Goal: Task Accomplishment & Management: Manage account settings

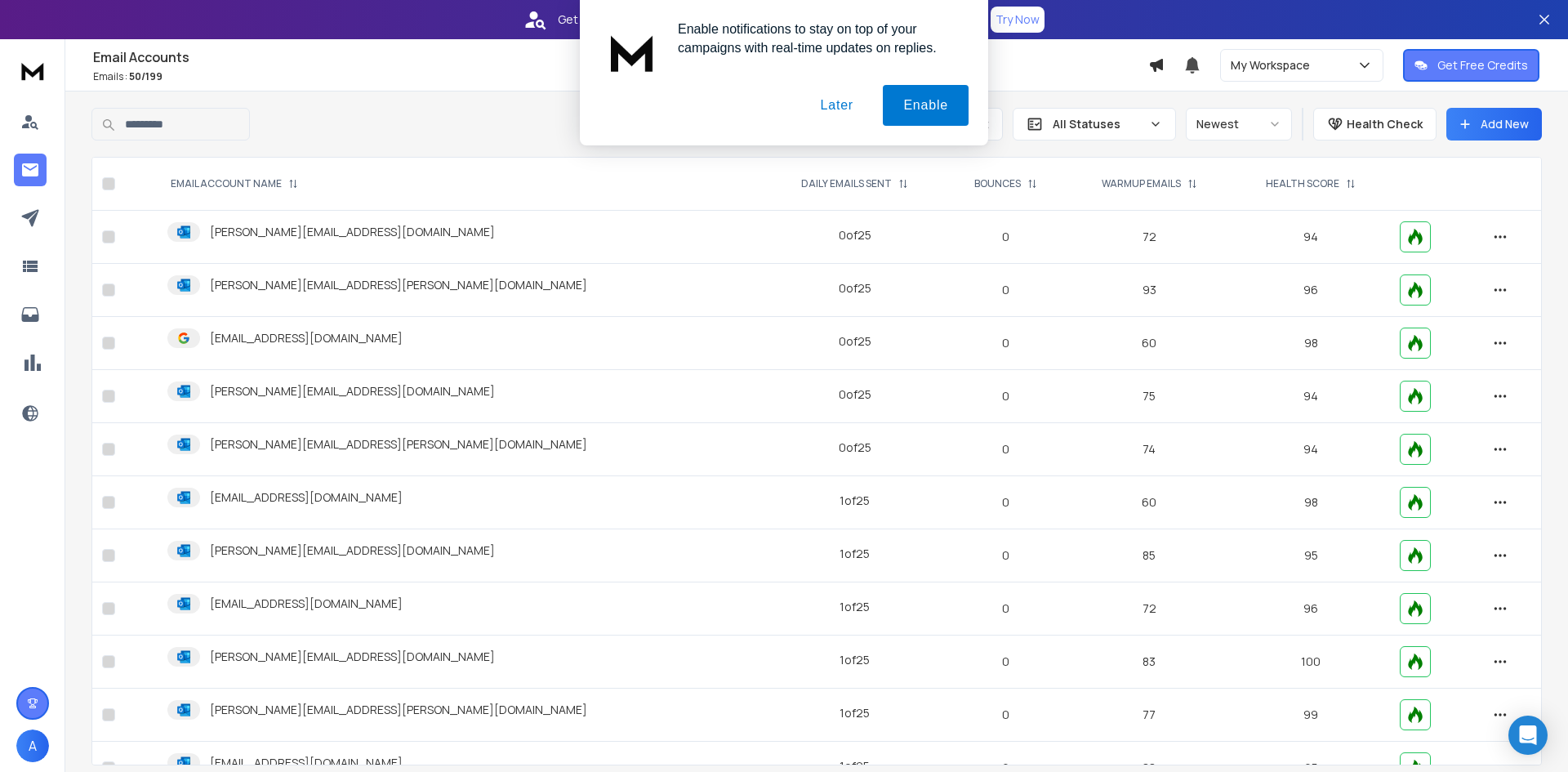
click at [867, 107] on button "Later" at bounding box center [836, 106] width 73 height 41
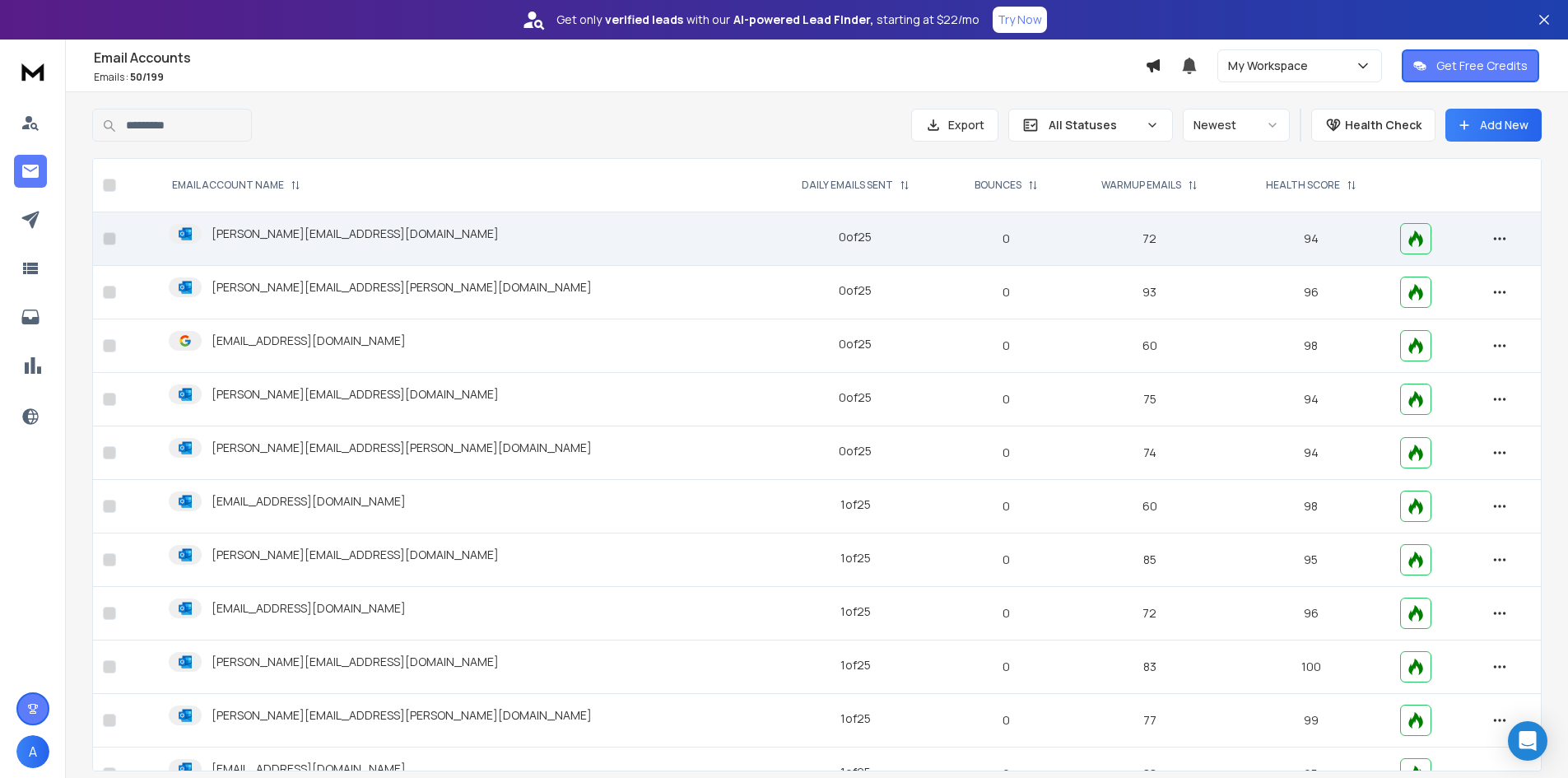
click at [1262, 236] on td "94" at bounding box center [1311, 238] width 158 height 53
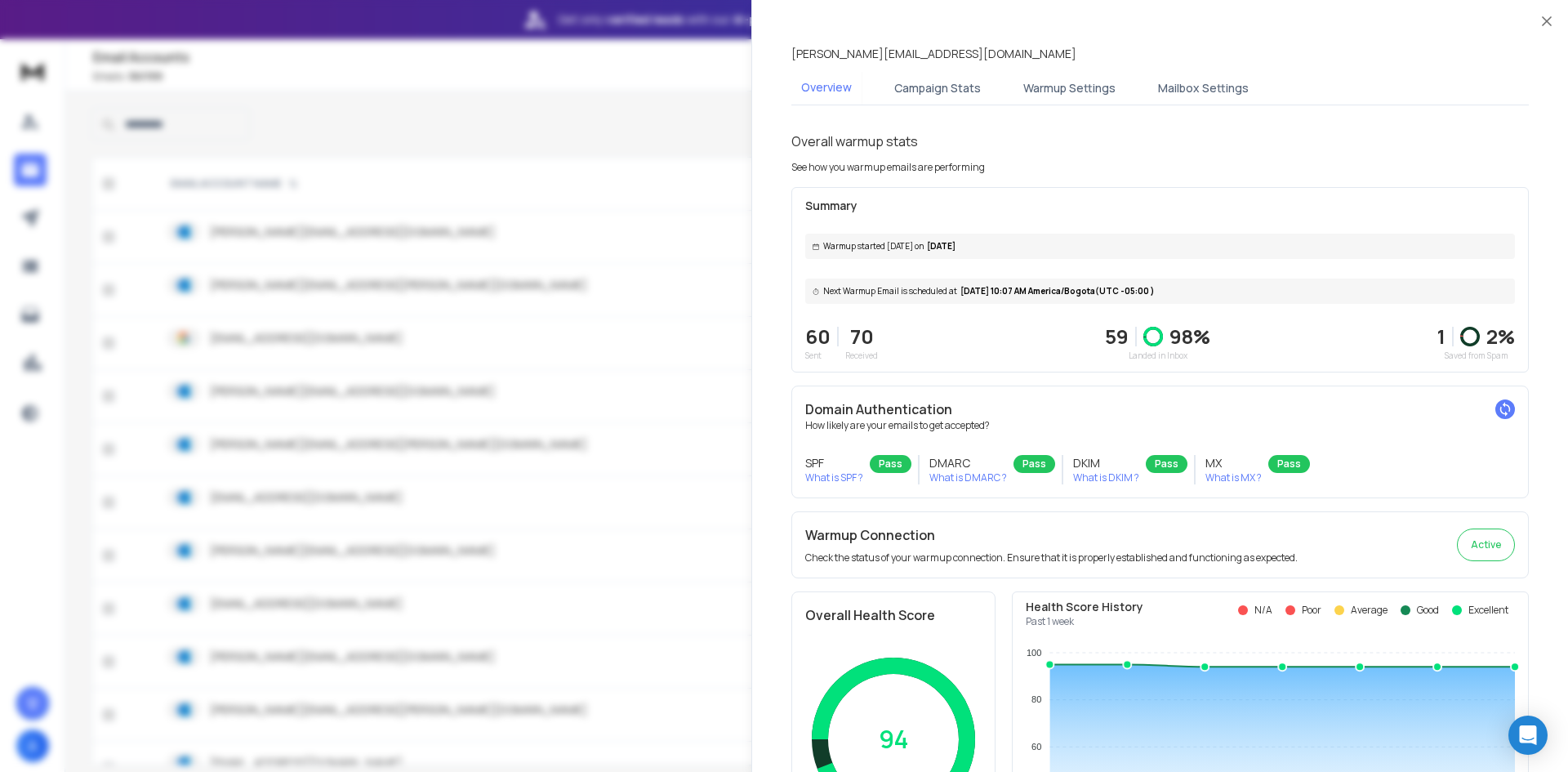
click at [1197, 101] on div "Overview Campaign Stats Warmup Settings Mailbox Settings" at bounding box center [1159, 88] width 737 height 32
click at [1209, 87] on button "Mailbox Settings" at bounding box center [1203, 88] width 110 height 36
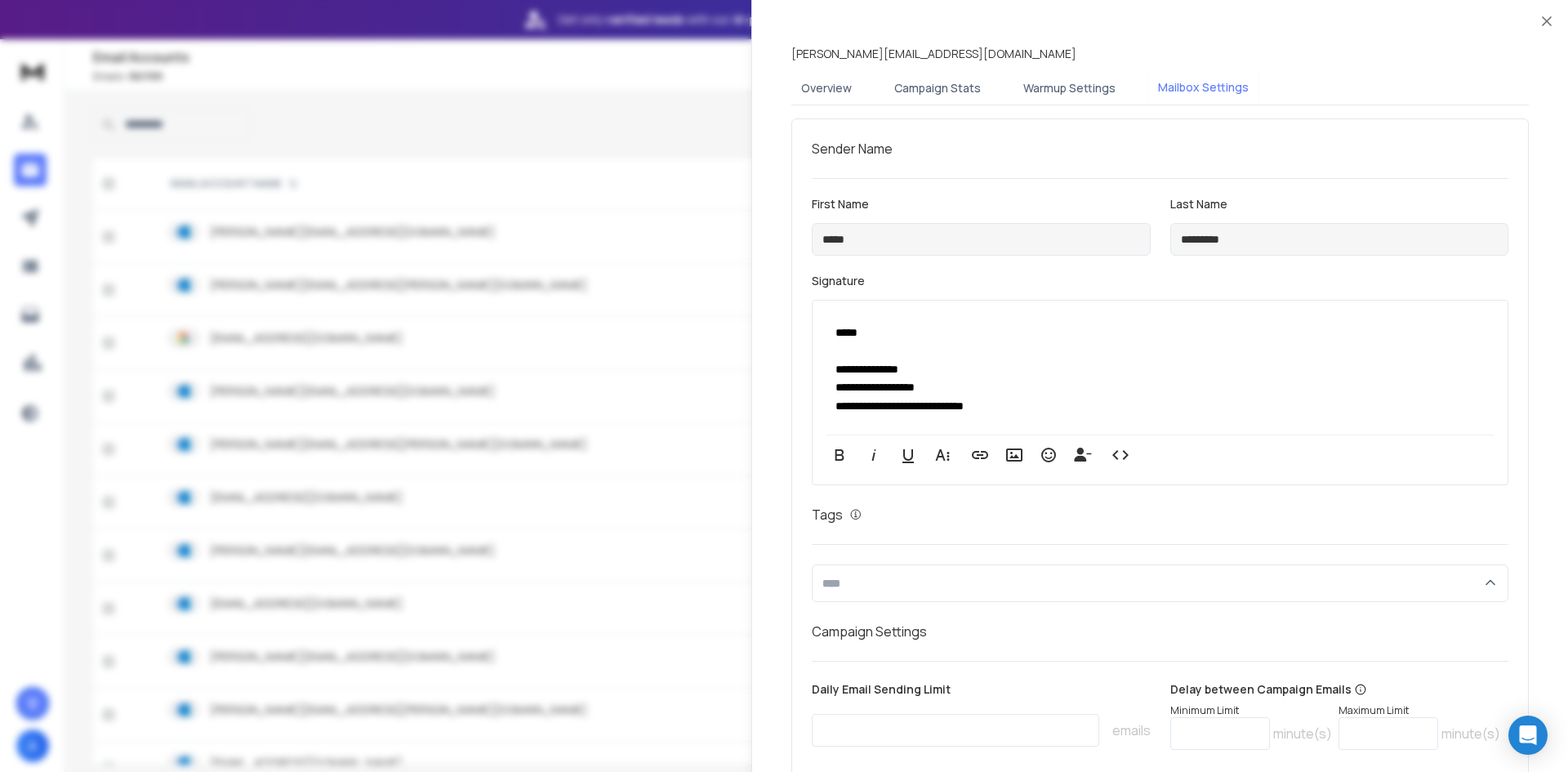
click at [624, 236] on div at bounding box center [784, 386] width 1568 height 772
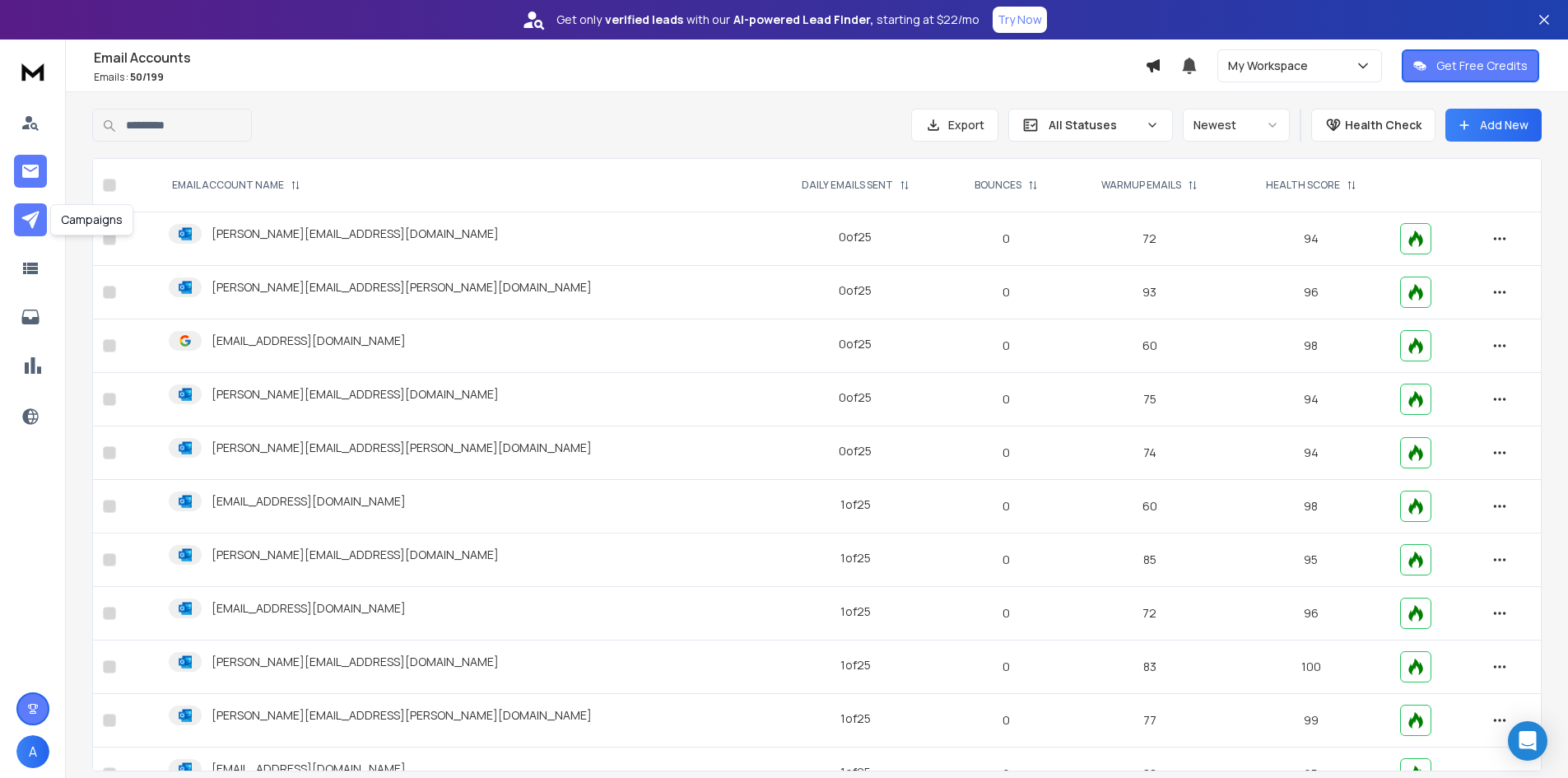
click at [23, 228] on icon at bounding box center [31, 219] width 20 height 20
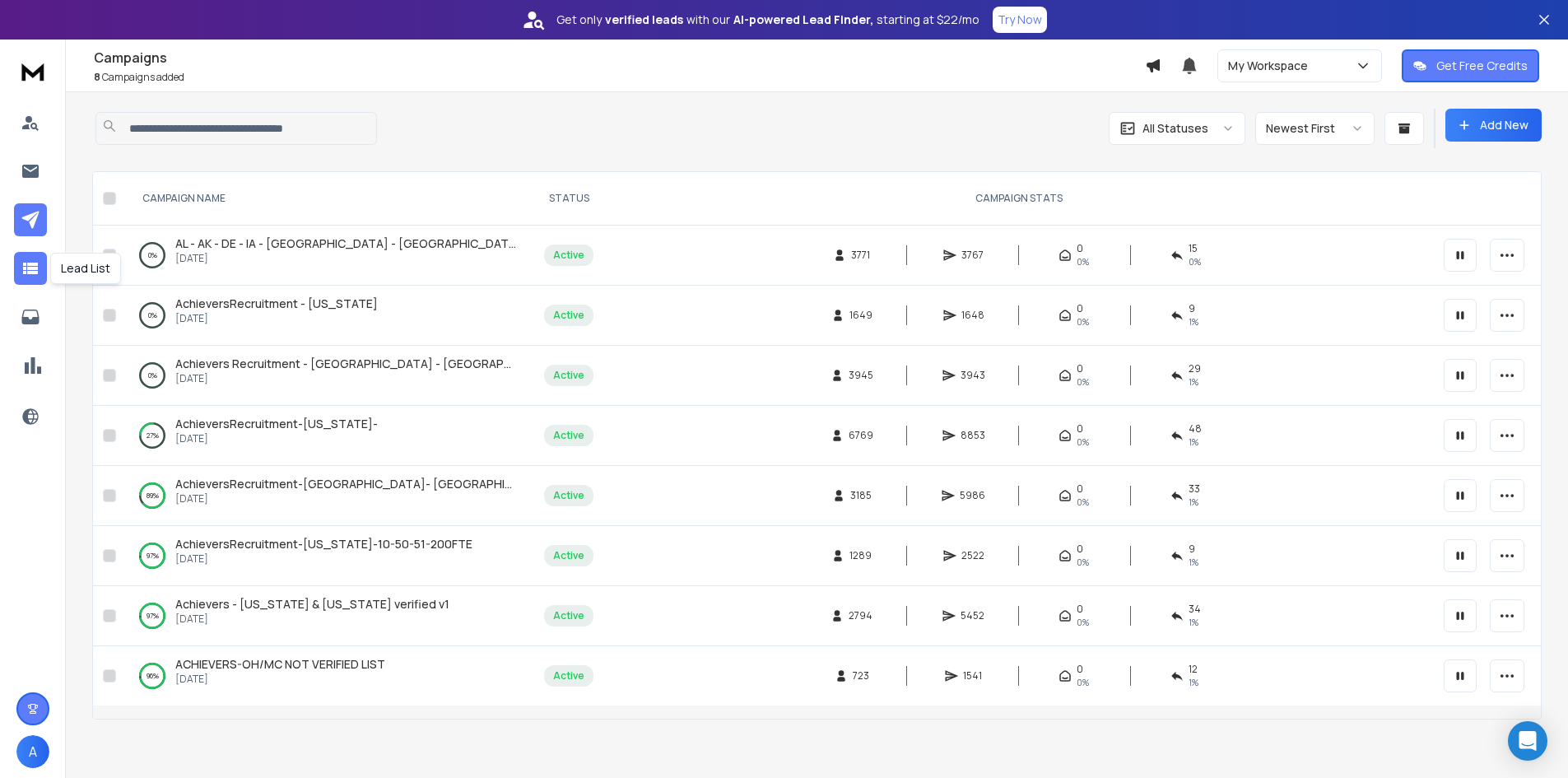
click at [37, 264] on icon at bounding box center [31, 268] width 14 height 12
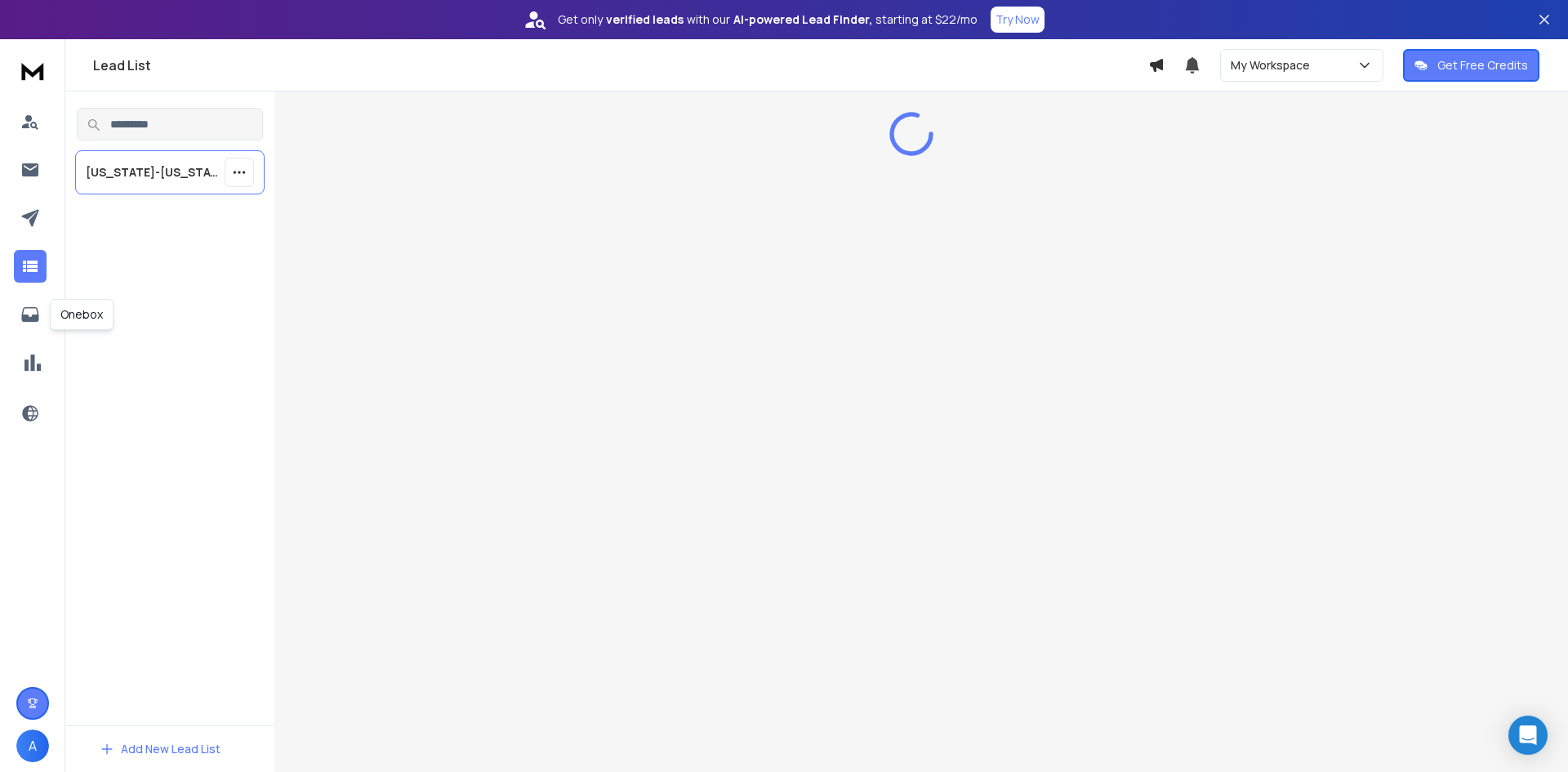
click at [26, 330] on div at bounding box center [32, 317] width 38 height 39
click at [31, 325] on link at bounding box center [30, 314] width 32 height 32
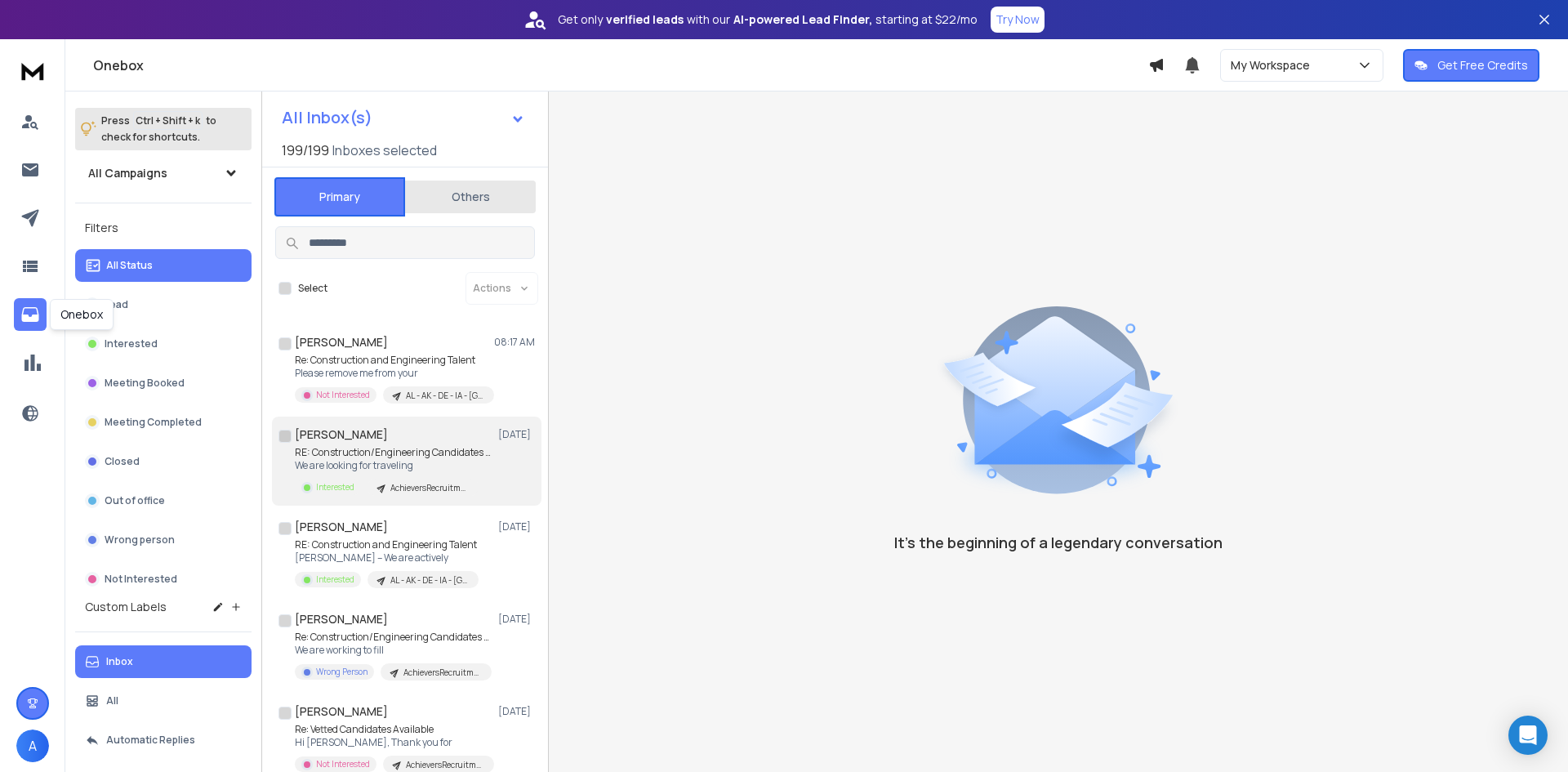
click at [467, 456] on p "RE: Construction/Engineering Candidates Available" at bounding box center [392, 452] width 196 height 13
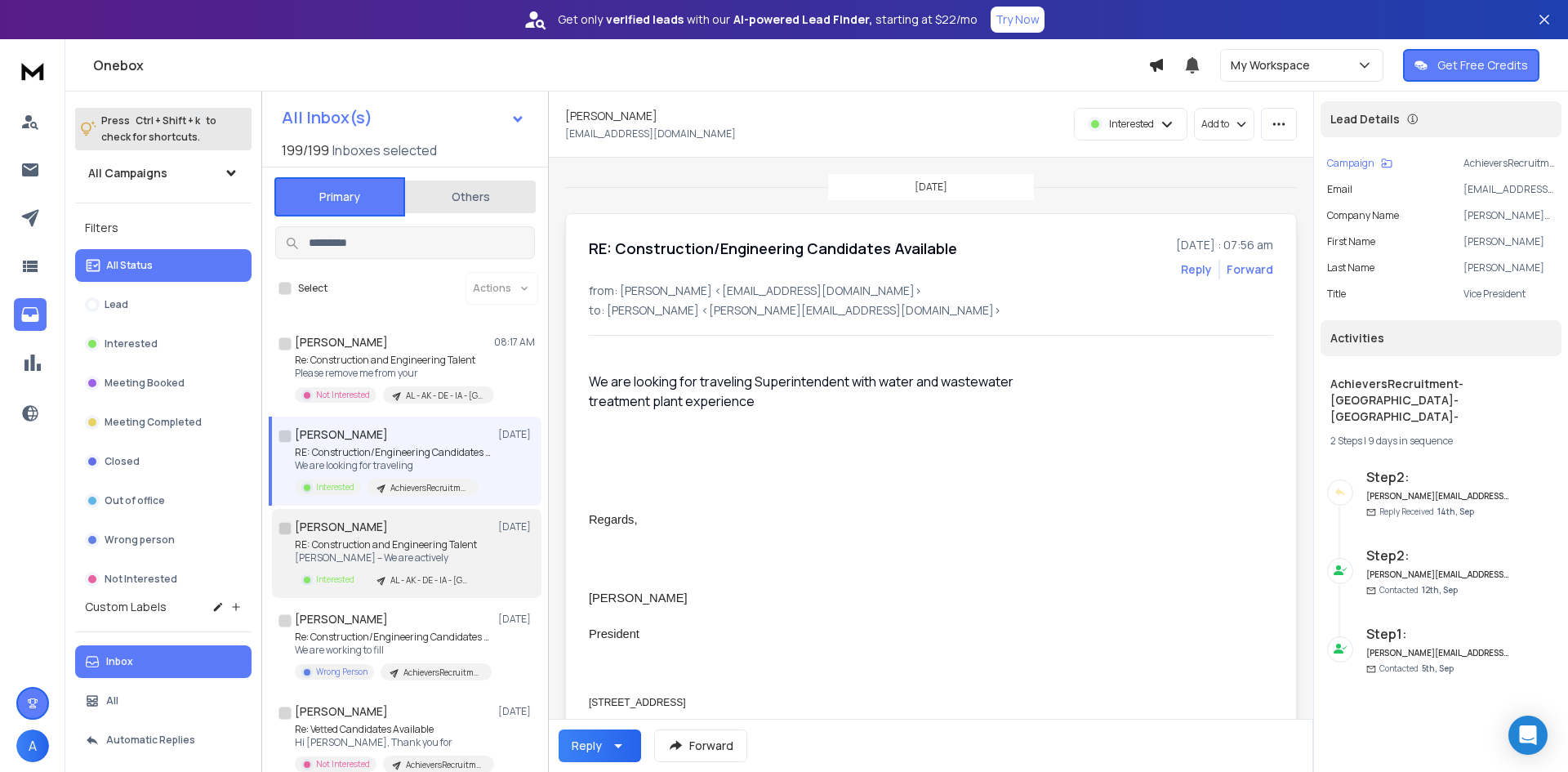
click at [450, 546] on p "RE: Construction and Engineering Talent" at bounding box center [386, 545] width 184 height 13
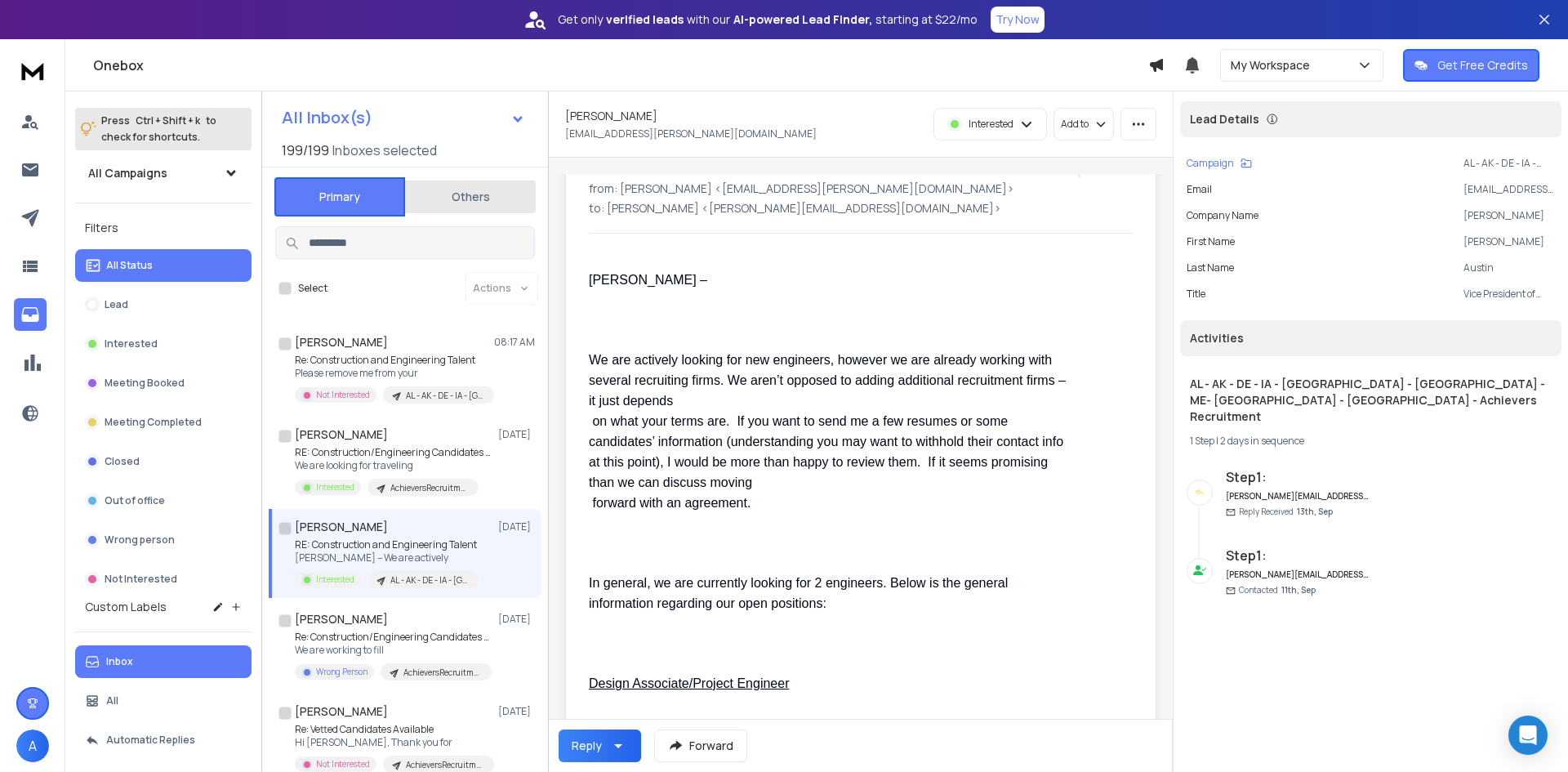
scroll to position [163, 0]
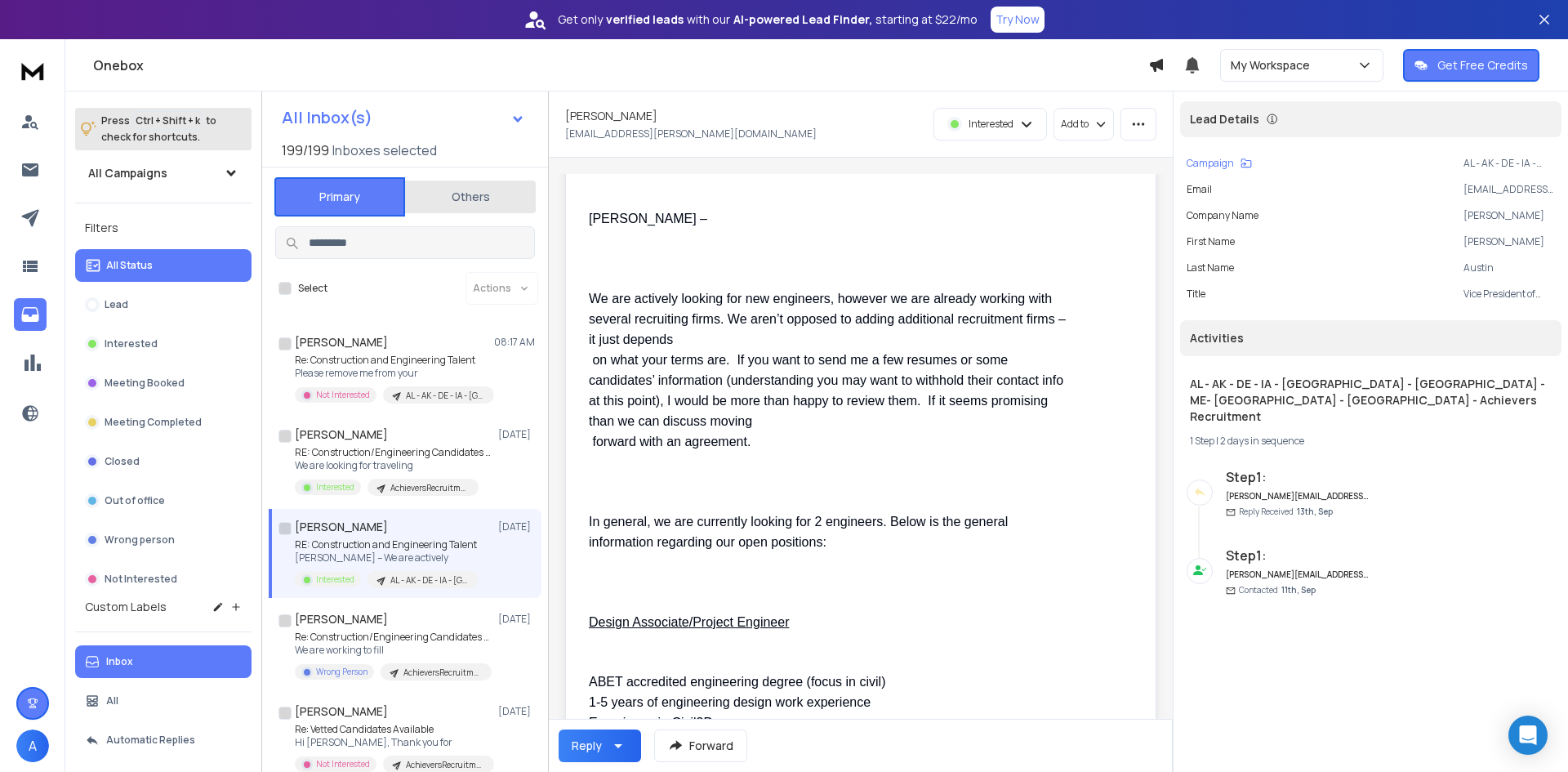
click at [586, 737] on div "Reply" at bounding box center [587, 745] width 30 height 16
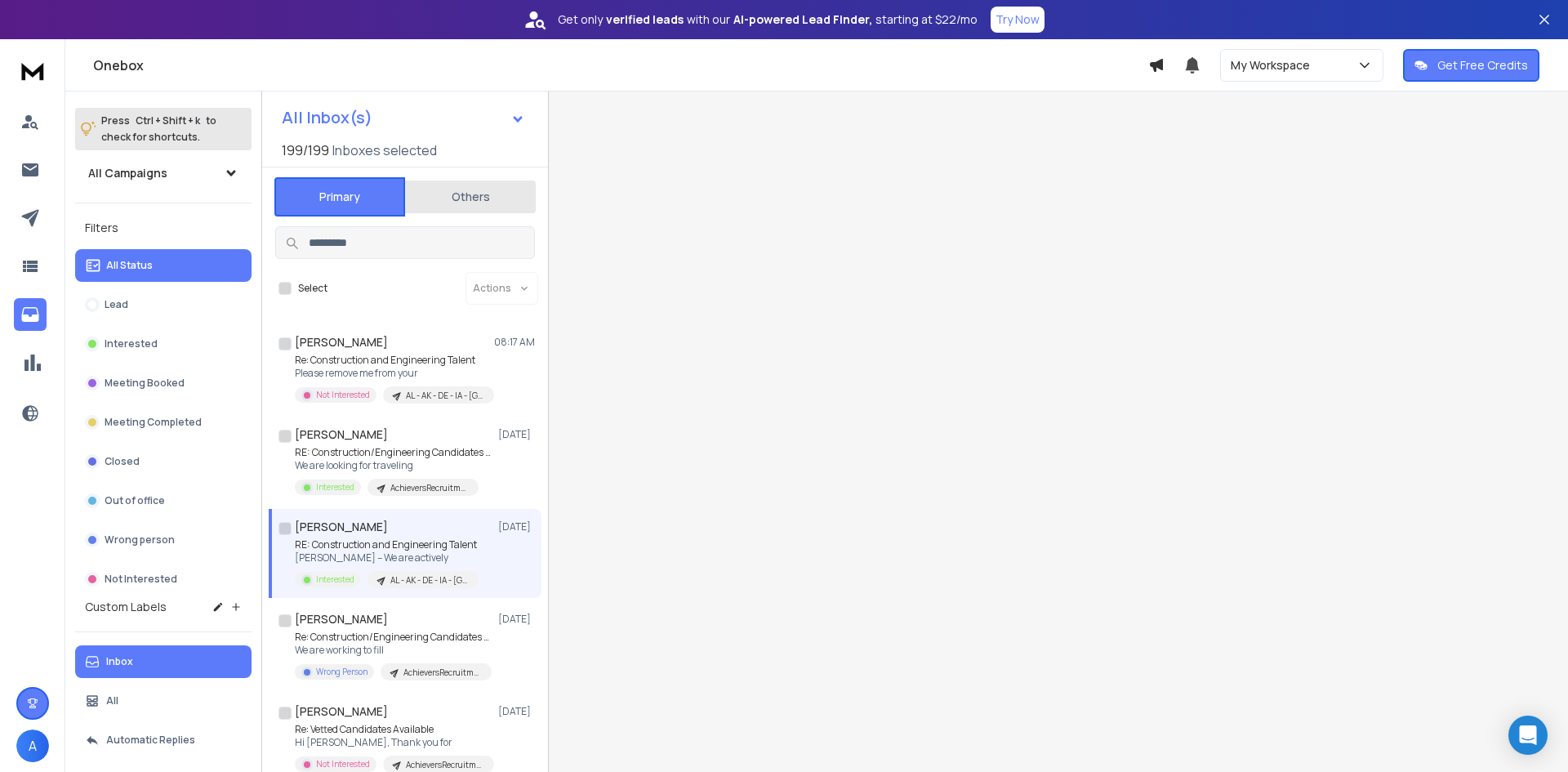
scroll to position [0, 0]
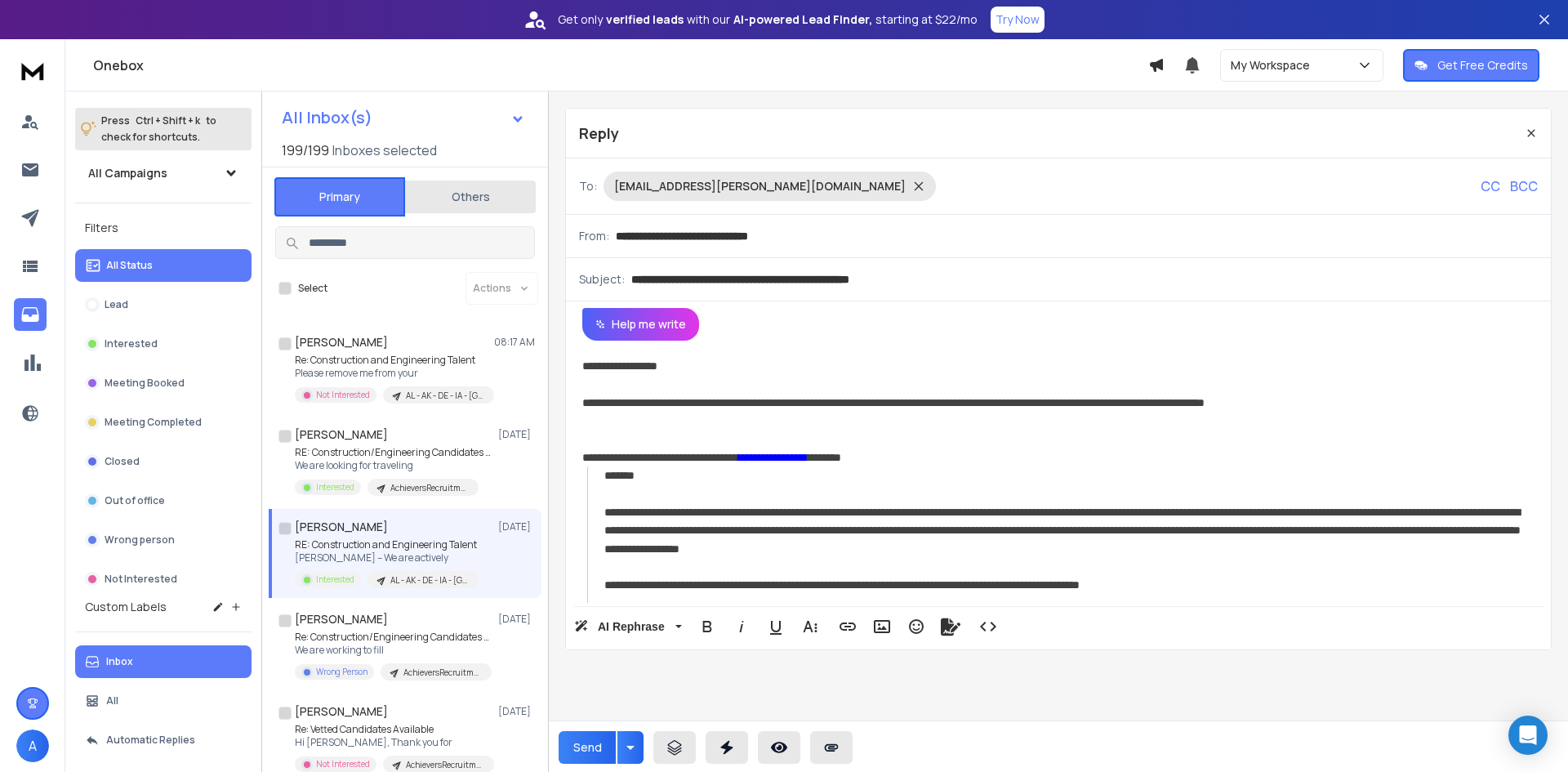
drag, startPoint x: 1310, startPoint y: 398, endPoint x: 1313, endPoint y: 377, distance: 21.2
click at [1313, 369] on div "**********" at bounding box center [1050, 365] width 935 height 18
click at [1322, 399] on div "**********" at bounding box center [1050, 402] width 935 height 18
click at [1340, 399] on div "**********" at bounding box center [1050, 402] width 935 height 18
click at [1346, 400] on div "**********" at bounding box center [1050, 402] width 935 height 18
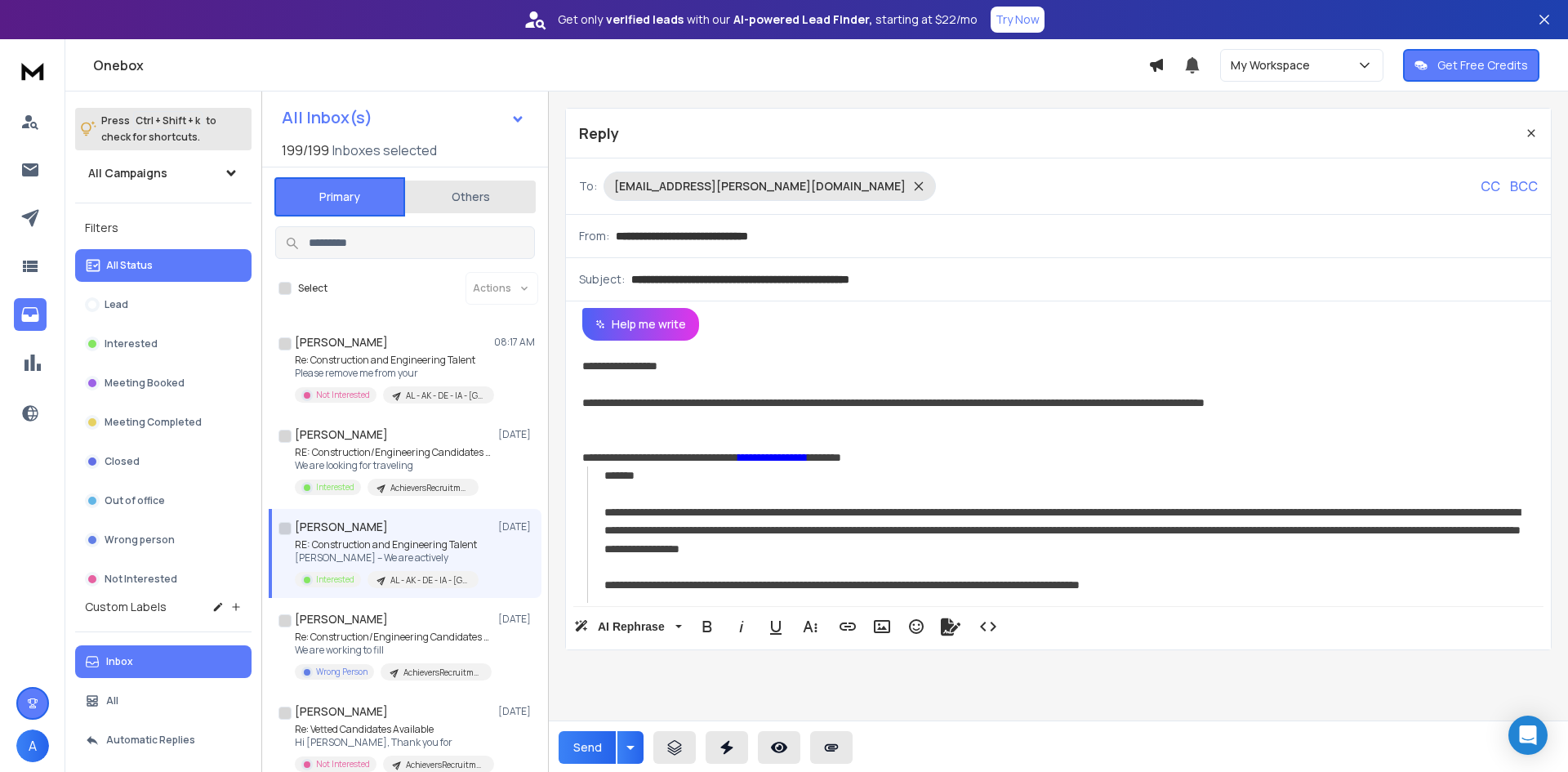
click at [1381, 402] on div "**********" at bounding box center [1050, 402] width 935 height 18
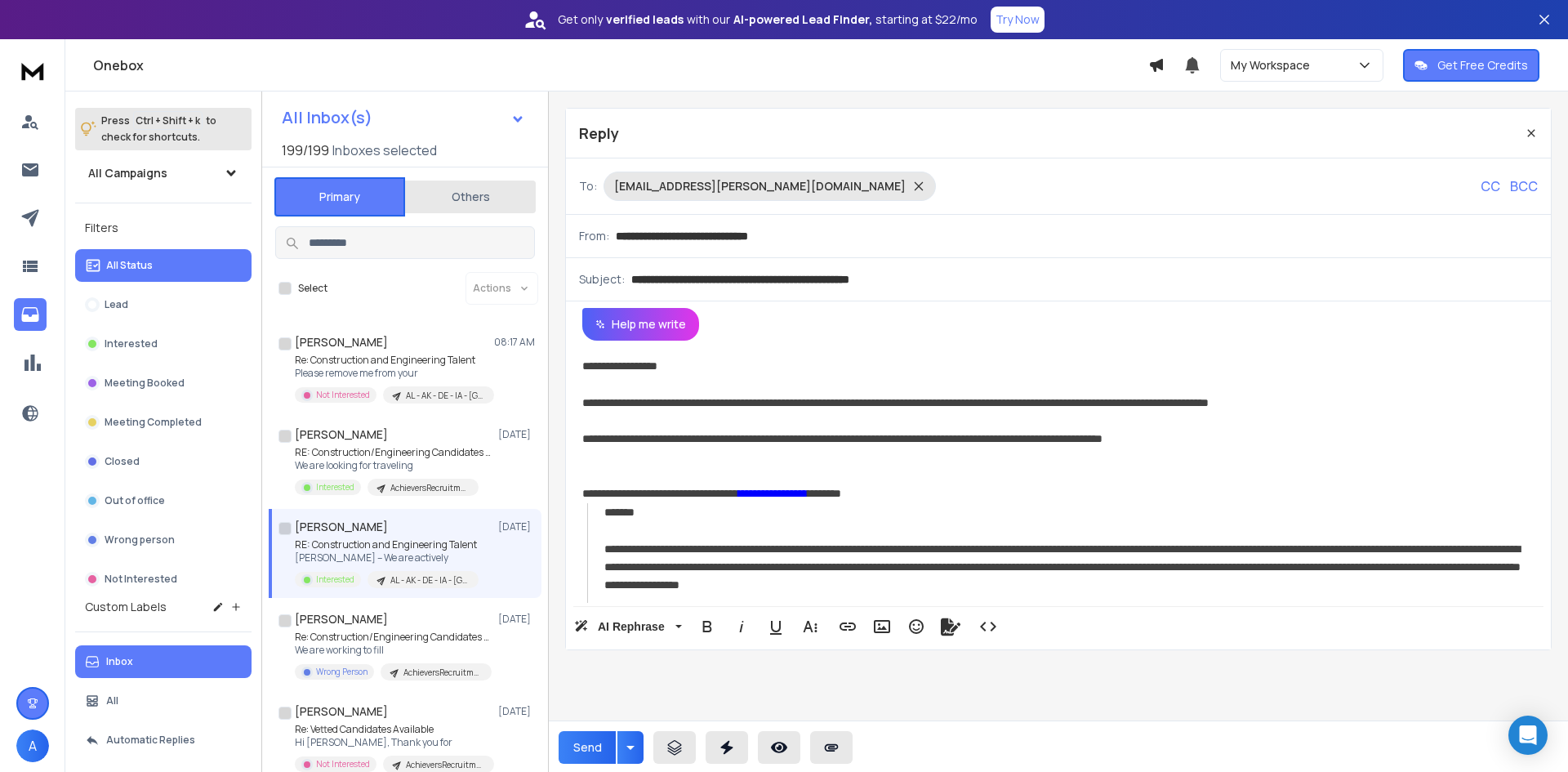
click at [860, 445] on div "**********" at bounding box center [1050, 439] width 935 height 18
click at [724, 434] on div "**********" at bounding box center [1050, 439] width 935 height 18
click at [862, 435] on div "**********" at bounding box center [1050, 439] width 935 height 18
click at [1266, 440] on div "**********" at bounding box center [1050, 439] width 935 height 18
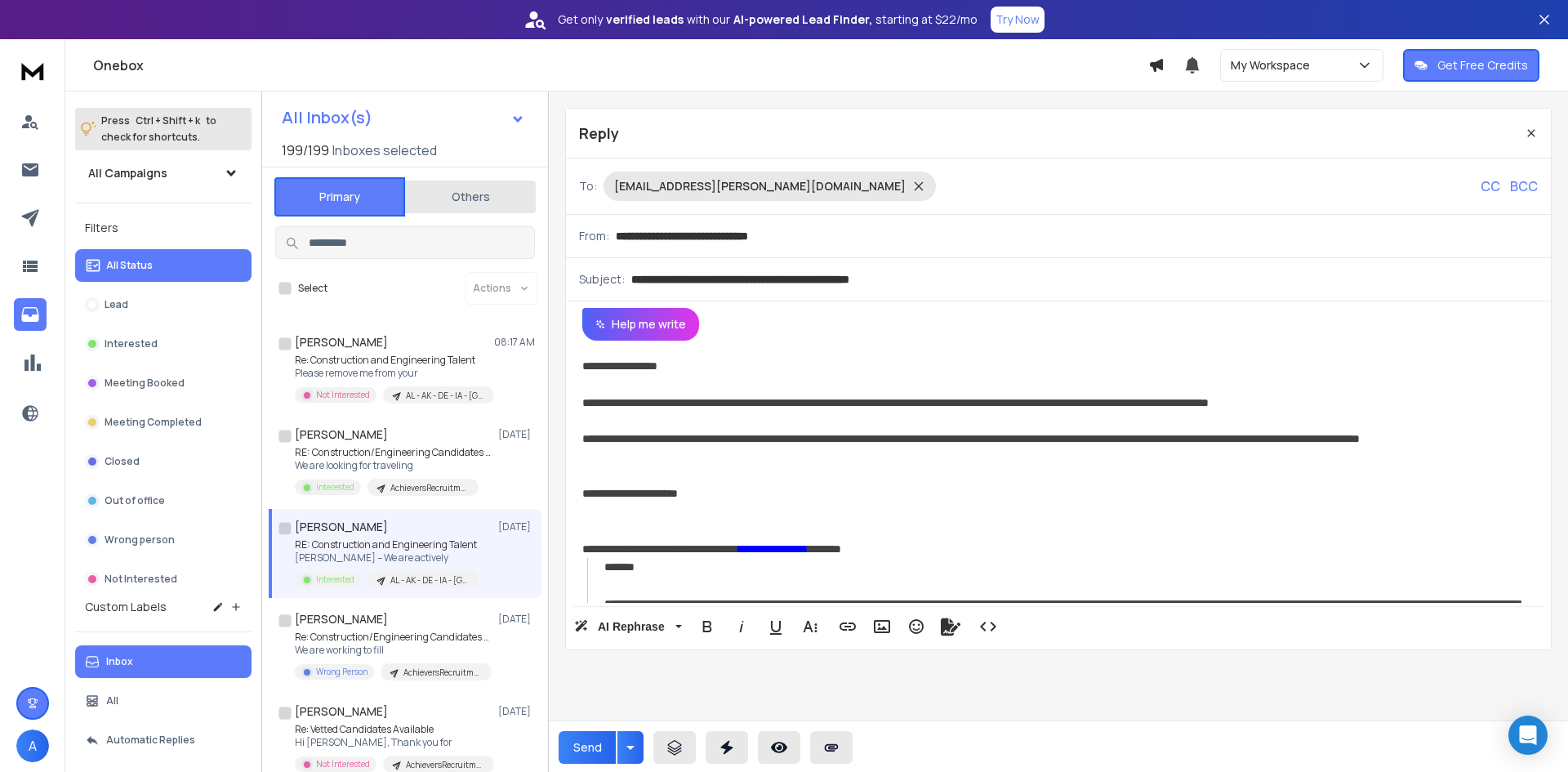
click at [791, 516] on div at bounding box center [1058, 512] width 952 height 18
click at [775, 492] on div "**********" at bounding box center [1050, 493] width 935 height 18
click at [778, 495] on div "**********" at bounding box center [1050, 493] width 935 height 18
drag, startPoint x: 810, startPoint y: 495, endPoint x: 738, endPoint y: 496, distance: 72.0
click at [748, 495] on div "**********" at bounding box center [1050, 493] width 935 height 18
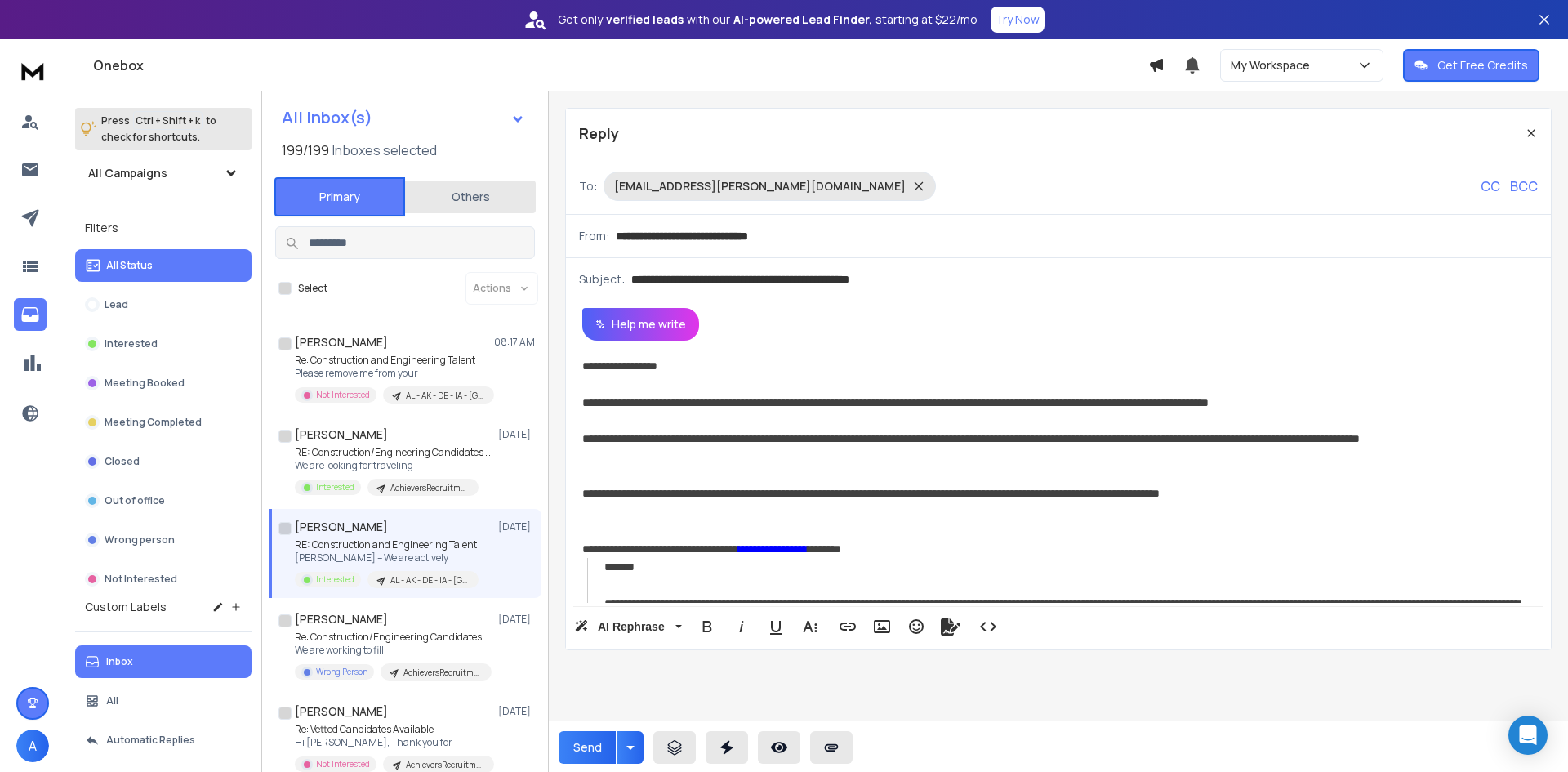
click at [722, 384] on div at bounding box center [1058, 383] width 952 height 18
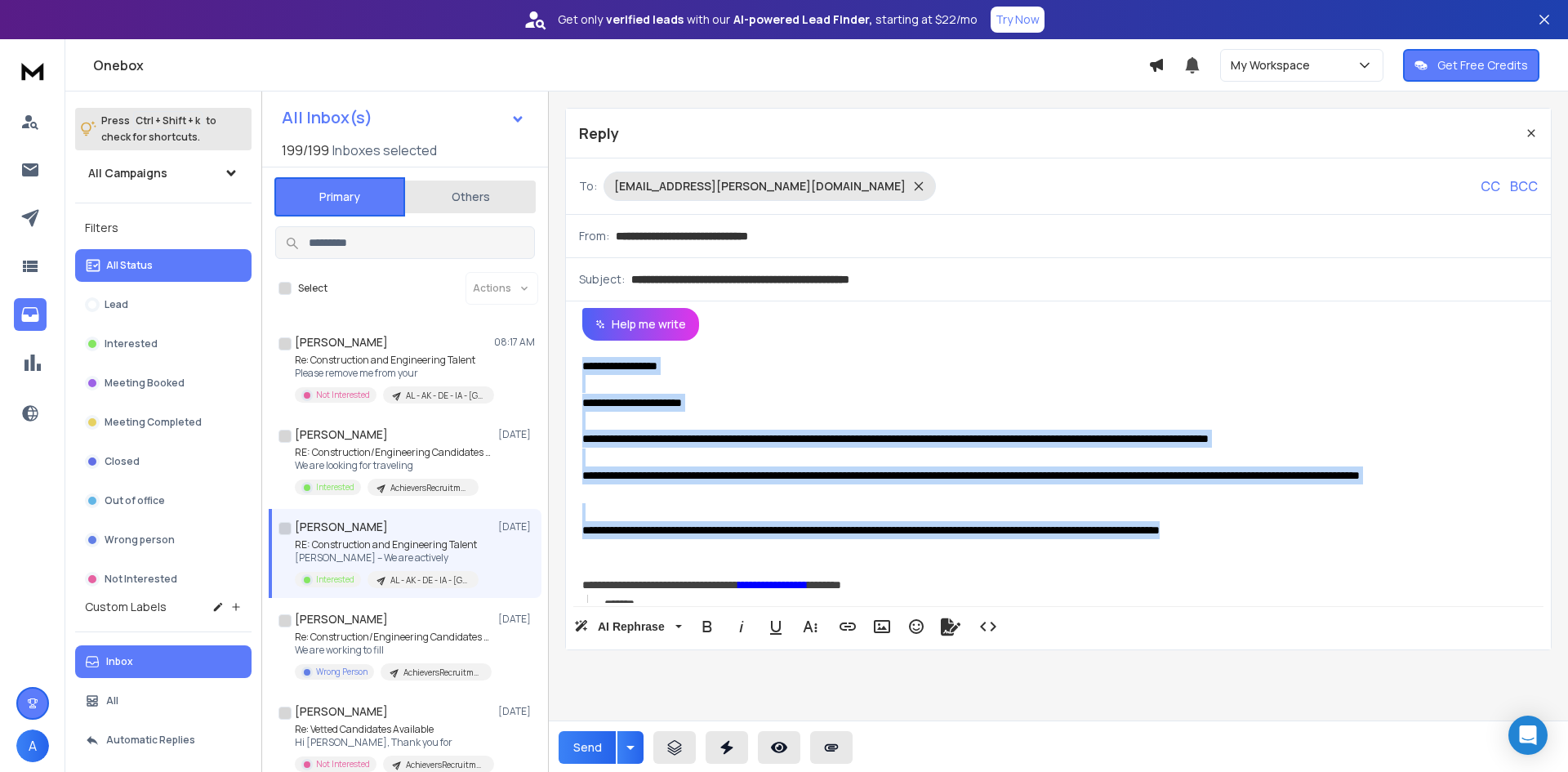
drag, startPoint x: 1392, startPoint y: 525, endPoint x: 570, endPoint y: 322, distance: 846.7
click at [569, 318] on div "**********" at bounding box center [1058, 475] width 985 height 347
drag, startPoint x: 680, startPoint y: 389, endPoint x: 667, endPoint y: 382, distance: 14.8
copy div "**********"
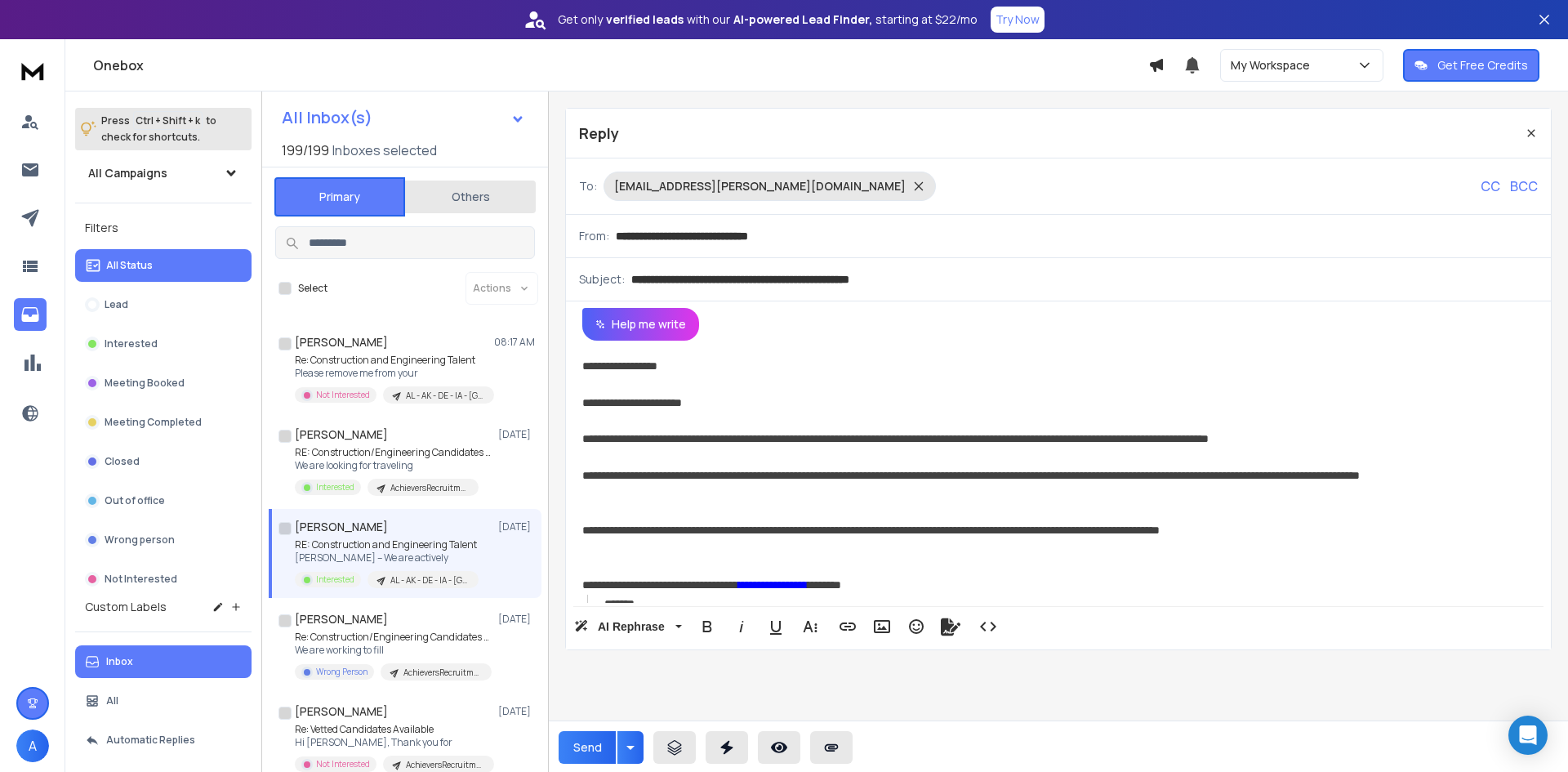
click at [1319, 542] on div at bounding box center [1058, 548] width 952 height 18
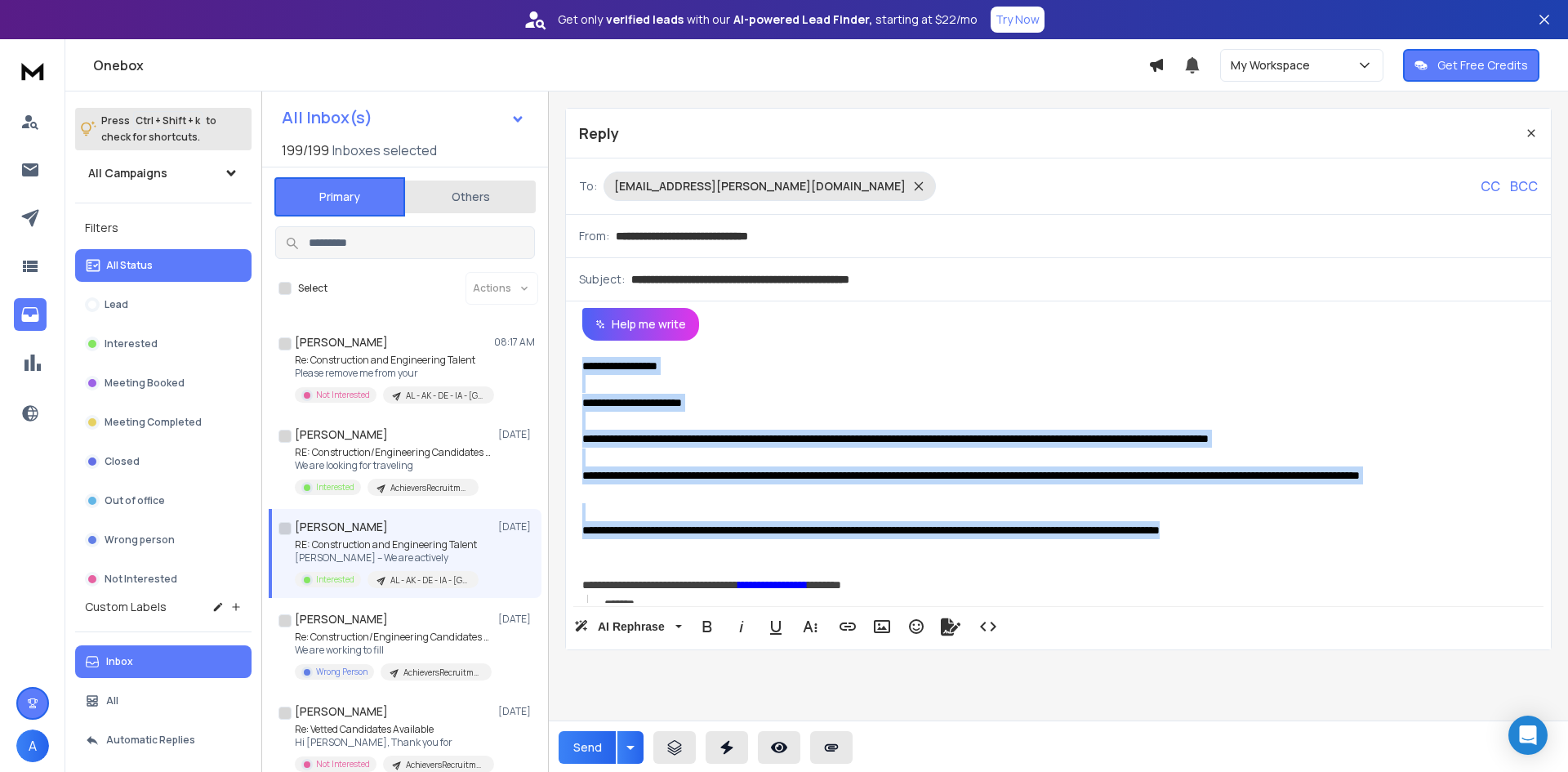
drag, startPoint x: 1250, startPoint y: 541, endPoint x: 554, endPoint y: 322, distance: 729.6
click at [558, 331] on div "**********" at bounding box center [1058, 473] width 1019 height 763
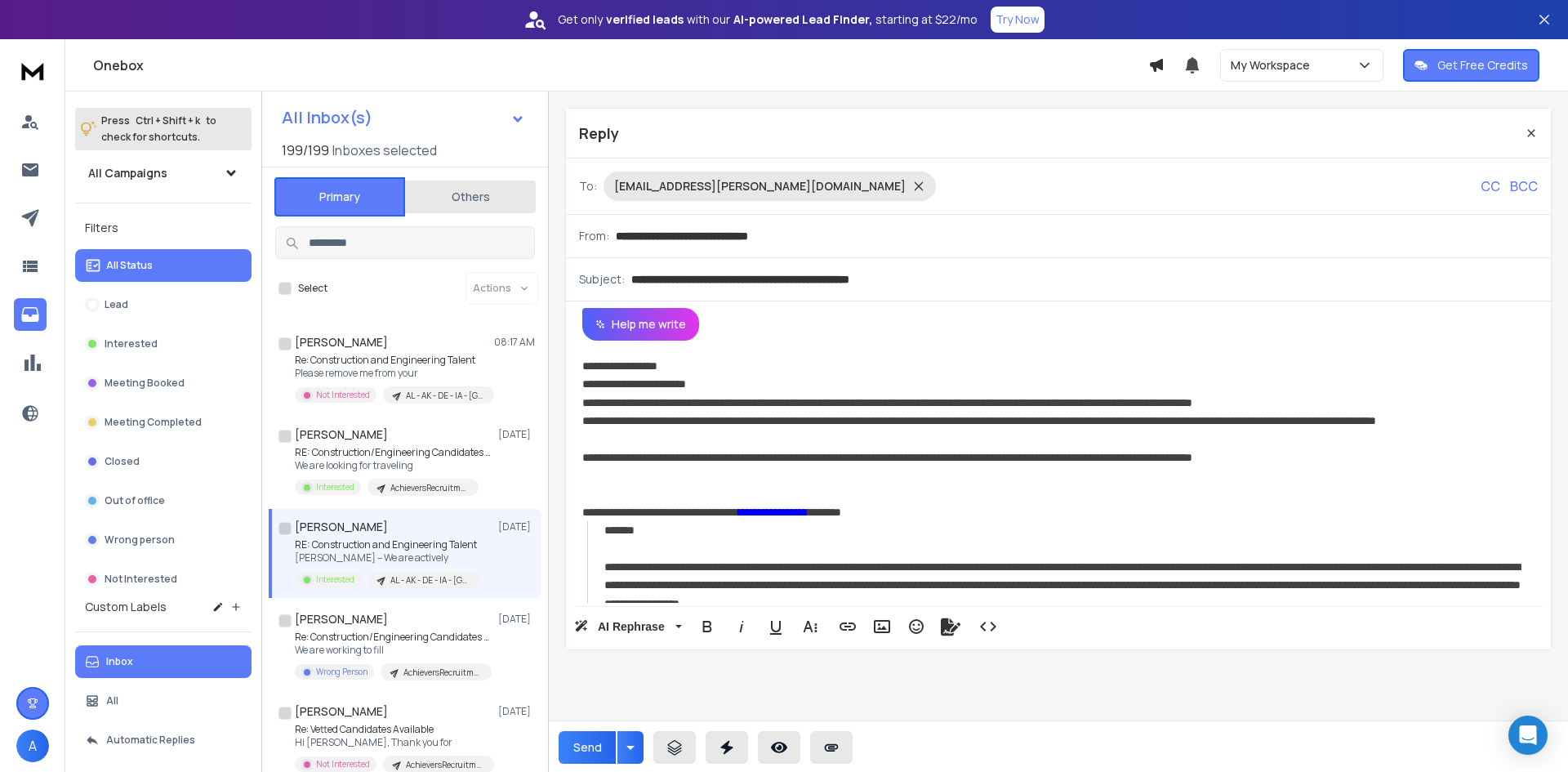
click at [652, 332] on button "Help me write" at bounding box center [640, 324] width 116 height 32
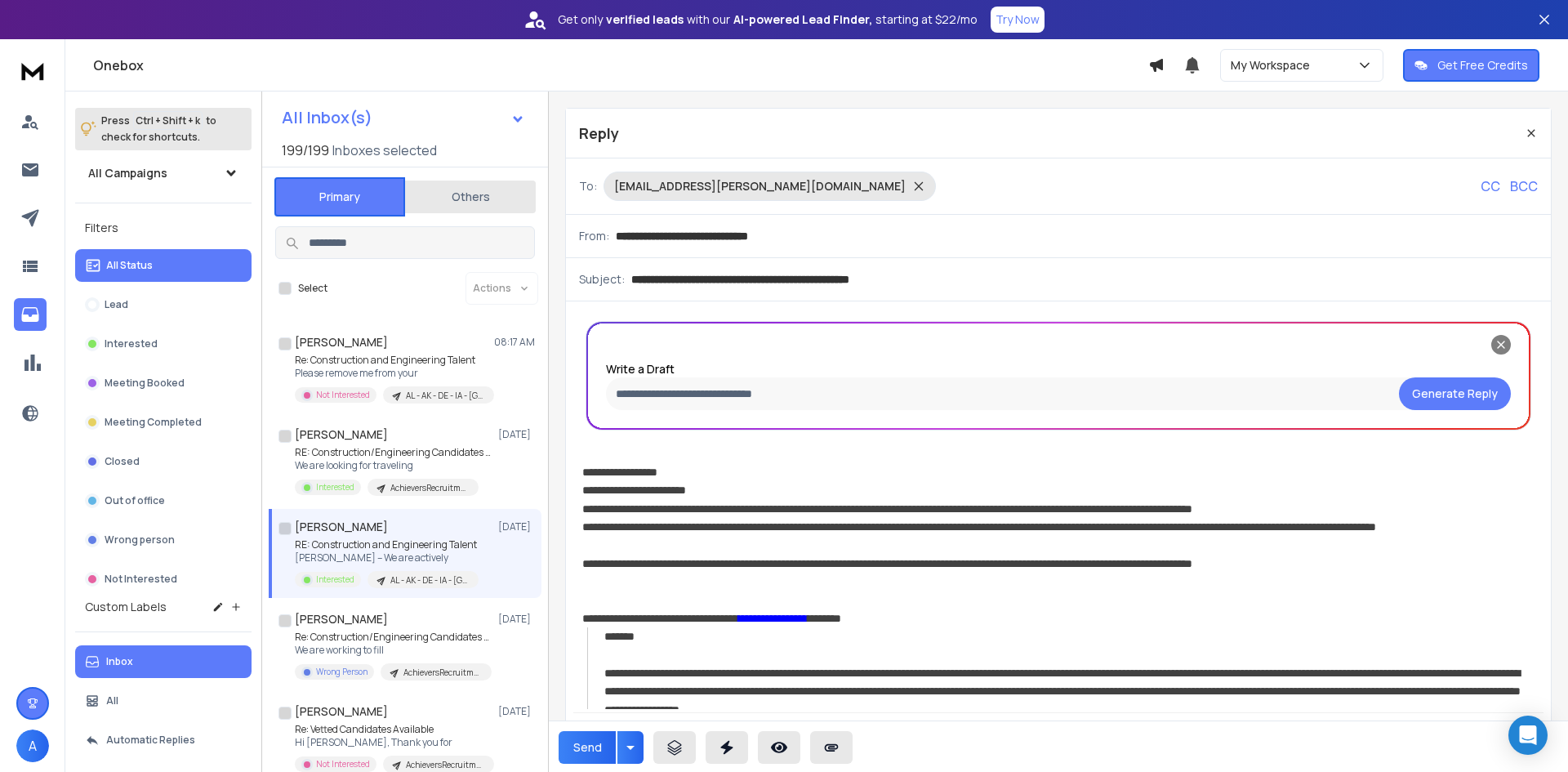
click at [1495, 340] on icon at bounding box center [1501, 344] width 13 height 13
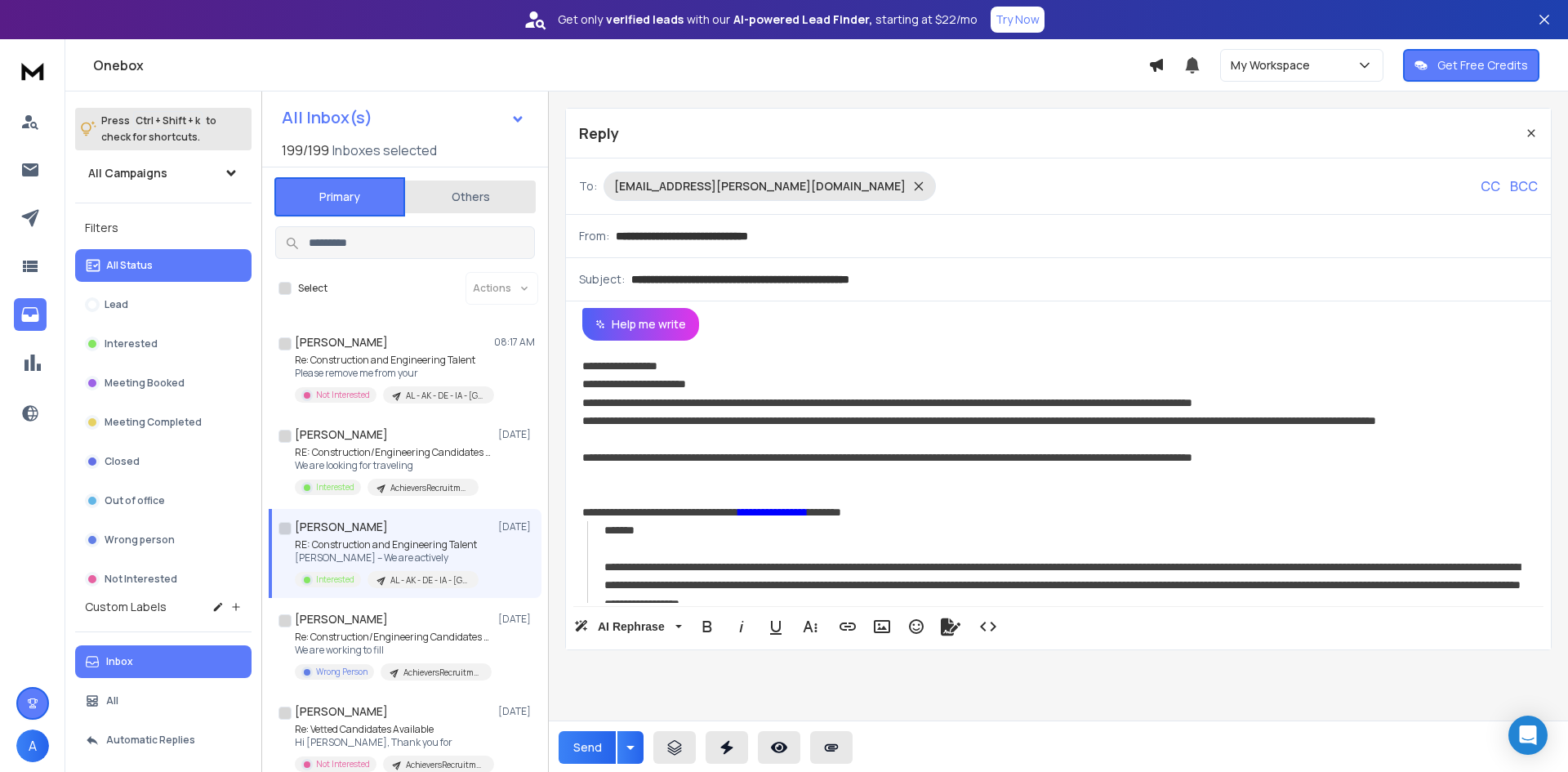
click at [753, 402] on p "**********" at bounding box center [1050, 402] width 935 height 18
click at [753, 405] on p "**********" at bounding box center [1050, 402] width 935 height 18
click at [749, 400] on p "**********" at bounding box center [1050, 402] width 935 height 18
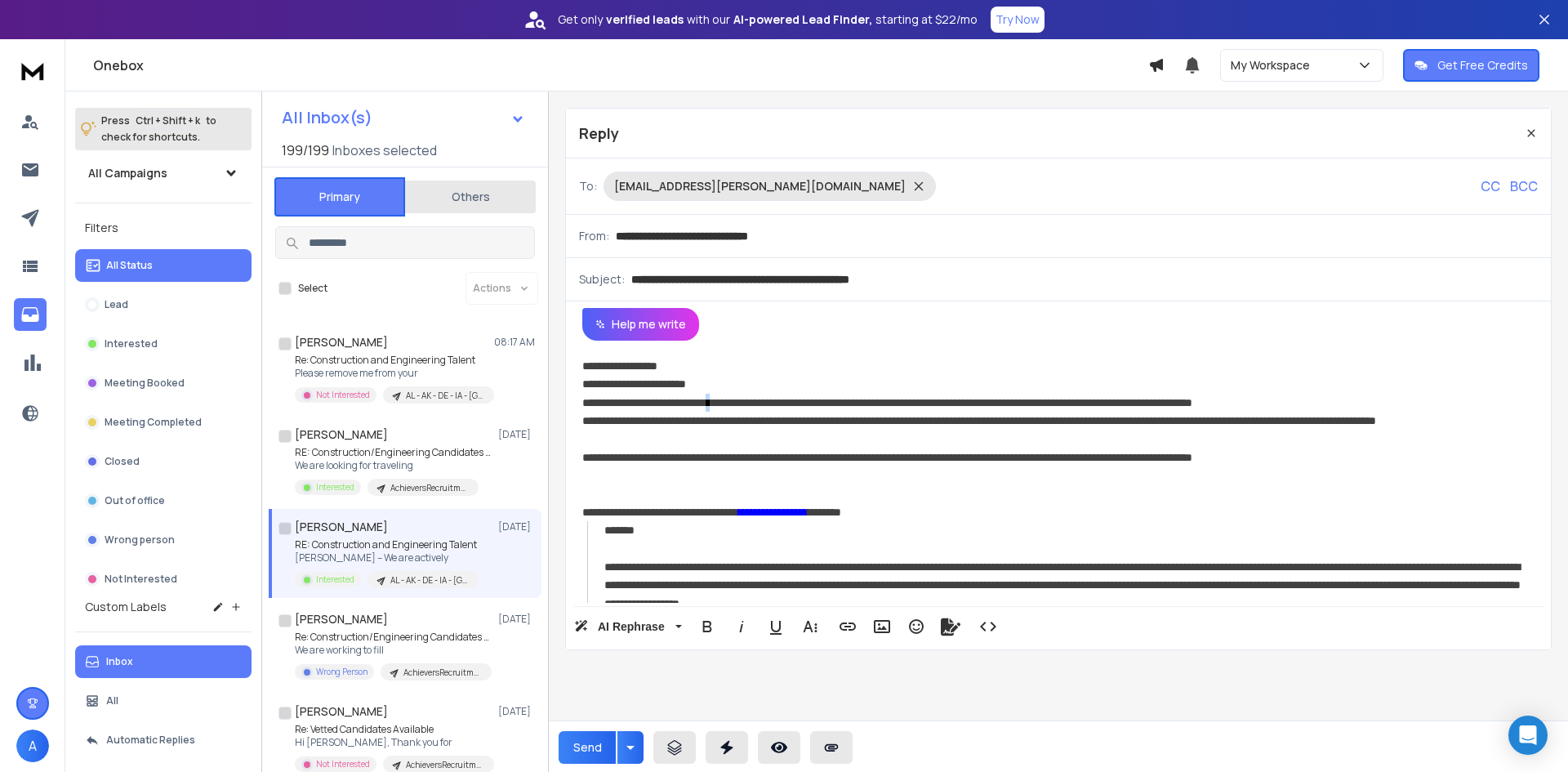
click at [749, 400] on p "**********" at bounding box center [1050, 402] width 935 height 18
click at [730, 361] on p "**********" at bounding box center [1050, 365] width 935 height 18
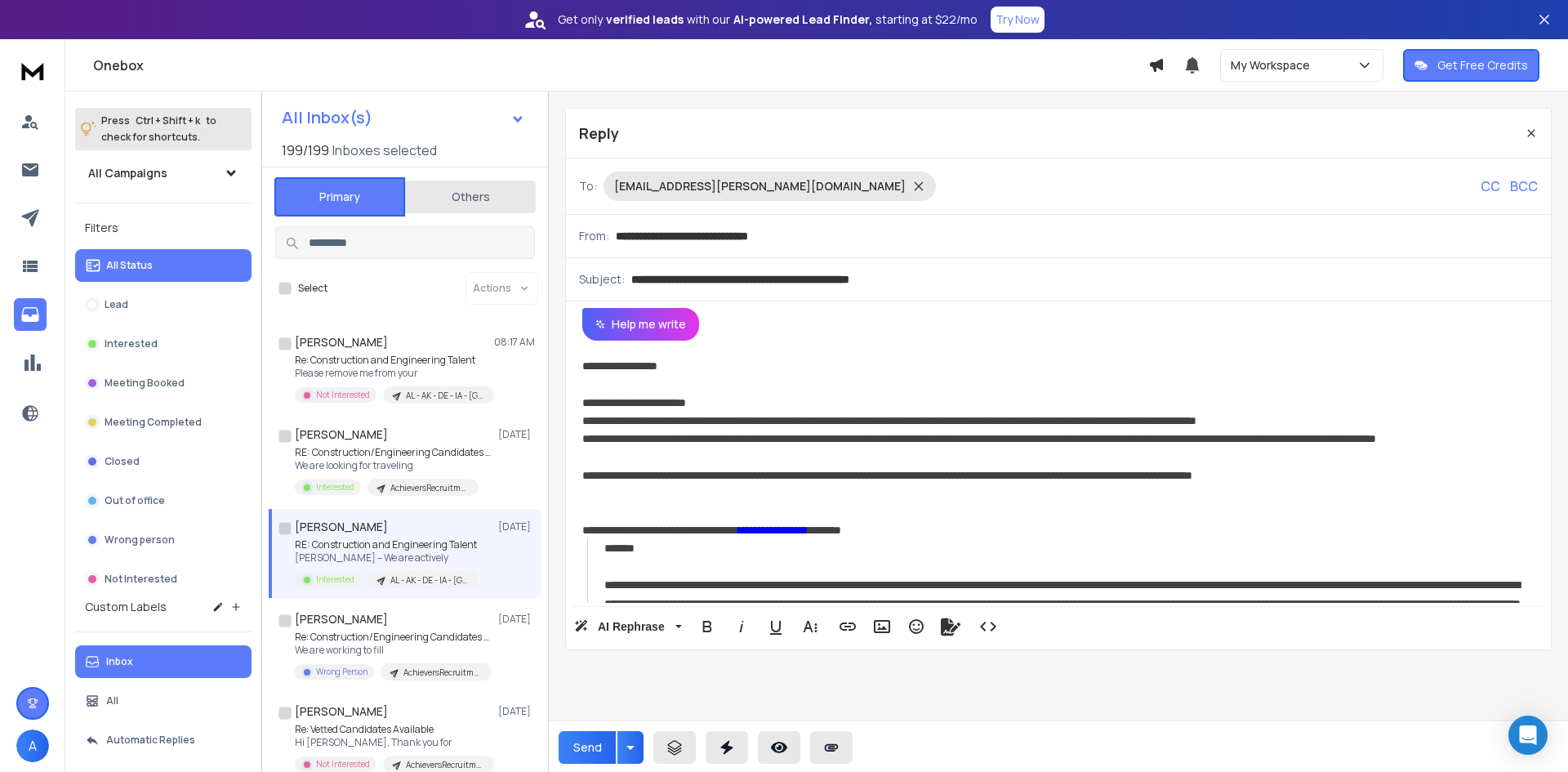
click at [717, 398] on p "**********" at bounding box center [1050, 402] width 935 height 18
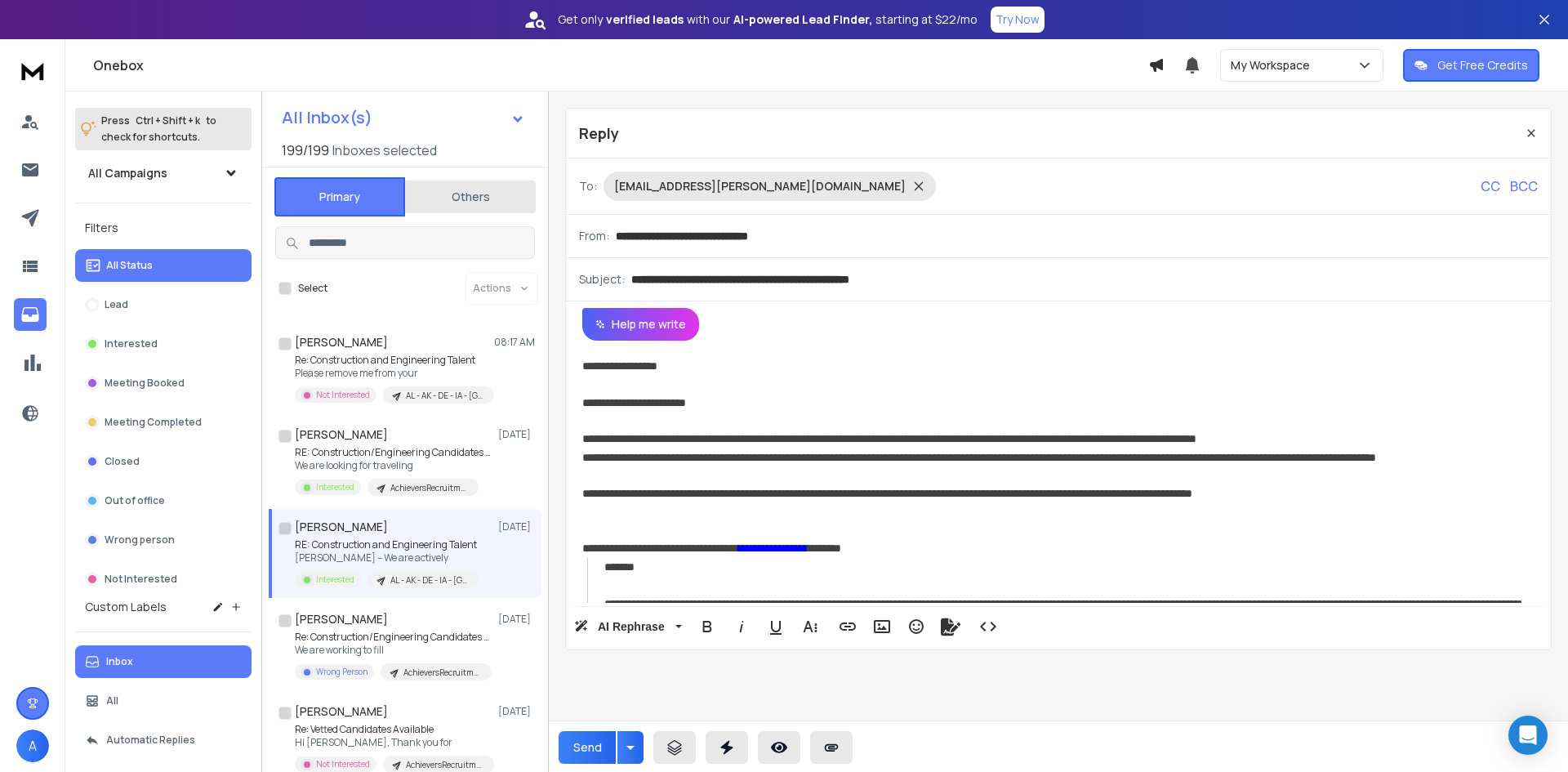
click at [750, 447] on p "**********" at bounding box center [1050, 439] width 935 height 18
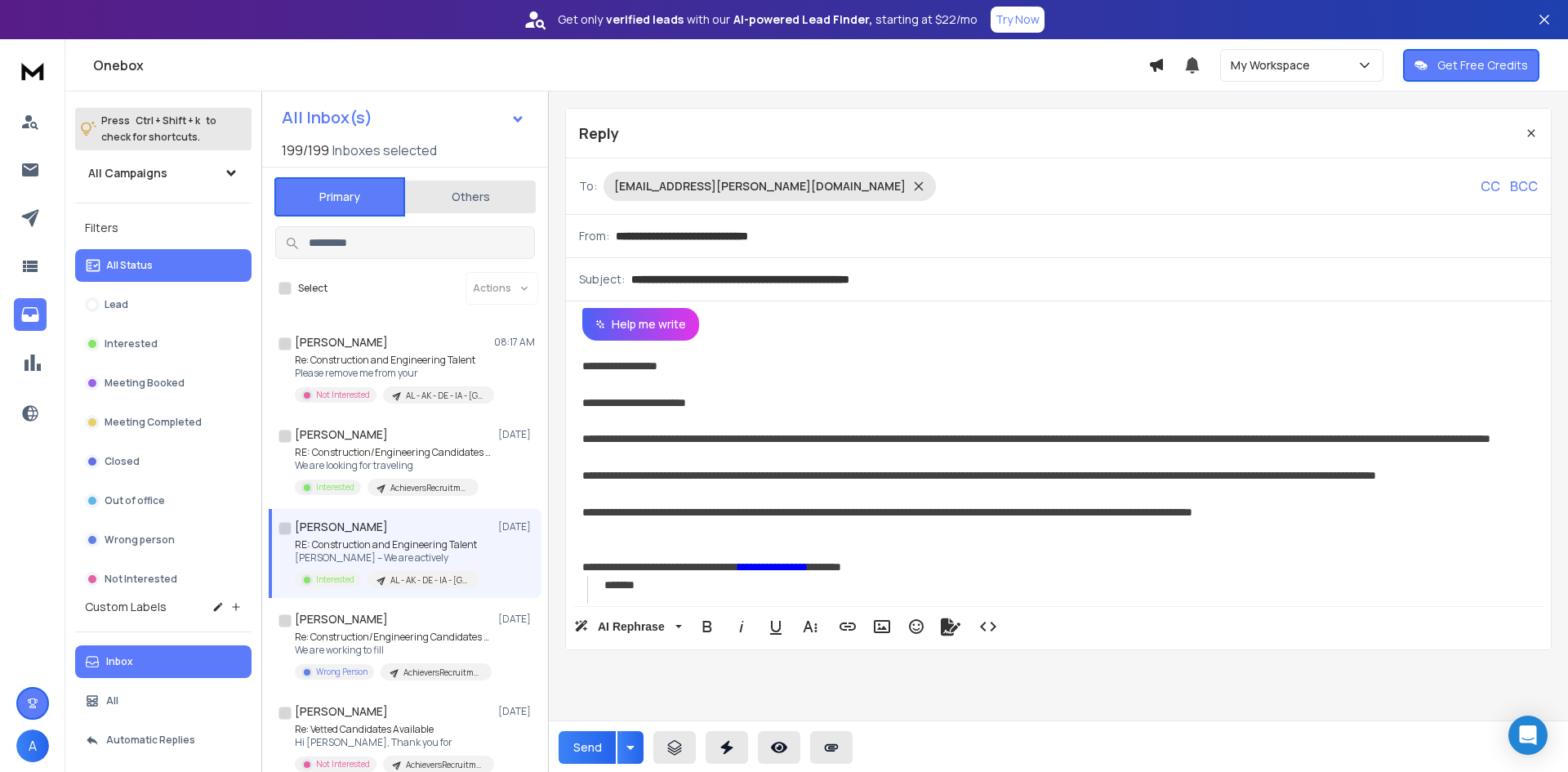
click at [1127, 442] on p "**********" at bounding box center [1050, 448] width 935 height 37
click at [853, 450] on p "**********" at bounding box center [1050, 448] width 935 height 37
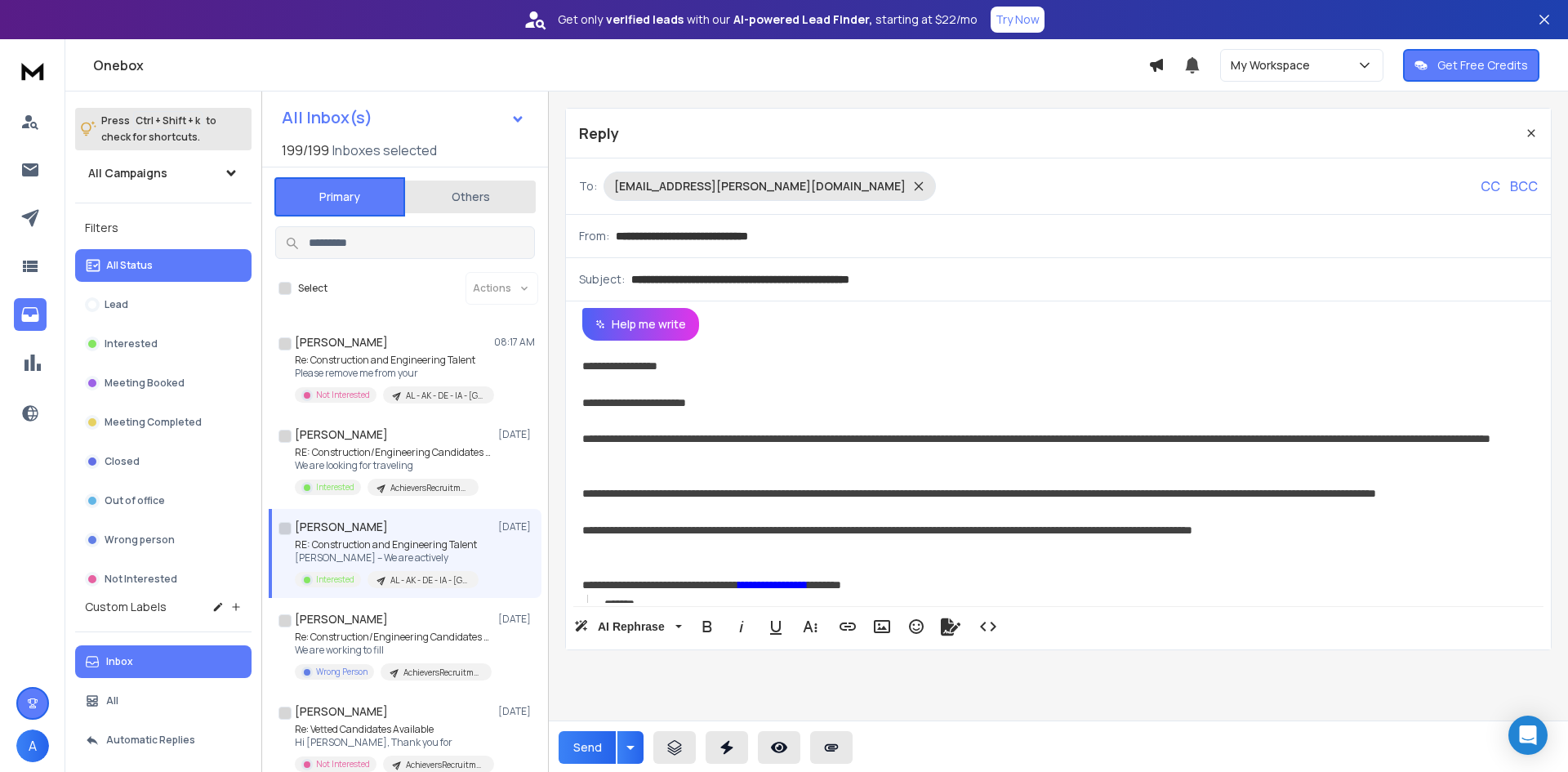
click at [723, 504] on p "**********" at bounding box center [1050, 502] width 935 height 37
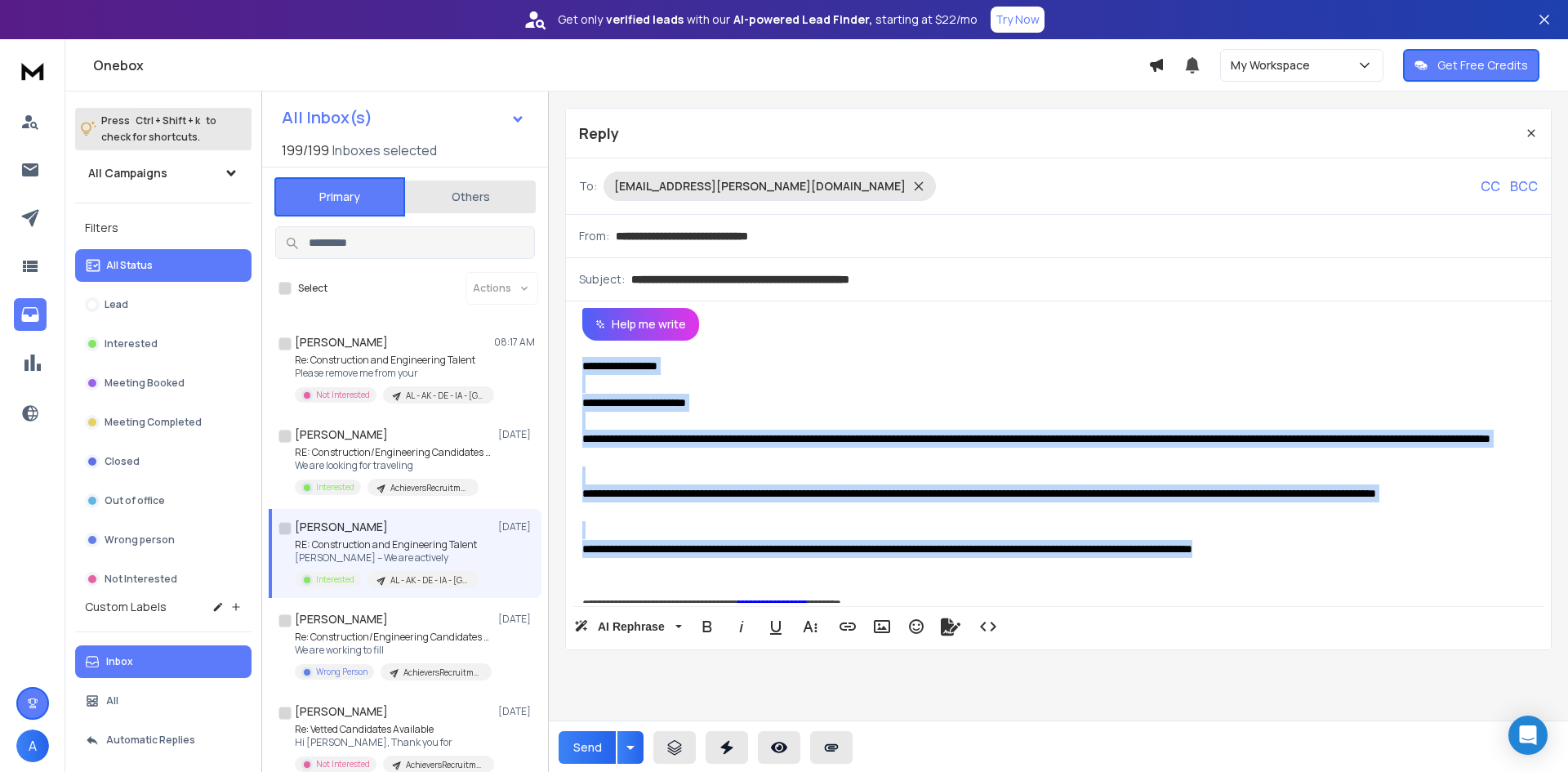
drag, startPoint x: 1357, startPoint y: 472, endPoint x: 567, endPoint y: 367, distance: 796.9
click at [570, 365] on div "**********" at bounding box center [1056, 471] width 980 height 262
copy div "**********"
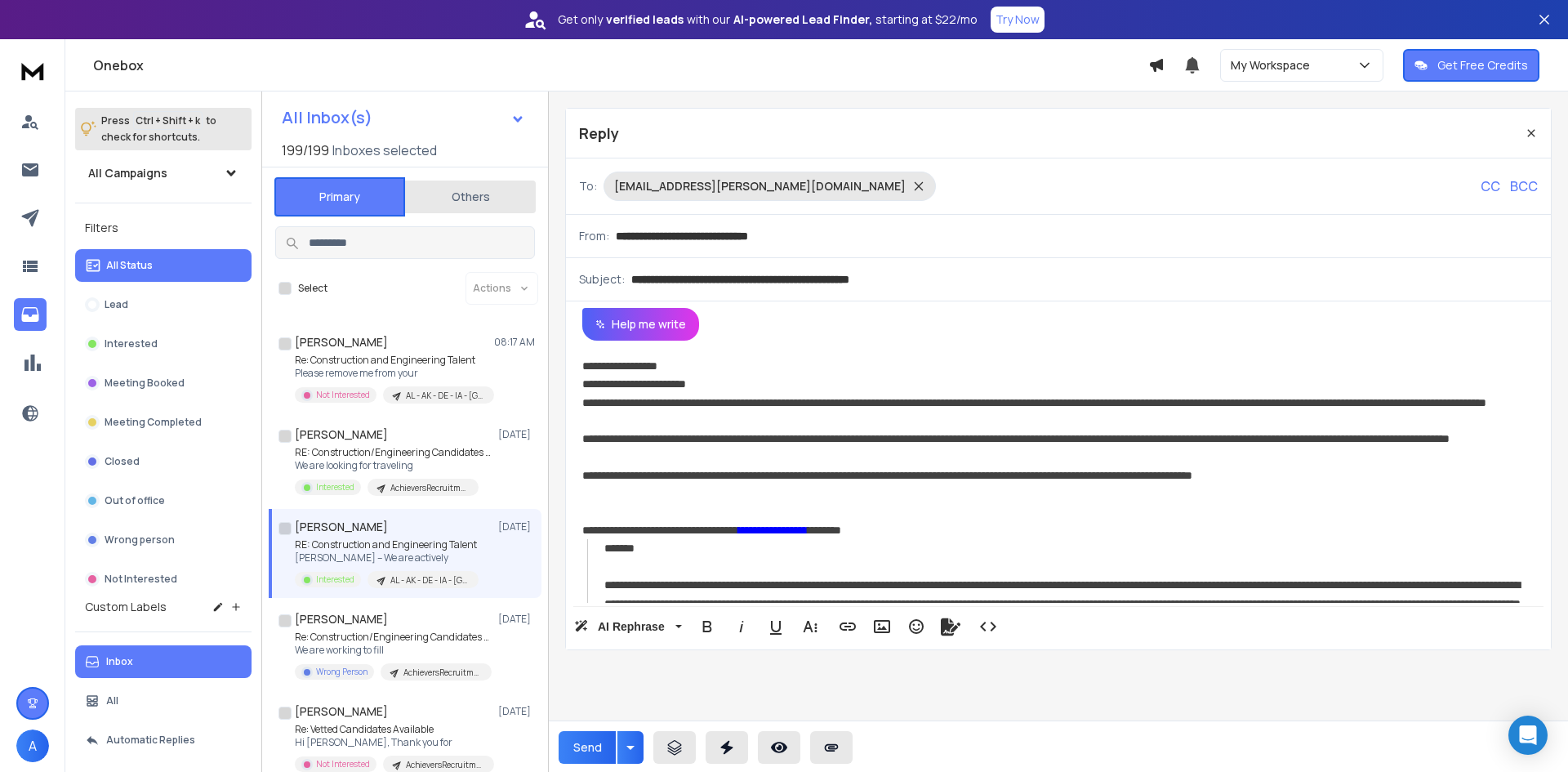
click at [705, 369] on p "**********" at bounding box center [1050, 365] width 935 height 18
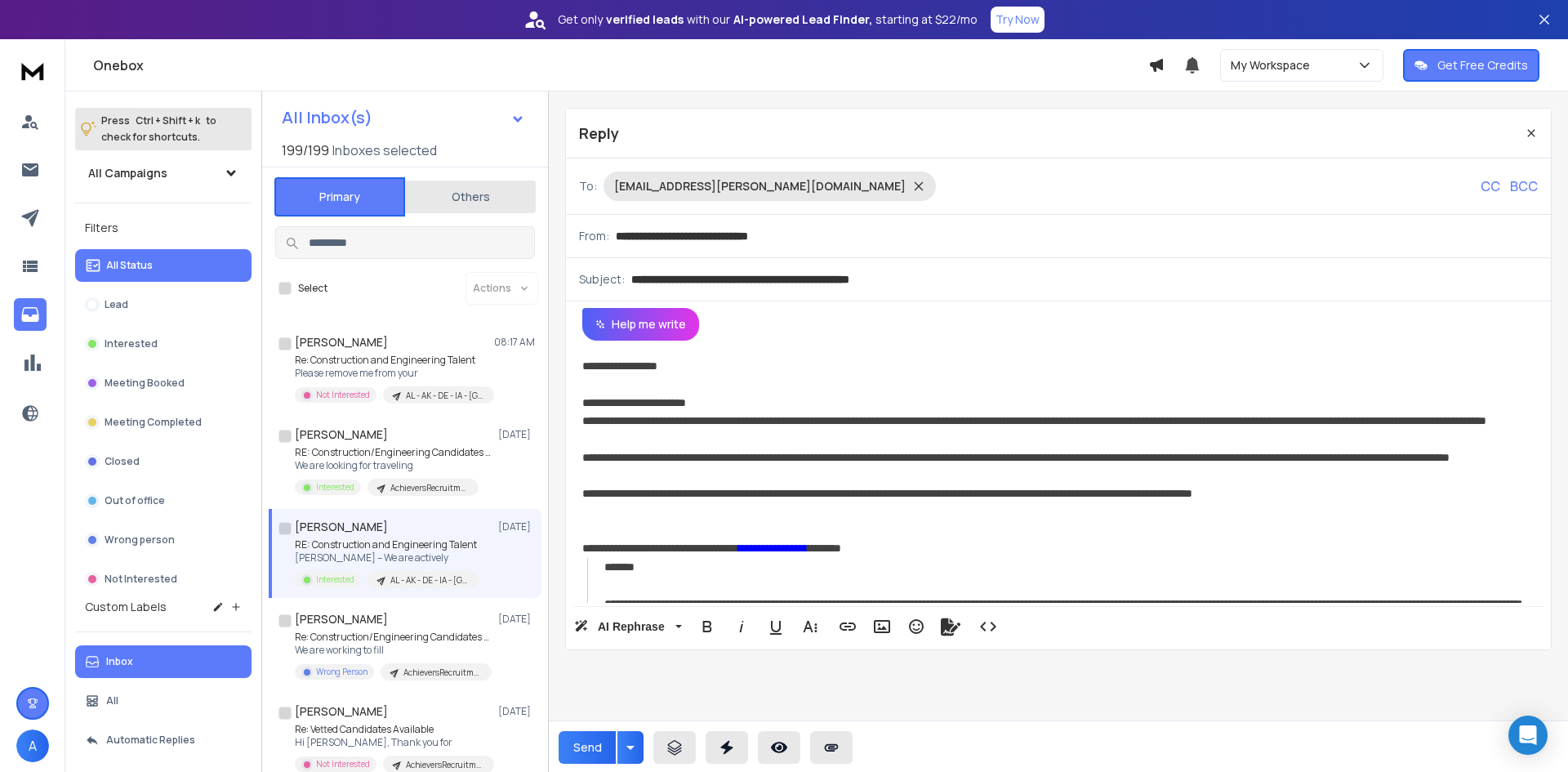
drag, startPoint x: 717, startPoint y: 402, endPoint x: 707, endPoint y: 402, distance: 10.0
click at [717, 402] on p "**********" at bounding box center [1050, 402] width 935 height 18
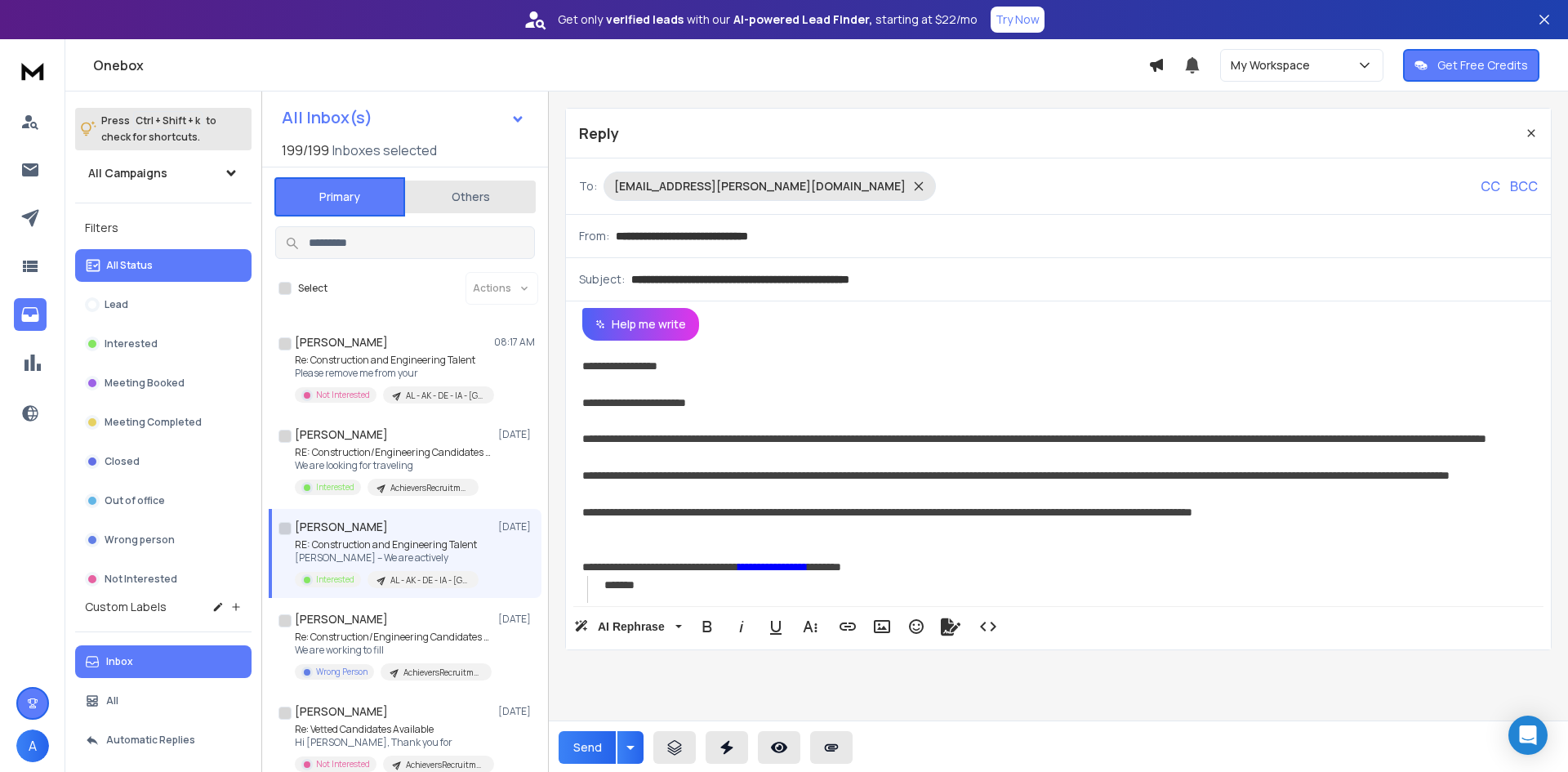
click at [806, 457] on p "**********" at bounding box center [1050, 448] width 935 height 37
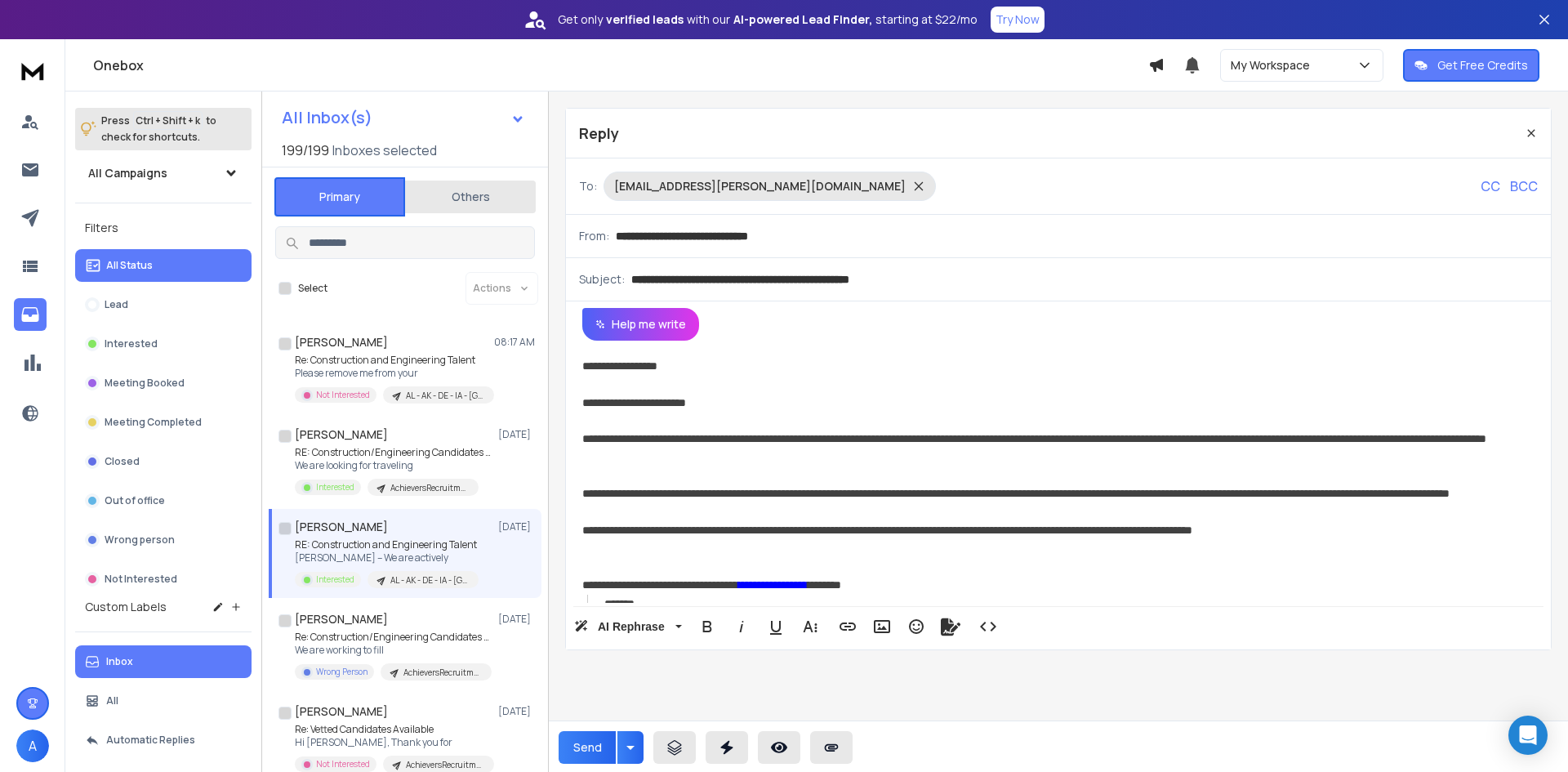
click at [737, 518] on p "**********" at bounding box center [1050, 502] width 935 height 37
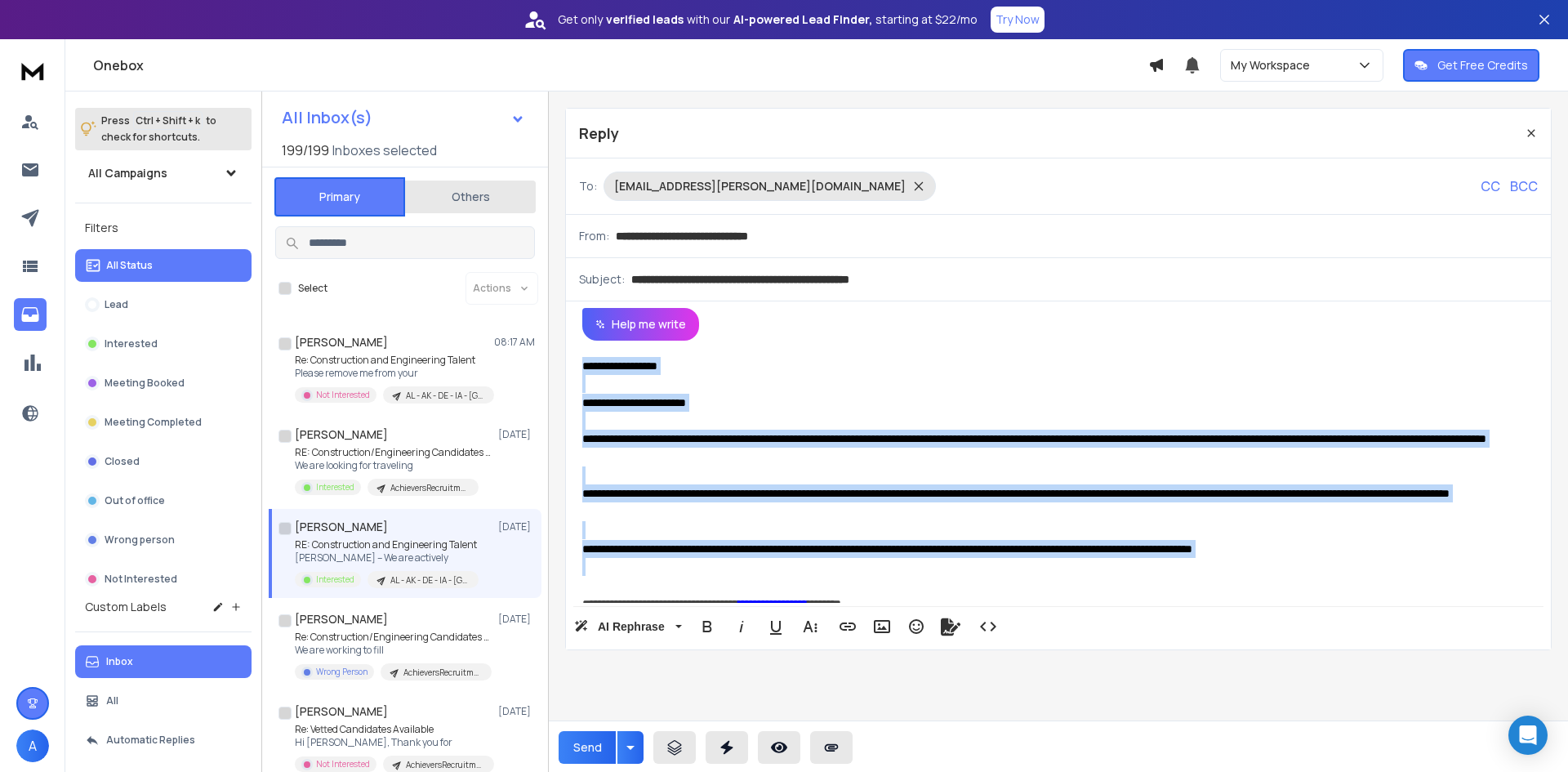
drag, startPoint x: 1365, startPoint y: 560, endPoint x: 562, endPoint y: 365, distance: 826.3
click at [562, 365] on div "**********" at bounding box center [1058, 473] width 1019 height 763
drag, startPoint x: 623, startPoint y: 365, endPoint x: 957, endPoint y: 301, distance: 340.1
click at [957, 296] on div "**********" at bounding box center [1058, 279] width 985 height 42
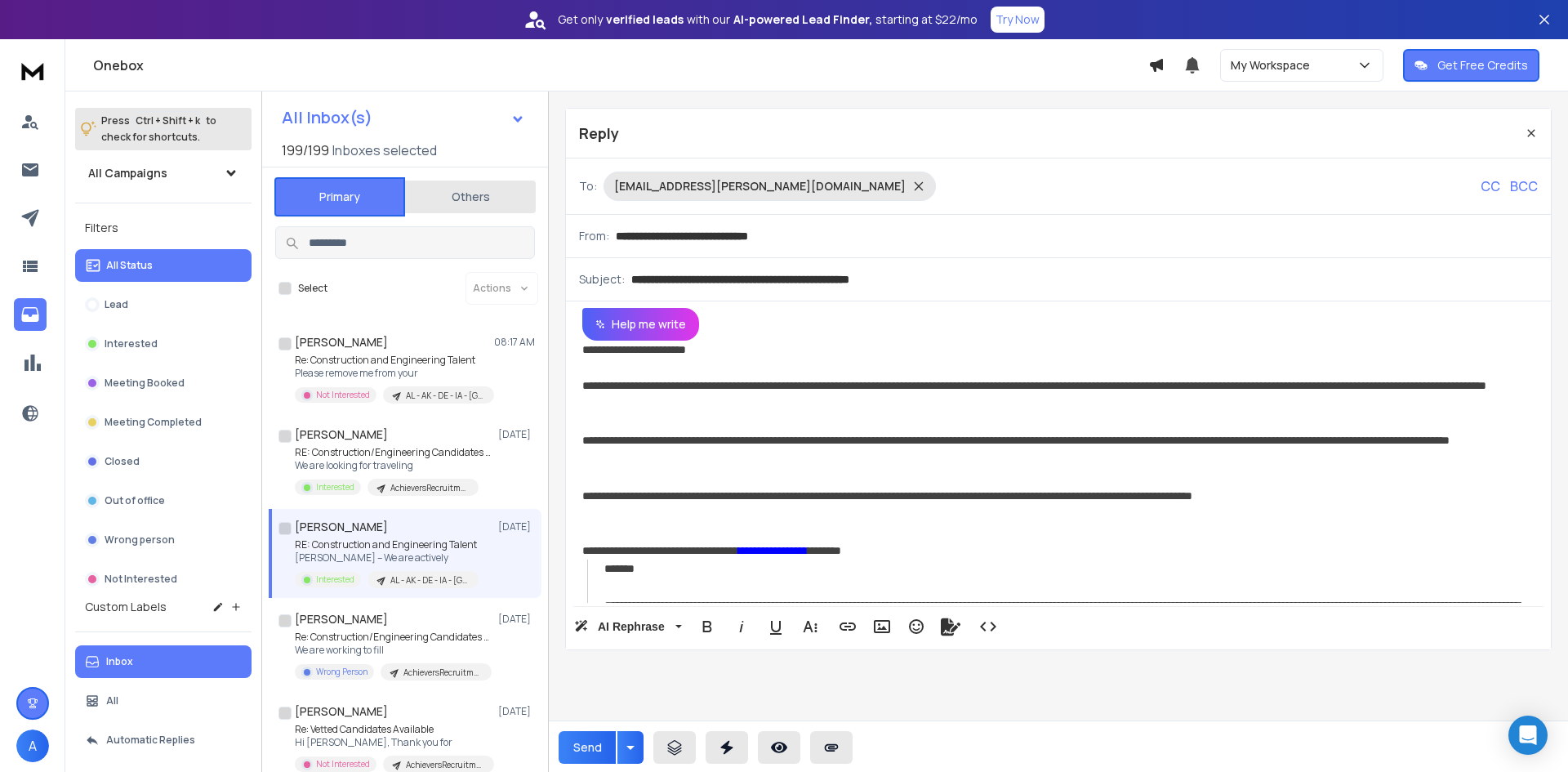
scroll to position [81, 0]
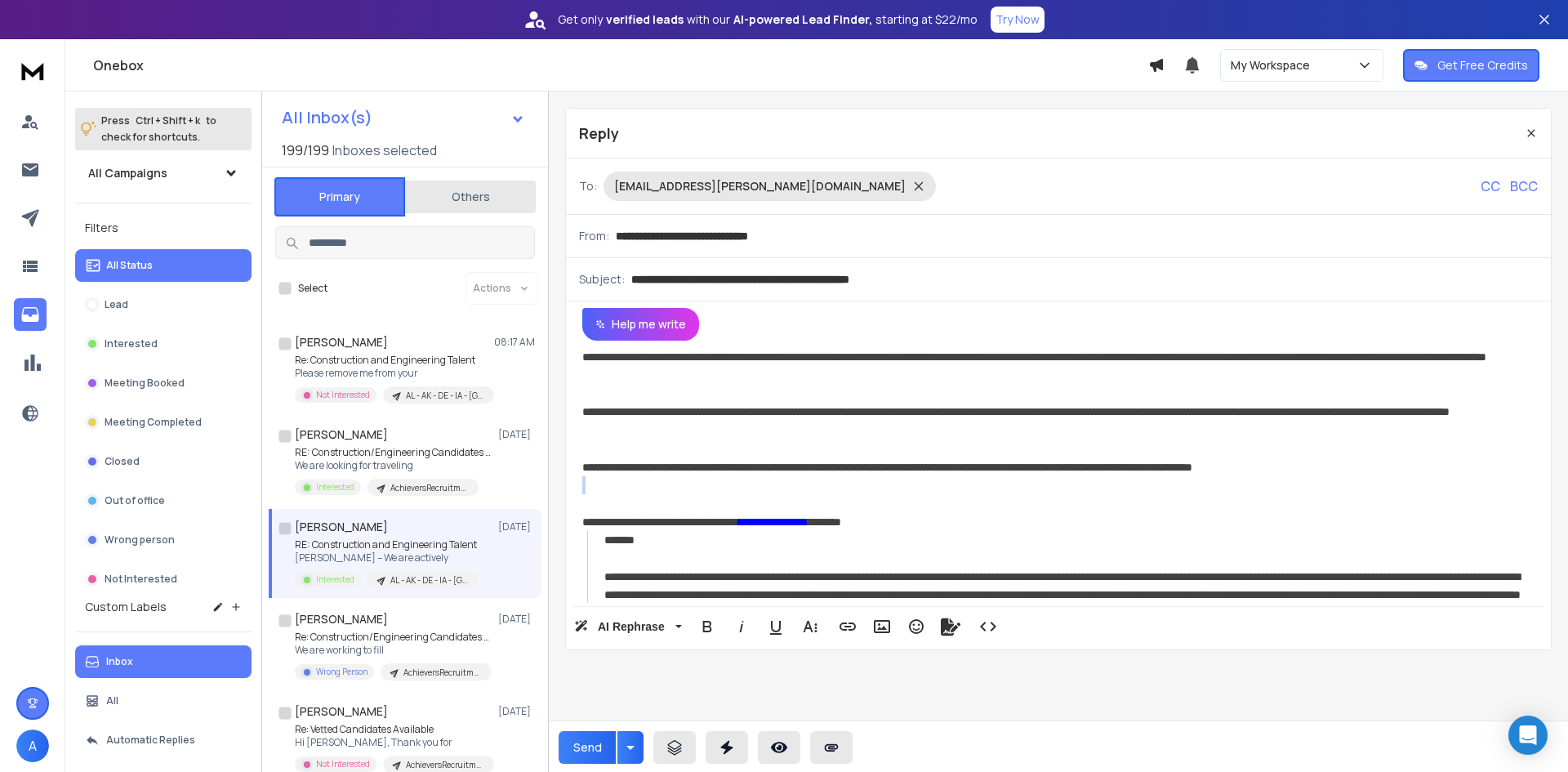
drag, startPoint x: 1357, startPoint y: 467, endPoint x: 1362, endPoint y: 482, distance: 15.8
click at [1362, 482] on div "**********" at bounding box center [1056, 471] width 980 height 262
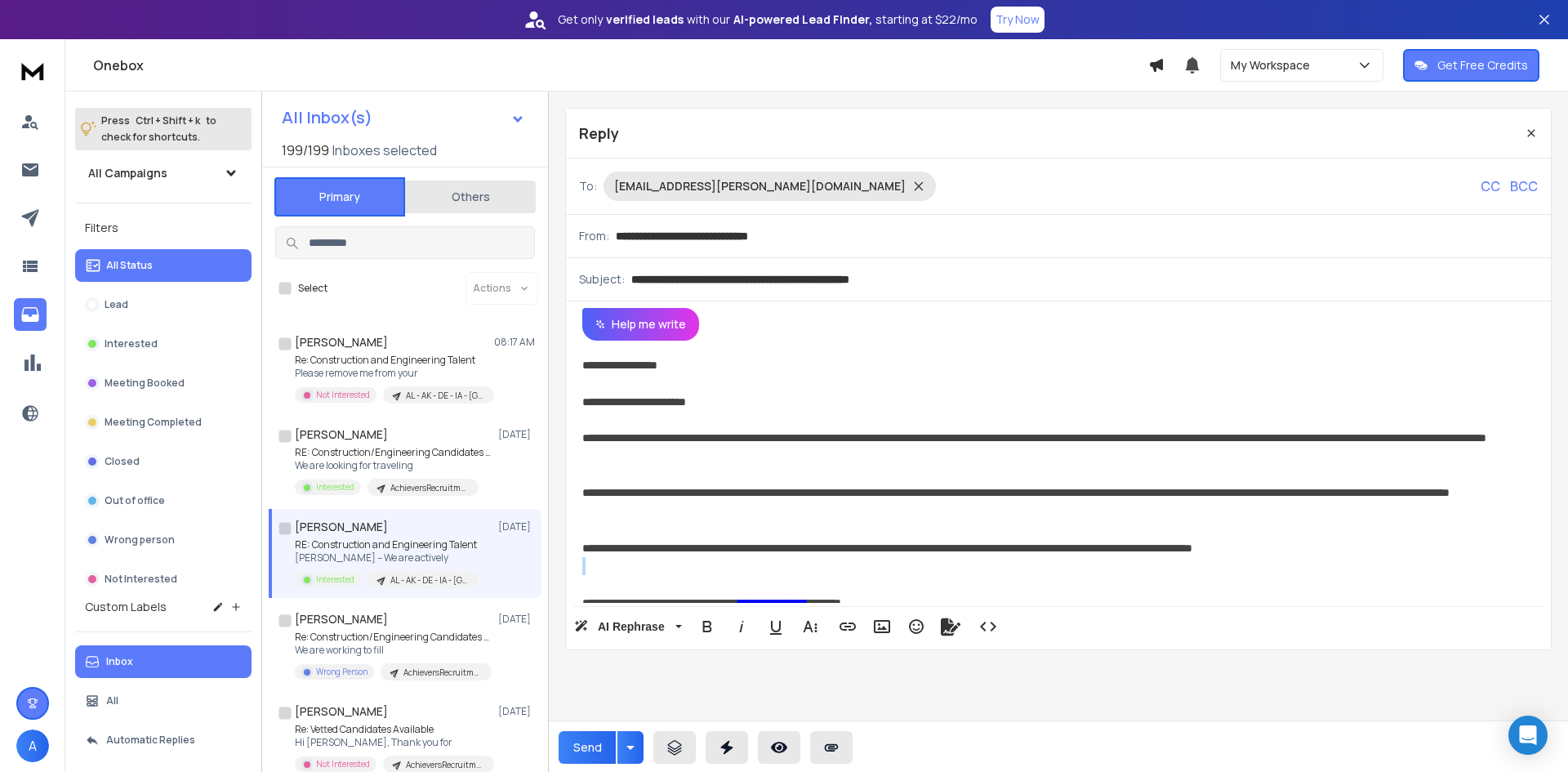
scroll to position [0, 0]
click at [615, 363] on p "**********" at bounding box center [1050, 365] width 935 height 18
click at [927, 480] on div "**********" at bounding box center [1056, 471] width 980 height 262
click at [1004, 483] on div at bounding box center [1056, 476] width 947 height 18
click at [847, 469] on div at bounding box center [1056, 476] width 947 height 18
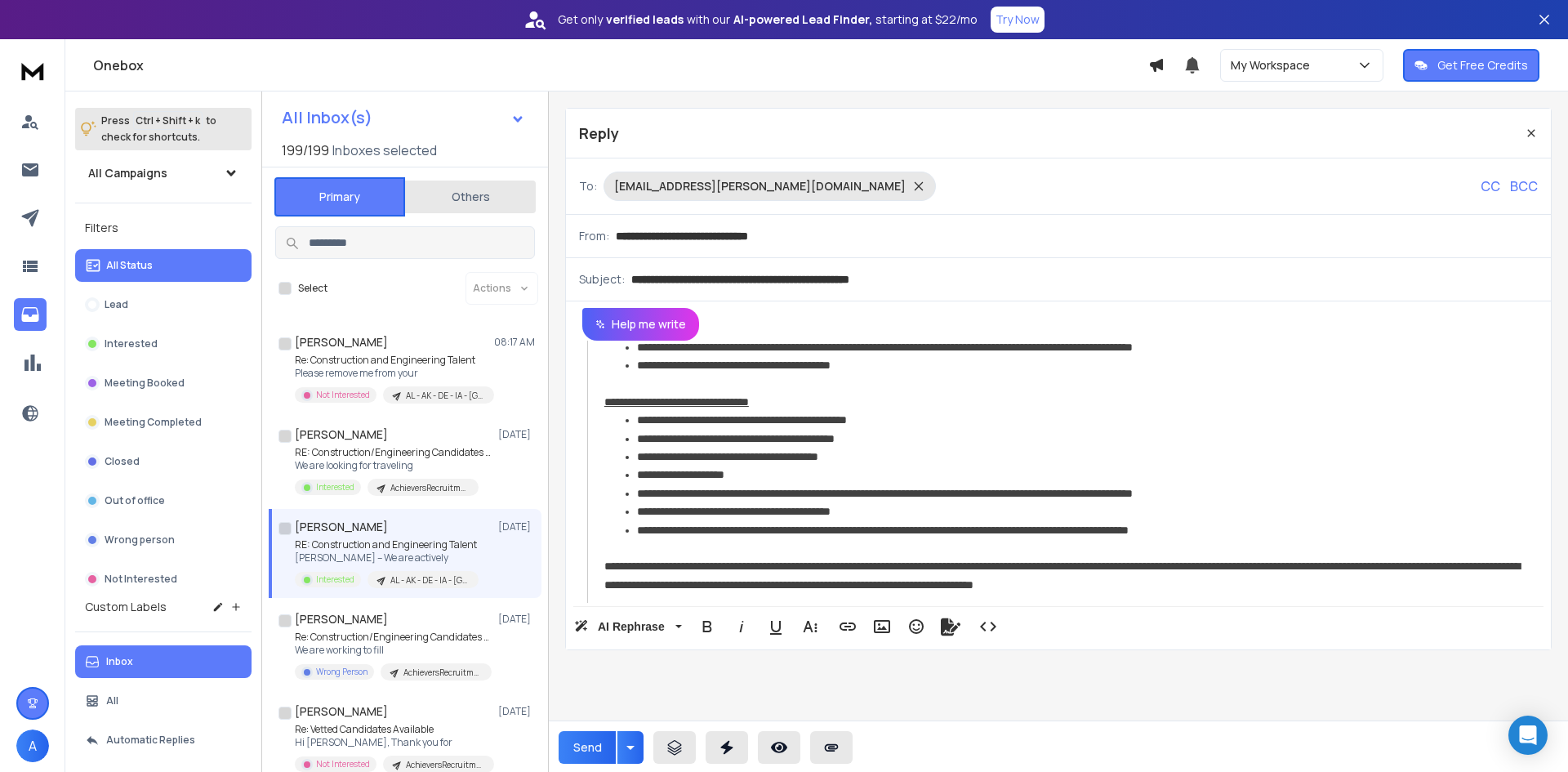
scroll to position [408, 0]
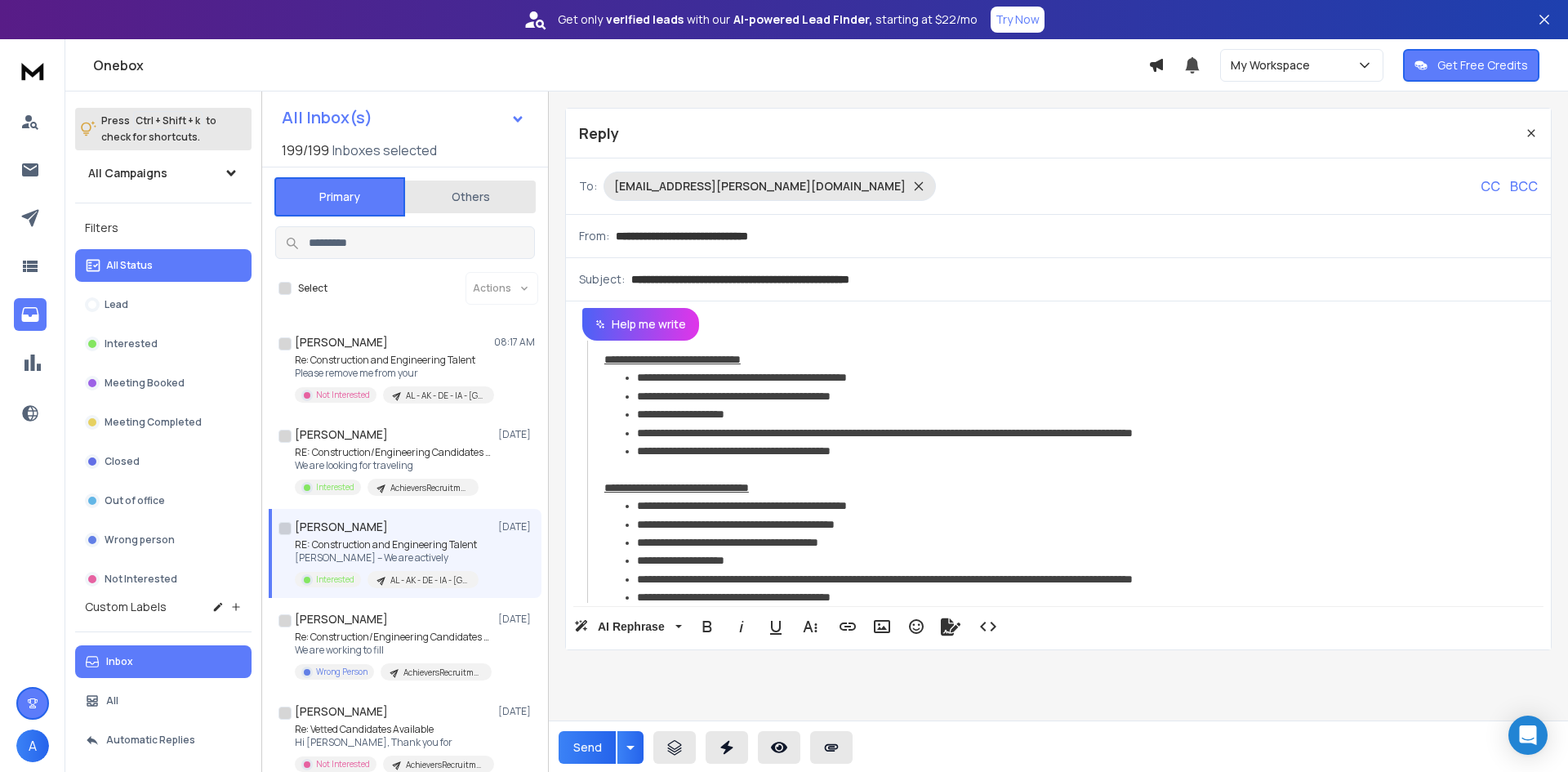
click at [578, 758] on button "Send" at bounding box center [587, 747] width 57 height 32
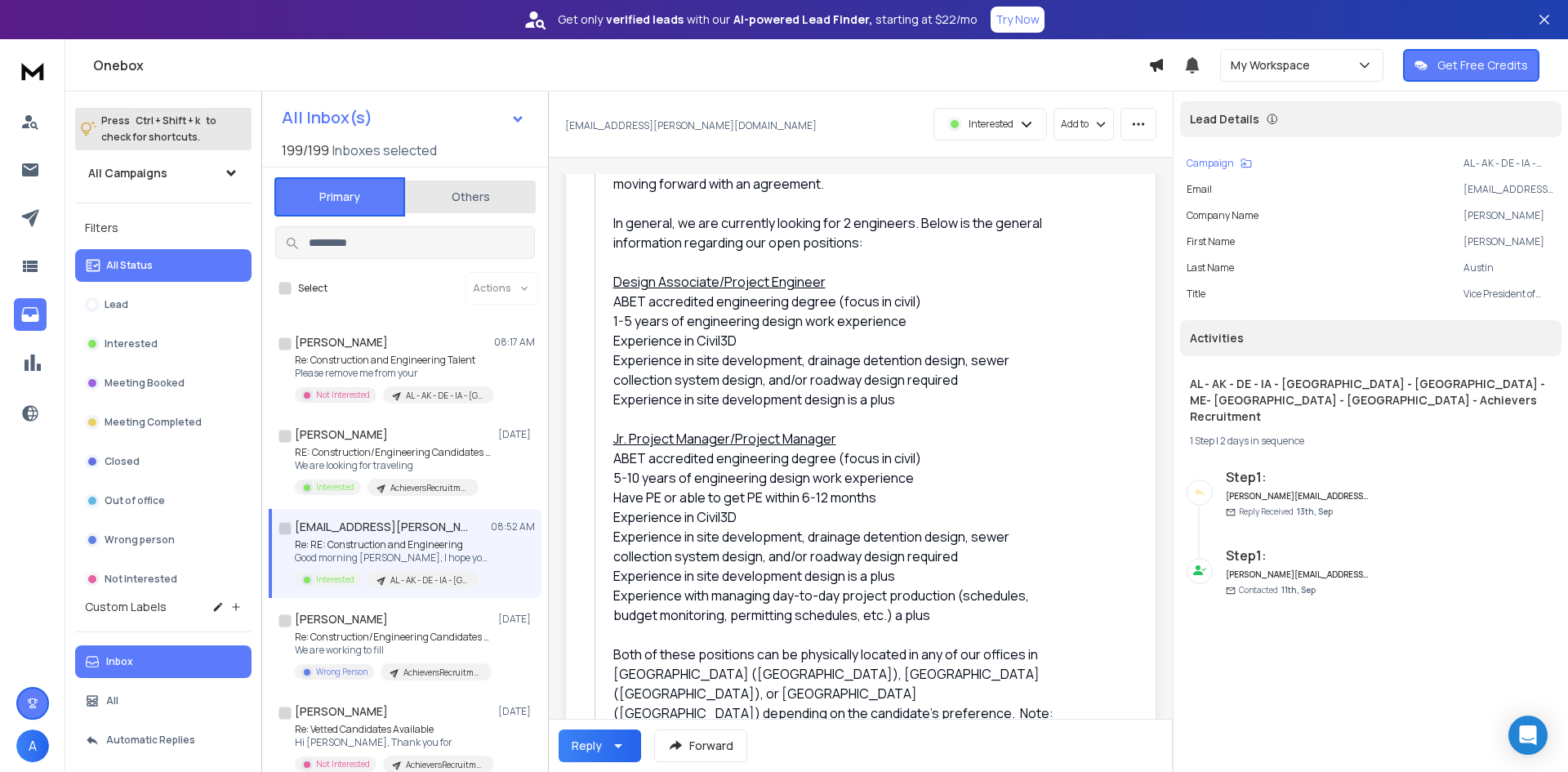
scroll to position [898, 0]
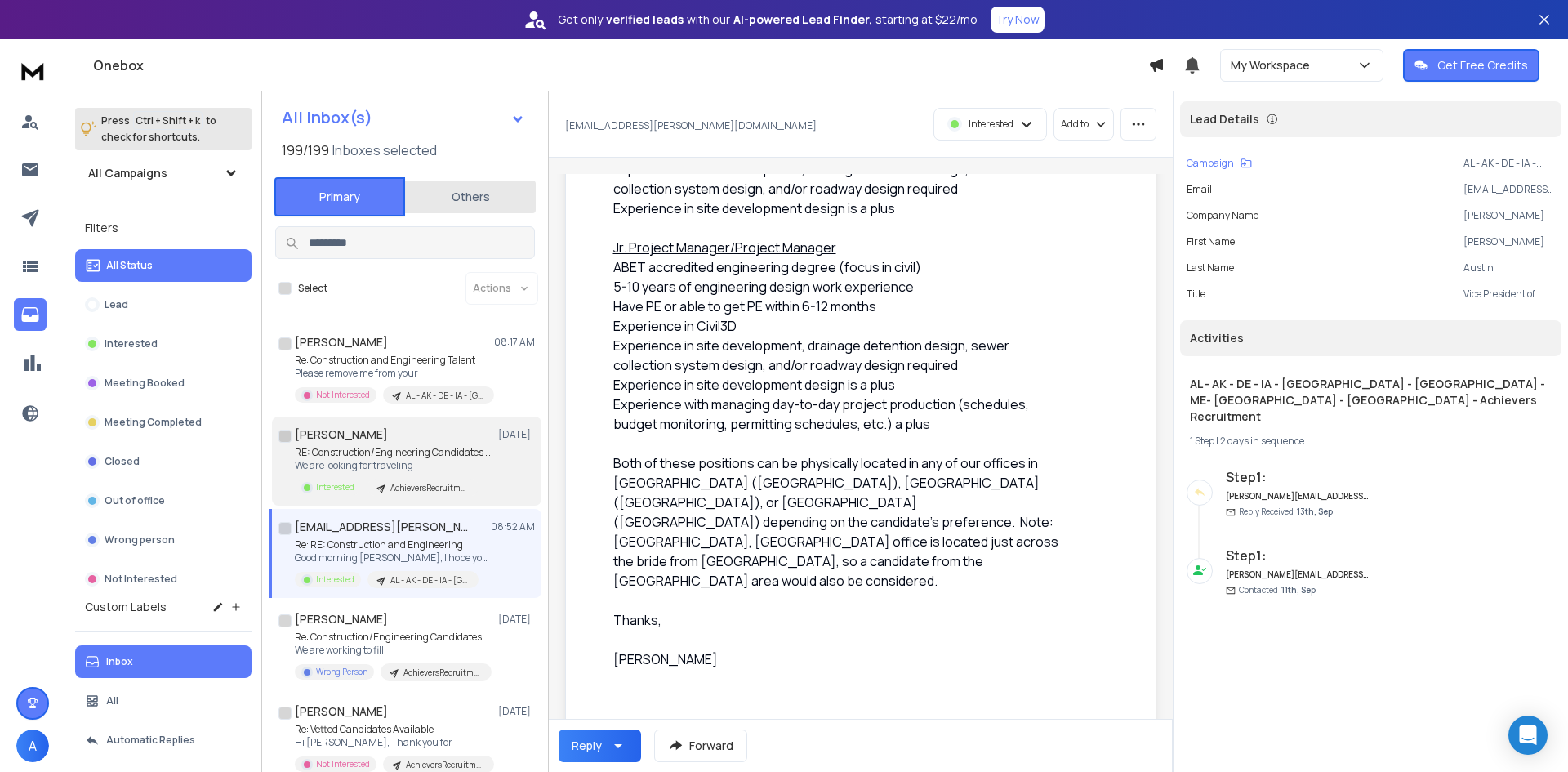
click at [407, 459] on p "We are looking for traveling" at bounding box center [392, 465] width 196 height 13
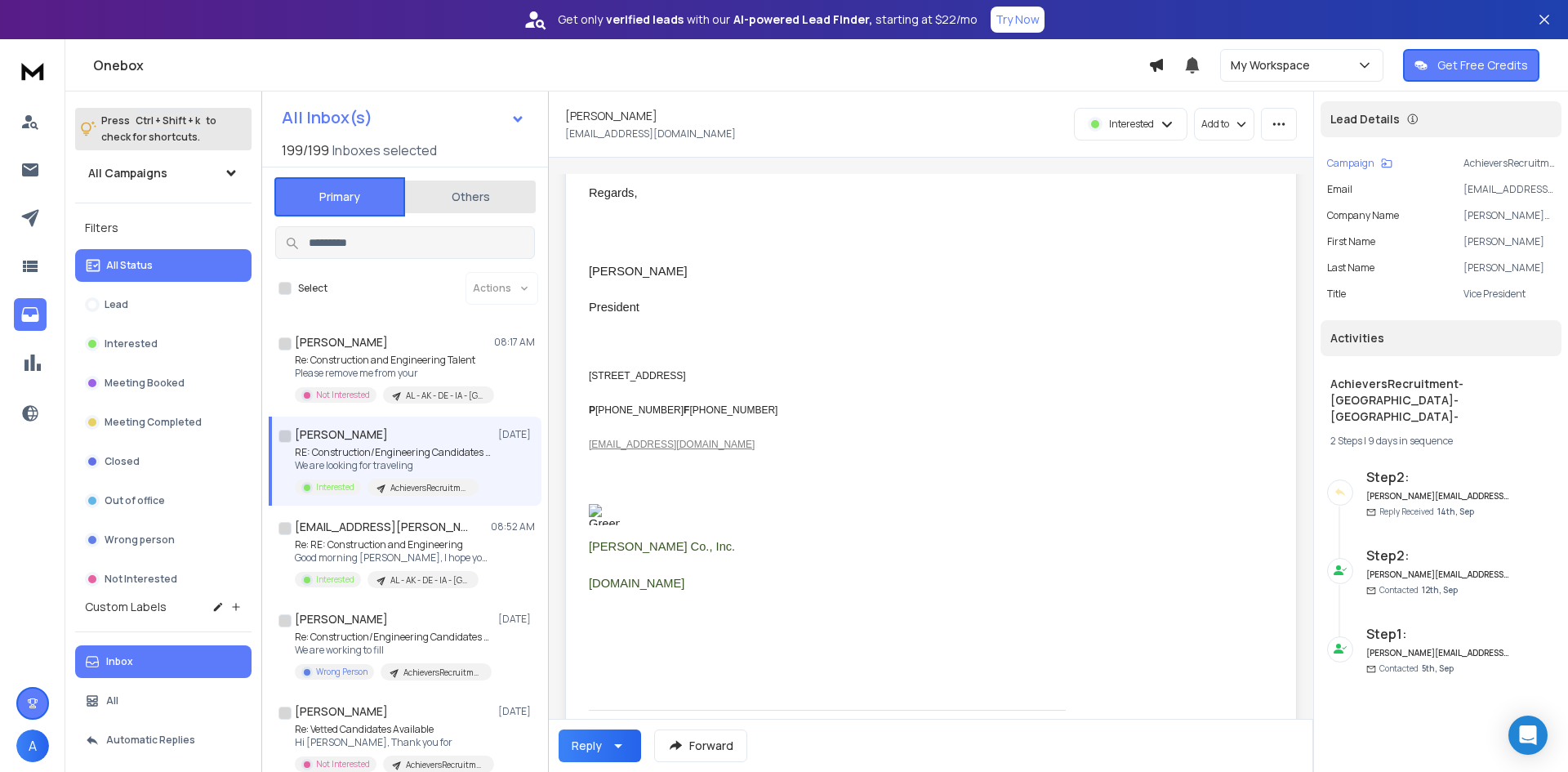
scroll to position [0, 0]
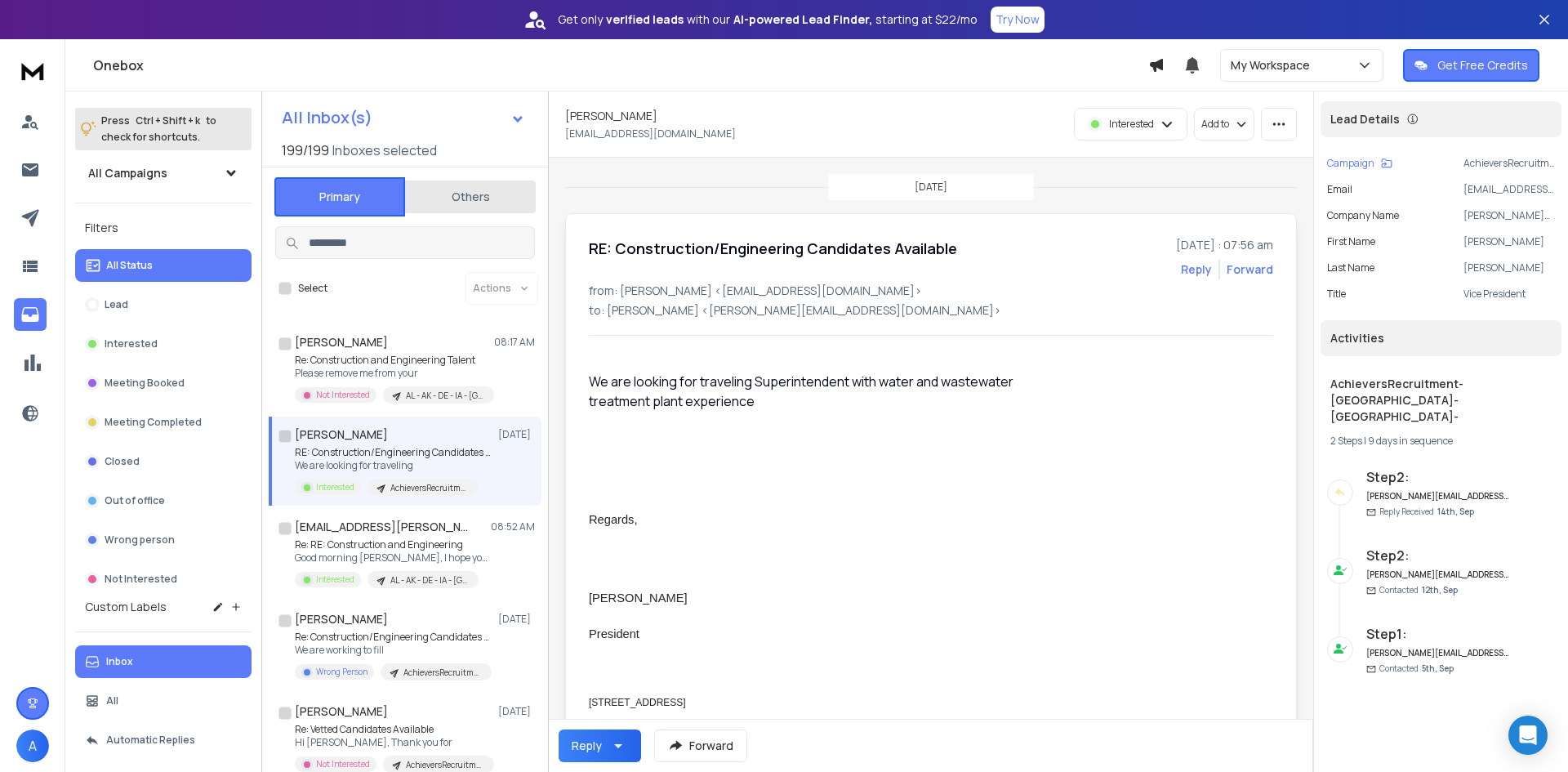
click at [819, 384] on p "We are looking for traveling Superintendent with water and wastewater treatment…" at bounding box center [827, 391] width 476 height 39
click at [880, 487] on div "Regards, Robert Murphy President 2500 Southway Drive Rock Hill, SC 29730 P 803-…" at bounding box center [827, 713] width 476 height 488
click at [578, 742] on div "Reply" at bounding box center [587, 745] width 30 height 16
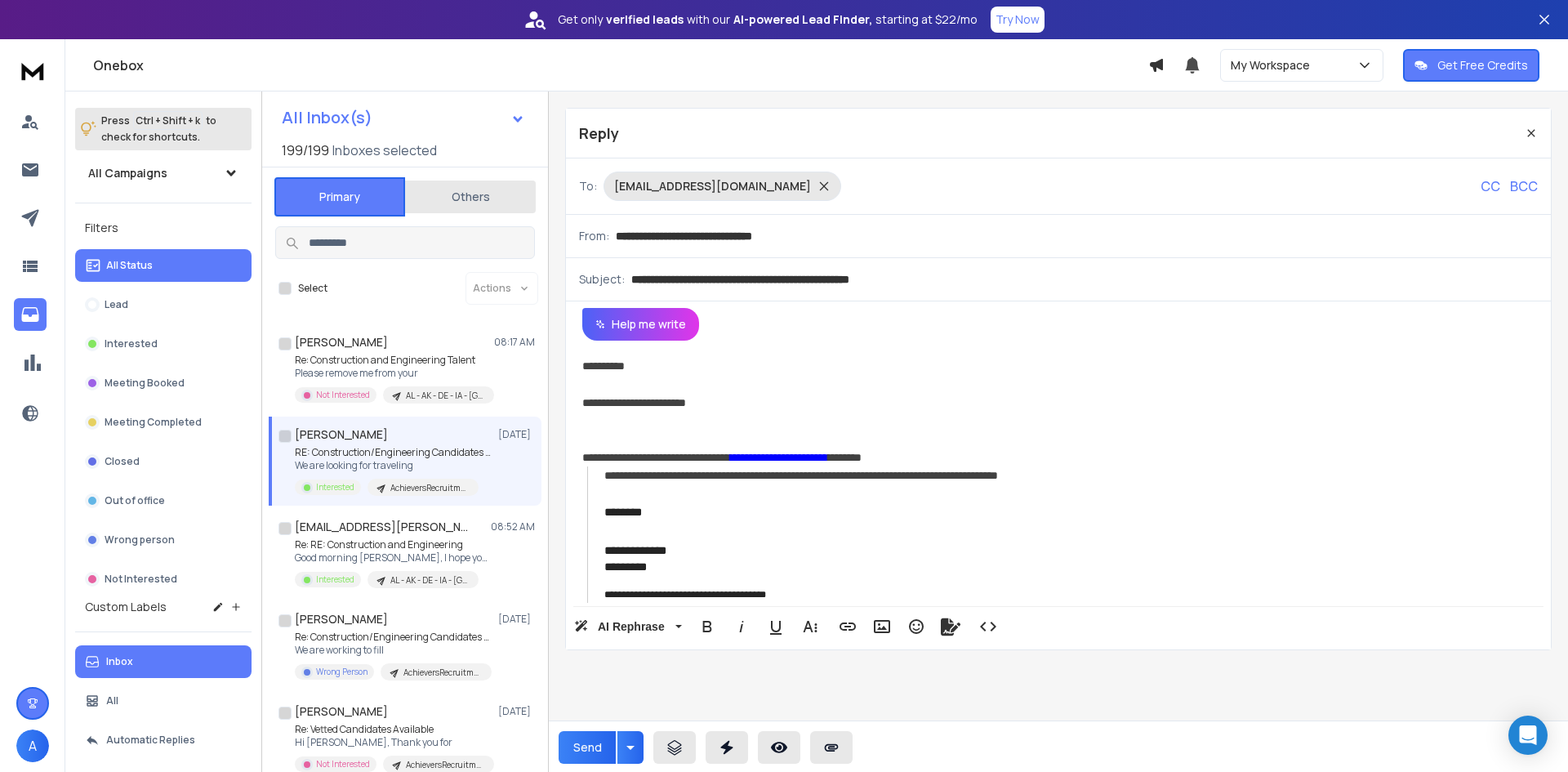
click at [808, 402] on div "**********" at bounding box center [1050, 402] width 935 height 18
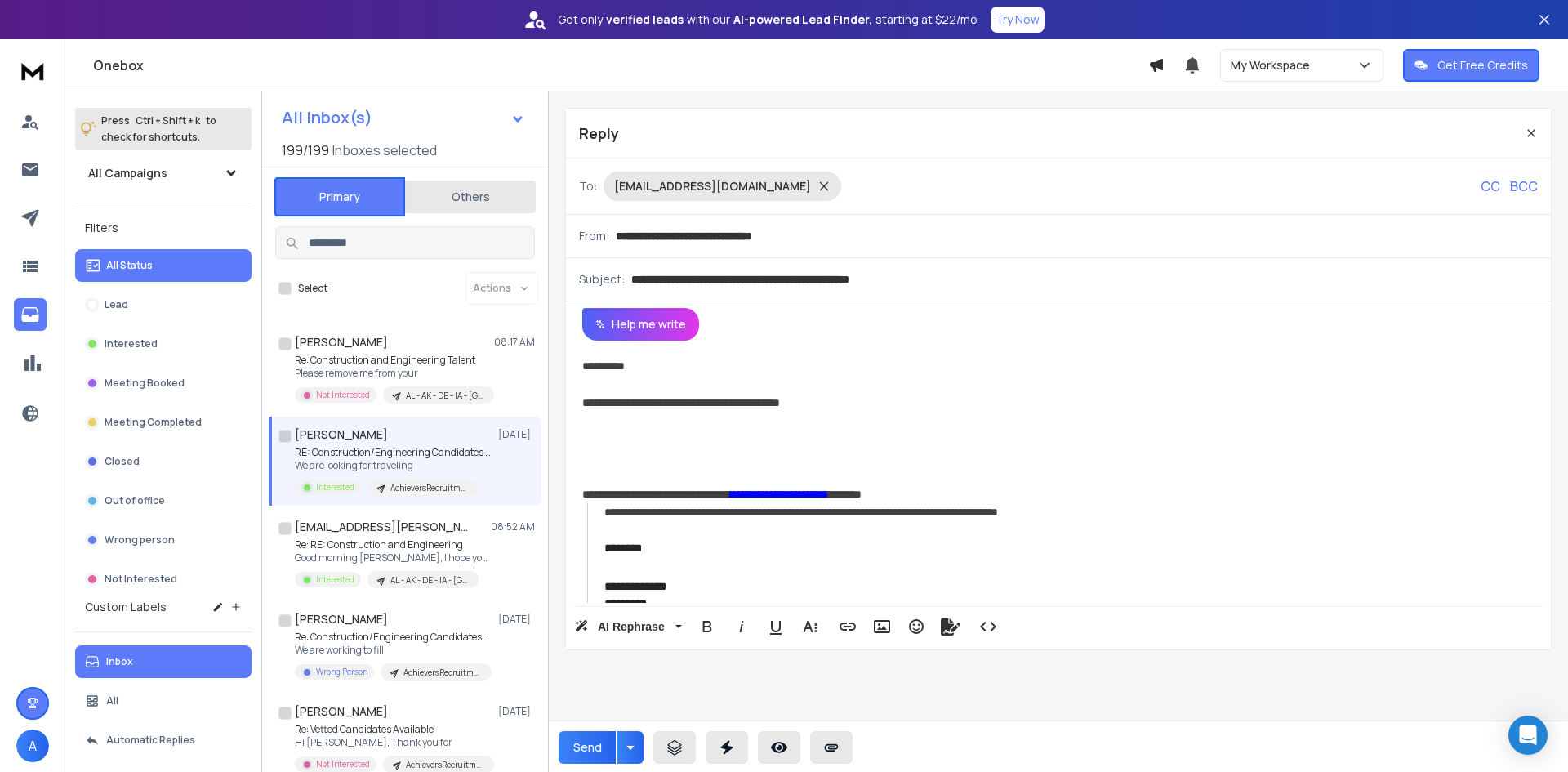
click at [692, 390] on div "**********" at bounding box center [1056, 471] width 980 height 262
click at [684, 380] on div at bounding box center [1056, 383] width 947 height 18
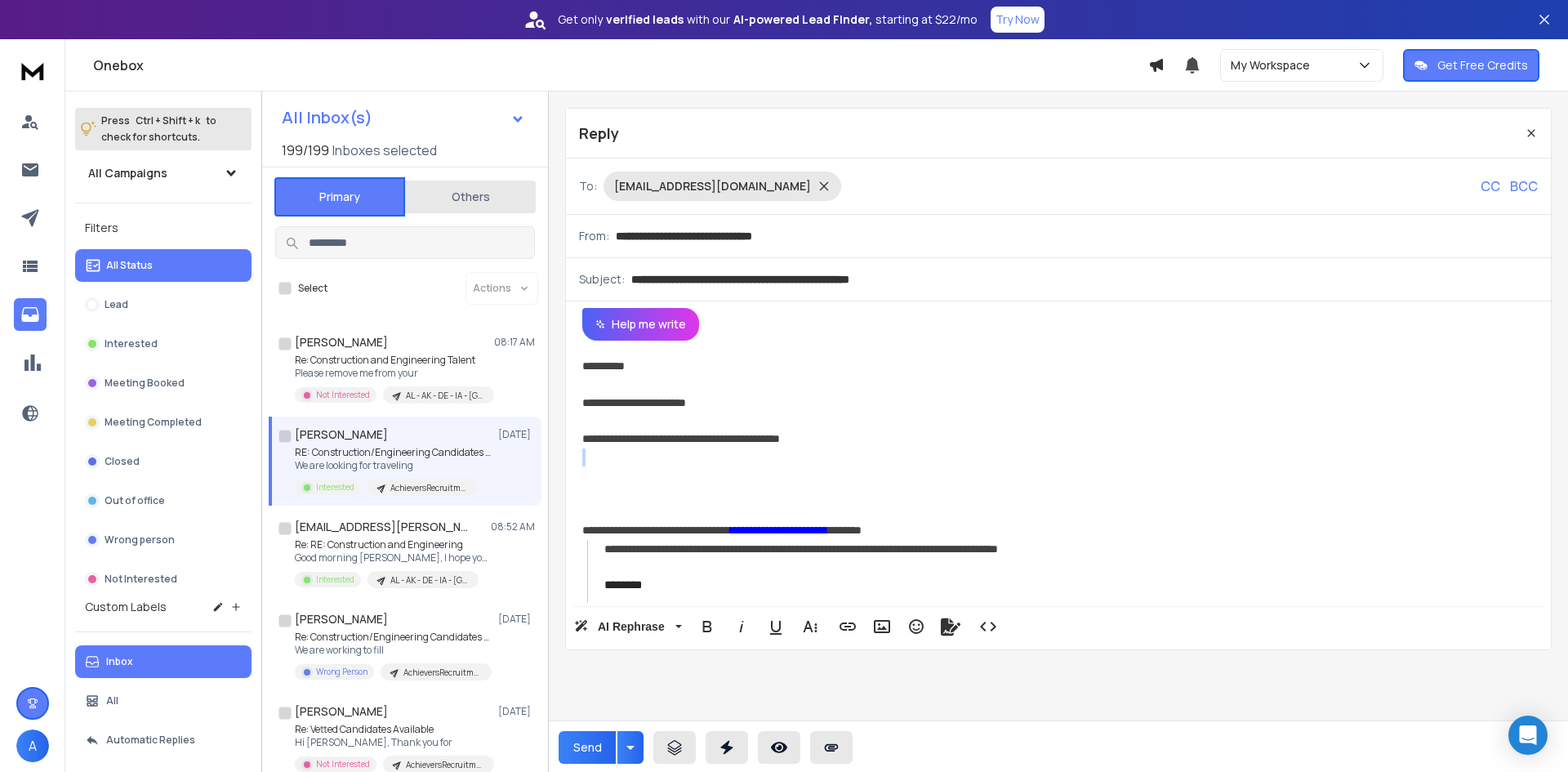
click at [901, 451] on div "**********" at bounding box center [1056, 471] width 980 height 262
click at [854, 450] on div at bounding box center [1056, 458] width 947 height 18
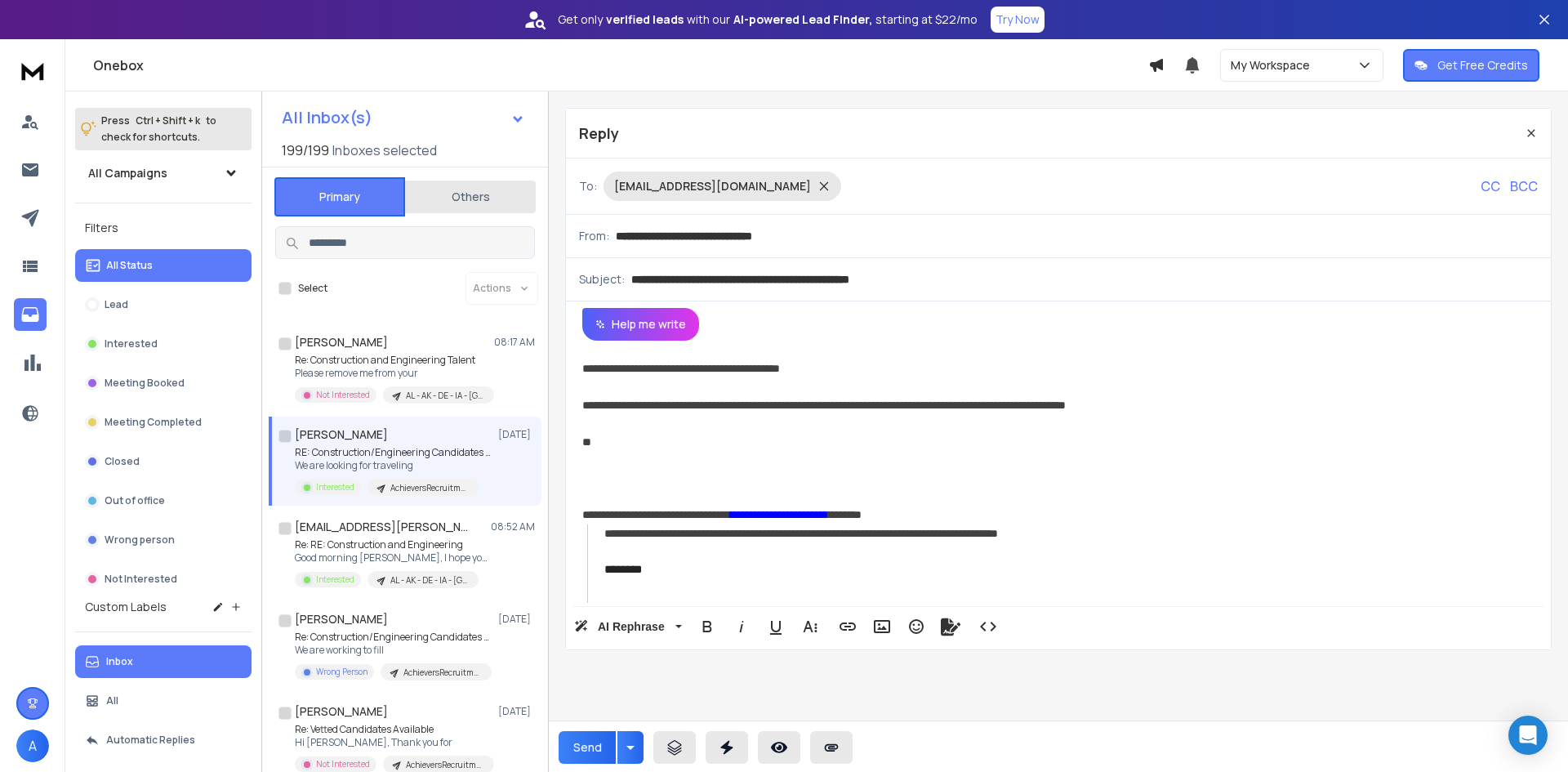
scroll to position [245, 0]
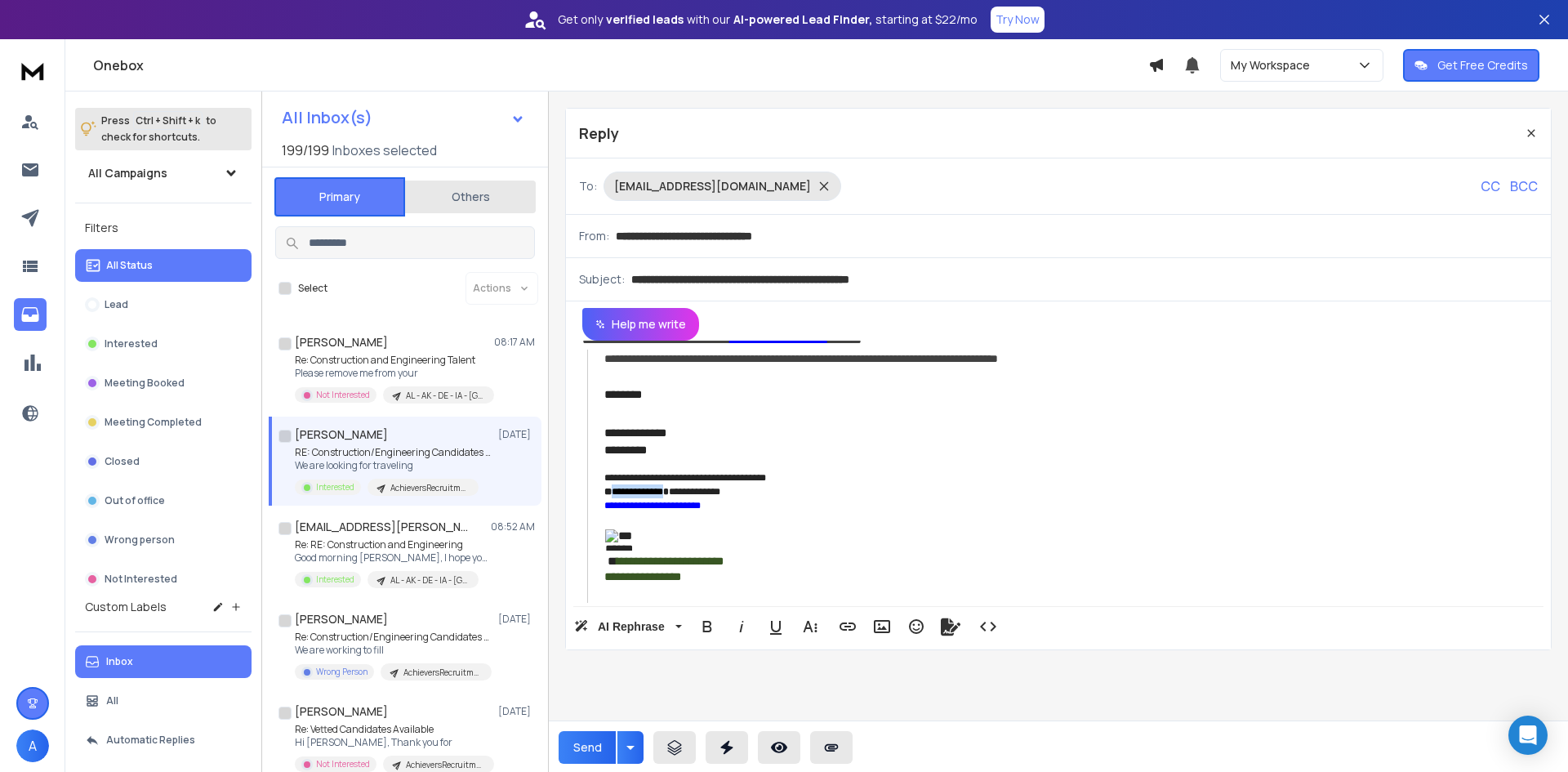
drag, startPoint x: 614, startPoint y: 492, endPoint x: 674, endPoint y: 495, distance: 60.1
click at [674, 495] on span "**********" at bounding box center [665, 491] width 108 height 10
copy div "**********"
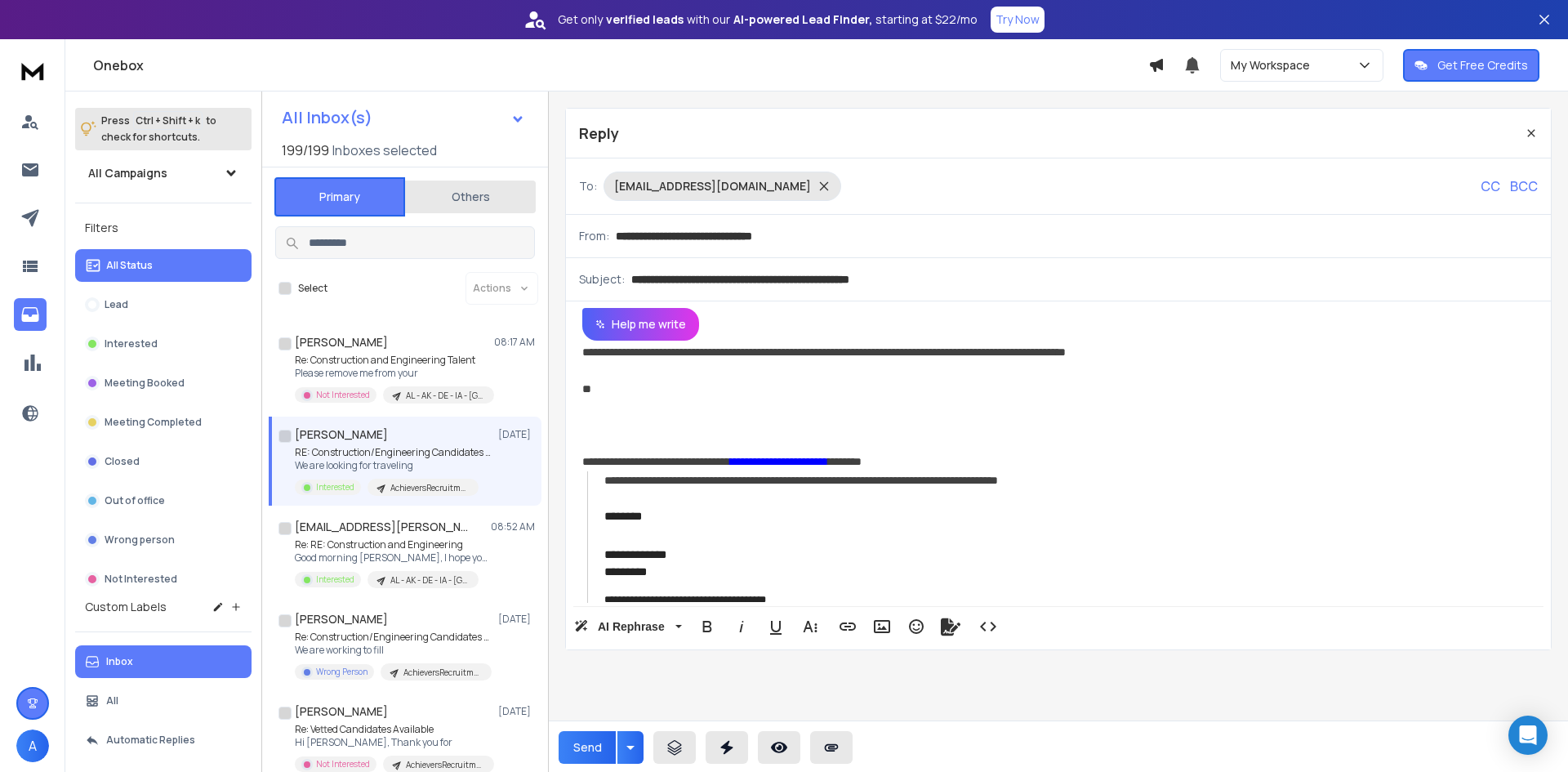
scroll to position [0, 0]
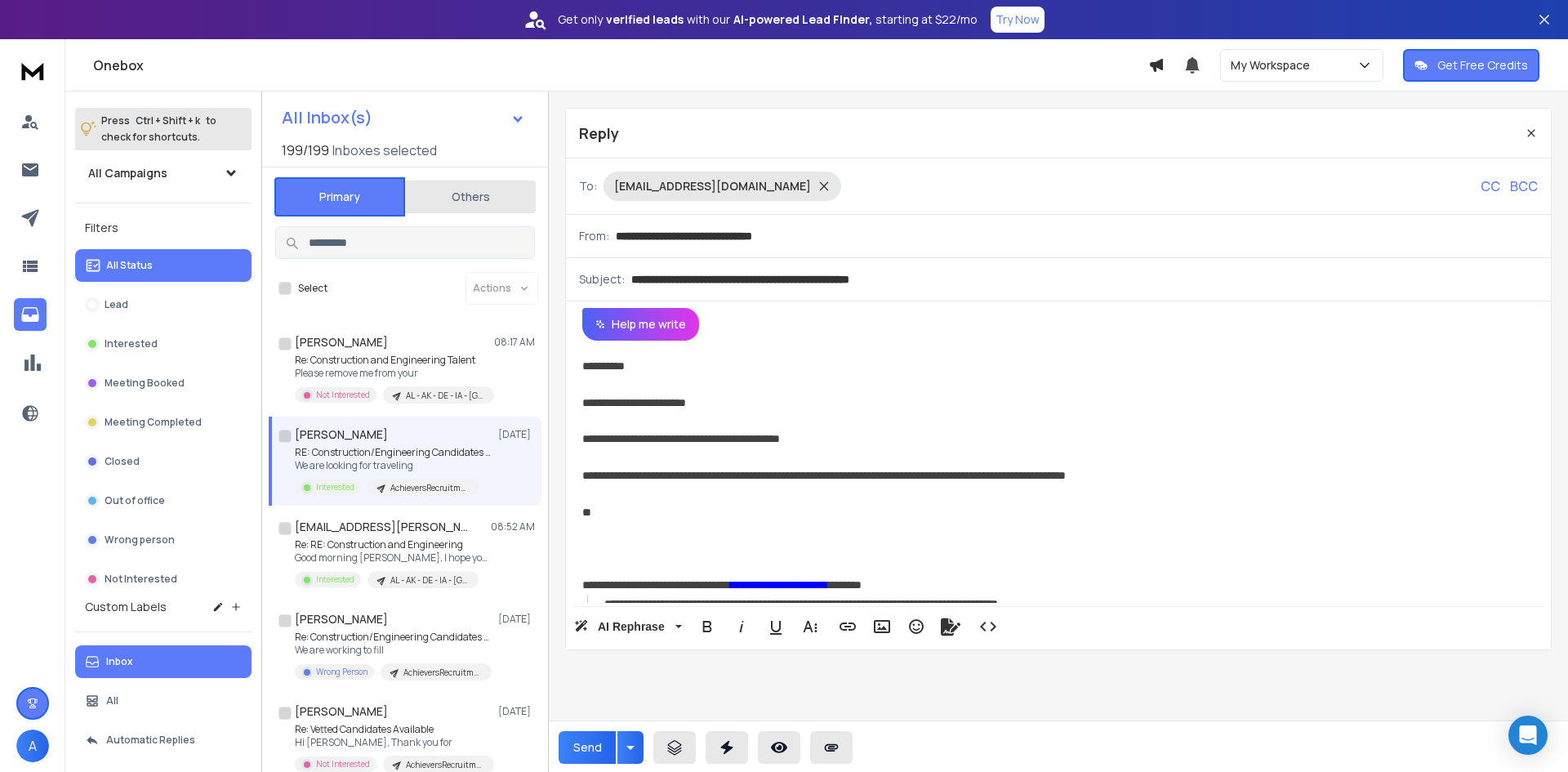
click at [635, 511] on div "**" at bounding box center [1050, 512] width 935 height 18
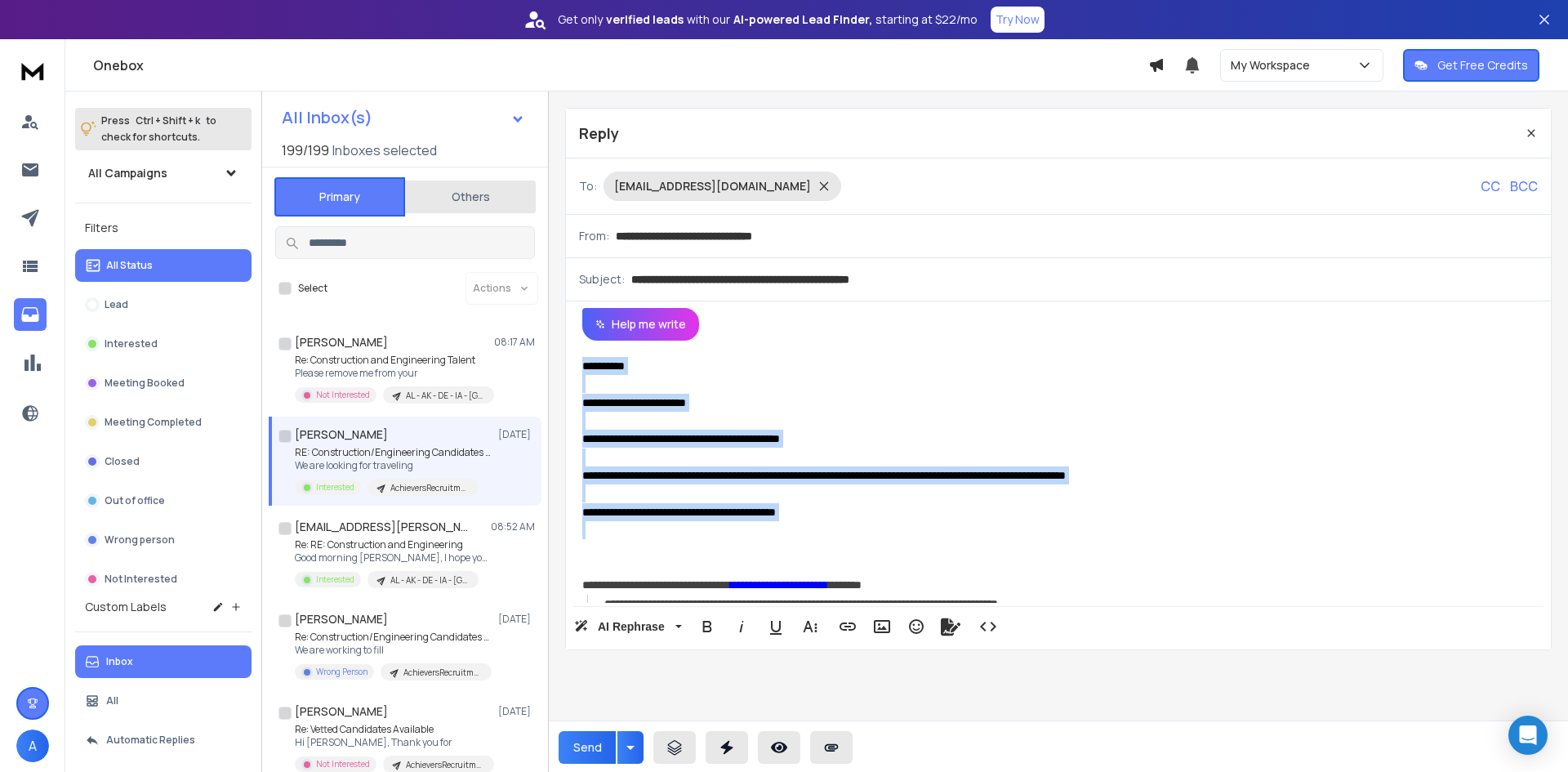
drag, startPoint x: 871, startPoint y: 533, endPoint x: 541, endPoint y: 347, distance: 378.8
click at [541, 347] on div "All Inbox(s) 199 / 199 Inboxes selected Primary Others Select Actions Al Presgr…" at bounding box center [914, 477] width 1307 height 772
copy div "**********"
click at [803, 383] on div at bounding box center [1056, 383] width 947 height 18
click at [675, 490] on div at bounding box center [1056, 493] width 947 height 18
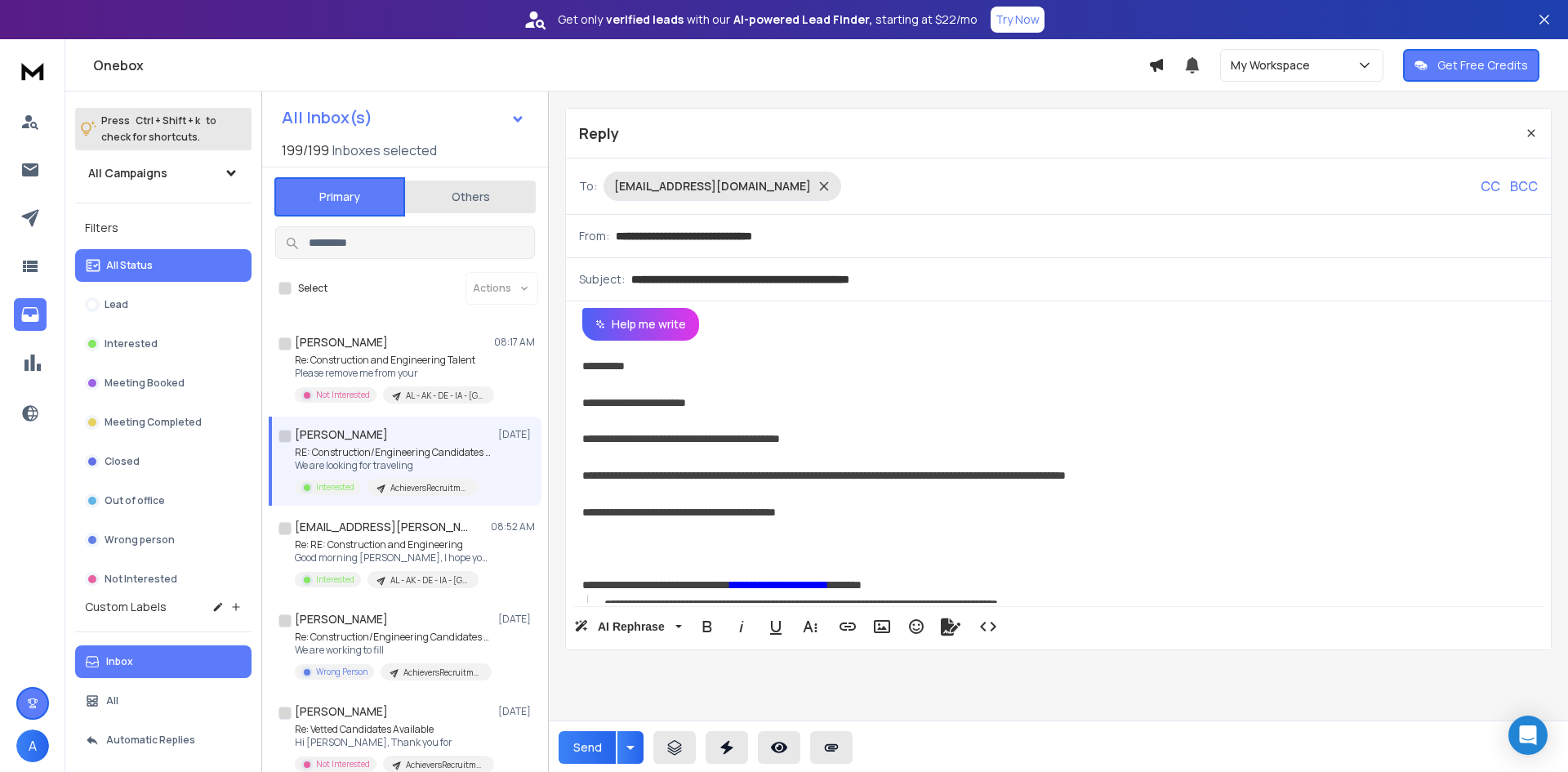
click at [713, 476] on div "**********" at bounding box center [1050, 476] width 935 height 18
click at [1133, 473] on div "**********" at bounding box center [1050, 476] width 935 height 18
drag, startPoint x: 712, startPoint y: 513, endPoint x: 670, endPoint y: 514, distance: 42.0
click at [670, 514] on div "**********" at bounding box center [1050, 512] width 935 height 18
click at [835, 519] on div "**********" at bounding box center [1050, 512] width 935 height 18
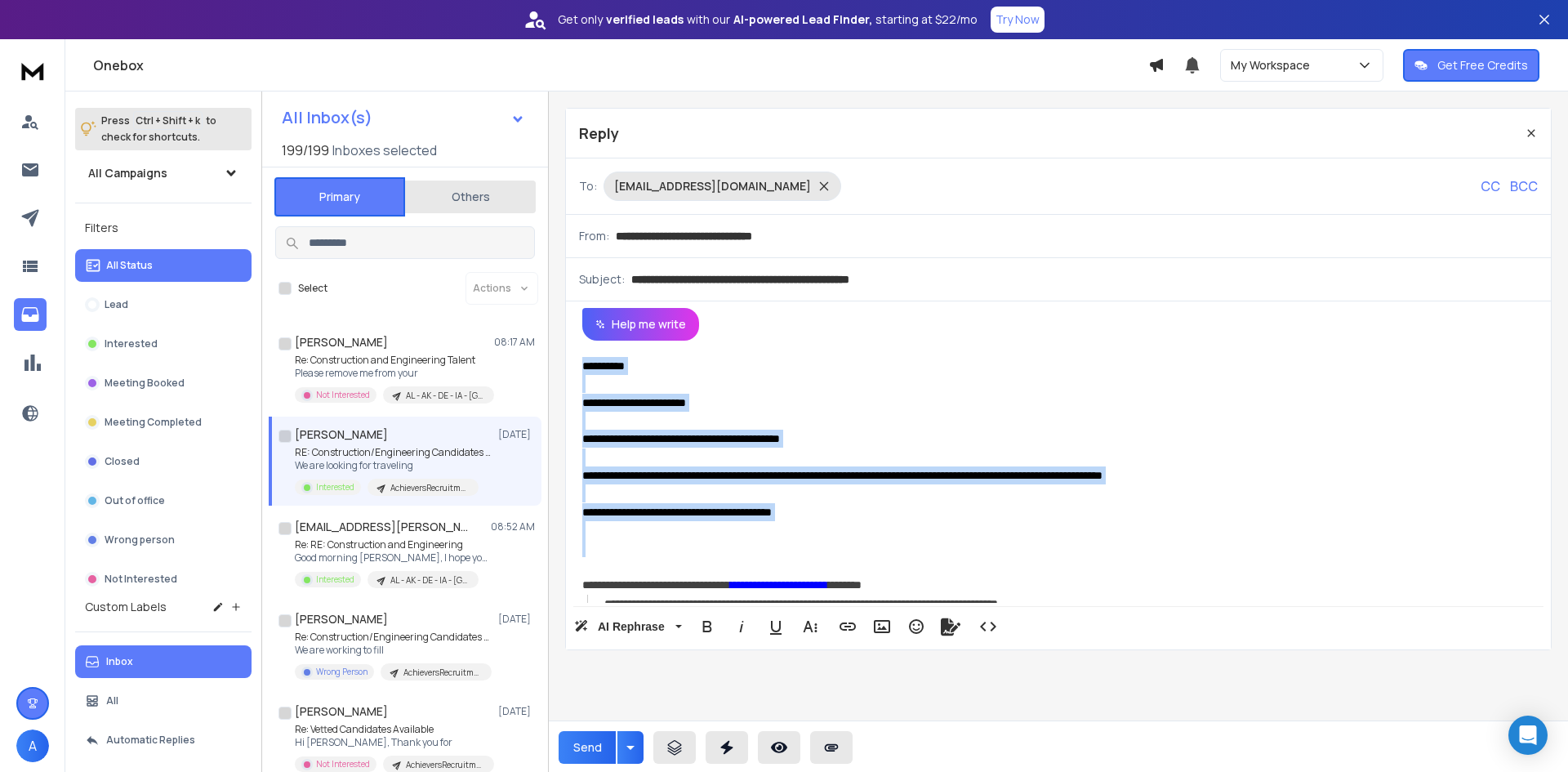
drag, startPoint x: 861, startPoint y: 557, endPoint x: 550, endPoint y: 325, distance: 388.0
click at [550, 325] on div "**********" at bounding box center [1058, 473] width 1019 height 763
click at [848, 408] on div "**********" at bounding box center [1050, 402] width 935 height 18
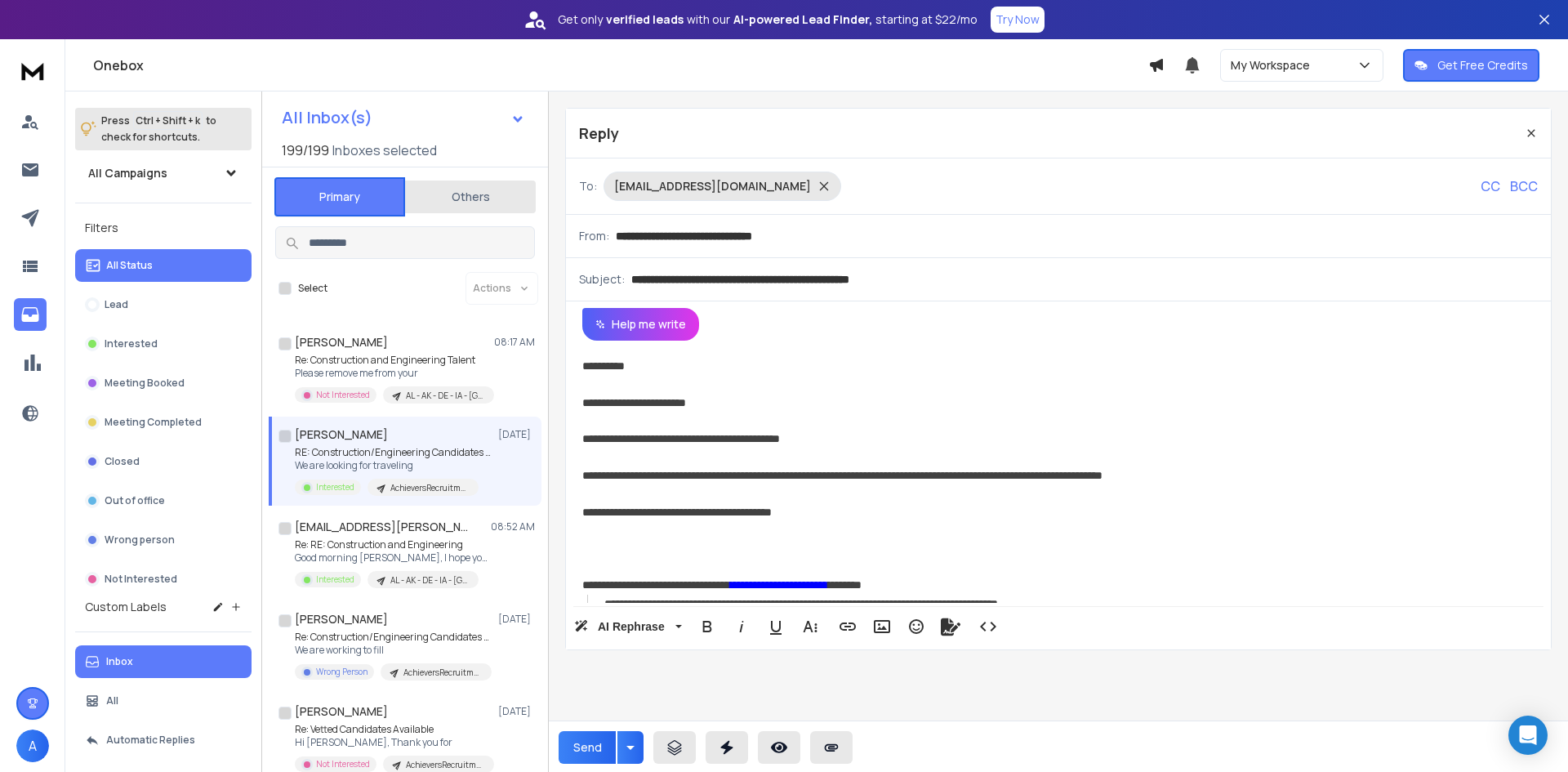
click at [606, 748] on button "Send" at bounding box center [587, 747] width 57 height 32
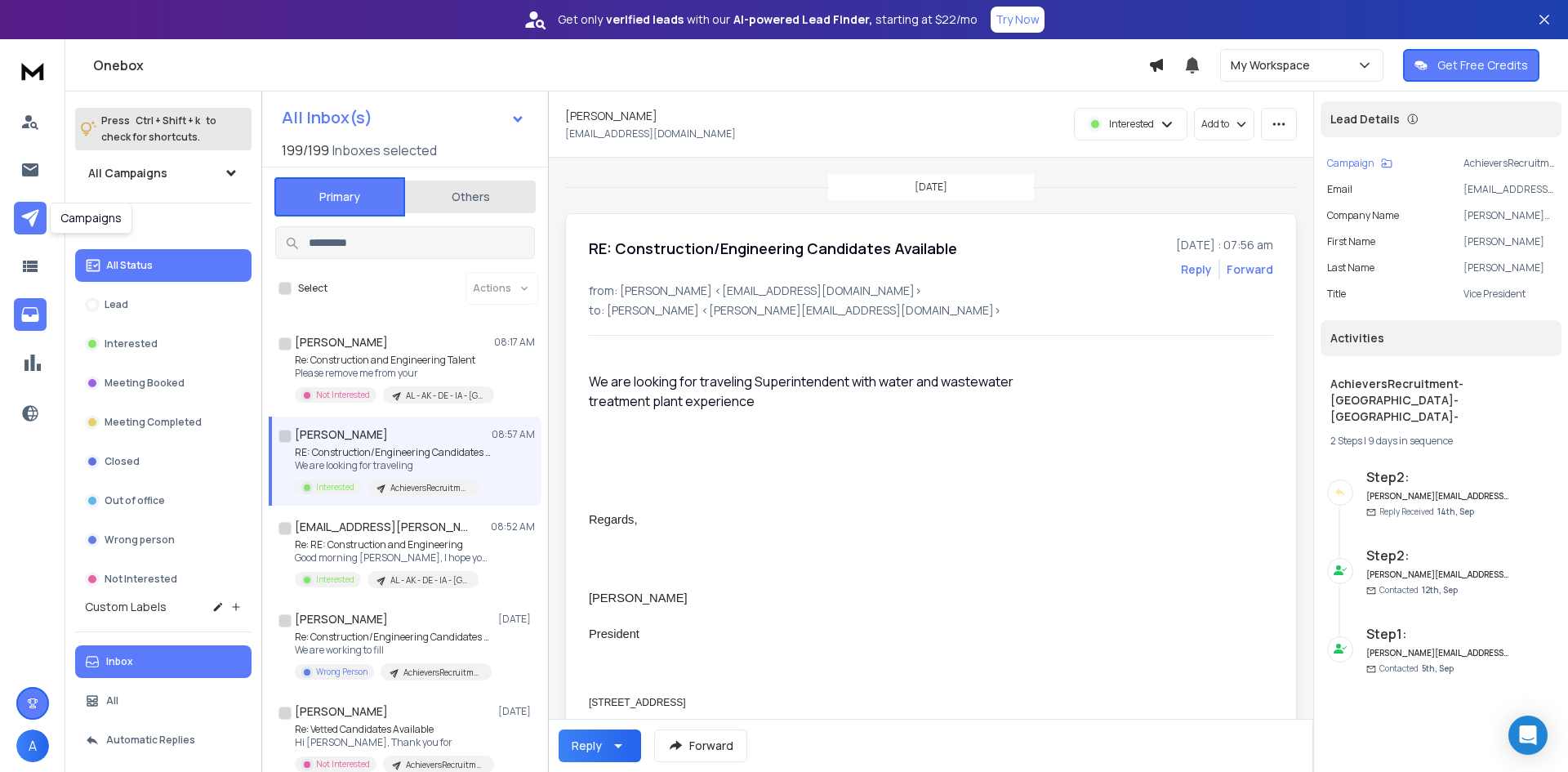
click at [37, 217] on icon at bounding box center [30, 218] width 20 height 20
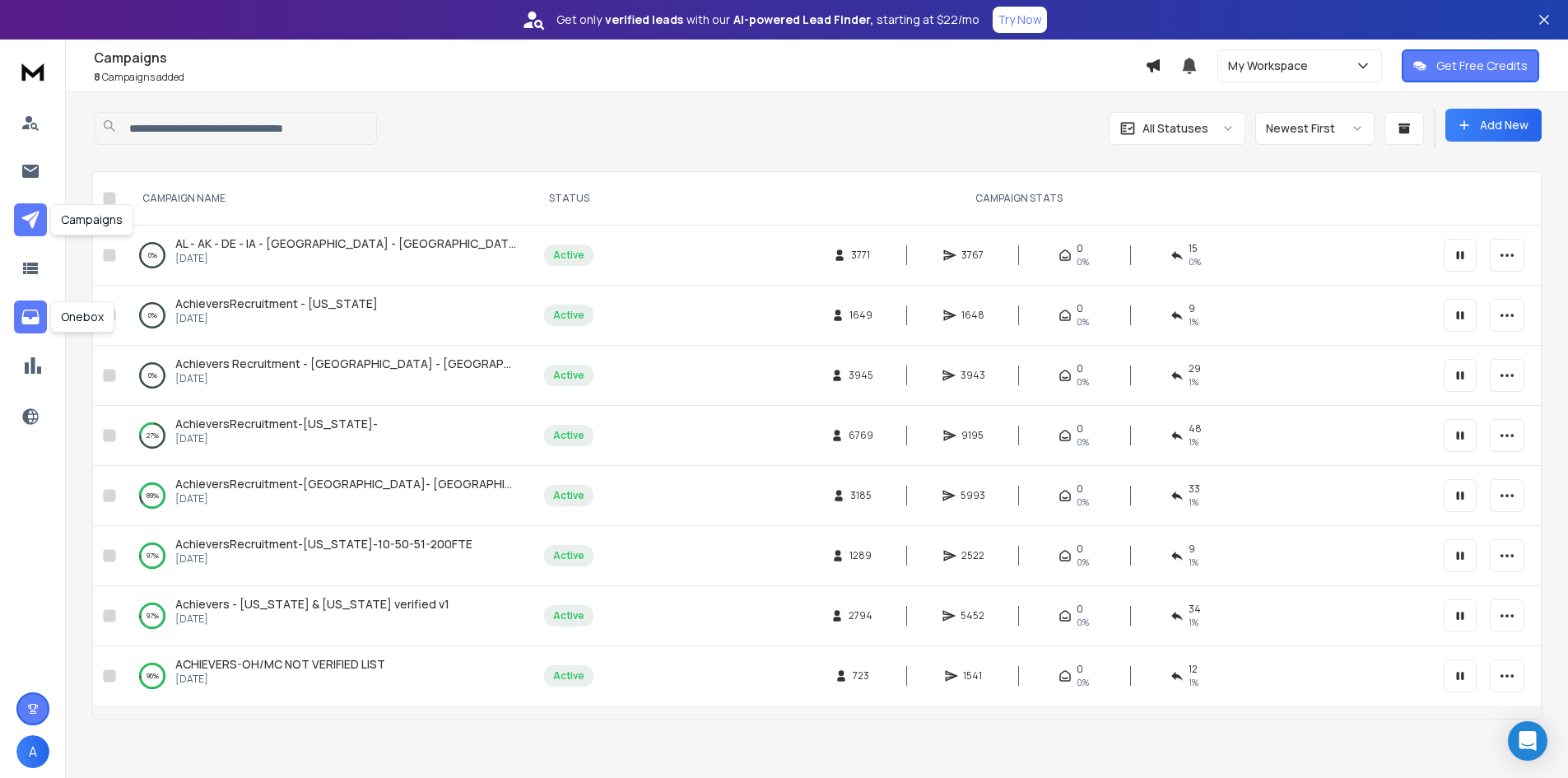
click at [35, 320] on icon at bounding box center [30, 317] width 17 height 14
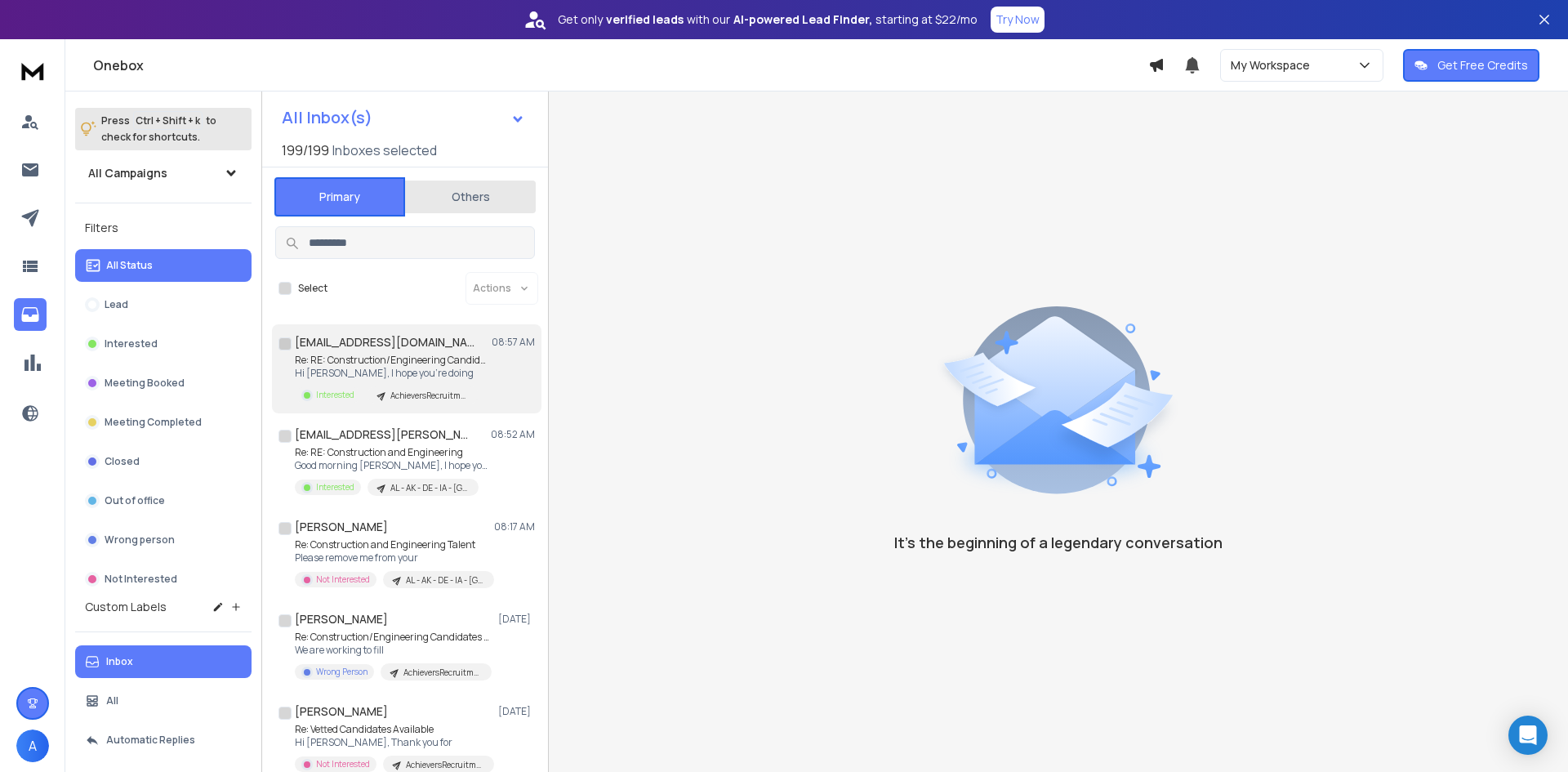
click at [482, 364] on p "Re: RE: Construction/Engineering Candidates Available" at bounding box center [392, 360] width 196 height 13
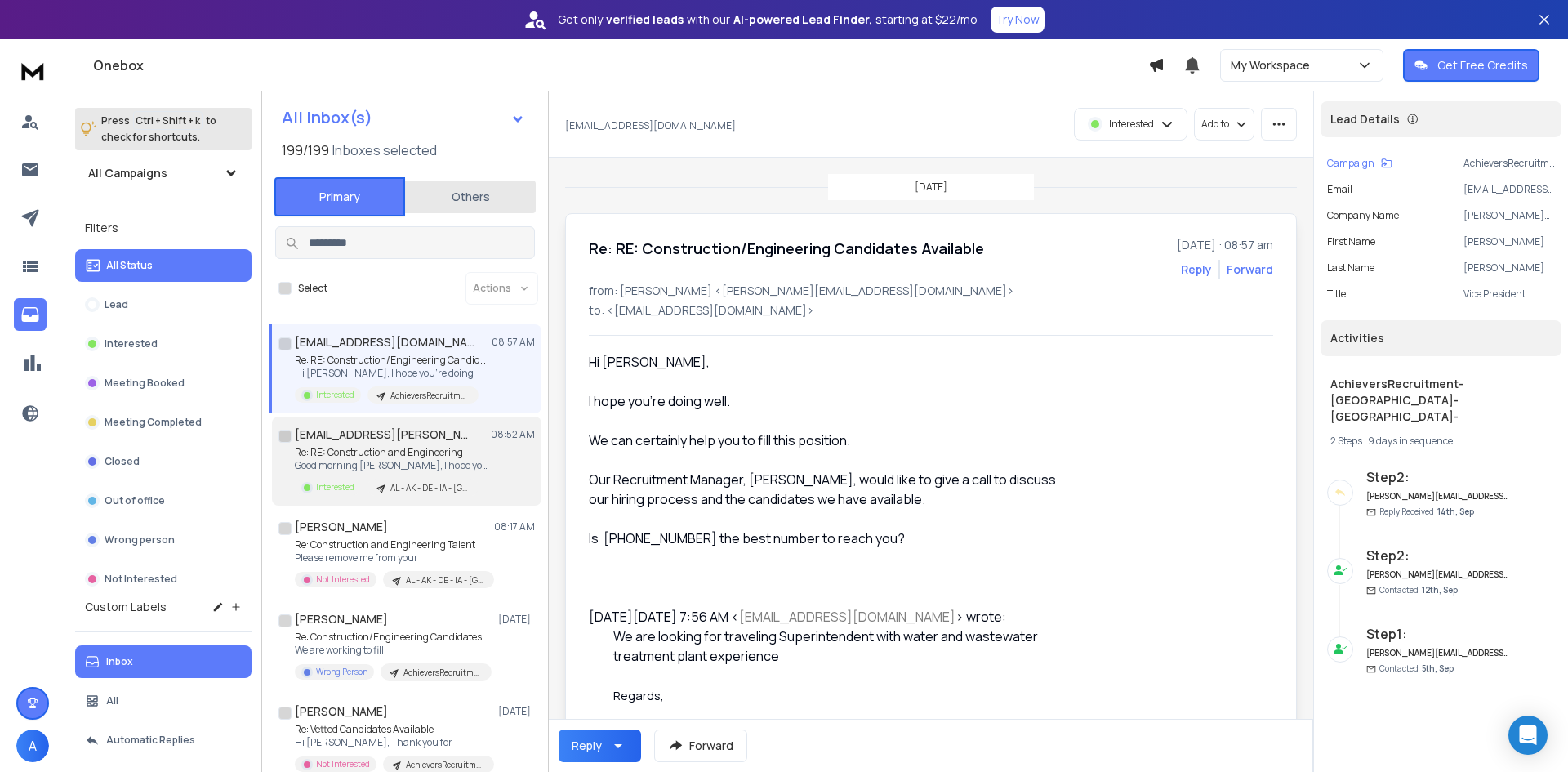
click at [425, 463] on p "Good morning [PERSON_NAME], I hope you're" at bounding box center [392, 465] width 196 height 13
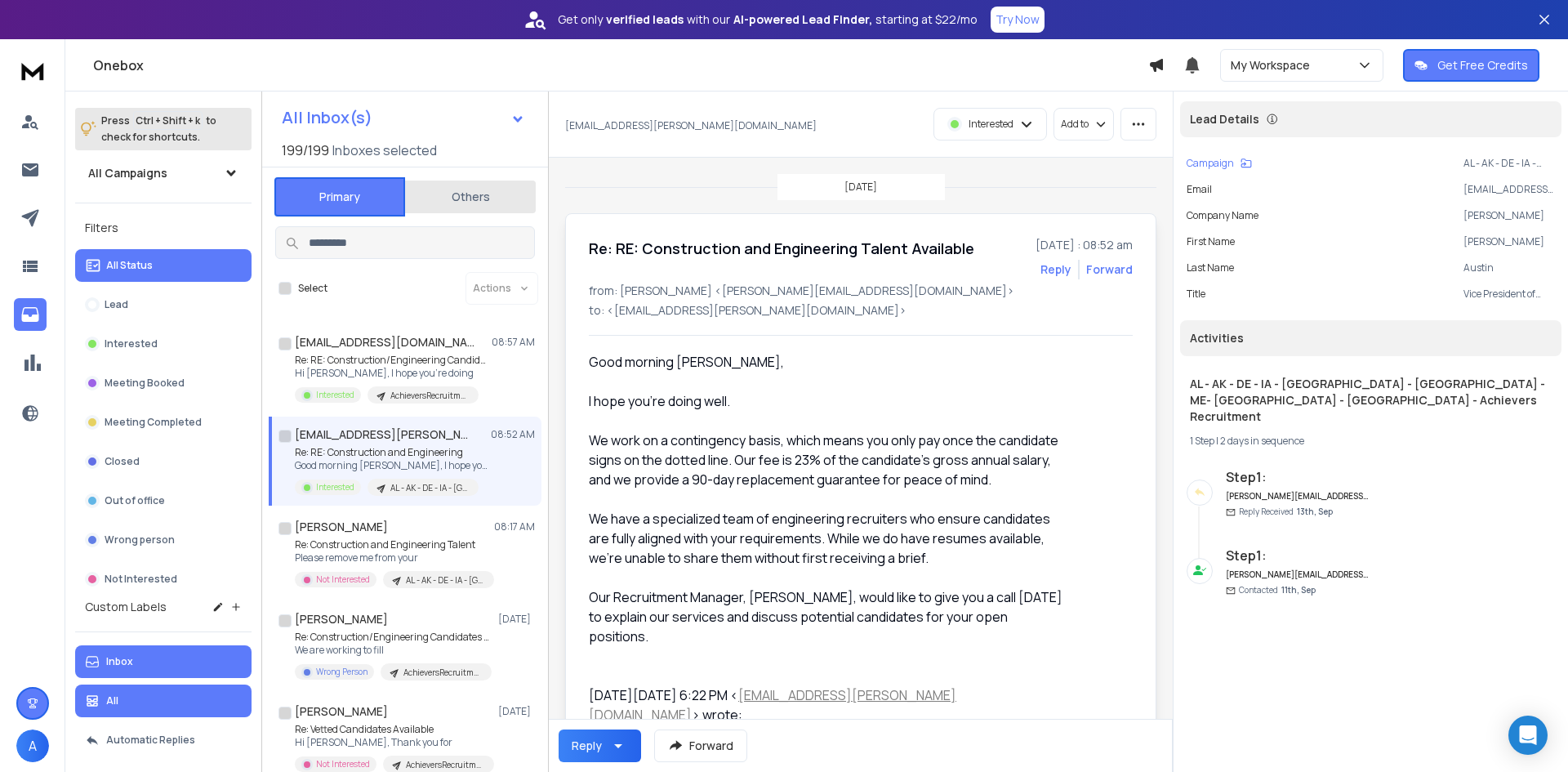
click at [150, 691] on button "All" at bounding box center [163, 700] width 176 height 32
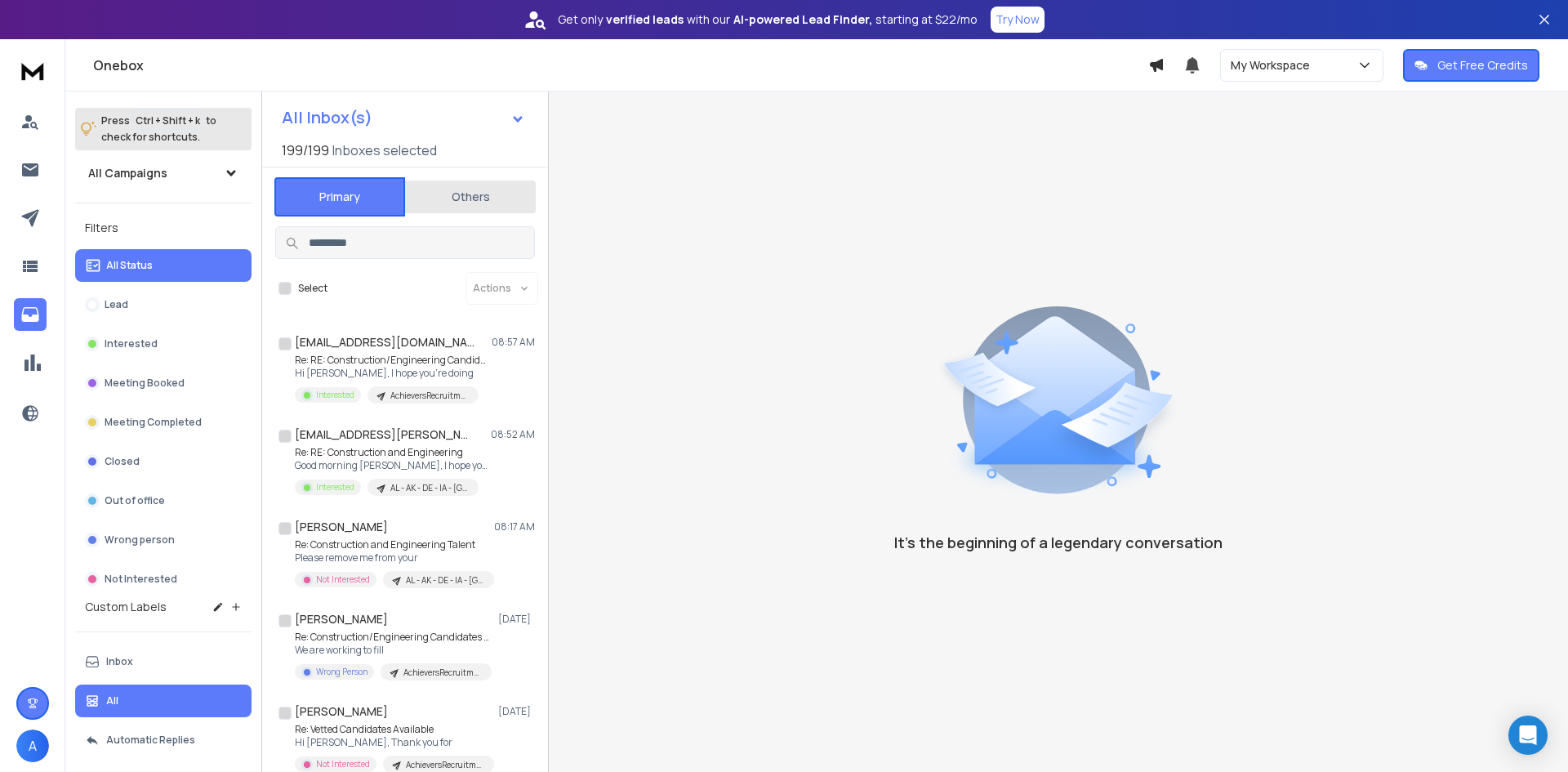
click at [133, 702] on button "All" at bounding box center [163, 700] width 176 height 32
click at [23, 271] on icon at bounding box center [30, 266] width 14 height 12
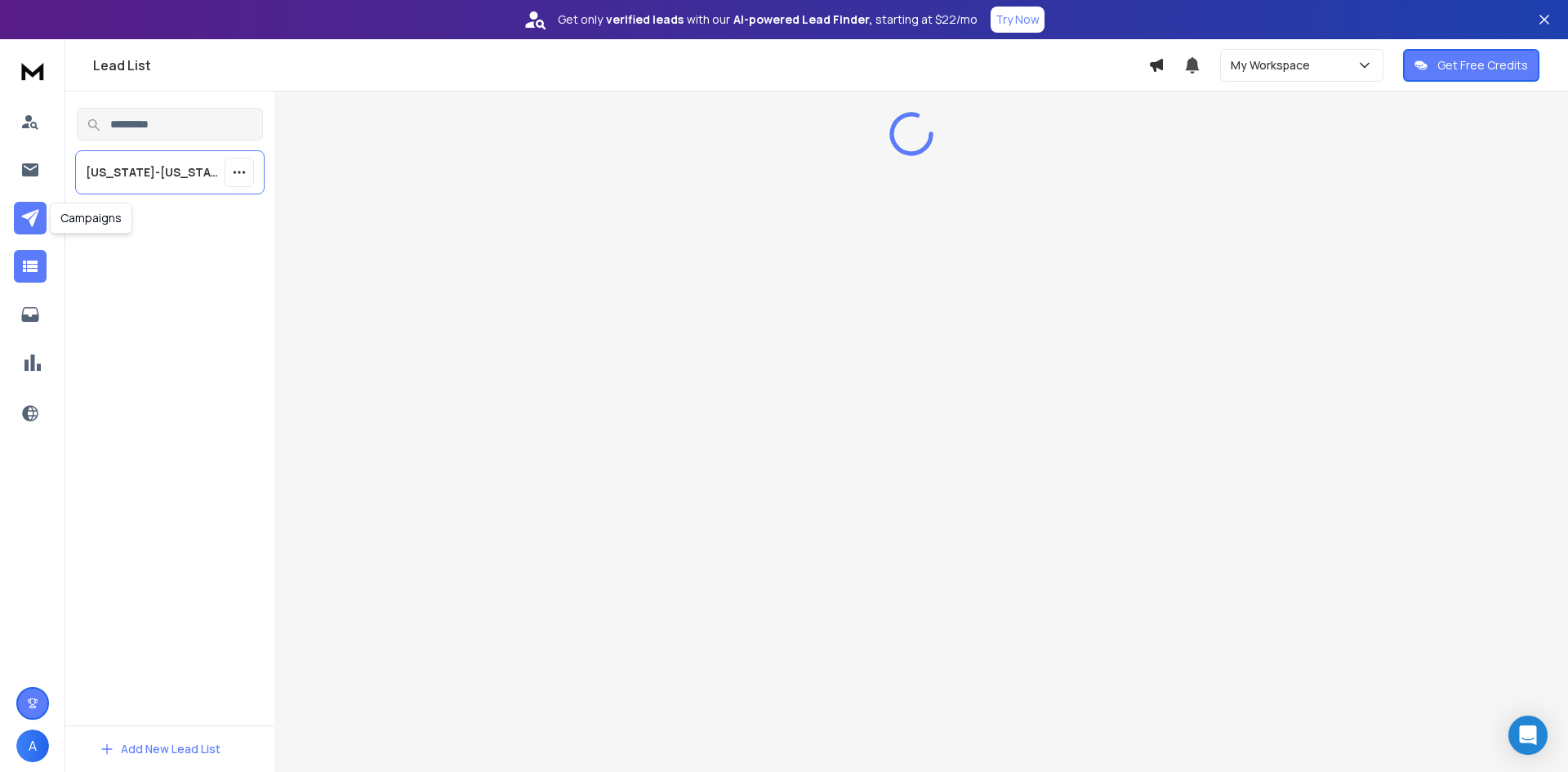
click at [36, 207] on link at bounding box center [30, 218] width 32 height 32
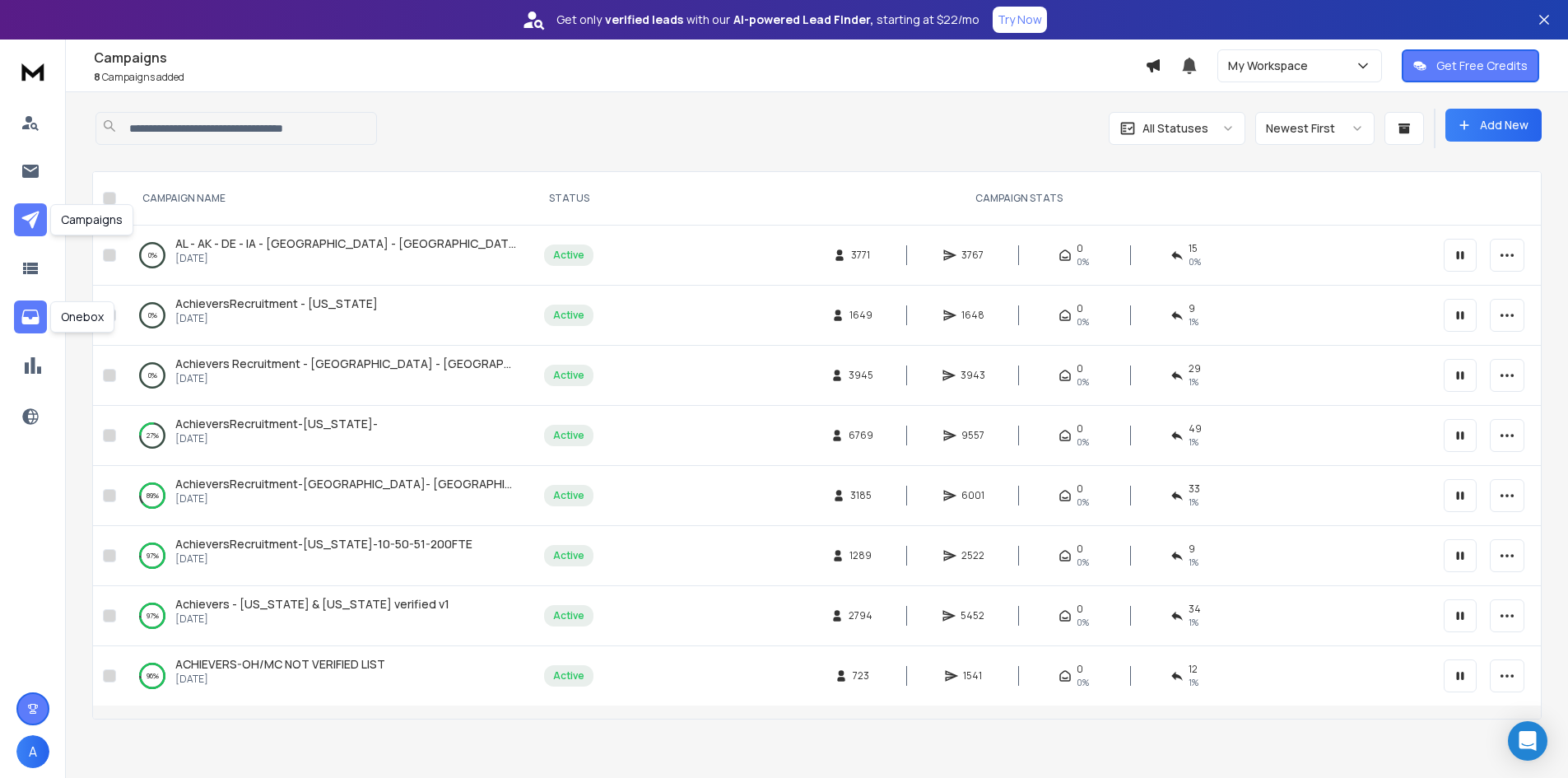
click at [44, 320] on link at bounding box center [30, 317] width 32 height 32
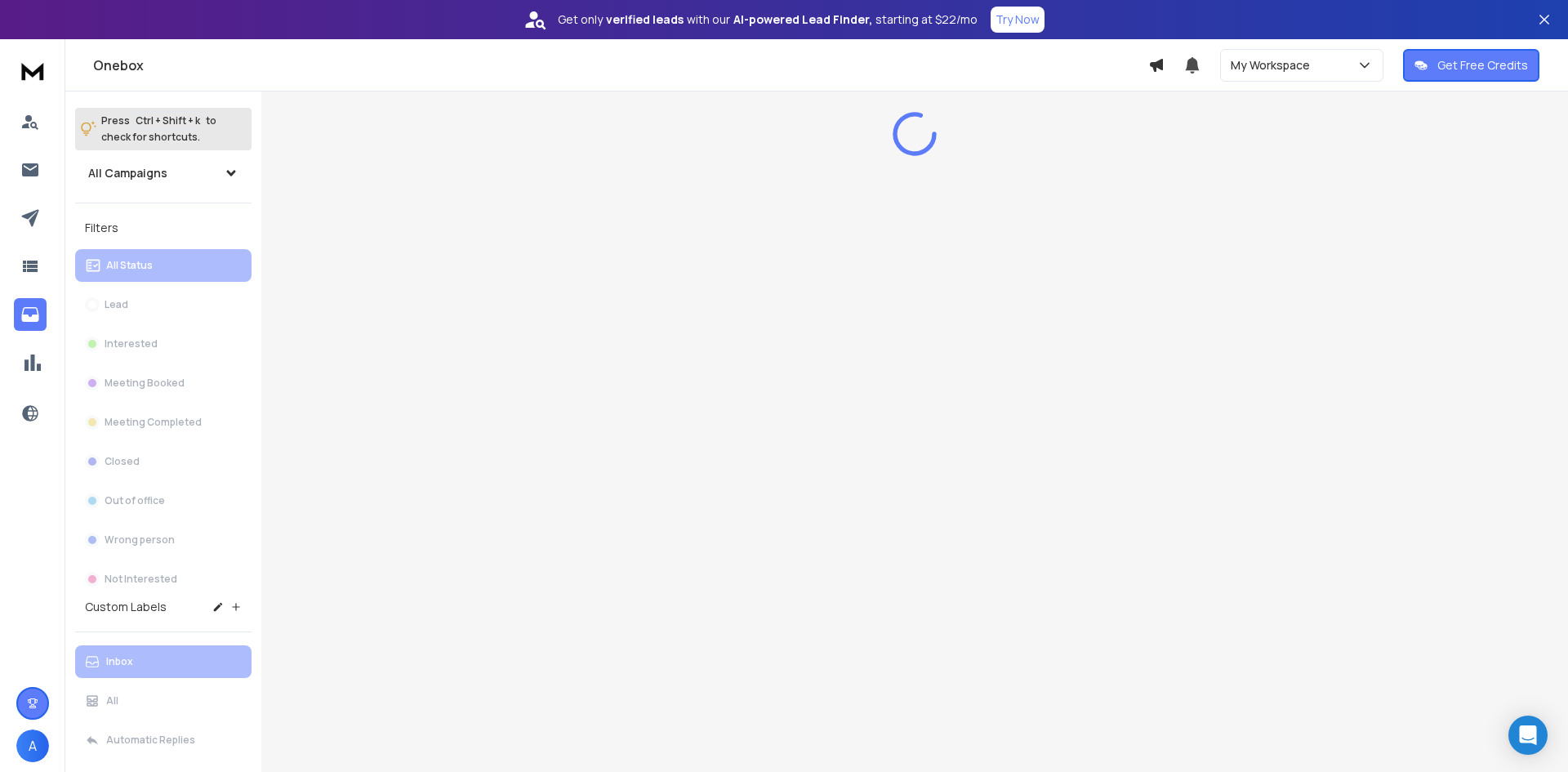
click at [125, 350] on div "All Status Lead Interested Meeting Booked Meeting Completed Closed Out of offic…" at bounding box center [163, 422] width 176 height 347
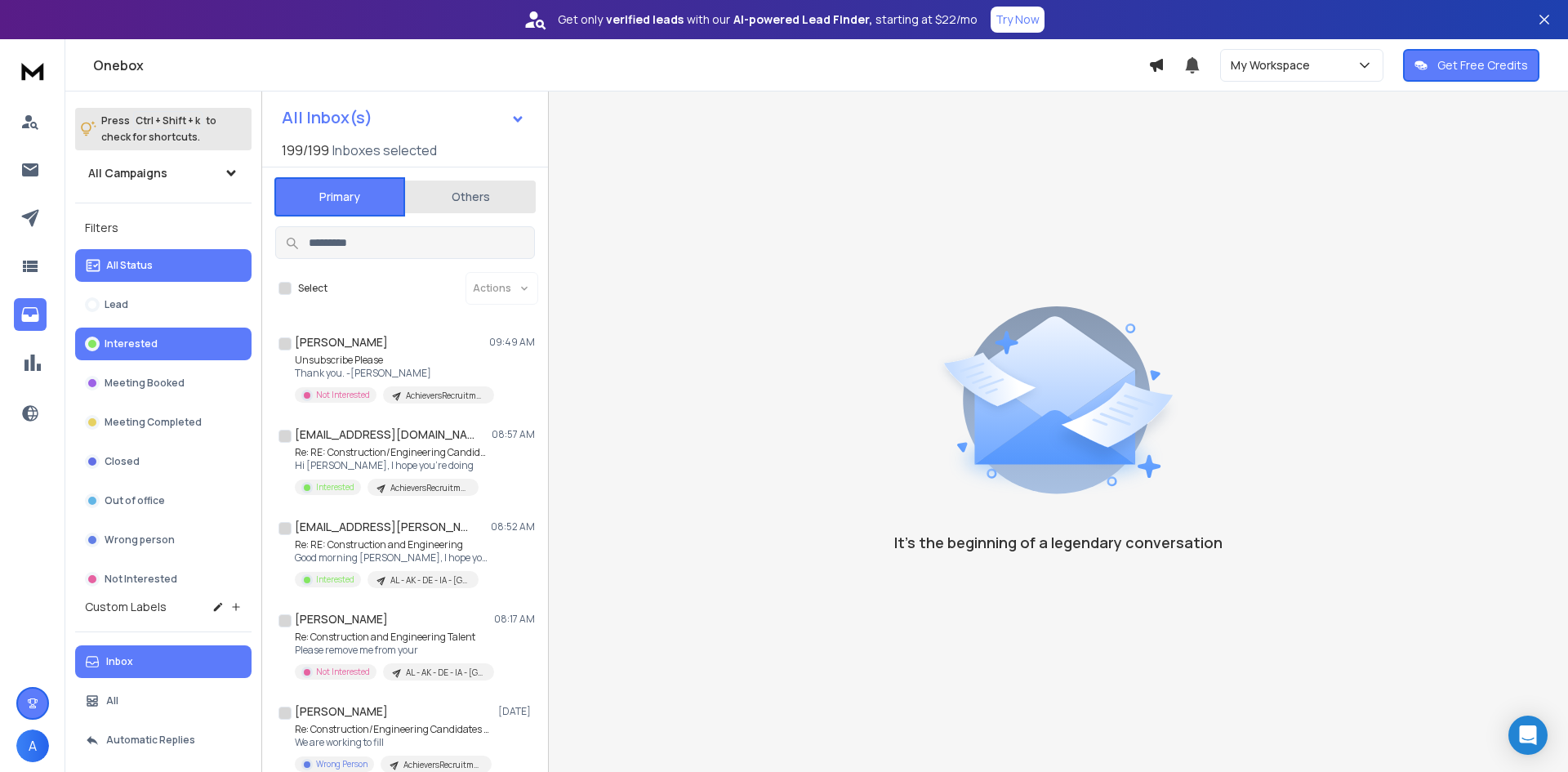
click at [158, 346] on button "Interested" at bounding box center [163, 344] width 176 height 32
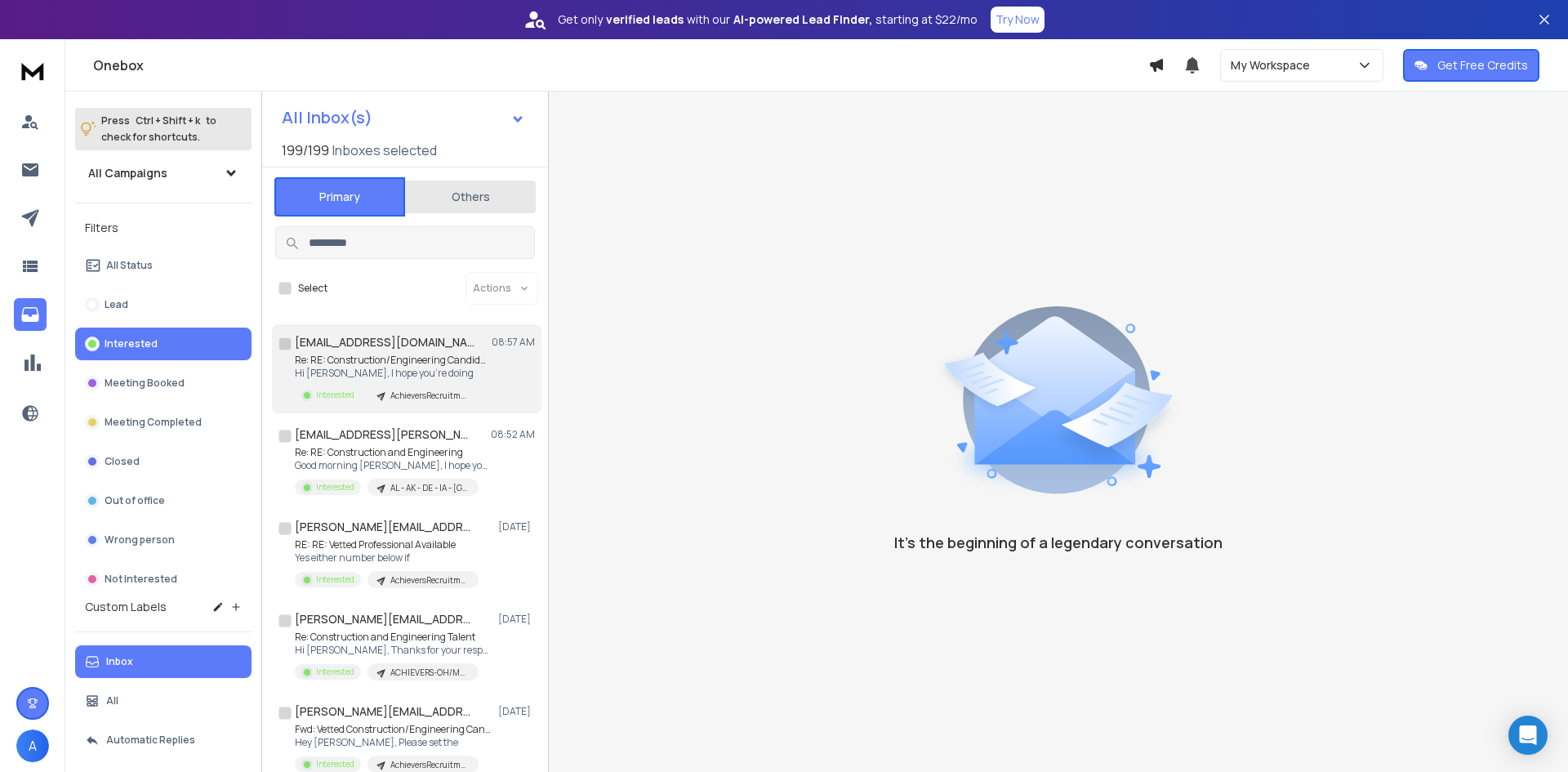
click at [364, 359] on p "Re: RE: Construction/Engineering Candidates Available" at bounding box center [392, 360] width 196 height 13
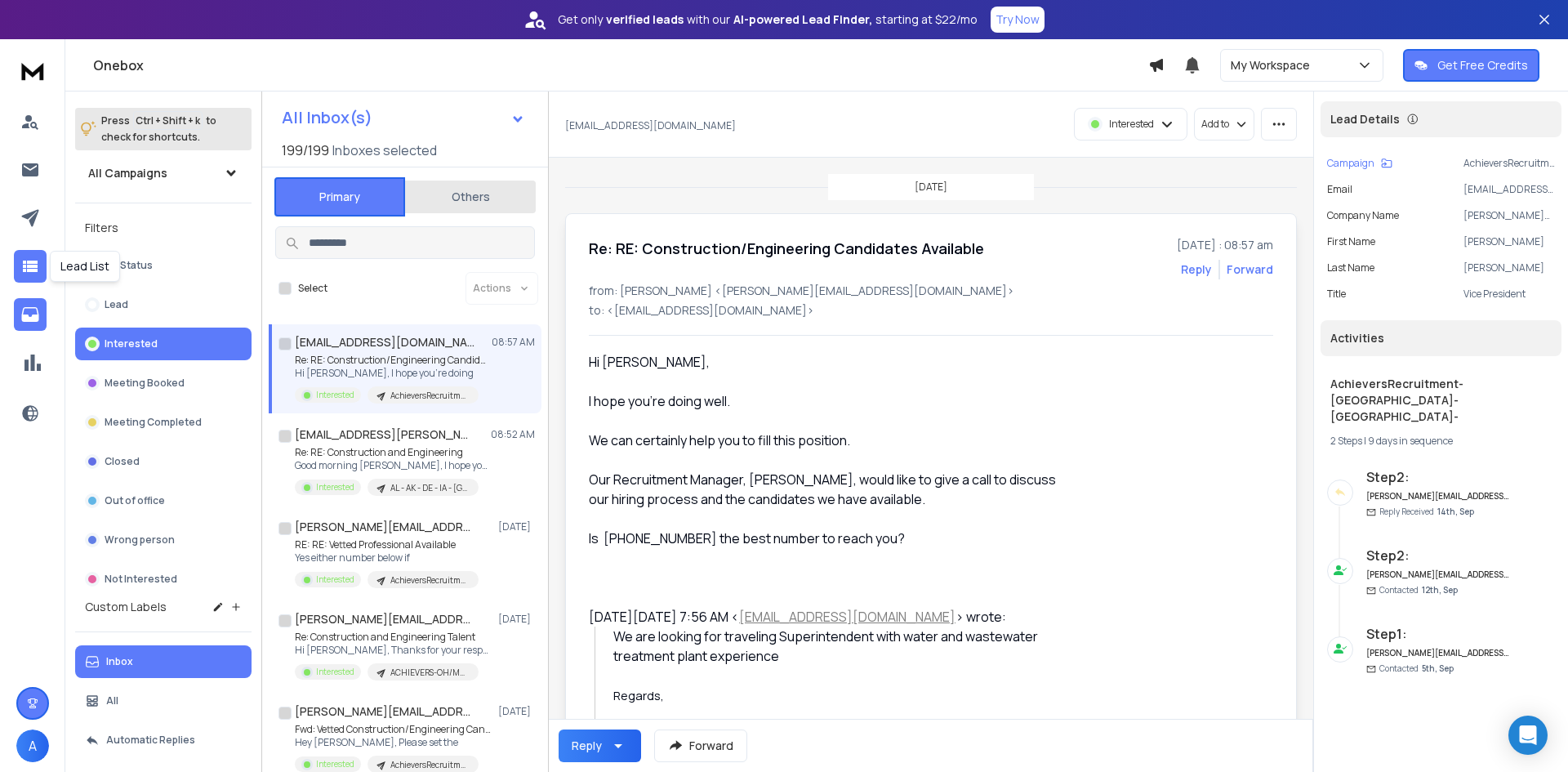
click at [35, 274] on icon at bounding box center [30, 266] width 20 height 20
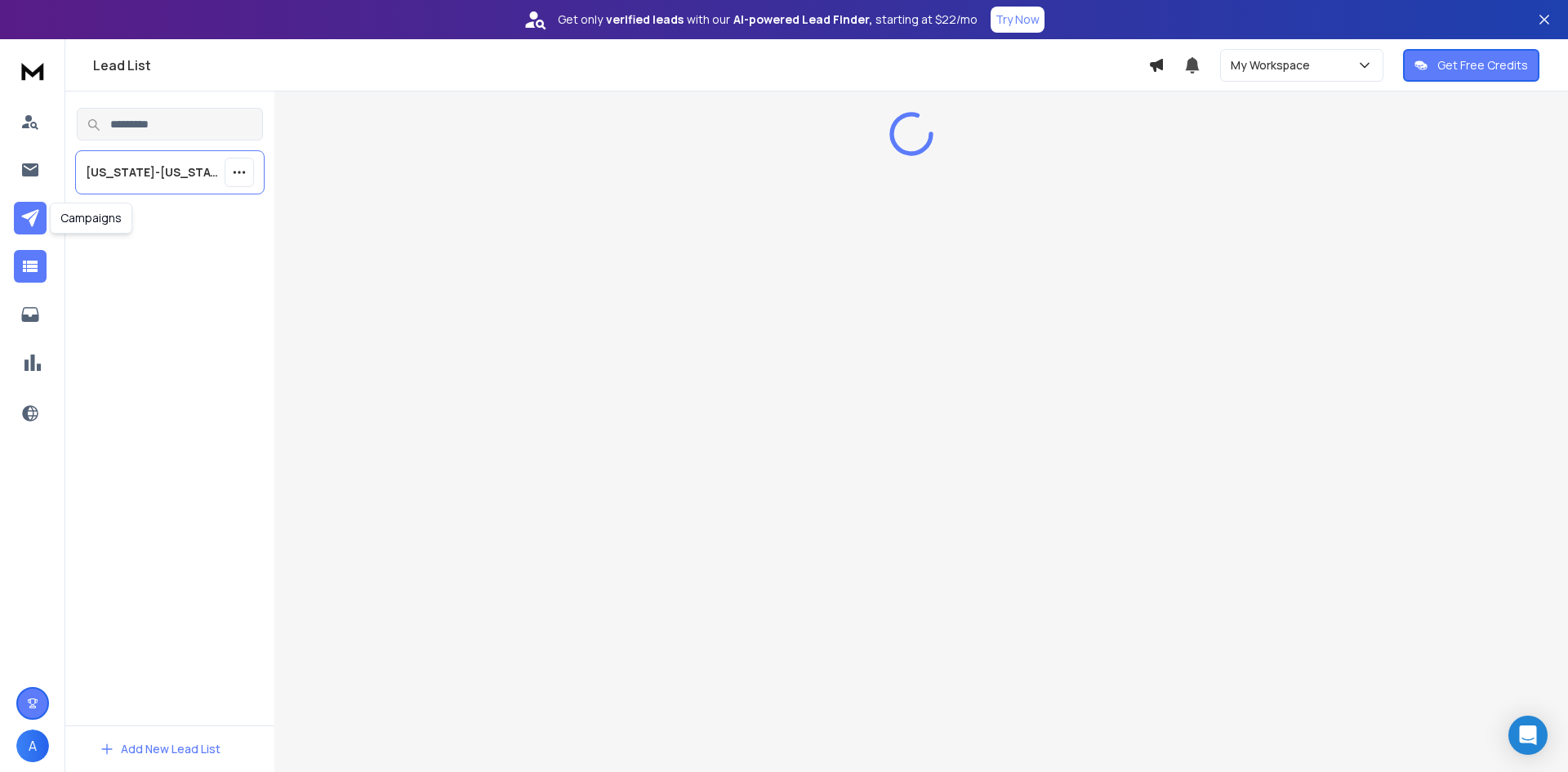
click at [33, 215] on icon at bounding box center [30, 218] width 20 height 20
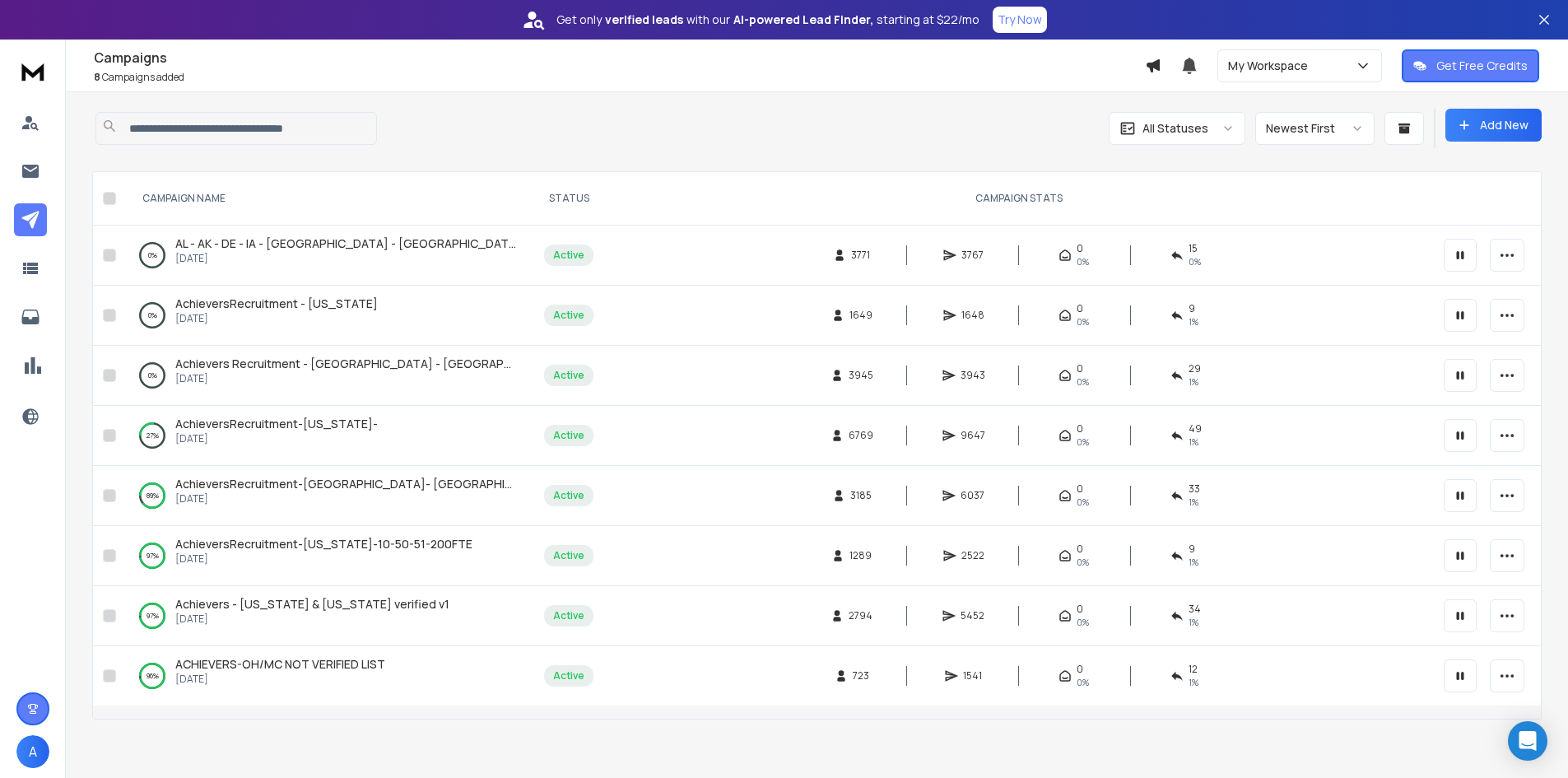
click at [695, 116] on div at bounding box center [454, 128] width 725 height 40
click at [23, 368] on icon at bounding box center [32, 365] width 24 height 24
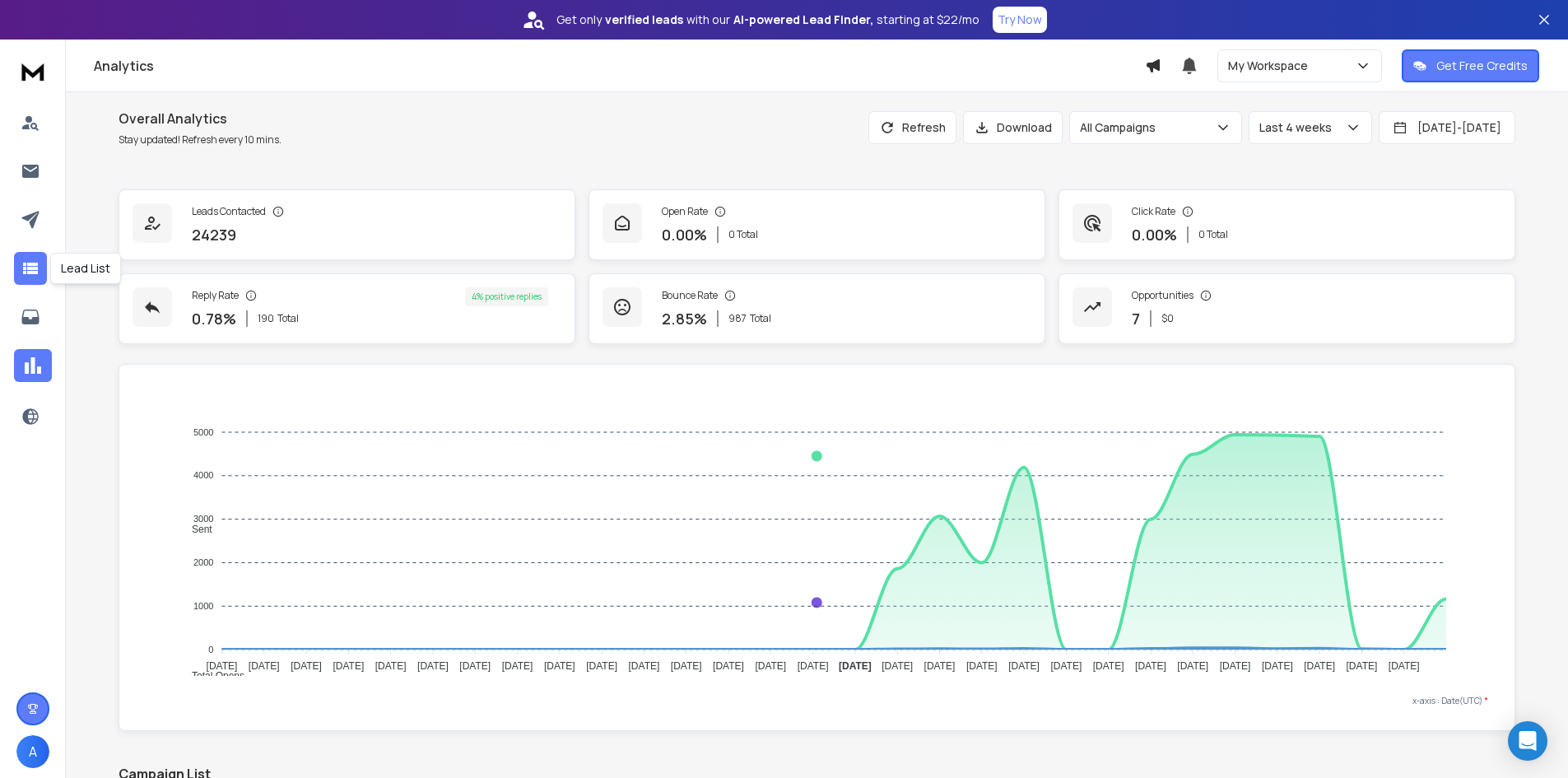
click at [16, 267] on link at bounding box center [30, 268] width 32 height 32
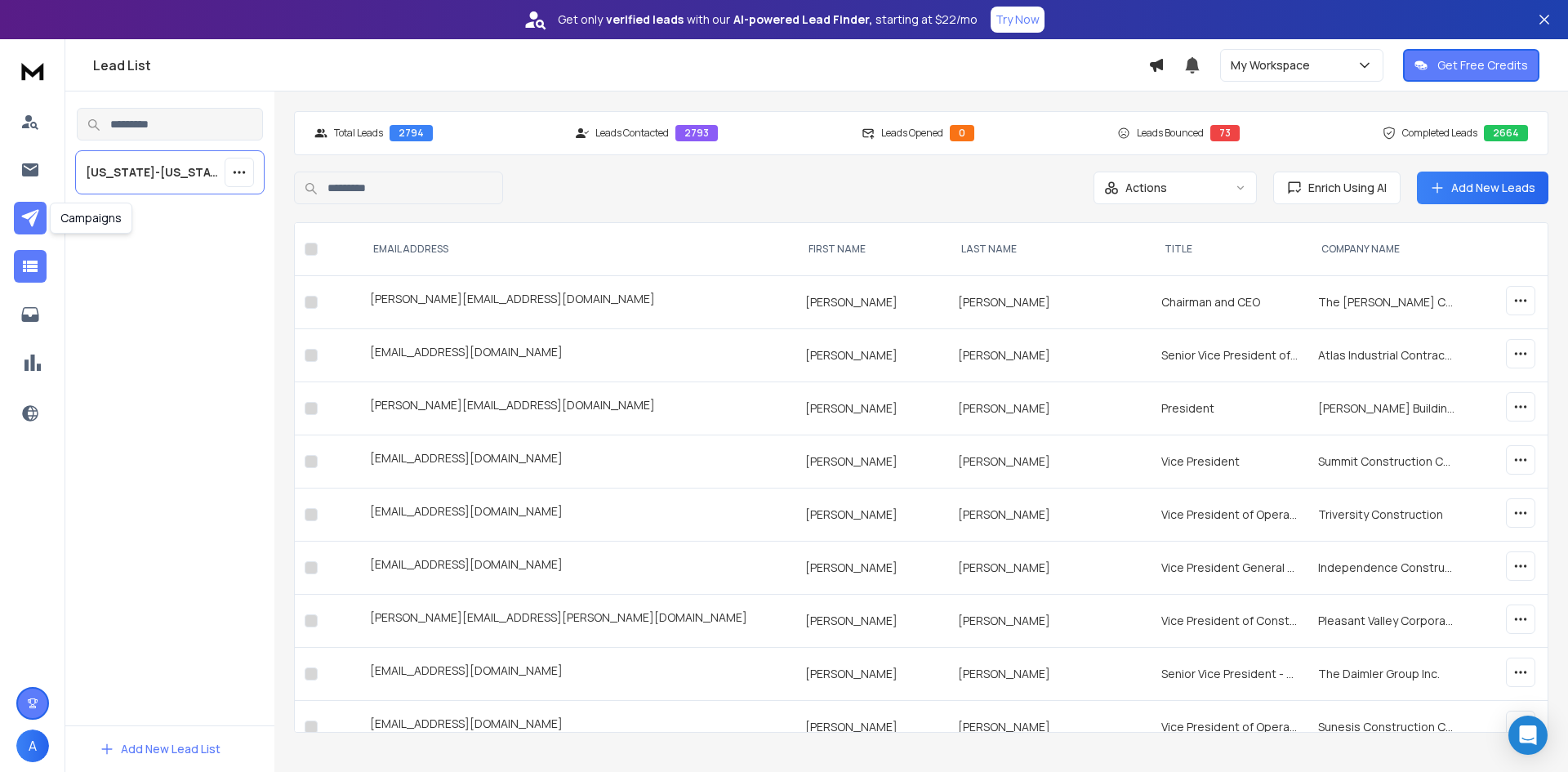
click at [25, 218] on icon at bounding box center [30, 217] width 17 height 17
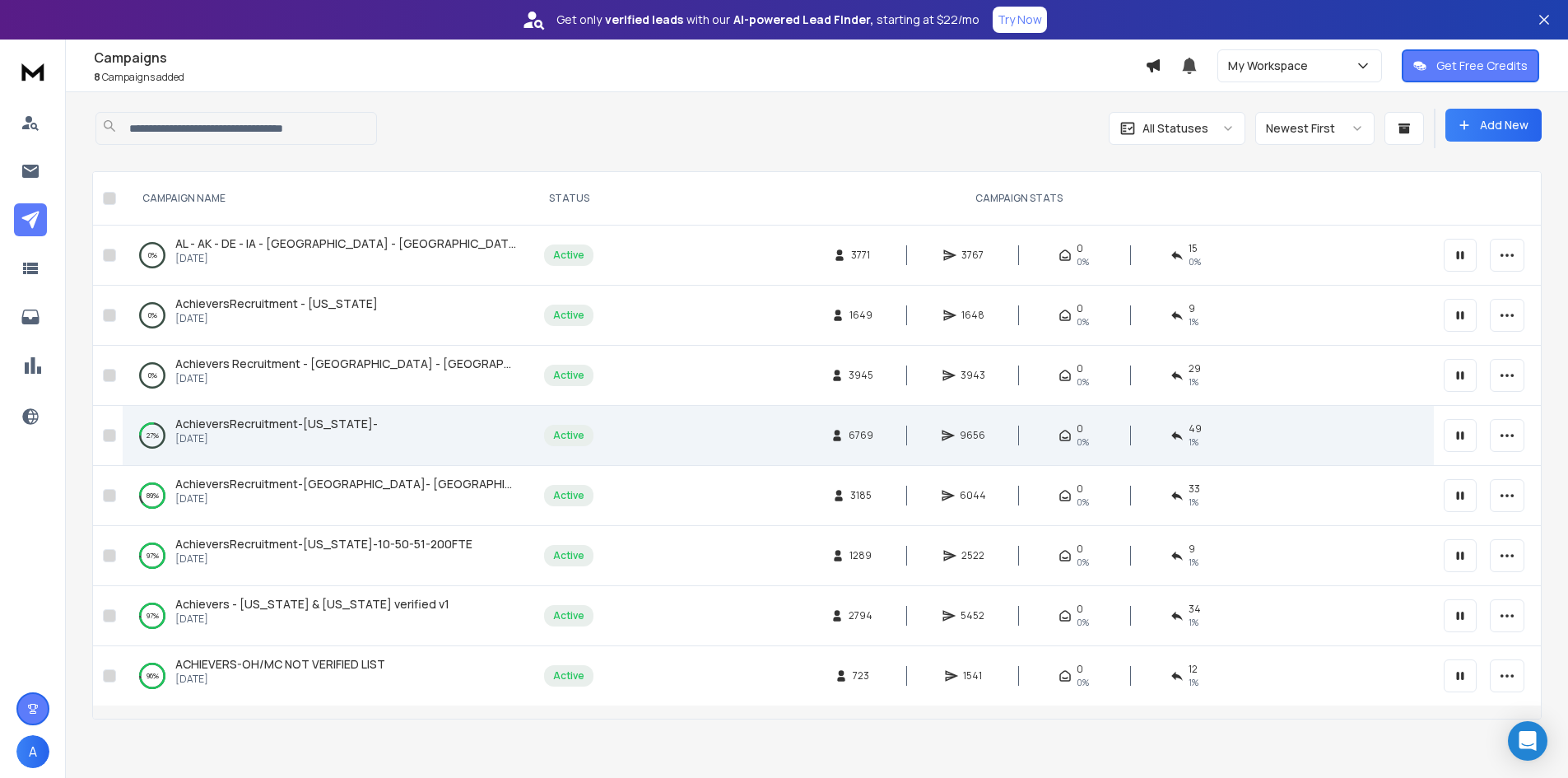
click at [299, 431] on link "AchieversRecruitment-[US_STATE]-" at bounding box center [276, 423] width 202 height 16
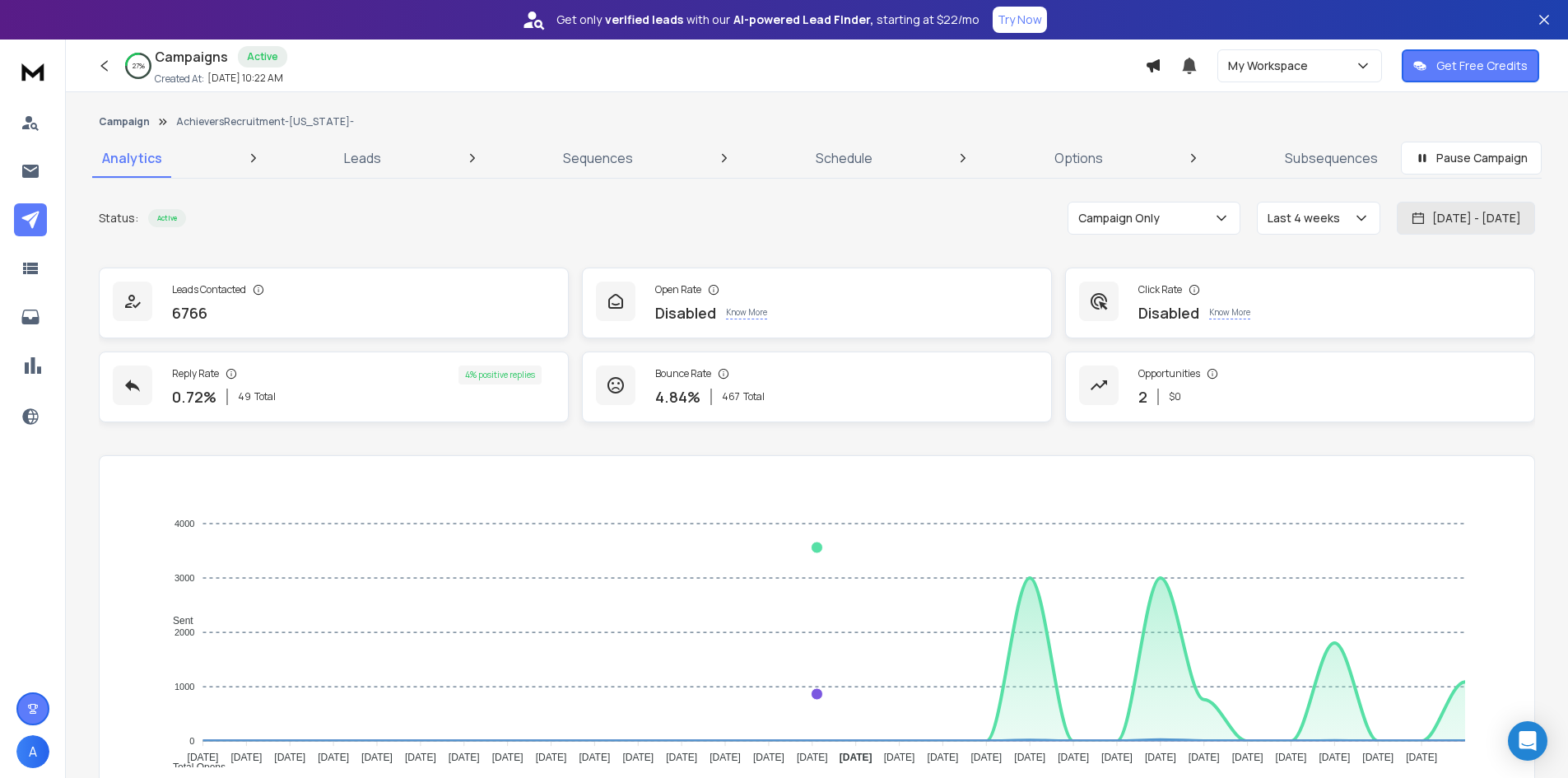
click at [1454, 218] on button "[DATE] - [DATE]" at bounding box center [1465, 218] width 138 height 32
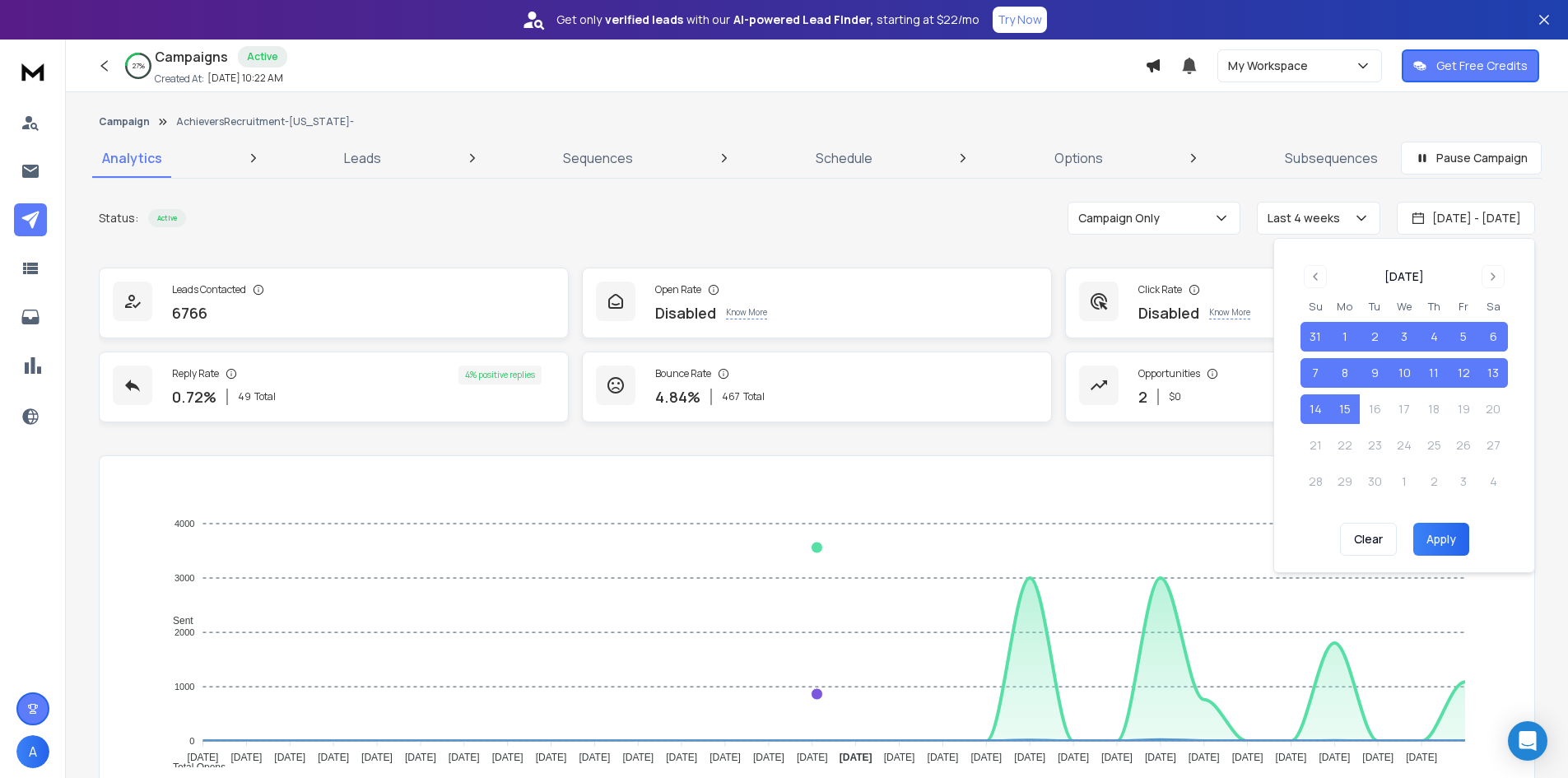
click at [1461, 370] on button "12" at bounding box center [1463, 373] width 30 height 30
click at [1374, 553] on button "Clear" at bounding box center [1368, 539] width 57 height 32
click at [787, 198] on div "Status: Active Pause Campaign Campaign Only Last 4 weeks 17 Aug 2025 - 15 Sep 2…" at bounding box center [817, 658] width 1450 height 927
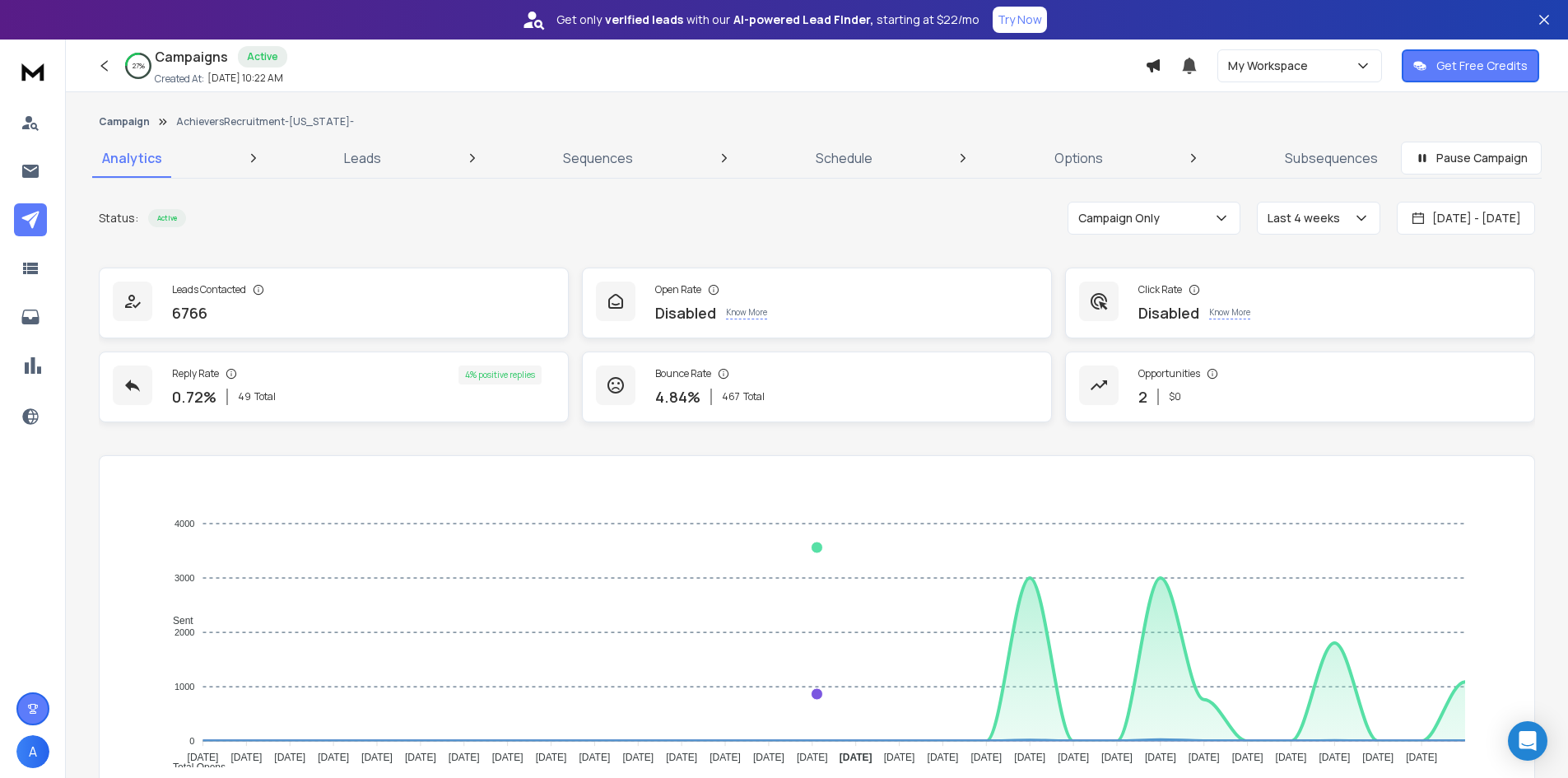
click at [135, 117] on button "Campaign" at bounding box center [124, 122] width 51 height 14
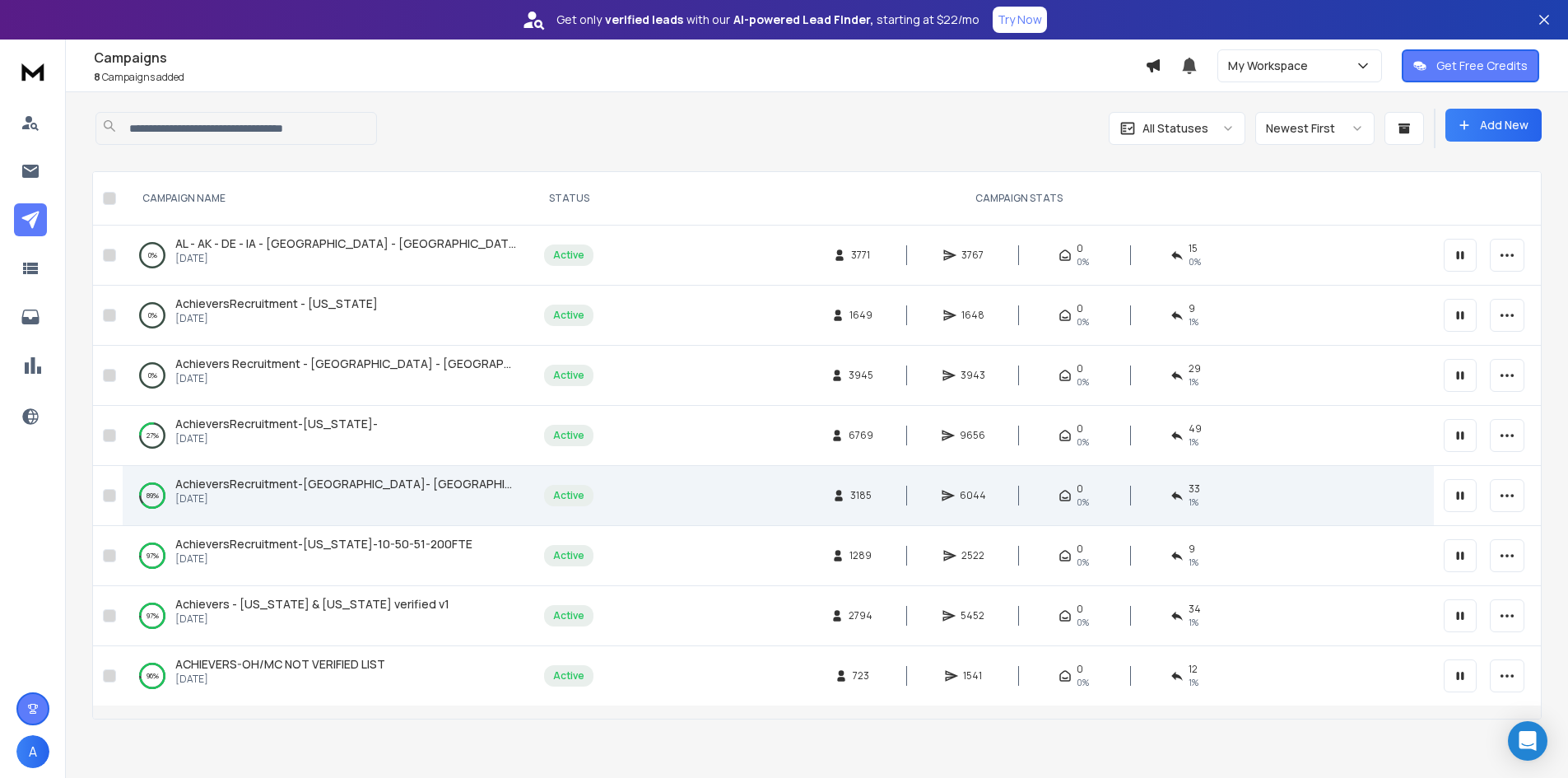
drag, startPoint x: 377, startPoint y: 489, endPoint x: 410, endPoint y: 491, distance: 33.1
click at [378, 491] on link "AchieversRecruitment-[GEOGRAPHIC_DATA]- [GEOGRAPHIC_DATA]-" at bounding box center [346, 484] width 342 height 16
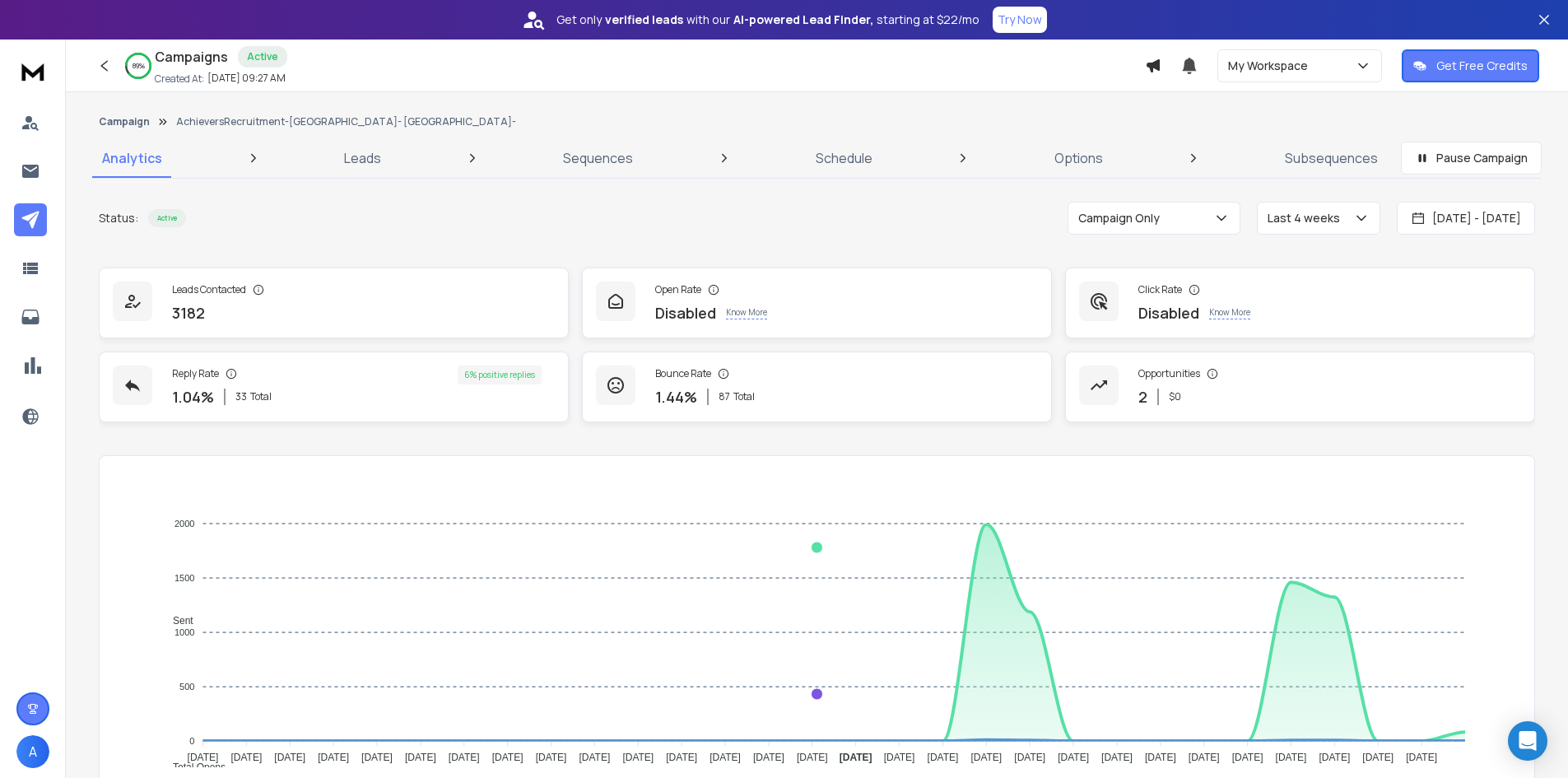
click at [123, 127] on button "Campaign" at bounding box center [124, 122] width 51 height 14
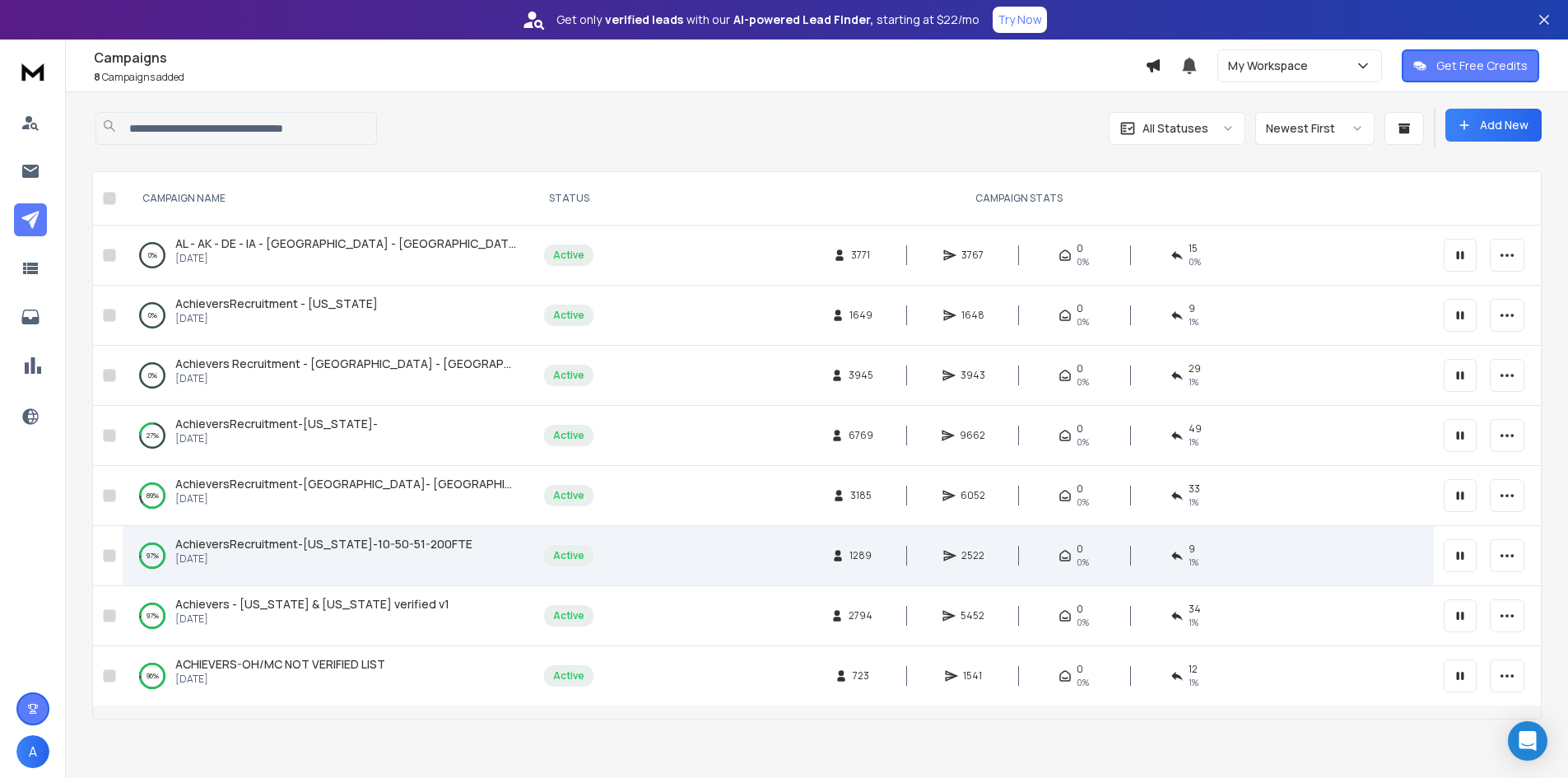
click at [319, 552] on p "[DATE]" at bounding box center [323, 559] width 297 height 14
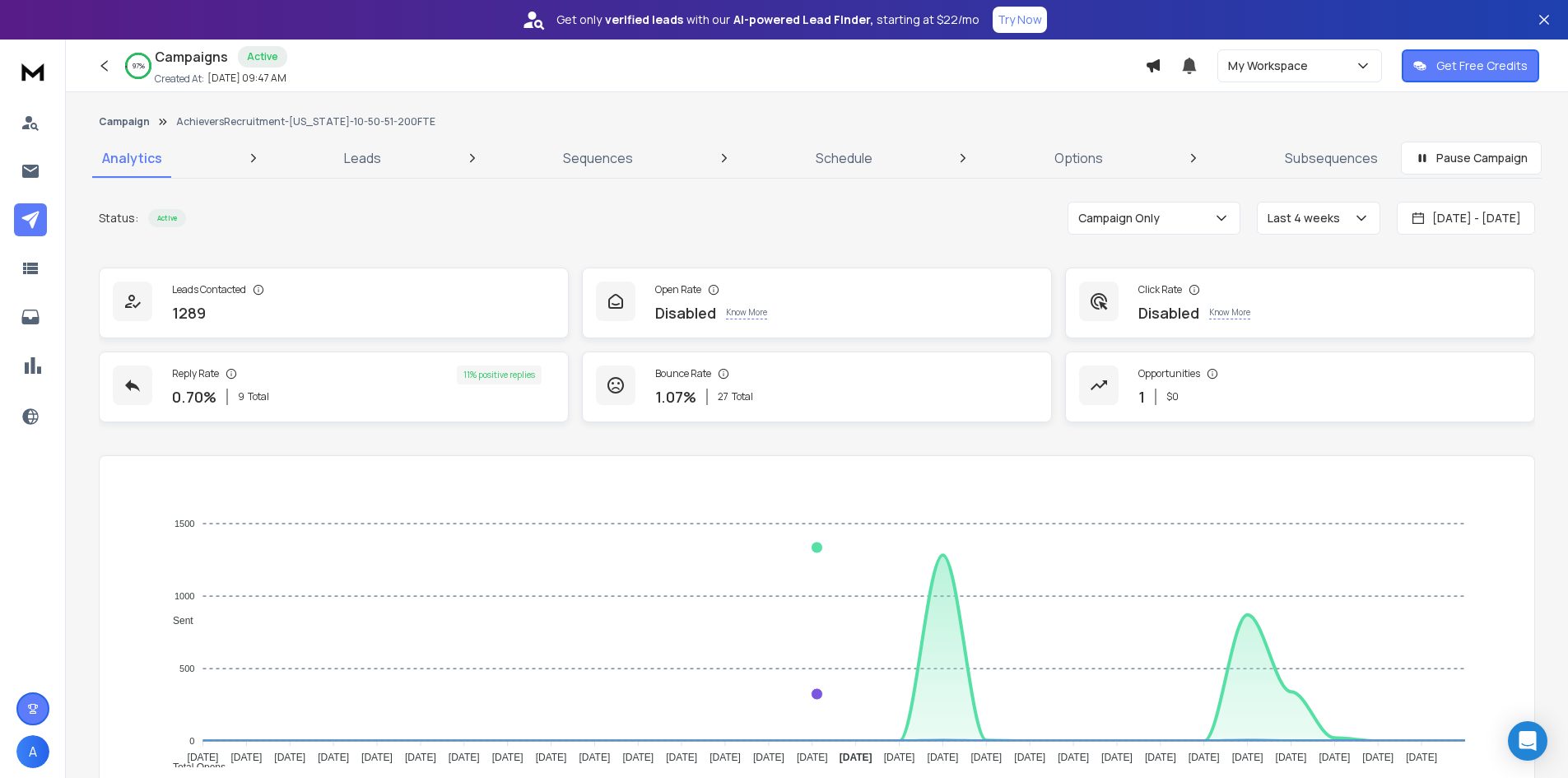
click at [123, 122] on button "Campaign" at bounding box center [124, 122] width 51 height 14
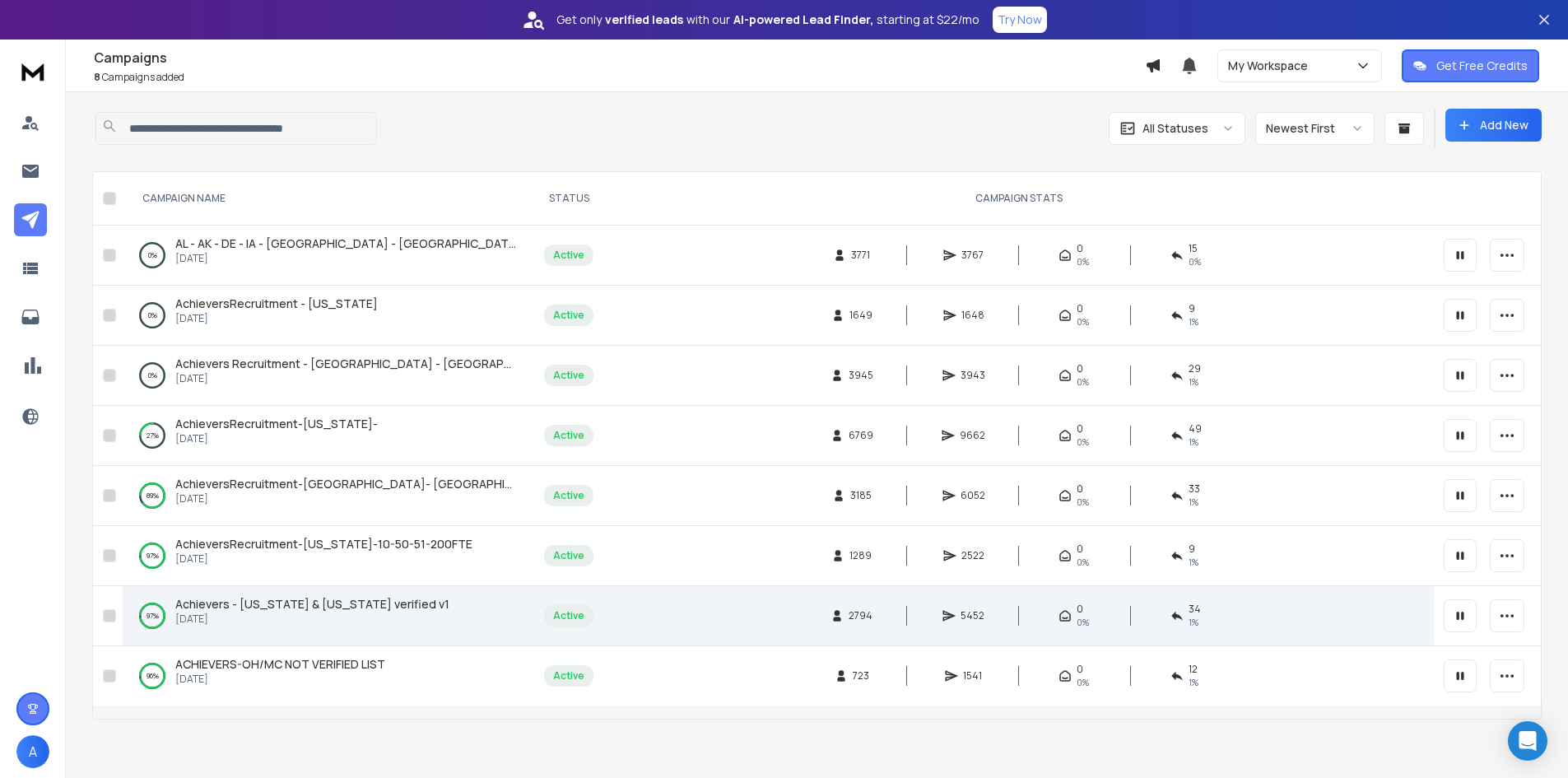
click at [329, 612] on p "[DATE]" at bounding box center [312, 618] width 274 height 14
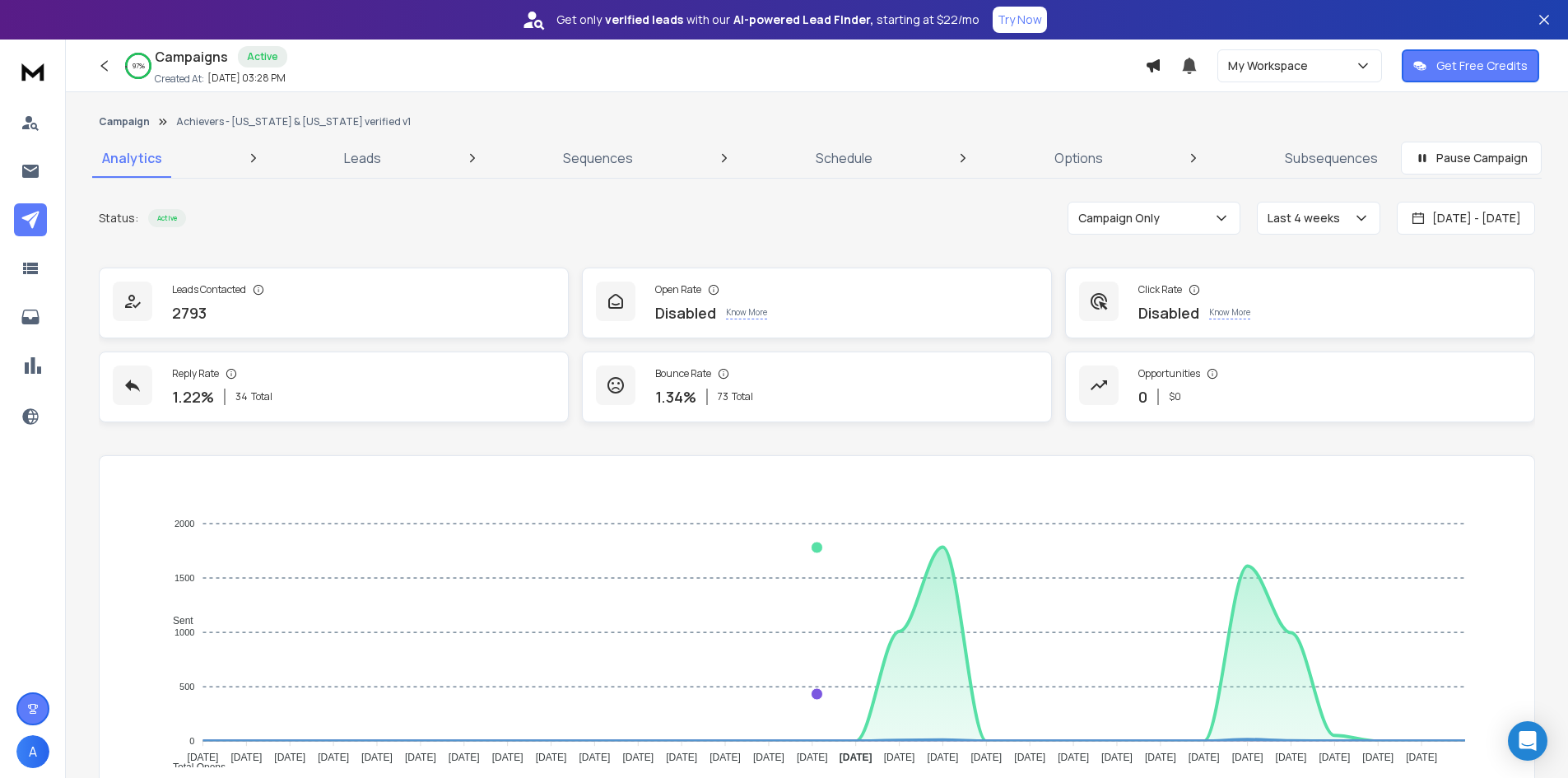
click at [122, 119] on button "Campaign" at bounding box center [124, 122] width 51 height 14
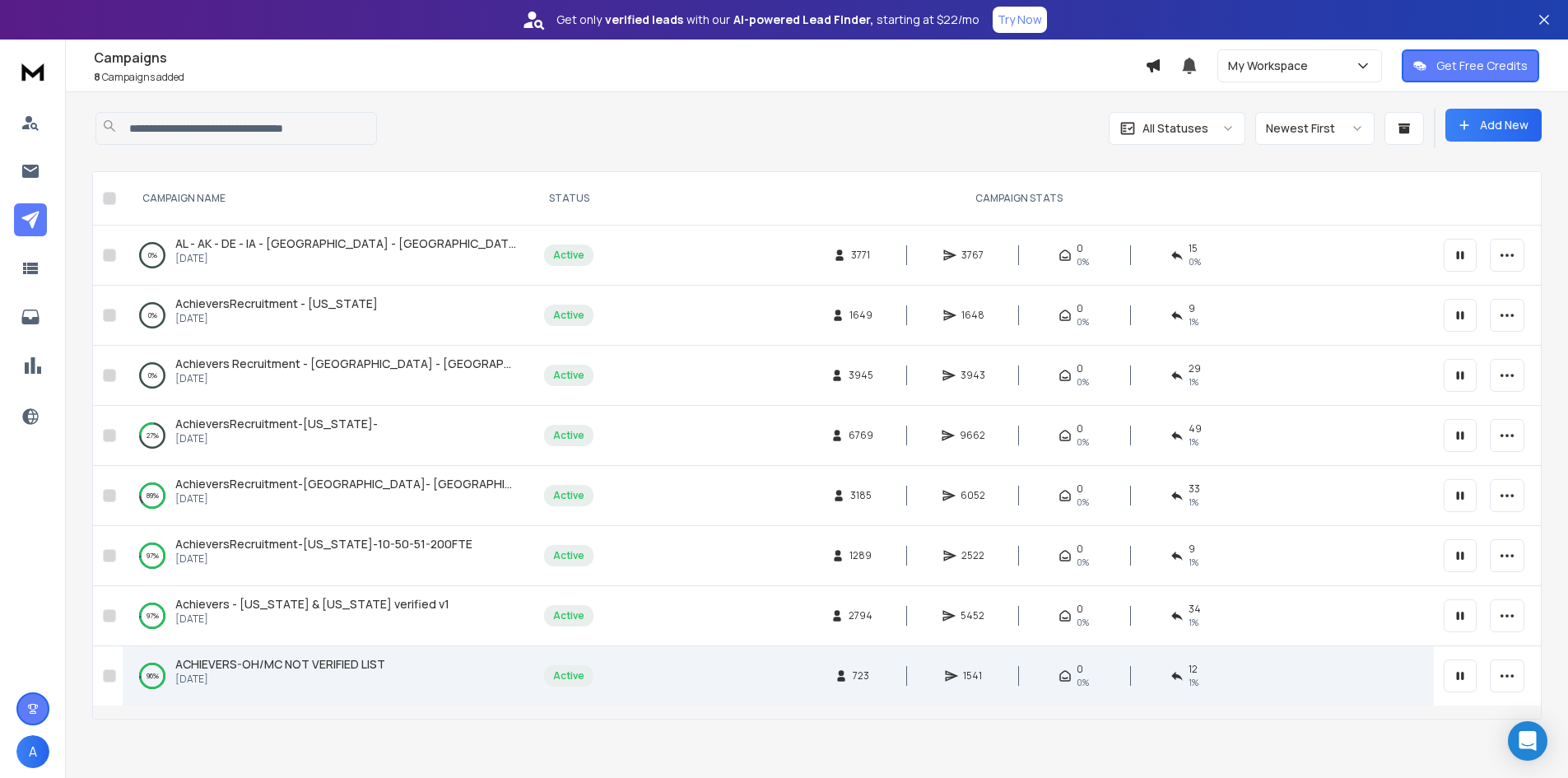
drag, startPoint x: 247, startPoint y: 672, endPoint x: 259, endPoint y: 690, distance: 21.6
click at [257, 693] on div "ACHIEVERS-OH/MC NOT VERIFIED LIST 13 days ago" at bounding box center [280, 676] width 209 height 40
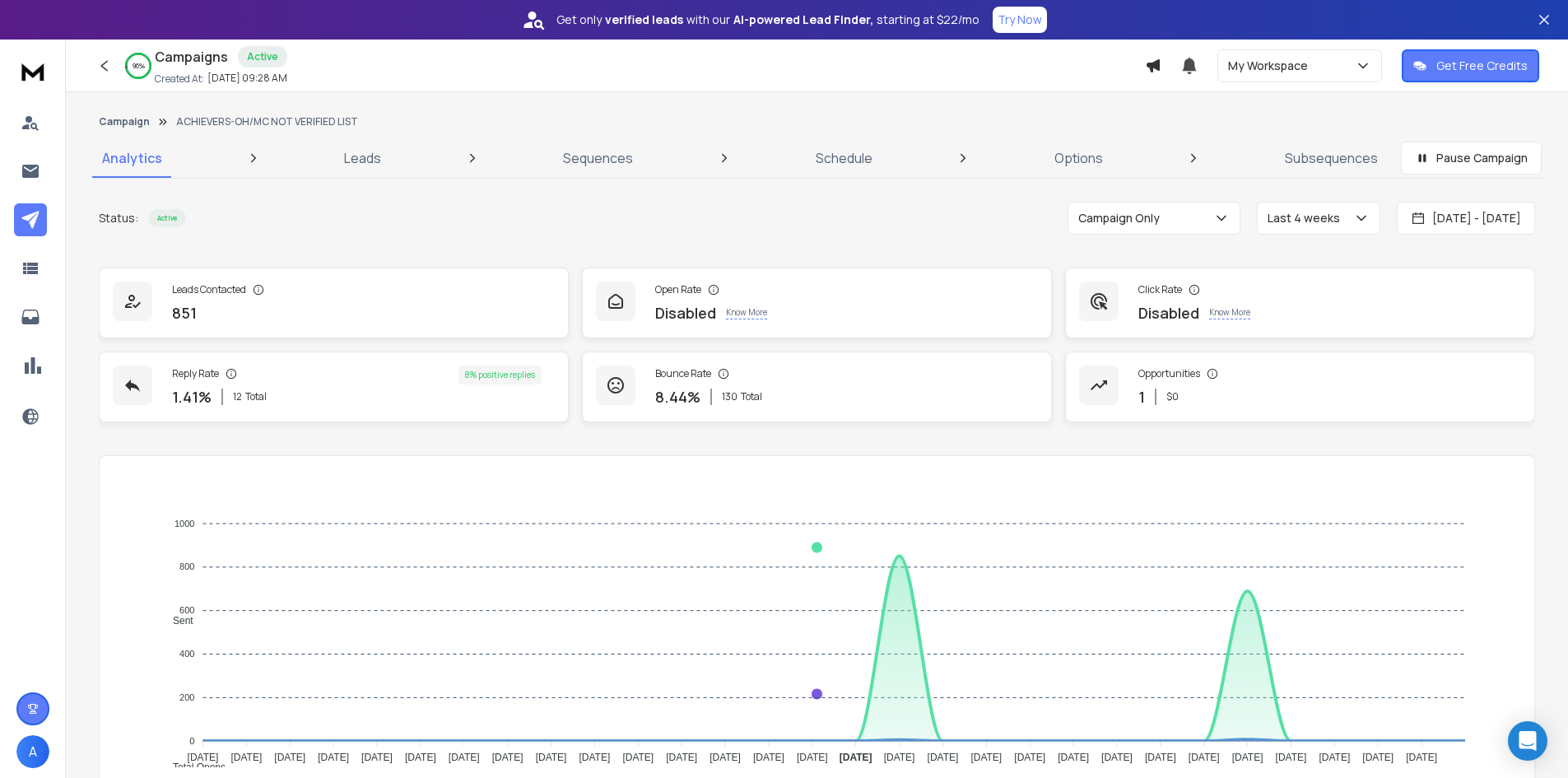
click at [133, 123] on button "Campaign" at bounding box center [124, 122] width 51 height 14
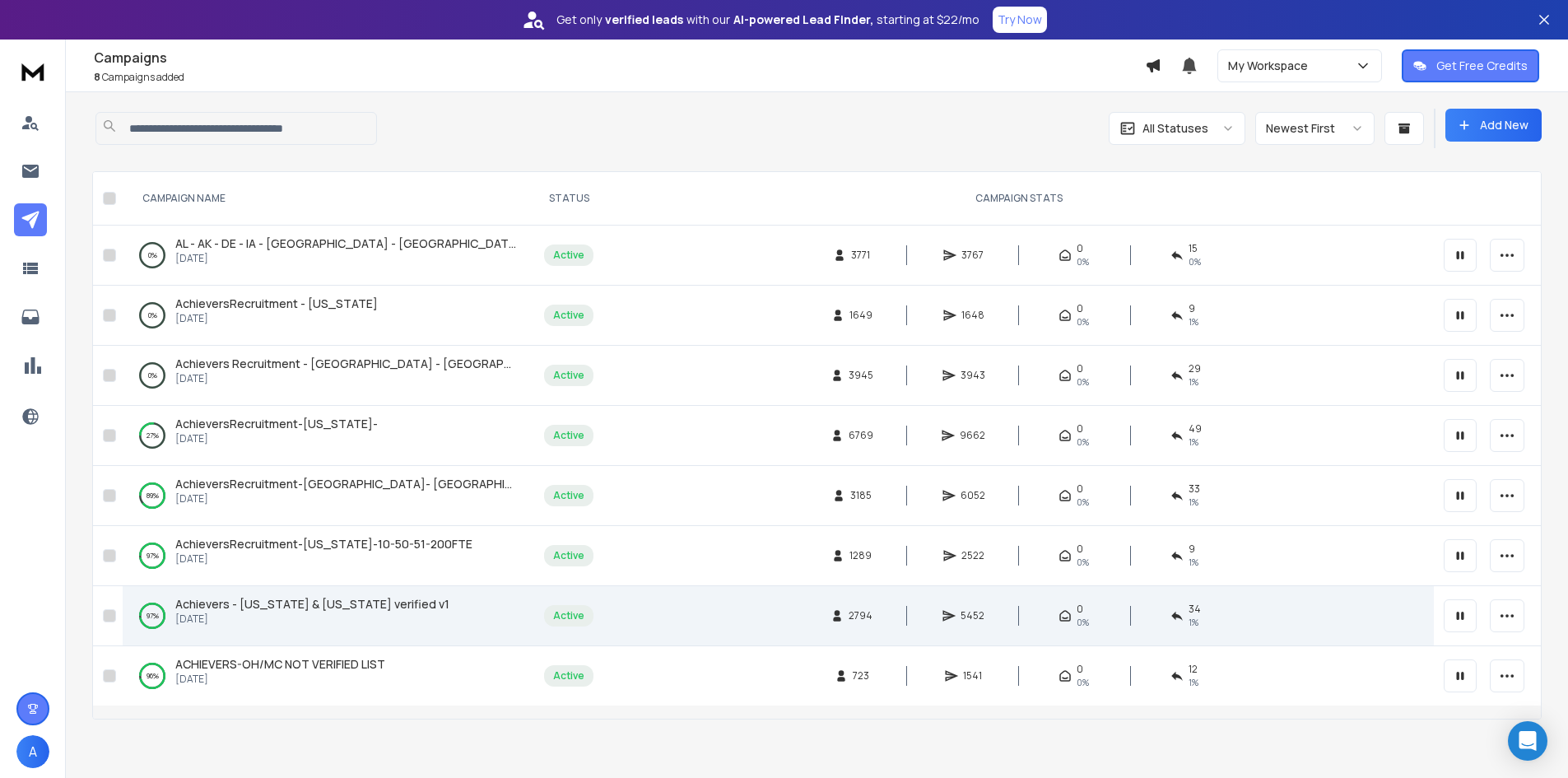
click at [324, 622] on p "[DATE]" at bounding box center [312, 618] width 274 height 14
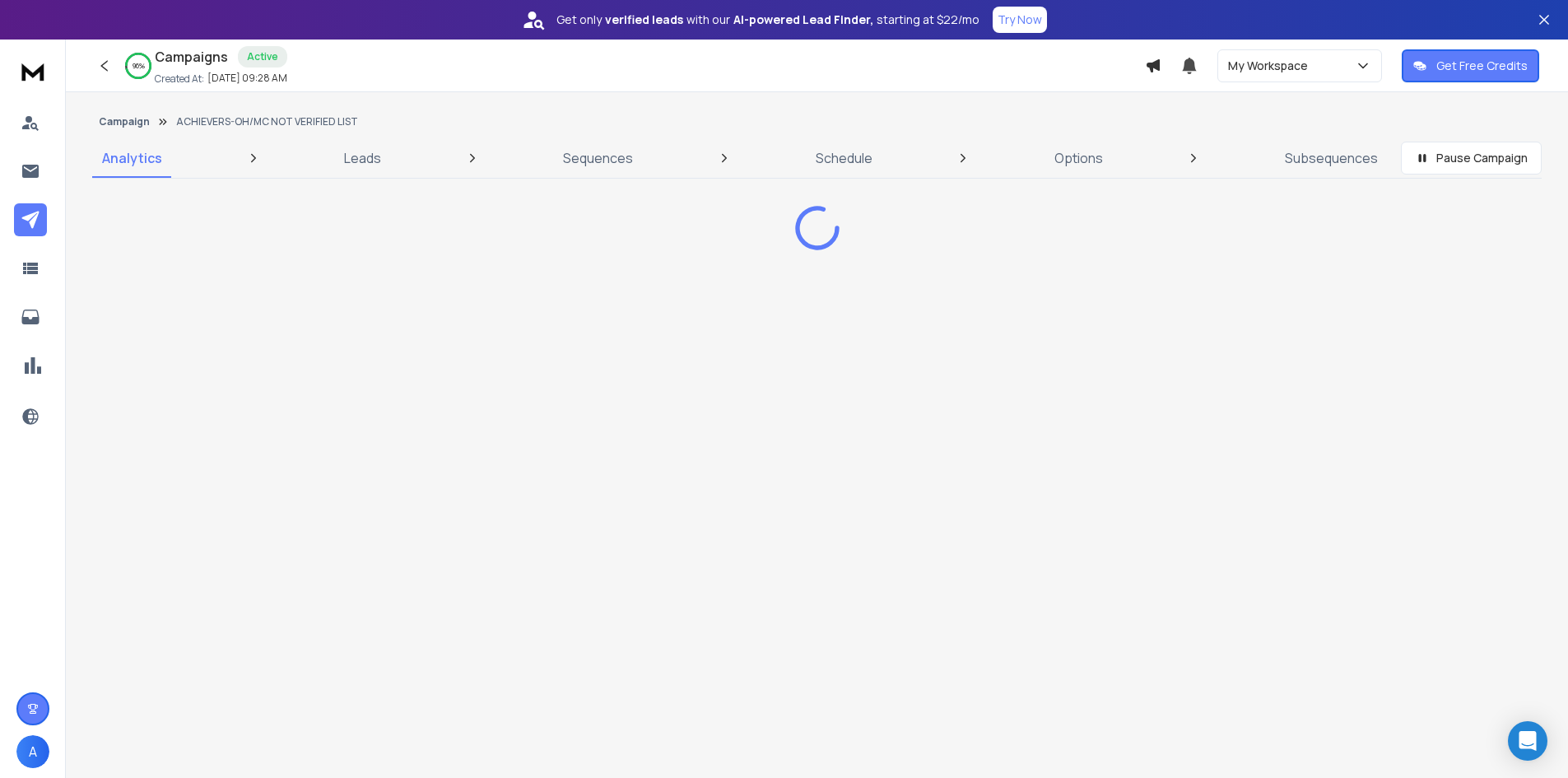
click at [338, 608] on div at bounding box center [816, 590] width 1436 height 778
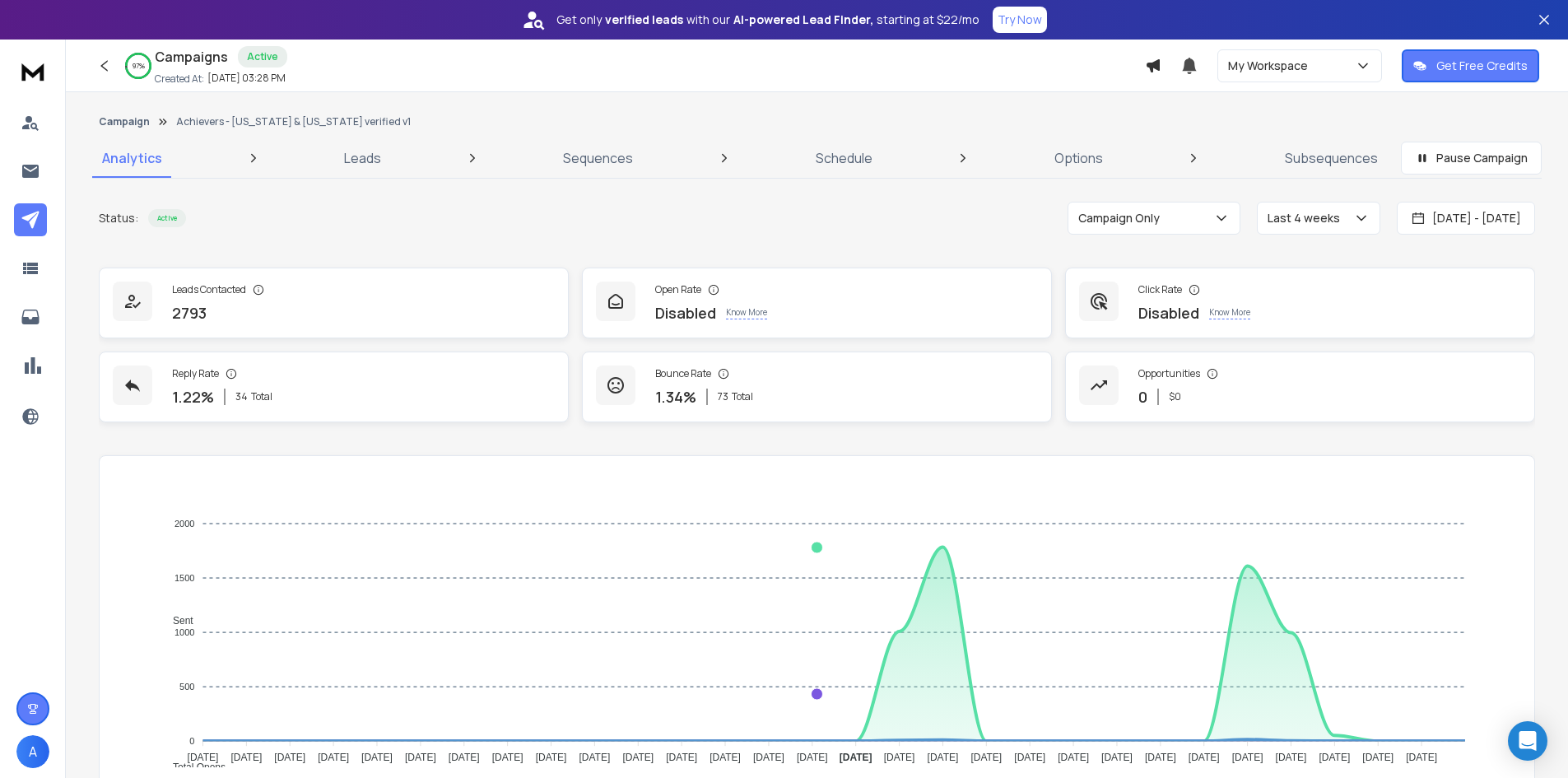
click at [137, 120] on button "Campaign" at bounding box center [124, 122] width 51 height 14
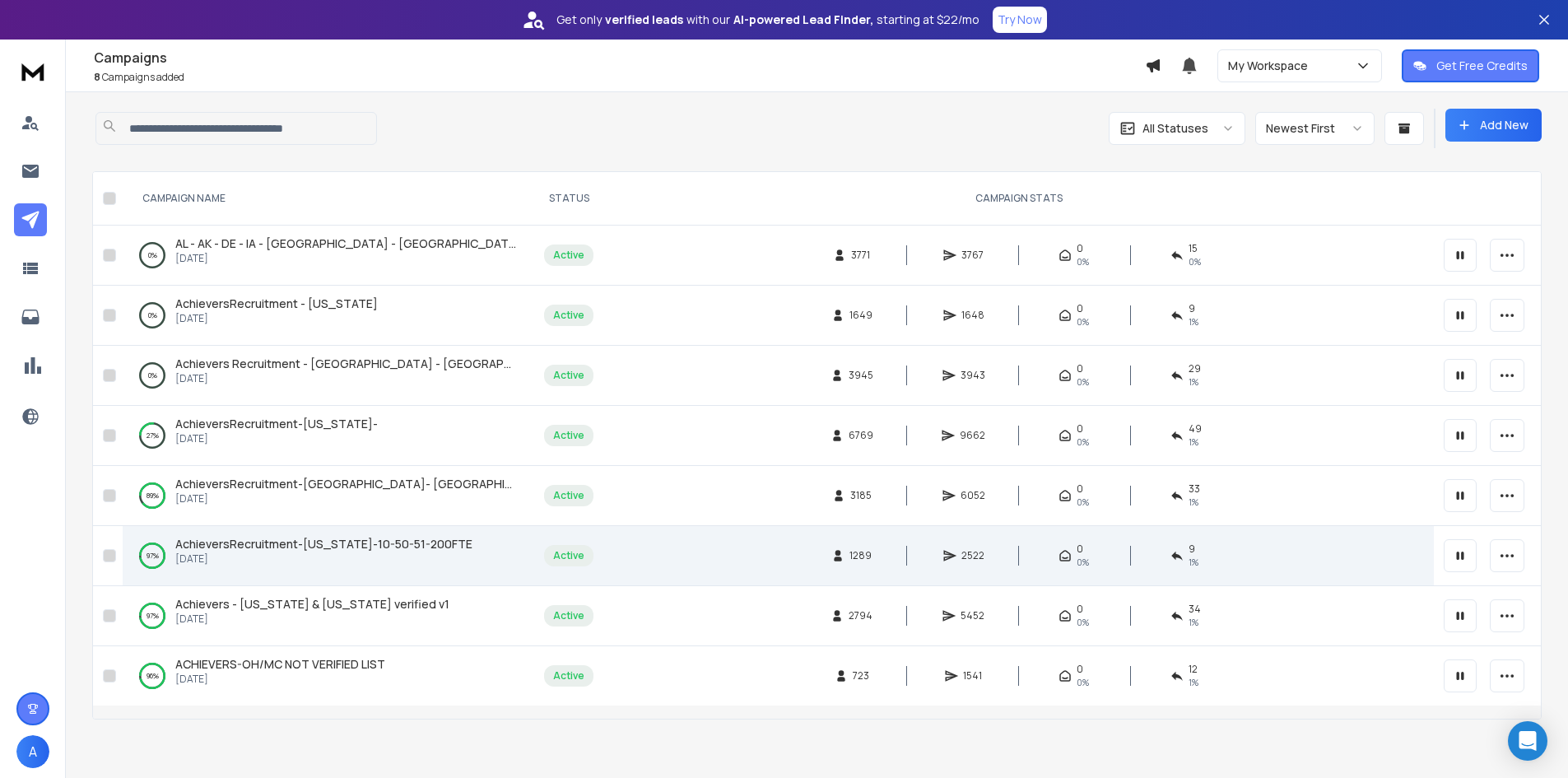
click at [349, 533] on td "97 % AchieversRecruitment-Indiana-10-50-51-200FTE 12 days ago" at bounding box center [329, 556] width 412 height 60
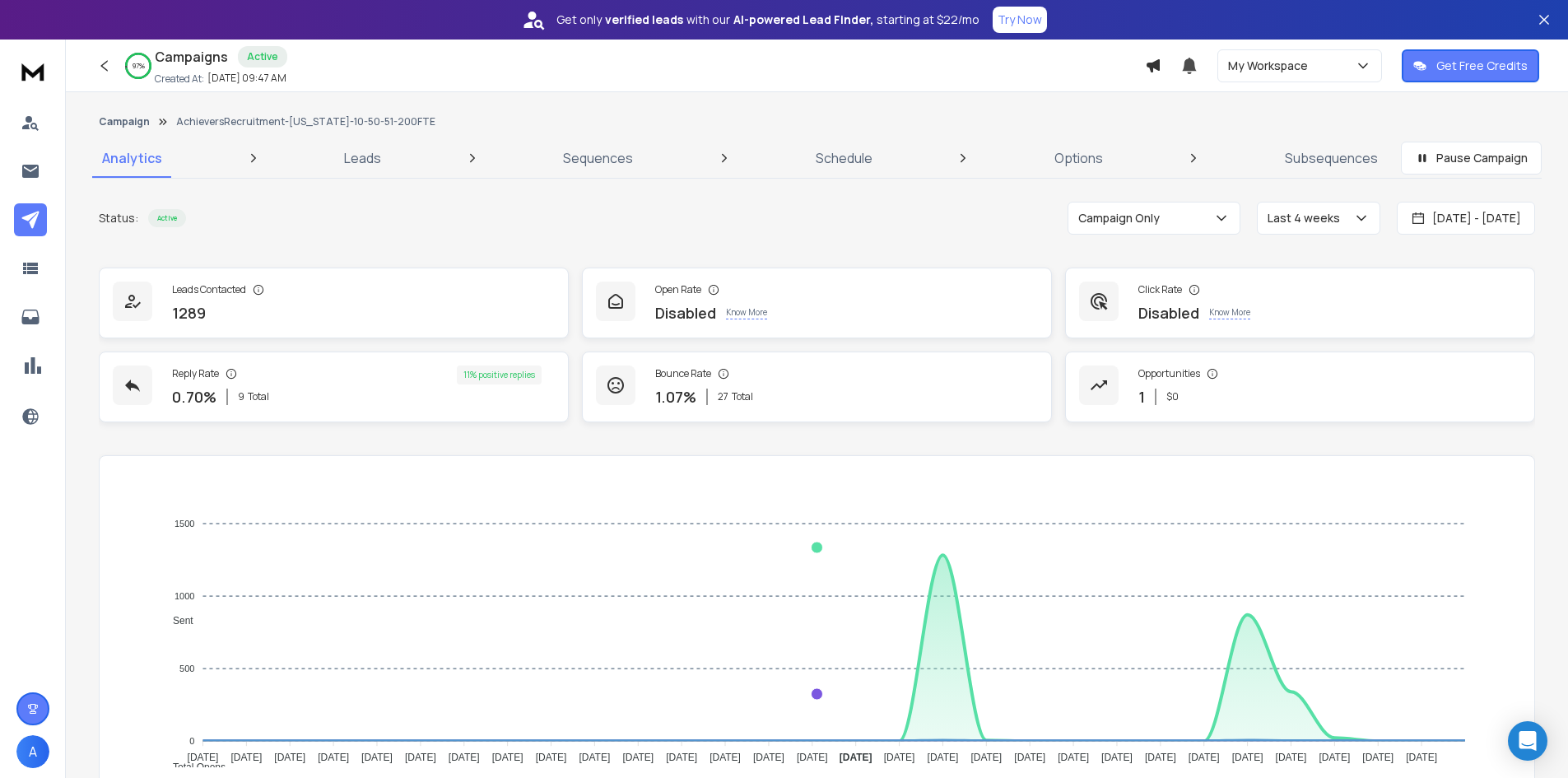
click at [127, 119] on button "Campaign" at bounding box center [124, 122] width 51 height 14
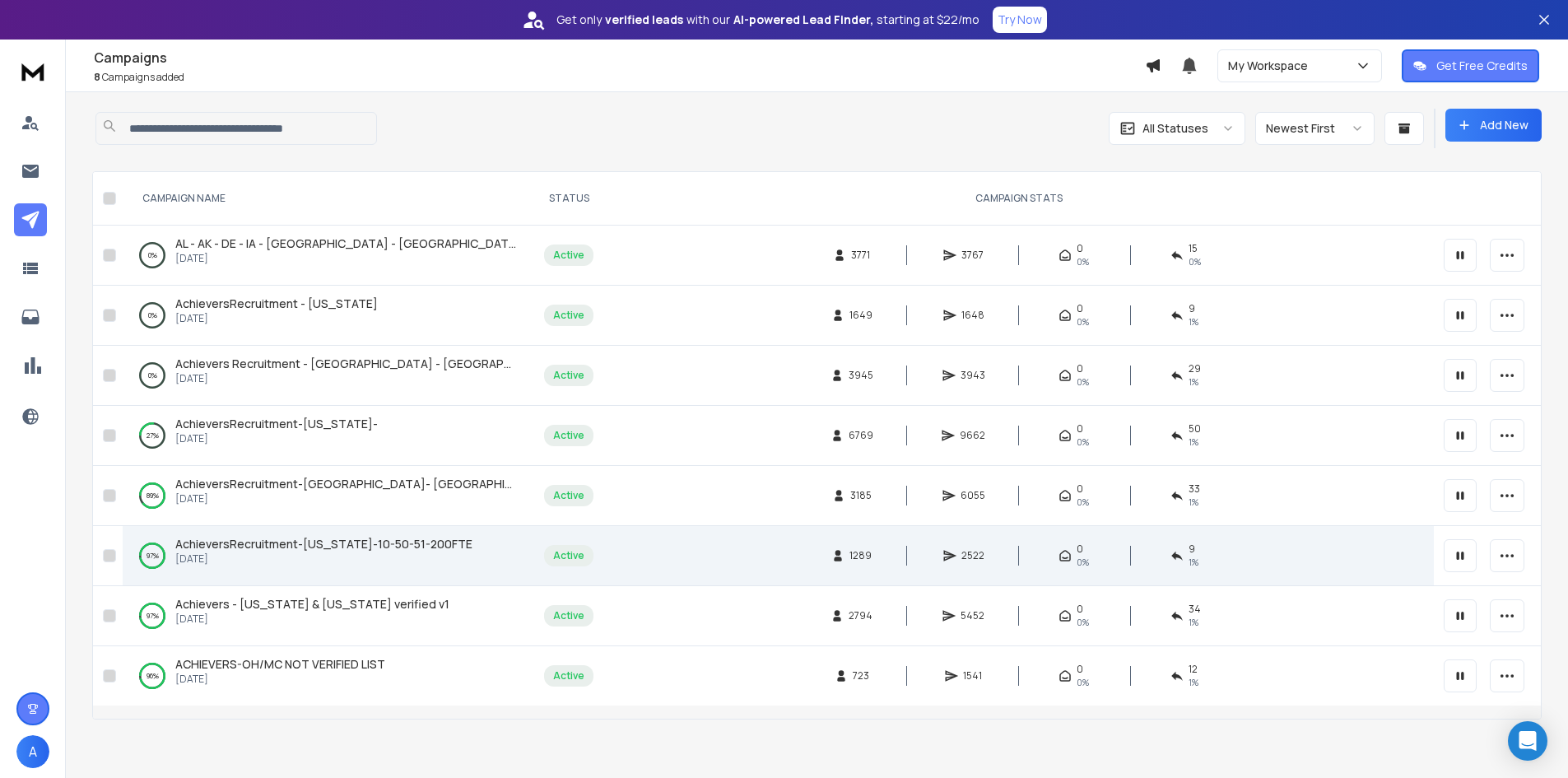
click at [349, 542] on span "AchieversRecruitment-[US_STATE]-10-50-51-200FTE" at bounding box center [323, 543] width 297 height 15
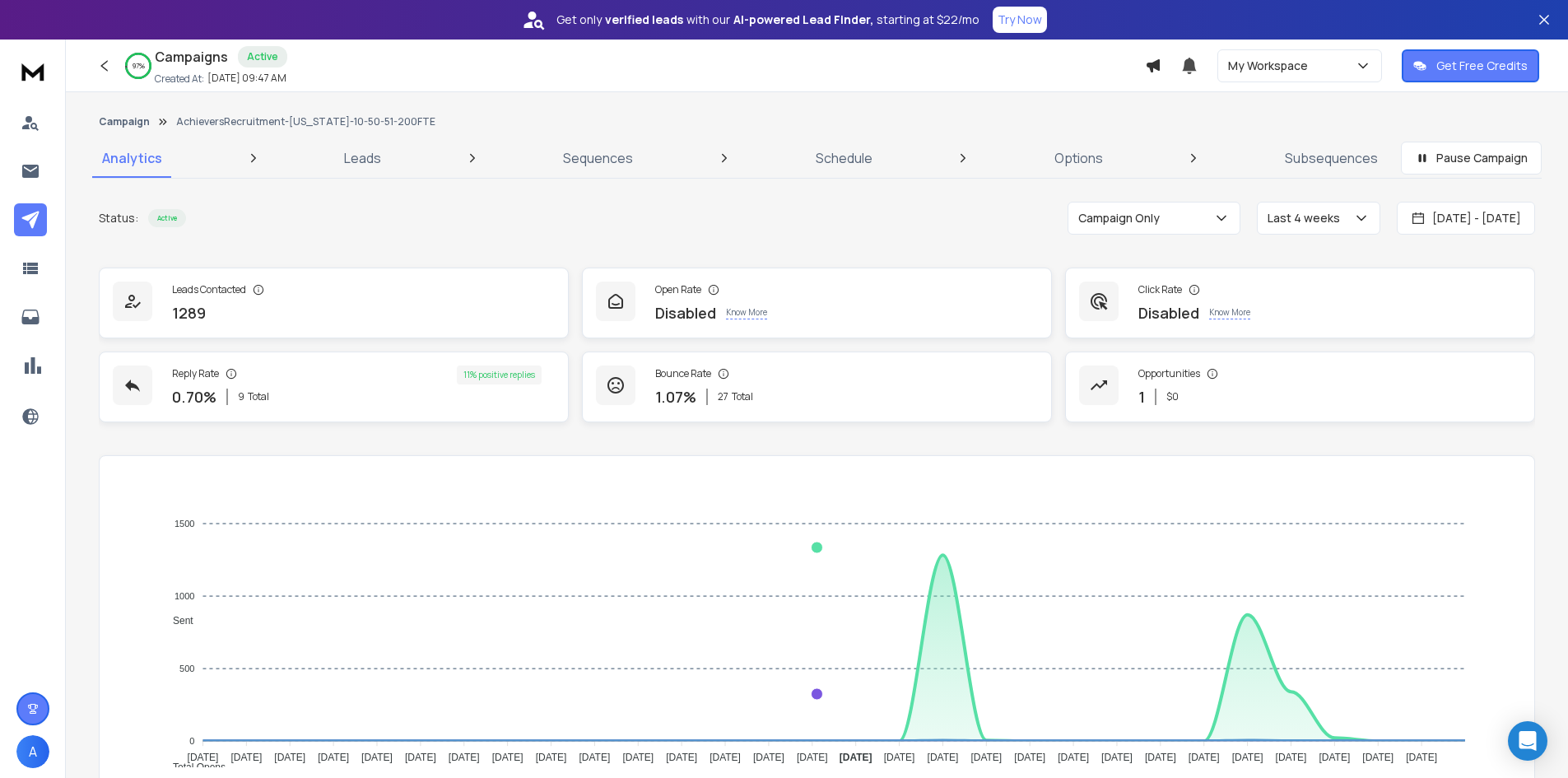
click at [144, 115] on div "Campaign AchieversRecruitment-Indiana-10-50-51-200FTE" at bounding box center [817, 121] width 1450 height 26
click at [145, 120] on button "Campaign" at bounding box center [124, 122] width 51 height 14
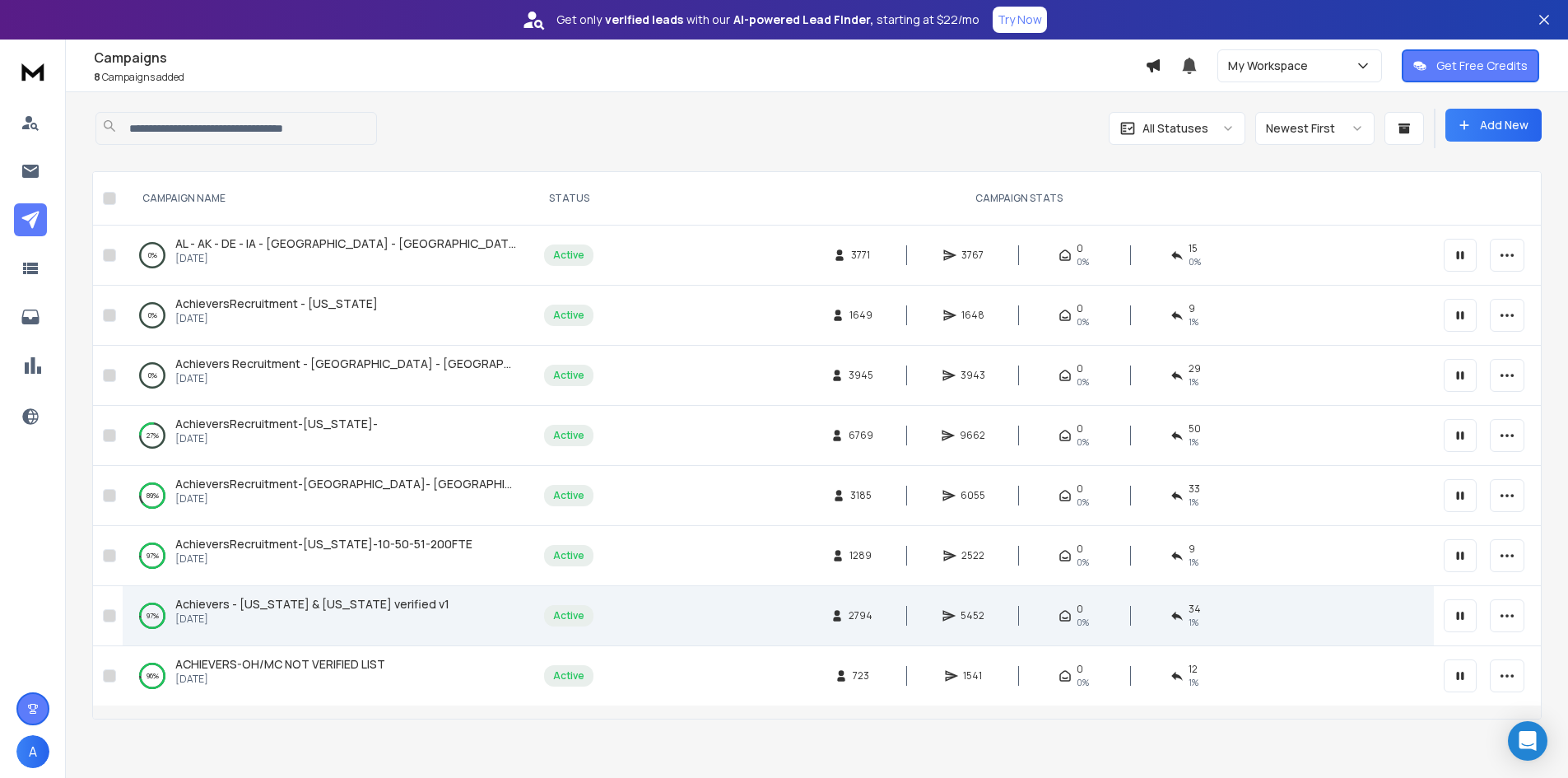
click at [375, 601] on span "Achievers - [US_STATE] & [US_STATE] verified v1" at bounding box center [312, 603] width 274 height 15
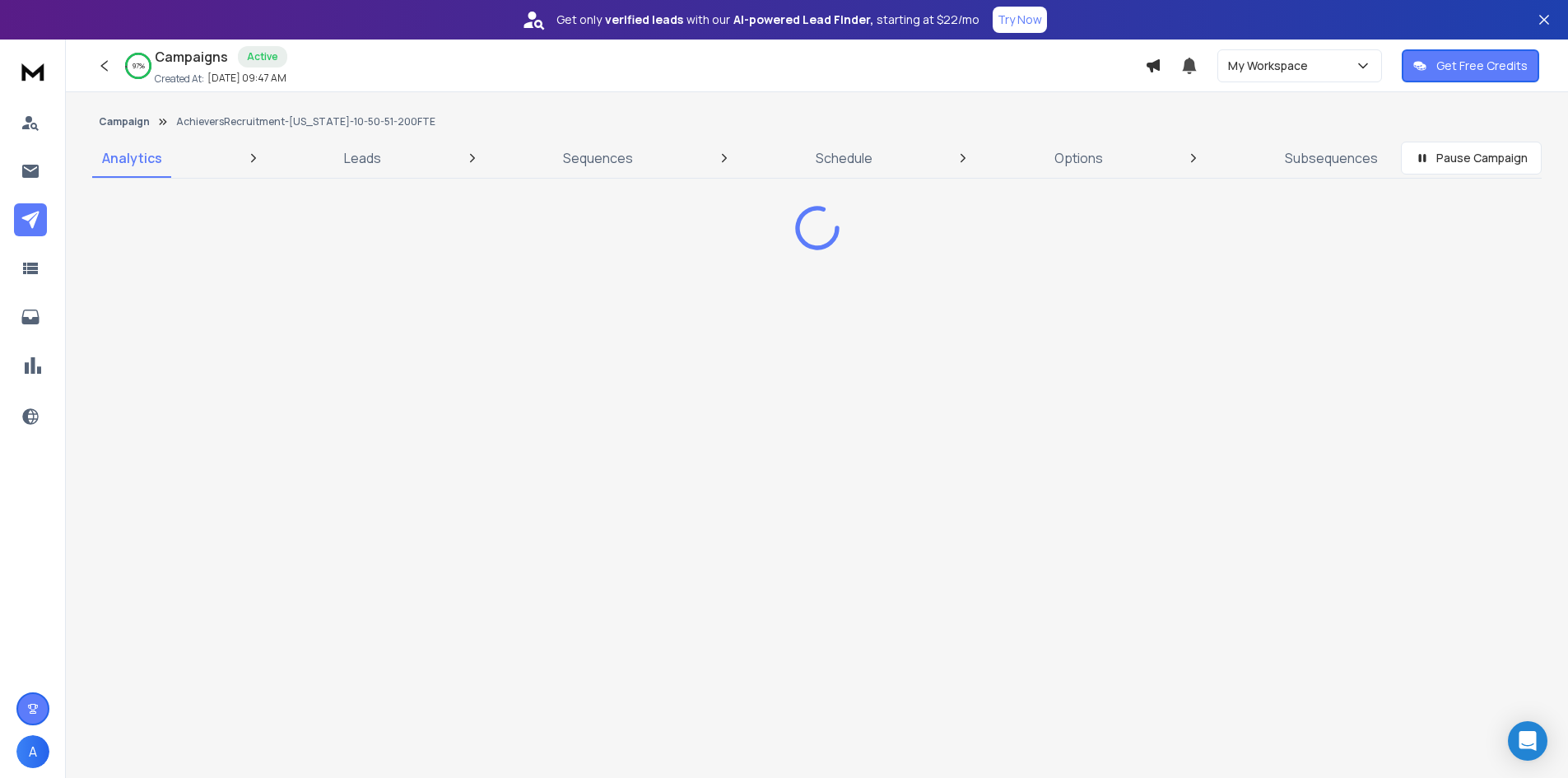
click at [136, 125] on button "Campaign" at bounding box center [124, 122] width 51 height 14
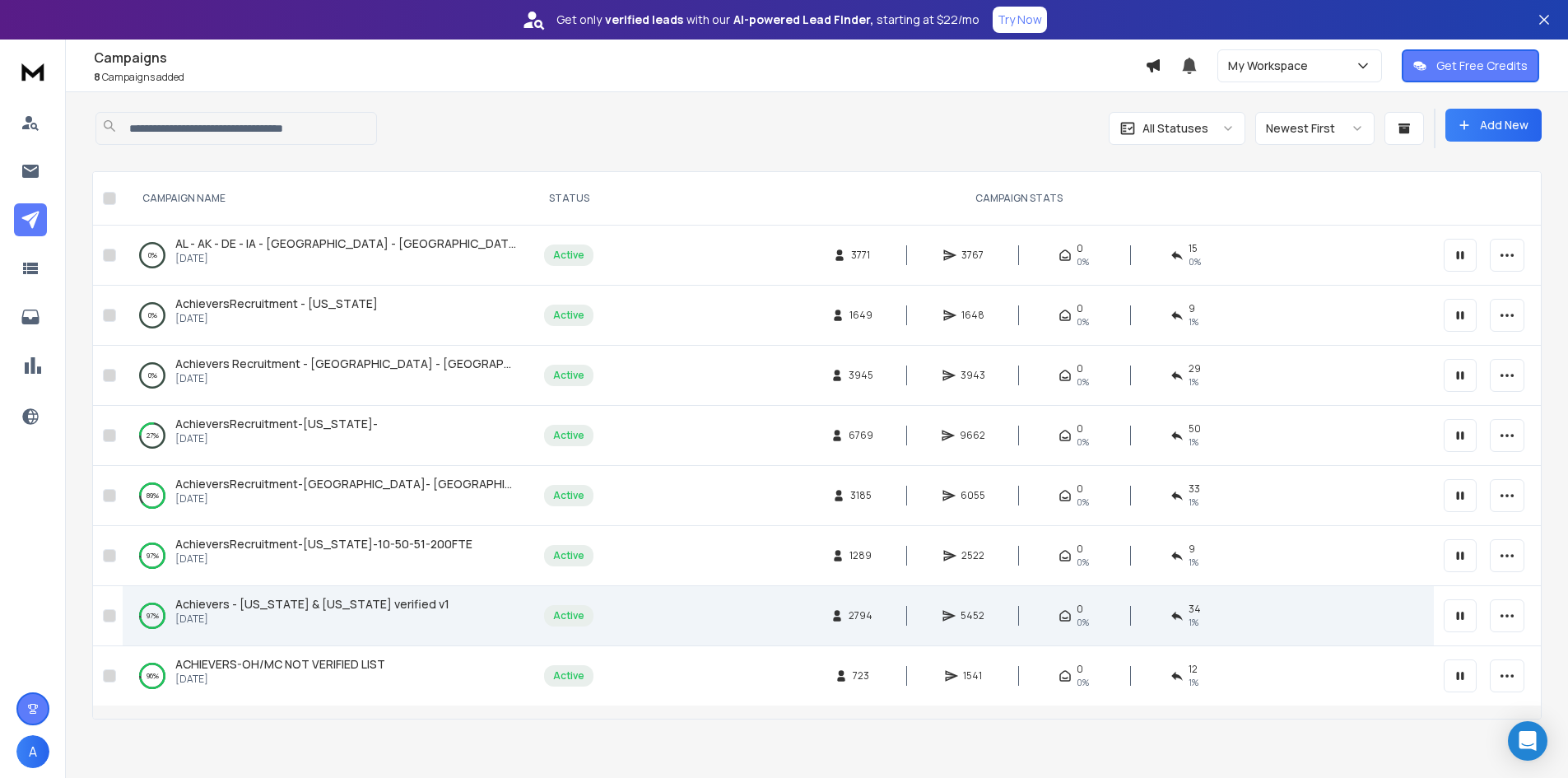
click at [271, 601] on span "Achievers - [US_STATE] & [US_STATE] verified v1" at bounding box center [312, 603] width 274 height 15
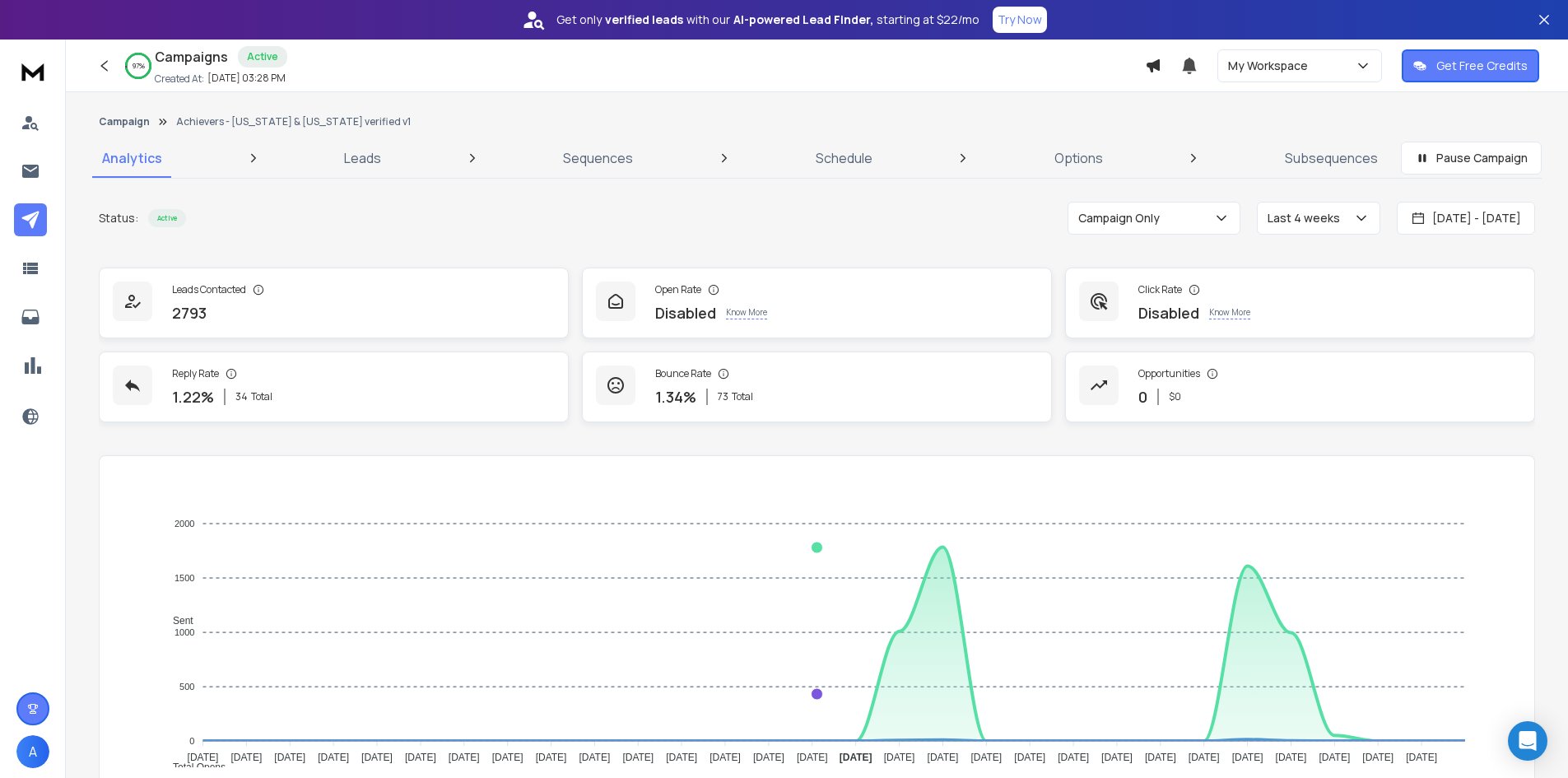
click at [135, 118] on button "Campaign" at bounding box center [124, 122] width 51 height 14
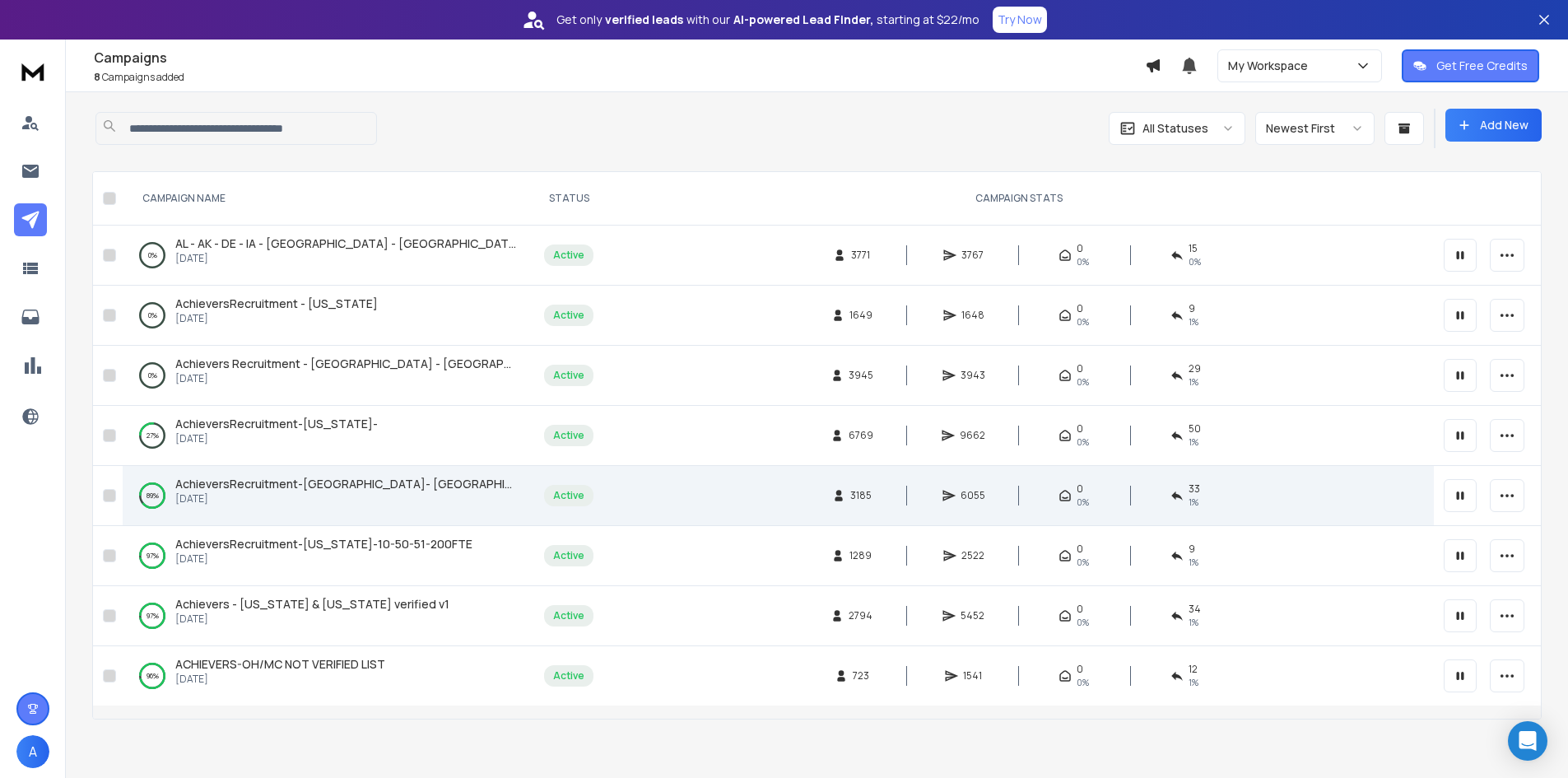
click at [304, 504] on p "[DATE]" at bounding box center [346, 498] width 342 height 14
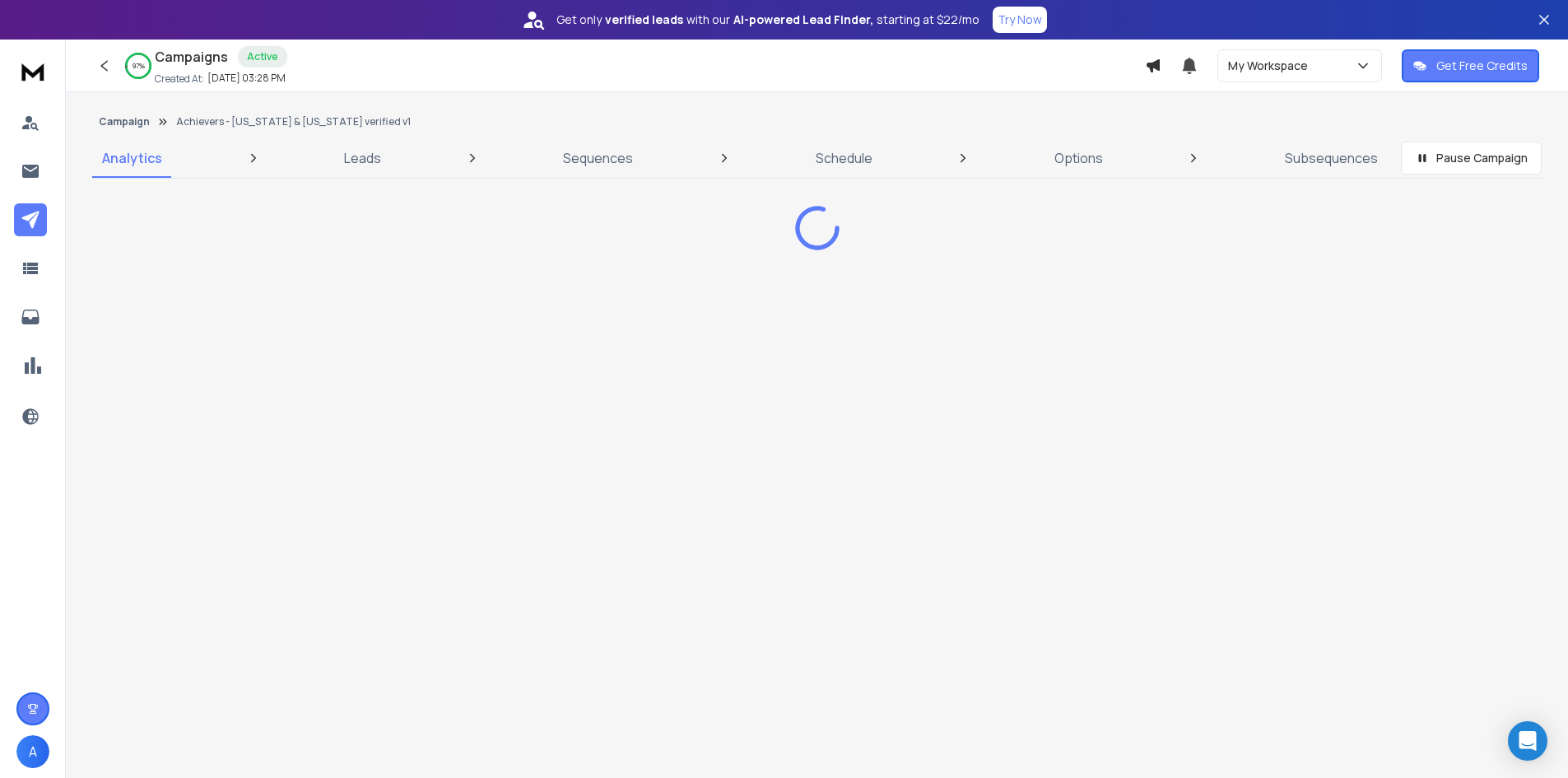
click at [113, 120] on button "Campaign" at bounding box center [124, 122] width 51 height 14
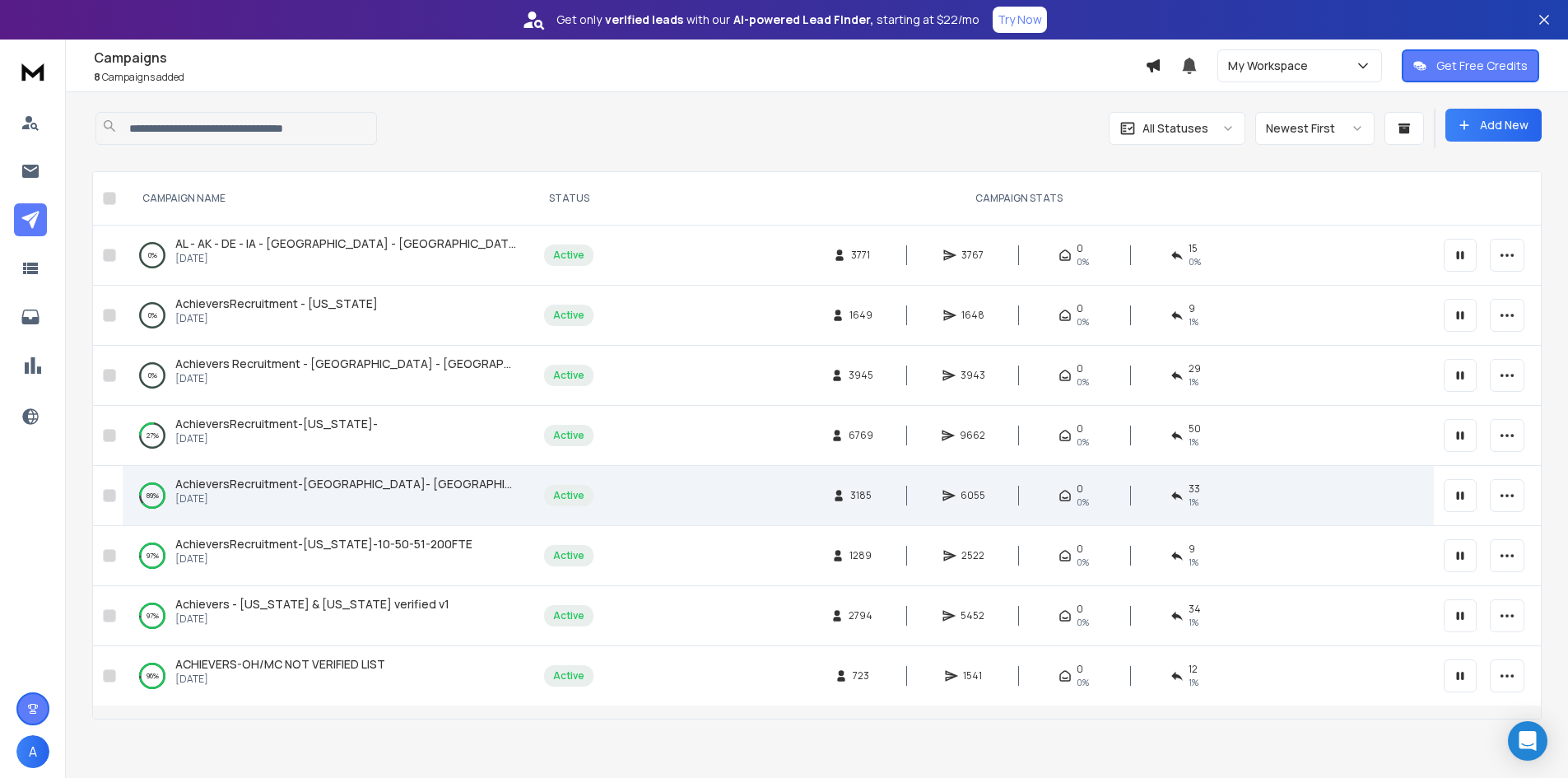
click at [235, 485] on span "AchieversRecruitment-[GEOGRAPHIC_DATA]- [GEOGRAPHIC_DATA]-" at bounding box center [367, 483] width 385 height 15
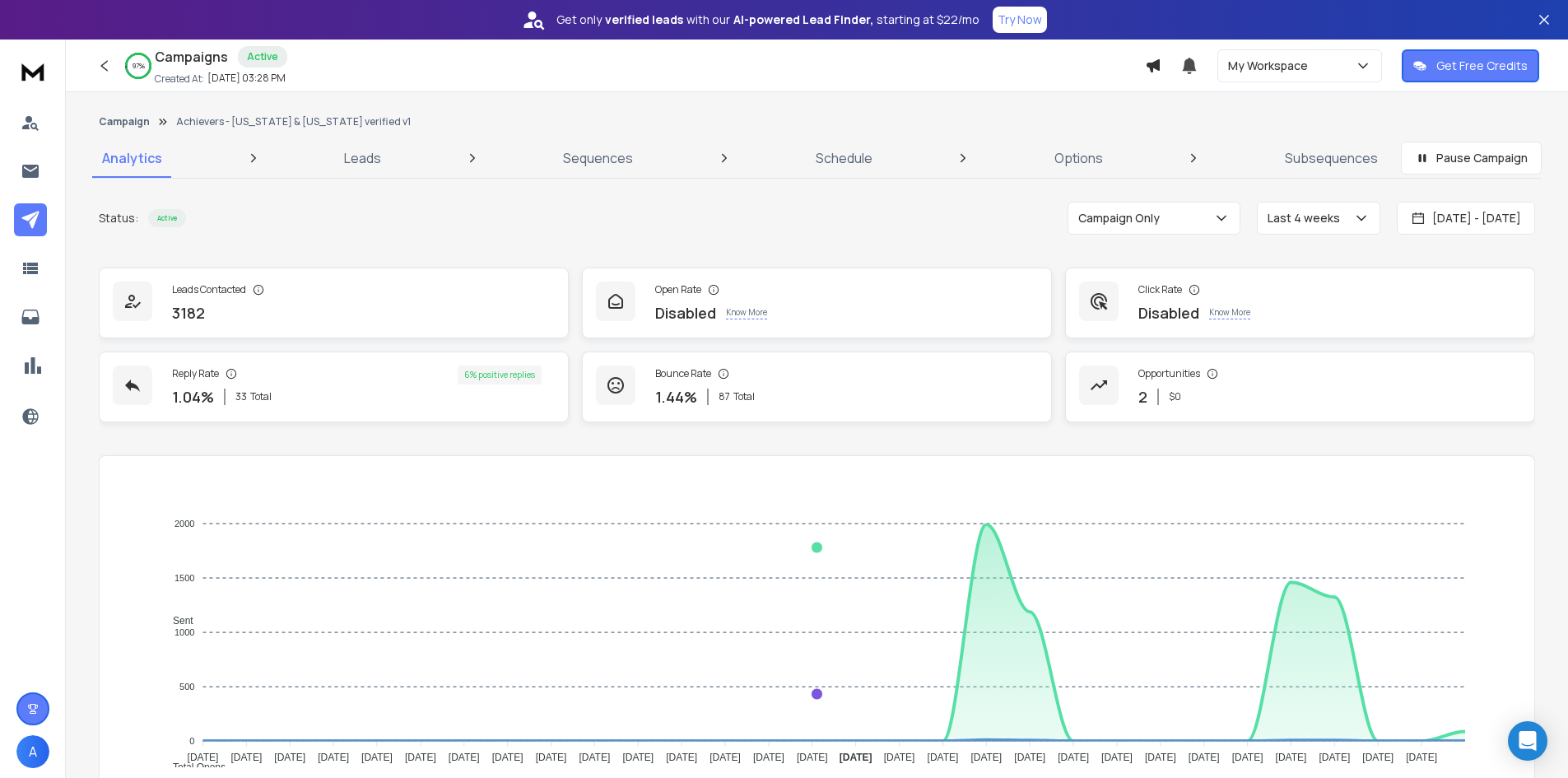
click at [131, 121] on button "Campaign" at bounding box center [124, 122] width 51 height 14
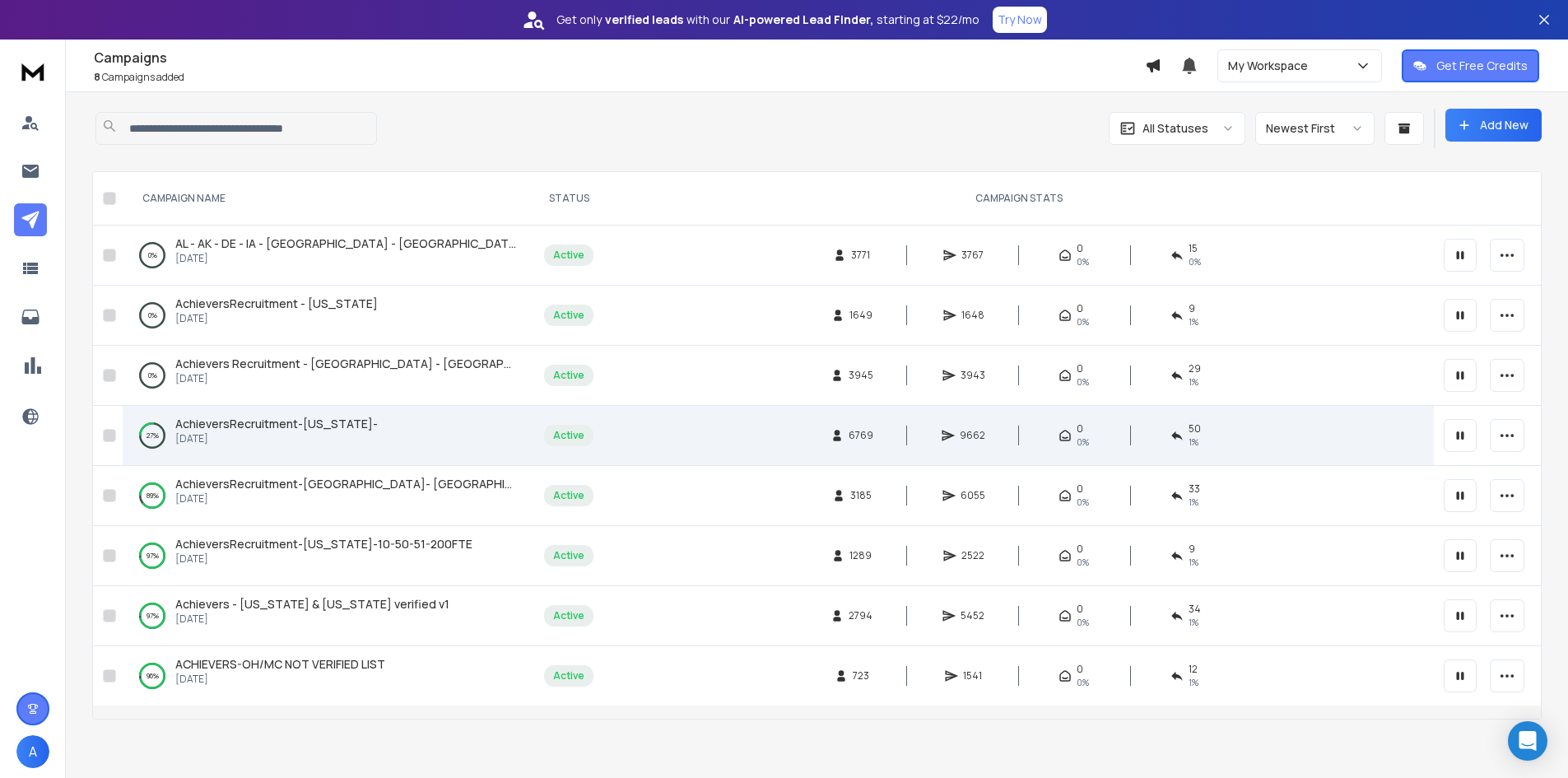
click at [290, 415] on td "27 % AchieversRecruitment-California- 10 days ago" at bounding box center [329, 435] width 412 height 60
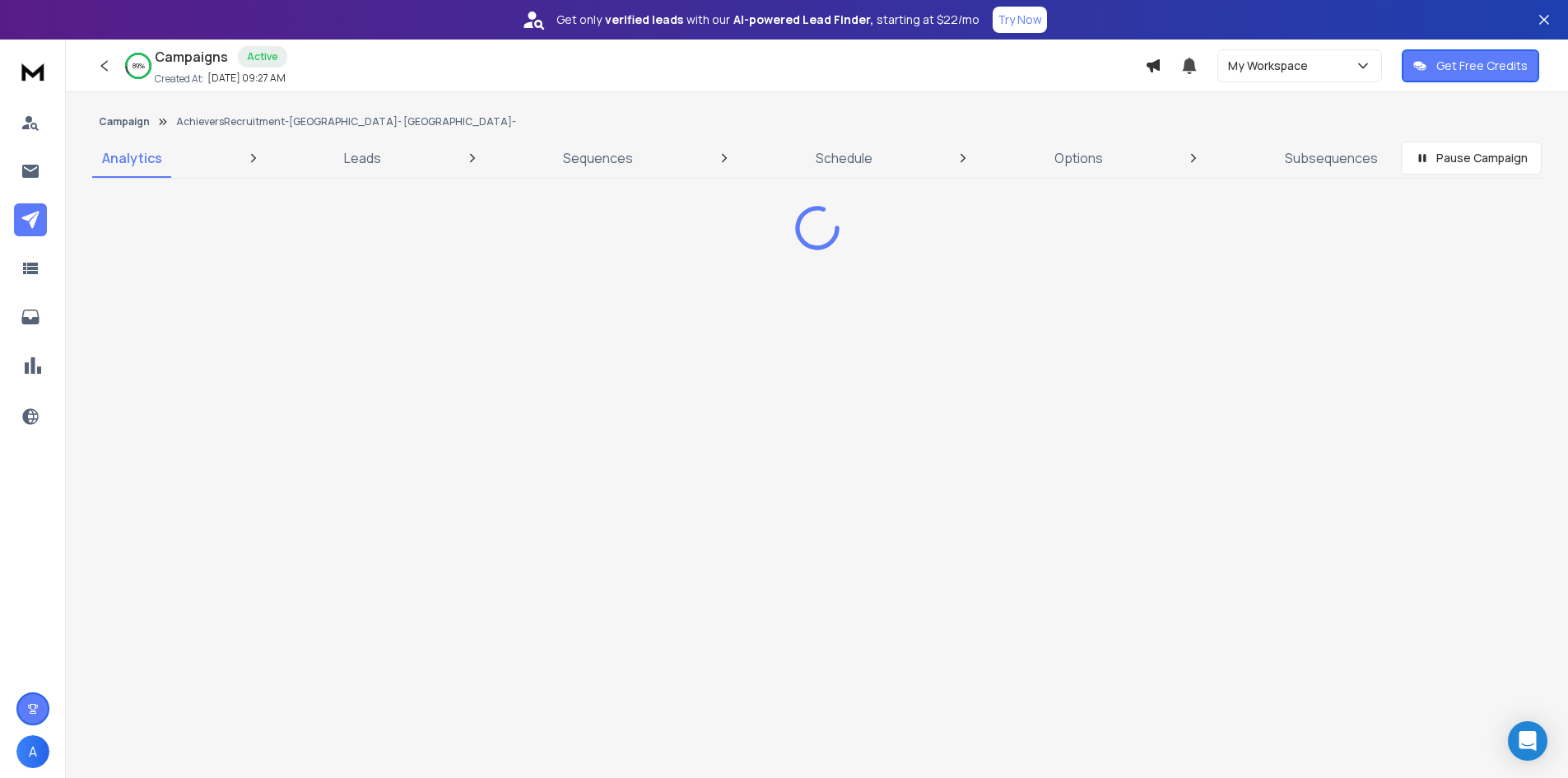
click at [144, 120] on button "Campaign" at bounding box center [124, 122] width 51 height 14
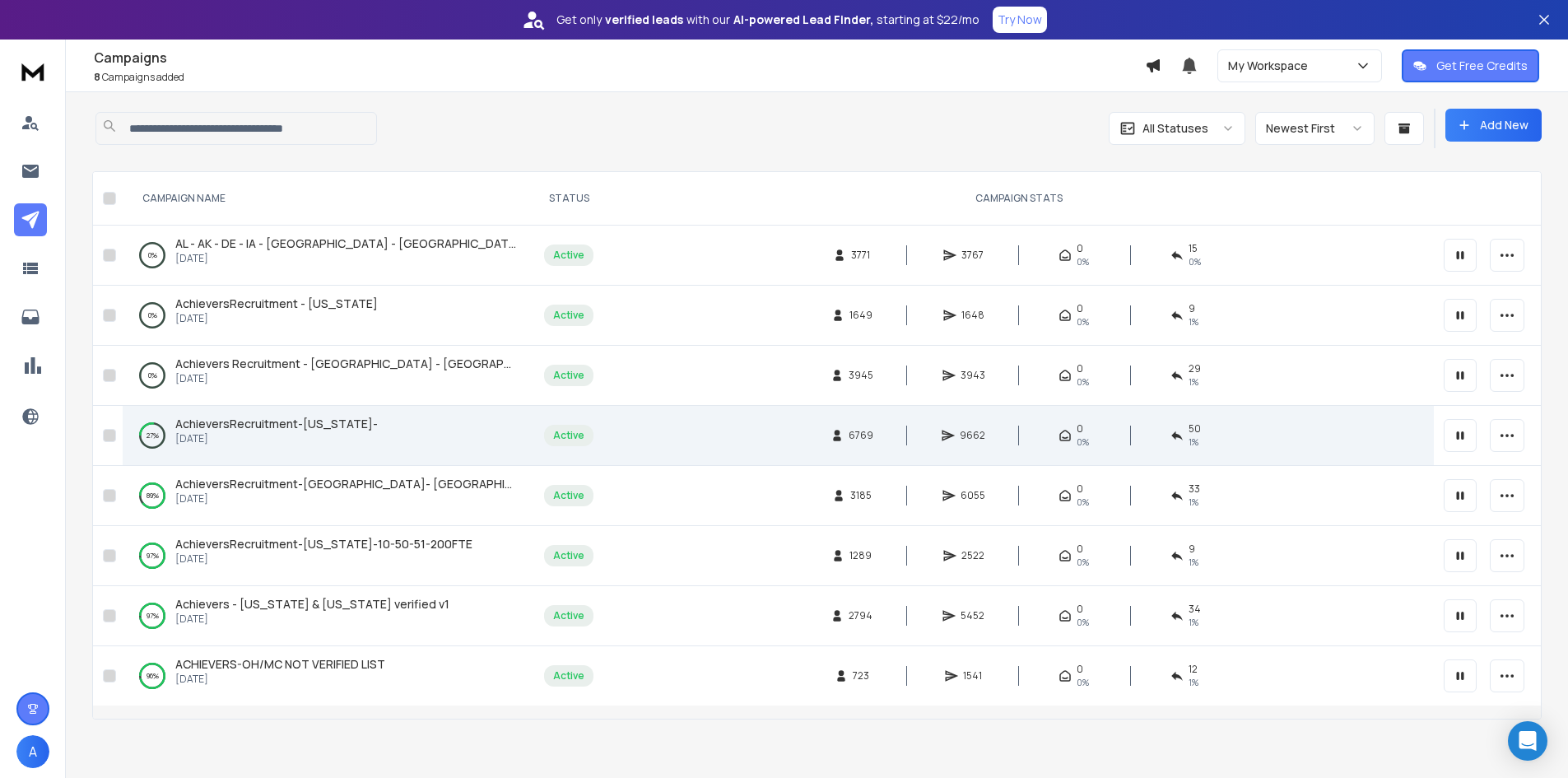
click at [268, 418] on span "AchieversRecruitment-[US_STATE]-" at bounding box center [276, 422] width 202 height 15
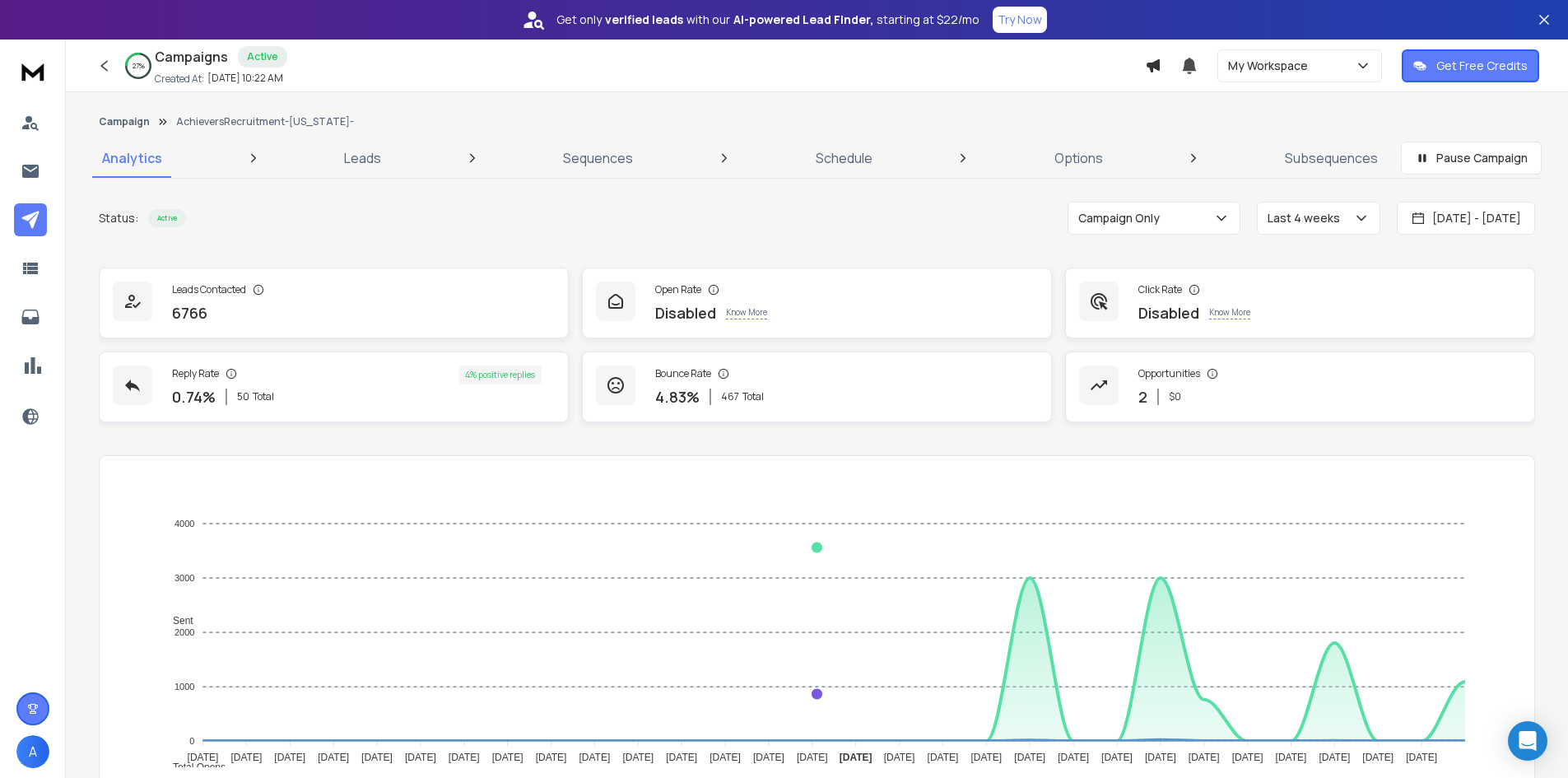
click at [128, 125] on button "Campaign" at bounding box center [124, 122] width 51 height 14
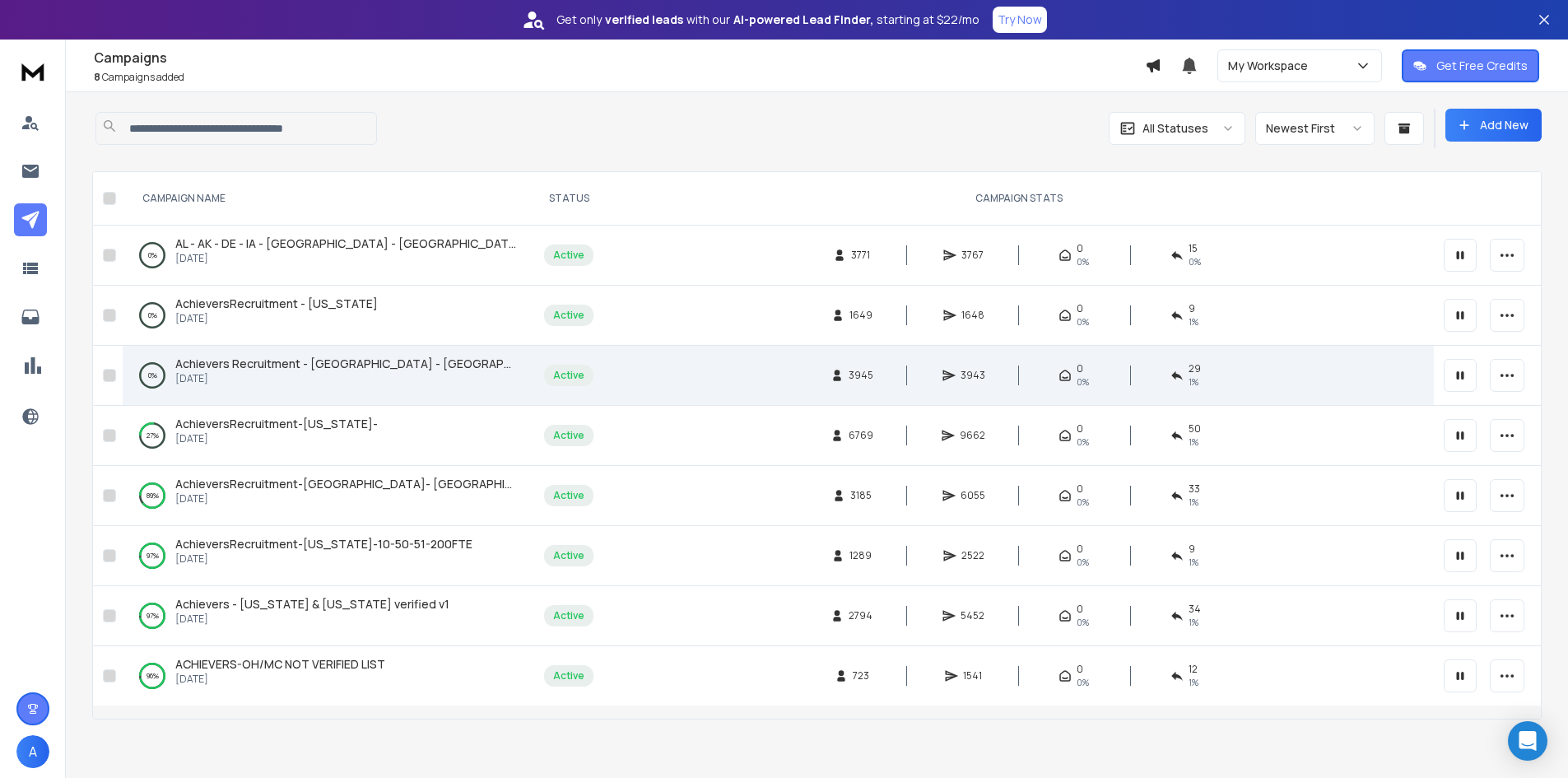
click at [307, 358] on span "Achievers Recruitment - [GEOGRAPHIC_DATA] - [GEOGRAPHIC_DATA] - [GEOGRAPHIC_DAT…" at bounding box center [503, 363] width 655 height 15
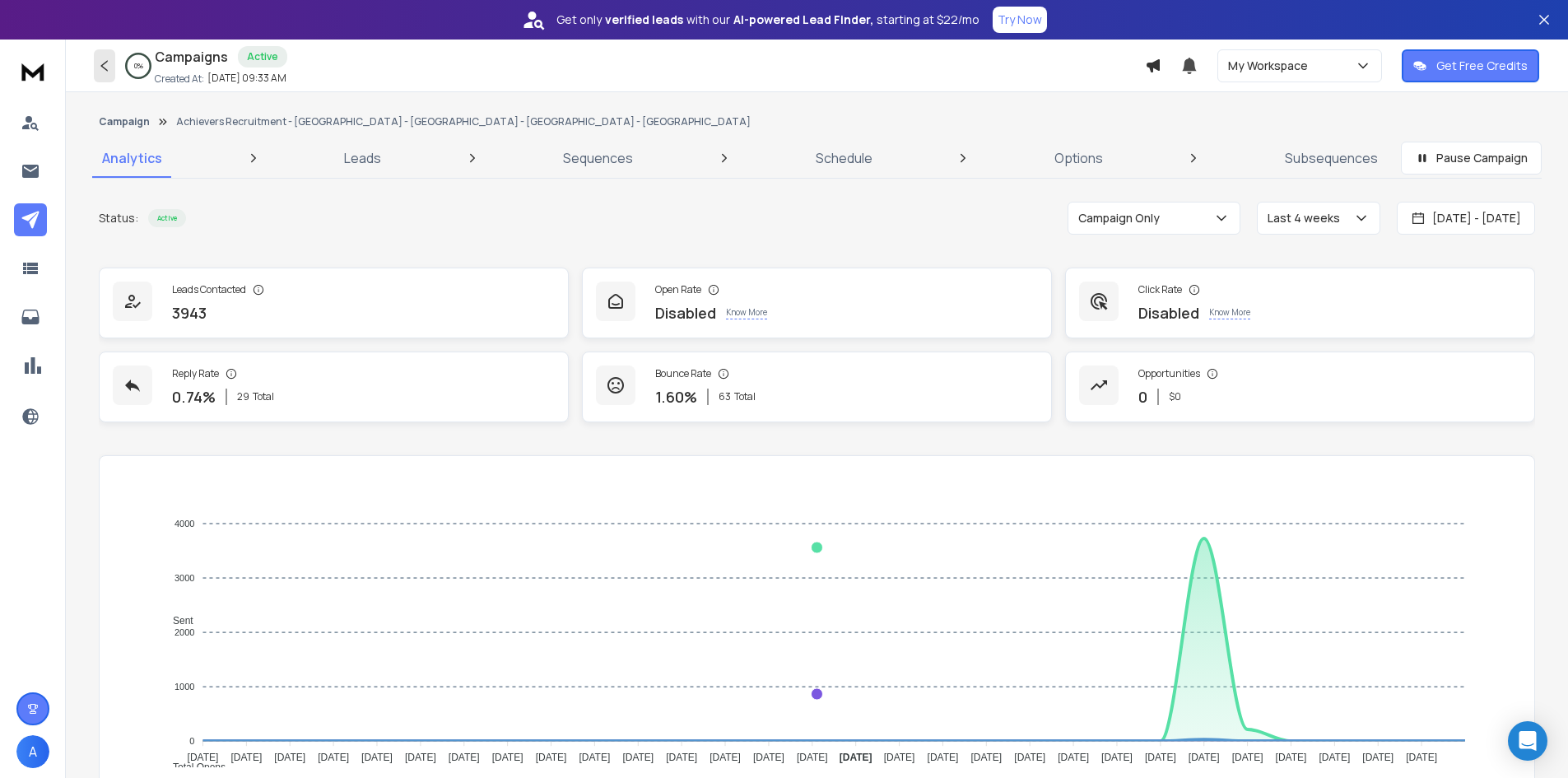
click at [103, 62] on icon at bounding box center [105, 66] width 14 height 14
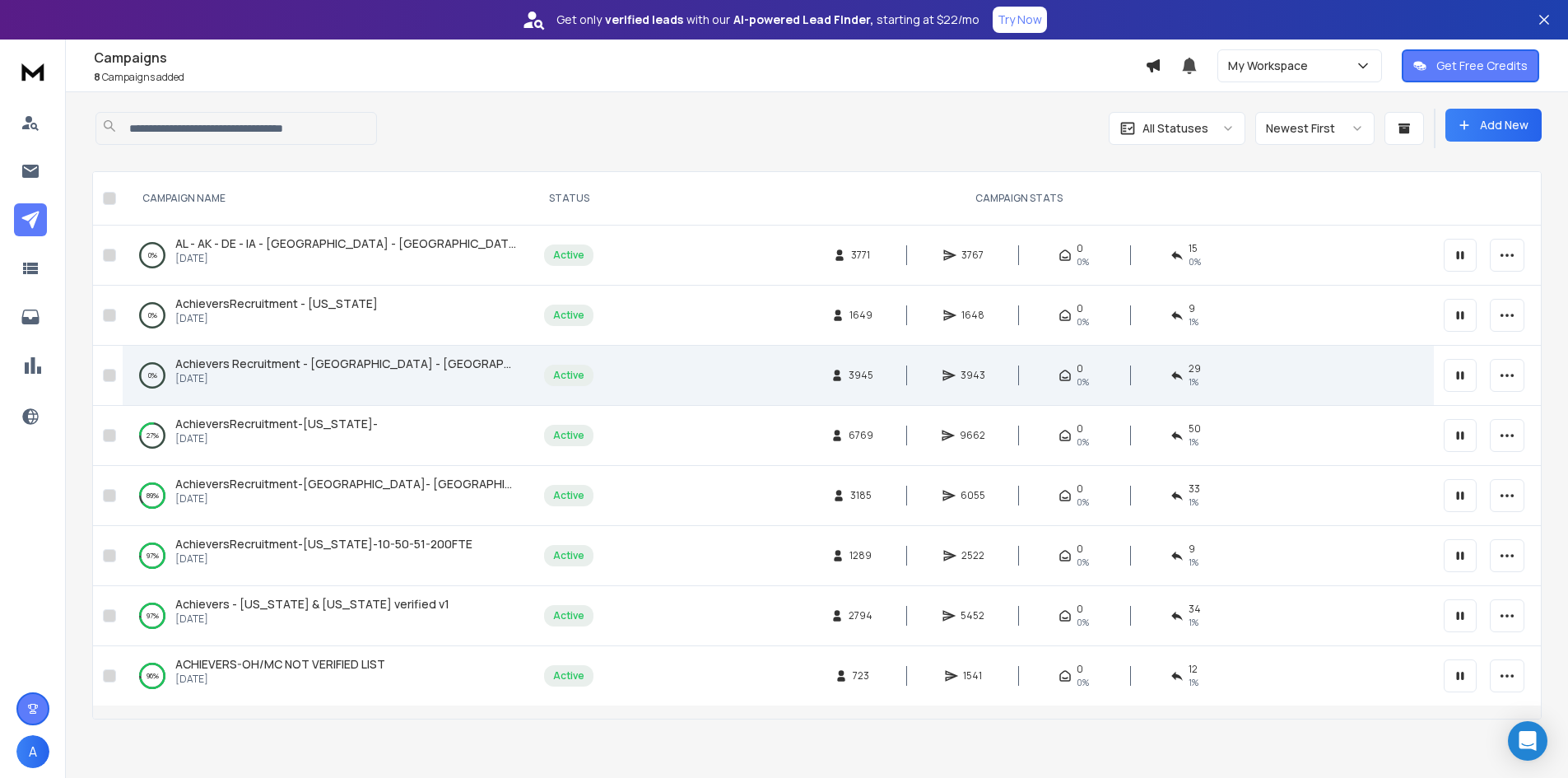
click at [329, 366] on span "Achievers Recruitment - [GEOGRAPHIC_DATA] - [GEOGRAPHIC_DATA] - [GEOGRAPHIC_DAT…" at bounding box center [503, 363] width 655 height 15
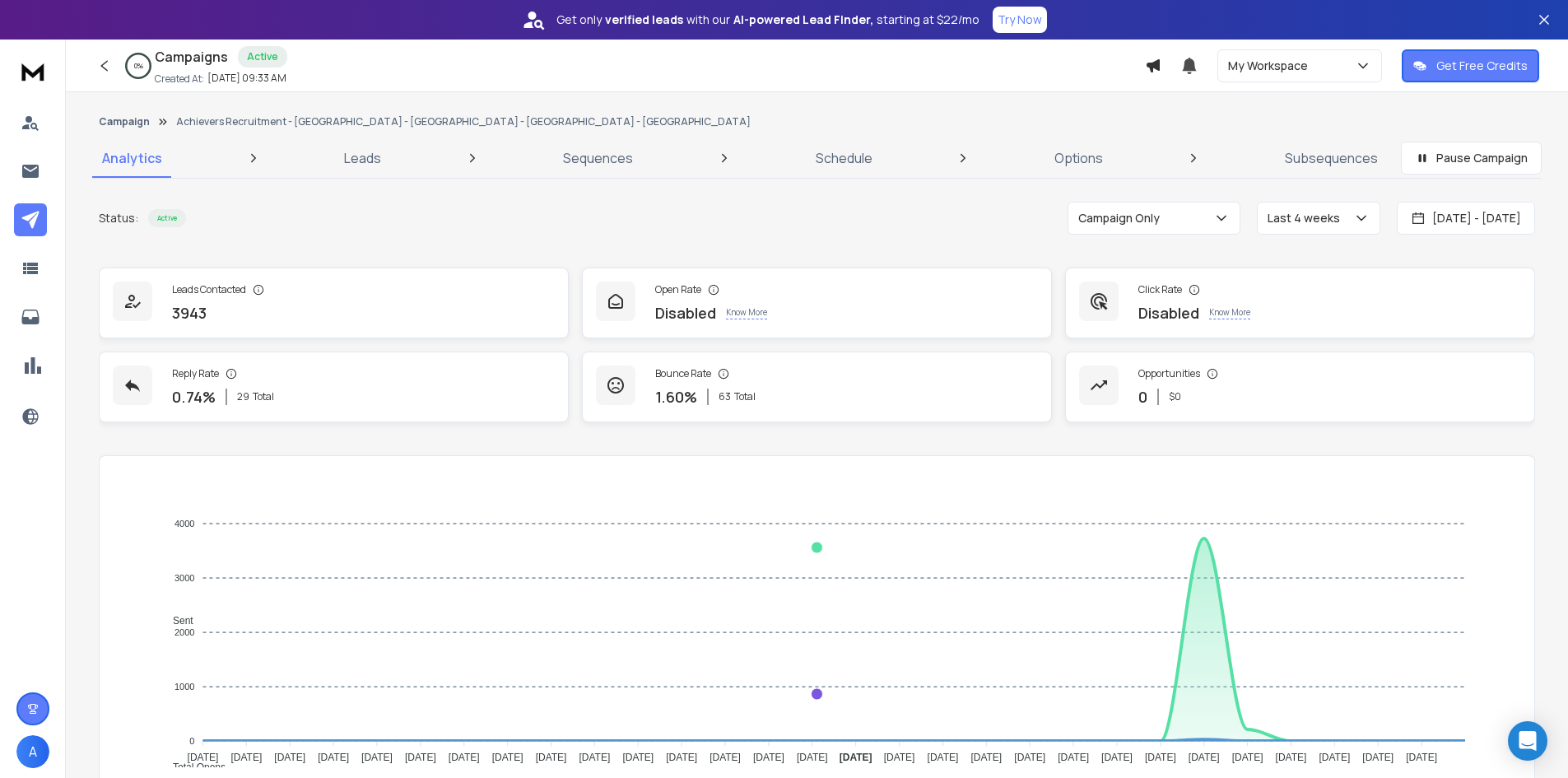
click at [132, 123] on button "Campaign" at bounding box center [124, 122] width 51 height 14
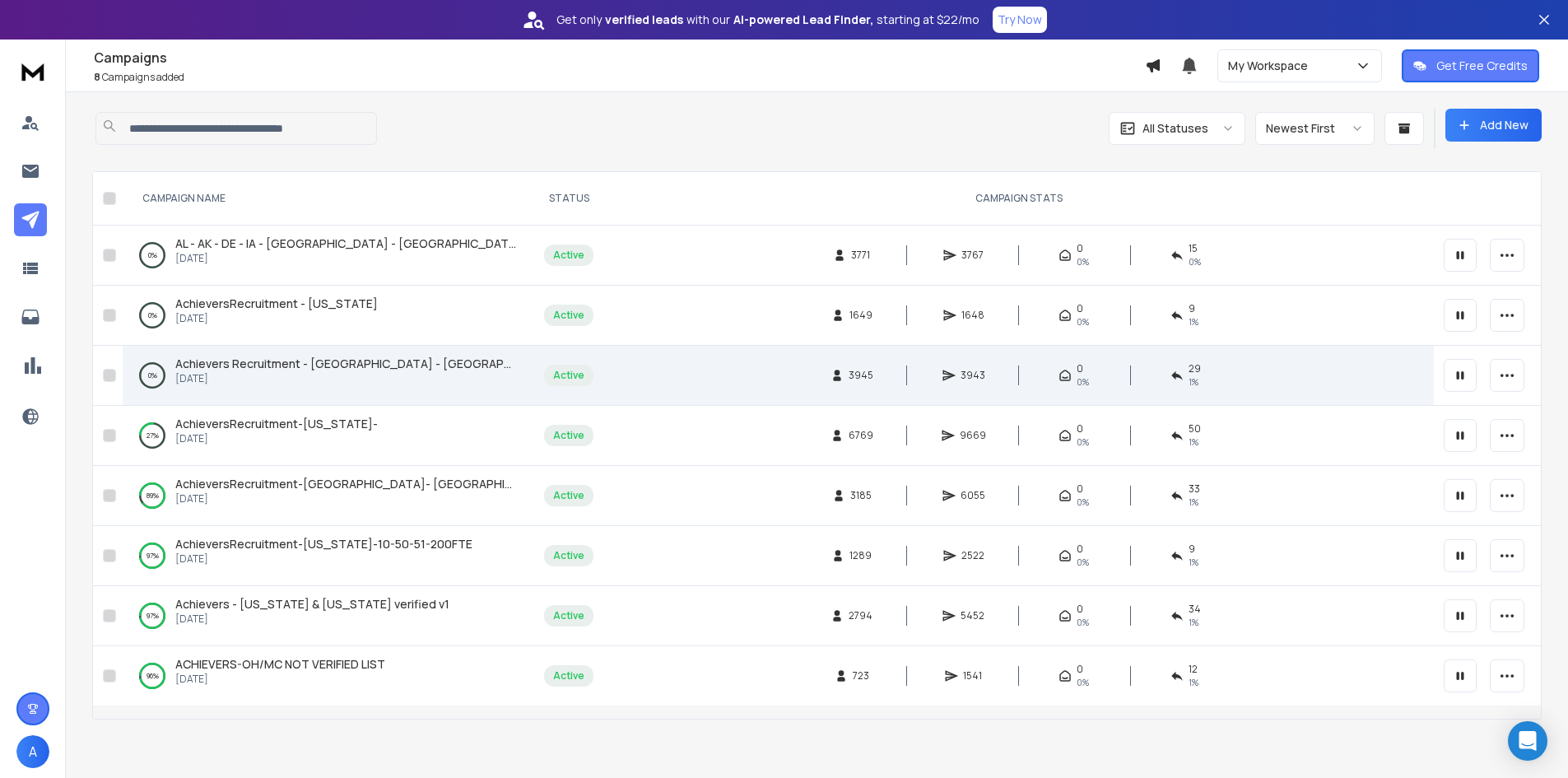
click at [340, 347] on td "0 % Achievers Recruitment - WA - OR - MN - RI 6 days ago" at bounding box center [329, 375] width 412 height 60
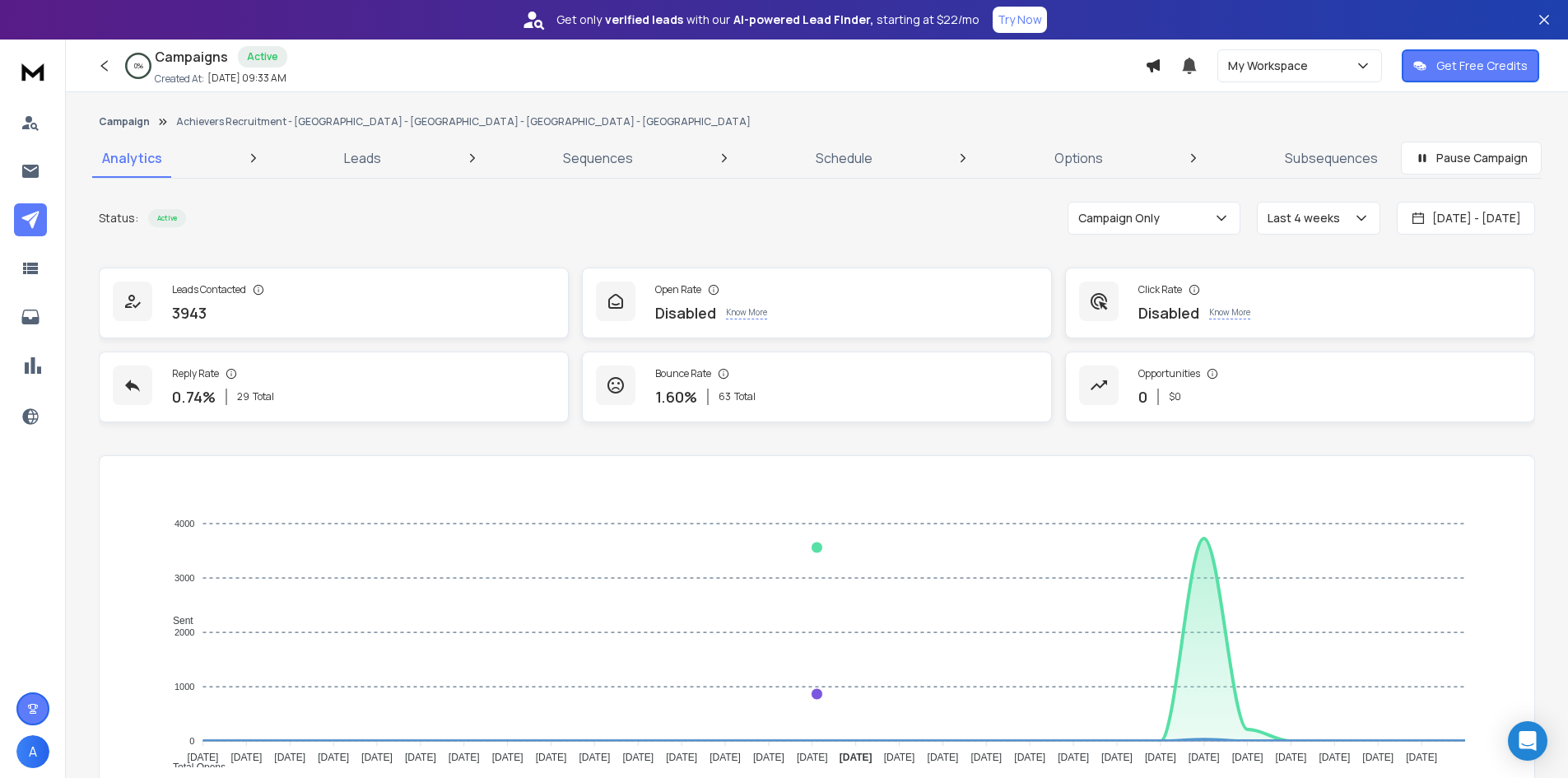
click at [152, 120] on div "Campaign Achievers Recruitment - WA - OR - MN - RI" at bounding box center [816, 122] width 1436 height 14
click at [127, 122] on button "Campaign" at bounding box center [124, 122] width 51 height 14
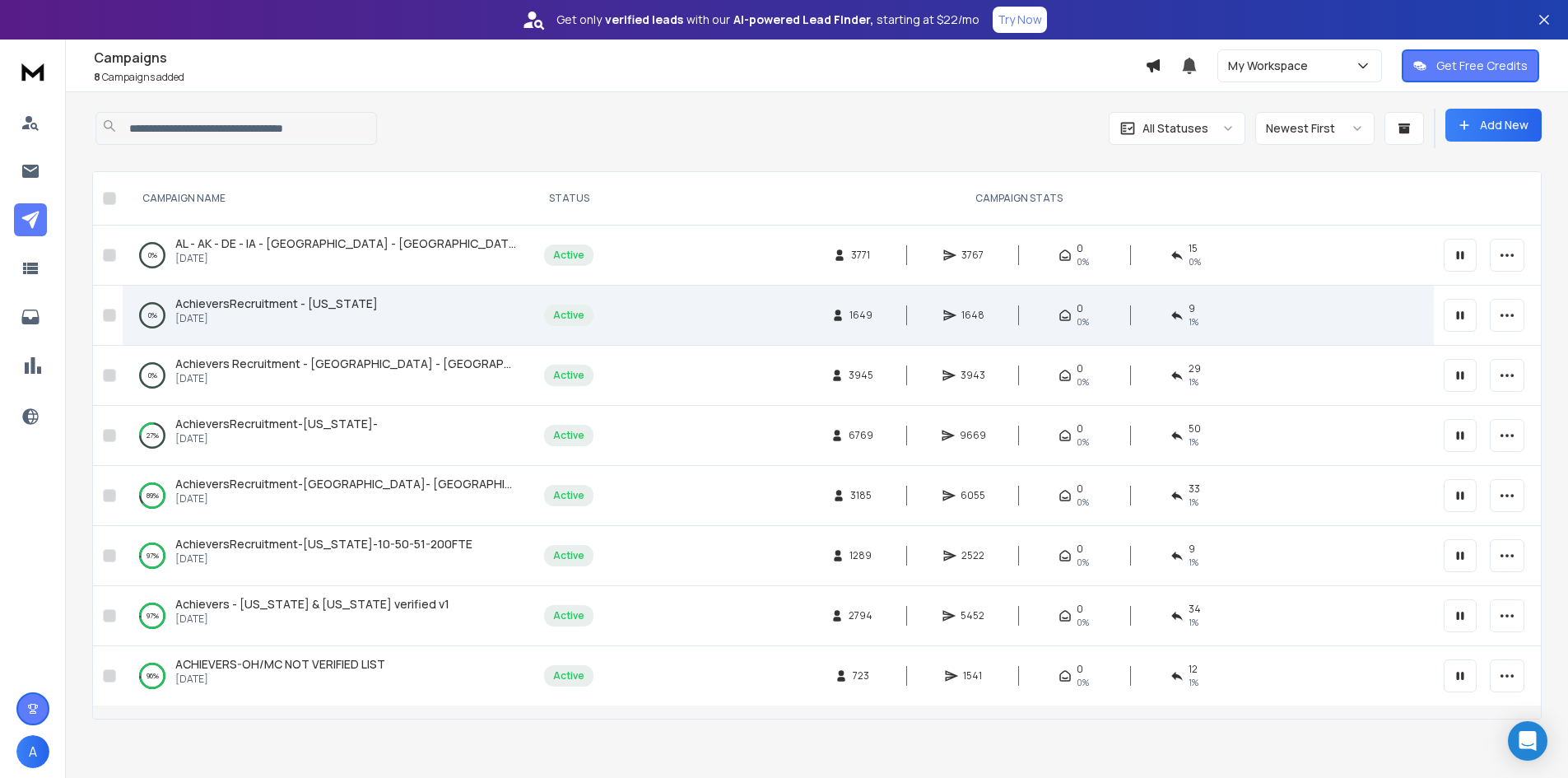
click at [283, 293] on td "0 % AchieversRecruitment - Pennsylvania 5 days ago" at bounding box center [329, 315] width 412 height 60
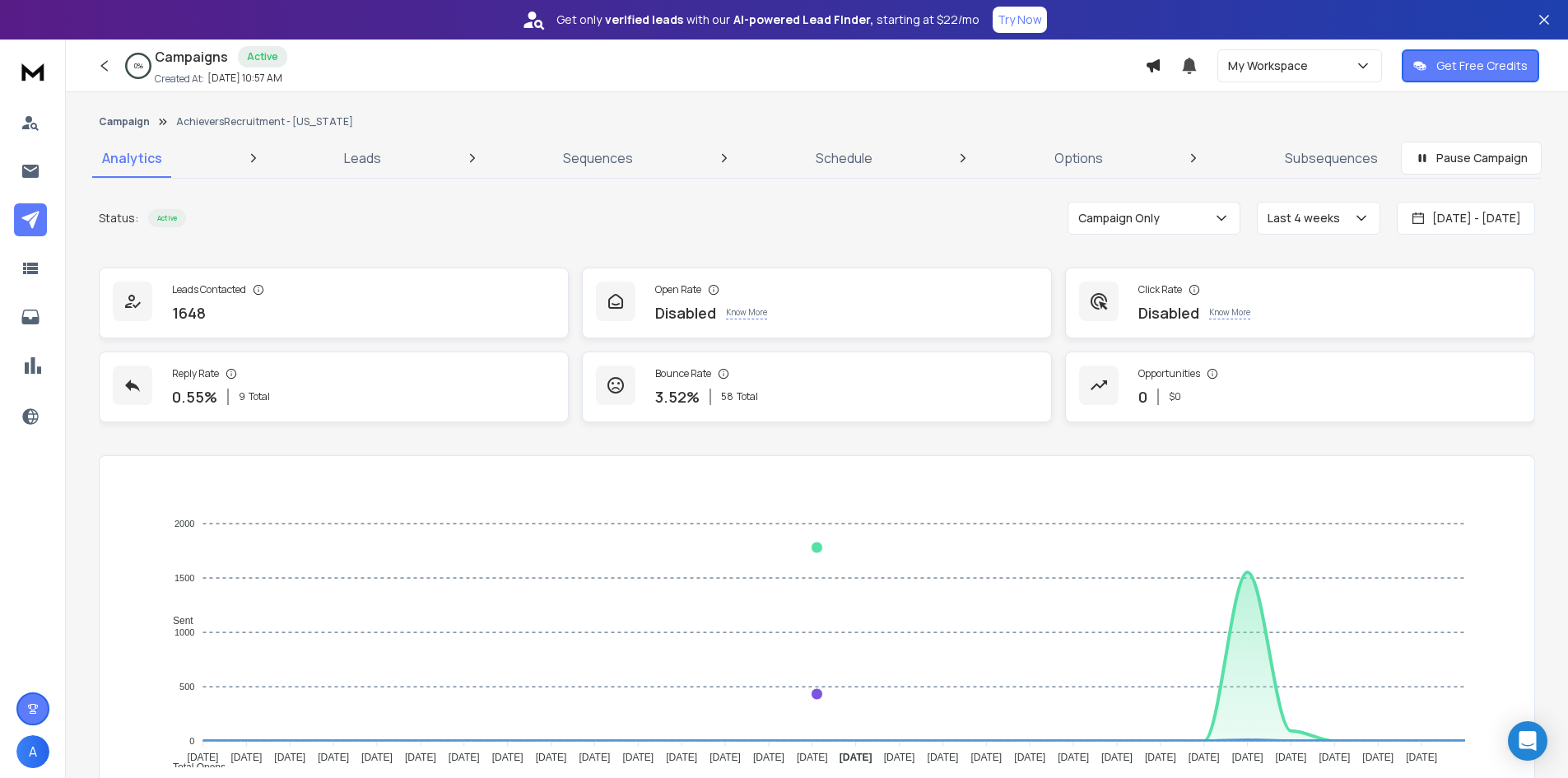
click at [151, 114] on div "Campaign AchieversRecruitment - Pennsylvania" at bounding box center [817, 121] width 1450 height 26
click at [135, 134] on div "Campaign AchieversRecruitment - Pennsylvania" at bounding box center [817, 121] width 1450 height 26
click at [143, 124] on button "Campaign" at bounding box center [124, 122] width 51 height 14
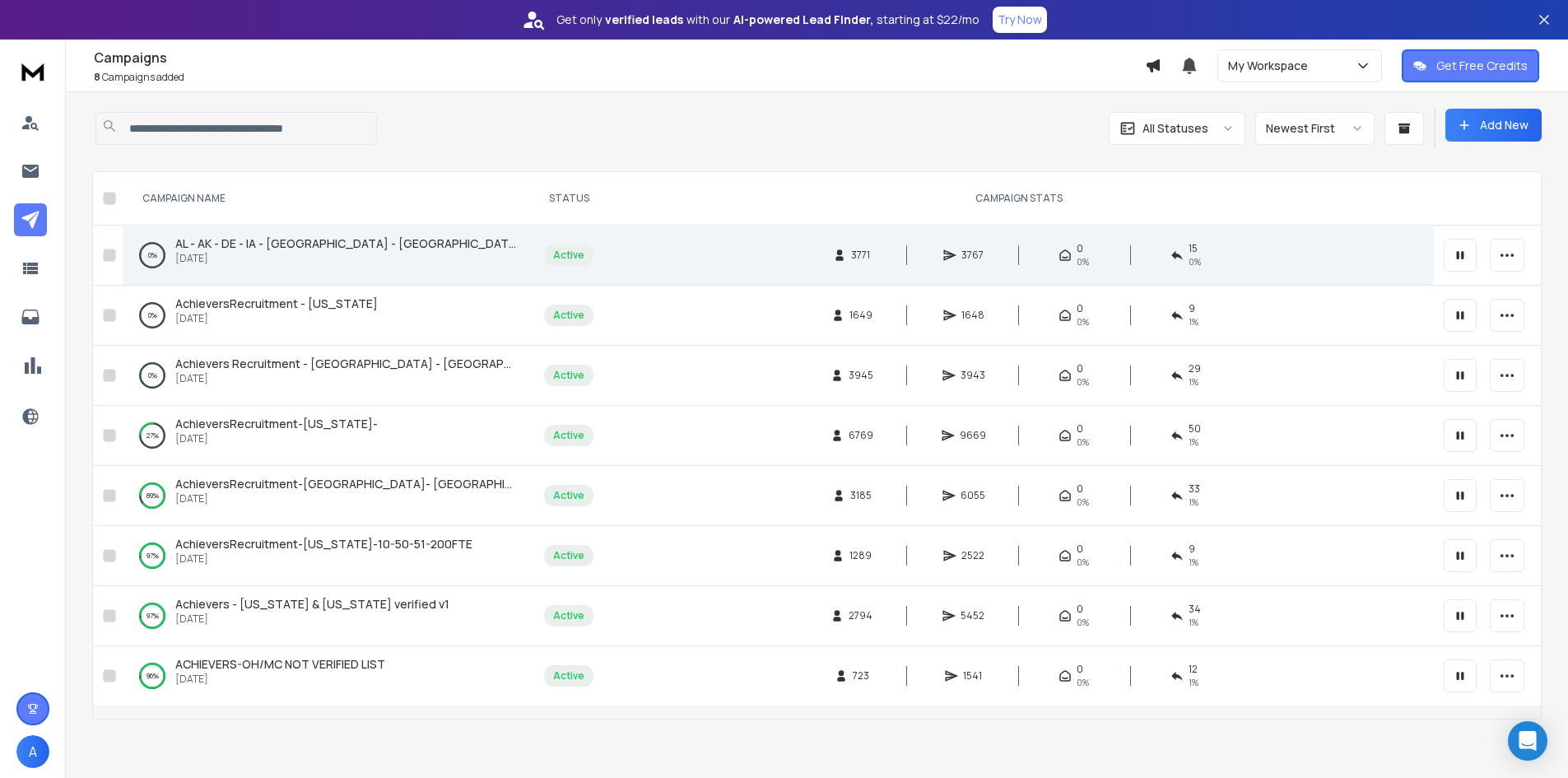
click at [354, 236] on span "AL - AK - DE - IA - [GEOGRAPHIC_DATA] - [GEOGRAPHIC_DATA] - ME- [GEOGRAPHIC_DAT…" at bounding box center [560, 243] width 769 height 15
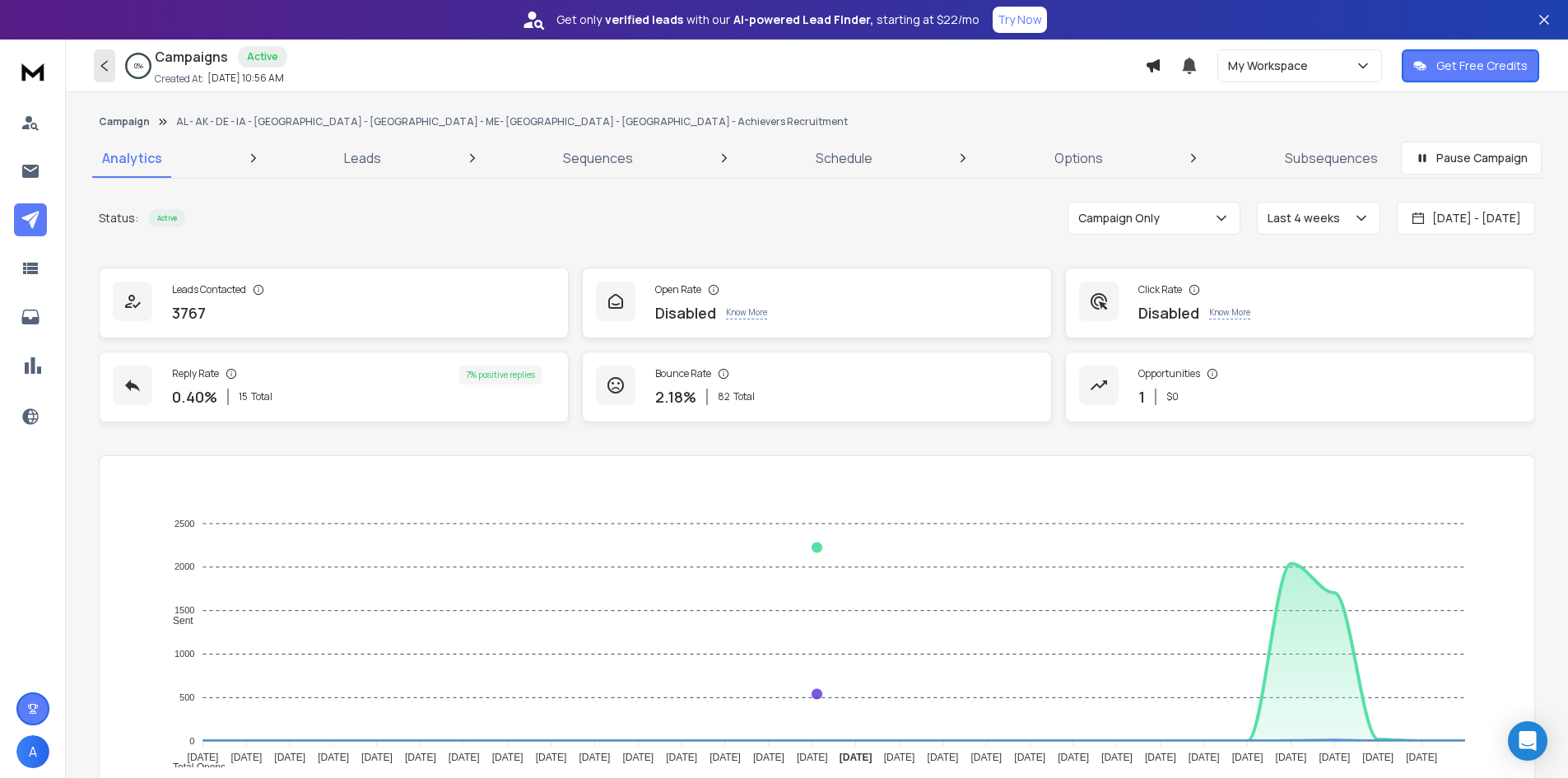
click at [108, 51] on button at bounding box center [105, 66] width 22 height 32
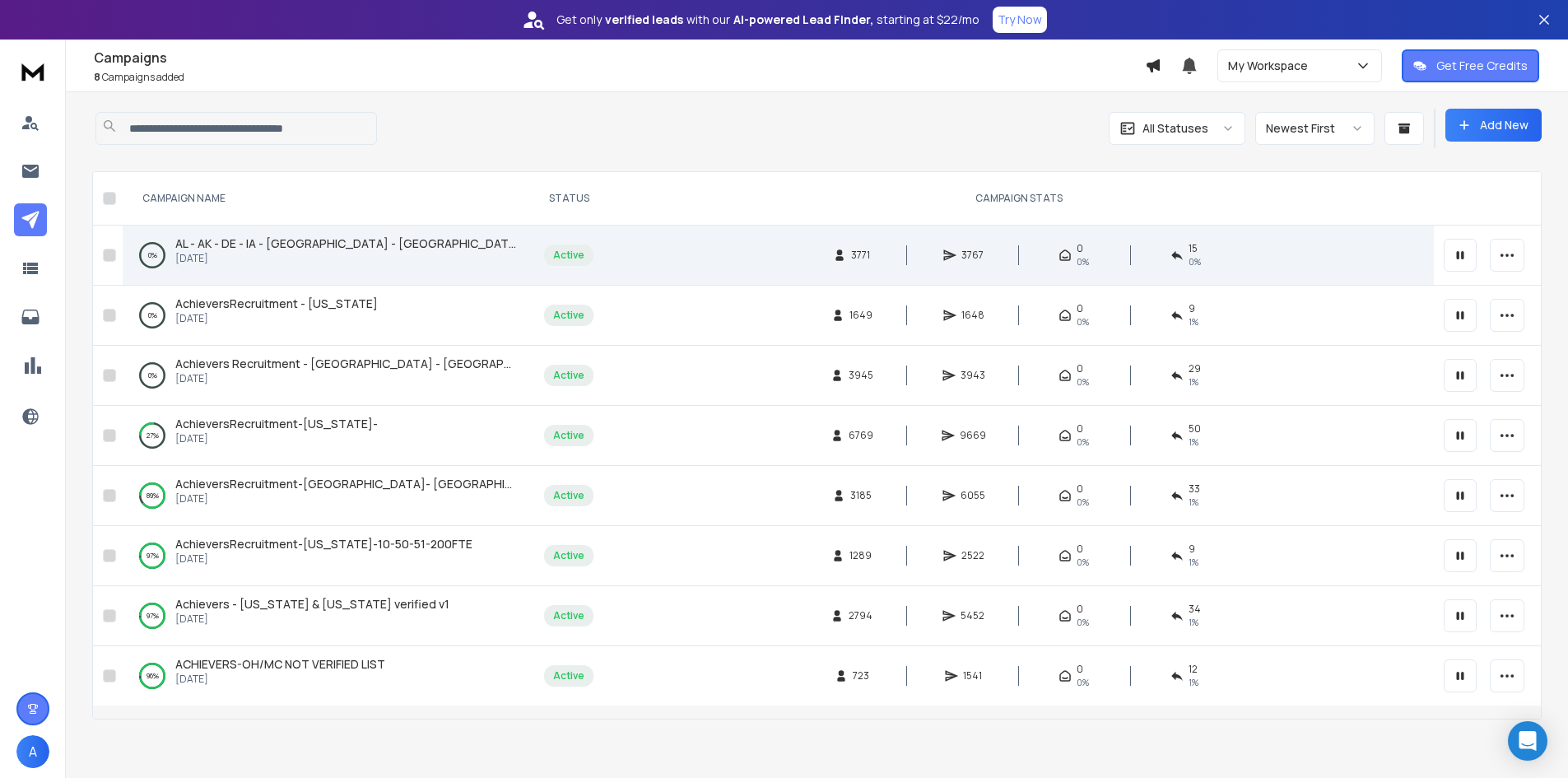
click at [277, 243] on span "AL - AK - DE - IA - [GEOGRAPHIC_DATA] - [GEOGRAPHIC_DATA] - ME- [GEOGRAPHIC_DAT…" at bounding box center [560, 243] width 769 height 15
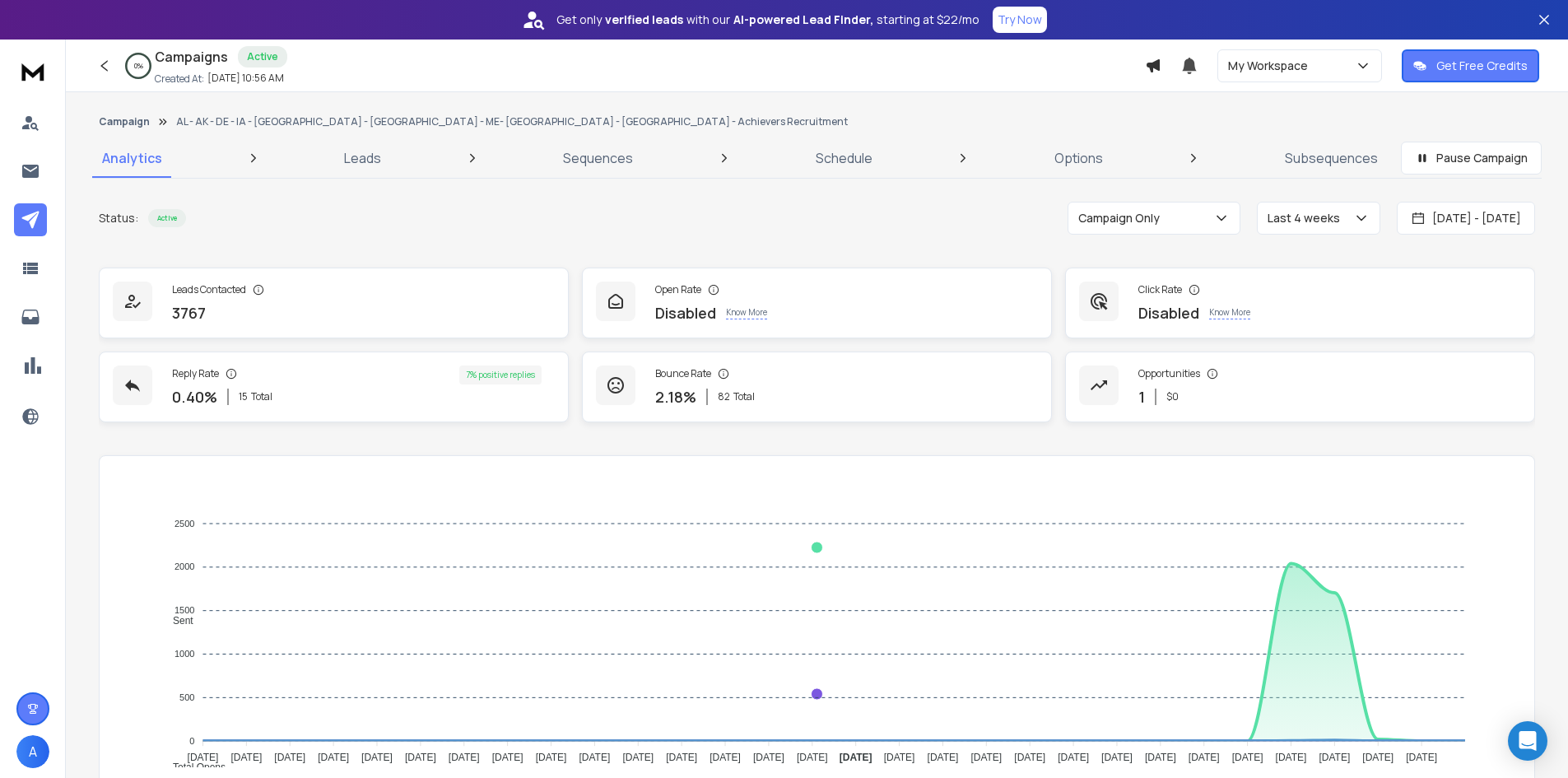
click at [153, 162] on p "Analytics" at bounding box center [132, 158] width 60 height 20
click at [135, 125] on button "Campaign" at bounding box center [124, 122] width 51 height 14
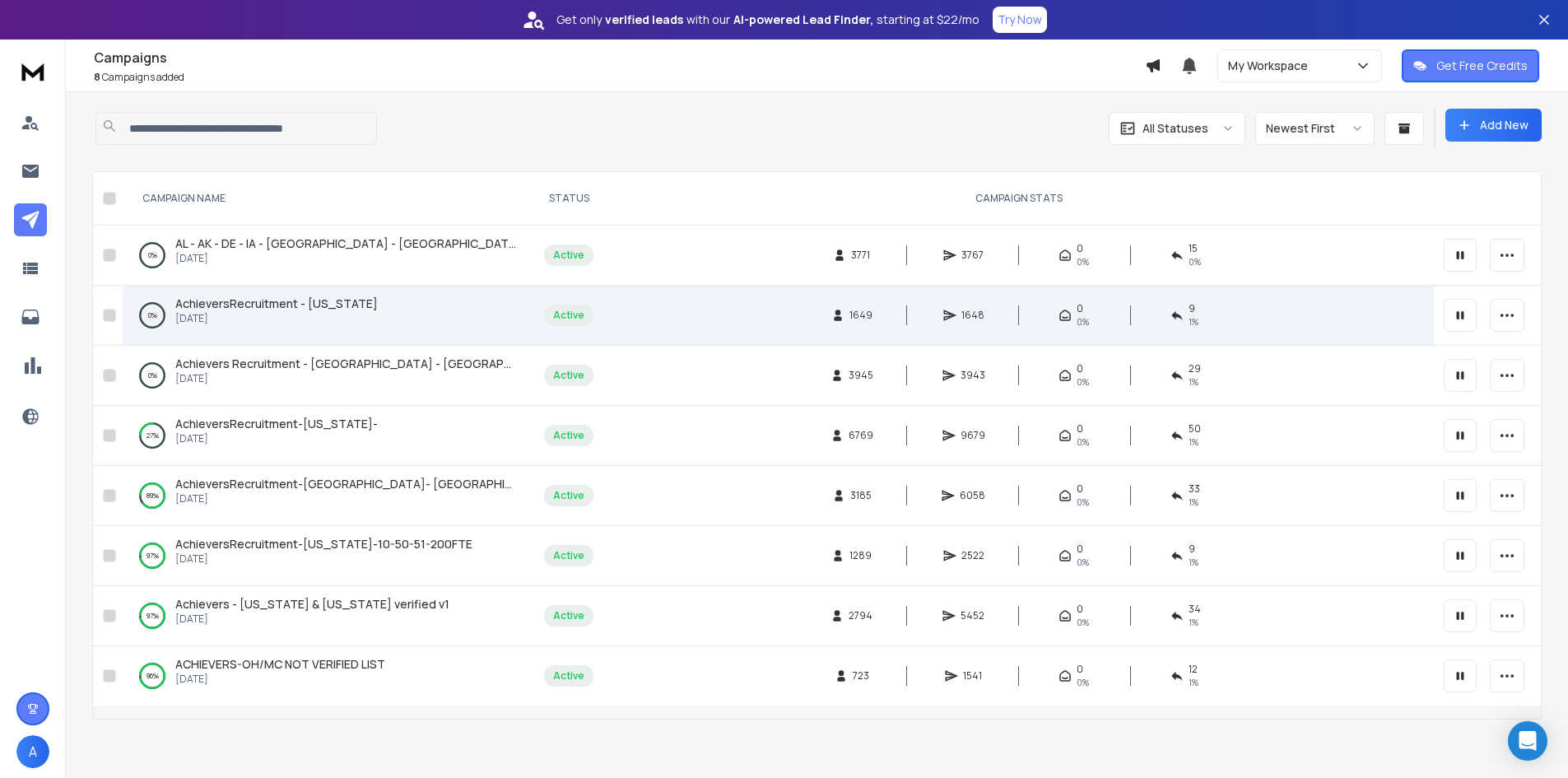
click at [335, 311] on link "AchieversRecruitment - [US_STATE]" at bounding box center [276, 303] width 202 height 16
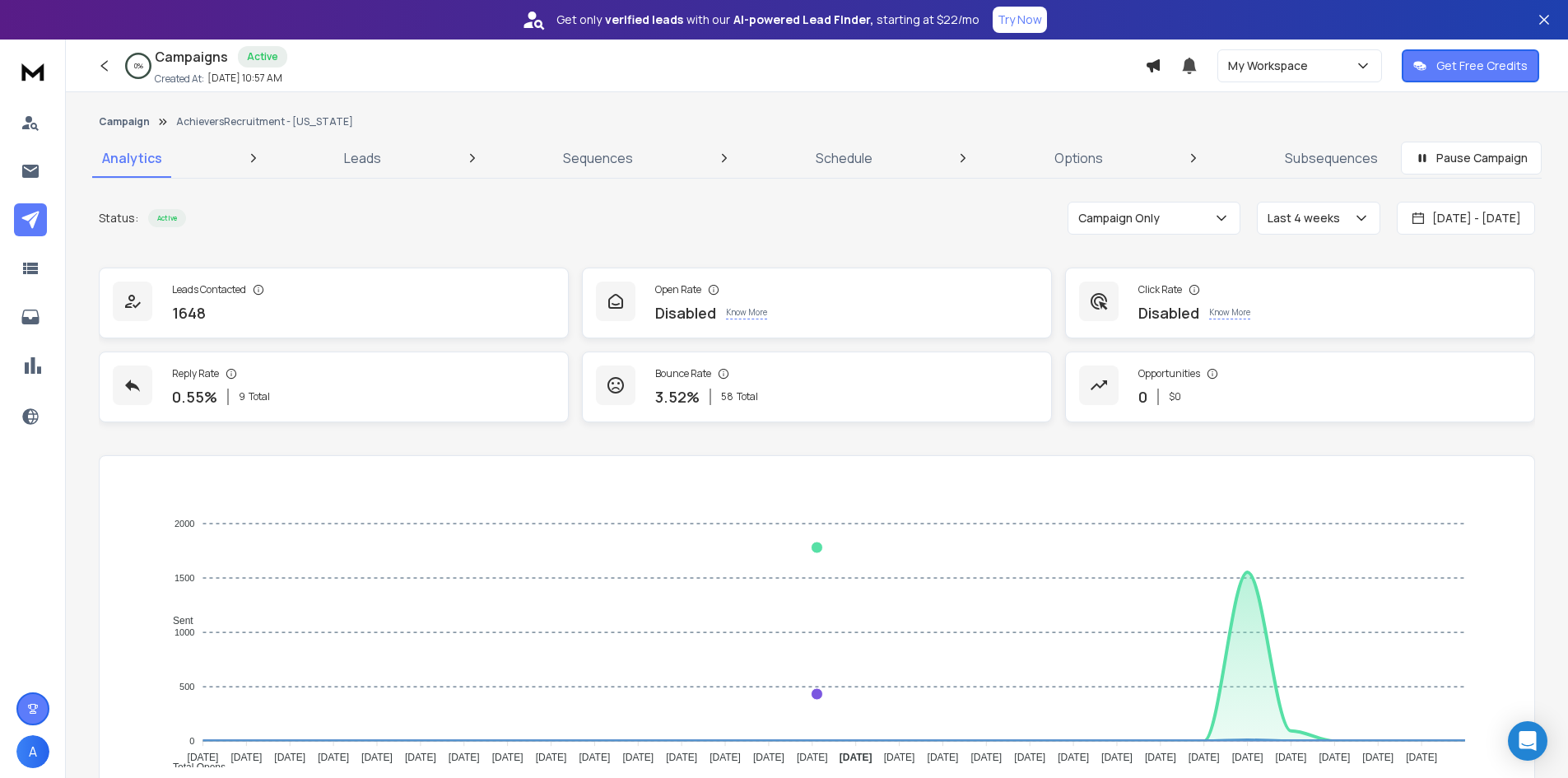
click at [747, 398] on span "Total" at bounding box center [747, 396] width 22 height 14
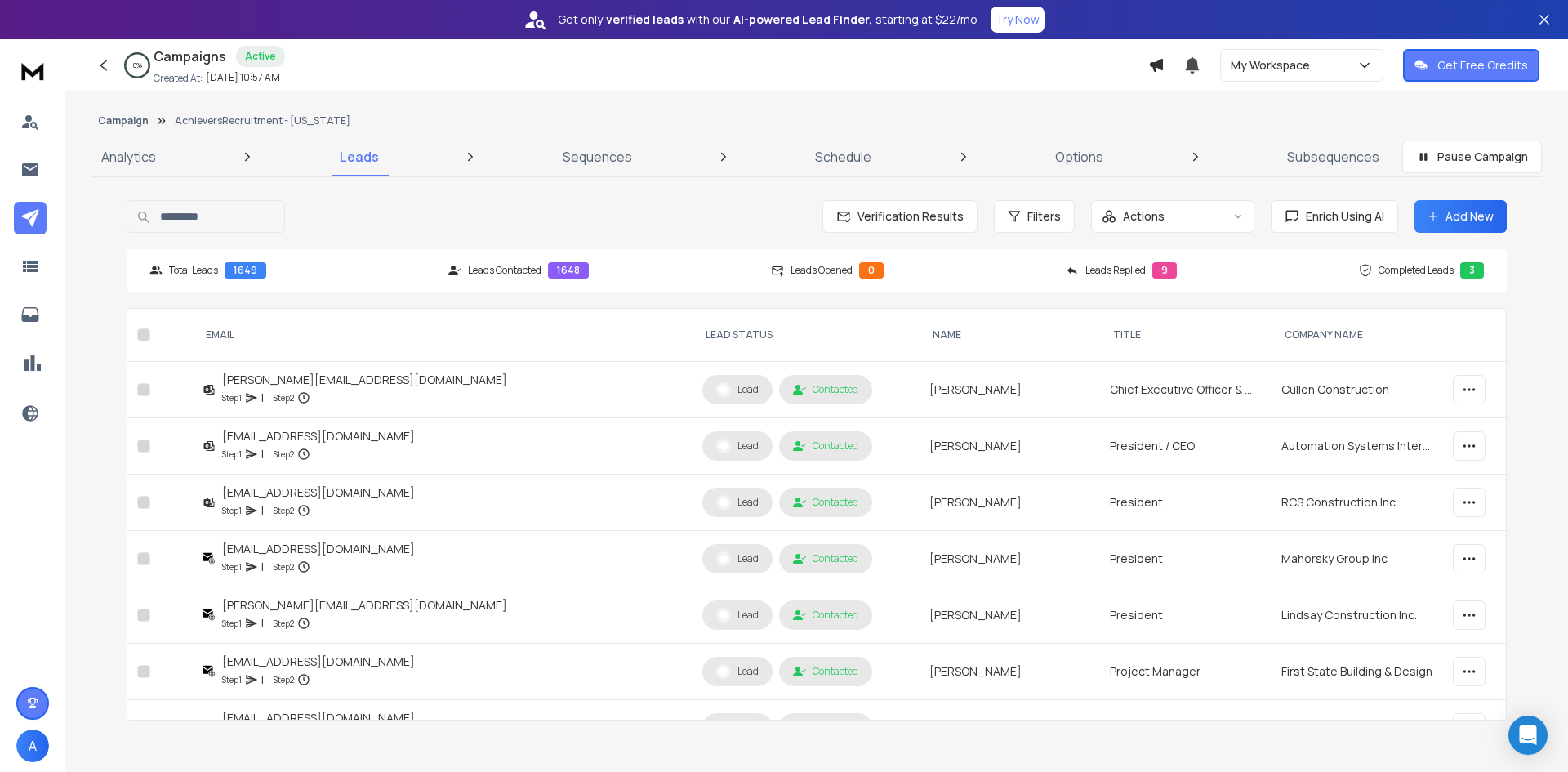
click at [1467, 266] on div "3" at bounding box center [1471, 270] width 23 height 16
click at [129, 165] on p "Analytics" at bounding box center [128, 157] width 55 height 20
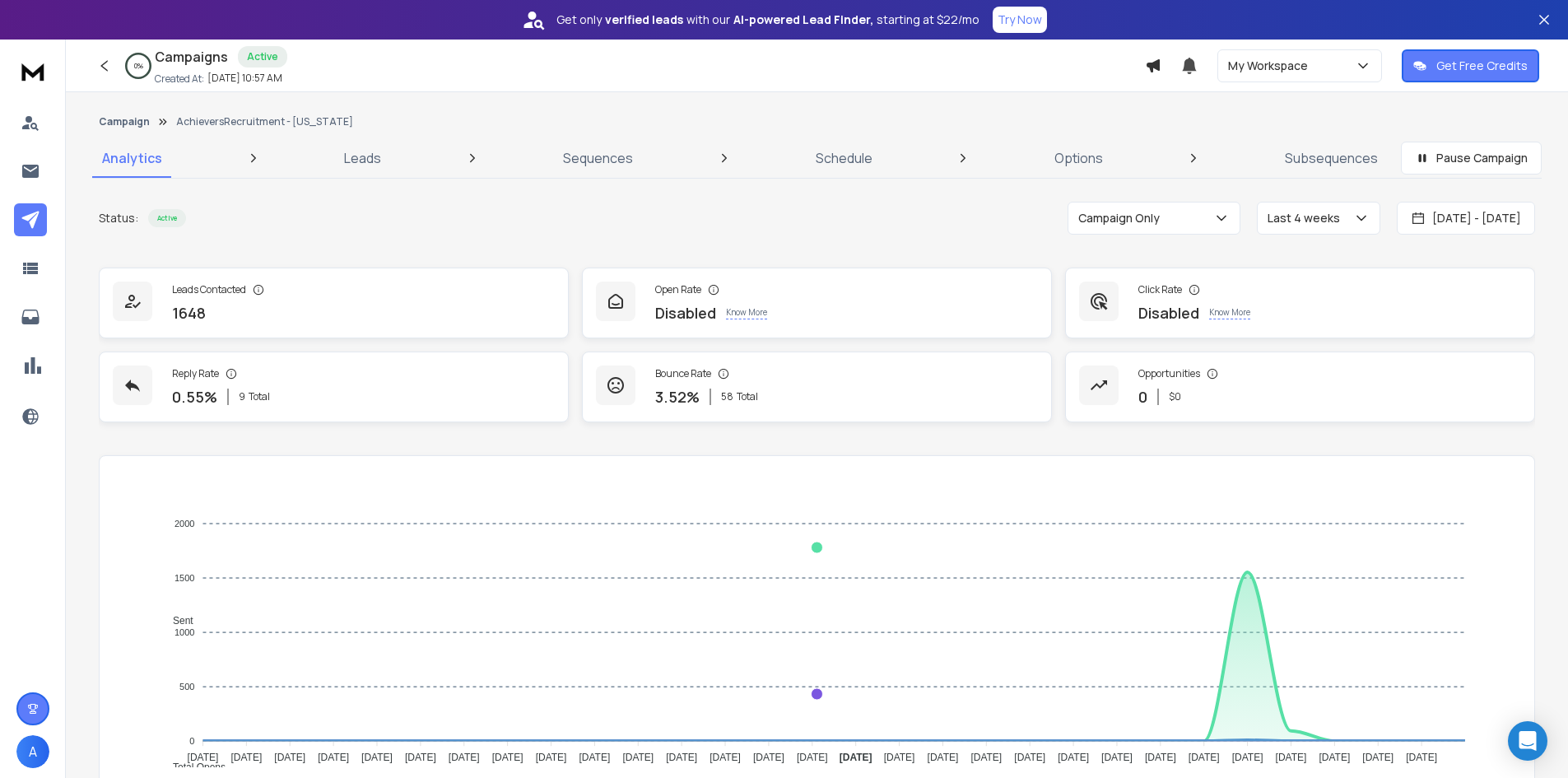
click at [125, 121] on button "Campaign" at bounding box center [124, 122] width 51 height 14
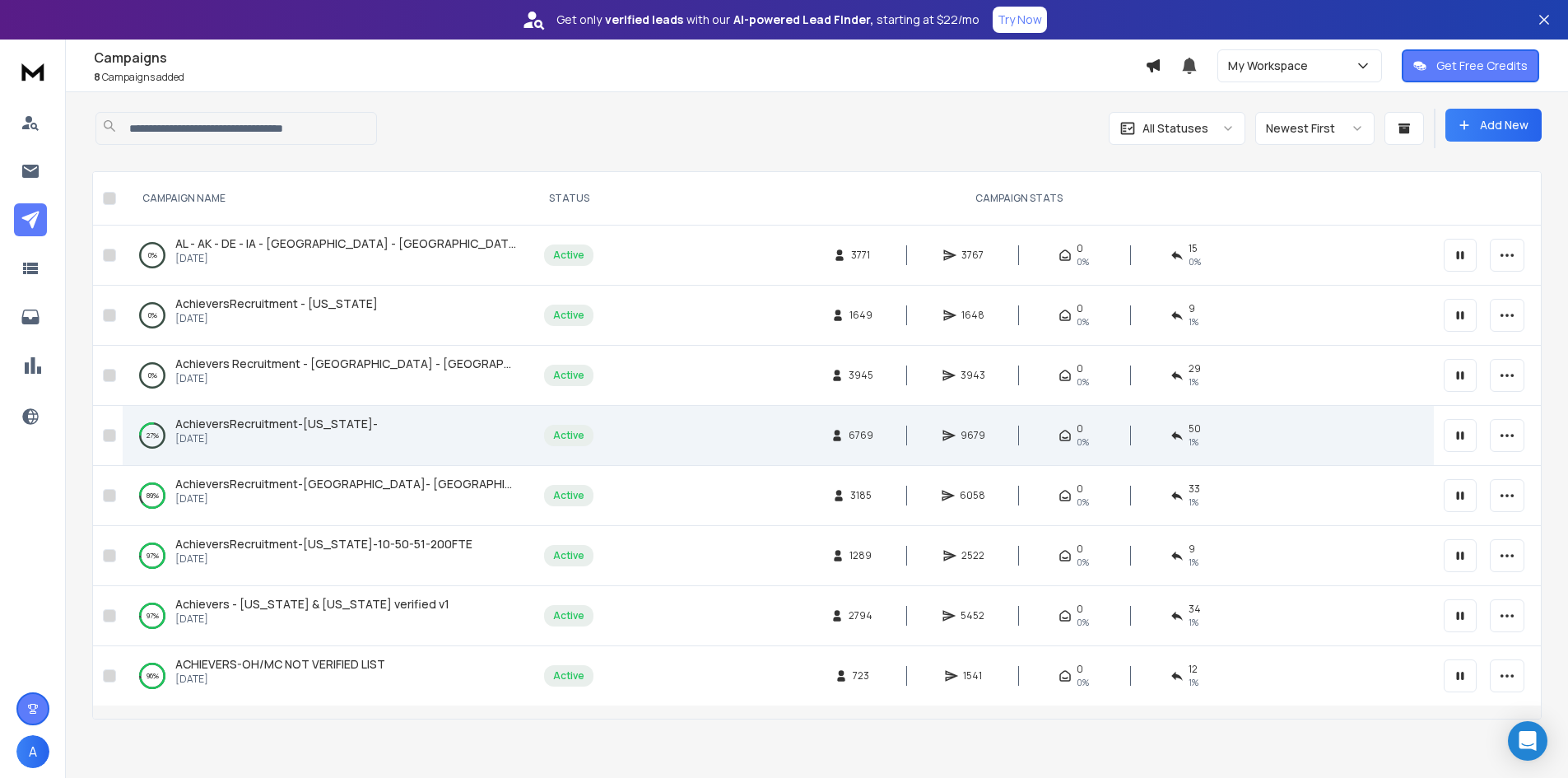
click at [277, 425] on span "AchieversRecruitment-[US_STATE]-" at bounding box center [276, 422] width 202 height 15
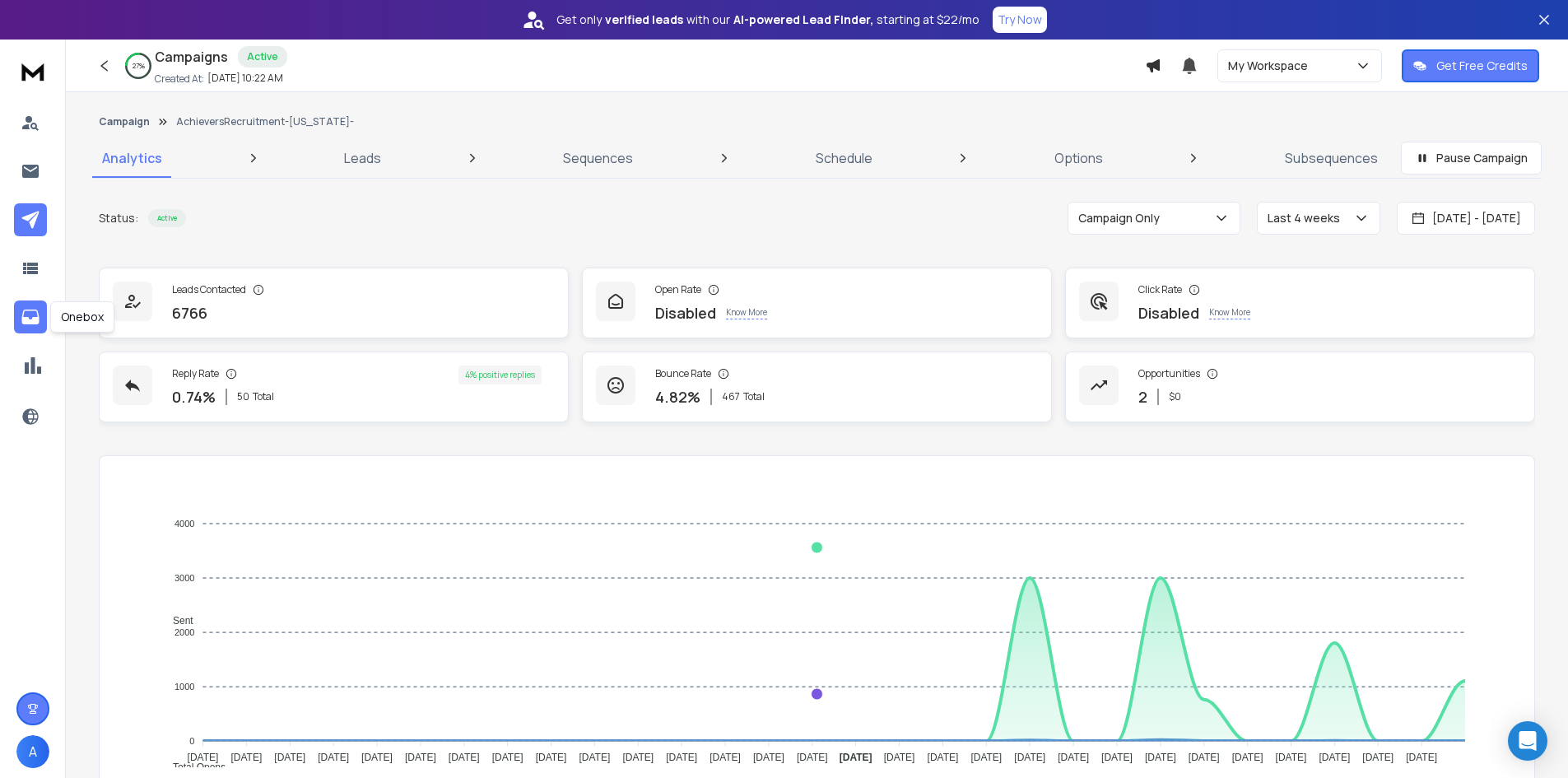
click at [47, 303] on div at bounding box center [32, 320] width 38 height 39
click at [46, 314] on link at bounding box center [30, 317] width 32 height 32
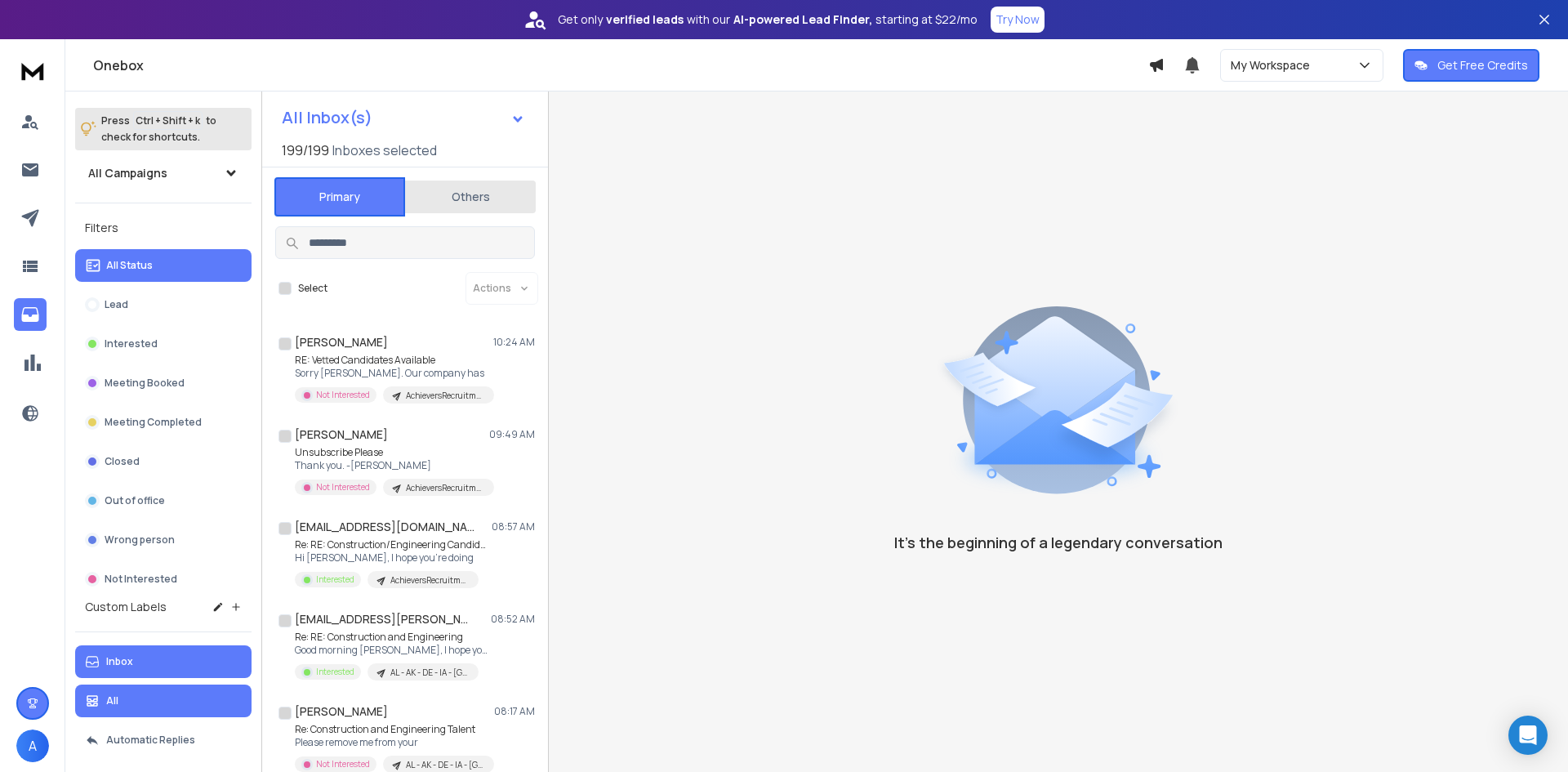
click at [116, 706] on p "All" at bounding box center [113, 700] width 13 height 13
click at [39, 220] on icon at bounding box center [30, 218] width 20 height 20
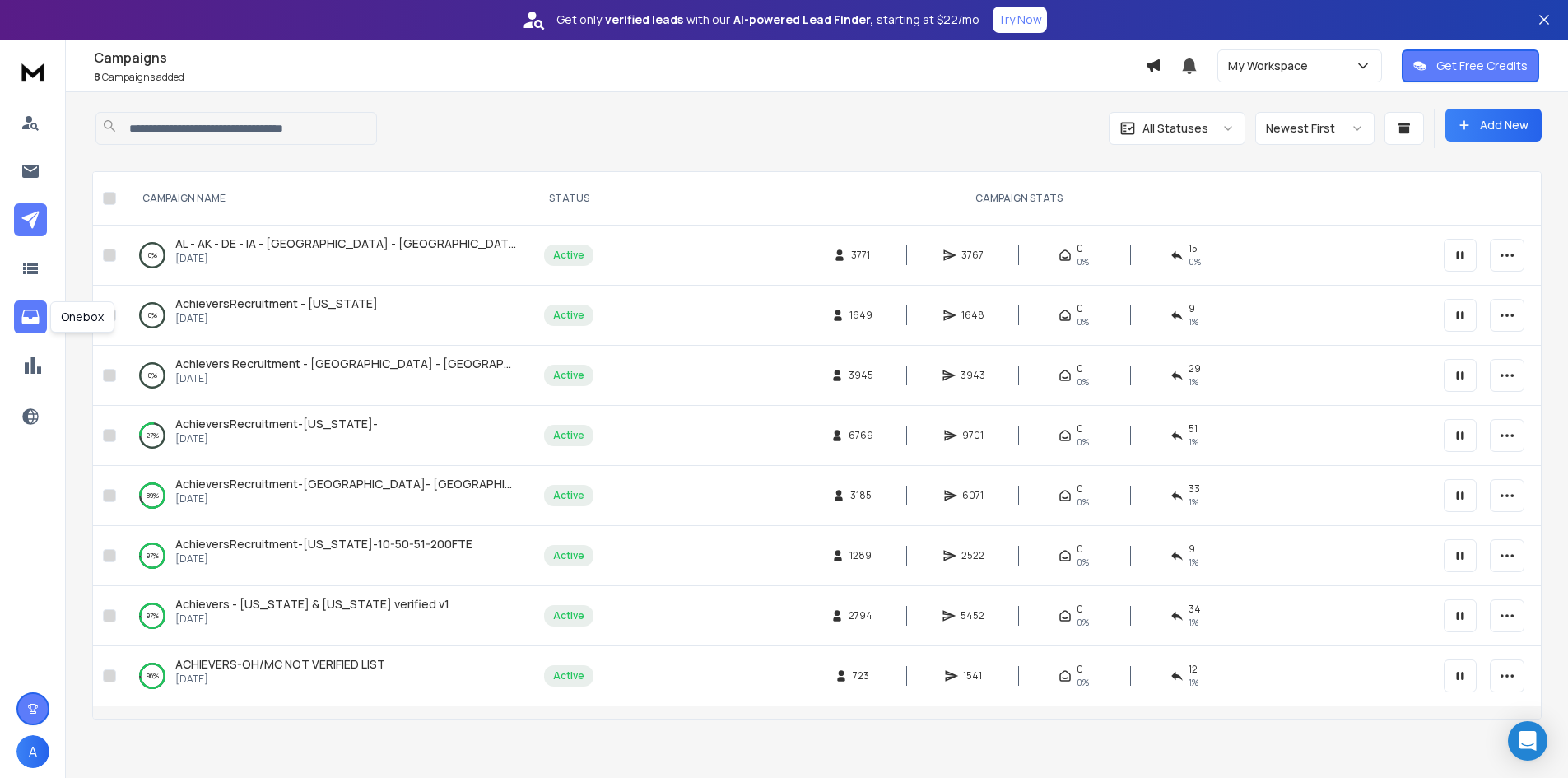
click at [32, 320] on icon at bounding box center [31, 317] width 20 height 20
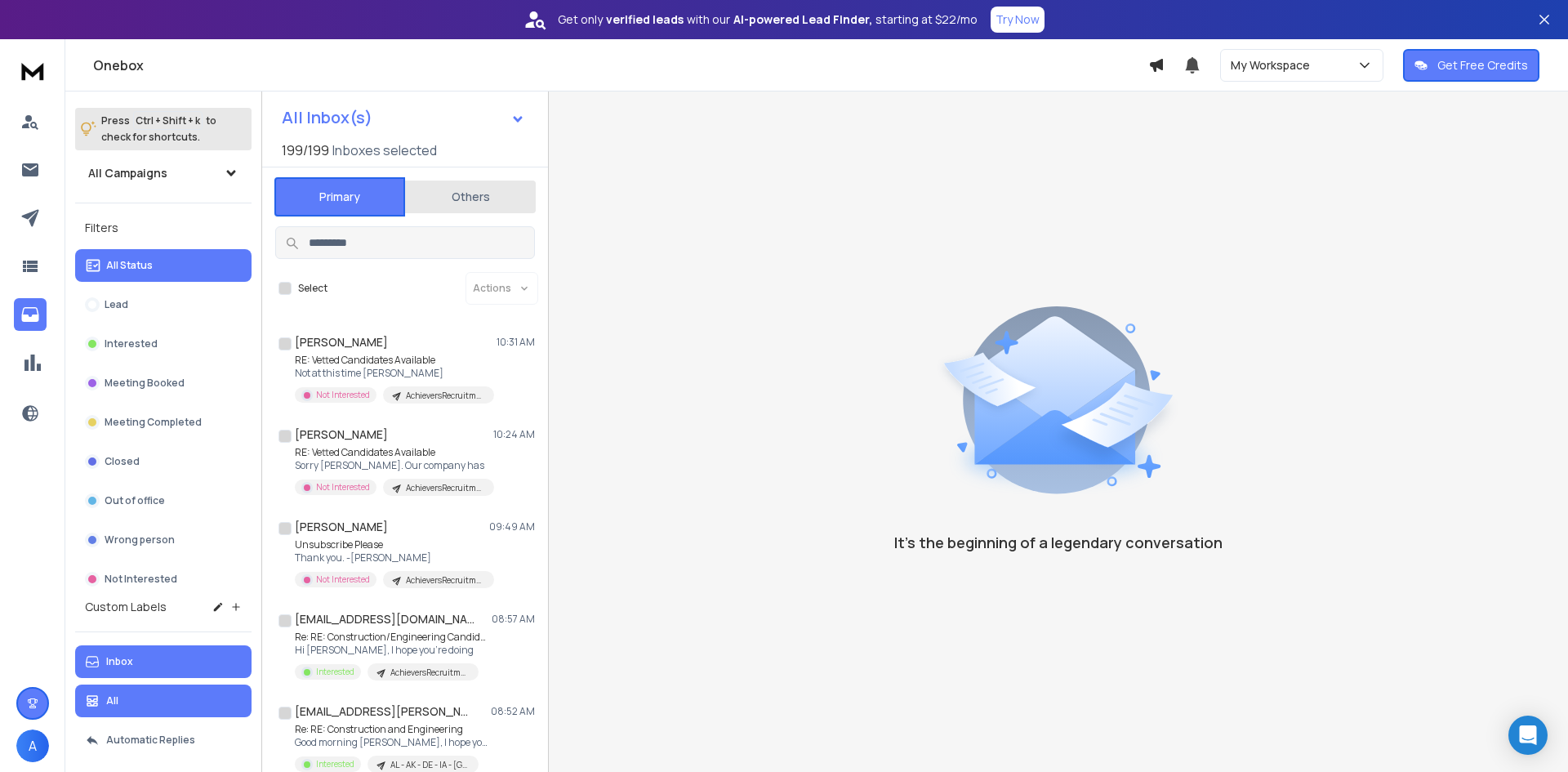
click at [142, 696] on button "All" at bounding box center [163, 700] width 176 height 32
click at [20, 208] on link at bounding box center [30, 218] width 32 height 32
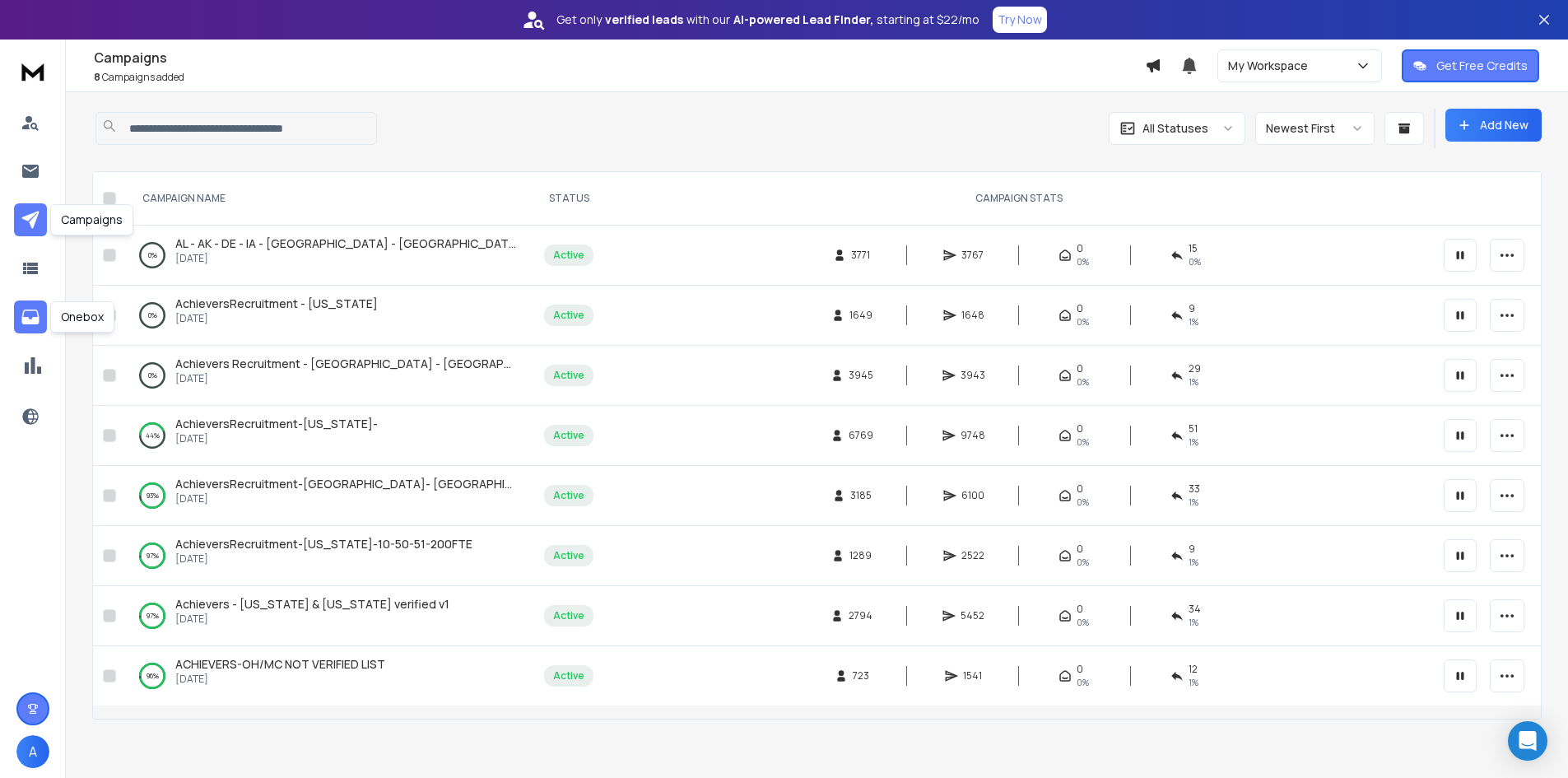
click at [40, 325] on icon at bounding box center [31, 317] width 20 height 20
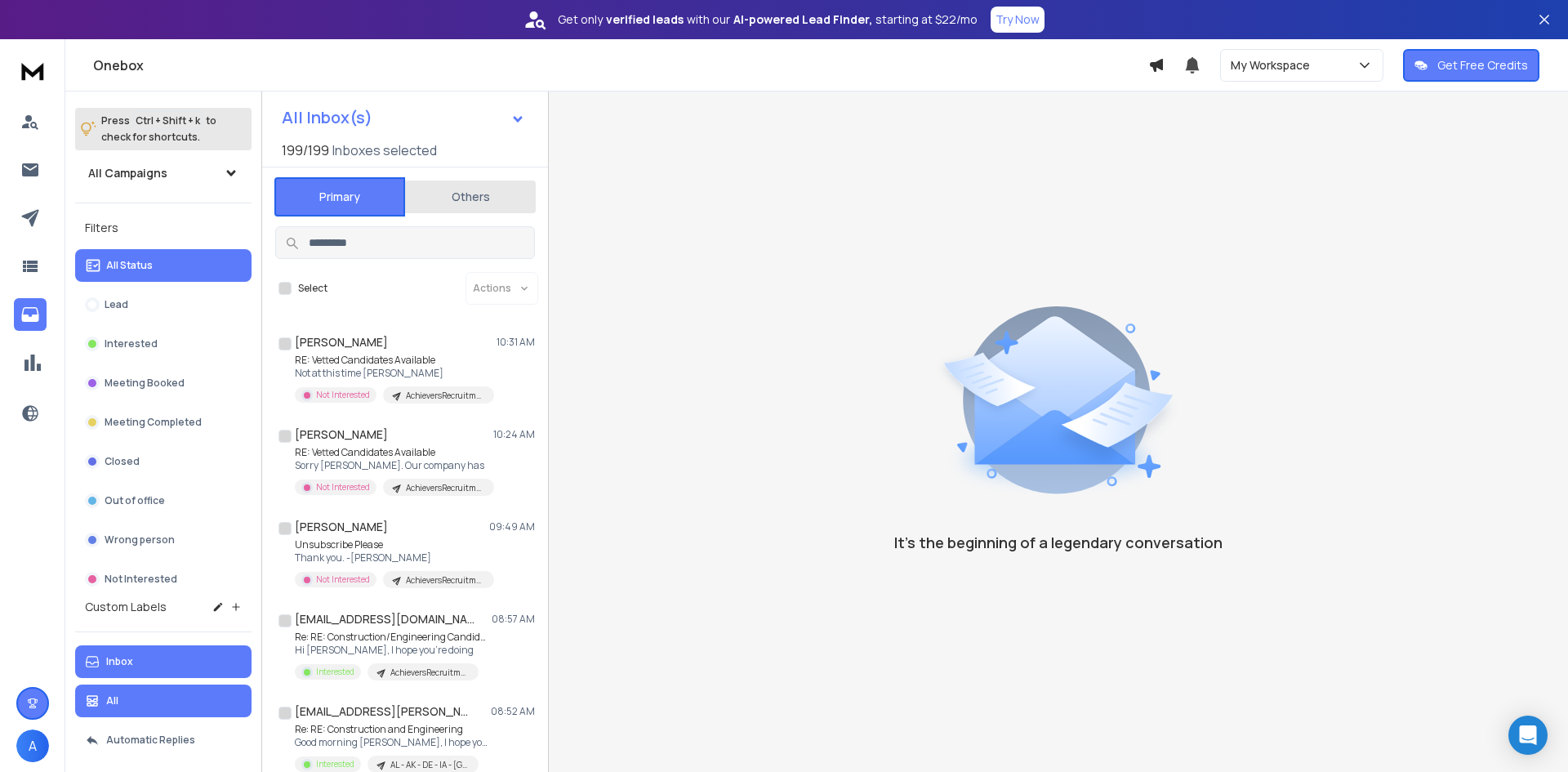
click at [158, 700] on button "All" at bounding box center [163, 700] width 176 height 32
click at [4, 268] on div "A" at bounding box center [32, 408] width 65 height 739
click at [19, 179] on link at bounding box center [30, 169] width 32 height 32
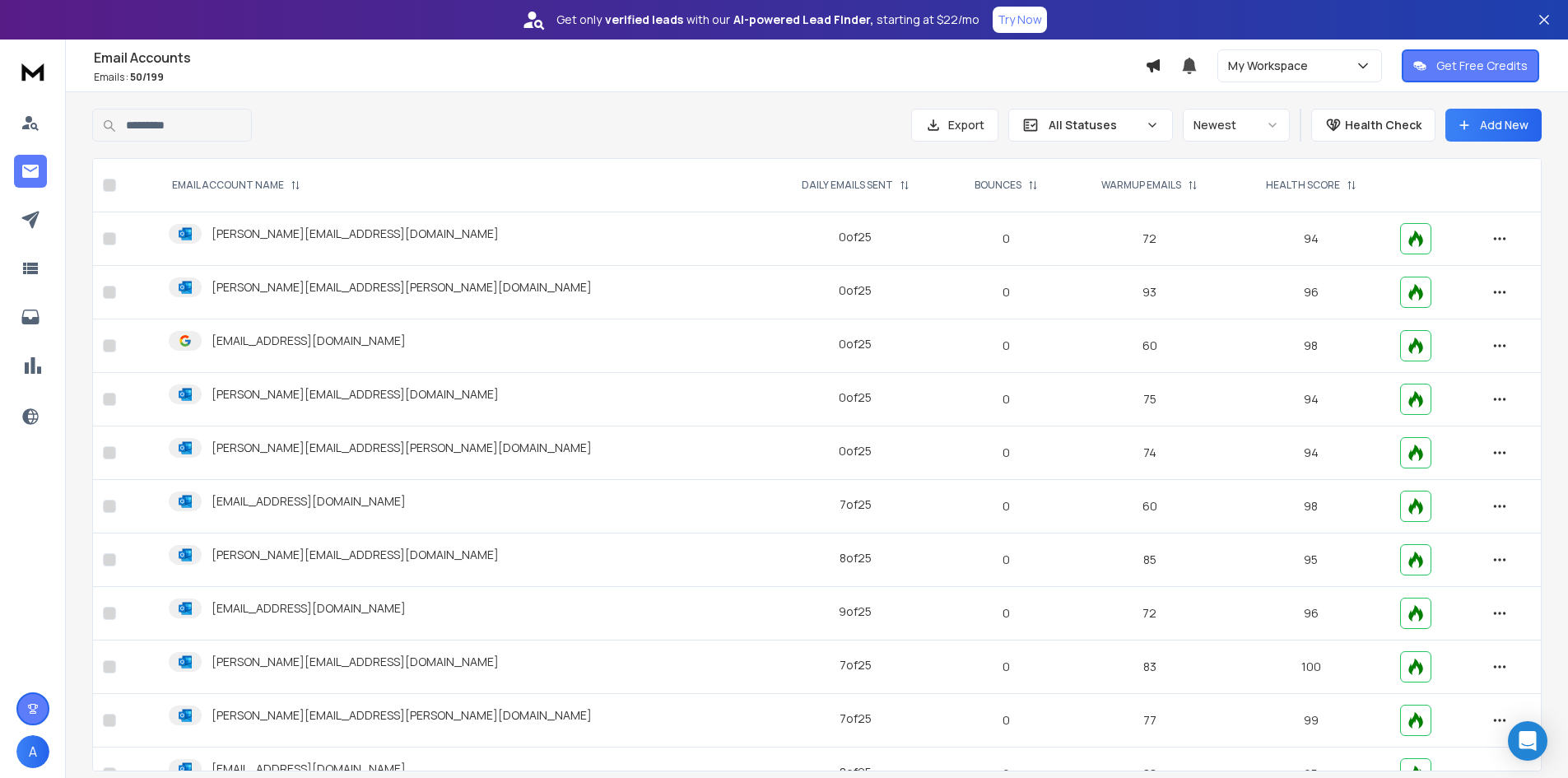
click at [47, 226] on div at bounding box center [32, 222] width 38 height 39
click at [37, 226] on icon at bounding box center [31, 219] width 20 height 20
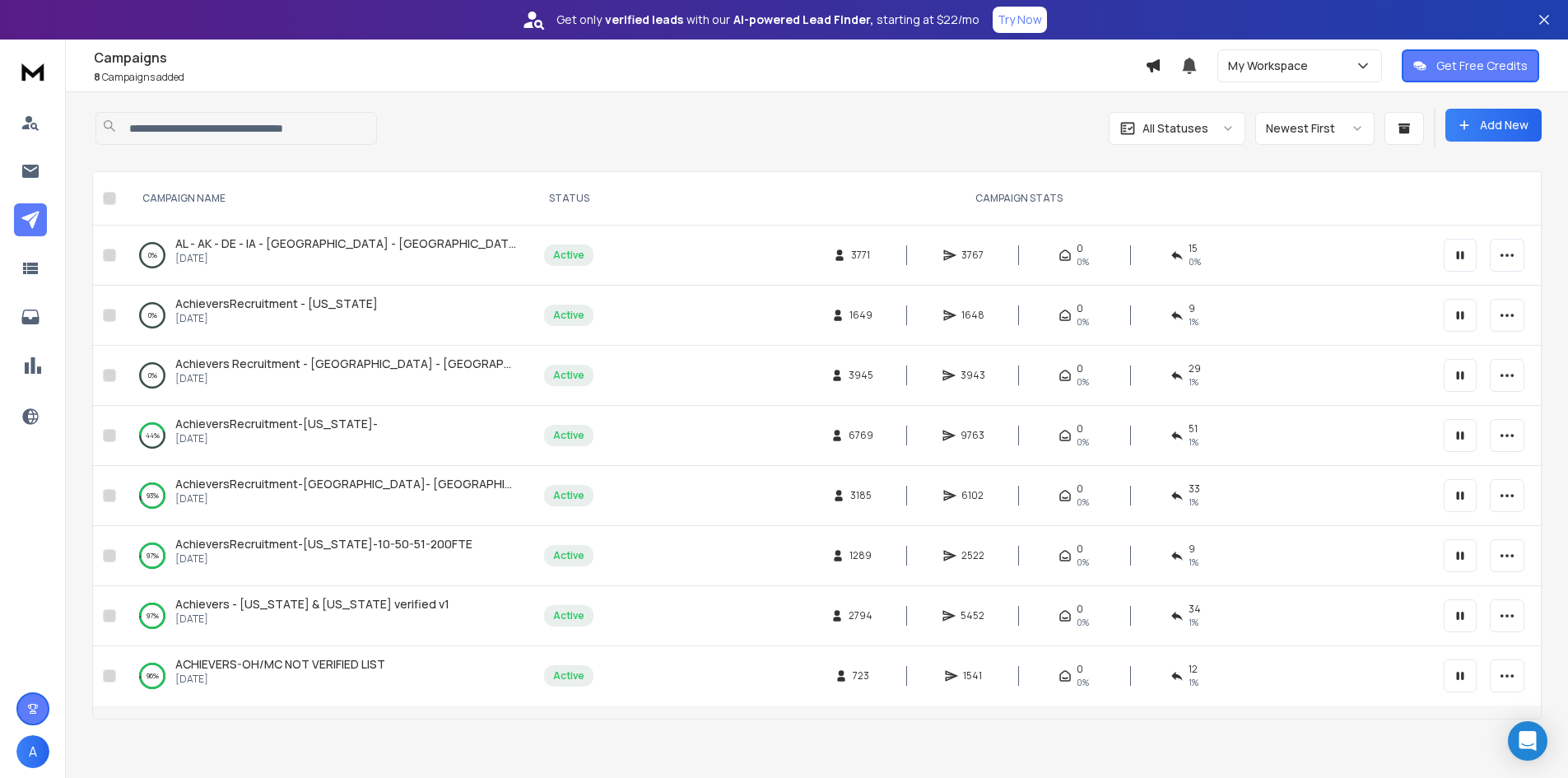
click at [1504, 125] on button "Add New" at bounding box center [1493, 125] width 97 height 32
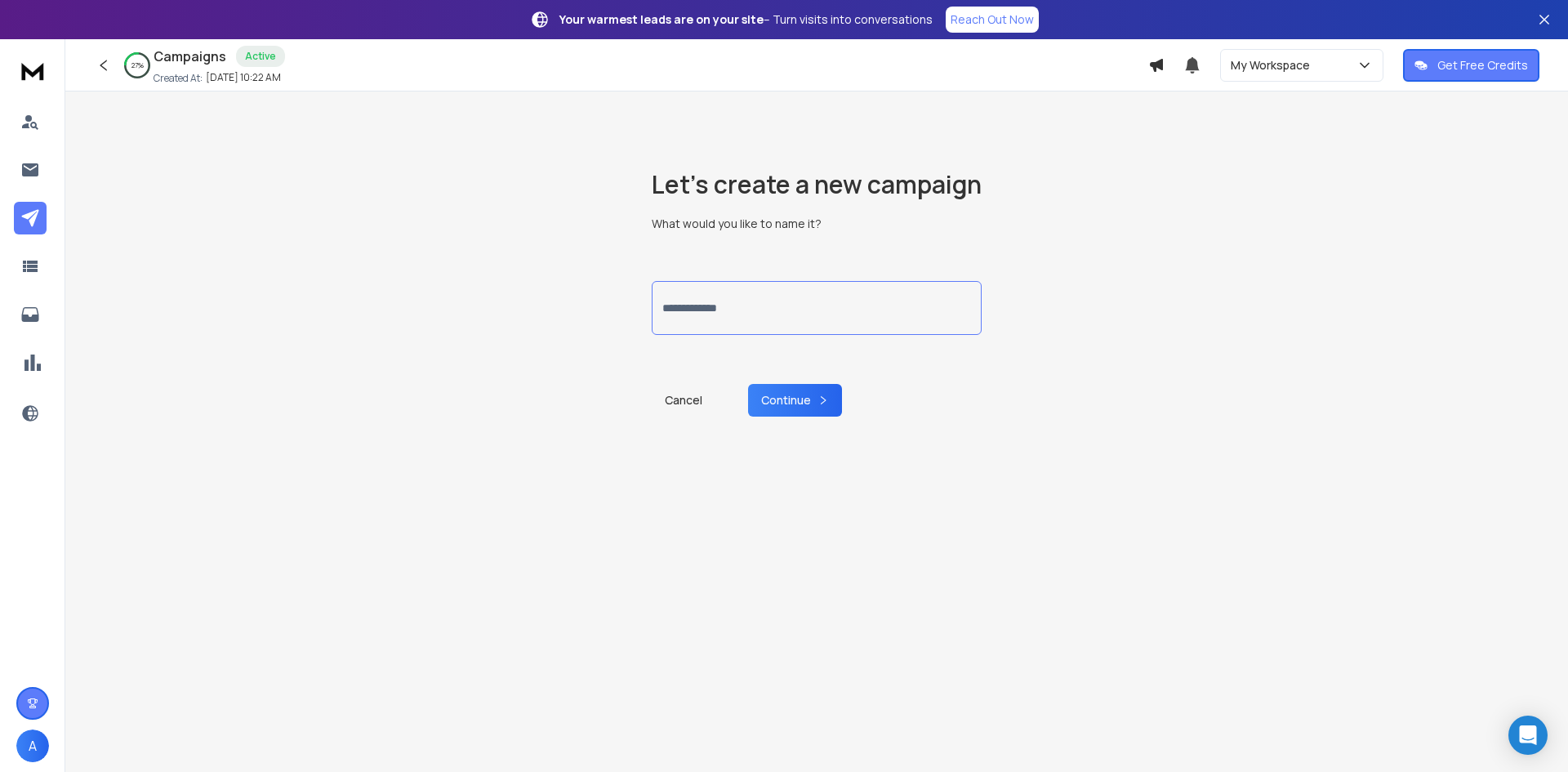
click at [732, 321] on input at bounding box center [817, 308] width 330 height 54
type input "*"
type input "**********"
click at [748, 384] on button "Continue" at bounding box center [794, 400] width 94 height 32
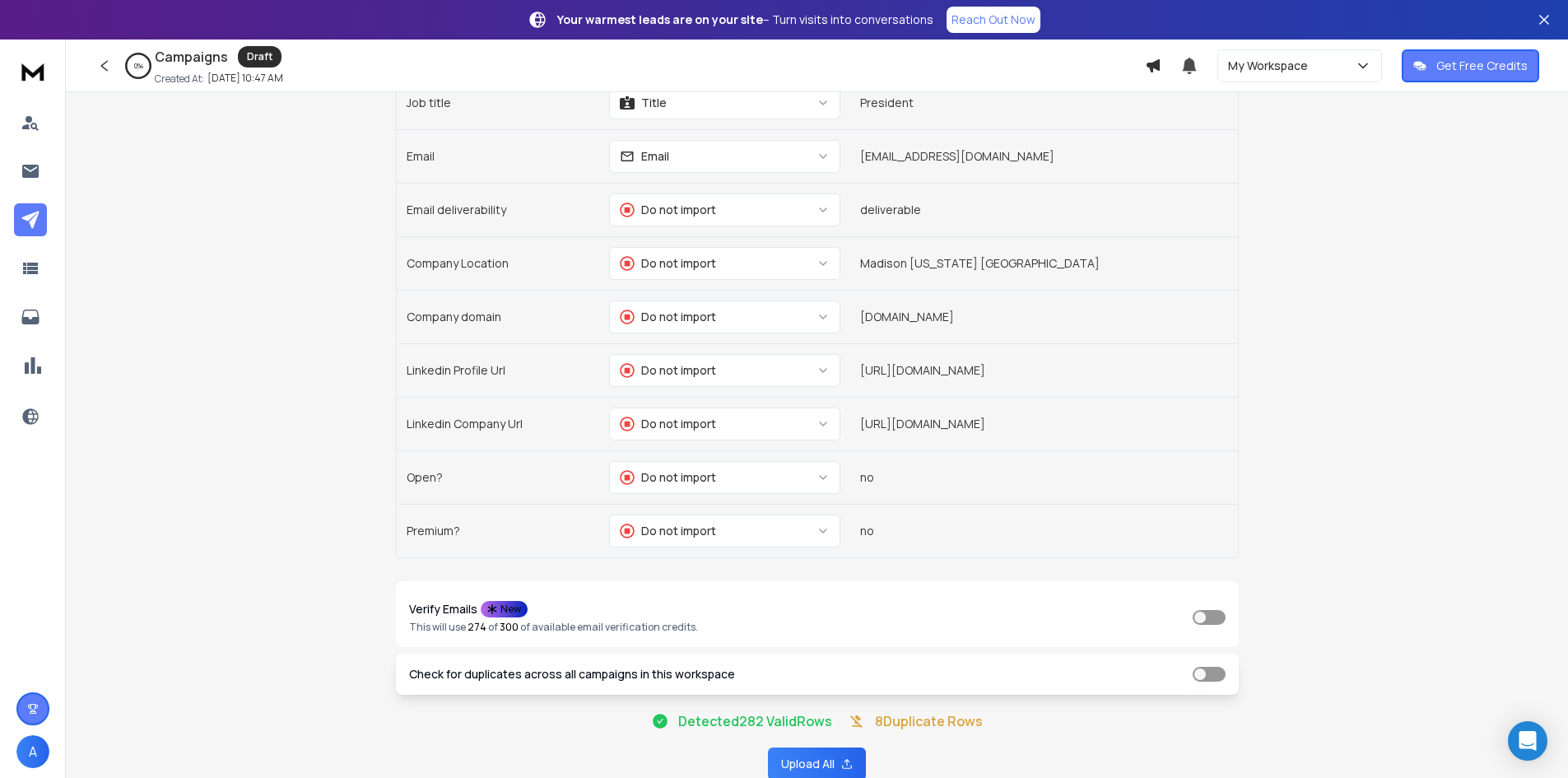
scroll to position [506, 0]
click at [1214, 664] on button "Check for duplicates across all campaigns in this workspace" at bounding box center [1209, 671] width 32 height 14
click at [853, 745] on button "Upload All" at bounding box center [817, 761] width 97 height 32
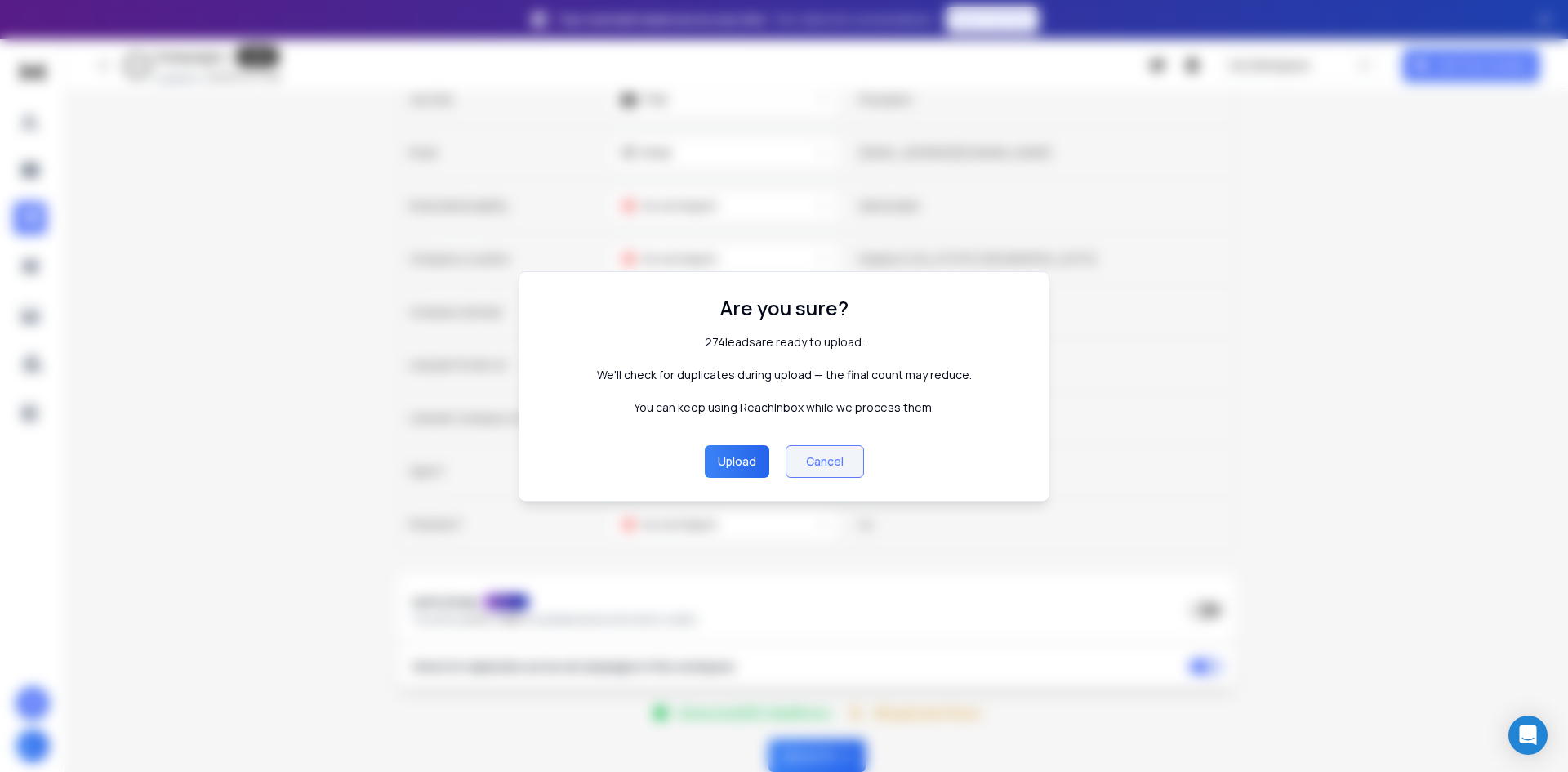
click at [735, 458] on button "Upload" at bounding box center [737, 461] width 64 height 32
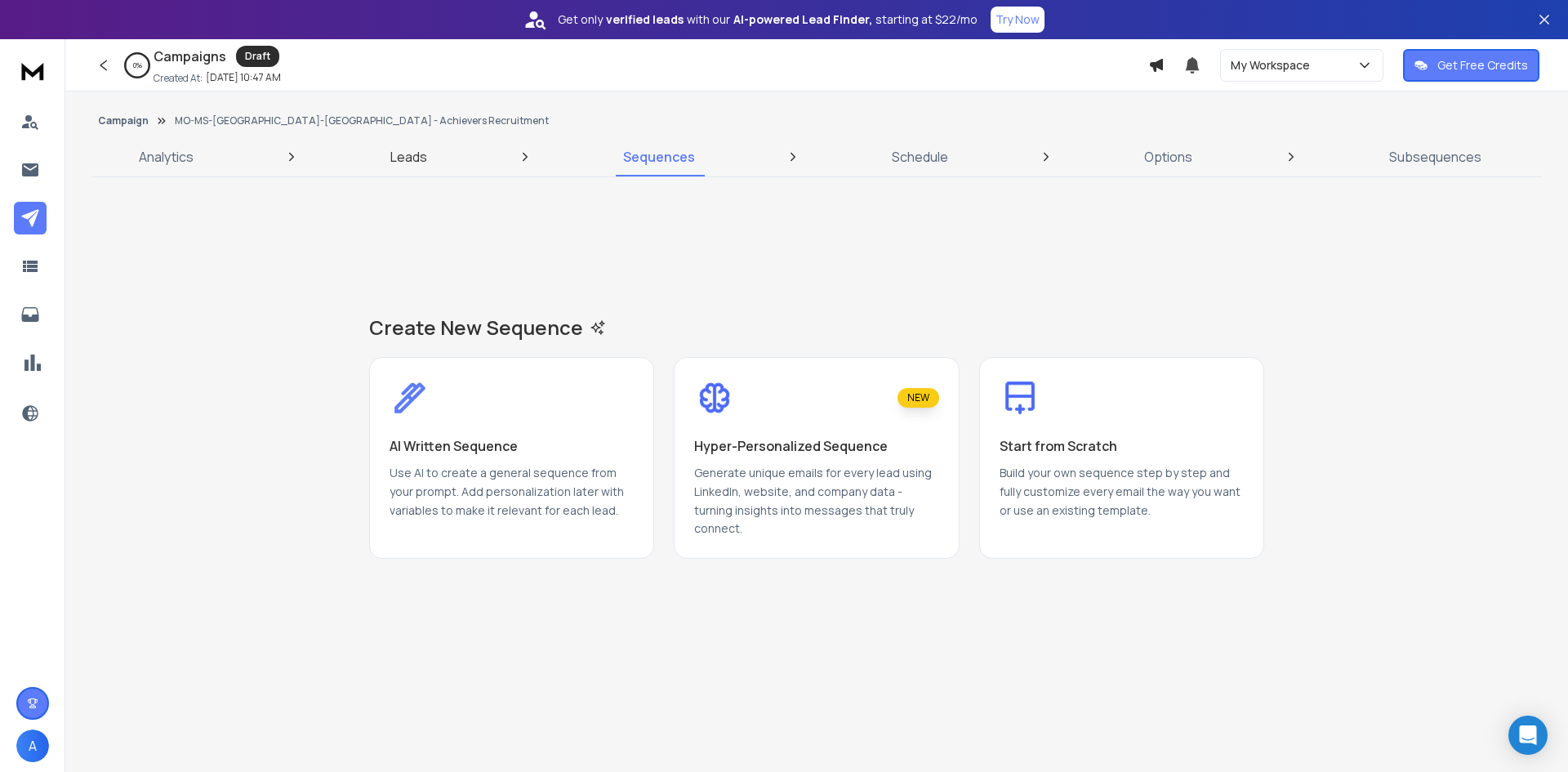
click at [409, 159] on p "Leads" at bounding box center [408, 157] width 37 height 20
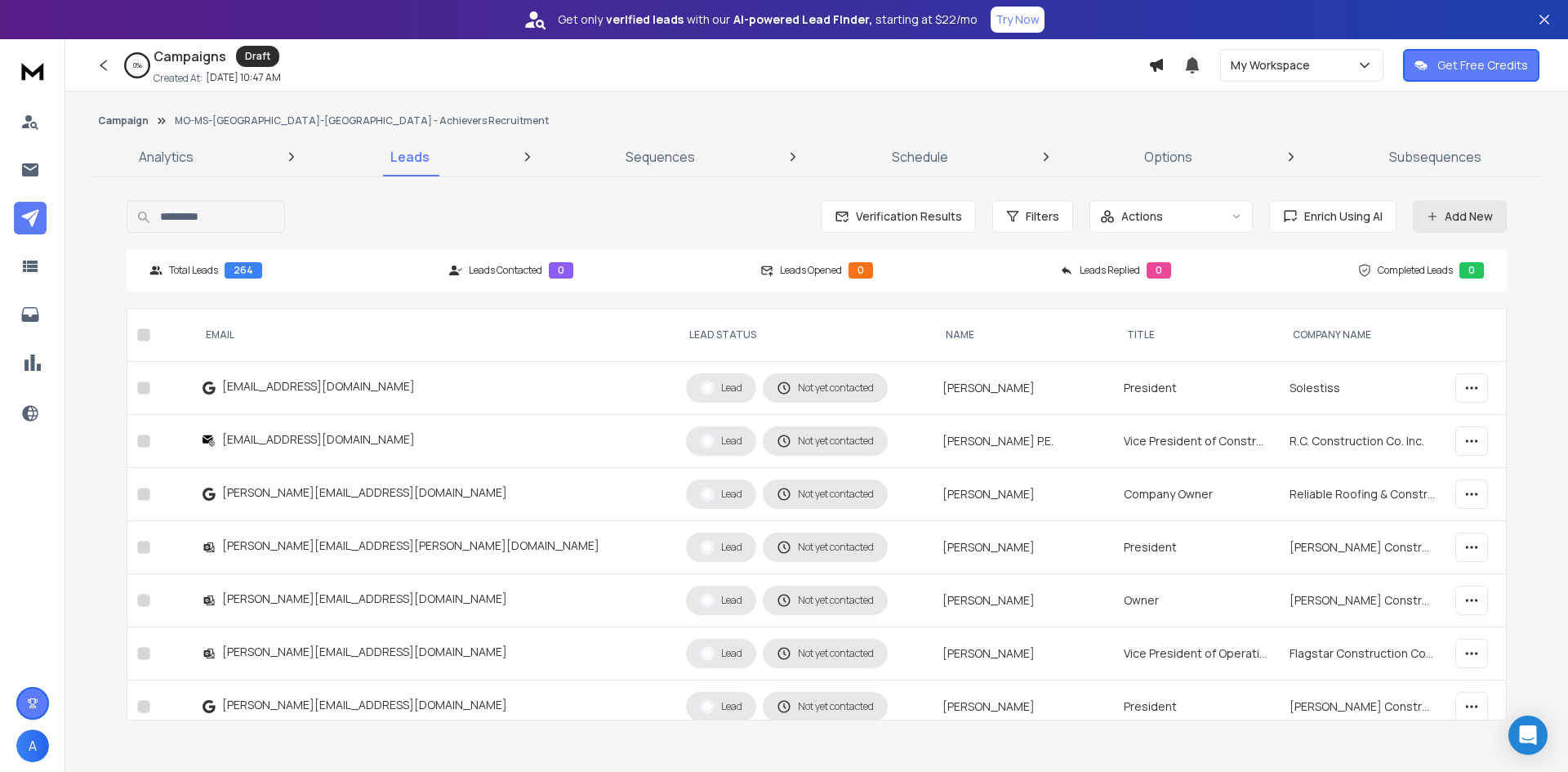
click at [1493, 216] on button "Add New" at bounding box center [1459, 216] width 94 height 32
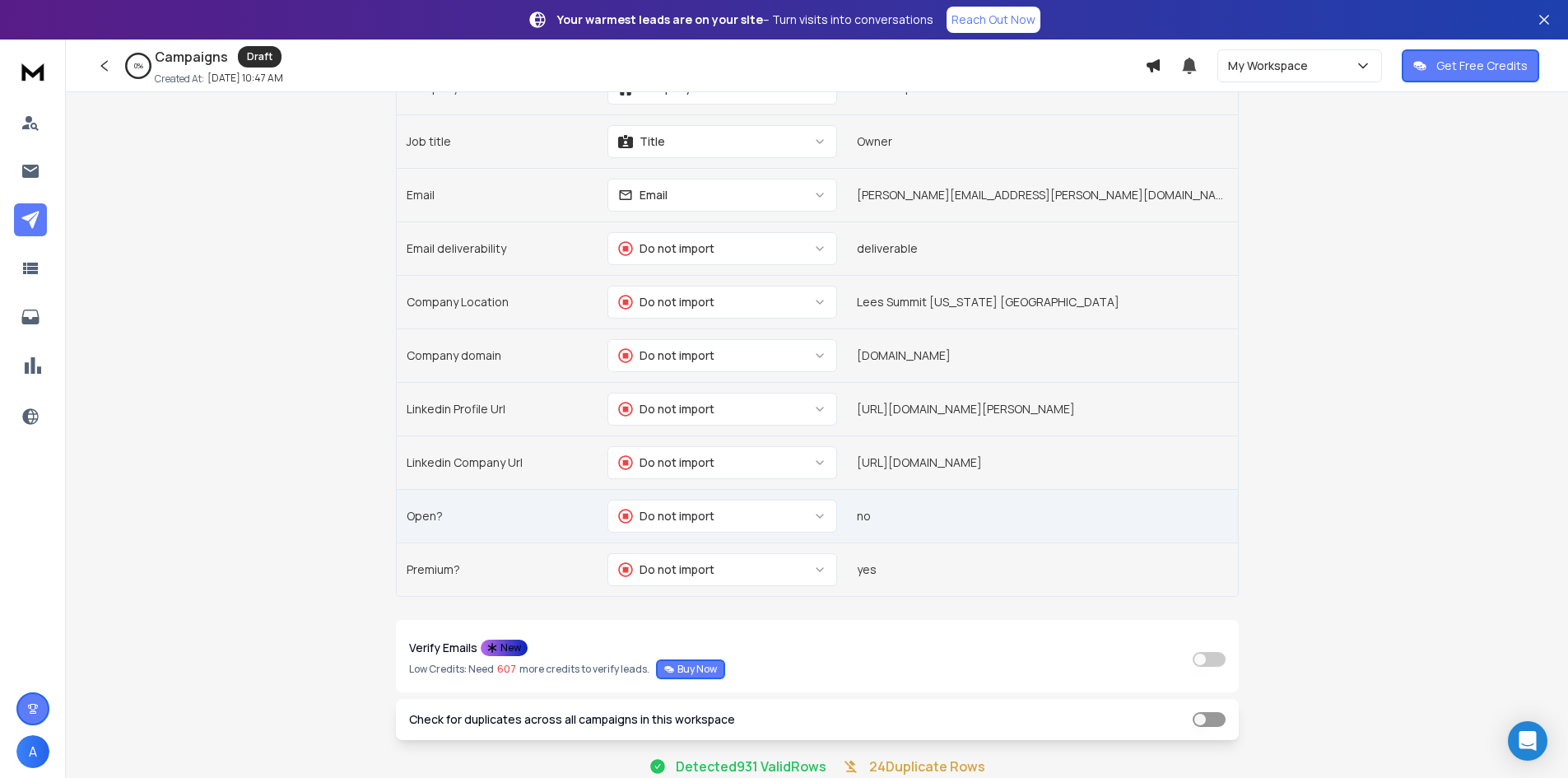
scroll to position [513, 0]
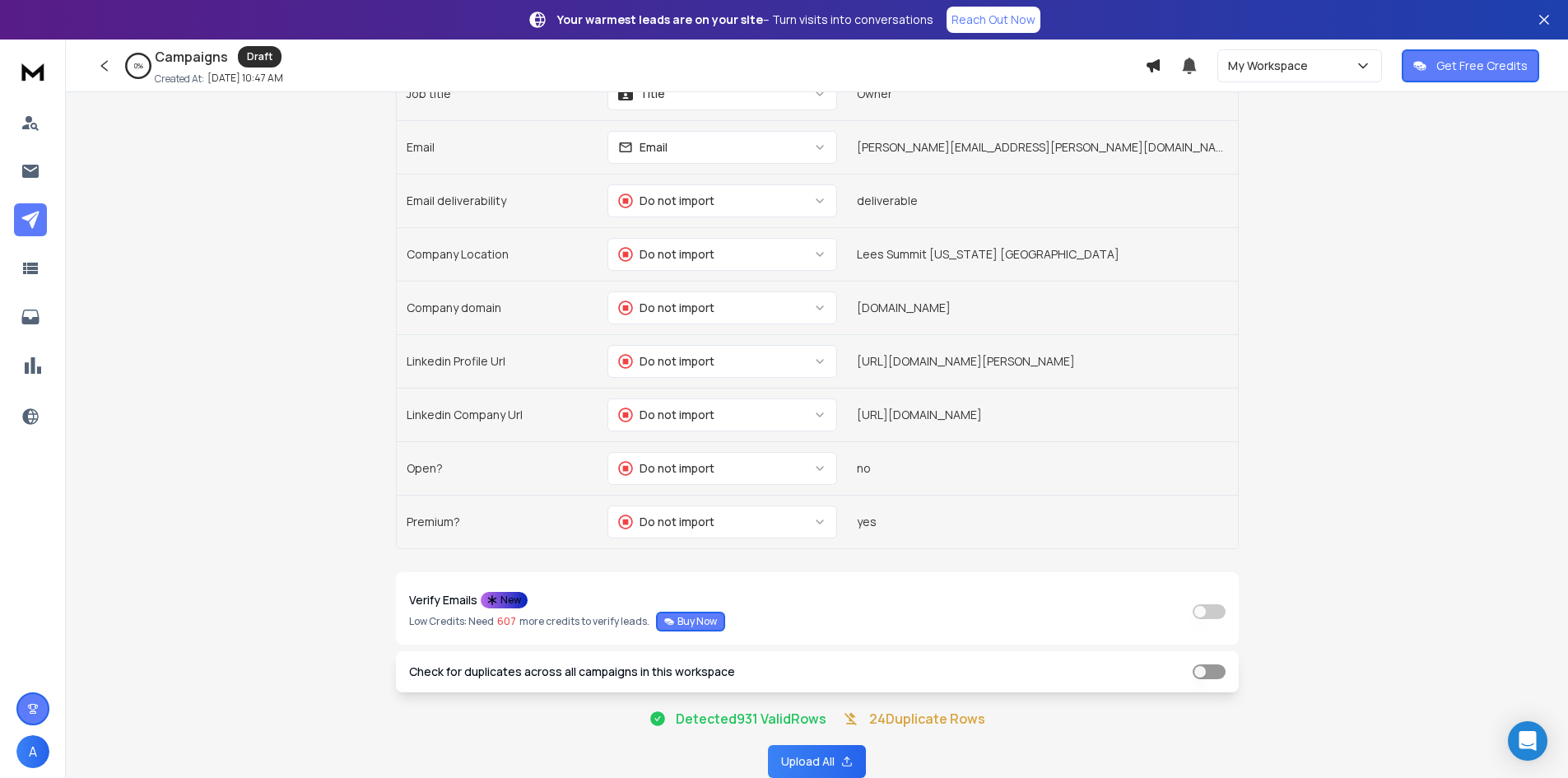
drag, startPoint x: 1220, startPoint y: 664, endPoint x: 1210, endPoint y: 651, distance: 16.4
click at [1220, 663] on div "Check for duplicates across all campaigns in this workspace" at bounding box center [818, 671] width 843 height 42
click at [1211, 664] on button "Check for duplicates across all campaigns in this workspace" at bounding box center [1209, 671] width 32 height 14
click at [843, 755] on icon at bounding box center [847, 761] width 12 height 12
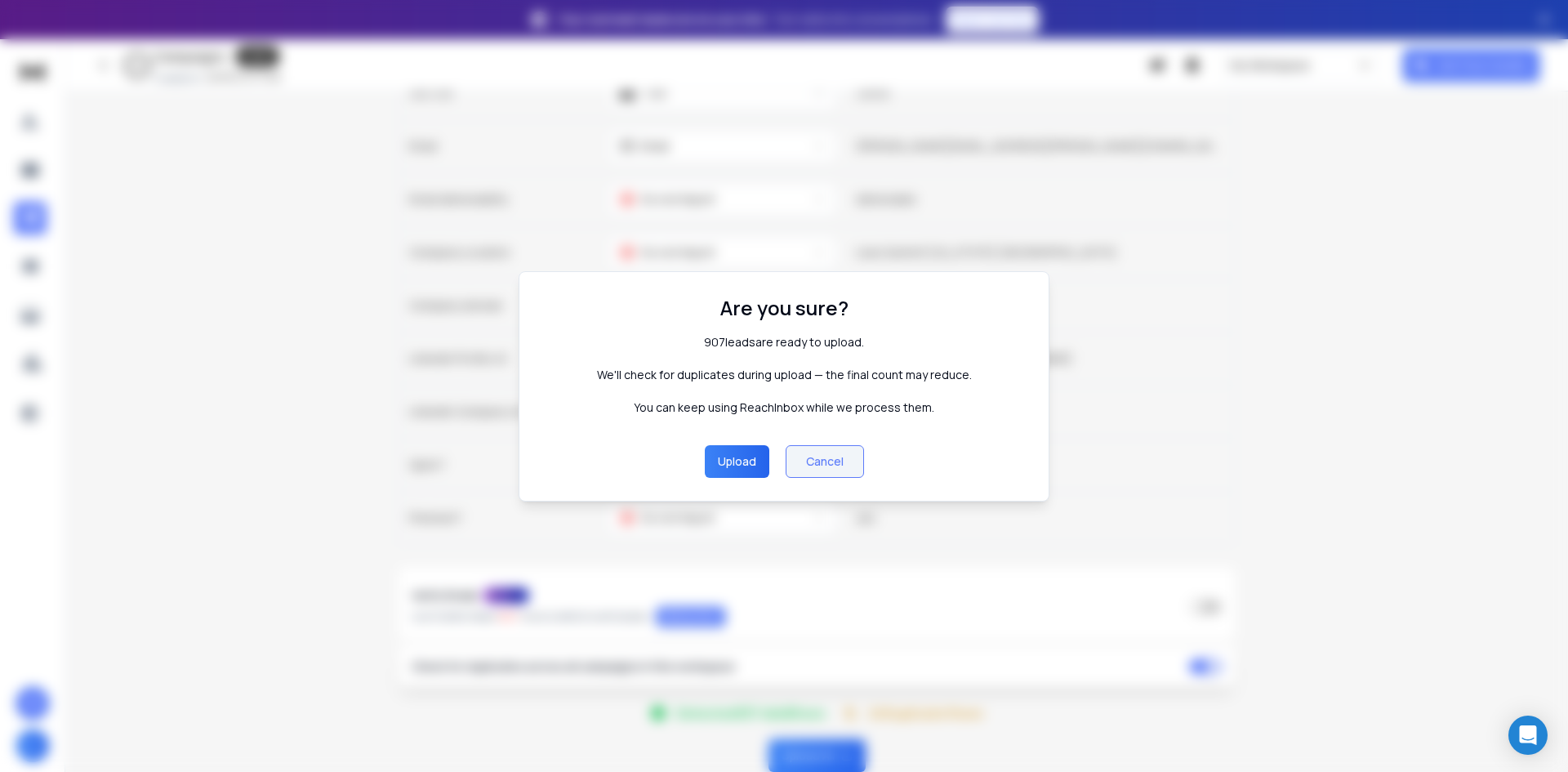
click at [747, 458] on button "Upload" at bounding box center [737, 461] width 64 height 32
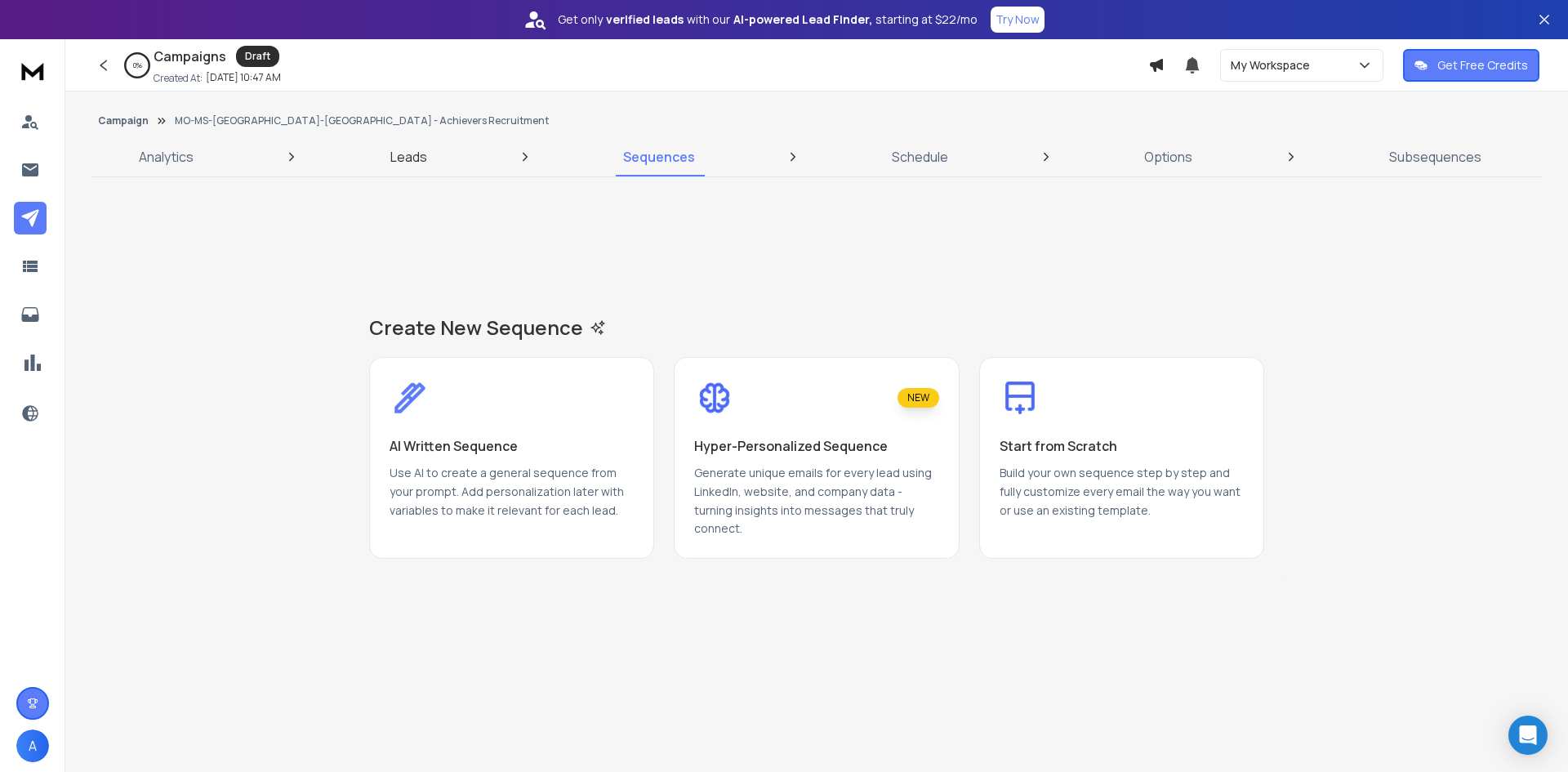
click at [405, 160] on p "Leads" at bounding box center [408, 157] width 37 height 20
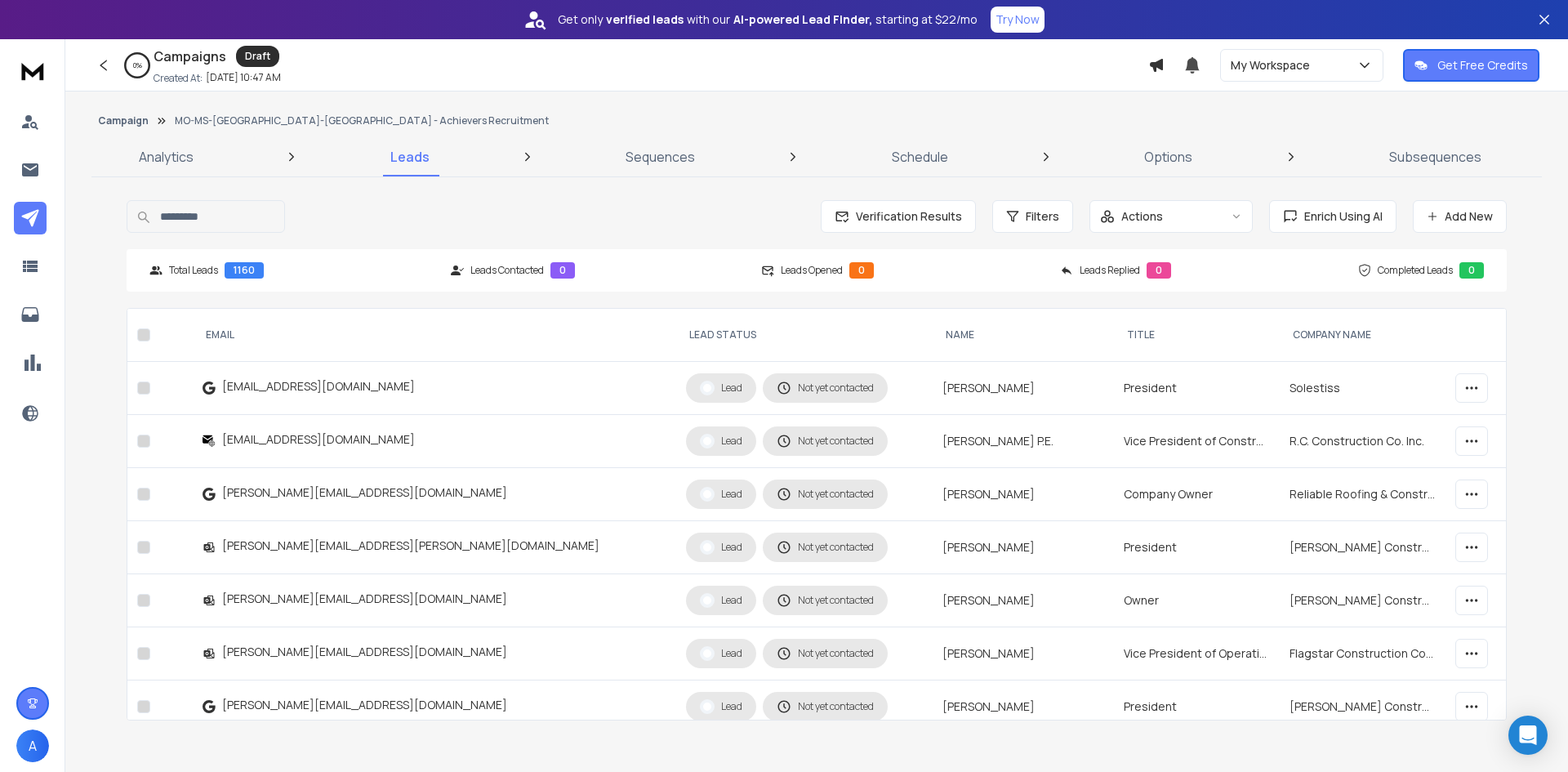
click at [637, 210] on div "Verification Results Filters Actions Enrich Using AI Add New" at bounding box center [816, 216] width 1380 height 32
click at [1458, 215] on button "Add New" at bounding box center [1459, 216] width 94 height 32
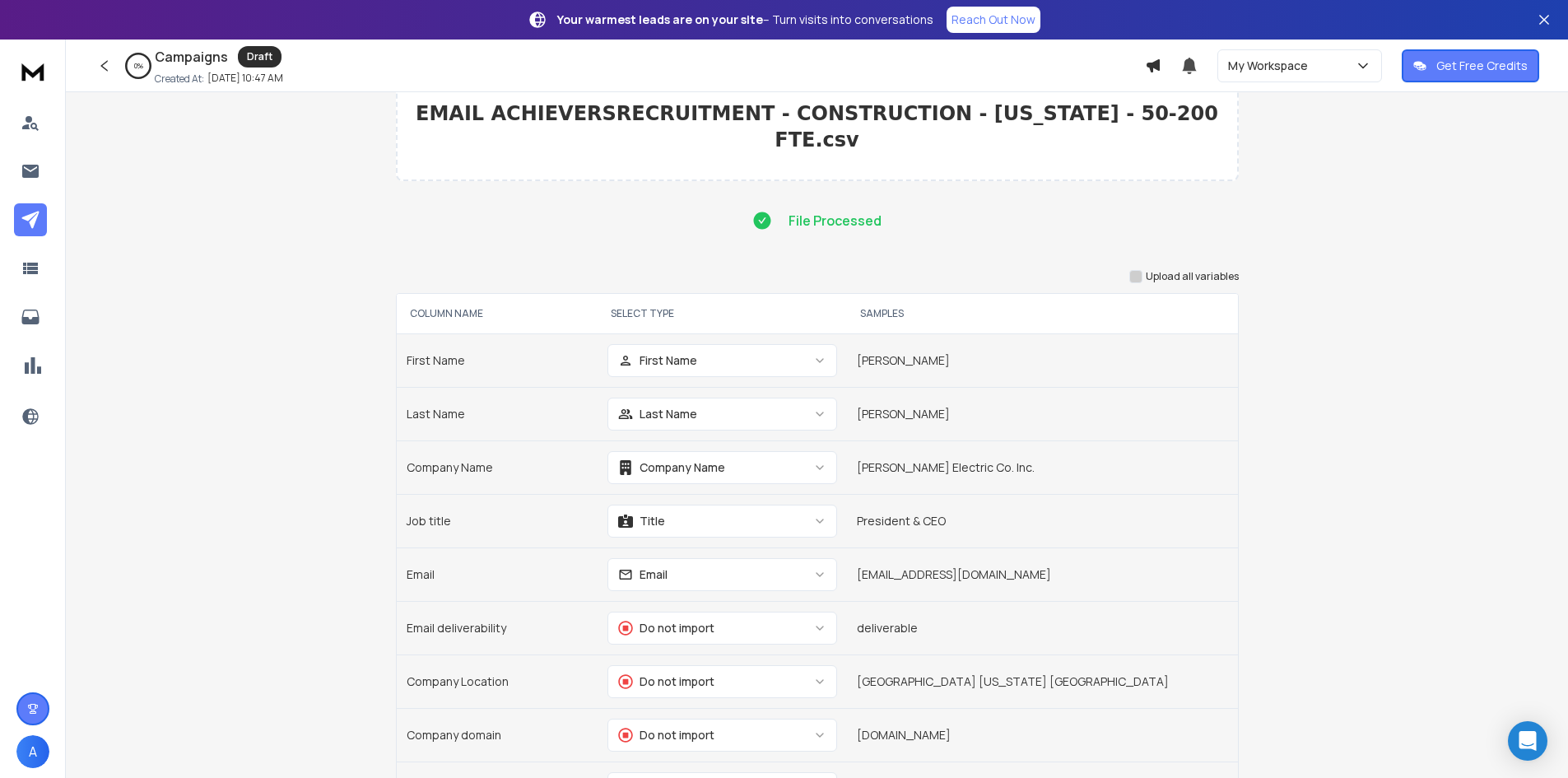
scroll to position [164, 0]
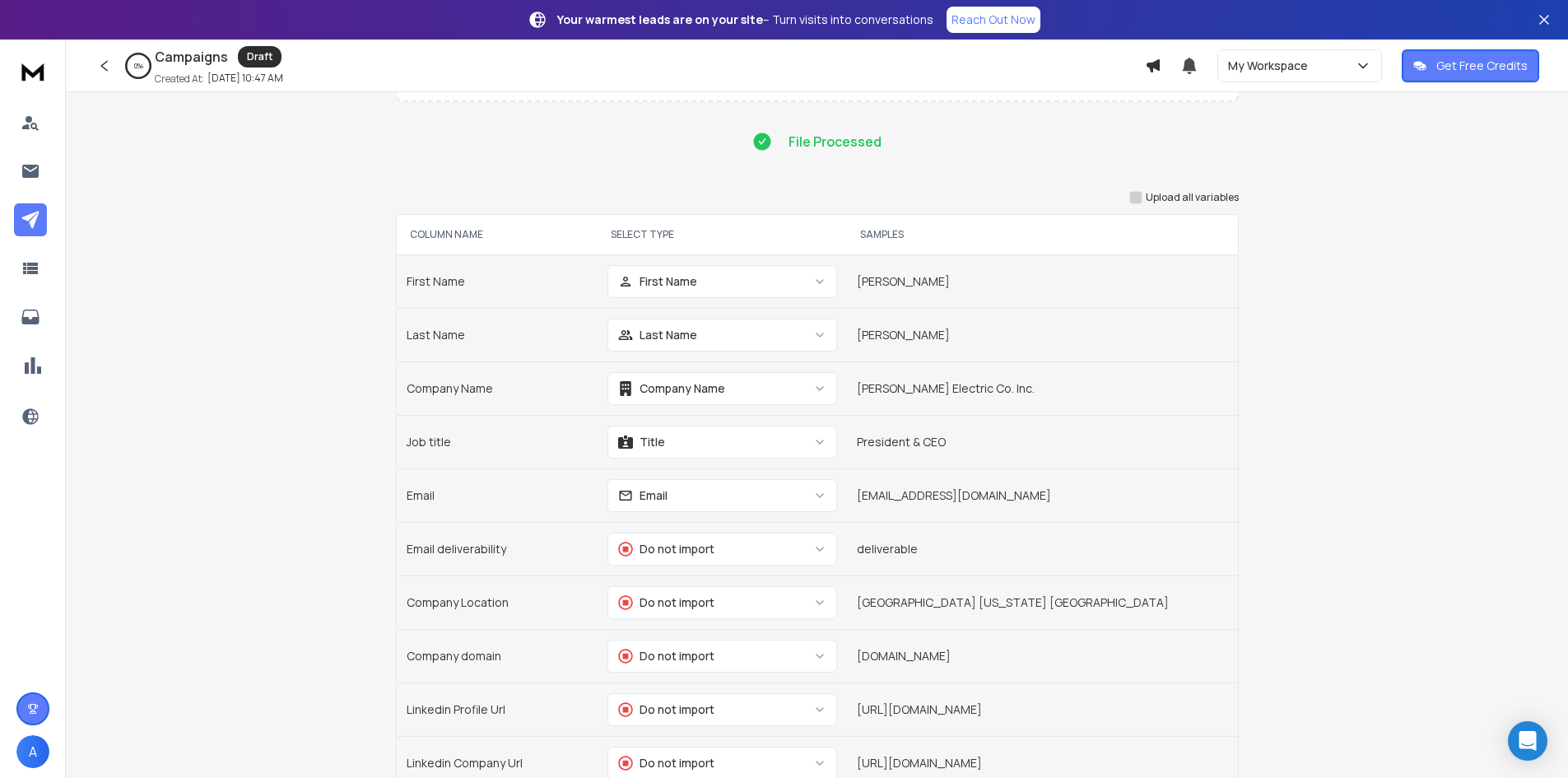
click at [1531, 477] on div "EMAIL ACHIEVERSRECRUITMENT - CONSTRUCTION - MISSOURI - 50-200FTE.csv File Proce…" at bounding box center [784, 513] width 1568 height 1277
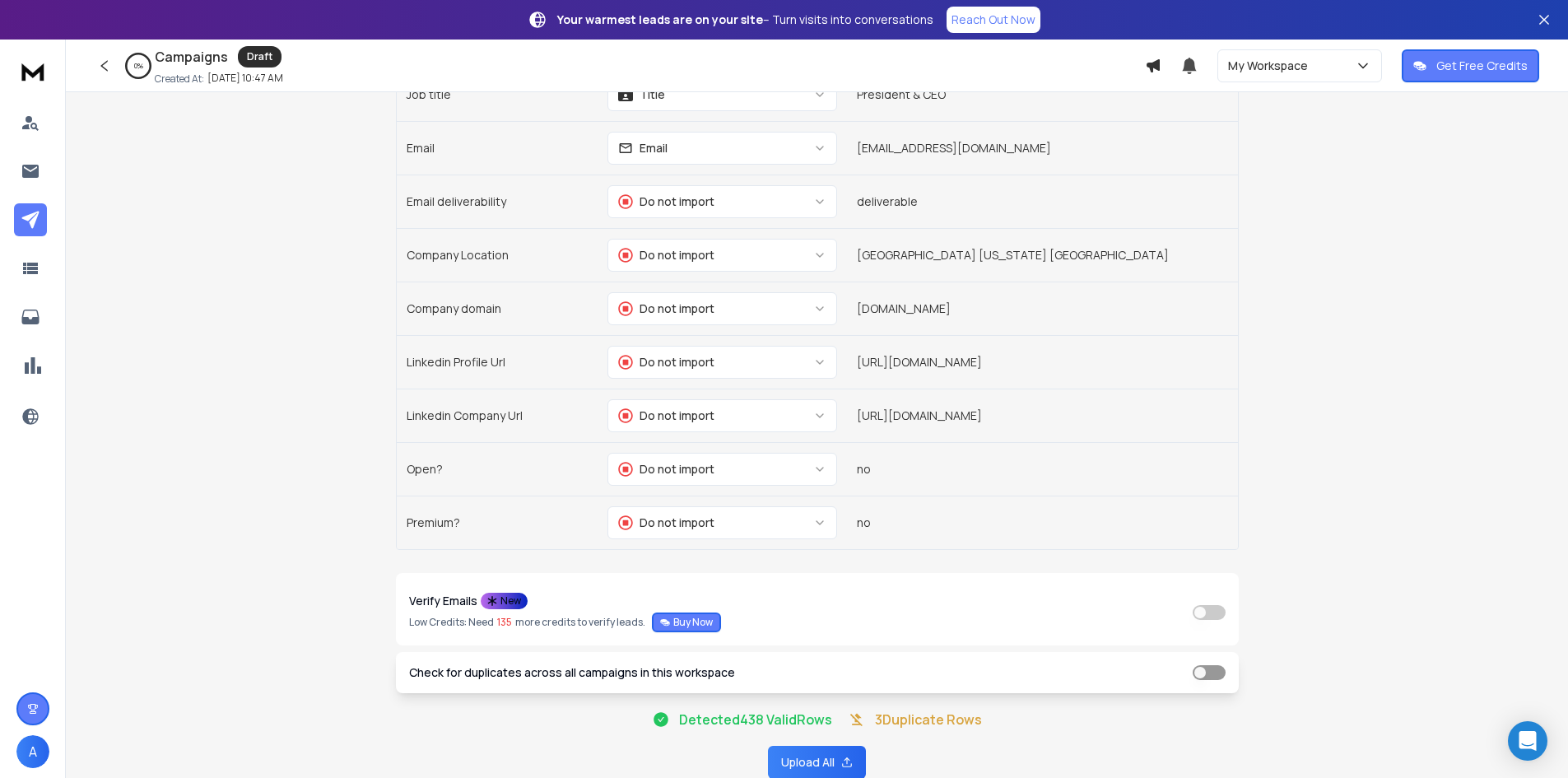
scroll to position [513, 0]
click at [1204, 656] on div "Check for duplicates across all campaigns in this workspace" at bounding box center [818, 671] width 843 height 42
click at [1207, 664] on button "Check for duplicates across all campaigns in this workspace" at bounding box center [1209, 671] width 32 height 14
click at [786, 745] on button "Upload All" at bounding box center [817, 761] width 97 height 32
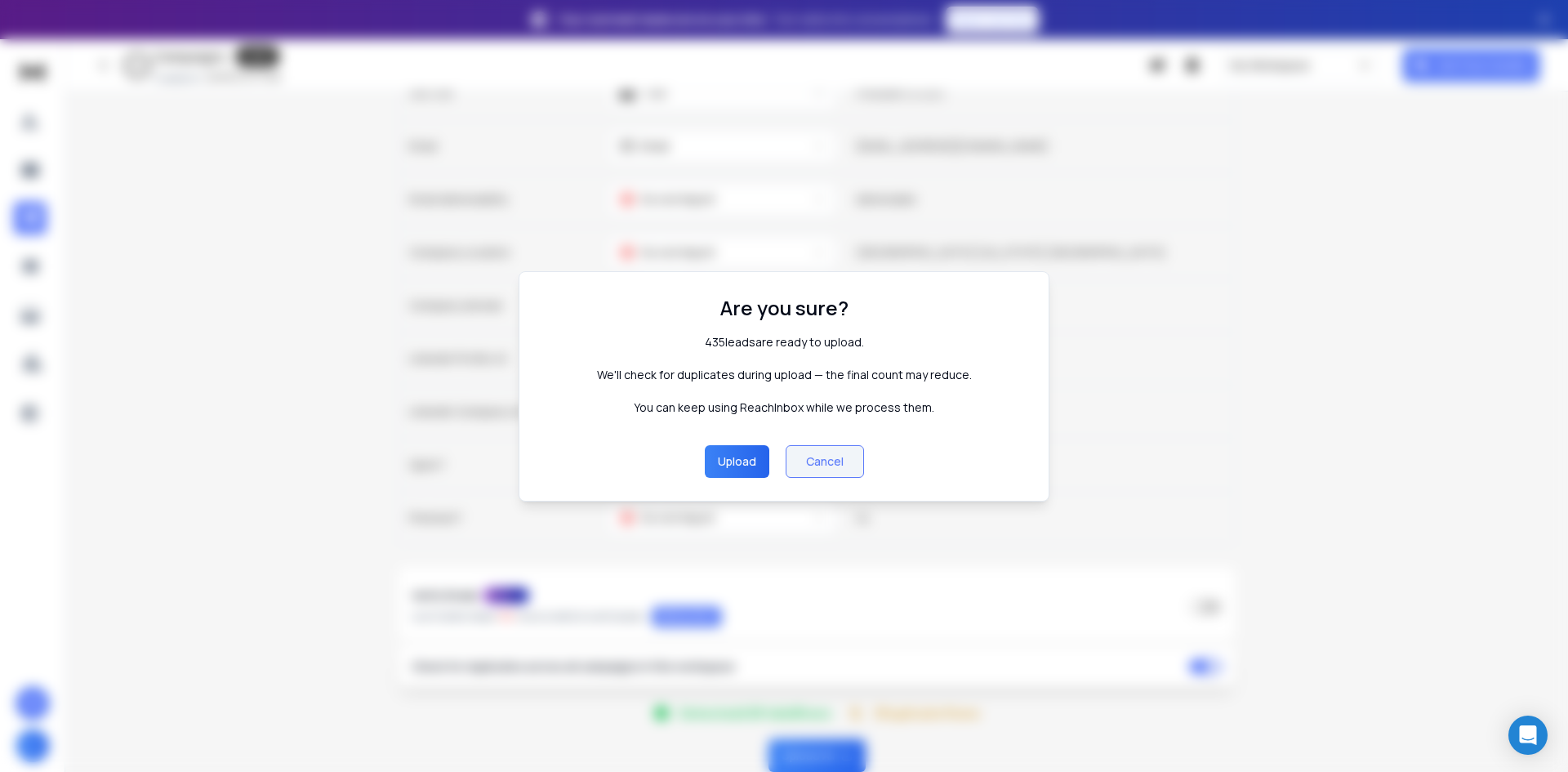
click at [746, 456] on button "Upload" at bounding box center [737, 461] width 64 height 32
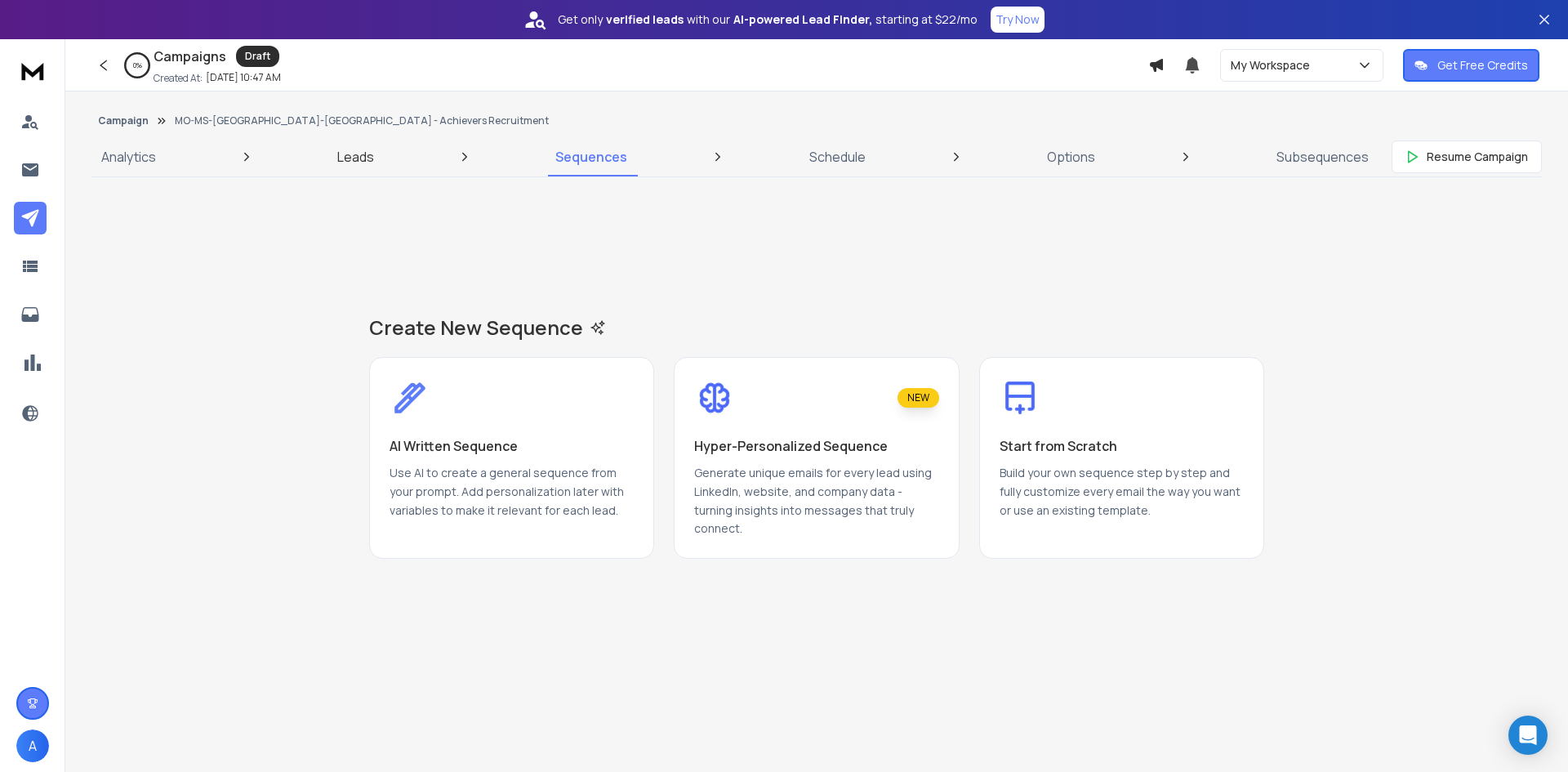
click at [360, 143] on div "Analytics Leads Sequences Schedule Options Subsequences" at bounding box center [734, 157] width 1287 height 39
drag, startPoint x: 407, startPoint y: 168, endPoint x: 390, endPoint y: 174, distance: 18.0
click at [408, 168] on link "Leads" at bounding box center [408, 157] width 56 height 39
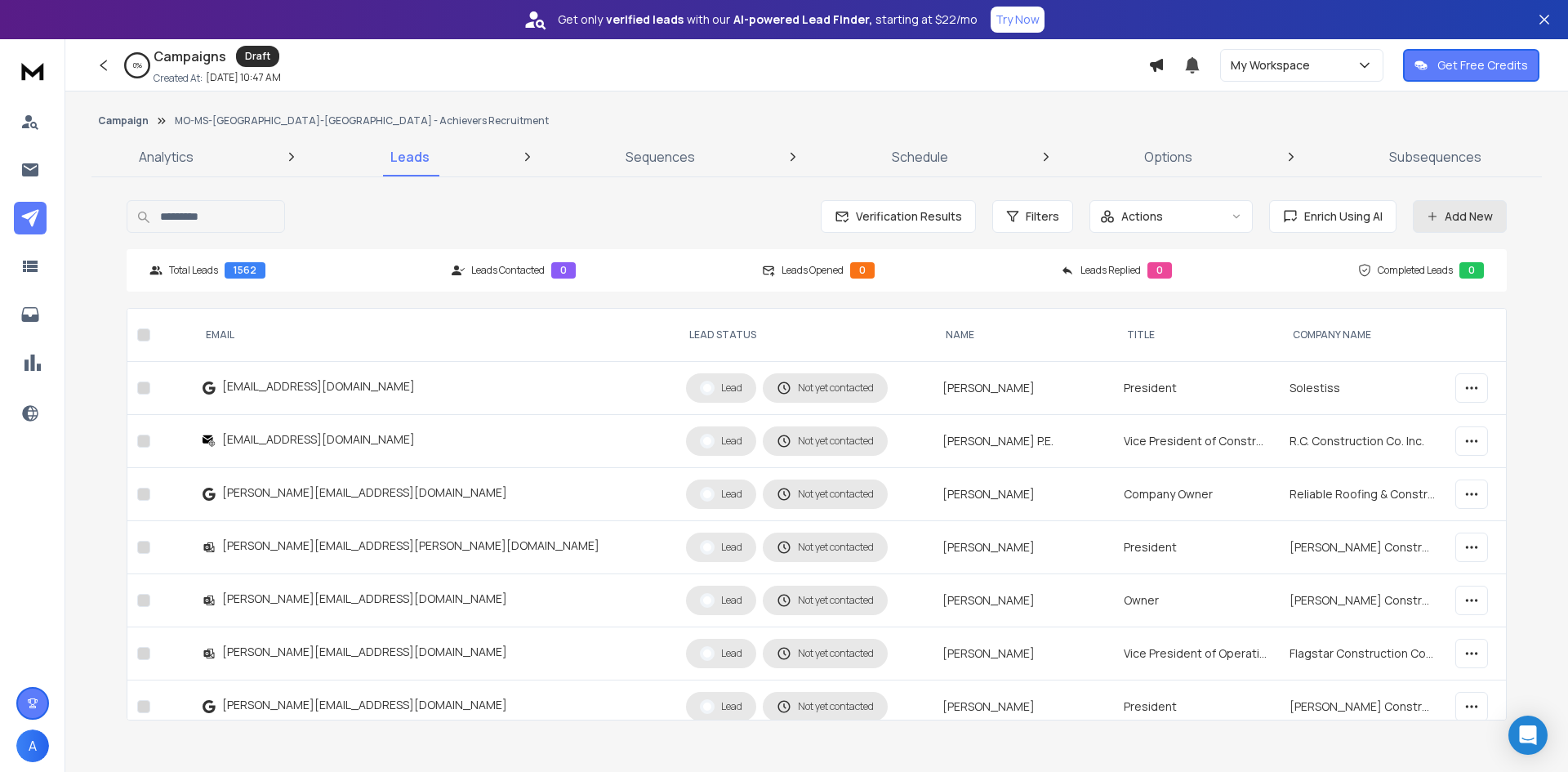
click at [1471, 215] on button "Add New" at bounding box center [1459, 216] width 94 height 32
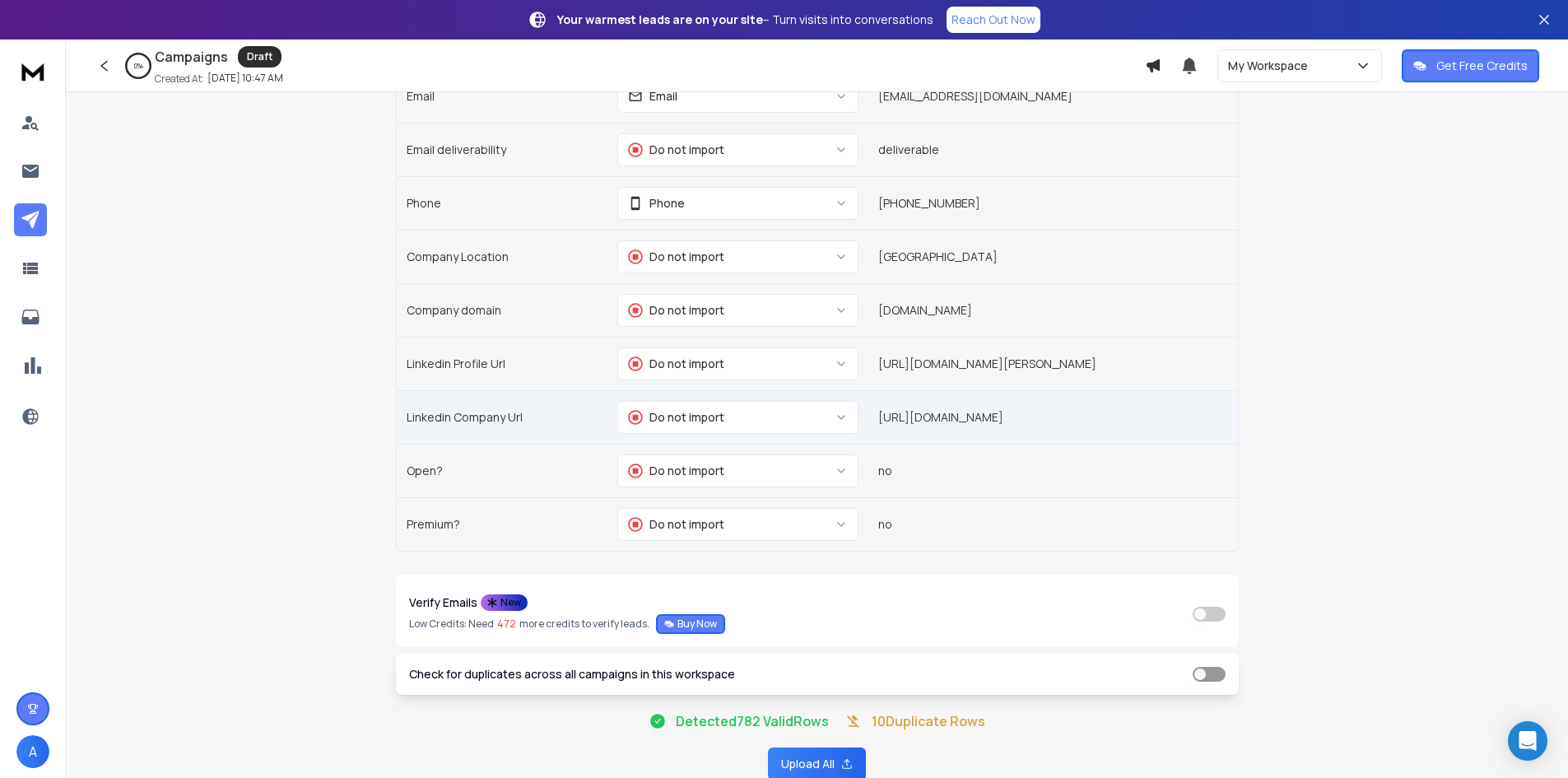
scroll to position [566, 0]
click at [1202, 653] on div "Check for duplicates across all campaigns in this workspace" at bounding box center [818, 671] width 843 height 42
click at [1220, 664] on button "Check for duplicates across all campaigns in this workspace" at bounding box center [1209, 671] width 32 height 14
click at [826, 745] on button "Upload All" at bounding box center [817, 761] width 97 height 32
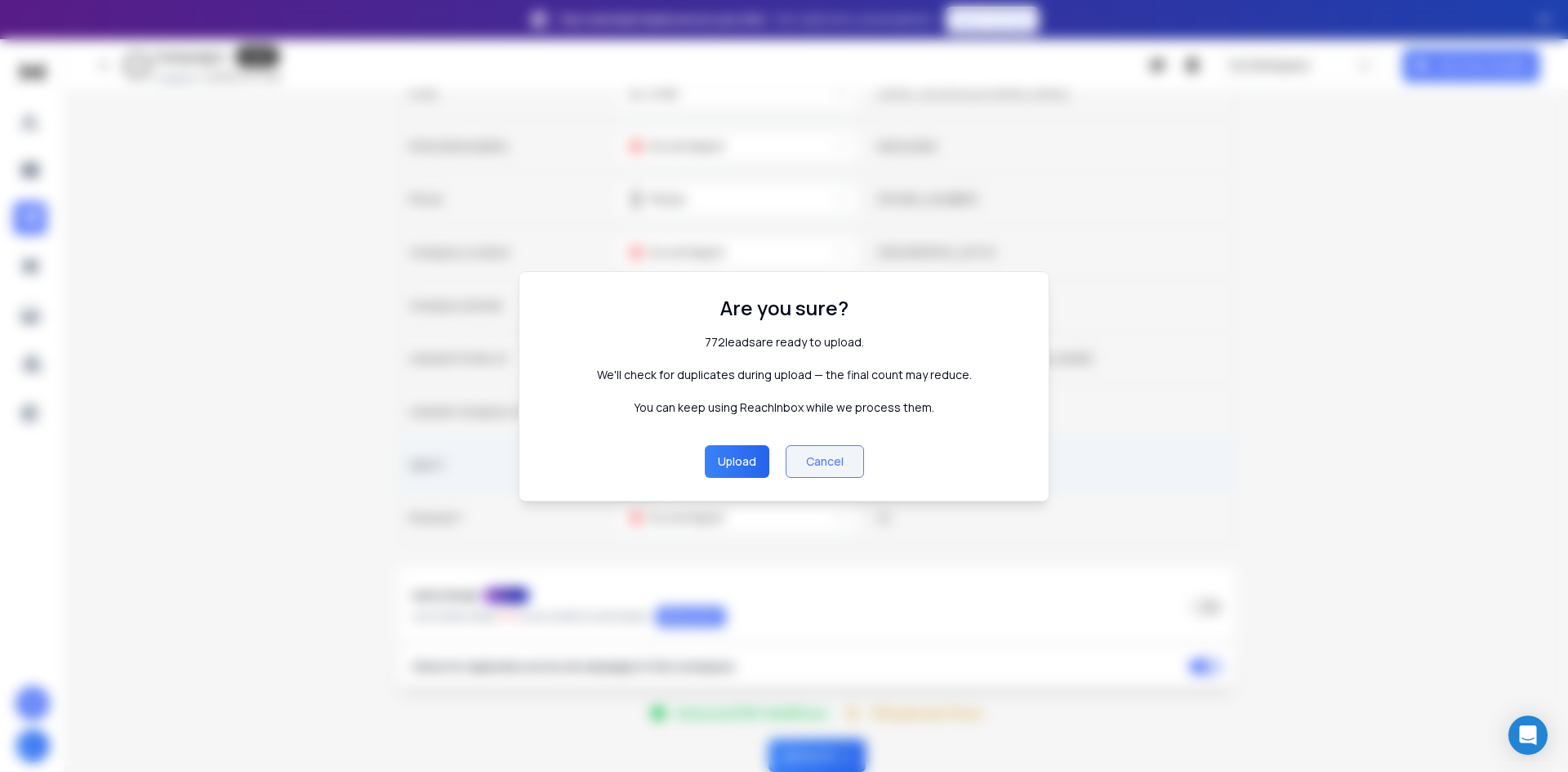
click at [846, 459] on button "Cancel" at bounding box center [825, 461] width 79 height 32
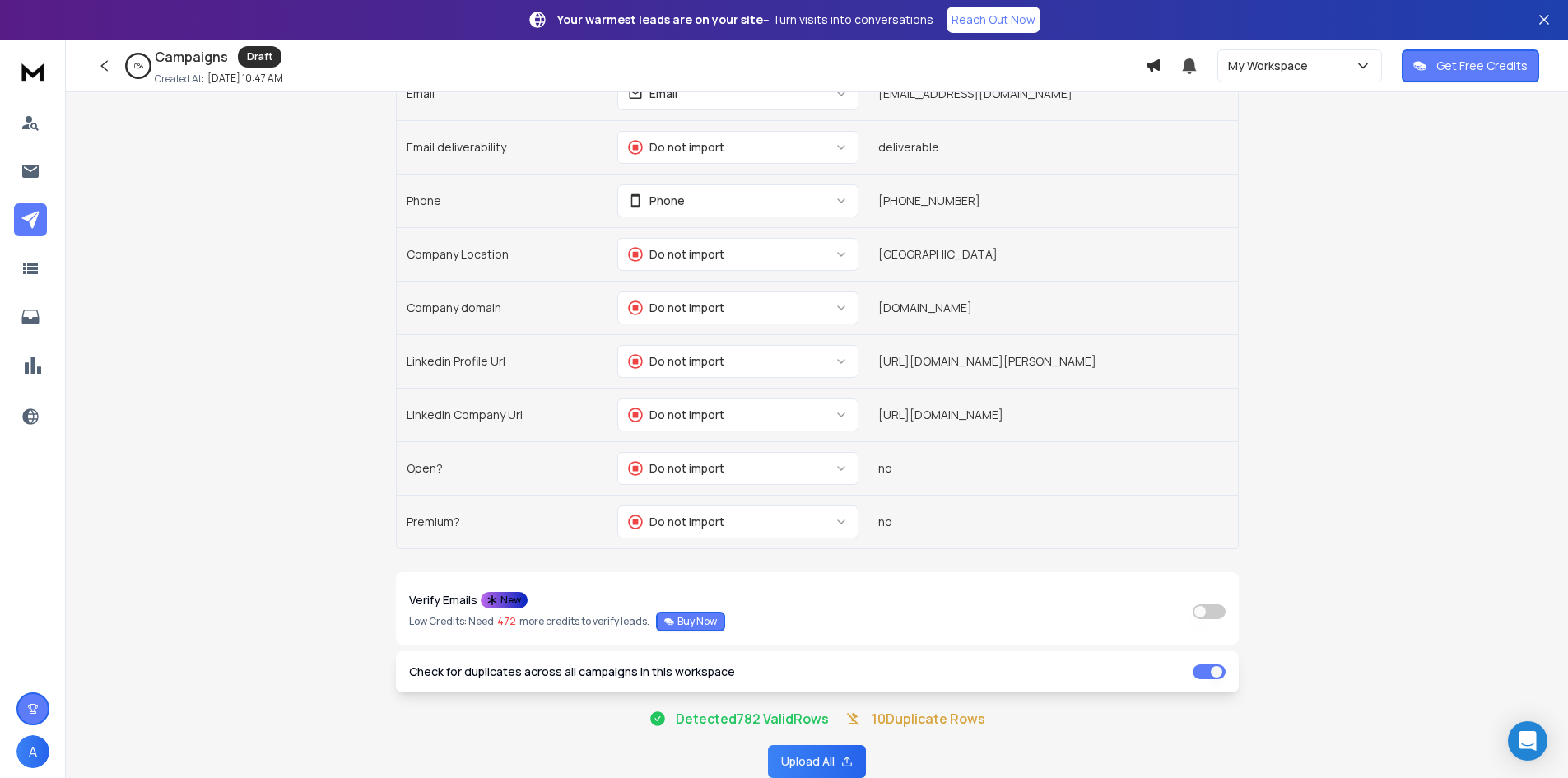
click at [1190, 592] on div "Verify Emails New Low Credits: Need 472 more credits to verify leads. Buy Now" at bounding box center [817, 612] width 816 height 40
click at [494, 611] on p "Low Credits: Need 472 more credits to verify leads. Buy Now" at bounding box center [567, 621] width 316 height 20
click at [506, 611] on p "Low Credits: Need 472 more credits to verify leads. Buy Now" at bounding box center [567, 621] width 316 height 20
click at [453, 616] on div "Verify Emails New Low Credits: Need 472 more credits to verify leads. Buy Now" at bounding box center [818, 608] width 843 height 72
click at [461, 605] on div "Verify Emails New Low Credits: Need 472 more credits to verify leads. Buy Now" at bounding box center [818, 608] width 843 height 72
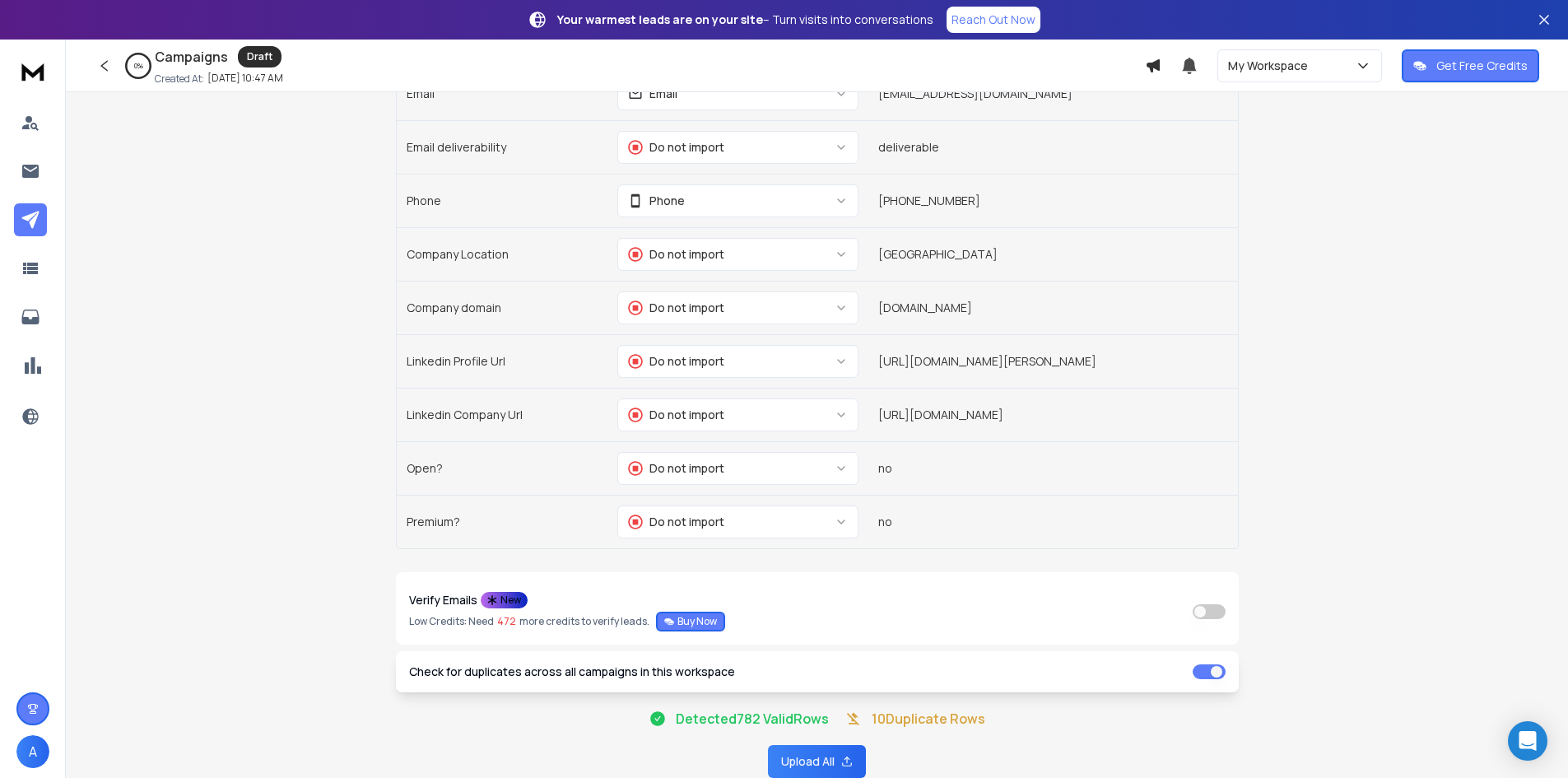
click at [471, 611] on p "Low Credits: Need 472 more credits to verify leads. Buy Now" at bounding box center [567, 621] width 316 height 20
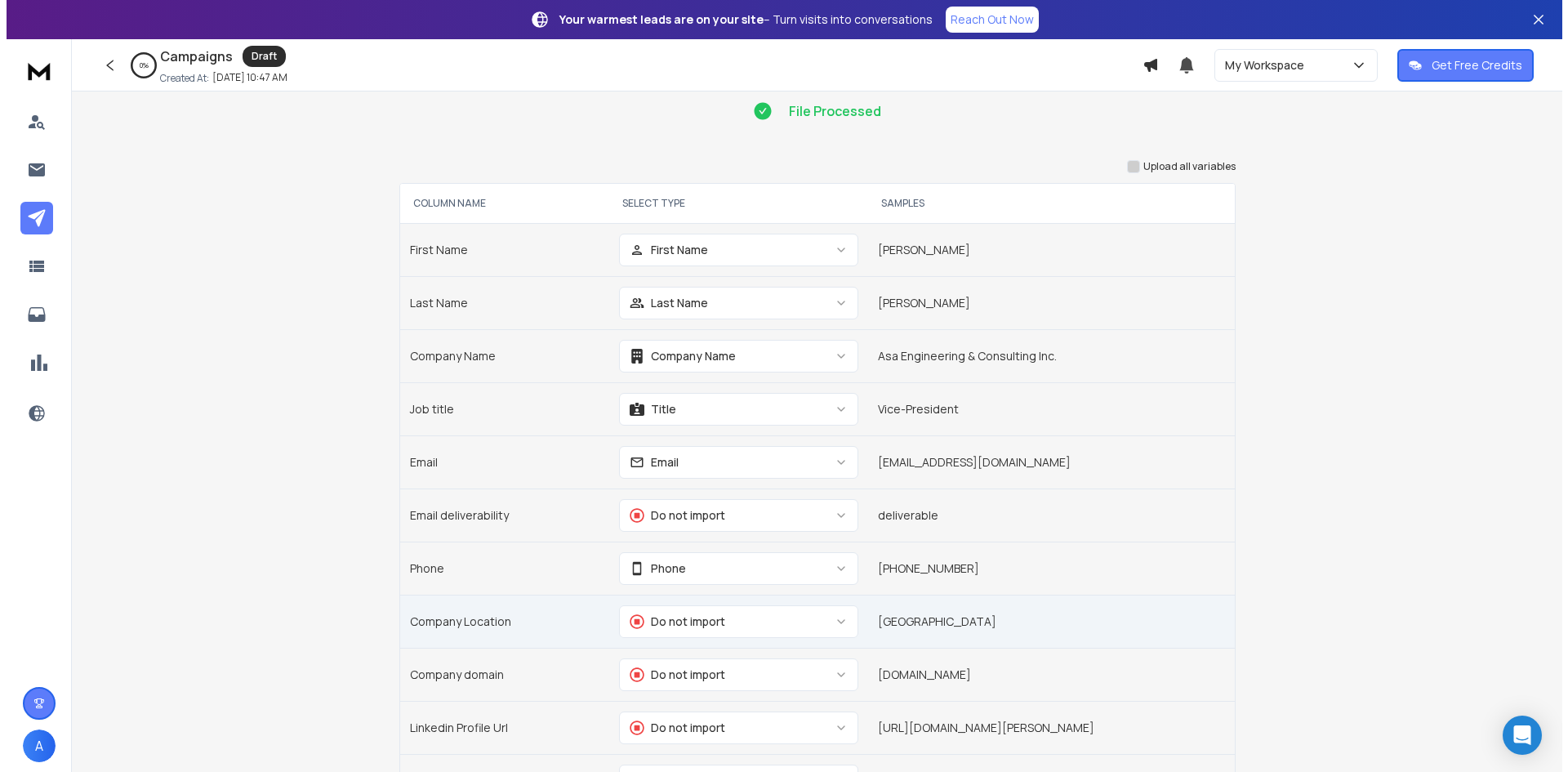
scroll to position [0, 0]
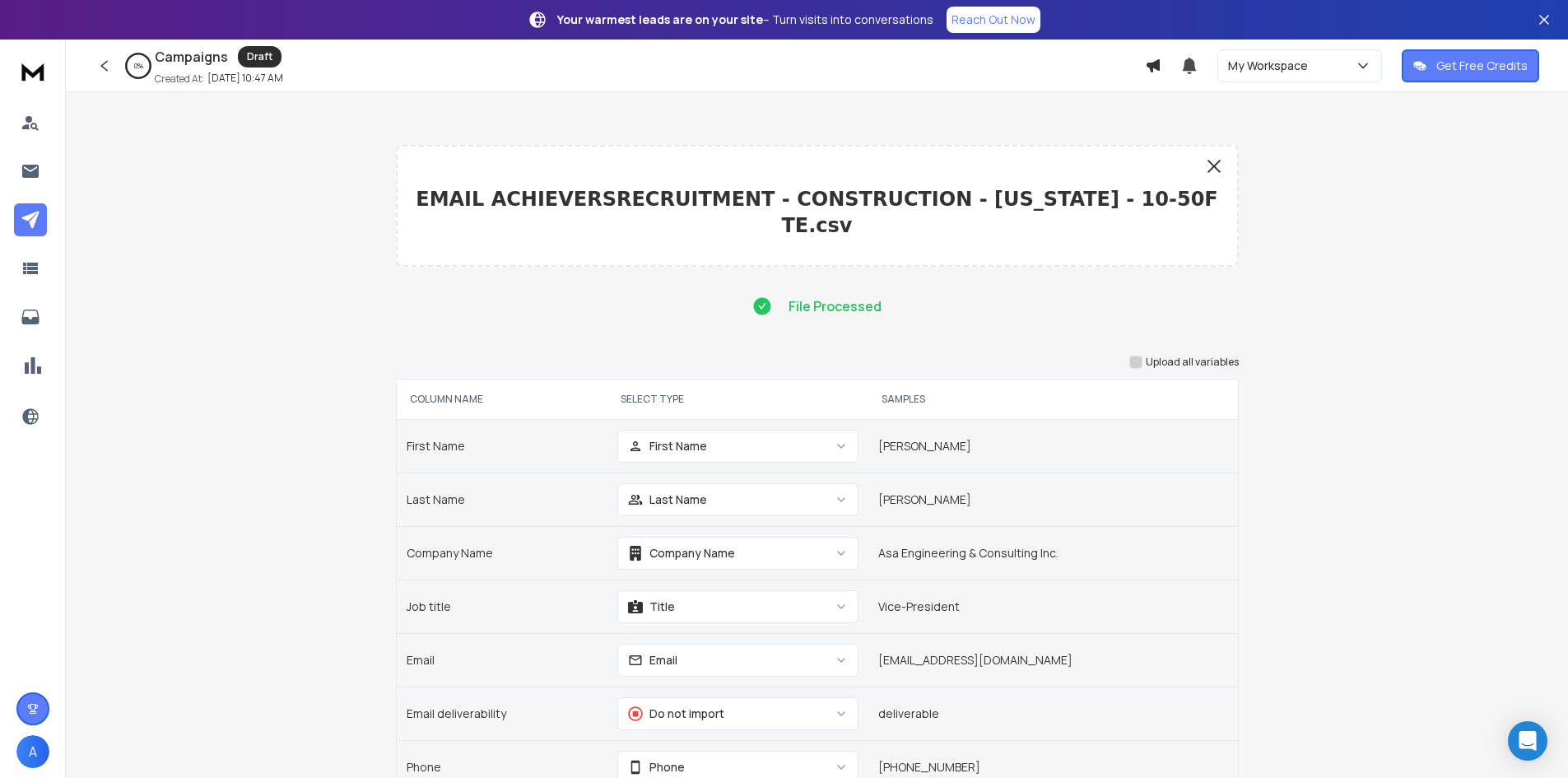
click at [1216, 173] on icon at bounding box center [1214, 166] width 20 height 20
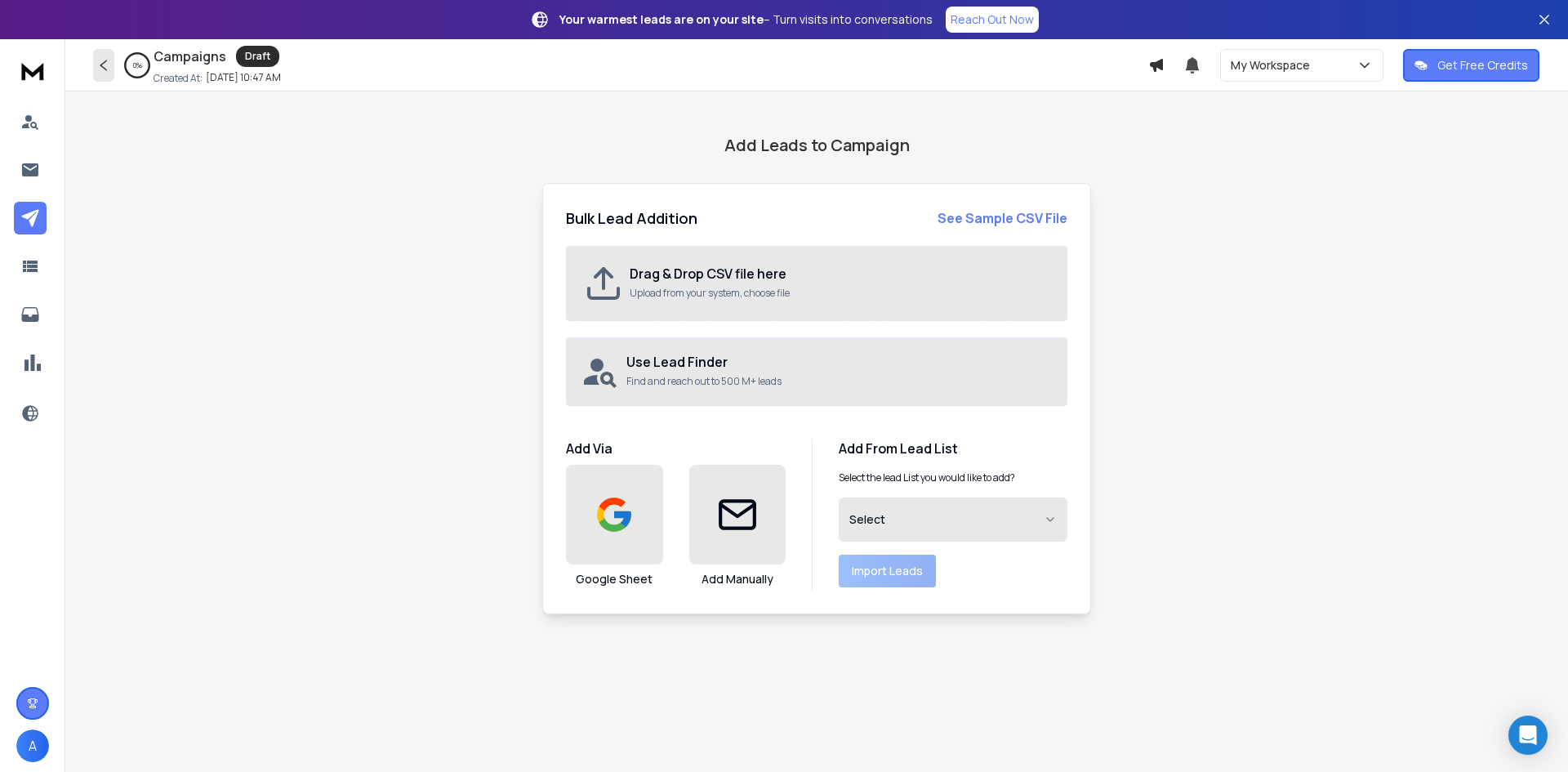
click at [105, 67] on icon at bounding box center [104, 65] width 14 height 14
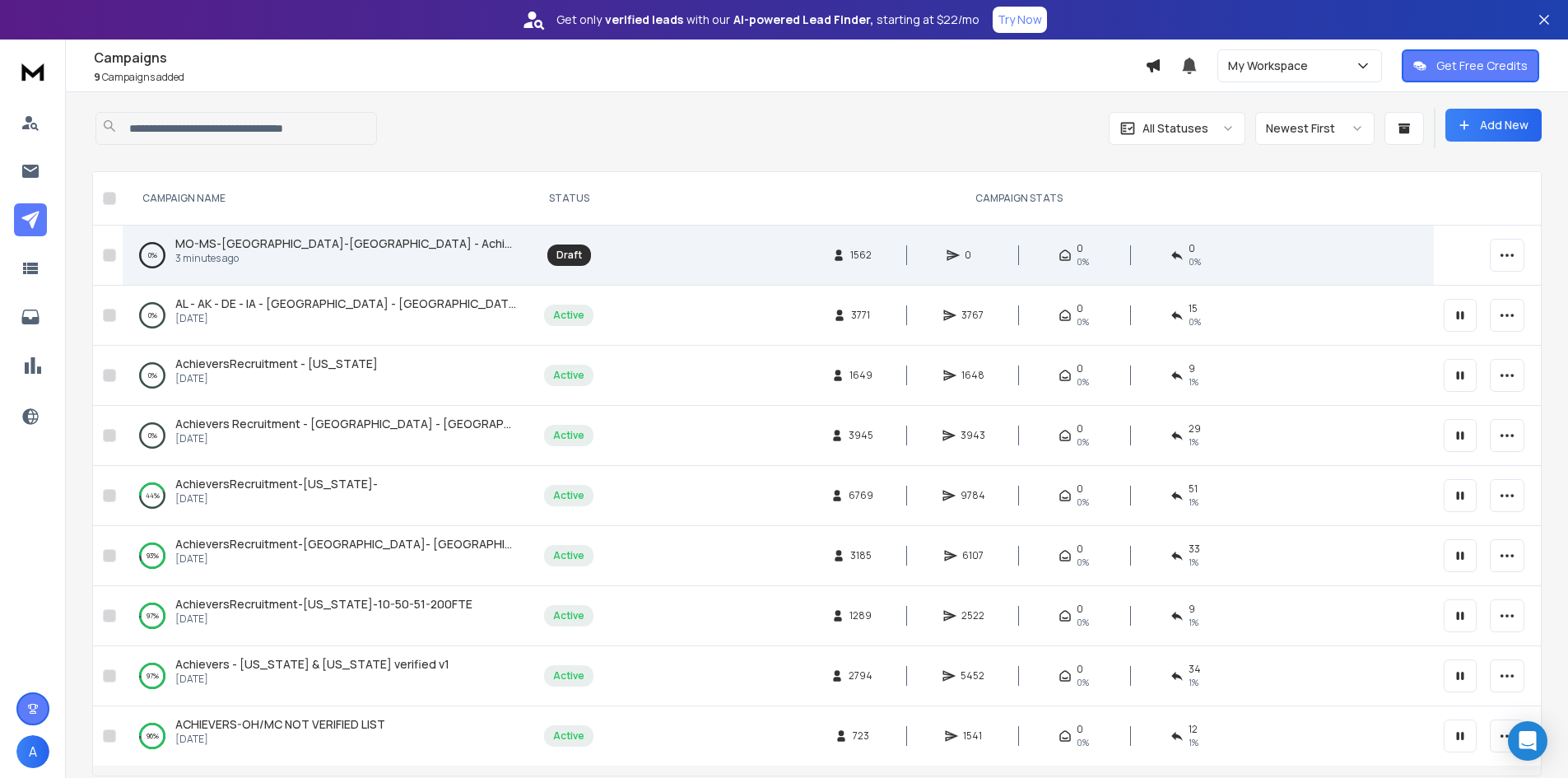
click at [301, 250] on span "MO-MS-NJ-TN - Achievers Recruitment" at bounding box center [391, 243] width 431 height 15
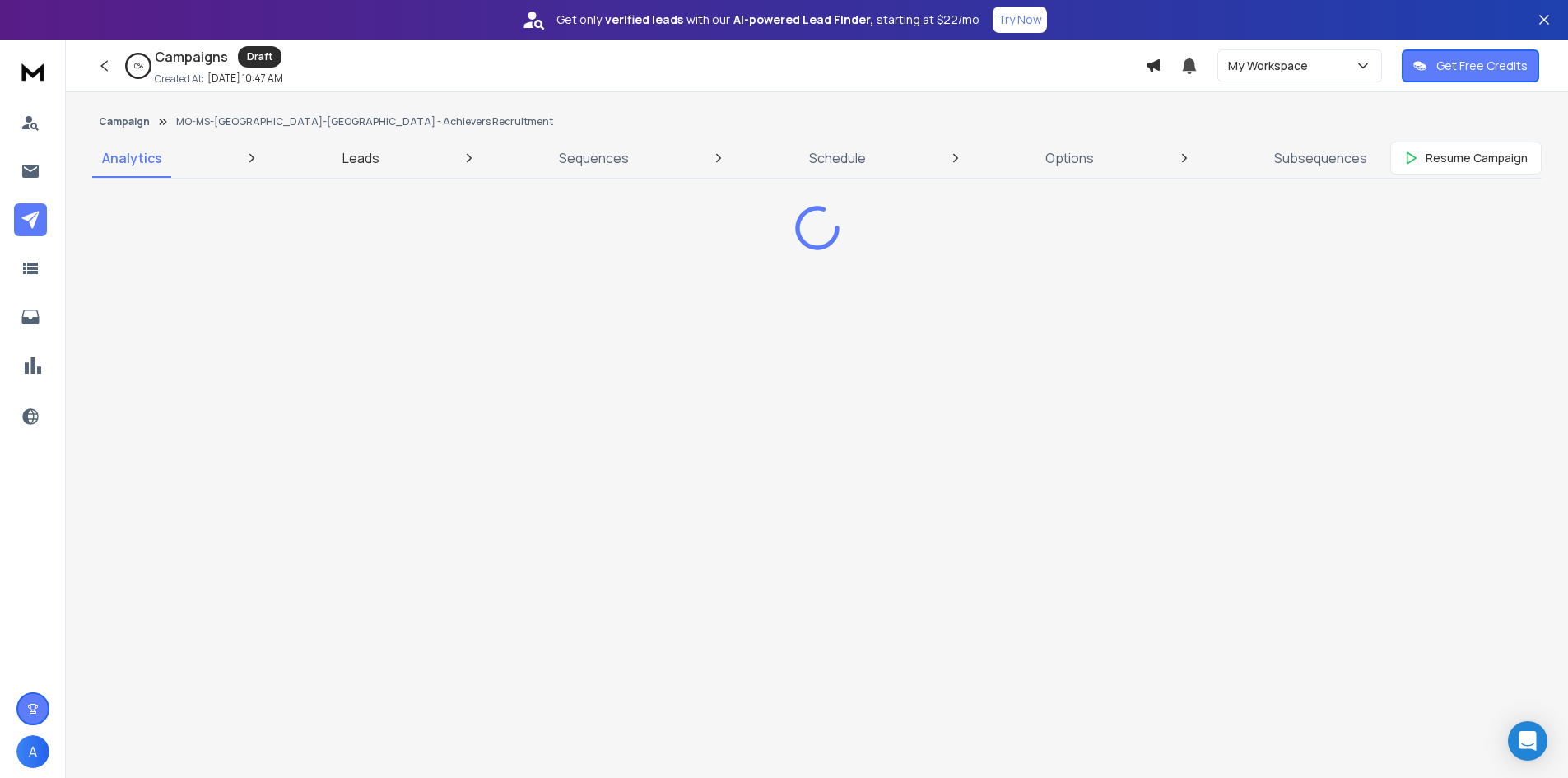
click at [384, 163] on link "Leads" at bounding box center [360, 158] width 57 height 40
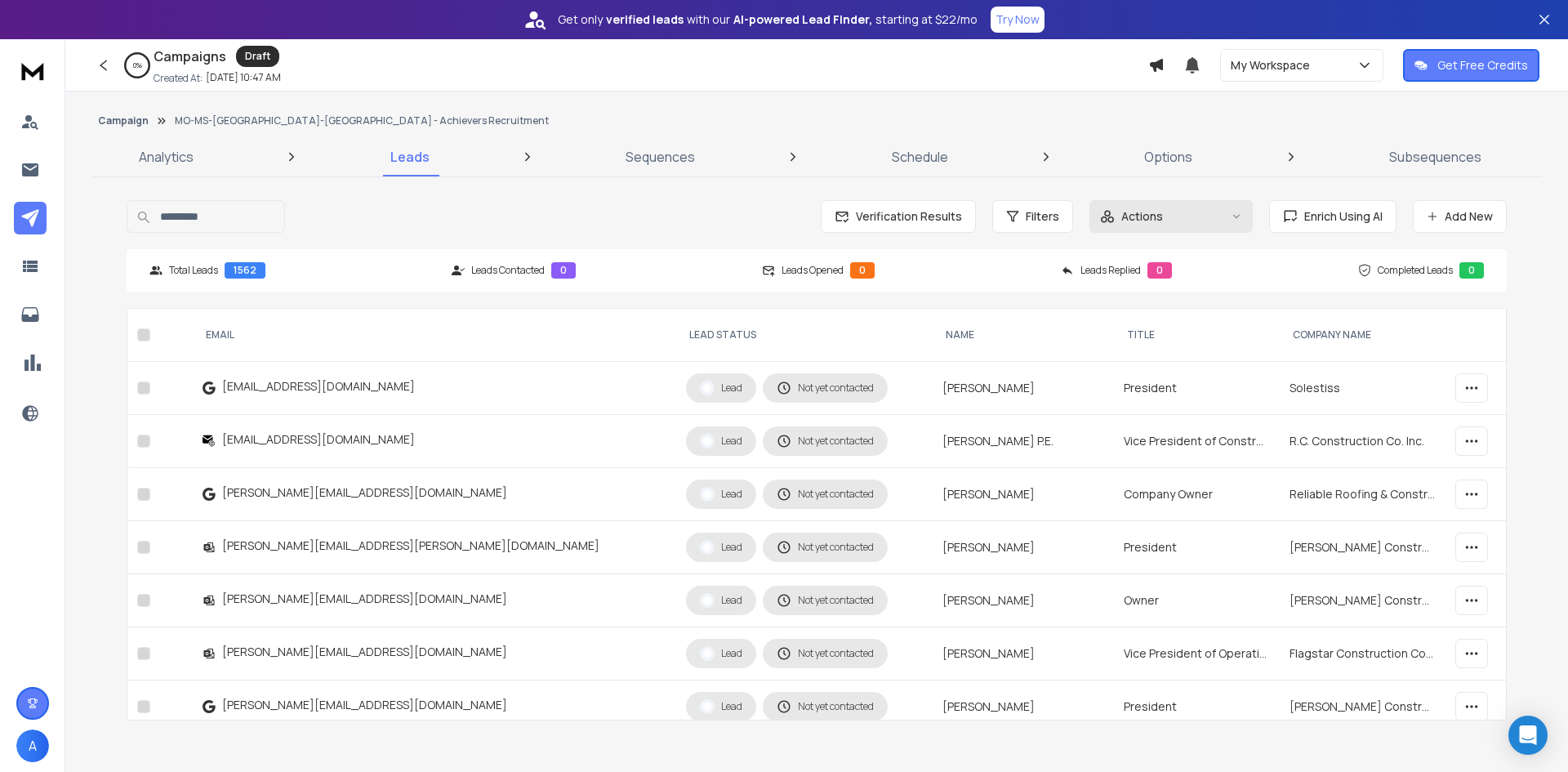
click at [1224, 211] on div "Actions" at bounding box center [1161, 216] width 124 height 16
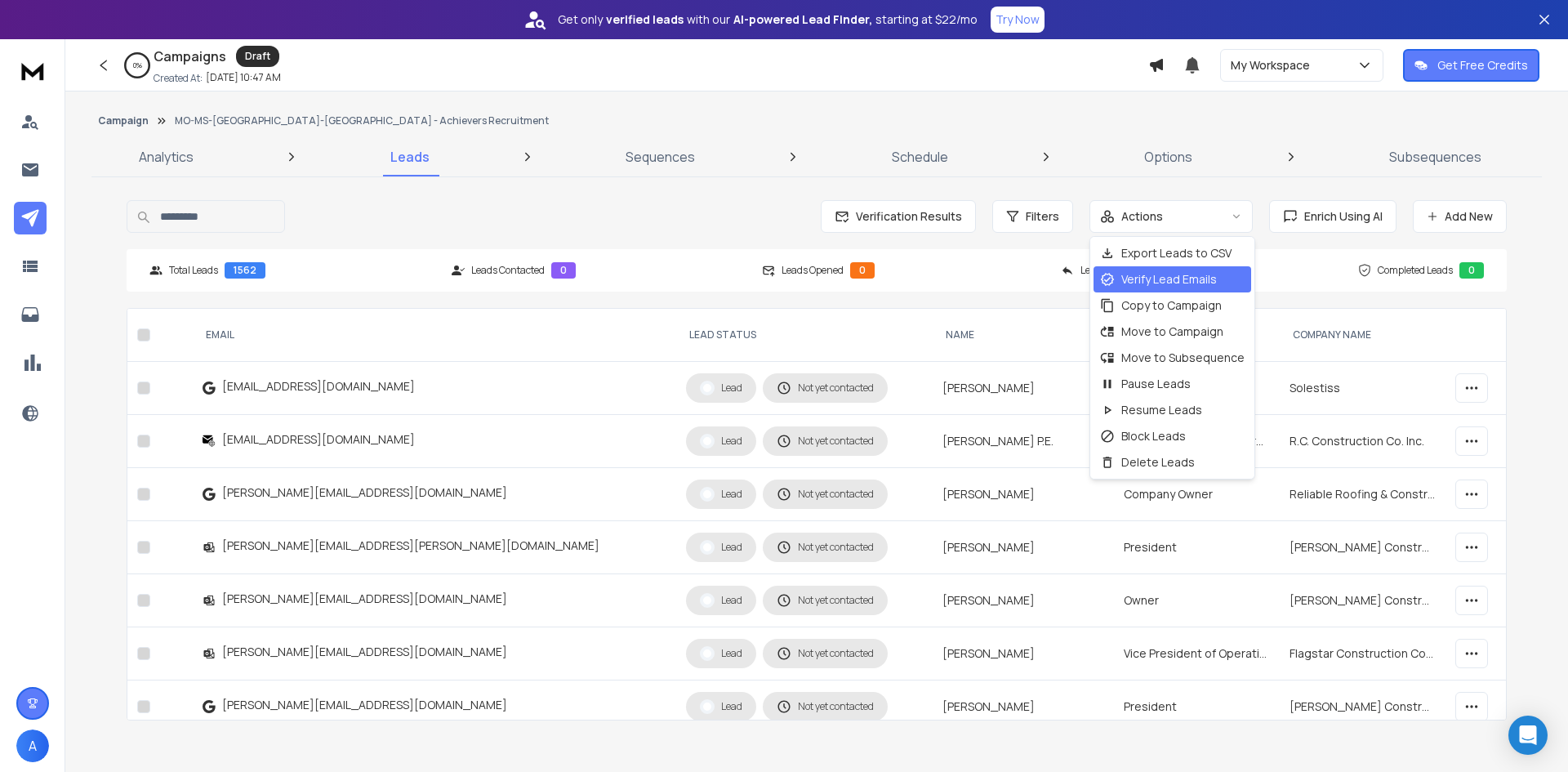
click at [1152, 288] on div "Verify Lead Emails" at bounding box center [1172, 279] width 158 height 26
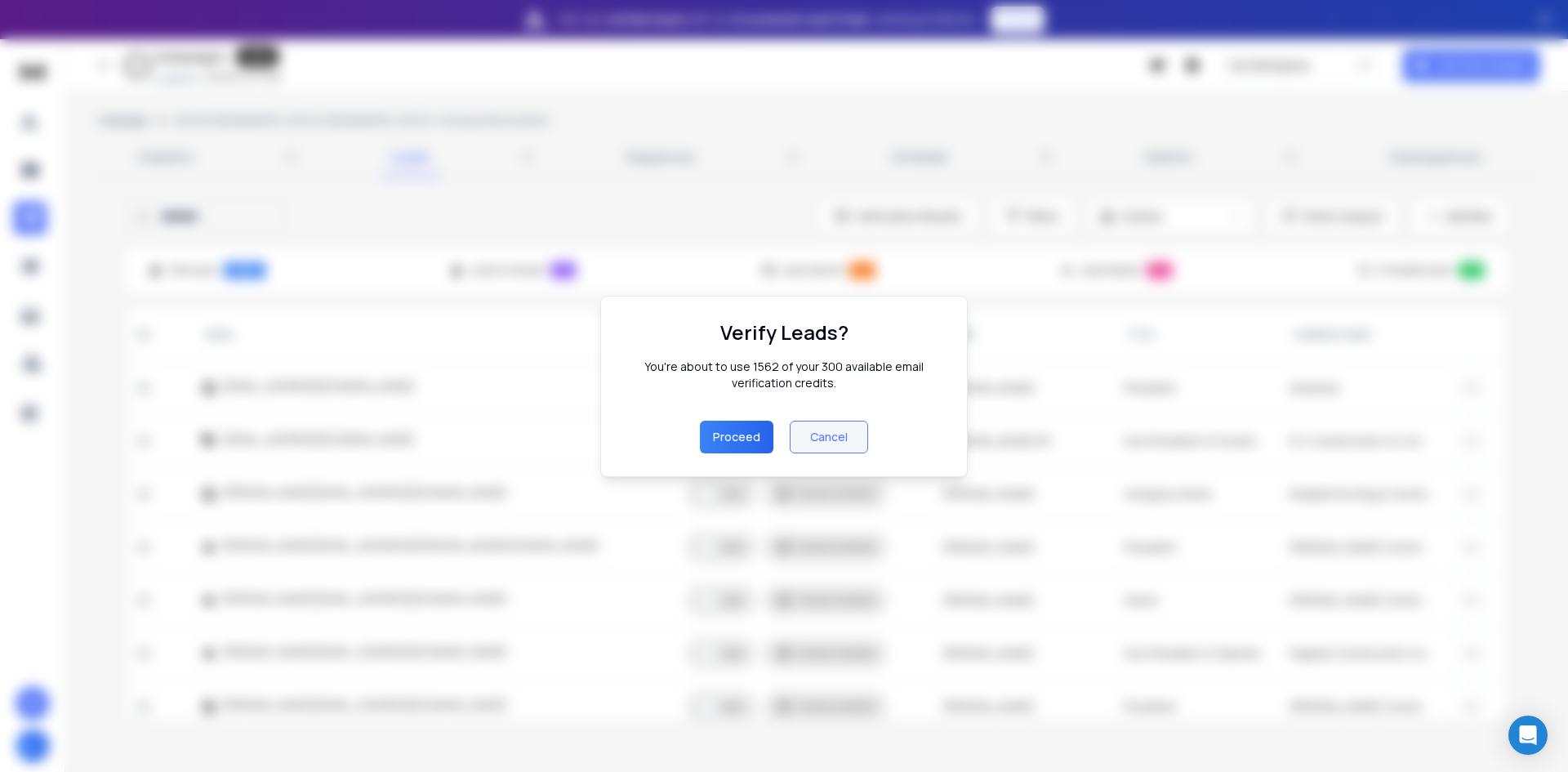
click at [847, 436] on button "Cancel" at bounding box center [829, 437] width 79 height 32
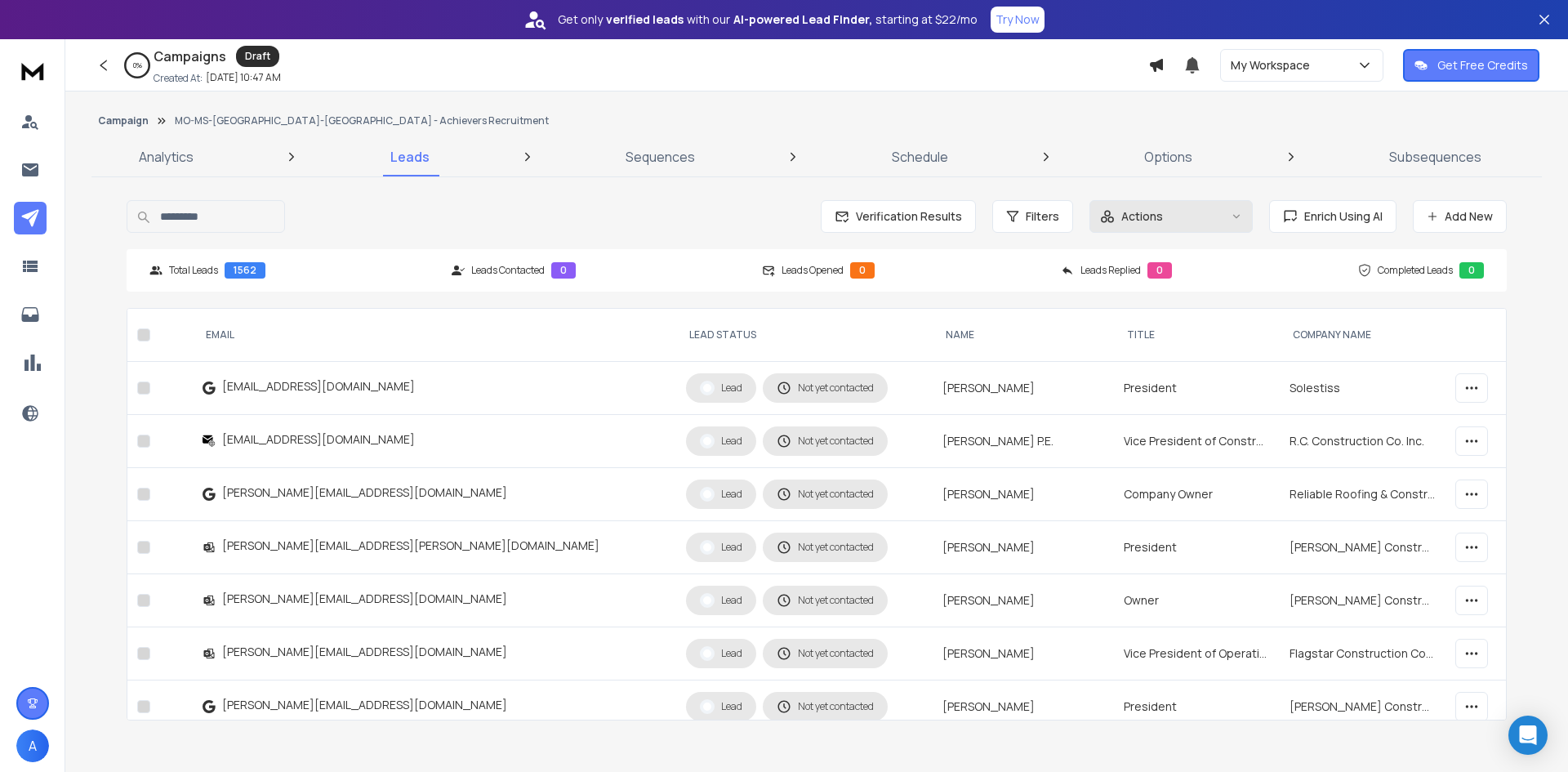
click at [1148, 217] on p "Actions" at bounding box center [1142, 216] width 41 height 16
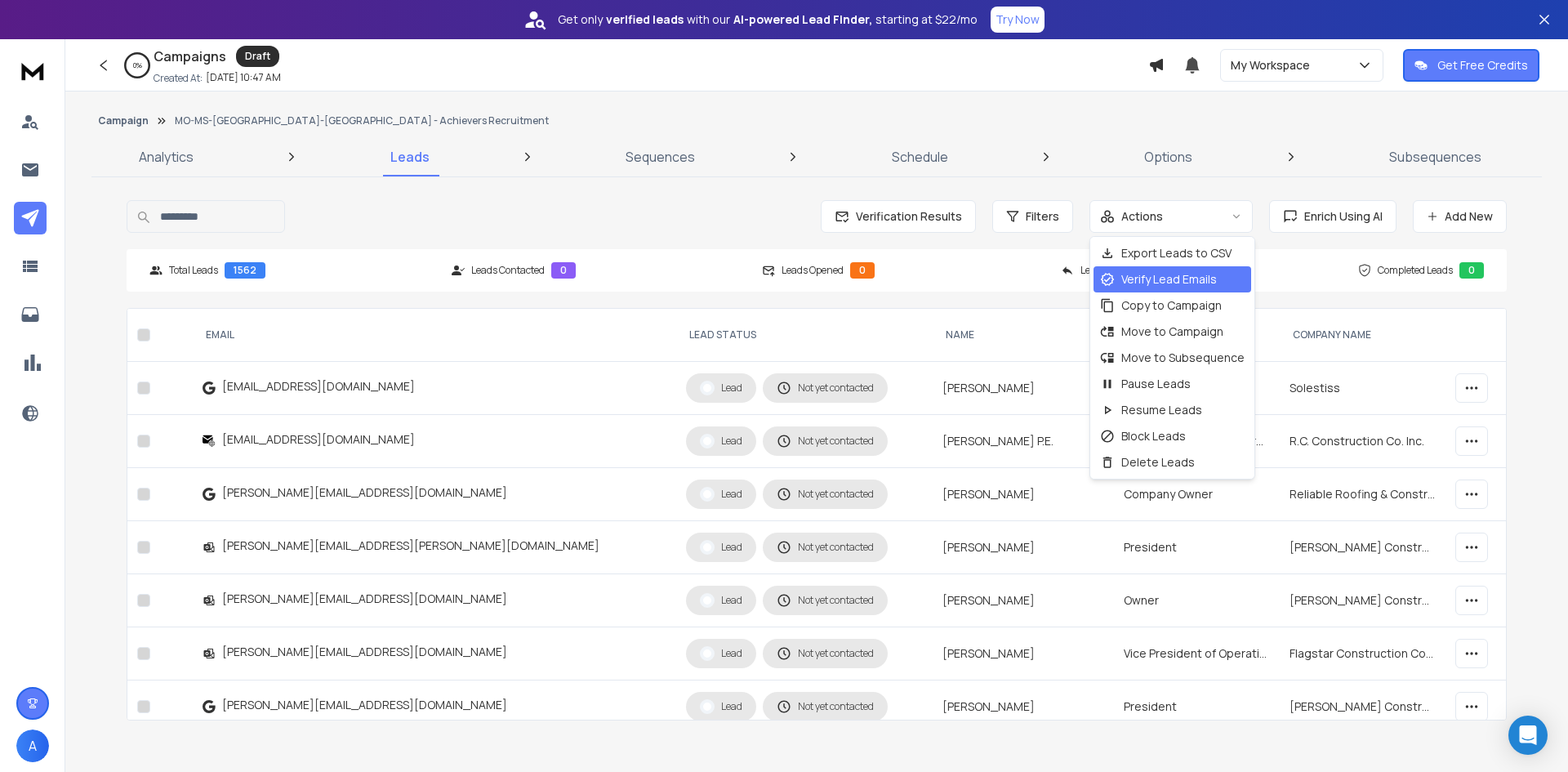
click at [1195, 281] on p "Verify Lead Emails" at bounding box center [1169, 279] width 96 height 16
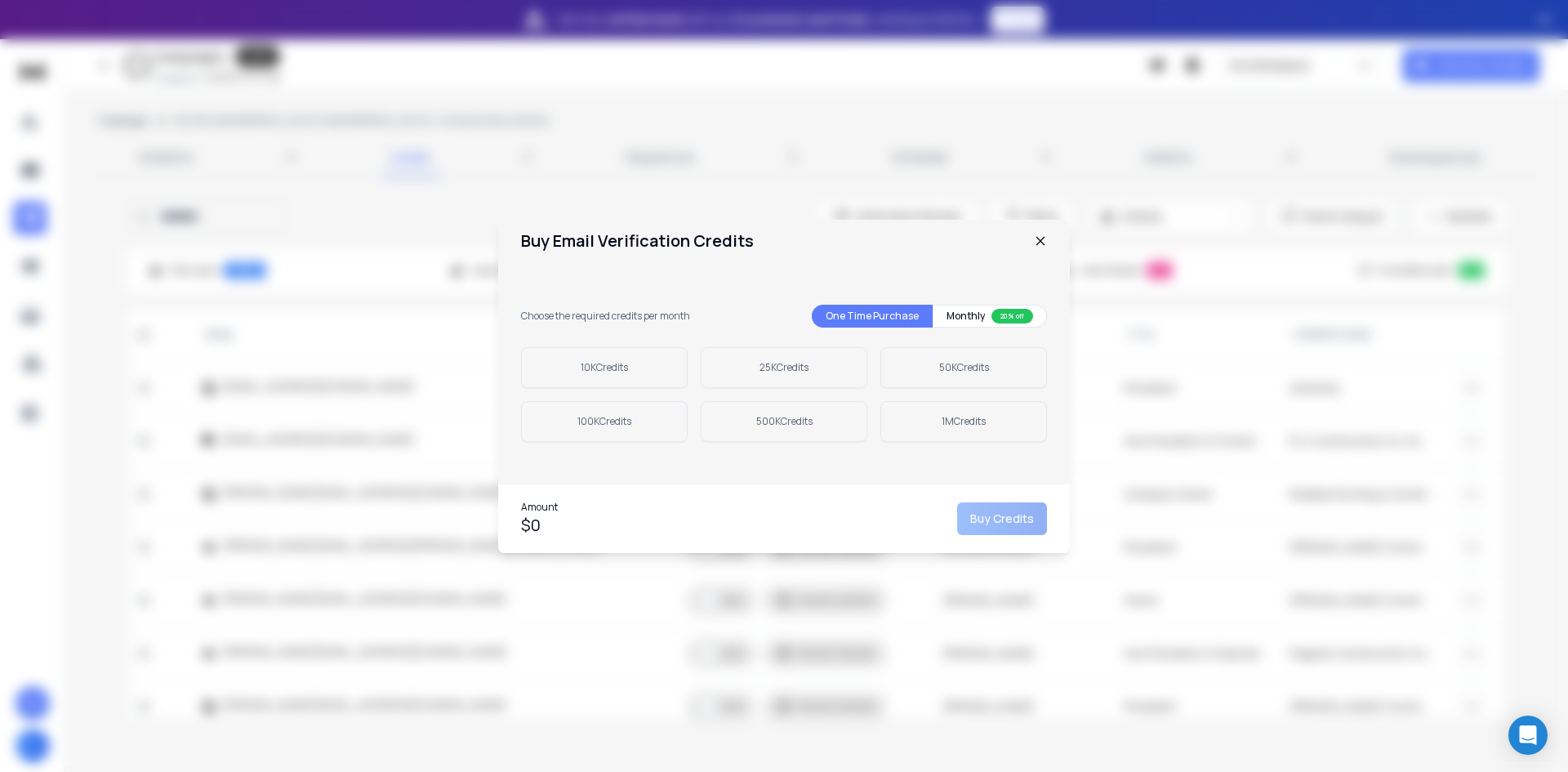
click at [1037, 244] on icon at bounding box center [1041, 240] width 9 height 9
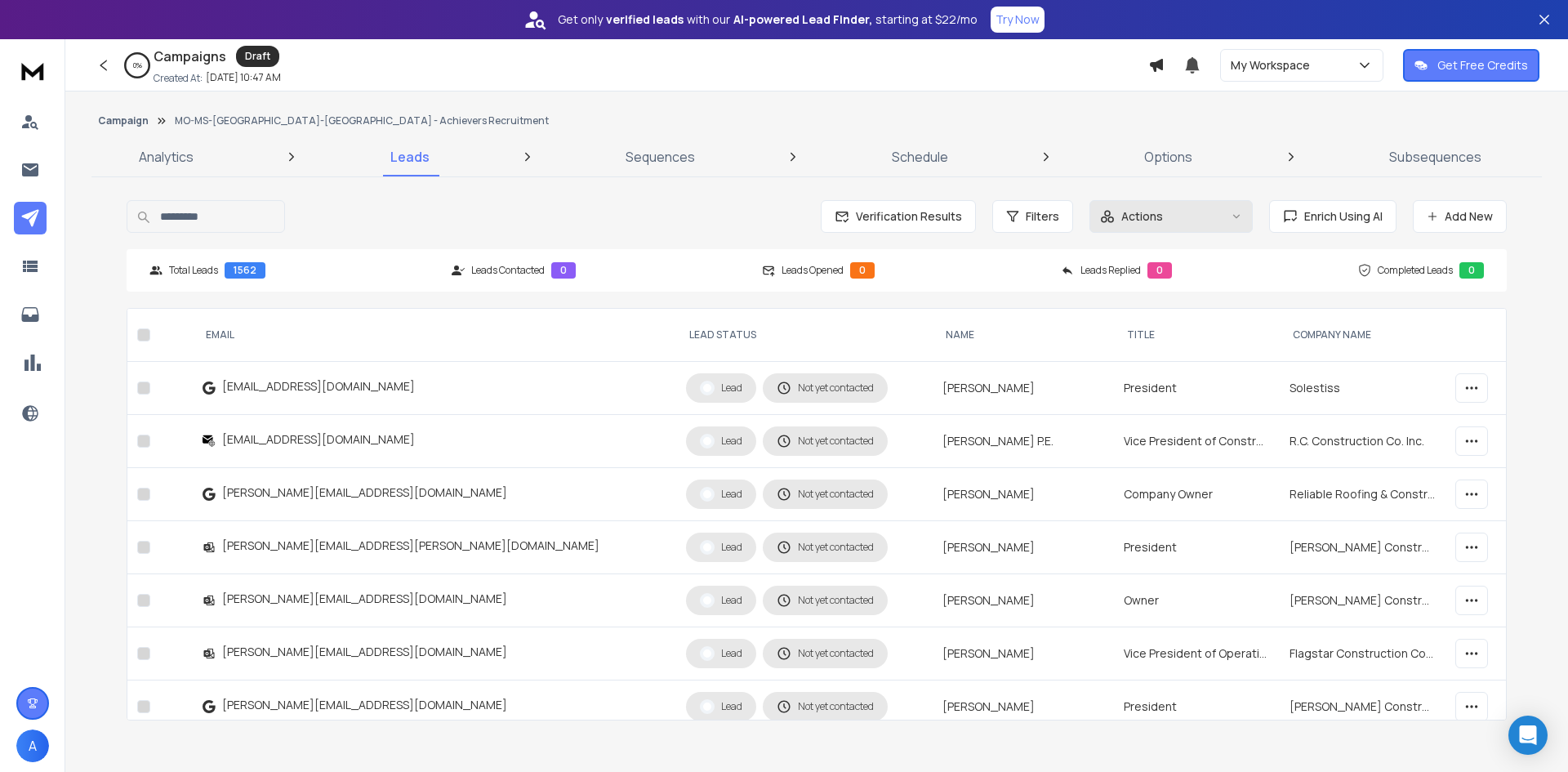
click at [1227, 218] on button "Actions" at bounding box center [1170, 216] width 163 height 32
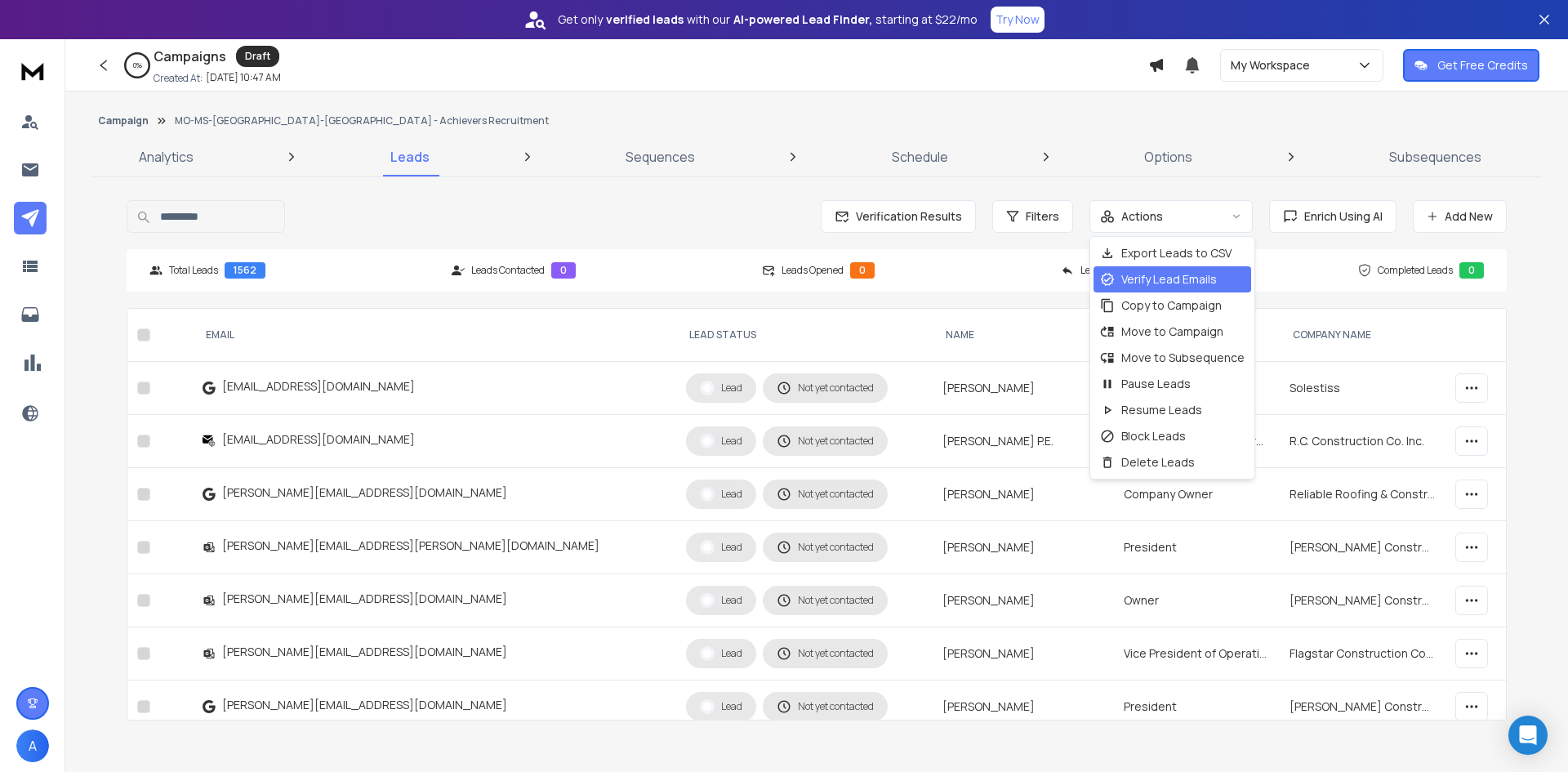
click at [1198, 276] on p "Verify Lead Emails" at bounding box center [1169, 279] width 96 height 16
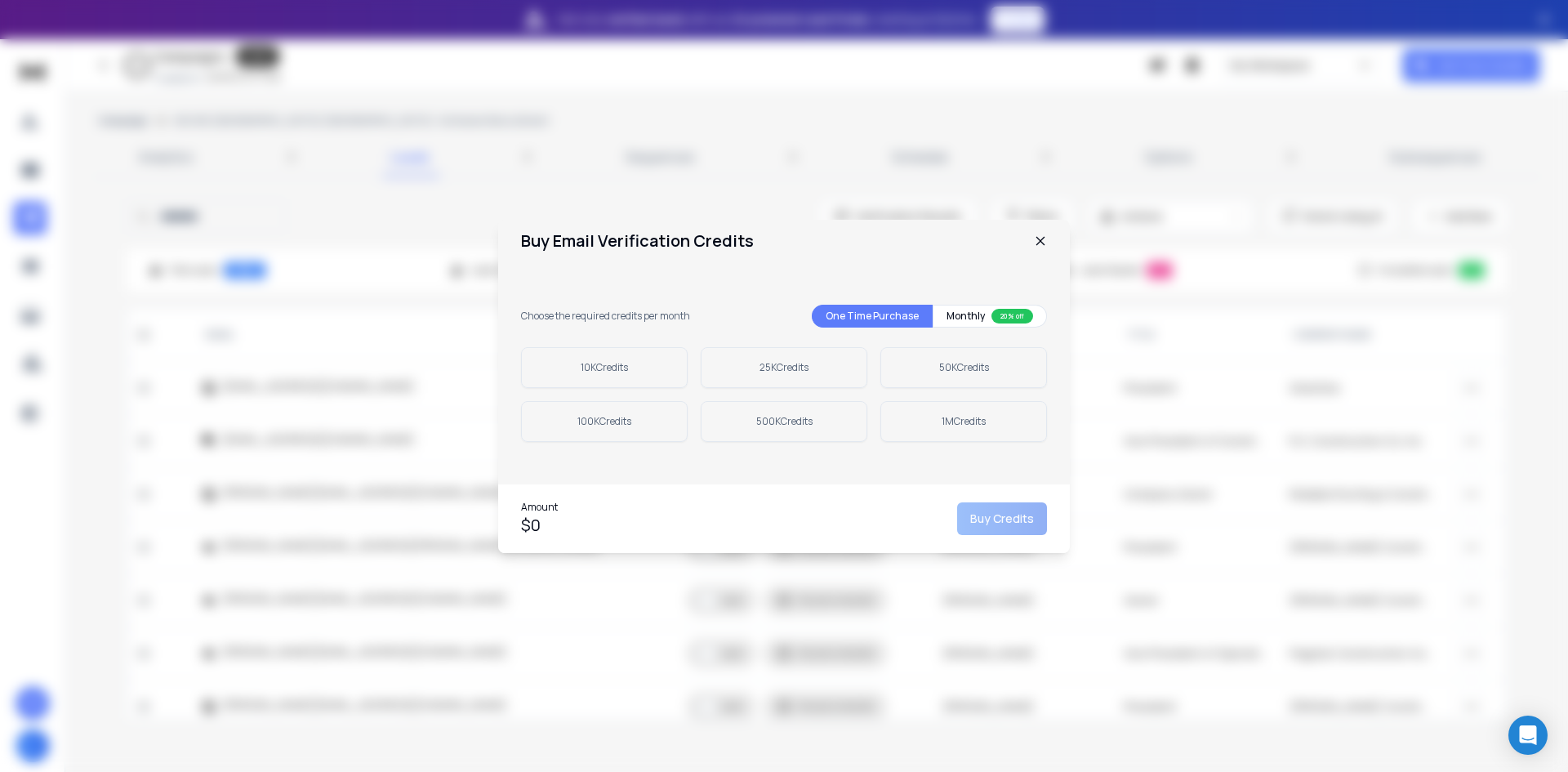
click at [1050, 251] on div "Buy Email Verification Credits" at bounding box center [784, 240] width 571 height 42
click at [1043, 235] on icon at bounding box center [1040, 241] width 13 height 13
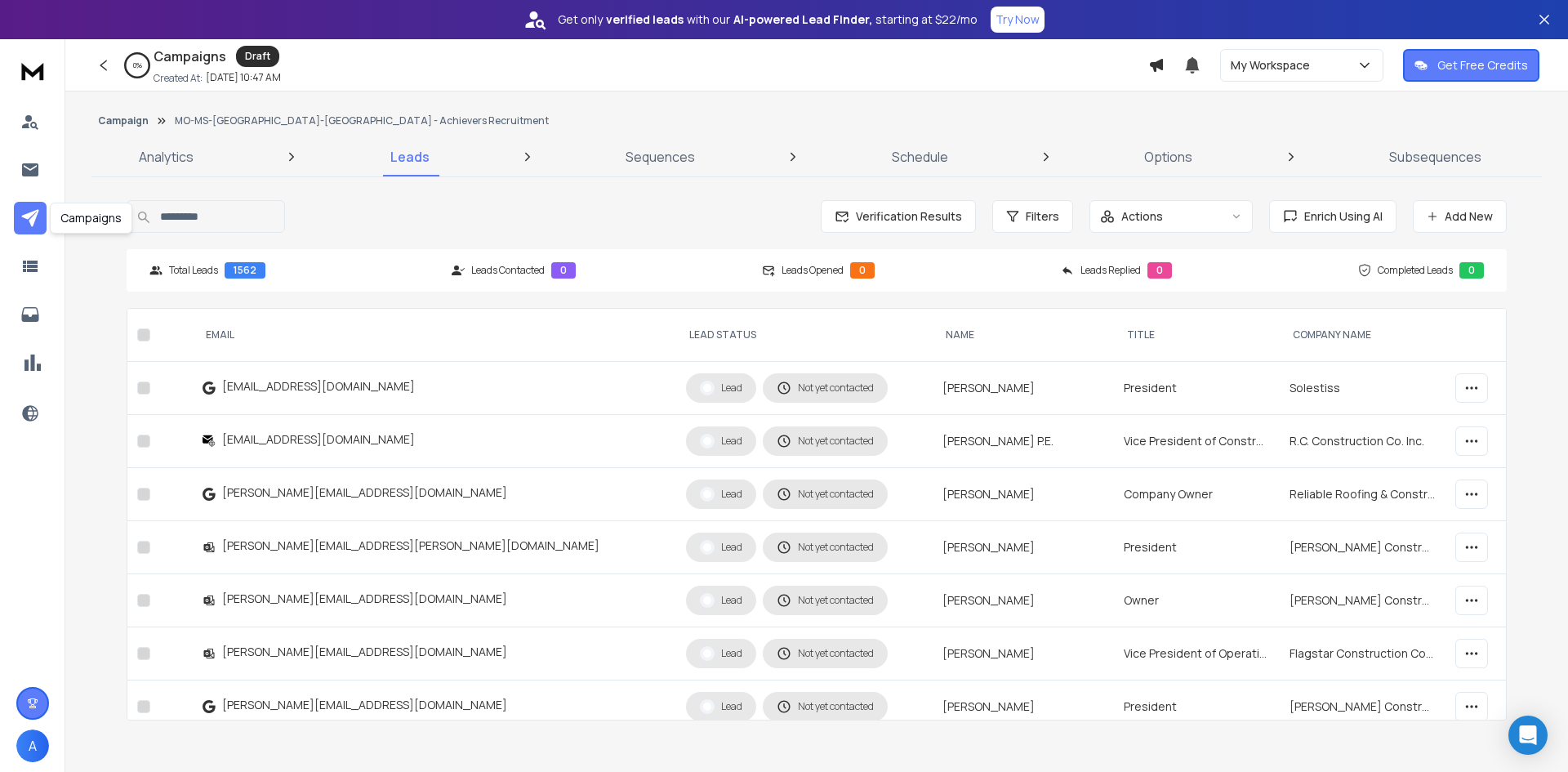
click at [35, 210] on icon at bounding box center [30, 217] width 17 height 17
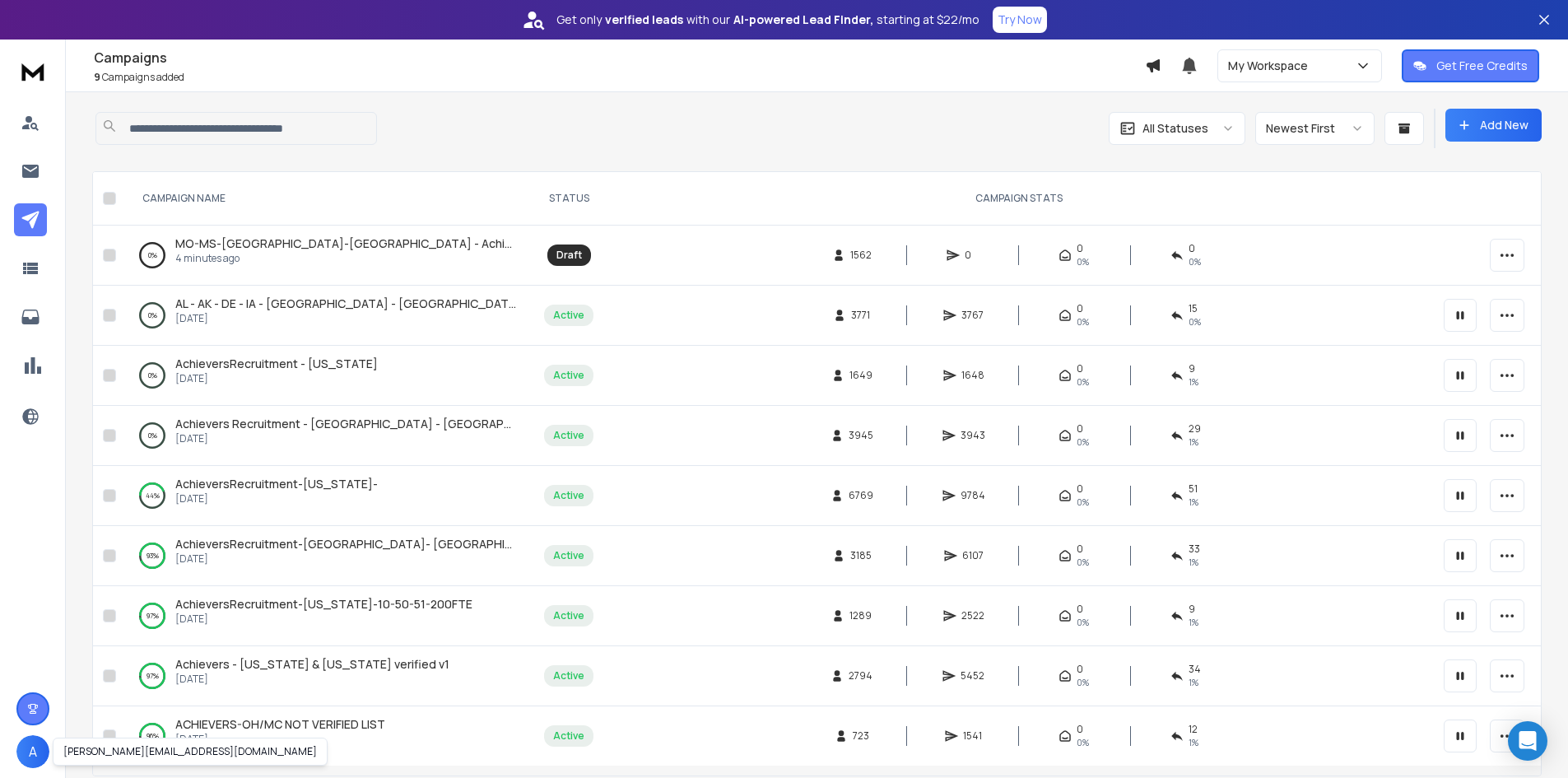
click at [42, 755] on span "A" at bounding box center [32, 751] width 32 height 32
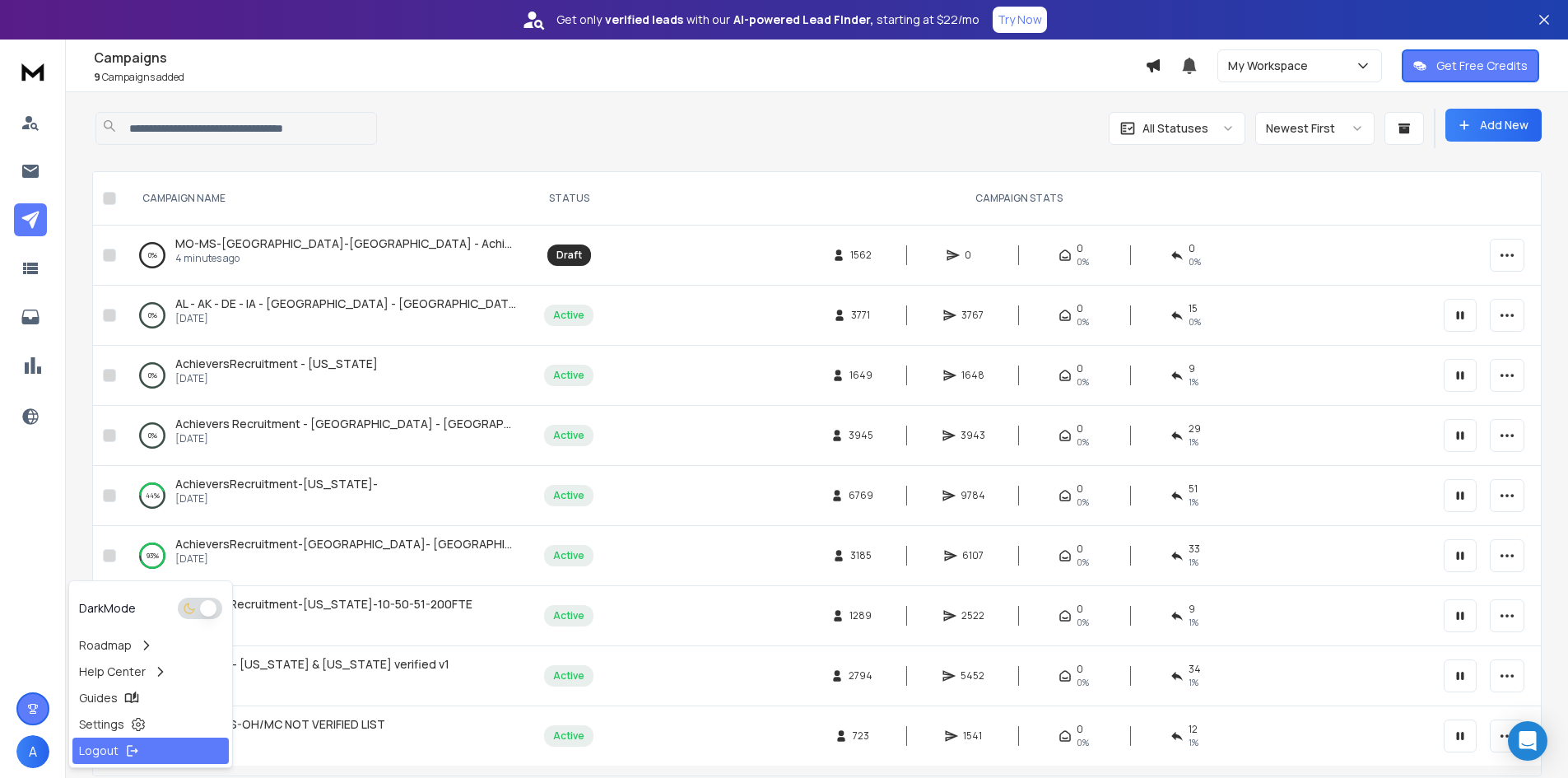
click at [132, 745] on icon at bounding box center [133, 750] width 14 height 14
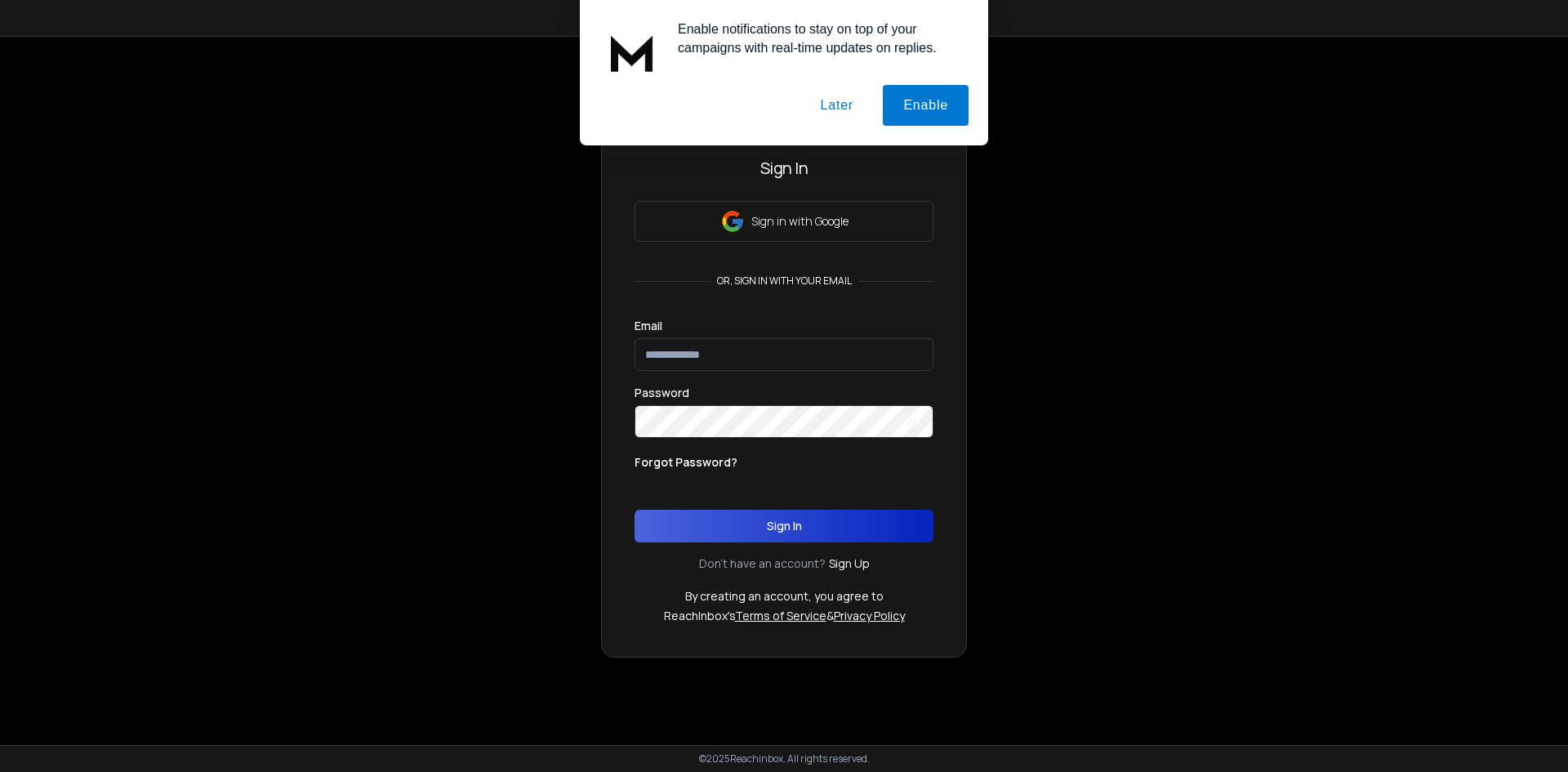
drag, startPoint x: 700, startPoint y: 351, endPoint x: 715, endPoint y: 362, distance: 18.6
click at [700, 351] on input "email" at bounding box center [784, 354] width 299 height 32
type input "**********"
click at [791, 405] on div "Password" at bounding box center [784, 412] width 299 height 51
click at [634, 510] on button "Sign In" at bounding box center [784, 526] width 299 height 32
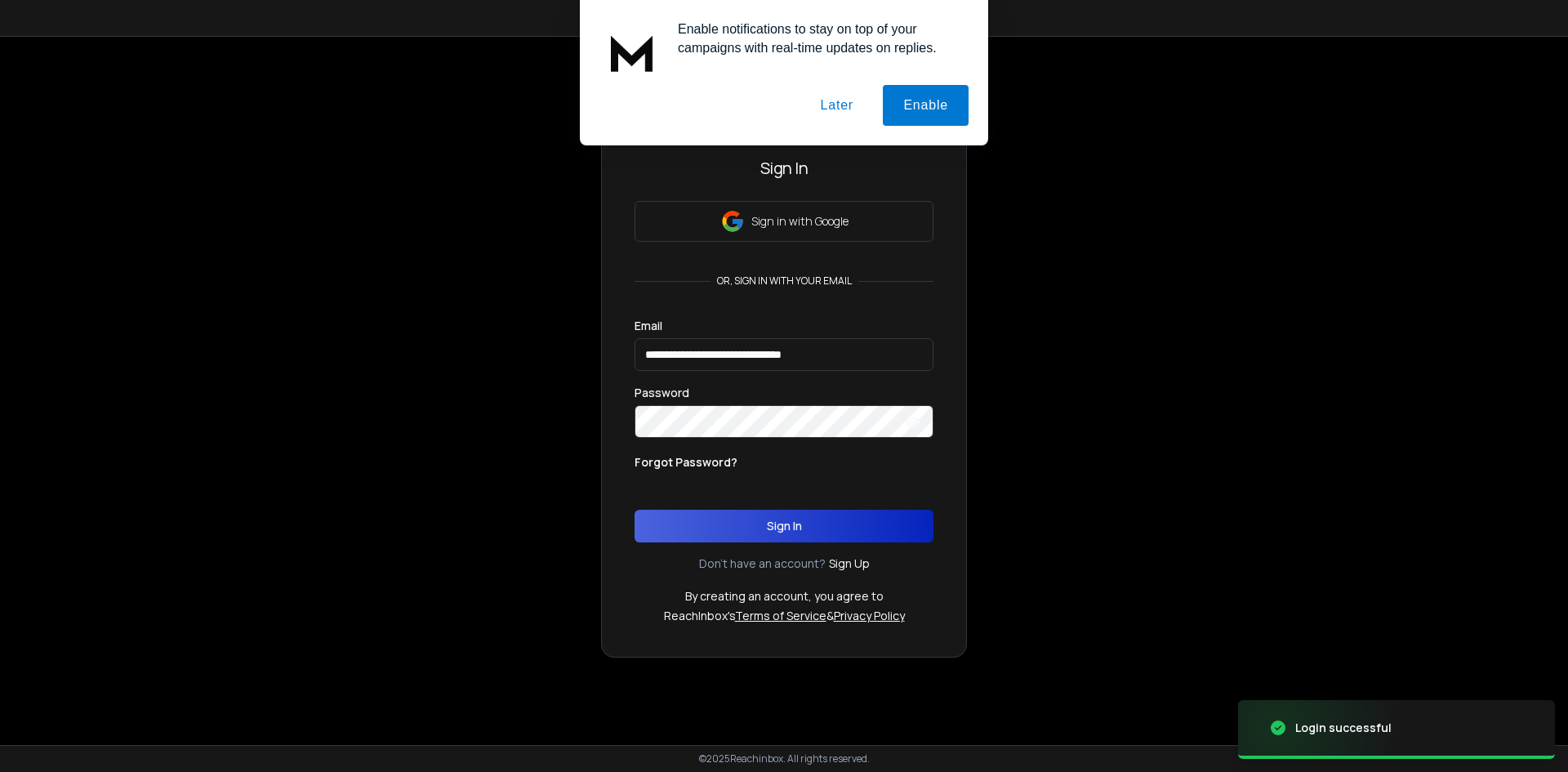
click at [831, 107] on button "Later" at bounding box center [836, 106] width 73 height 41
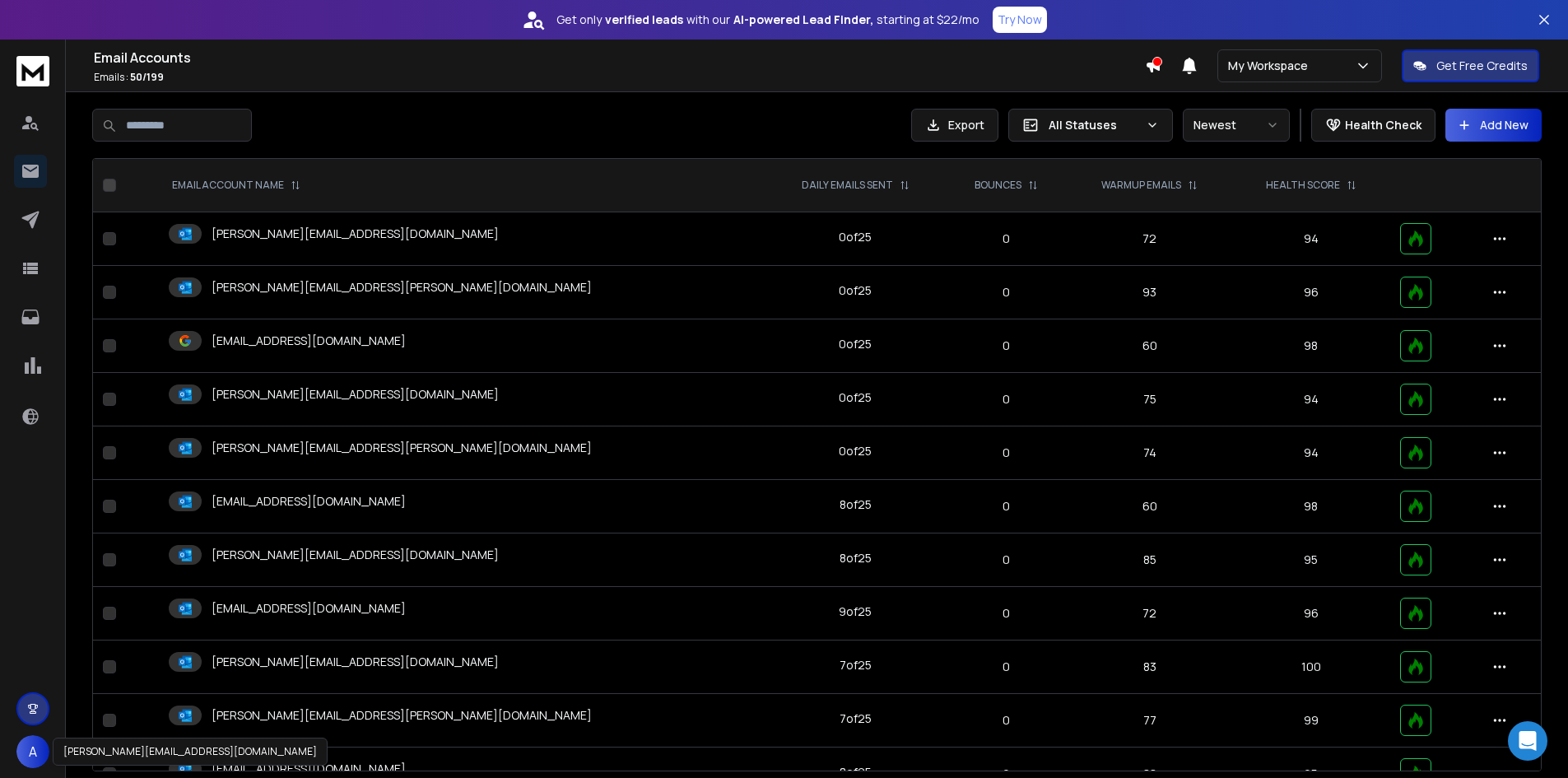
click at [31, 754] on span "A" at bounding box center [32, 751] width 32 height 32
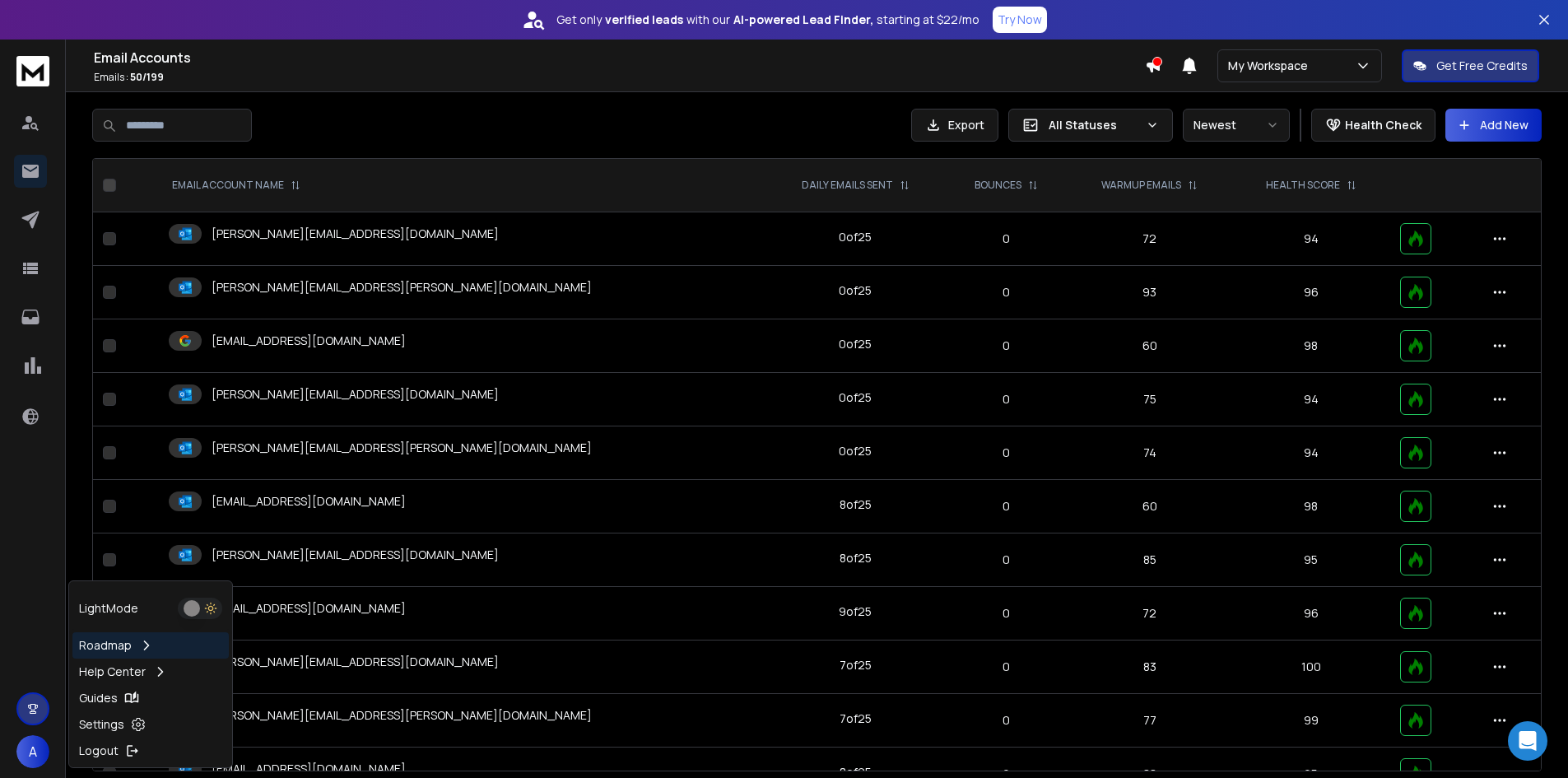
click at [202, 600] on button "button" at bounding box center [199, 608] width 44 height 22
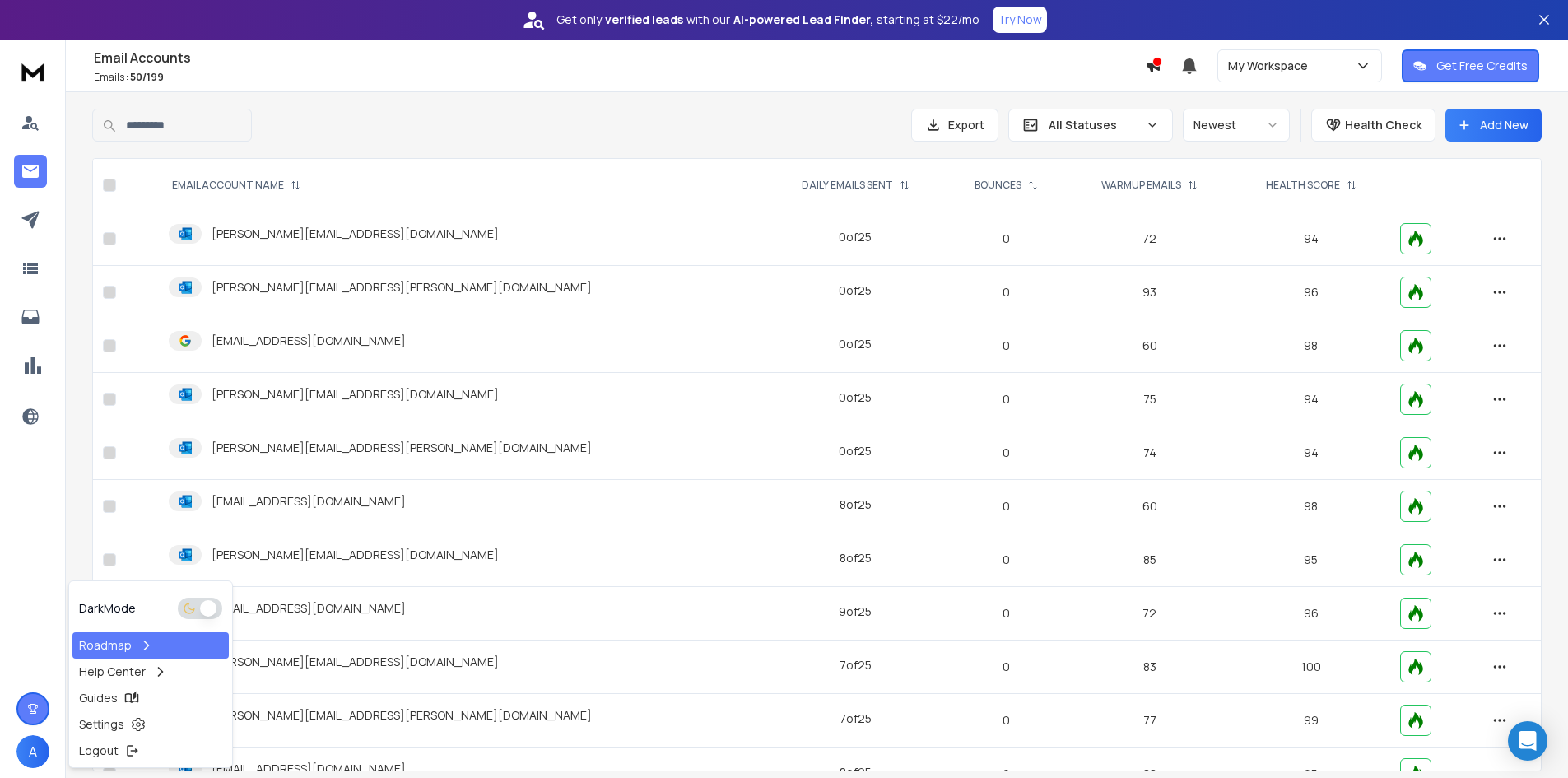
click at [32, 496] on div "A" at bounding box center [32, 412] width 66 height 745
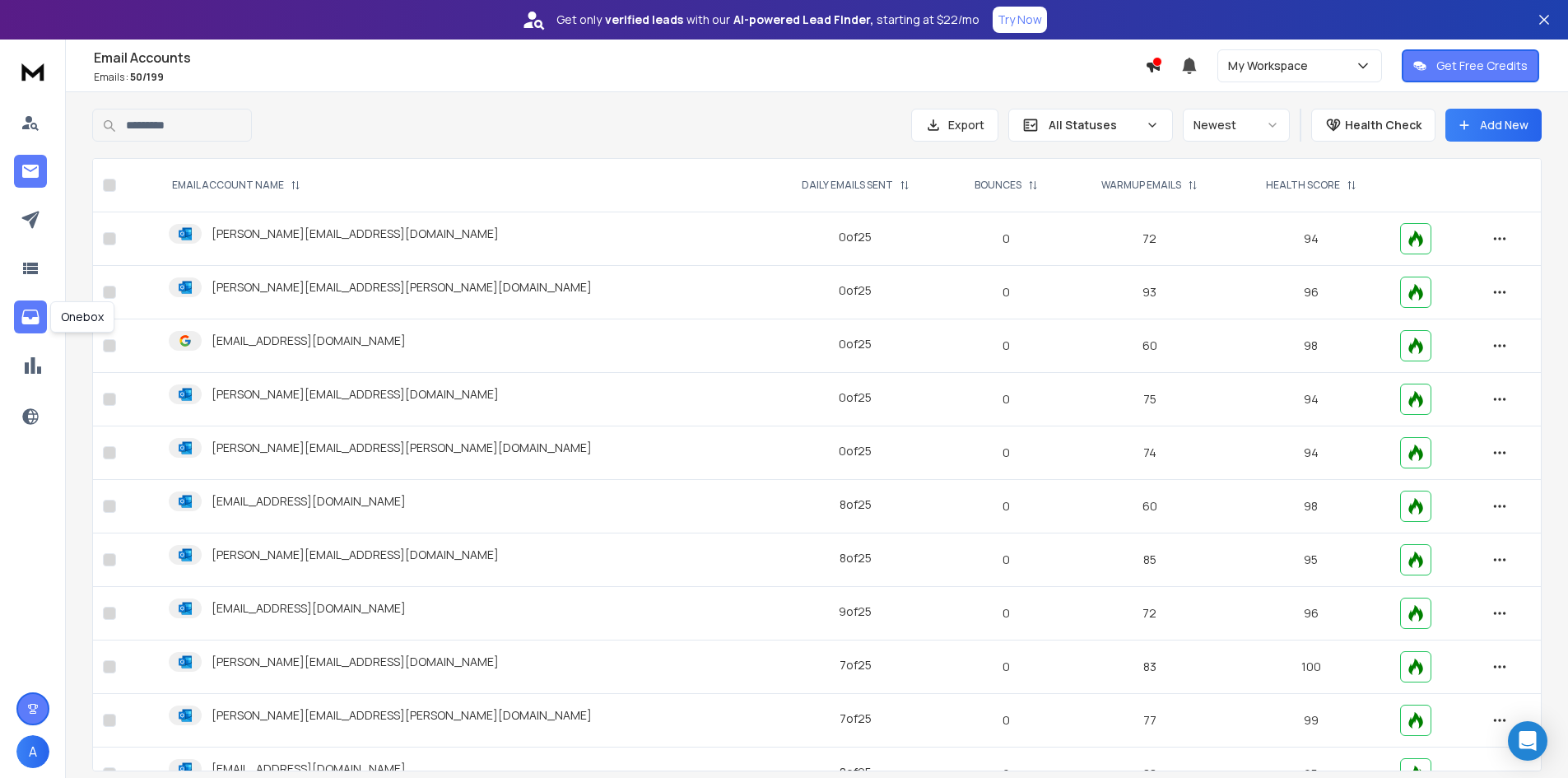
click at [23, 317] on icon at bounding box center [30, 317] width 17 height 14
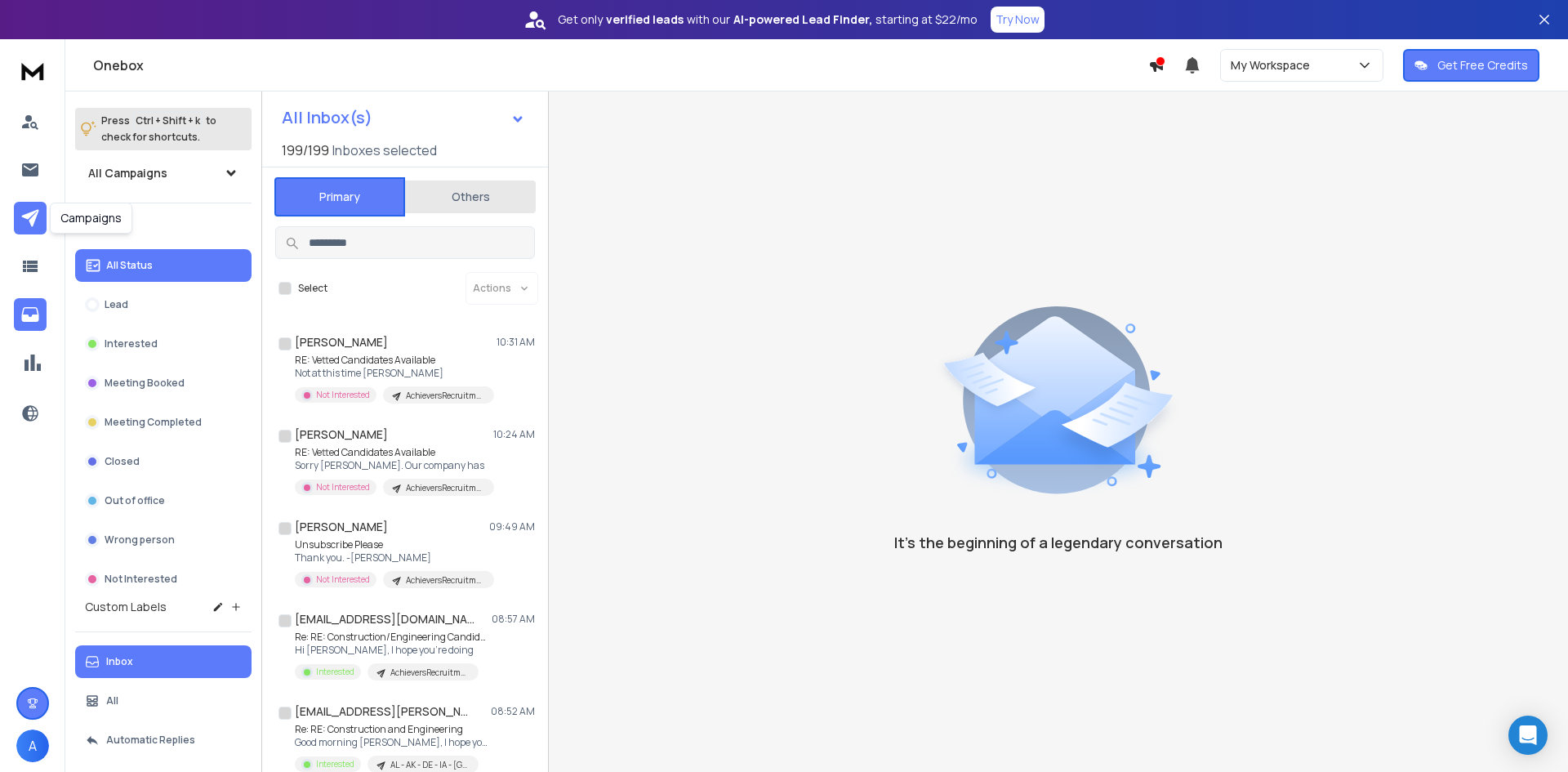
click at [40, 227] on link at bounding box center [30, 218] width 32 height 32
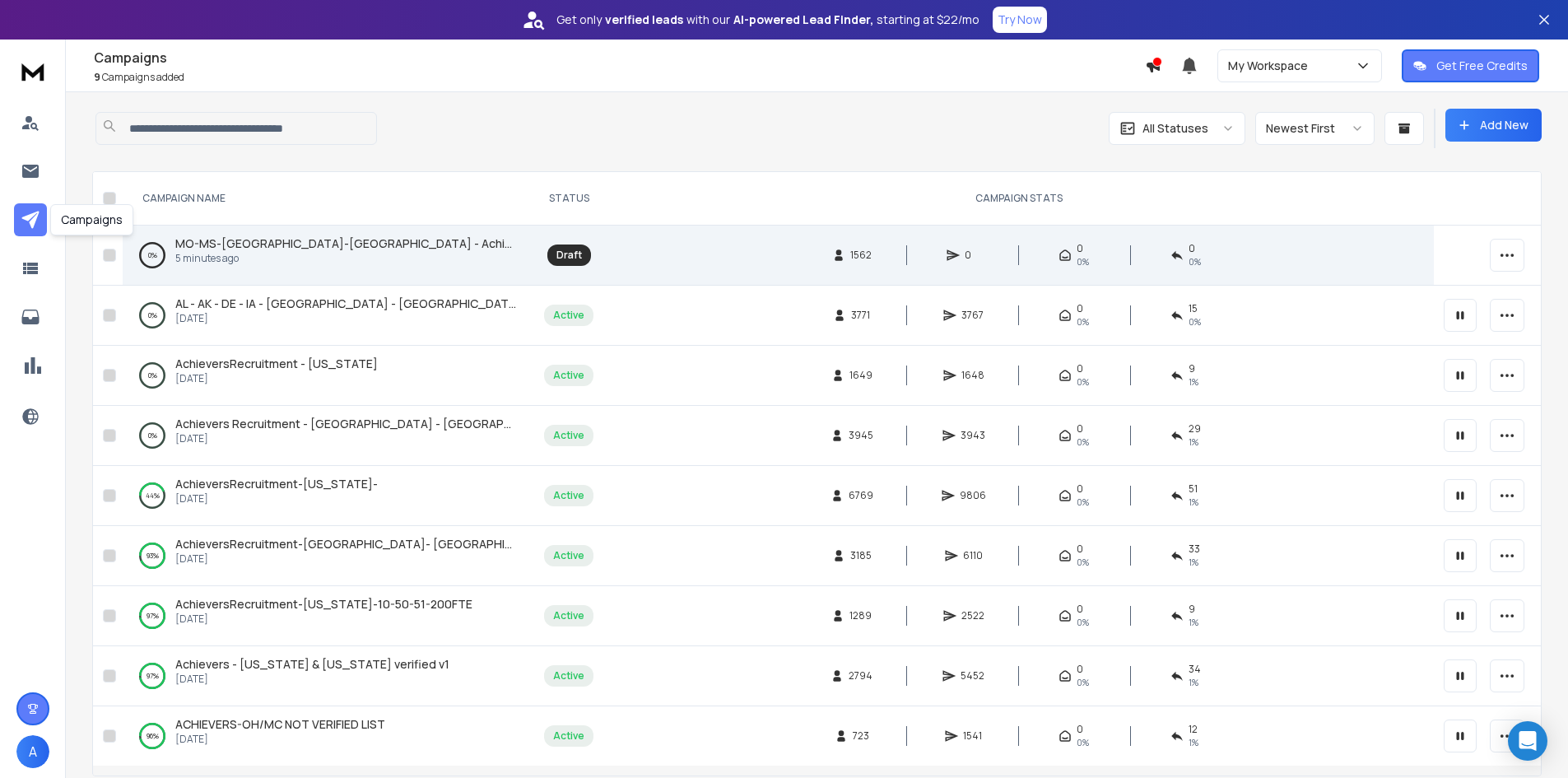
click at [347, 242] on span "MO-MS-NJ-TN - Achievers Recruitment" at bounding box center [391, 243] width 431 height 15
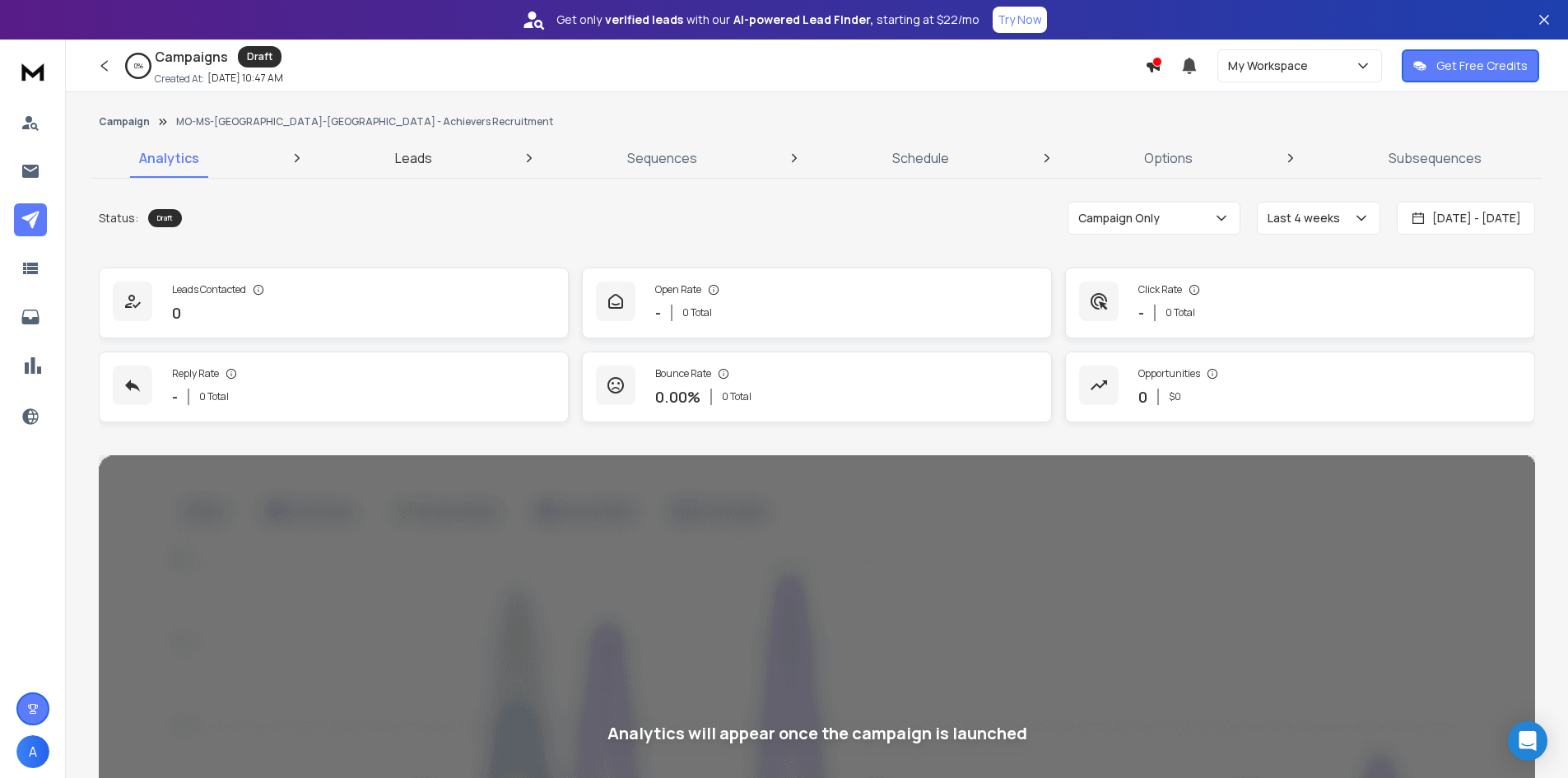
click at [404, 150] on p "Leads" at bounding box center [413, 158] width 37 height 20
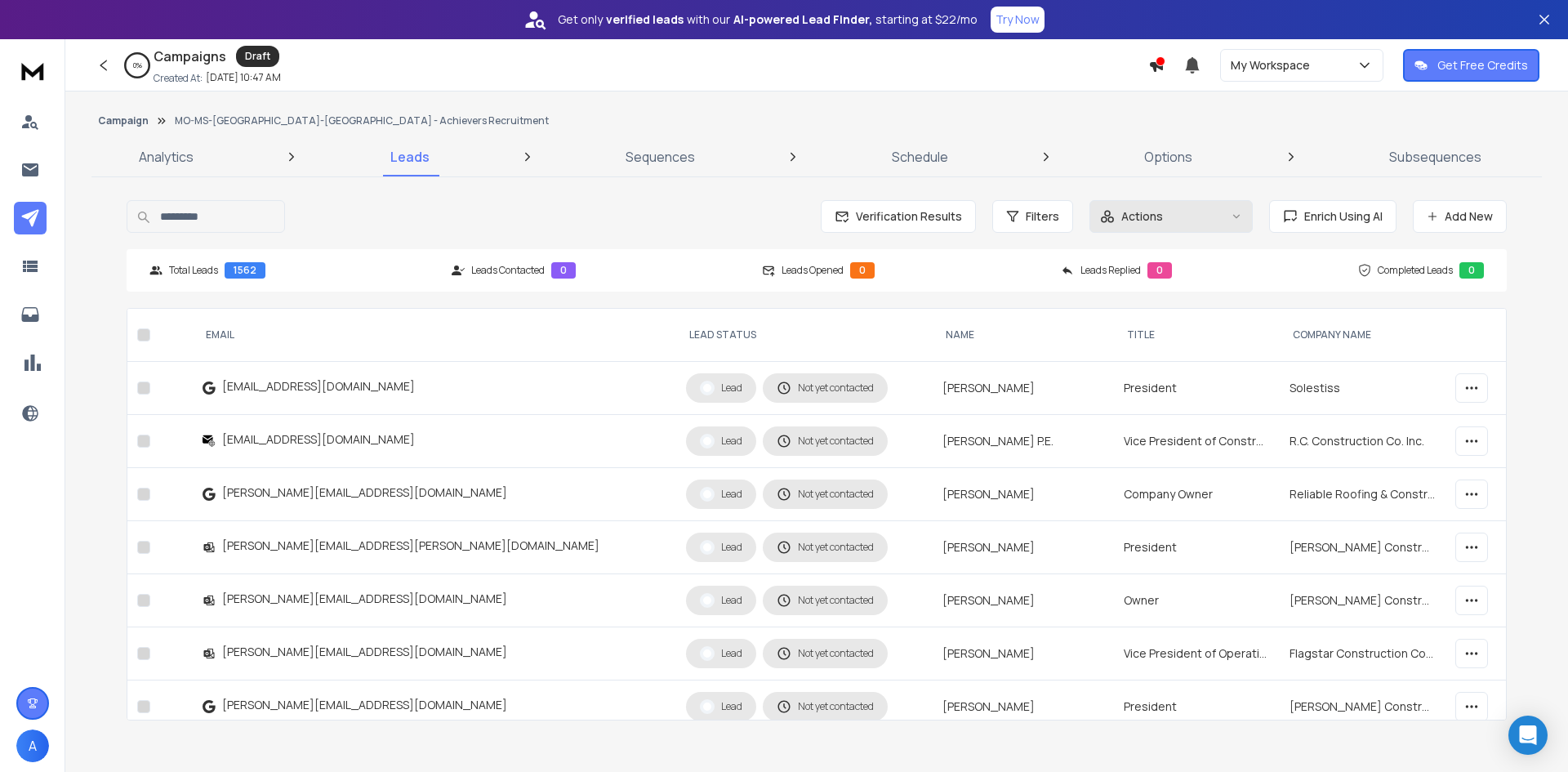
click at [1230, 217] on icon "button" at bounding box center [1236, 216] width 12 height 13
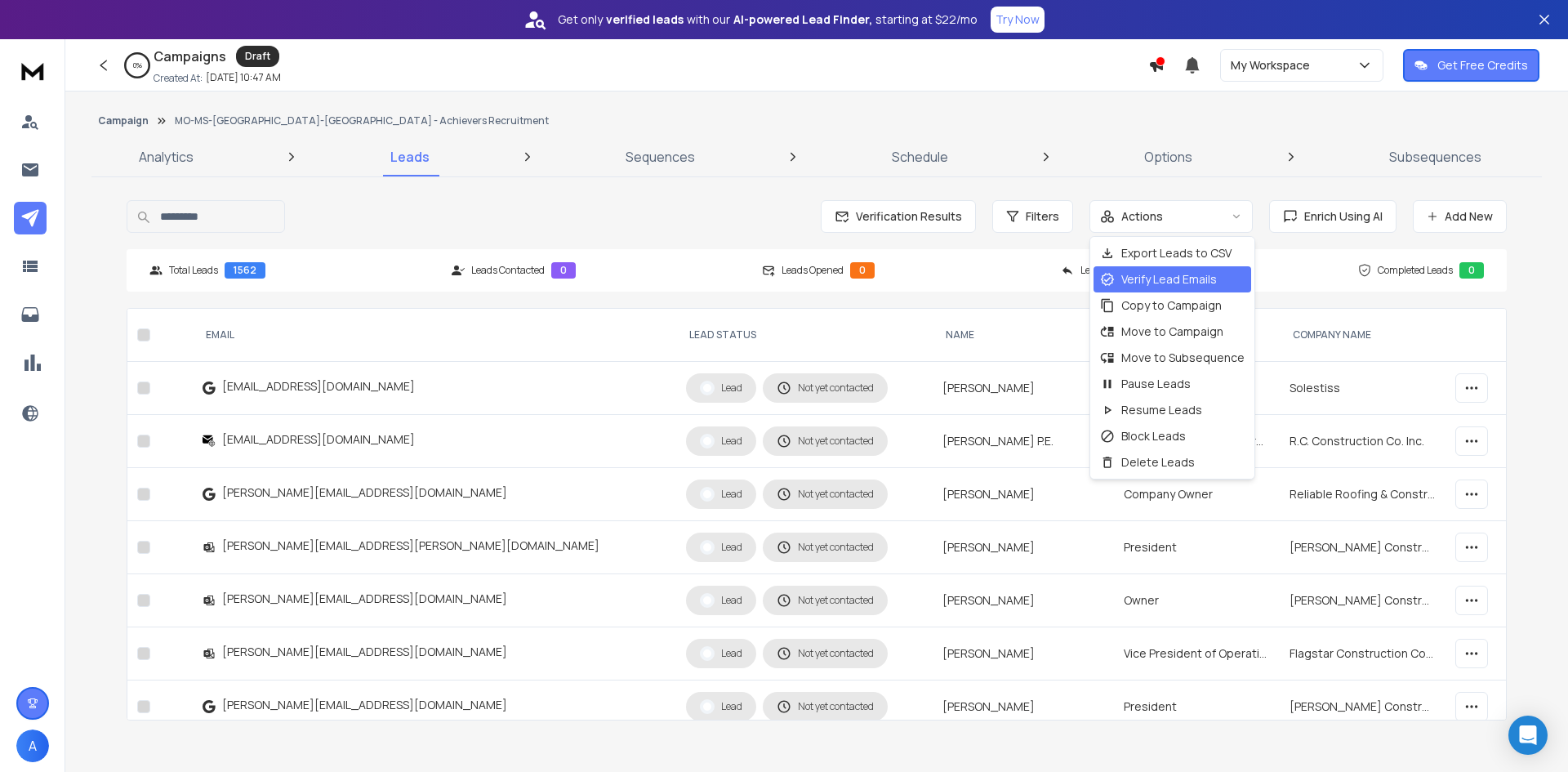
click at [1152, 277] on p "Verify Lead Emails" at bounding box center [1169, 279] width 96 height 16
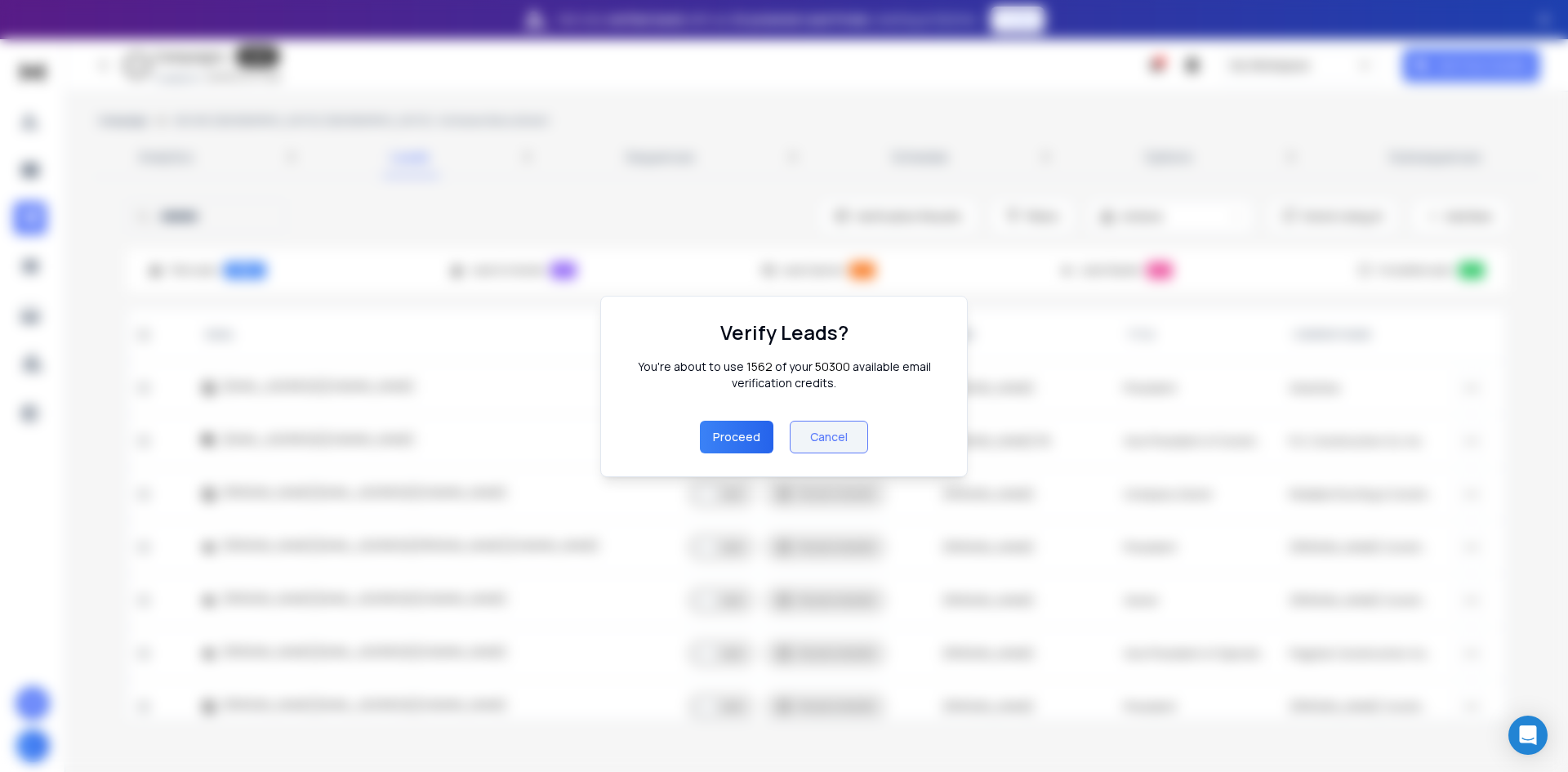
click at [836, 434] on button "Cancel" at bounding box center [829, 437] width 79 height 32
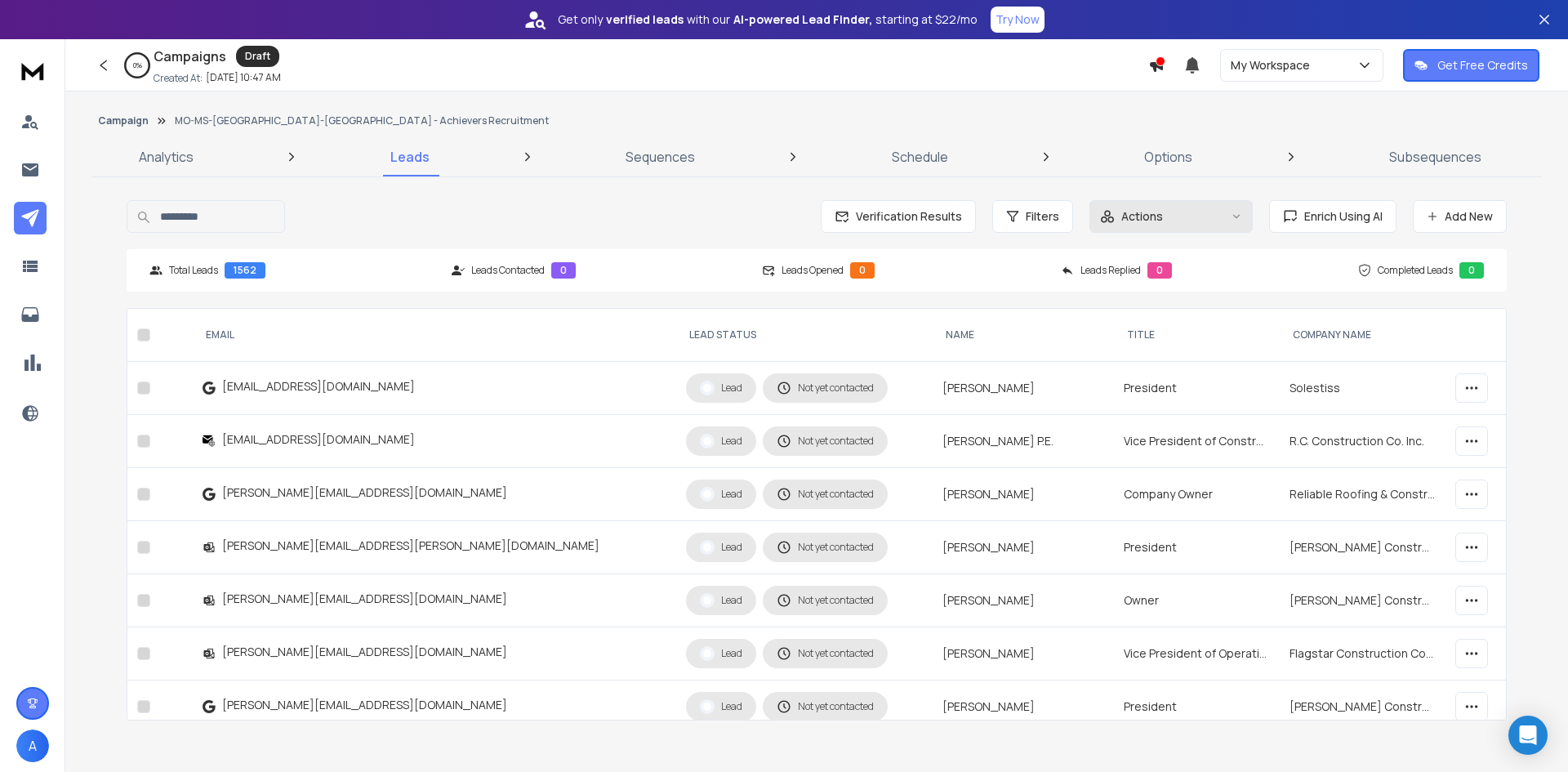
click at [1197, 225] on button "Actions" at bounding box center [1170, 216] width 163 height 32
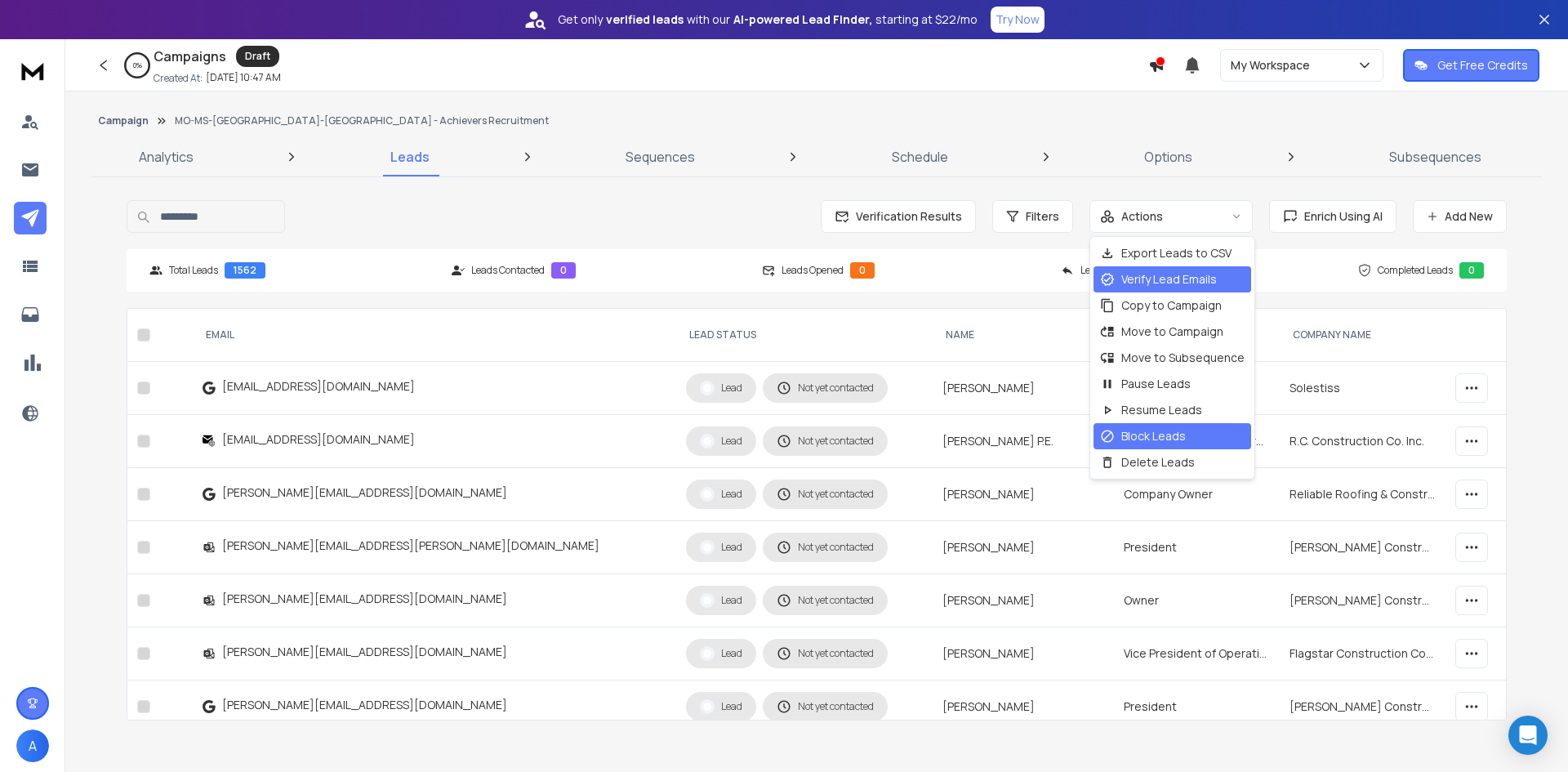
click at [672, 222] on div "Verification Results Filters Actions Enrich Using AI Add New" at bounding box center [816, 216] width 1380 height 32
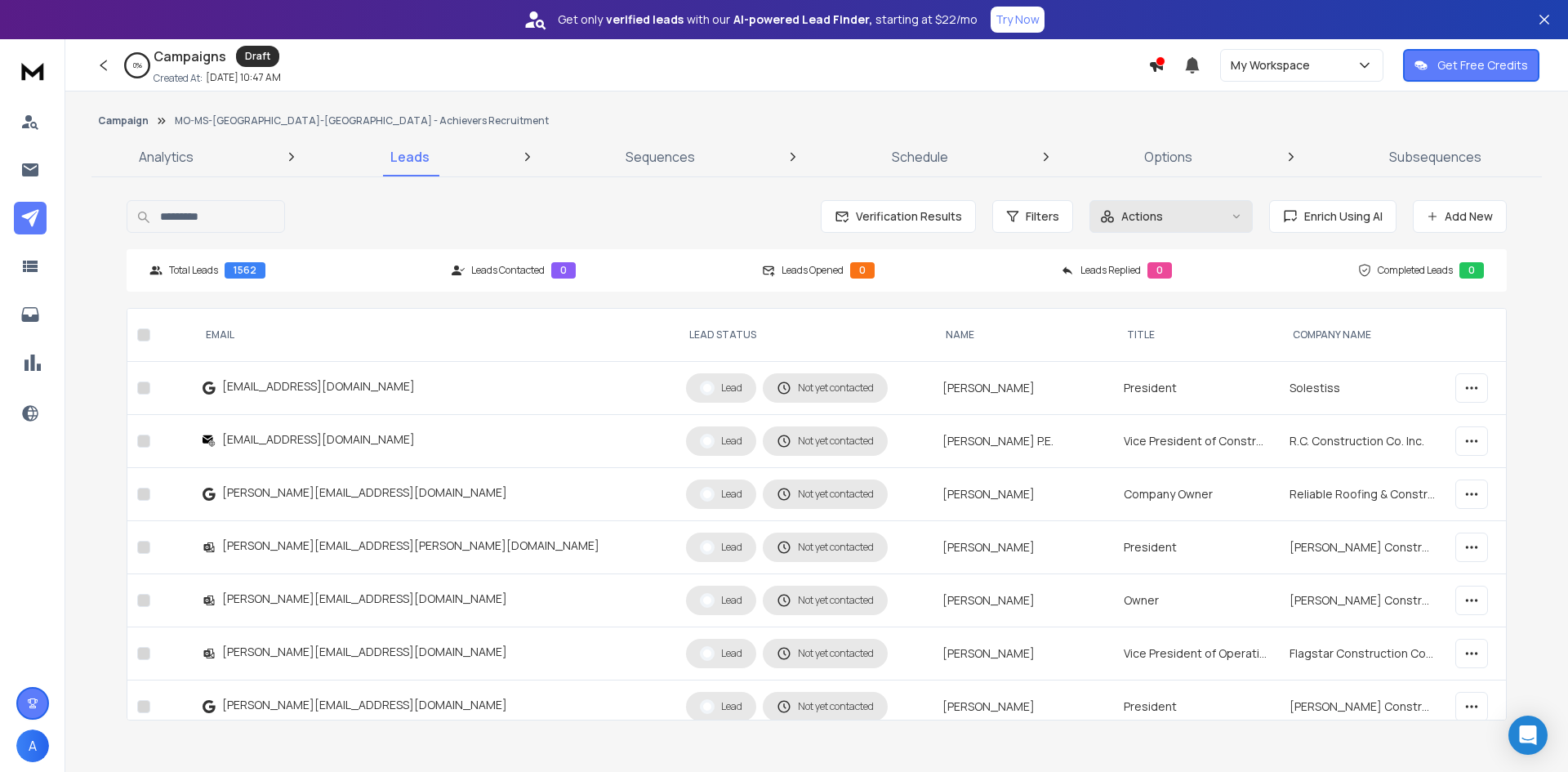
click at [1198, 216] on div "Actions" at bounding box center [1161, 216] width 124 height 16
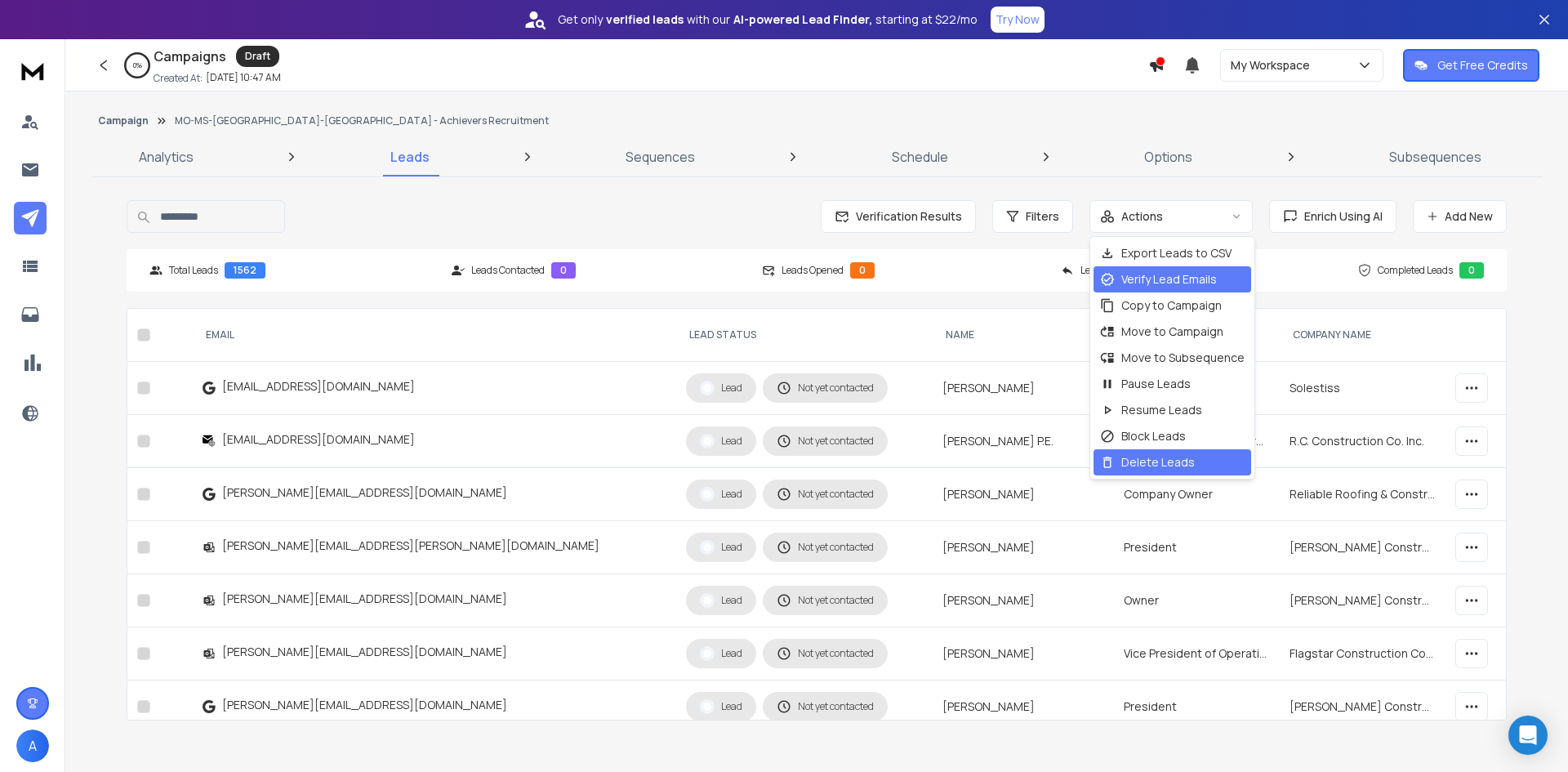
click at [472, 208] on div "Verification Results Filters Actions Enrich Using AI Add New" at bounding box center [816, 216] width 1380 height 32
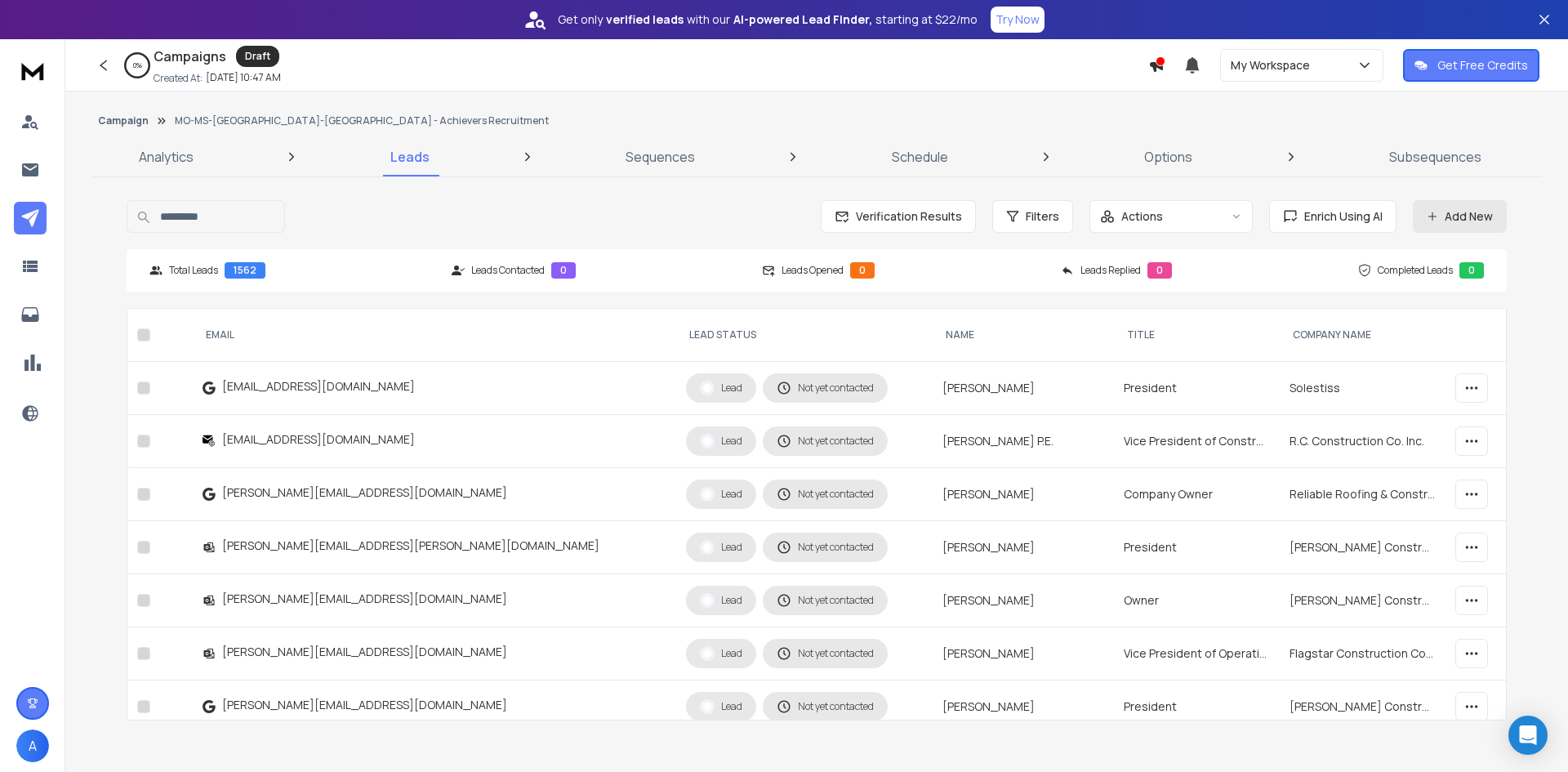
click at [1452, 217] on button "Add New" at bounding box center [1459, 216] width 94 height 32
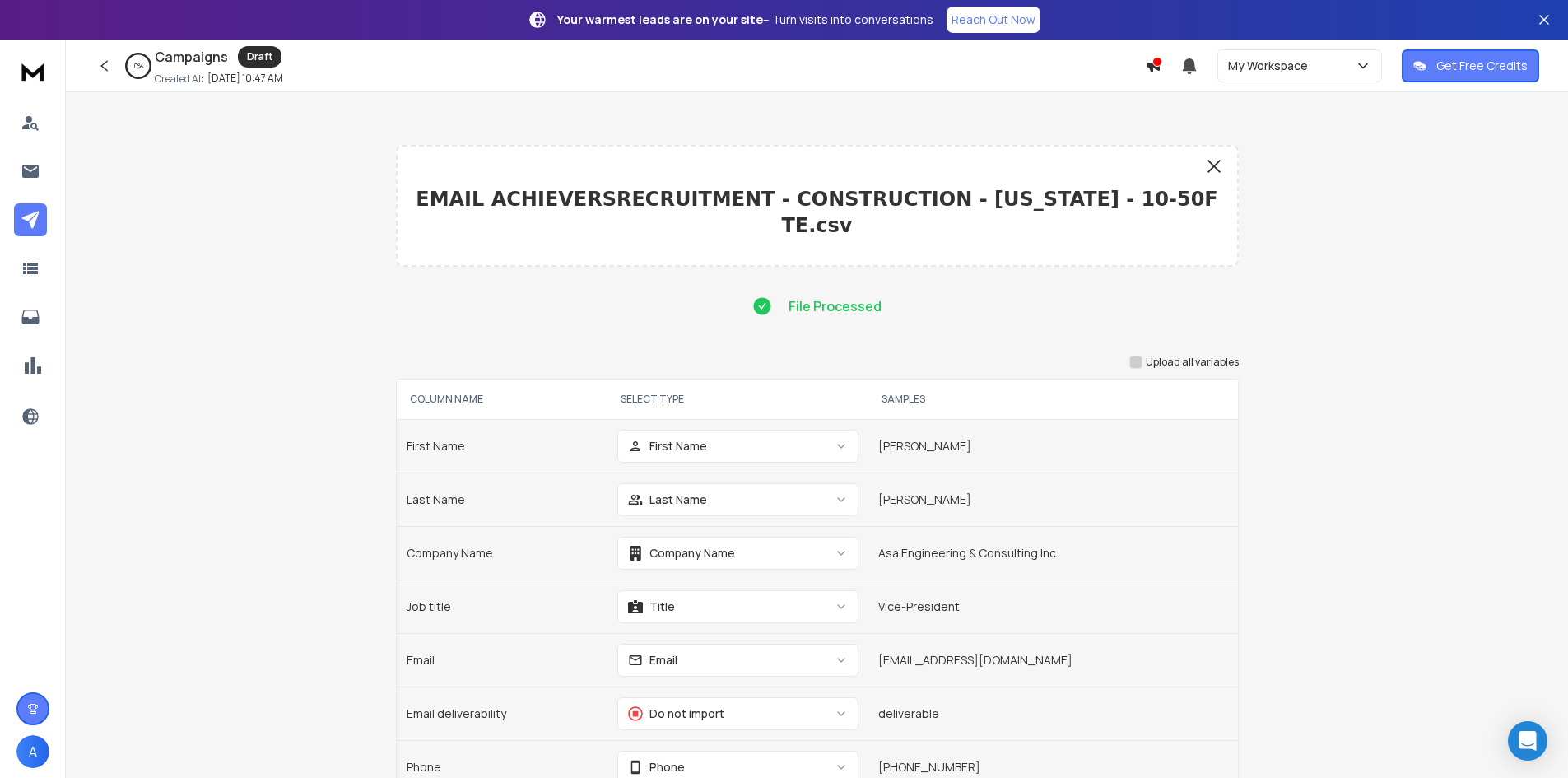
drag, startPoint x: 1457, startPoint y: 525, endPoint x: 1464, endPoint y: 518, distance: 9.9
click at [1464, 519] on div "EMAIL ACHIEVERSRECRUITMENT - CONSTRUCTION - TENNESSEE - 10-50FTE.csv File Proce…" at bounding box center [784, 701] width 1568 height 1324
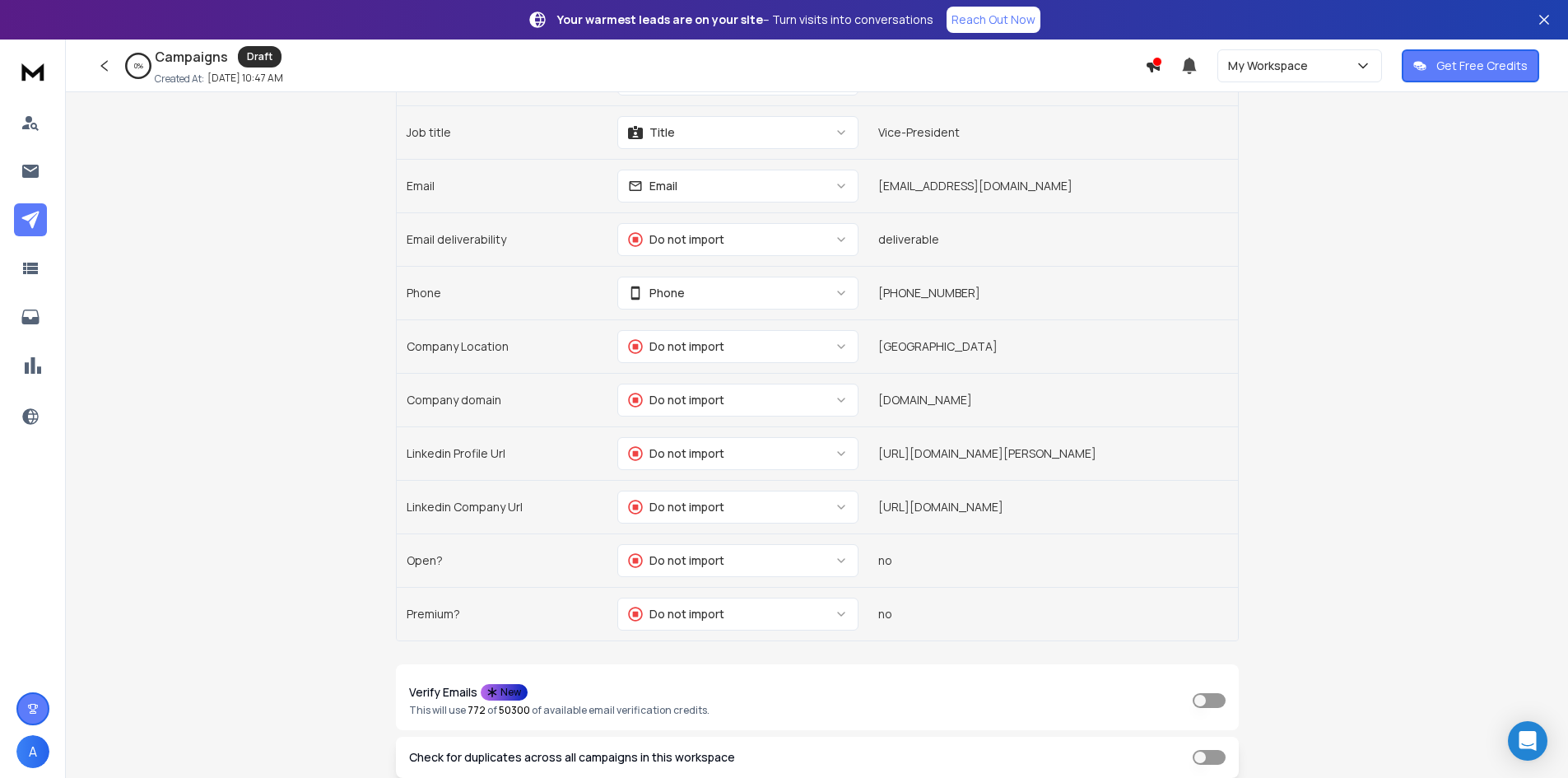
scroll to position [560, 0]
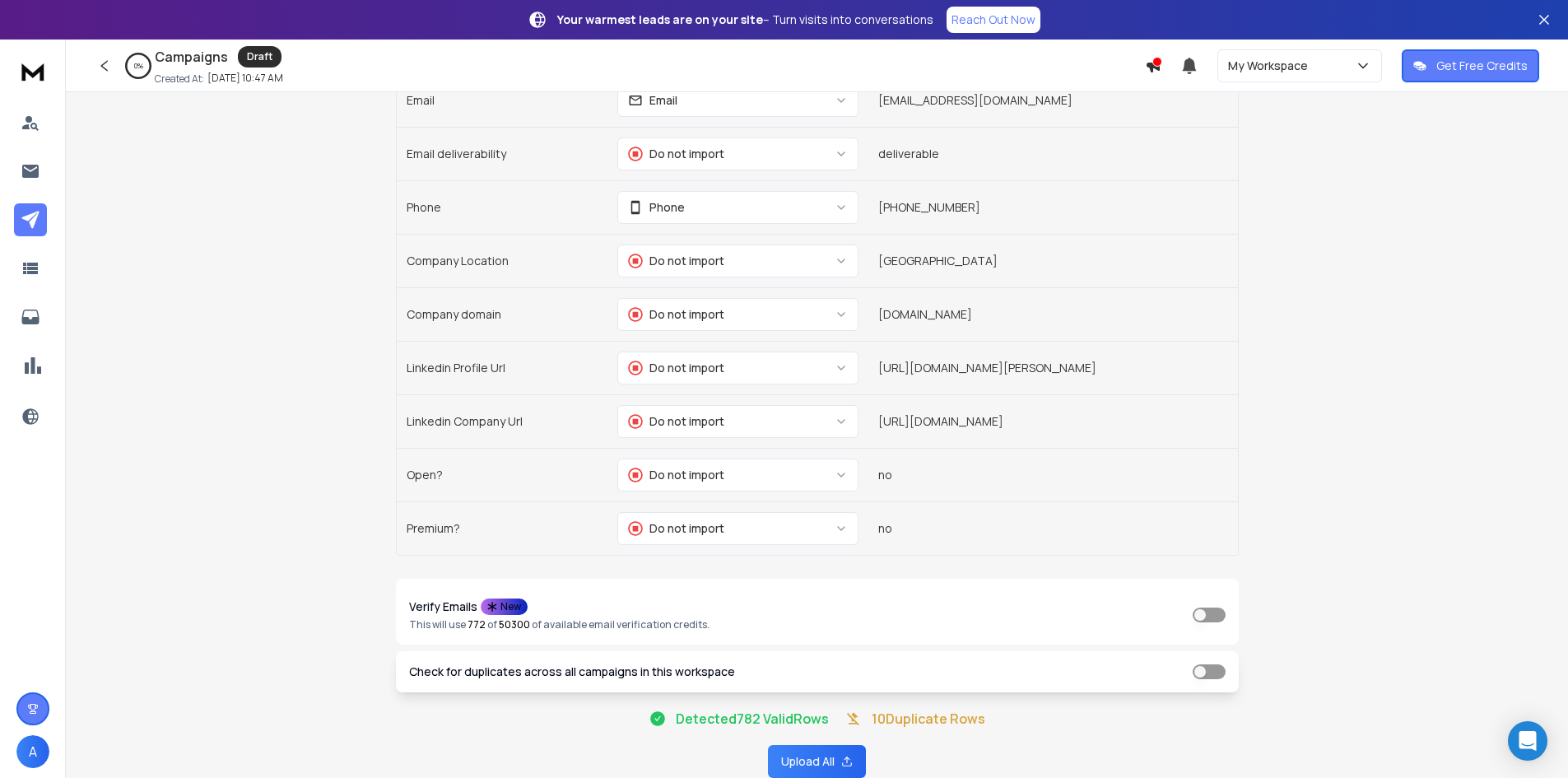
click at [1213, 607] on button "Verify Emails New This will use 772 of 50300 of available email verification cr…" at bounding box center [1209, 615] width 32 height 14
drag, startPoint x: 1215, startPoint y: 590, endPoint x: 1203, endPoint y: 621, distance: 33.2
click at [1213, 607] on button "Verify Emails New This will use 772 of 50300 of available email verification cr…" at bounding box center [1209, 615] width 32 height 14
click at [1208, 664] on button "Check for duplicates across all campaigns in this workspace" at bounding box center [1209, 671] width 32 height 14
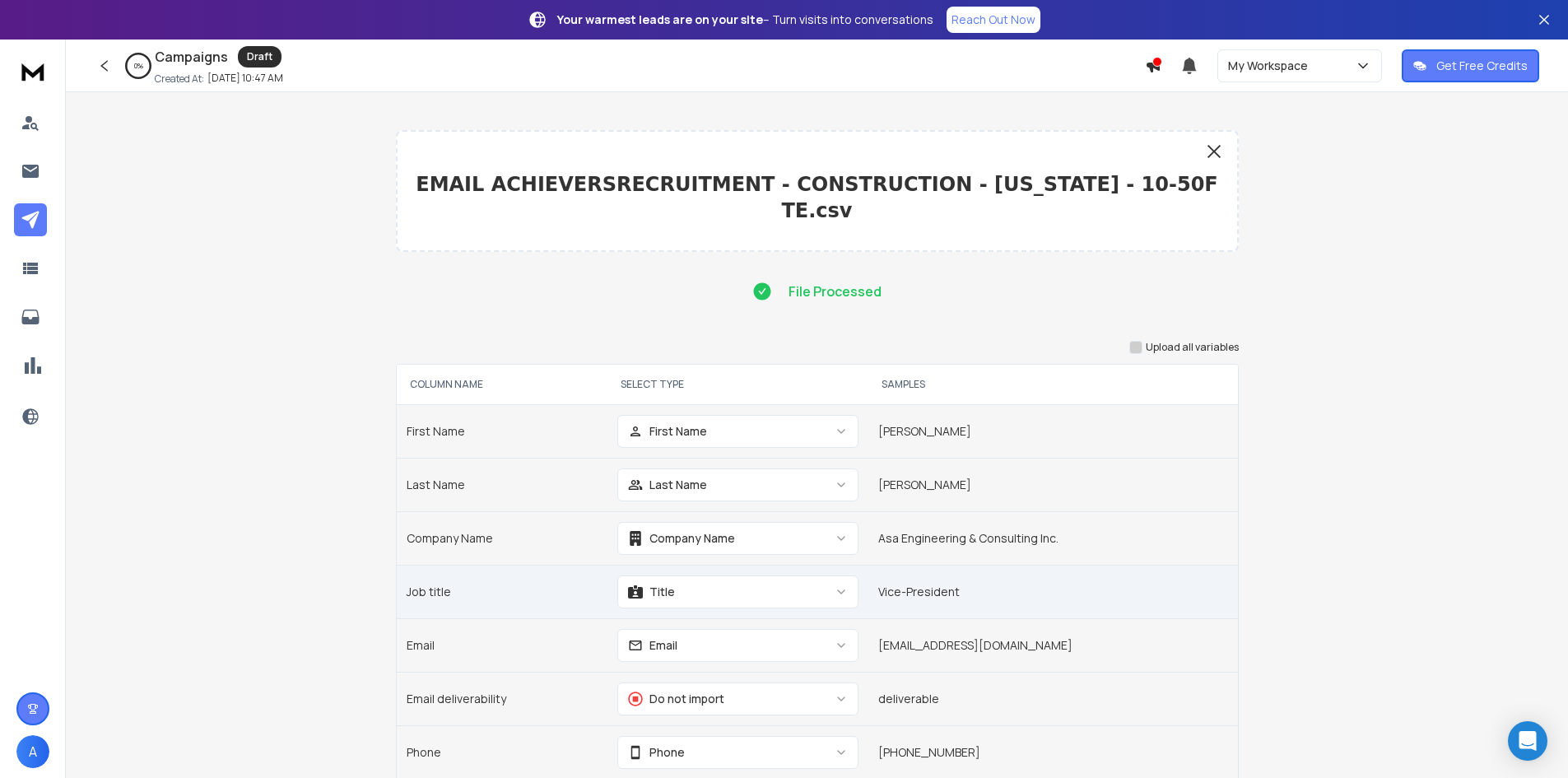
scroll to position [0, 0]
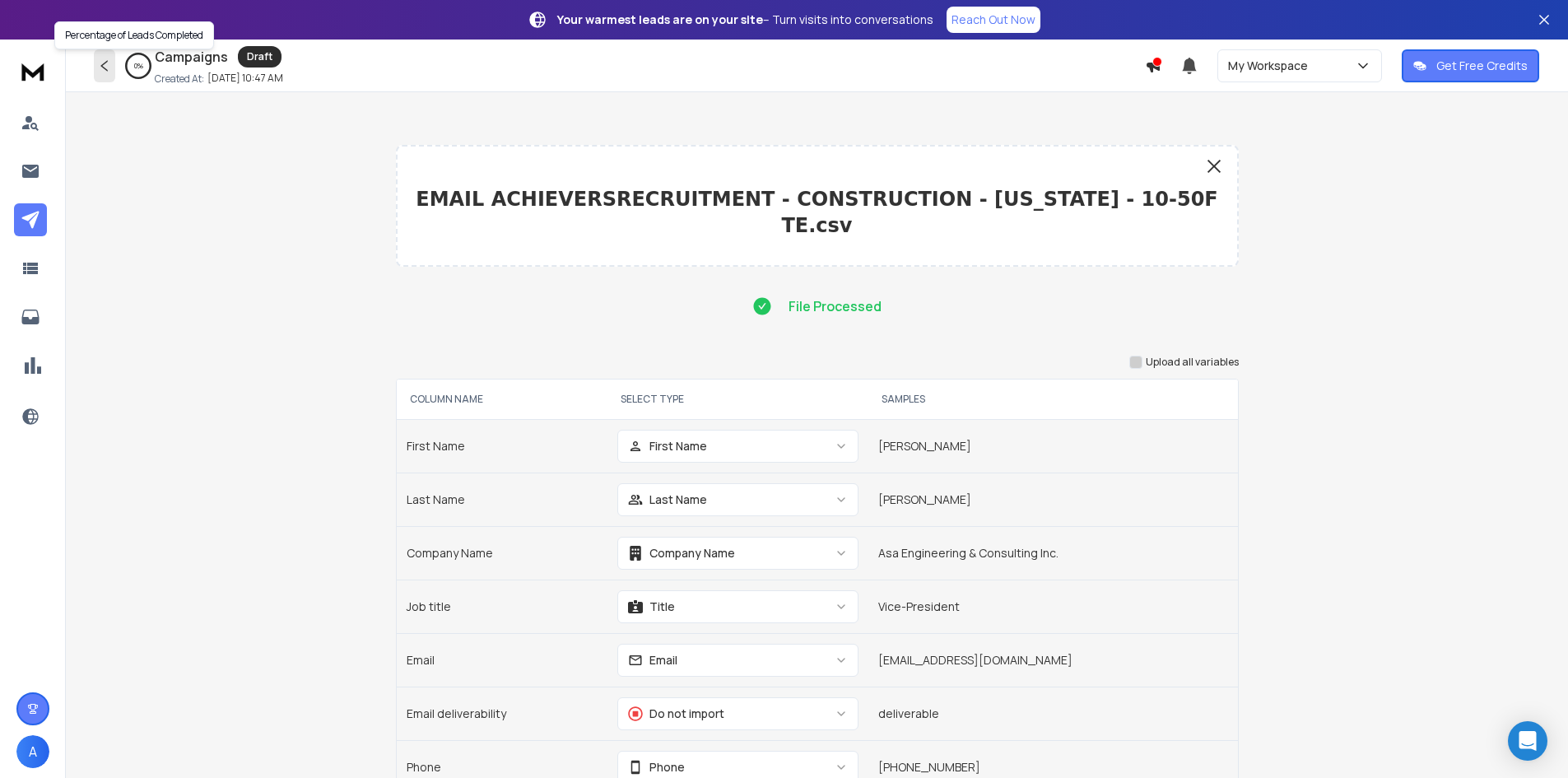
click at [99, 68] on icon at bounding box center [105, 66] width 14 height 14
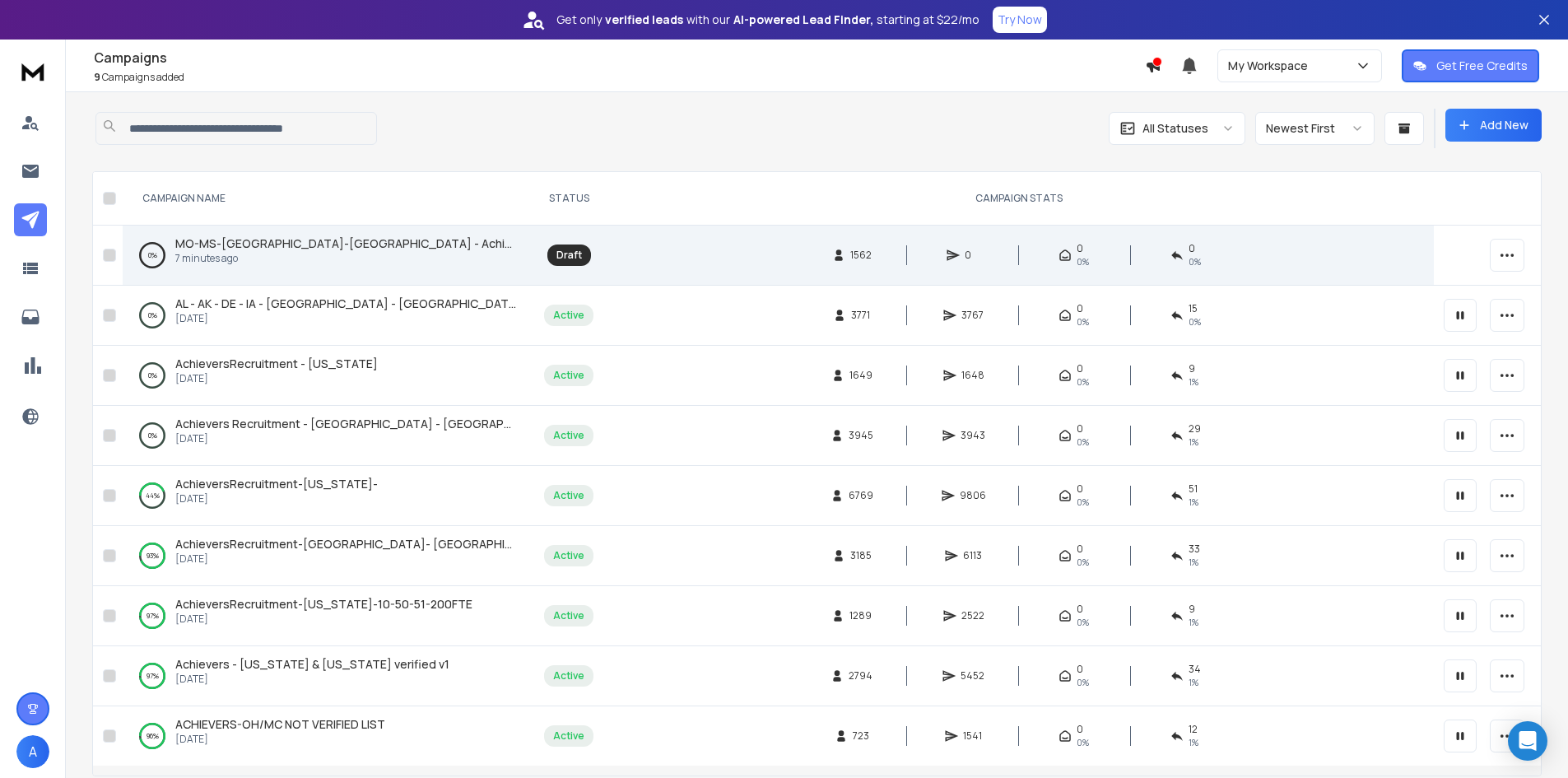
click at [110, 255] on button "button" at bounding box center [109, 255] width 14 height 14
click at [1498, 250] on icon "button" at bounding box center [1507, 255] width 16 height 16
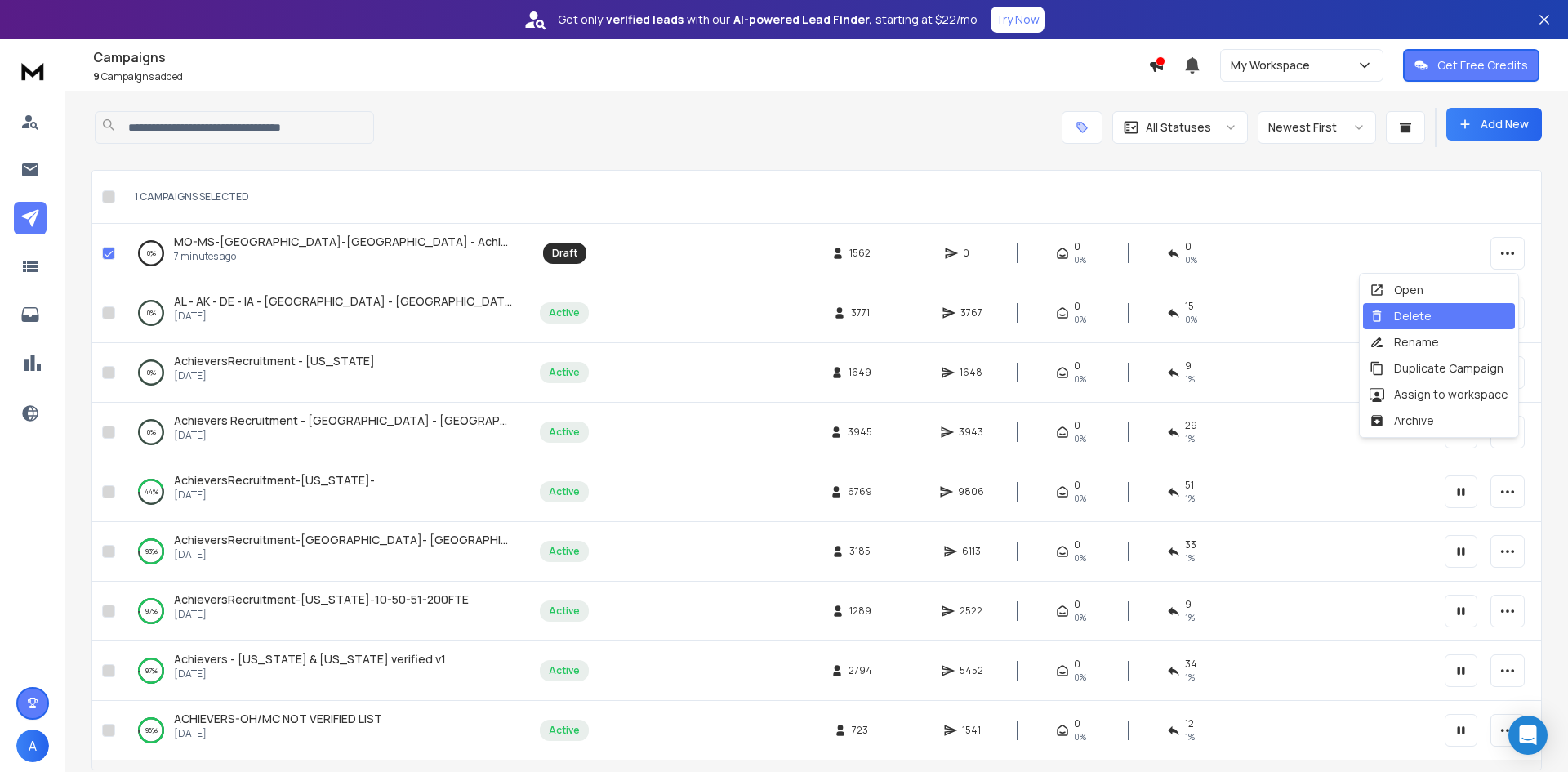
click at [1427, 317] on div "Delete" at bounding box center [1400, 316] width 62 height 16
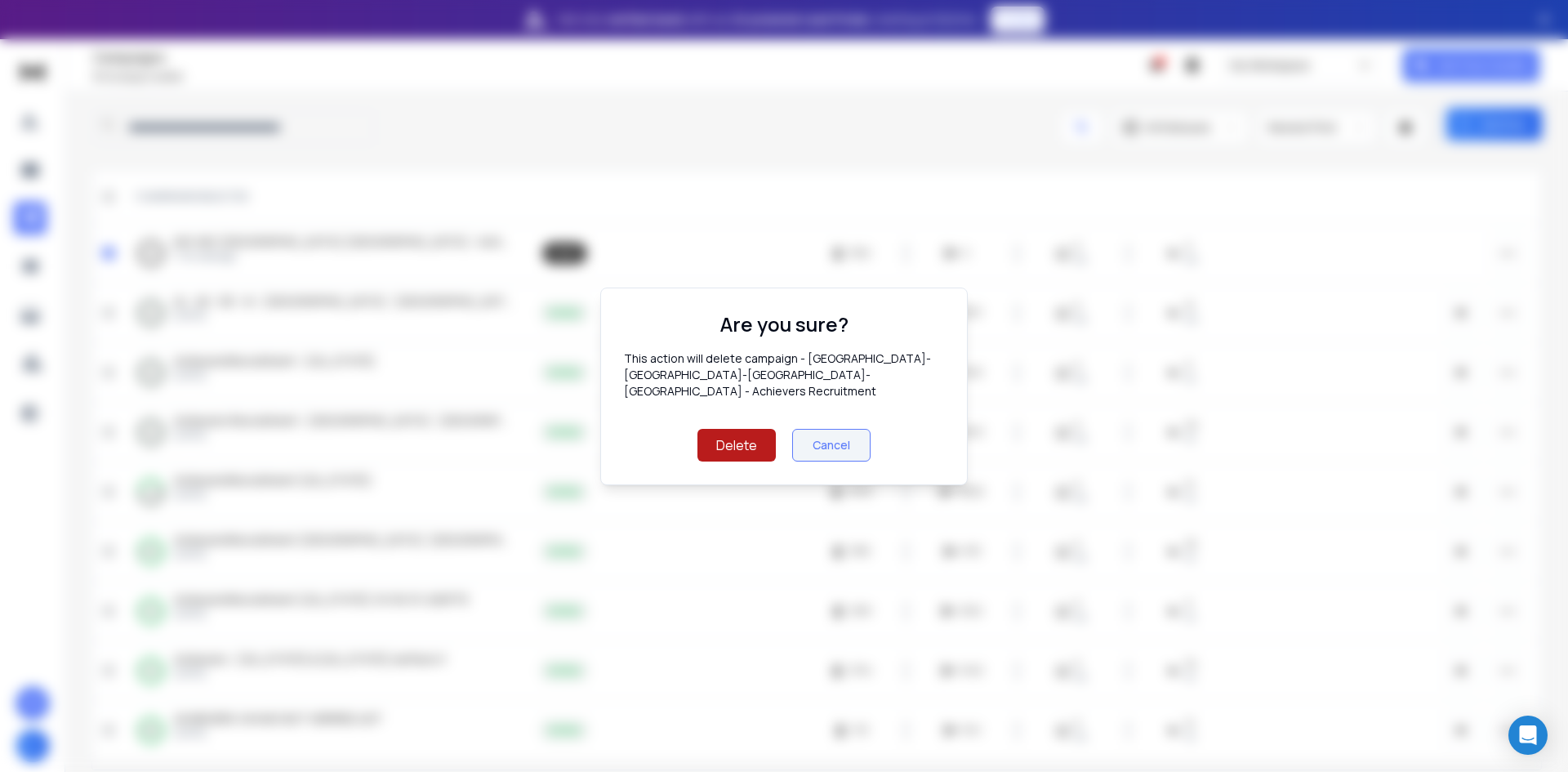
click at [742, 440] on button "Delete" at bounding box center [737, 445] width 79 height 32
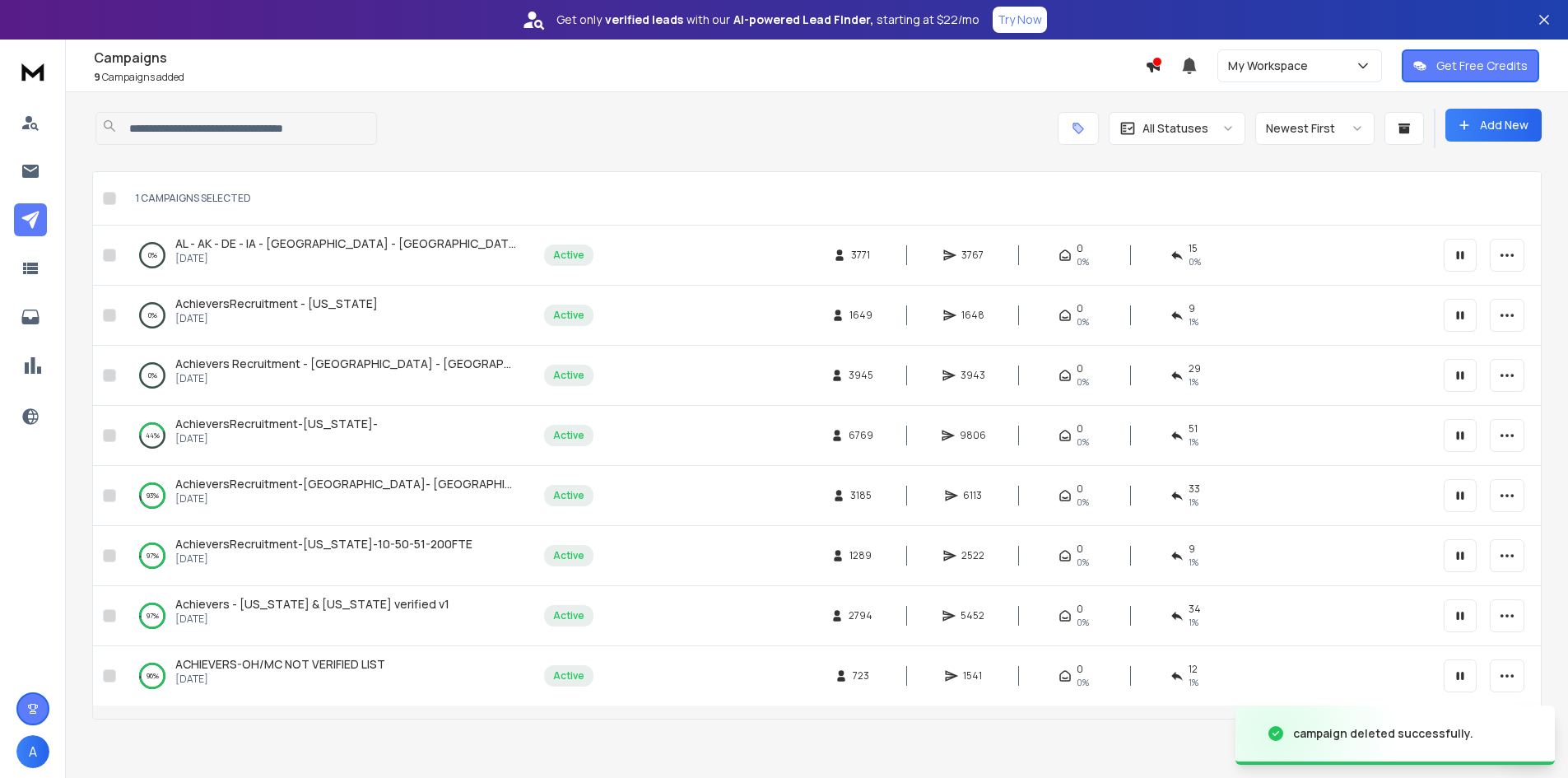
click at [1480, 135] on button "Add New" at bounding box center [1493, 125] width 97 height 32
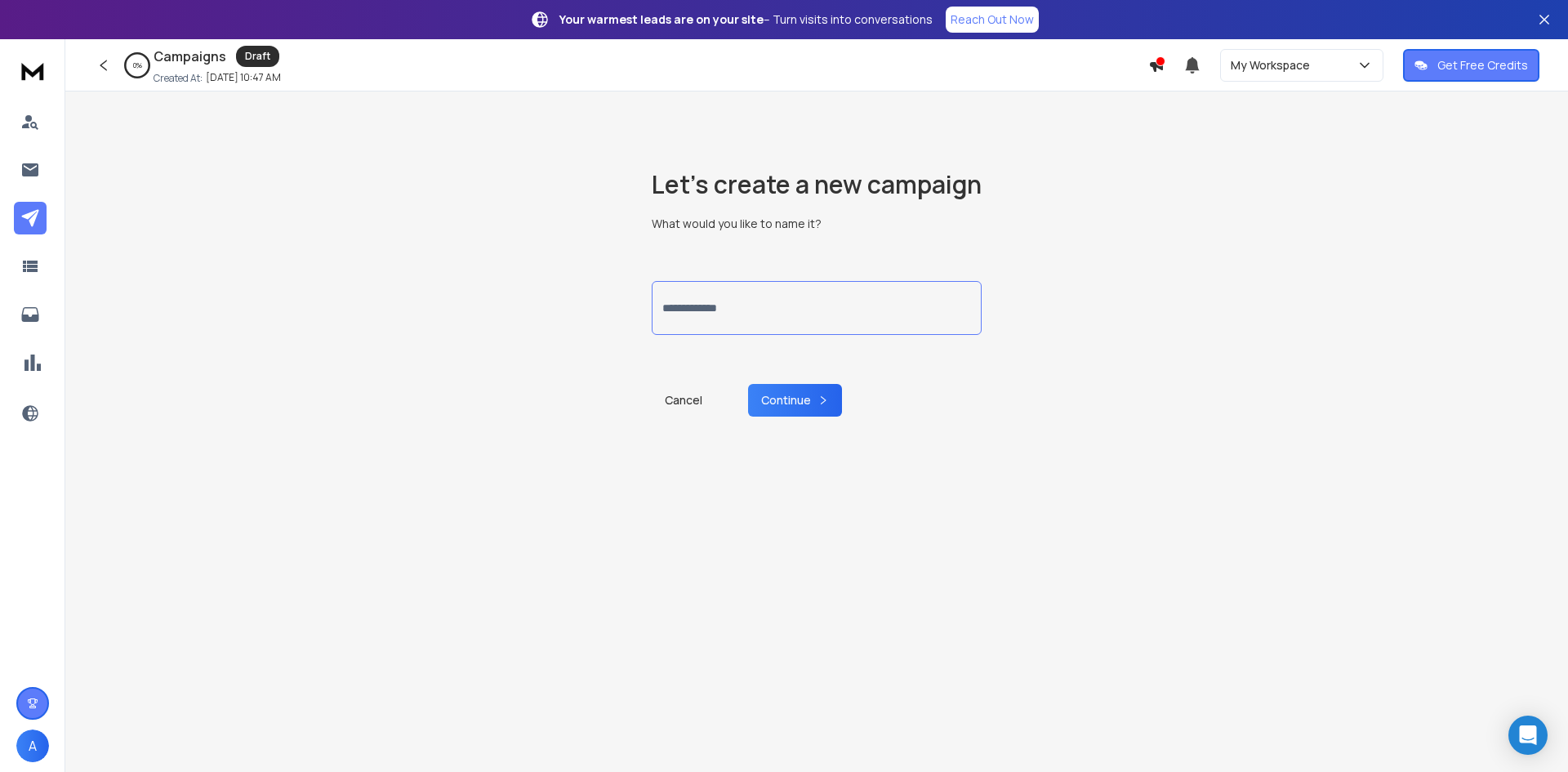
click at [791, 287] on input at bounding box center [817, 308] width 330 height 54
type input "**********"
click at [802, 391] on button "Continue" at bounding box center [794, 400] width 94 height 32
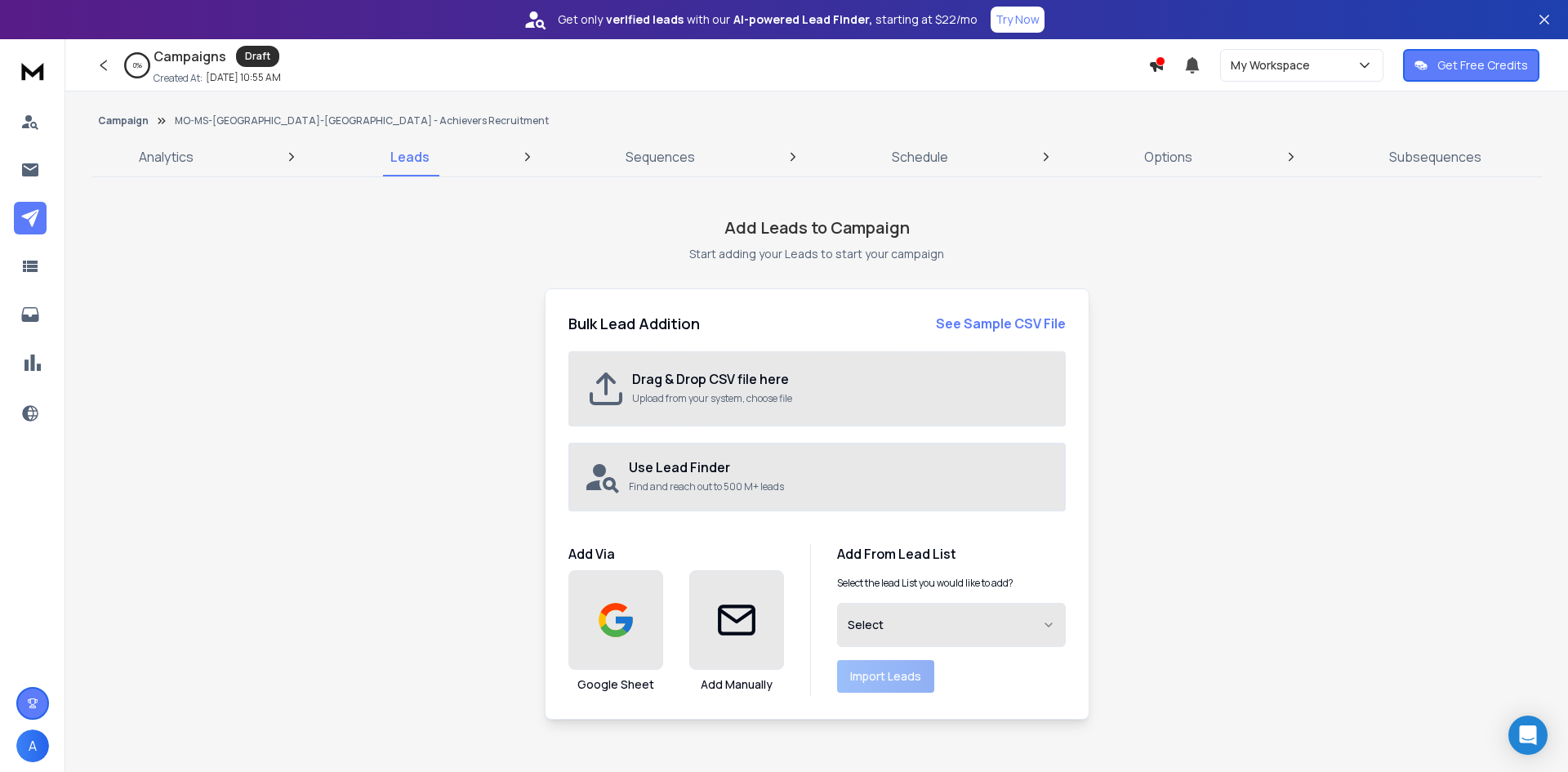
click at [881, 400] on p "Upload from your system, choose file" at bounding box center [840, 399] width 416 height 13
type input "**********"
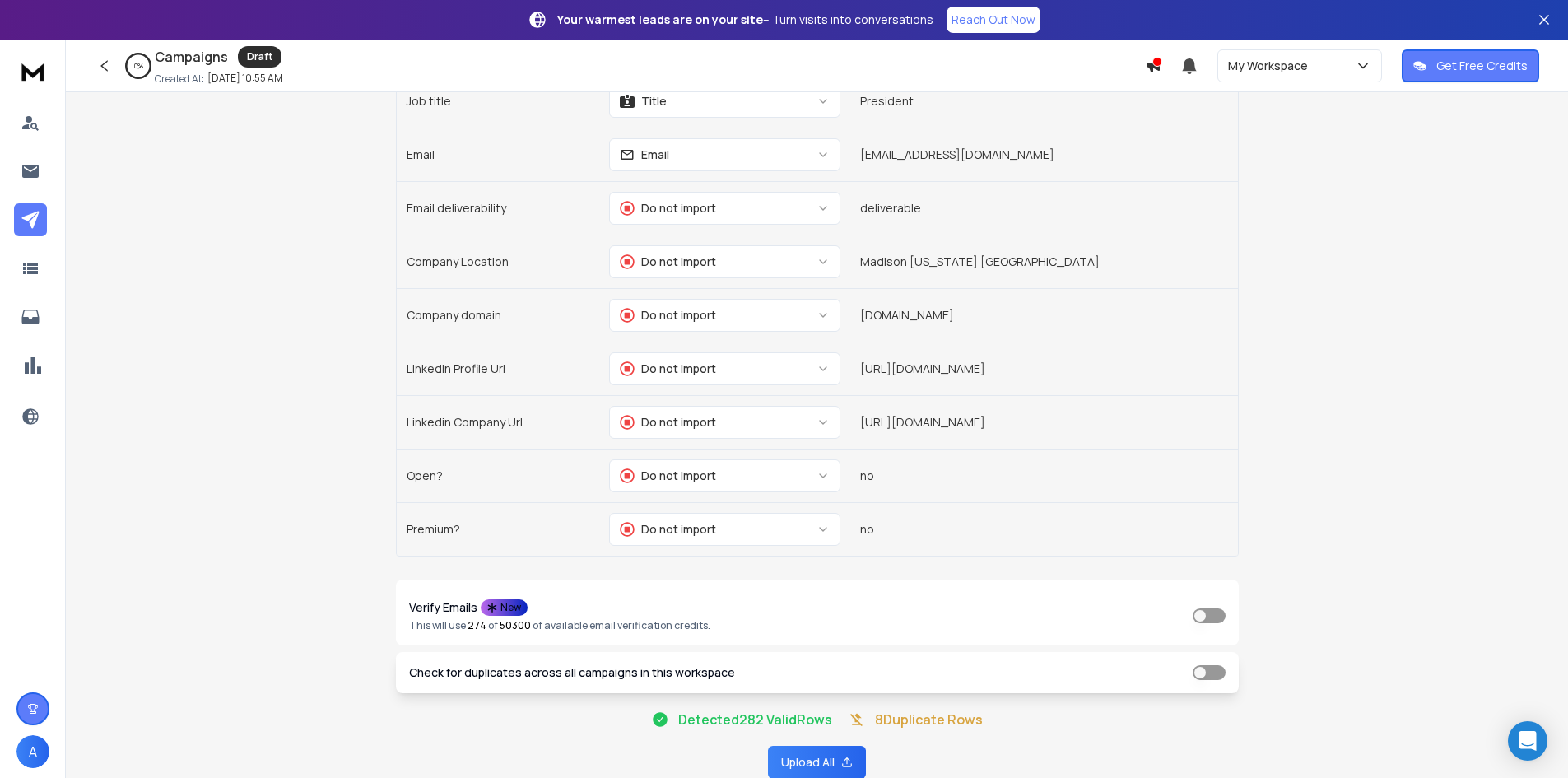
scroll to position [506, 0]
click at [1206, 607] on button "Verify Emails New This will use 274 of 50300 of available email verification cr…" at bounding box center [1209, 615] width 32 height 14
click at [1222, 664] on button "Check for duplicates across all campaigns in this workspace" at bounding box center [1209, 671] width 32 height 14
click at [835, 745] on button "Upload All" at bounding box center [817, 761] width 97 height 32
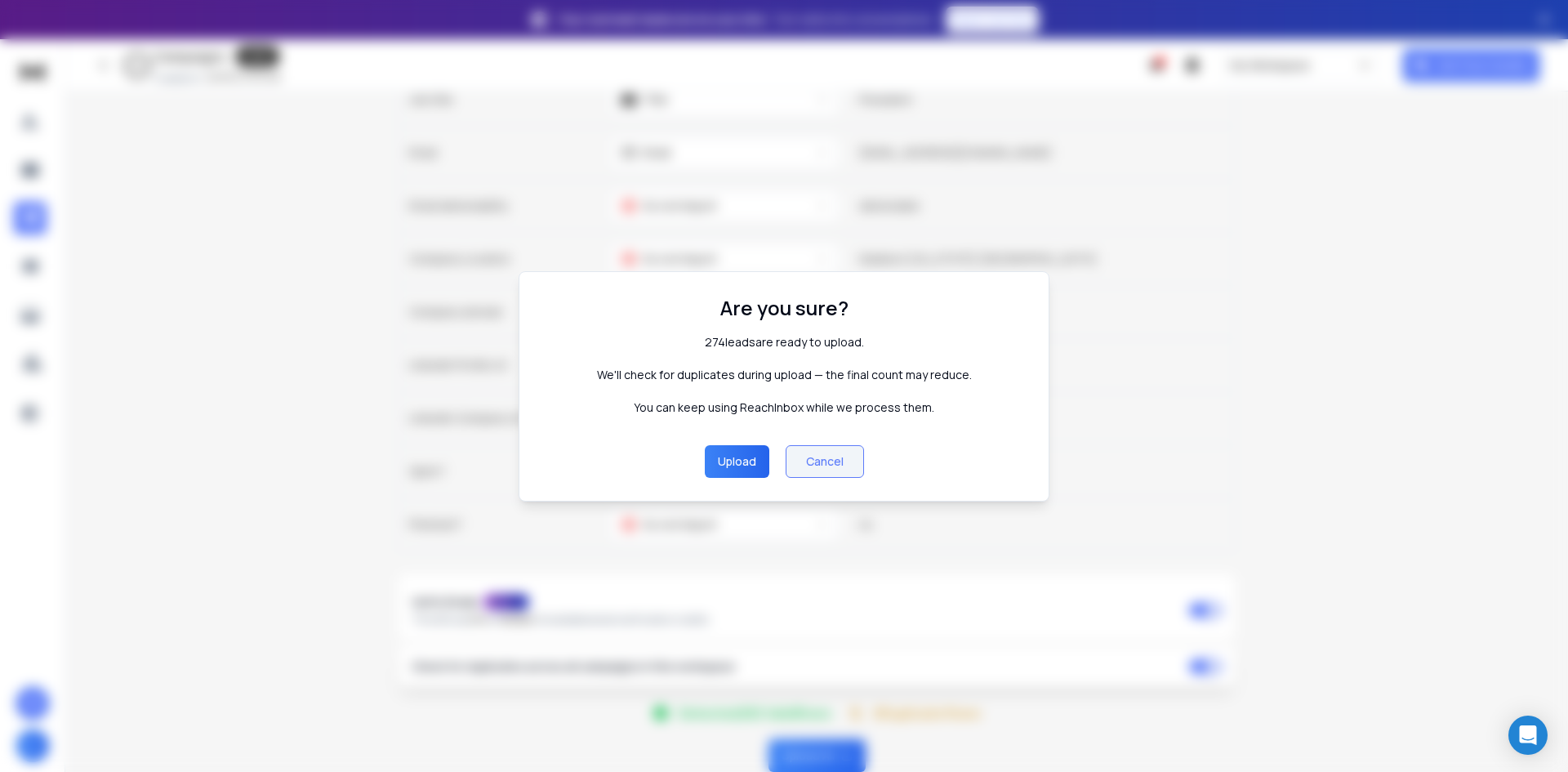
click at [749, 461] on button "Upload" at bounding box center [737, 461] width 64 height 32
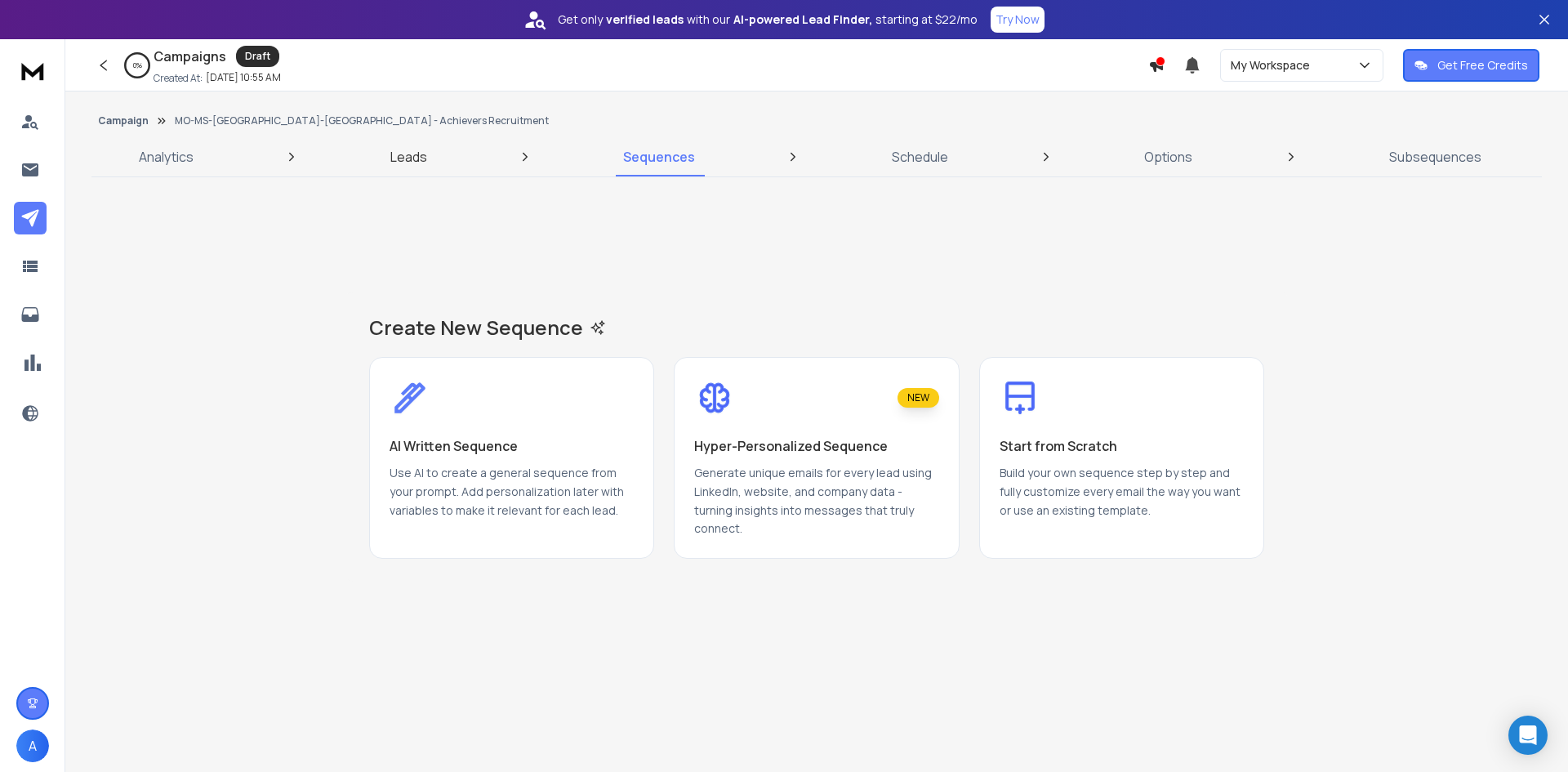
click at [436, 156] on link "Leads" at bounding box center [408, 157] width 56 height 39
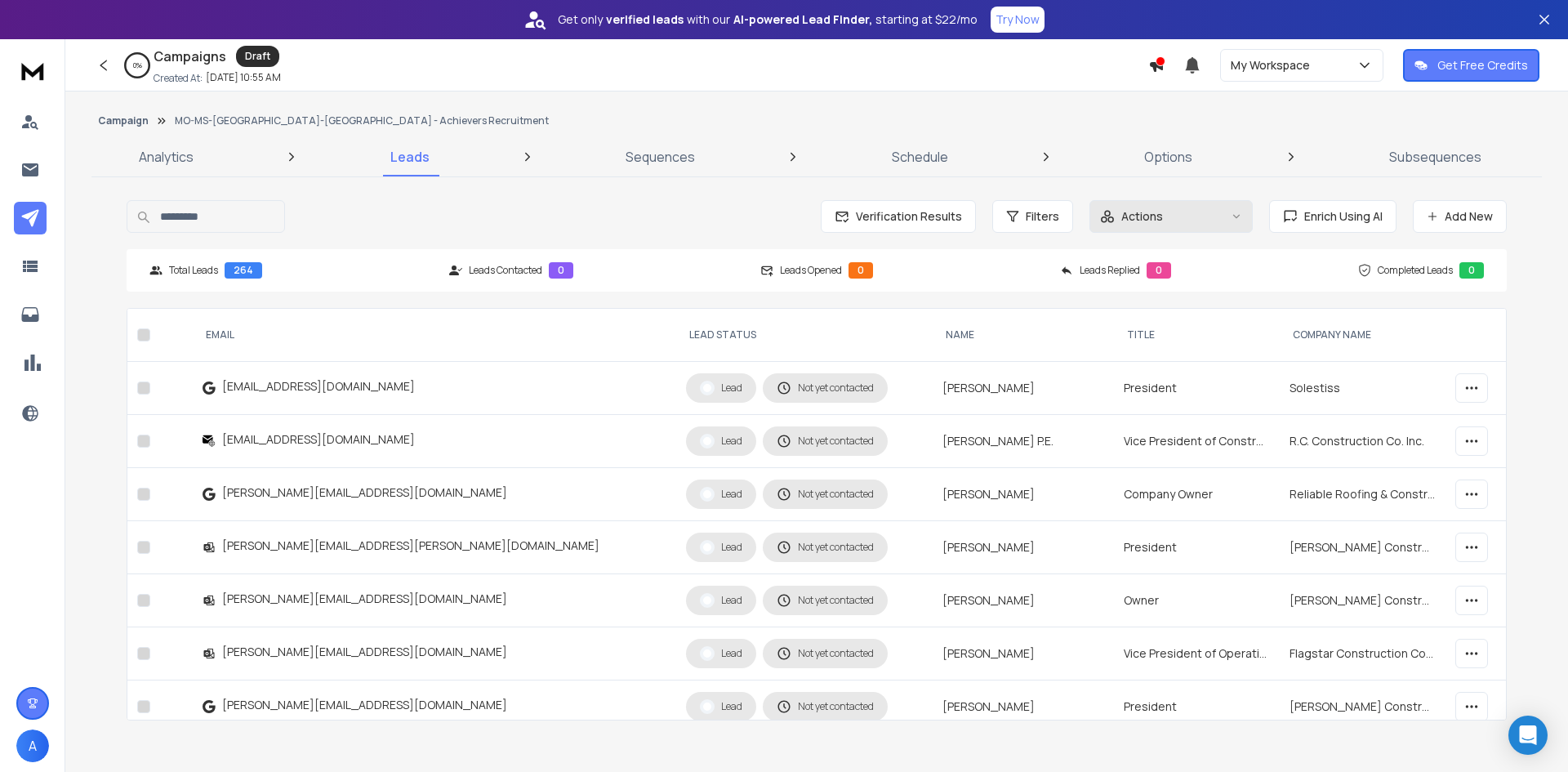
click at [1143, 218] on p "Actions" at bounding box center [1142, 216] width 41 height 16
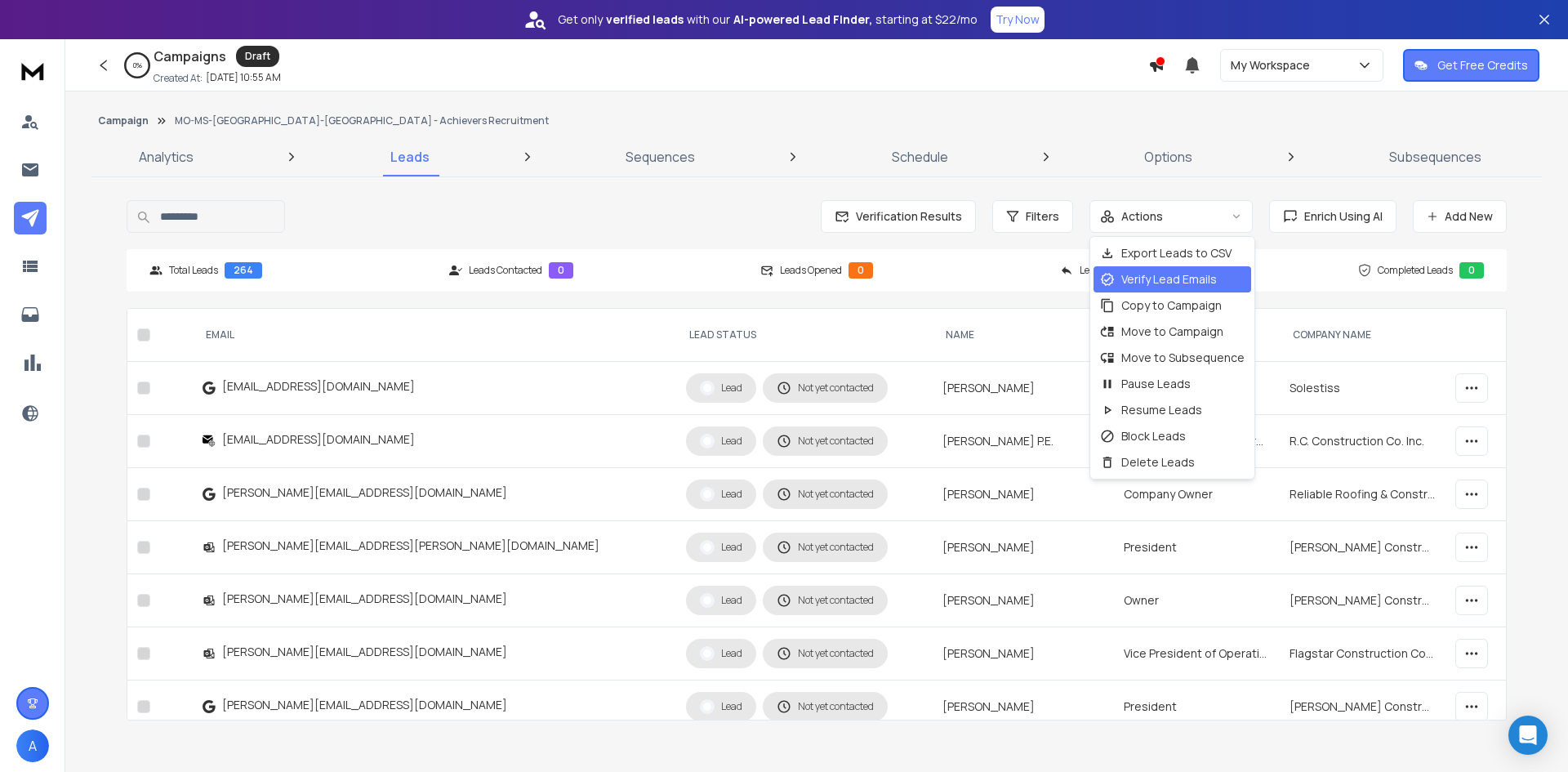
click at [1180, 275] on p "Verify Lead Emails" at bounding box center [1169, 279] width 96 height 16
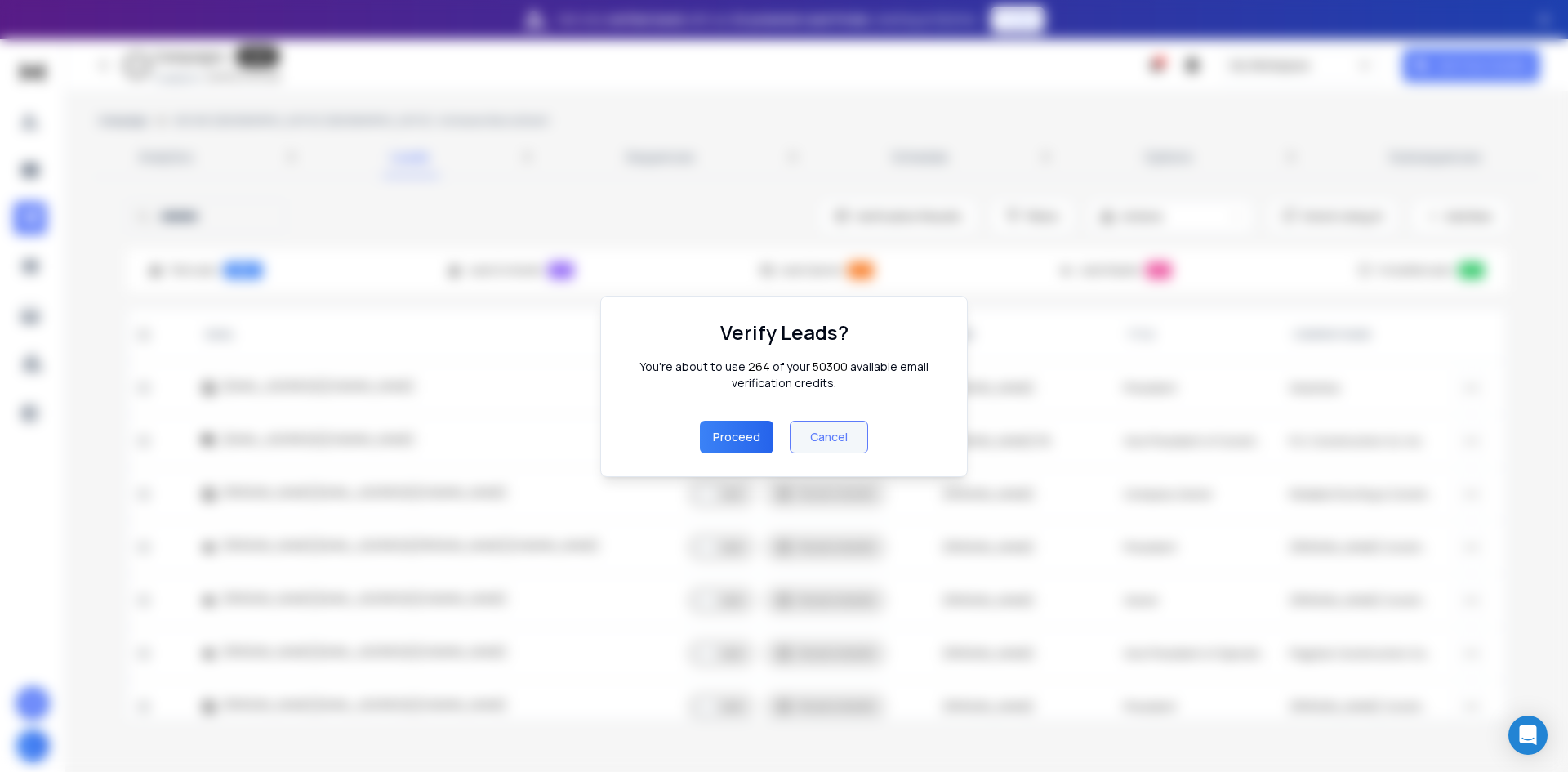
click at [853, 440] on button "Cancel" at bounding box center [829, 437] width 79 height 32
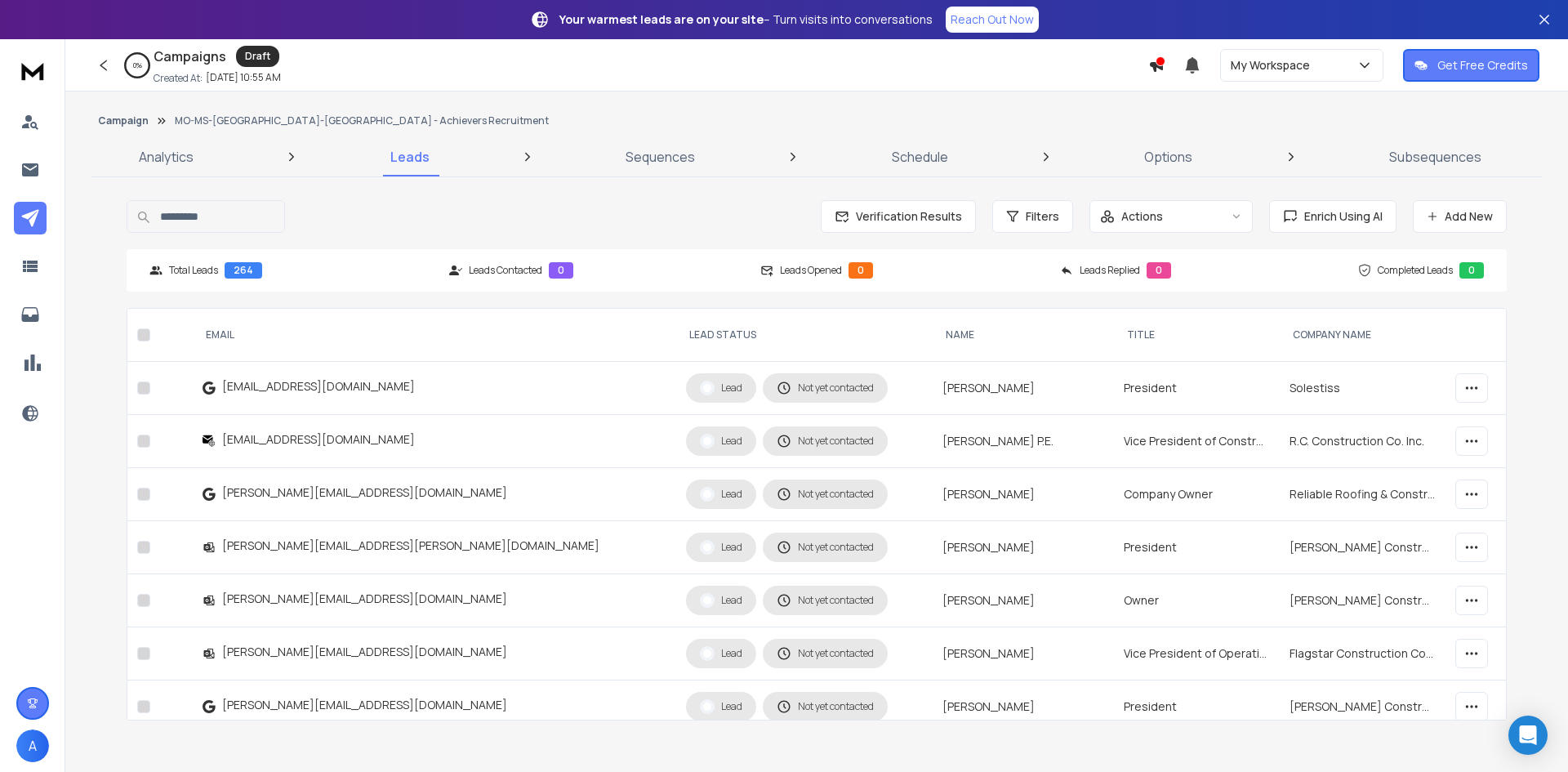
click at [1174, 185] on div "Campaign MO-MS-[GEOGRAPHIC_DATA]-[GEOGRAPHIC_DATA] - Achievers Recruitment Anal…" at bounding box center [816, 408] width 1450 height 603
click at [1154, 217] on p "Actions" at bounding box center [1142, 216] width 41 height 16
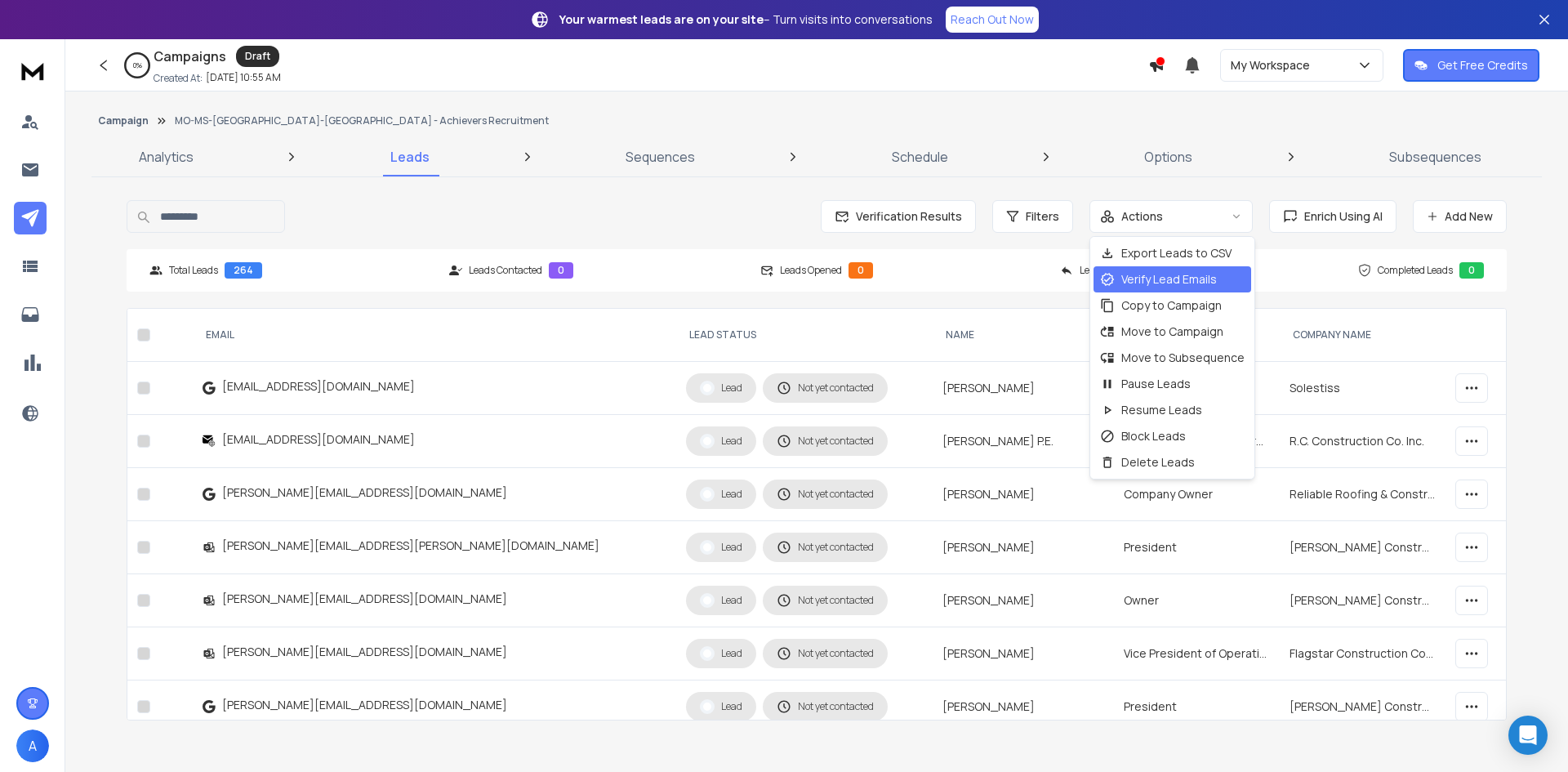
click at [1163, 288] on div "Verify Lead Emails" at bounding box center [1172, 279] width 158 height 26
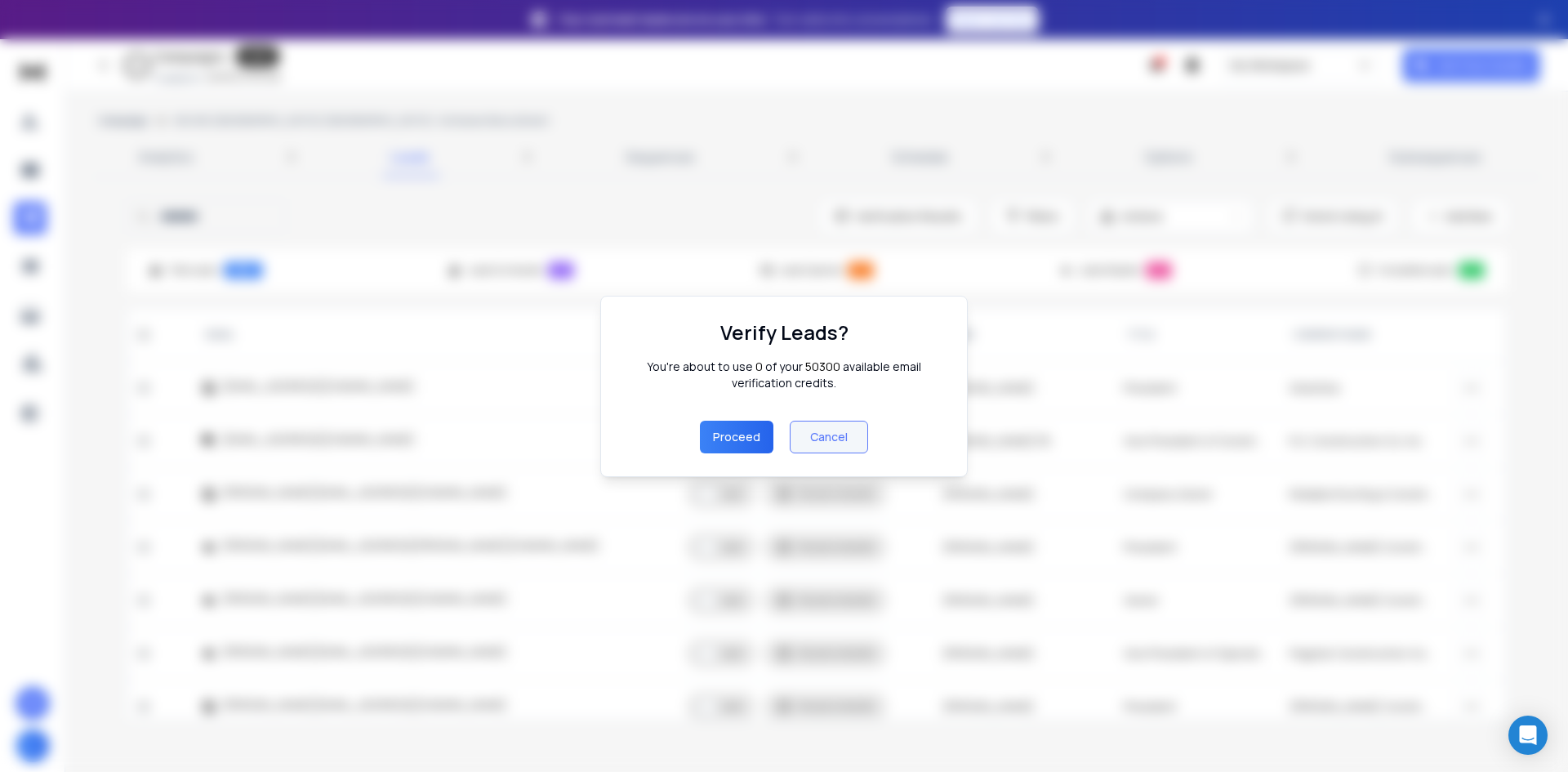
click at [850, 435] on button "Cancel" at bounding box center [829, 437] width 79 height 32
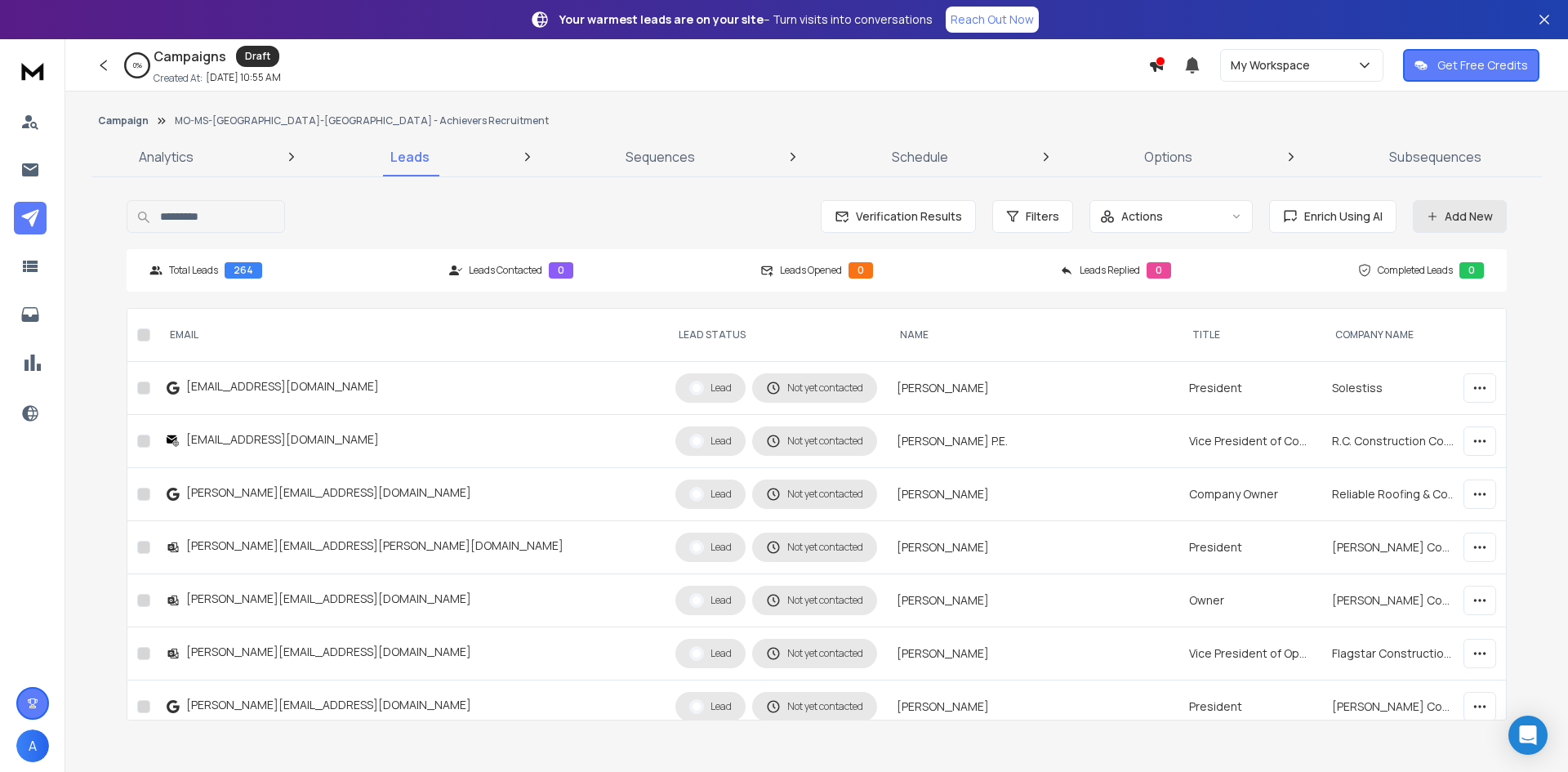
click at [1426, 221] on button "Add New" at bounding box center [1459, 216] width 94 height 32
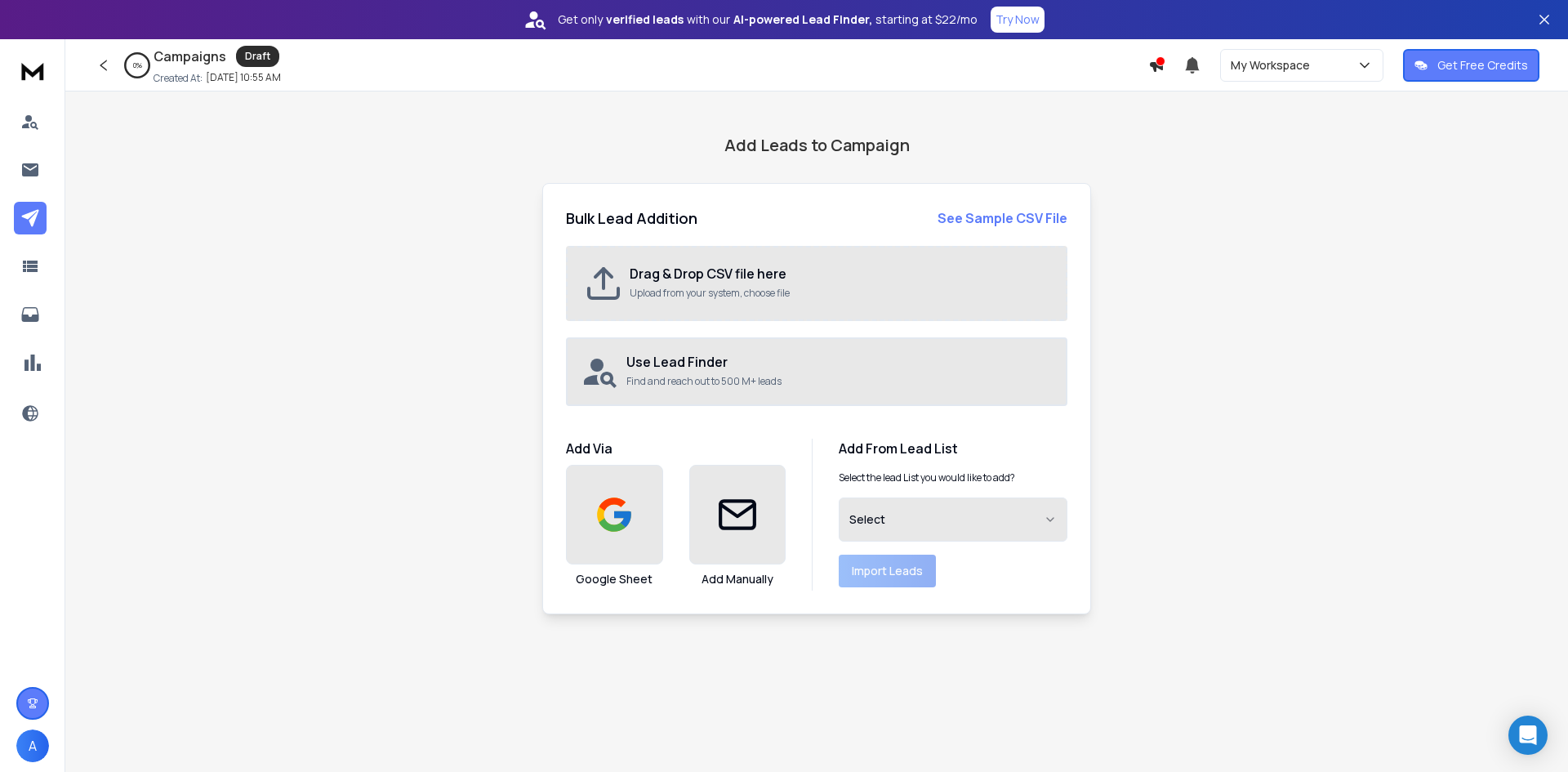
click at [866, 307] on div "Drag & Drop CSV file here Upload from your system, choose file" at bounding box center [817, 283] width 501 height 75
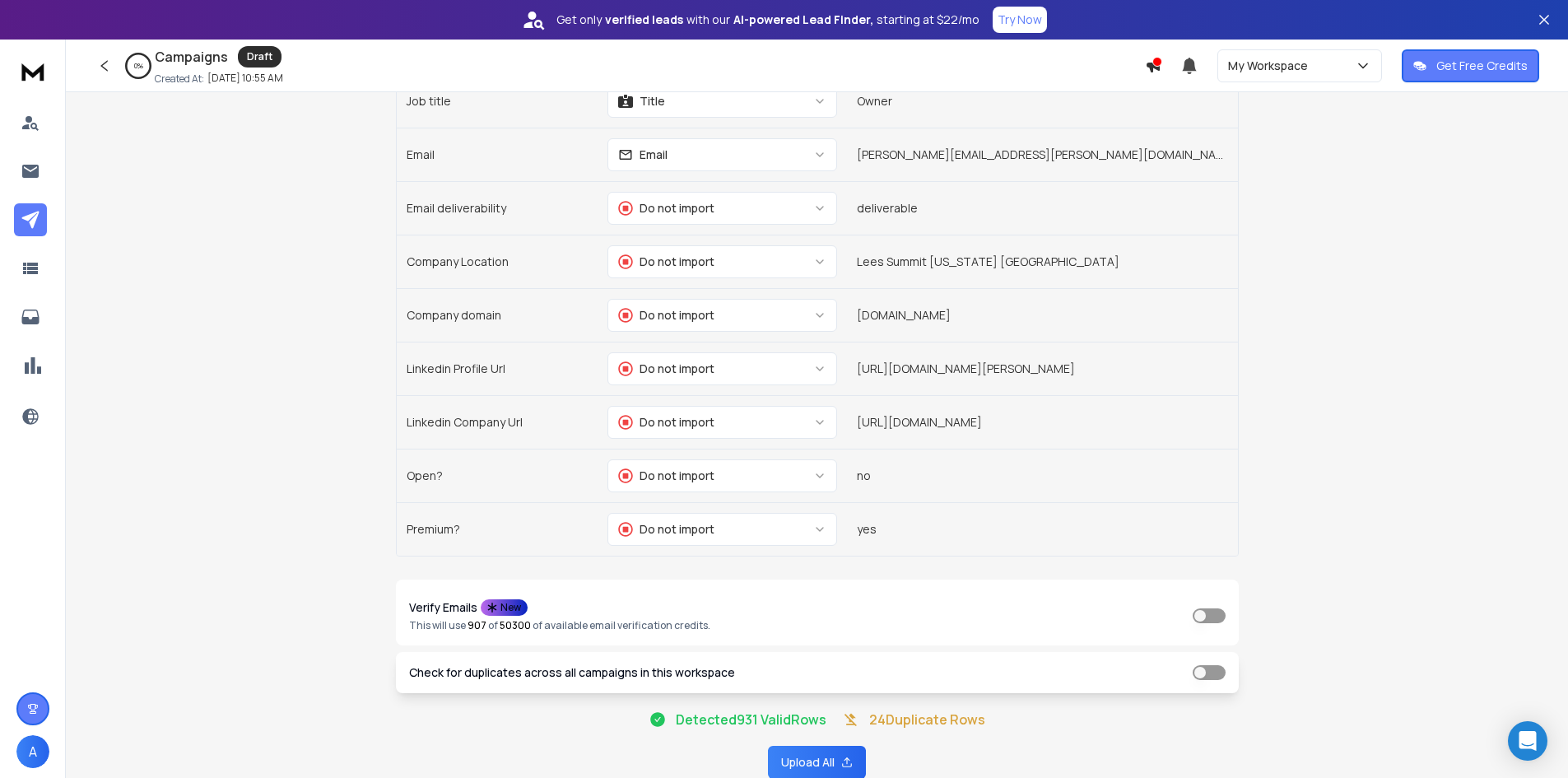
scroll to position [506, 0]
click at [1210, 607] on button "Verify Emails New This will use 907 of 50300 of available email verification cr…" at bounding box center [1209, 615] width 32 height 14
click at [1214, 664] on button "Check for duplicates across all campaigns in this workspace" at bounding box center [1209, 671] width 32 height 14
click at [848, 745] on button "Upload All" at bounding box center [817, 761] width 97 height 32
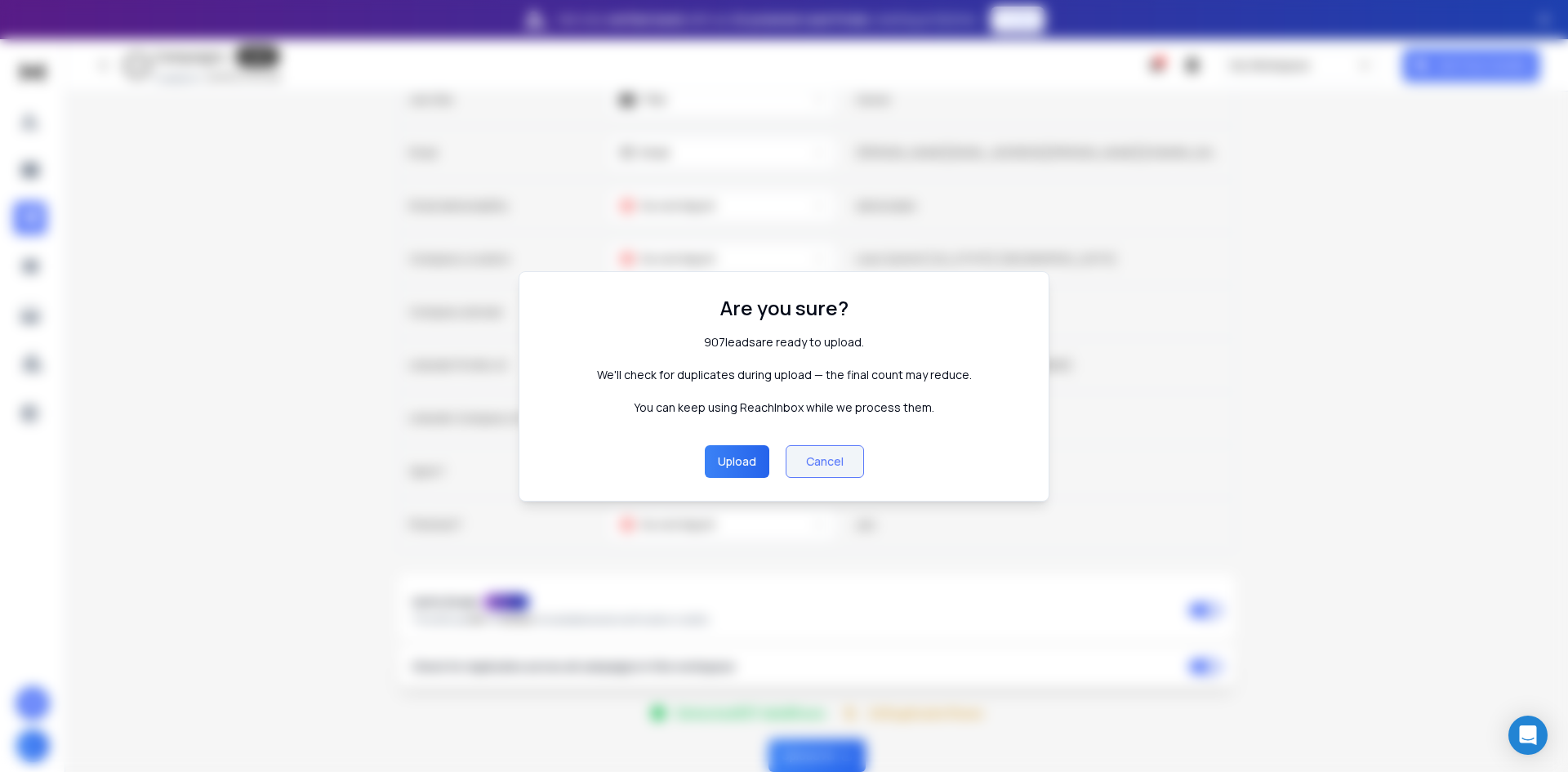
click at [733, 461] on button "Upload" at bounding box center [737, 461] width 64 height 32
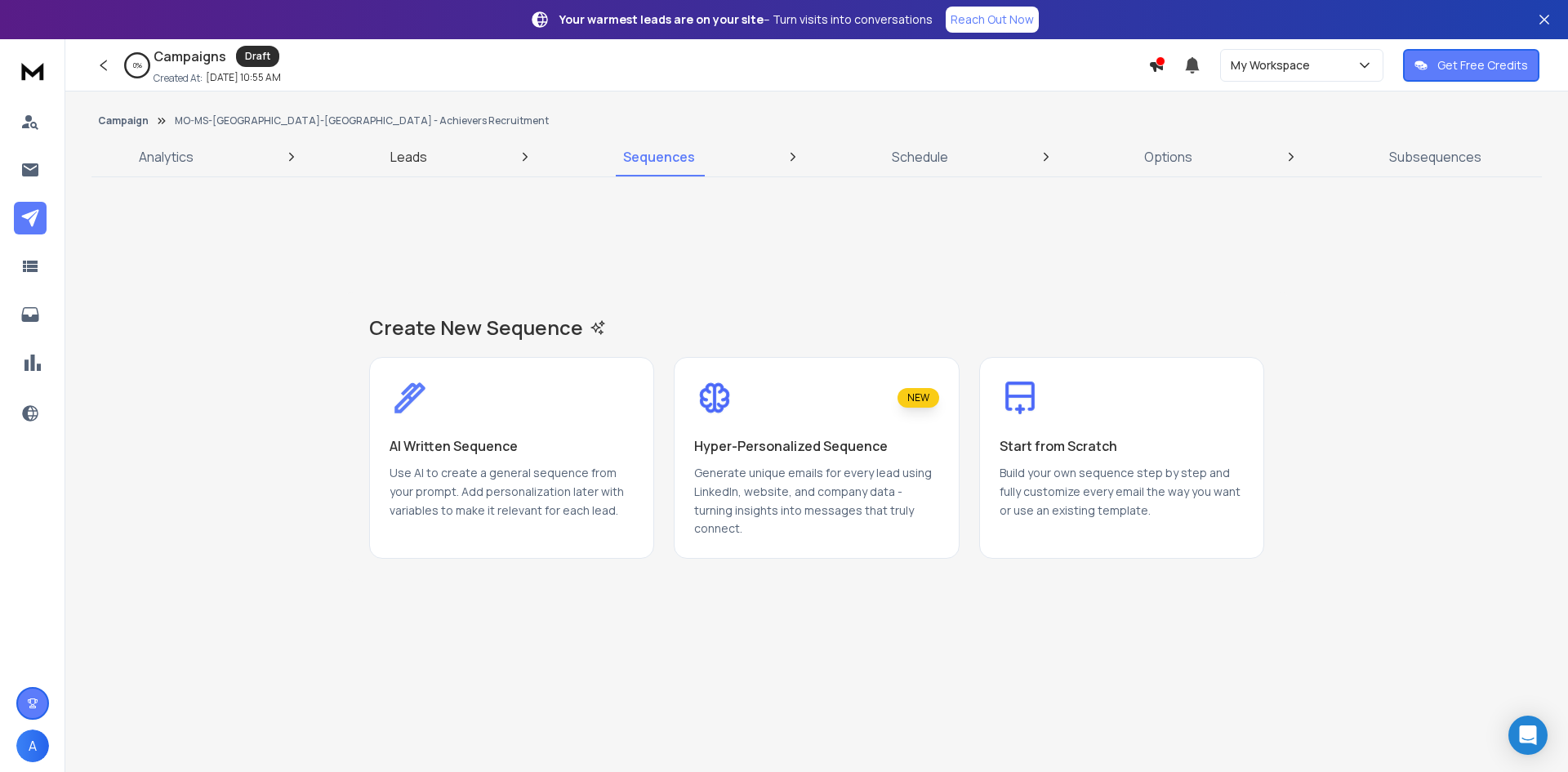
click at [407, 157] on p "Leads" at bounding box center [408, 157] width 37 height 20
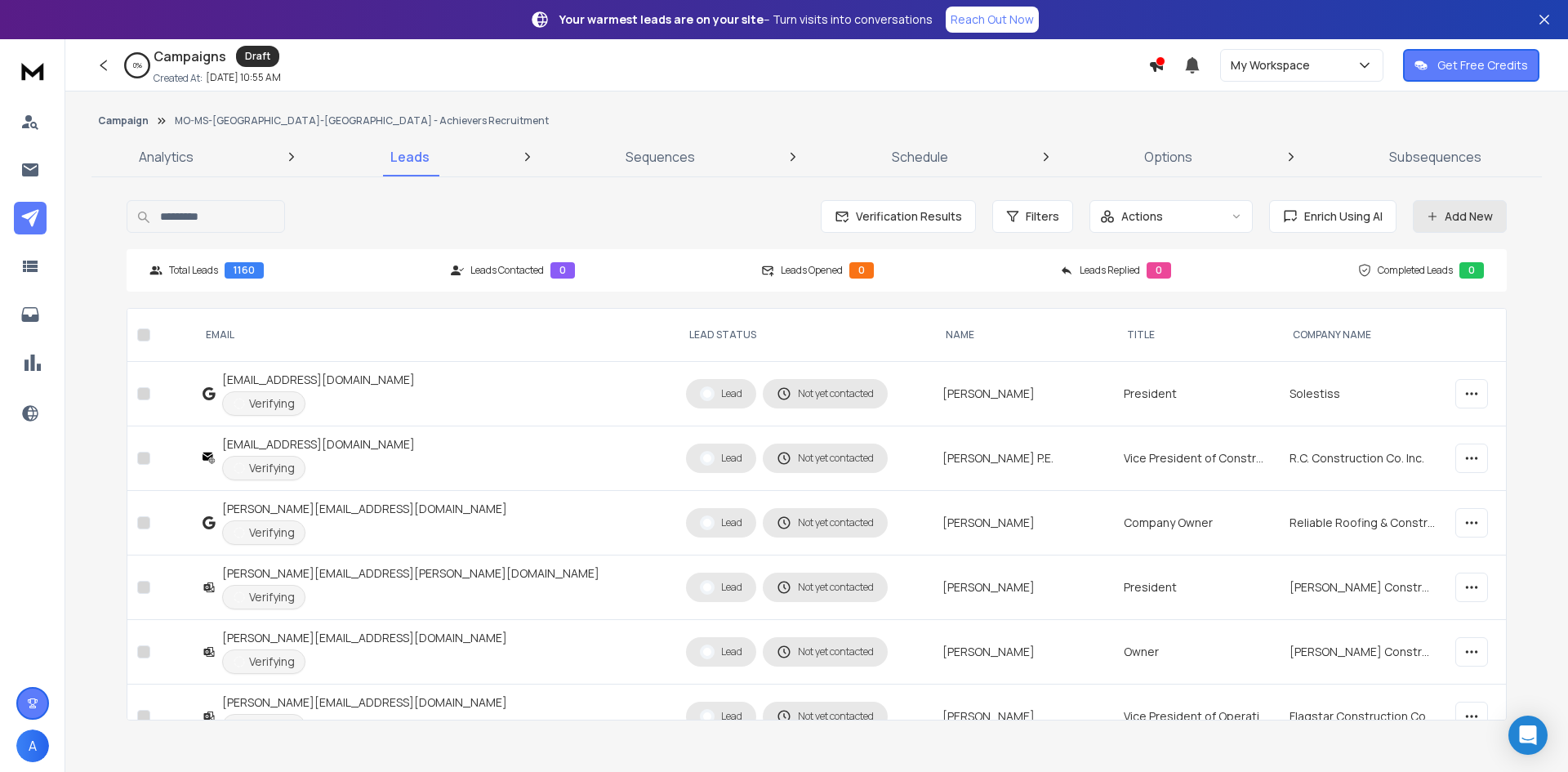
click at [1475, 219] on button "Add New" at bounding box center [1459, 216] width 94 height 32
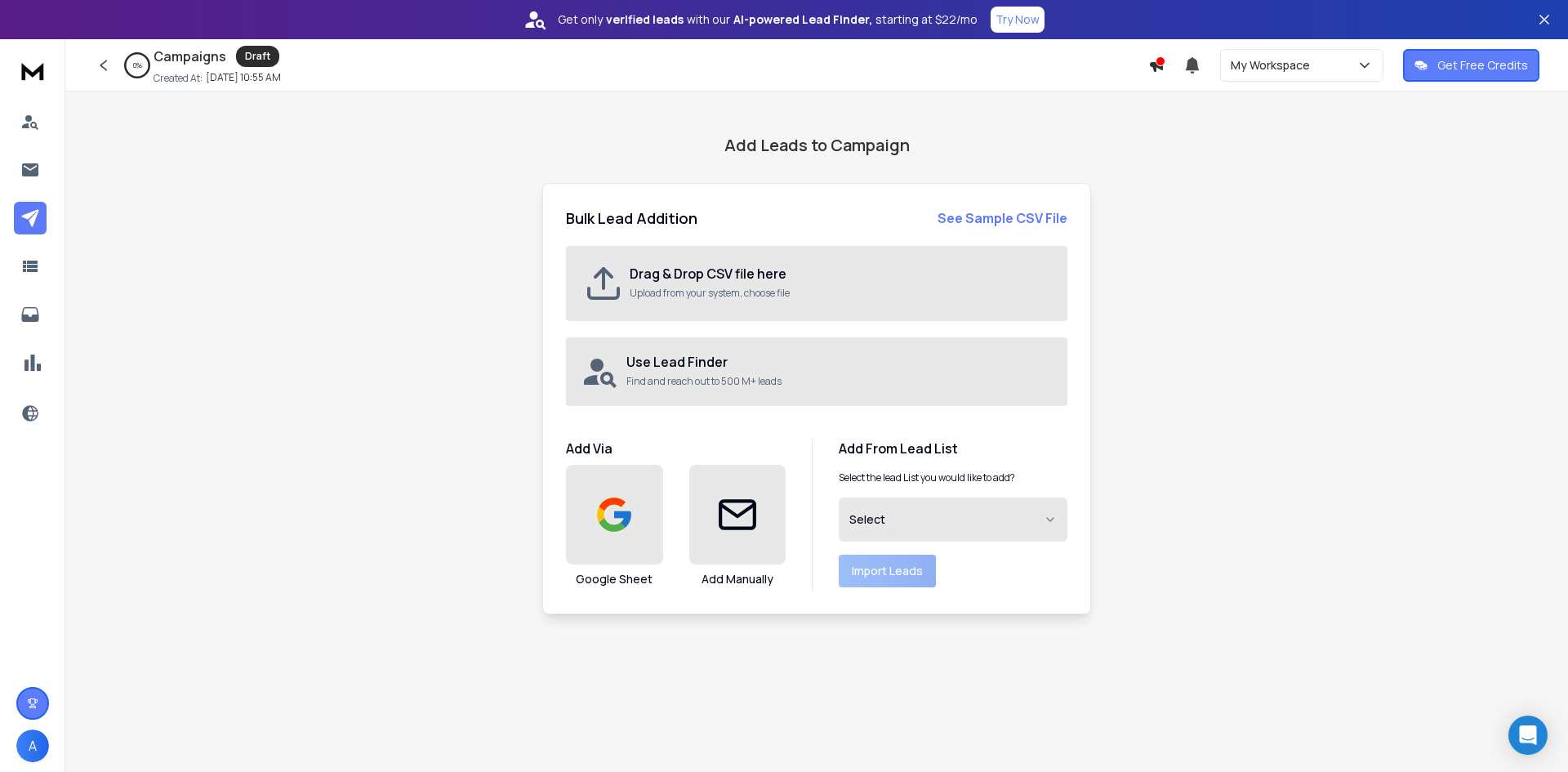
click at [749, 287] on p "Upload from your system, choose file" at bounding box center [839, 293] width 420 height 13
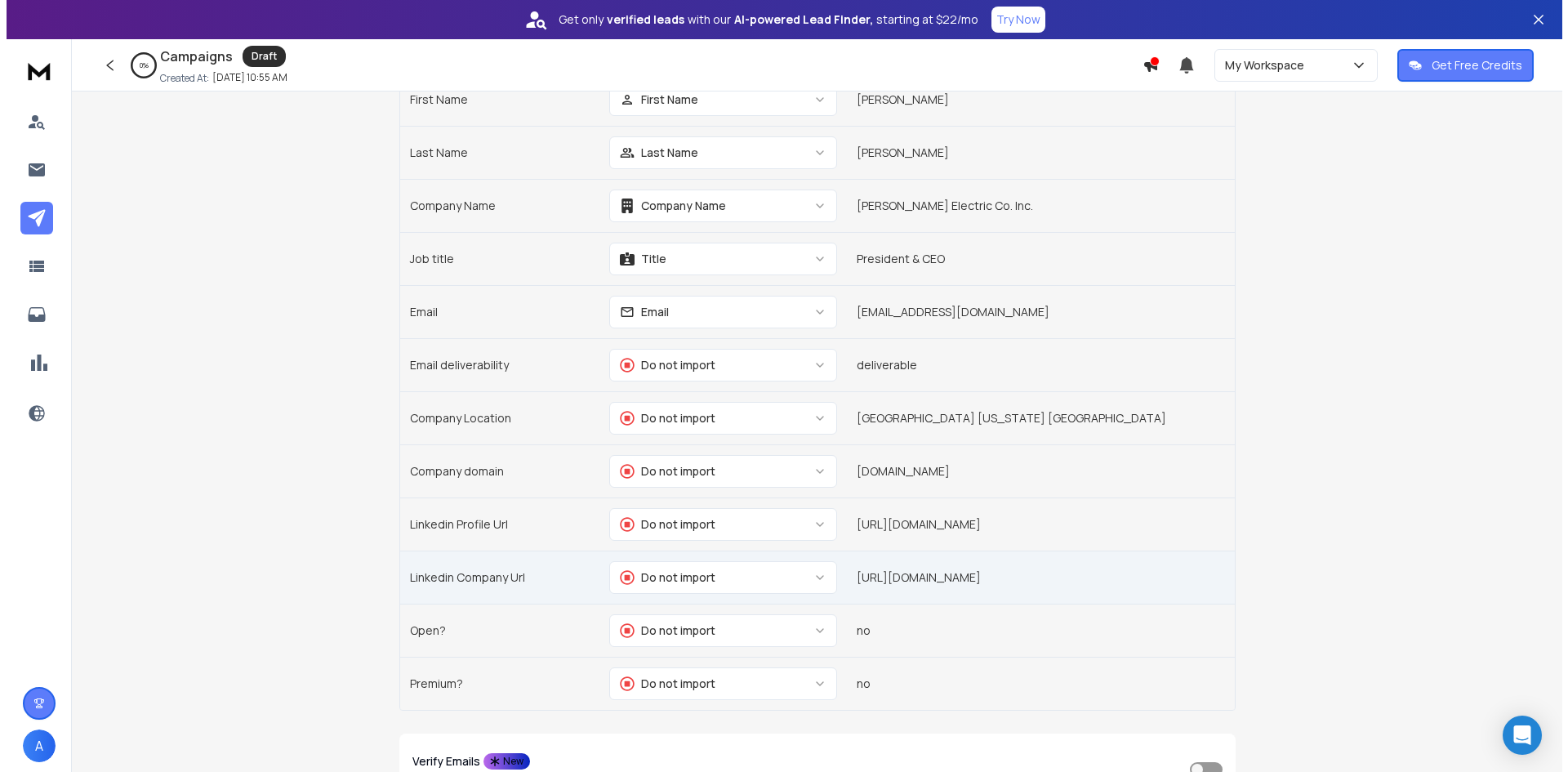
scroll to position [502, 0]
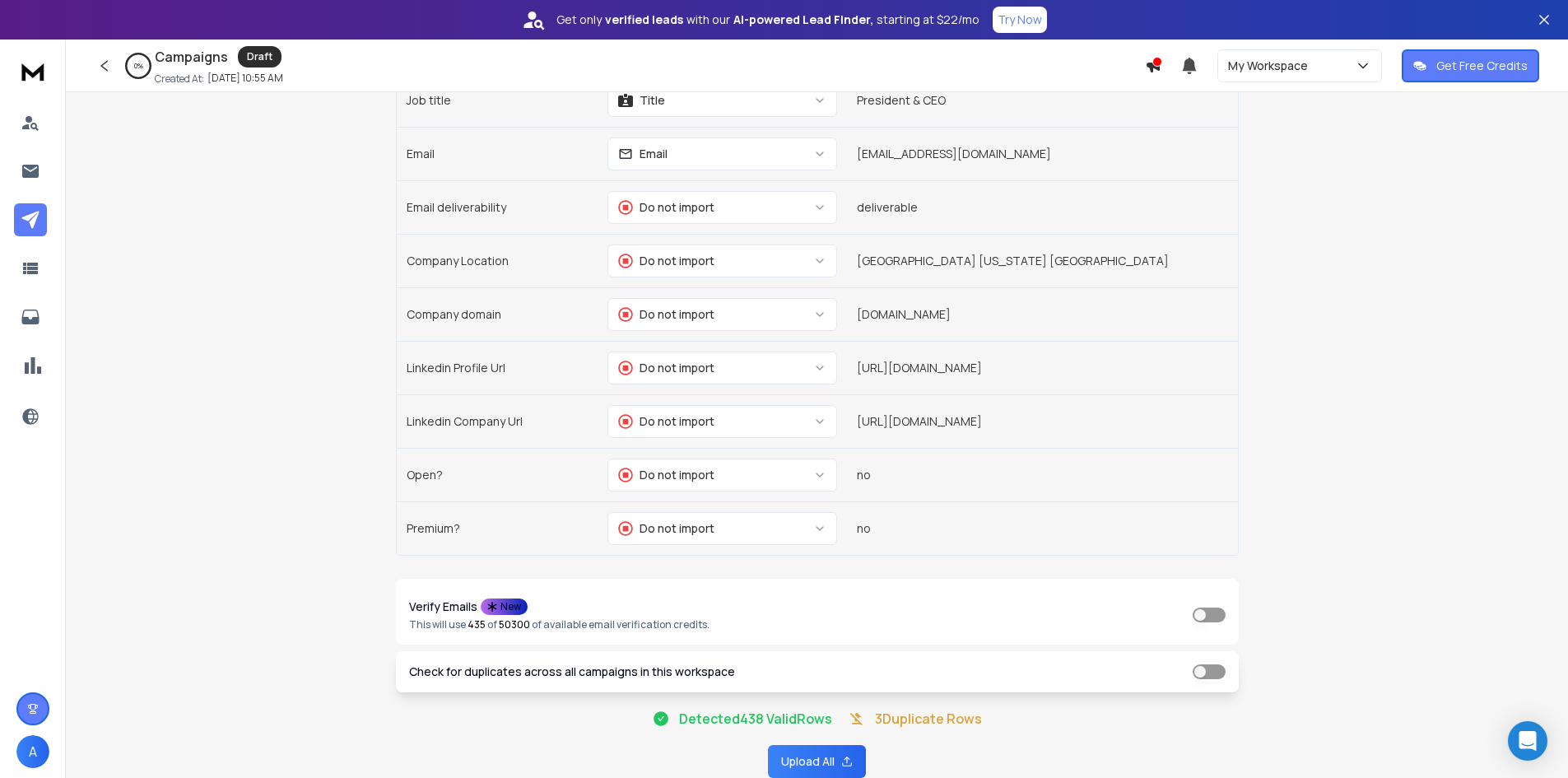
click at [1218, 607] on button "Verify Emails New This will use 435 of 50300 of available email verification cr…" at bounding box center [1209, 615] width 32 height 14
click at [1216, 664] on button "Check for duplicates across all campaigns in this workspace" at bounding box center [1209, 671] width 32 height 14
click at [862, 745] on button "Upload All" at bounding box center [817, 761] width 97 height 32
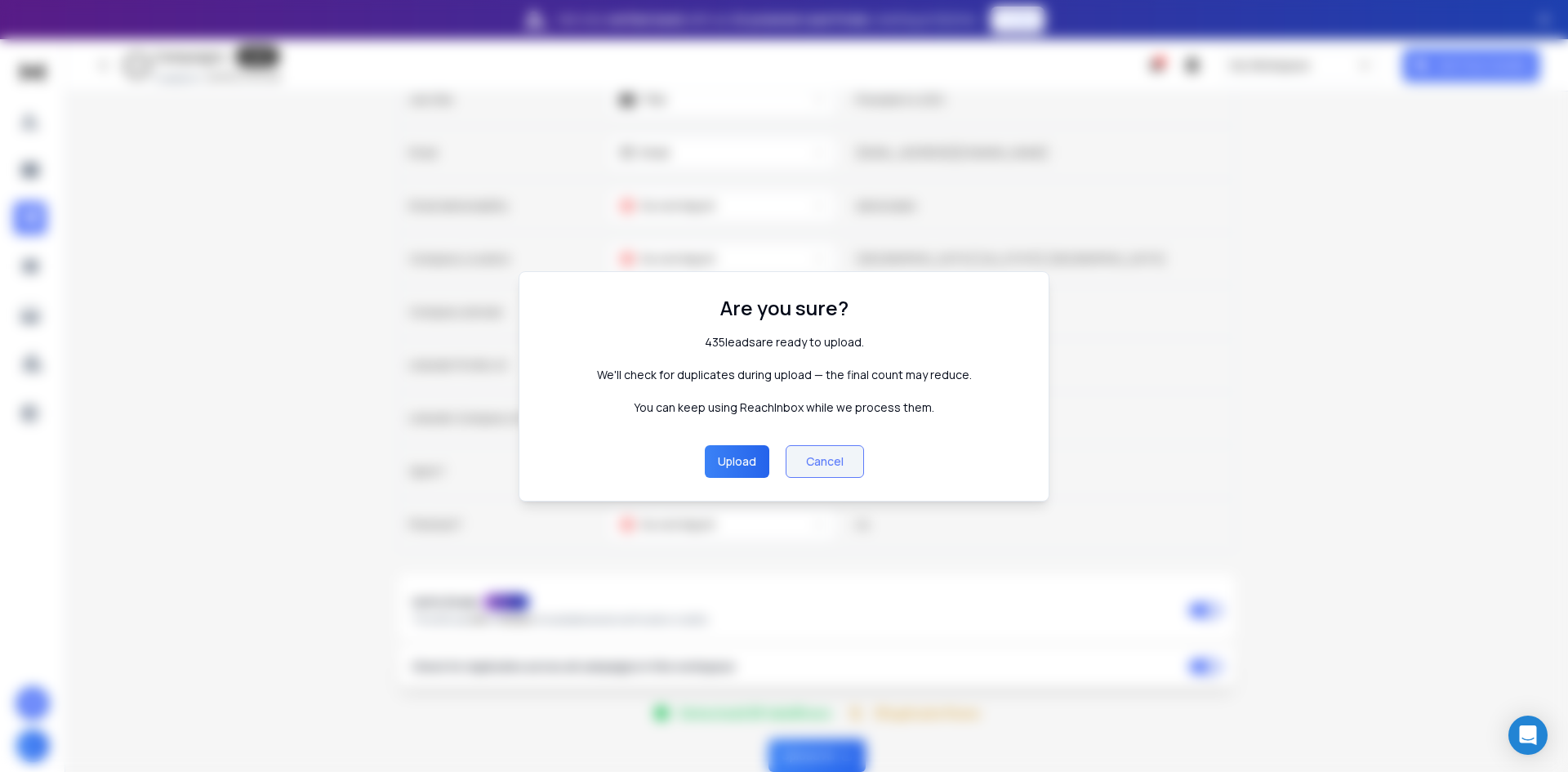
click at [750, 466] on button "Upload" at bounding box center [737, 461] width 64 height 32
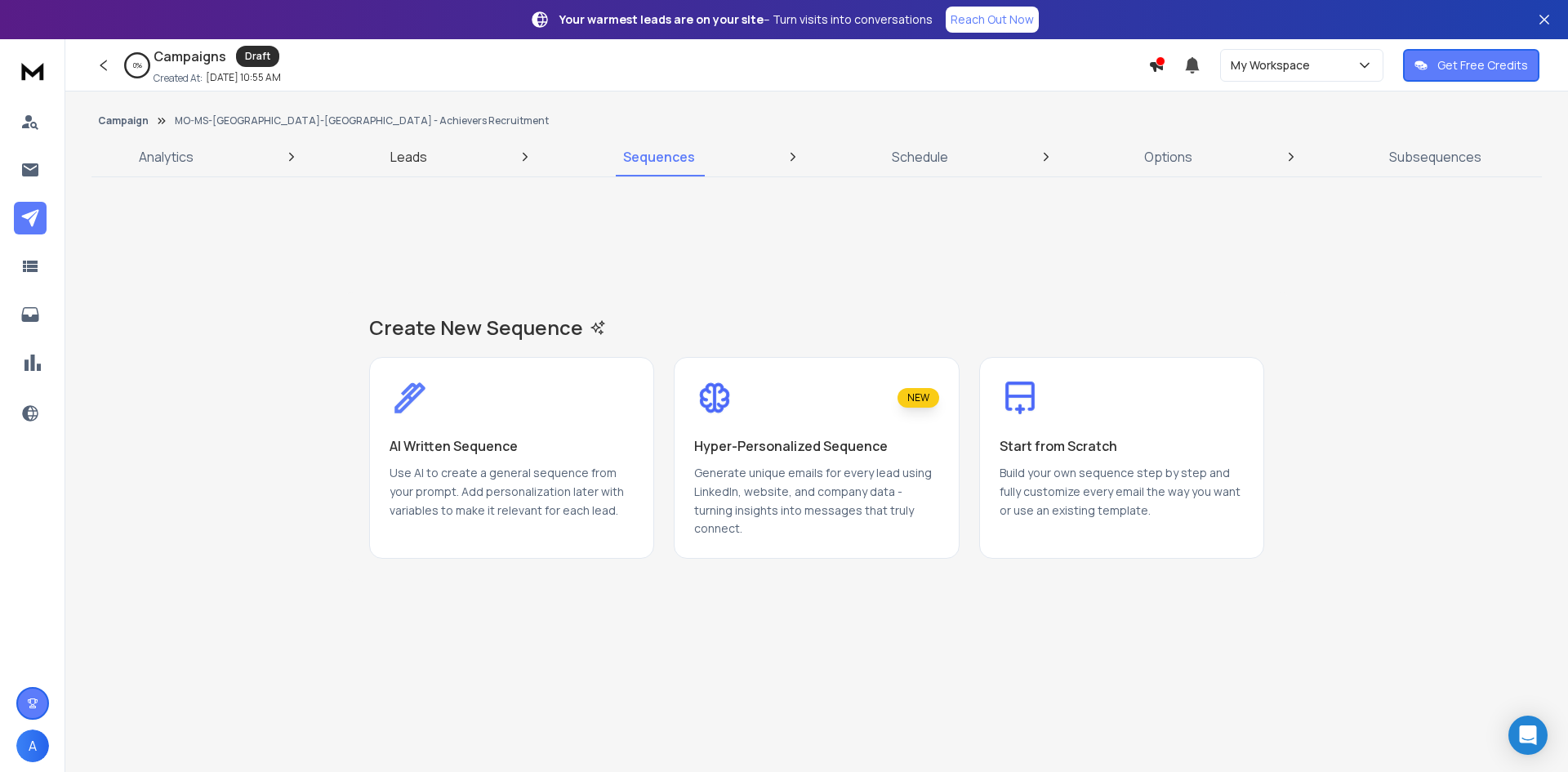
click at [425, 161] on p "Leads" at bounding box center [408, 157] width 37 height 20
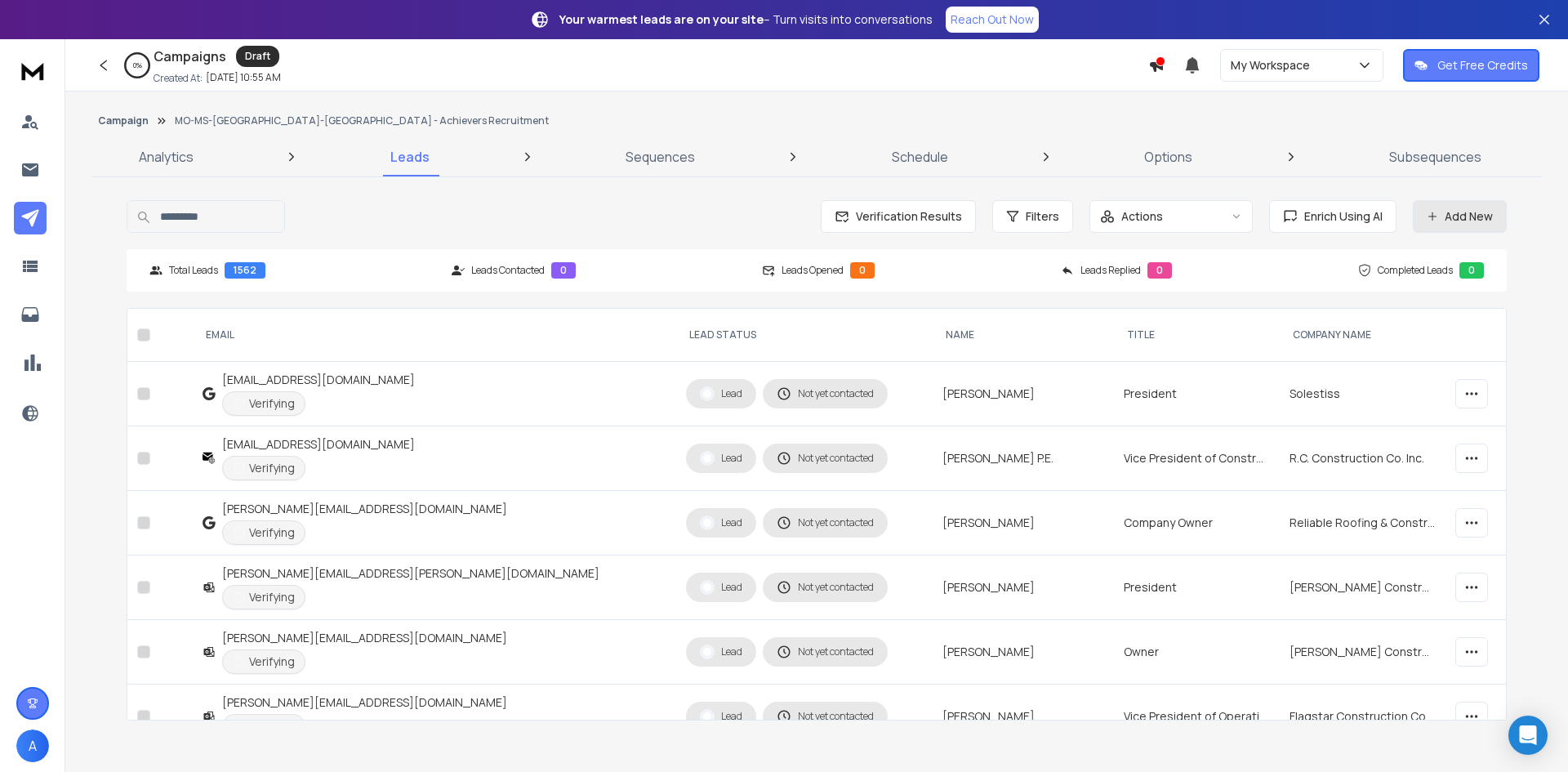
click at [1456, 212] on button "Add New" at bounding box center [1459, 216] width 94 height 32
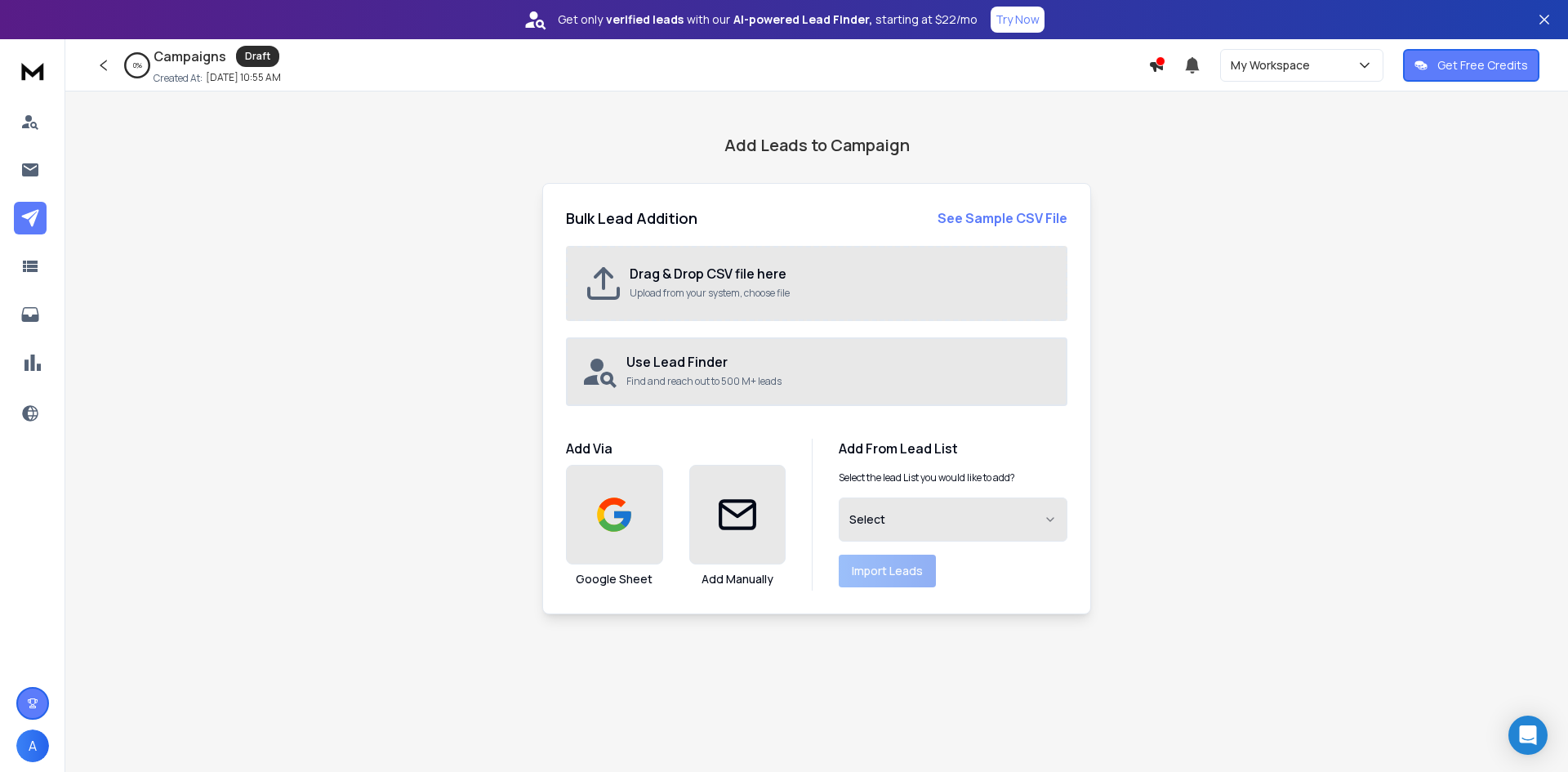
click at [748, 296] on p "Upload from your system, choose file" at bounding box center [839, 293] width 420 height 13
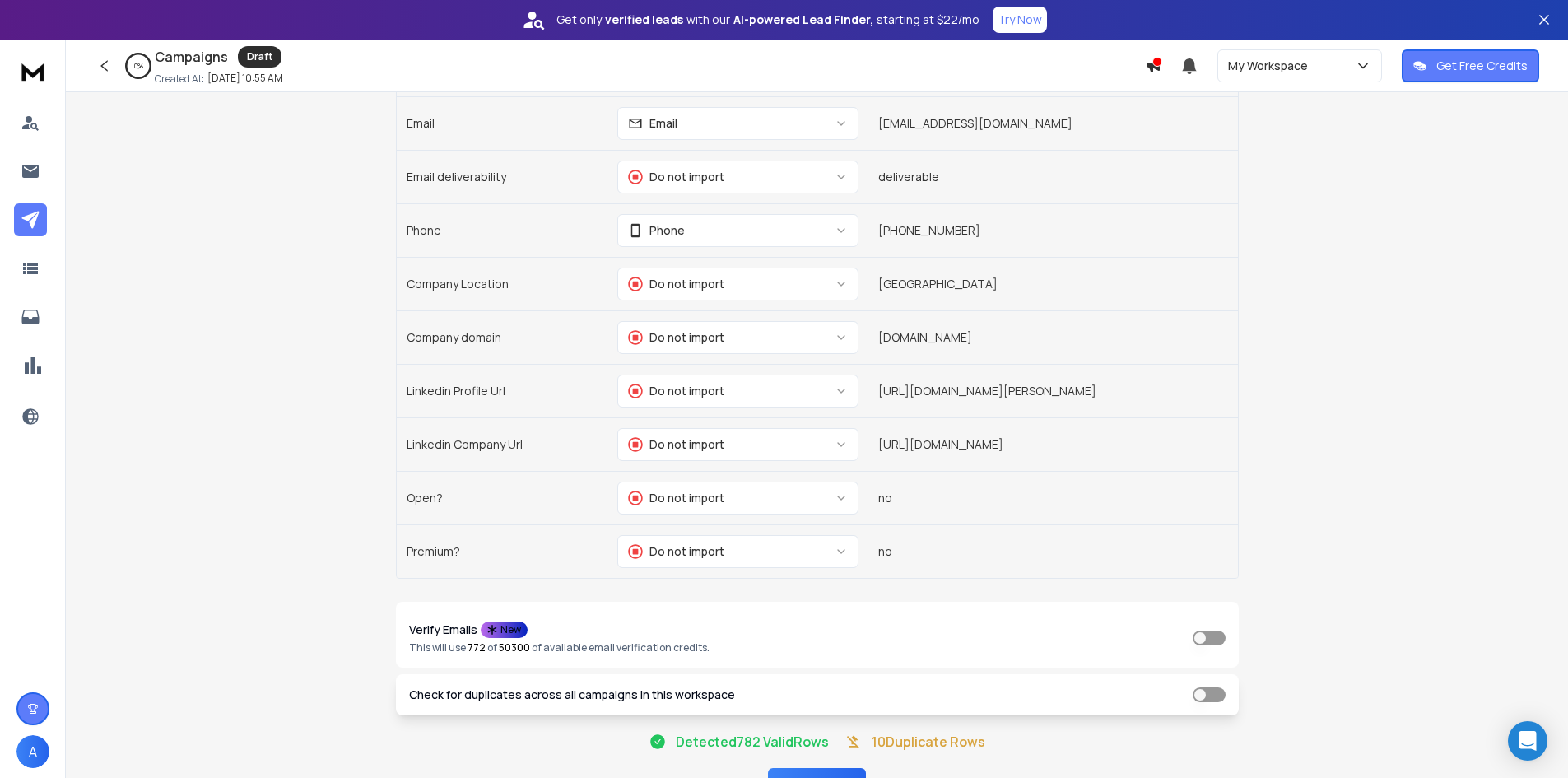
scroll to position [560, 0]
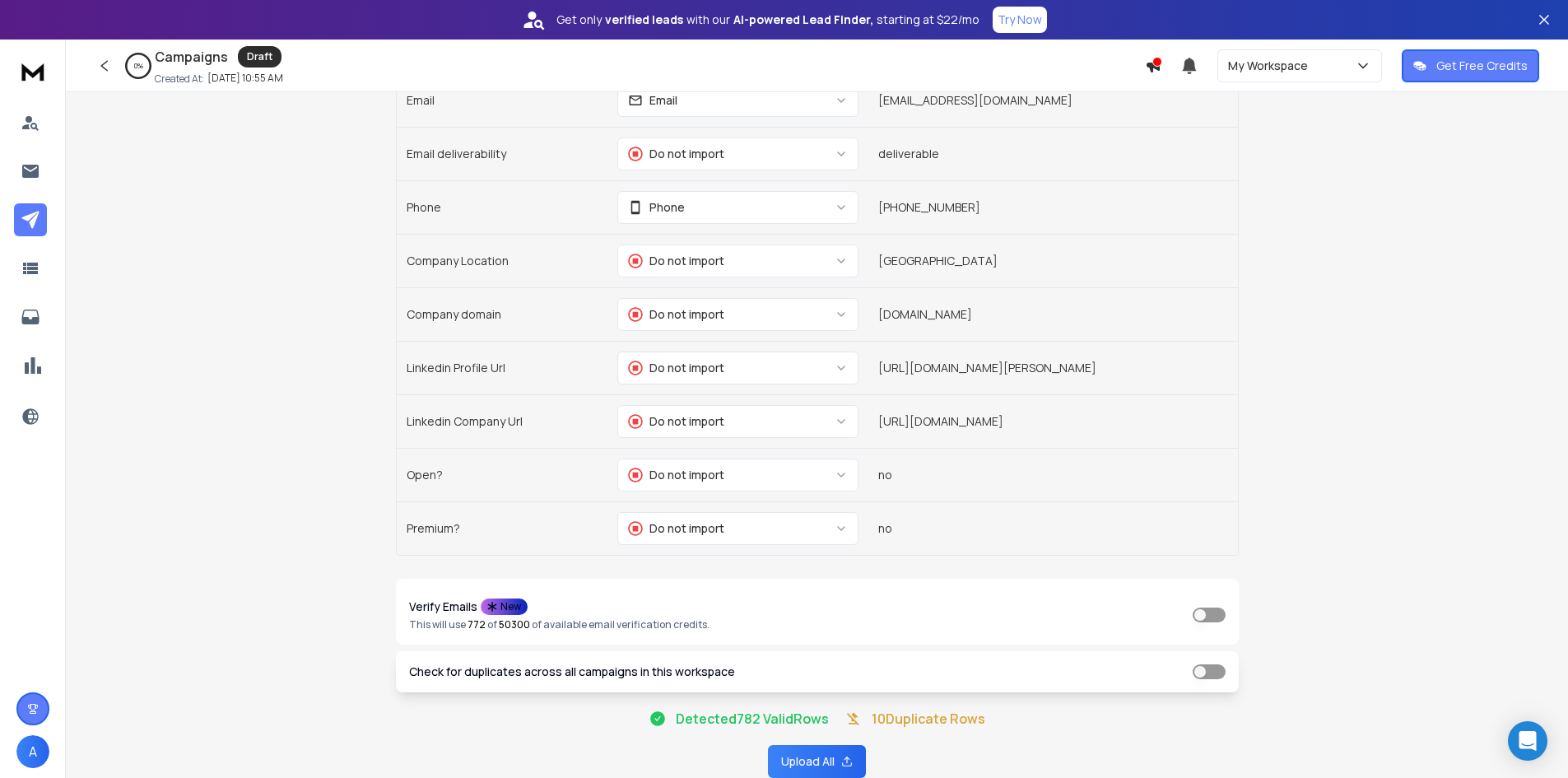
click at [1225, 598] on div "Verify Emails New This will use 772 of 50300 of available email verification cr…" at bounding box center [817, 615] width 816 height 32
drag, startPoint x: 1218, startPoint y: 594, endPoint x: 1218, endPoint y: 606, distance: 12.0
click at [1218, 598] on div "Verify Emails New This will use 772 of 50300 of available email verification cr…" at bounding box center [817, 615] width 816 height 32
click at [1208, 607] on button "Verify Emails New This will use 772 of 50300 of available email verification cr…" at bounding box center [1209, 615] width 32 height 14
click at [1206, 664] on button "Check for duplicates across all campaigns in this workspace" at bounding box center [1209, 671] width 32 height 14
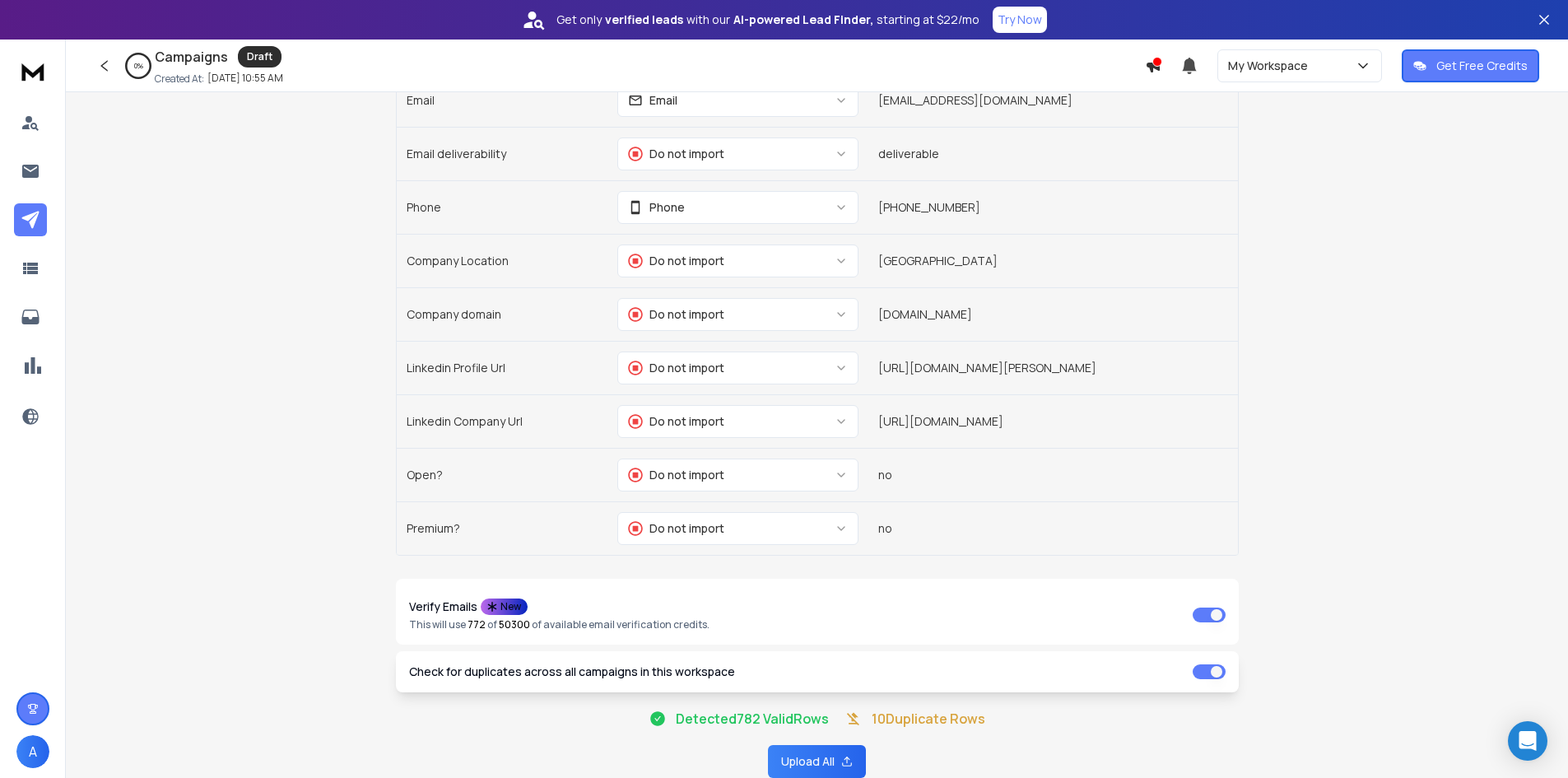
click at [825, 745] on button "Upload All" at bounding box center [817, 761] width 97 height 32
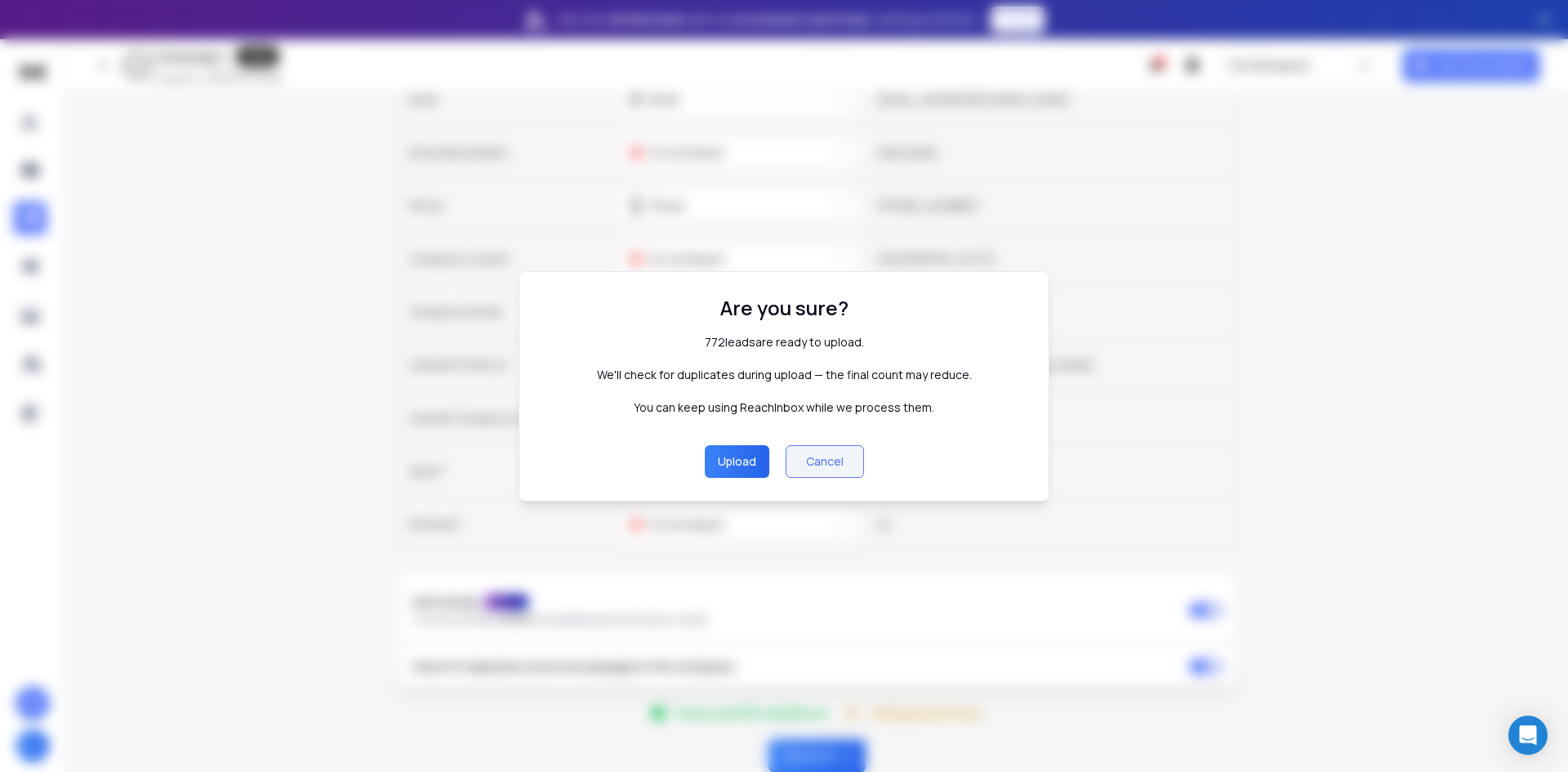
click at [742, 459] on button "Upload" at bounding box center [737, 461] width 64 height 32
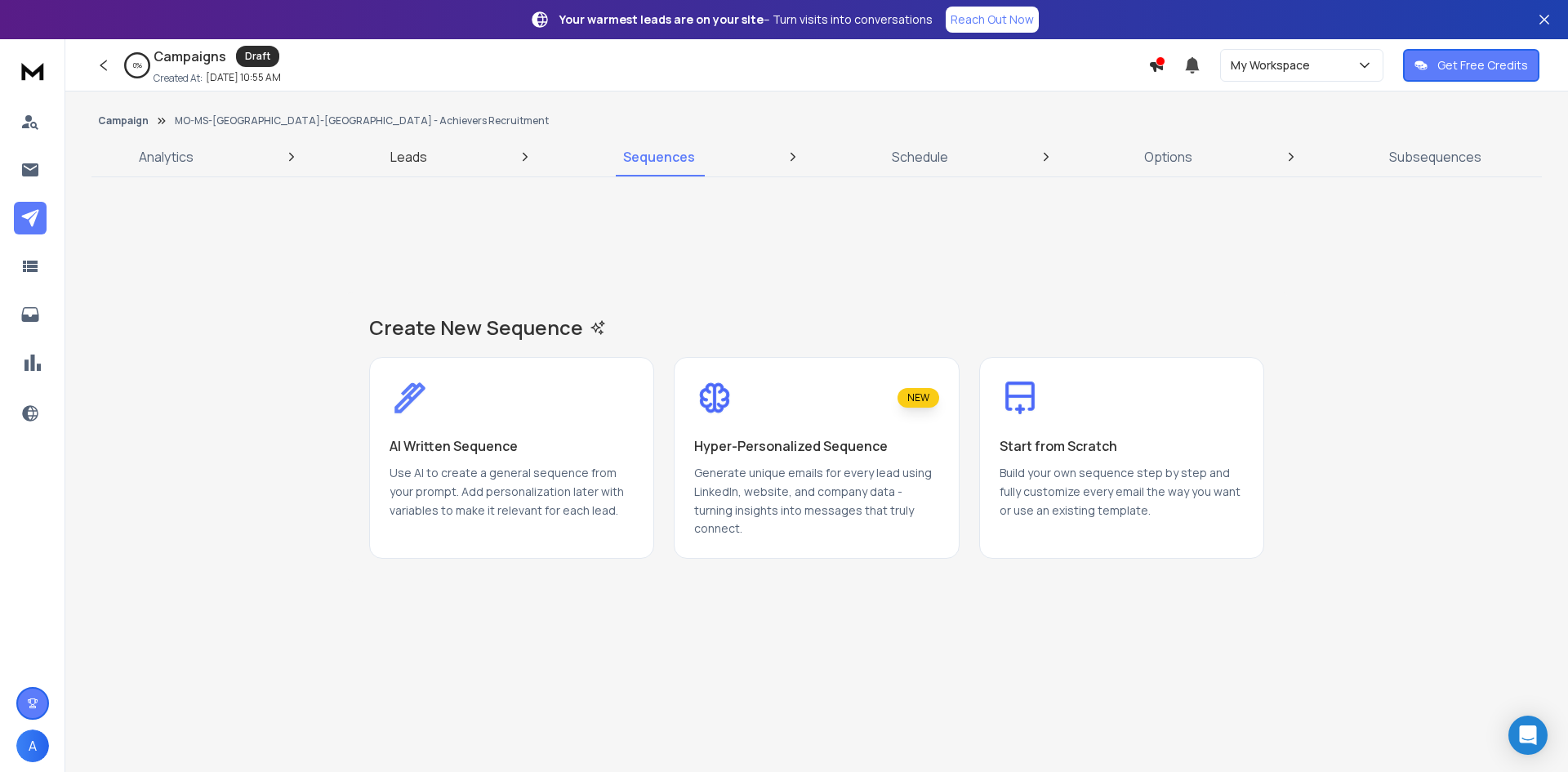
click at [424, 159] on p "Leads" at bounding box center [408, 157] width 37 height 20
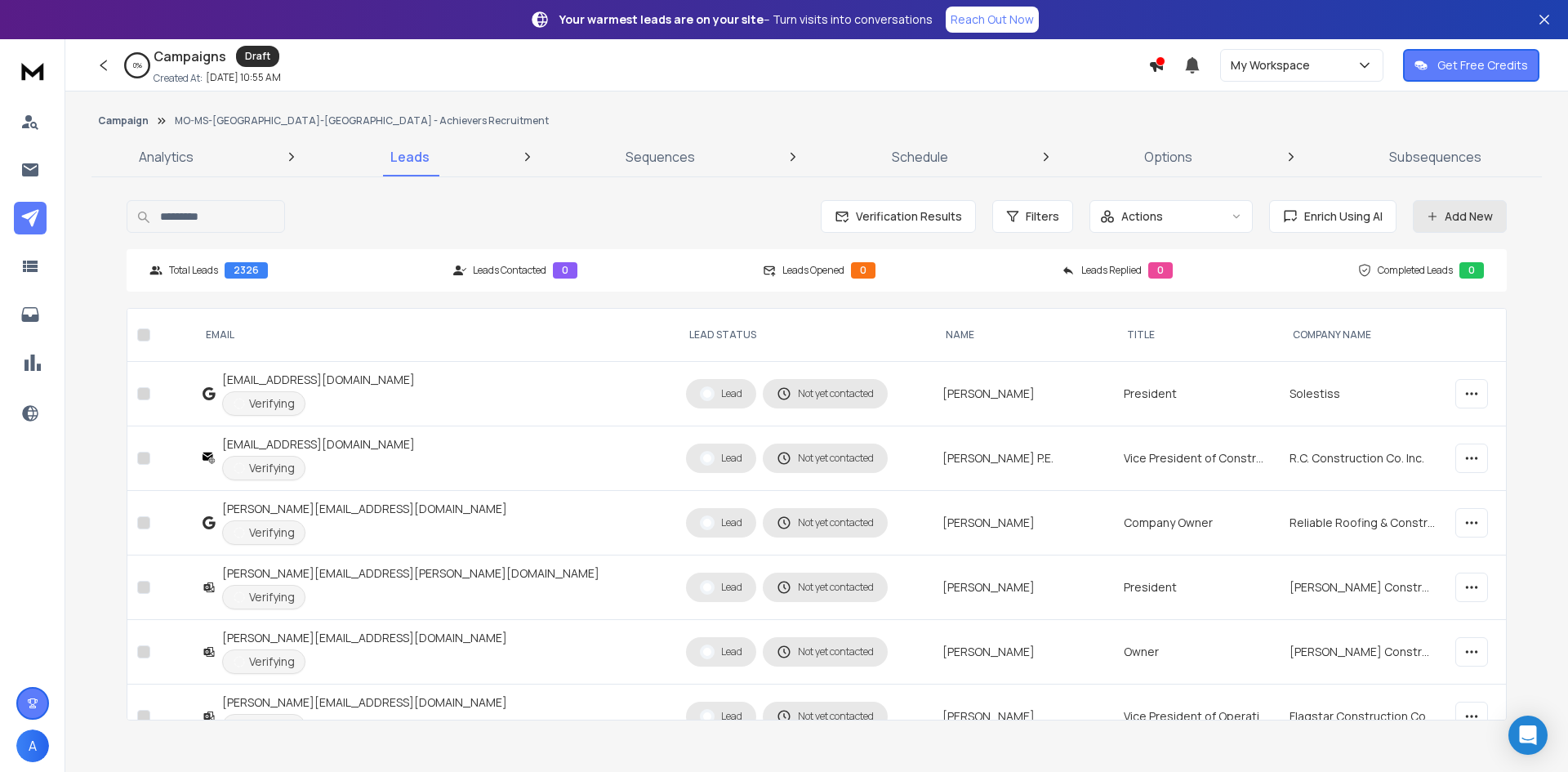
click at [1477, 218] on button "Add New" at bounding box center [1459, 216] width 94 height 32
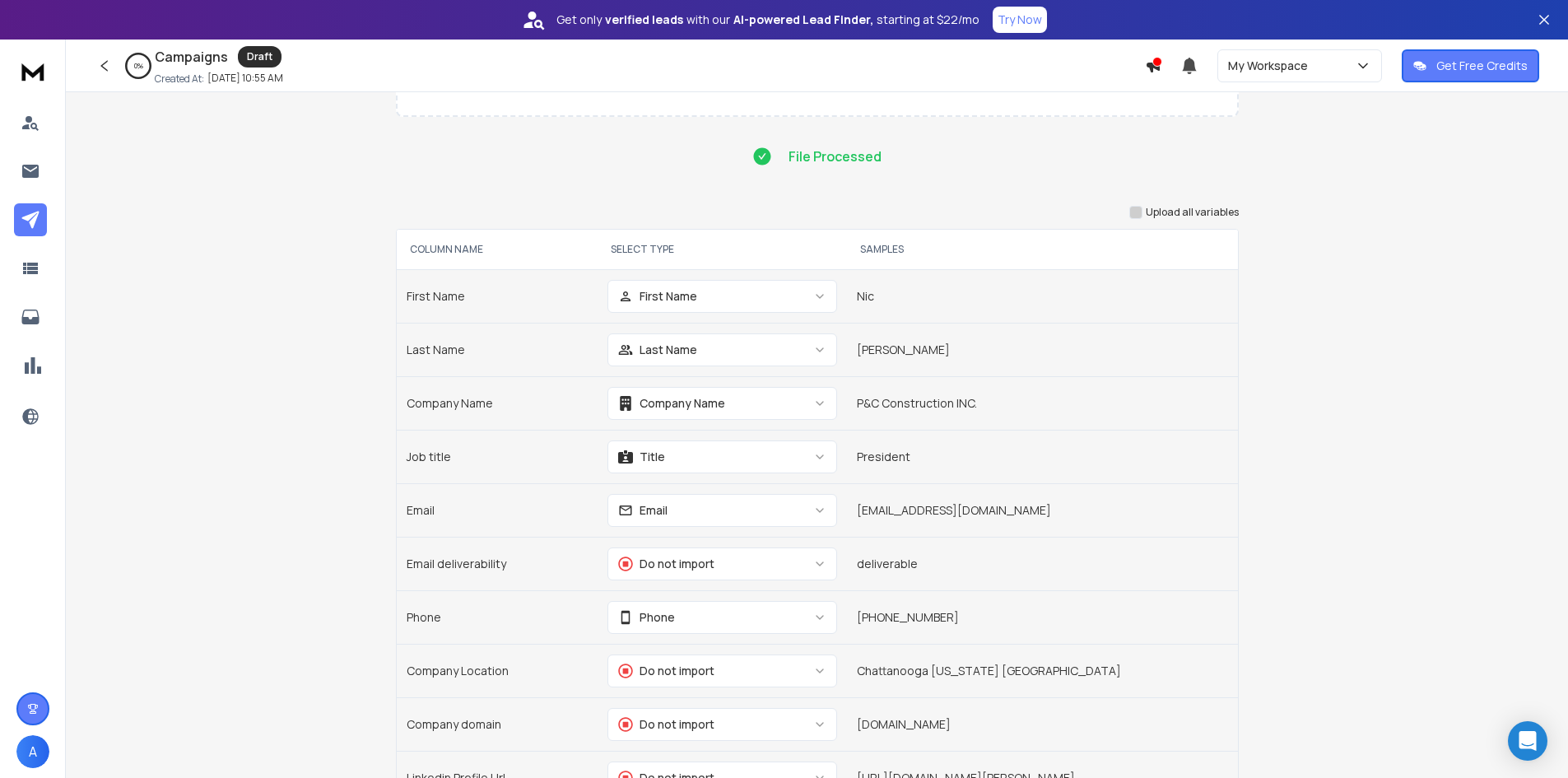
scroll to position [494, 0]
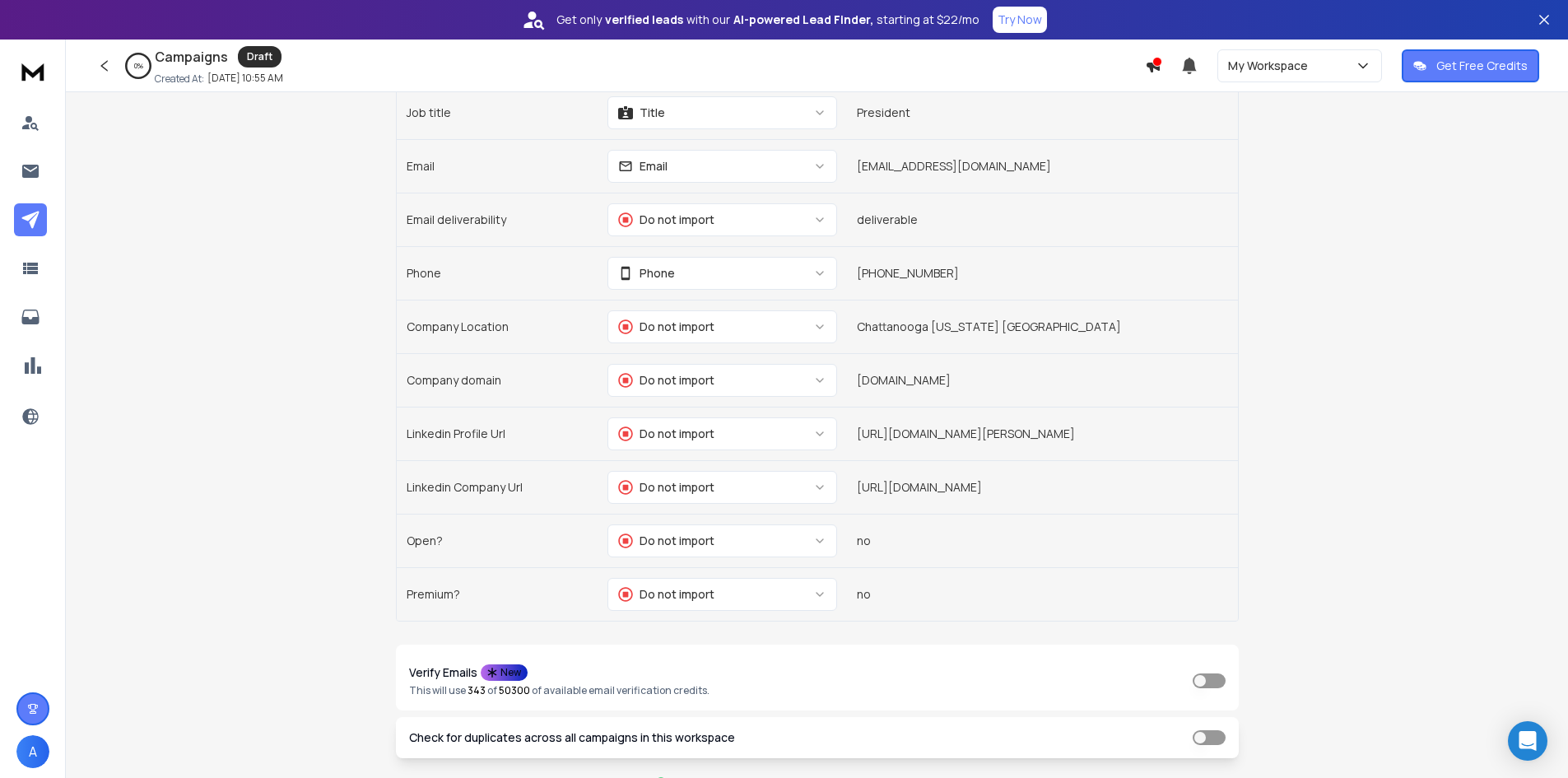
drag, startPoint x: 1357, startPoint y: 631, endPoint x: 1331, endPoint y: 647, distance: 30.5
click at [1357, 632] on div "EMAIL ACHIEVERSRECRUITMENT - CONSTRUCTION - TENNESSEE - 50-200FTE.csv File Proc…" at bounding box center [784, 208] width 1568 height 1324
click at [1211, 673] on button "Verify Emails New This will use 343 of 50300 of available email verification cr…" at bounding box center [1209, 681] width 32 height 14
click at [1211, 730] on button "Check for duplicates across all campaigns in this workspace" at bounding box center [1209, 737] width 32 height 14
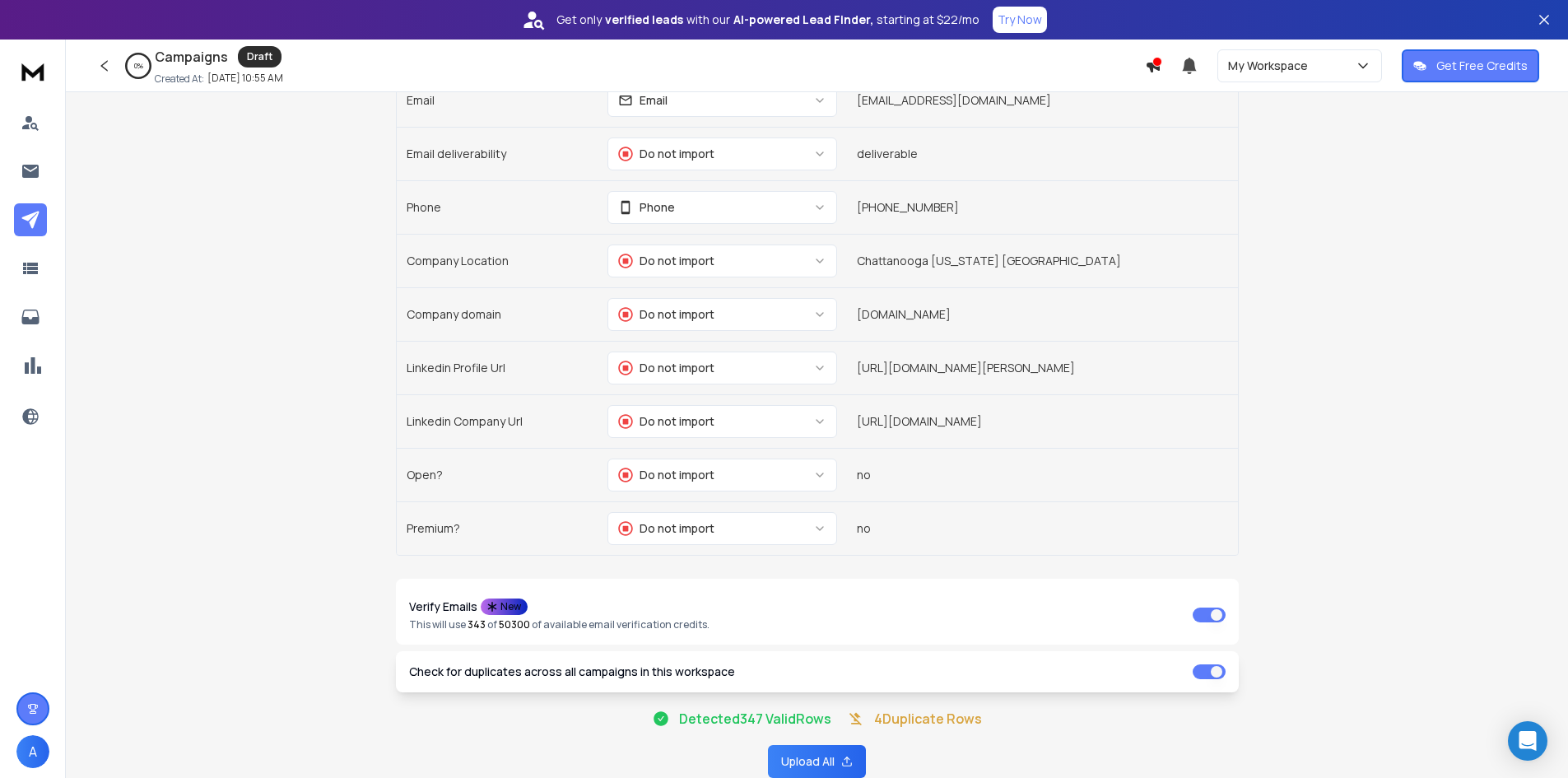
click at [839, 745] on button "Upload All" at bounding box center [817, 761] width 97 height 32
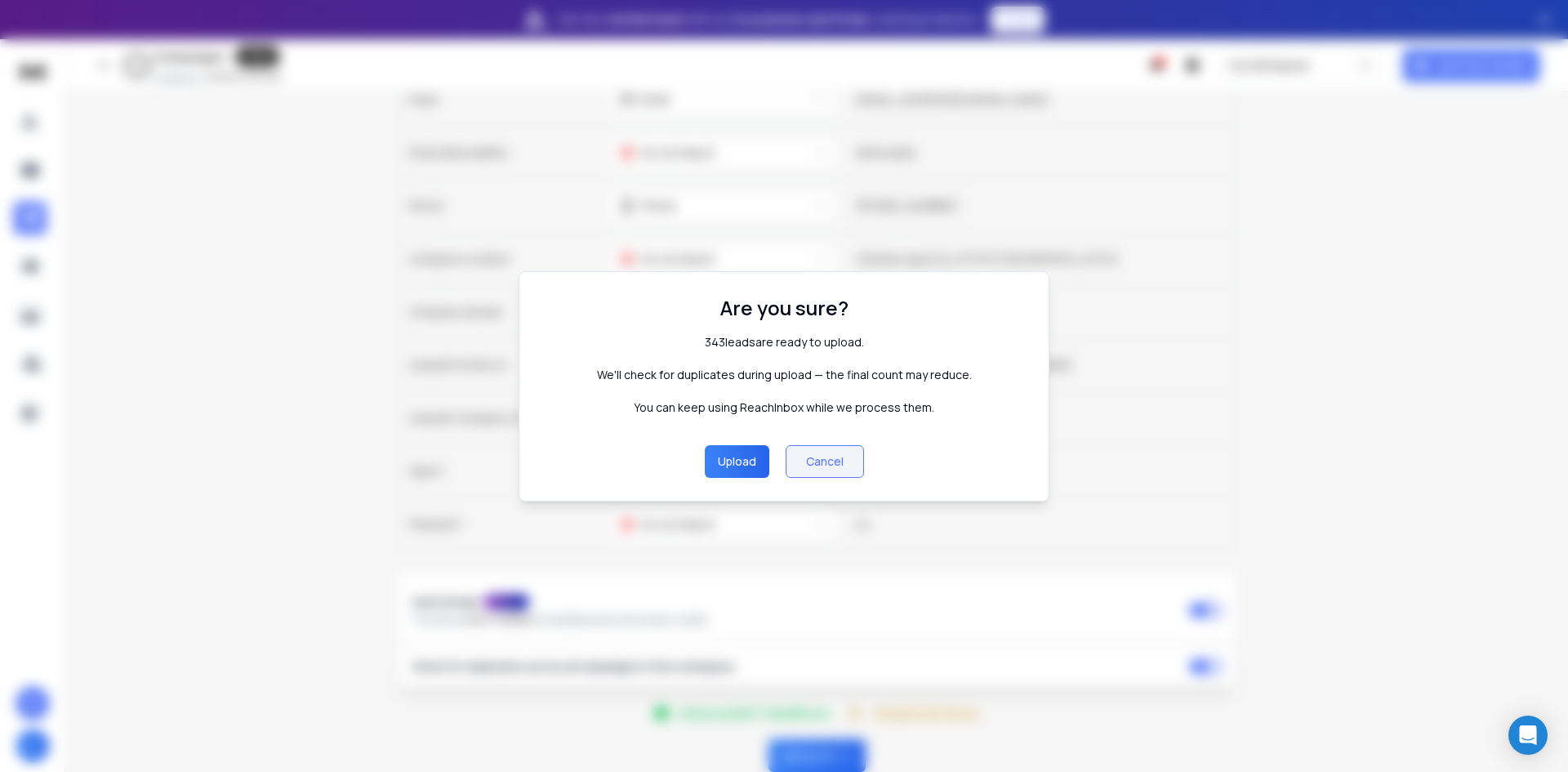
click at [752, 455] on button "Upload" at bounding box center [737, 461] width 64 height 32
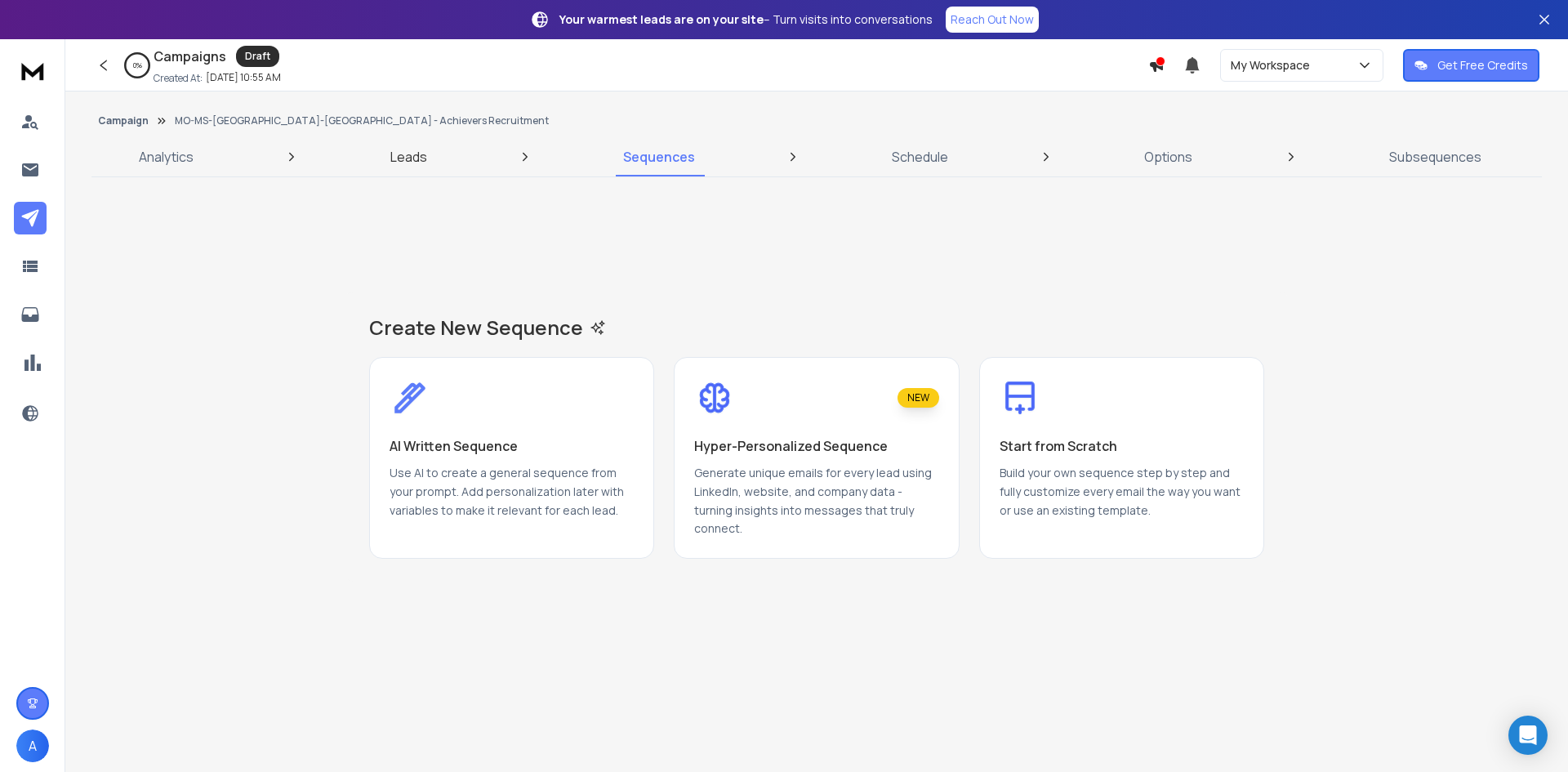
click at [415, 159] on p "Leads" at bounding box center [408, 157] width 37 height 20
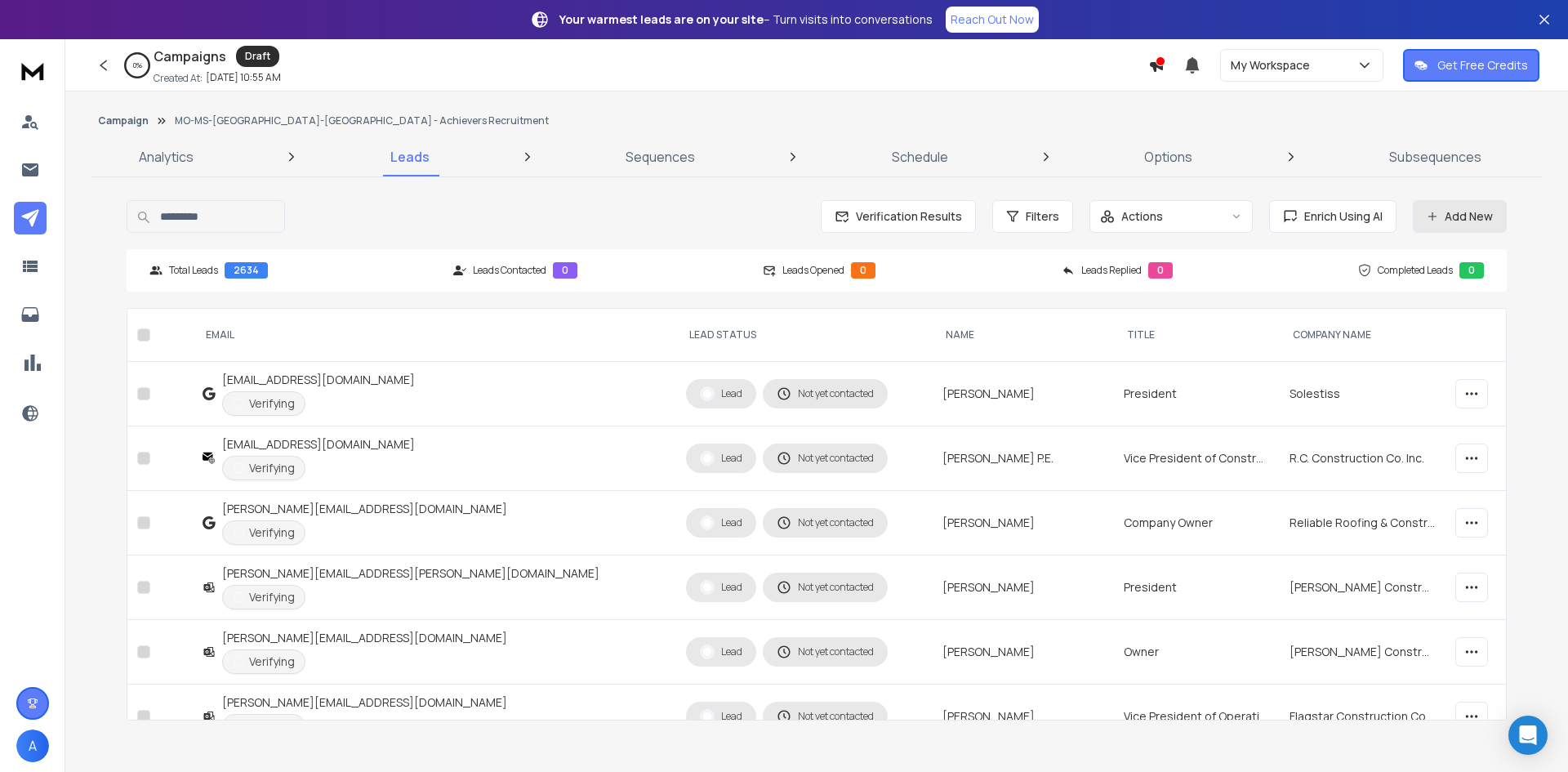
click at [1485, 212] on button "Add New" at bounding box center [1459, 216] width 94 height 32
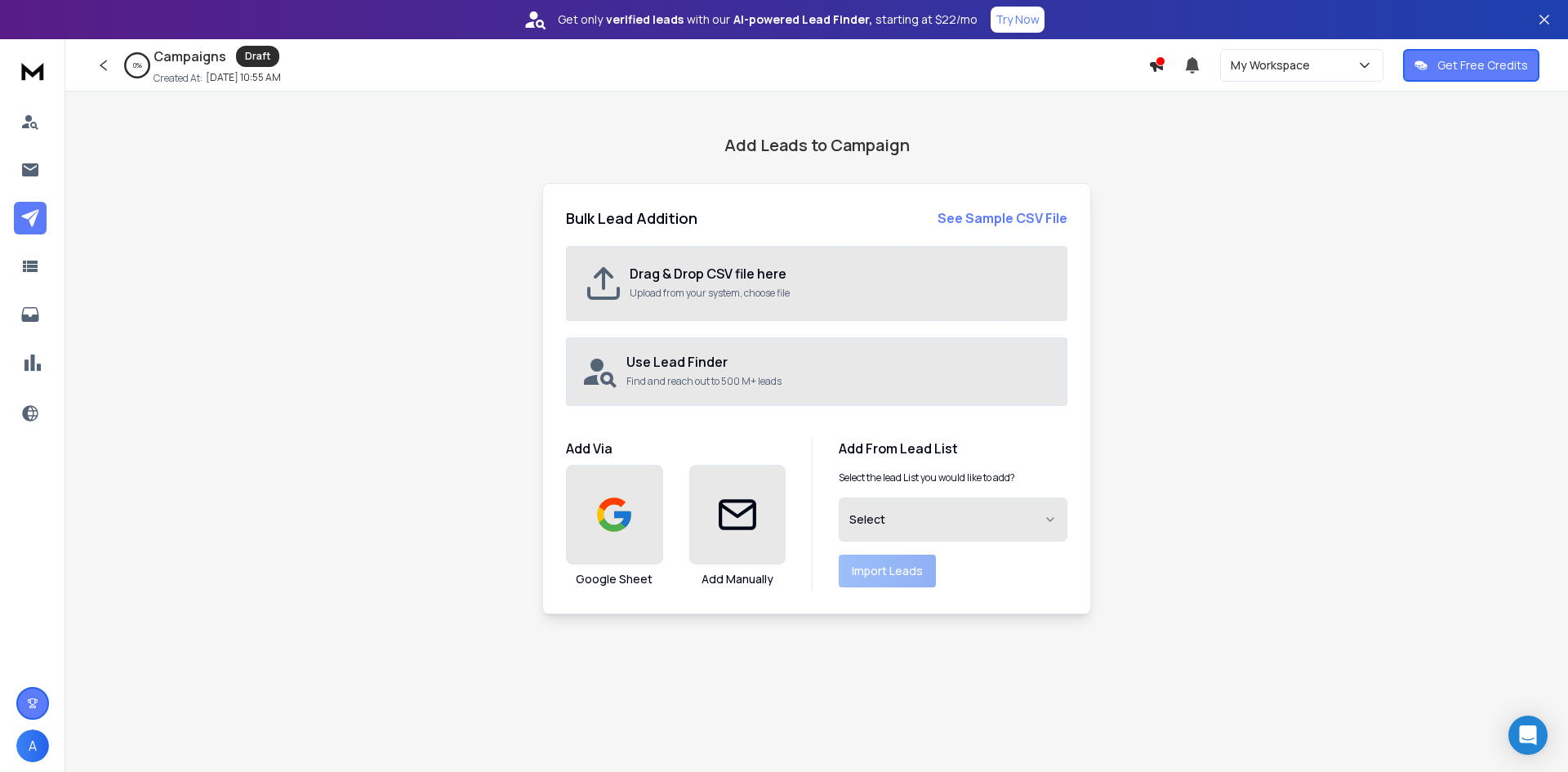
click at [769, 305] on div "Drag & Drop CSV file here Upload from your system, choose file" at bounding box center [817, 283] width 501 height 75
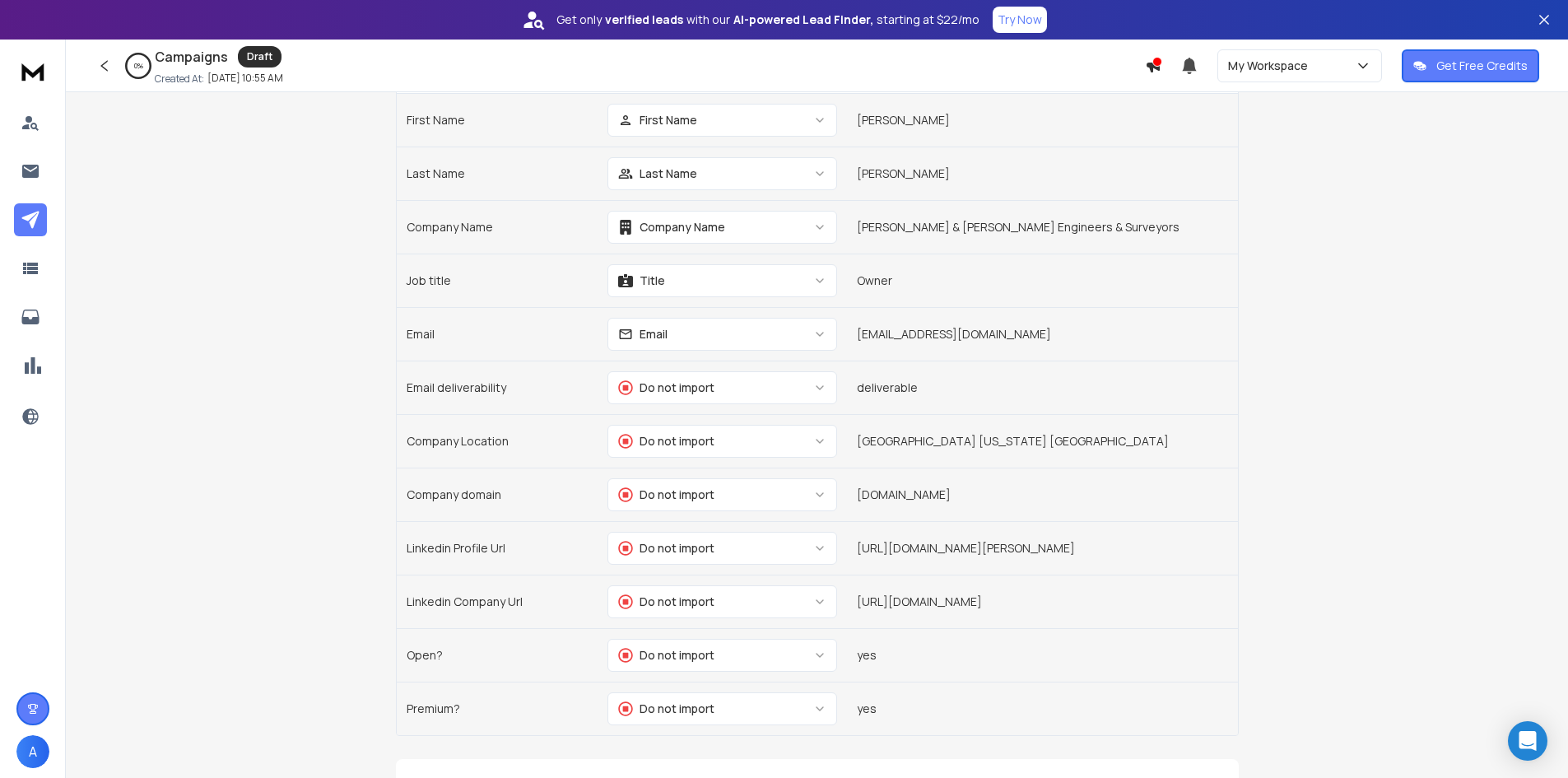
scroll to position [412, 0]
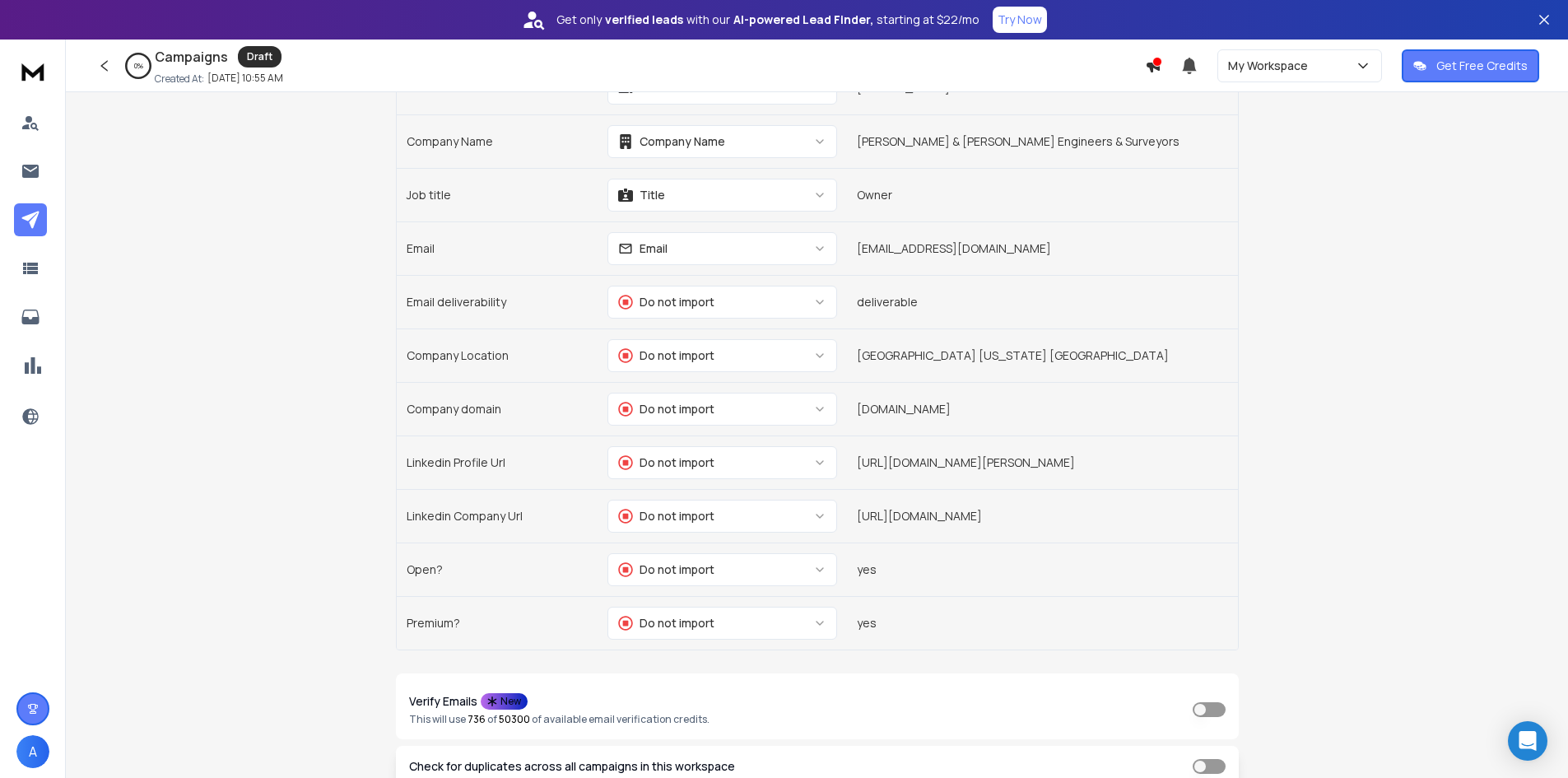
click at [1370, 588] on div "EMAIL ACHIEVERSRECRUITMENT - CONSTRUCTION - NEW JERSEY - 10-50FTE.csv File Proc…" at bounding box center [784, 264] width 1568 height 1271
click at [1204, 693] on div "Verify Emails New This will use 736 of 50300 of available email verification cr…" at bounding box center [817, 709] width 816 height 32
drag, startPoint x: 1215, startPoint y: 679, endPoint x: 1193, endPoint y: 720, distance: 46.5
click at [1215, 702] on button "Verify Emails New This will use 736 of 50300 of available email verification cr…" at bounding box center [1209, 709] width 32 height 14
click at [1200, 747] on div "Check for duplicates across all campaigns in this workspace" at bounding box center [818, 766] width 843 height 42
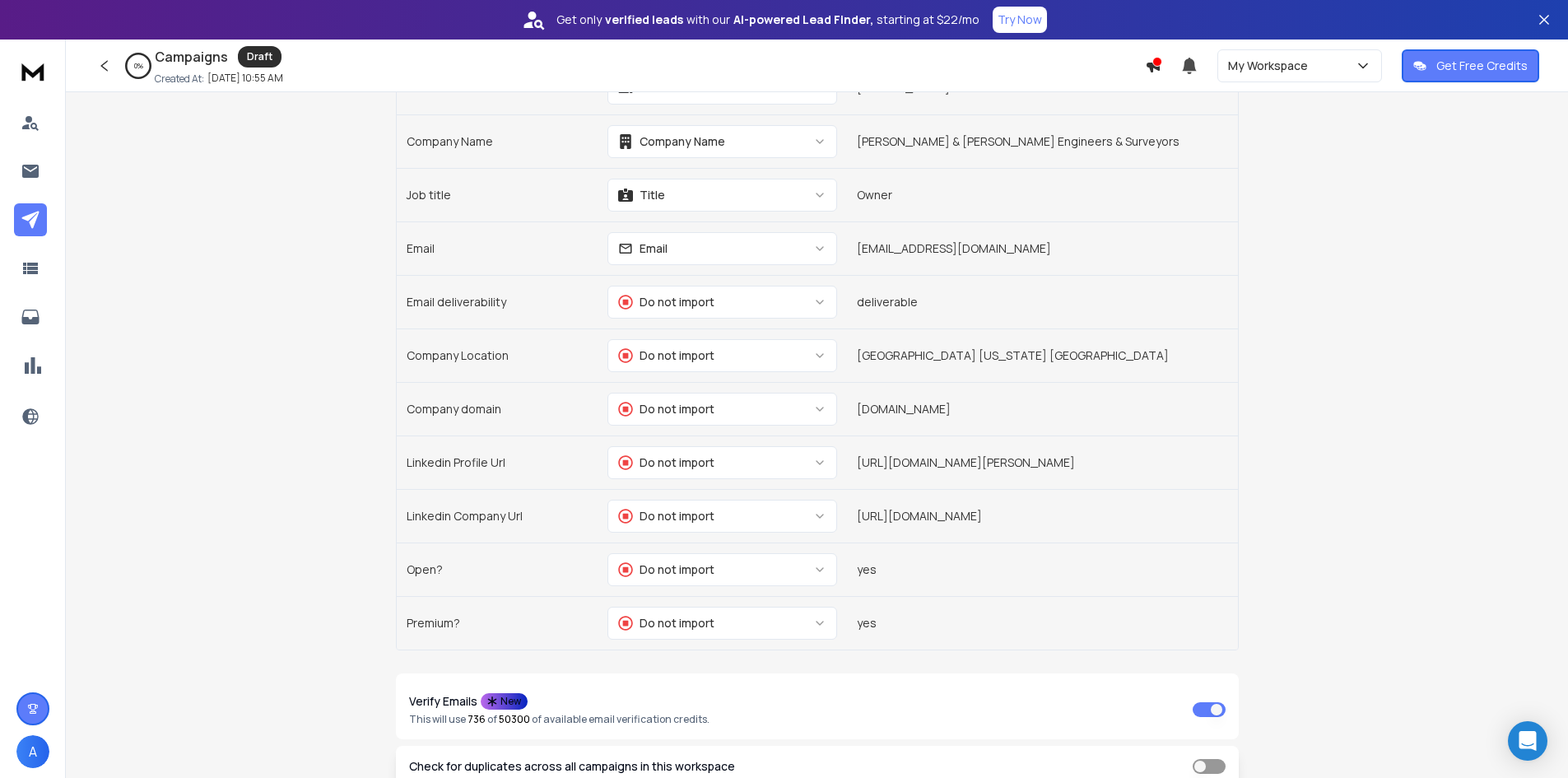
click at [1211, 759] on button "Check for duplicates across all campaigns in this workspace" at bounding box center [1209, 766] width 32 height 14
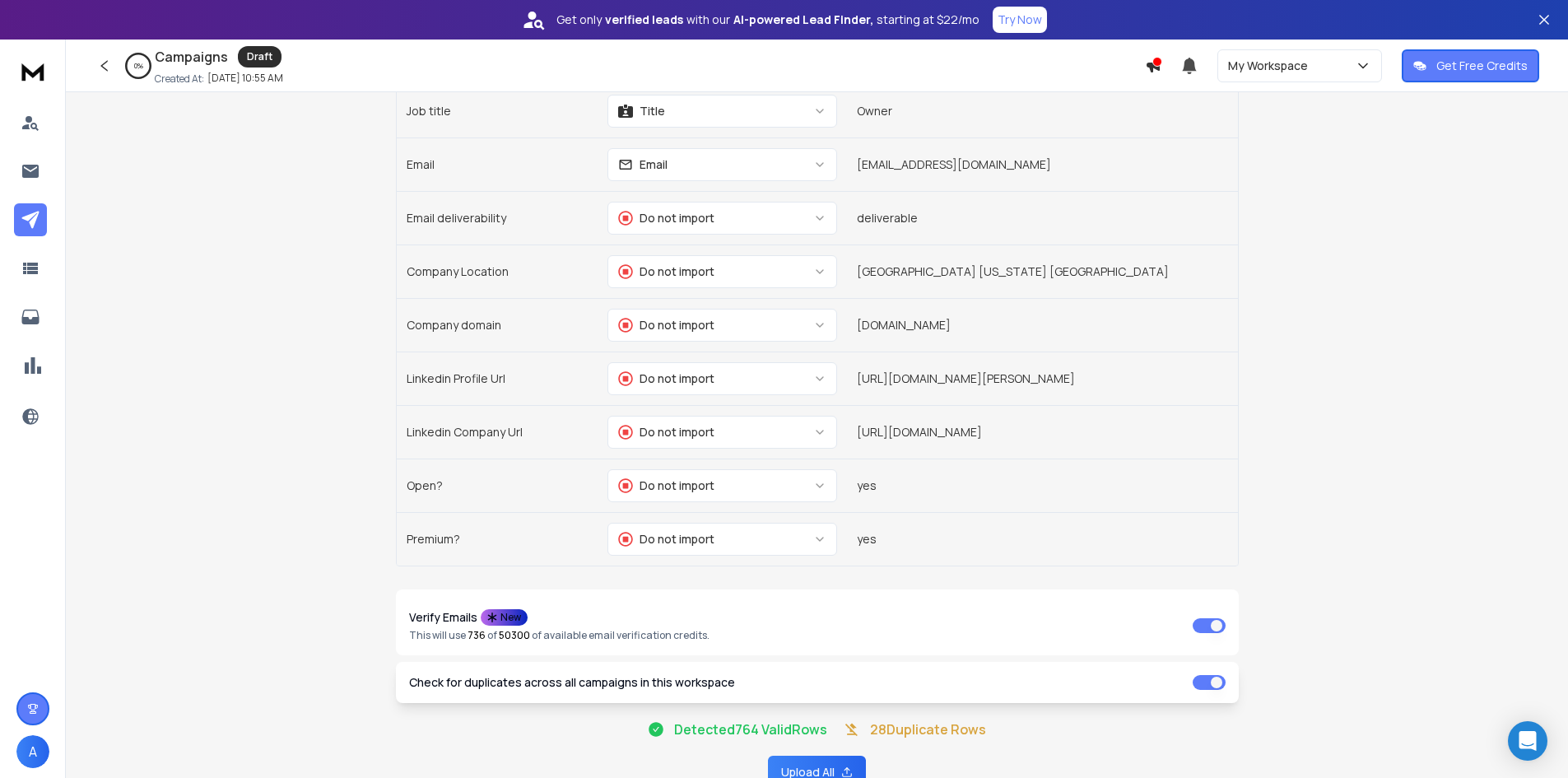
scroll to position [506, 0]
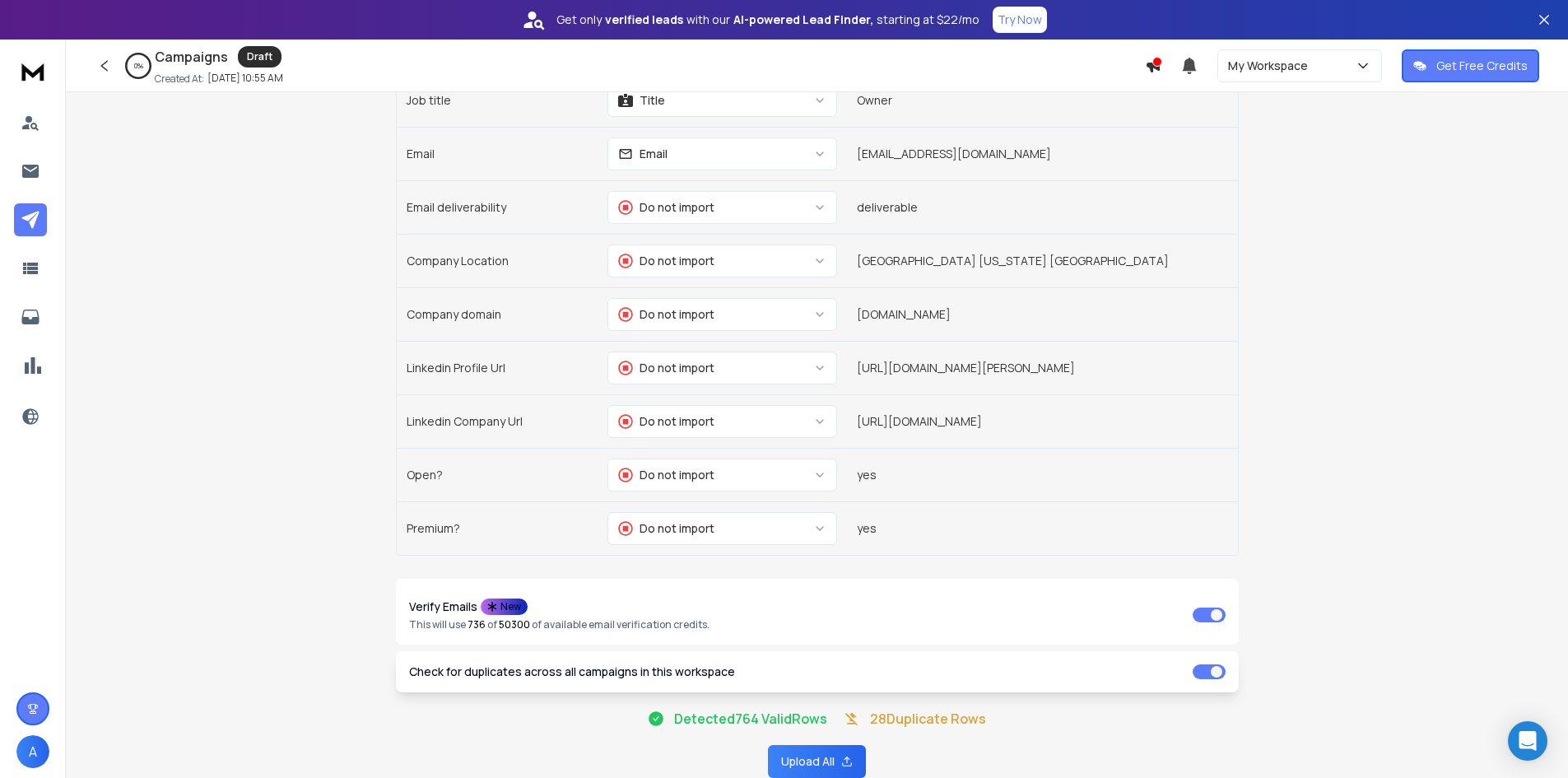
click at [857, 745] on button "Upload All" at bounding box center [817, 761] width 97 height 32
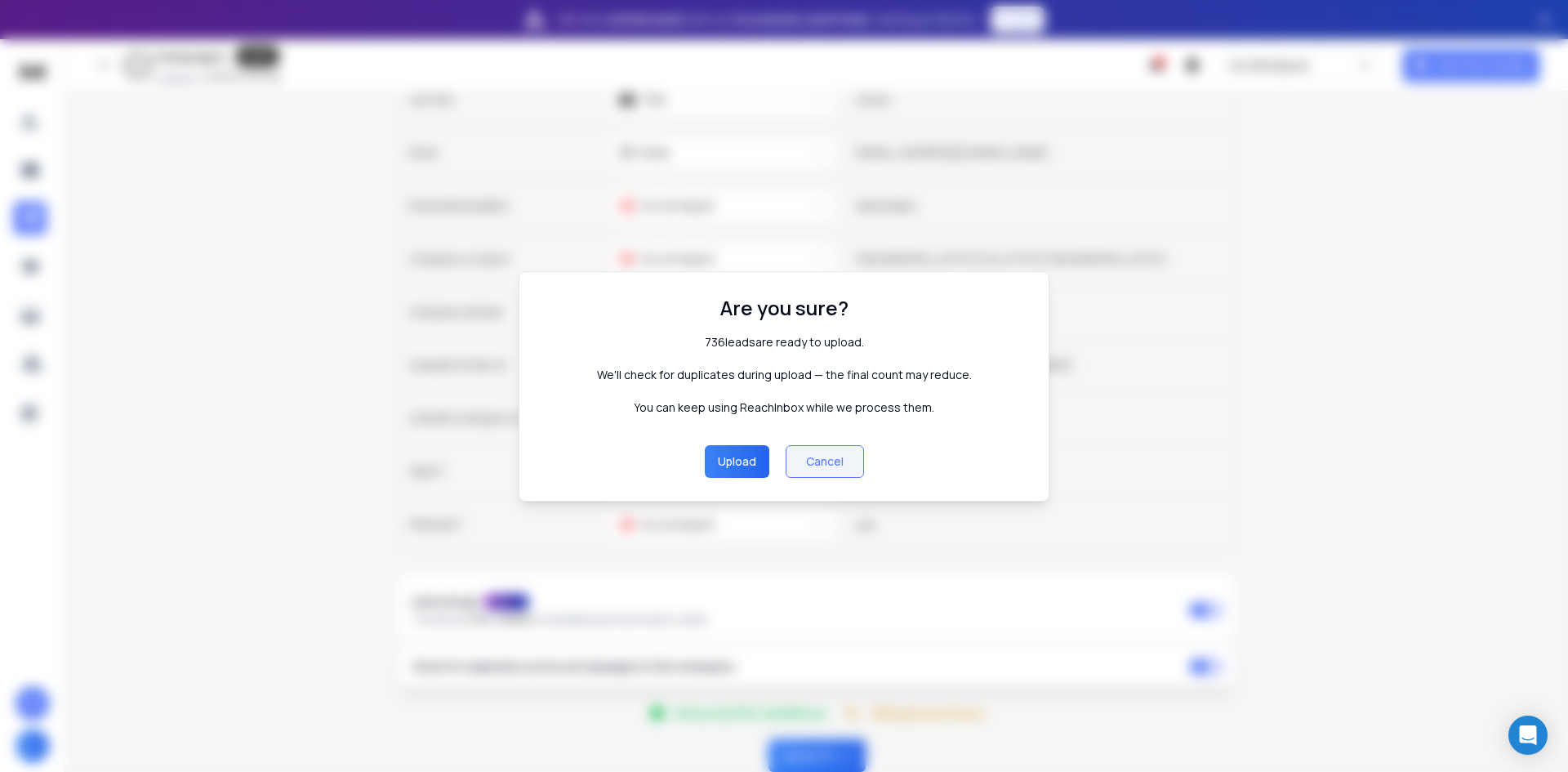
click at [738, 458] on button "Upload" at bounding box center [737, 461] width 64 height 32
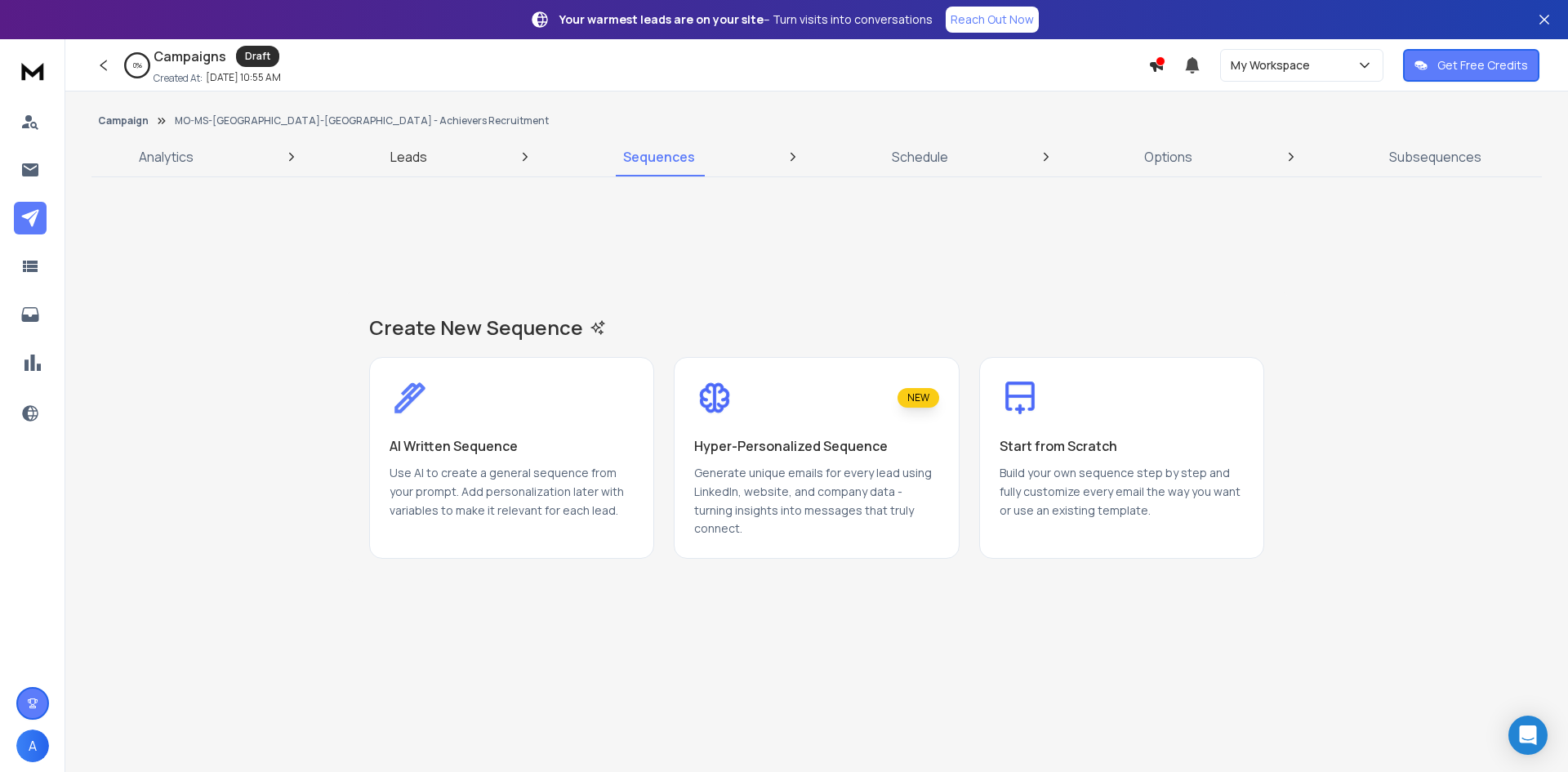
click at [403, 159] on p "Leads" at bounding box center [408, 157] width 37 height 20
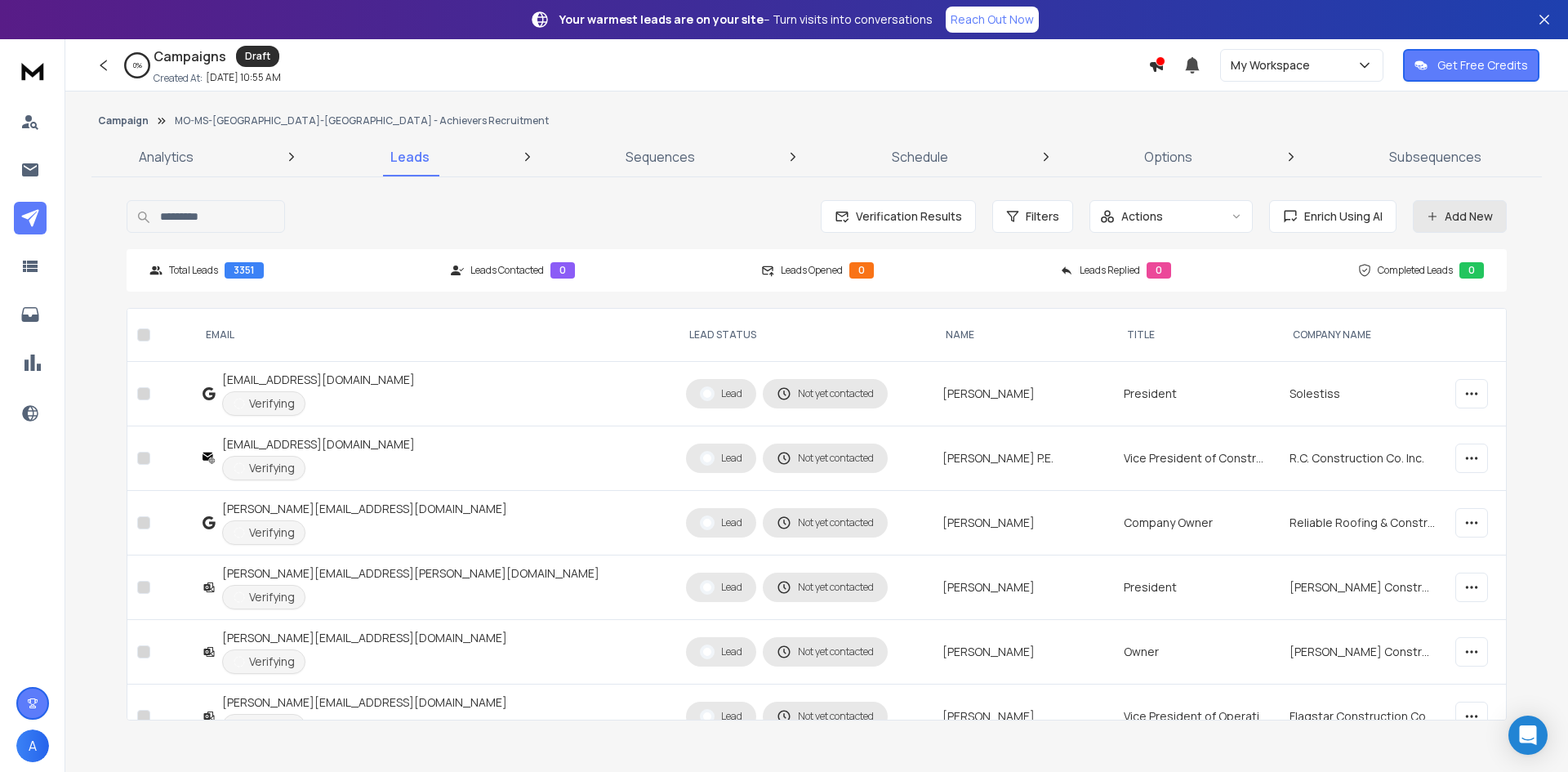
click at [1477, 213] on button "Add New" at bounding box center [1459, 216] width 94 height 32
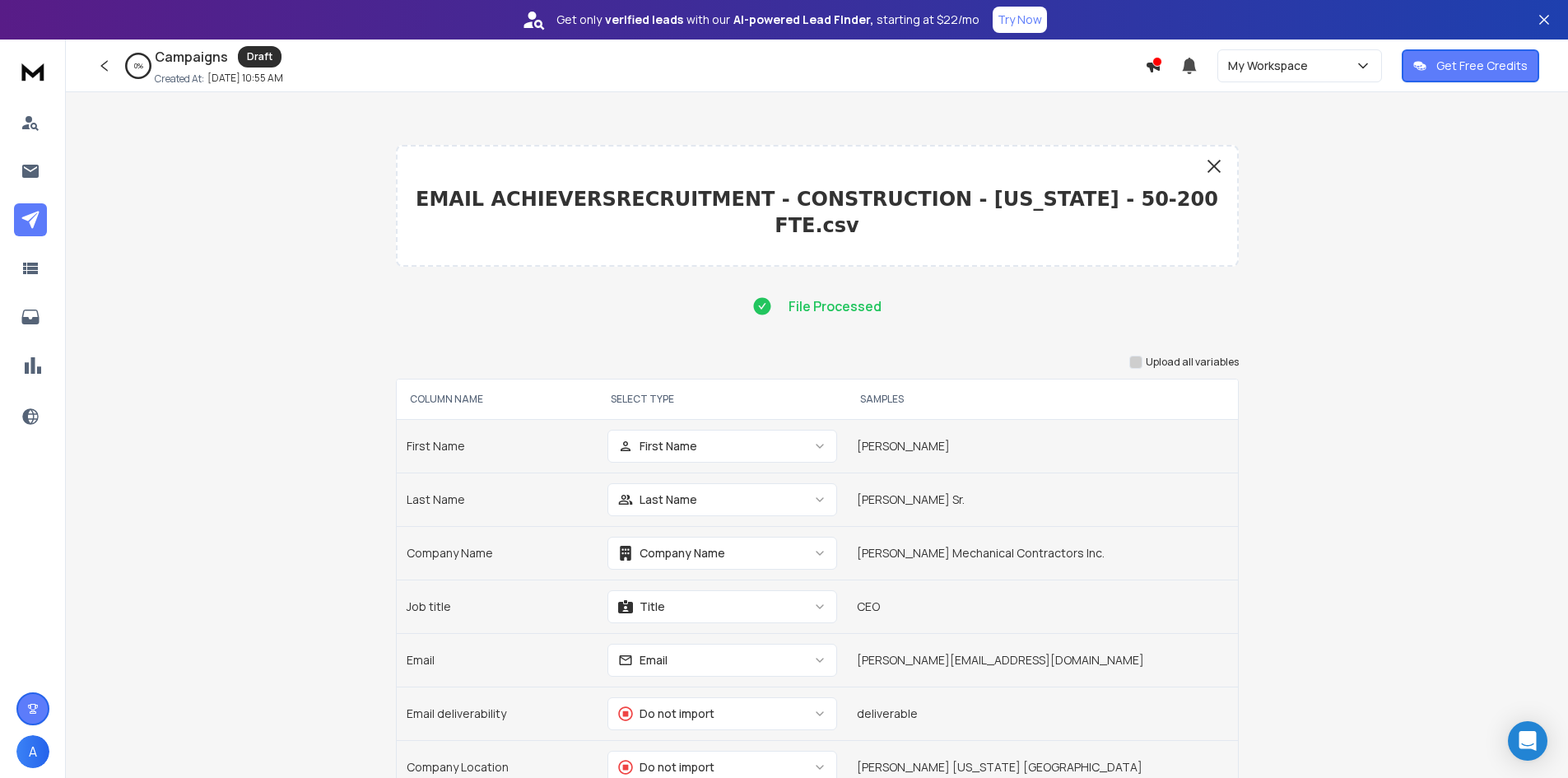
click at [1376, 539] on div "EMAIL ACHIEVERSRECRUITMENT - CONSTRUCTION - NEW JERSEY - 50-200FTE.csv File Pro…" at bounding box center [784, 675] width 1568 height 1271
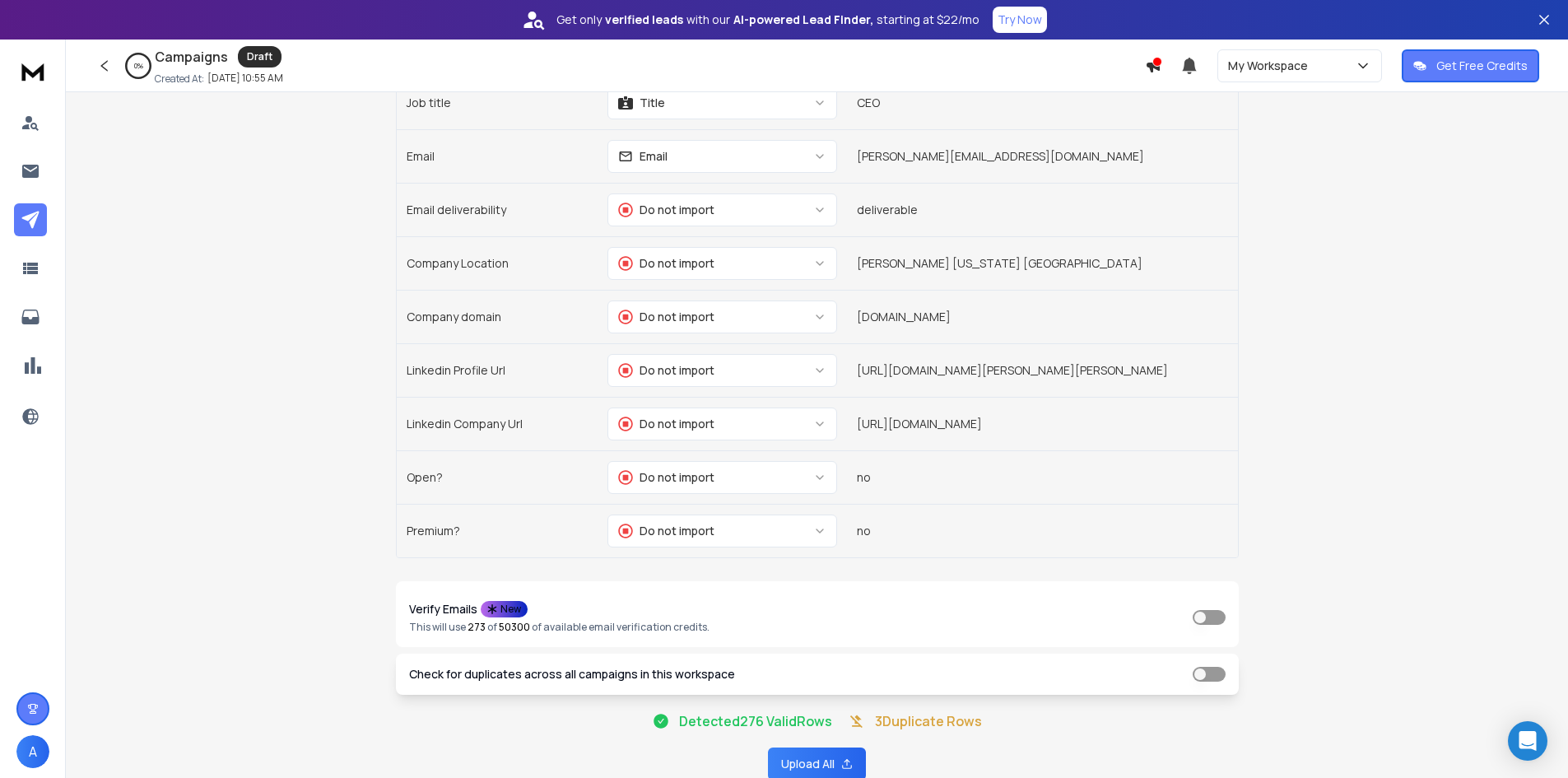
scroll to position [506, 0]
click at [1198, 607] on button "Verify Emails New This will use 273 of 50300 of available email verification cr…" at bounding box center [1209, 615] width 32 height 14
click at [1200, 664] on button "Check for duplicates across all campaigns in this workspace" at bounding box center [1209, 671] width 32 height 14
click at [856, 745] on button "Upload All" at bounding box center [817, 761] width 97 height 32
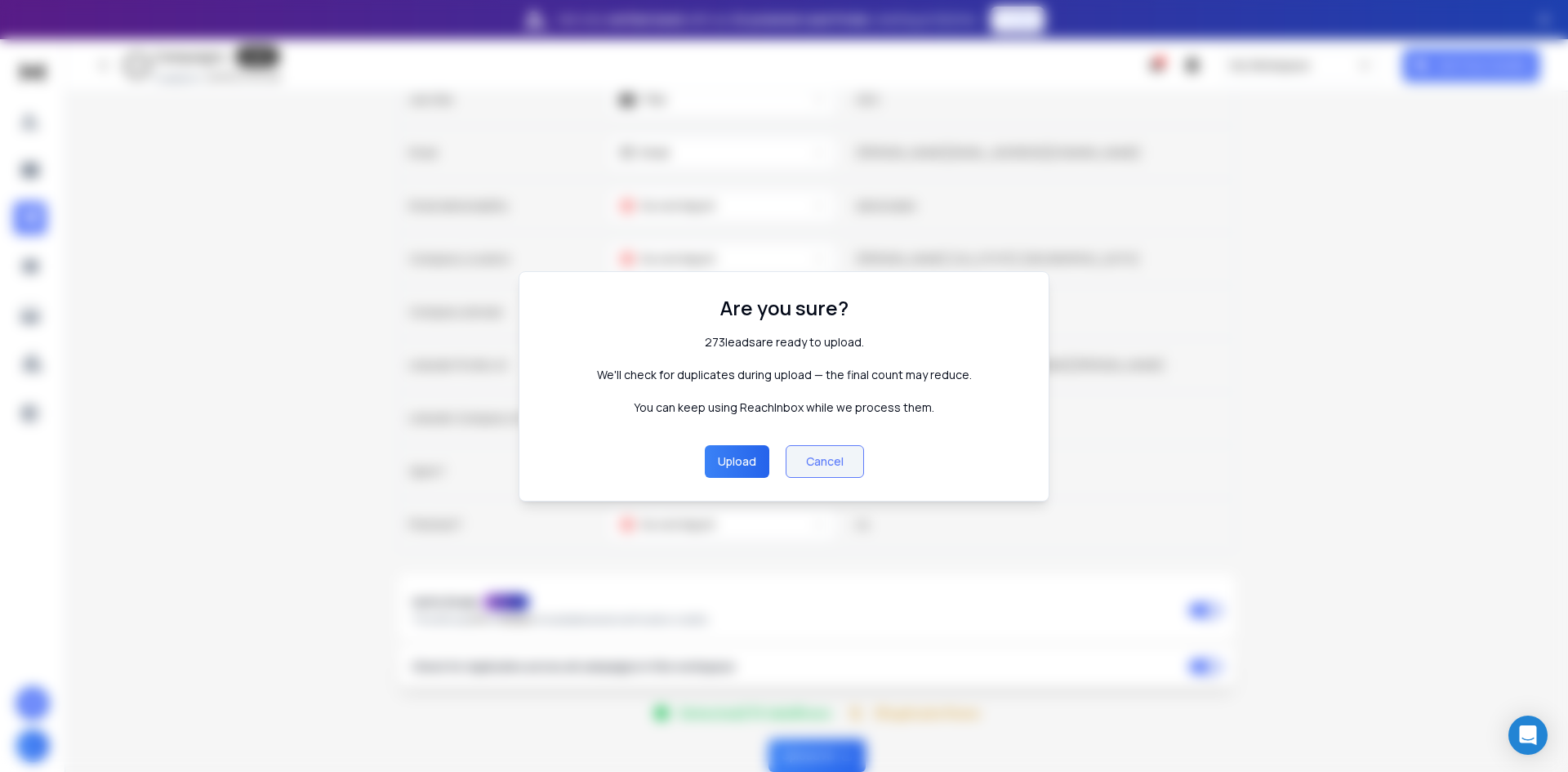
click at [735, 477] on div "Are you sure? 273 lead s are ready to upload. We'll check for duplicates during…" at bounding box center [784, 386] width 531 height 230
click at [738, 472] on button "Upload" at bounding box center [737, 461] width 64 height 32
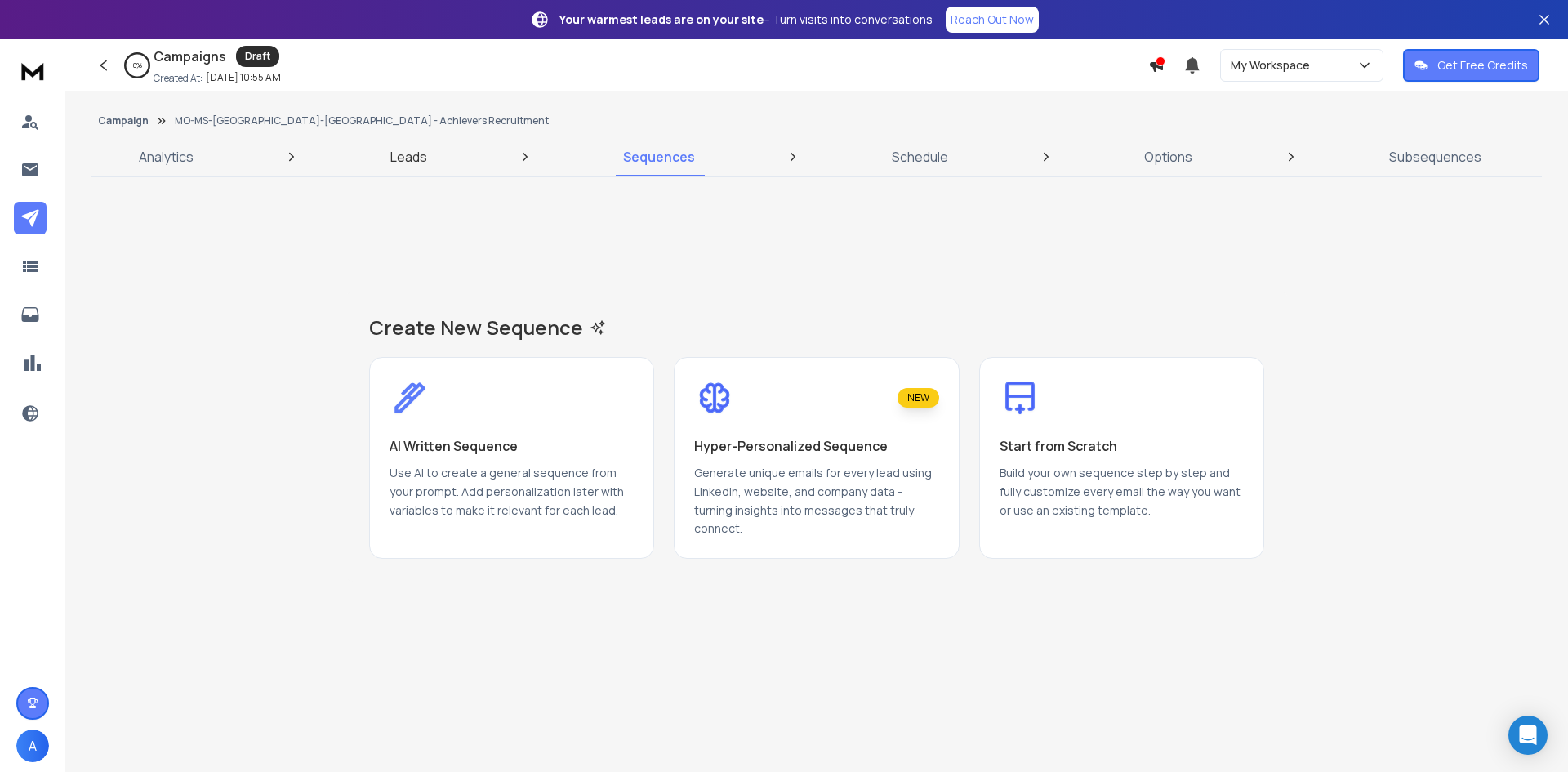
click at [425, 152] on p "Leads" at bounding box center [408, 157] width 37 height 20
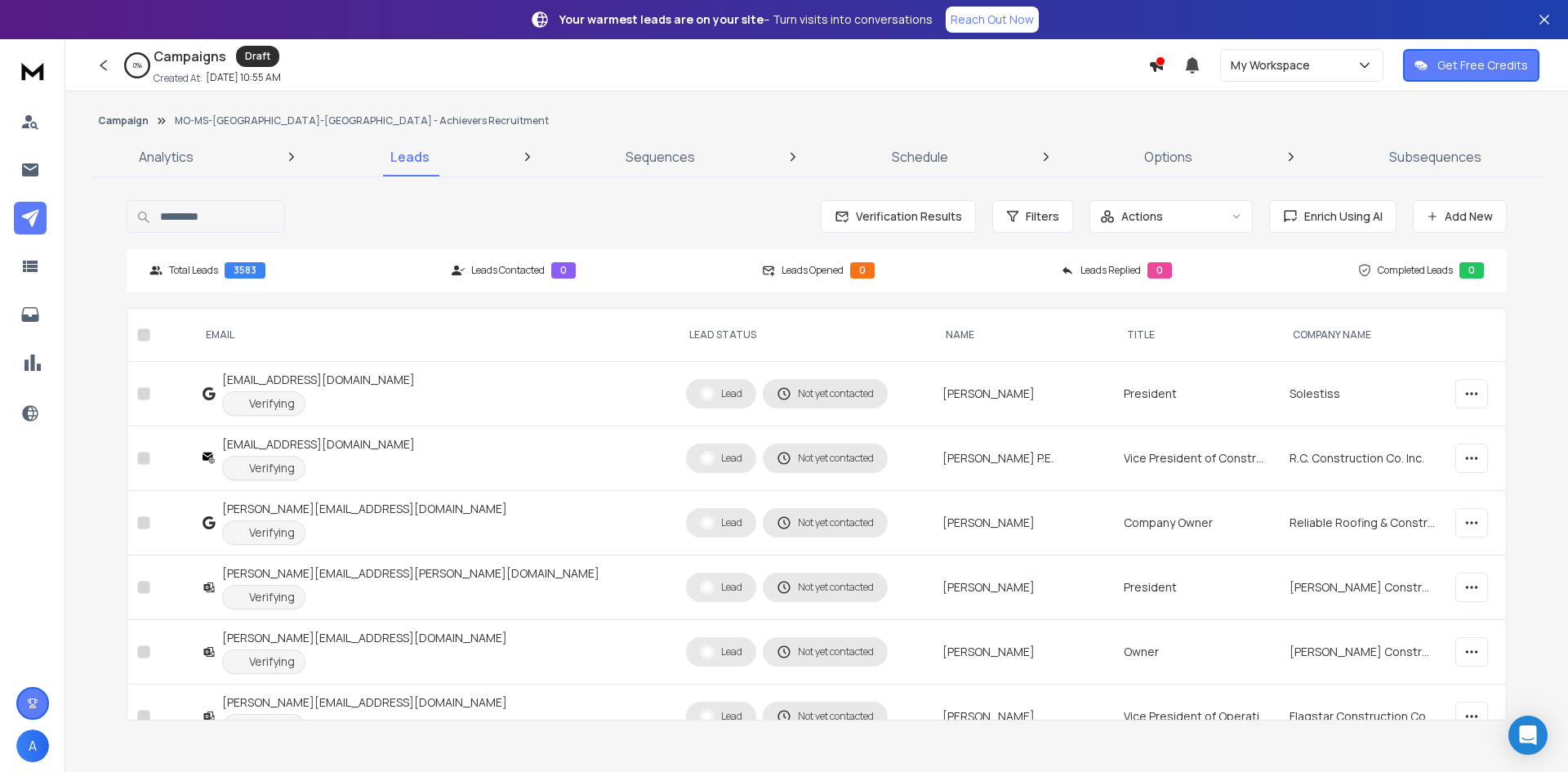
click at [727, 215] on div "Verification Results Filters Actions Enrich Using AI Add New" at bounding box center [816, 216] width 1380 height 32
click at [120, 117] on button "Campaign" at bounding box center [123, 121] width 51 height 13
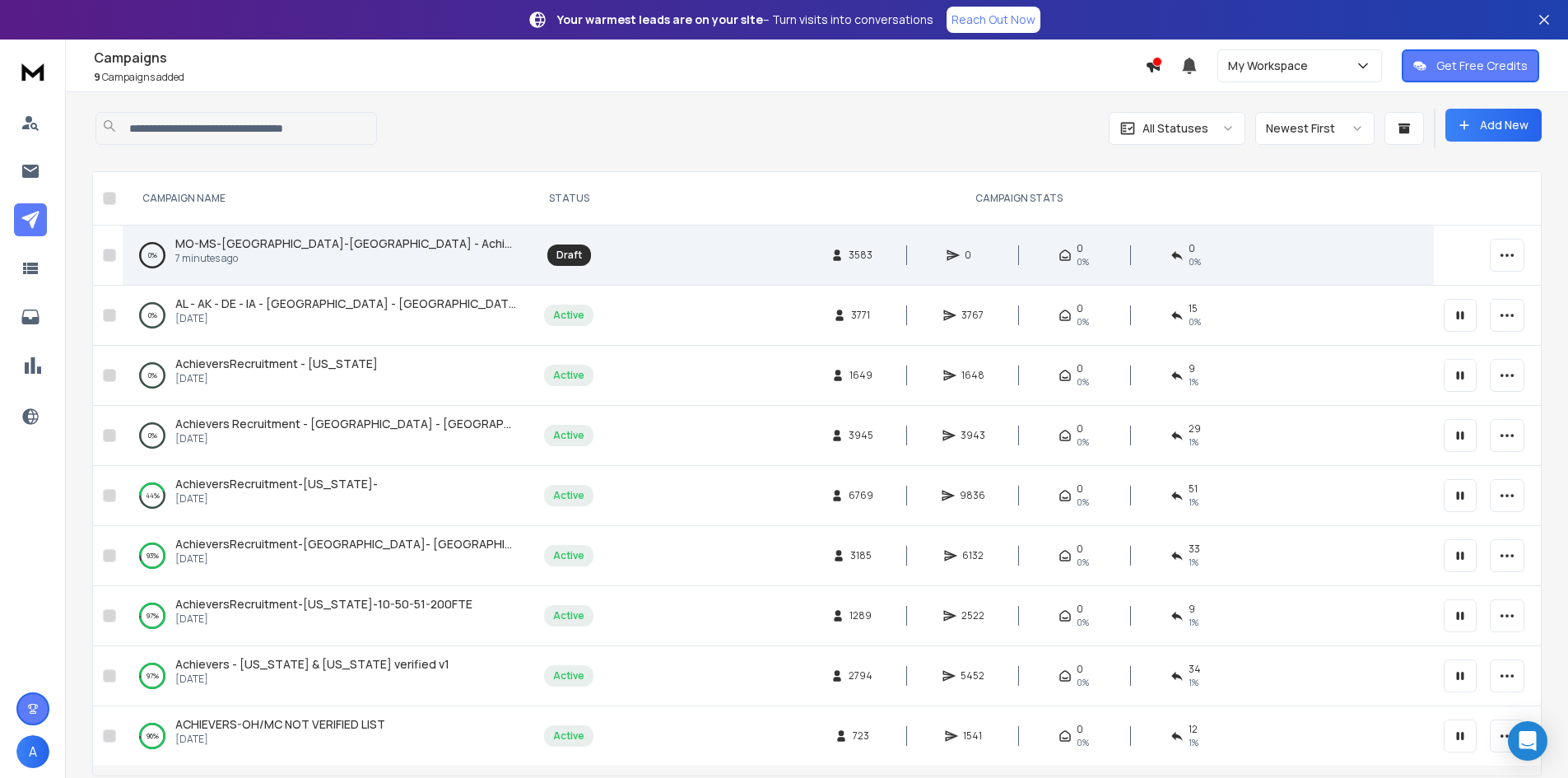
click at [311, 258] on p "7 minutes ago" at bounding box center [346, 258] width 342 height 14
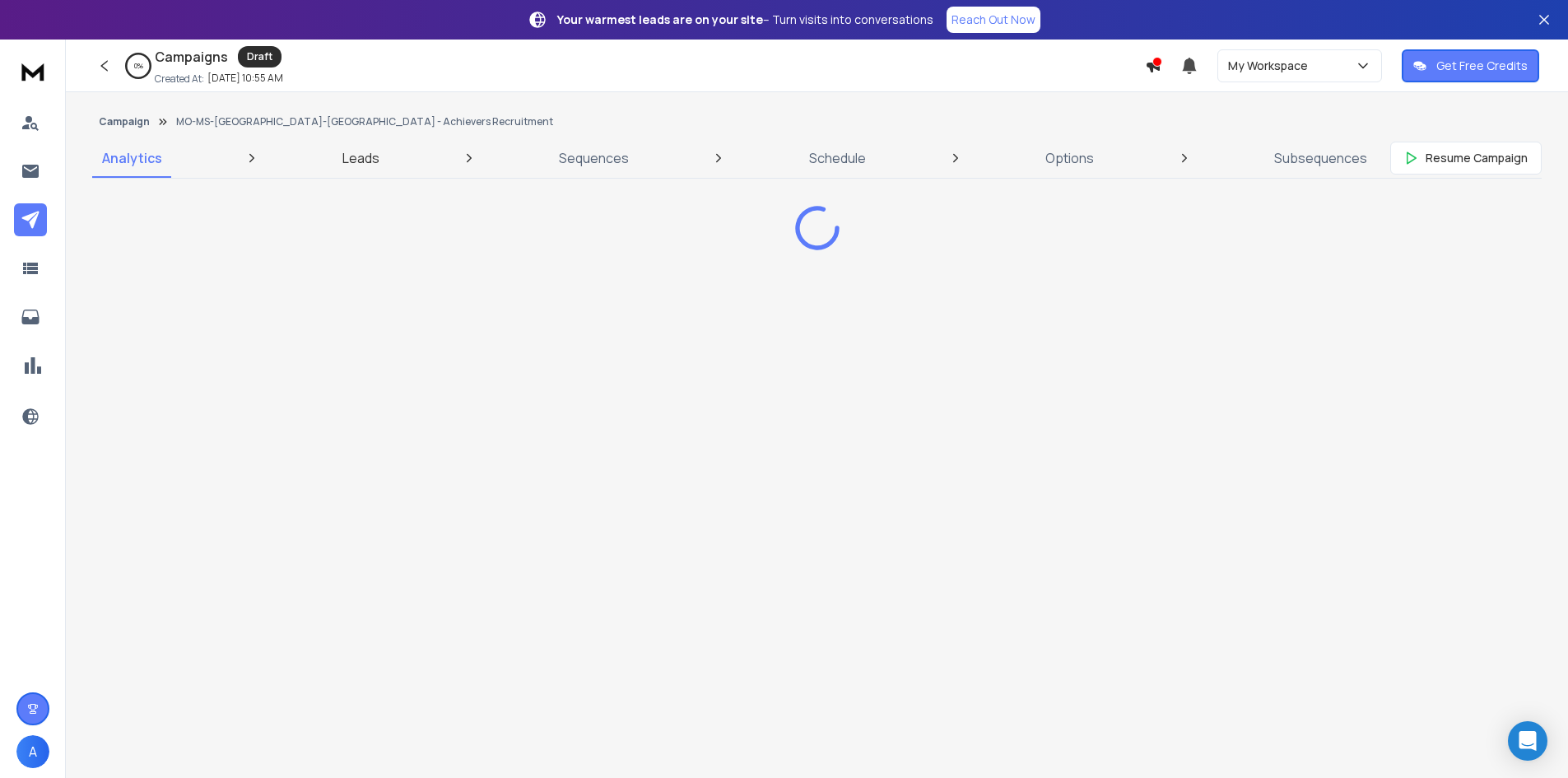
click at [369, 148] on p "Leads" at bounding box center [360, 158] width 37 height 20
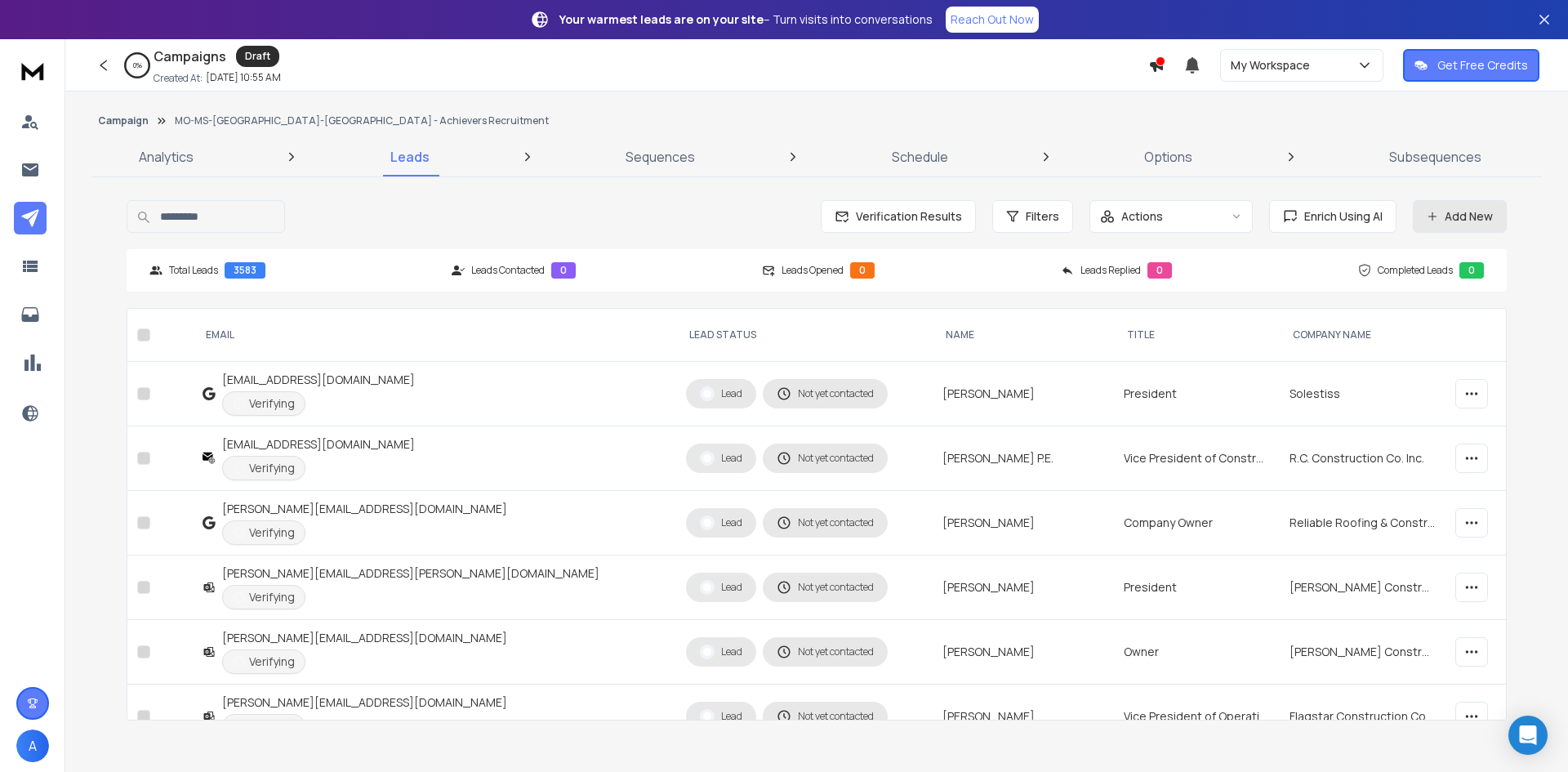
click at [1464, 214] on button "Add New" at bounding box center [1459, 216] width 94 height 32
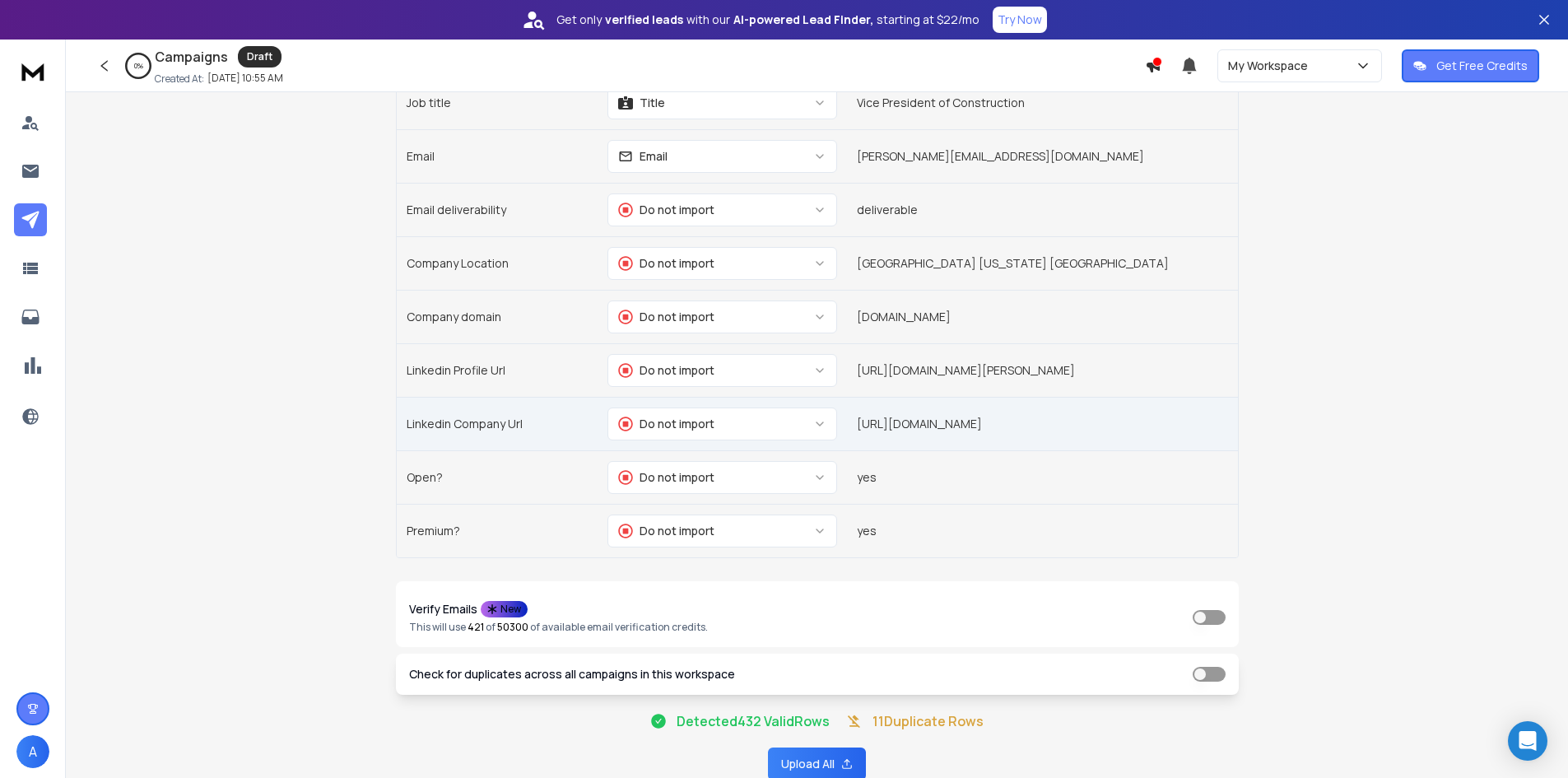
scroll to position [506, 0]
click at [1211, 605] on div "Verify Emails New This will use 421 of 50300 of available email verification cr…" at bounding box center [818, 611] width 843 height 66
click at [1208, 607] on button "Verify Emails New This will use 421 of 50300 of available email verification cr…" at bounding box center [1209, 615] width 32 height 14
click at [1208, 654] on div "Check for duplicates across all campaigns in this workspace" at bounding box center [818, 671] width 843 height 42
click at [1211, 664] on button "Check for duplicates across all campaigns in this workspace" at bounding box center [1209, 671] width 32 height 14
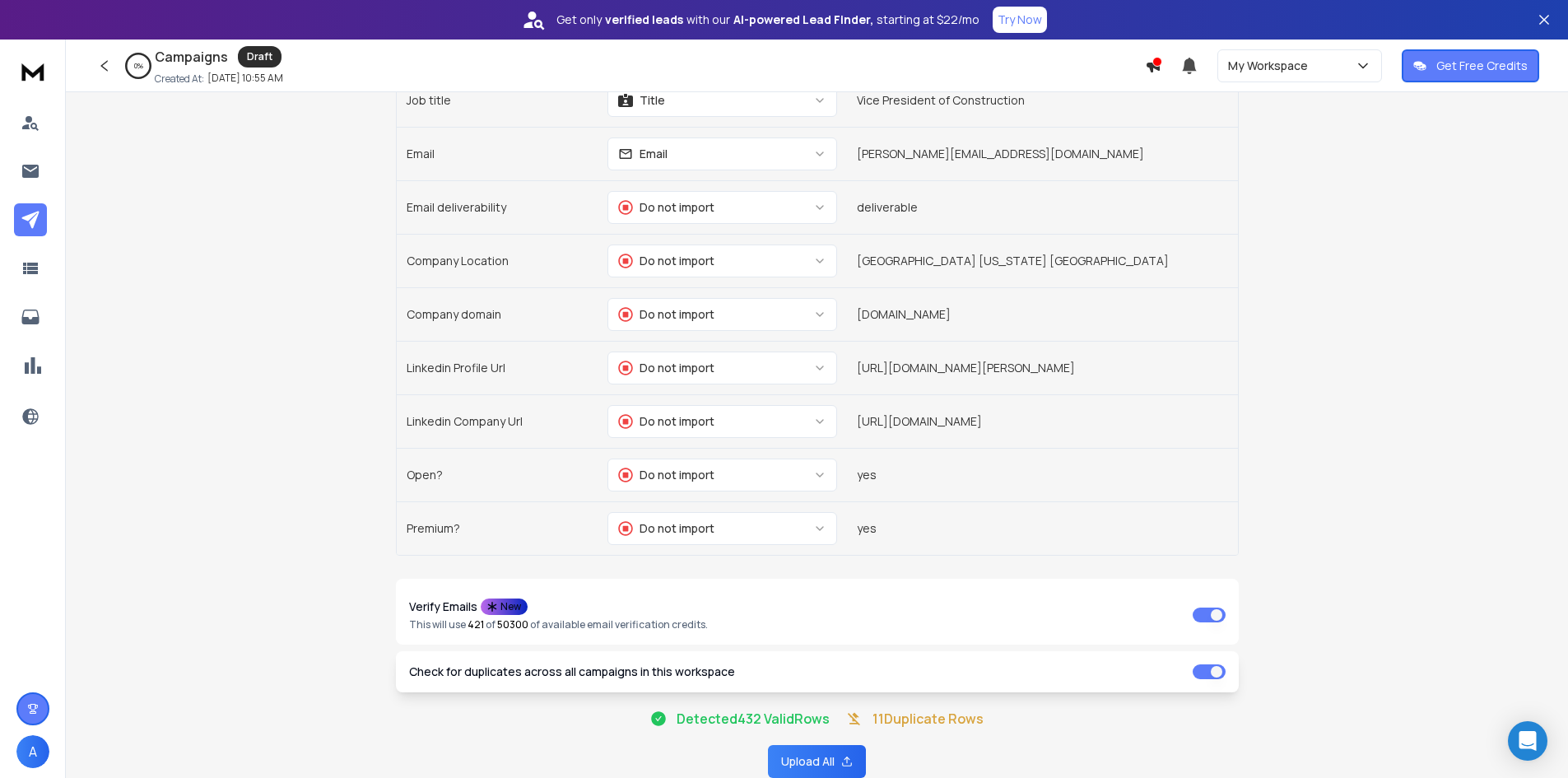
scroll to position [0, 0]
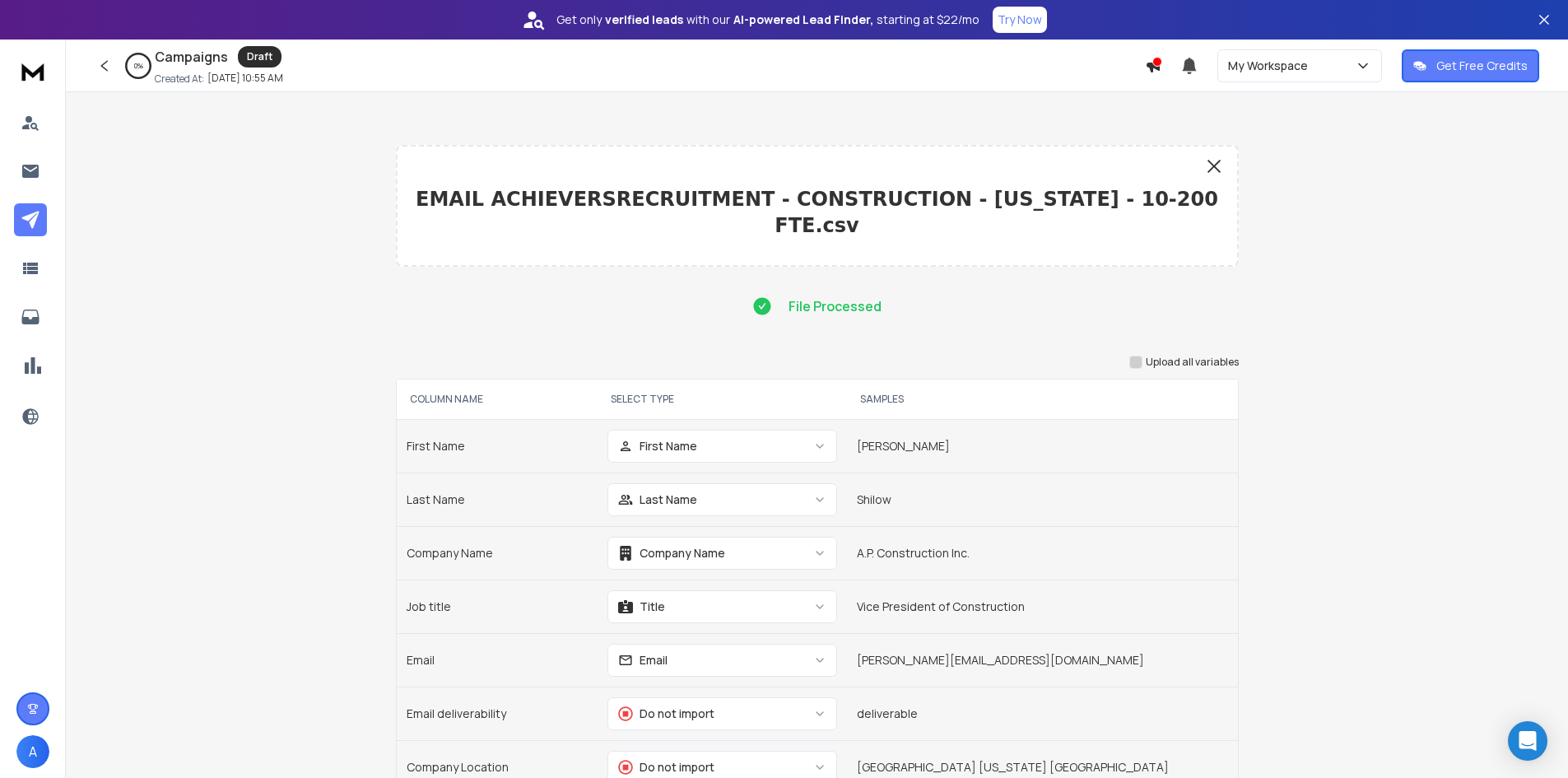
click at [1208, 158] on icon at bounding box center [1214, 166] width 20 height 20
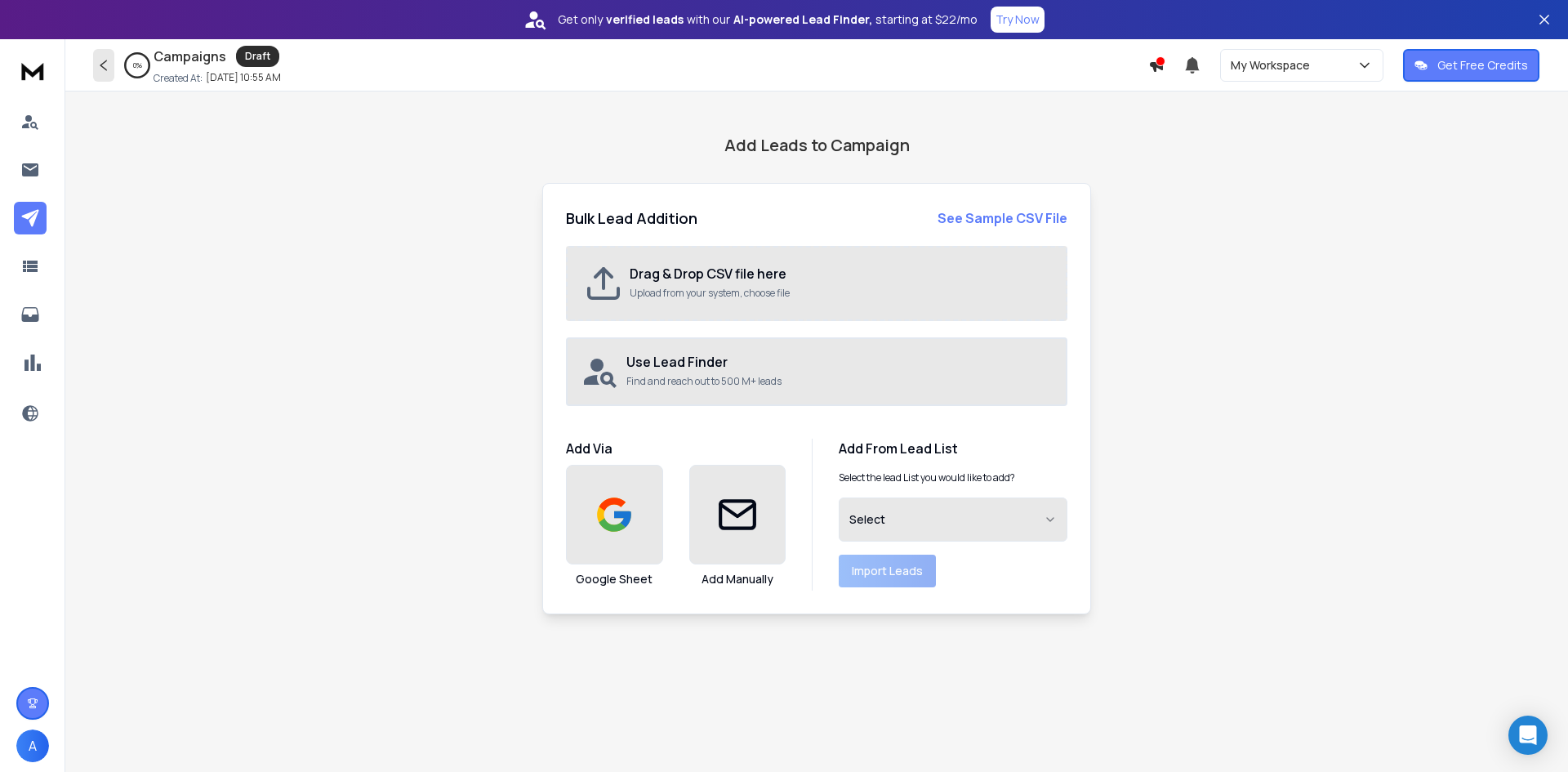
click at [107, 65] on icon at bounding box center [104, 65] width 14 height 14
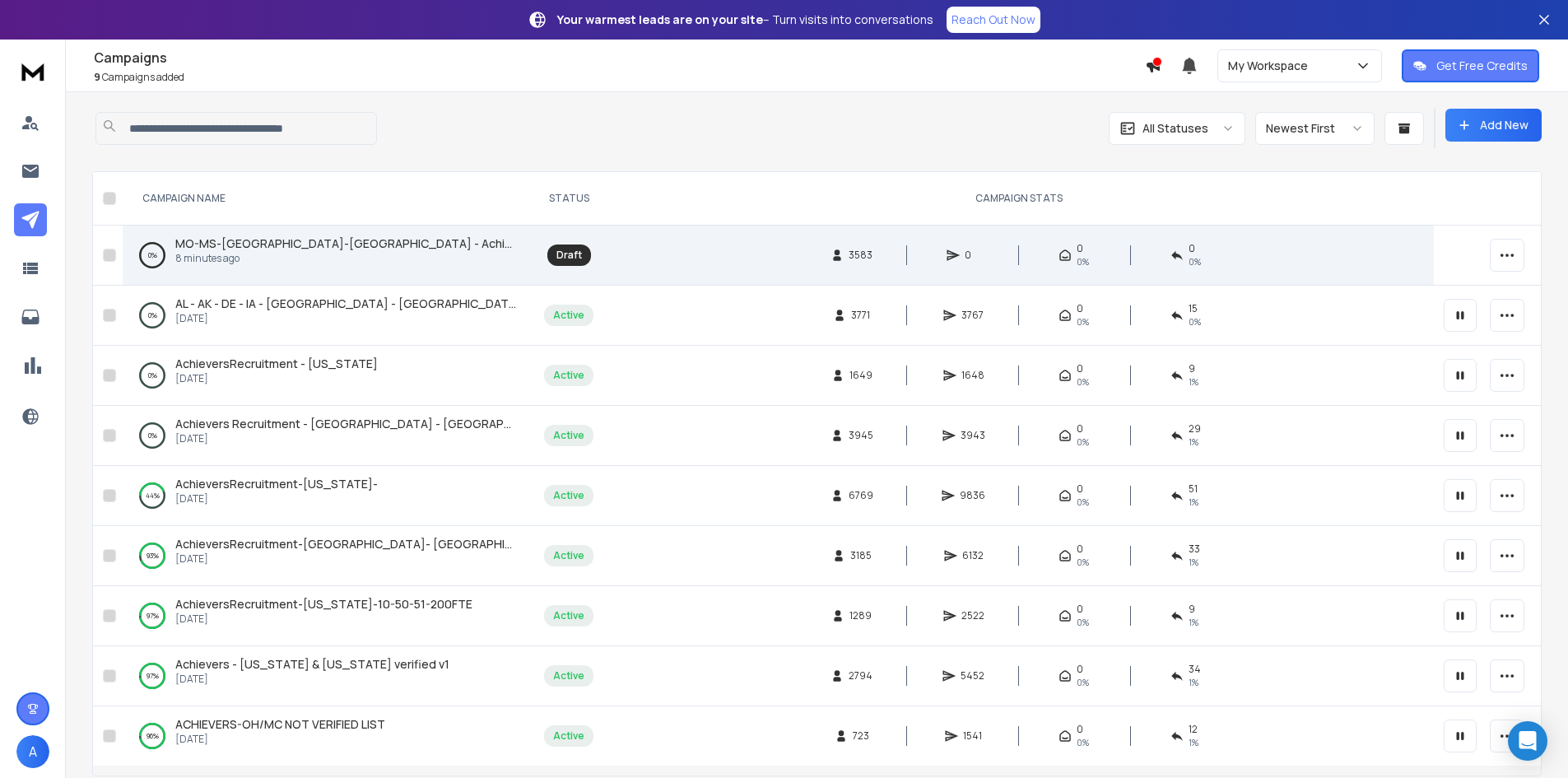
click at [274, 267] on div "MO-MS-TN-NJ - Achievers Recruitment 8 minutes ago" at bounding box center [346, 255] width 342 height 40
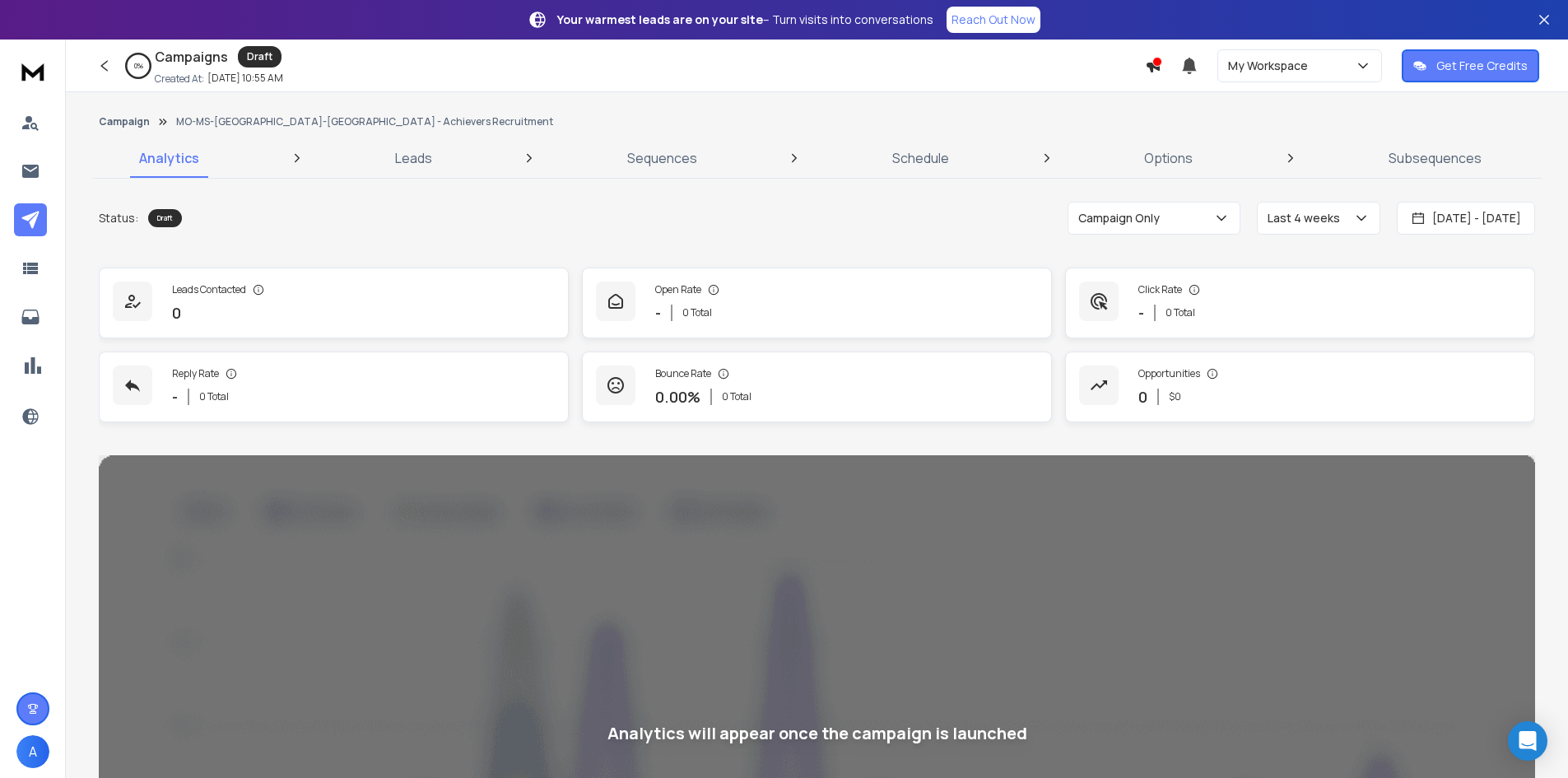
click at [246, 118] on p "MO-MS-TN-NJ - Achievers Recruitment" at bounding box center [365, 122] width 377 height 14
click at [233, 122] on p "MO-MS-TN-NJ - Achievers Recruitment" at bounding box center [365, 122] width 377 height 14
click at [410, 157] on p "Leads" at bounding box center [413, 158] width 37 height 20
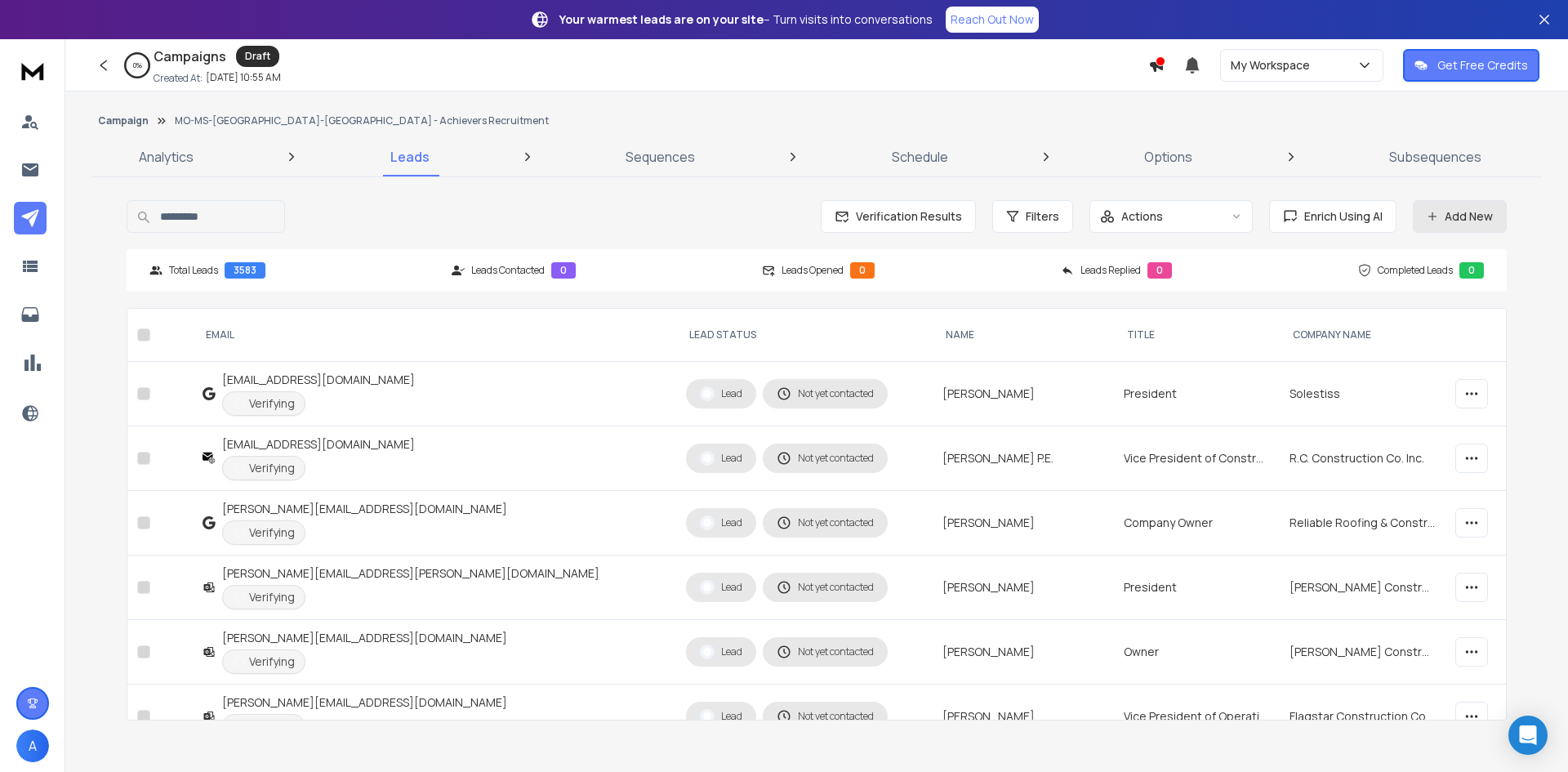
click at [1465, 213] on button "Add New" at bounding box center [1459, 216] width 94 height 32
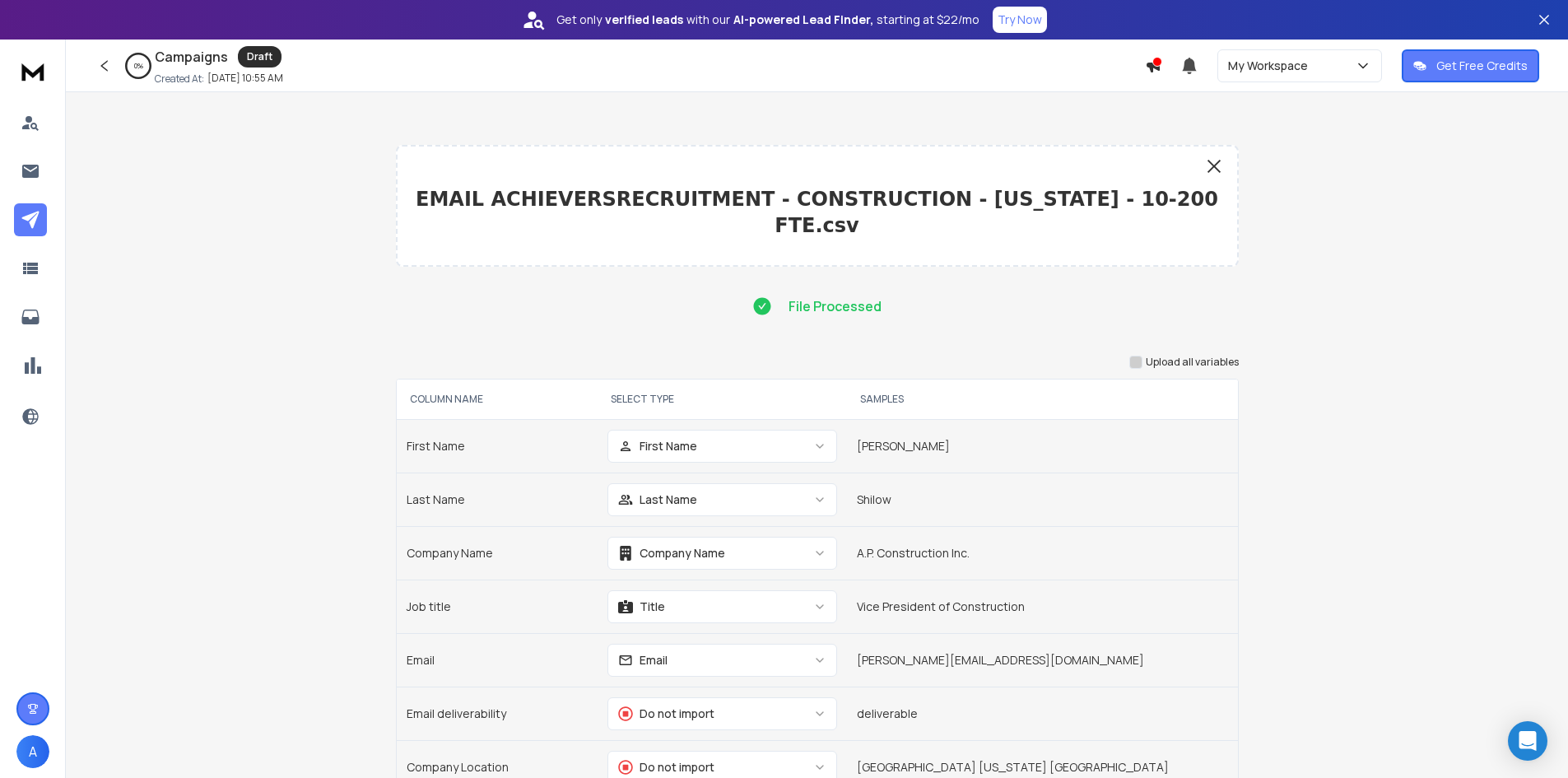
click at [1367, 537] on div "EMAIL ACHIEVERSRECRUITMENT - CONSTRUCTION - CONNECTICUT - 10-200FTE.csv File Pr…" at bounding box center [784, 675] width 1568 height 1271
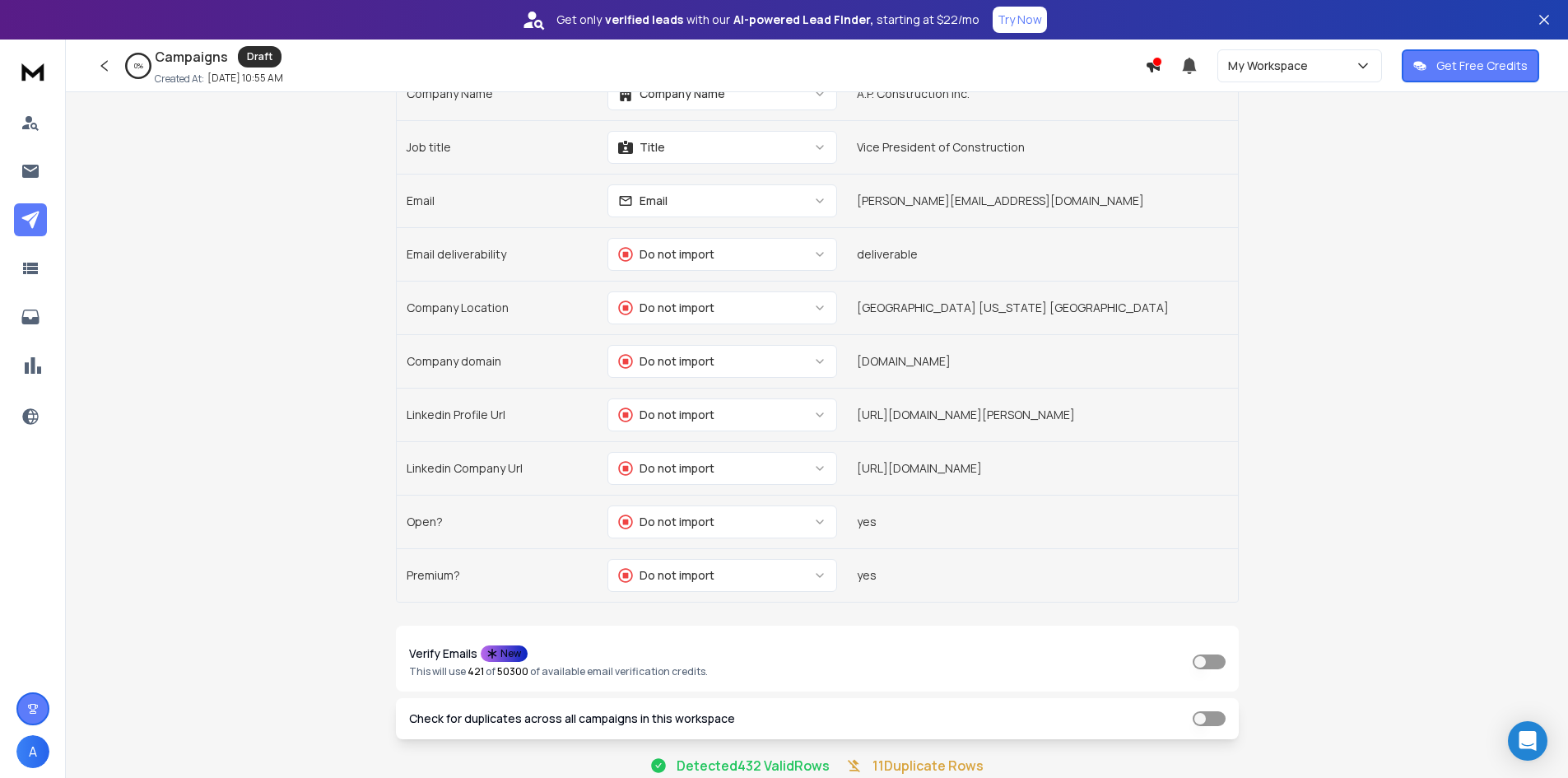
scroll to position [506, 0]
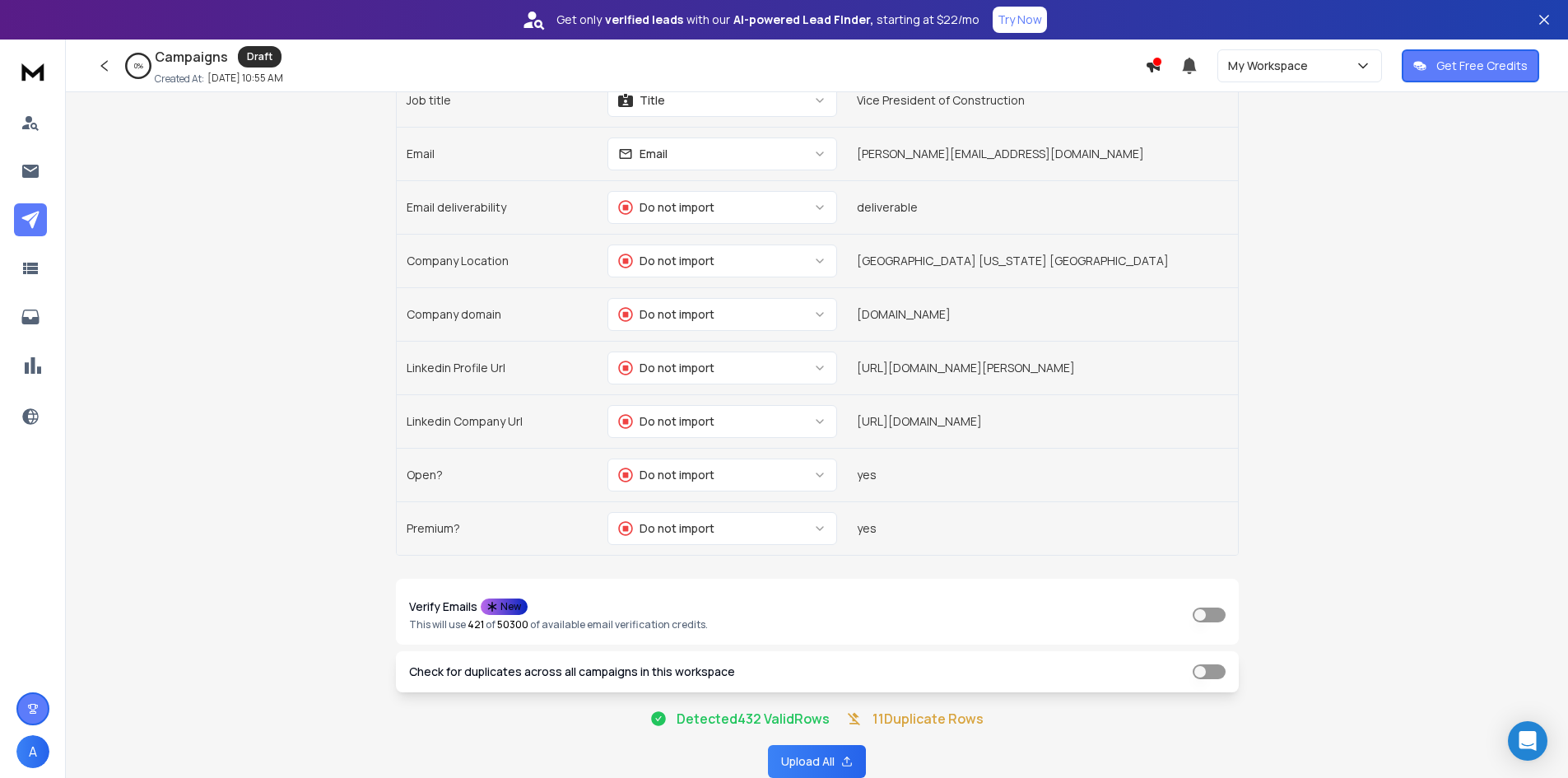
click at [1208, 598] on div "Verify Emails New This will use 421 of 50300 of available email verification cr…" at bounding box center [817, 615] width 816 height 32
click at [1220, 598] on div "Verify Emails New This will use 421 of 50300 of available email verification cr…" at bounding box center [817, 615] width 816 height 32
click at [1220, 607] on button "Verify Emails New This will use 421 of 50300 of available email verification cr…" at bounding box center [1209, 615] width 32 height 14
click at [1226, 651] on div "Check for duplicates across all campaigns in this workspace" at bounding box center [818, 671] width 843 height 42
click at [1224, 664] on button "Check for duplicates across all campaigns in this workspace" at bounding box center [1209, 671] width 32 height 14
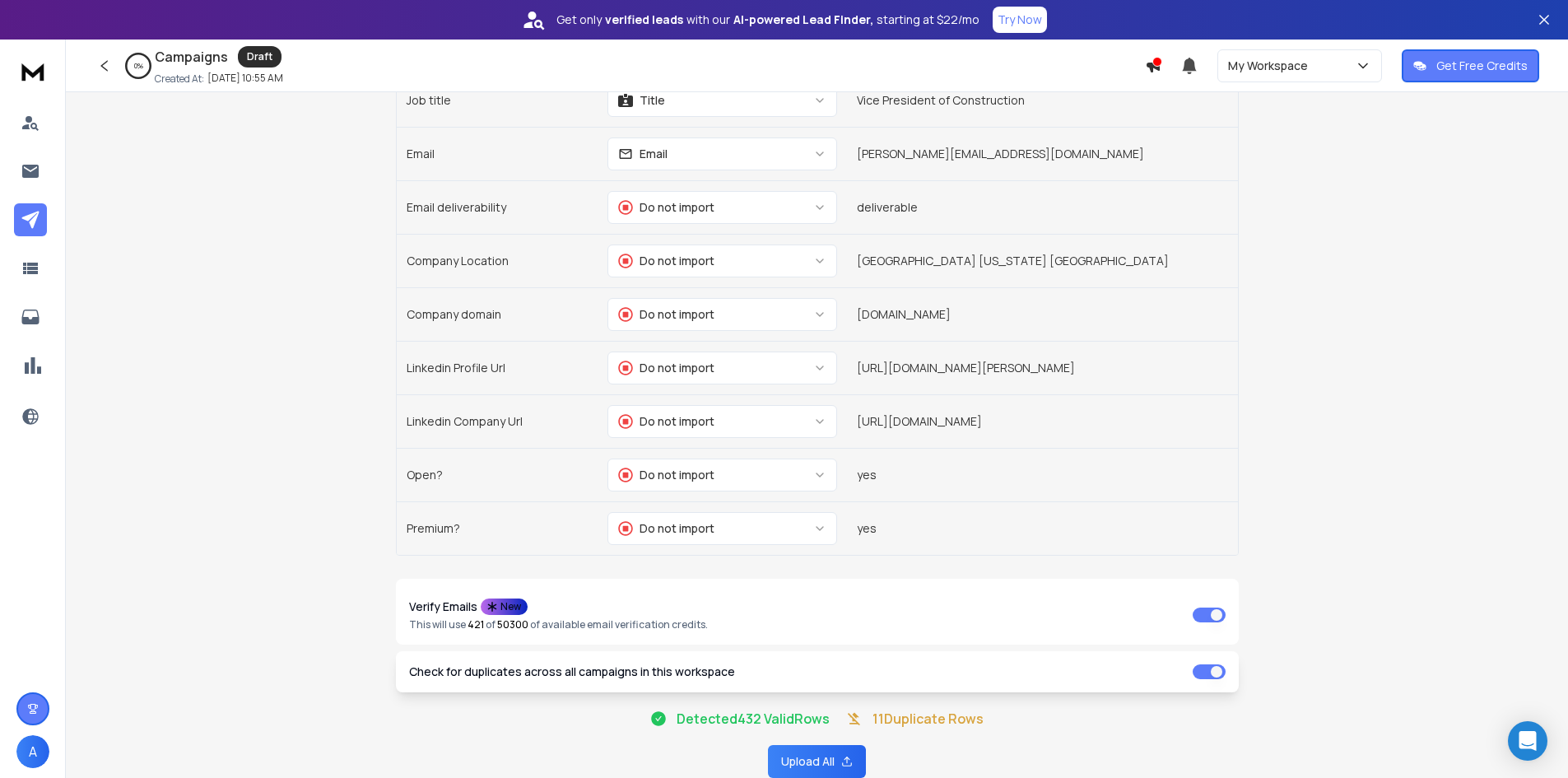
click at [852, 745] on button "Upload All" at bounding box center [817, 761] width 97 height 32
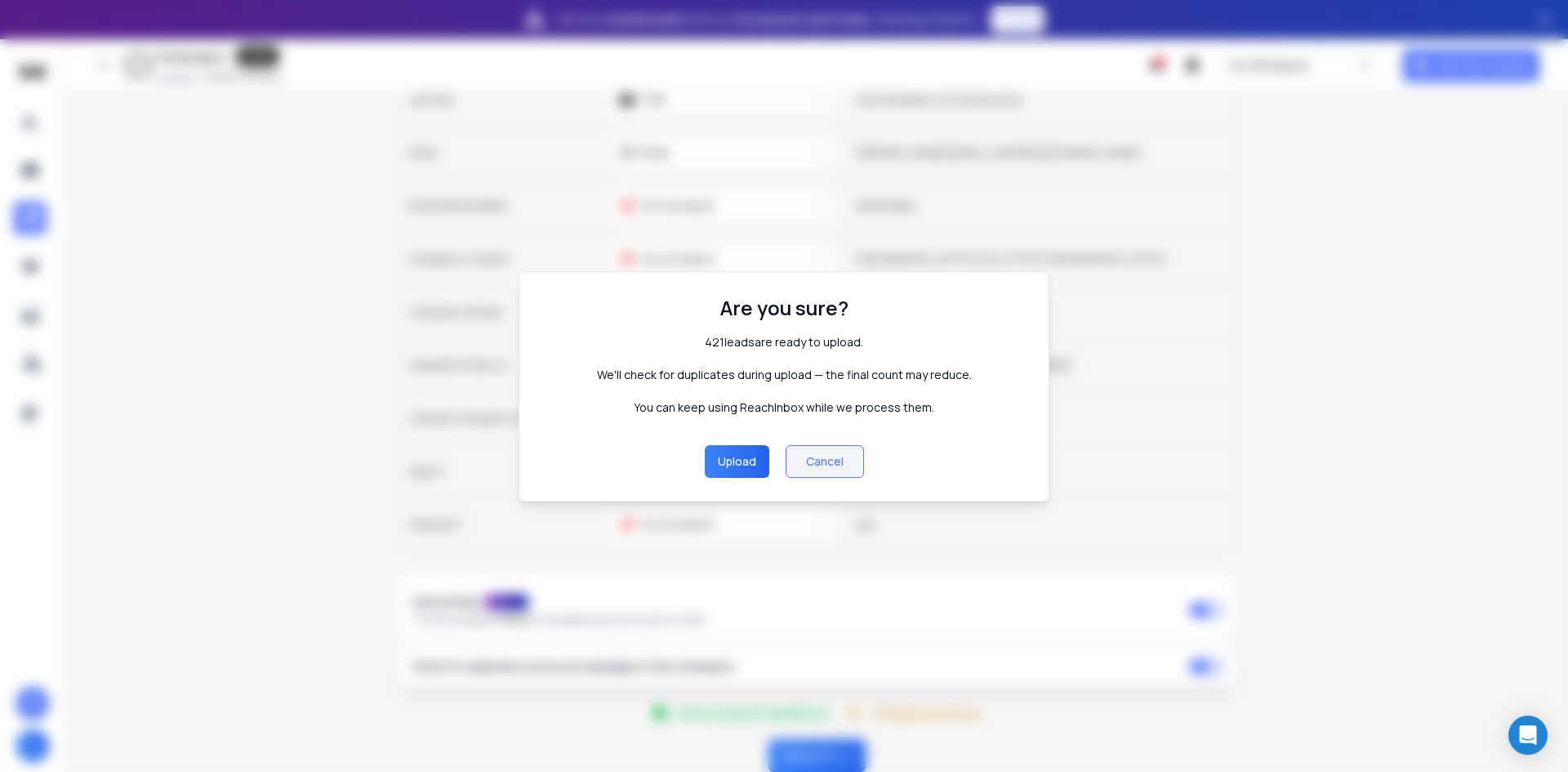
click at [743, 474] on button "Upload" at bounding box center [737, 461] width 64 height 32
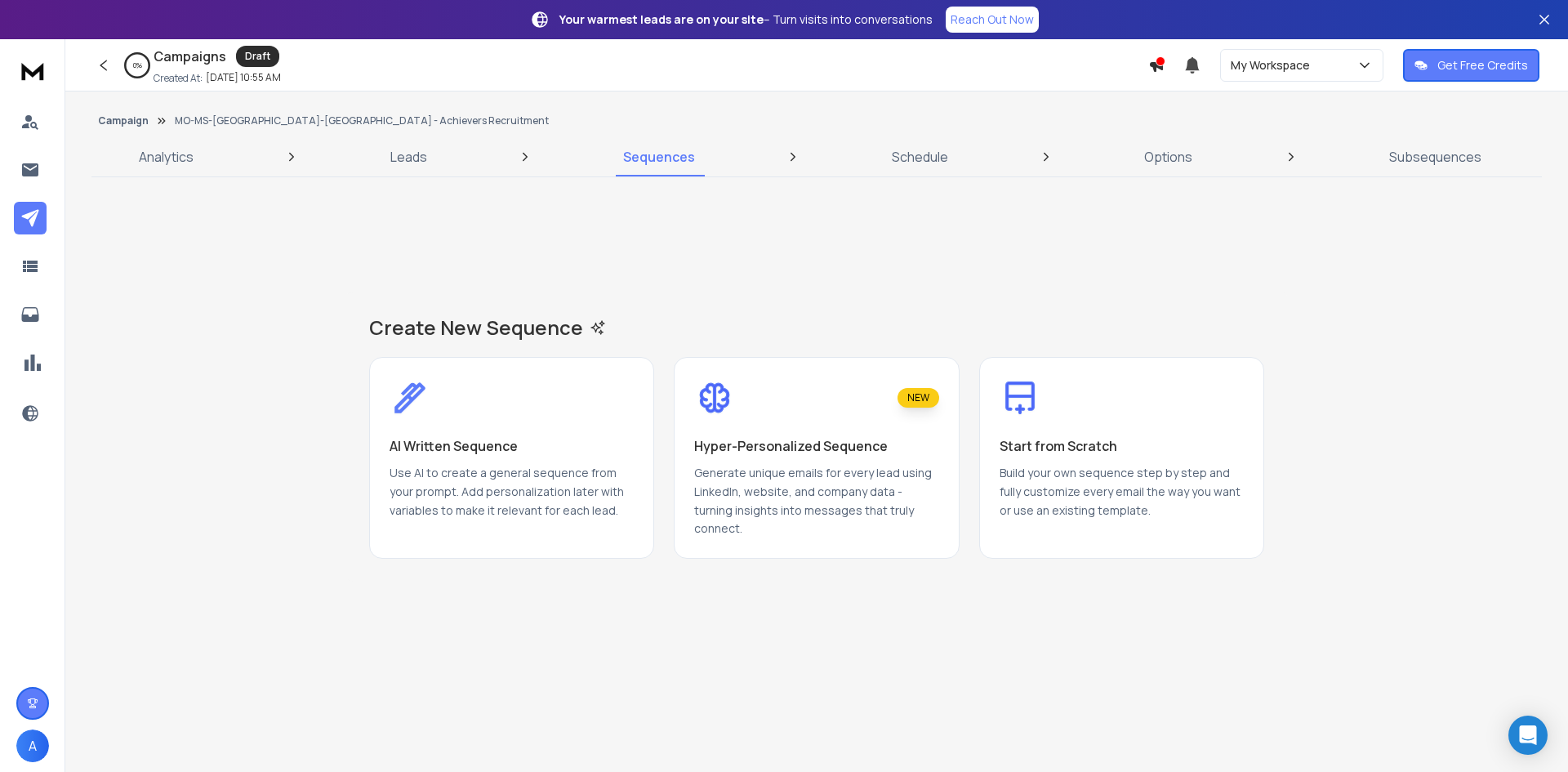
click at [134, 121] on button "Campaign" at bounding box center [123, 121] width 51 height 13
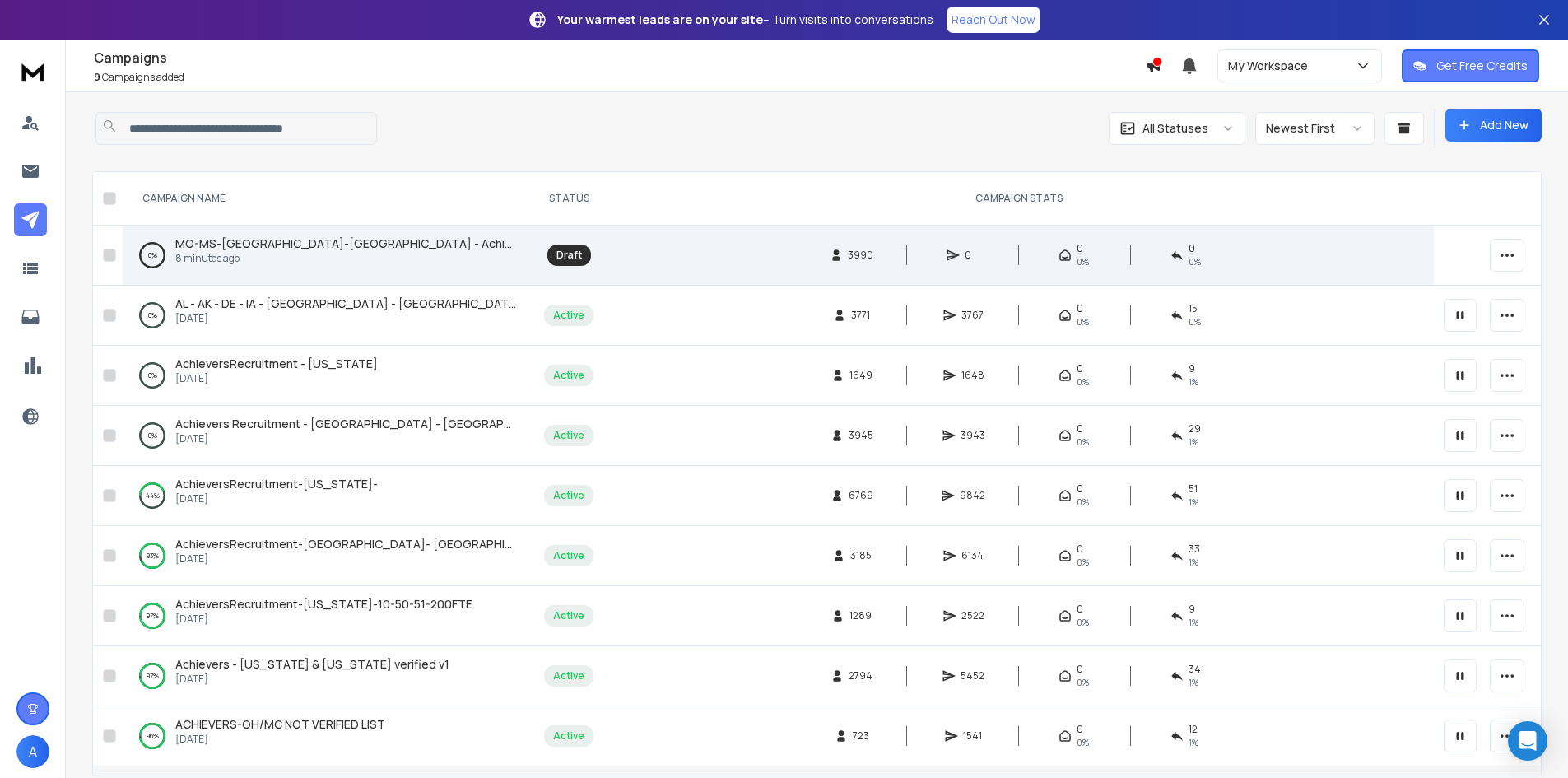
click at [275, 245] on span "MO-MS-TN-NJ - Achievers Recruitment" at bounding box center [391, 243] width 431 height 15
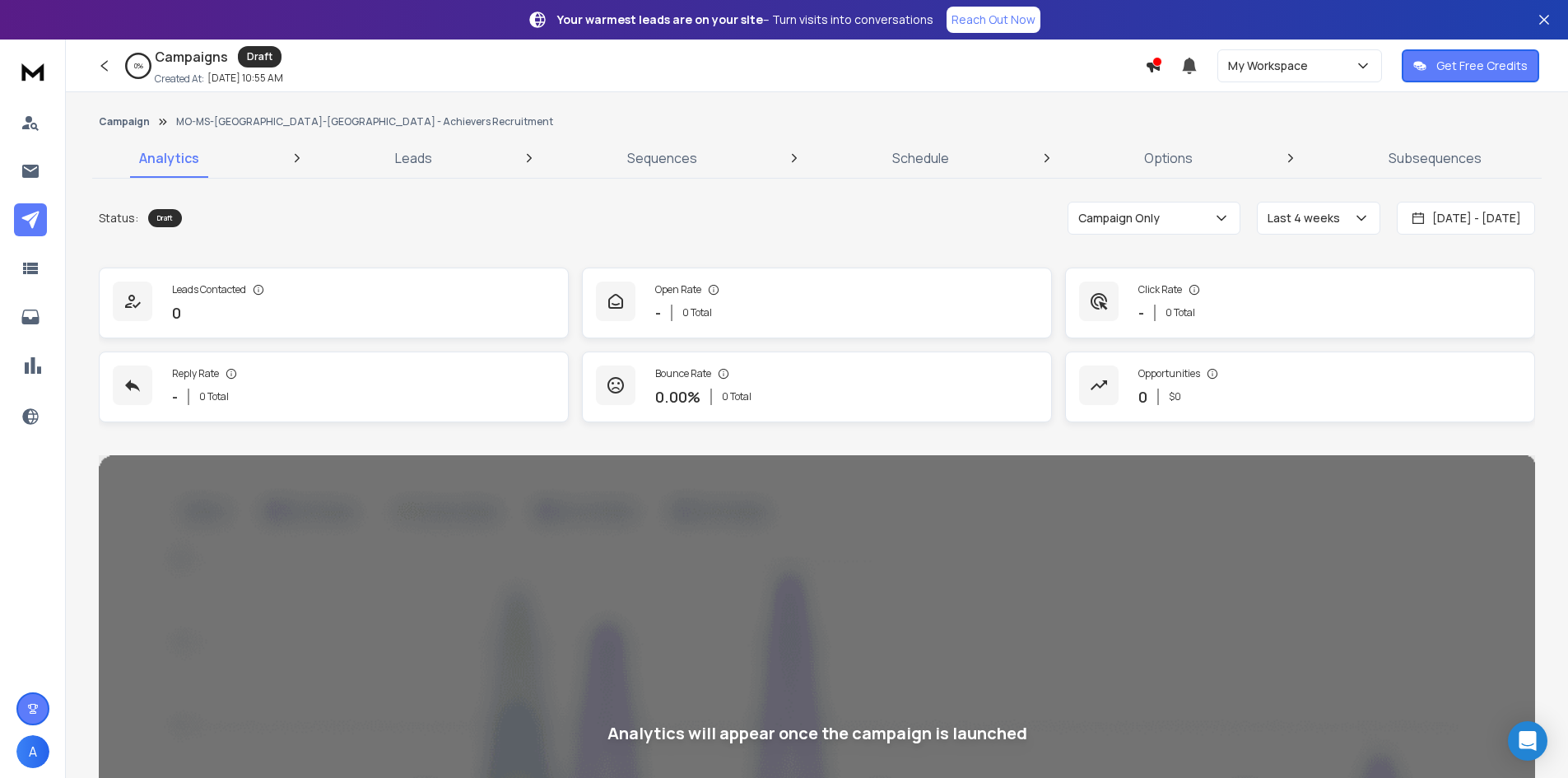
click at [133, 130] on div "Campaign MO-MS-TN-NJ - Achievers Recruitment" at bounding box center [817, 121] width 1450 height 26
click at [132, 118] on button "Campaign" at bounding box center [124, 122] width 51 height 14
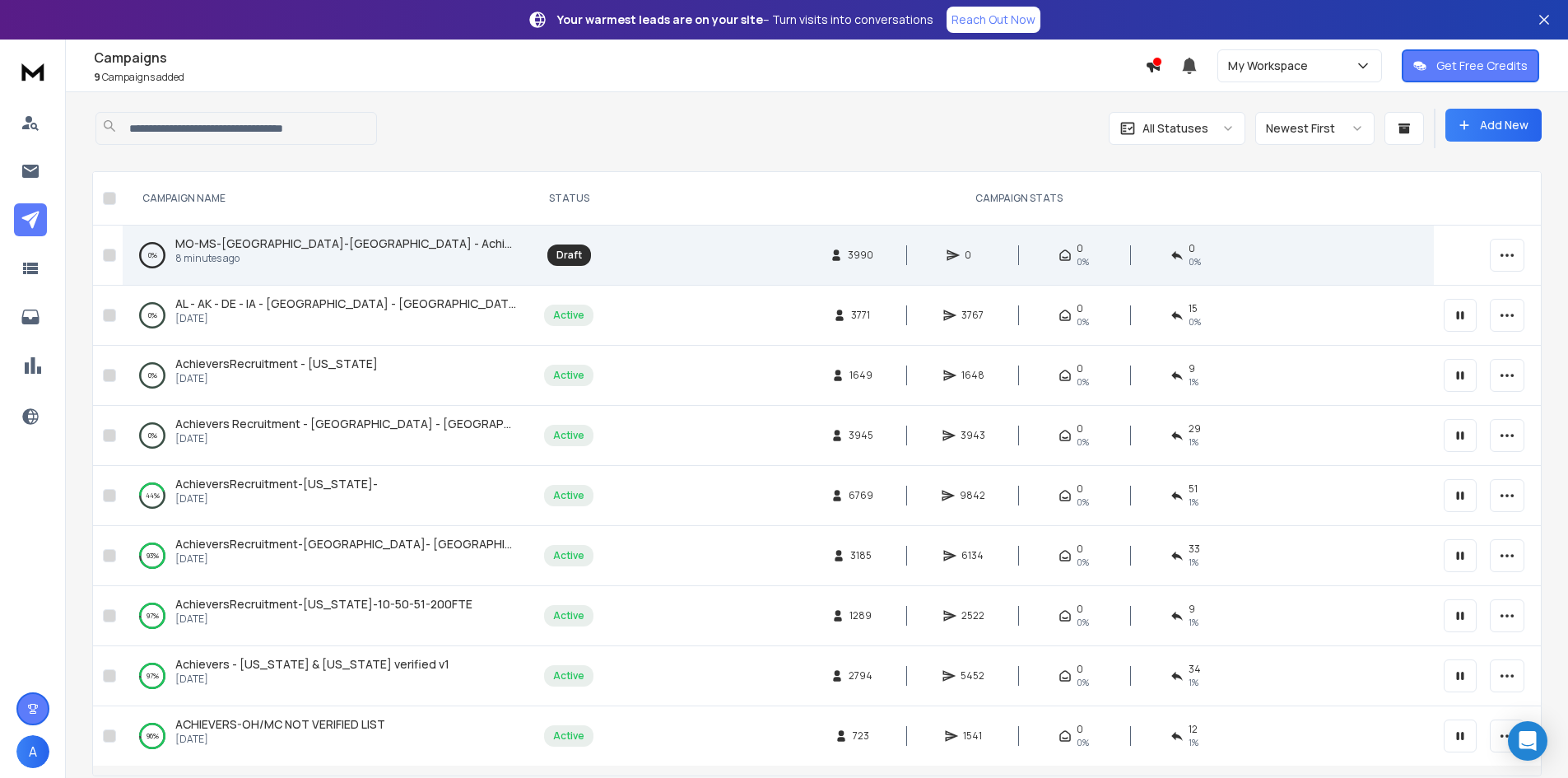
click at [1498, 253] on icon "button" at bounding box center [1507, 255] width 16 height 16
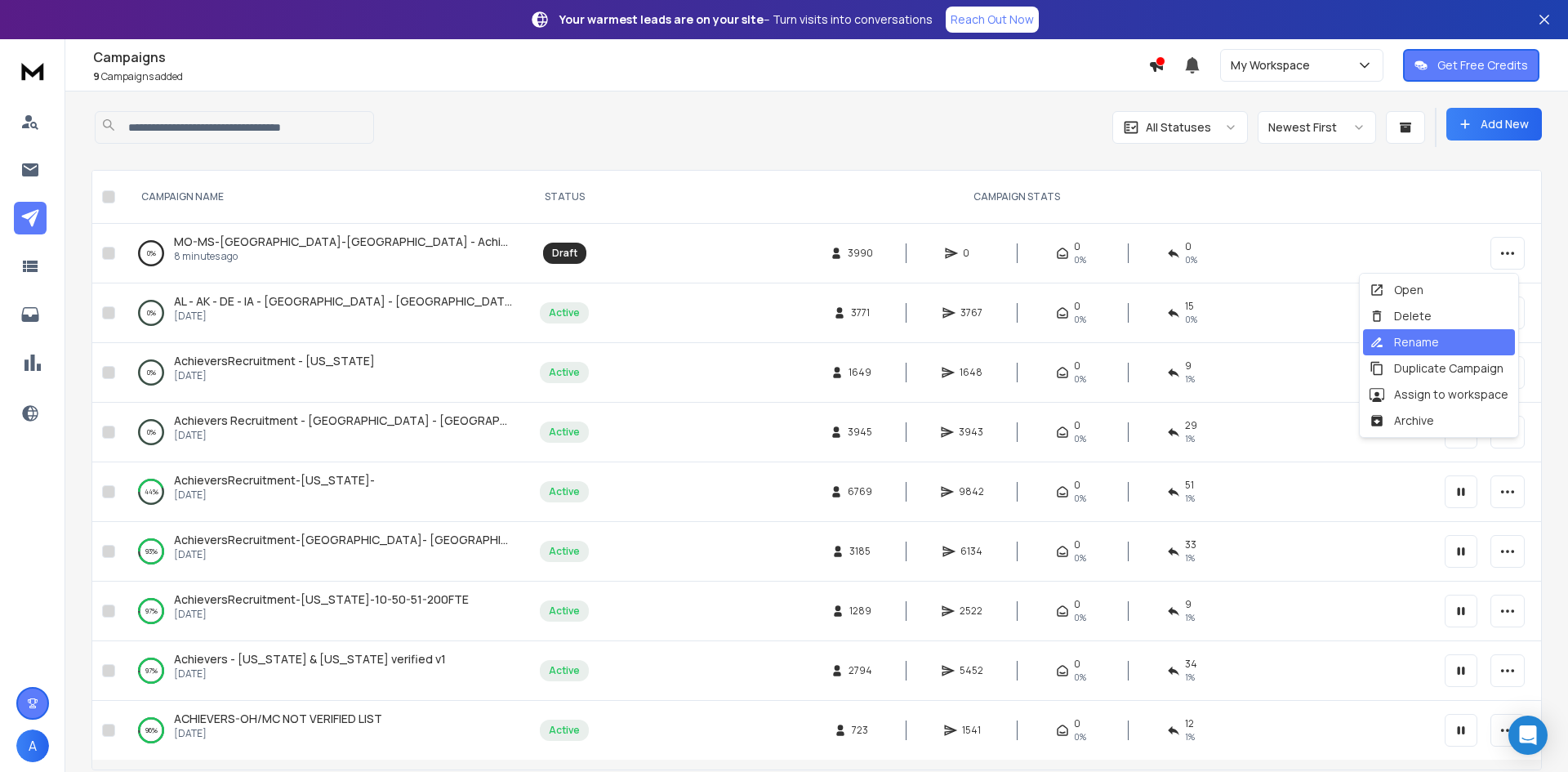
click at [1443, 338] on div "Rename" at bounding box center [1439, 341] width 152 height 26
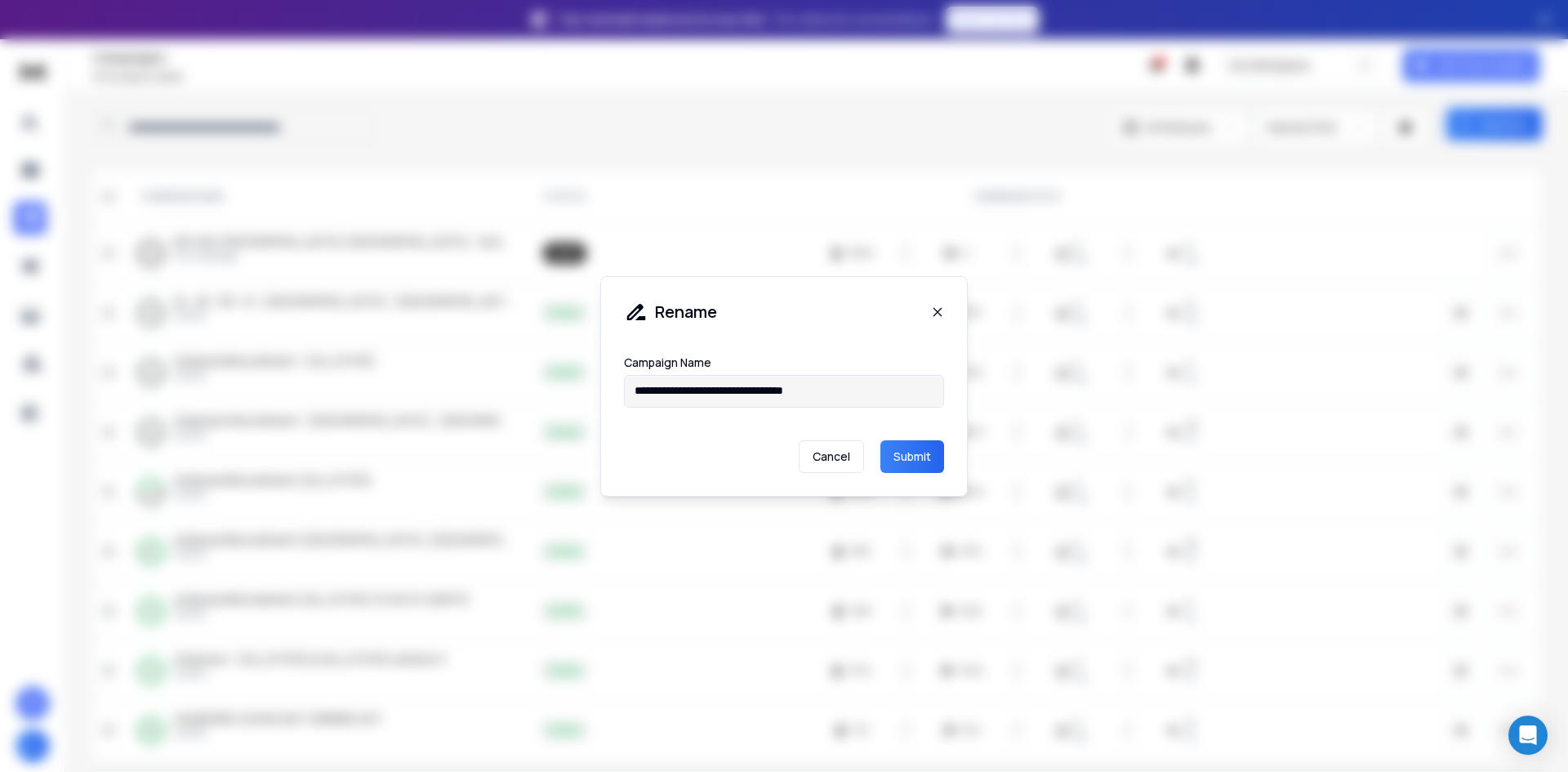
click at [710, 388] on input "**********" at bounding box center [784, 390] width 320 height 32
type input "**********"
click at [924, 458] on button "Submit" at bounding box center [912, 456] width 64 height 32
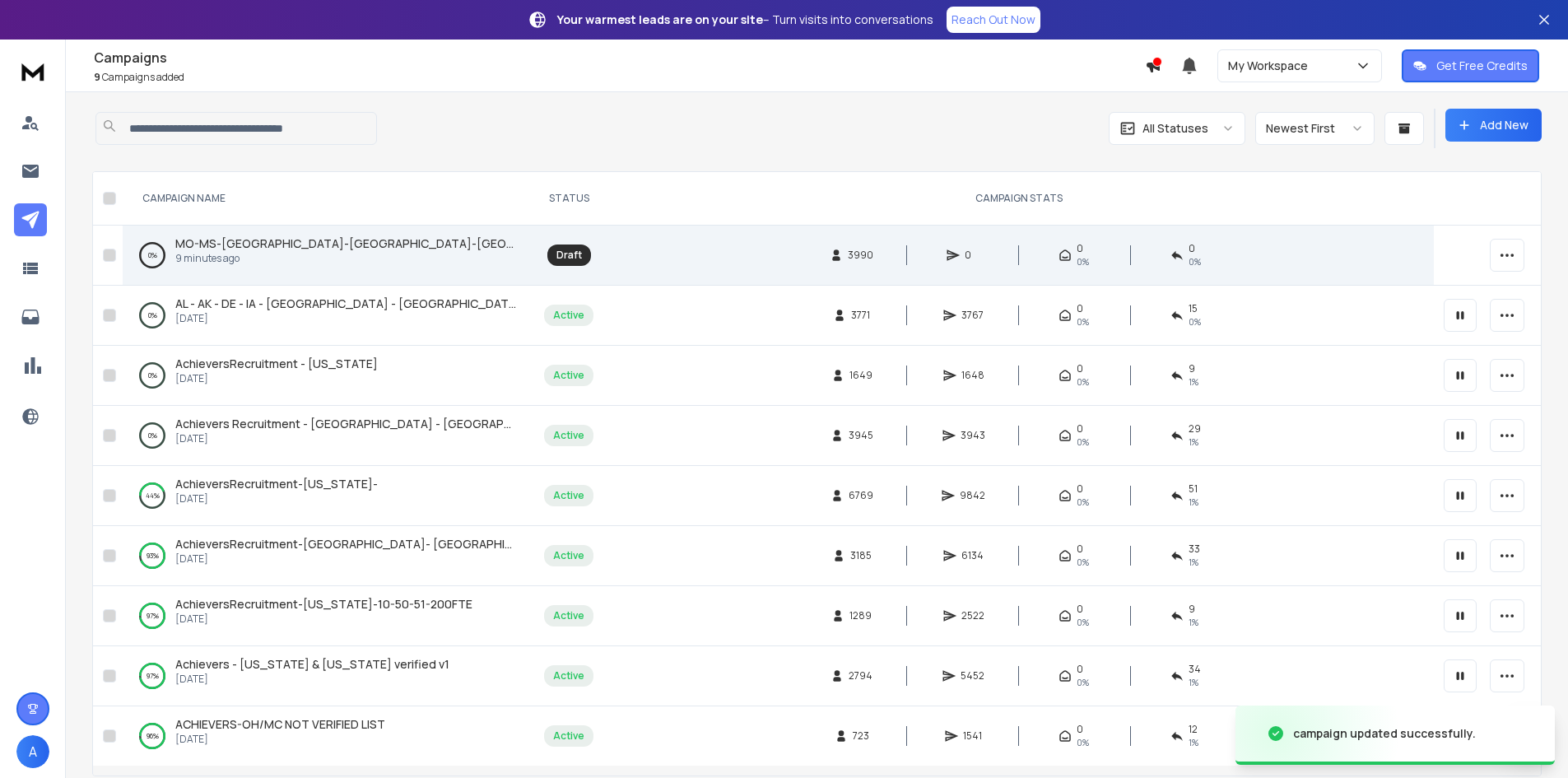
click at [339, 253] on p "9 minutes ago" at bounding box center [346, 258] width 342 height 14
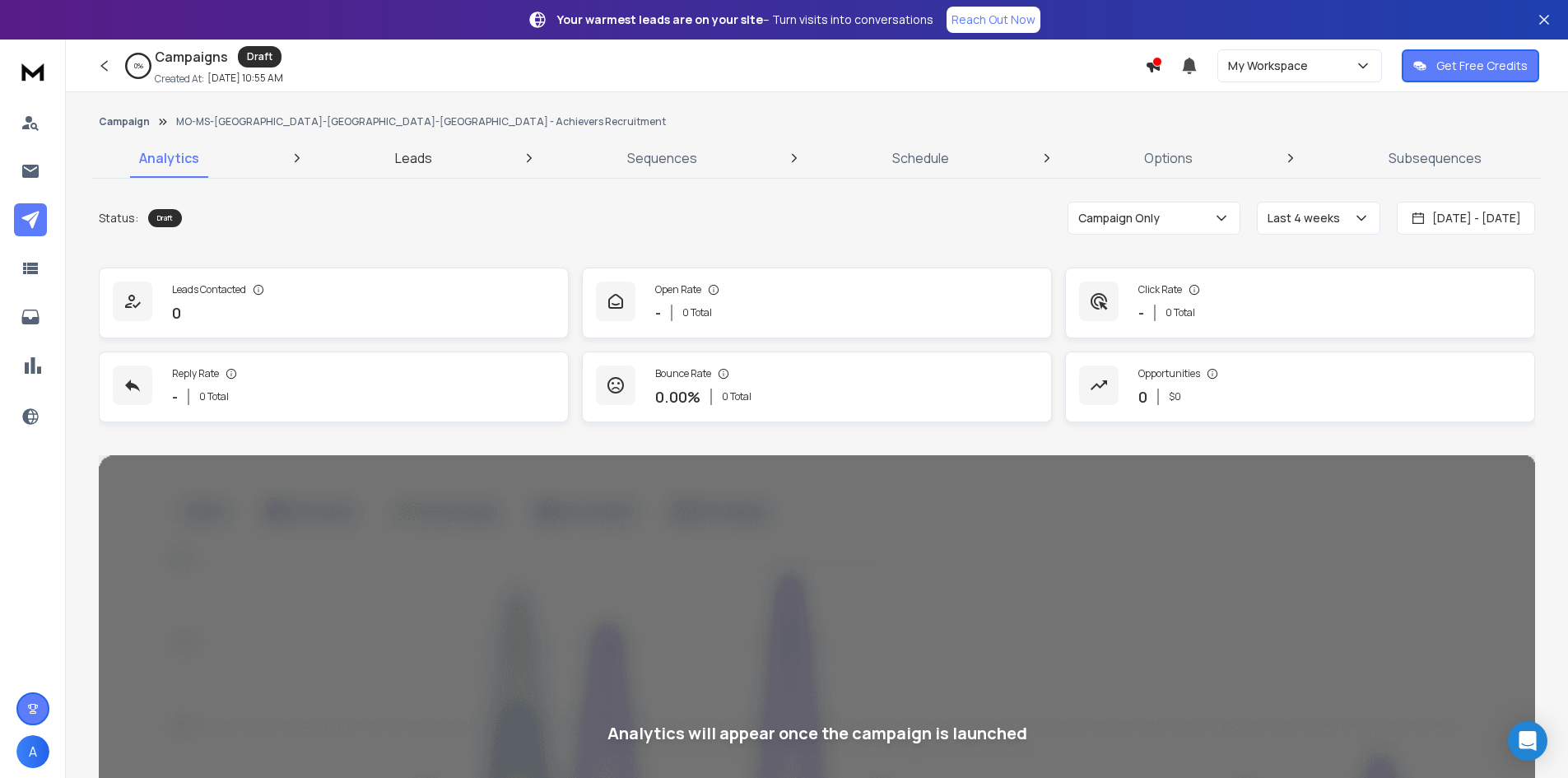
click at [415, 153] on p "Leads" at bounding box center [413, 158] width 37 height 20
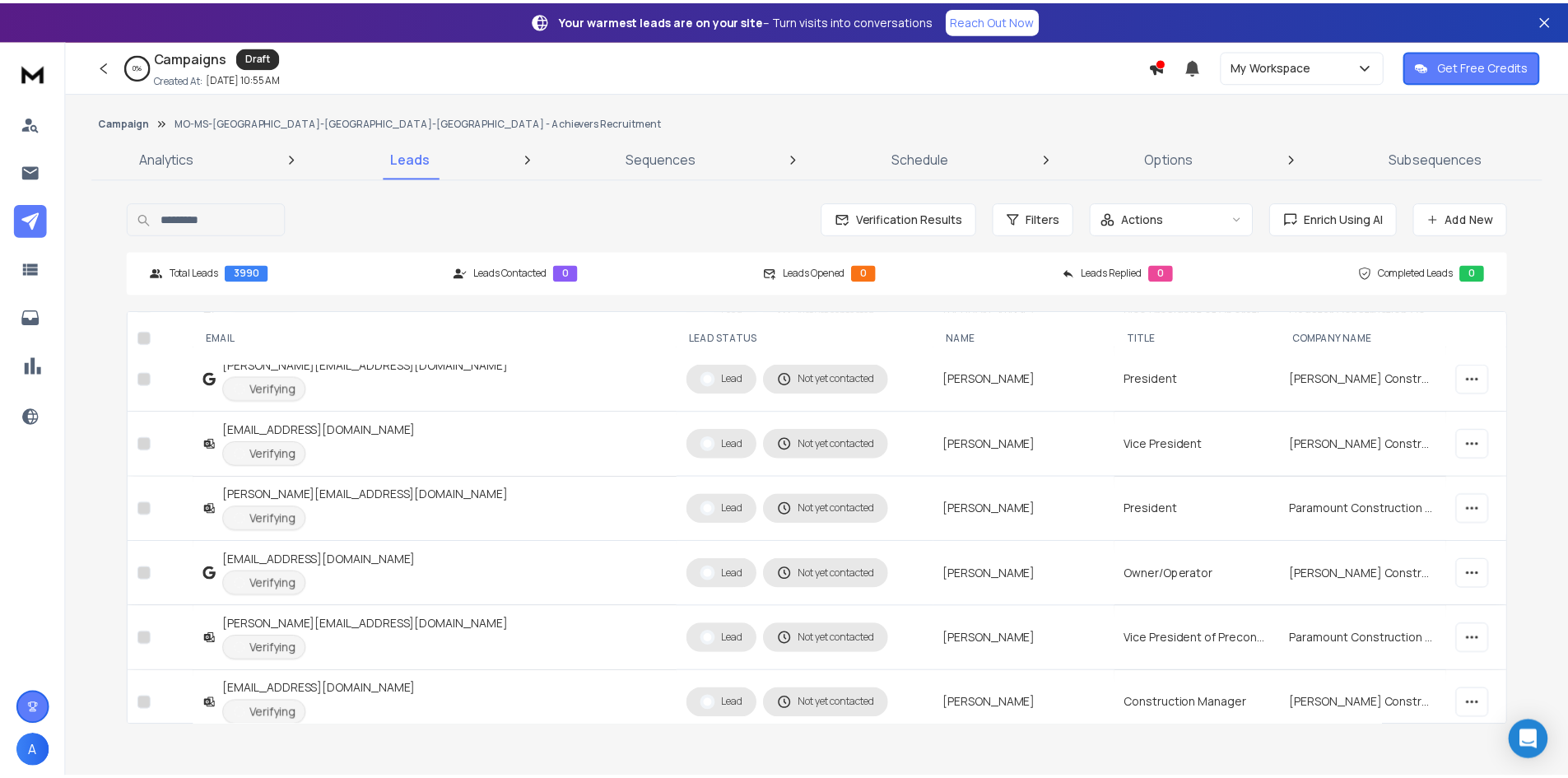
scroll to position [412, 0]
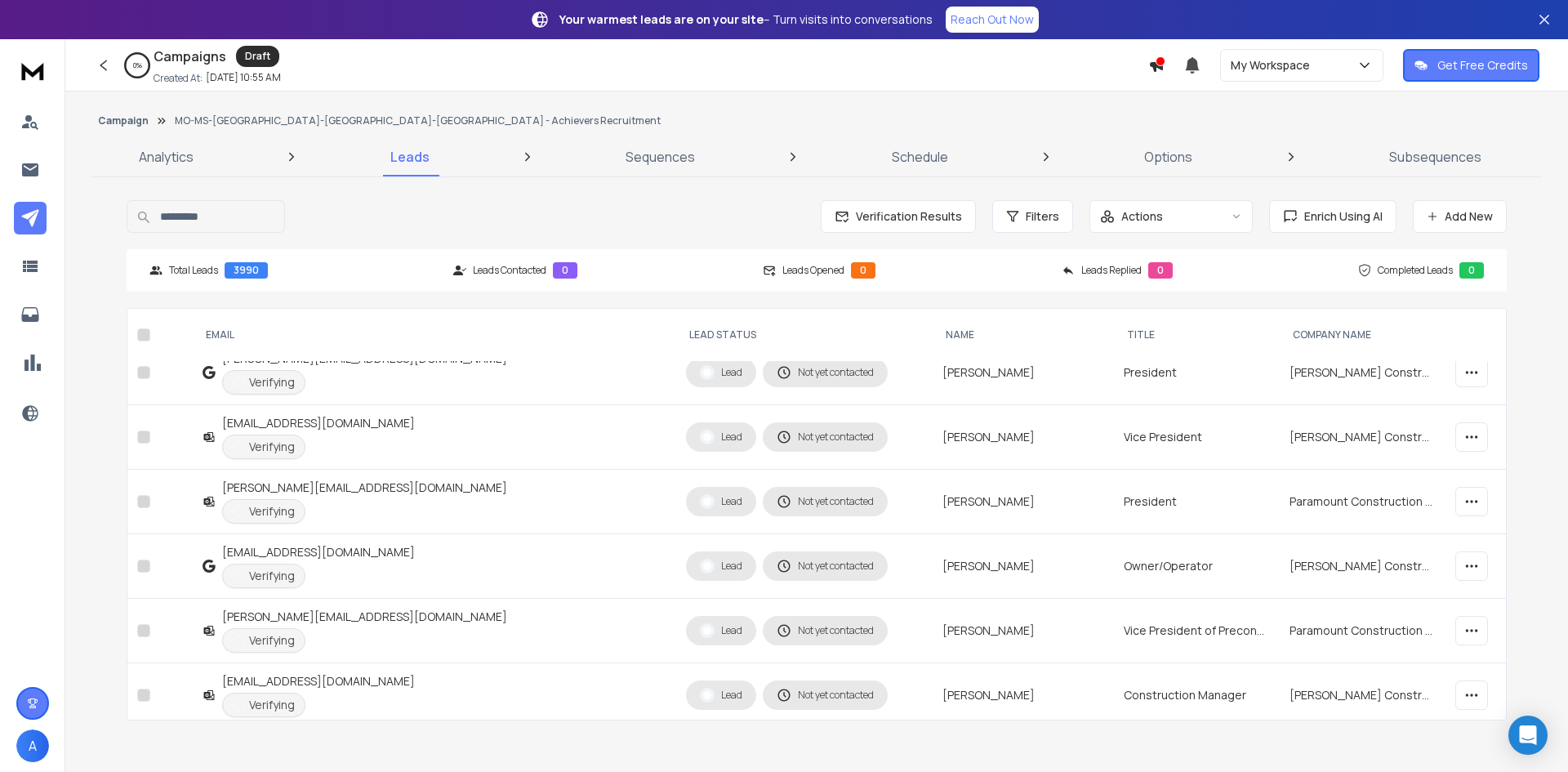
click at [131, 116] on button "Campaign" at bounding box center [123, 121] width 51 height 13
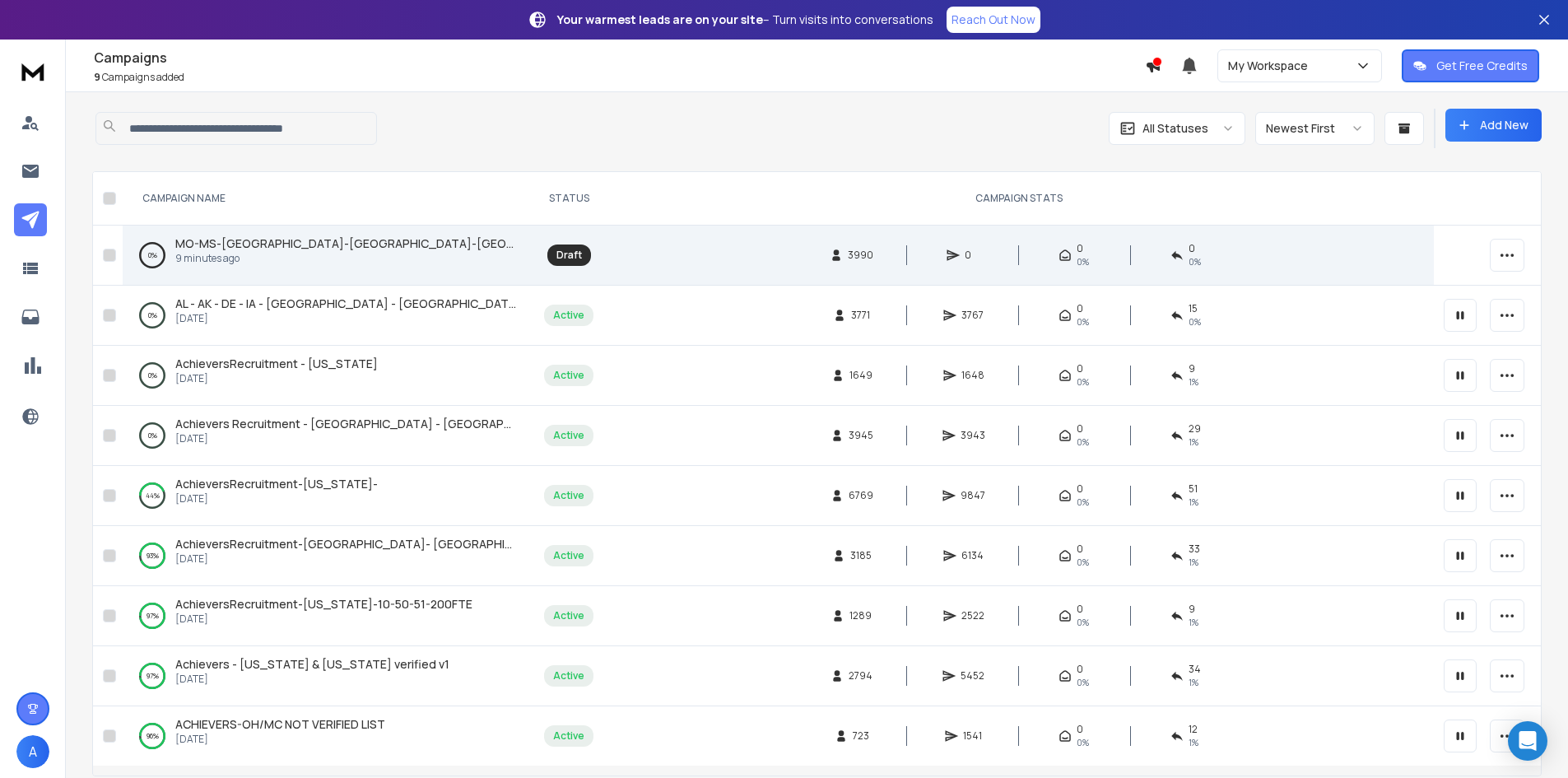
click at [283, 256] on p "9 minutes ago" at bounding box center [346, 258] width 342 height 14
click at [285, 255] on p "9 minutes ago" at bounding box center [346, 258] width 342 height 14
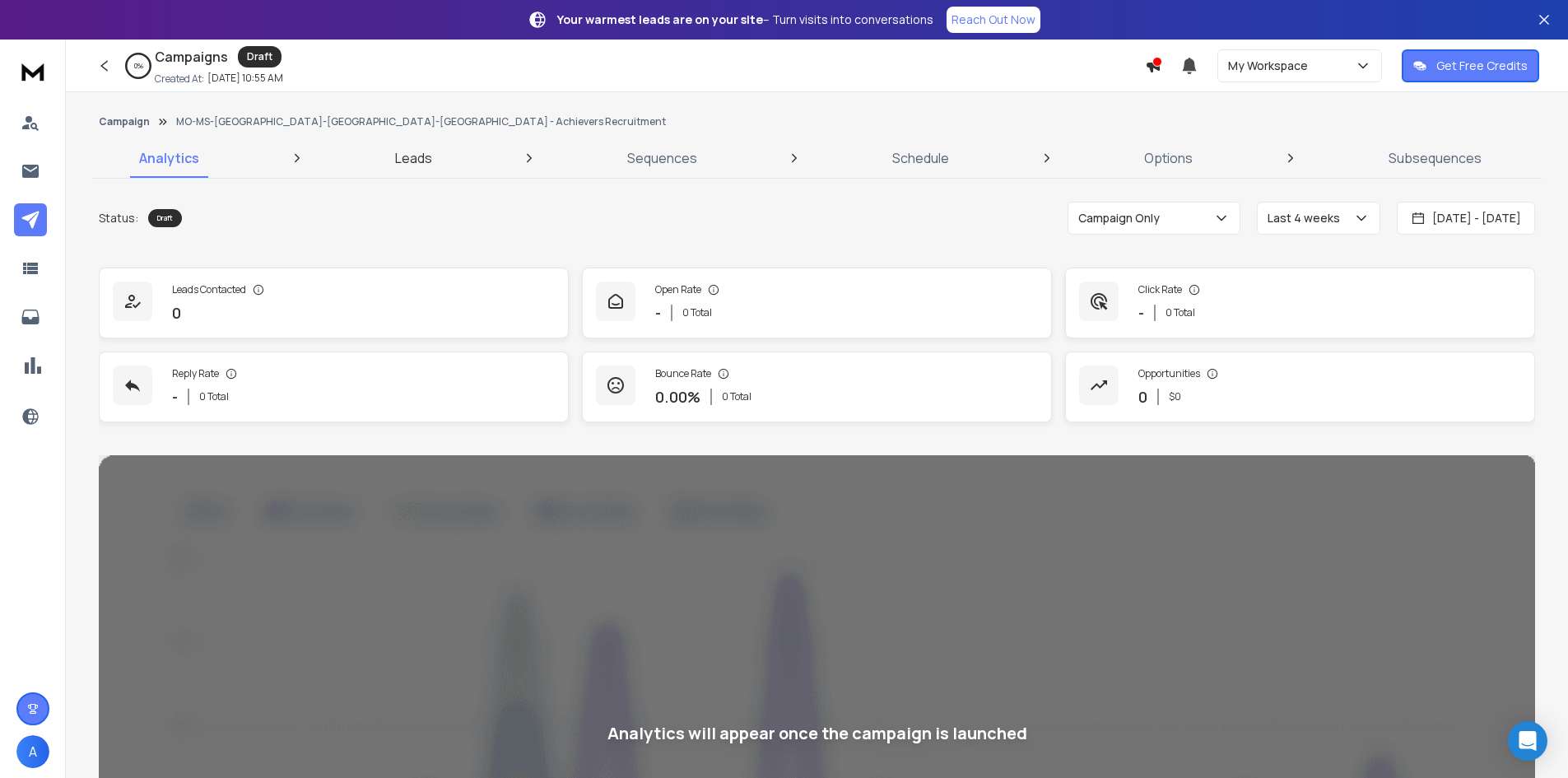
click p "Leads"
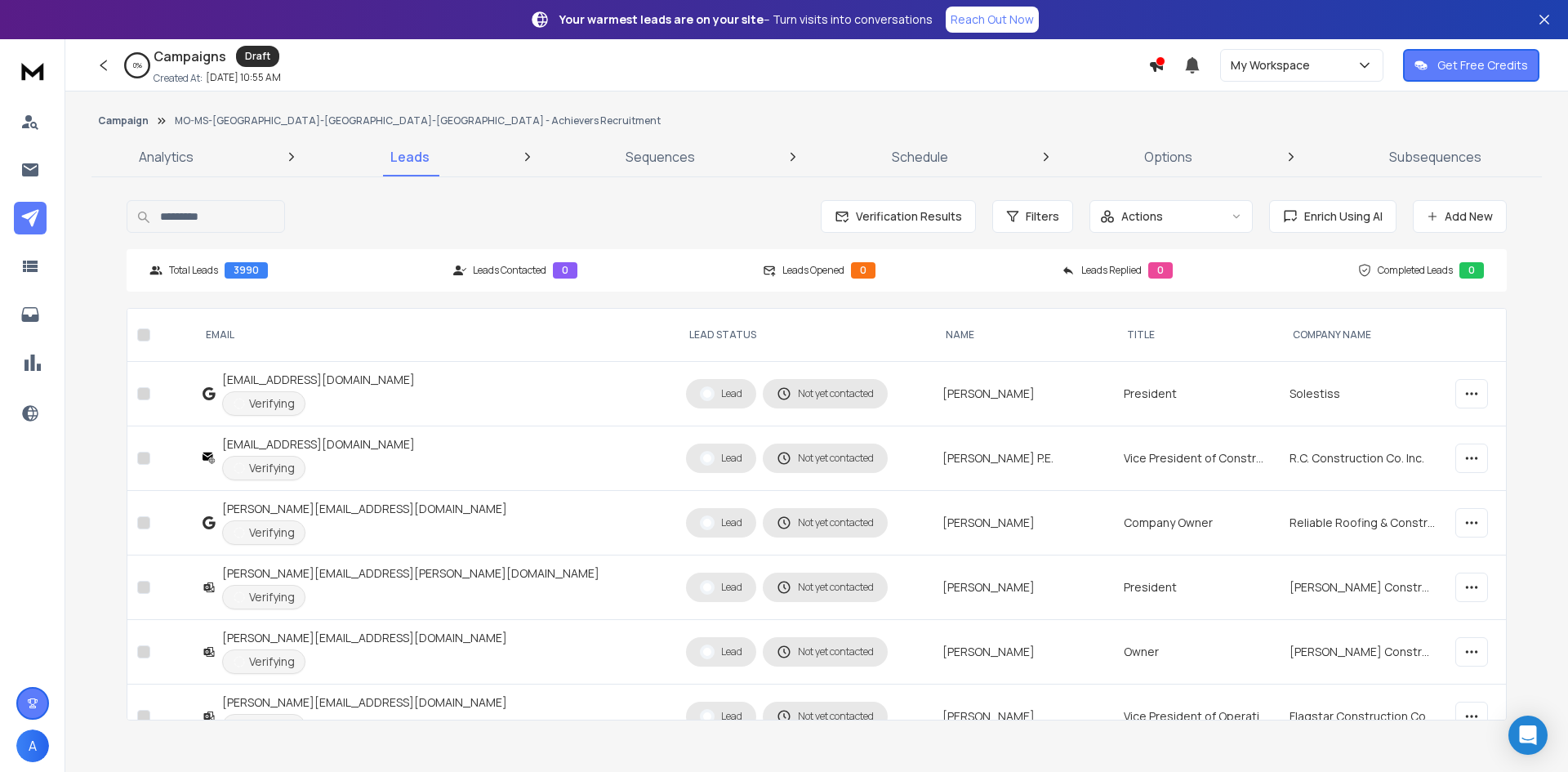
click div "Campaign [GEOGRAPHIC_DATA]-[GEOGRAPHIC_DATA]-[GEOGRAPHIC_DATA]-[GEOGRAPHIC_DATA…"
click button "Campaign"
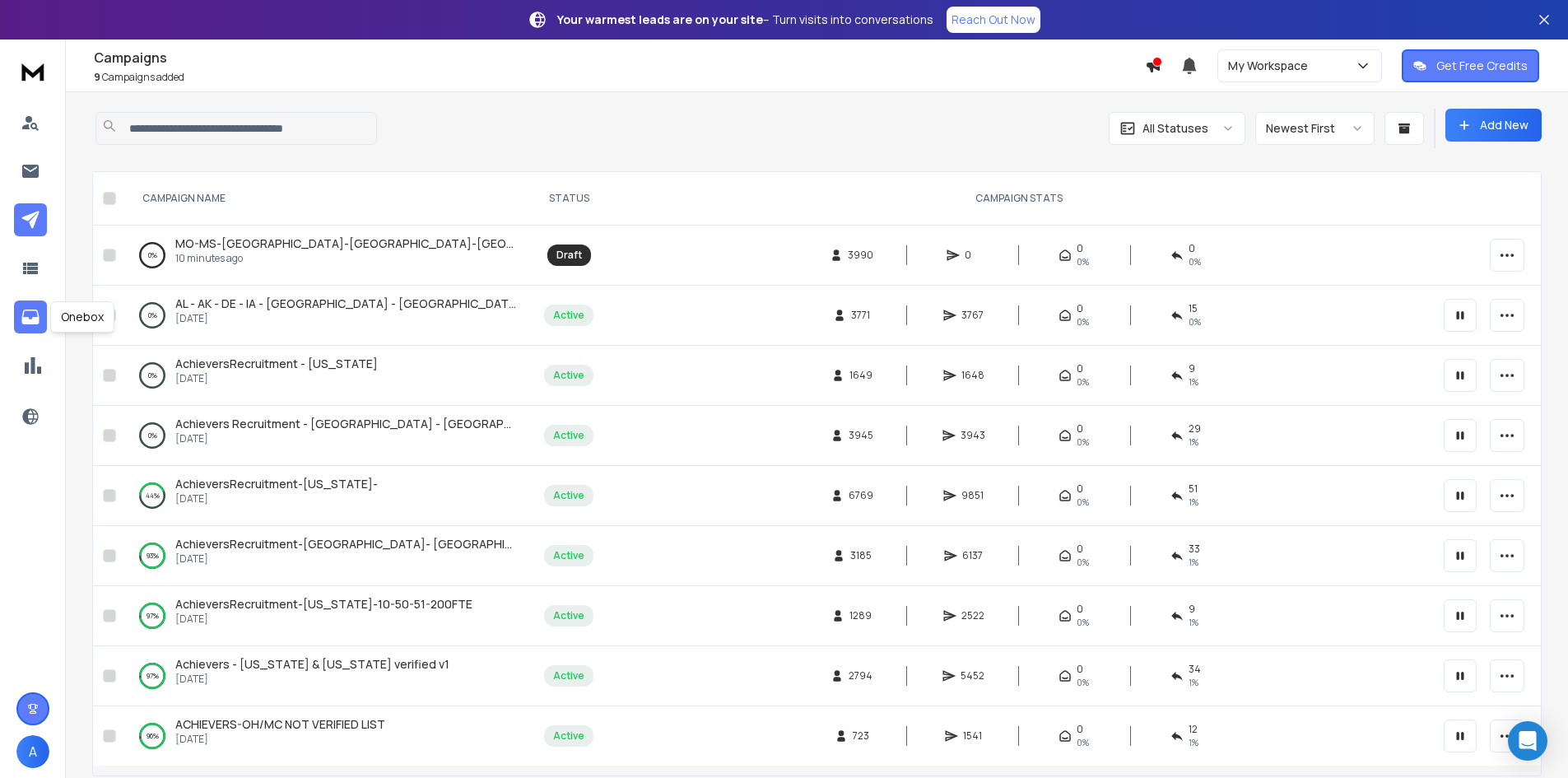
click link
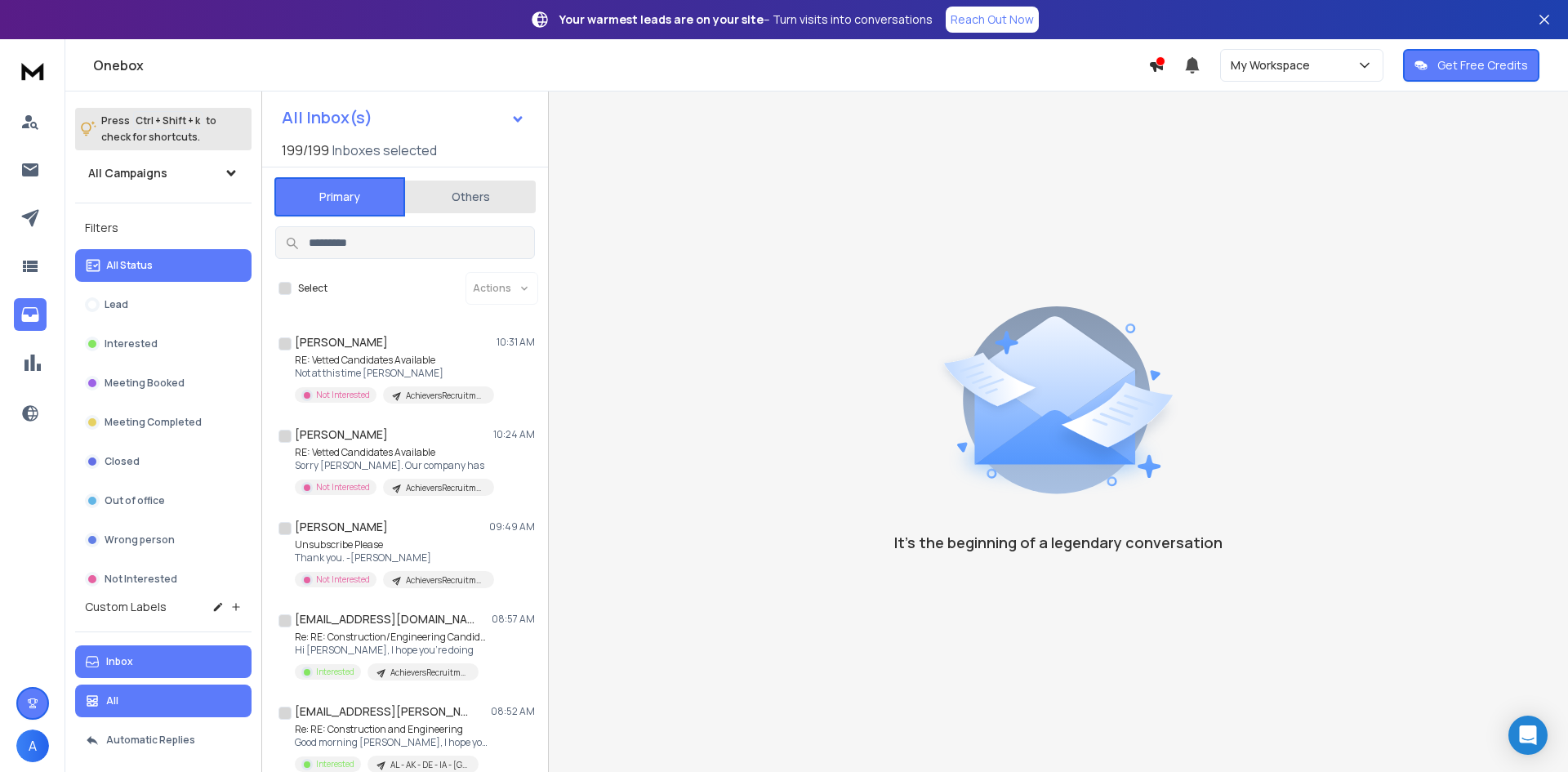
click button "All"
click icon
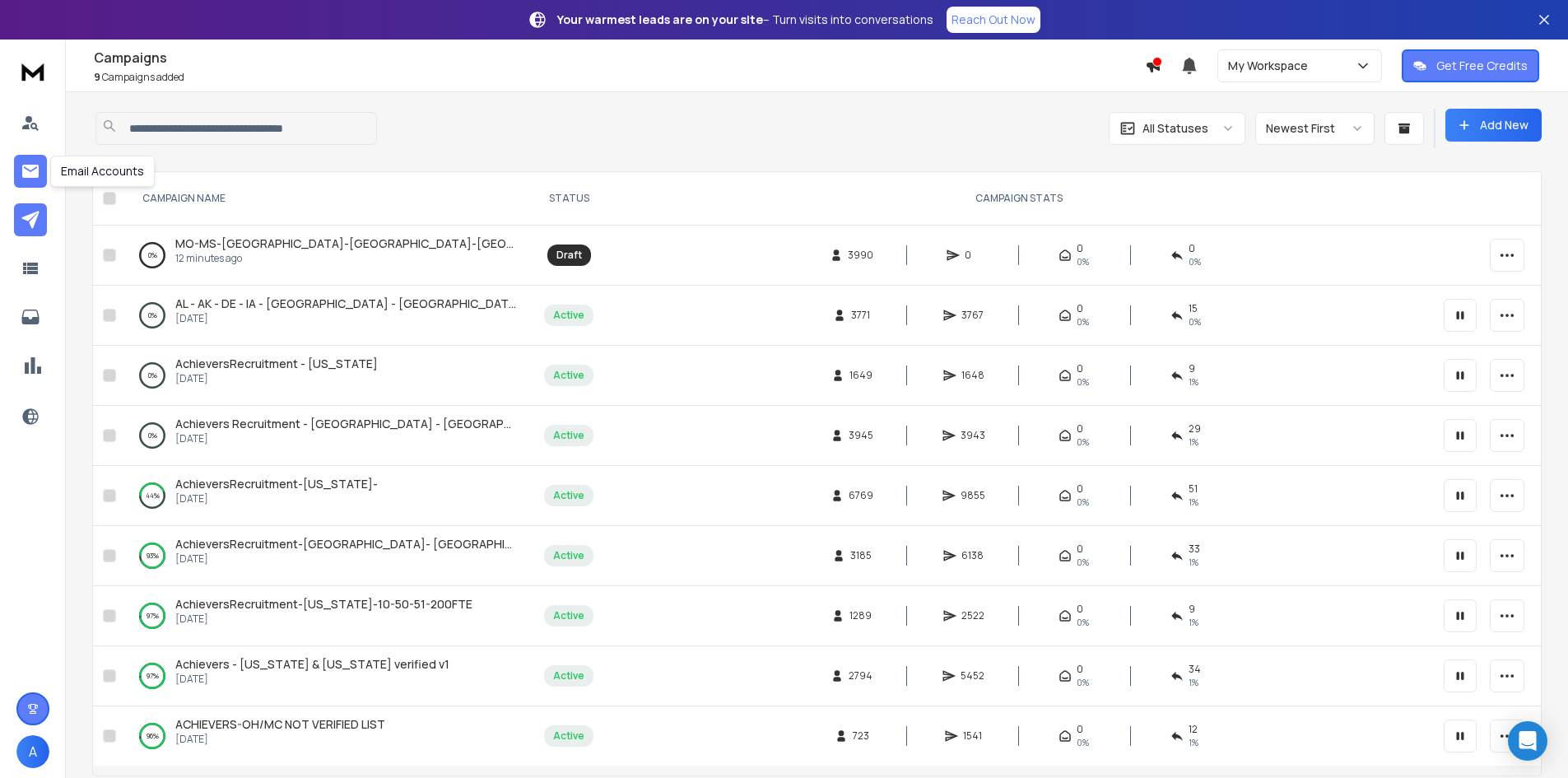
click link
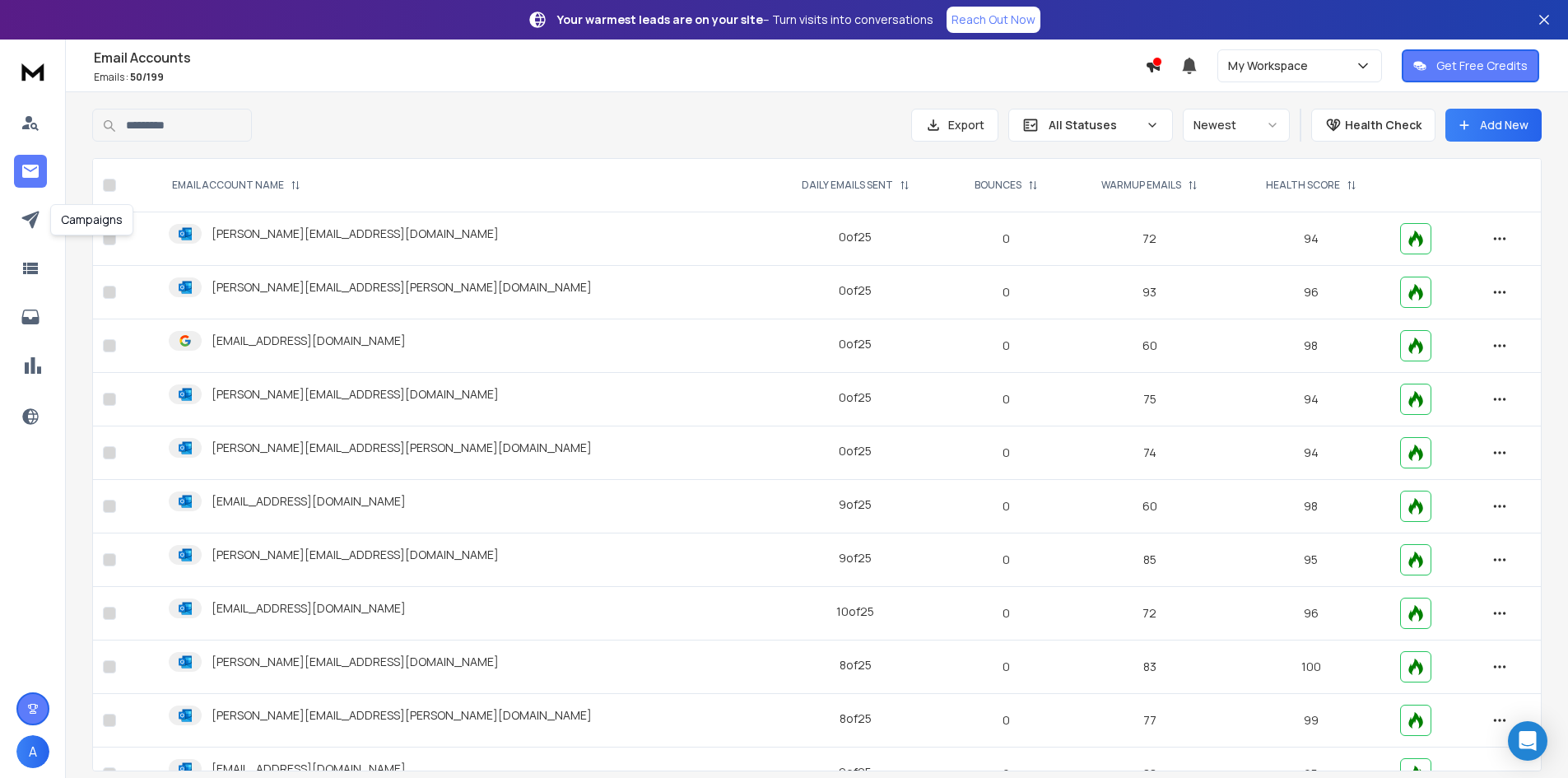
click link
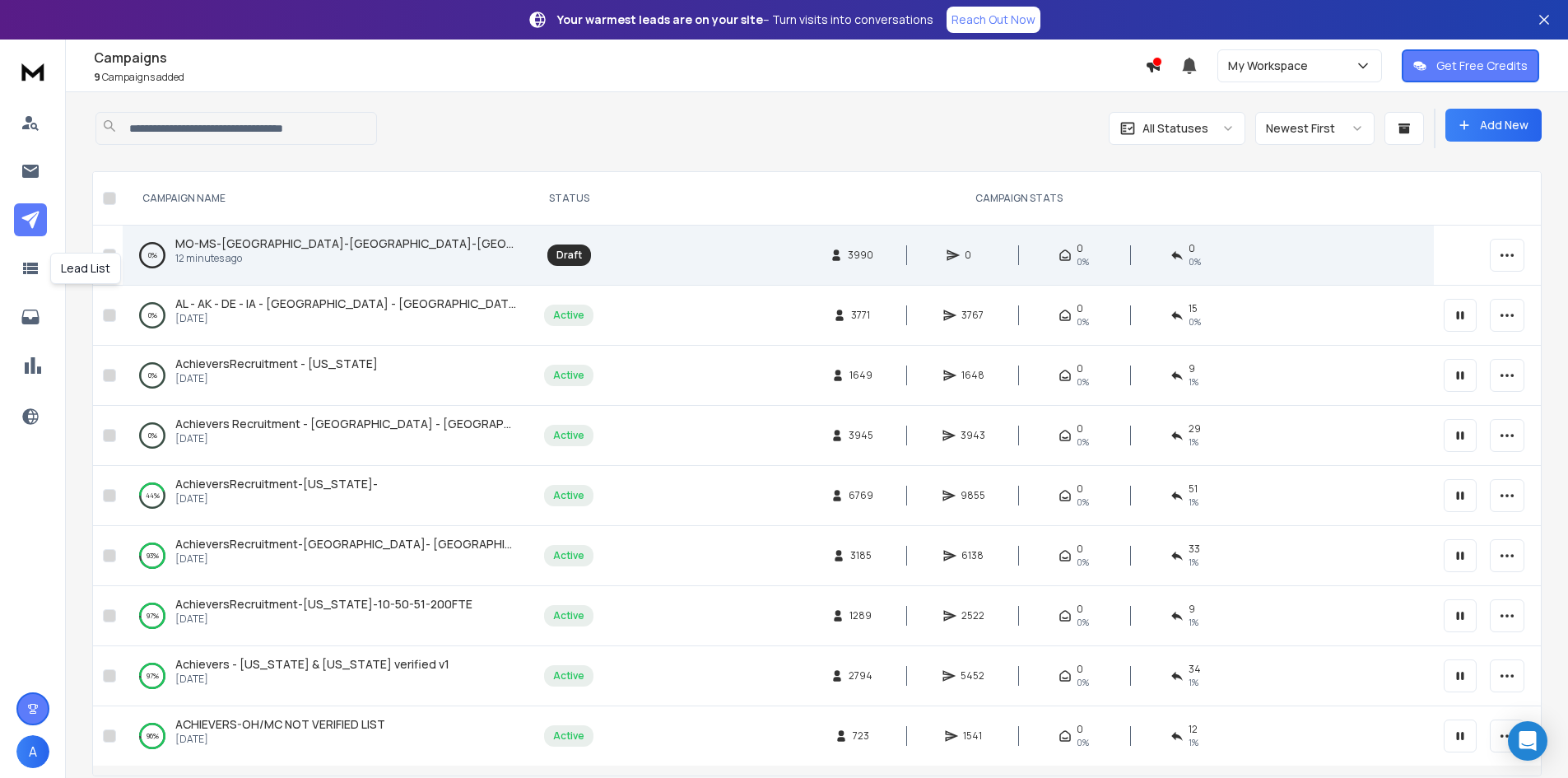
click span "MO-MS-[GEOGRAPHIC_DATA]-[GEOGRAPHIC_DATA]-[GEOGRAPHIC_DATA] - Achievers Recruit…"
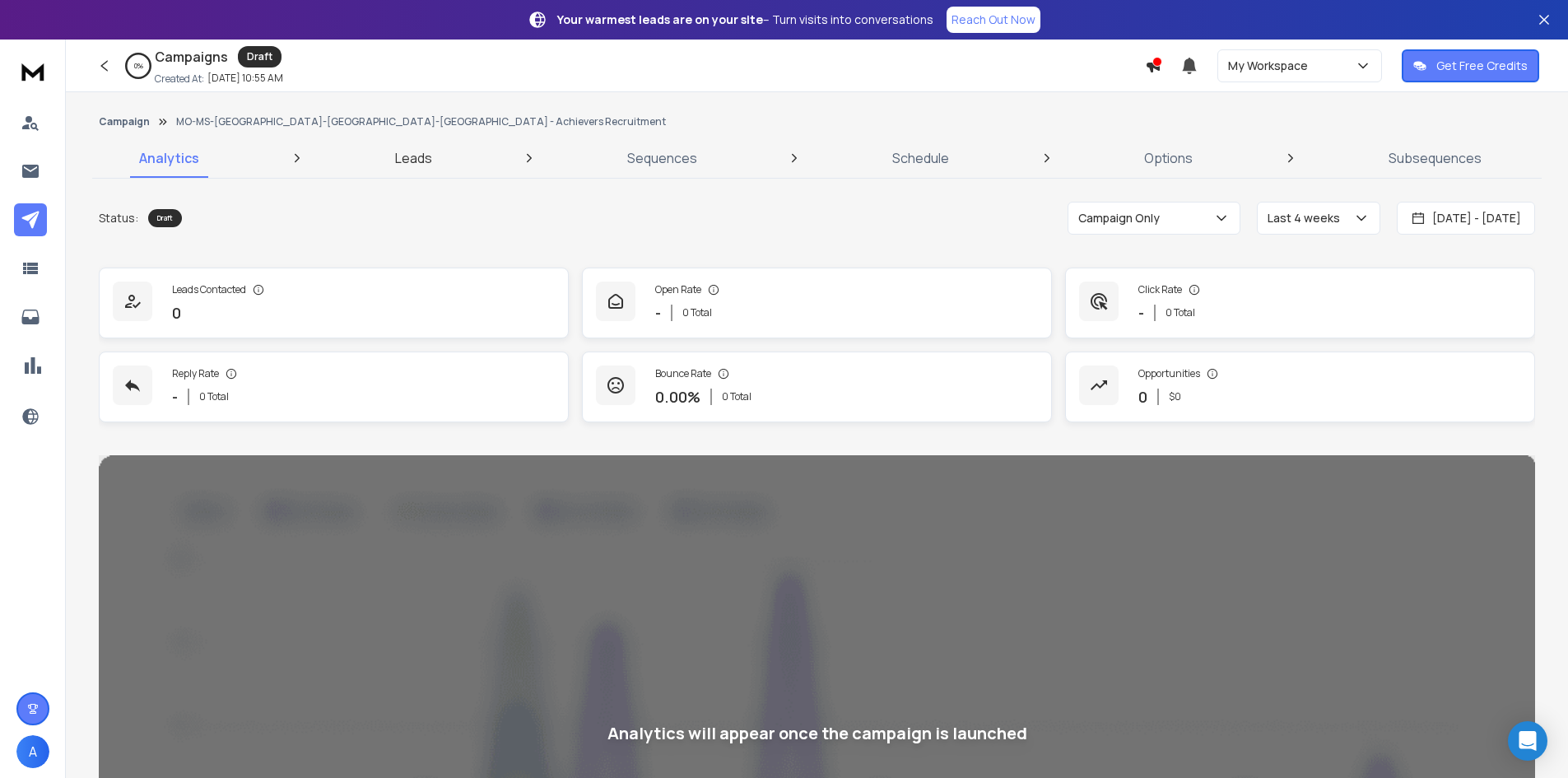
click link "Leads"
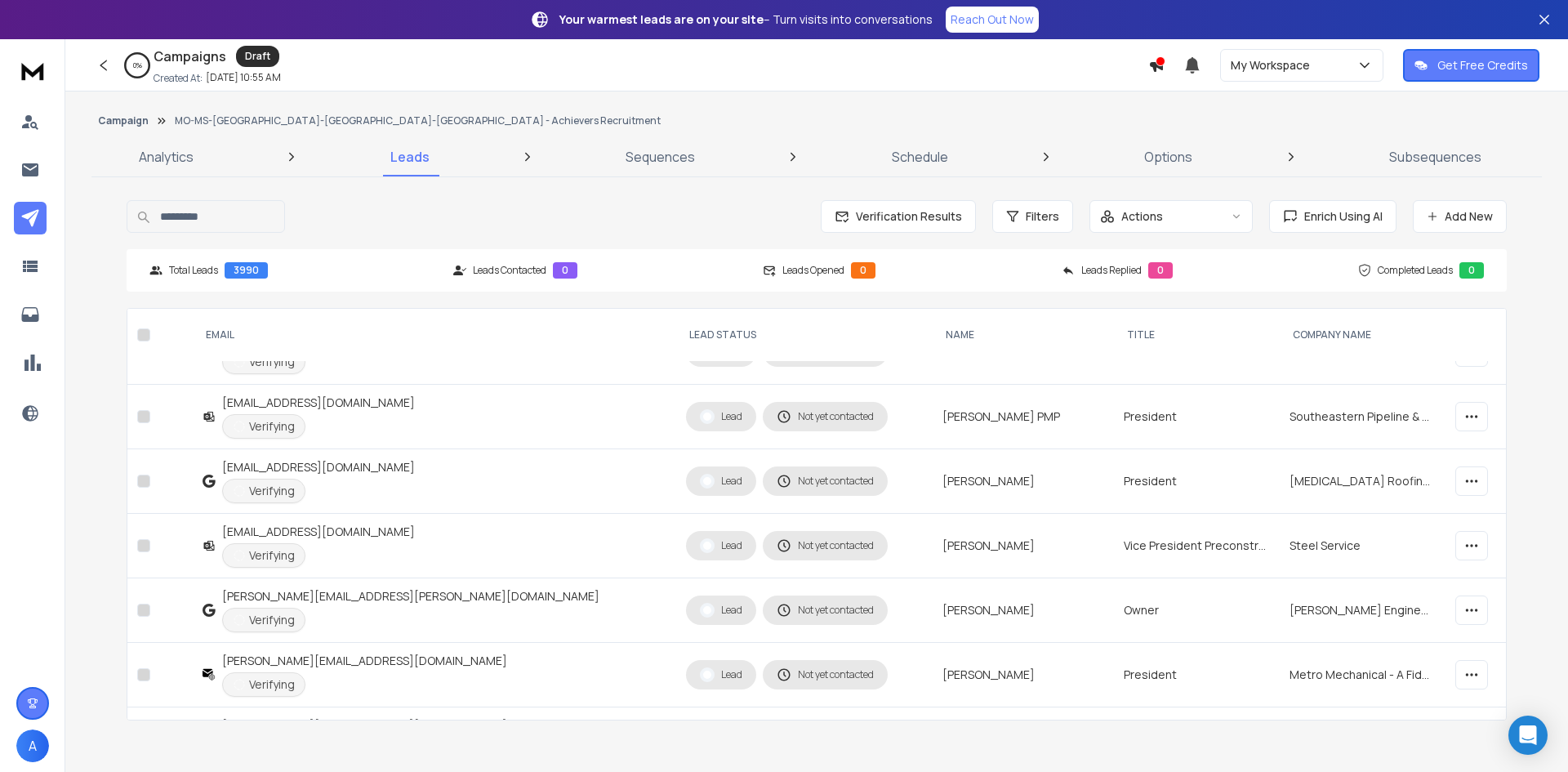
scroll to position [2531, 0]
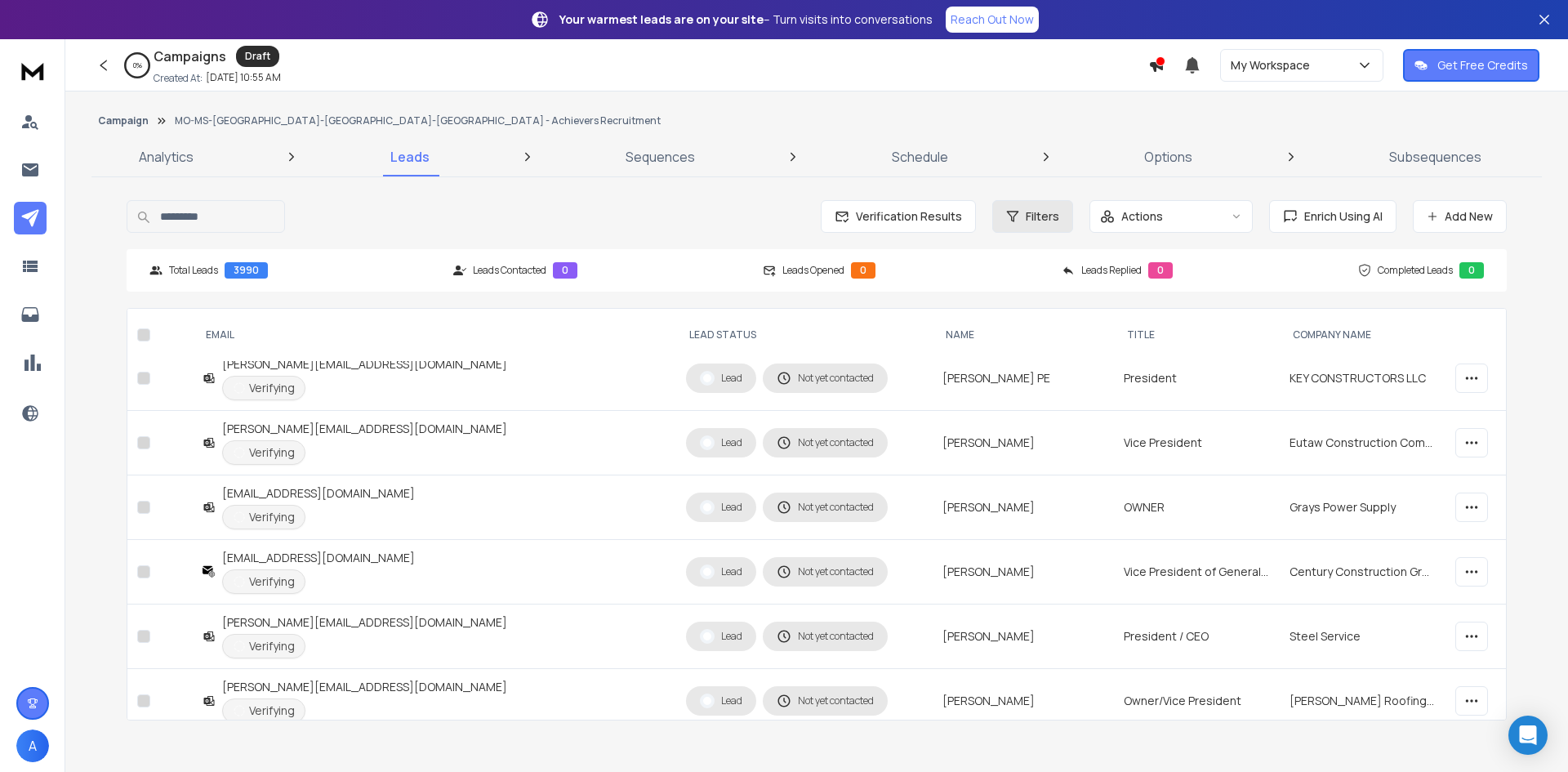
click button "Filters"
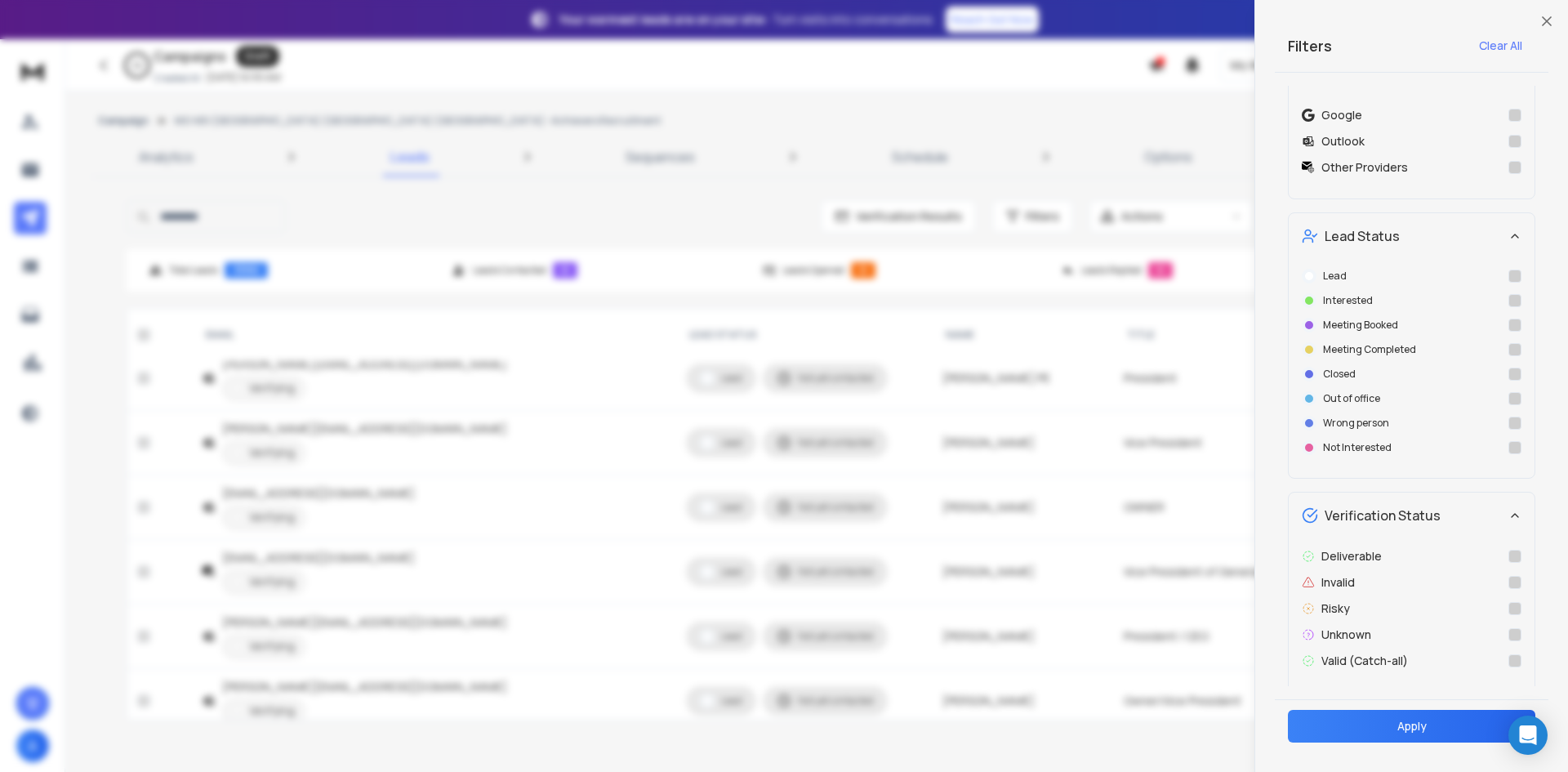
scroll to position [613, 0]
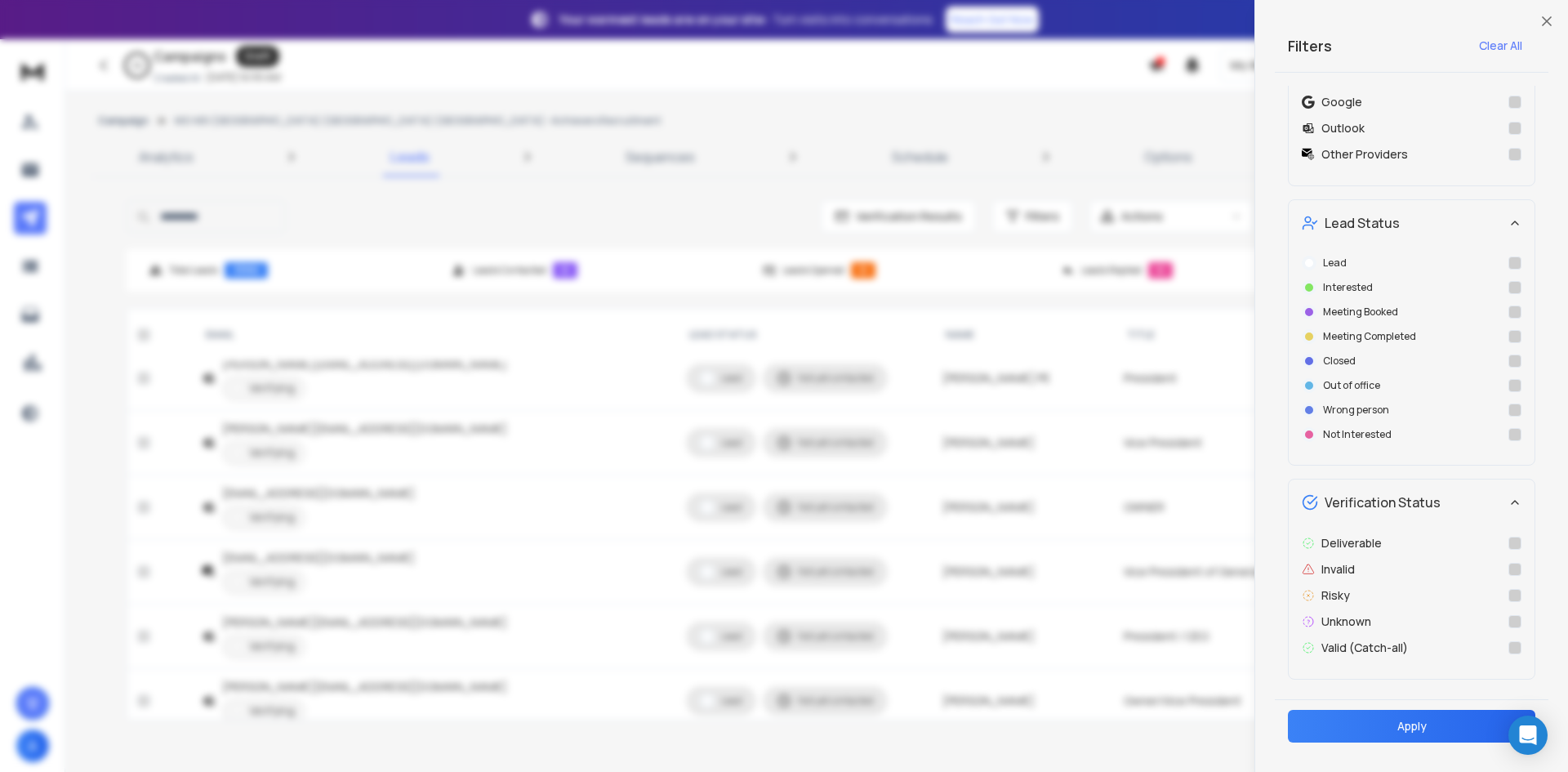
click button "Deliverable"
click button "Apply"
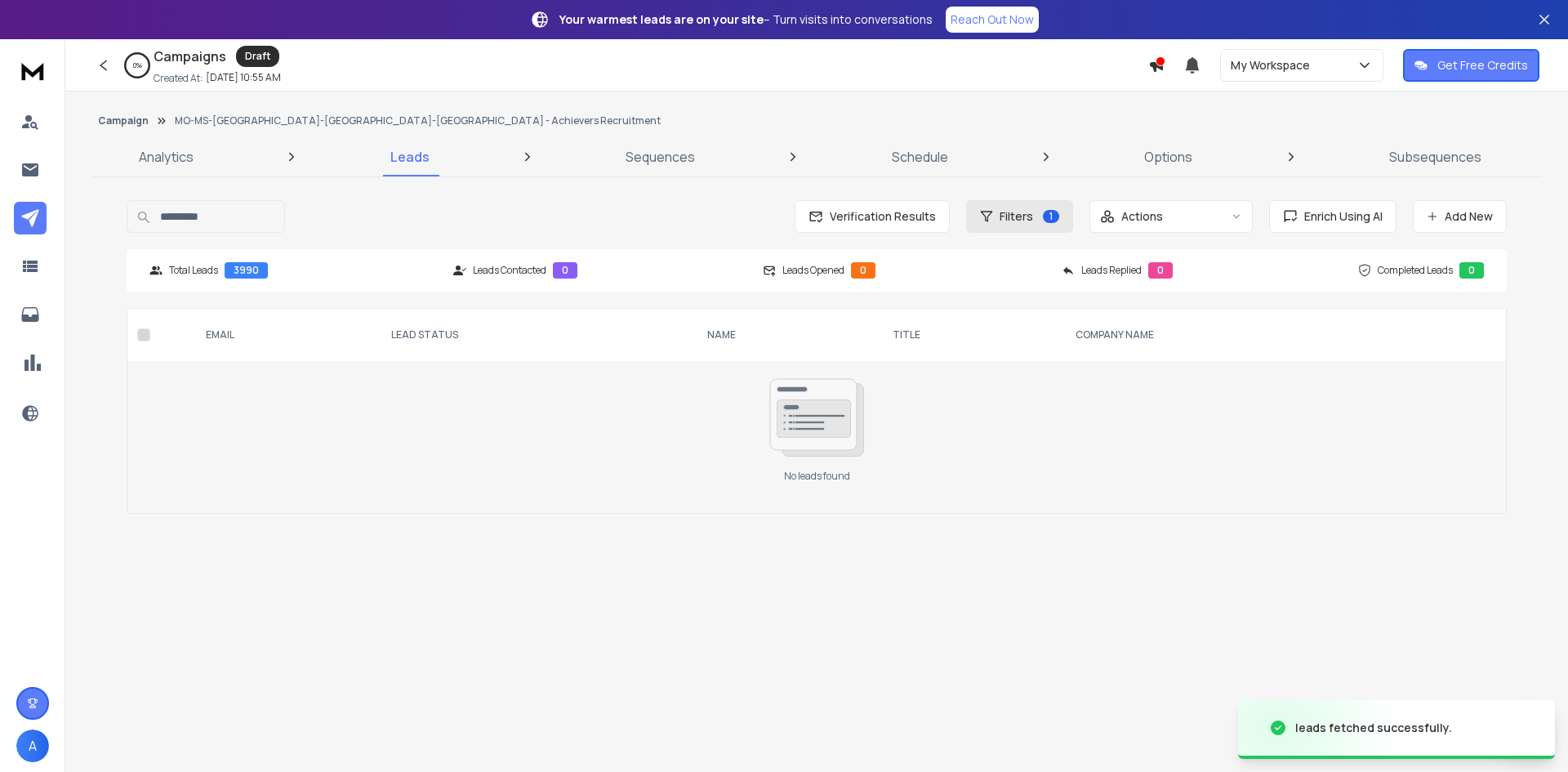
click icon "button"
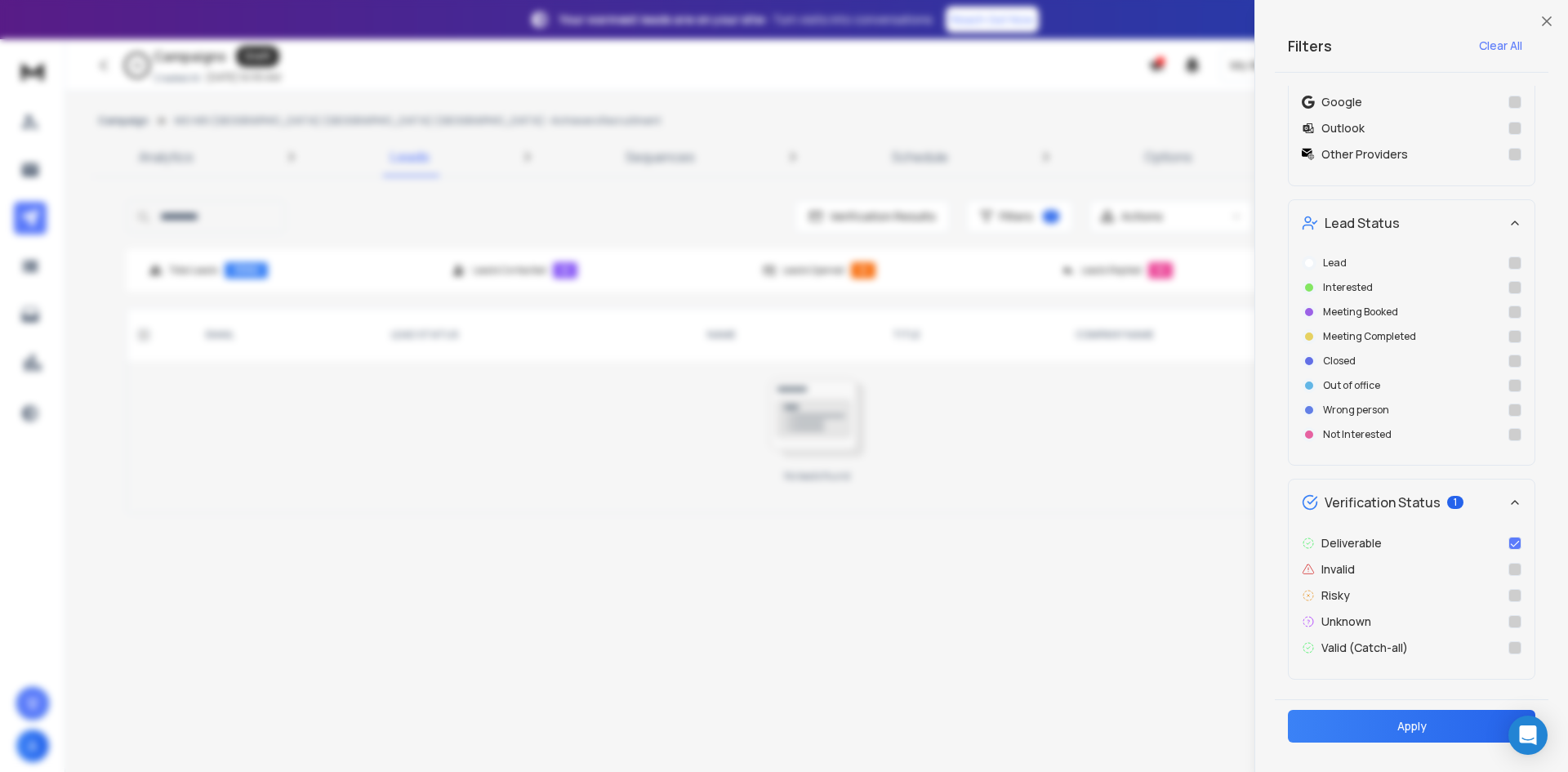
click div "Deliverable"
click button "Deliverable"
click div
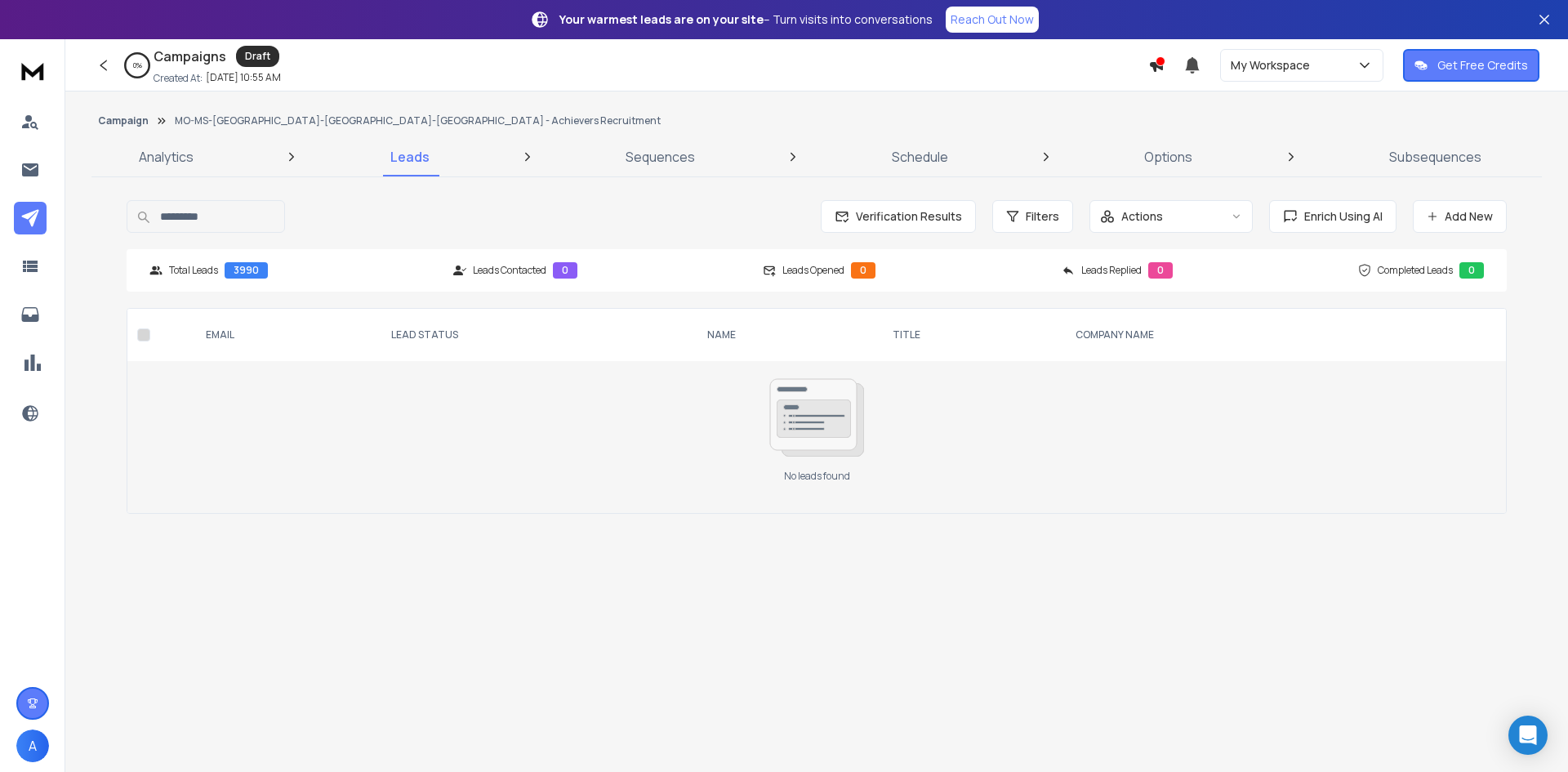
click div "Total Leads 3990 Leads Contacted 0 Leads Opened 0 Leads Replied 0 Completed Lea…"
click button "Filters"
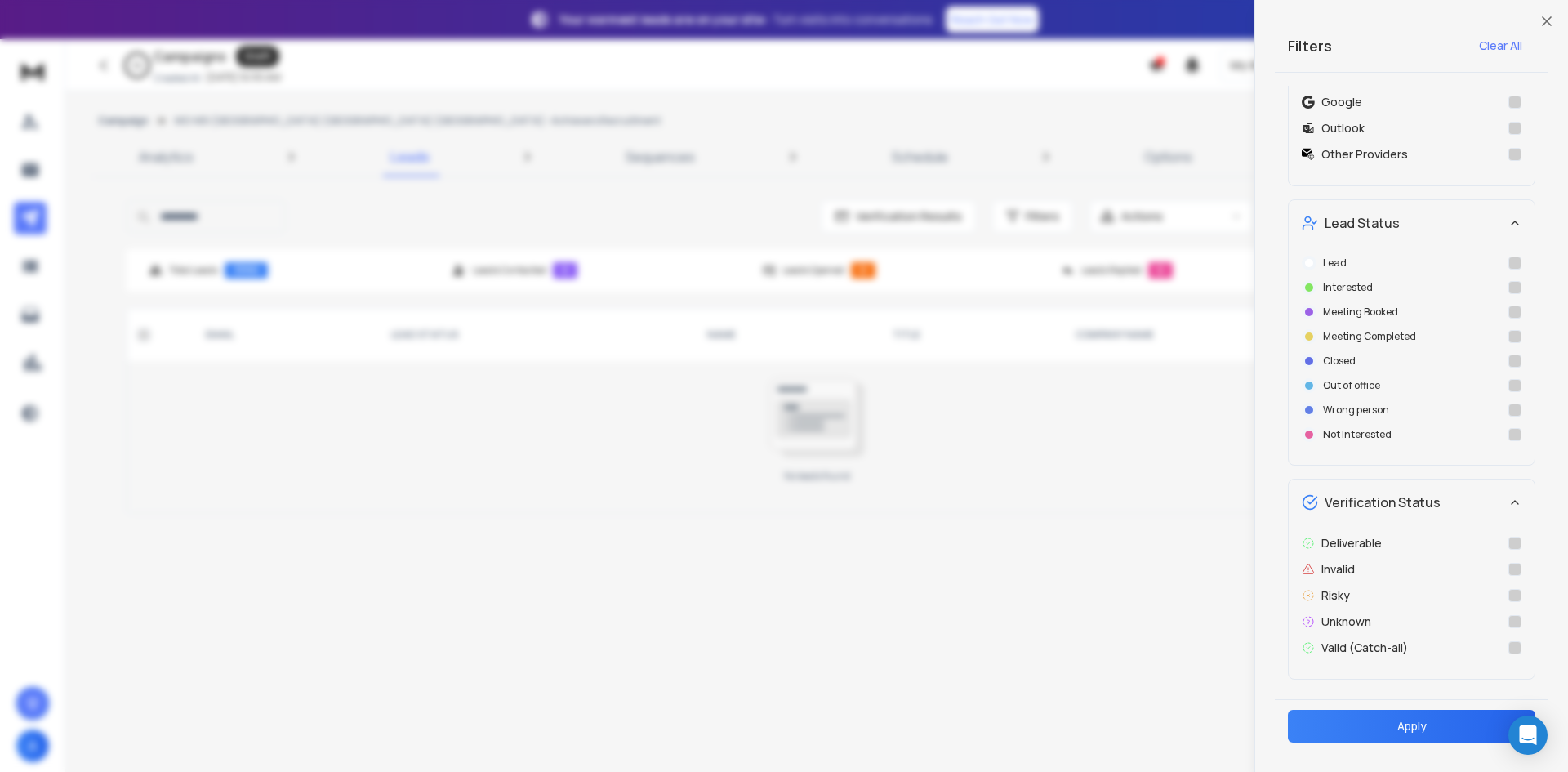
click button "Valid (Catch-all)"
click button "Unknown"
click div "Deliverable Invalid Risky Unknown Valid (Catch-all)"
click button "Risky"
click div "Deliverable Invalid Risky Unknown Valid (Catch-all)"
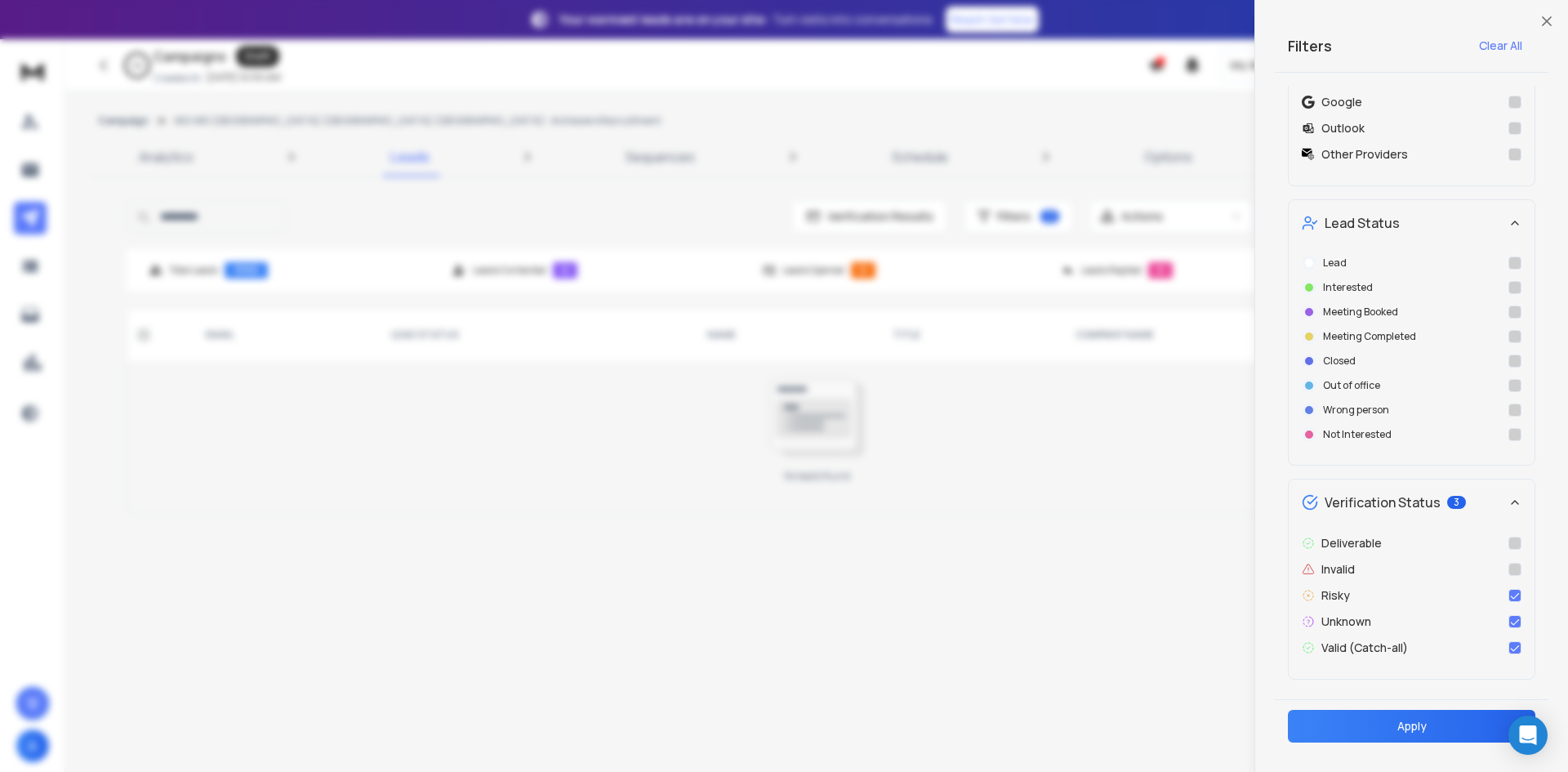
click div "Deliverable Invalid Risky Unknown Valid (Catch-all)"
click div "Deliverable"
click button "Invalid"
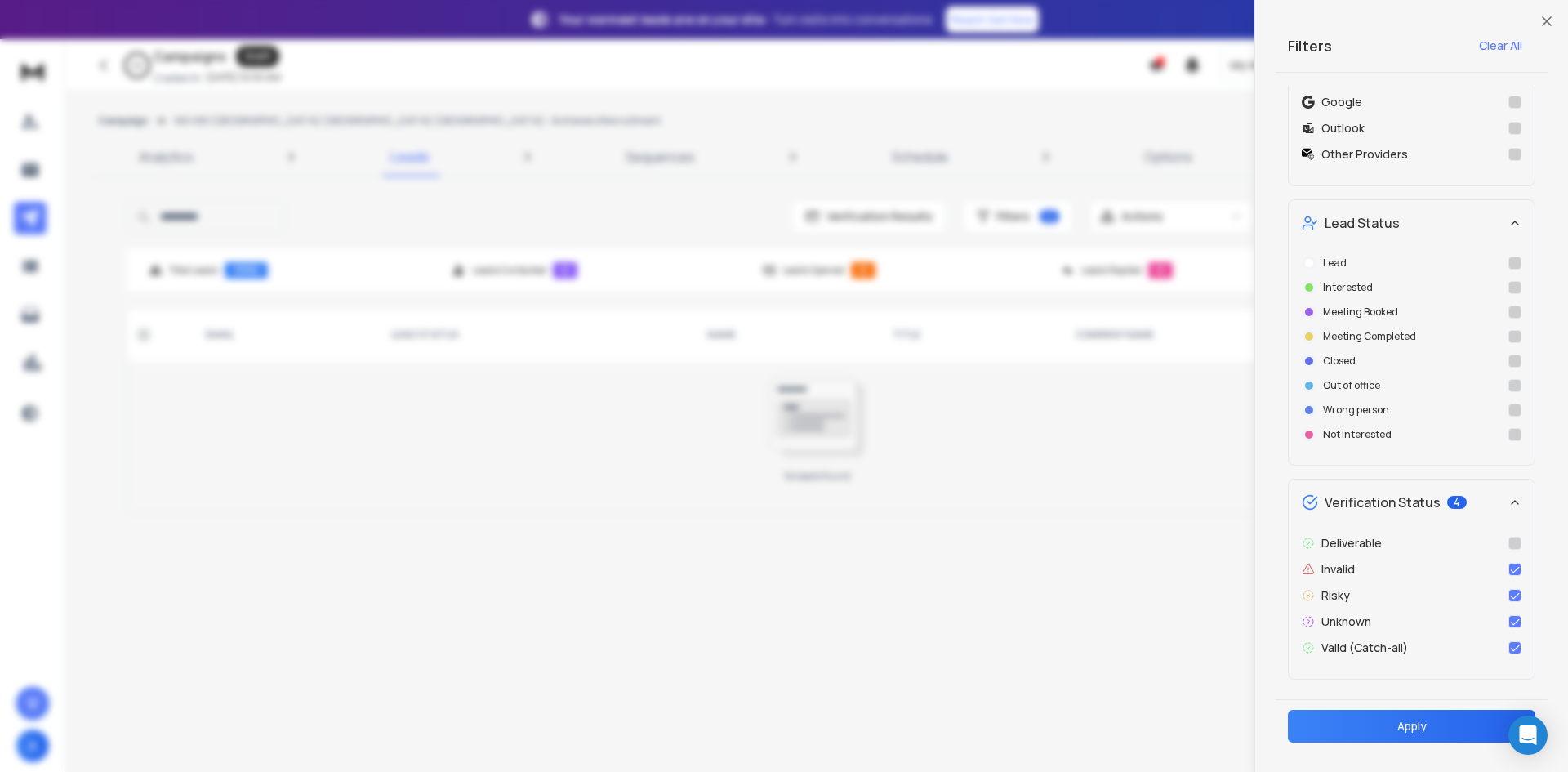
click button "Deliverable"
click button "Apply"
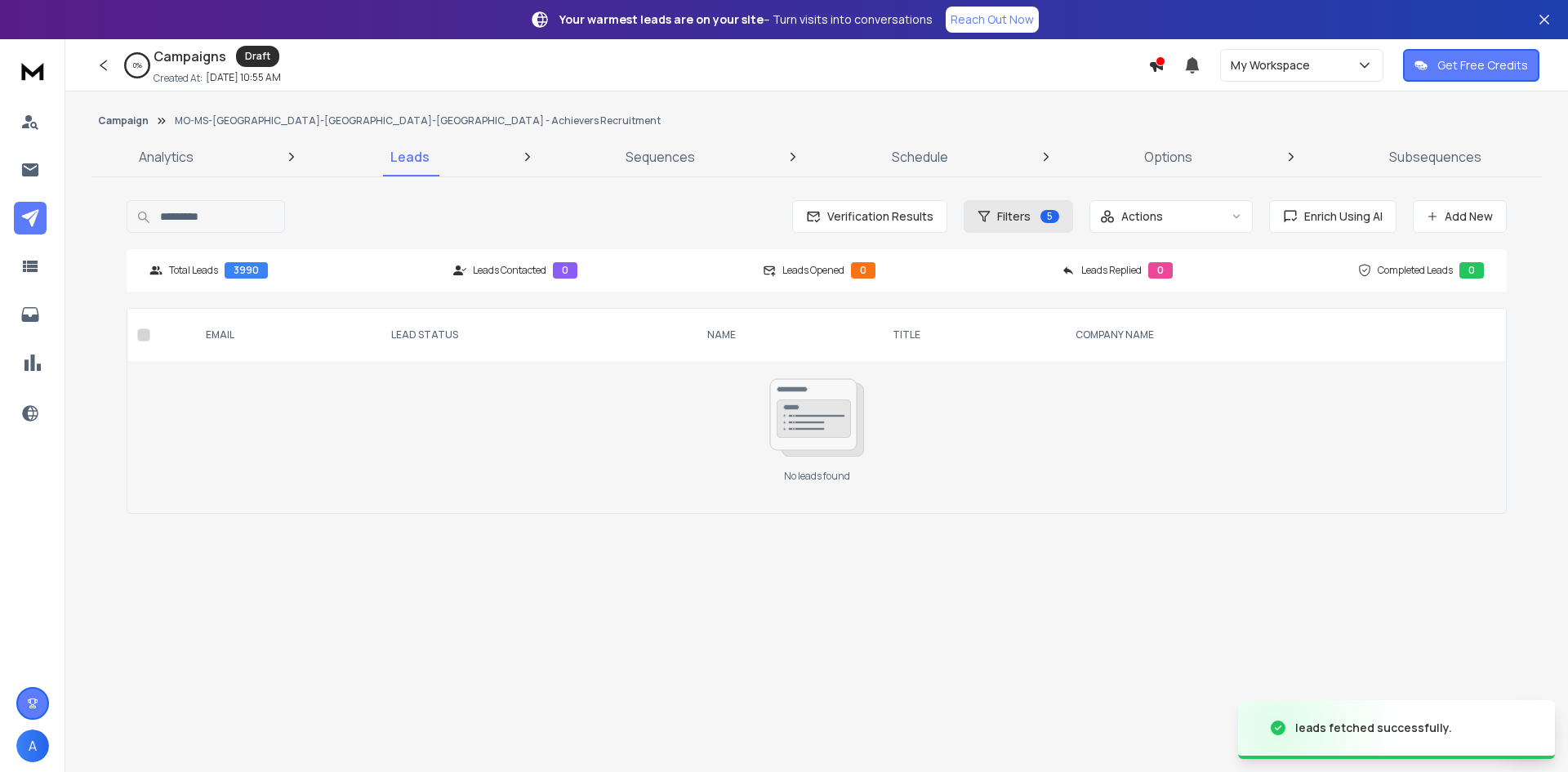
click span "5"
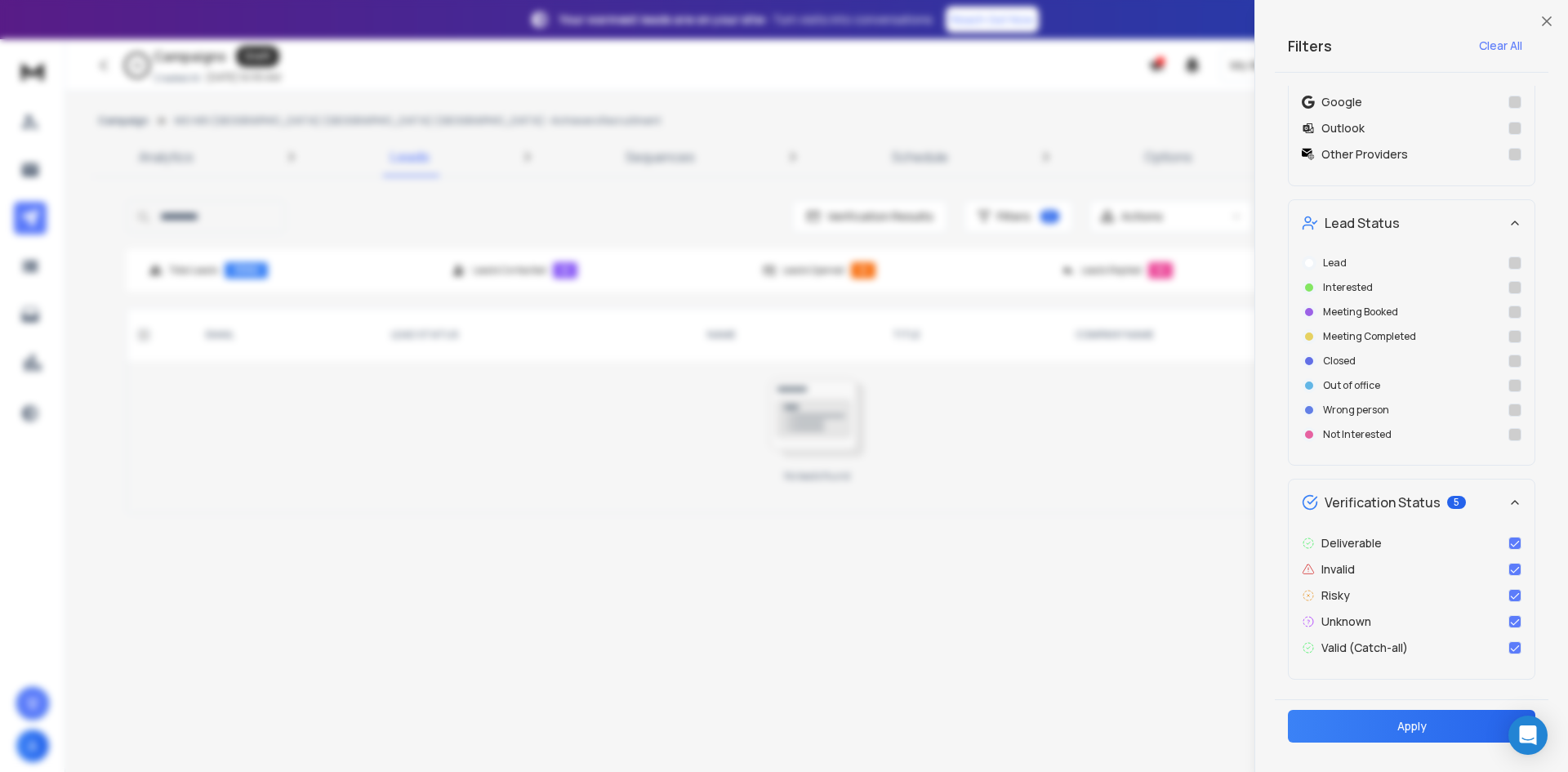
click button "Deliverable"
click div "Deliverable Invalid Risky Unknown Valid (Catch-all)"
click button "Invalid"
click div "Deliverable Invalid Risky Unknown Valid (Catch-all)"
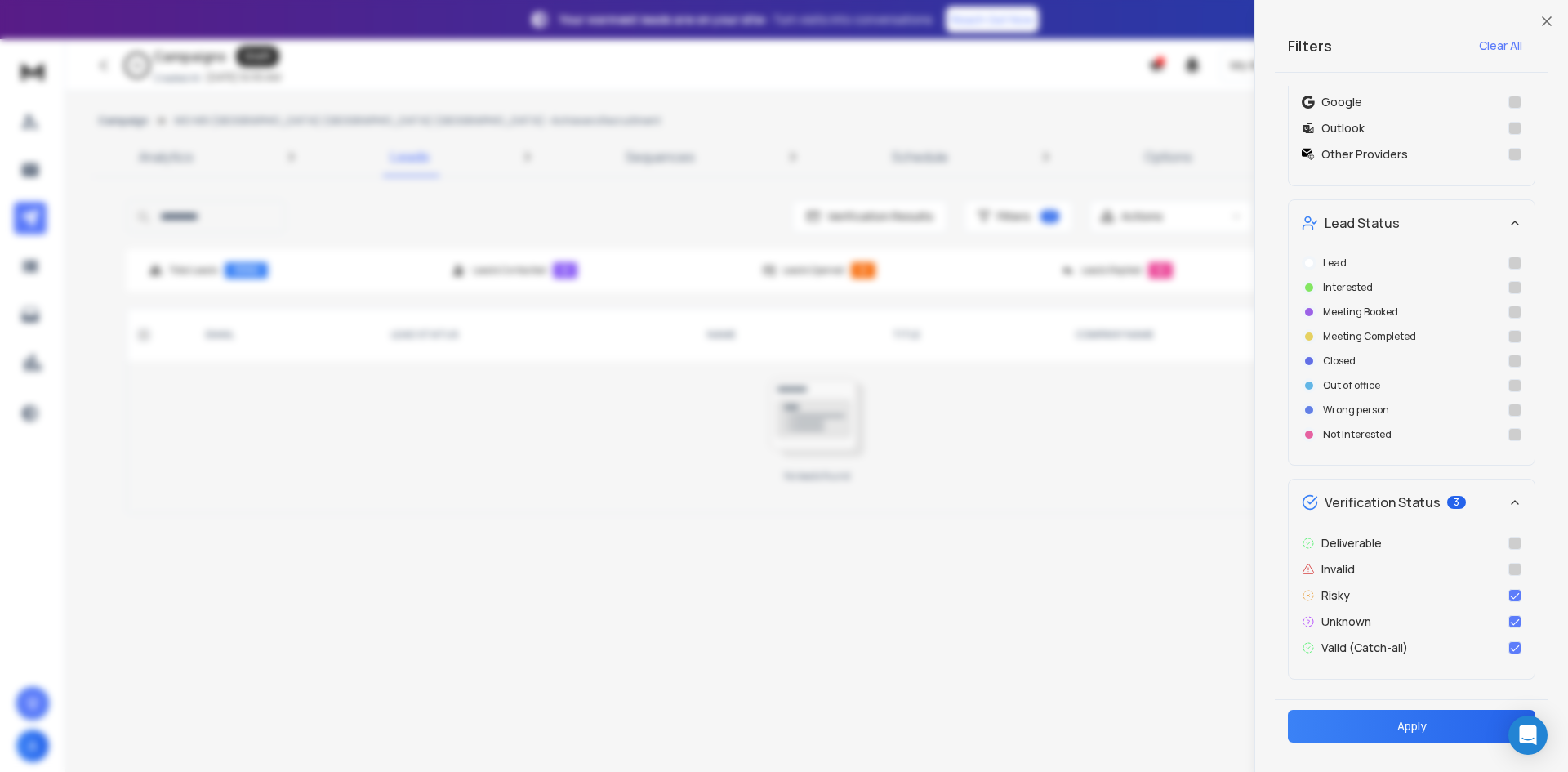
click div "Risky"
click button "Risky"
drag, startPoint x: 1507, startPoint y: 614, endPoint x: 1500, endPoint y: 628, distance: 15.7
click div "Unknown"
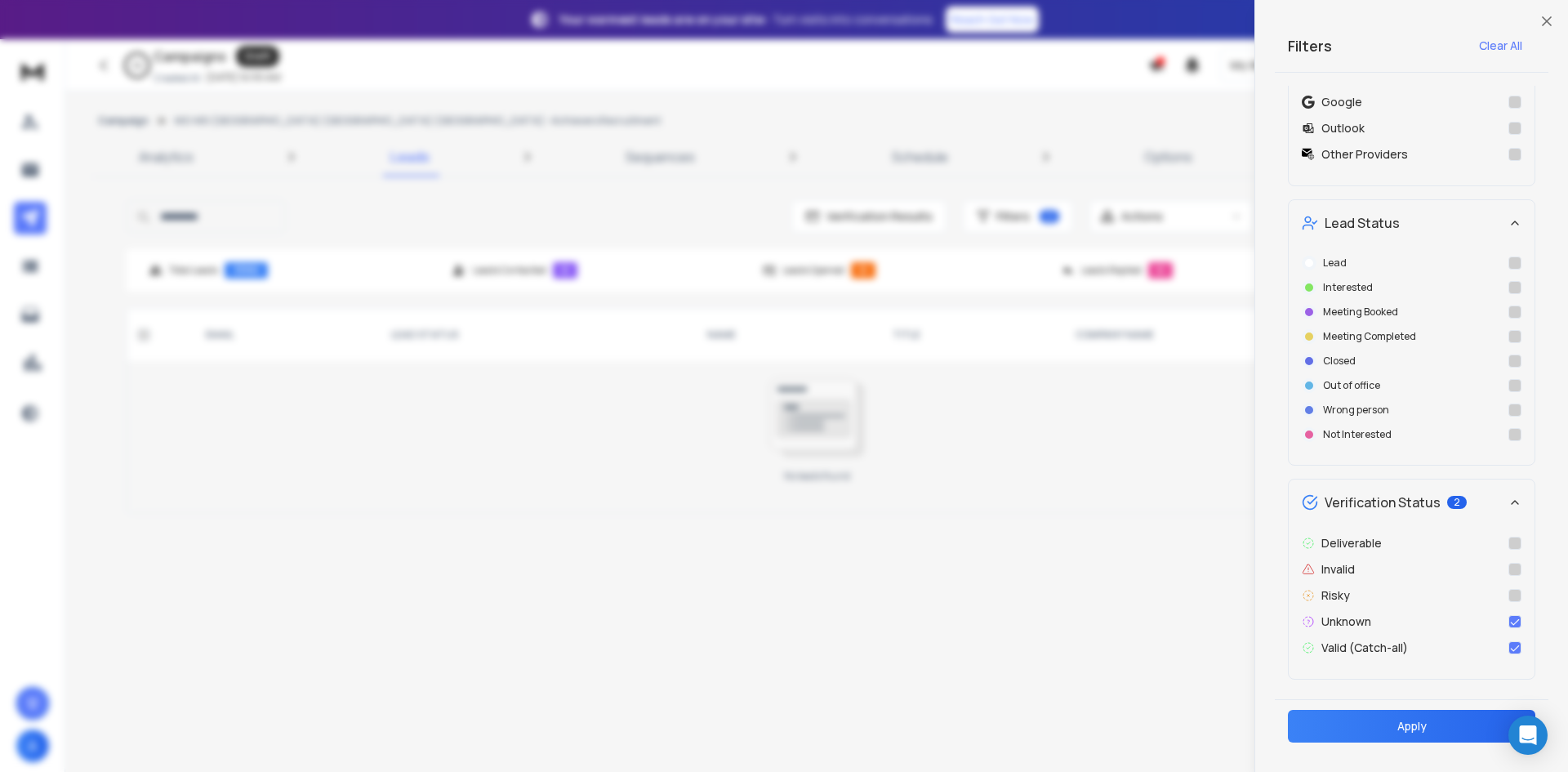
click button "Unknown"
click button "Valid (Catch-all)"
click div
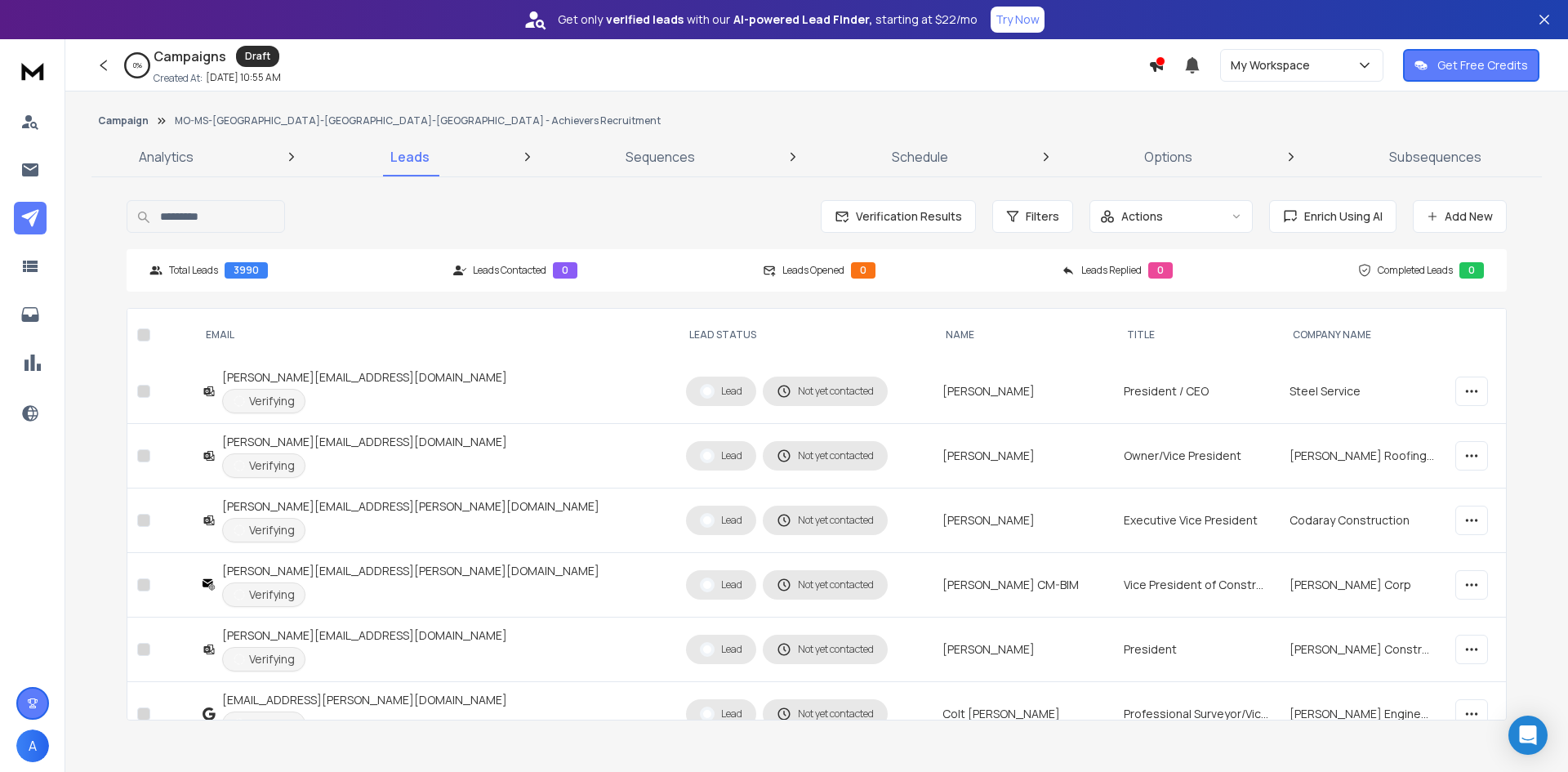
scroll to position [2880, 0]
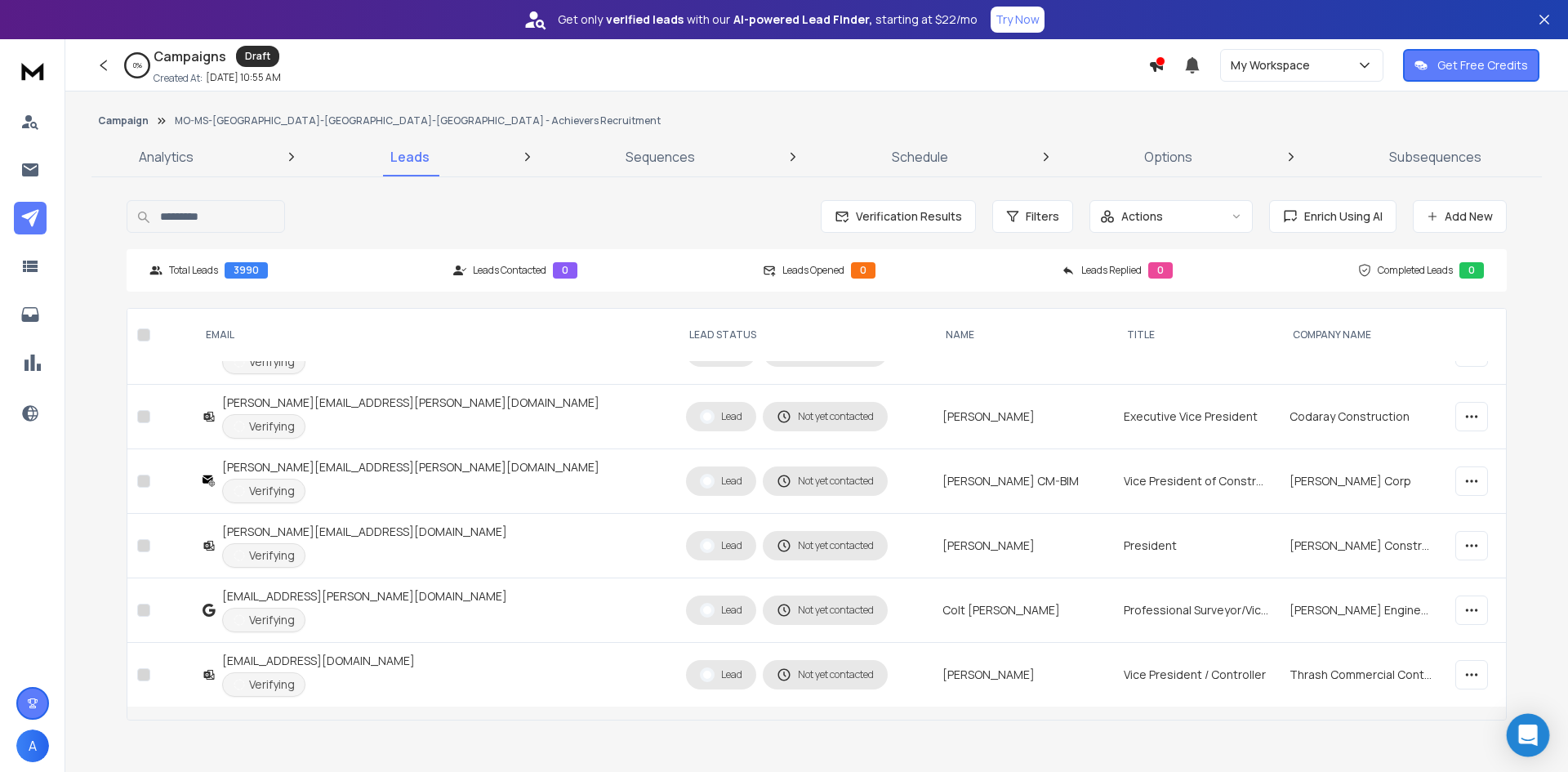
click at [1513, 717] on div "Open Intercom Messenger" at bounding box center [1528, 735] width 43 height 43
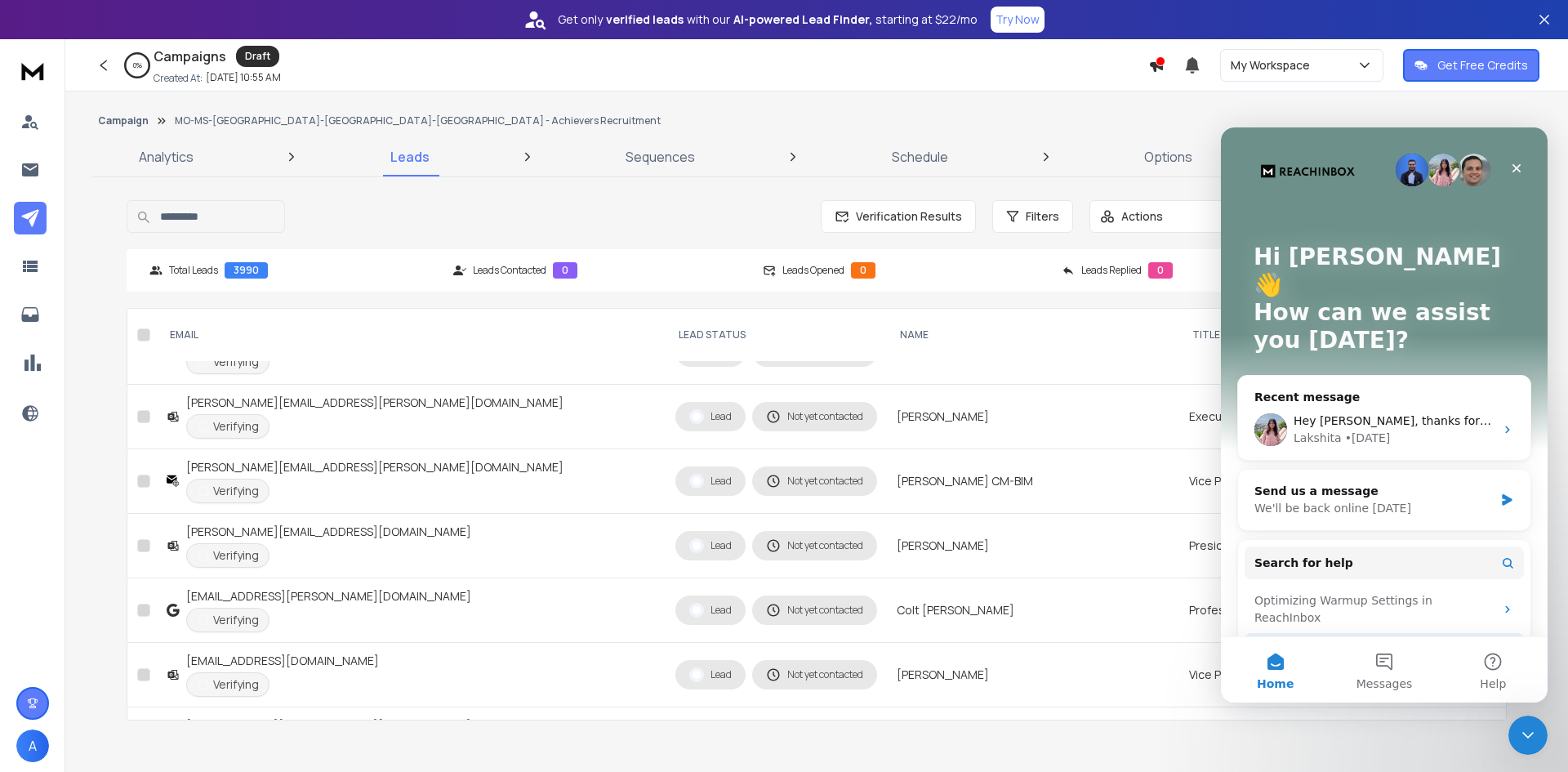
scroll to position [0, 0]
click at [1360, 500] on div "We'll be back online tomorrow" at bounding box center [1373, 508] width 239 height 17
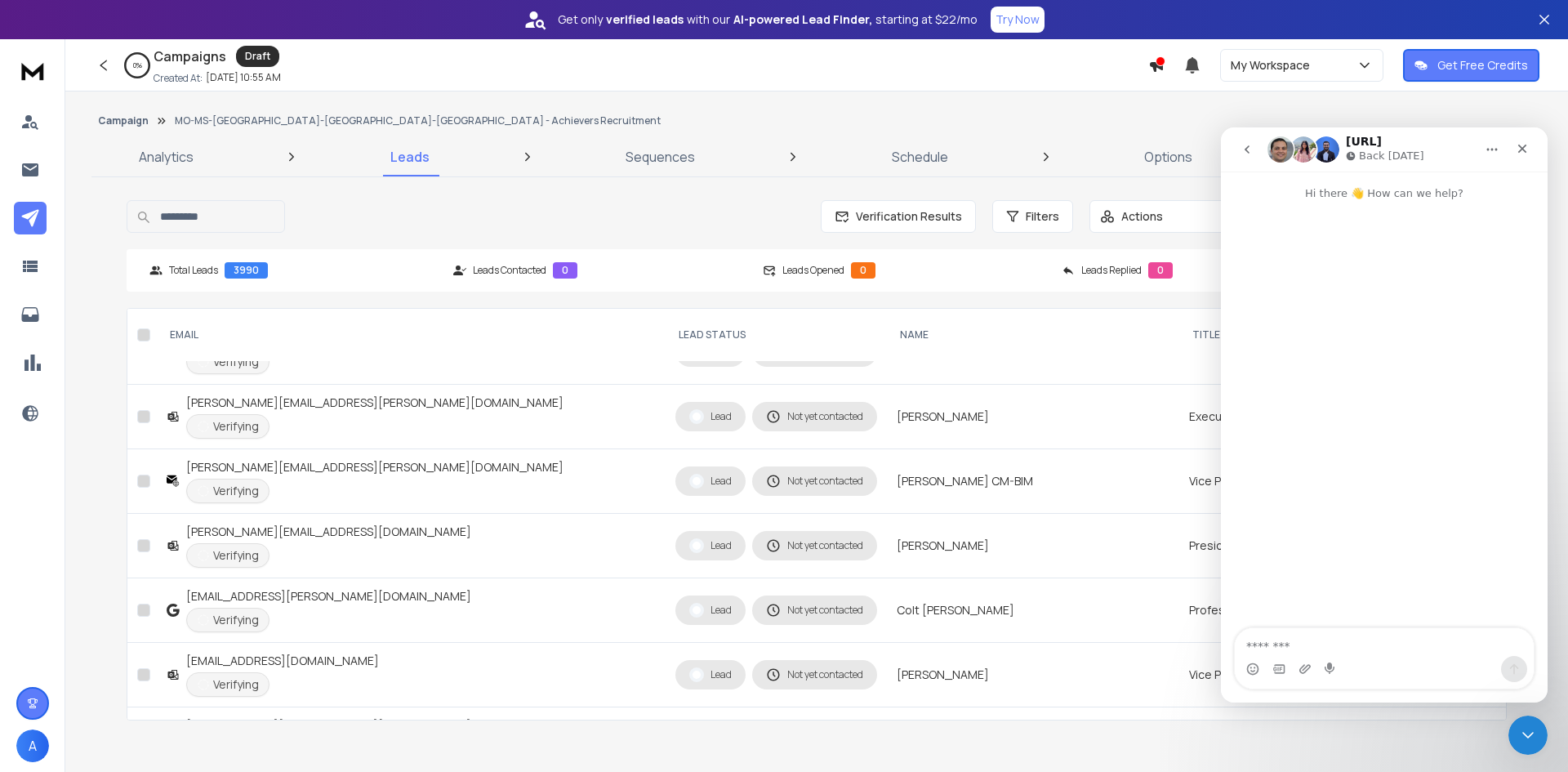
click at [1401, 632] on textarea "Message…" at bounding box center [1384, 641] width 299 height 28
click at [1272, 646] on textarea "**********" at bounding box center [1384, 641] width 299 height 28
click at [1478, 637] on textarea "**********" at bounding box center [1384, 641] width 299 height 28
click at [1364, 653] on textarea "**********" at bounding box center [1384, 641] width 299 height 28
drag, startPoint x: 1495, startPoint y: 643, endPoint x: 1505, endPoint y: 660, distance: 19.7
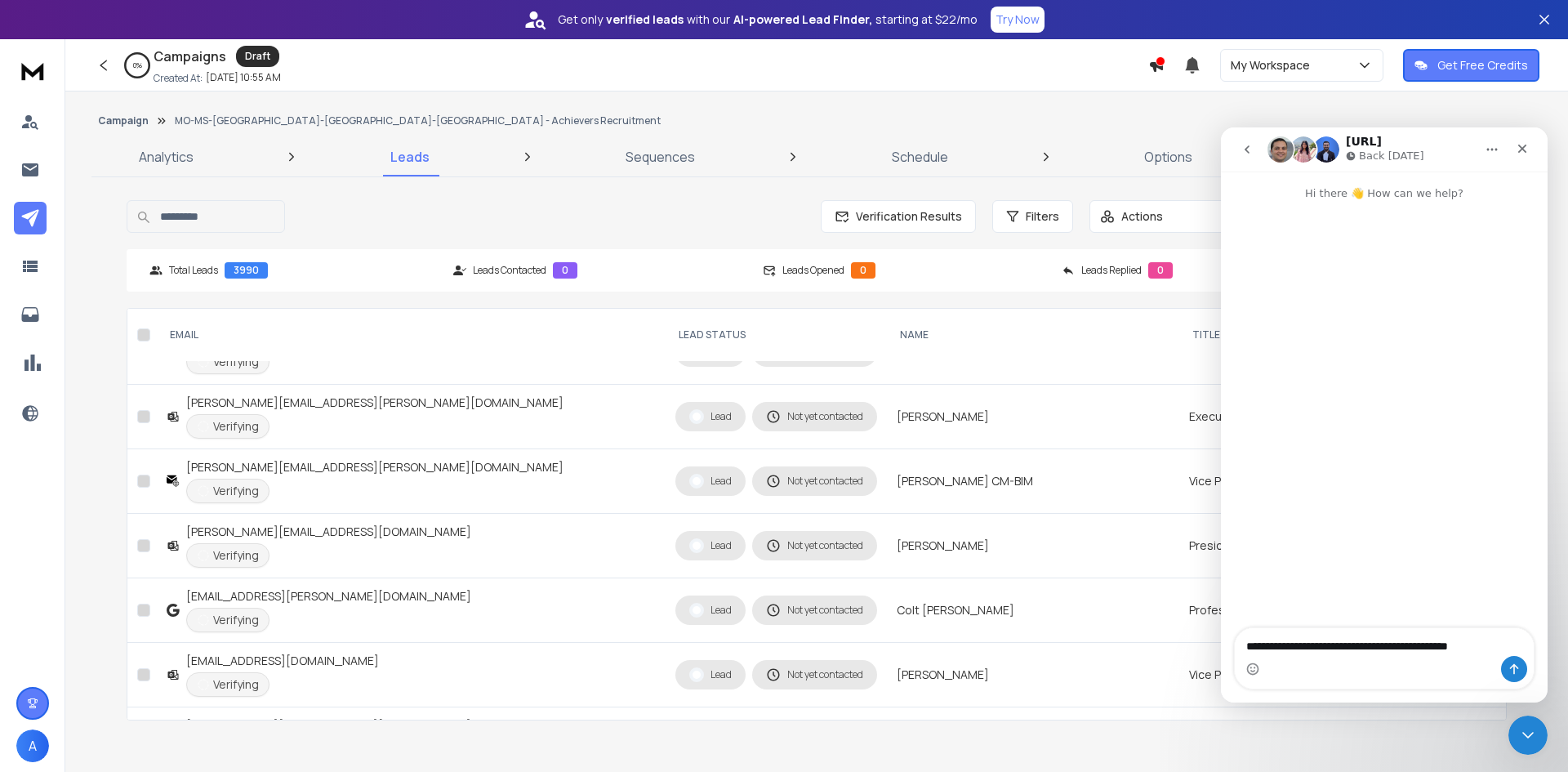
click at [1496, 648] on textarea "**********" at bounding box center [1384, 641] width 299 height 28
type textarea "**********"
click at [1331, 658] on div "Intercom messenger" at bounding box center [1384, 668] width 299 height 26
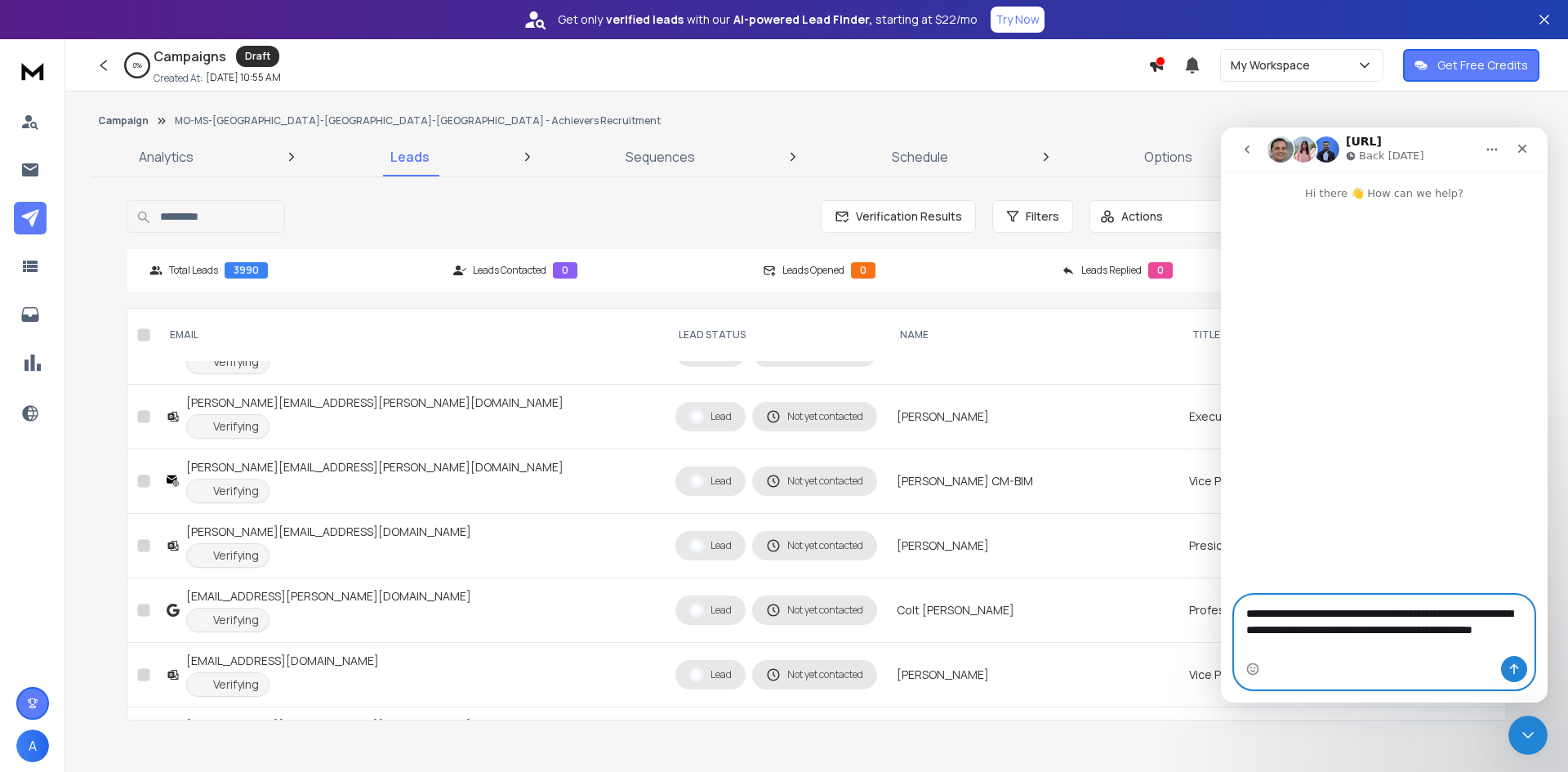
drag, startPoint x: 1322, startPoint y: 645, endPoint x: 1230, endPoint y: 603, distance: 101.1
click at [1230, 603] on div "**********" at bounding box center [1384, 642] width 327 height 95
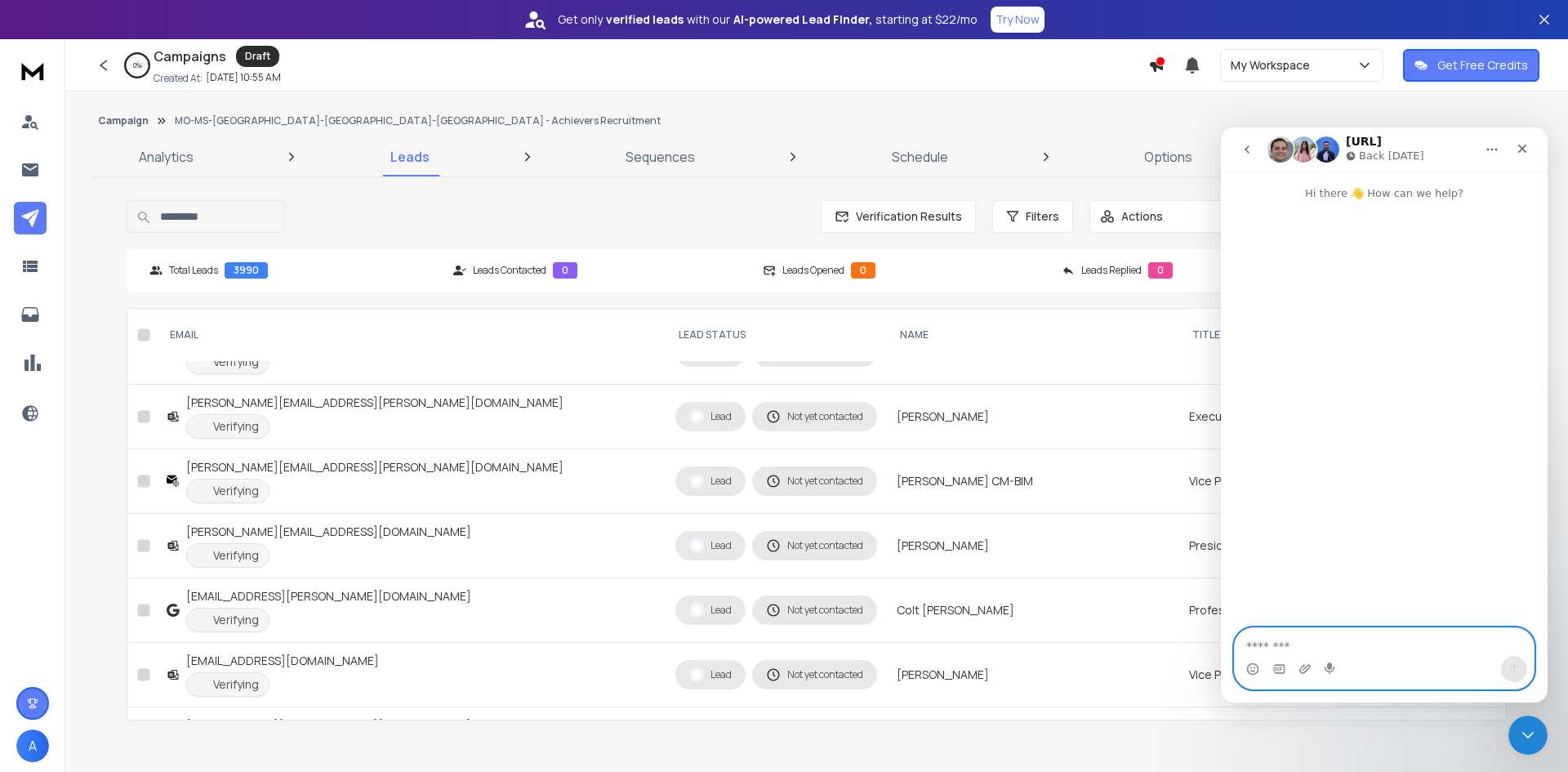
paste textarea "**********"
type textarea "**********"
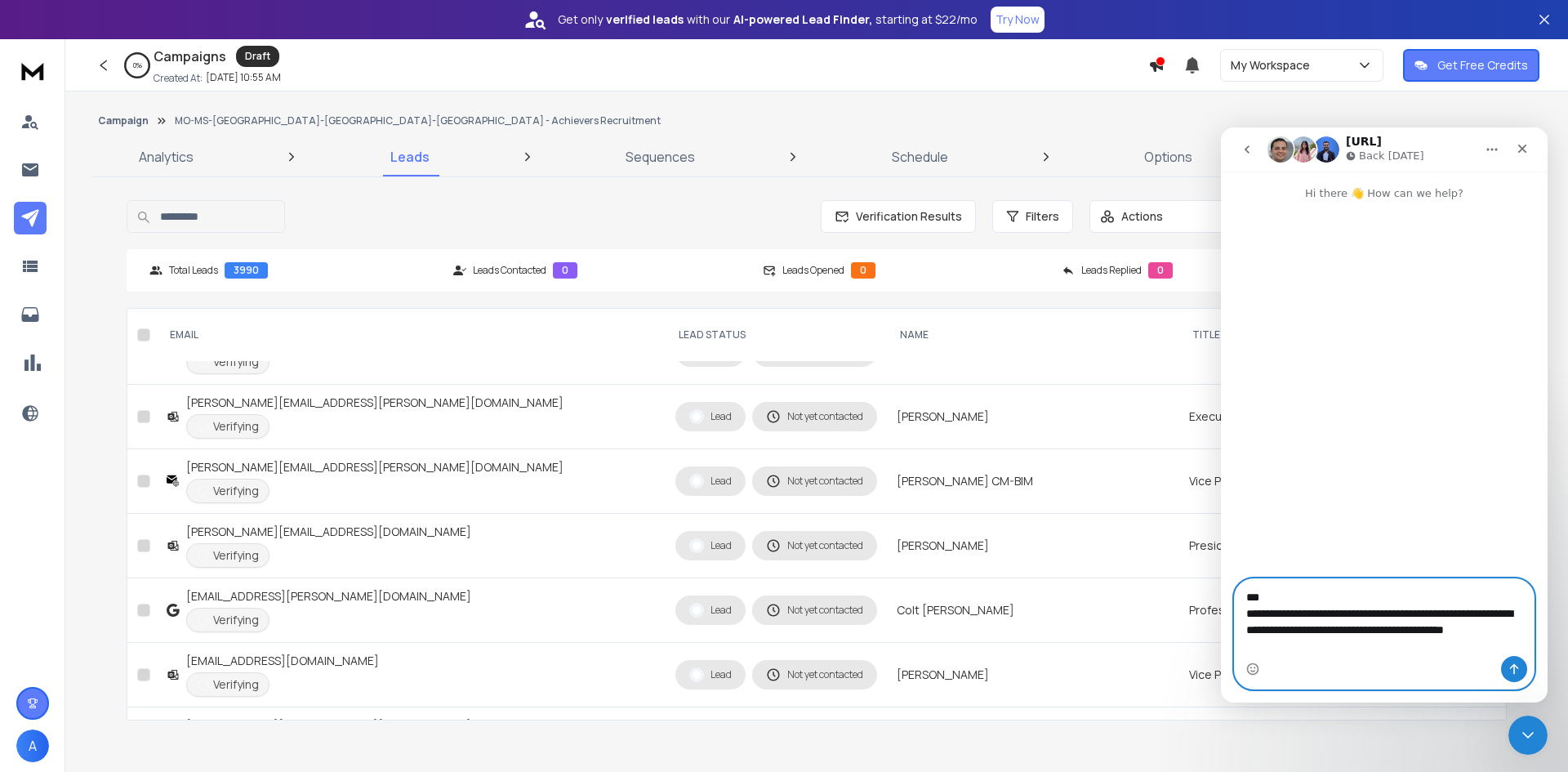
click at [1242, 613] on textarea "**********" at bounding box center [1384, 617] width 299 height 77
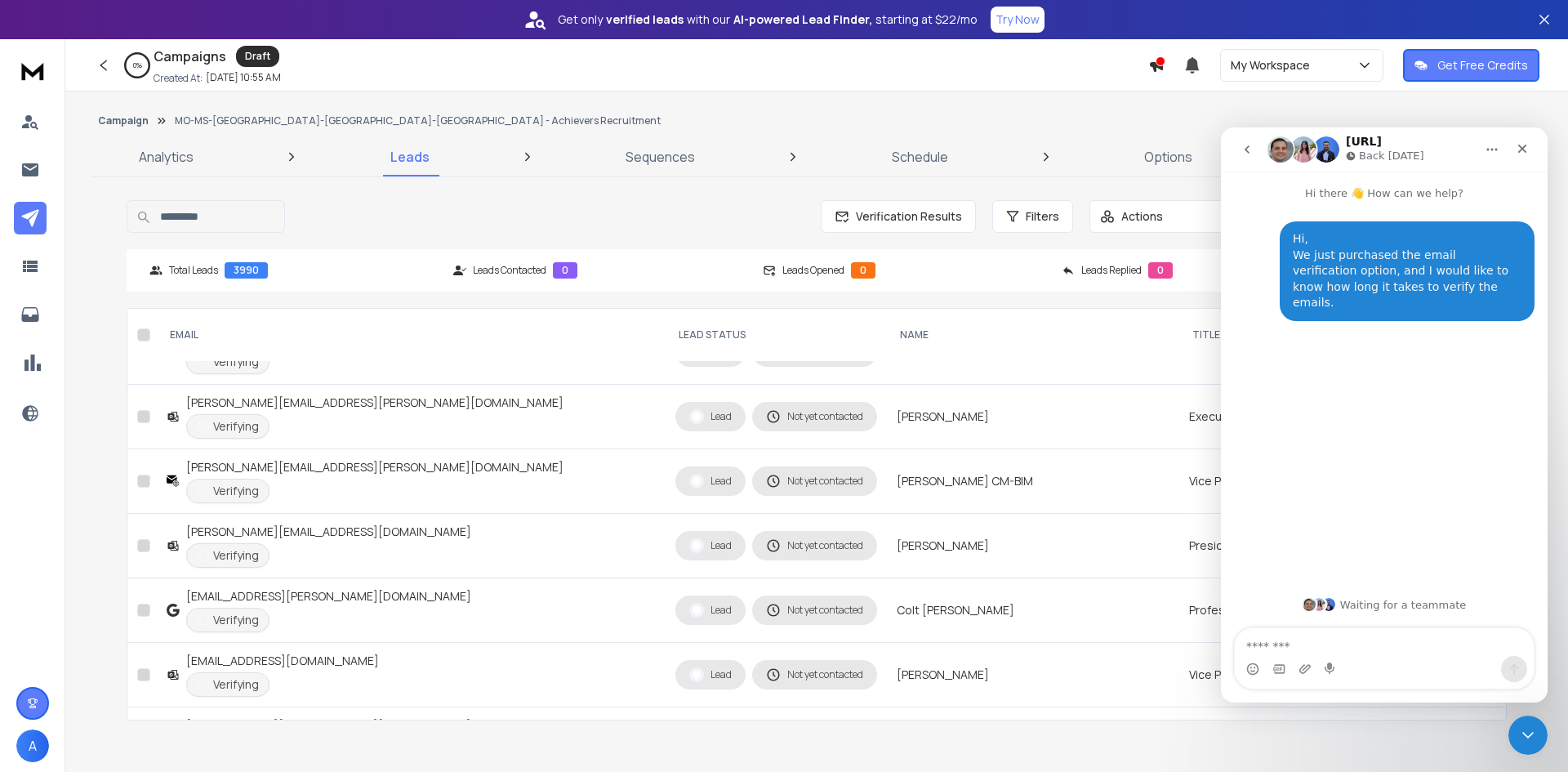
drag, startPoint x: 589, startPoint y: 210, endPoint x: 630, endPoint y: 199, distance: 42.4
click at [591, 210] on div "Verification Results Filters Actions Enrich Using AI Add New" at bounding box center [816, 216] width 1380 height 32
click at [1251, 149] on icon "go back" at bounding box center [1247, 150] width 13 height 13
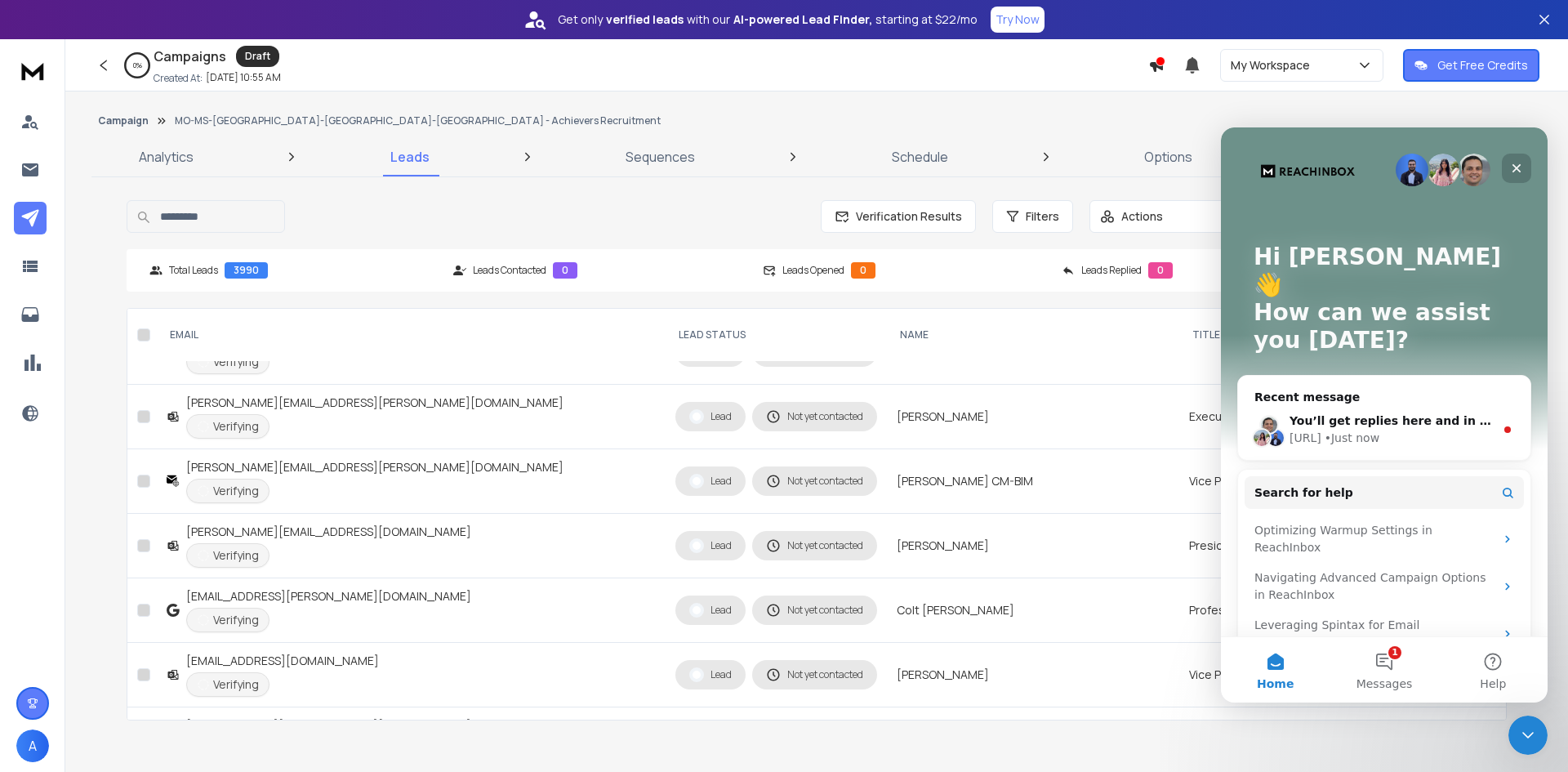
click at [1524, 159] on div "Close" at bounding box center [1516, 167] width 30 height 30
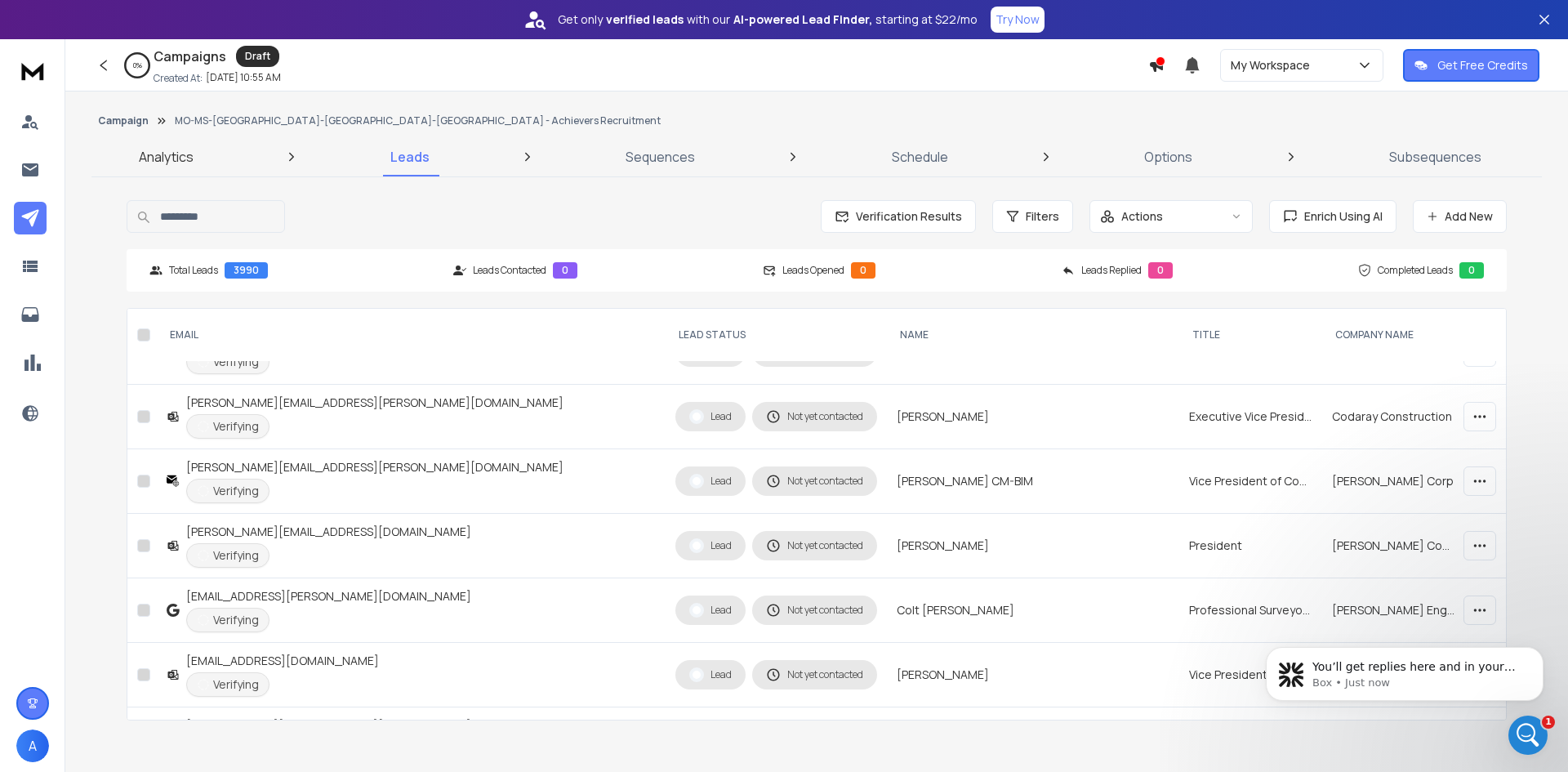
click at [197, 149] on link "Analytics" at bounding box center [166, 157] width 74 height 39
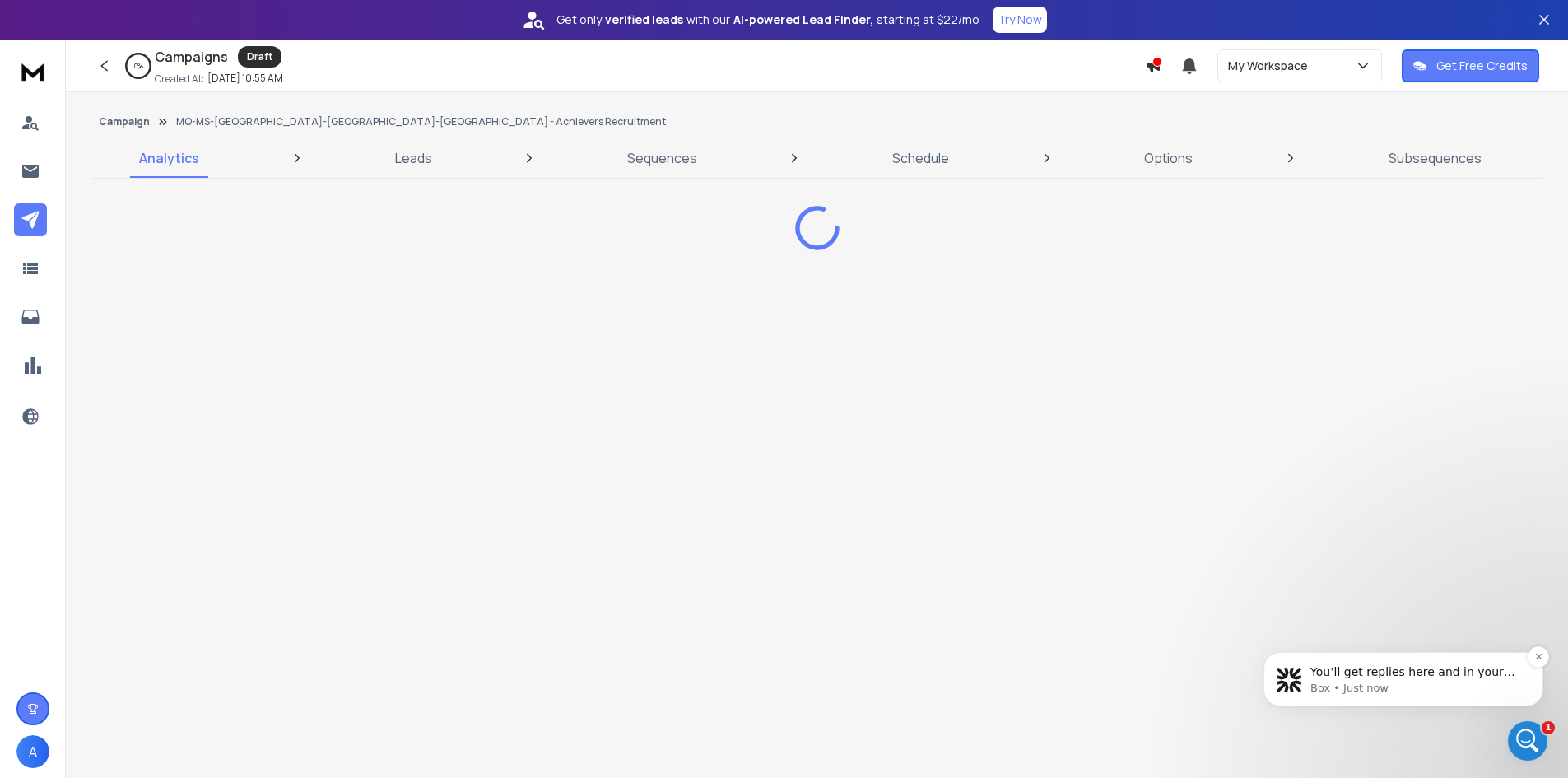
click at [1420, 685] on p "Box • Just now" at bounding box center [1416, 688] width 212 height 14
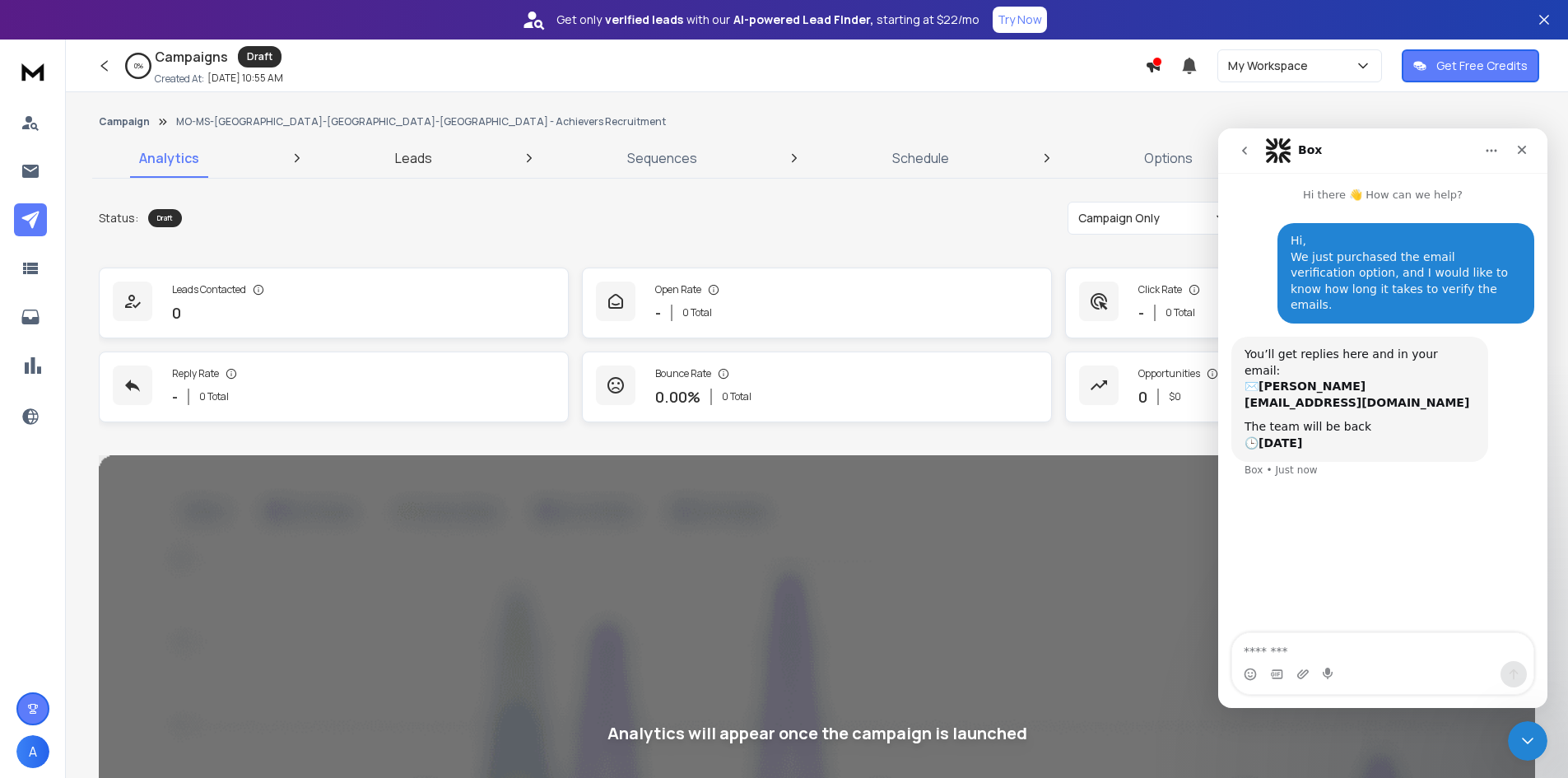
click at [429, 169] on link "Leads" at bounding box center [413, 158] width 57 height 40
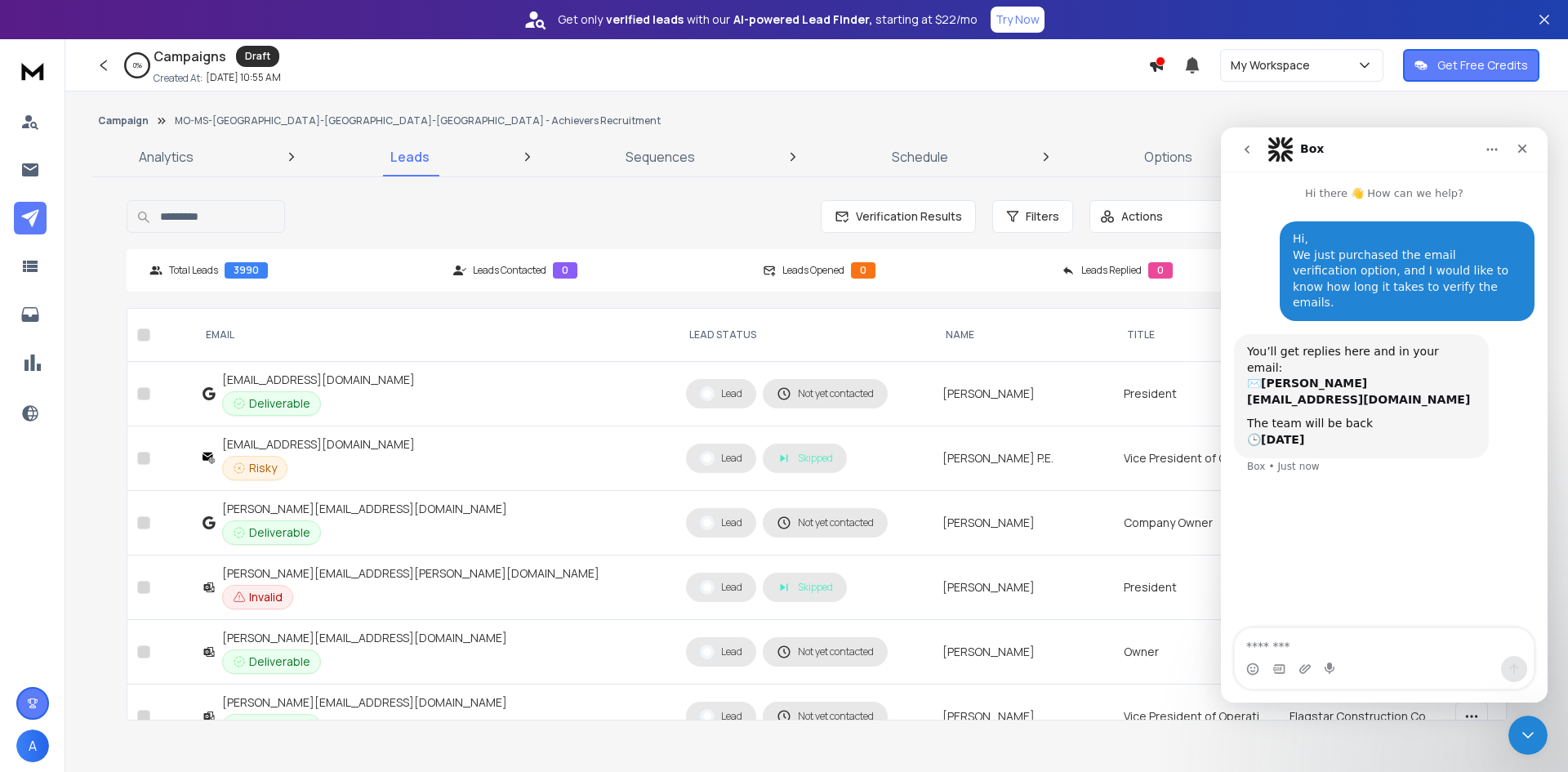
click at [501, 219] on div "Verification Results Filters Actions Enrich Using AI Add New" at bounding box center [816, 216] width 1380 height 32
click at [1235, 143] on button "go back" at bounding box center [1247, 150] width 31 height 31
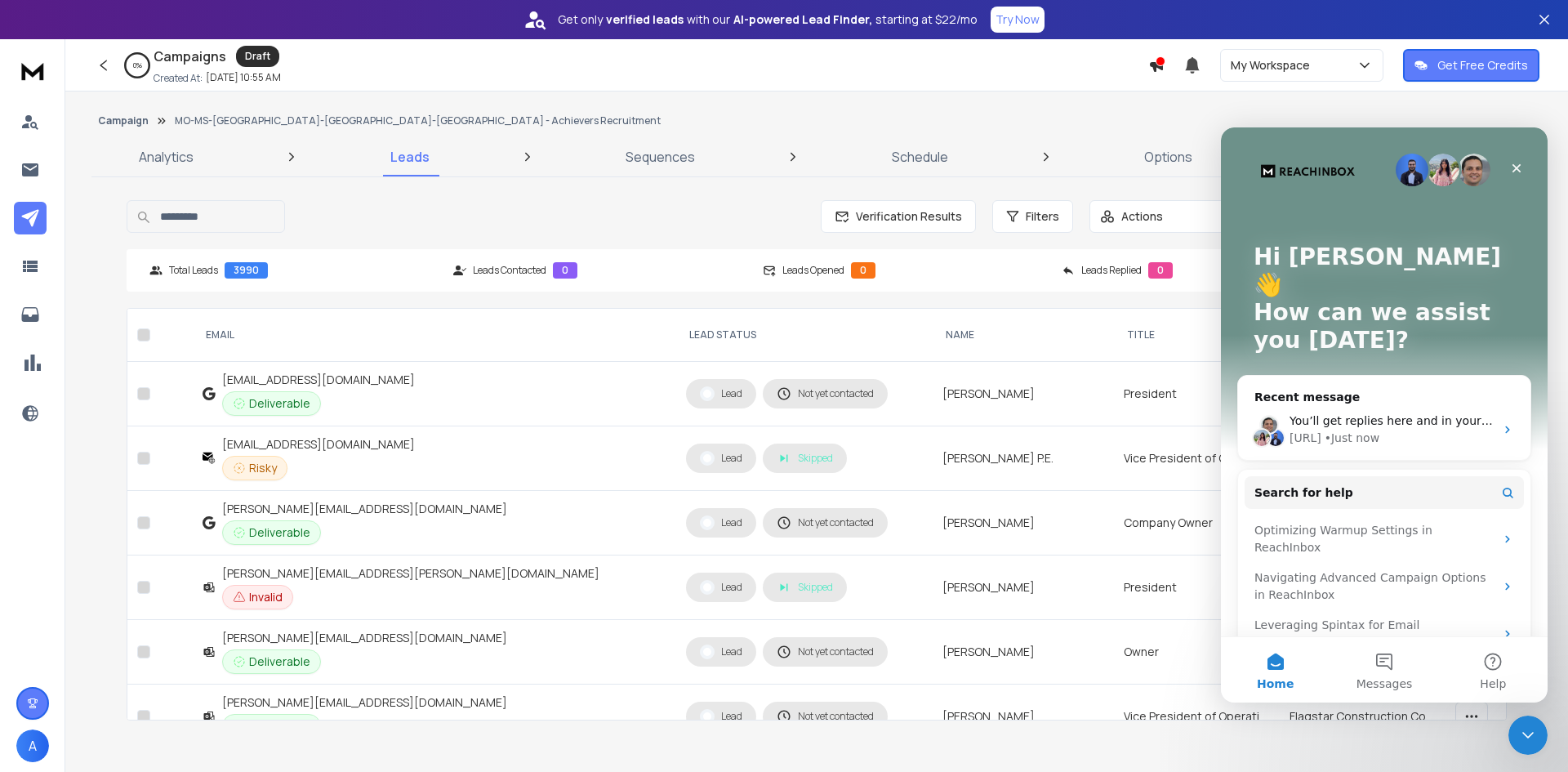
click at [1209, 99] on div "Campaign MO-MS-TN-NJ-CT - Achievers Recruitment Analytics Leads Sequences Sched…" at bounding box center [817, 408] width 1503 height 635
click at [1517, 162] on icon "Close" at bounding box center [1516, 168] width 13 height 13
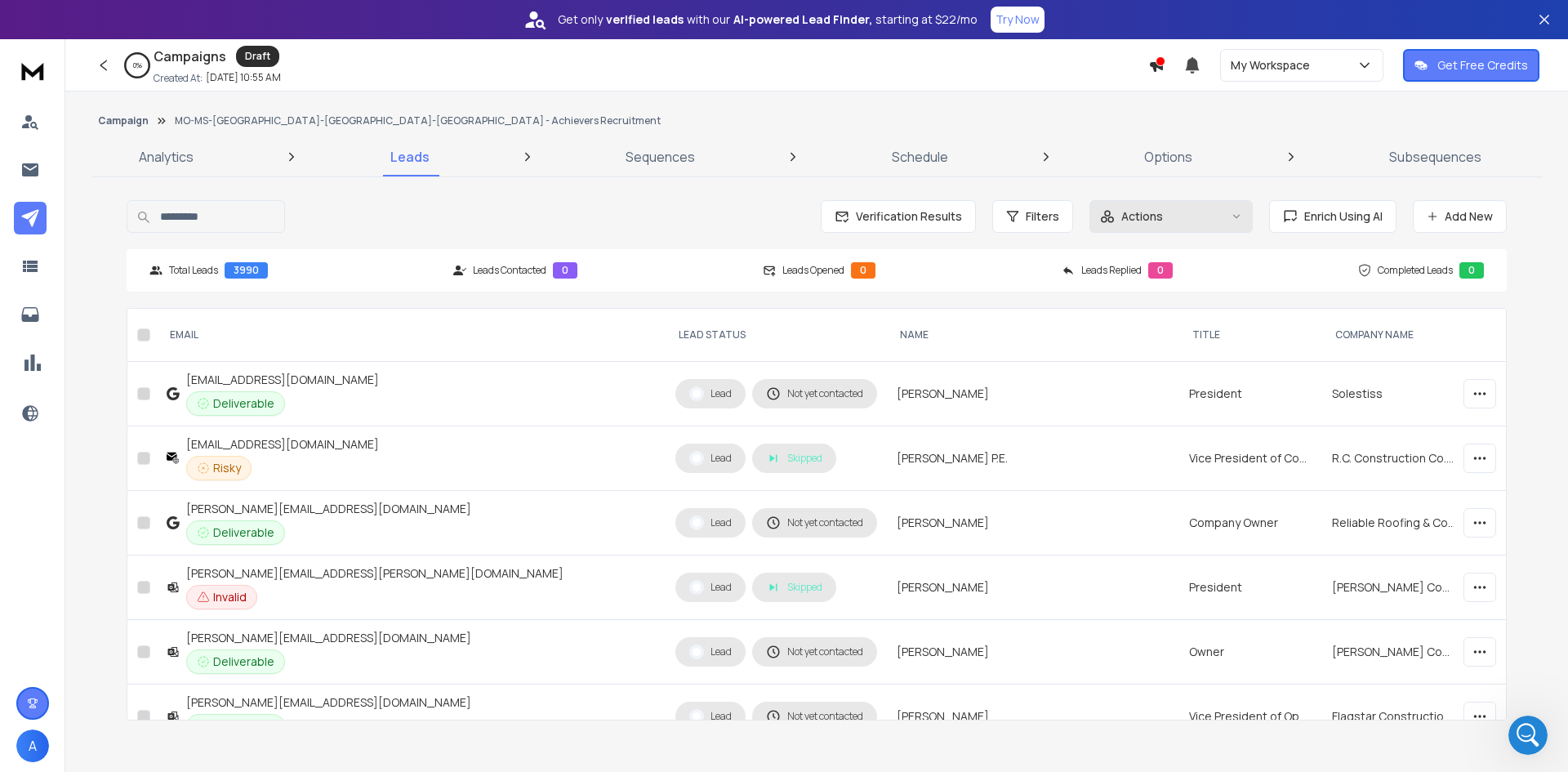
click at [1240, 223] on button "Actions" at bounding box center [1170, 216] width 163 height 32
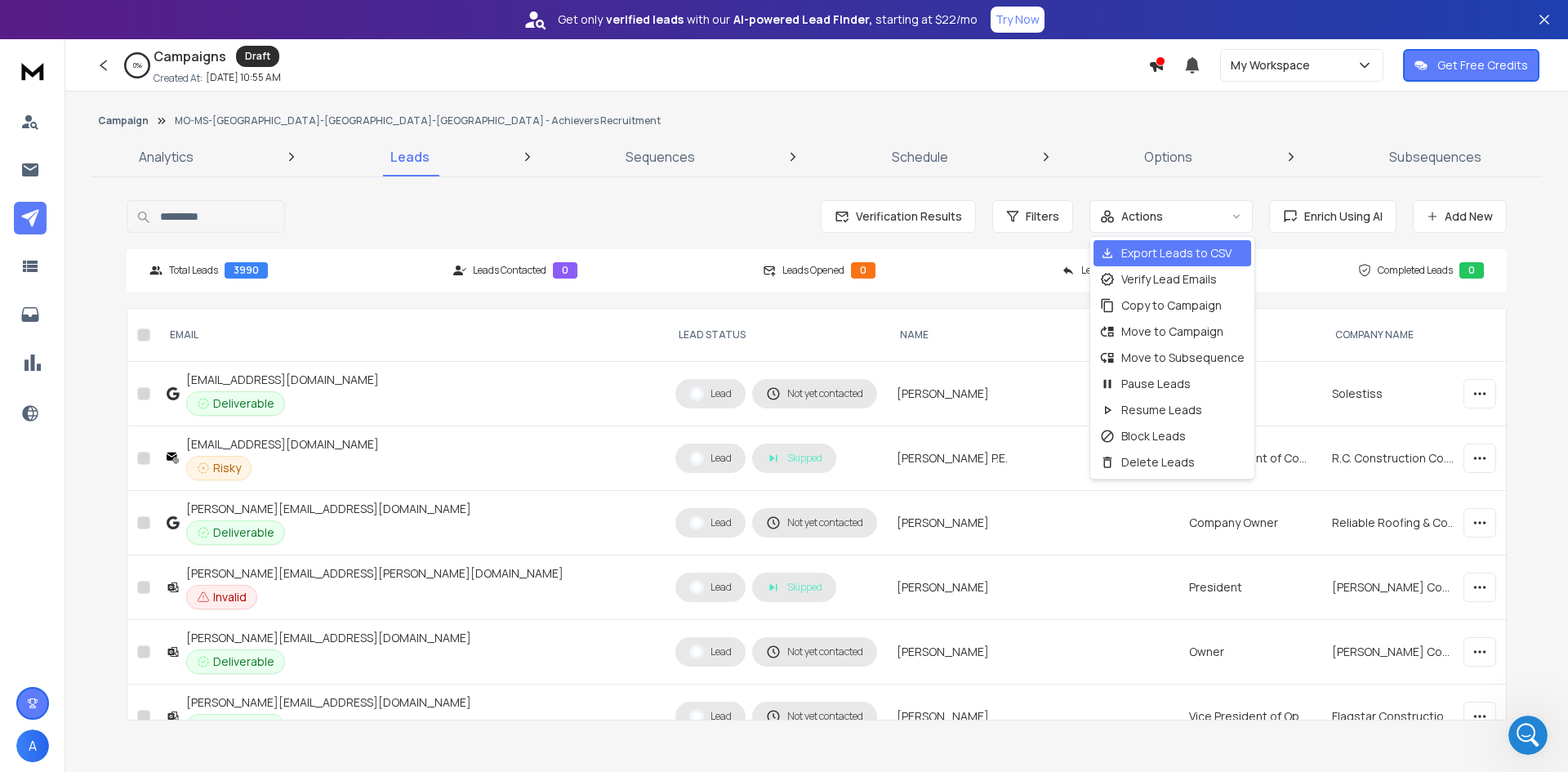
click at [1108, 159] on div "Analytics Leads Sequences Schedule Options Subsequences" at bounding box center [810, 157] width 1437 height 39
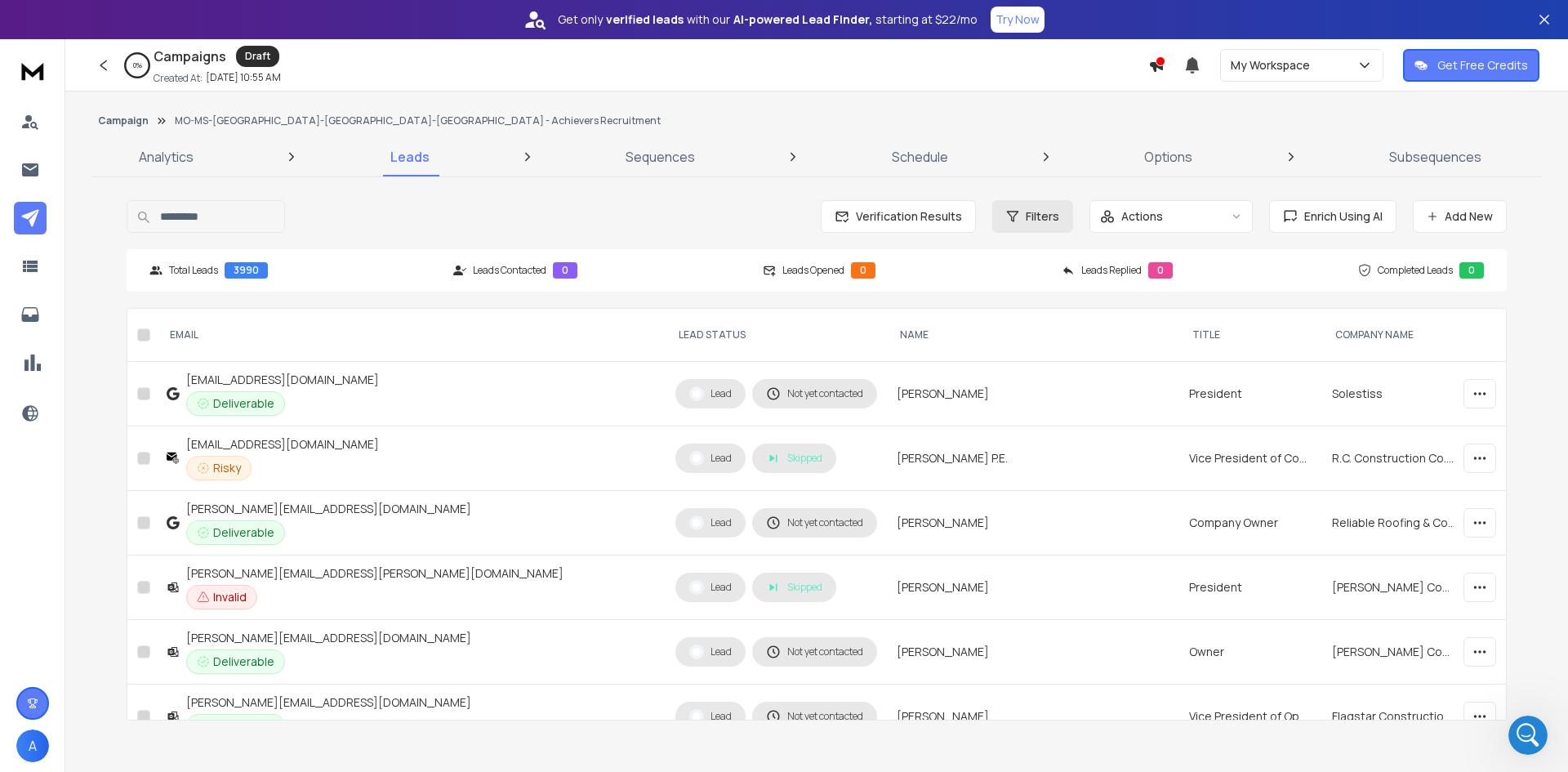
click at [1038, 222] on span "Filters" at bounding box center [1041, 216] width 33 height 16
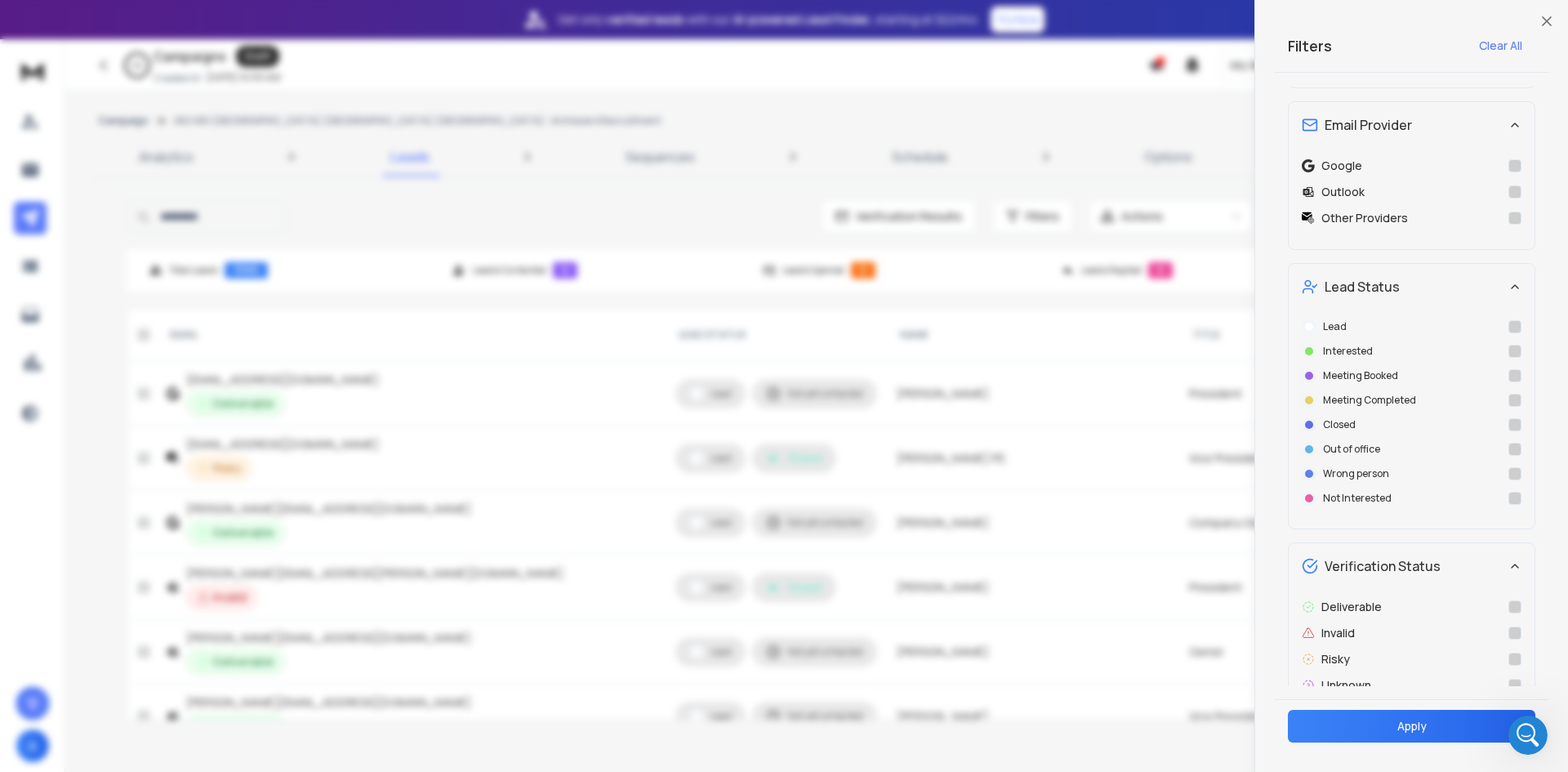
scroll to position [613, 0]
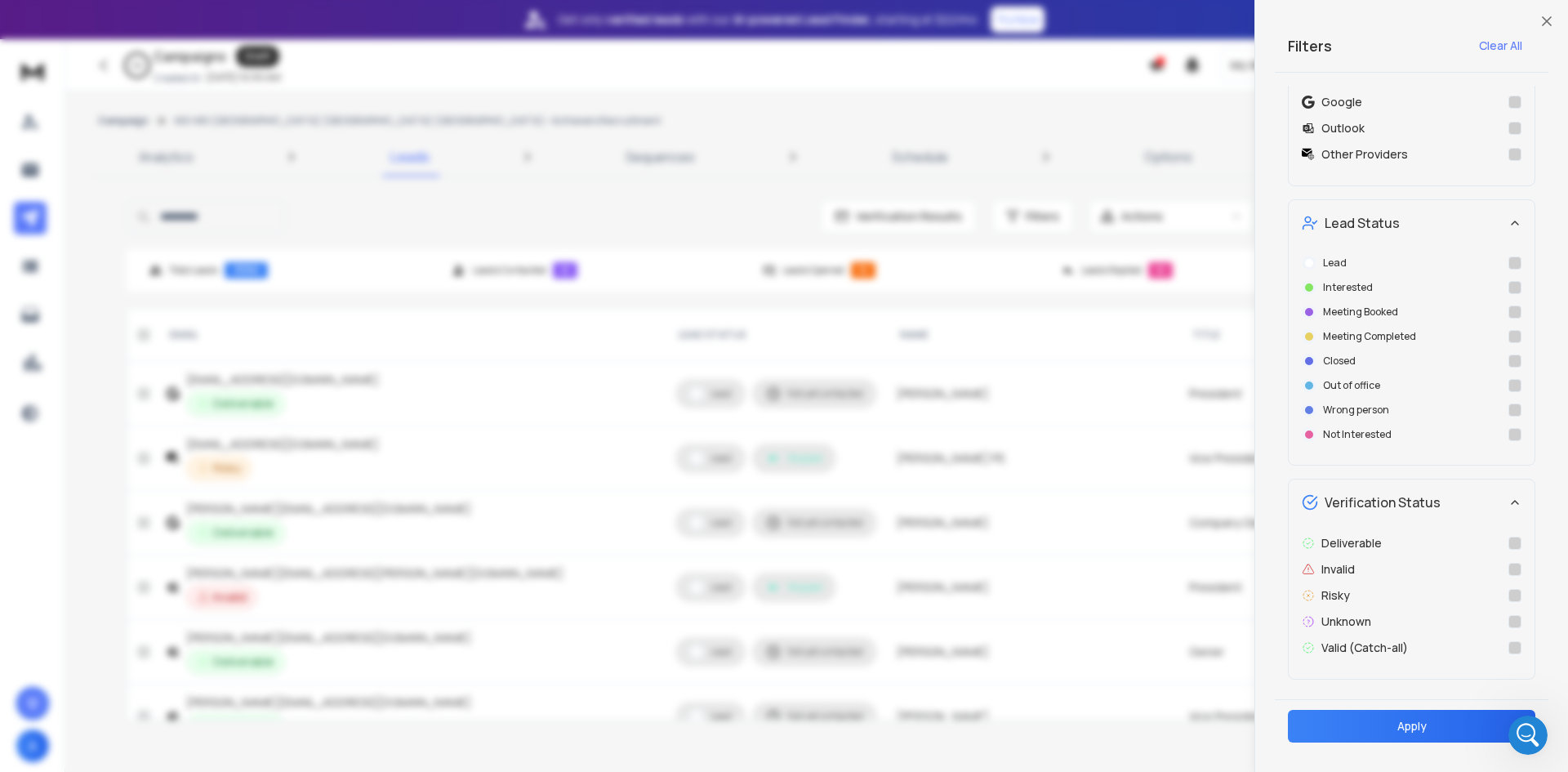
click at [642, 220] on div at bounding box center [784, 386] width 1568 height 772
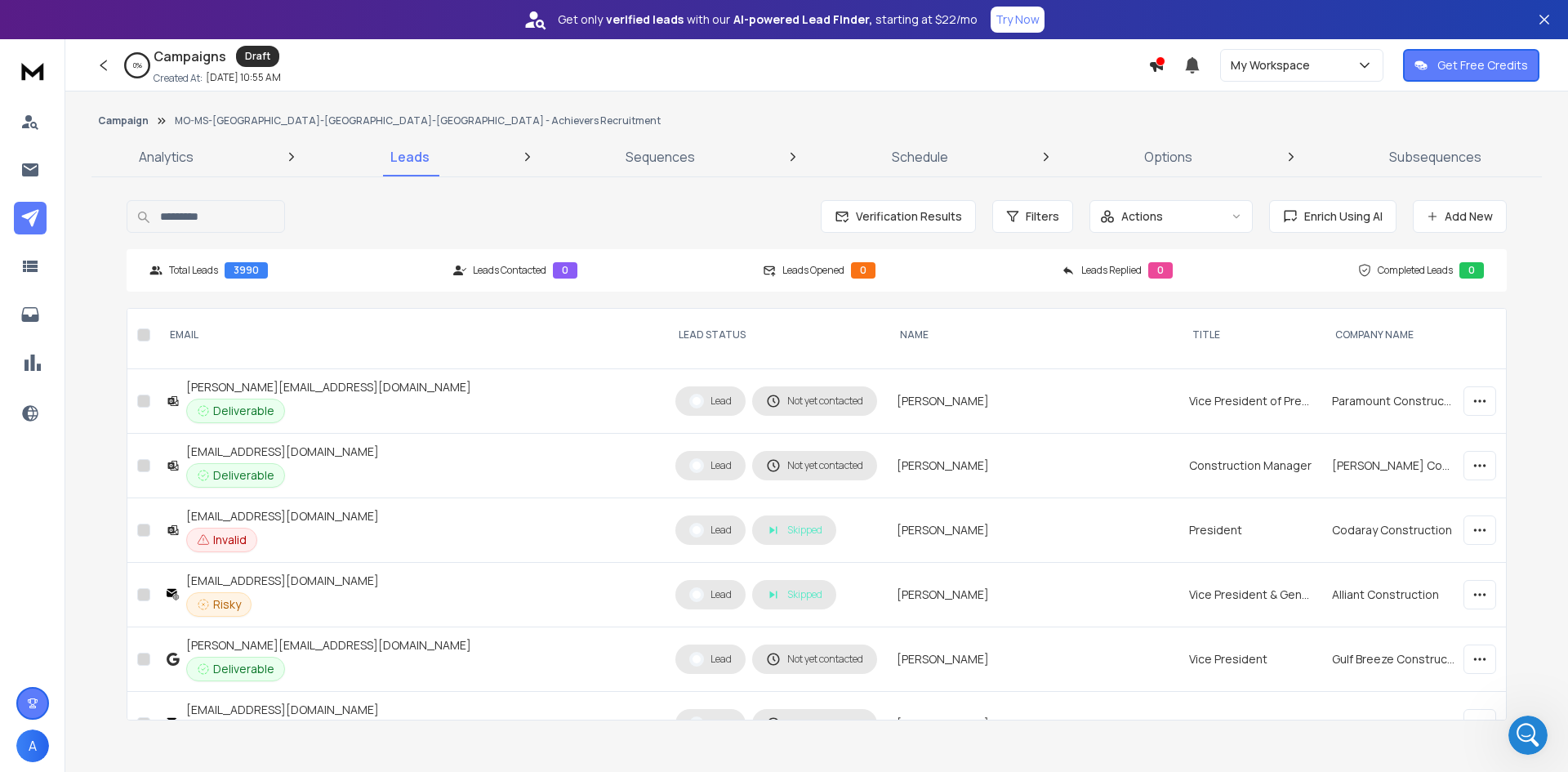
scroll to position [653, 0]
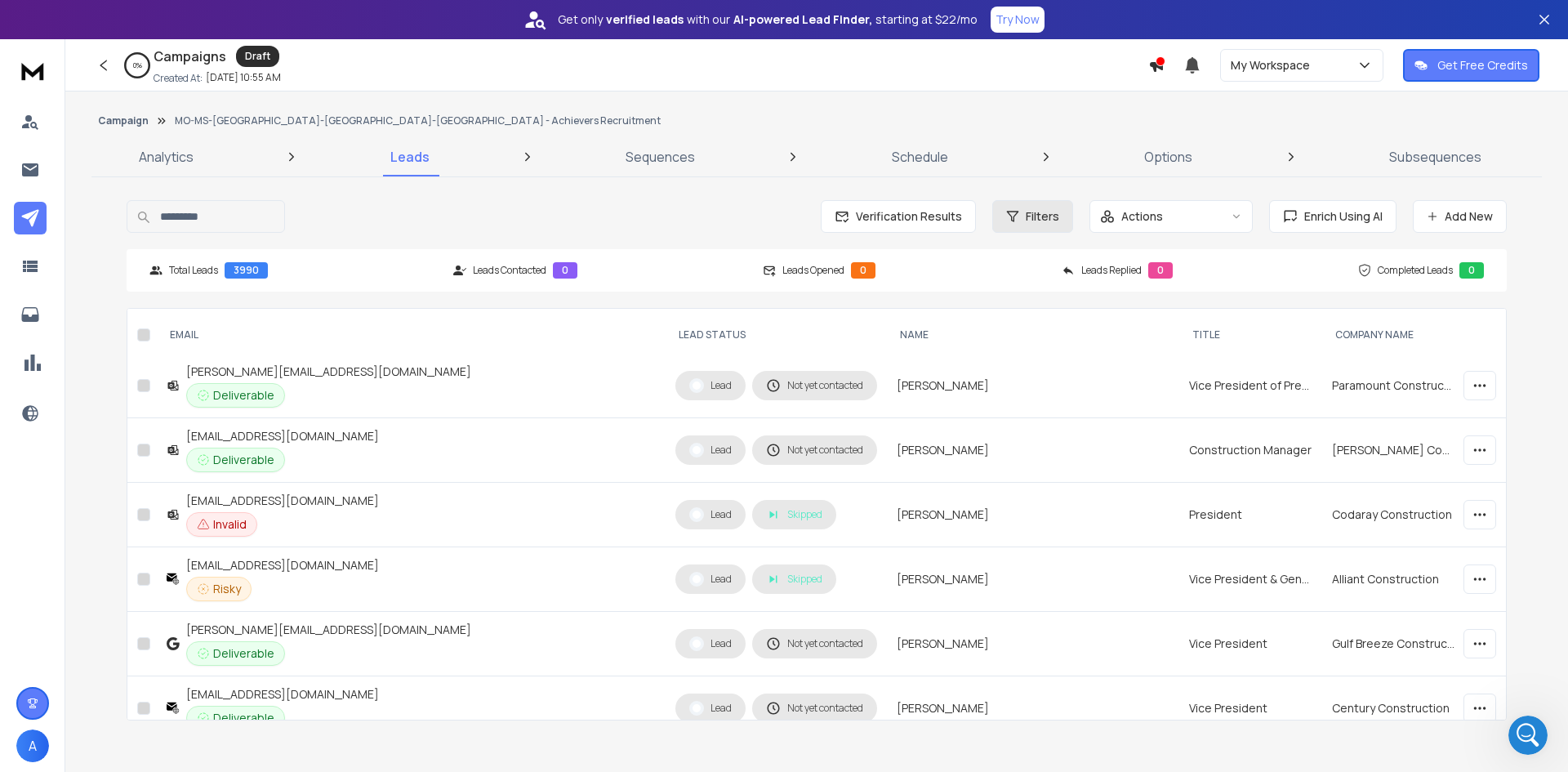
click at [1035, 212] on button "Filters" at bounding box center [1032, 216] width 81 height 32
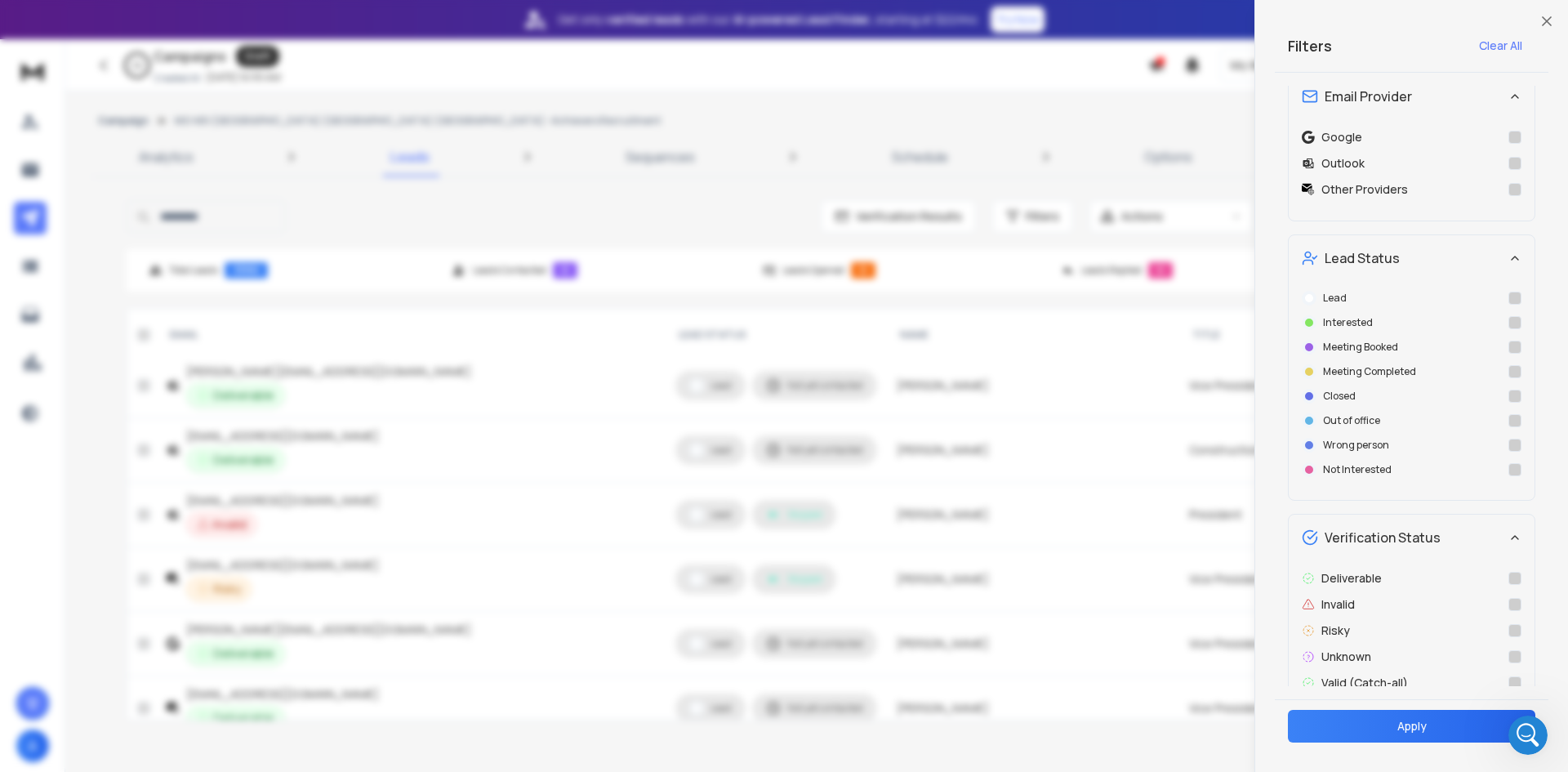
scroll to position [613, 0]
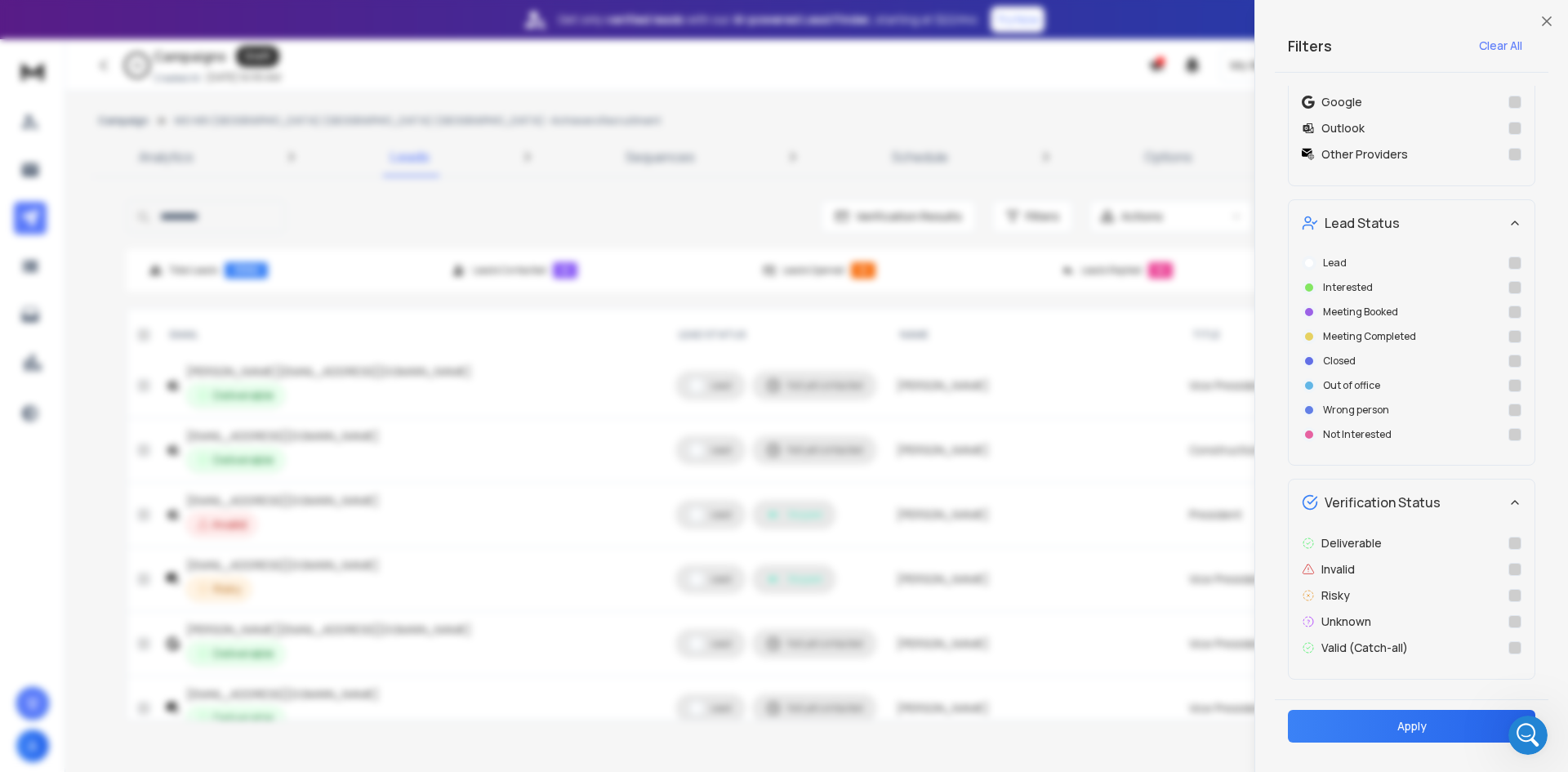
click at [1508, 572] on button "Invalid" at bounding box center [1514, 569] width 13 height 13
click at [1425, 721] on button "Apply" at bounding box center [1411, 725] width 247 height 32
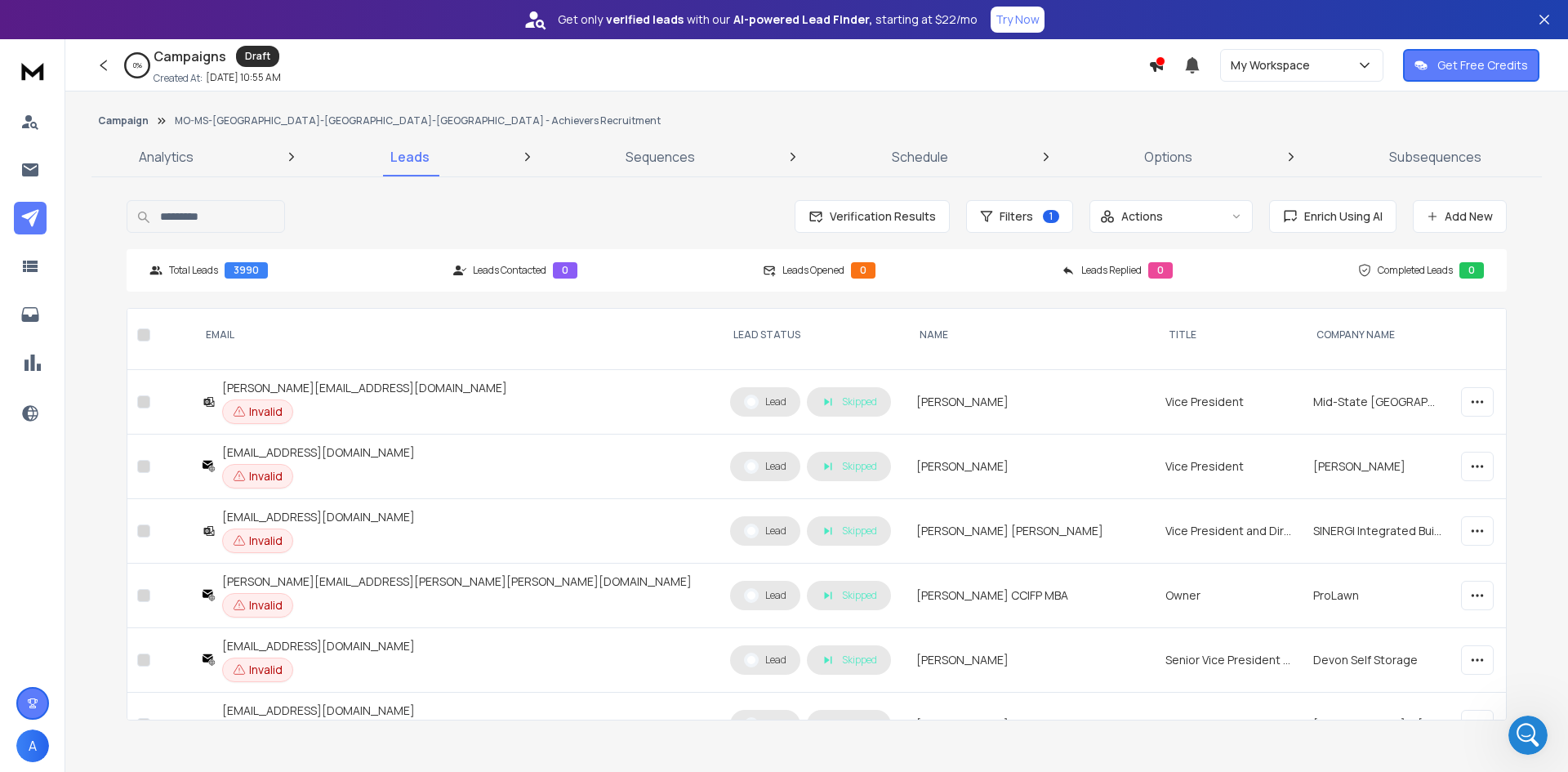
scroll to position [0, 0]
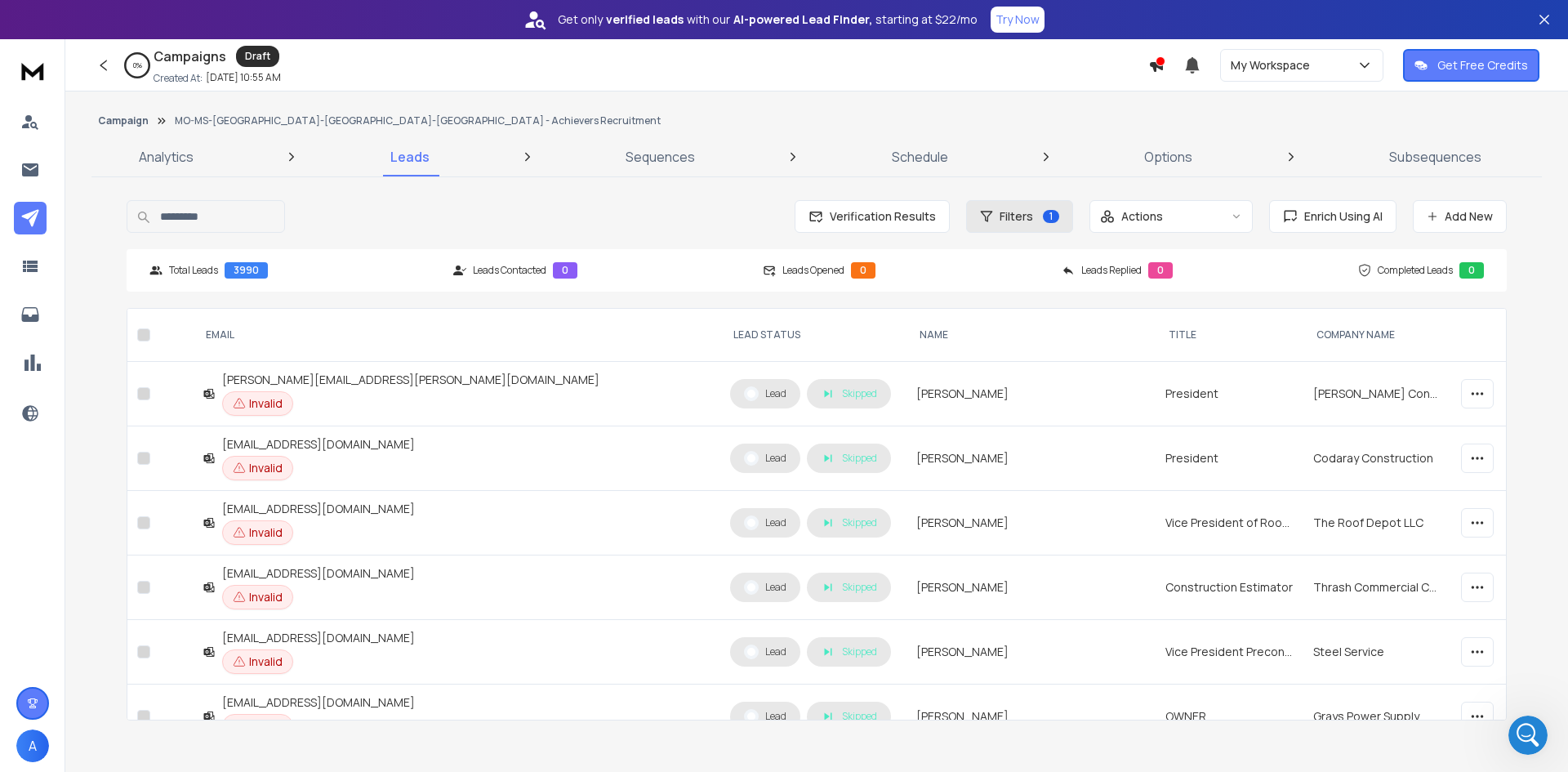
click at [992, 214] on icon "button" at bounding box center [986, 216] width 13 height 13
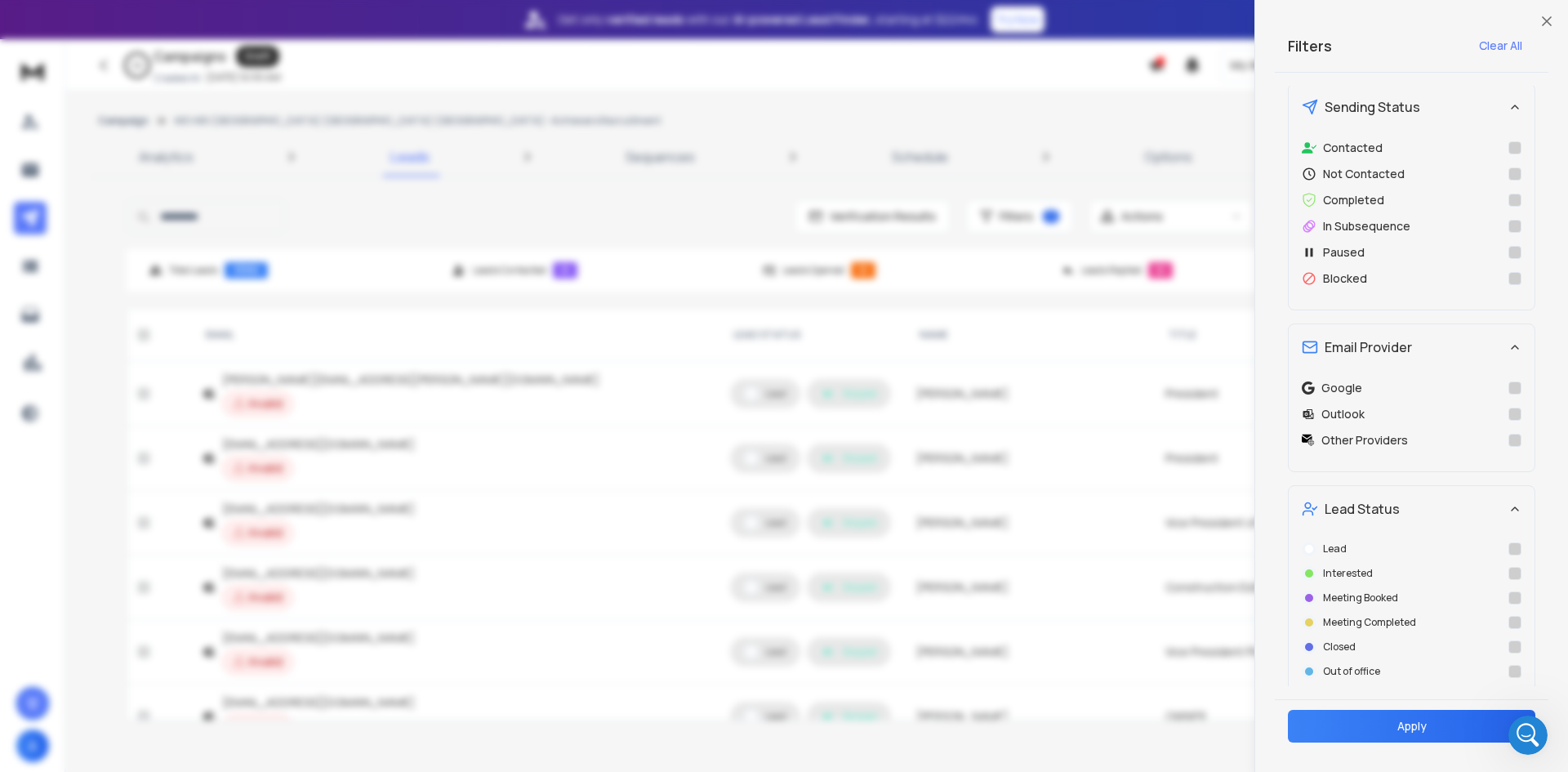
scroll to position [613, 0]
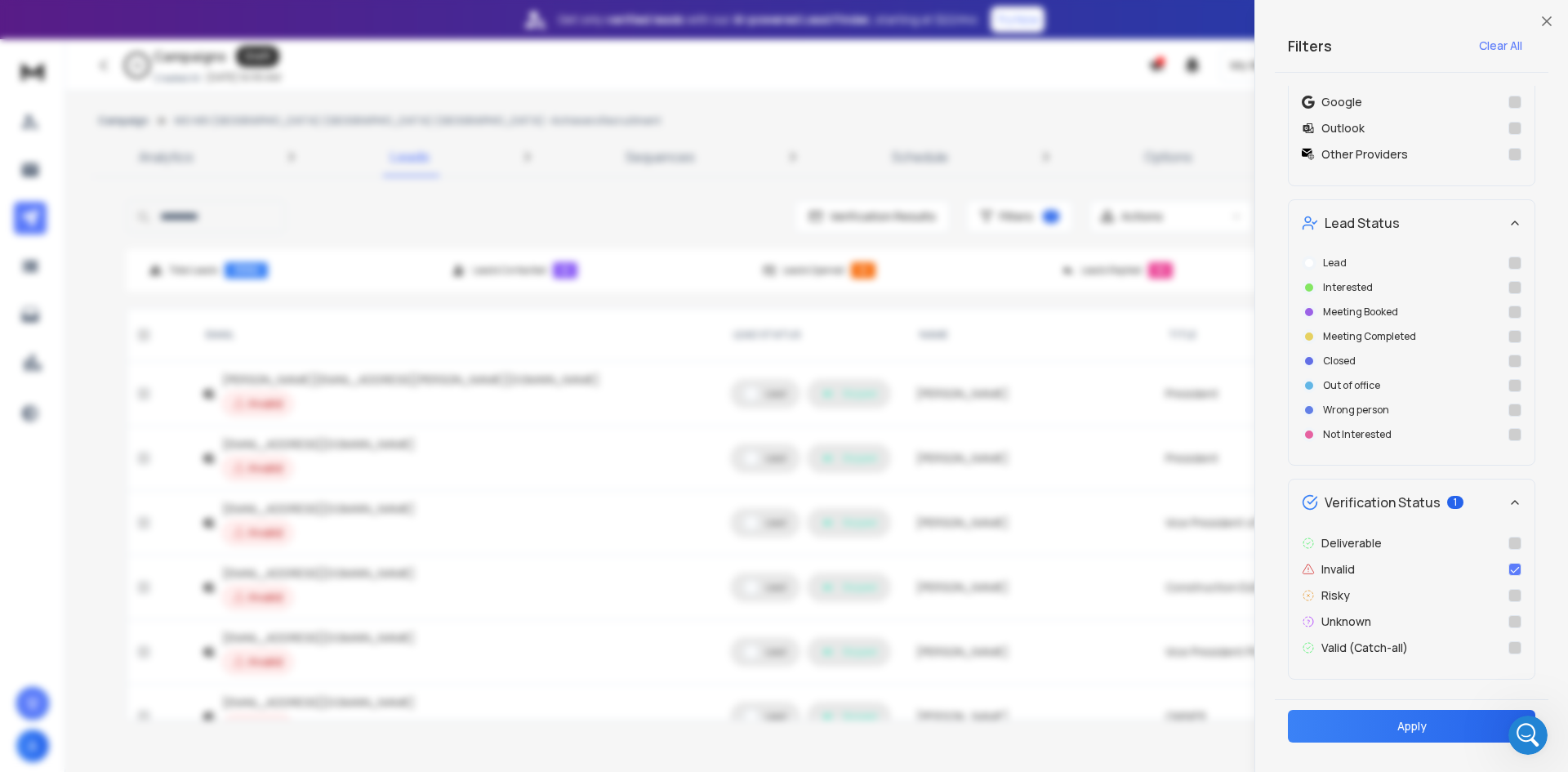
click at [1508, 543] on button "Deliverable" at bounding box center [1514, 543] width 13 height 13
click at [1508, 567] on button "Invalid" at bounding box center [1514, 569] width 13 height 13
click at [1434, 717] on button "Apply" at bounding box center [1411, 725] width 247 height 32
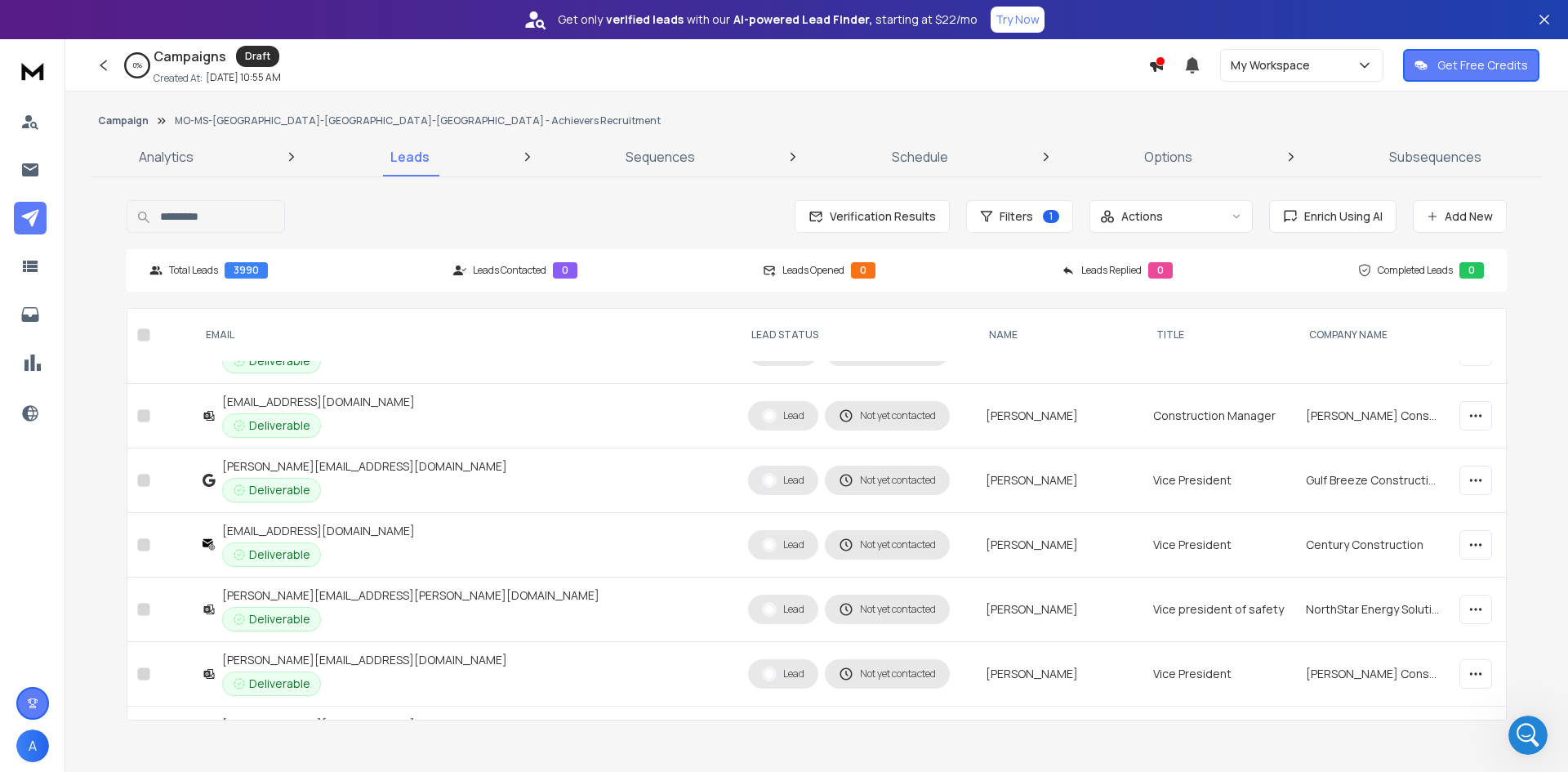
scroll to position [898, 0]
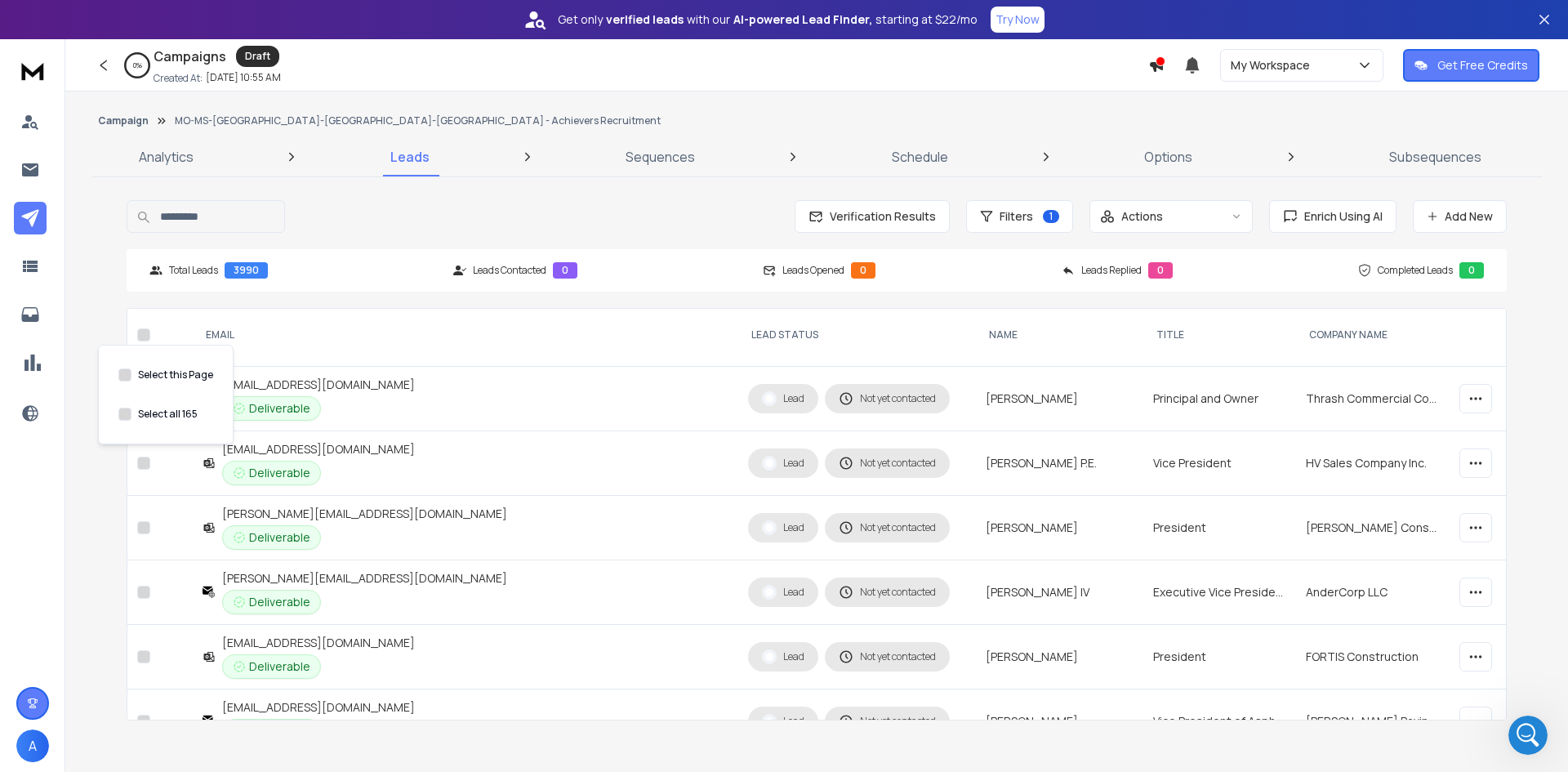
click at [121, 412] on button "Select this Page" at bounding box center [124, 414] width 13 height 13
click at [89, 478] on div "Campaign MO-MS-TN-NJ-CT - Achievers Recruitment Analytics Leads Sequences Sched…" at bounding box center [817, 408] width 1503 height 635
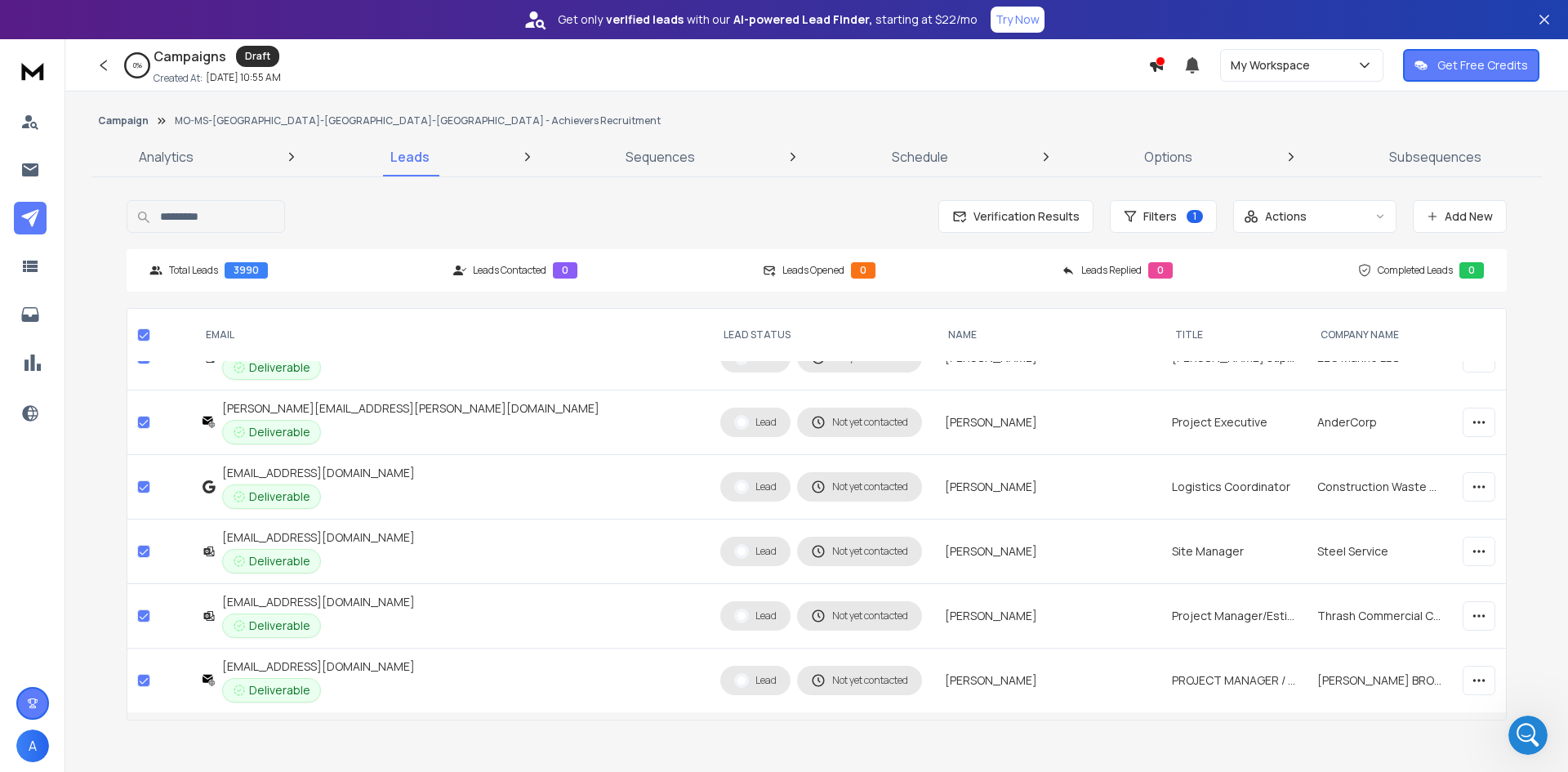
scroll to position [9331, 0]
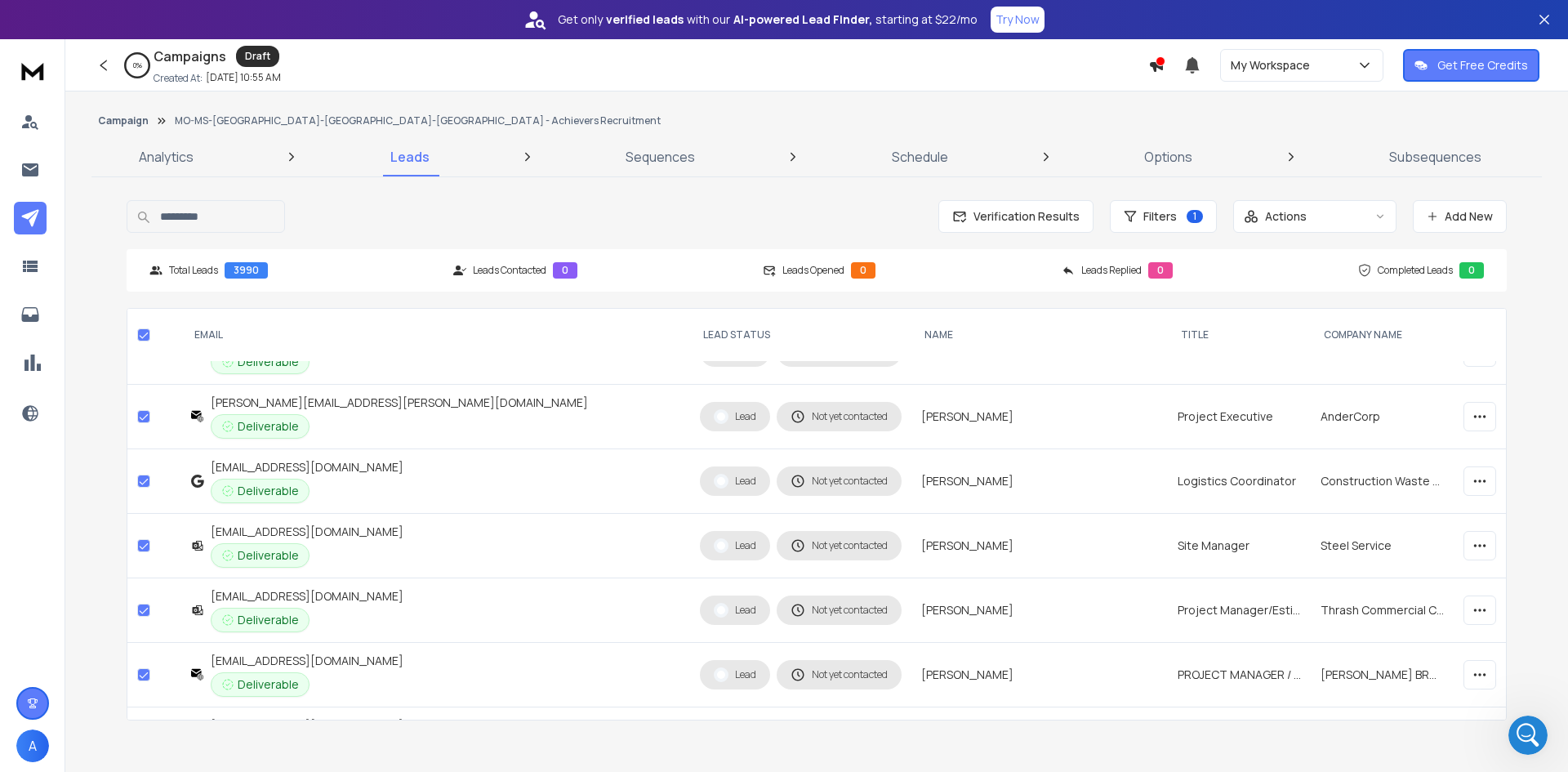
click at [107, 435] on div "Verification Results Filters 1 Actions Add New Total Leads 3990 Leads Contacted…" at bounding box center [816, 451] width 1437 height 504
drag, startPoint x: 141, startPoint y: 344, endPoint x: 156, endPoint y: 334, distance: 18.0
click at [146, 351] on th at bounding box center [154, 335] width 54 height 53
click at [146, 339] on button "Select this Page" at bounding box center [143, 335] width 13 height 13
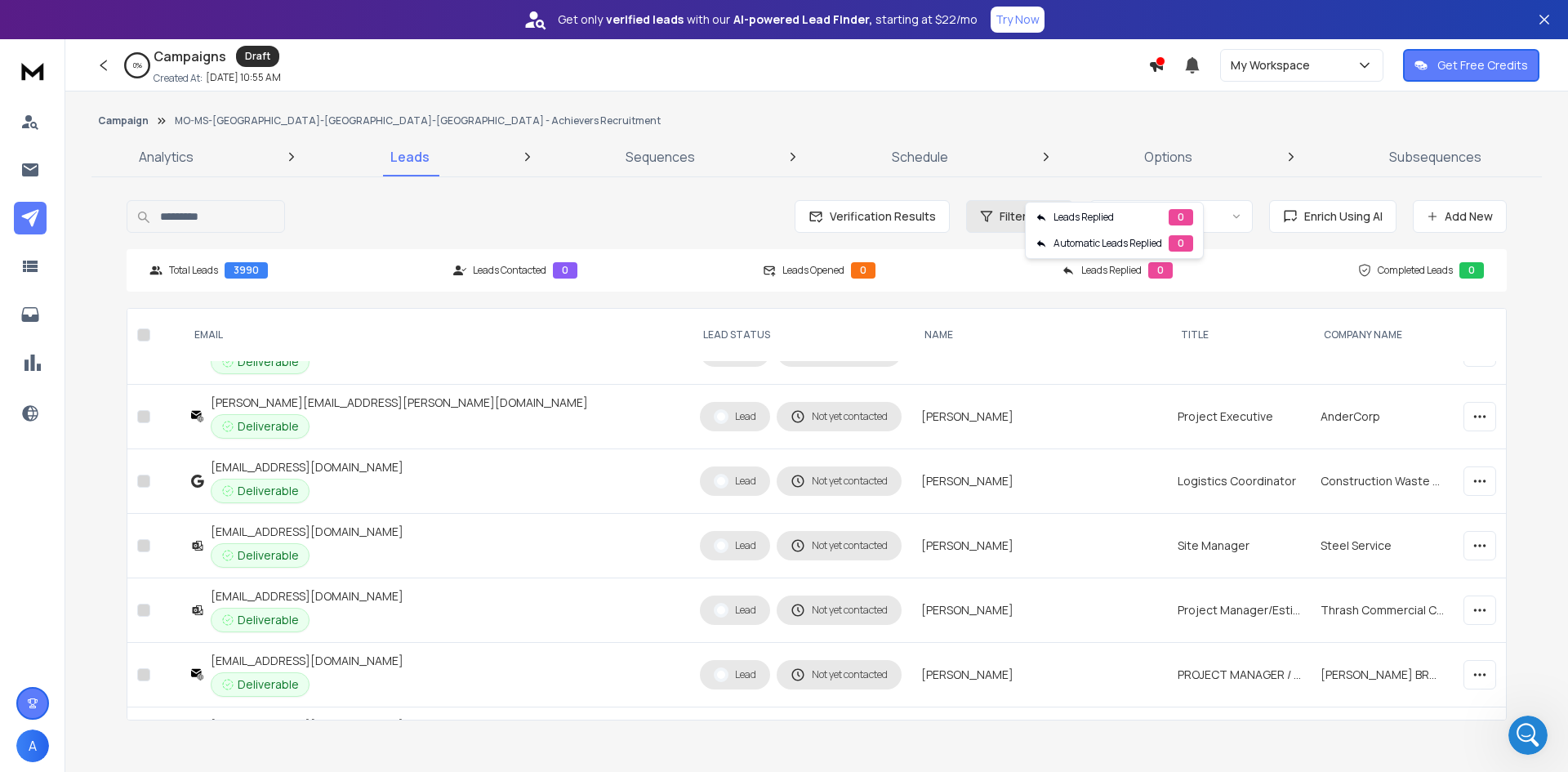
click at [1052, 227] on div "Leads Replied 0 Automatic Leads Replied 0" at bounding box center [1114, 229] width 158 height 42
click at [990, 216] on icon "button" at bounding box center [986, 216] width 13 height 13
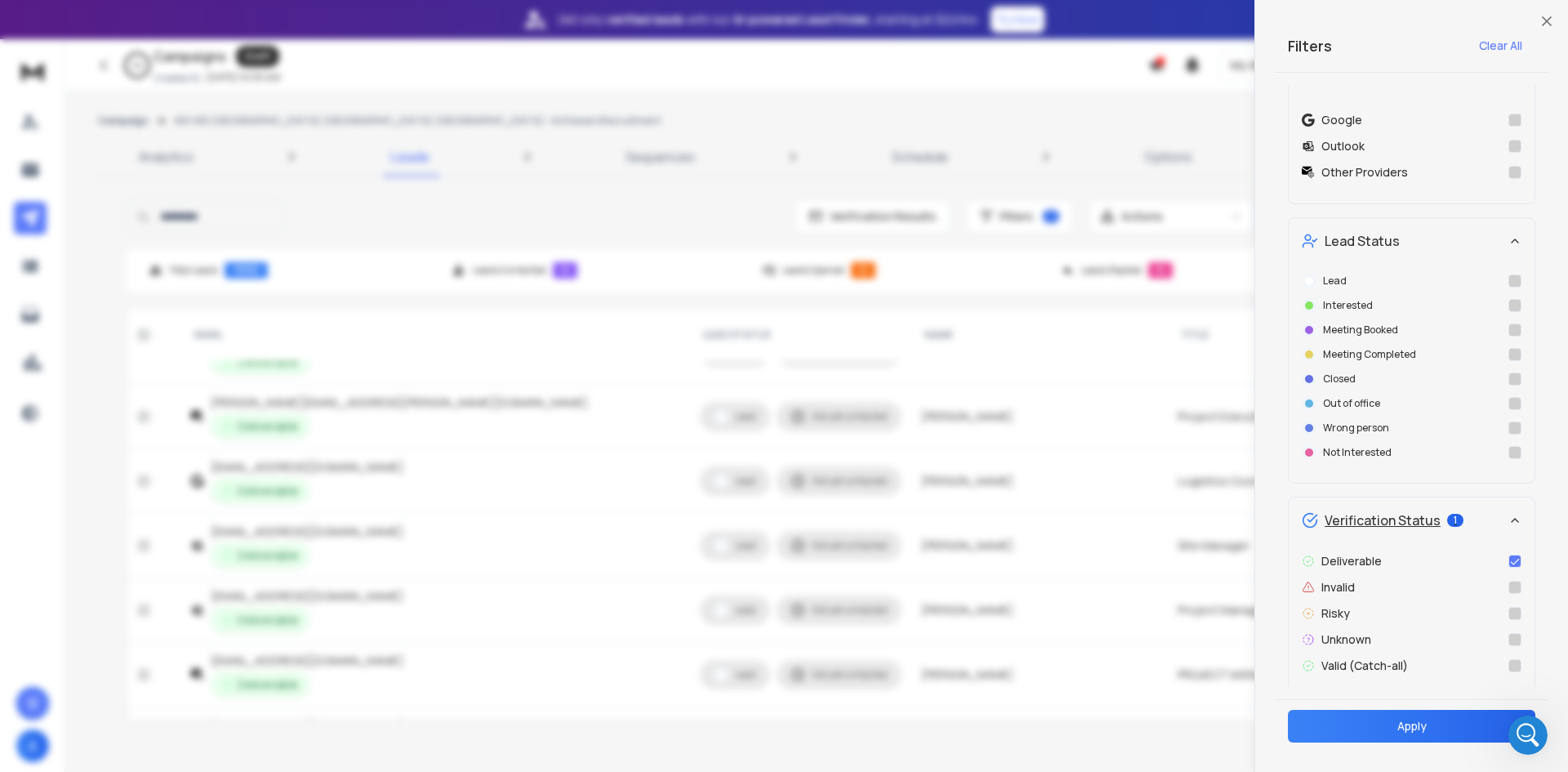
scroll to position [613, 0]
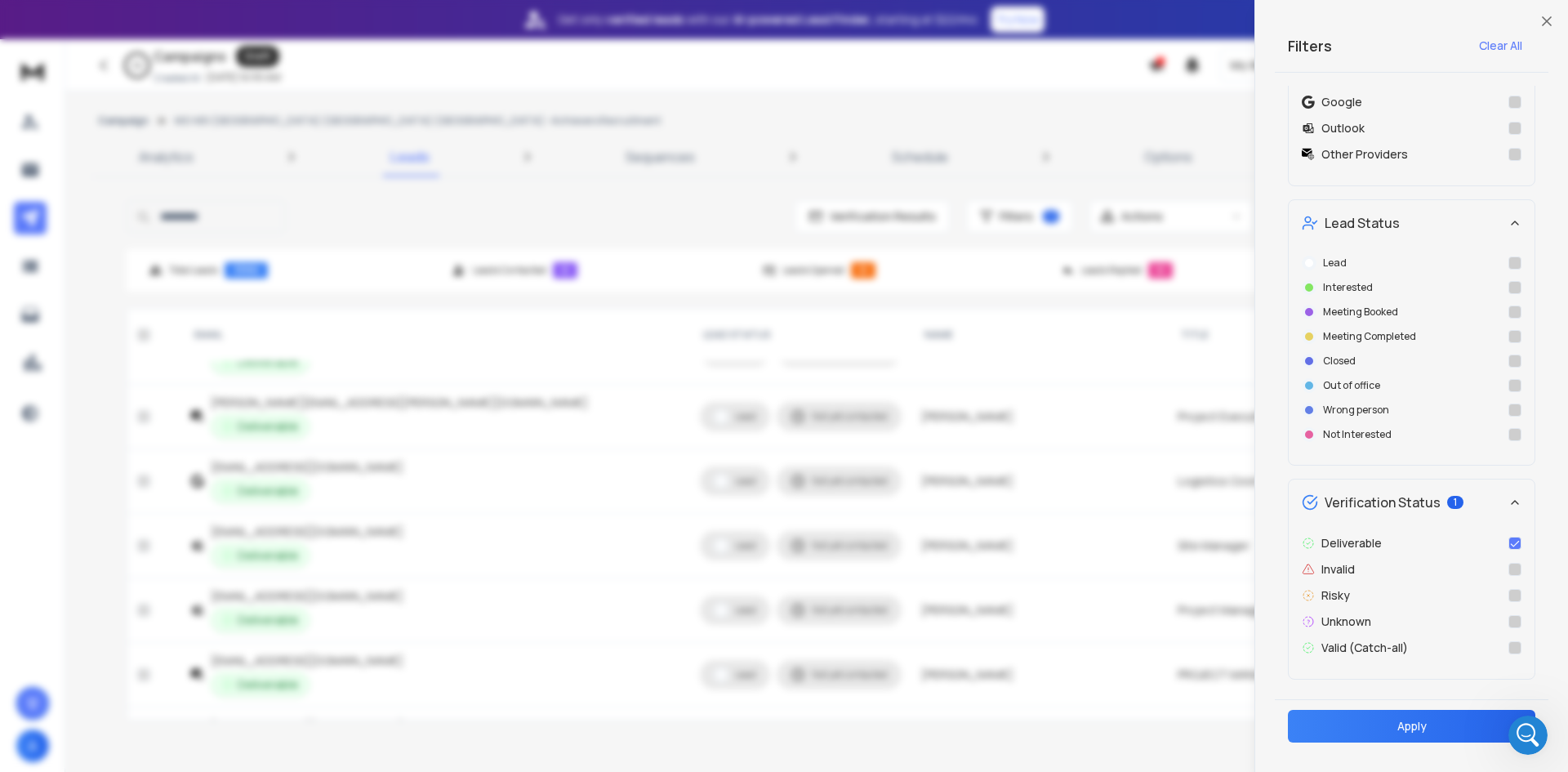
click at [1508, 538] on button "Deliverable" at bounding box center [1514, 543] width 13 height 13
click at [1504, 561] on div "Invalid" at bounding box center [1410, 569] width 219 height 16
click at [1508, 568] on button "Invalid" at bounding box center [1514, 569] width 13 height 13
click at [1508, 591] on button "Risky" at bounding box center [1514, 595] width 13 height 13
click at [1429, 733] on button "Apply" at bounding box center [1411, 725] width 247 height 32
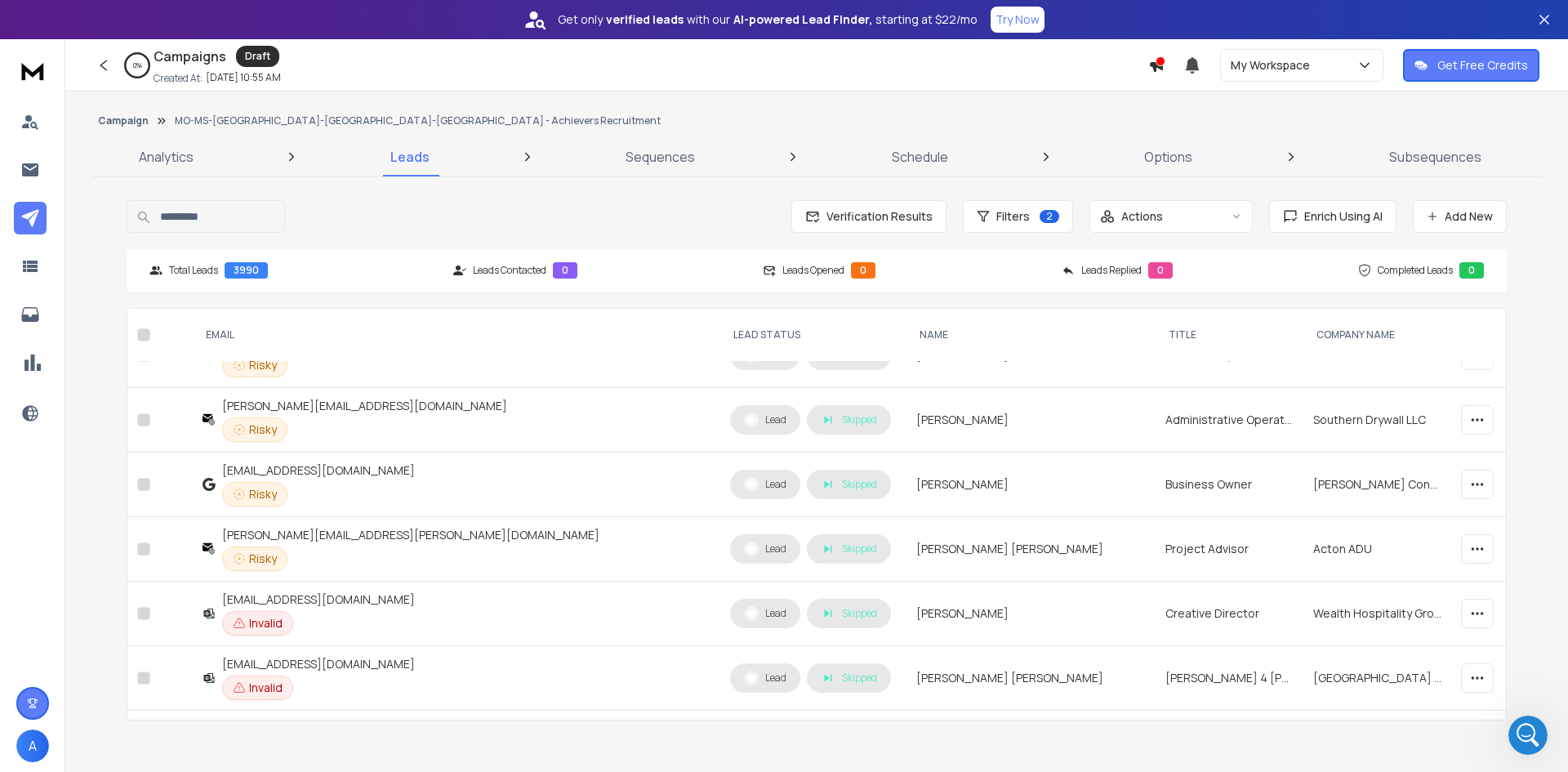
scroll to position [5130, 0]
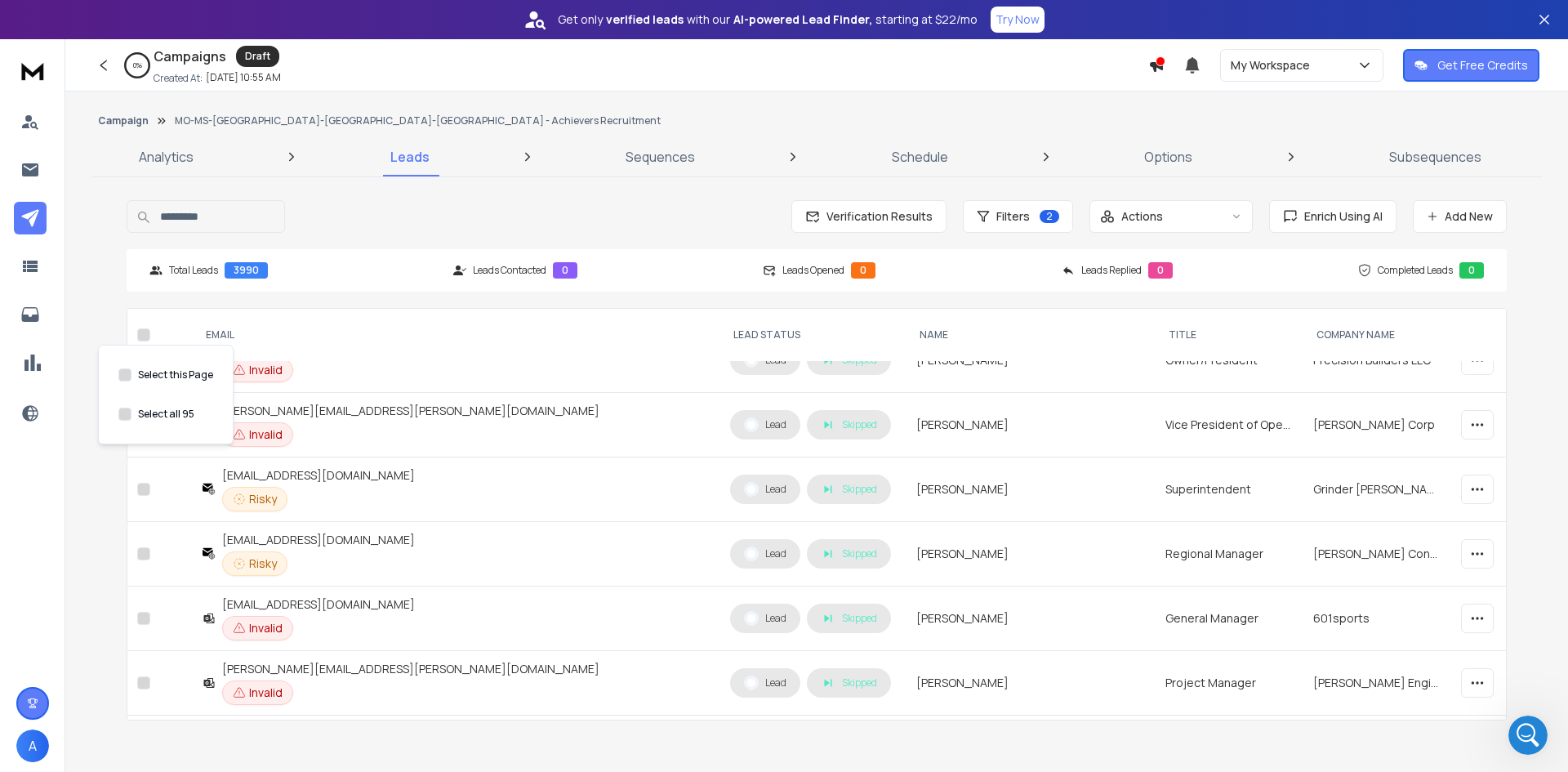
click at [143, 336] on button "Select this Page" at bounding box center [143, 335] width 13 height 13
drag, startPoint x: 123, startPoint y: 372, endPoint x: 128, endPoint y: 362, distance: 11.2
click at [128, 375] on button "Select this Page" at bounding box center [124, 374] width 13 height 13
click at [221, 268] on div "Total Leads 3990" at bounding box center [209, 270] width 118 height 16
click at [365, 223] on div "Verification Results Filters 2 Actions Enrich Using AI Add New" at bounding box center [816, 216] width 1380 height 32
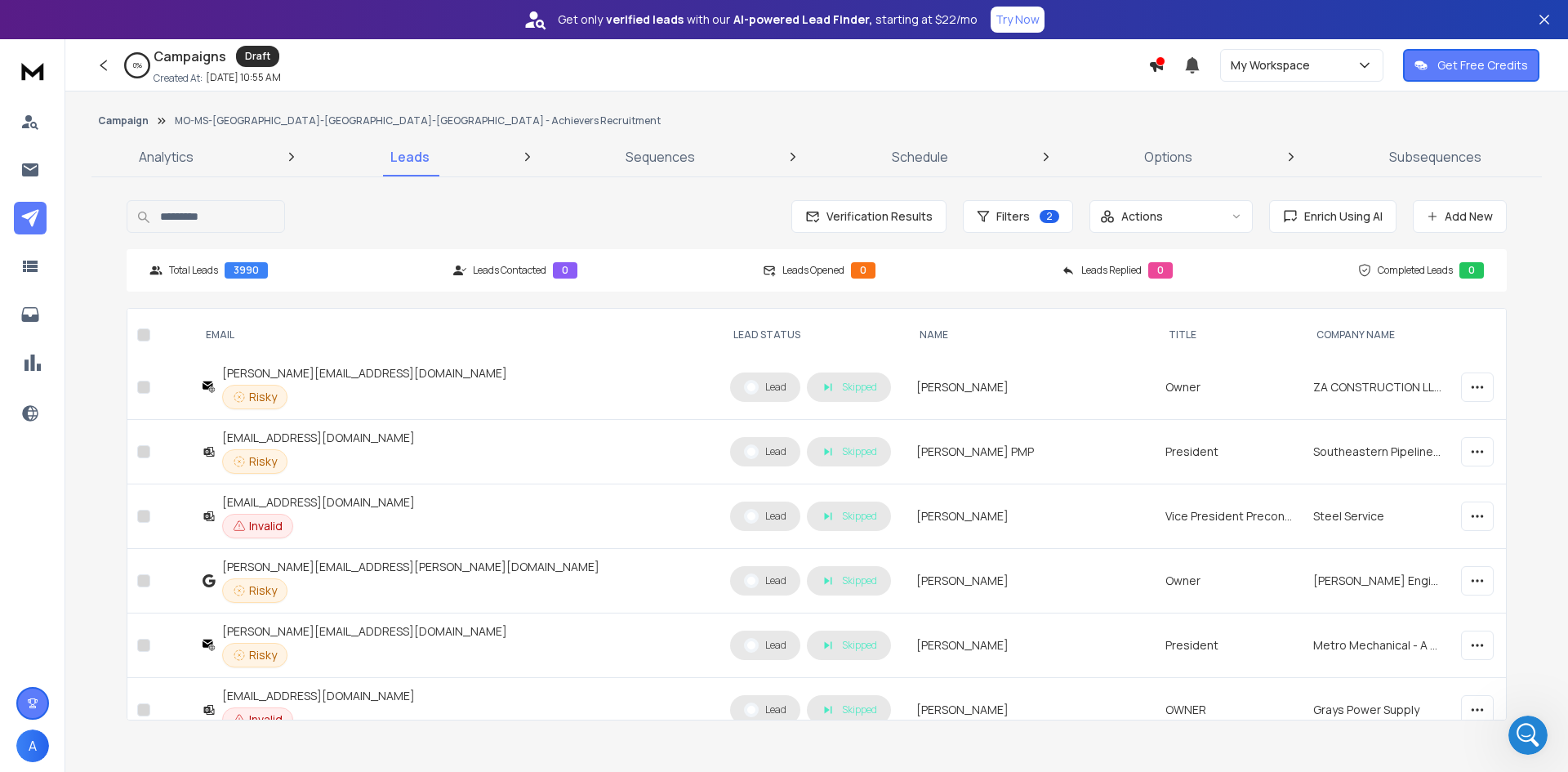
scroll to position [0, 0]
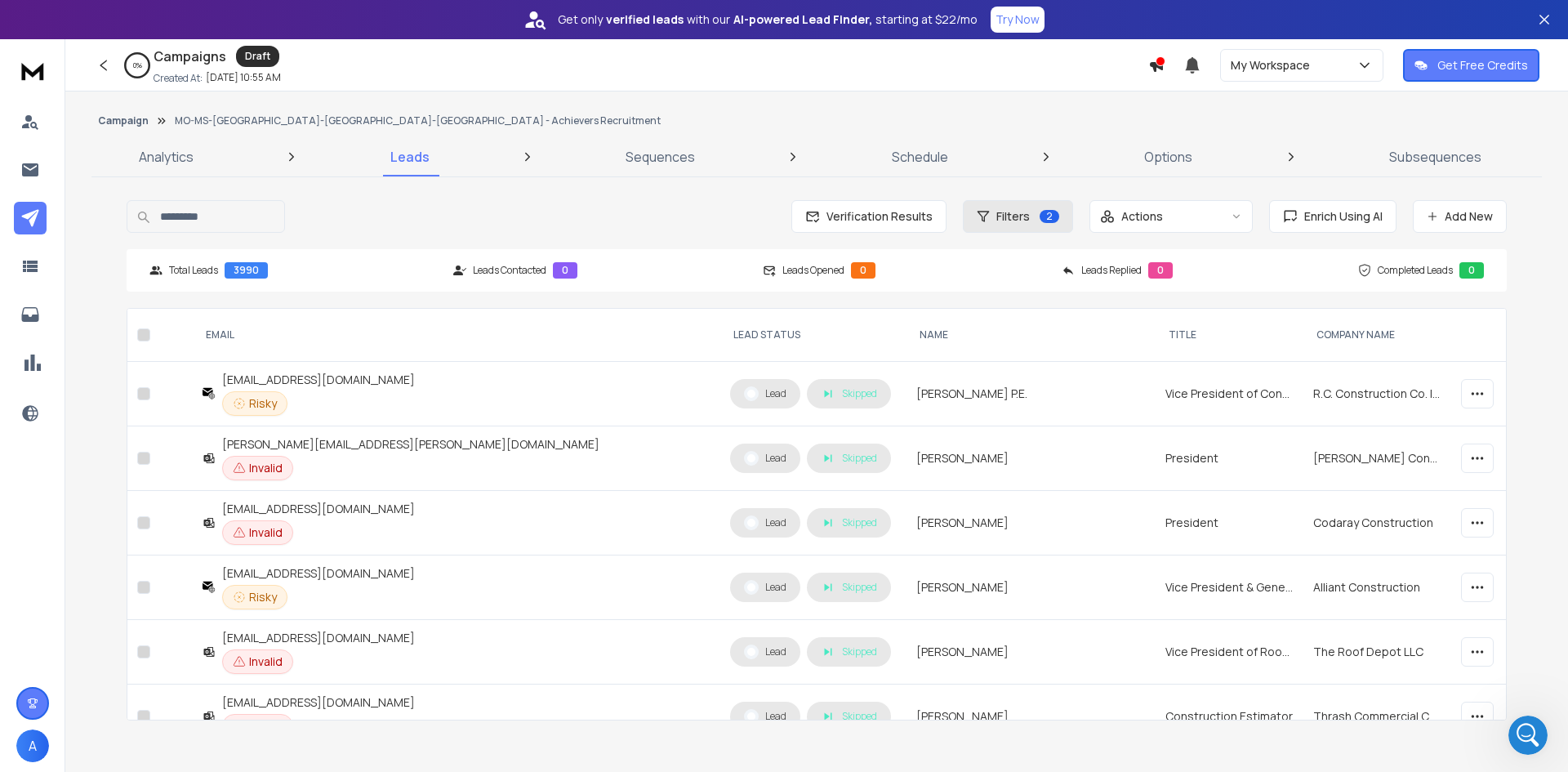
click at [1028, 221] on span "Filters" at bounding box center [1012, 216] width 33 height 16
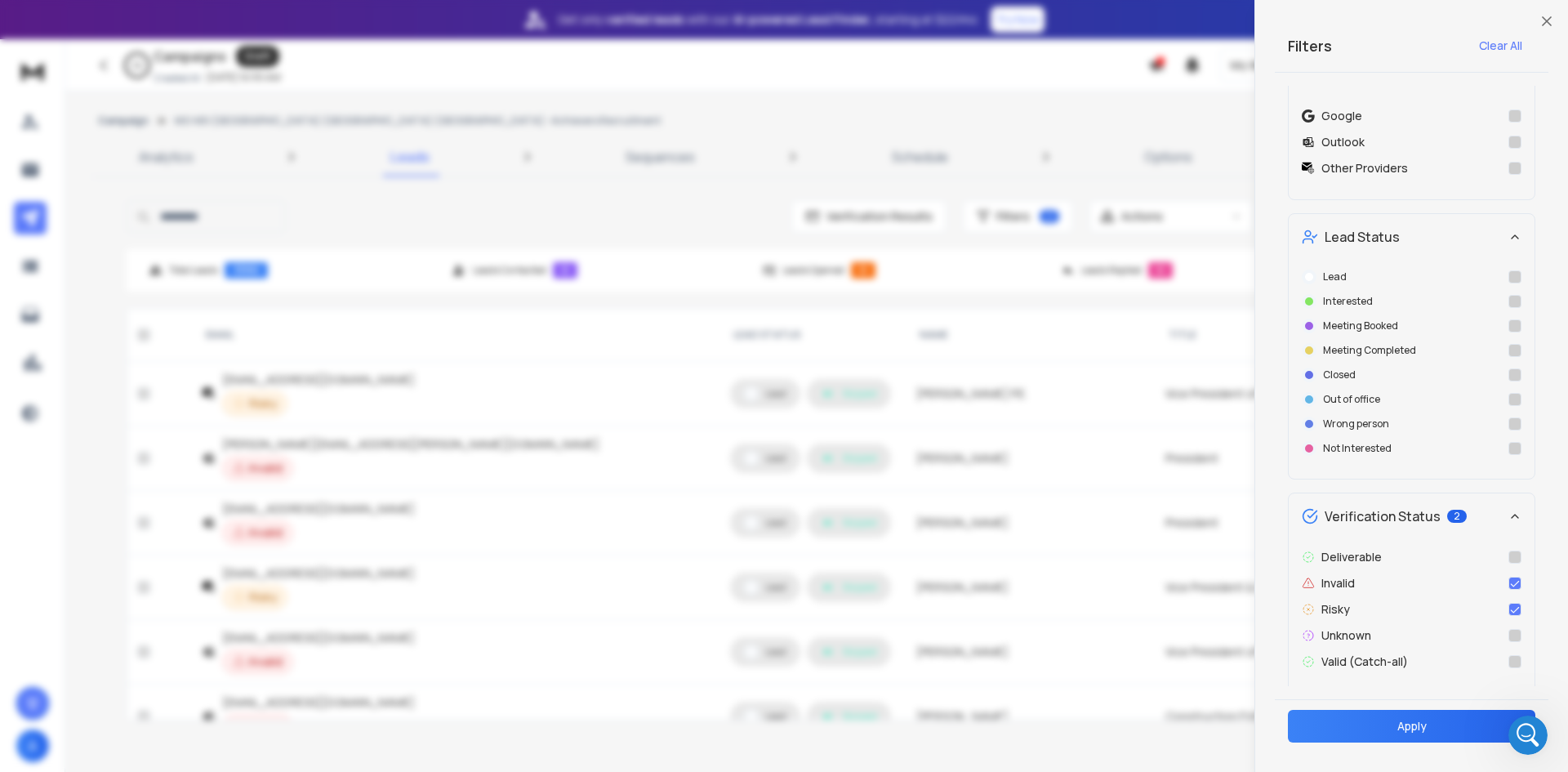
scroll to position [613, 0]
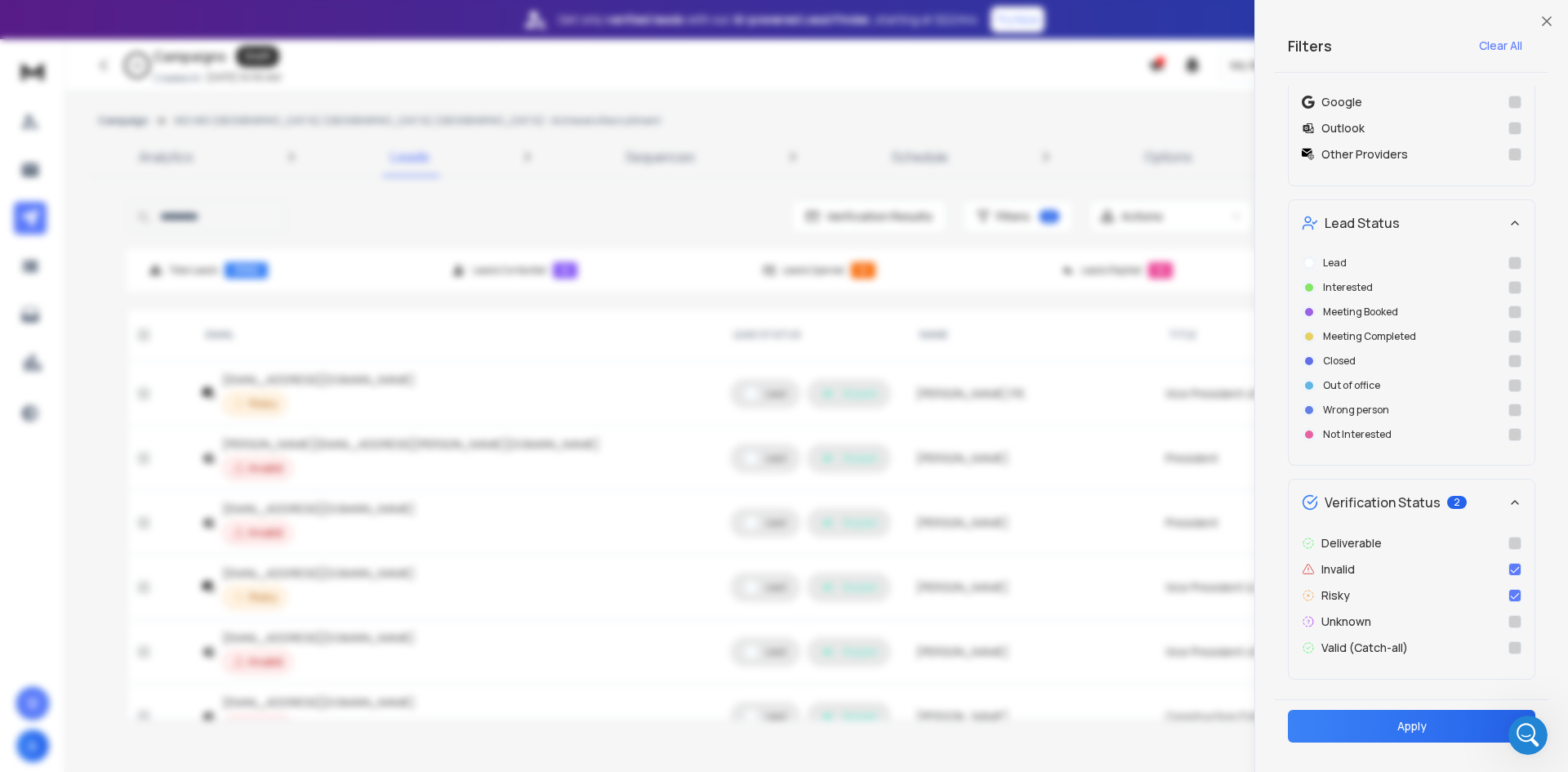
click at [1504, 576] on div "Invalid" at bounding box center [1410, 569] width 219 height 16
drag, startPoint x: 1501, startPoint y: 596, endPoint x: 1506, endPoint y: 587, distance: 10.3
click at [1508, 596] on button "Risky" at bounding box center [1514, 595] width 13 height 13
click at [1508, 572] on button "Invalid" at bounding box center [1514, 569] width 13 height 13
click at [1508, 654] on div "Valid (Catch-all)" at bounding box center [1410, 648] width 219 height 16
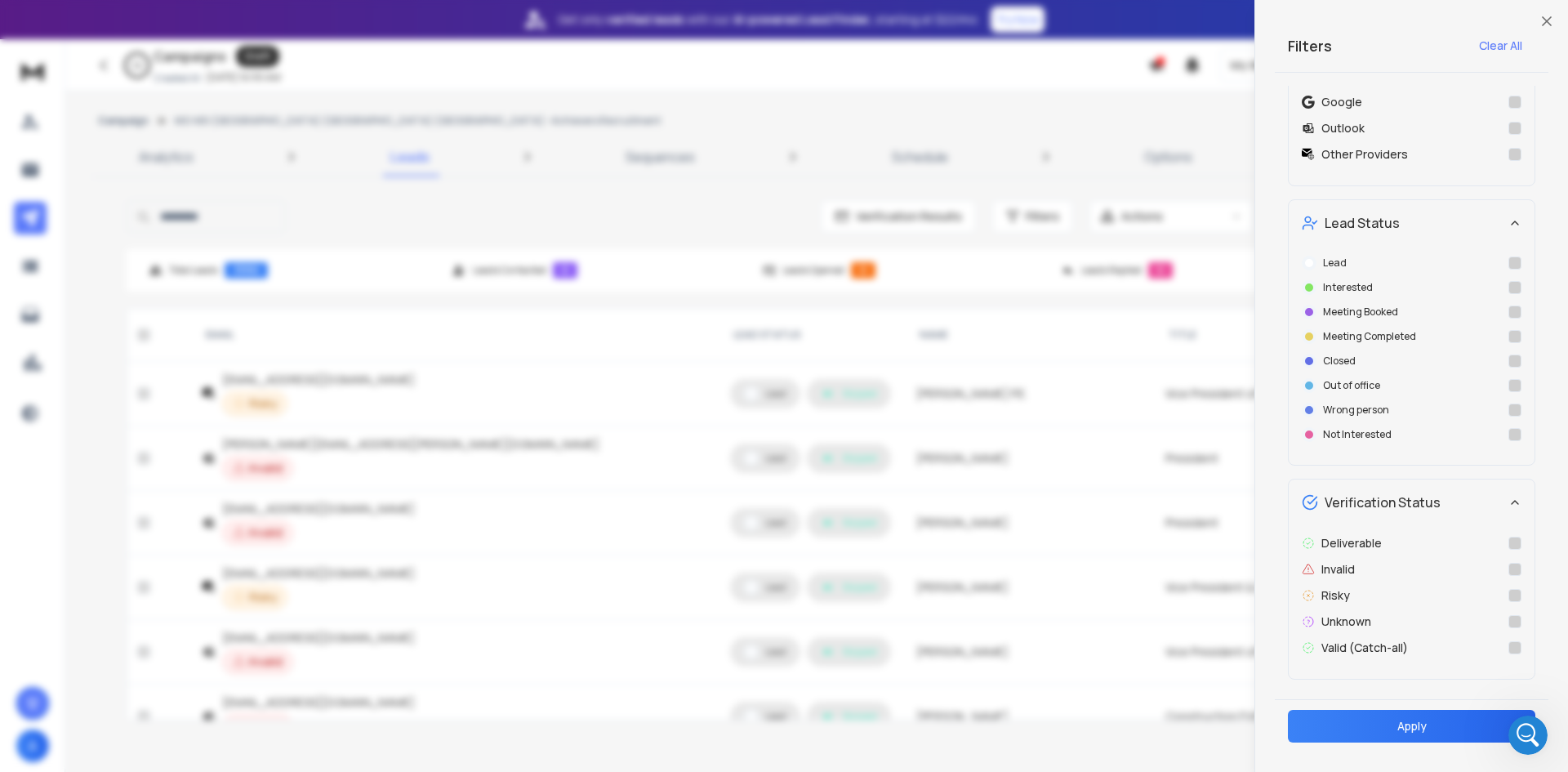
click at [1508, 650] on button "Valid (Catch-all)" at bounding box center [1514, 648] width 13 height 13
click at [1459, 728] on button "Apply" at bounding box center [1411, 725] width 247 height 32
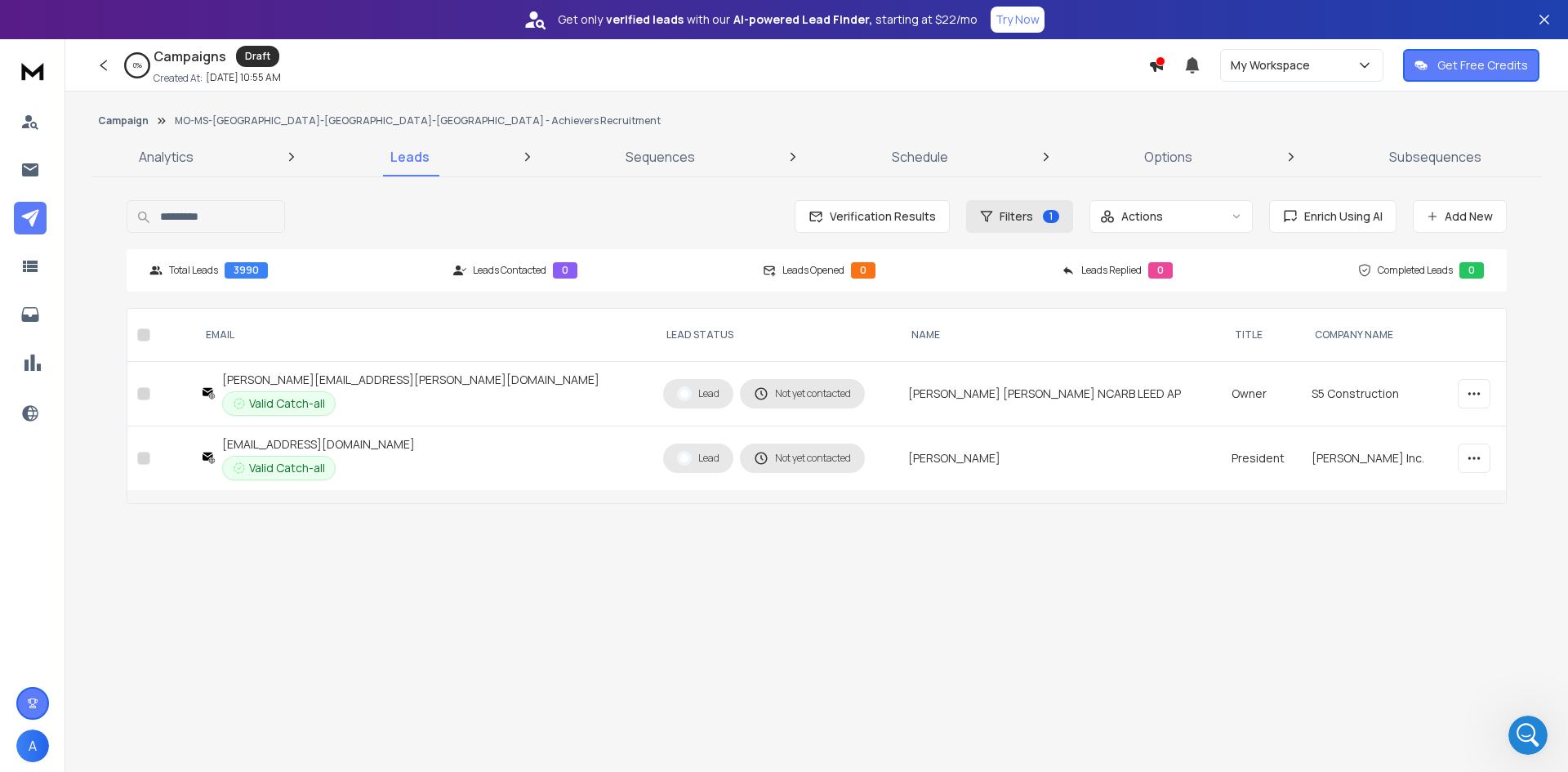
click at [1028, 225] on button "Filters 1" at bounding box center [1019, 216] width 107 height 32
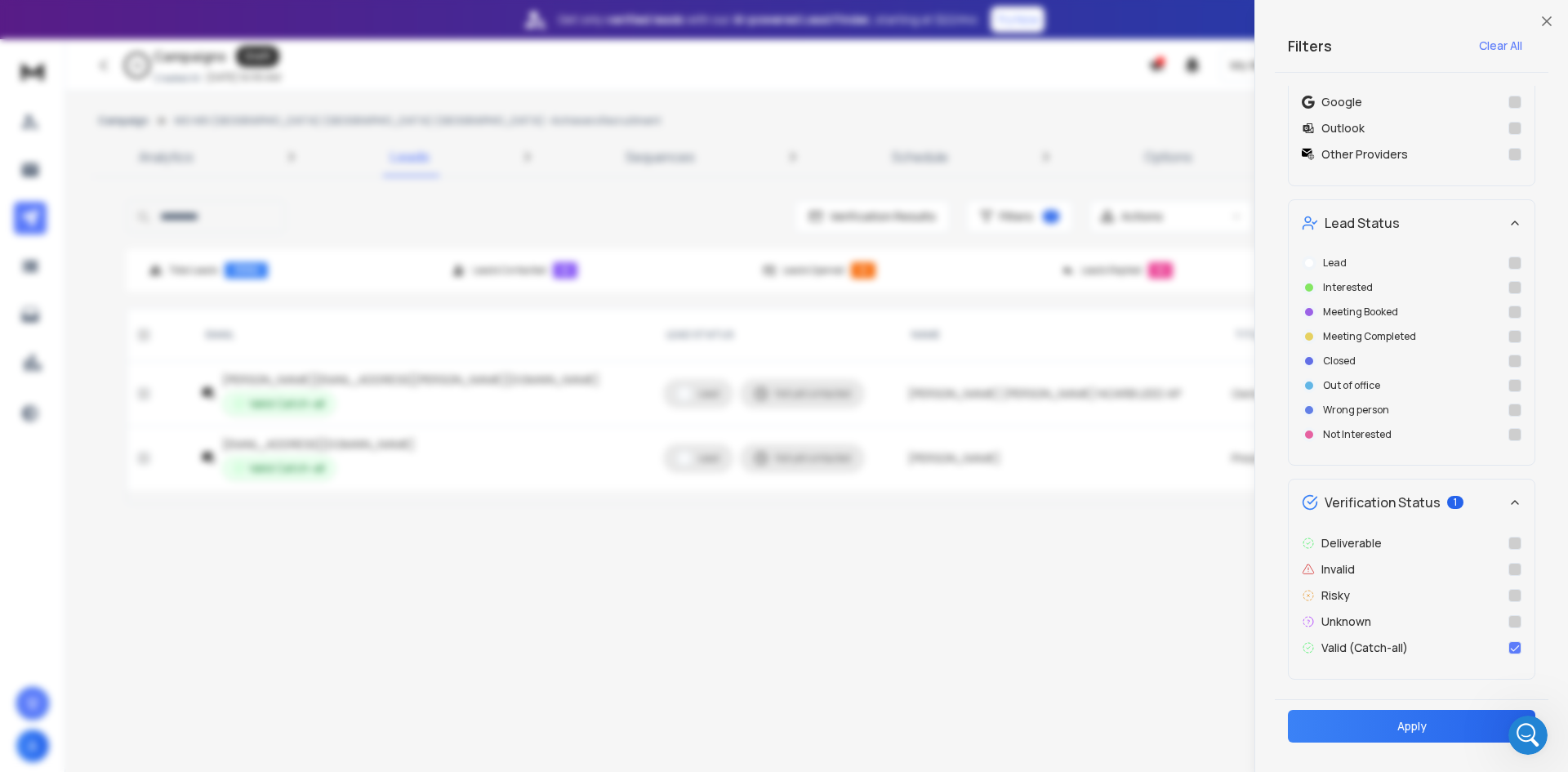
click at [1508, 646] on button "Valid (Catch-all)" at bounding box center [1514, 648] width 13 height 13
click at [1454, 743] on div "Apply" at bounding box center [1410, 725] width 273 height 53
click at [1470, 726] on button "Apply" at bounding box center [1411, 725] width 247 height 32
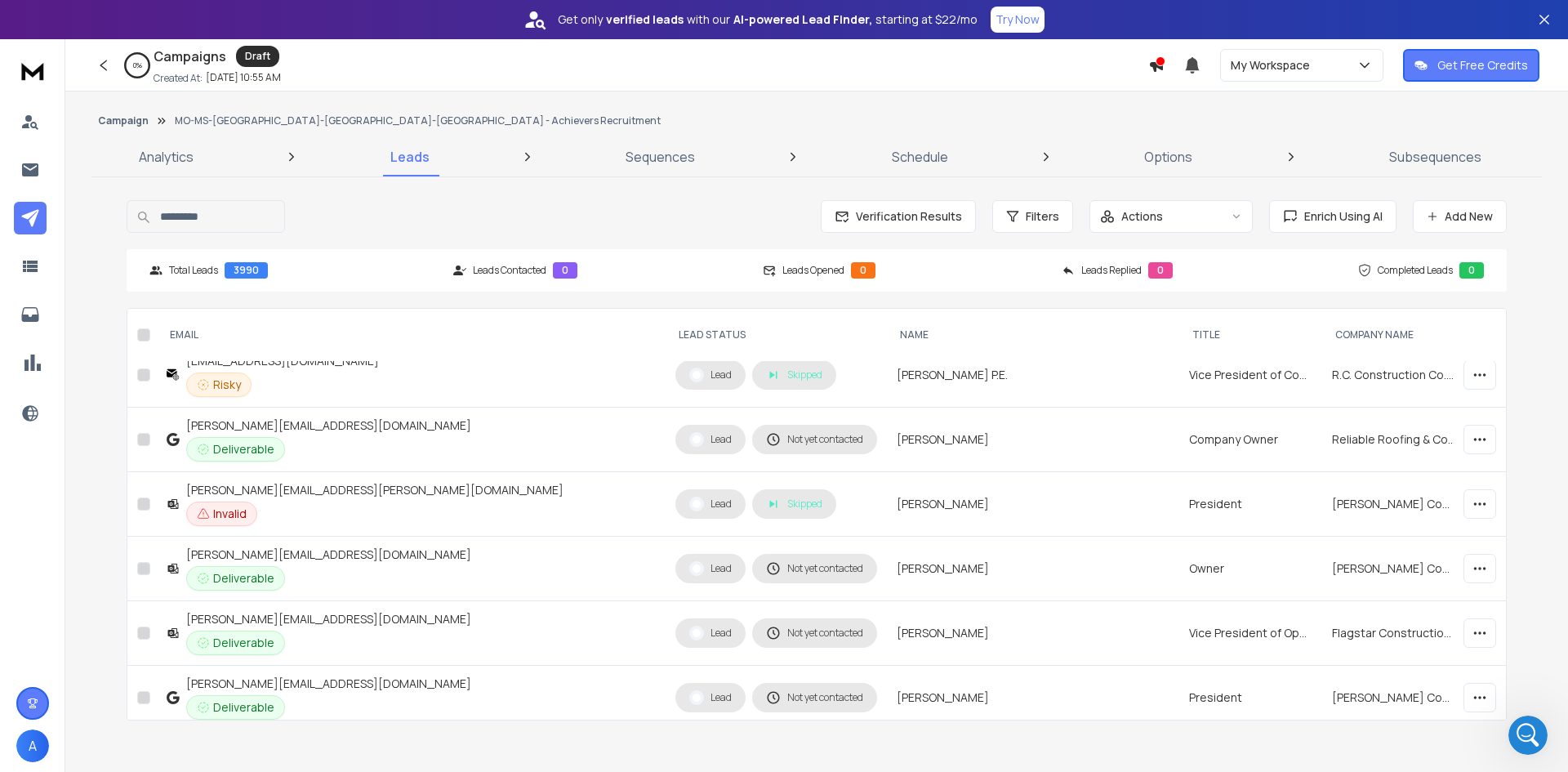
scroll to position [0, 0]
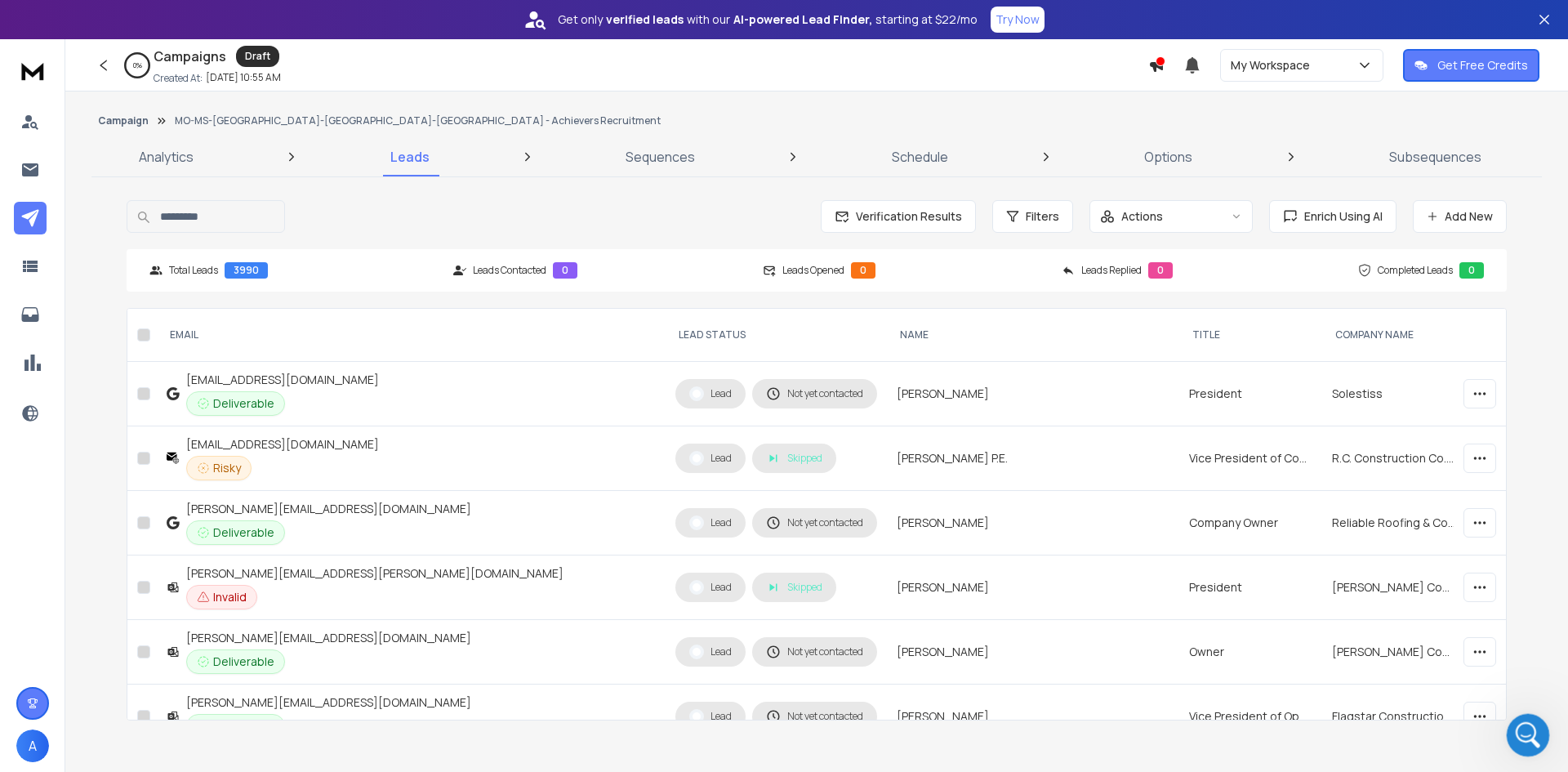
click at [1537, 726] on div "Open Intercom Messenger" at bounding box center [1525, 733] width 54 height 54
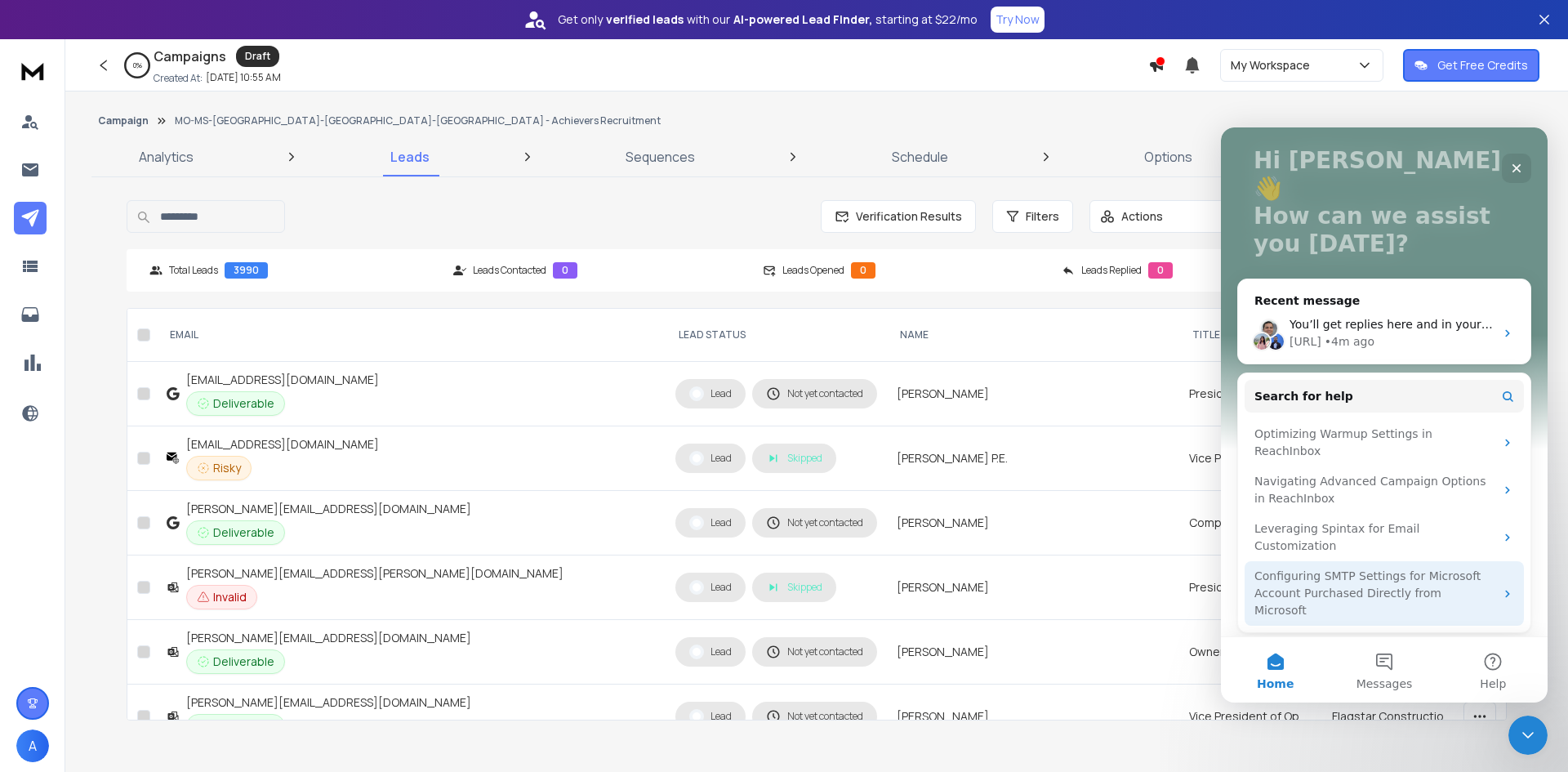
scroll to position [106, 0]
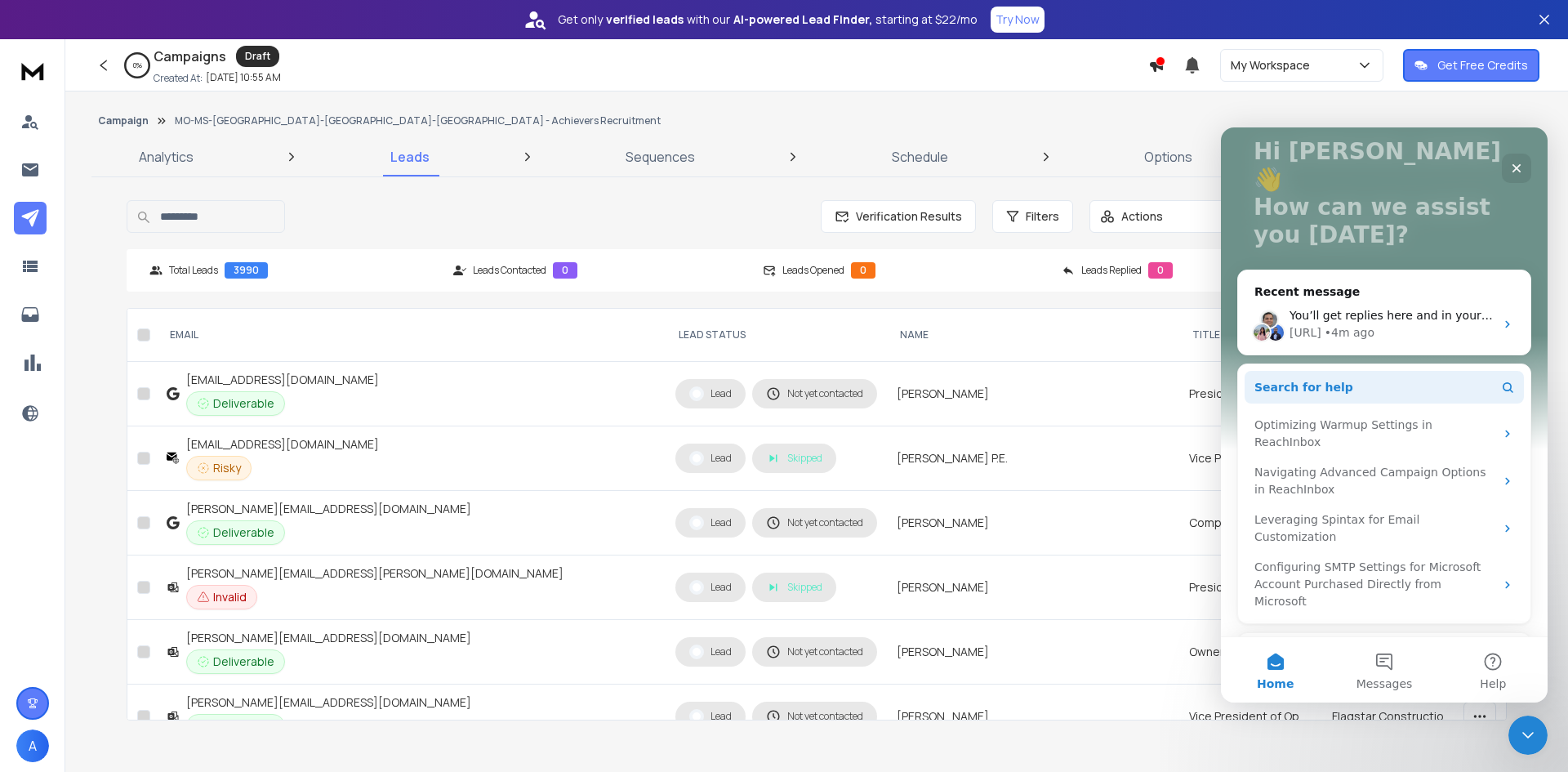
click at [1404, 371] on button "Search for help" at bounding box center [1384, 387] width 279 height 32
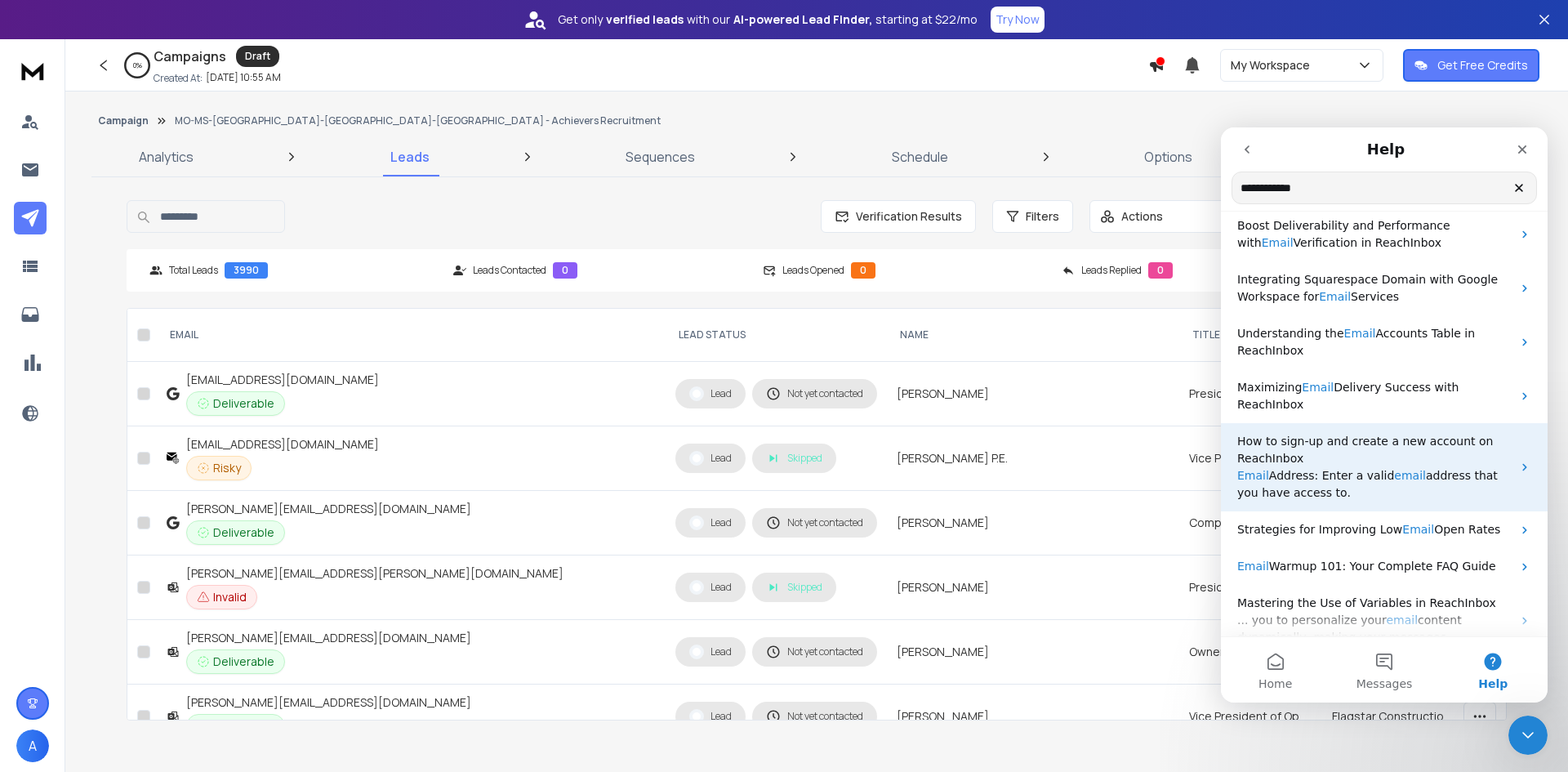
scroll to position [0, 0]
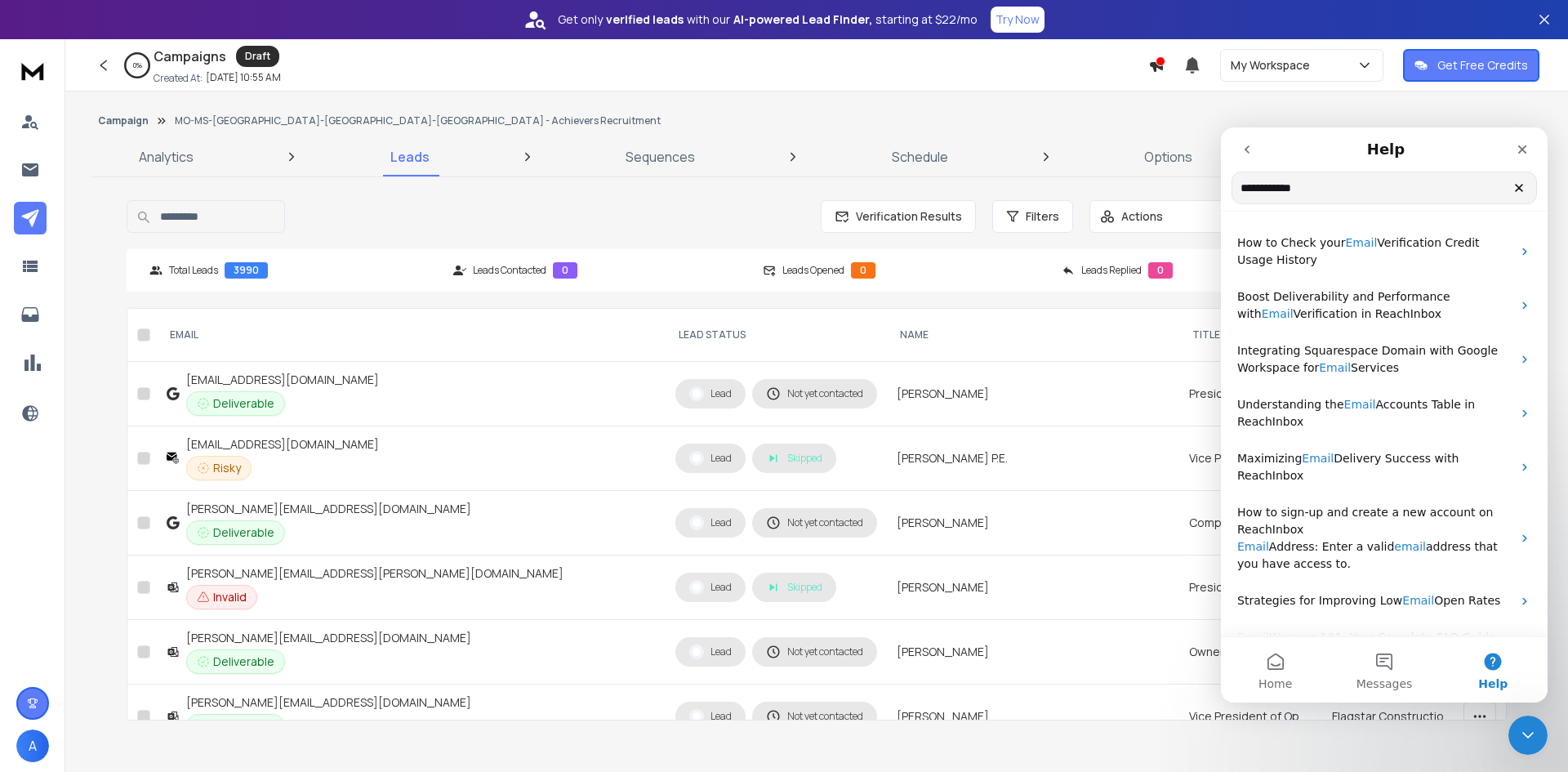
type input "**********"
click at [1512, 187] on icon "Clear" at bounding box center [1519, 187] width 13 height 13
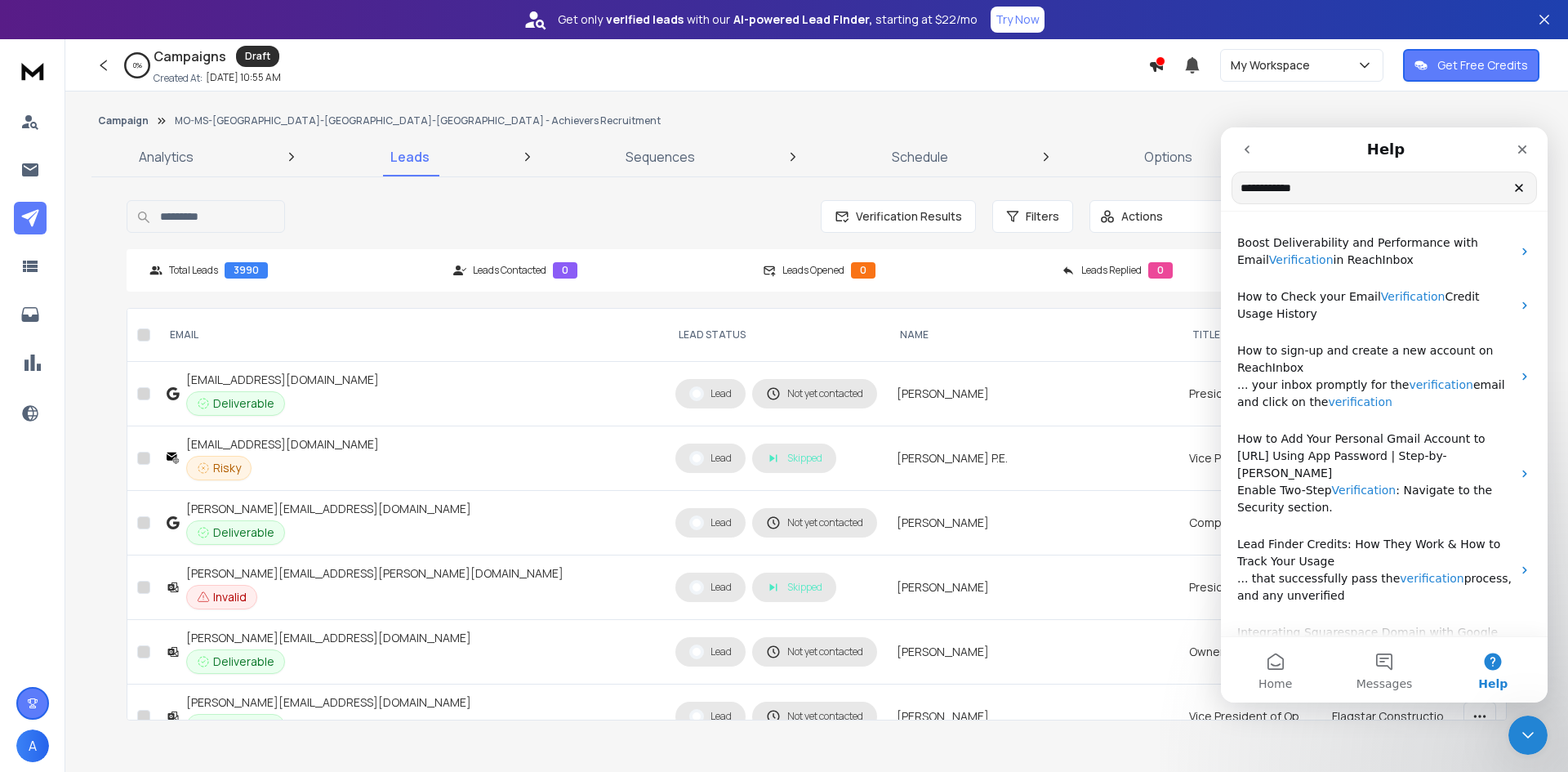
type input "**********"
click at [665, 219] on div "Verification Results Filters Actions Enrich Using AI Add New" at bounding box center [816, 216] width 1380 height 32
drag, startPoint x: 664, startPoint y: 194, endPoint x: 671, endPoint y: 208, distance: 15.7
click at [671, 207] on div "Verification Results Filters Actions Enrich Using AI Add New Total Leads 3990 L…" at bounding box center [816, 451] width 1450 height 517
click at [675, 218] on div "Verification Results Filters Actions Enrich Using AI Add New" at bounding box center [816, 216] width 1380 height 32
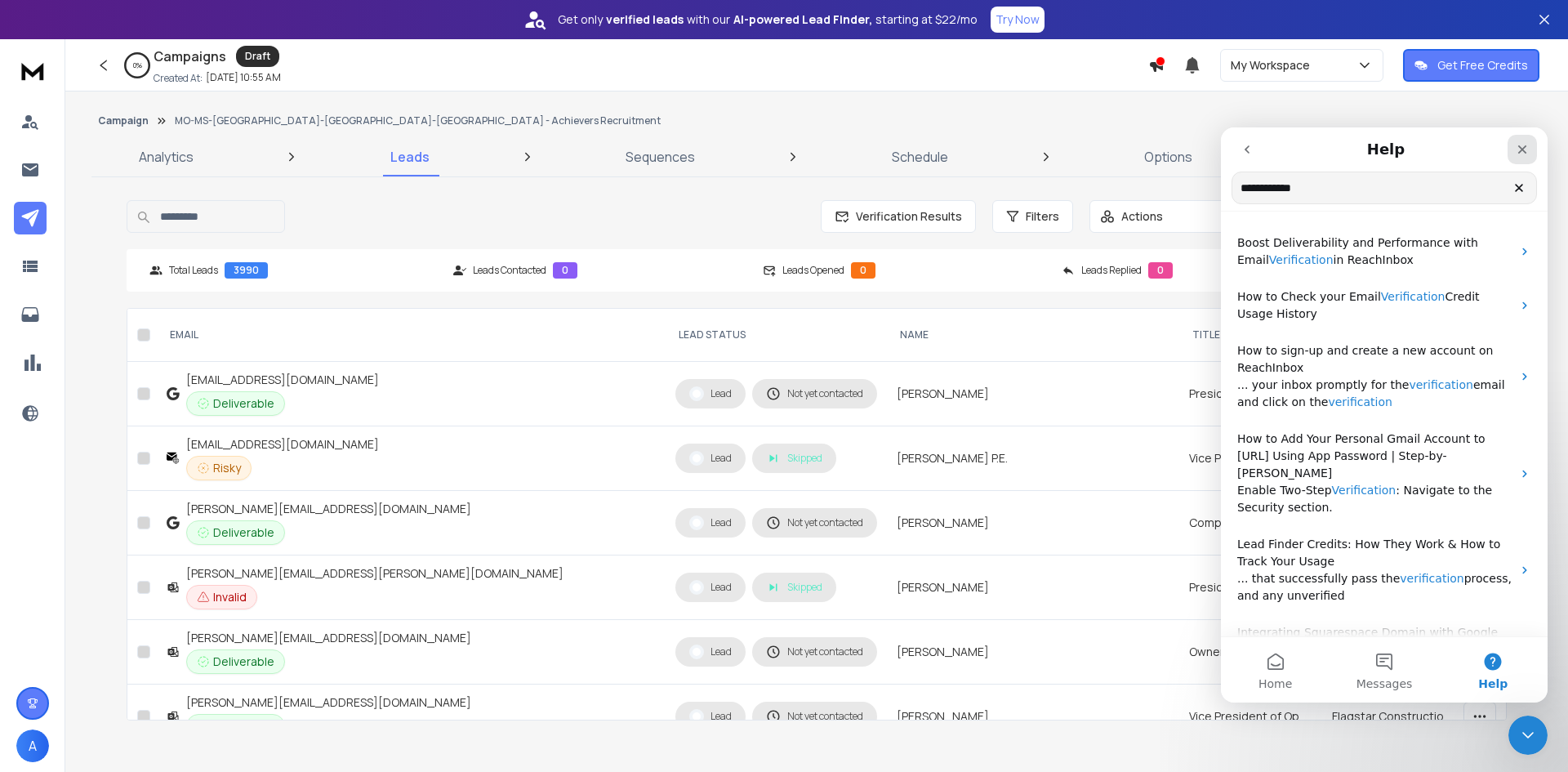
click at [1515, 152] on icon "Close" at bounding box center [1521, 150] width 13 height 13
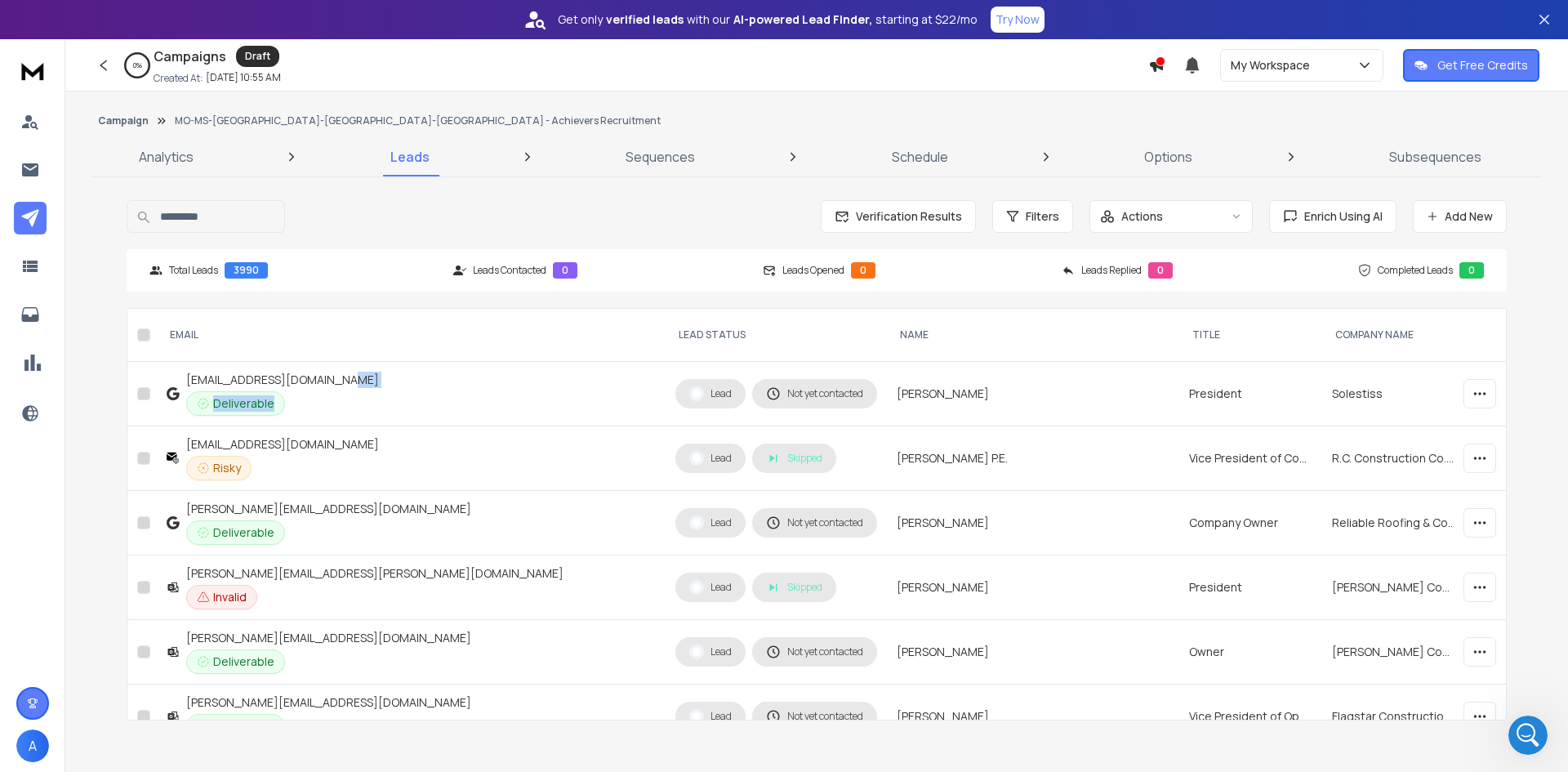
drag, startPoint x: 669, startPoint y: 392, endPoint x: 429, endPoint y: 390, distance: 240.0
click at [429, 390] on div "dillonallen@solestiss.com Deliverable" at bounding box center [411, 393] width 489 height 44
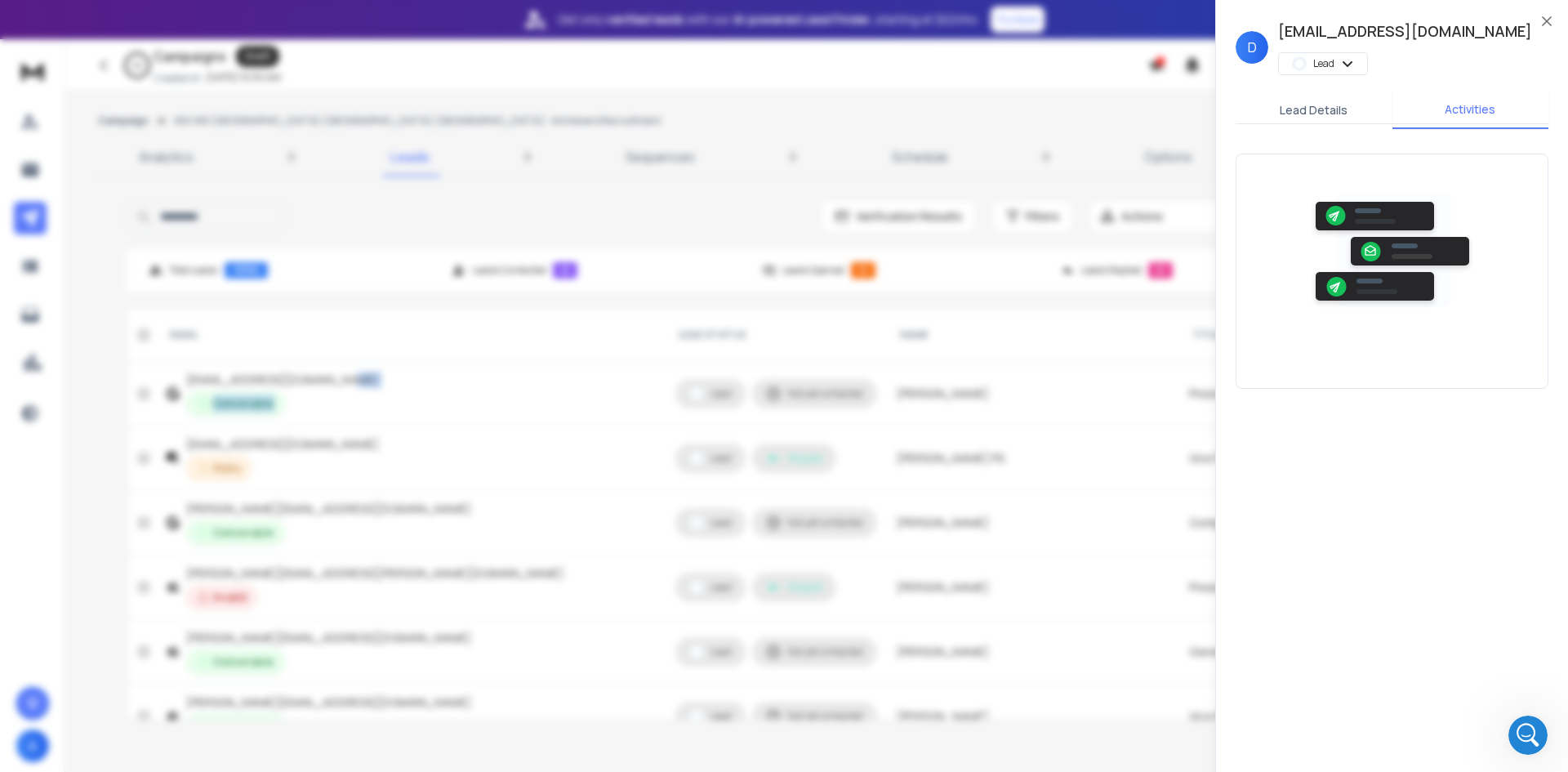
click at [1509, 101] on button "Activities" at bounding box center [1470, 110] width 157 height 38
click at [652, 215] on div at bounding box center [784, 386] width 1568 height 772
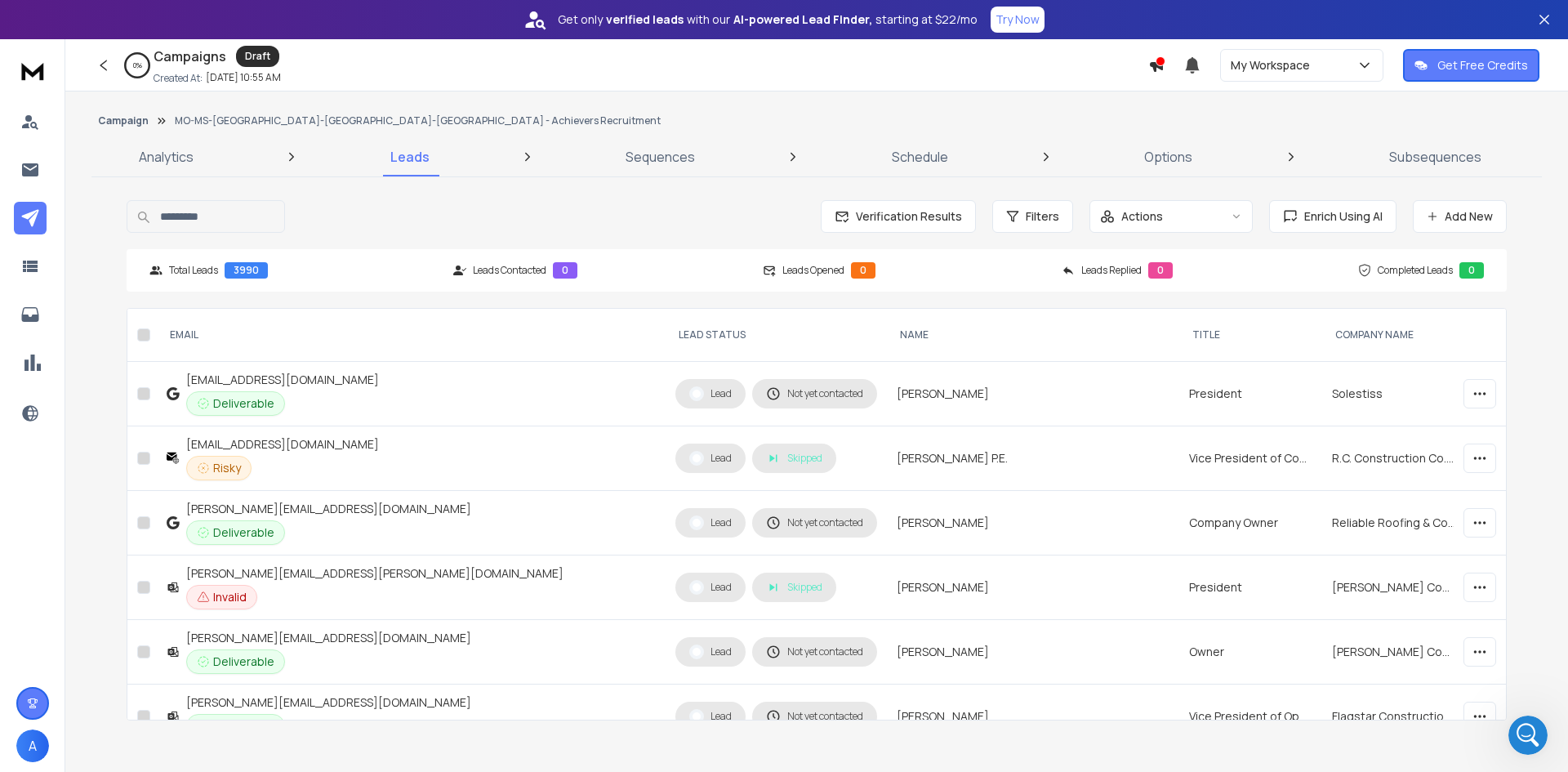
click at [782, 476] on td "Lead Skipped" at bounding box center [775, 459] width 221 height 64
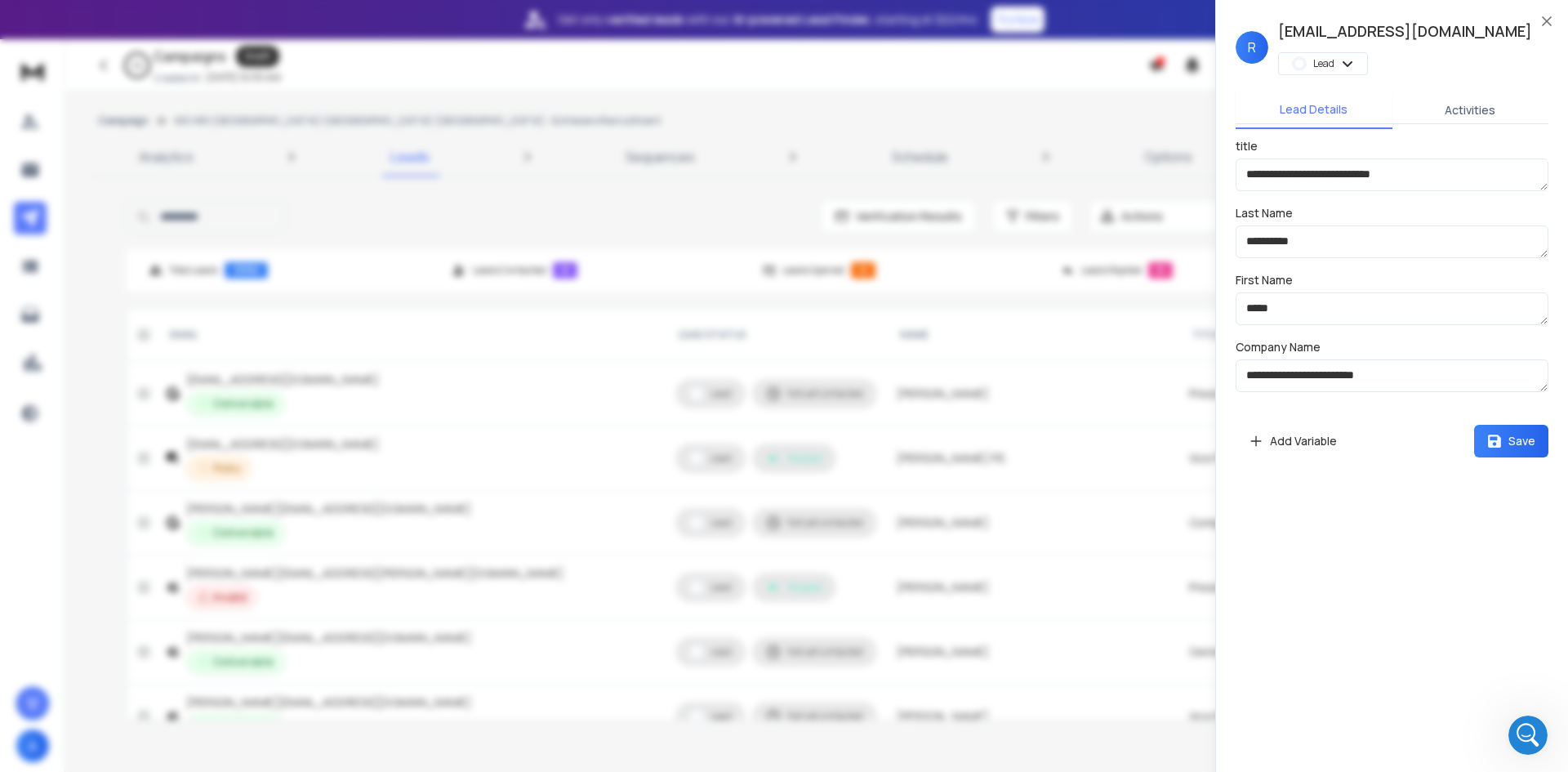
click at [1453, 118] on button "Activities" at bounding box center [1470, 110] width 157 height 36
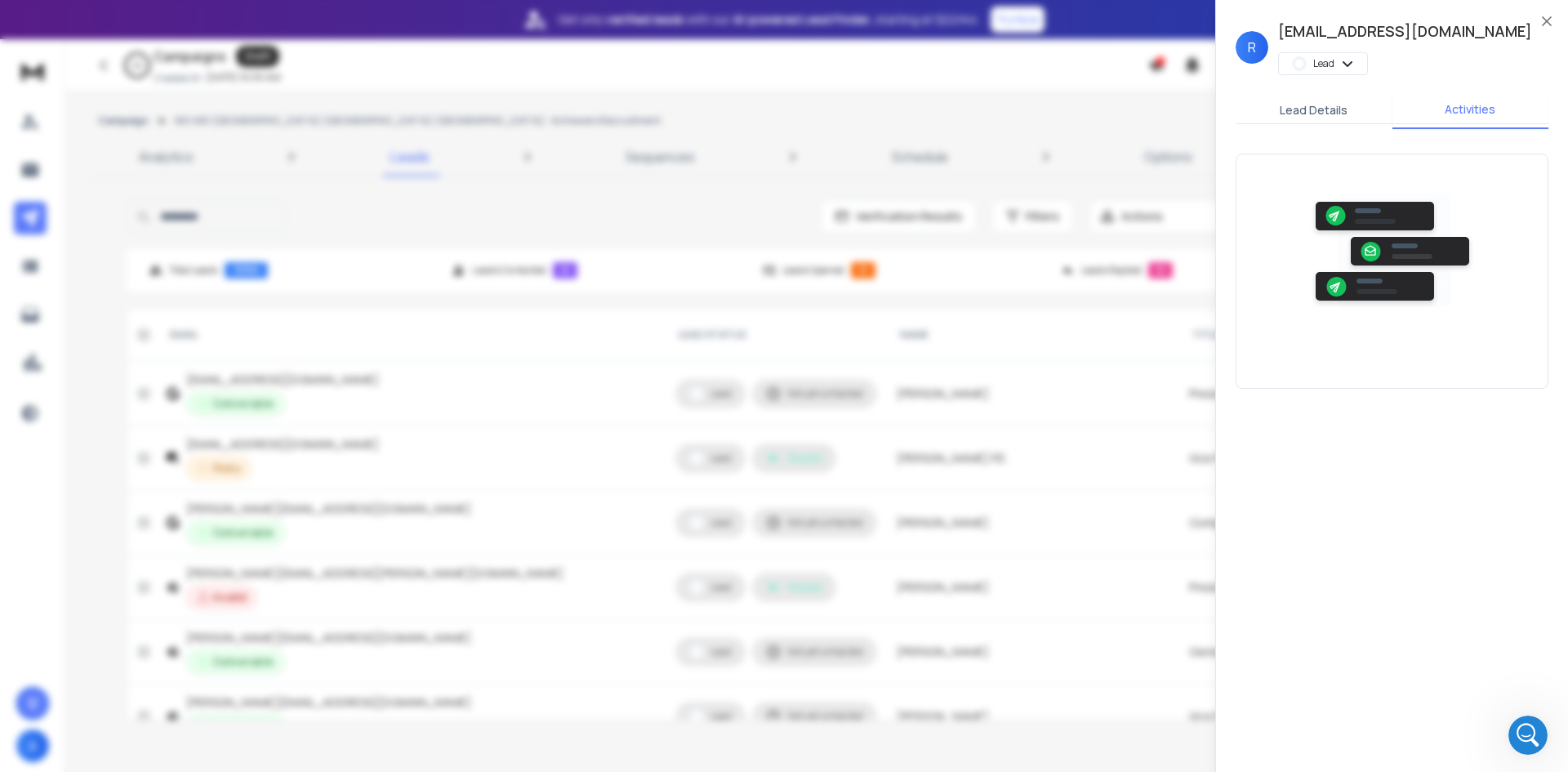
click at [1349, 70] on body "Get only verified leads with our AI-powered Lead Finder, starting at $22/mo Try…" at bounding box center [784, 386] width 1568 height 772
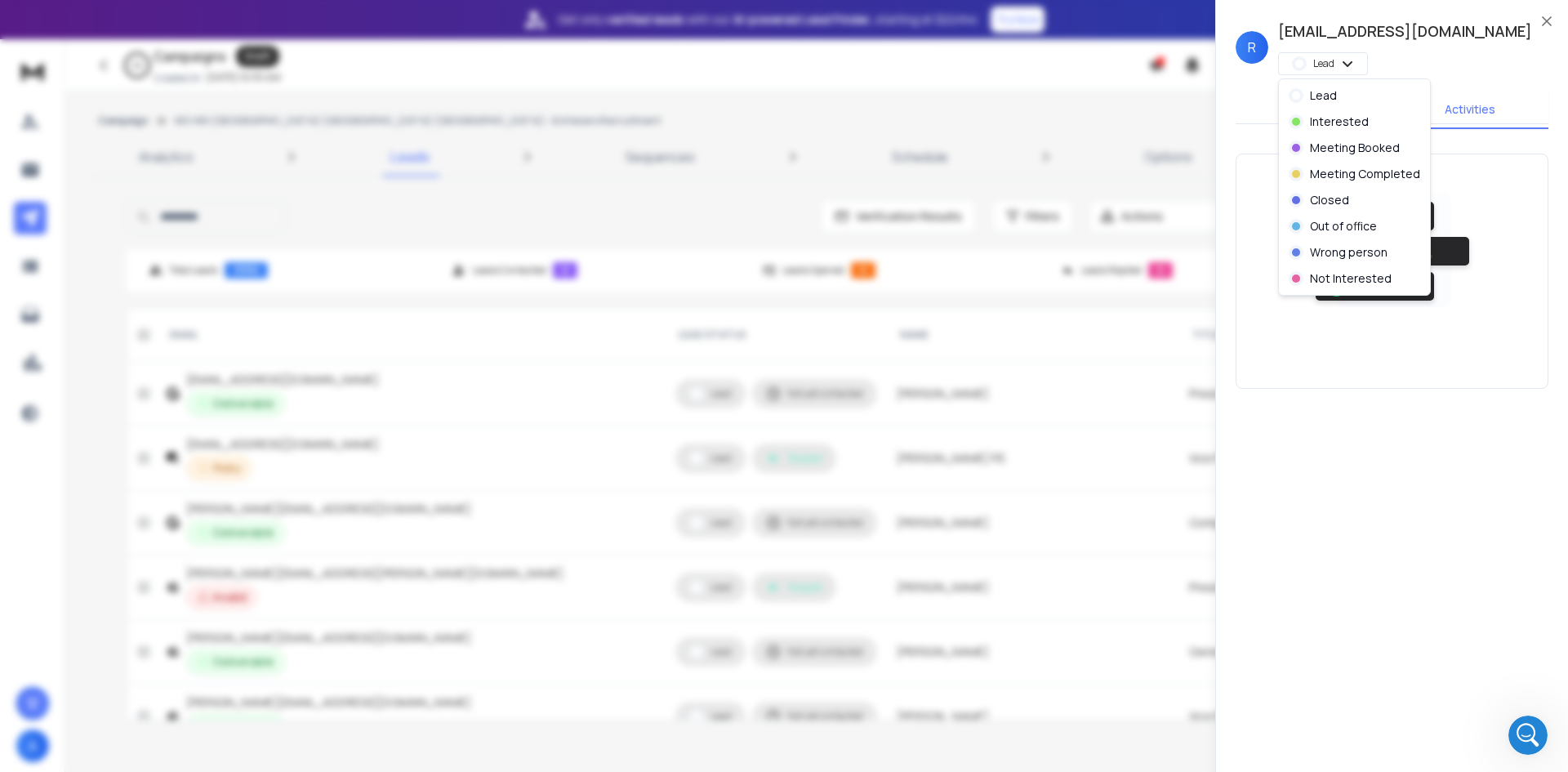
click at [743, 238] on div at bounding box center [784, 386] width 1568 height 772
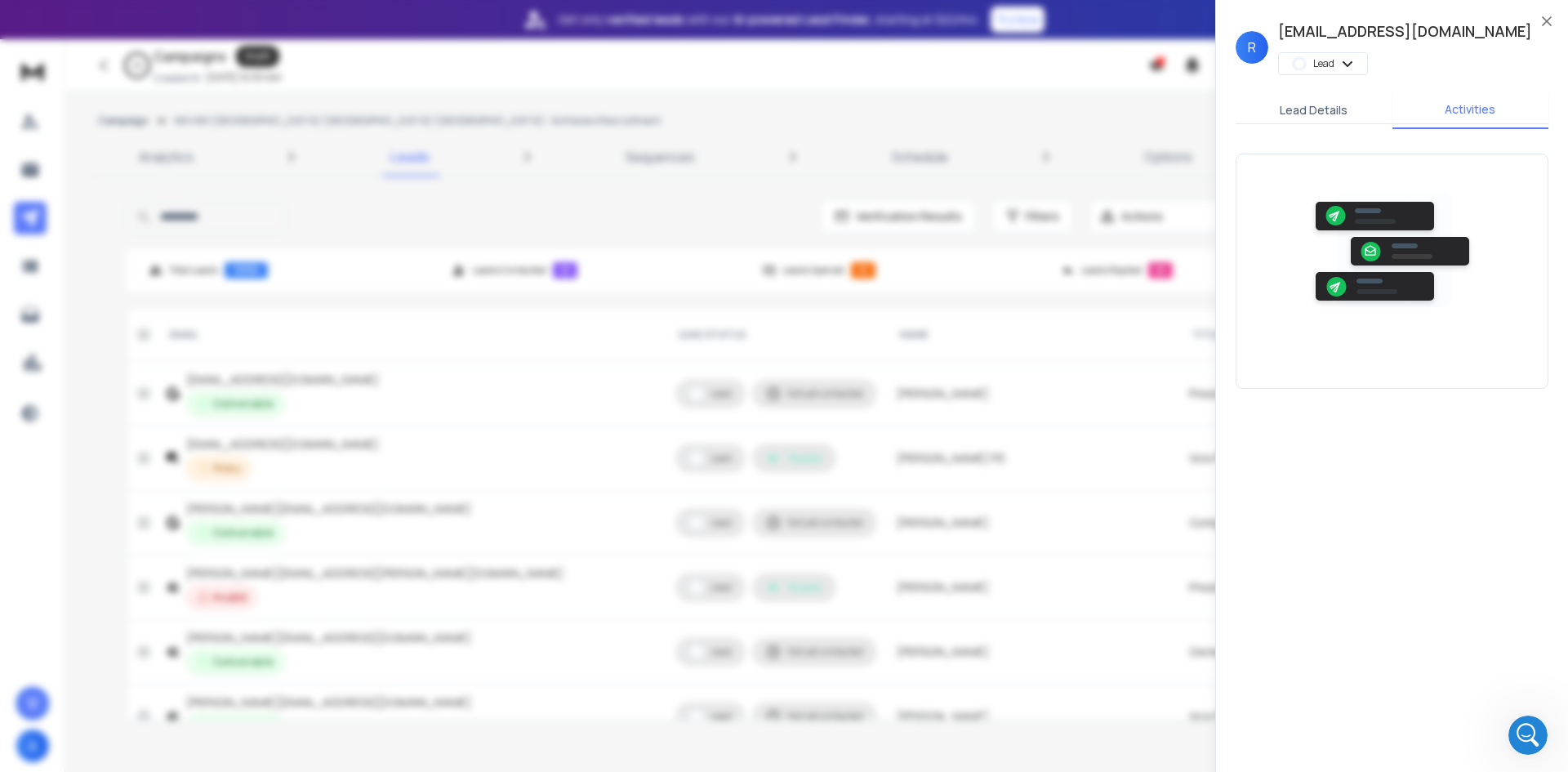
click at [718, 189] on div at bounding box center [784, 386] width 1568 height 772
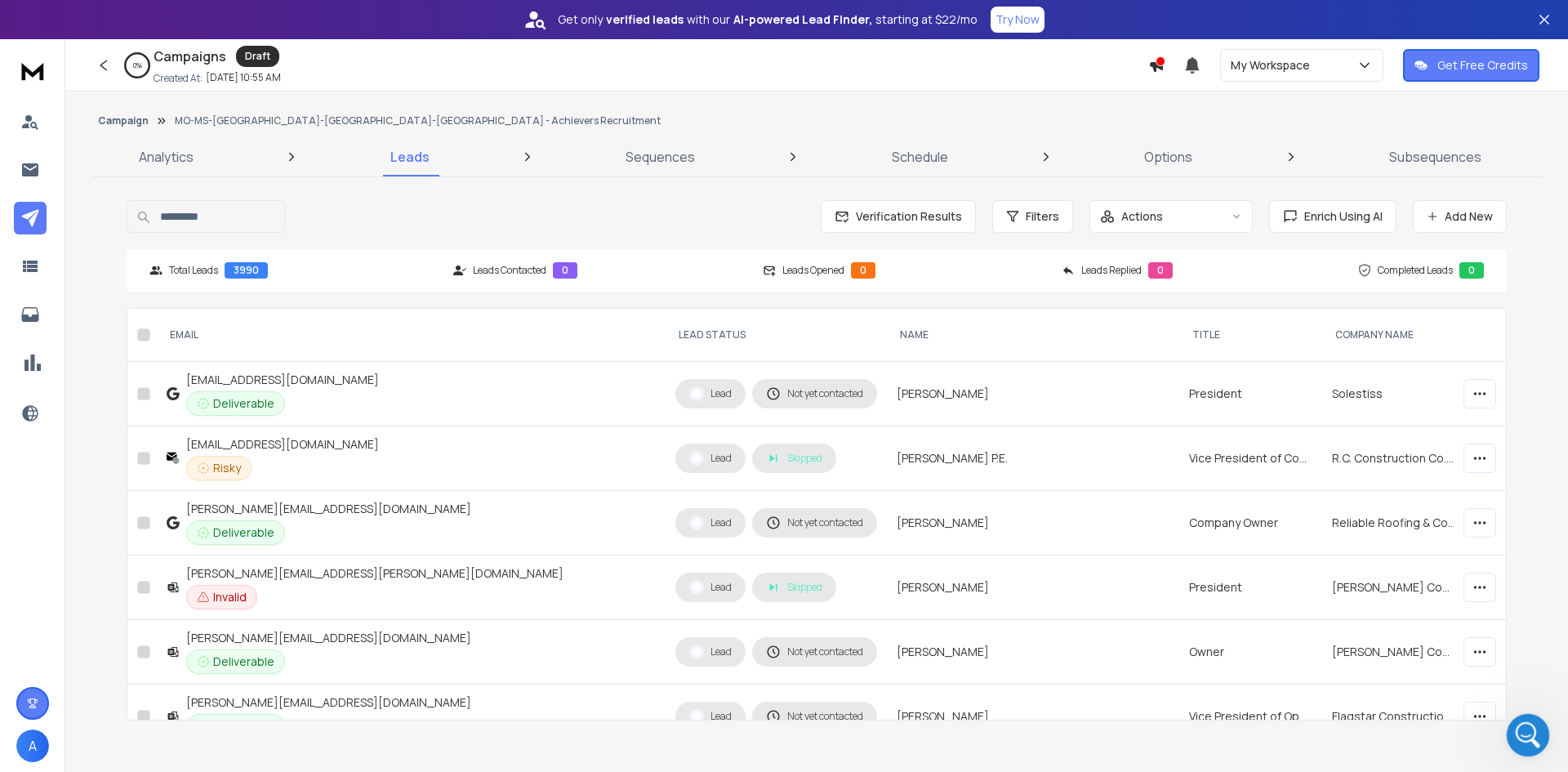
click at [1515, 724] on div "Open Intercom Messenger" at bounding box center [1525, 733] width 54 height 54
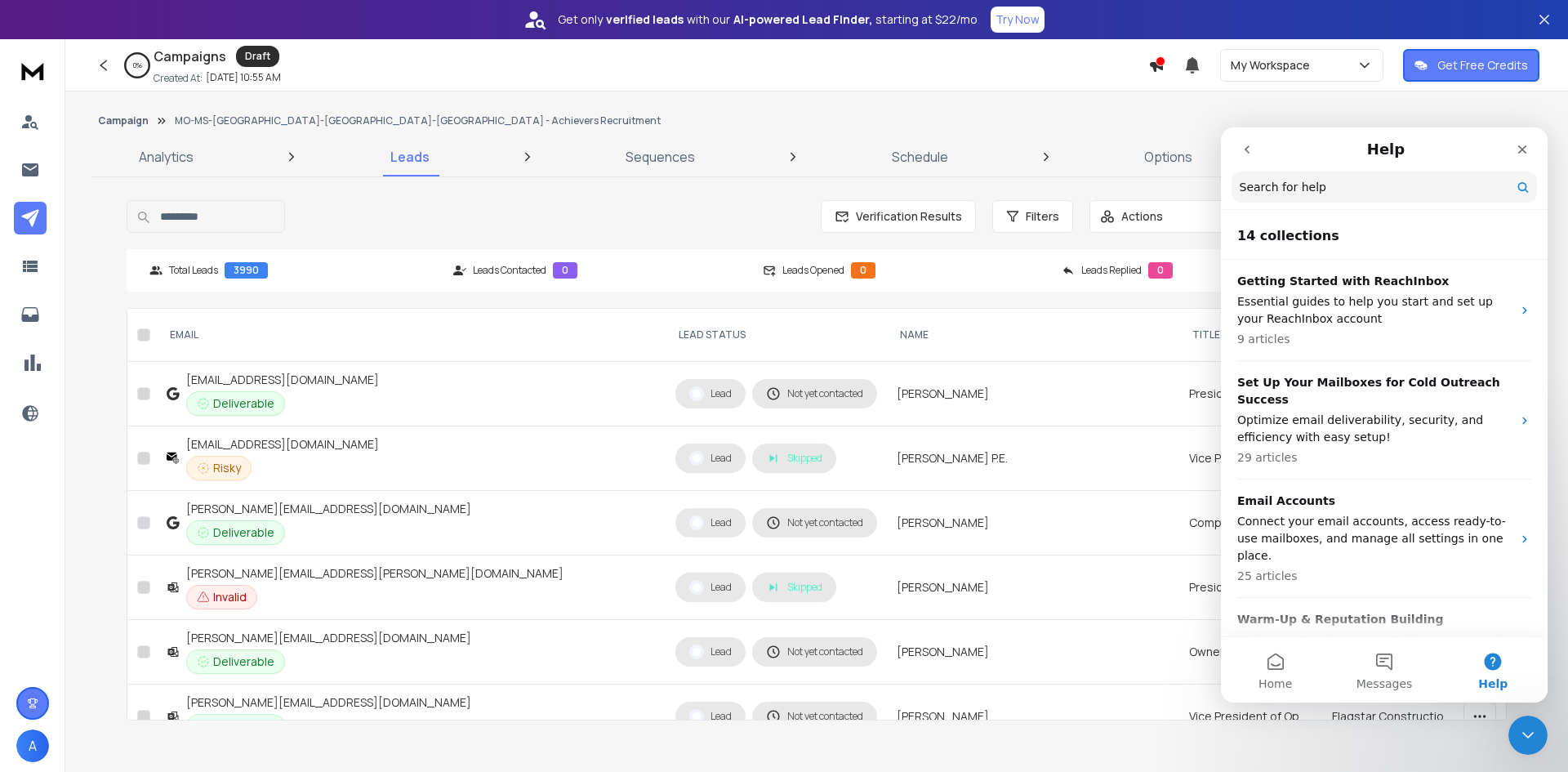
click at [1285, 190] on input "Search for help" at bounding box center [1384, 186] width 305 height 31
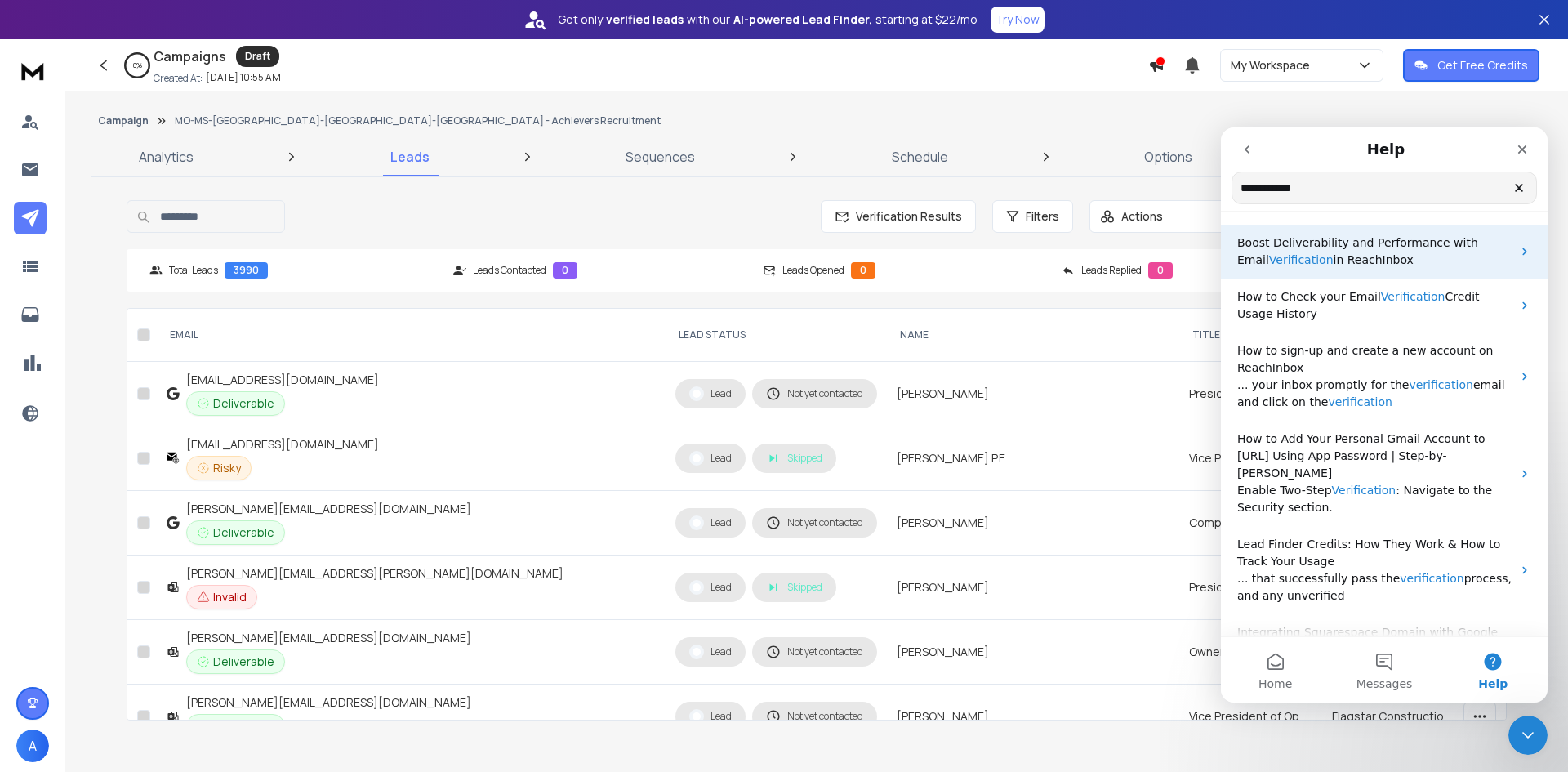
type input "**********"
click at [1418, 250] on span "Boost Deliverability and Performance with Email" at bounding box center [1357, 251] width 241 height 30
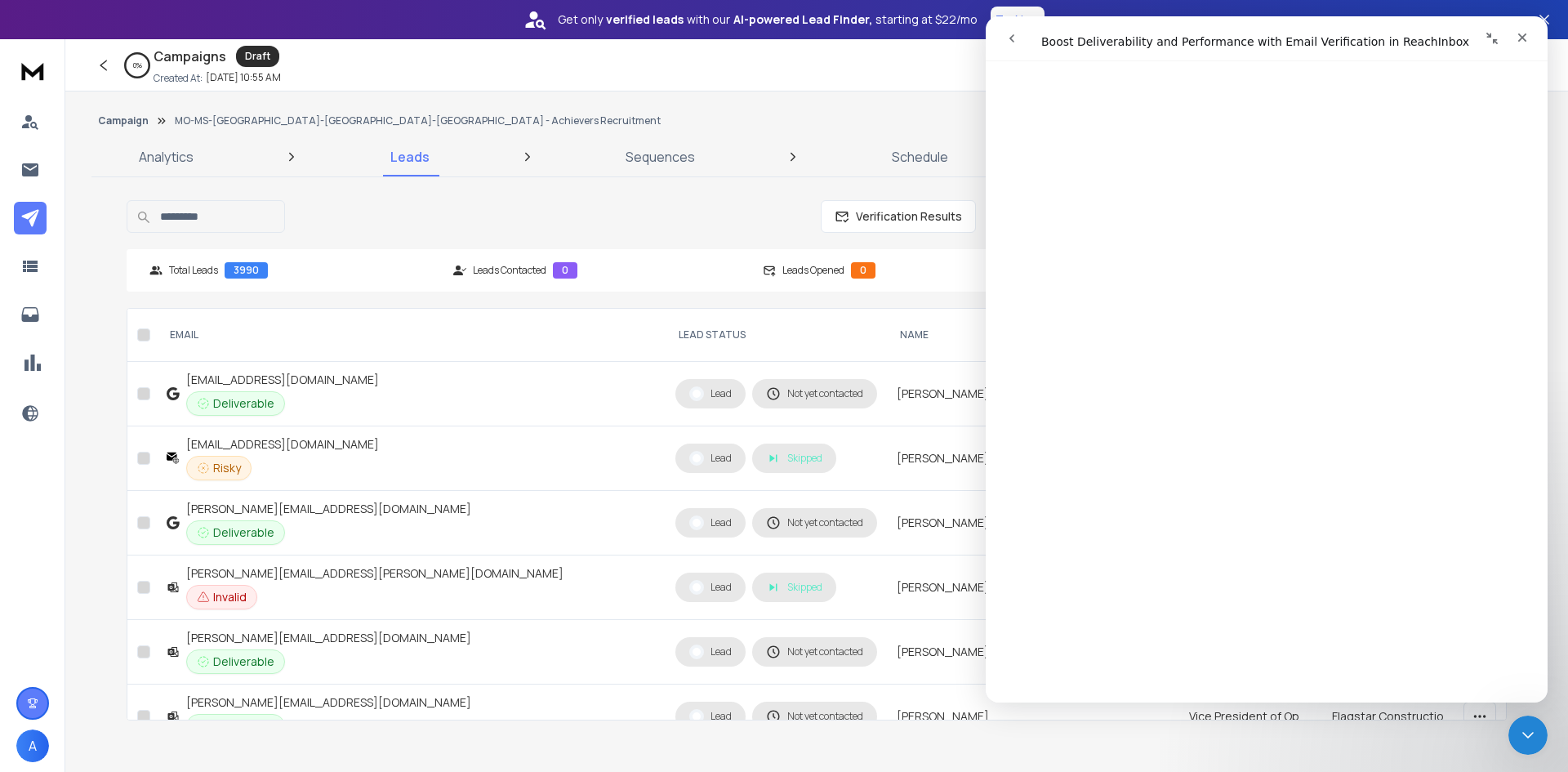
scroll to position [2695, 0]
drag, startPoint x: 681, startPoint y: 97, endPoint x: 690, endPoint y: 88, distance: 12.7
click at [690, 88] on div "0 % Campaigns Draft Created At: Sep 15, 2025, 10:55 AM My Workspace Get Free Cr…" at bounding box center [784, 383] width 1568 height 688
drag, startPoint x: 1513, startPoint y: 33, endPoint x: 2505, endPoint y: 56, distance: 992.3
click at [1513, 33] on div "Close" at bounding box center [1521, 38] width 30 height 30
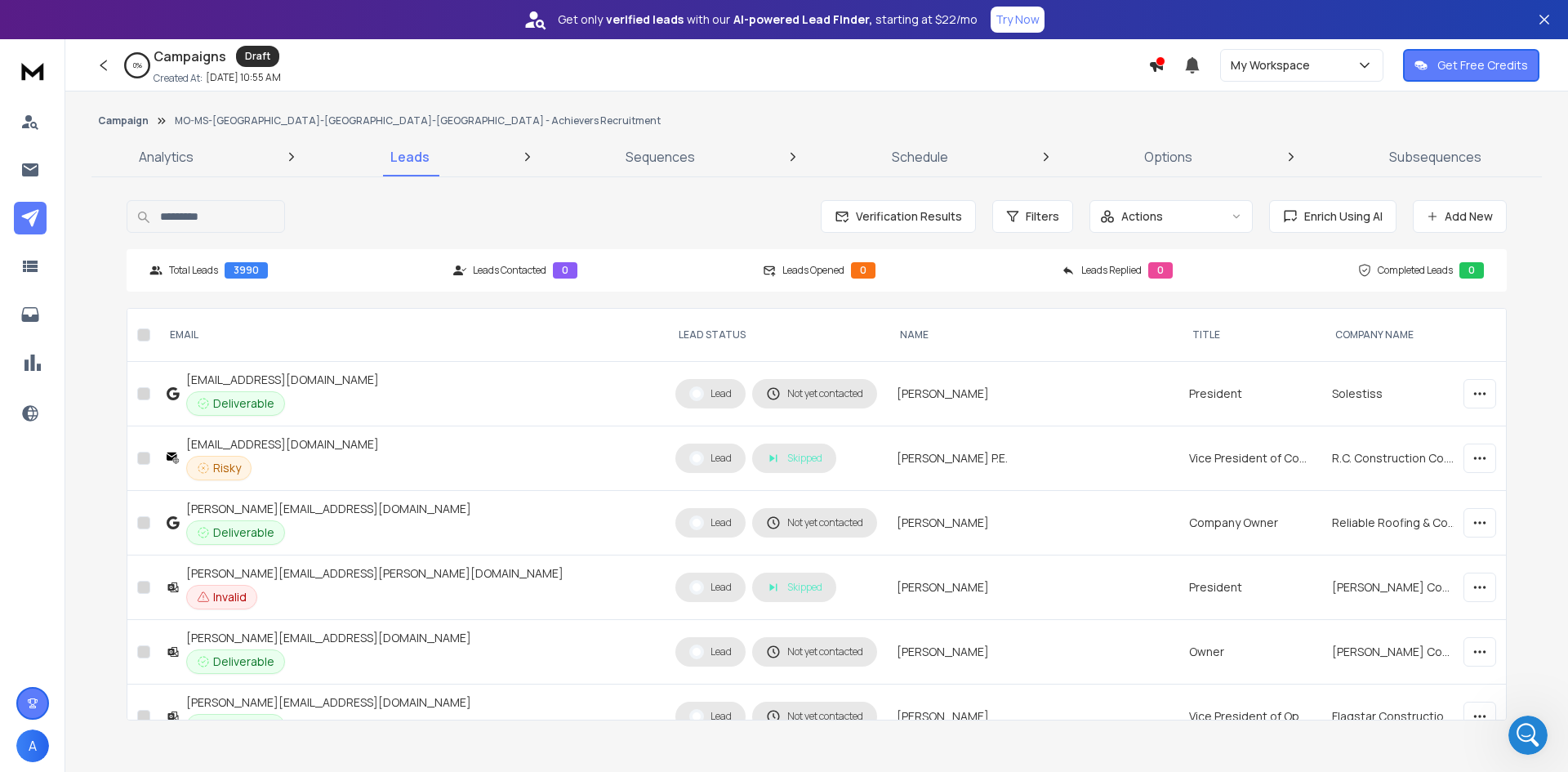
click at [1009, 237] on div "Verification Results Filters Actions Enrich Using AI Add New Total Leads 3990 L…" at bounding box center [816, 451] width 1380 height 504
click at [1013, 224] on button "Filters" at bounding box center [1032, 216] width 81 height 32
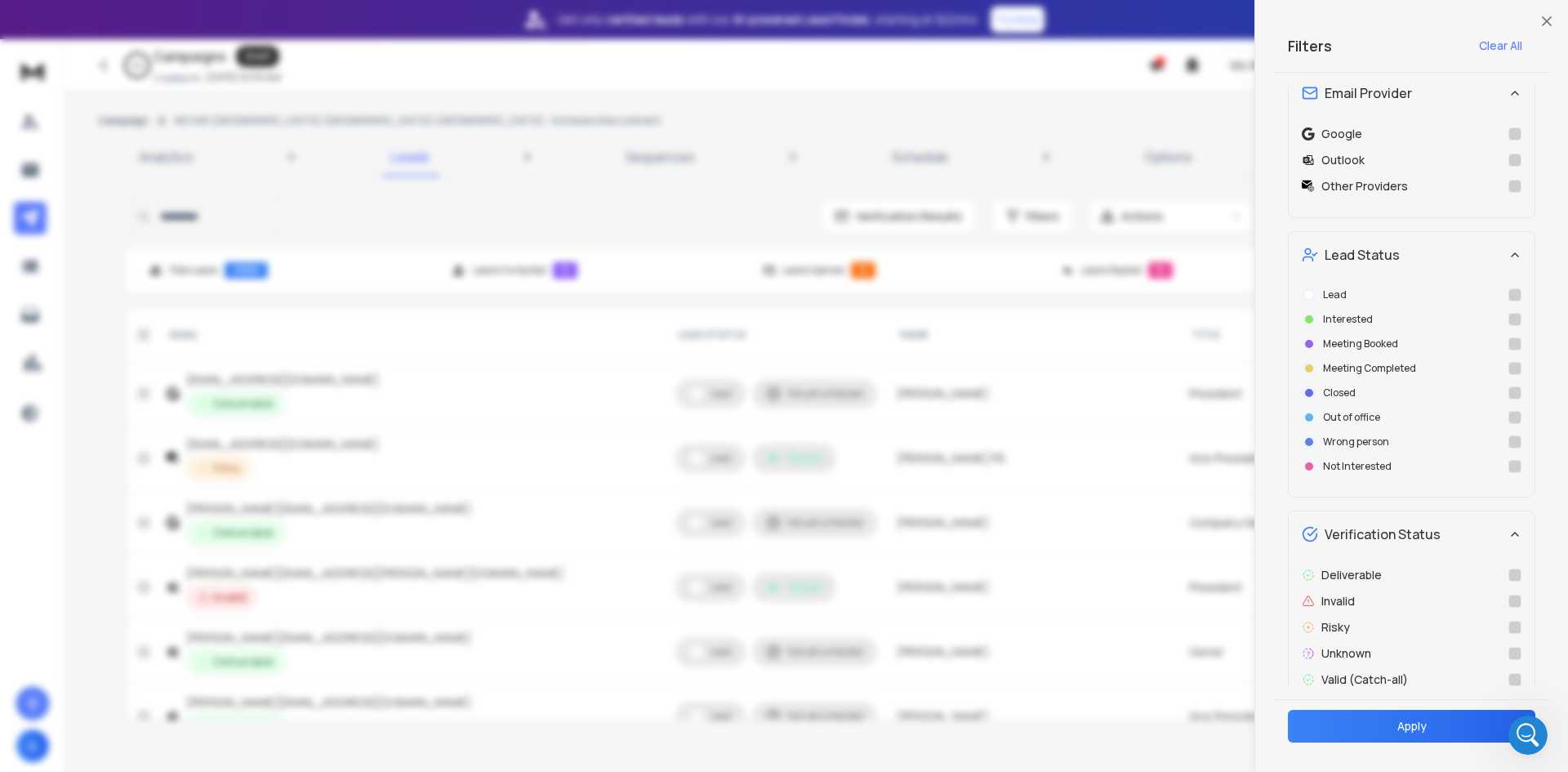
scroll to position [613, 0]
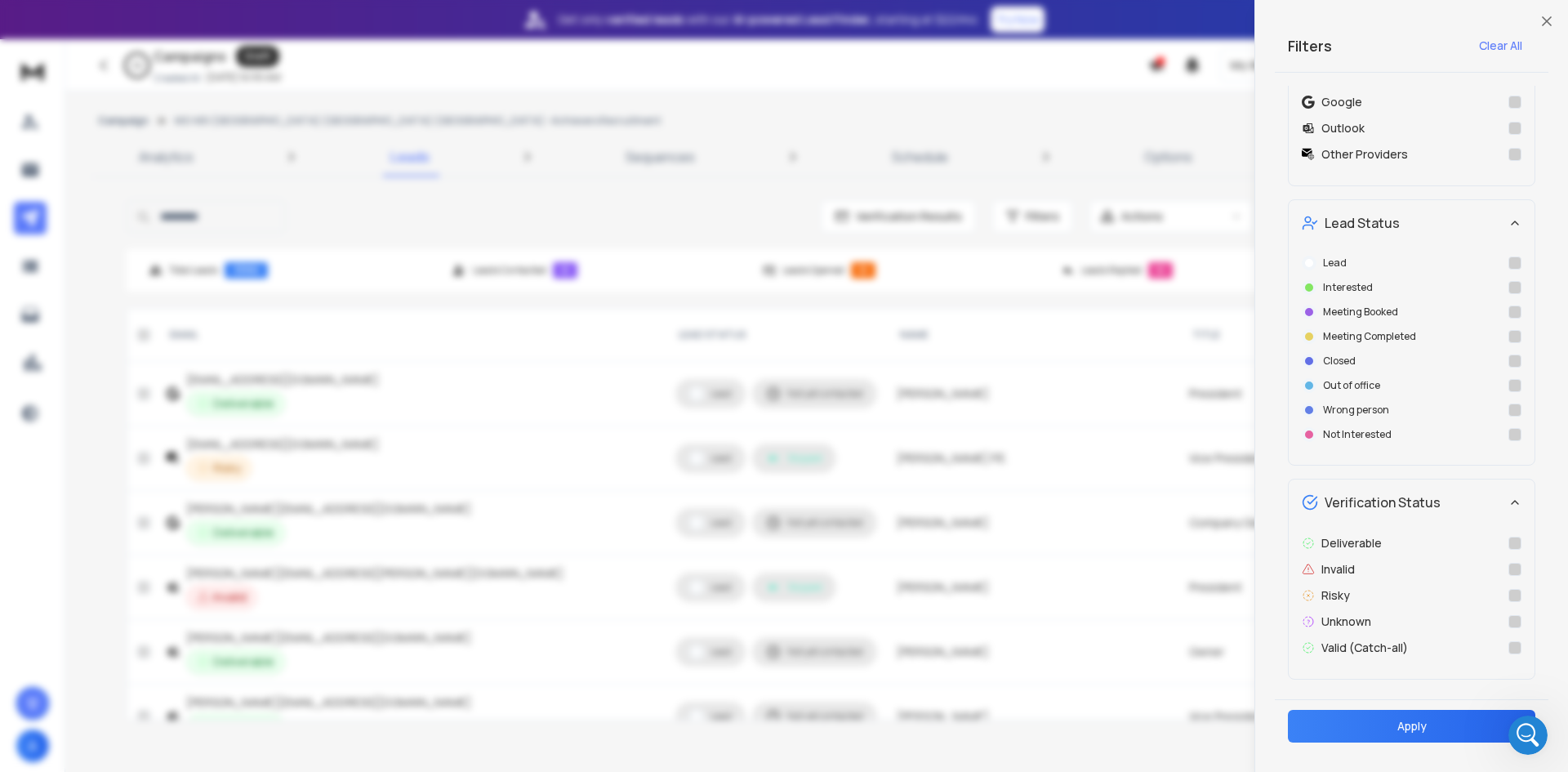
click at [1493, 538] on div "Deliverable Invalid Risky Unknown Valid (Catch-all)" at bounding box center [1411, 601] width 245 height 153
click at [1502, 555] on div "Deliverable Invalid Risky Unknown Valid (Catch-all)" at bounding box center [1411, 606] width 245 height 143
click at [1508, 539] on button "Deliverable" at bounding box center [1514, 543] width 13 height 13
click at [1508, 646] on button "Valid (Catch-all)" at bounding box center [1514, 648] width 13 height 13
click at [1465, 726] on button "Apply" at bounding box center [1411, 725] width 247 height 32
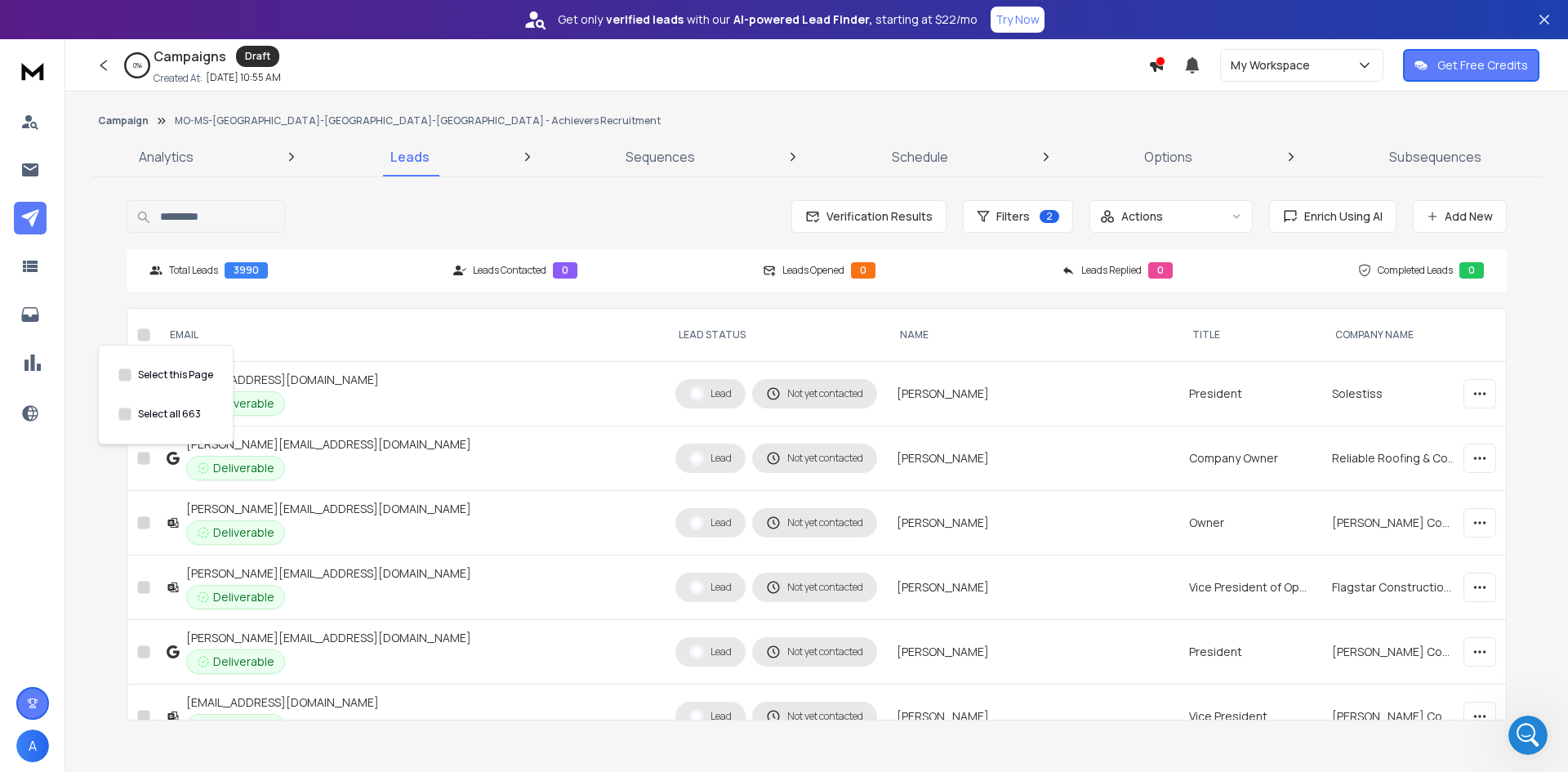
click at [144, 341] on th at bounding box center [141, 335] width 30 height 53
click at [141, 335] on button "Select this Page" at bounding box center [143, 335] width 13 height 13
click at [143, 335] on button "Select this Page" at bounding box center [143, 335] width 13 height 13
click at [1022, 216] on span "Filters" at bounding box center [1012, 216] width 33 height 16
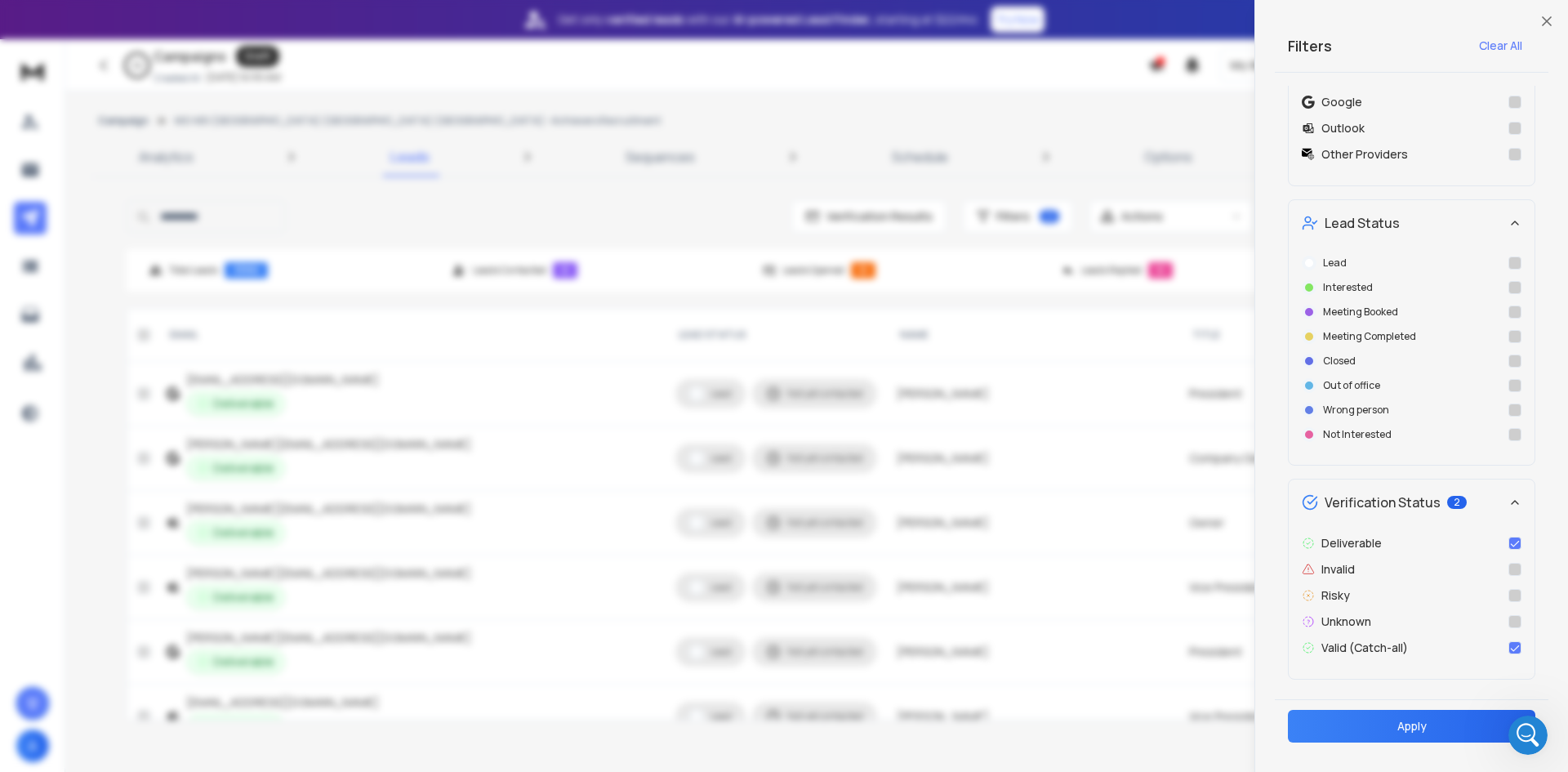
click at [716, 202] on div at bounding box center [784, 386] width 1568 height 772
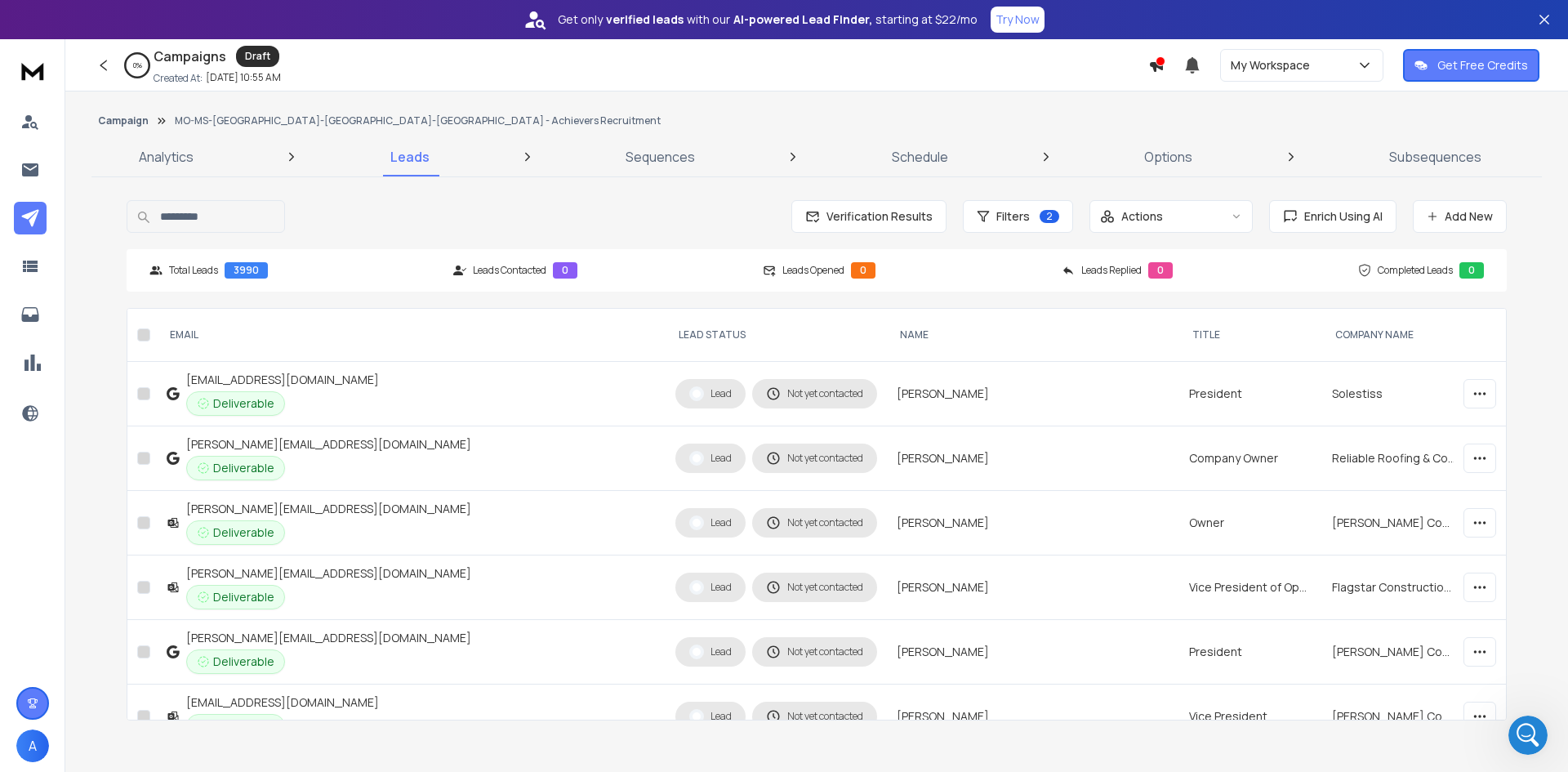
drag, startPoint x: 1118, startPoint y: 139, endPoint x: 1124, endPoint y: 145, distance: 8.5
click at [1120, 141] on div "Analytics Leads Sequences Schedule Options Subsequences" at bounding box center [810, 157] width 1437 height 39
click at [1157, 156] on p "Options" at bounding box center [1168, 157] width 48 height 20
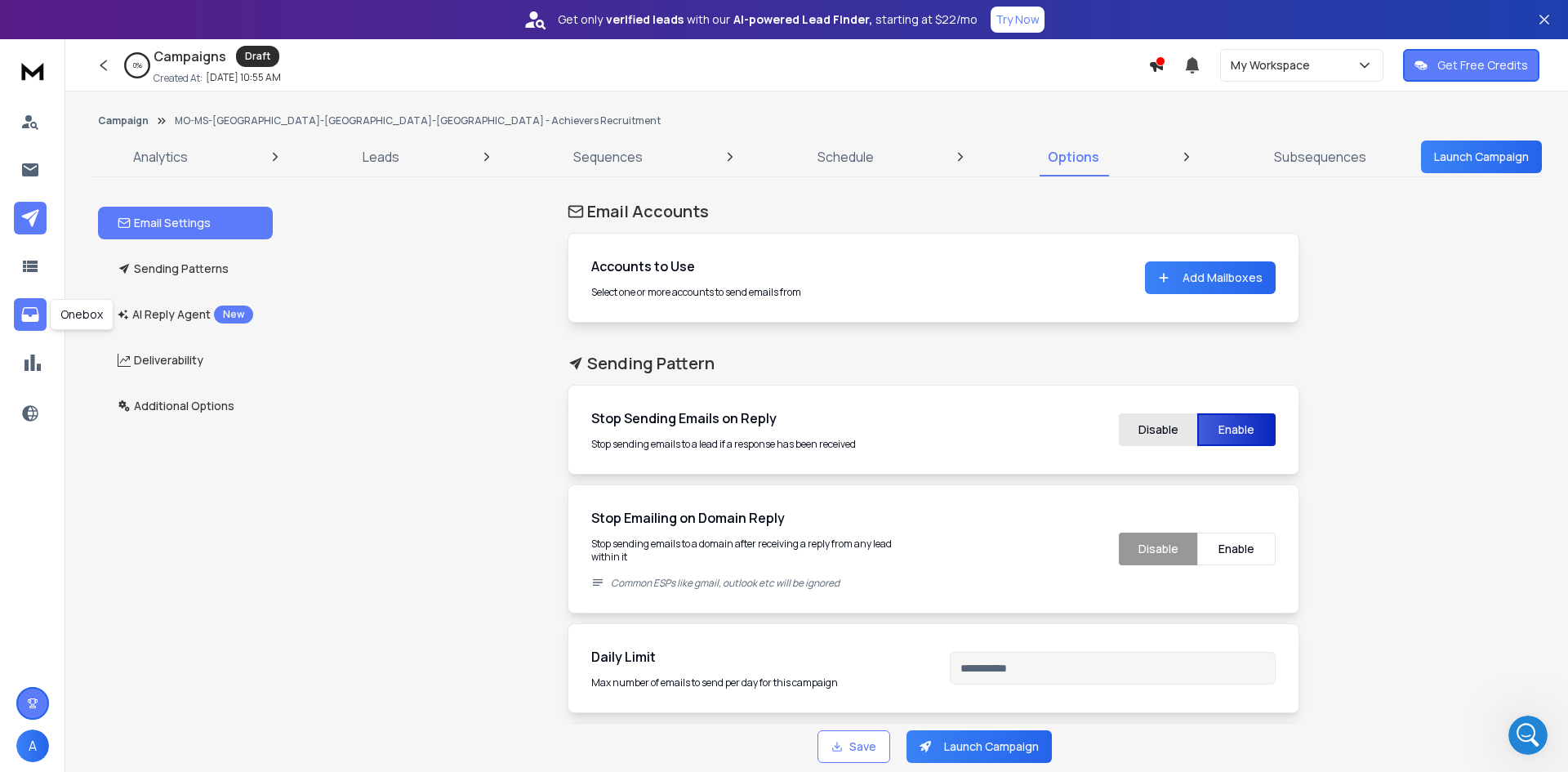
click at [21, 315] on icon at bounding box center [30, 314] width 20 height 20
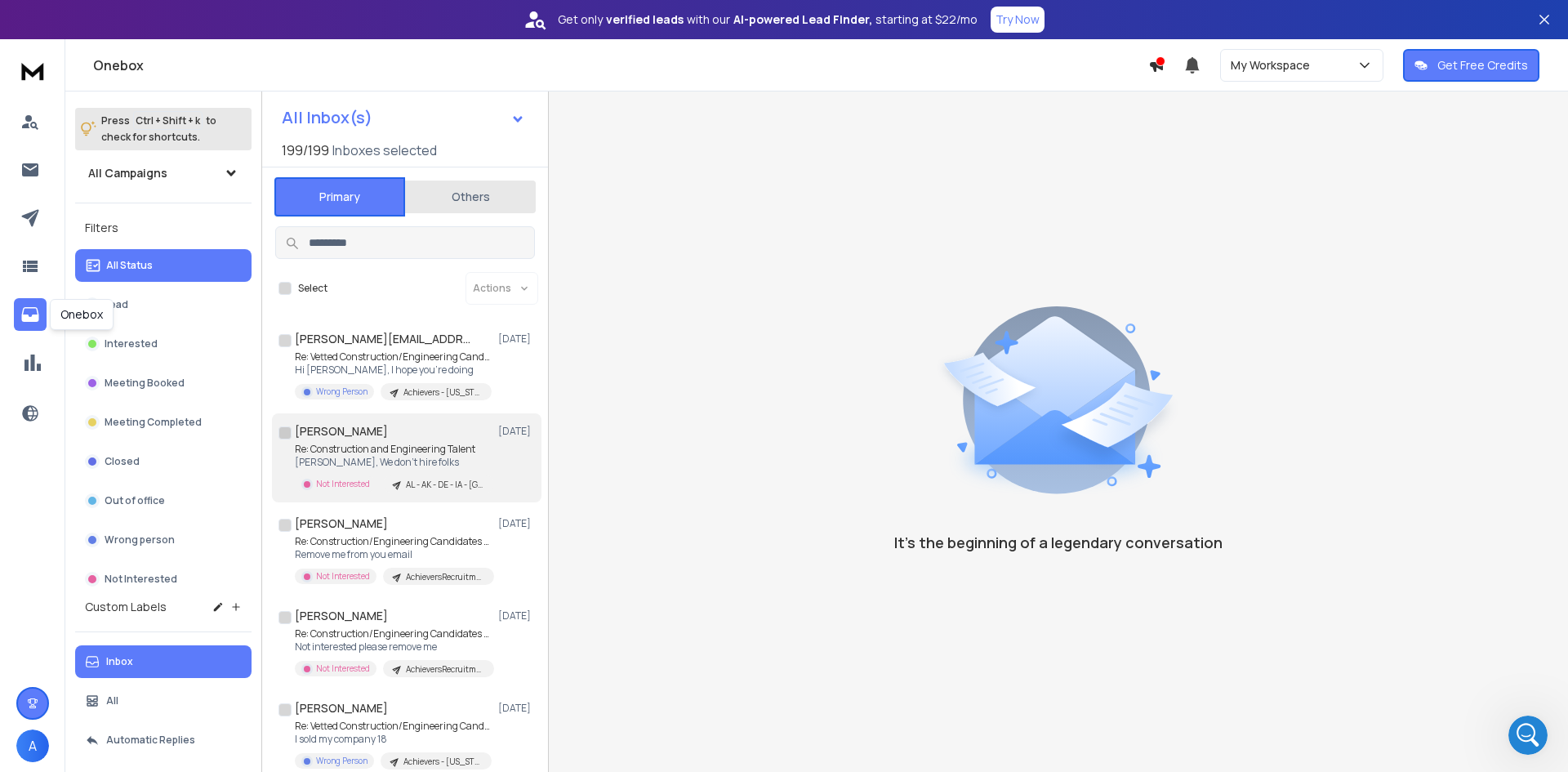
scroll to position [1551, 0]
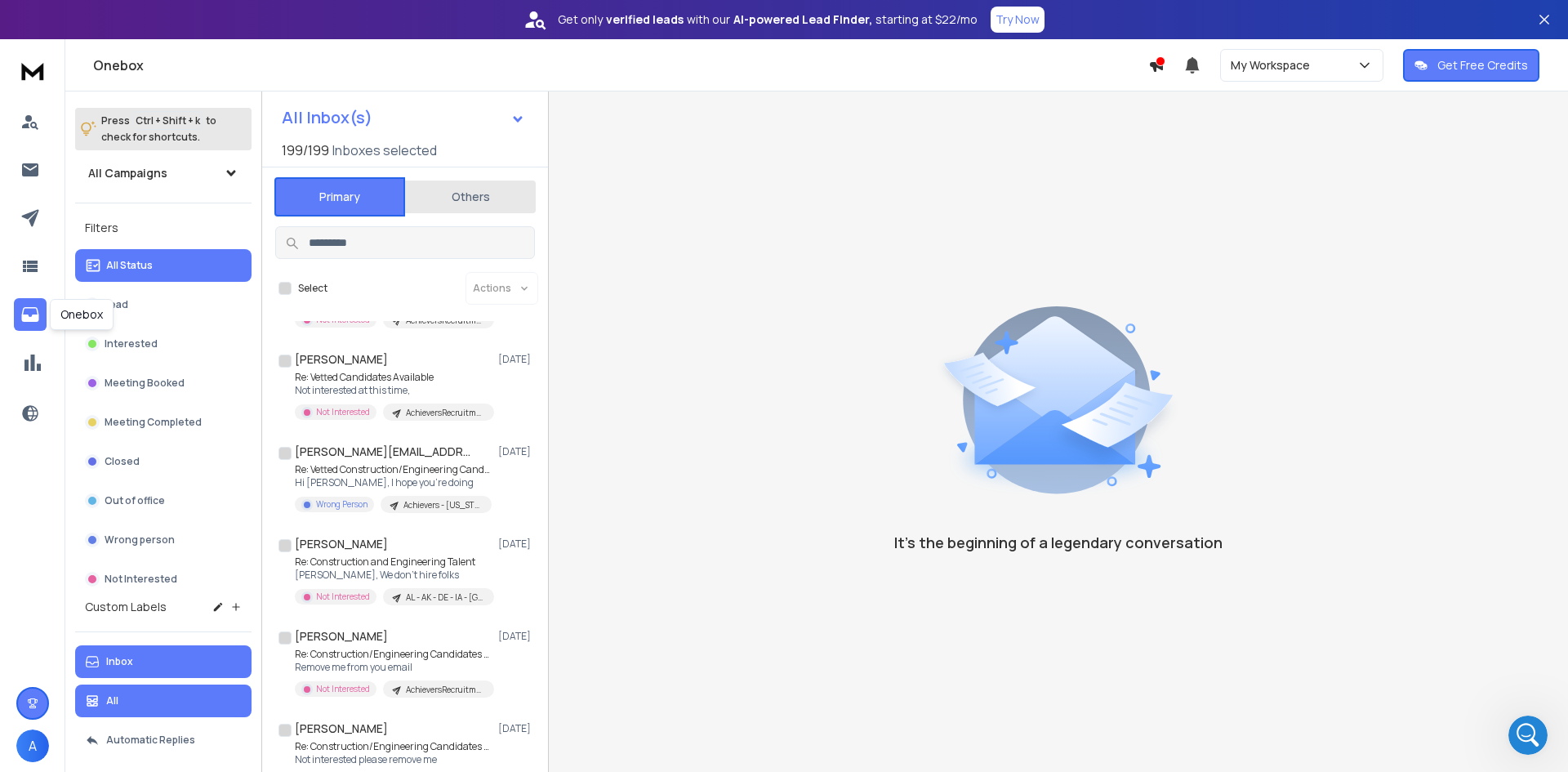
click at [182, 690] on button "All" at bounding box center [163, 700] width 176 height 32
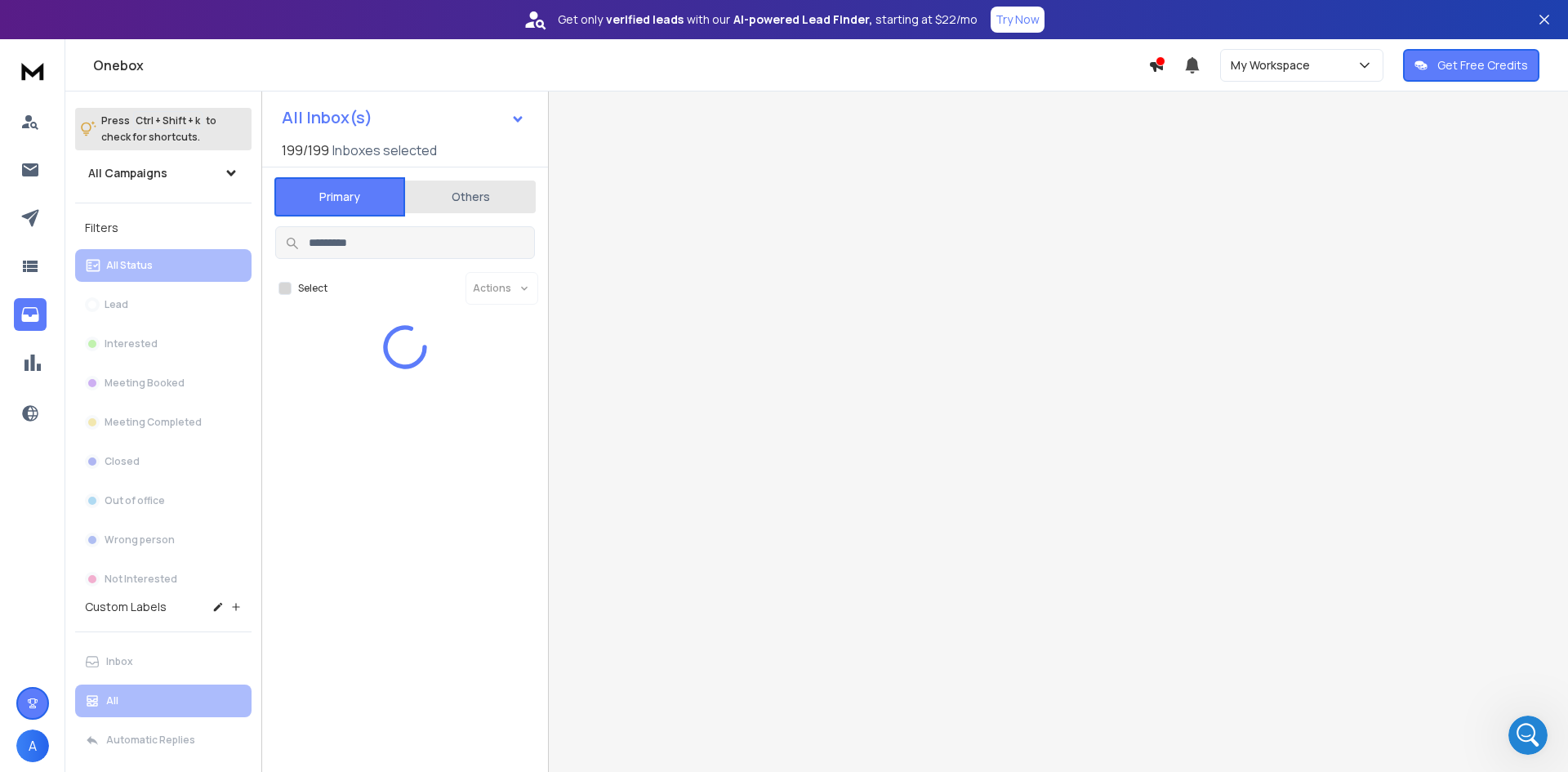
scroll to position [0, 0]
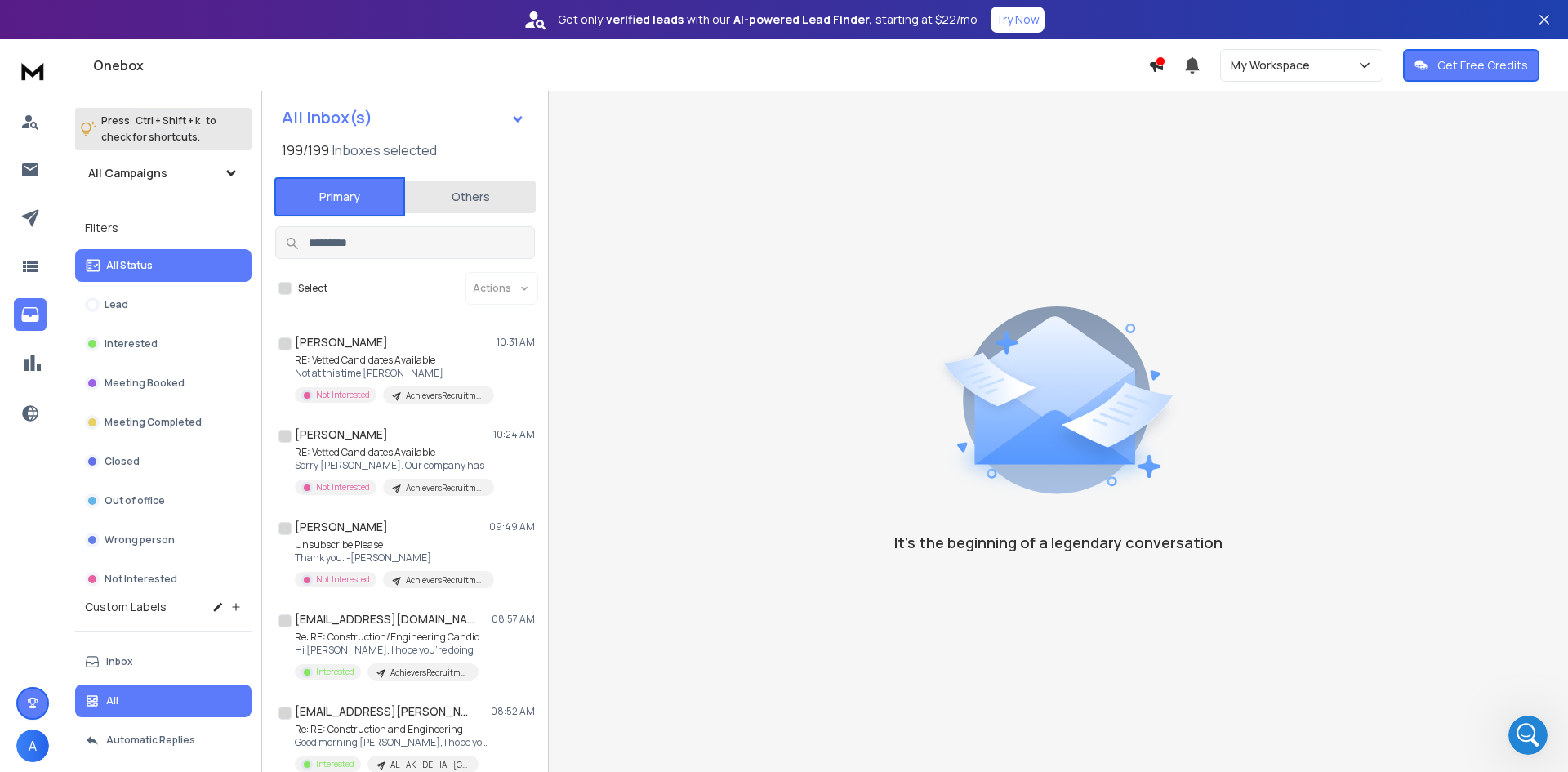
click at [202, 691] on button "All" at bounding box center [163, 700] width 176 height 32
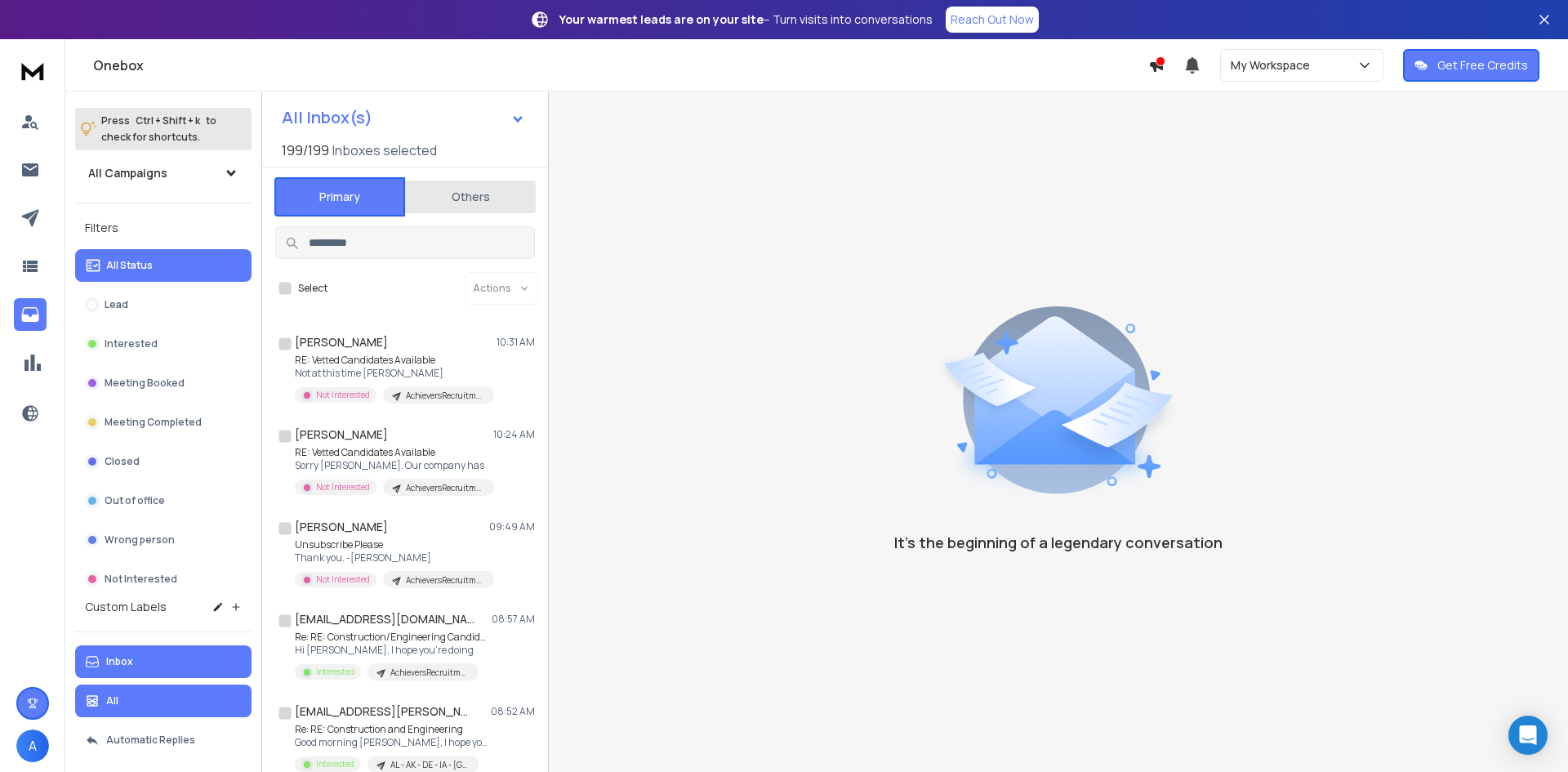
click at [127, 694] on button "All" at bounding box center [163, 700] width 176 height 32
click at [26, 212] on icon at bounding box center [30, 218] width 20 height 20
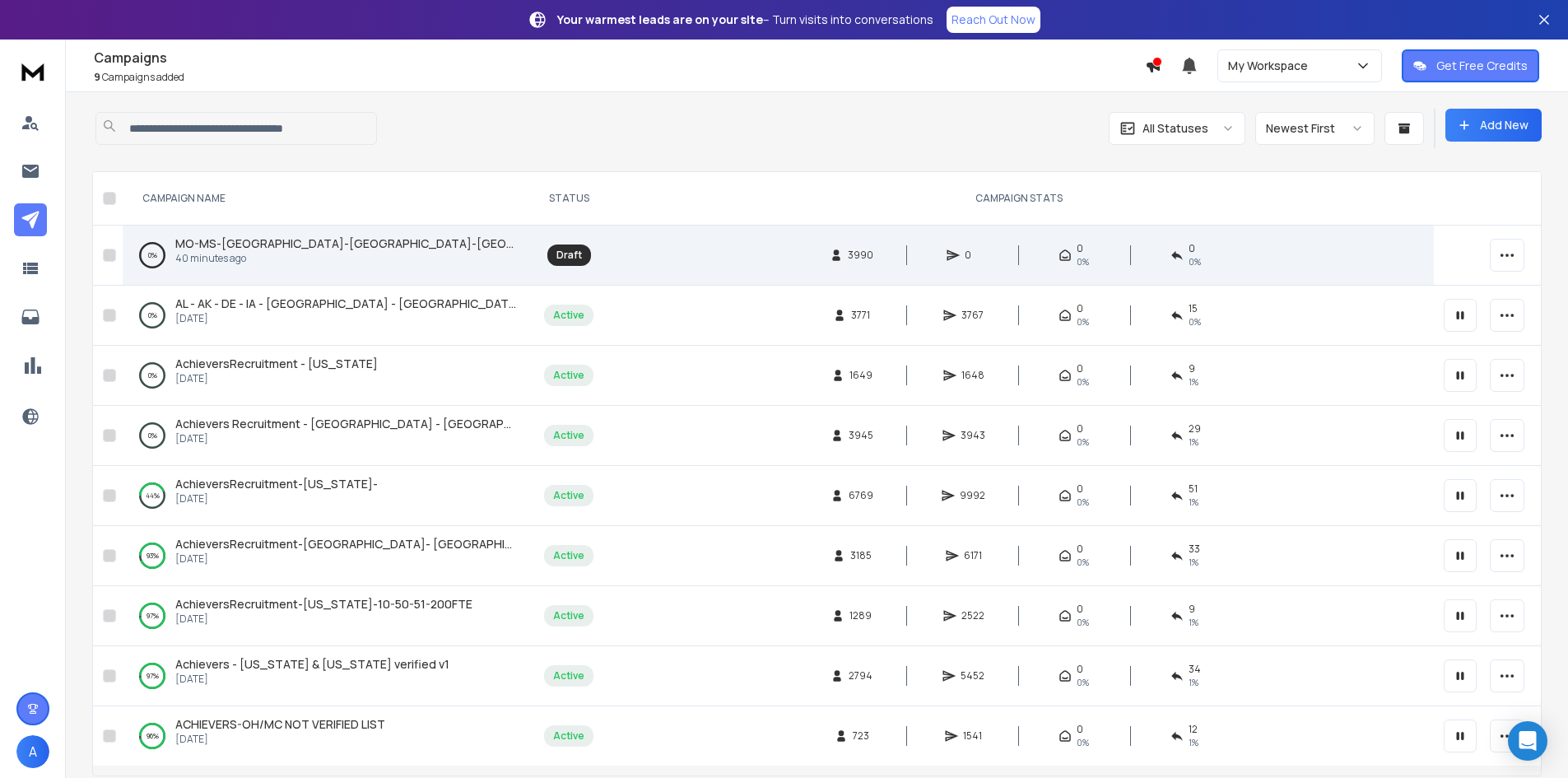
click at [337, 256] on p "40 minutes ago" at bounding box center [346, 258] width 342 height 14
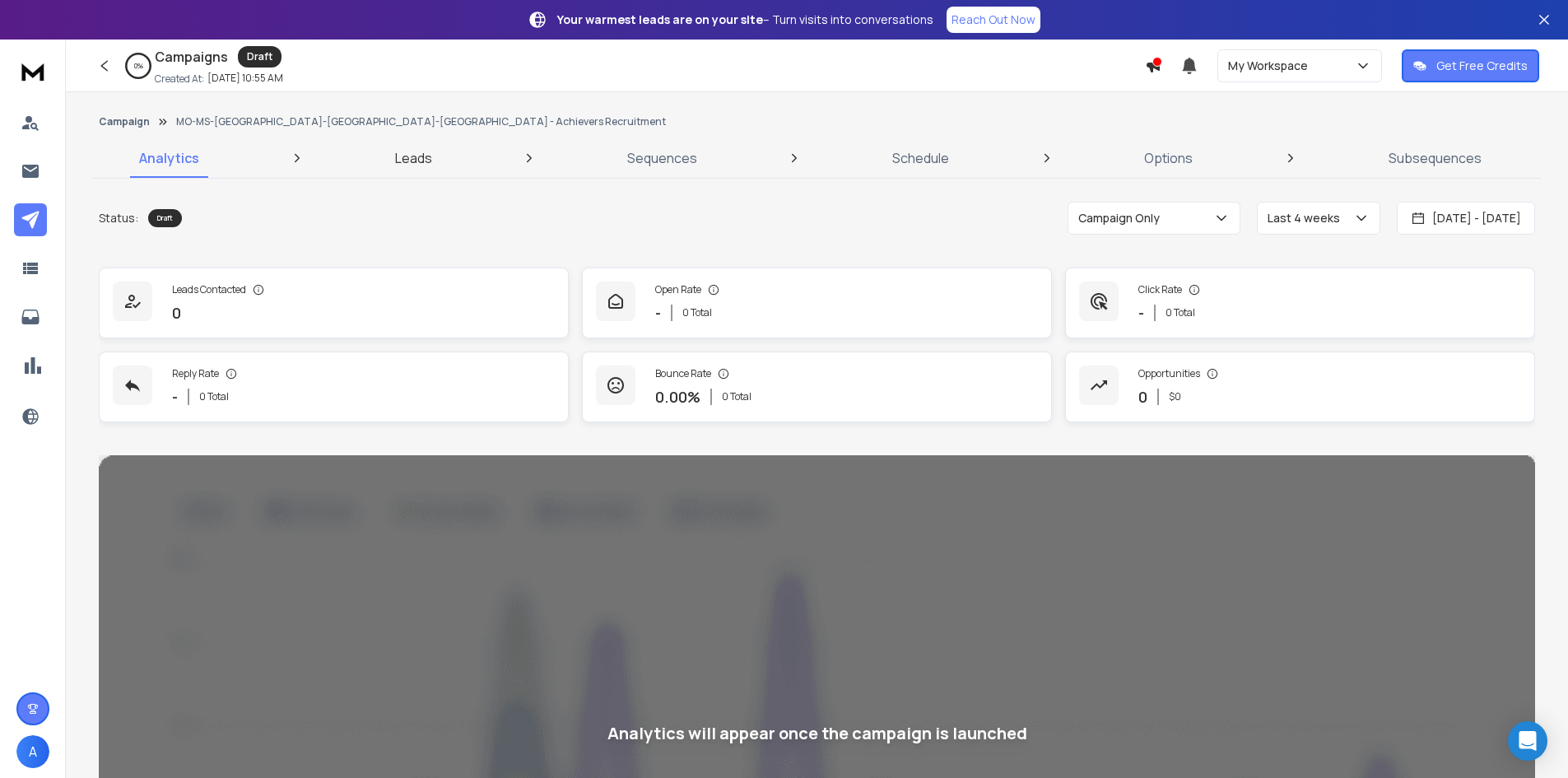
click at [396, 165] on p "Leads" at bounding box center [413, 158] width 37 height 20
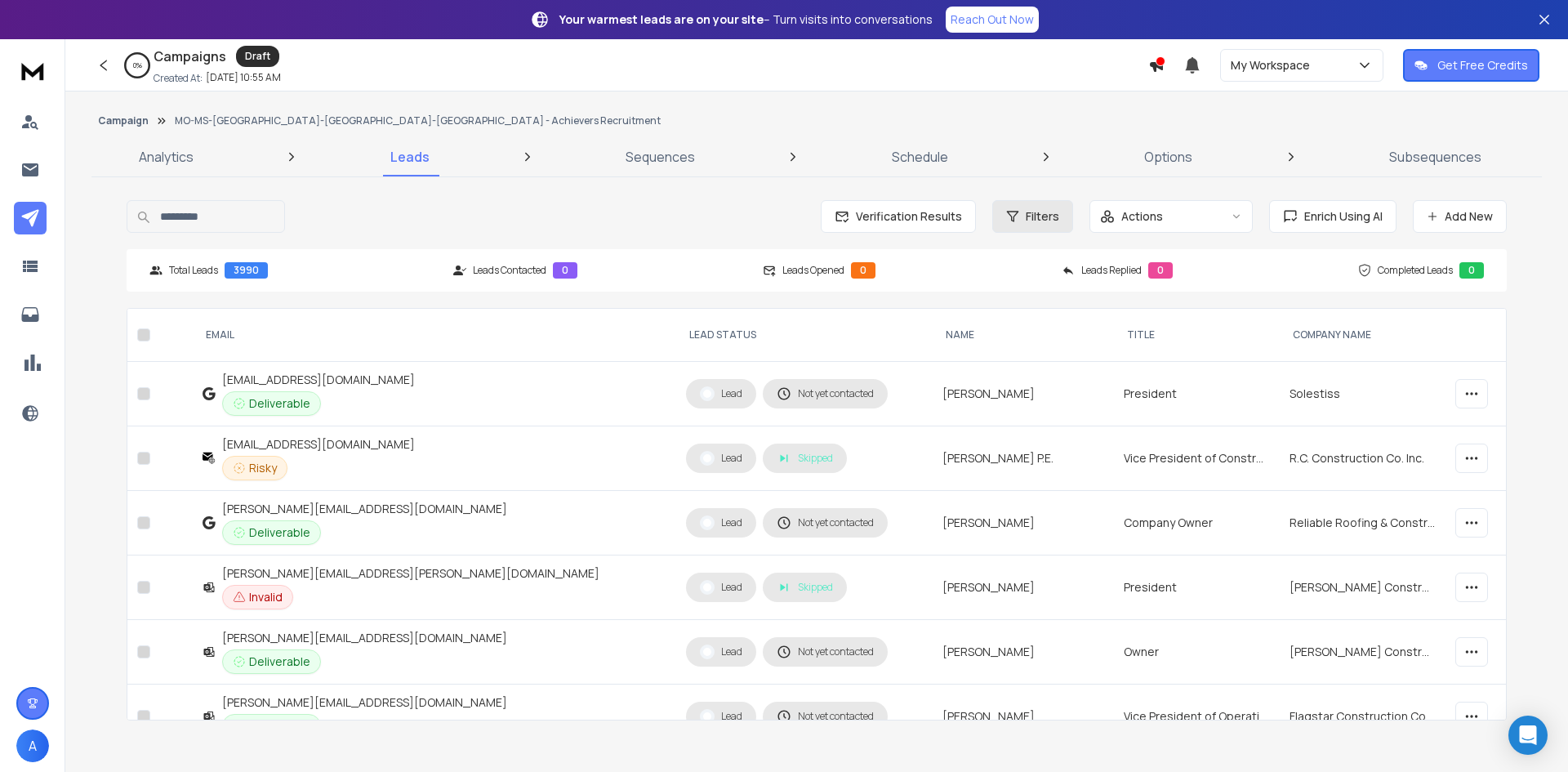
click at [1051, 222] on span "Filters" at bounding box center [1041, 216] width 33 height 16
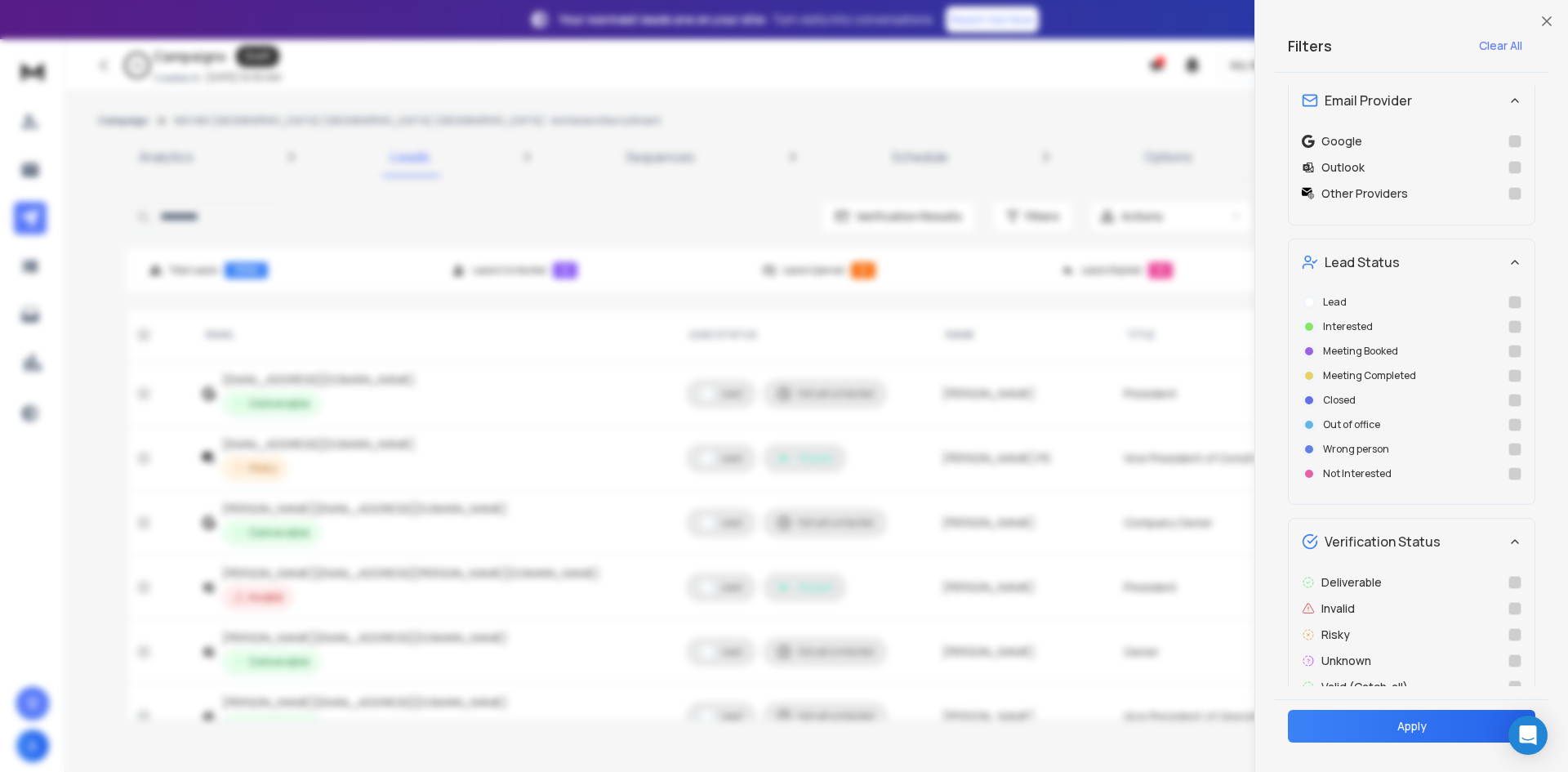
scroll to position [613, 0]
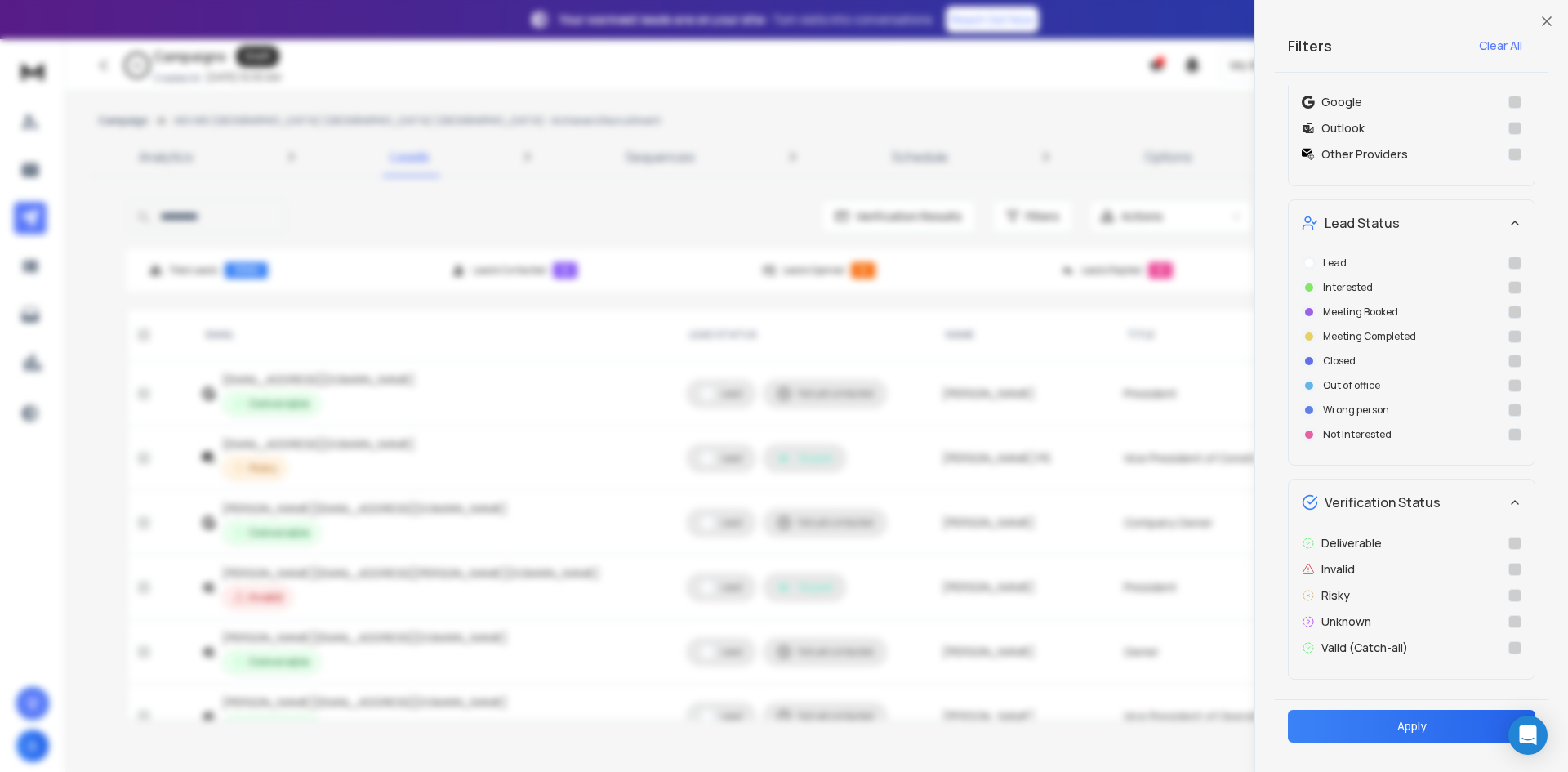
click at [1508, 549] on button "Deliverable" at bounding box center [1514, 543] width 13 height 13
click at [1511, 650] on div "Deliverable Invalid Risky Unknown Valid (Catch-all)" at bounding box center [1411, 606] width 245 height 143
click at [1494, 650] on div "Valid (Catch-all)" at bounding box center [1410, 648] width 219 height 16
click at [1508, 646] on button "Valid (Catch-all)" at bounding box center [1514, 648] width 13 height 13
click at [1436, 725] on button "Apply" at bounding box center [1411, 725] width 247 height 32
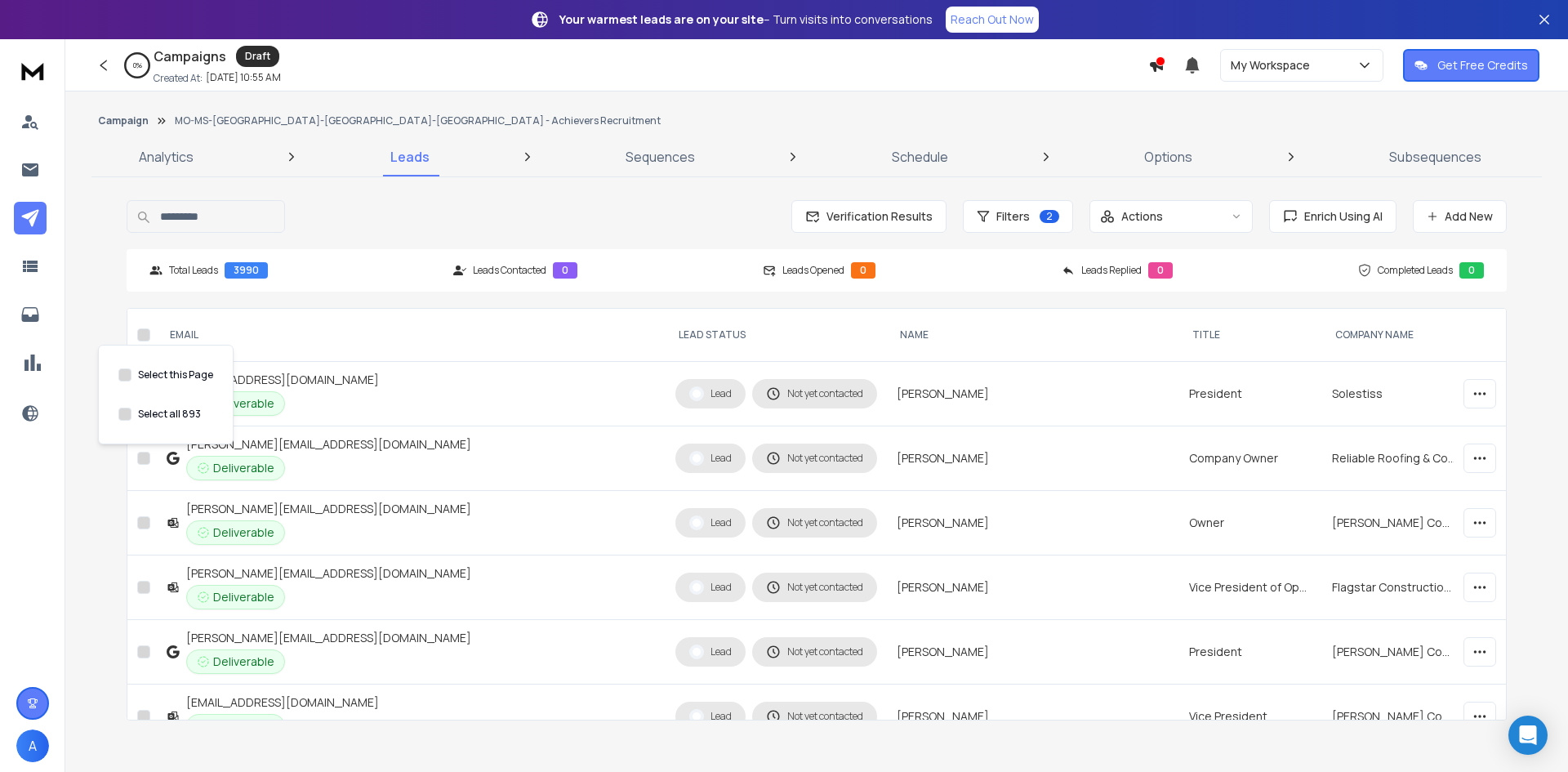
click at [142, 330] on button "Select this Page" at bounding box center [143, 335] width 13 height 13
click at [1046, 219] on span "2" at bounding box center [1050, 216] width 20 height 13
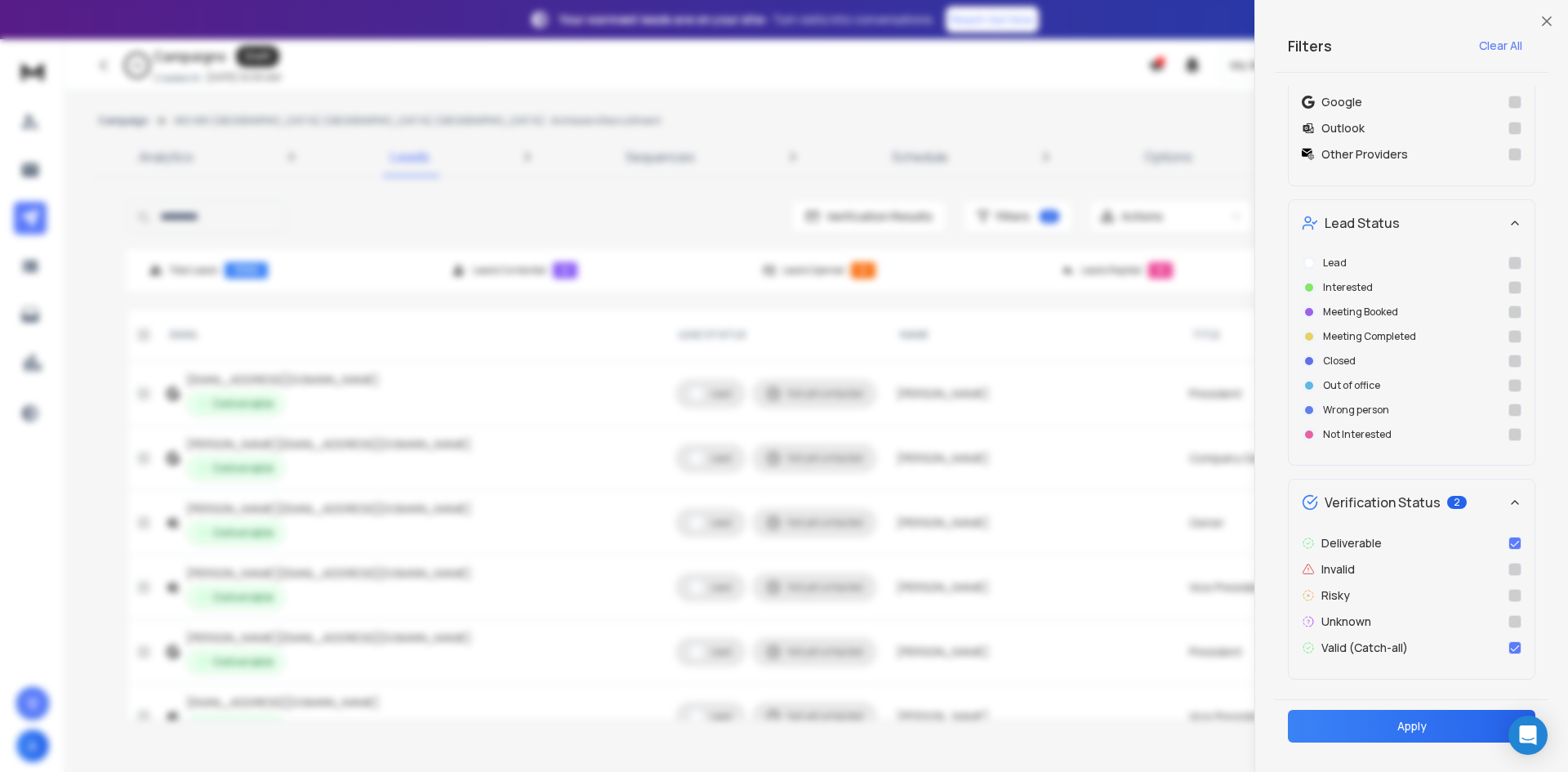
click at [1508, 546] on button "Deliverable" at bounding box center [1514, 543] width 13 height 13
click at [1513, 649] on div "Deliverable Invalid Risky Unknown Valid (Catch-all)" at bounding box center [1411, 606] width 245 height 143
click at [1508, 649] on button "Valid (Catch-all)" at bounding box center [1514, 648] width 13 height 13
click at [490, 247] on div at bounding box center [784, 386] width 1568 height 772
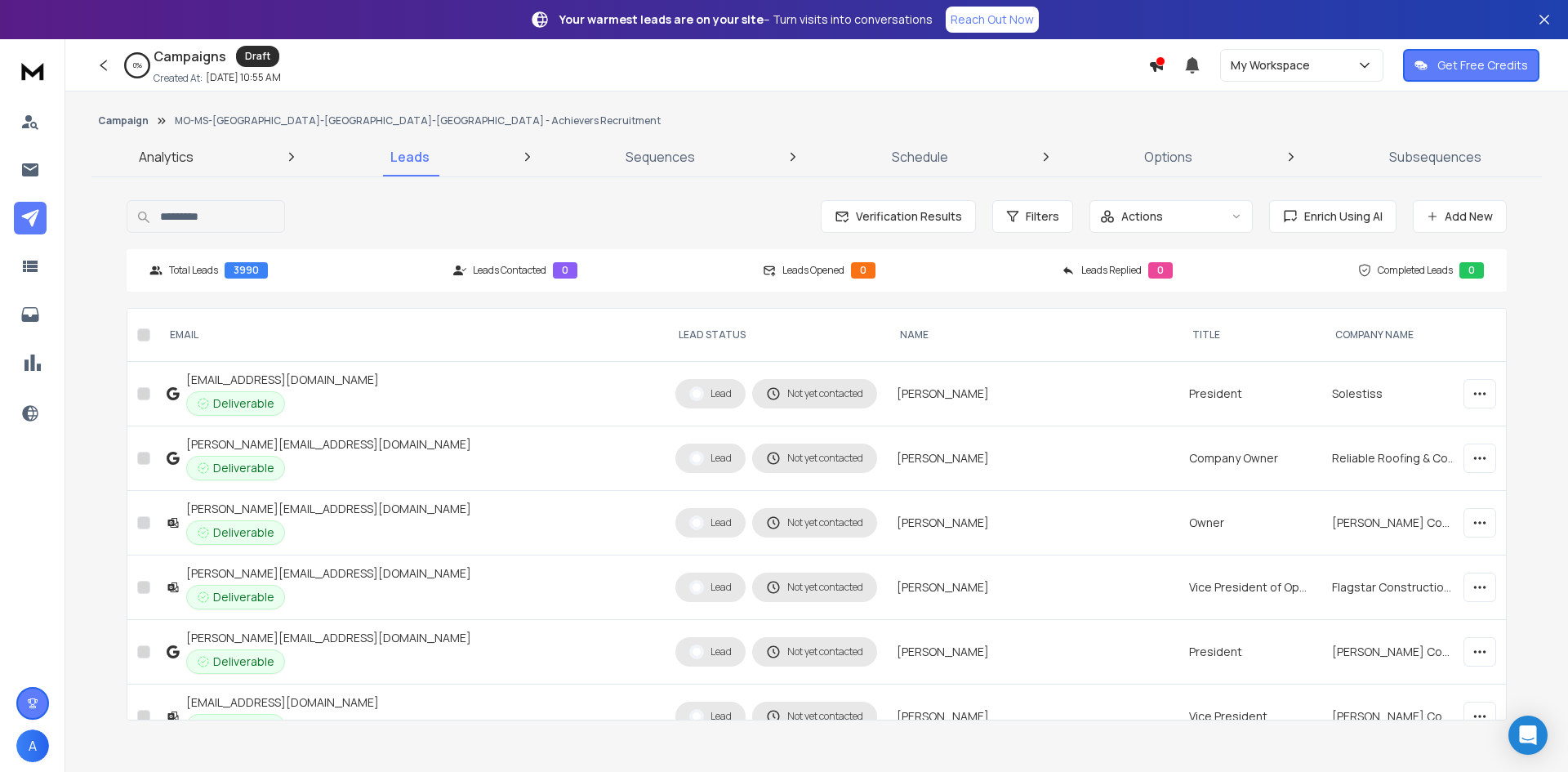
click at [176, 172] on link "Analytics" at bounding box center [166, 157] width 74 height 39
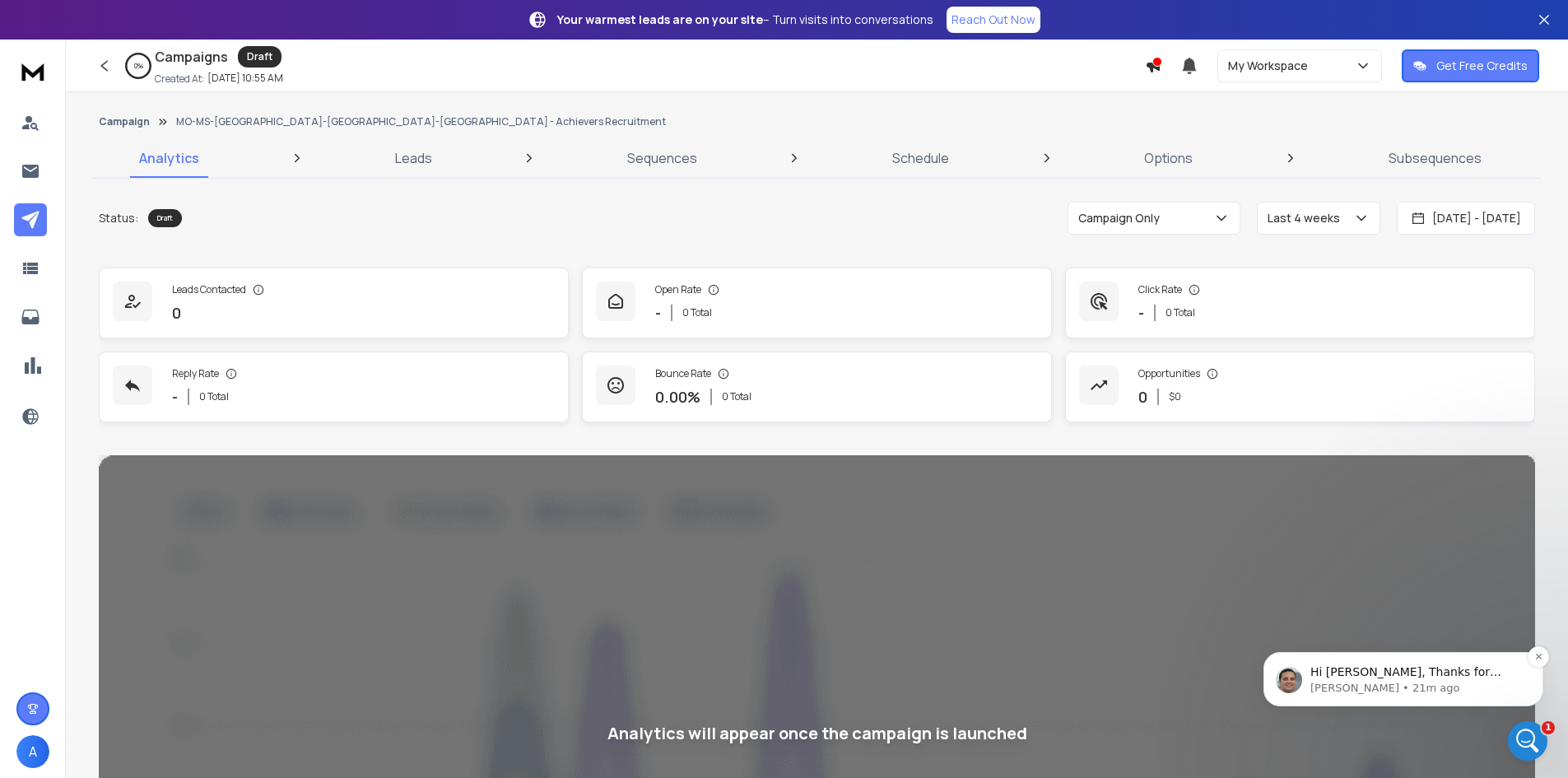
click at [1346, 695] on p "[PERSON_NAME] • 21m ago" at bounding box center [1416, 688] width 212 height 14
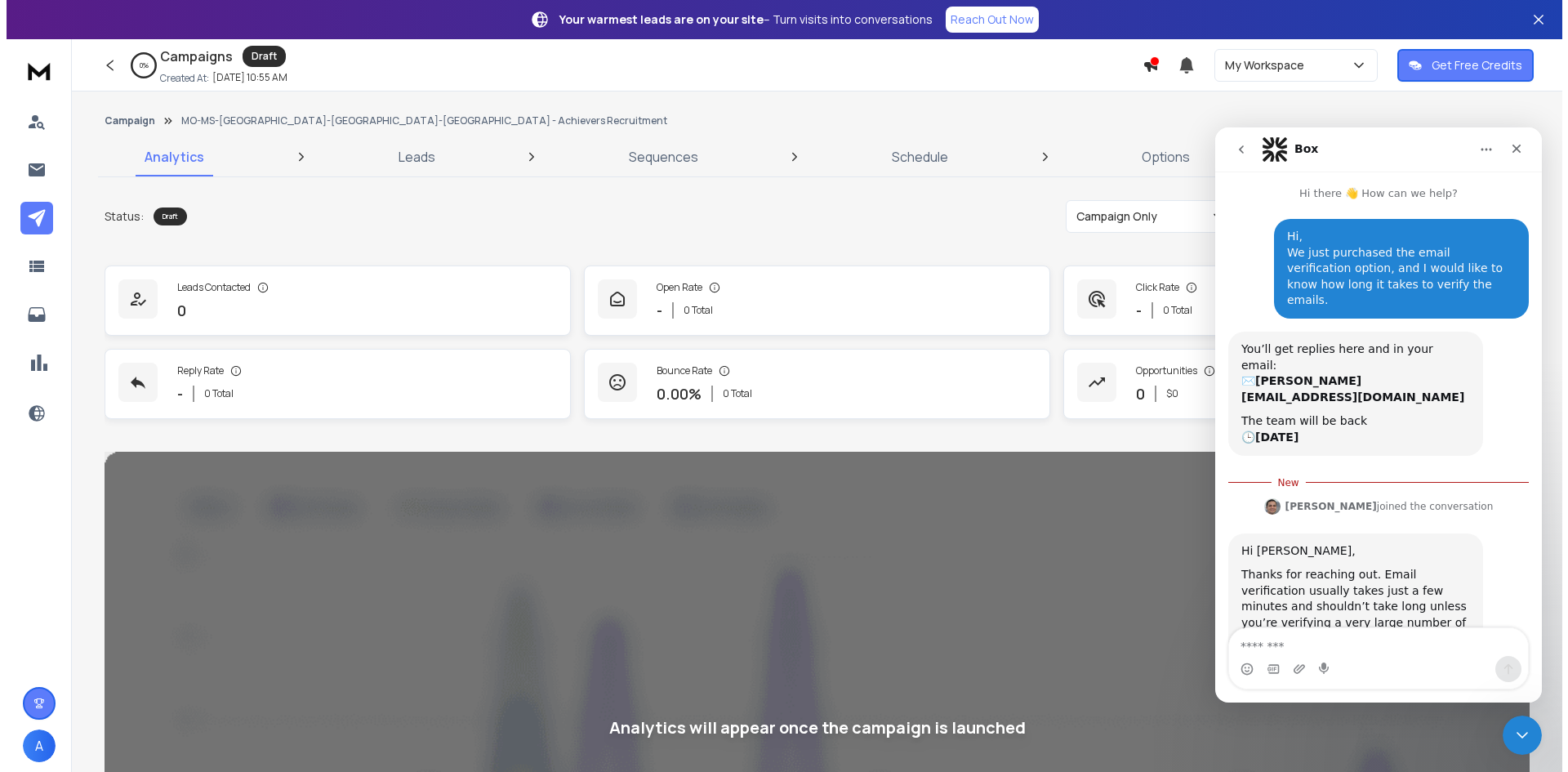
scroll to position [50, 0]
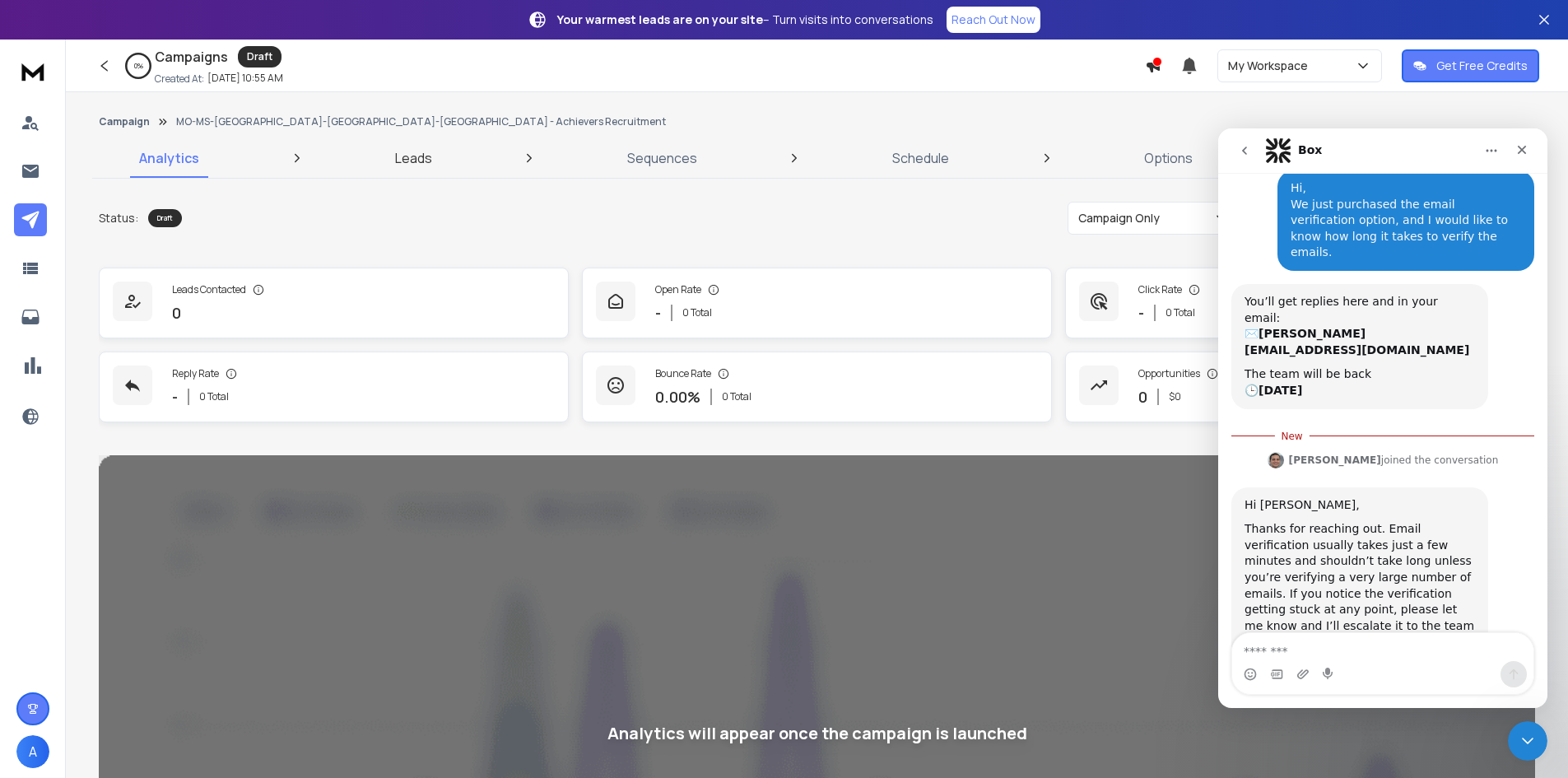
click at [403, 158] on p "Leads" at bounding box center [413, 158] width 37 height 20
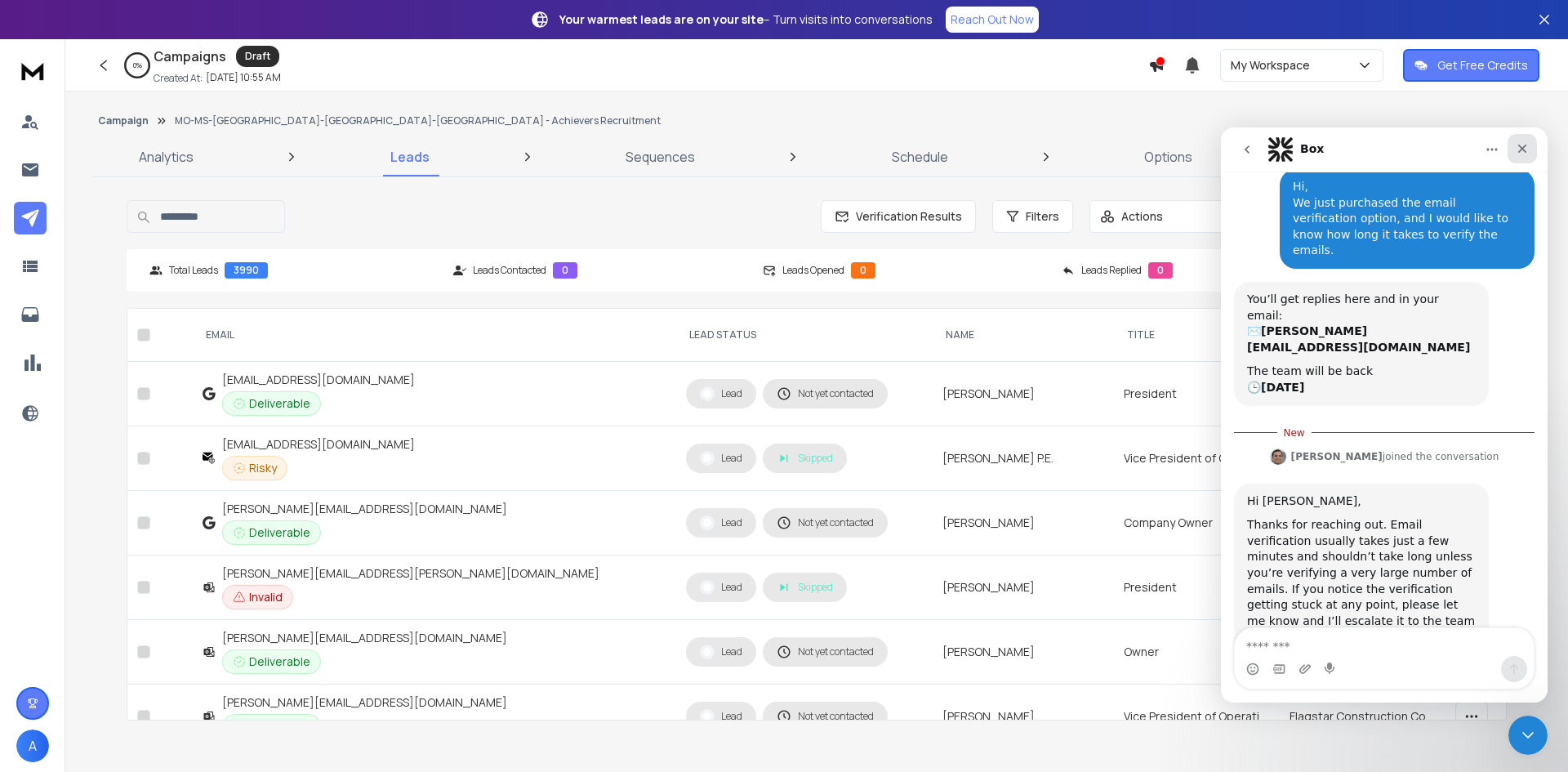
click at [1521, 143] on icon "Close" at bounding box center [1521, 149] width 13 height 13
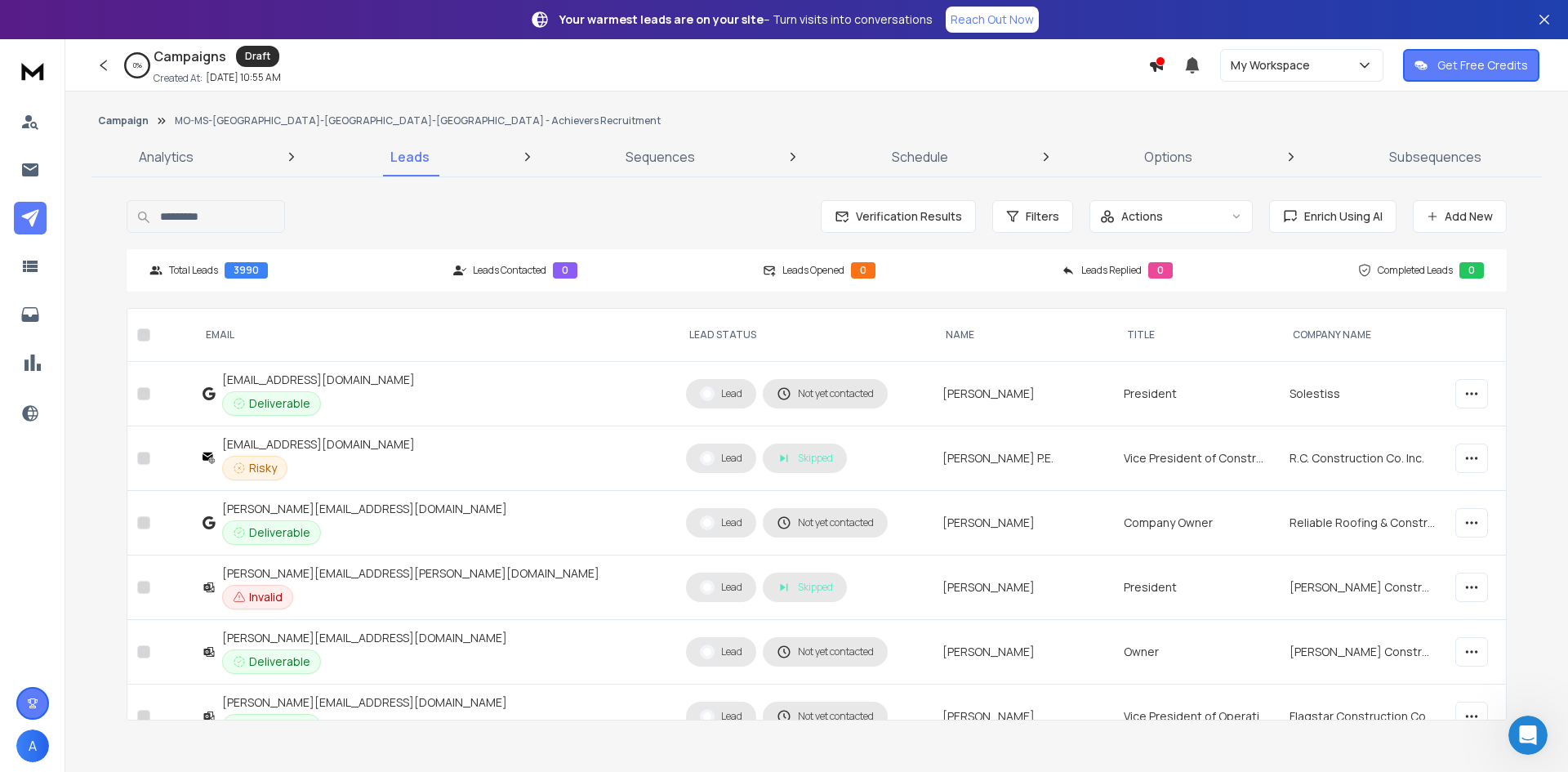
scroll to position [23, 0]
click at [1529, 731] on icon "Open Intercom Messenger" at bounding box center [1526, 733] width 27 height 27
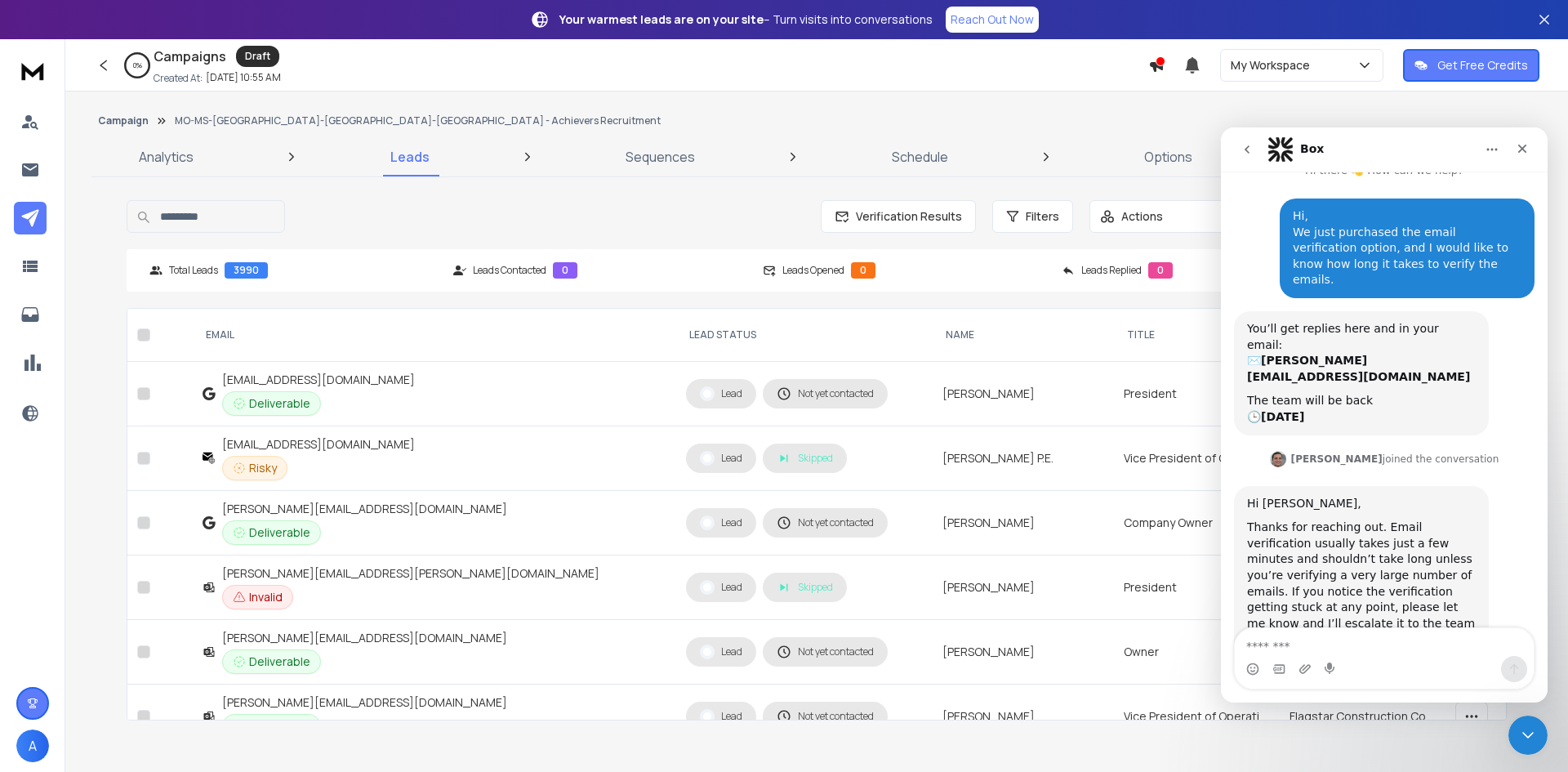
click at [1390, 658] on div "Intercom messenger" at bounding box center [1384, 668] width 299 height 26
click at [1272, 654] on textarea "Message…" at bounding box center [1384, 641] width 299 height 28
drag, startPoint x: 762, startPoint y: 222, endPoint x: 698, endPoint y: 203, distance: 66.8
click at [759, 222] on div "Verification Results Filters Actions Enrich Using AI Add New" at bounding box center [816, 216] width 1380 height 32
click at [660, 153] on p "Sequences" at bounding box center [659, 157] width 69 height 20
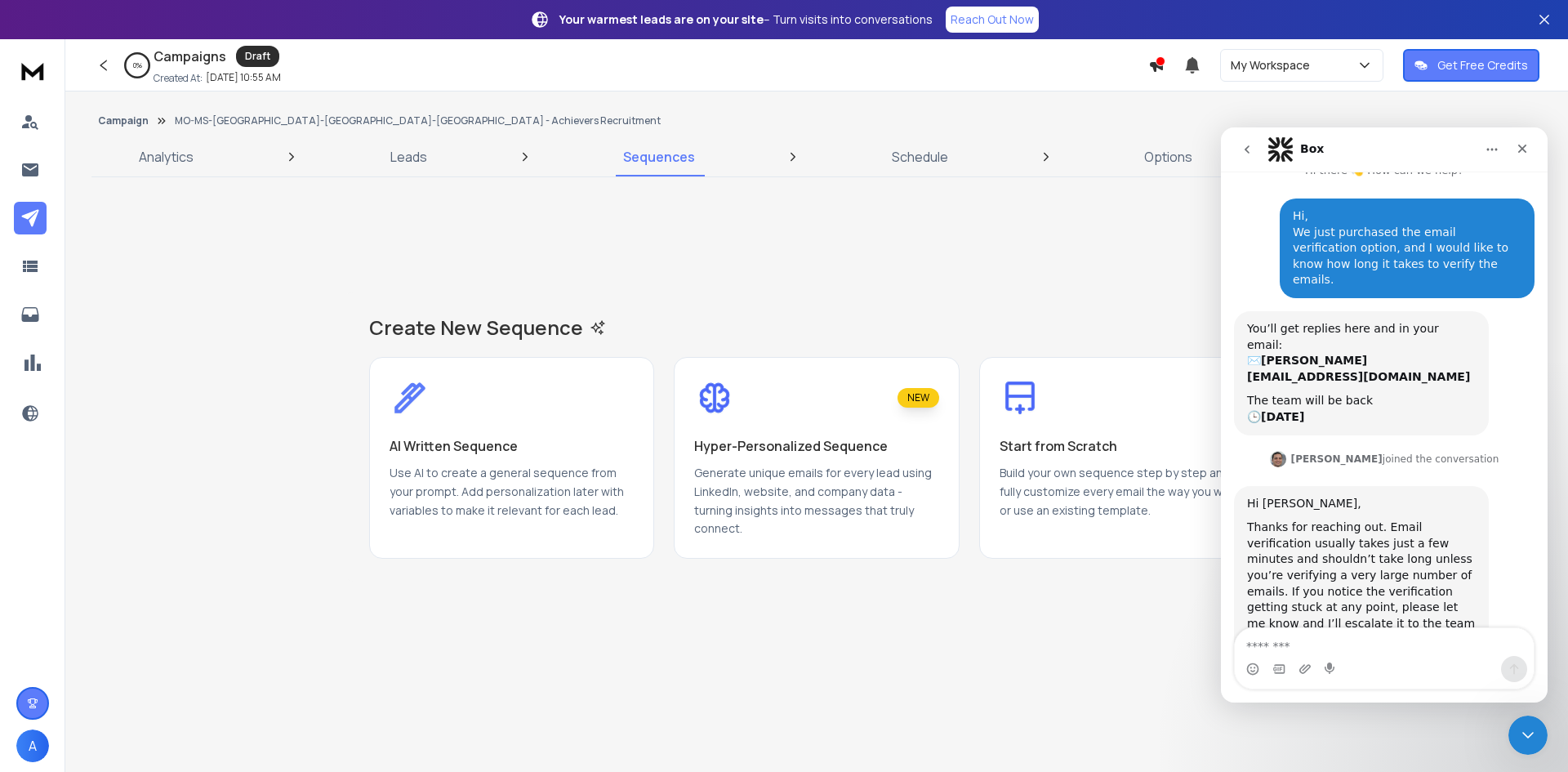
click at [887, 656] on div "Your warmest leads are on your site – Turn visits into conversations Reach Out …" at bounding box center [784, 386] width 1568 height 772
drag, startPoint x: 1086, startPoint y: 473, endPoint x: 1075, endPoint y: 476, distance: 11.4
click at [1075, 476] on p "Build your own sequence step by step and fully customize every email the way yo…" at bounding box center [1121, 501] width 244 height 74
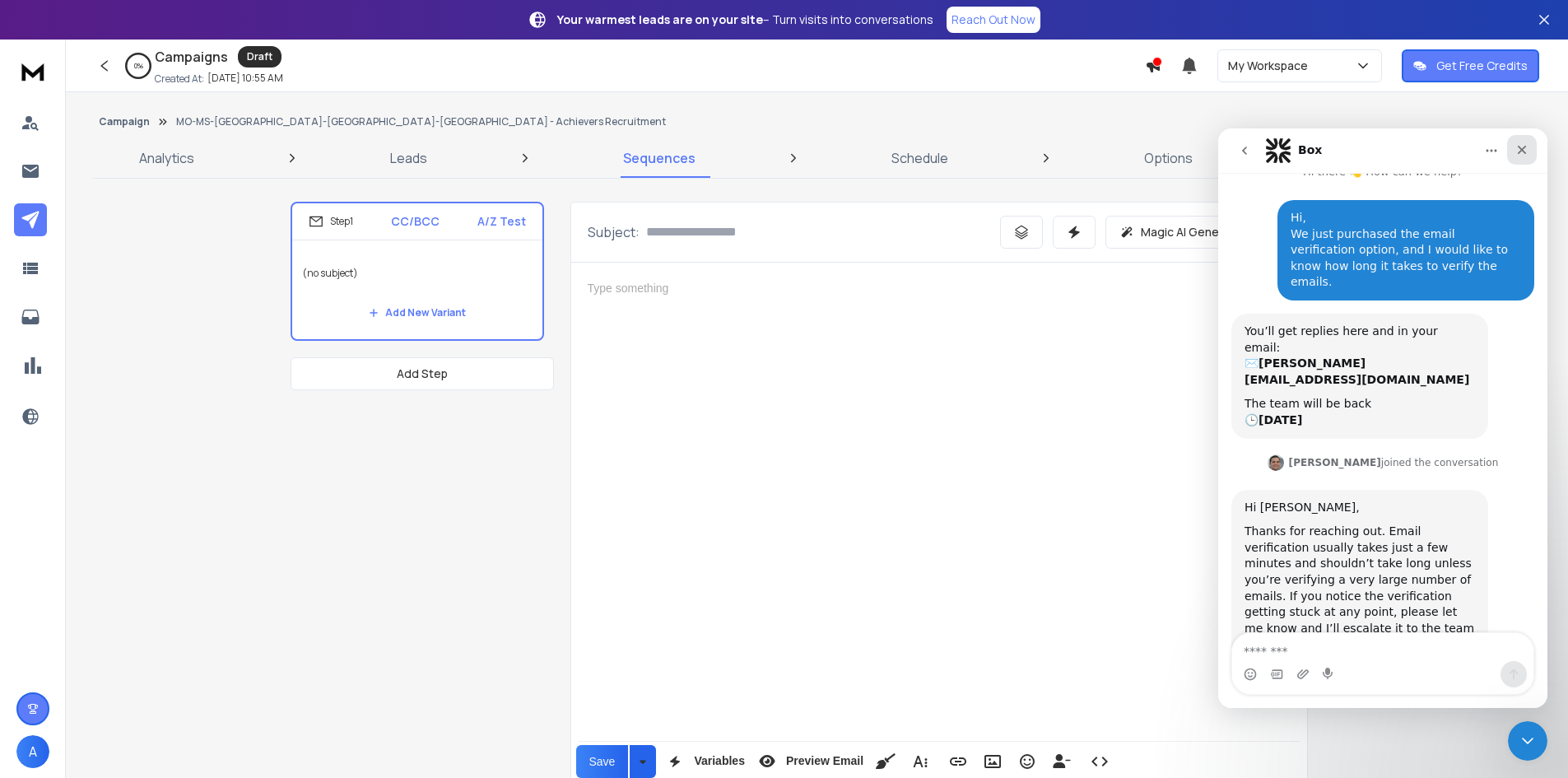
drag, startPoint x: 1525, startPoint y: 147, endPoint x: 2741, endPoint y: 275, distance: 1222.7
click at [1525, 147] on icon "Close" at bounding box center [1522, 150] width 9 height 9
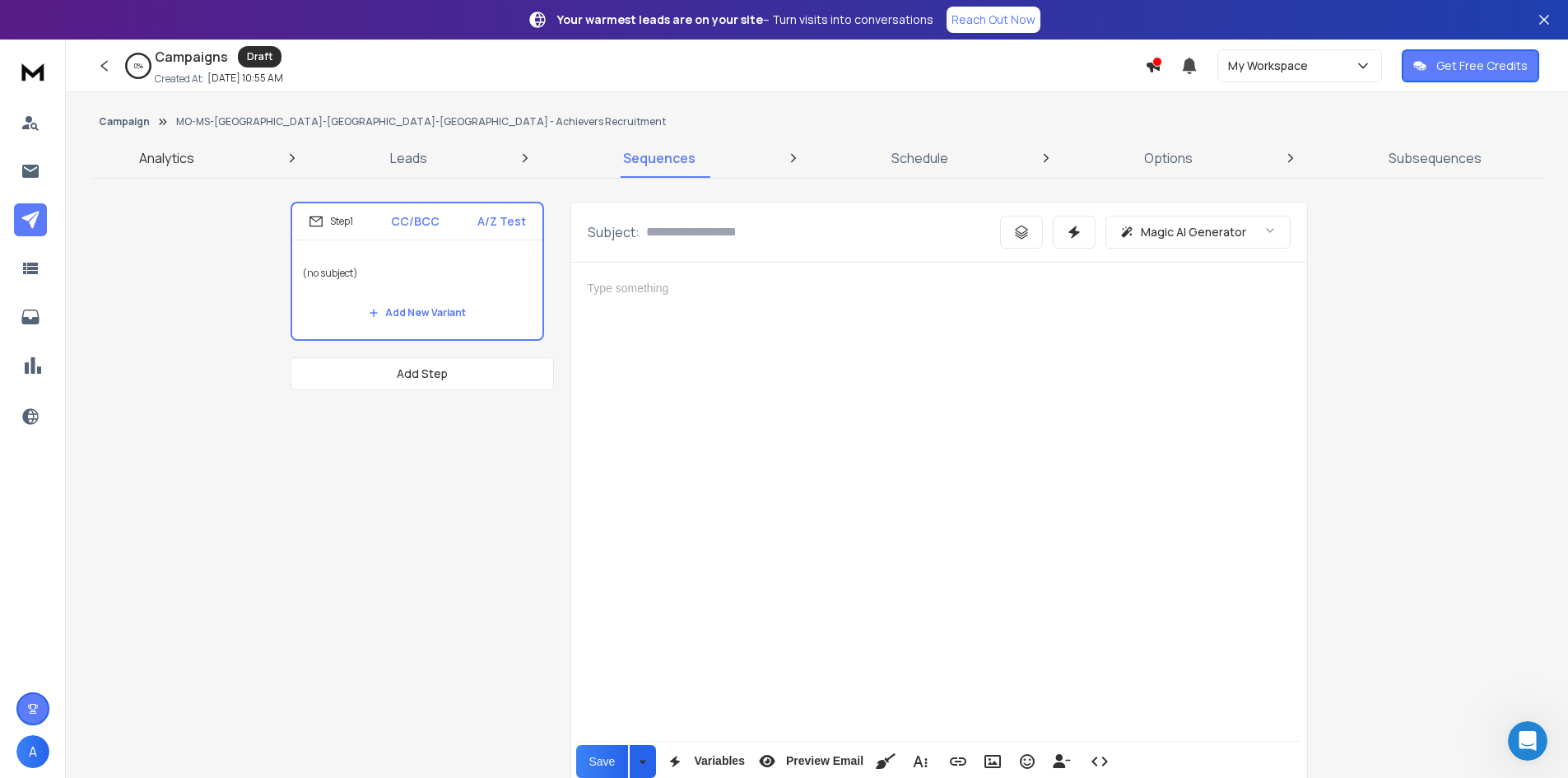
click at [188, 154] on p "Analytics" at bounding box center [166, 158] width 55 height 20
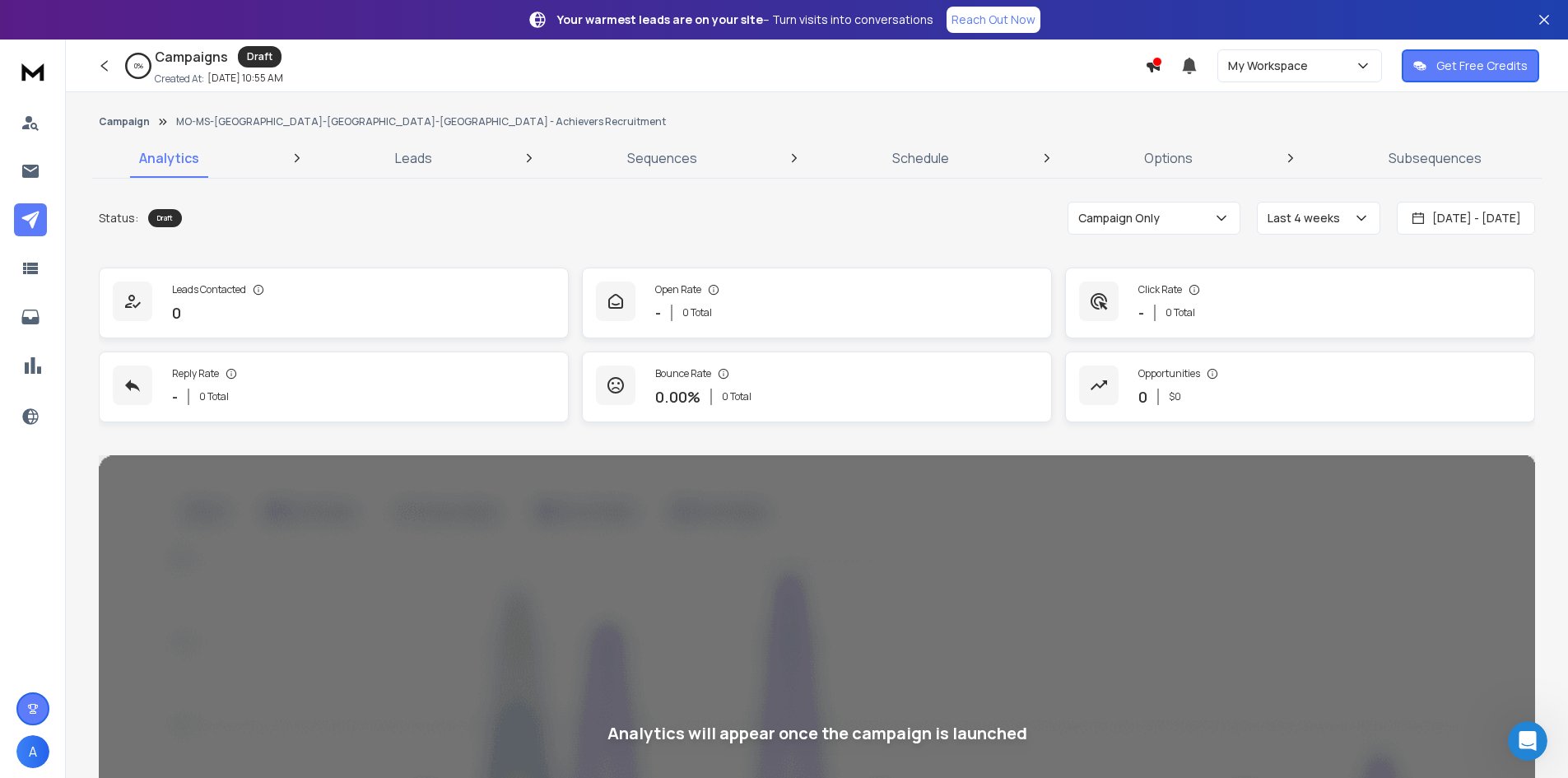
click at [137, 117] on button "Campaign" at bounding box center [124, 122] width 51 height 14
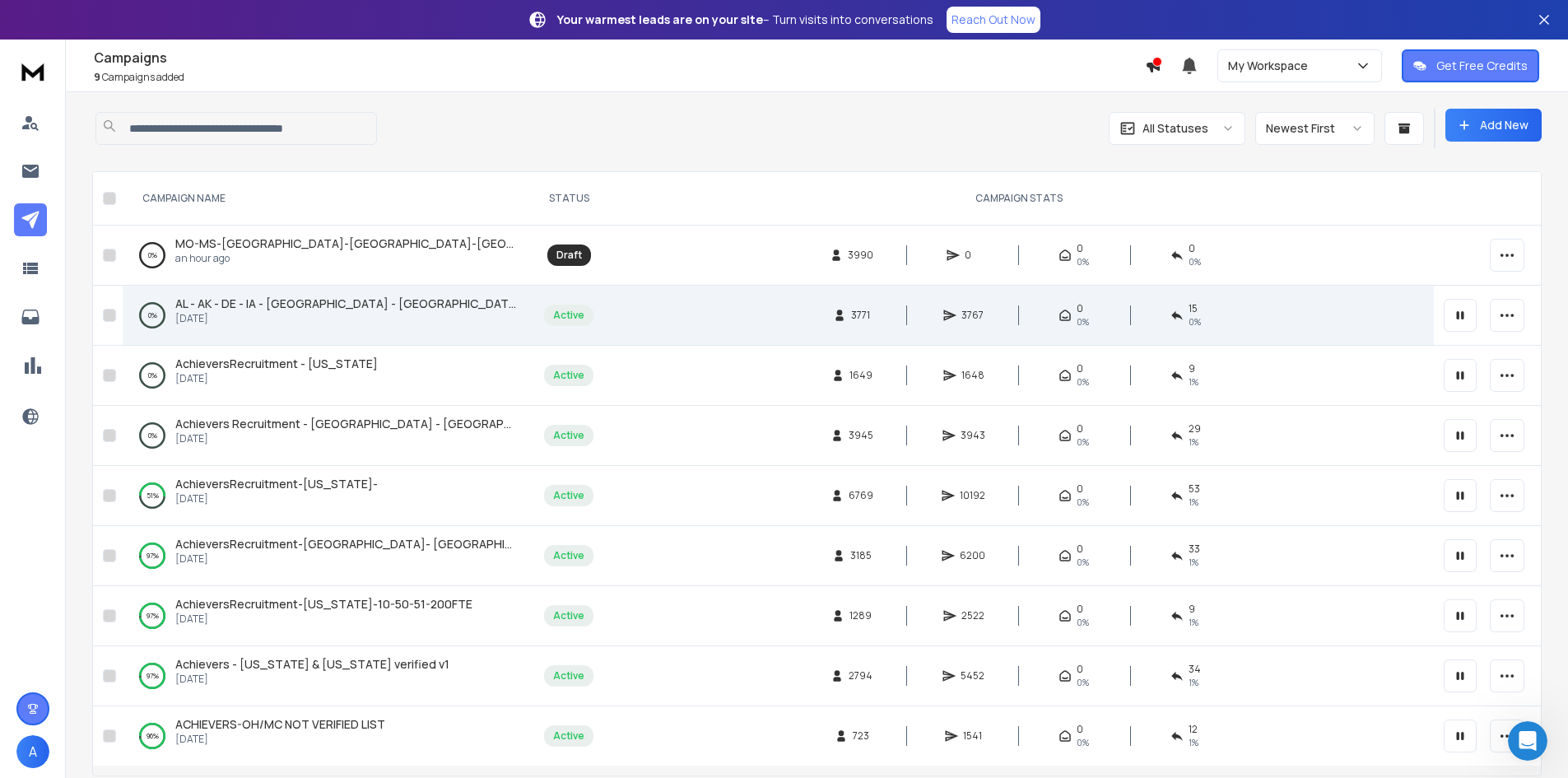
click at [290, 306] on span "AL - AK - DE - IA - [GEOGRAPHIC_DATA] - [GEOGRAPHIC_DATA] - ME- [GEOGRAPHIC_DAT…" at bounding box center [560, 302] width 769 height 15
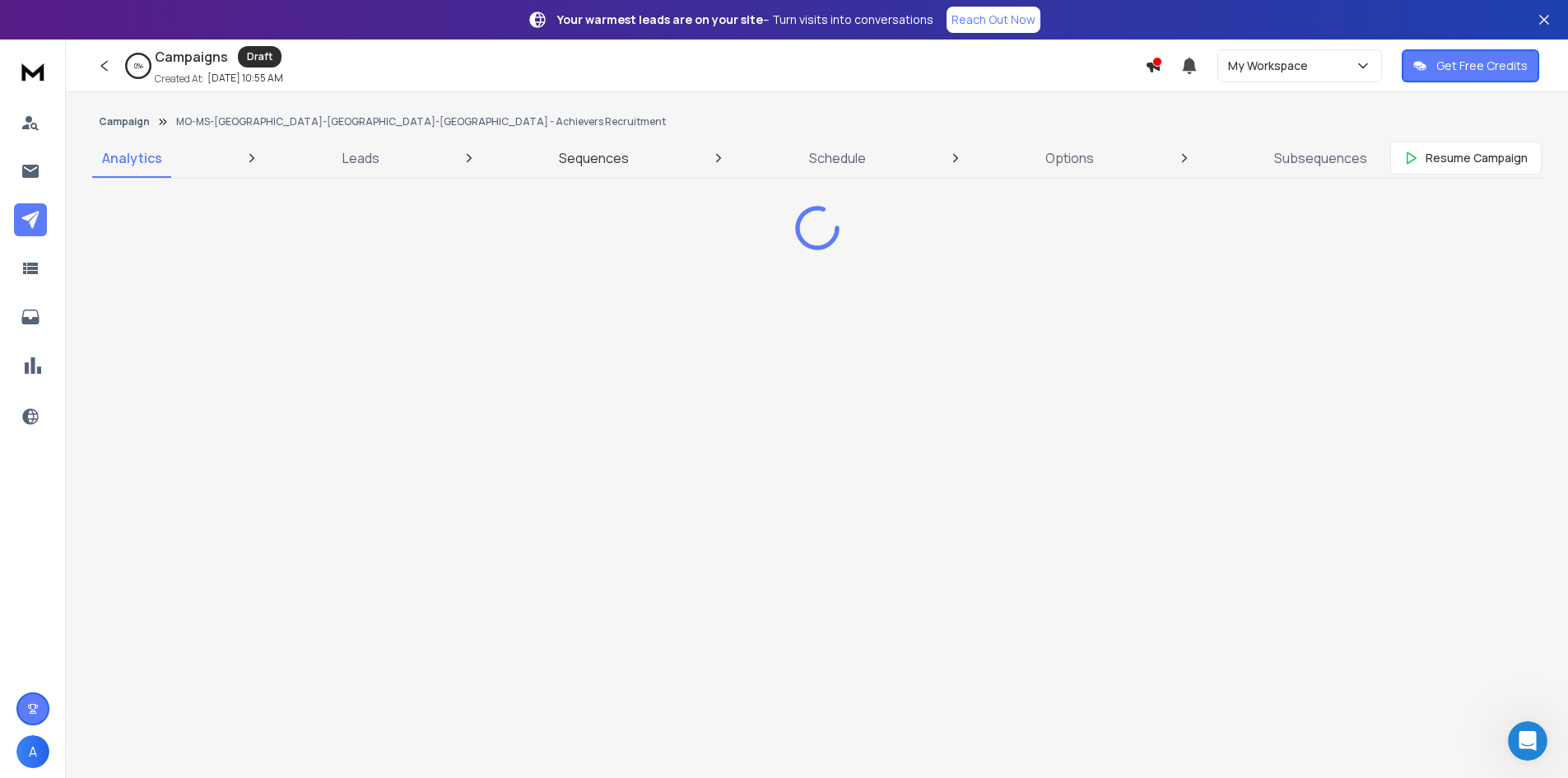
click at [633, 166] on link "Sequences" at bounding box center [593, 158] width 89 height 40
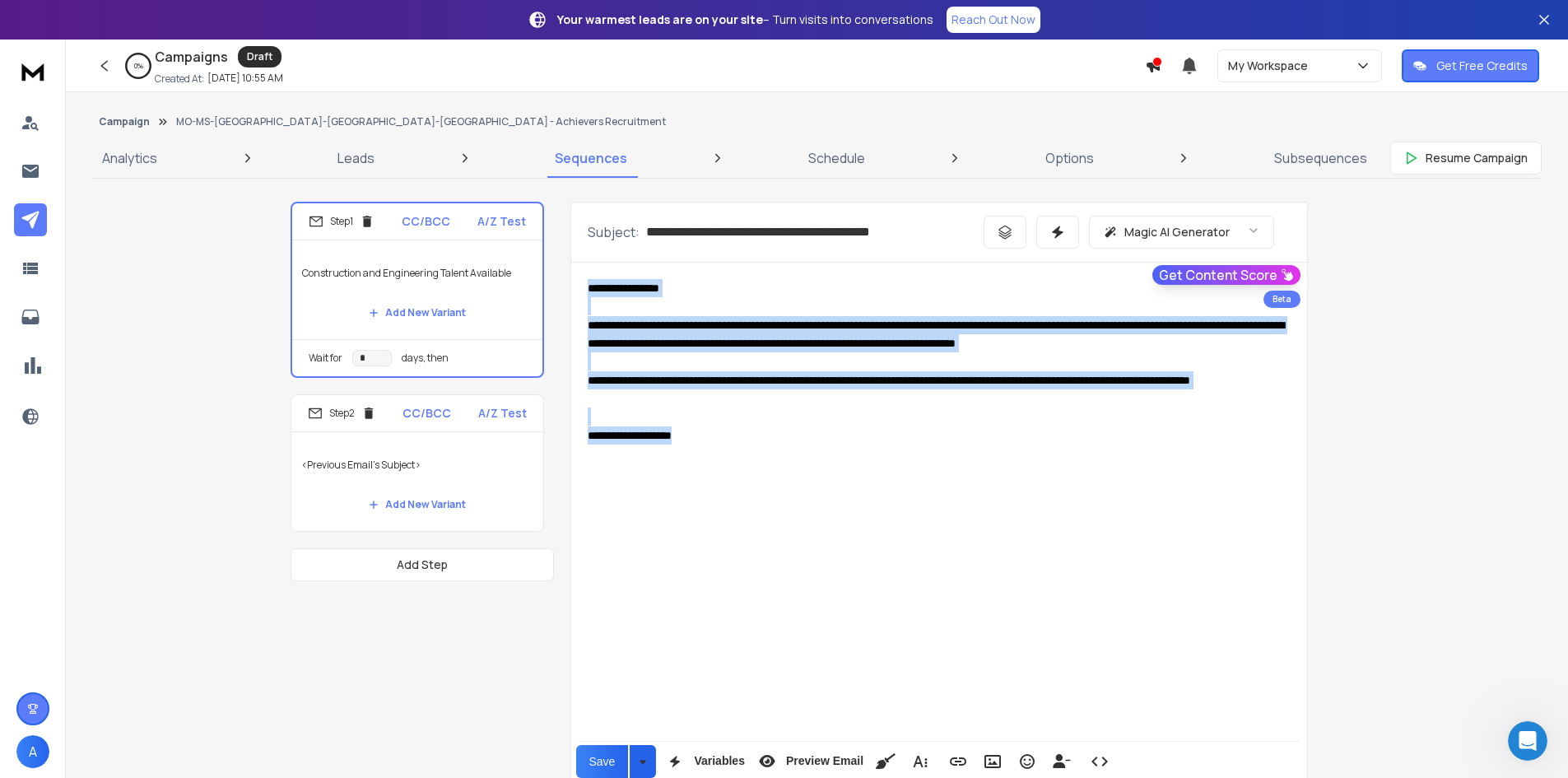
drag, startPoint x: 703, startPoint y: 447, endPoint x: 575, endPoint y: 275, distance: 214.4
click at [573, 274] on div "**********" at bounding box center [939, 496] width 736 height 467
copy div "**********"
click at [137, 117] on button "Campaign" at bounding box center [124, 122] width 51 height 14
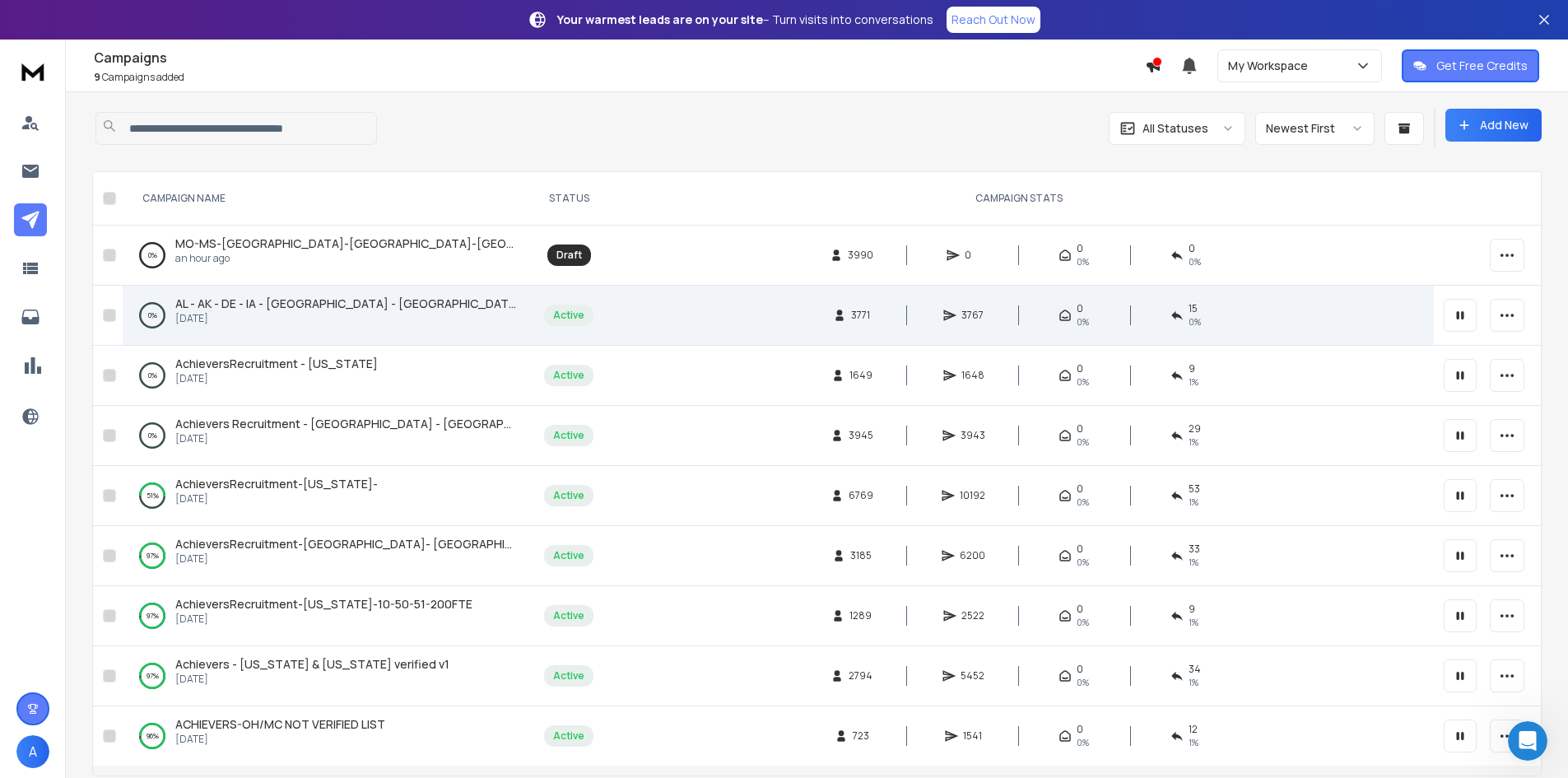
click at [278, 319] on p "[DATE]" at bounding box center [346, 319] width 342 height 14
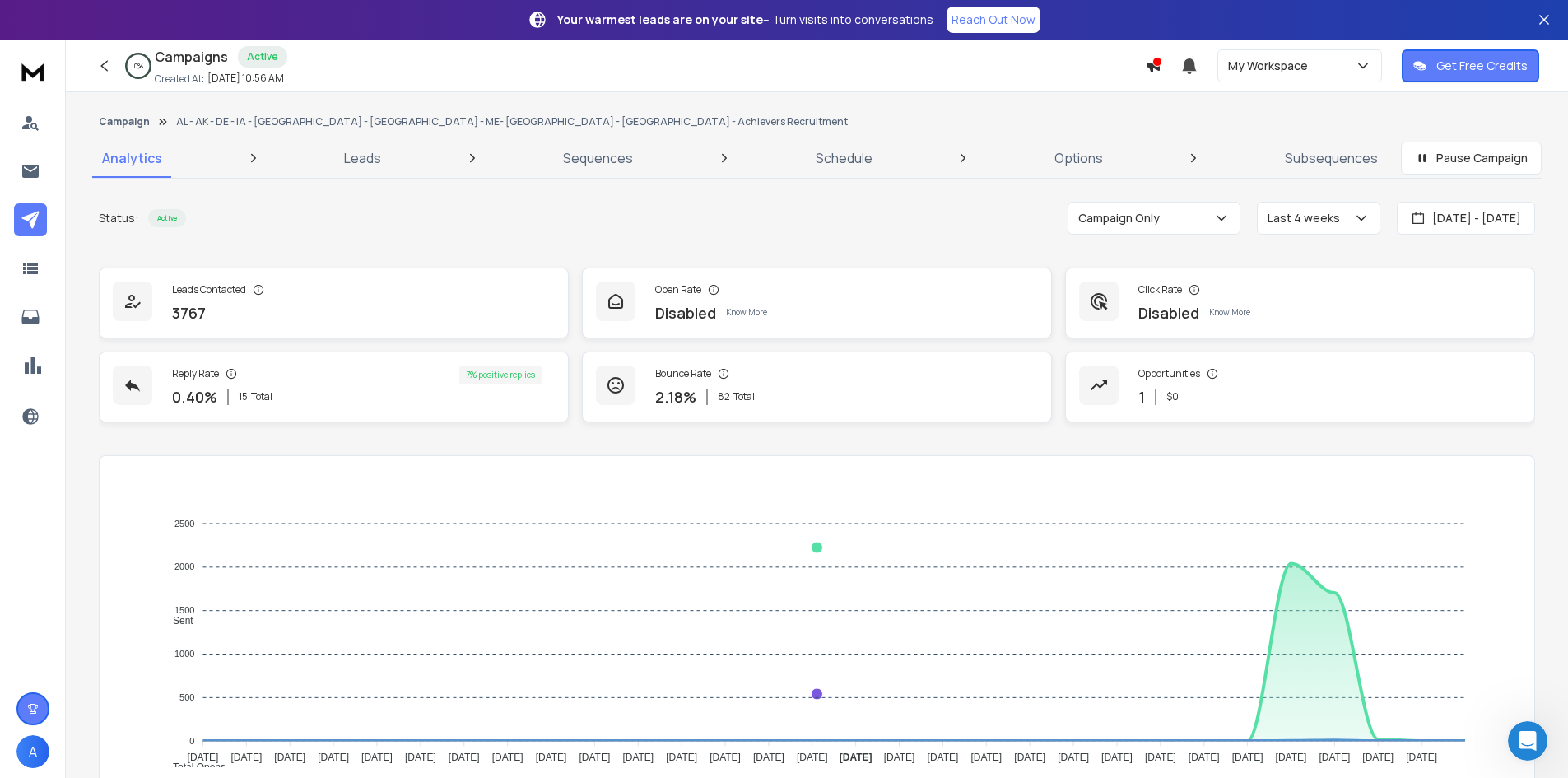
click at [129, 126] on button "Campaign" at bounding box center [124, 122] width 51 height 14
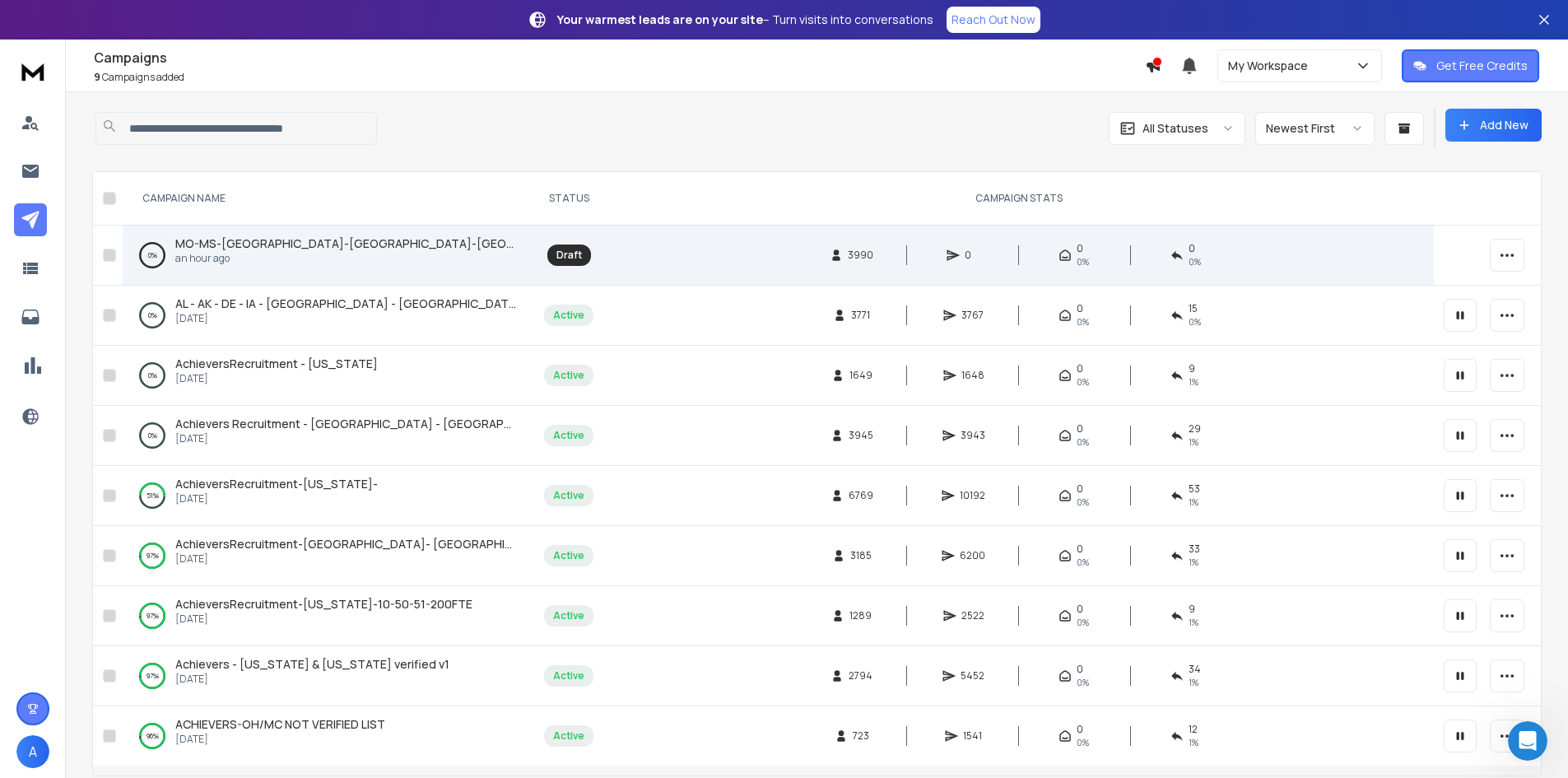
click at [307, 246] on span "MO-MS-[GEOGRAPHIC_DATA]-[GEOGRAPHIC_DATA]-[GEOGRAPHIC_DATA] - Achievers Recruit…" at bounding box center [454, 243] width 559 height 15
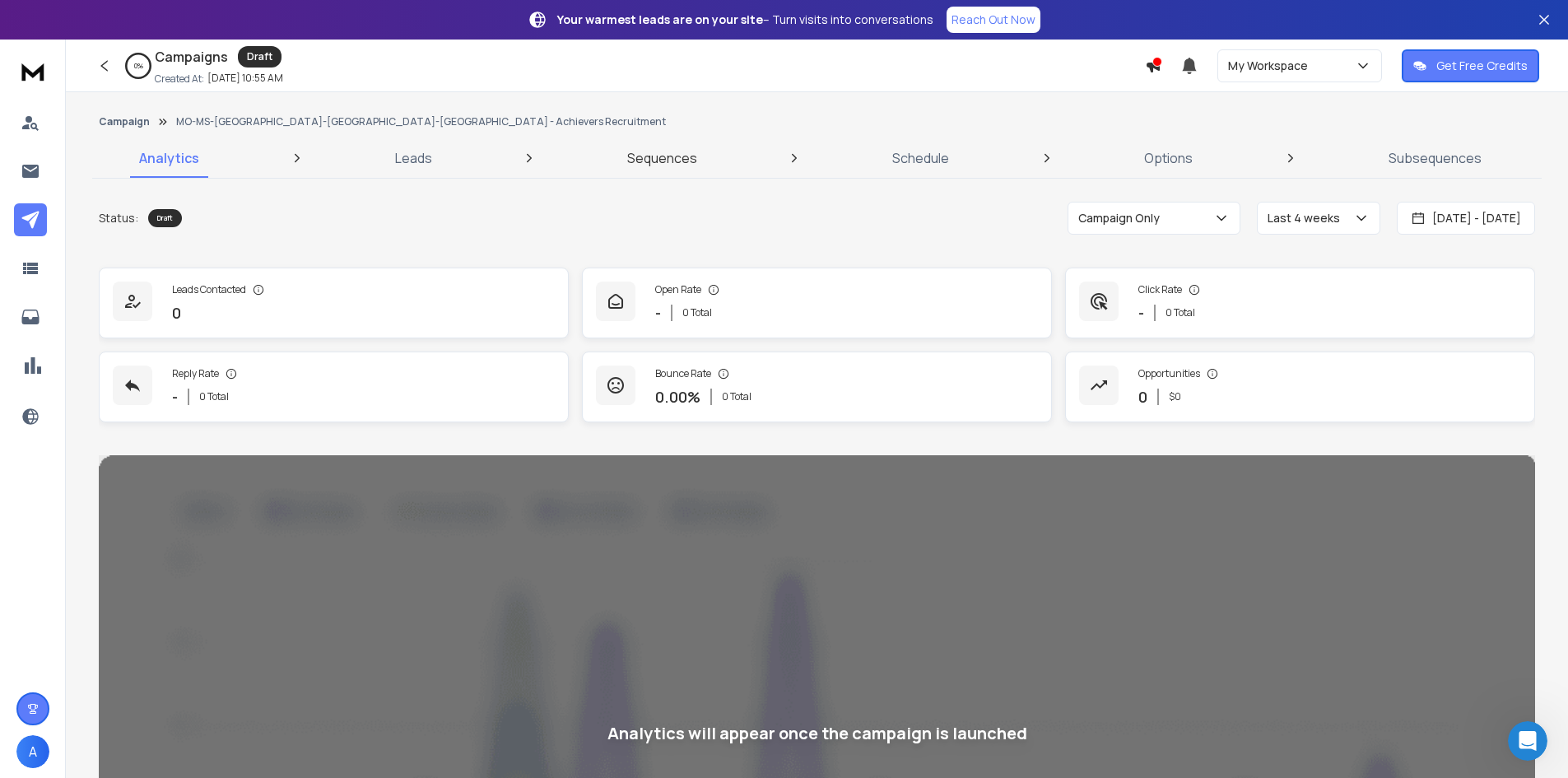
click at [695, 162] on p "Sequences" at bounding box center [662, 158] width 70 height 20
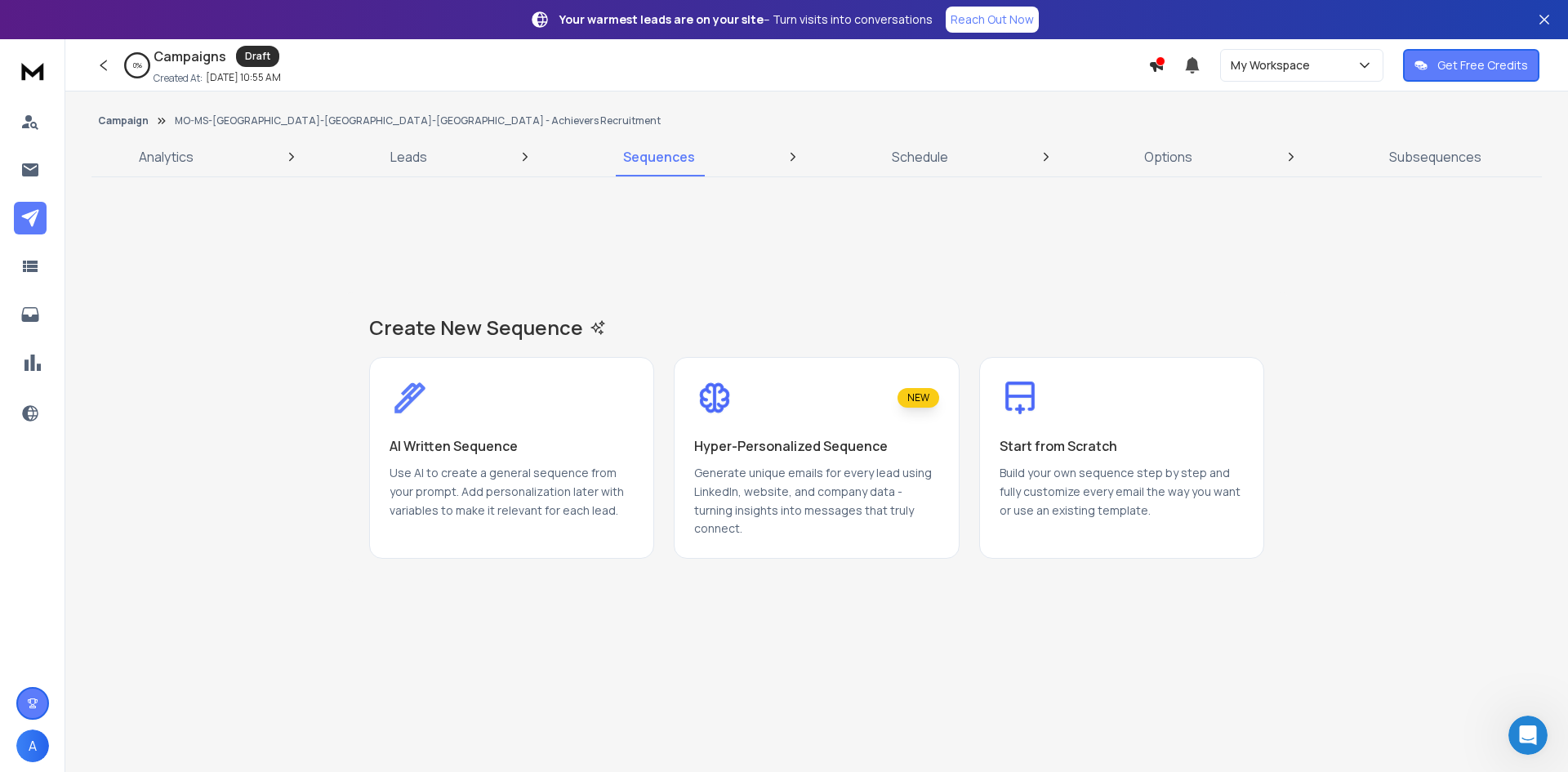
click at [1075, 402] on div "button" at bounding box center [1121, 398] width 244 height 41
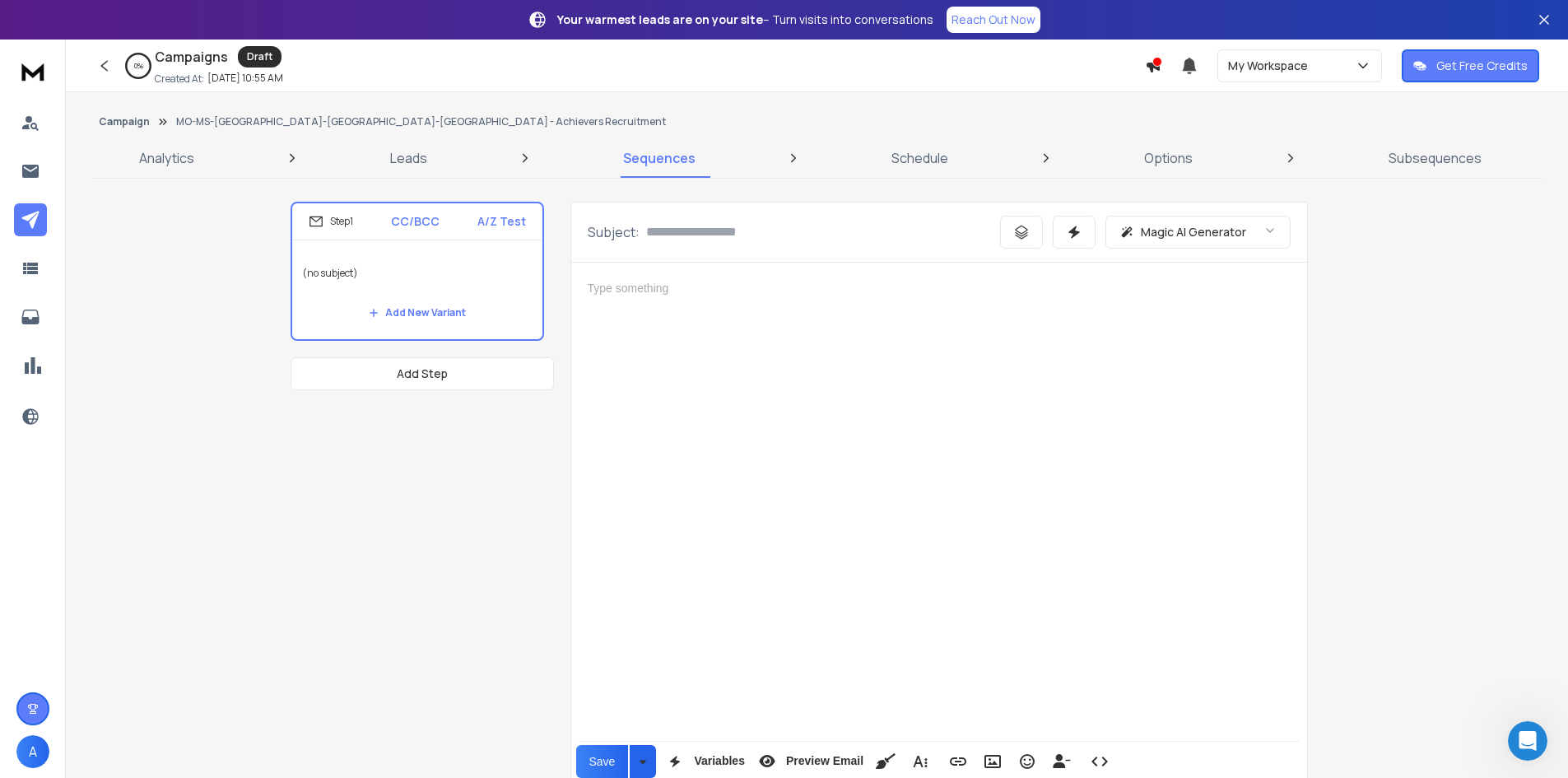
click at [747, 307] on div at bounding box center [939, 496] width 736 height 467
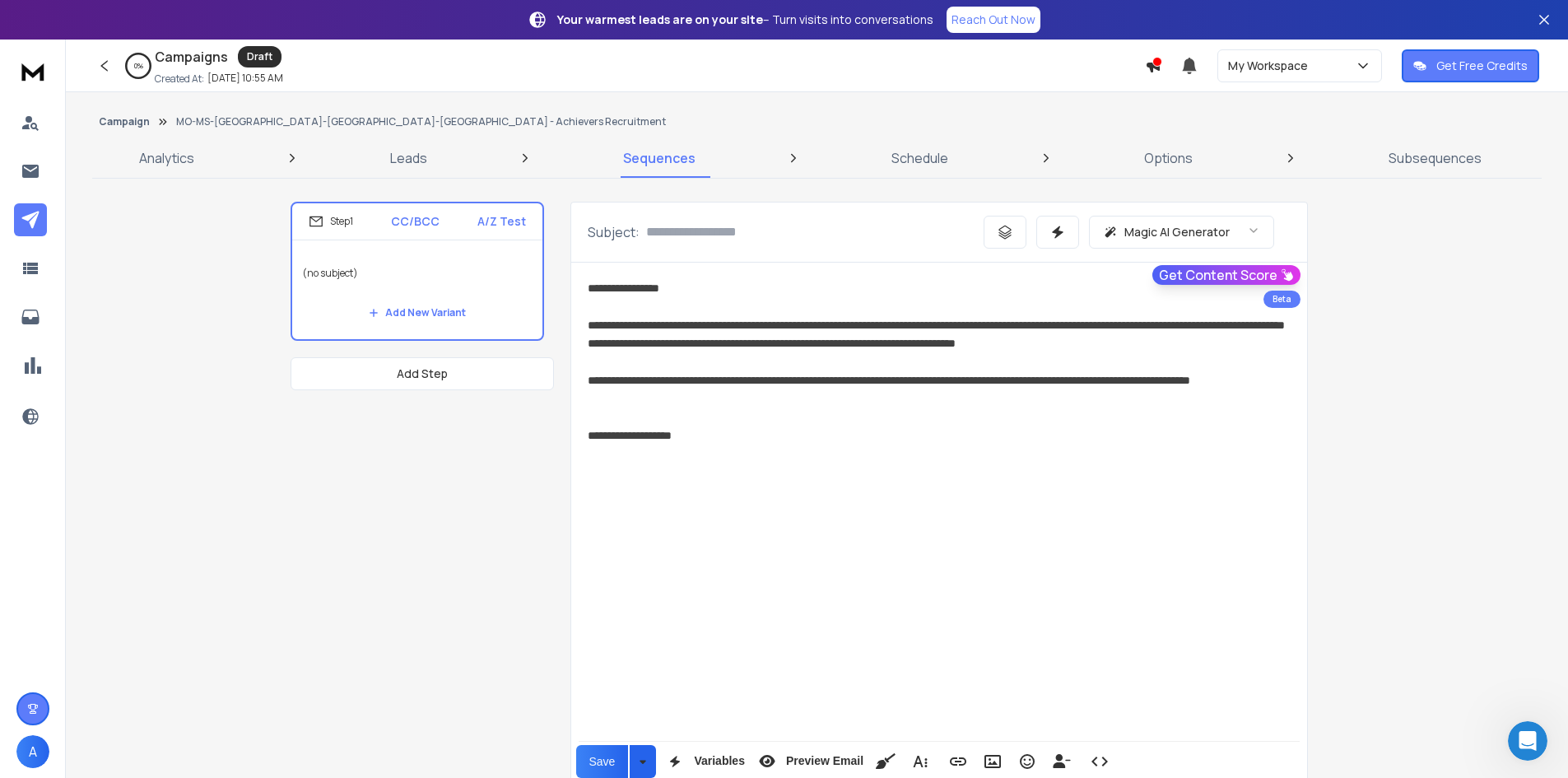
click at [812, 245] on div "Subject: Magic AI Generator Get Content Score Beta" at bounding box center [939, 232] width 736 height 60
click at [824, 245] on div "Subject: Magic AI Generator Get Content Score Beta" at bounding box center [939, 232] width 736 height 60
click at [797, 240] on input at bounding box center [807, 232] width 321 height 20
type input "*"
click at [837, 224] on input "**********" at bounding box center [807, 232] width 321 height 20
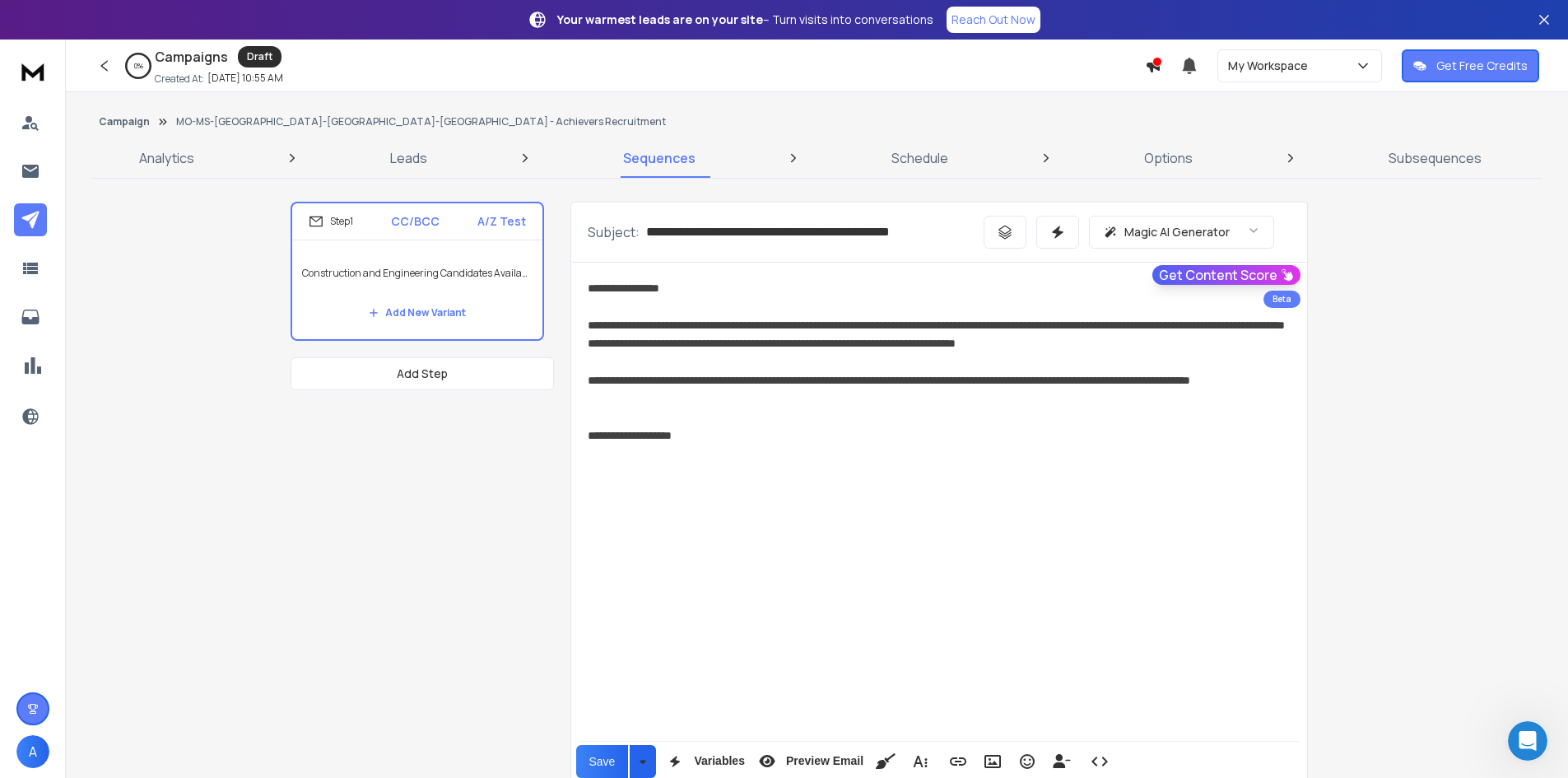
type input "**********"
click at [827, 424] on div at bounding box center [939, 416] width 703 height 18
click at [431, 328] on button "Add New Variant" at bounding box center [417, 312] width 124 height 32
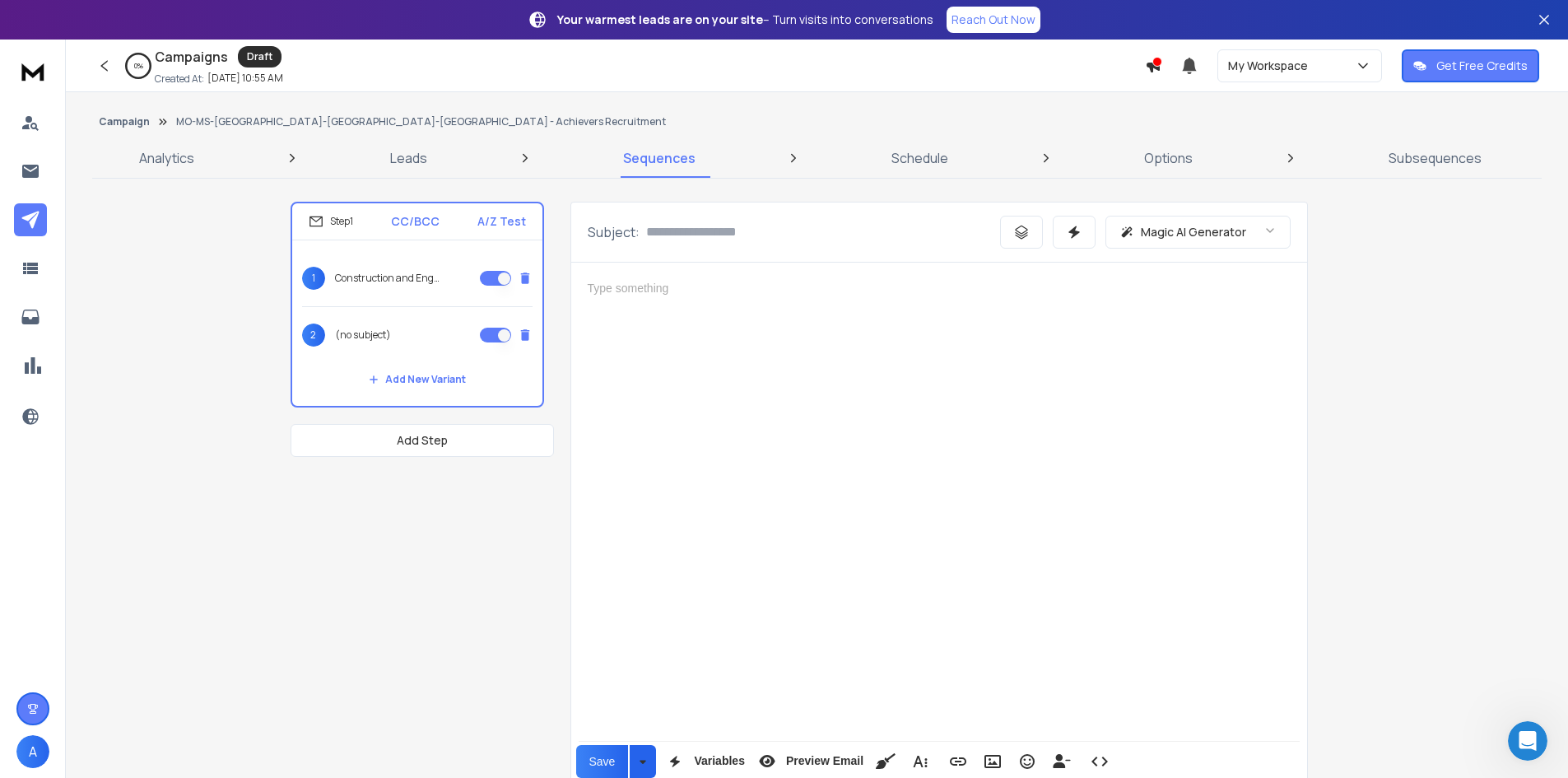
click at [526, 339] on icon at bounding box center [524, 335] width 9 height 12
type input "**********"
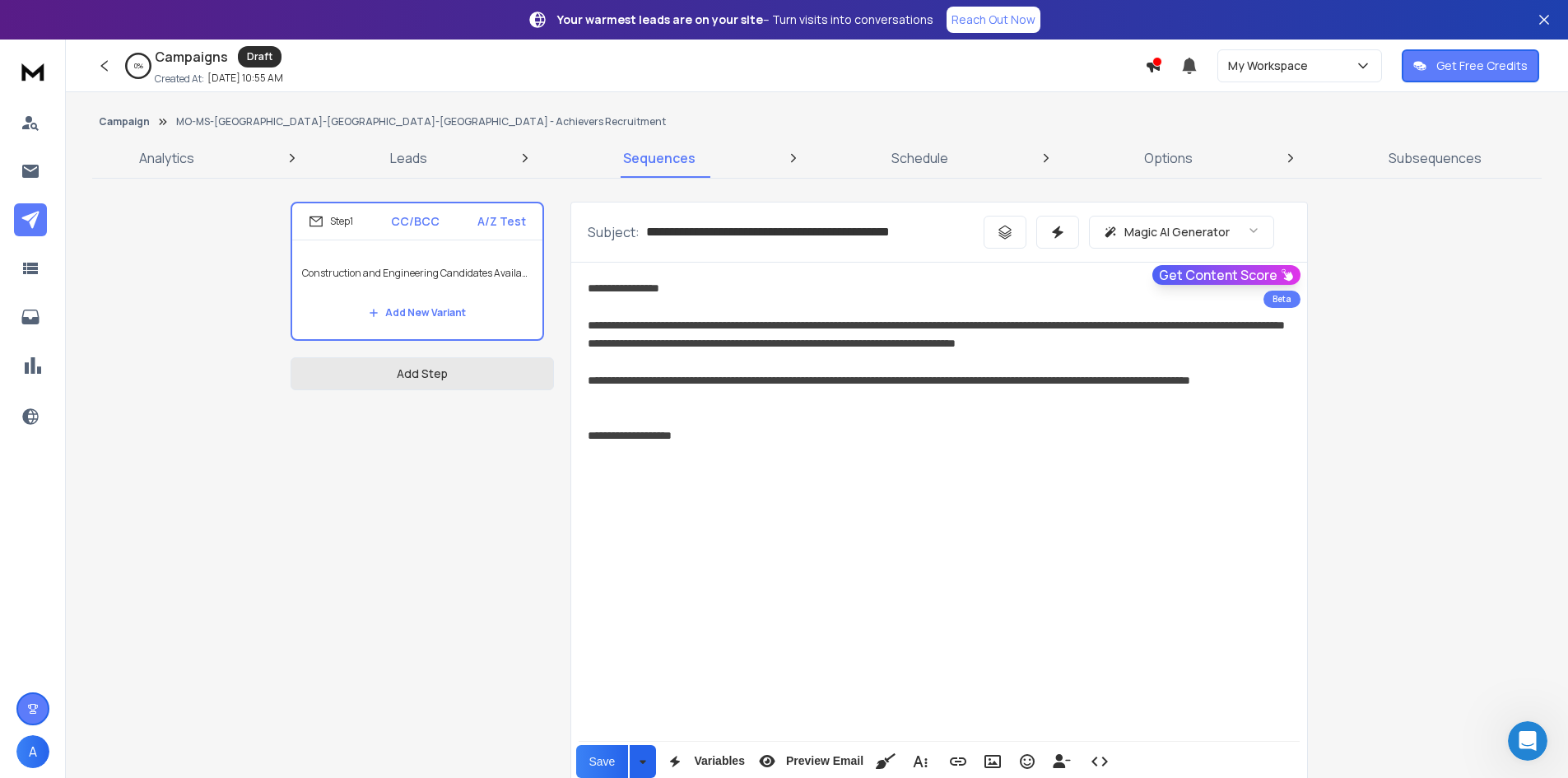
click at [478, 367] on button "Add Step" at bounding box center [422, 374] width 264 height 32
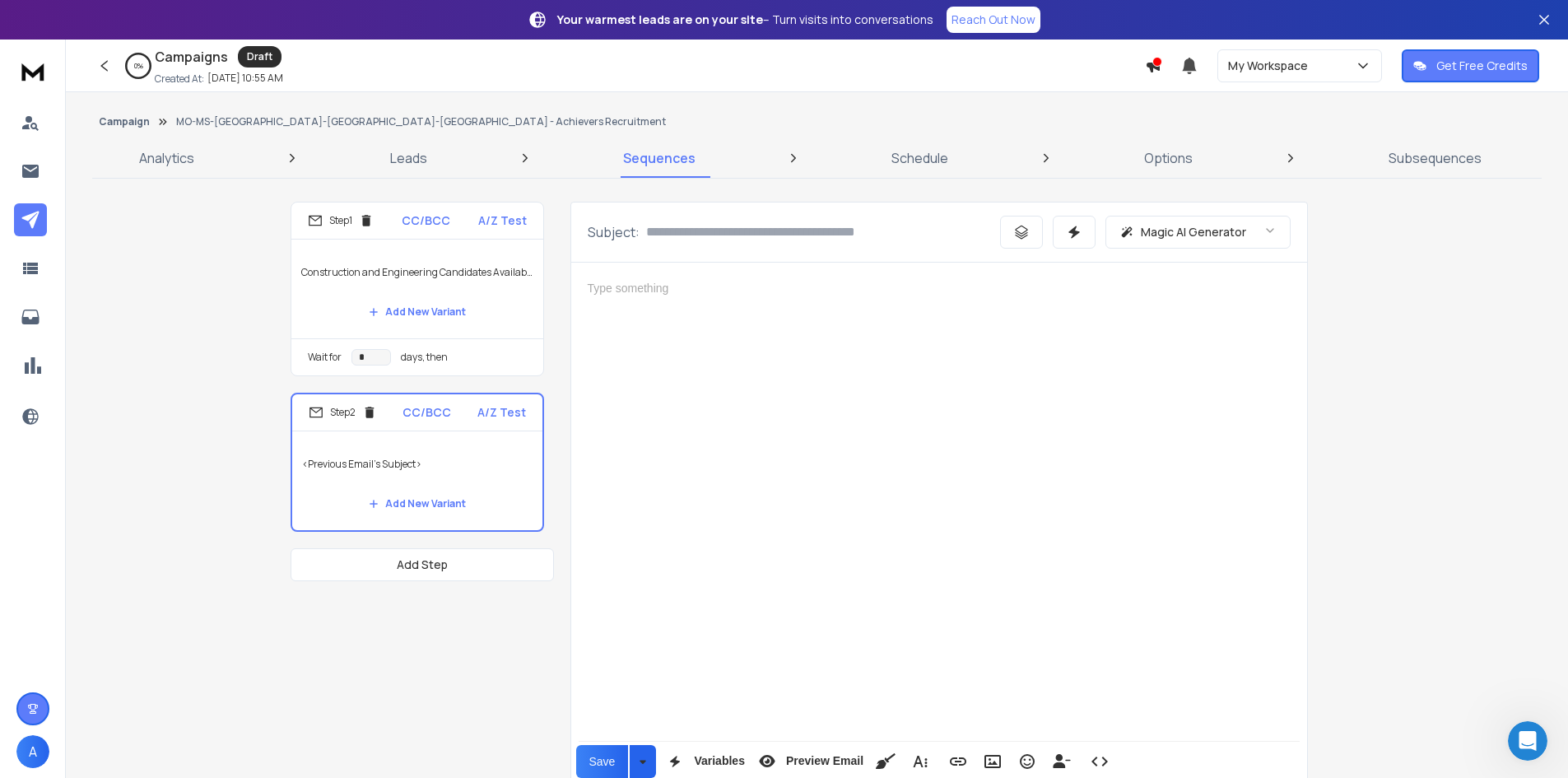
click at [381, 359] on input "*" at bounding box center [371, 357] width 40 height 16
type input "**********"
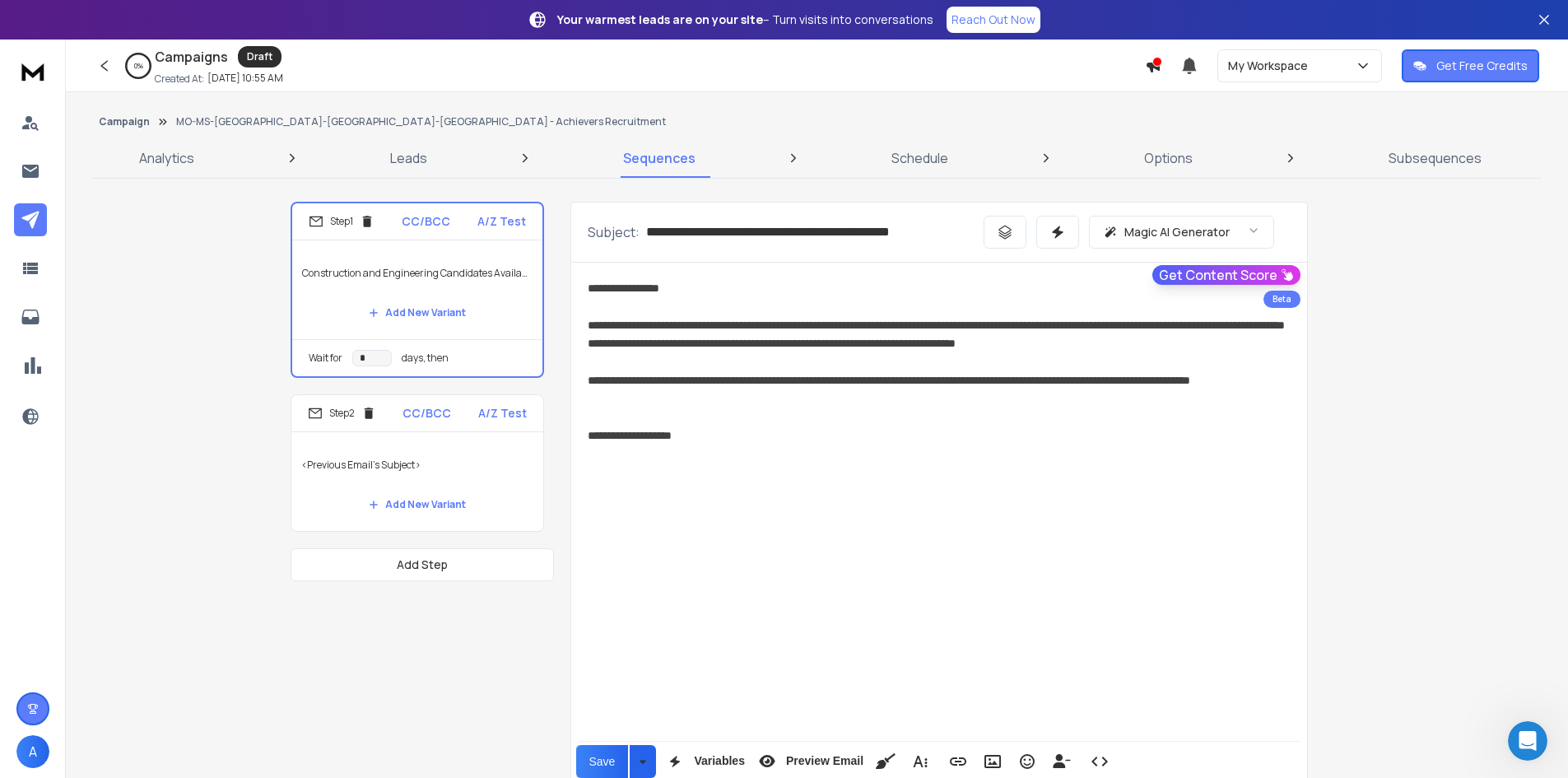
type input "*"
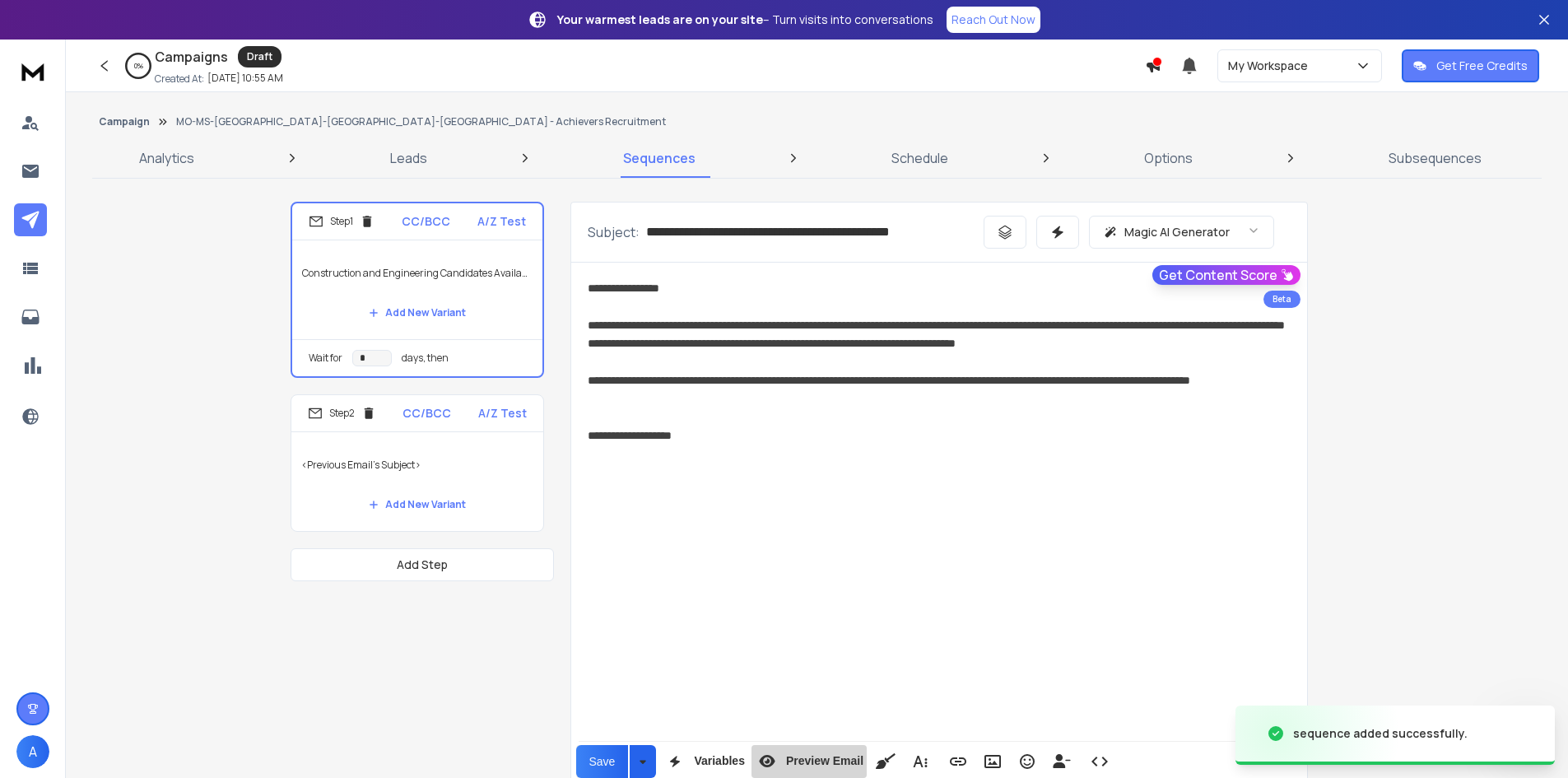
click at [807, 759] on span "Preview Email" at bounding box center [824, 760] width 84 height 14
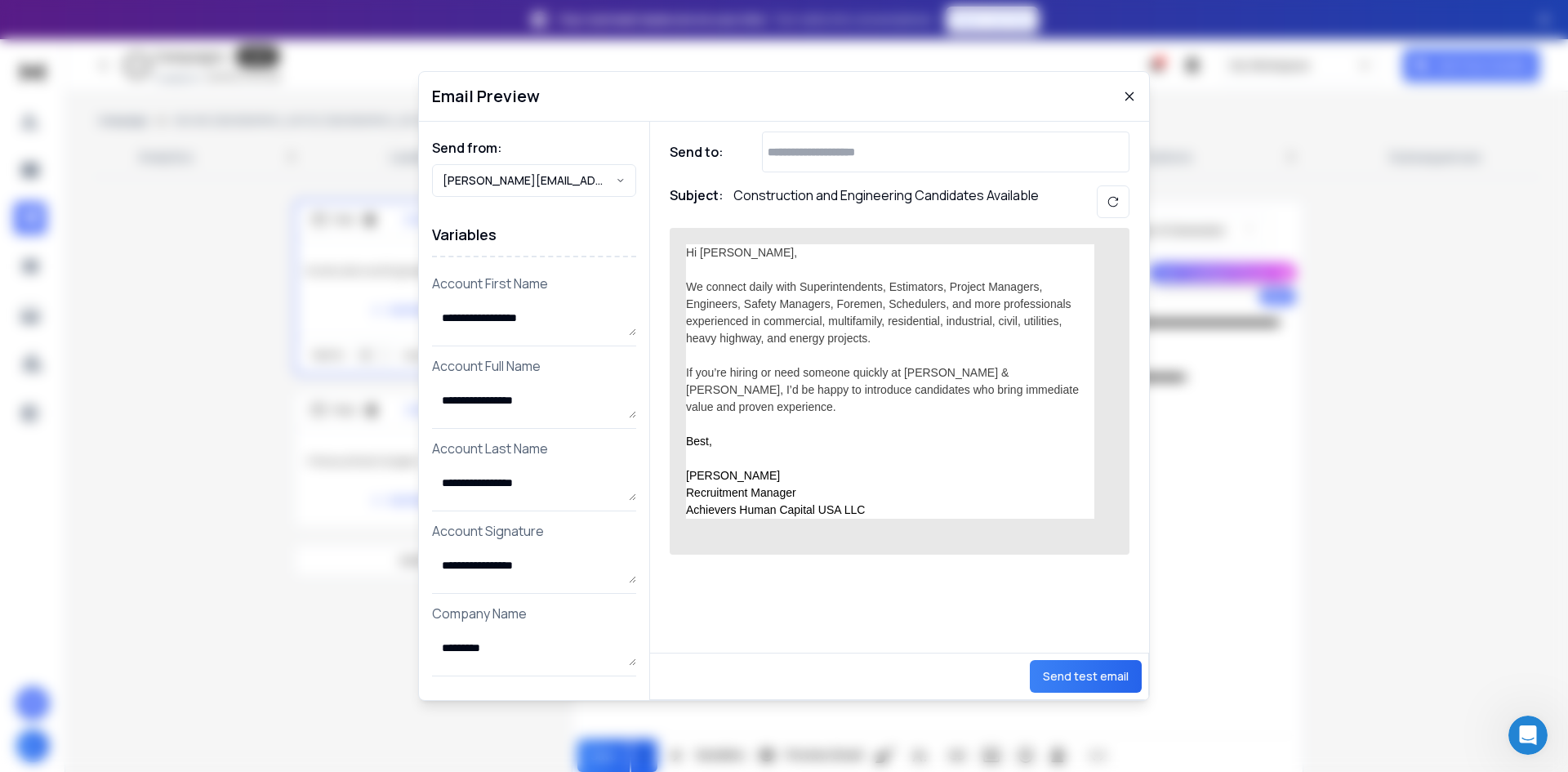
click at [972, 148] on input at bounding box center [946, 151] width 356 height 30
type input "*"
type input "**********"
click at [1107, 671] on button "Send test email" at bounding box center [1085, 676] width 112 height 32
click at [1272, 560] on div "**********" at bounding box center [784, 385] width 1568 height 662
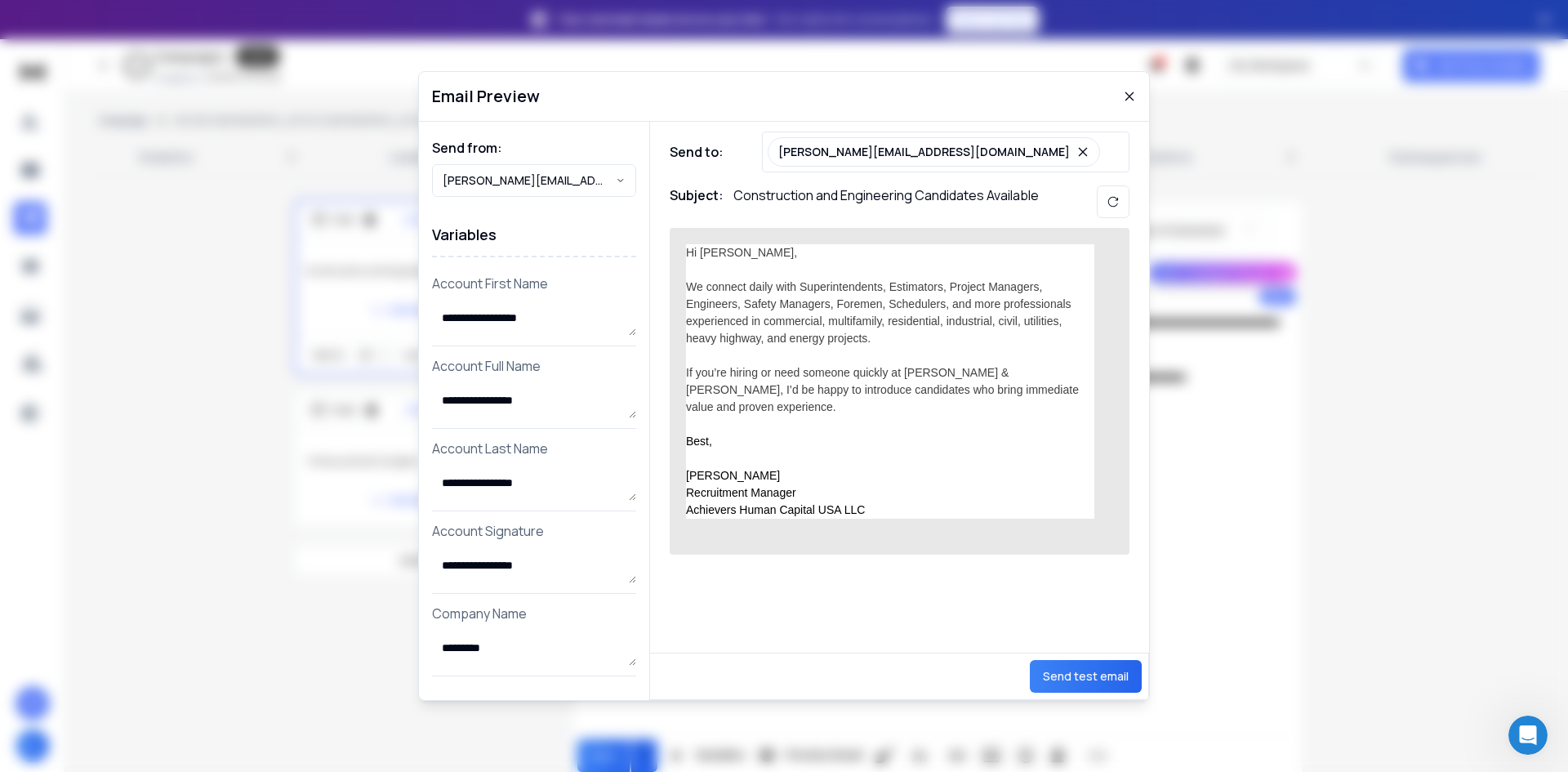
click at [1098, 674] on button "Send test email" at bounding box center [1085, 676] width 112 height 32
click at [1119, 100] on div "Email Preview" at bounding box center [784, 96] width 730 height 49
click at [1127, 96] on icon at bounding box center [1129, 96] width 13 height 13
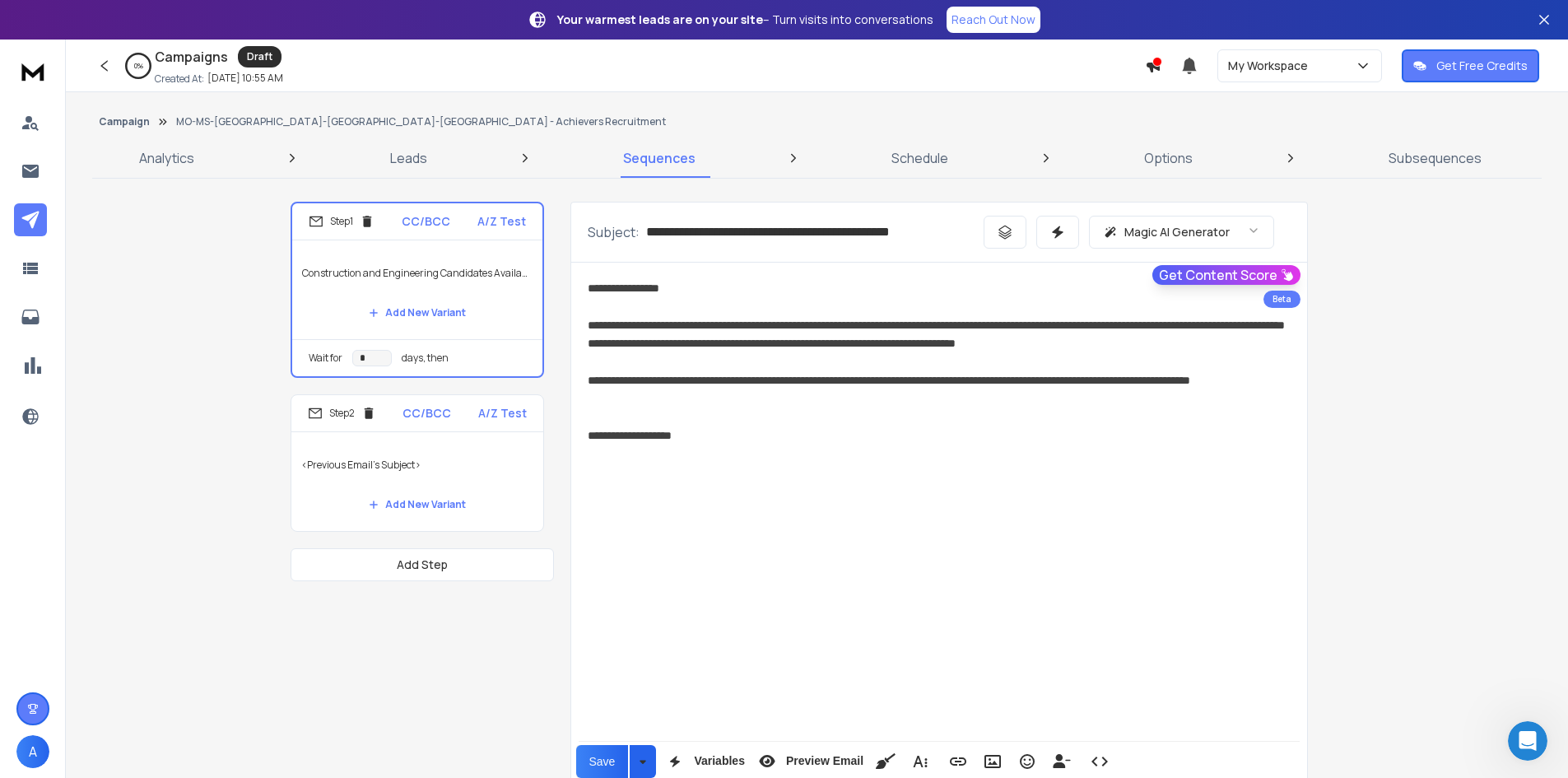
click at [396, 471] on p "<Previous Email's Subject>" at bounding box center [417, 465] width 232 height 46
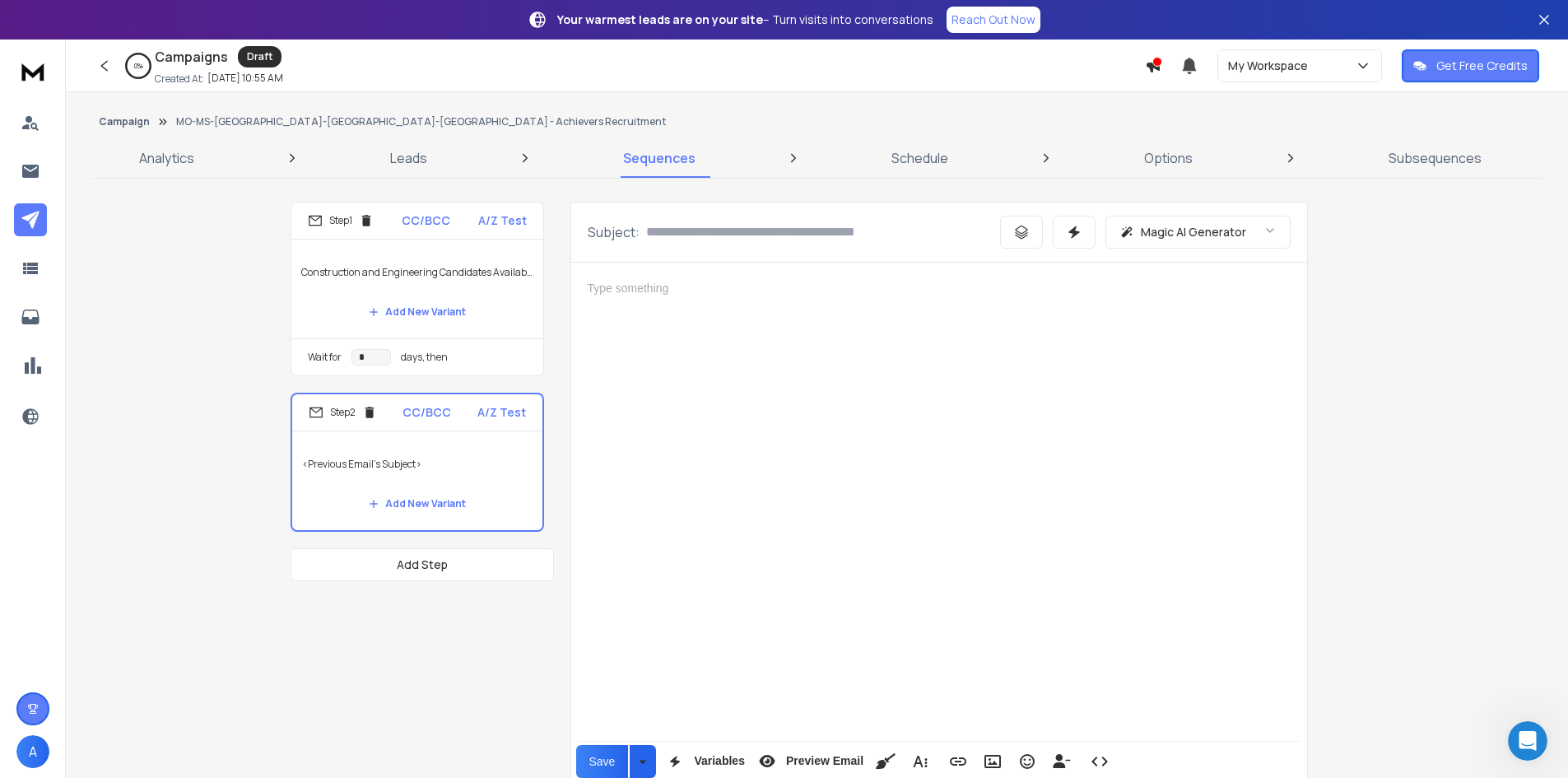
click at [128, 136] on div "Campaign MO-MS-[GEOGRAPHIC_DATA]-[GEOGRAPHIC_DATA]-CT - Achievers Recruitment A…" at bounding box center [817, 143] width 1450 height 69
click at [124, 117] on button "Campaign" at bounding box center [124, 122] width 51 height 14
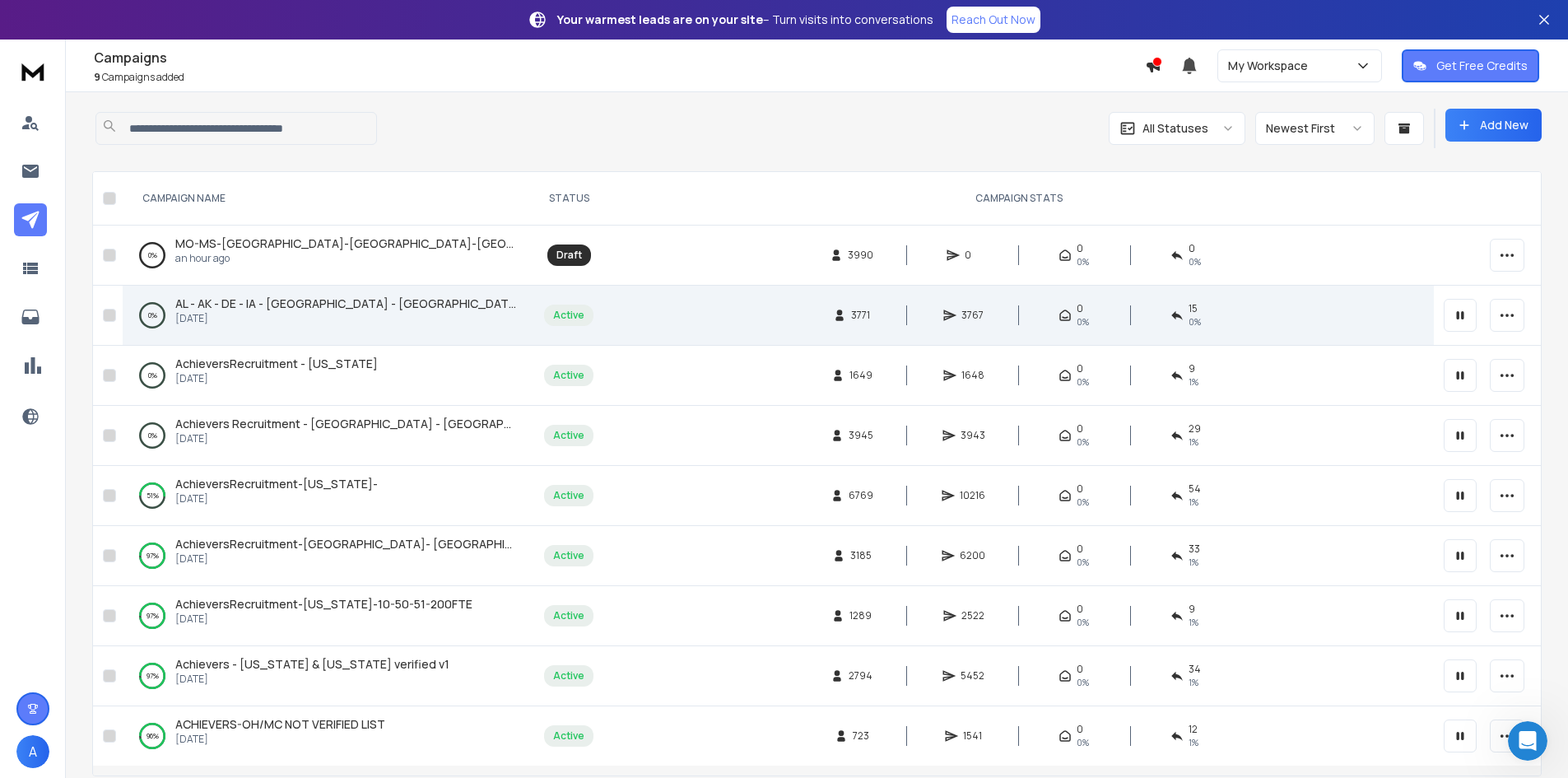
click at [289, 307] on span "AL - AK - DE - IA - [GEOGRAPHIC_DATA] - [GEOGRAPHIC_DATA] - ME- [GEOGRAPHIC_DAT…" at bounding box center [560, 302] width 769 height 15
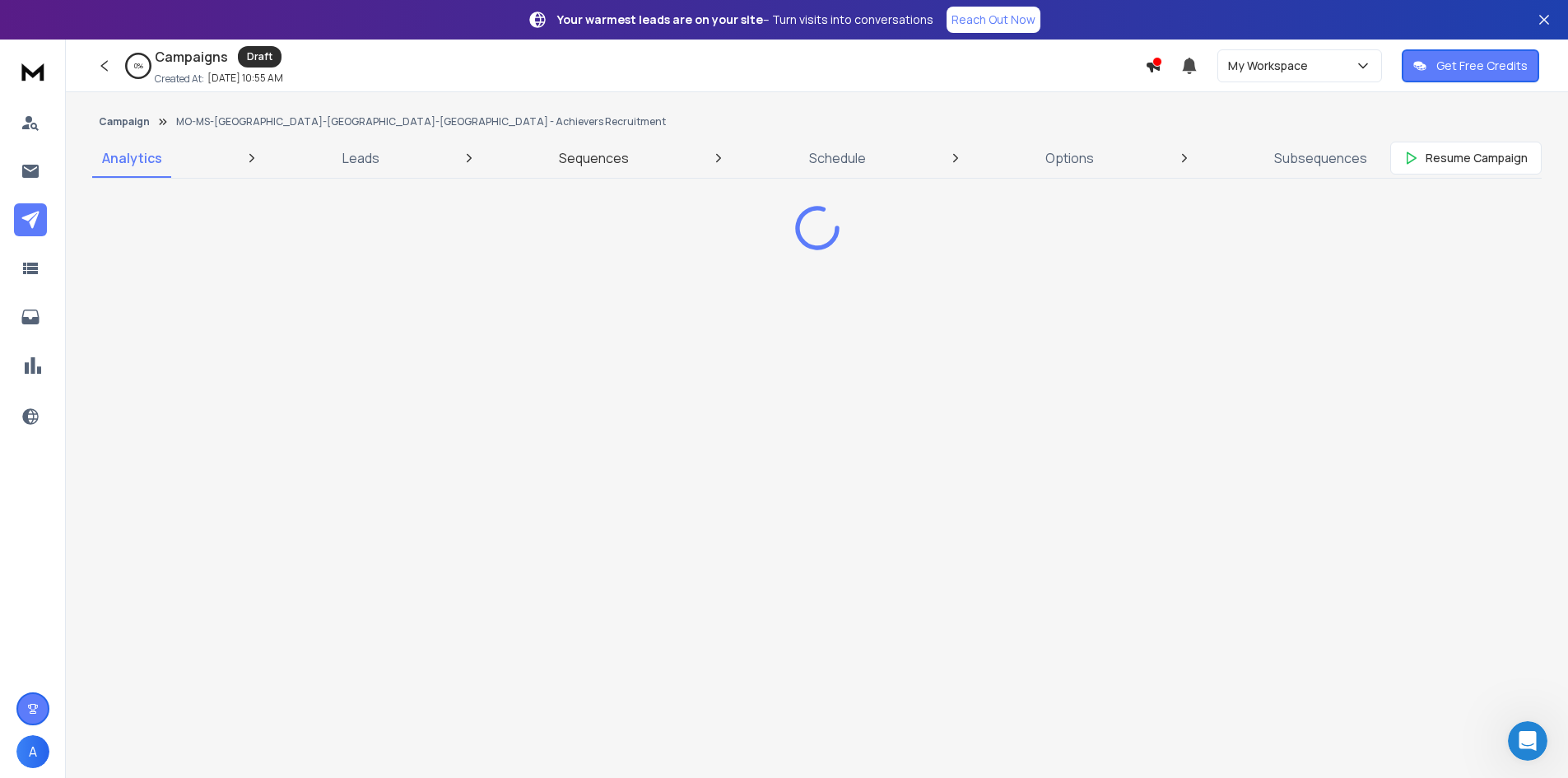
click at [599, 159] on p "Sequences" at bounding box center [593, 158] width 70 height 20
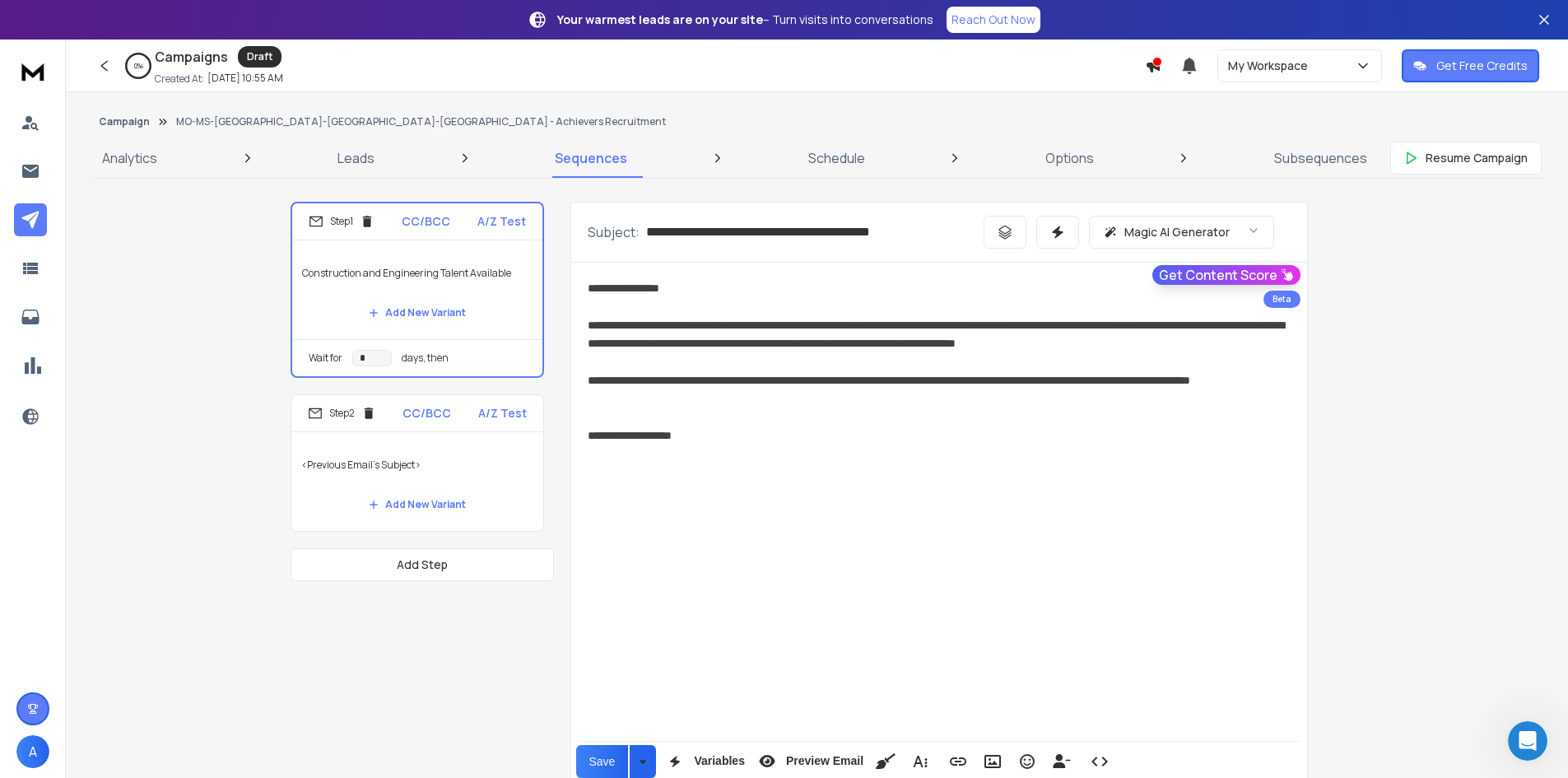
click at [463, 479] on p "<Previous Email's Subject>" at bounding box center [417, 465] width 232 height 46
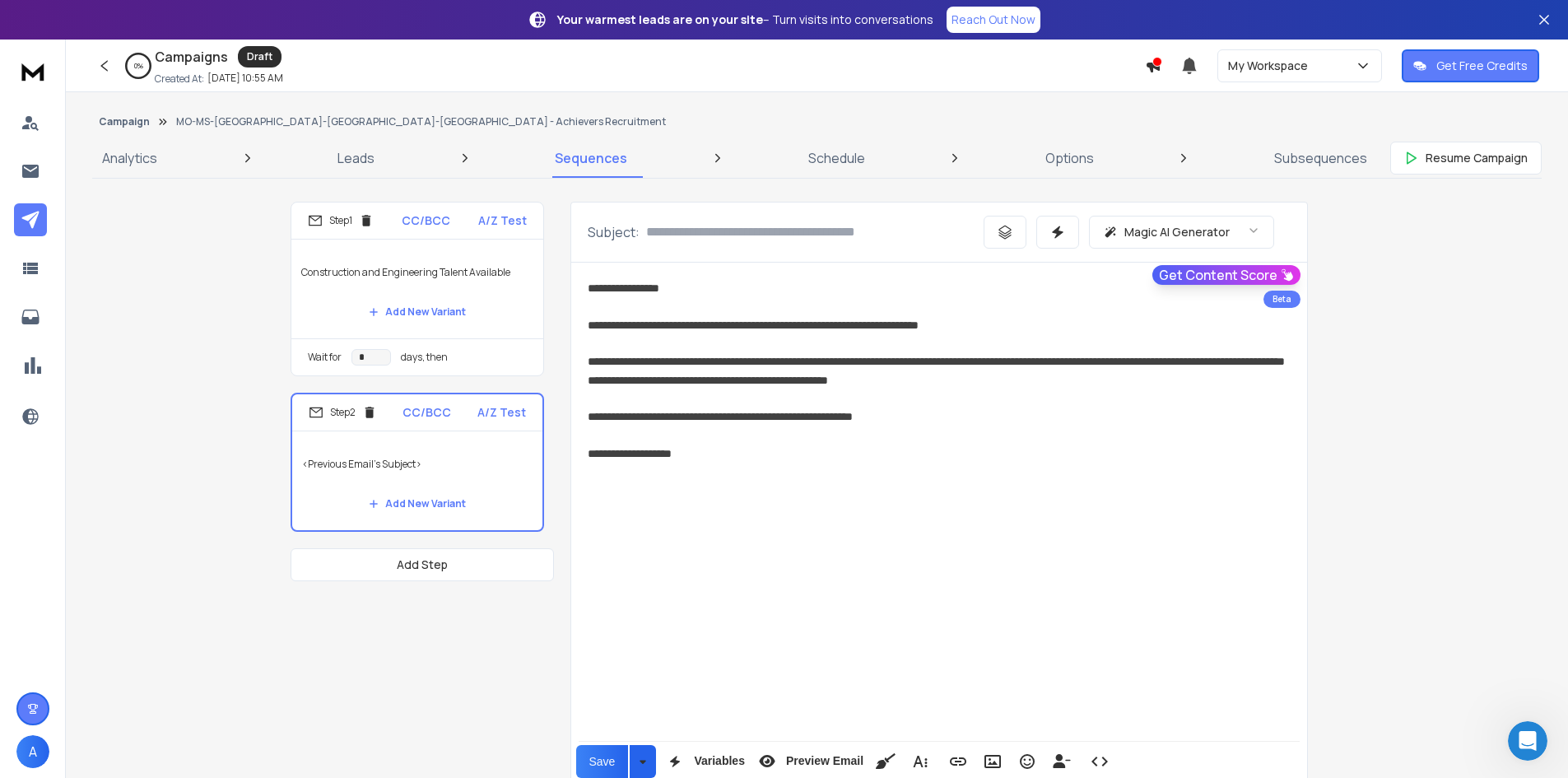
click at [763, 482] on div "**********" at bounding box center [939, 496] width 736 height 467
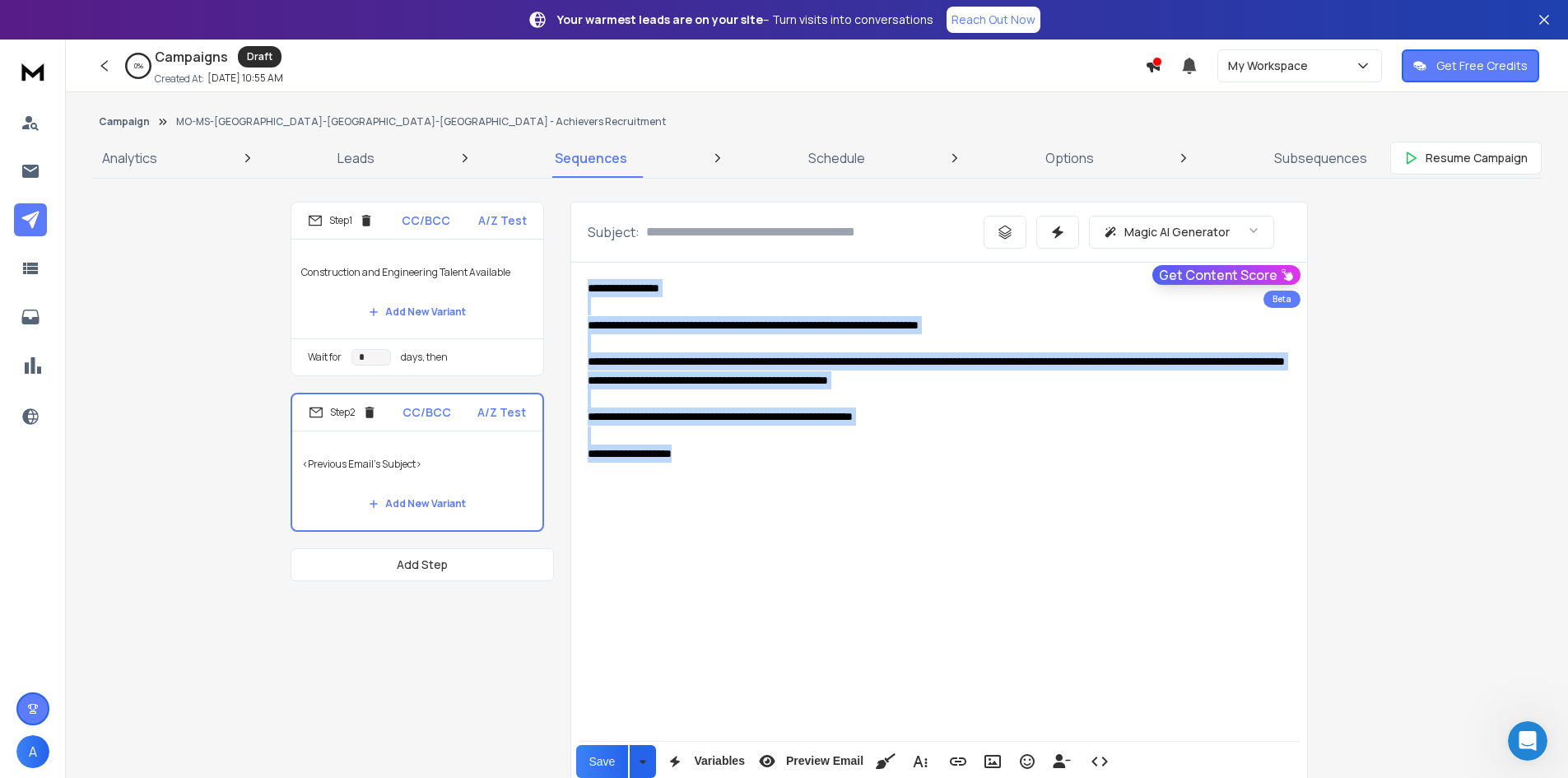
drag, startPoint x: 761, startPoint y: 472, endPoint x: 564, endPoint y: 264, distance: 286.5
click at [564, 264] on div "**********" at bounding box center [817, 493] width 1053 height 583
copy div "**********"
click at [144, 116] on button "Campaign" at bounding box center [124, 122] width 51 height 14
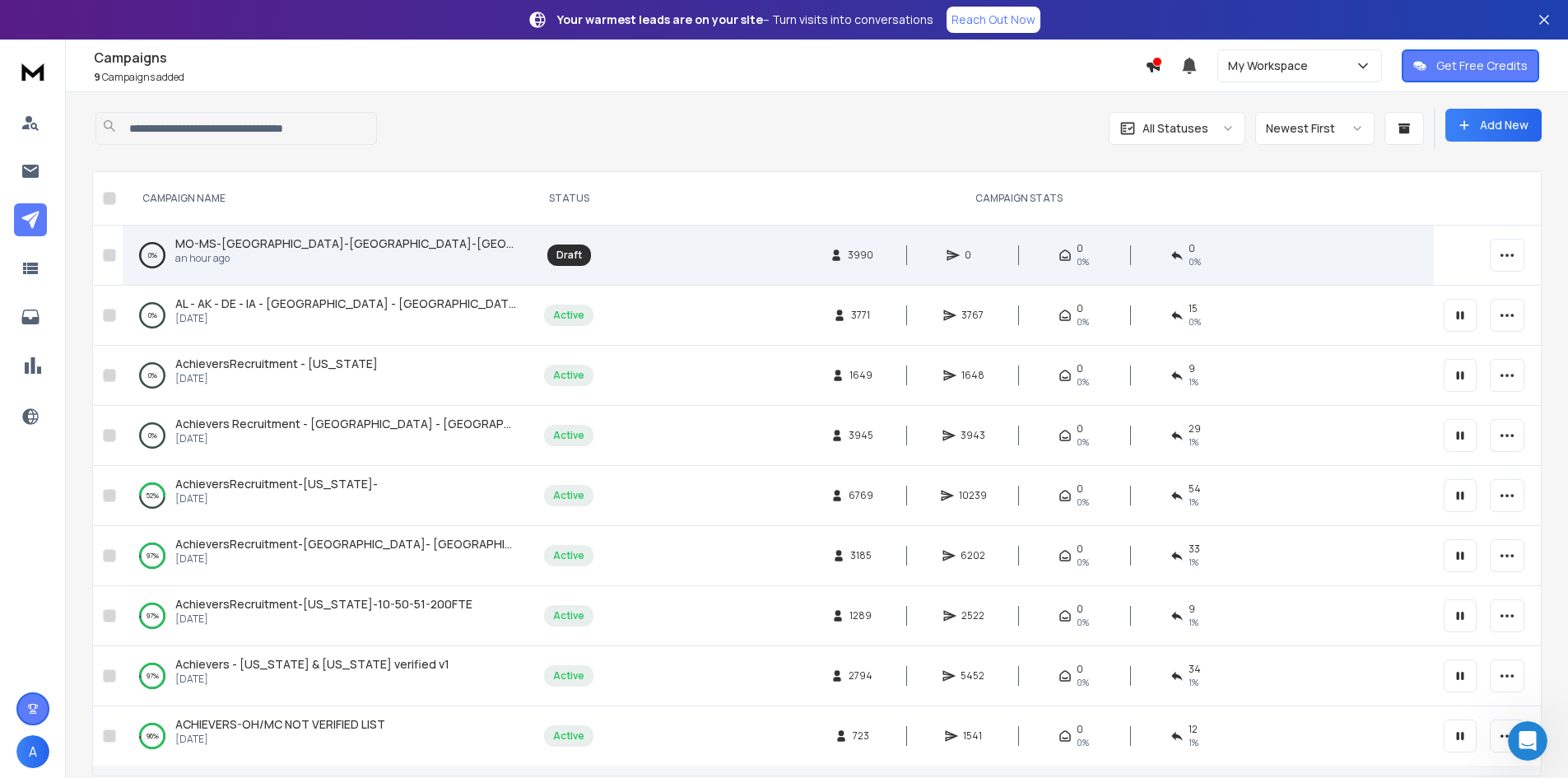
click at [233, 252] on p "an hour ago" at bounding box center [346, 258] width 342 height 14
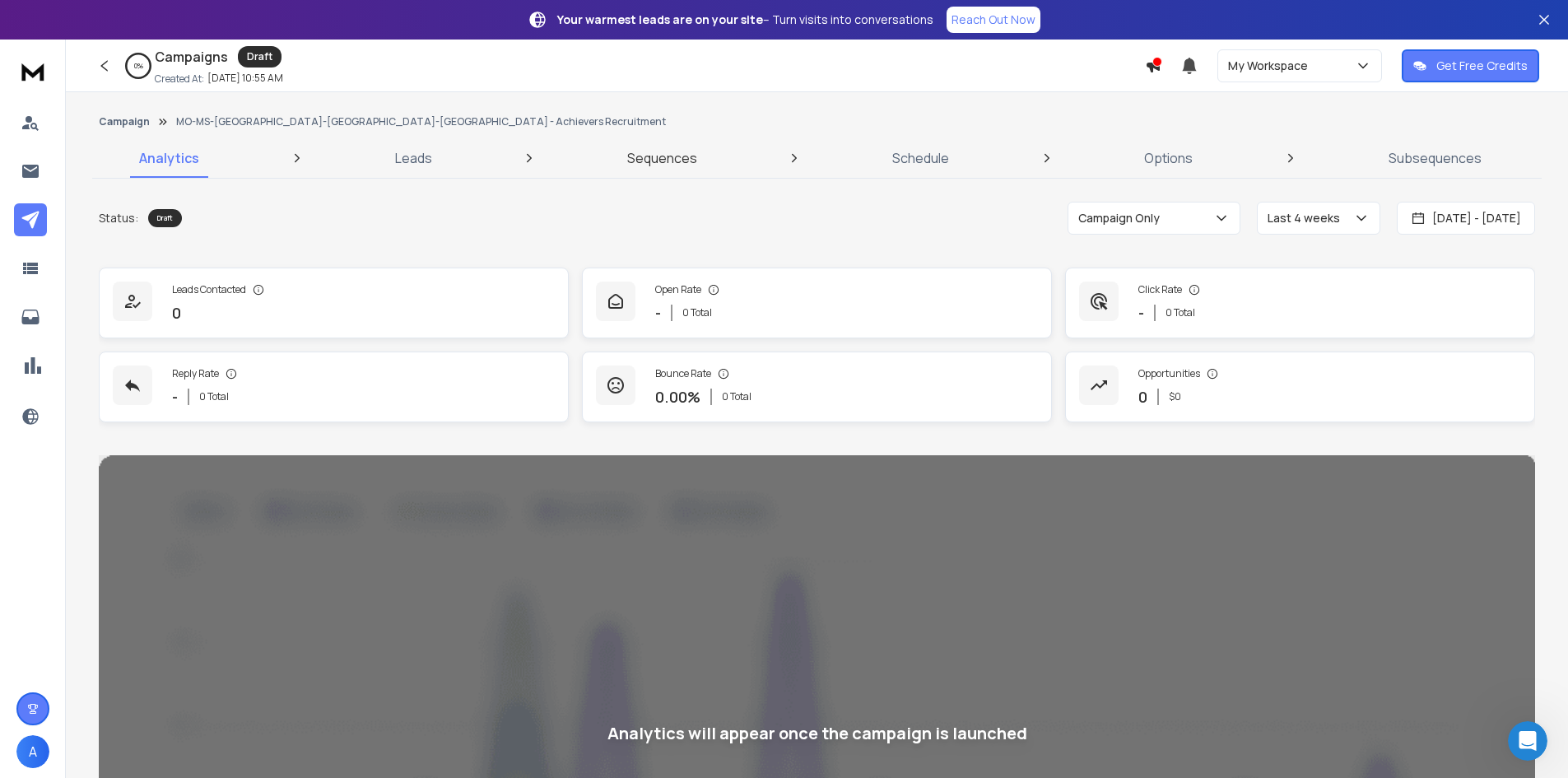
click at [645, 156] on p "Sequences" at bounding box center [662, 158] width 70 height 20
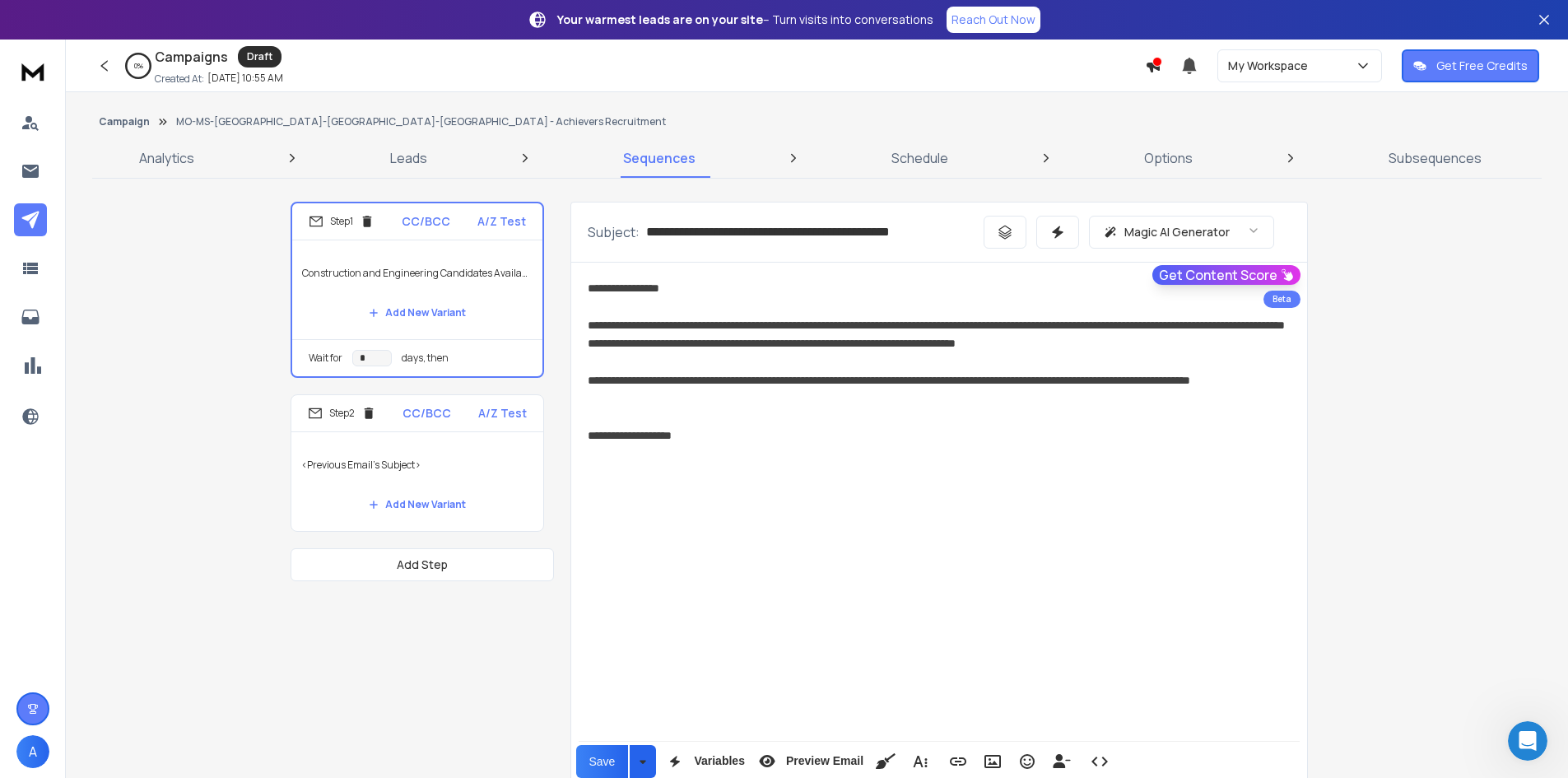
click at [429, 480] on p "<Previous Email's Subject>" at bounding box center [417, 465] width 232 height 46
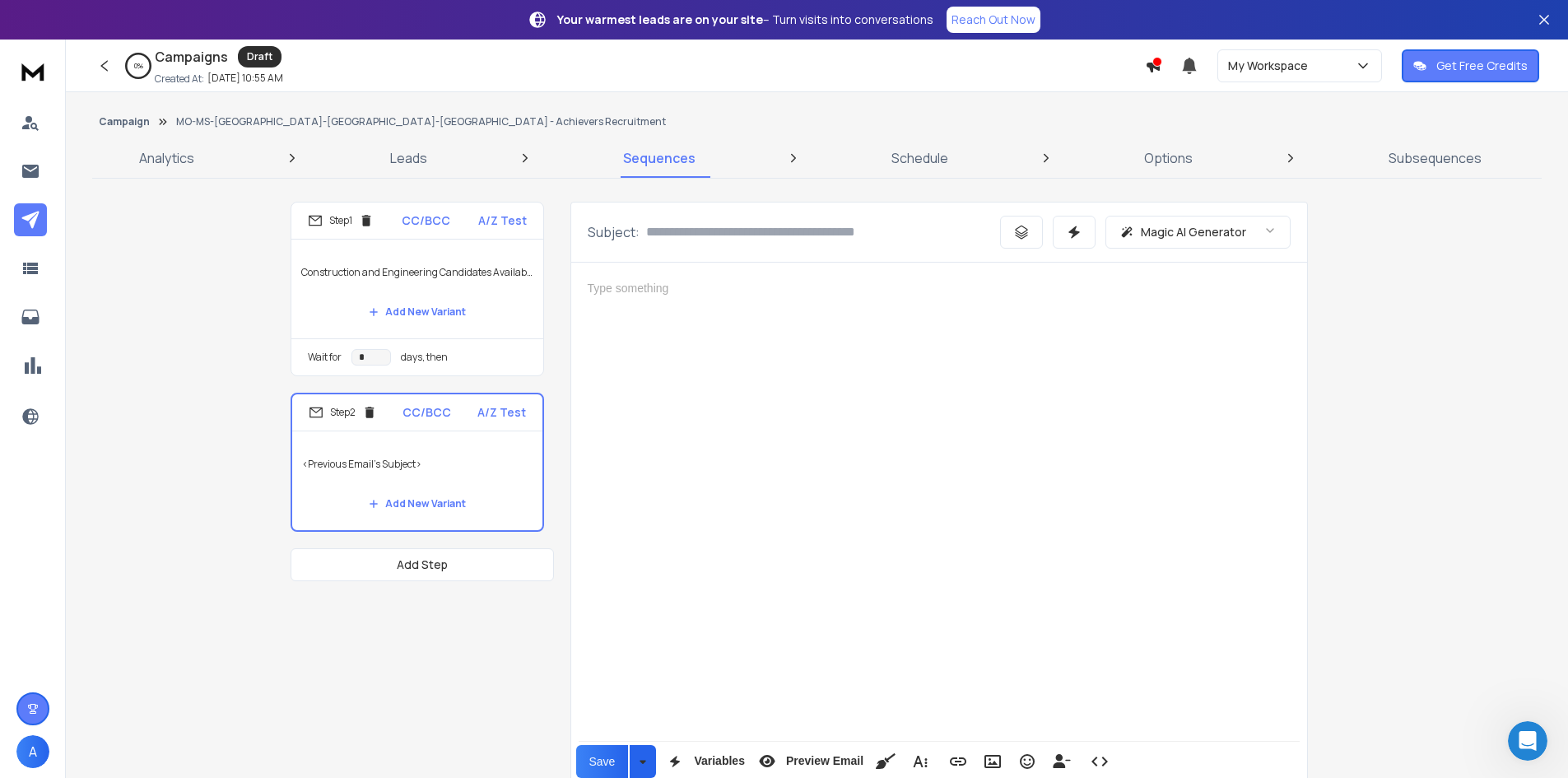
click at [669, 329] on div at bounding box center [939, 496] width 736 height 467
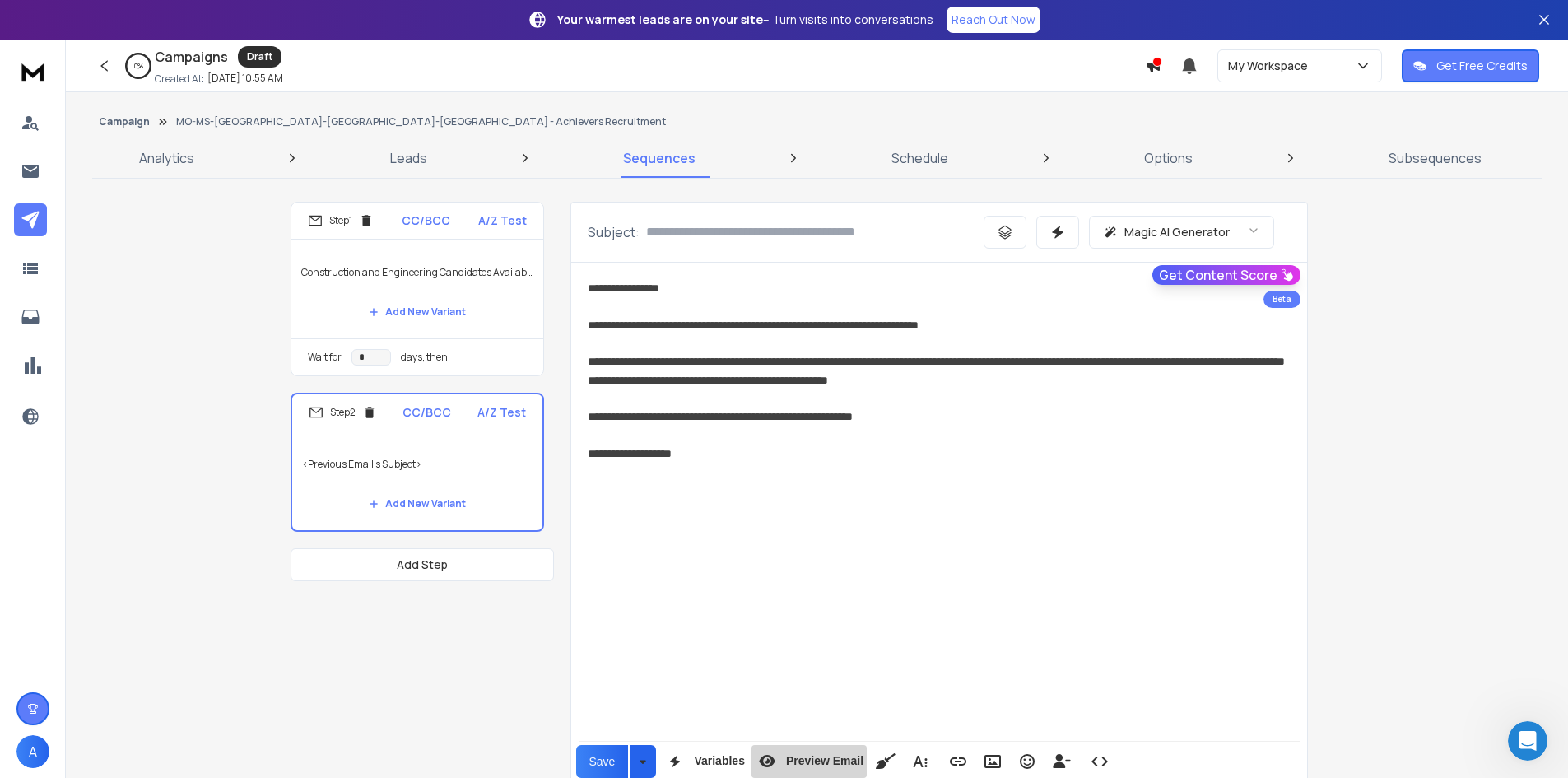
click at [834, 767] on span "Preview Email" at bounding box center [824, 760] width 84 height 14
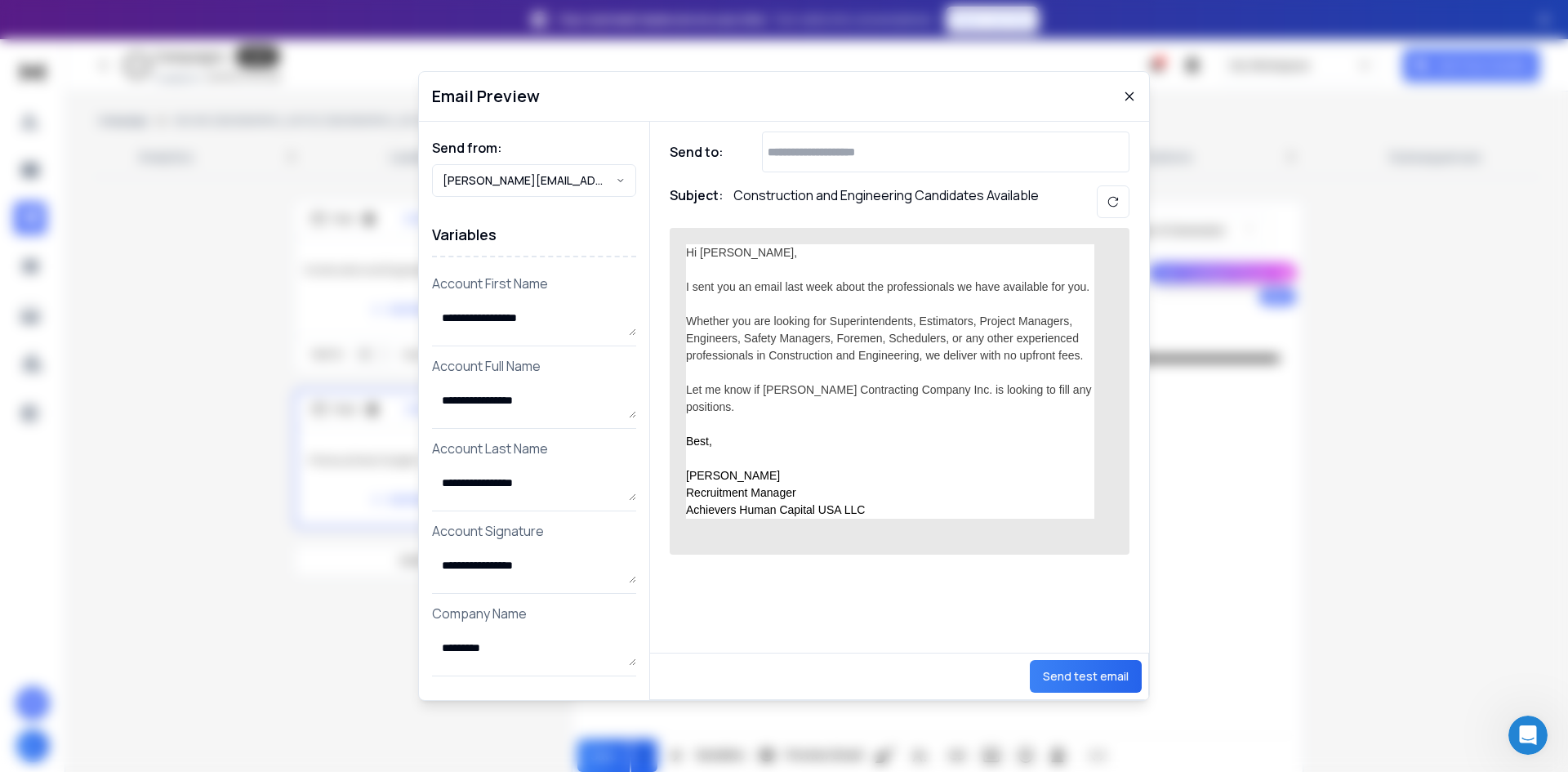
click at [1135, 99] on icon at bounding box center [1129, 96] width 13 height 13
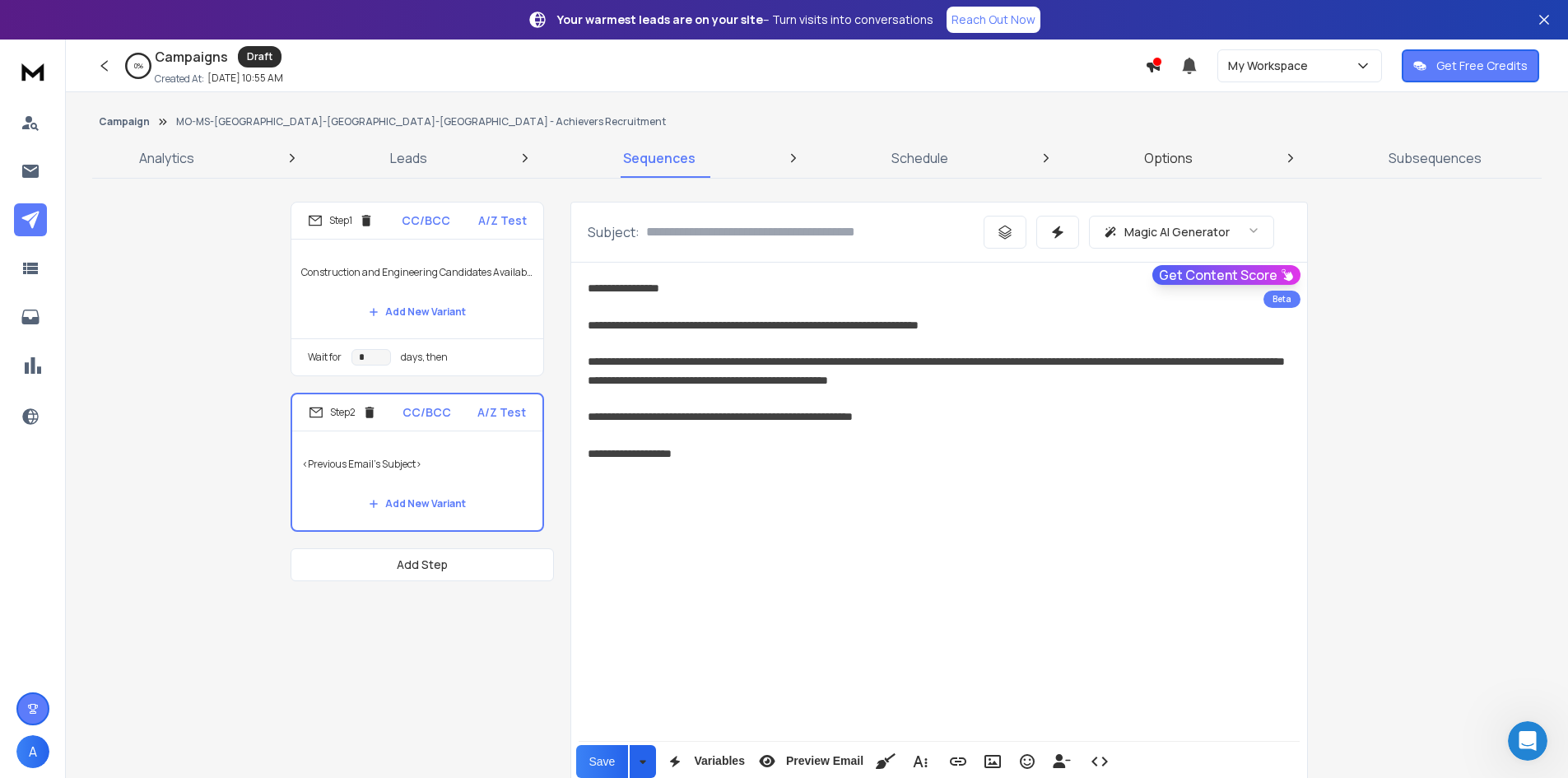
click at [1195, 153] on link "Options" at bounding box center [1168, 158] width 69 height 40
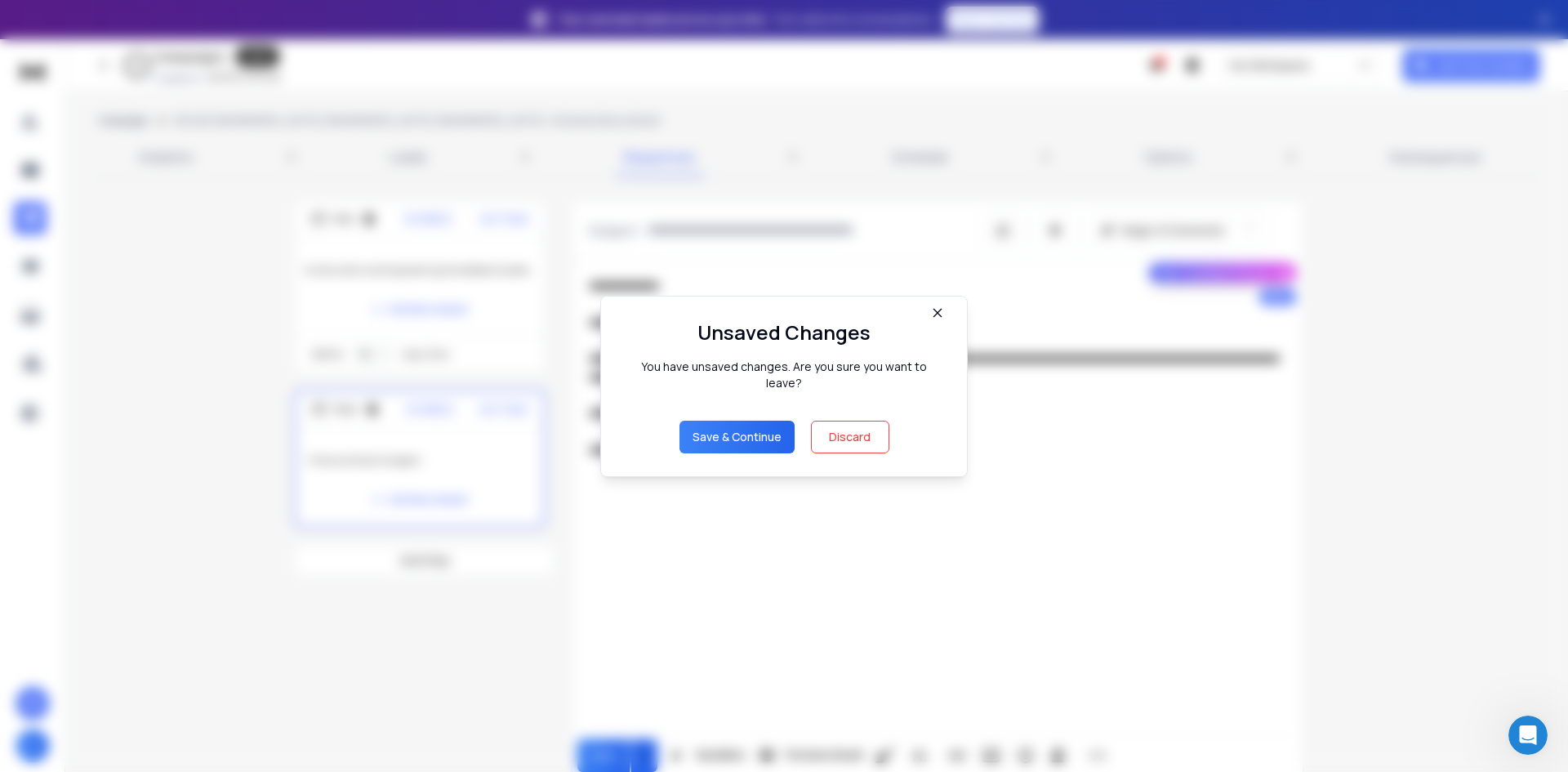
click at [731, 425] on button "Save & Continue" at bounding box center [737, 437] width 116 height 32
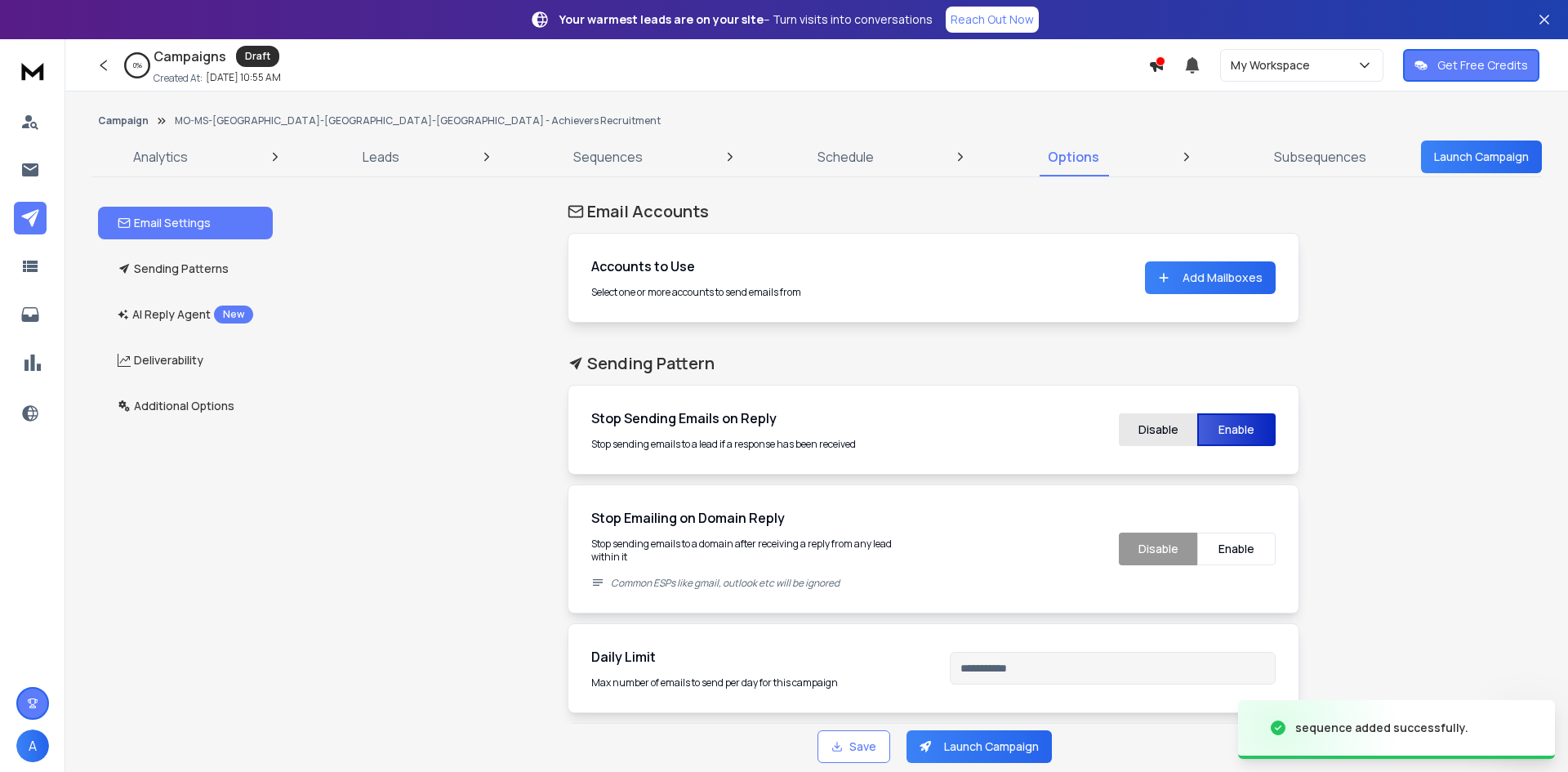
click at [1175, 274] on button "Add Mailboxes" at bounding box center [1210, 278] width 131 height 32
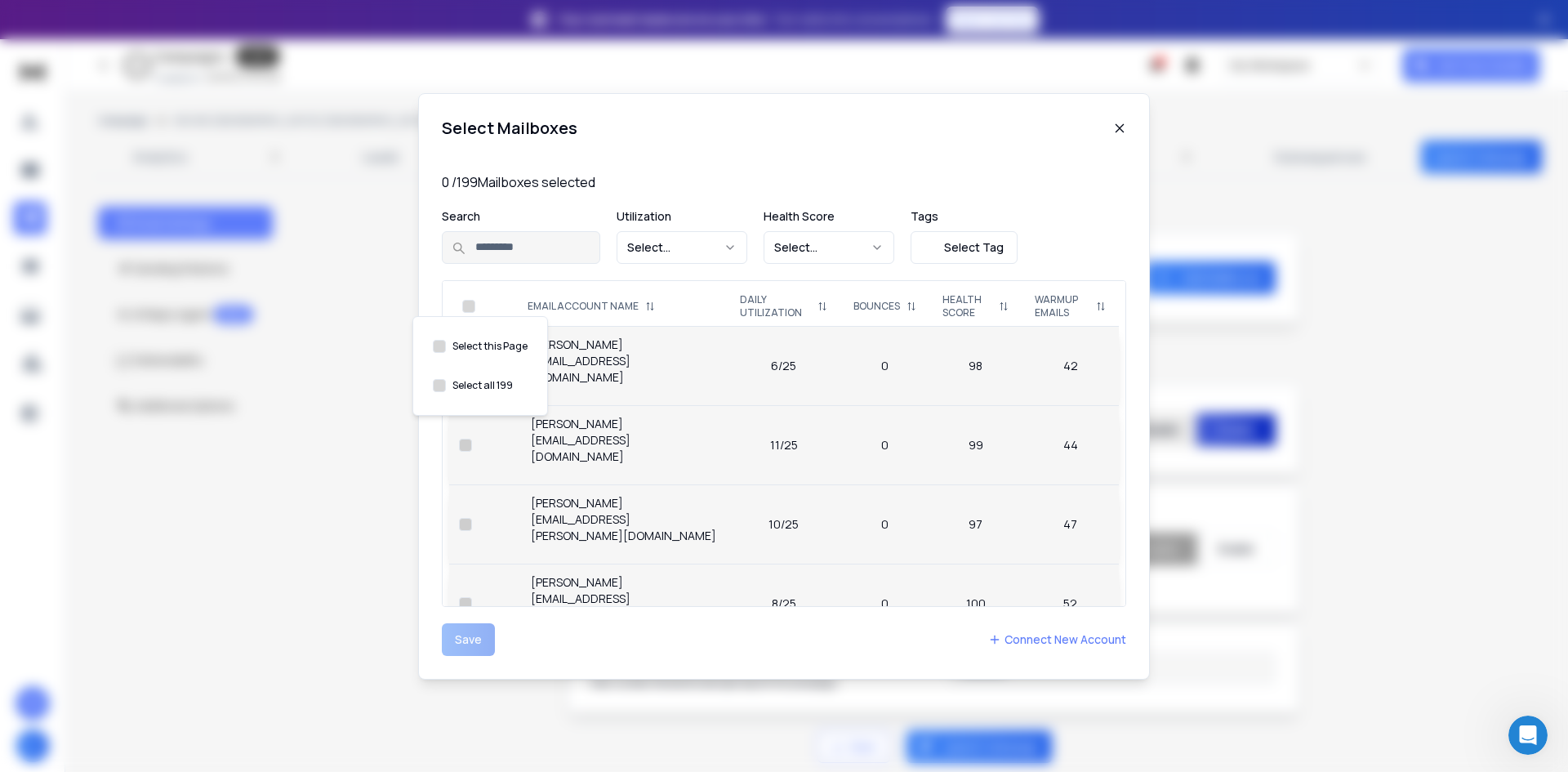
click at [466, 308] on button "Select this Page" at bounding box center [468, 306] width 13 height 13
click at [434, 383] on button "Select this Page" at bounding box center [439, 385] width 13 height 13
click at [485, 646] on button "Save" at bounding box center [467, 639] width 53 height 32
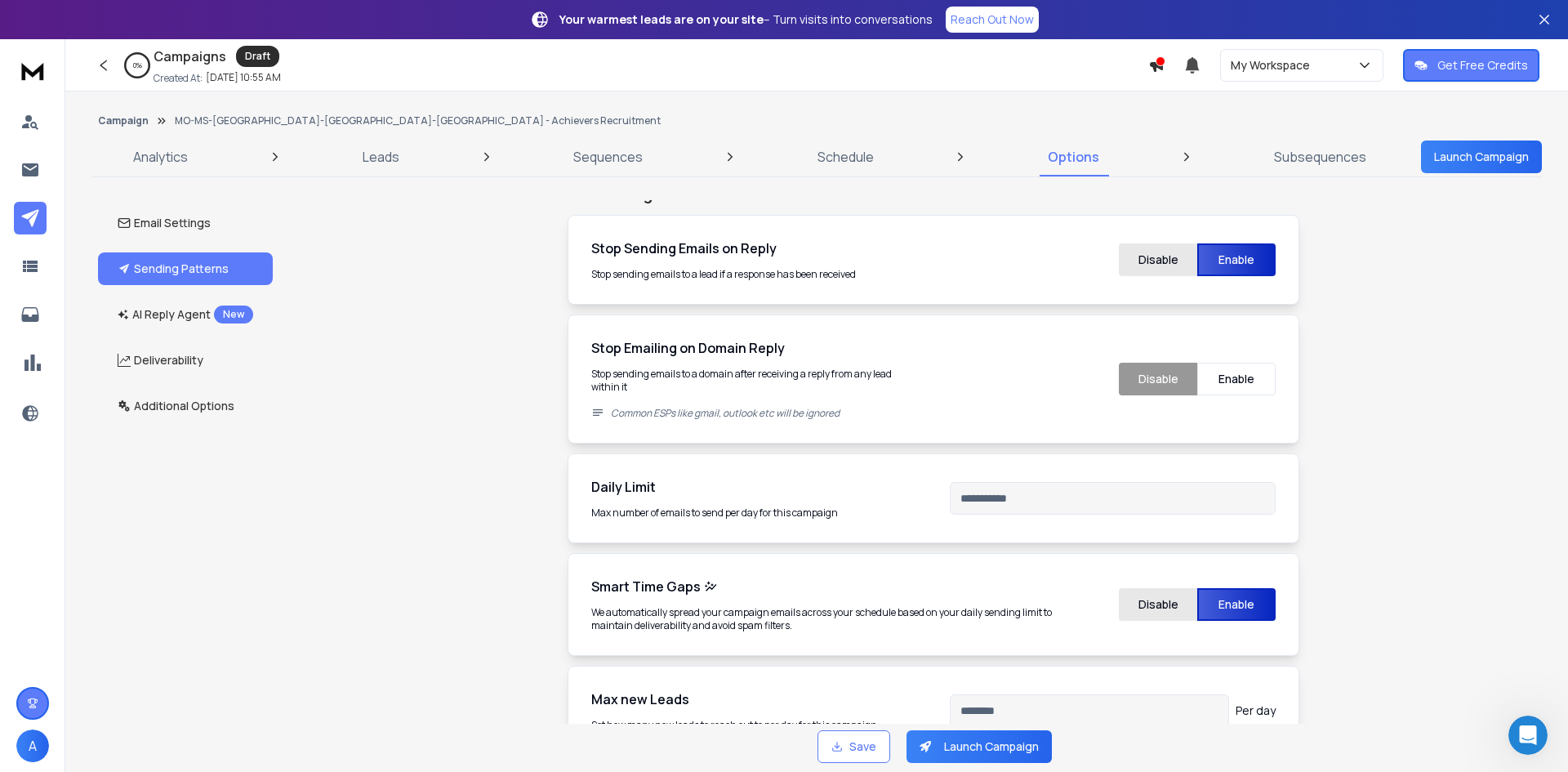
scroll to position [571, 0]
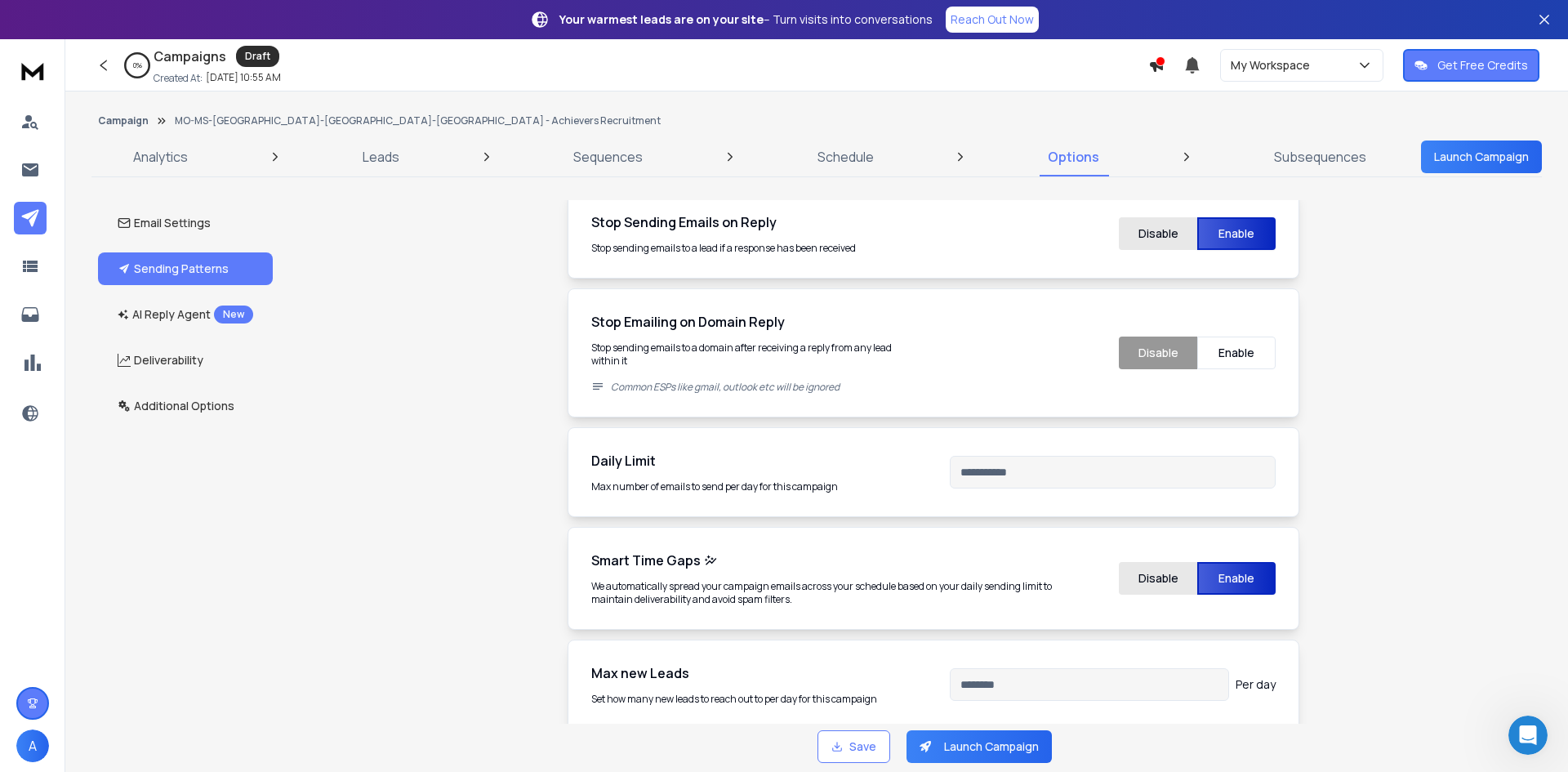
drag, startPoint x: 1050, startPoint y: 482, endPoint x: 861, endPoint y: 459, distance: 190.4
click at [861, 459] on div "Daily Limit Max number of emails to send per day for this campaign ***" at bounding box center [933, 471] width 684 height 42
type input "****"
drag, startPoint x: 1021, startPoint y: 686, endPoint x: 807, endPoint y: 681, distance: 214.1
click at [809, 682] on div "Max new Leads Set how many new leads to reach out to per day for this campaign …" at bounding box center [933, 683] width 684 height 42
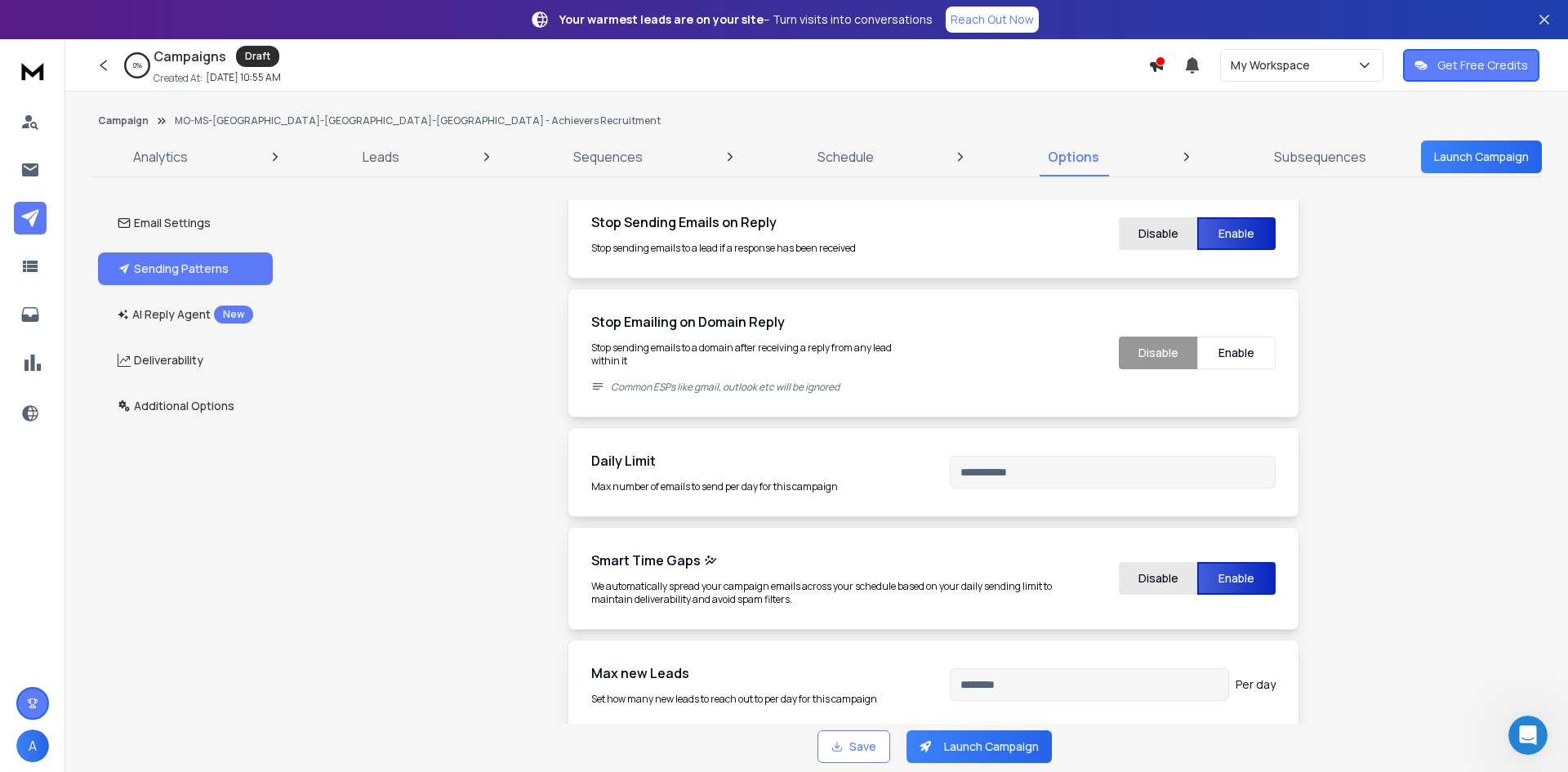
type input "*"
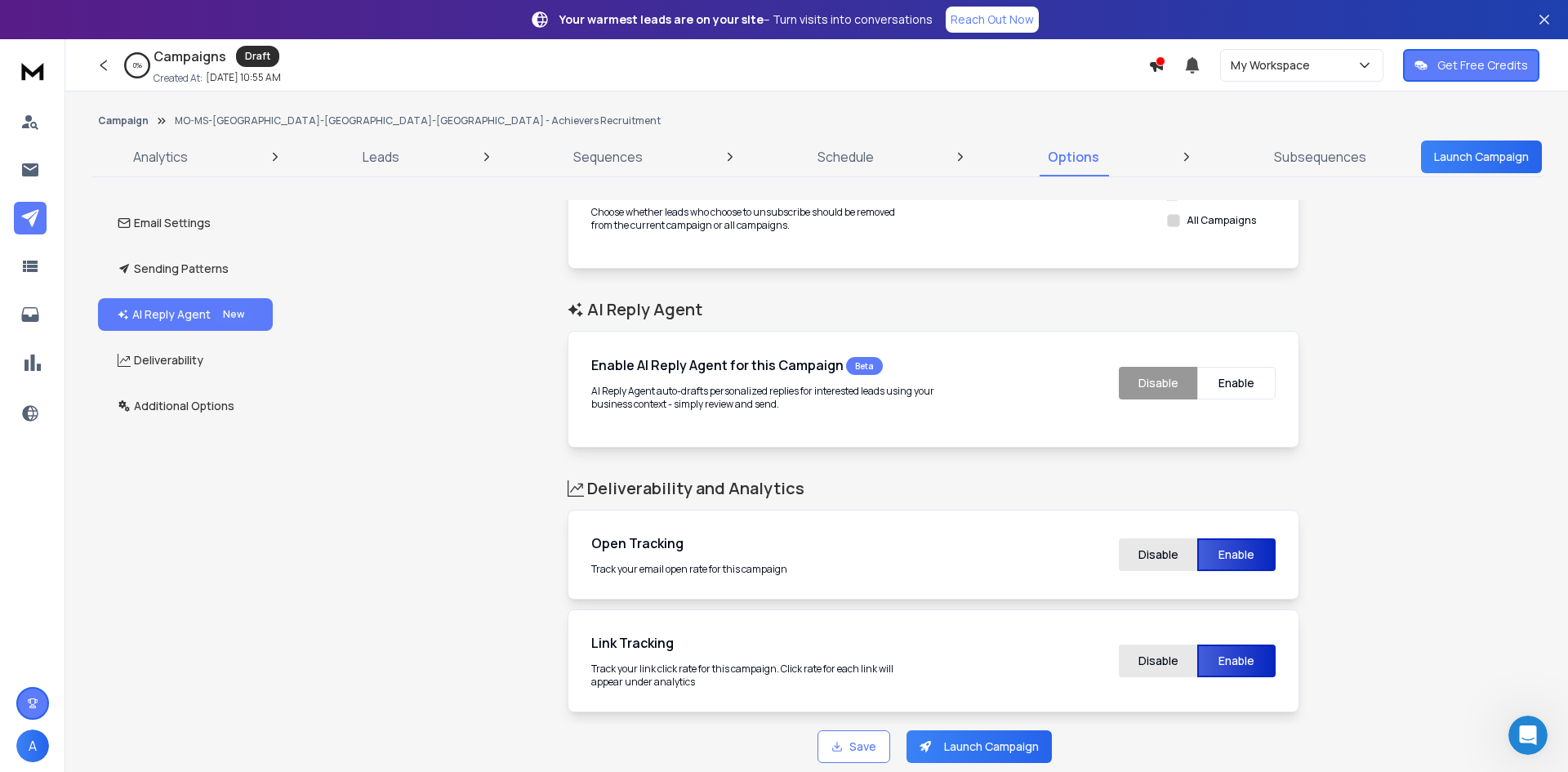
scroll to position [1633, 0]
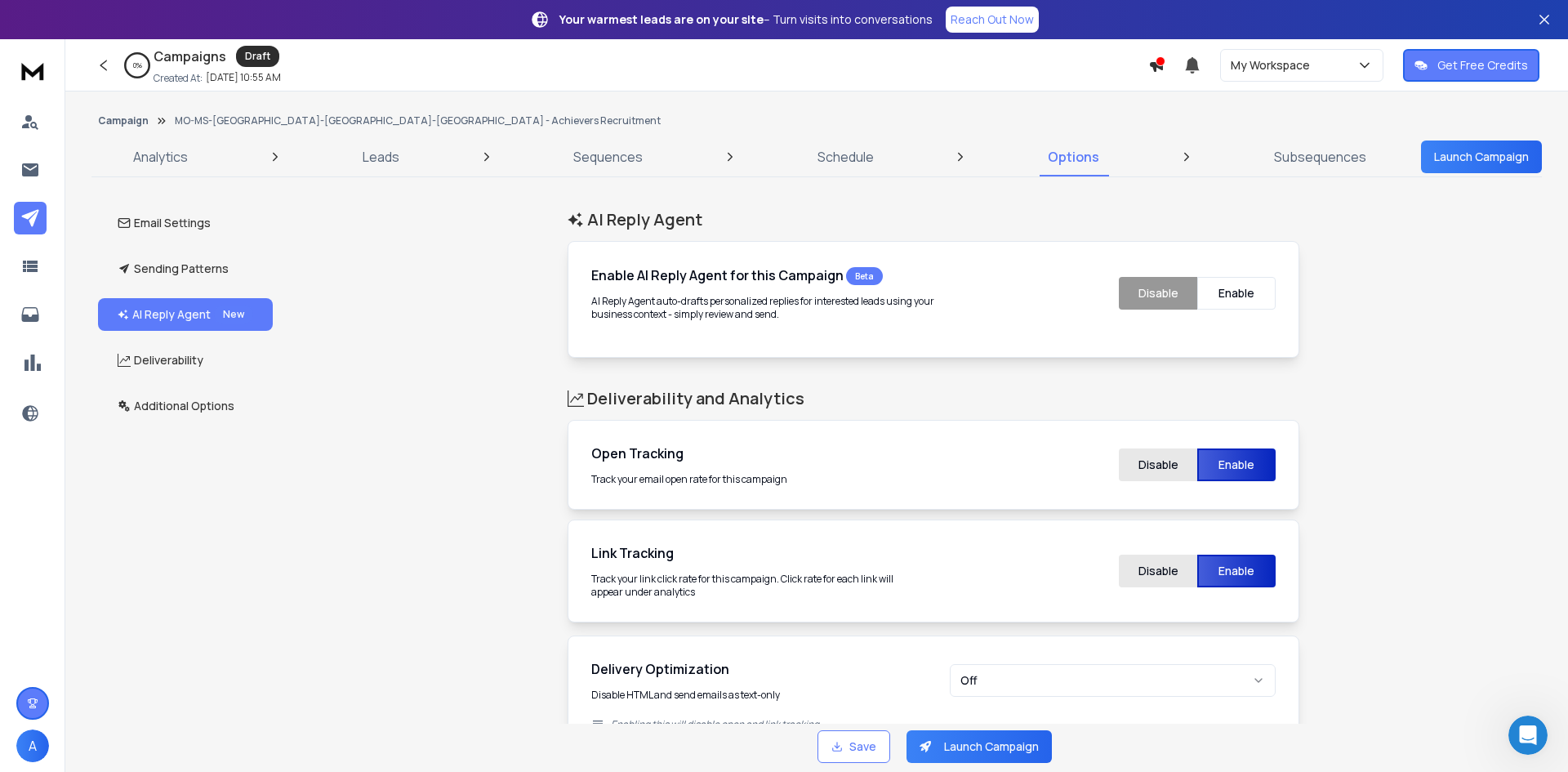
type input "****"
click at [1162, 461] on button "Disable" at bounding box center [1158, 465] width 79 height 32
click at [1143, 552] on div "Link Tracking Track your link click rate for this campaign. Click rate for each…" at bounding box center [933, 570] width 684 height 56
click at [1150, 562] on button "Disable" at bounding box center [1158, 570] width 79 height 32
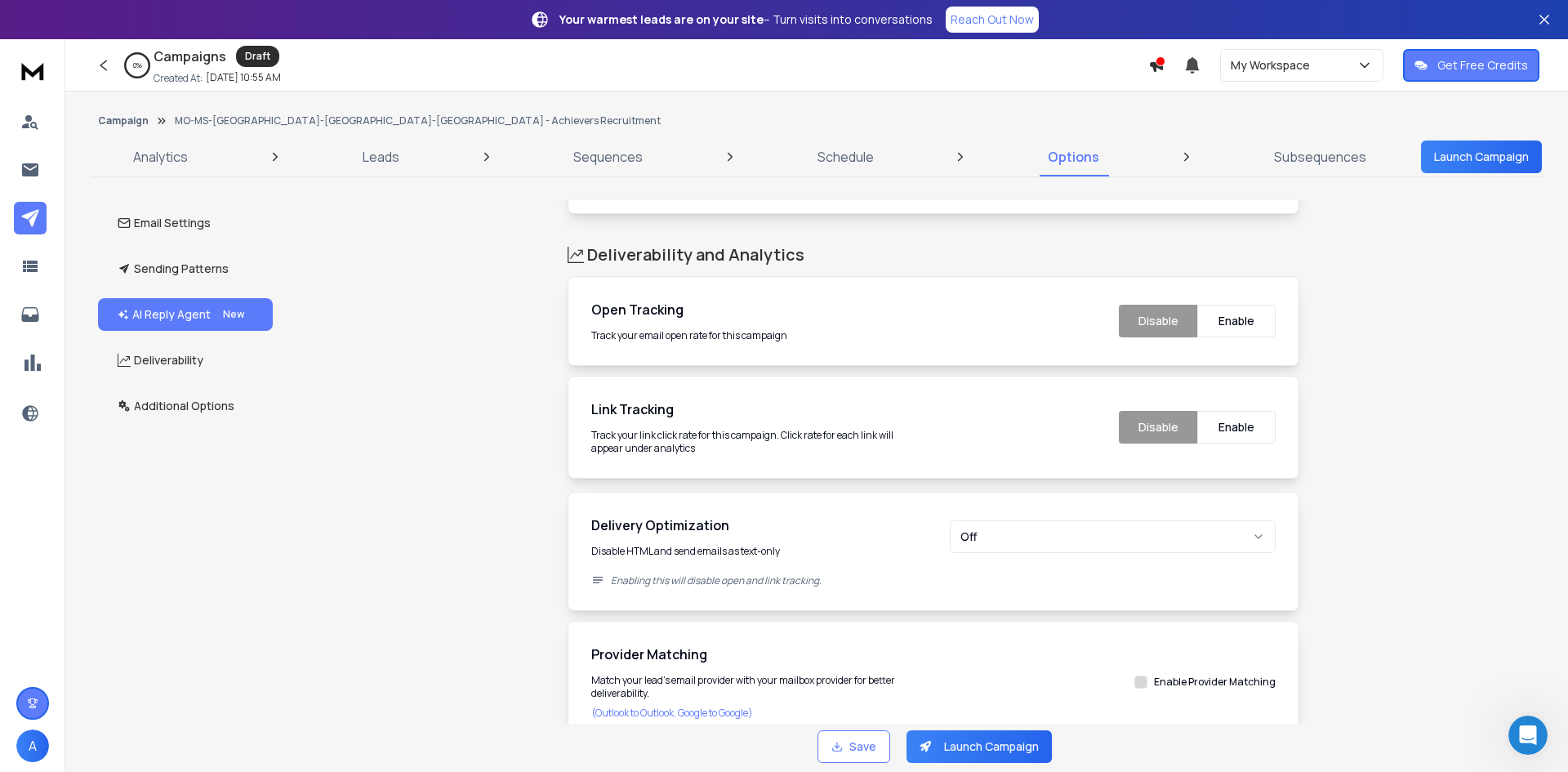
scroll to position [2041, 0]
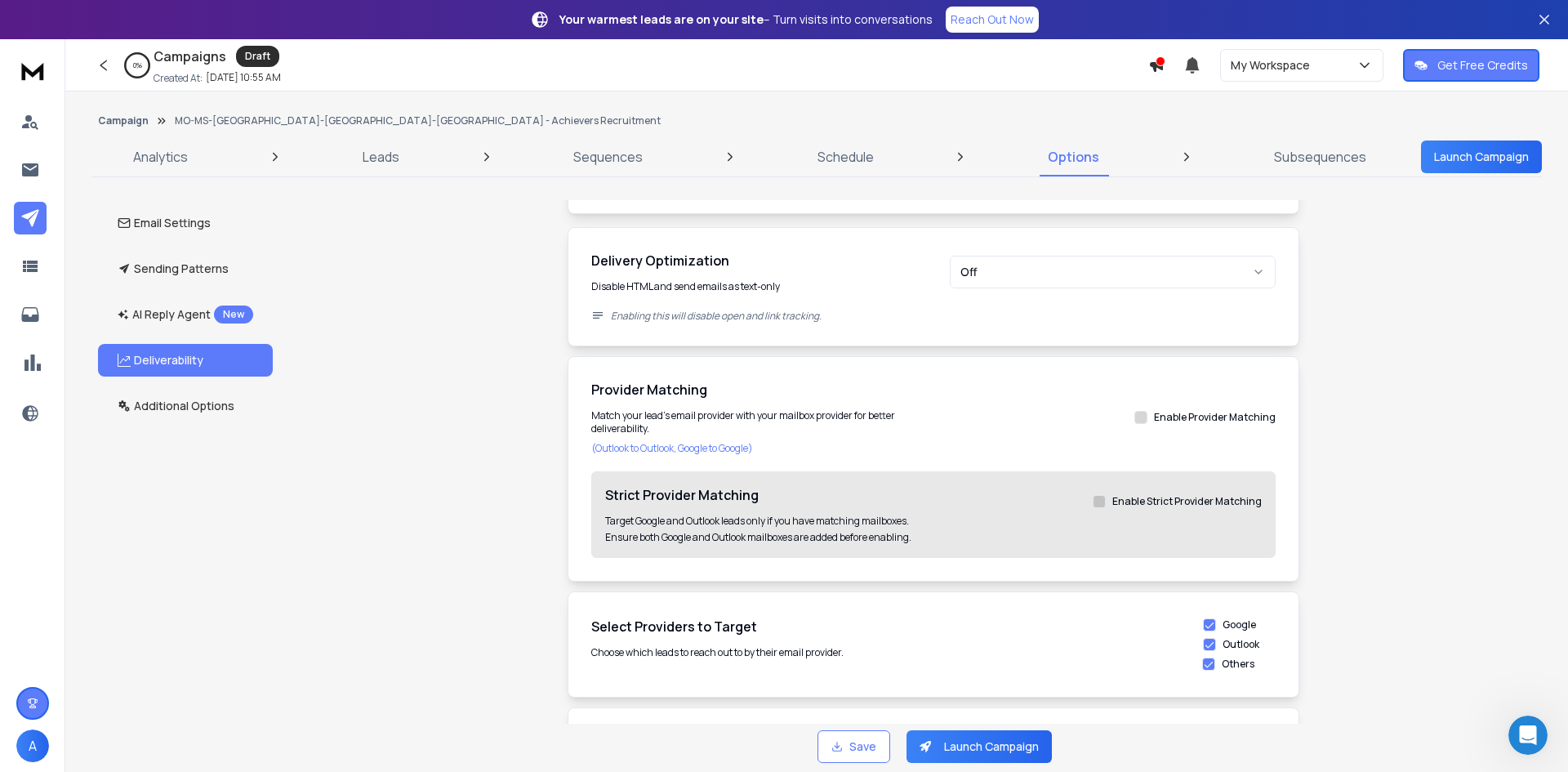
click at [1145, 409] on div "Enable Provider Matching" at bounding box center [1112, 417] width 326 height 32
click at [1143, 419] on button "Enable Provider Matching" at bounding box center [1140, 417] width 13 height 13
click at [1141, 421] on button "Enable Provider Matching" at bounding box center [1140, 417] width 13 height 13
click at [1140, 424] on div "Enable Provider Matching" at bounding box center [1112, 417] width 326 height 32
click at [1138, 414] on button "Enable Provider Matching" at bounding box center [1140, 417] width 13 height 13
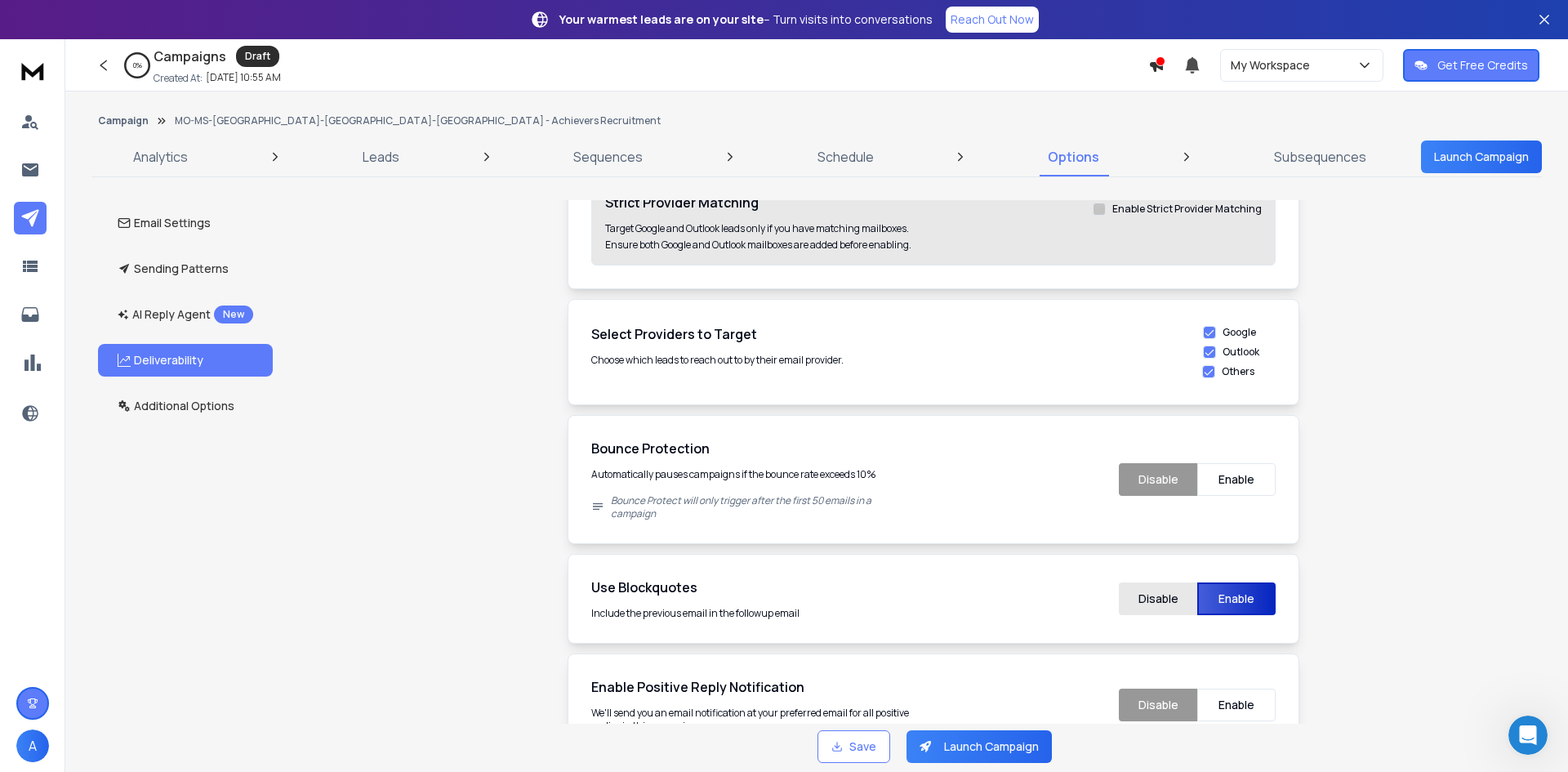
scroll to position [2531, 0]
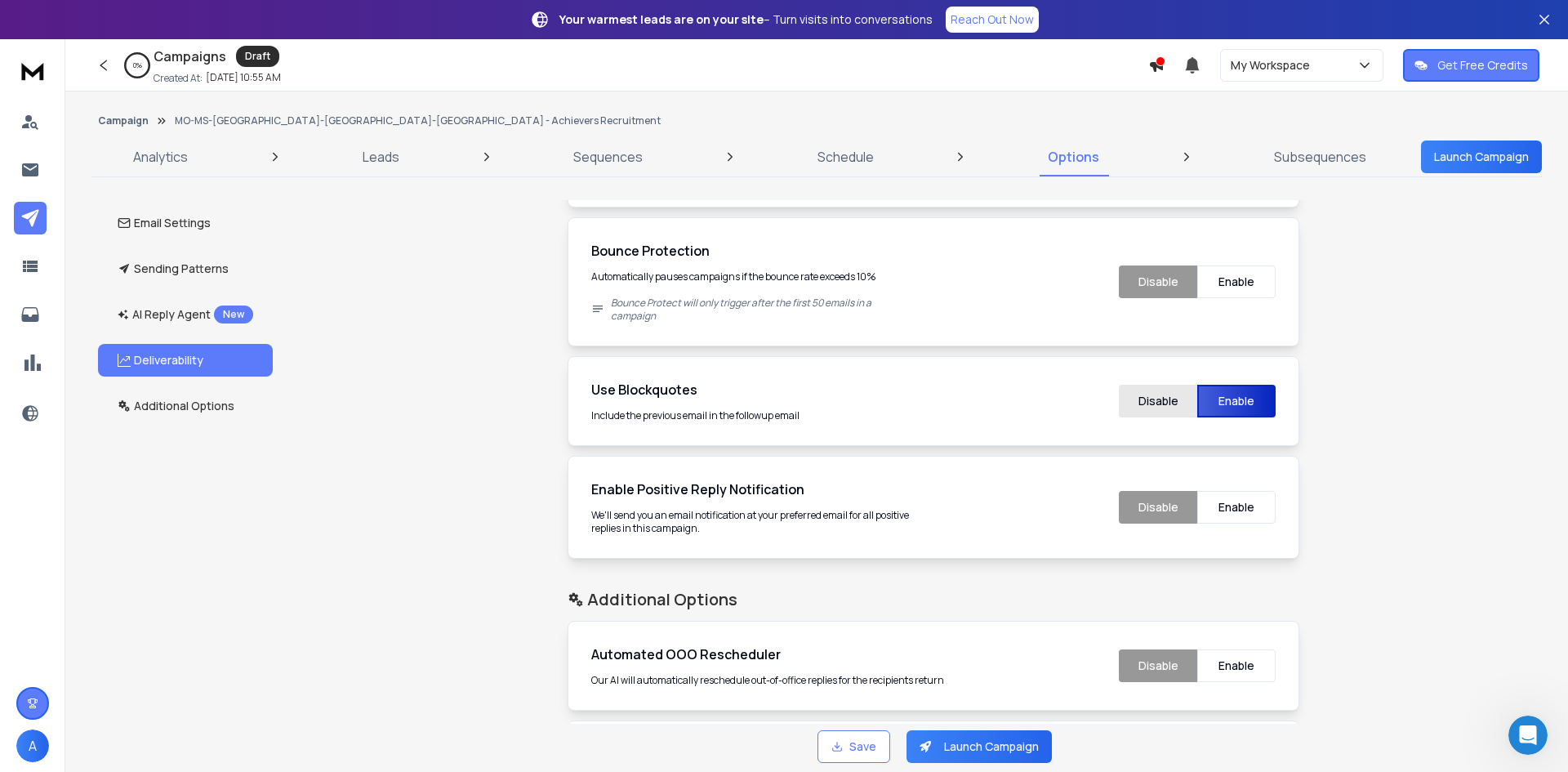
click at [1223, 264] on div "Bounce Protection Automatically pauses campaigns if the bounce rate exceeds 10%…" at bounding box center [933, 281] width 684 height 81
click at [1219, 273] on button "Enable" at bounding box center [1237, 281] width 79 height 32
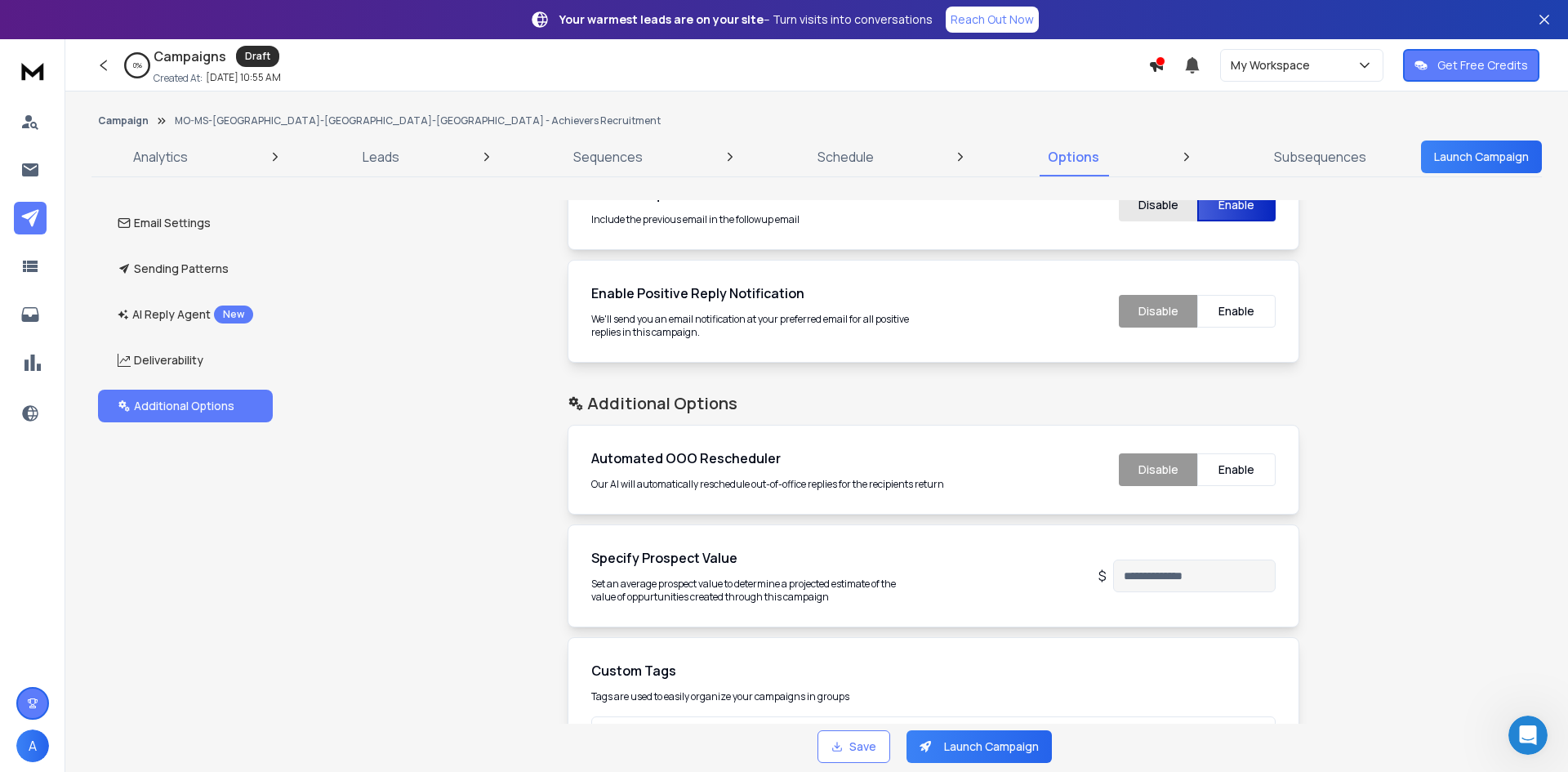
scroll to position [2776, 0]
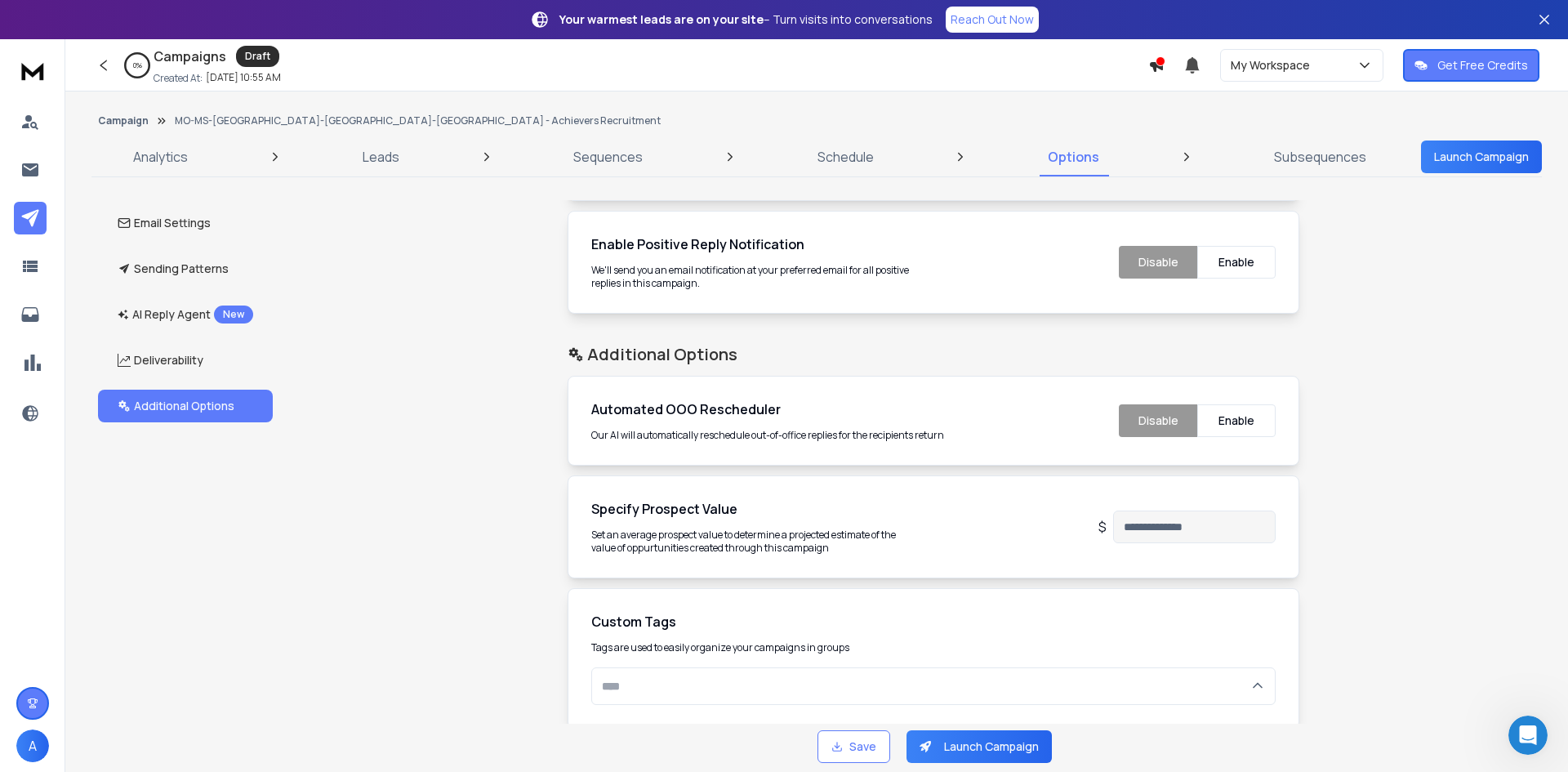
drag, startPoint x: 1152, startPoint y: 523, endPoint x: 1053, endPoint y: 529, distance: 99.2
click at [1053, 529] on div "$ ***" at bounding box center [1112, 527] width 326 height 32
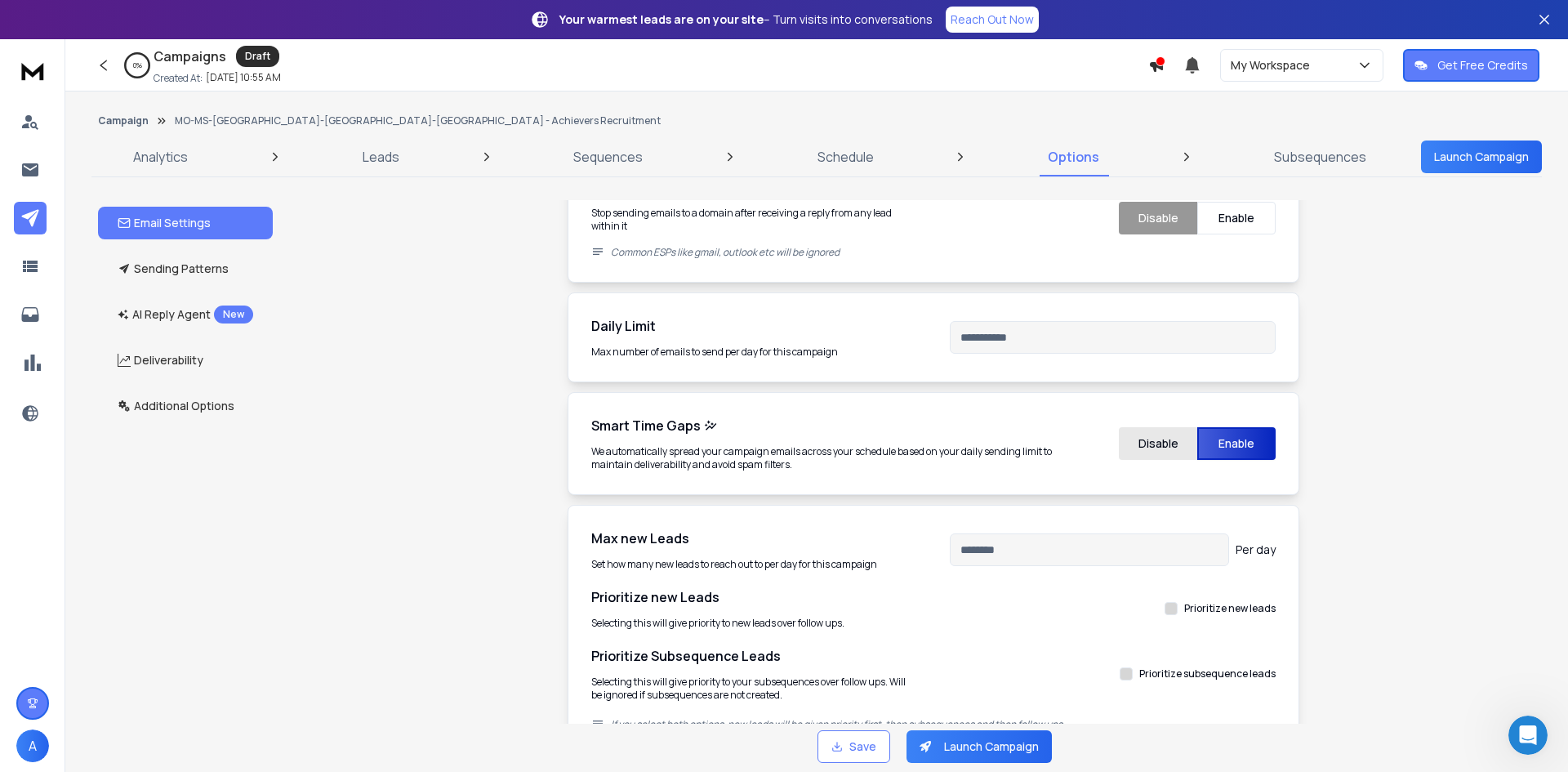
scroll to position [1061, 0]
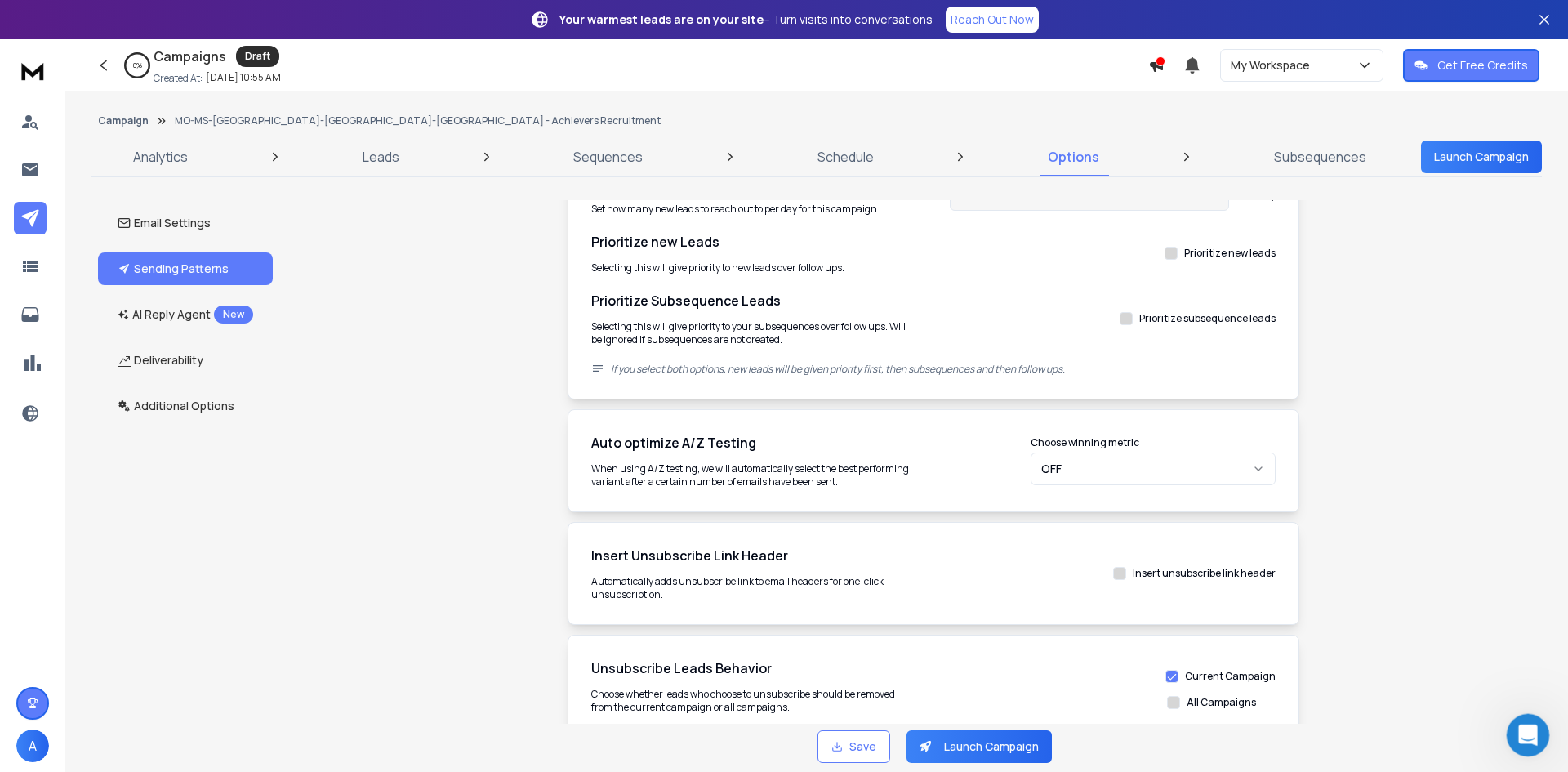
type input "*"
click at [1526, 732] on icon "Open Intercom Messenger" at bounding box center [1526, 733] width 27 height 27
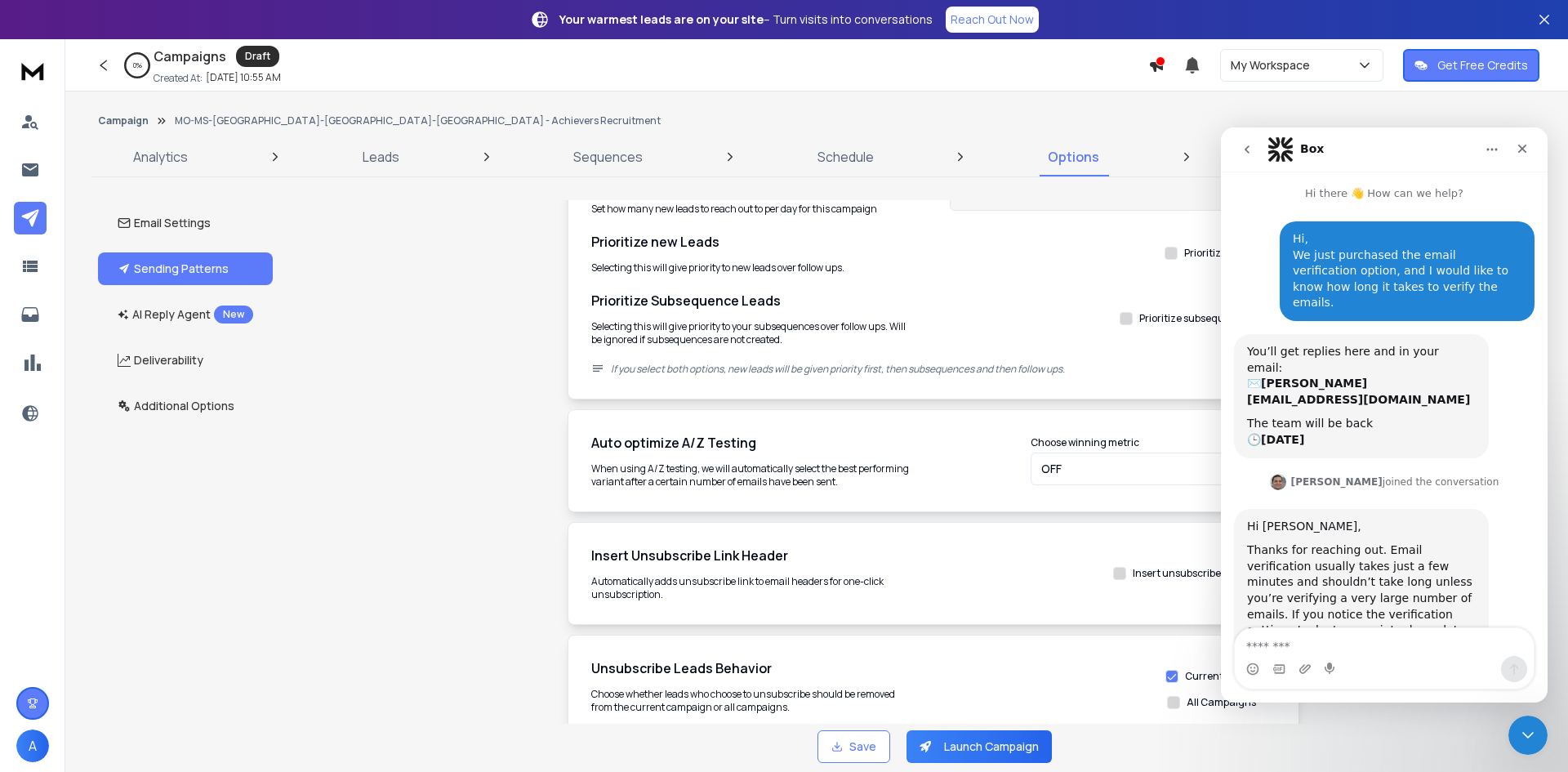
scroll to position [23, 0]
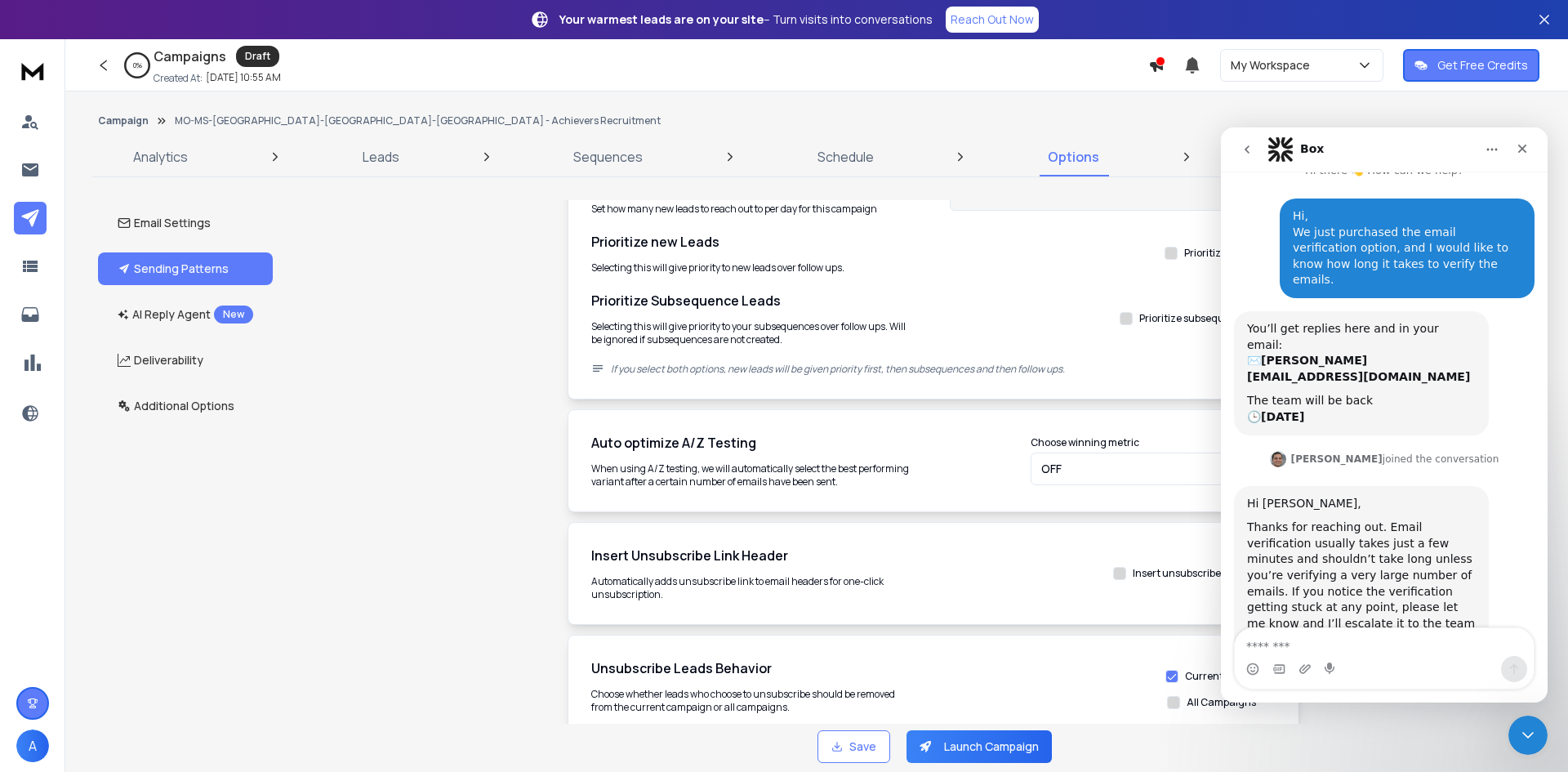
click at [1386, 648] on textarea "Message…" at bounding box center [1384, 641] width 299 height 28
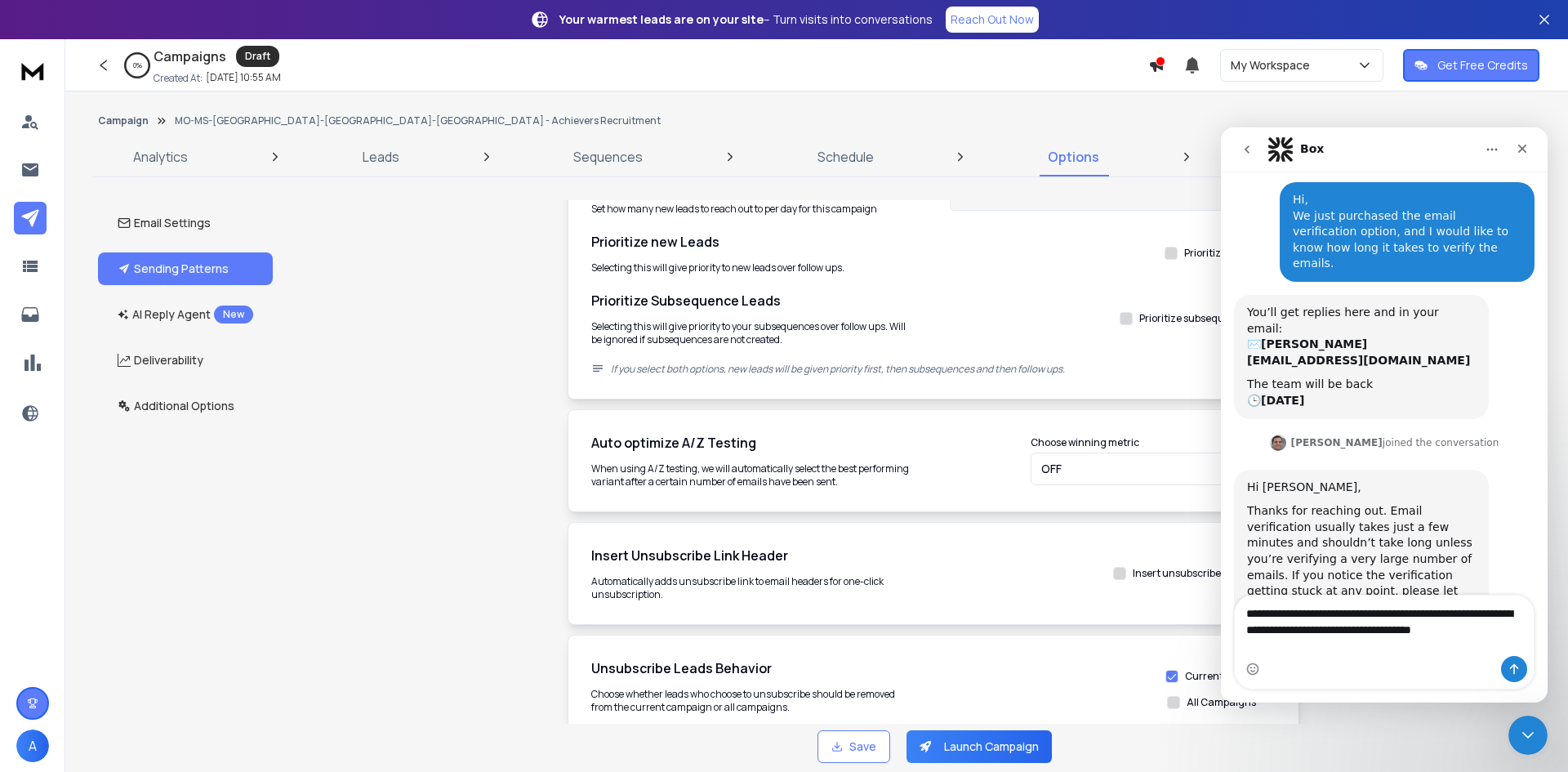
scroll to position [56, 0]
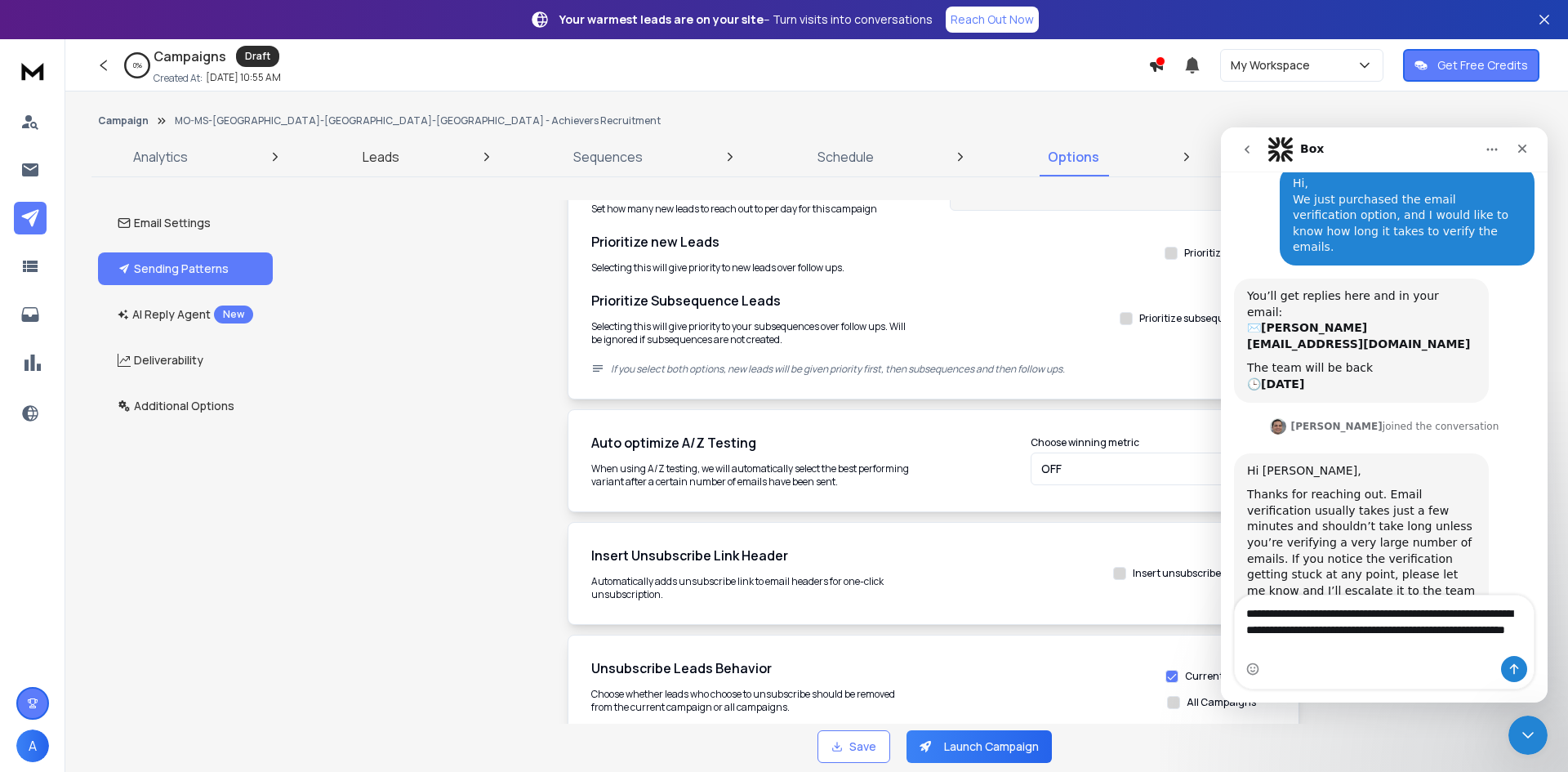
click at [384, 167] on link "Leads" at bounding box center [381, 157] width 56 height 39
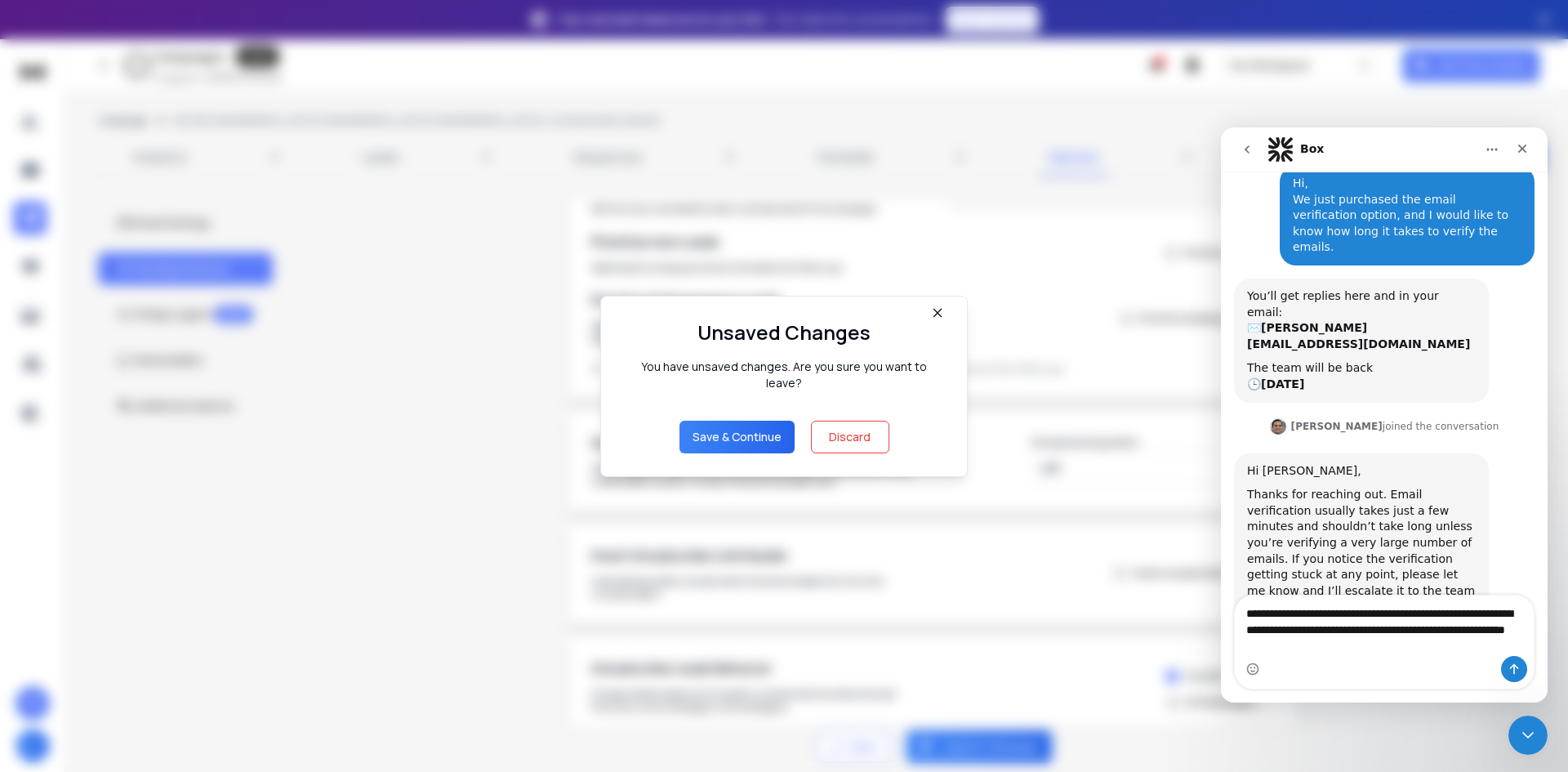
click at [749, 429] on button "Save & Continue" at bounding box center [737, 437] width 116 height 32
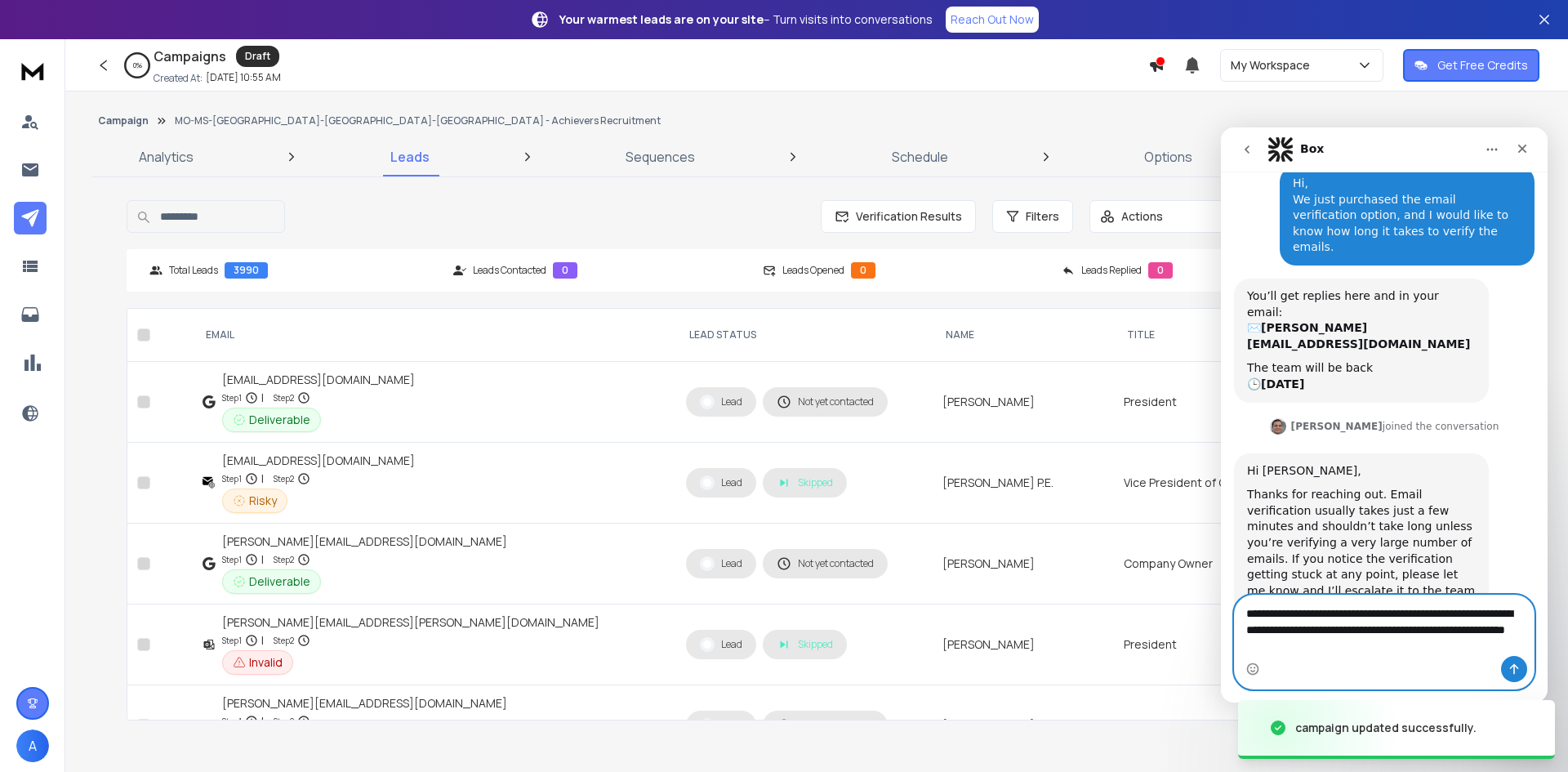
click at [1384, 648] on textarea "**********" at bounding box center [1384, 625] width 299 height 60
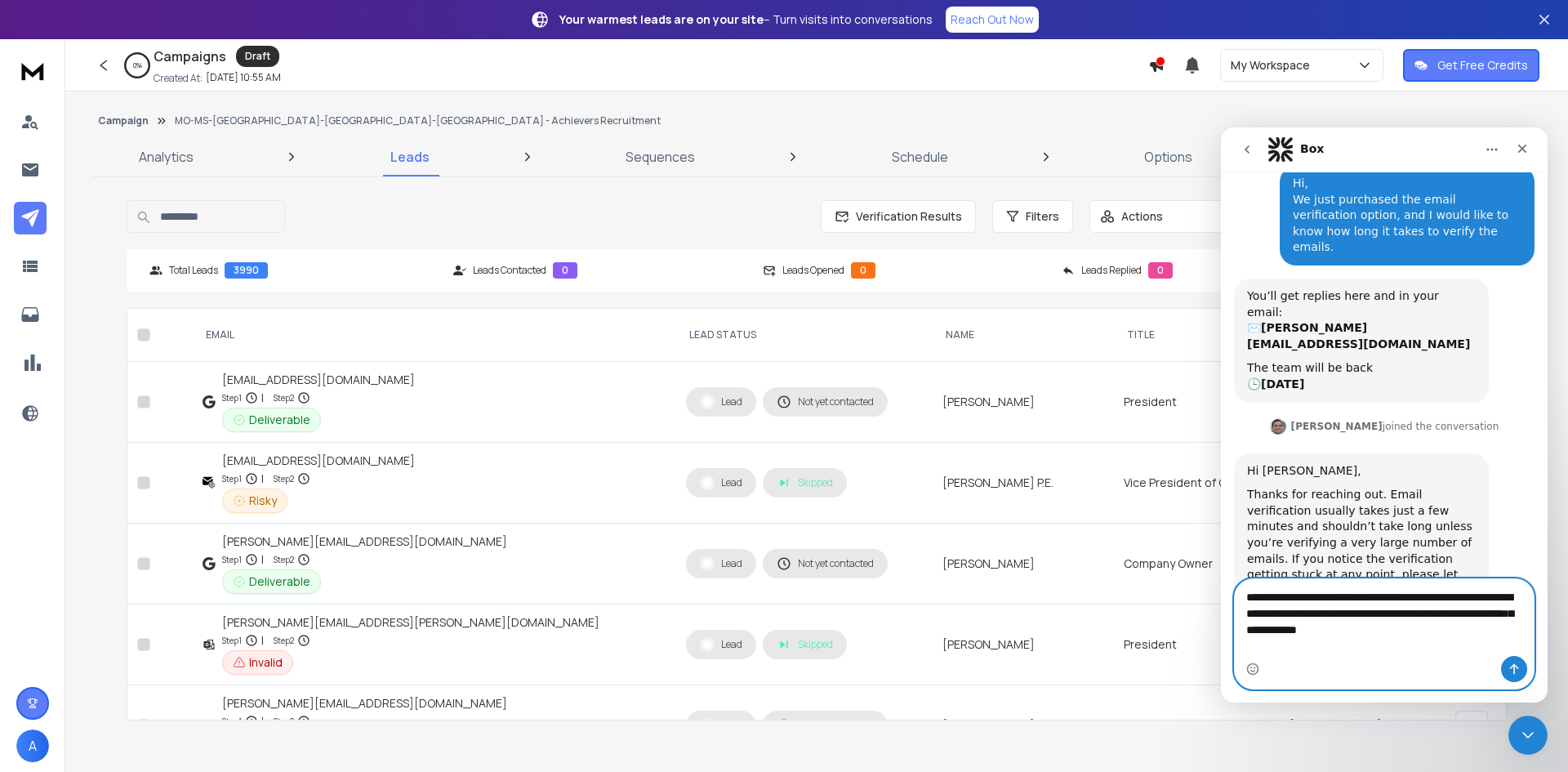
drag, startPoint x: 1471, startPoint y: 648, endPoint x: 1154, endPoint y: 589, distance: 322.4
click at [1221, 589] on html "**********" at bounding box center [1384, 415] width 327 height 575
type textarea "**********"
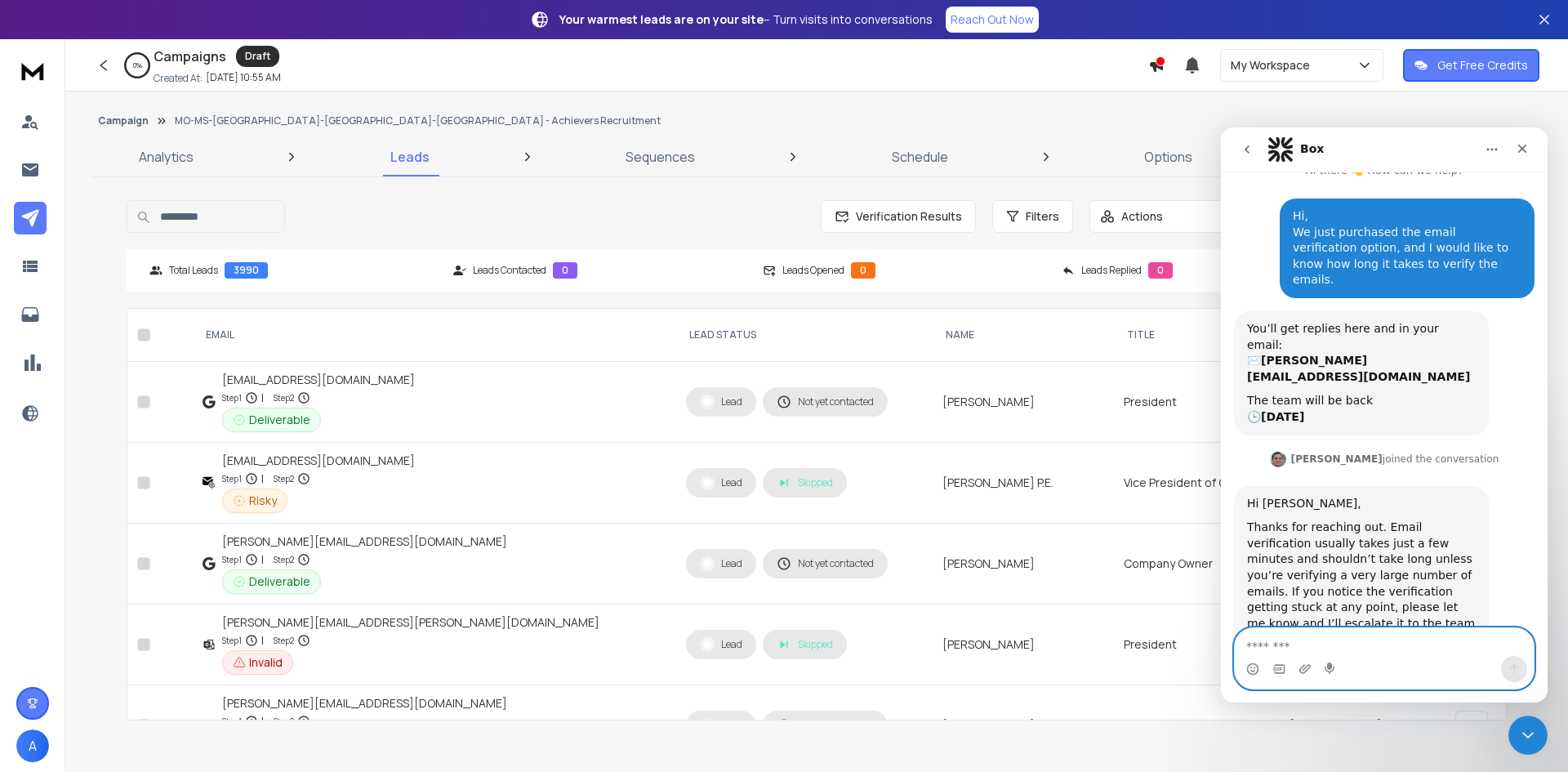
paste textarea "**********"
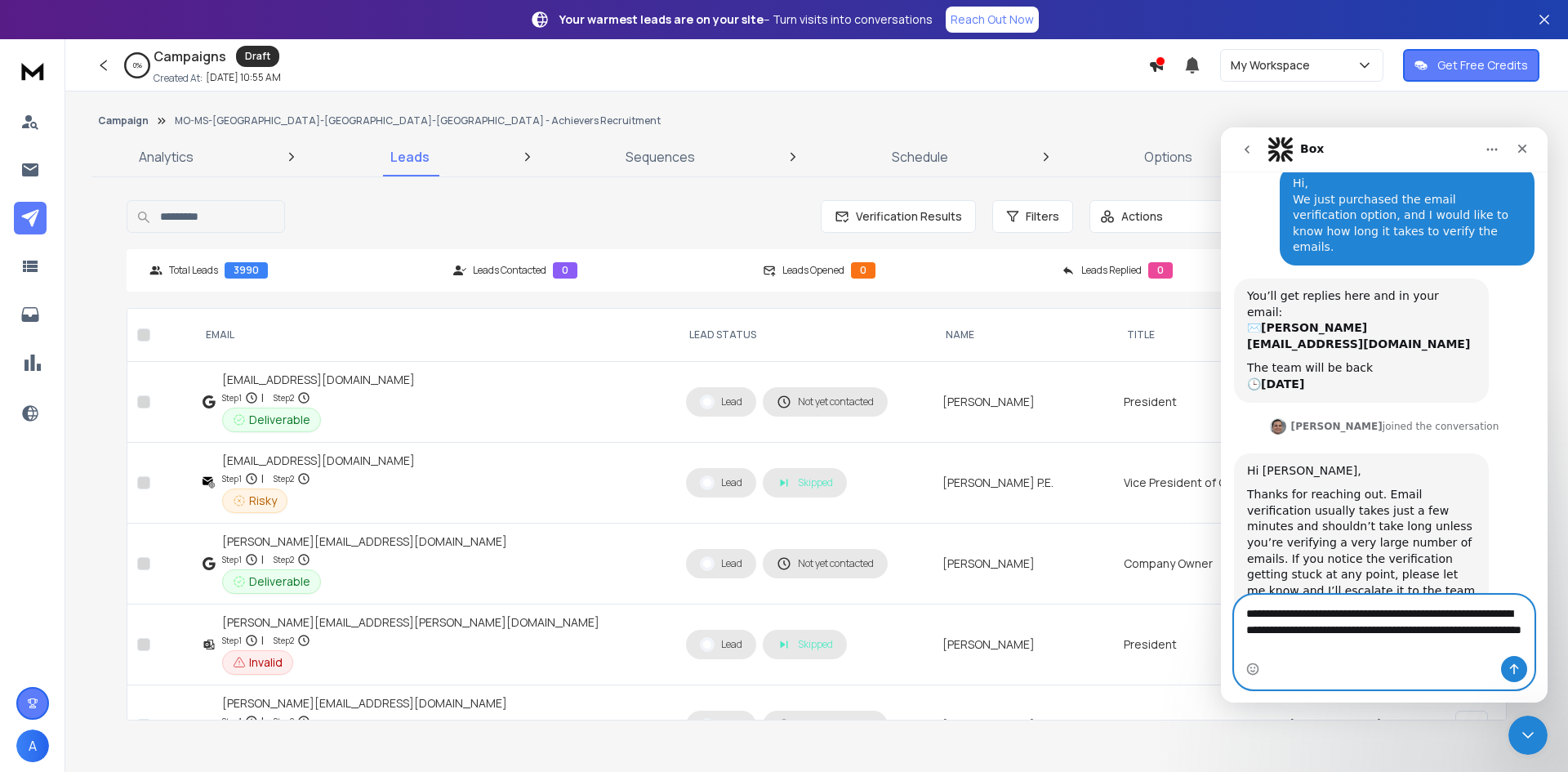
click at [1391, 613] on textarea "**********" at bounding box center [1384, 625] width 299 height 60
click at [1375, 637] on textarea "**********" at bounding box center [1384, 625] width 299 height 60
click at [1388, 618] on textarea "**********" at bounding box center [1384, 625] width 299 height 60
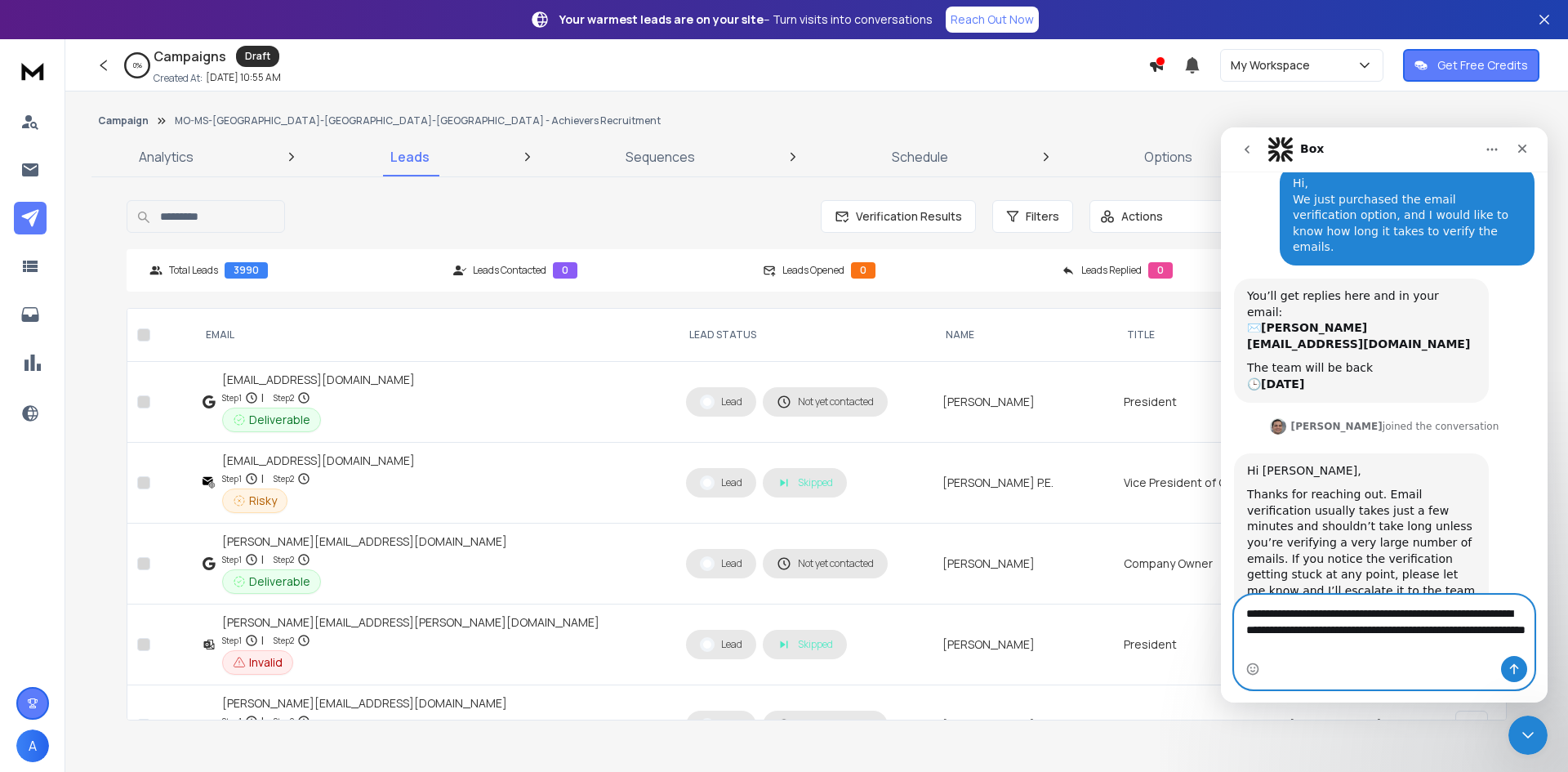
click at [1398, 614] on textarea "**********" at bounding box center [1384, 625] width 299 height 60
type textarea "**********"
click at [1523, 666] on button "Send a message…" at bounding box center [1513, 668] width 26 height 26
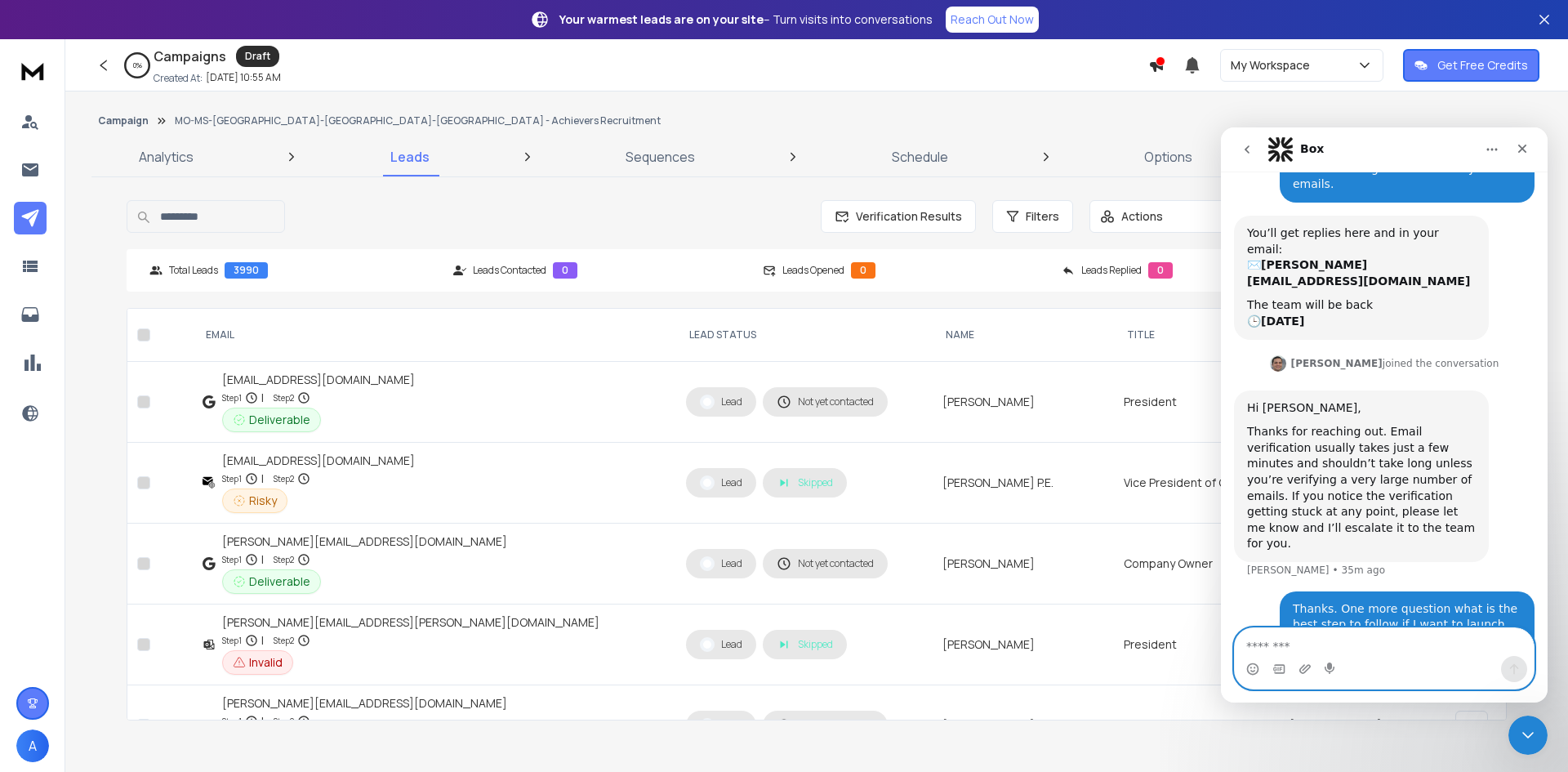
scroll to position [119, 0]
click at [745, 212] on div "Verification Results Filters Actions Enrich Using AI Add New" at bounding box center [816, 216] width 1380 height 32
click at [654, 102] on div "Campaign MO-MS-[GEOGRAPHIC_DATA]-[GEOGRAPHIC_DATA]-CT - Achievers Recruitment A…" at bounding box center [817, 408] width 1503 height 635
drag, startPoint x: 1519, startPoint y: 148, endPoint x: 2744, endPoint y: 271, distance: 1231.2
click at [1519, 148] on icon "Close" at bounding box center [1521, 149] width 13 height 13
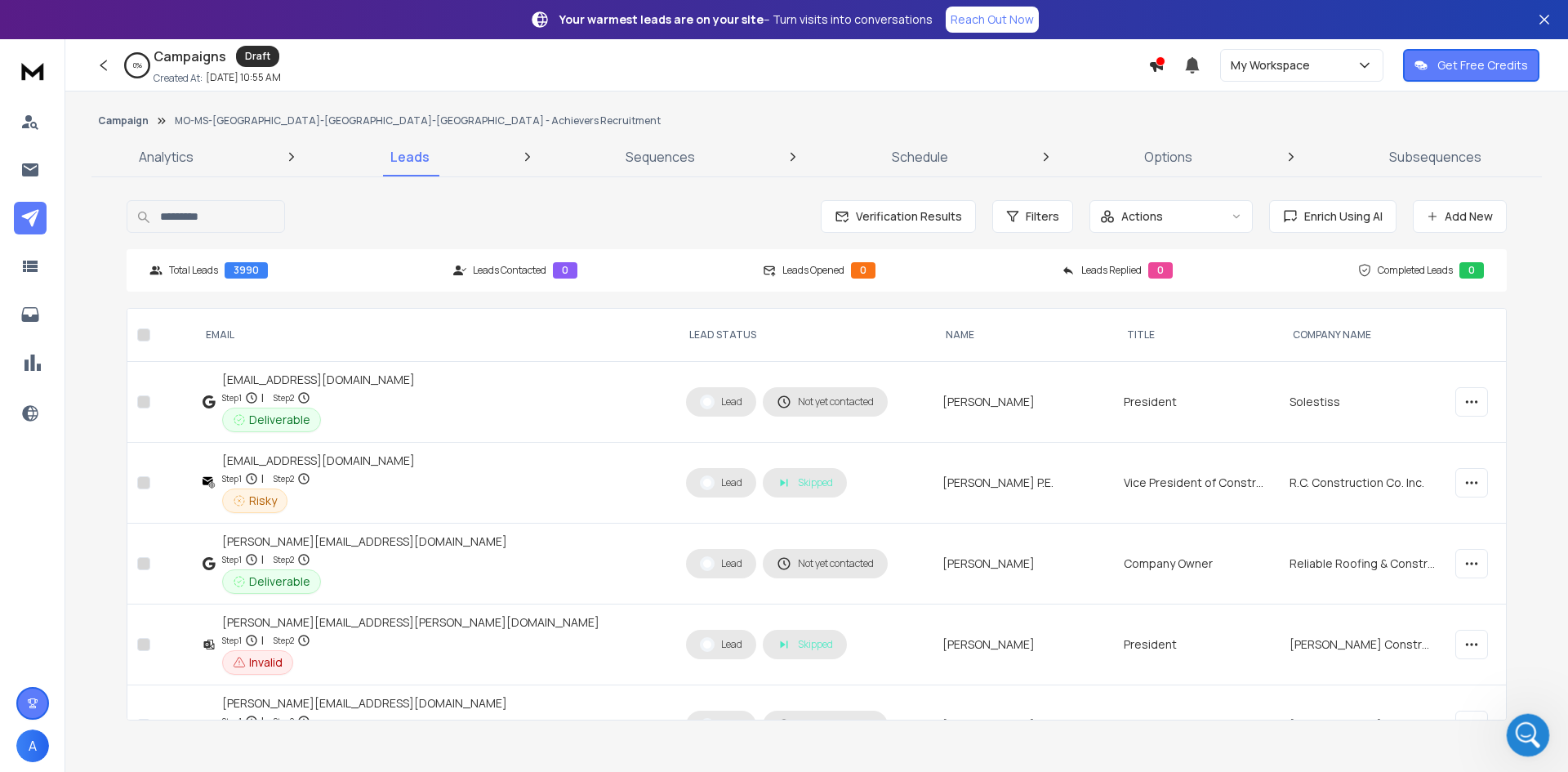
click at [1532, 715] on div "Open Intercom Messenger" at bounding box center [1525, 733] width 54 height 54
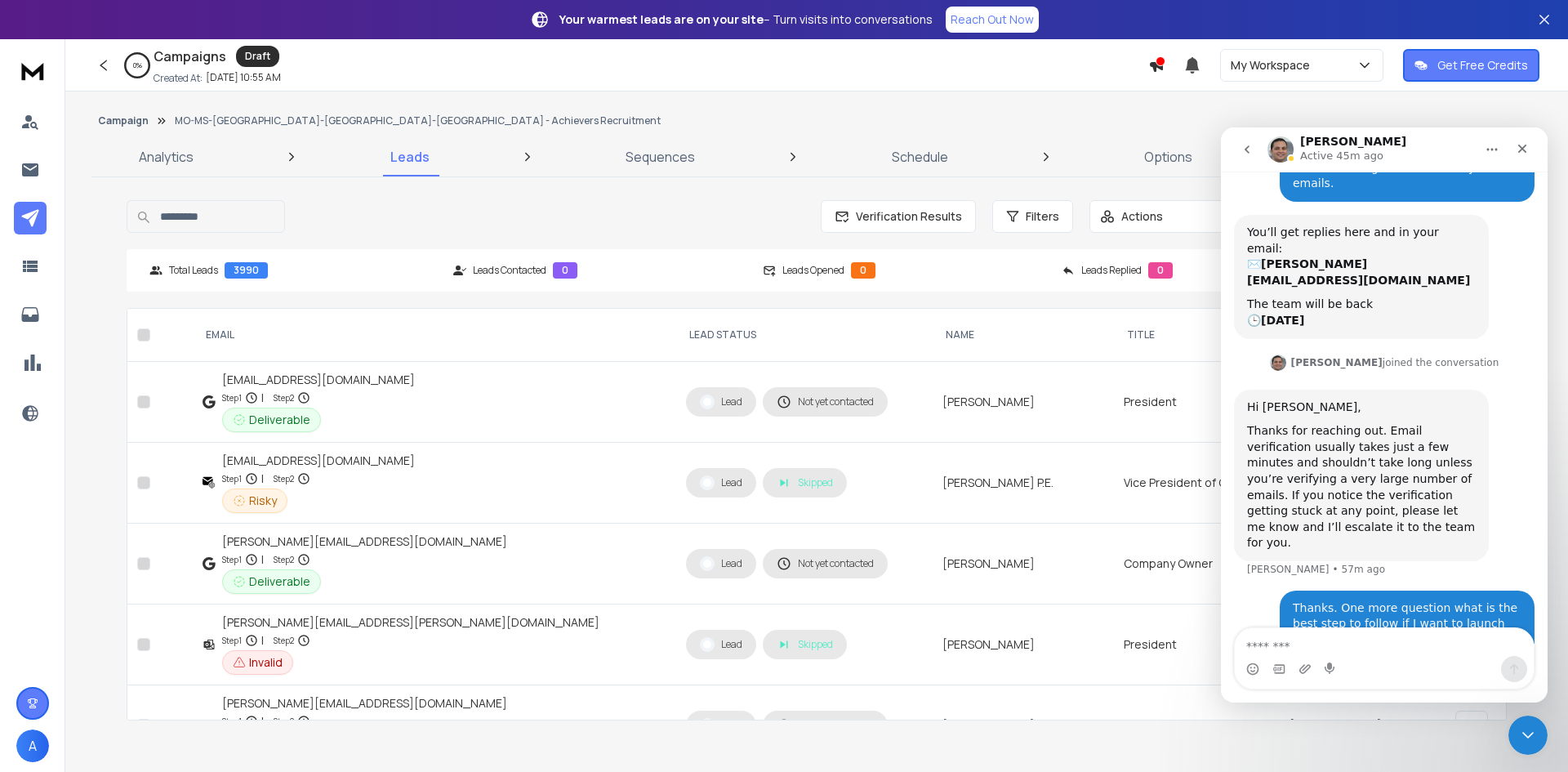
click at [630, 221] on div "Verification Results Filters Actions Enrich Using AI Add New" at bounding box center [816, 216] width 1380 height 32
click at [574, 201] on div "Verification Results Filters Actions Enrich Using AI Add New" at bounding box center [816, 216] width 1380 height 32
click at [1521, 142] on icon "Close" at bounding box center [1521, 149] width 13 height 13
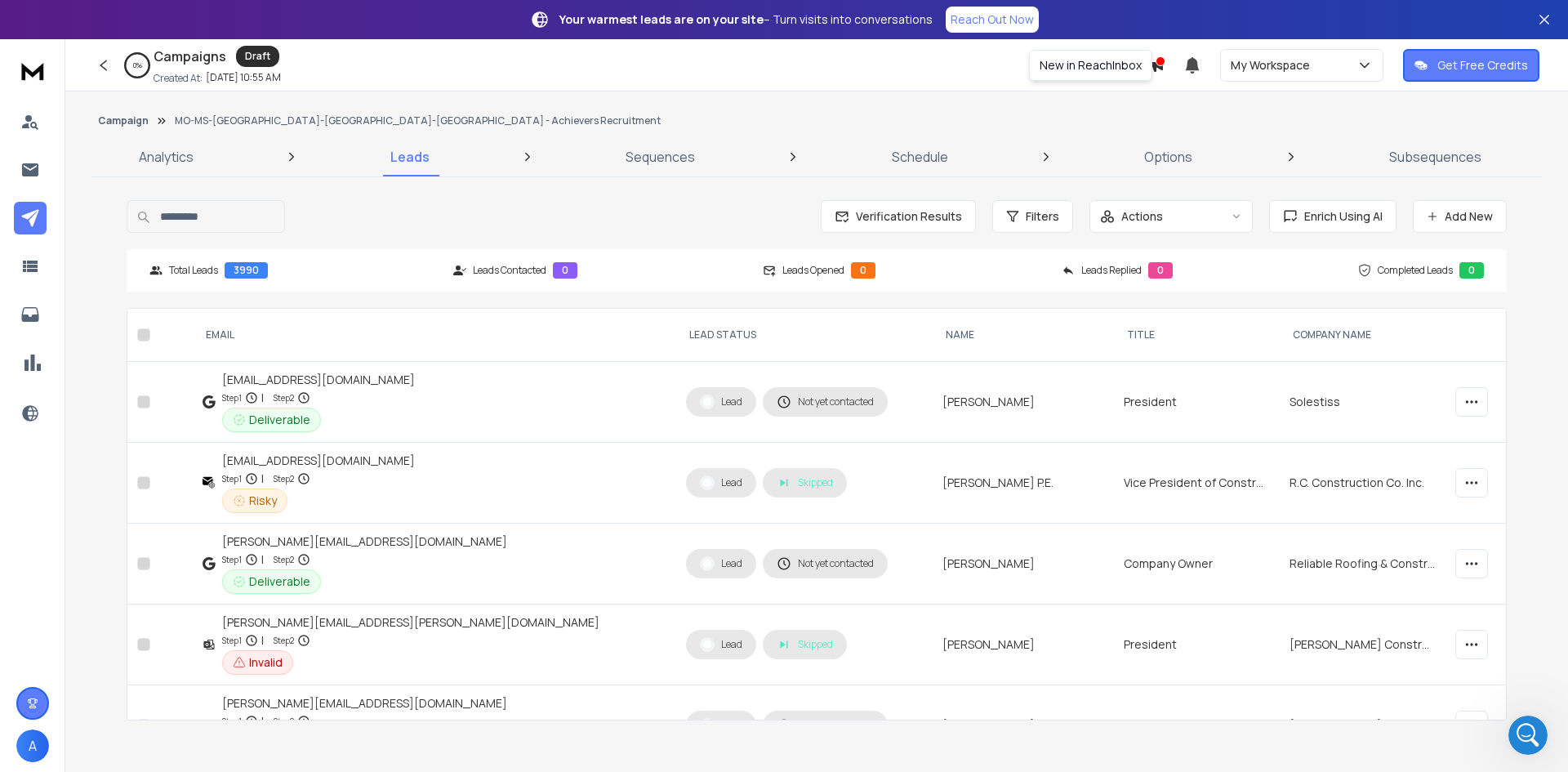
click at [1168, 56] on div "My Workspace Get Free Credits" at bounding box center [1343, 65] width 391 height 32
click at [1160, 61] on button at bounding box center [1156, 65] width 16 height 16
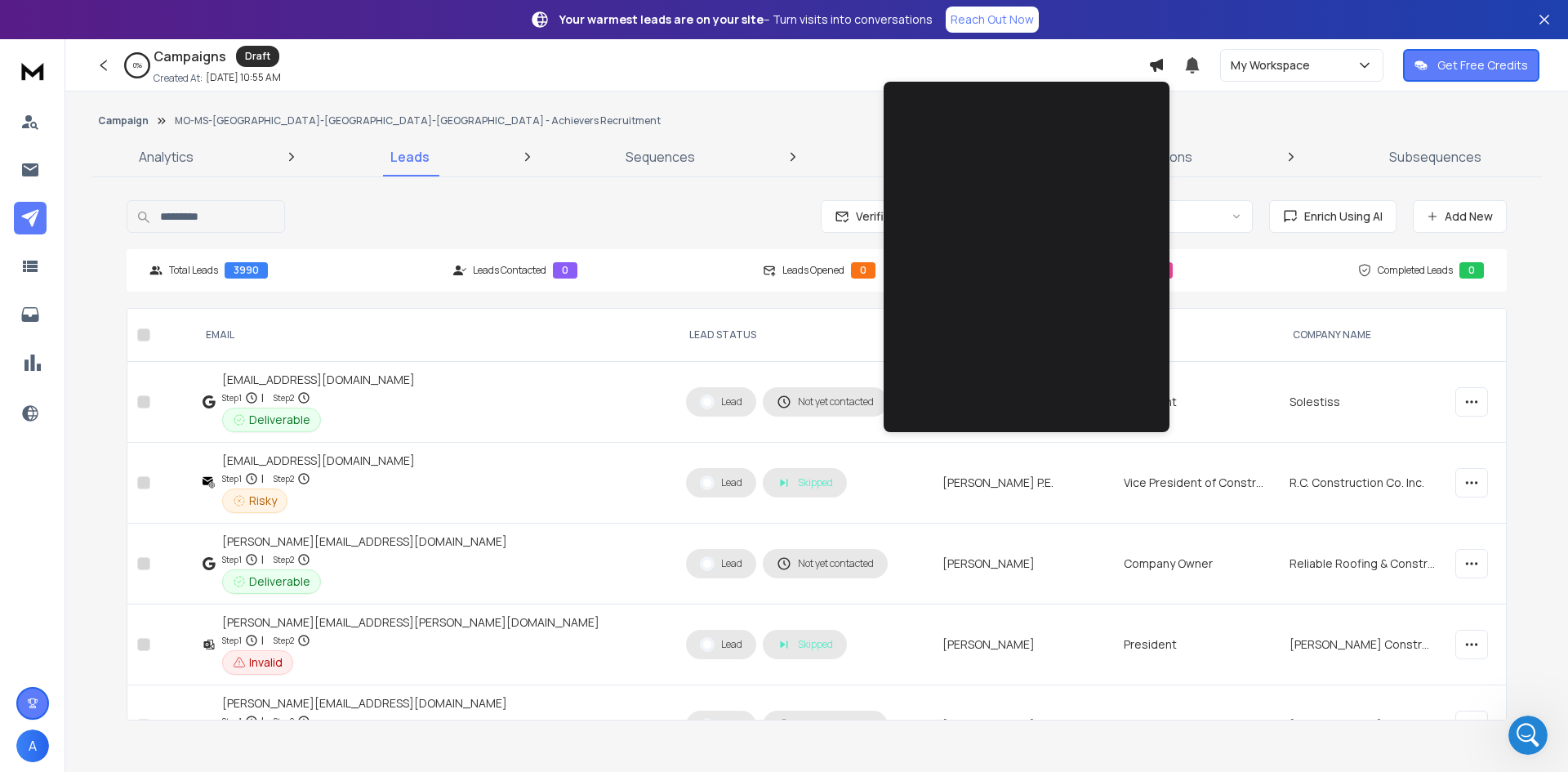
click at [759, 109] on div "Campaign [GEOGRAPHIC_DATA]-[GEOGRAPHIC_DATA]-[GEOGRAPHIC_DATA]-[GEOGRAPHIC_DATA…" at bounding box center [816, 120] width 1450 height 26
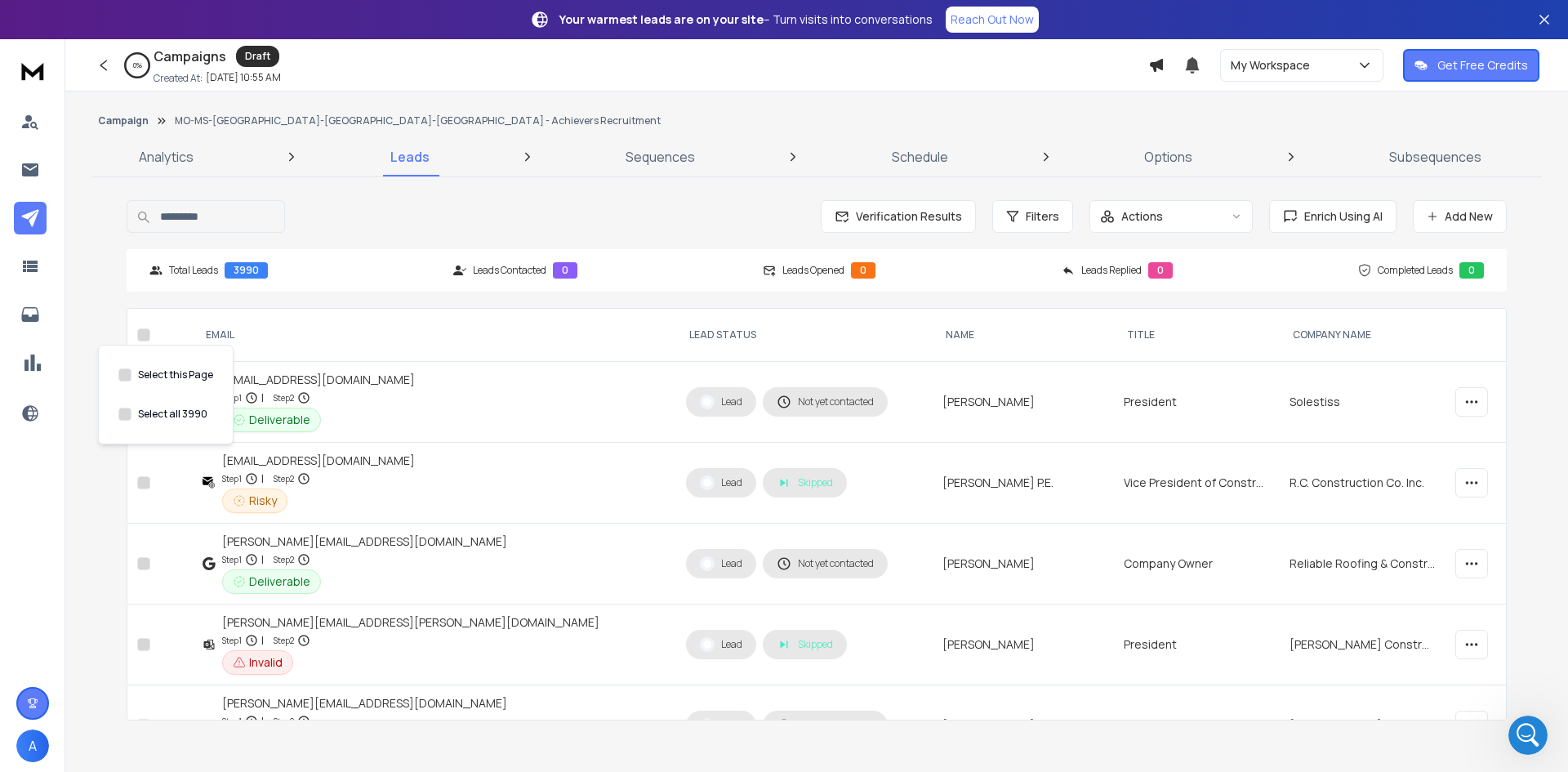
click at [134, 338] on th at bounding box center [159, 335] width 65 height 53
click at [124, 413] on button "Select this Page" at bounding box center [124, 414] width 13 height 13
click at [143, 334] on button "Select this Page" at bounding box center [143, 335] width 13 height 13
click at [1024, 217] on button "Filters" at bounding box center [1032, 216] width 81 height 32
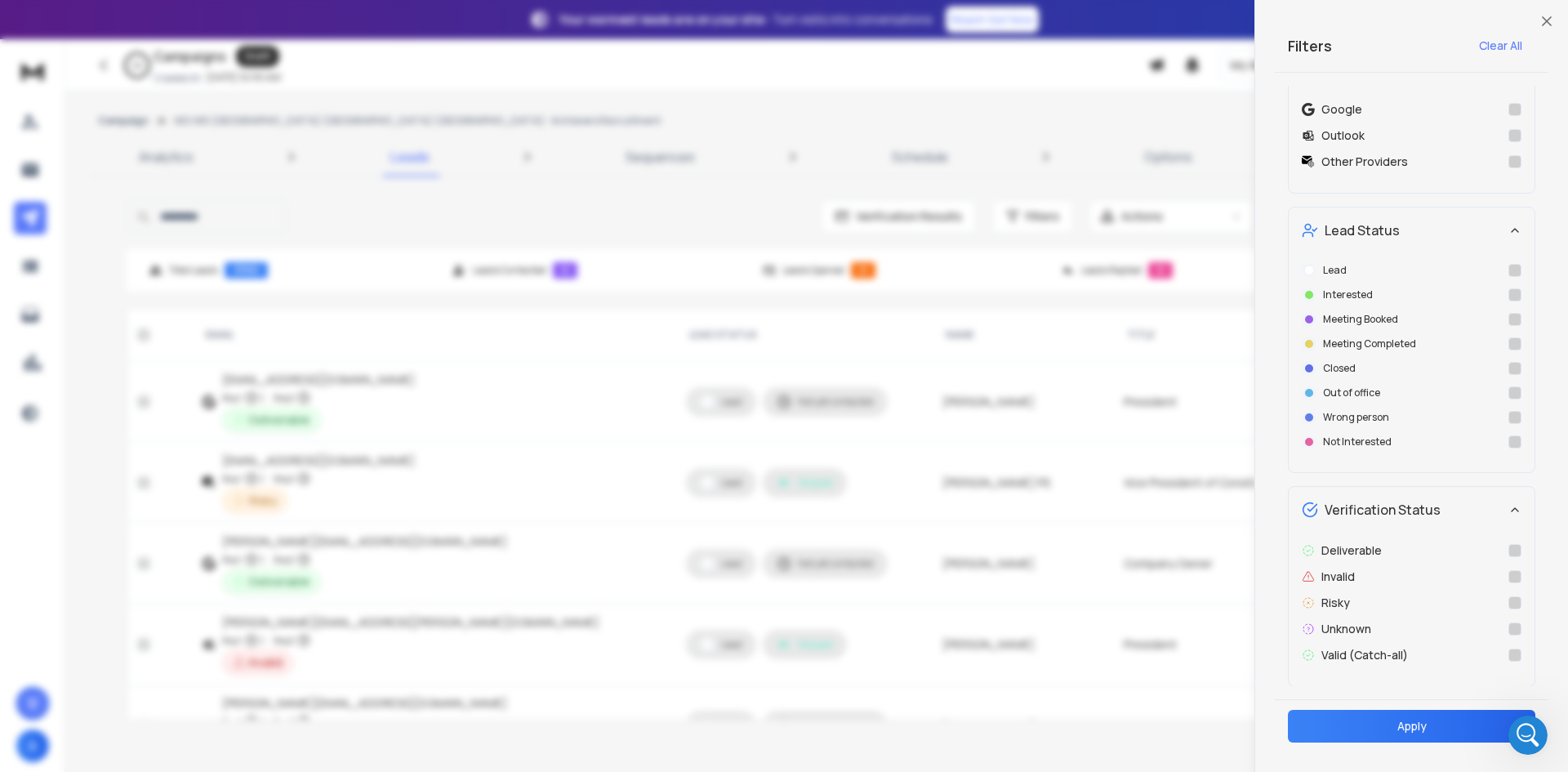
scroll to position [613, 0]
click at [1509, 570] on div "Deliverable Invalid Risky Unknown Valid (Catch-all)" at bounding box center [1411, 606] width 245 height 143
click at [1508, 570] on button "Invalid" at bounding box center [1514, 569] width 13 height 13
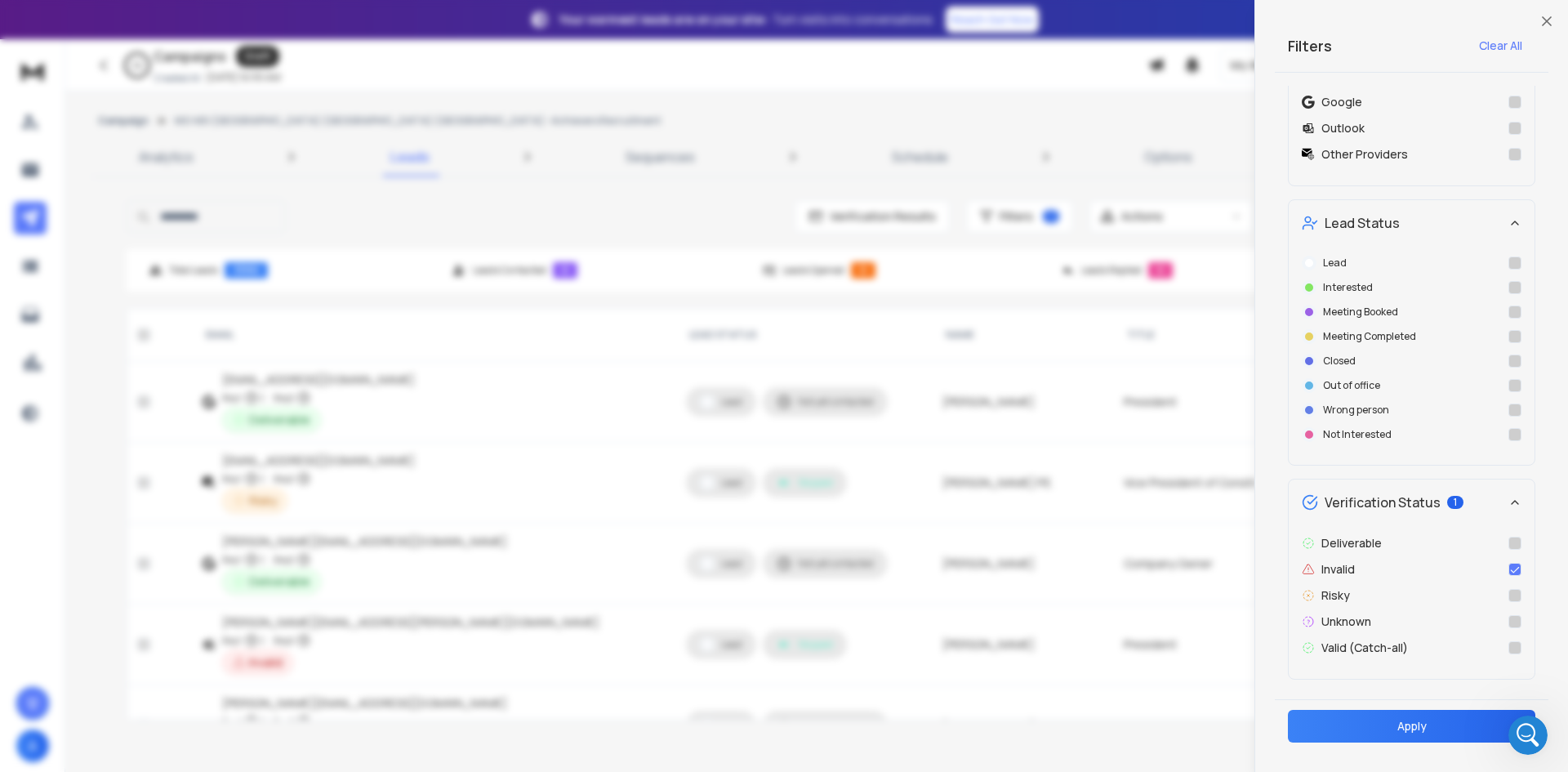
click at [1508, 595] on button "Risky" at bounding box center [1514, 595] width 13 height 13
click at [1508, 620] on button "Unknown" at bounding box center [1514, 622] width 13 height 13
drag, startPoint x: 1477, startPoint y: 735, endPoint x: 1483, endPoint y: 727, distance: 10.0
click at [1478, 734] on button "Apply" at bounding box center [1411, 725] width 247 height 32
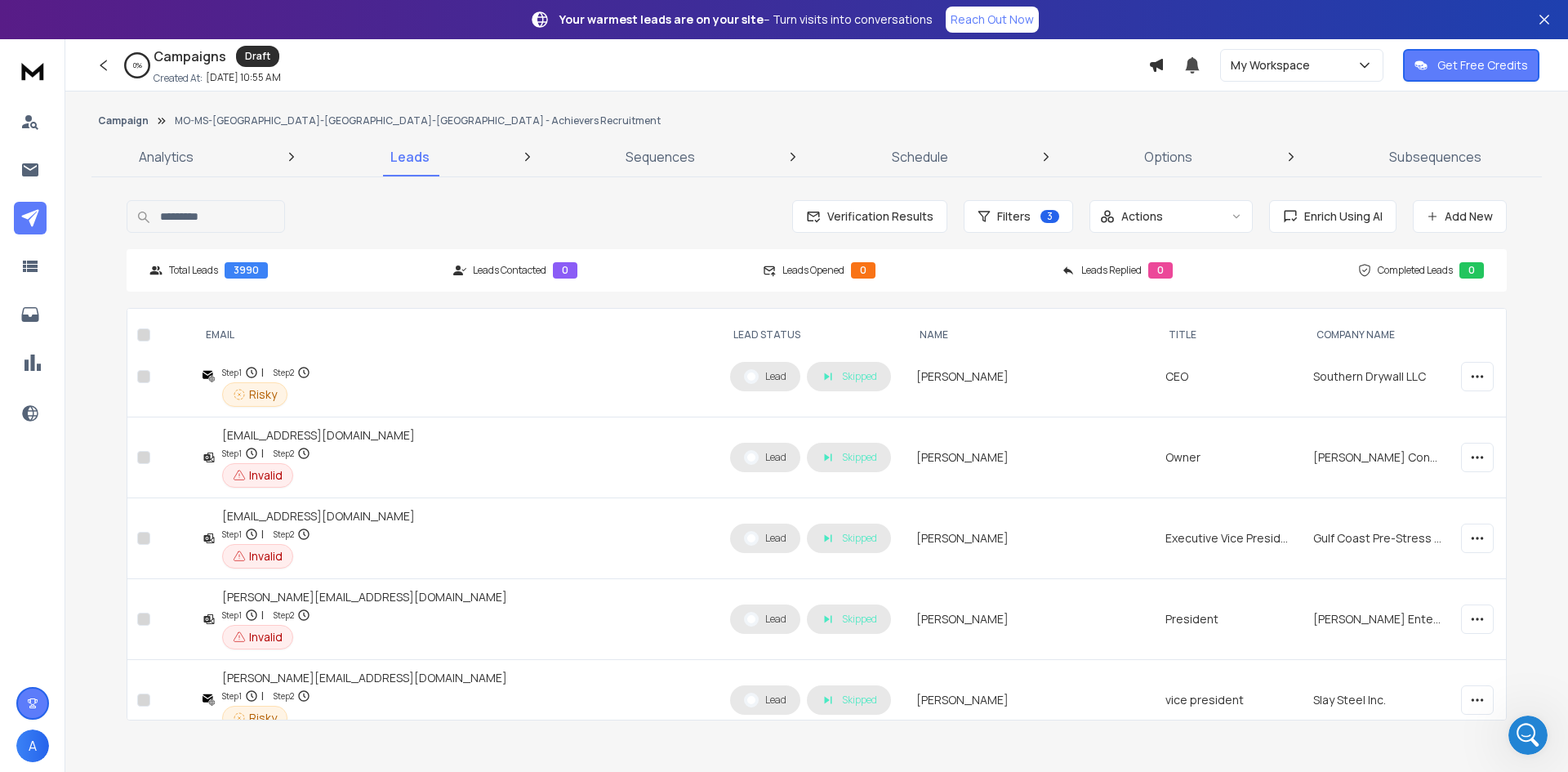
scroll to position [3043, 0]
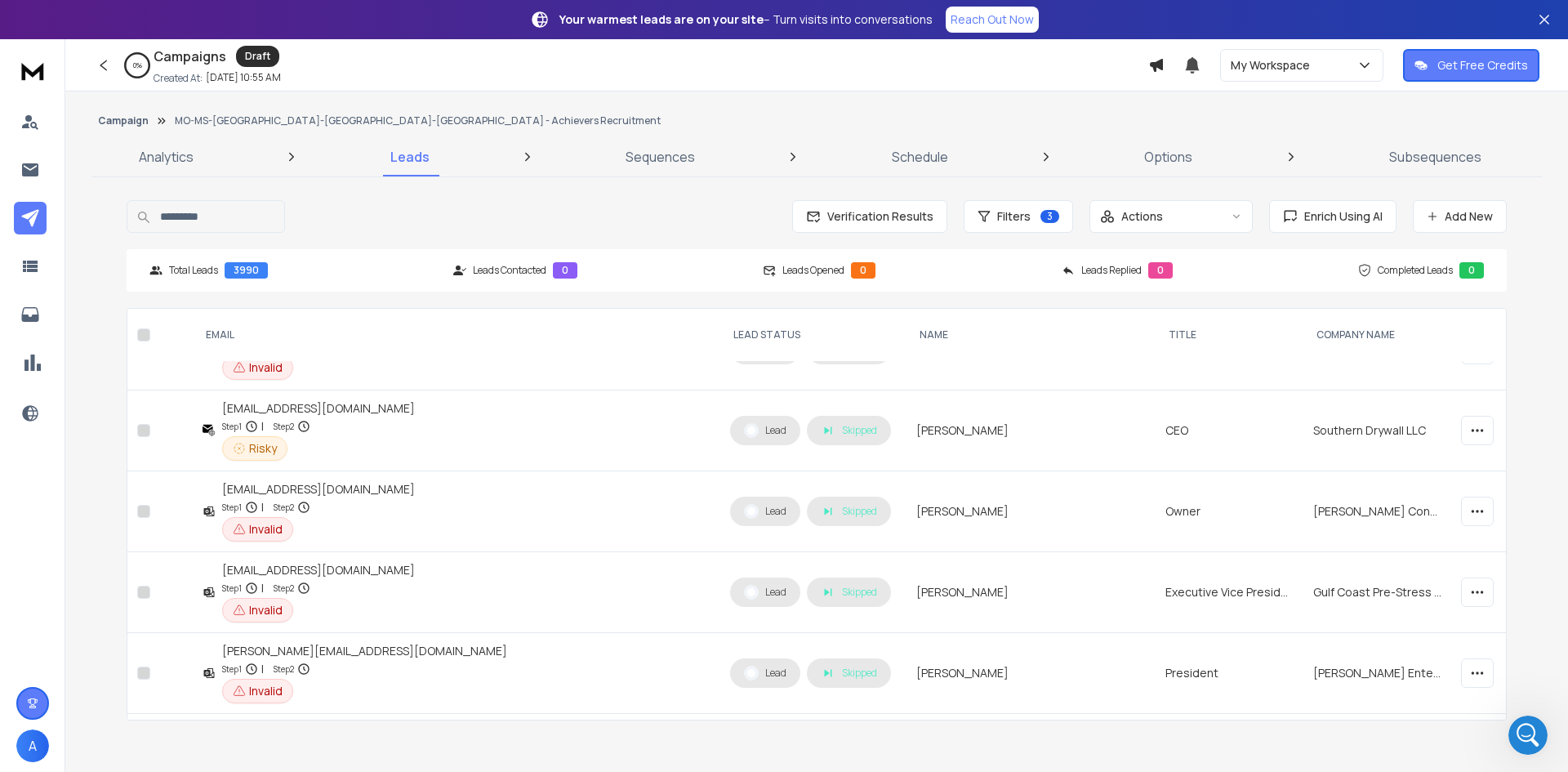
click at [364, 287] on div "Total Leads 3990 Leads Contacted 0 Leads Opened 0 Leads Replied 0 Completed Lea…" at bounding box center [816, 270] width 1380 height 42
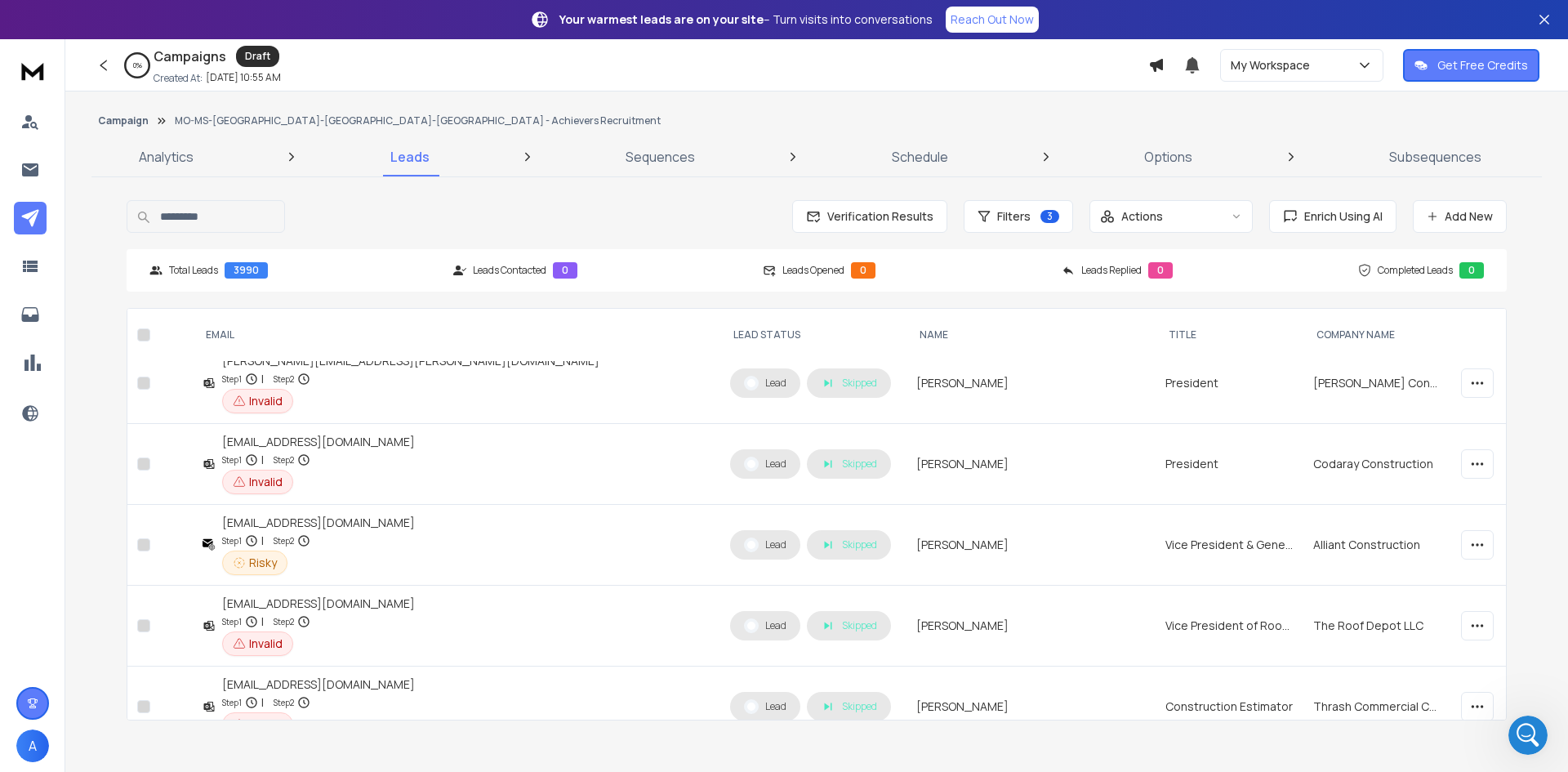
scroll to position [0, 0]
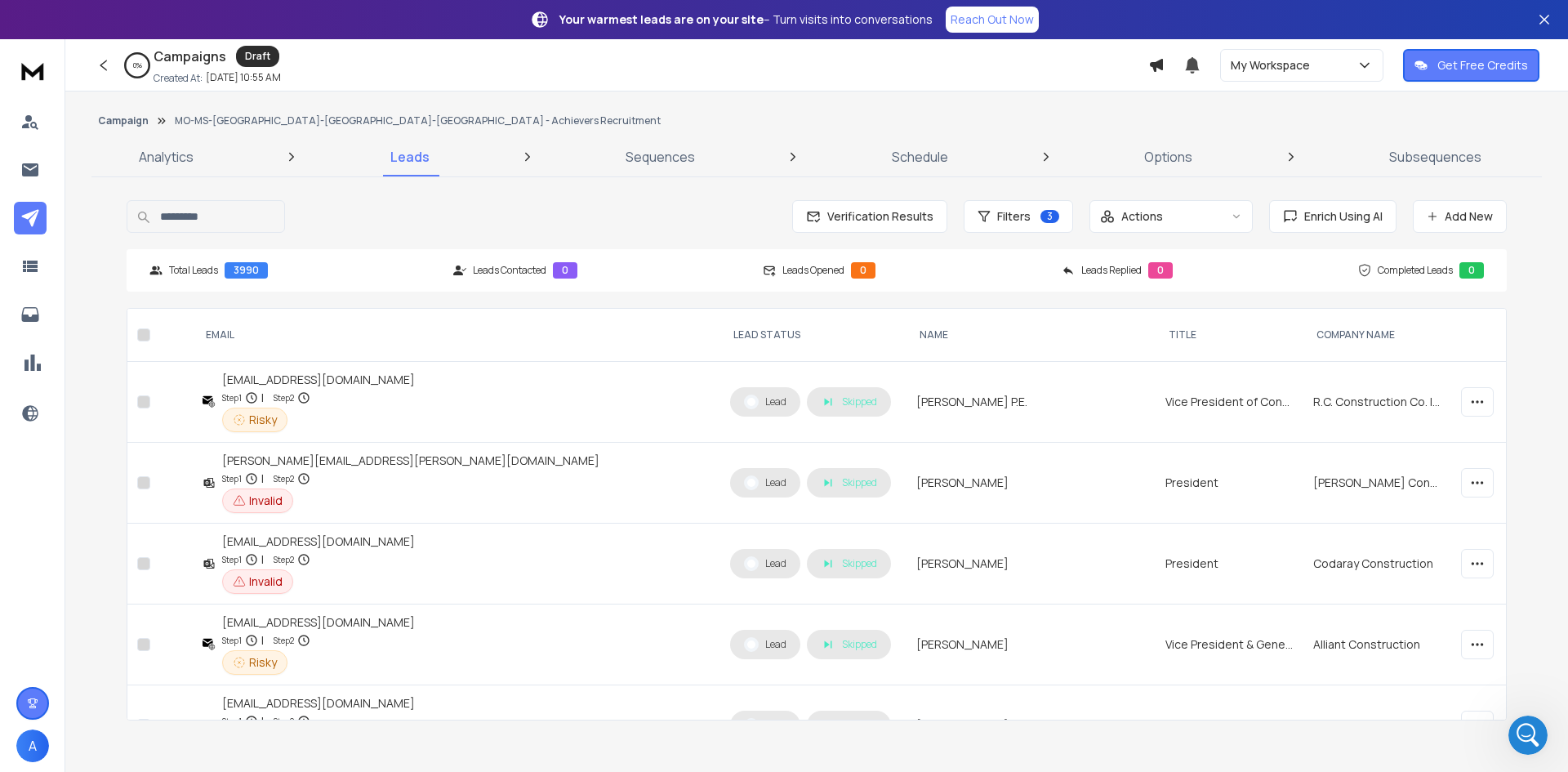
click at [151, 344] on th at bounding box center [159, 335] width 65 height 53
click at [151, 340] on div at bounding box center [165, 335] width 56 height 13
click at [143, 333] on button "Select this Page" at bounding box center [143, 335] width 13 height 13
click at [134, 413] on div "Select all 1615" at bounding box center [166, 414] width 95 height 13
click at [117, 409] on div "Select this Page Select all 1615" at bounding box center [166, 394] width 115 height 85
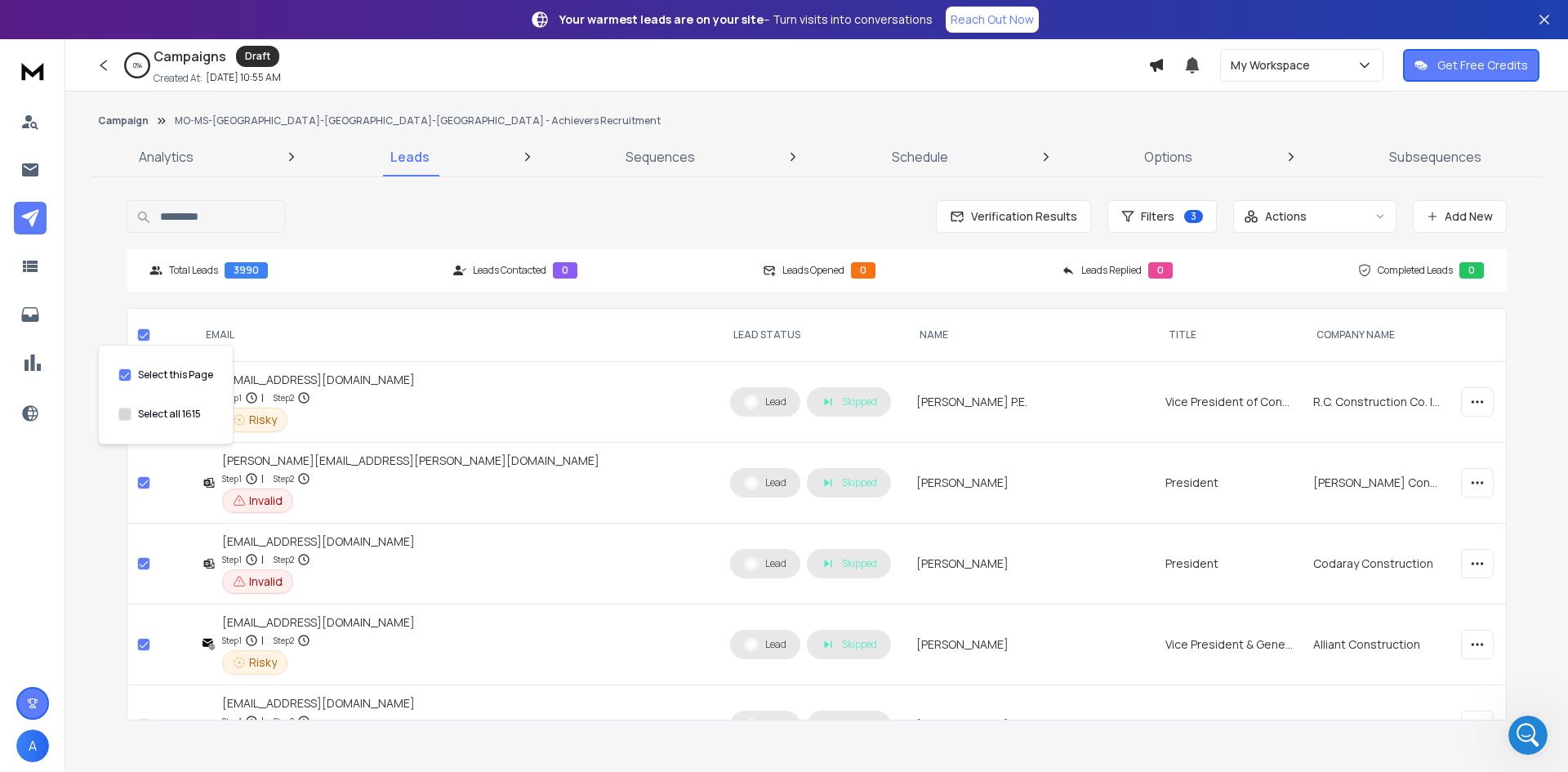
click at [118, 414] on button "Select this Page" at bounding box center [124, 414] width 13 height 13
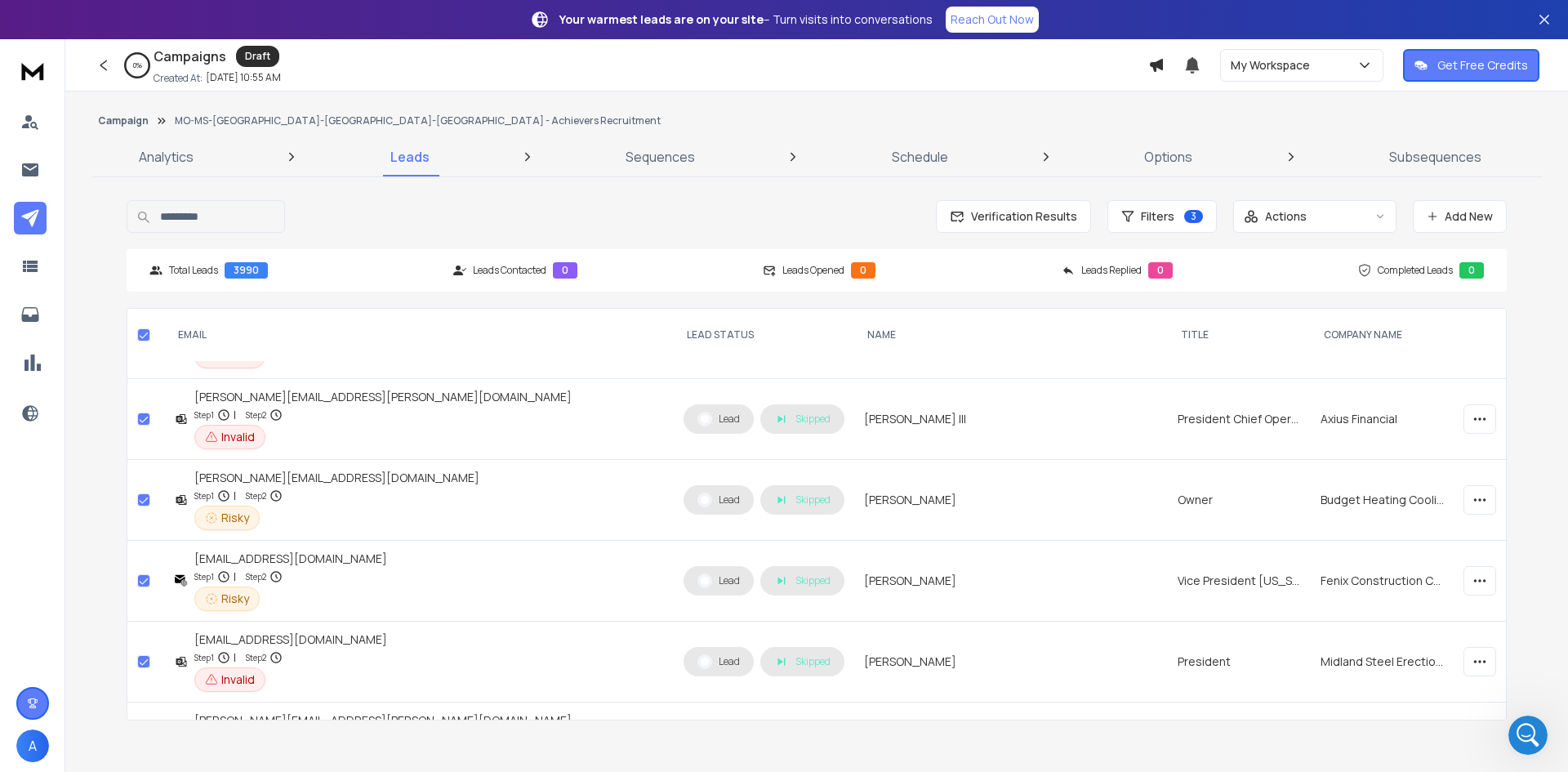
scroll to position [20925, 0]
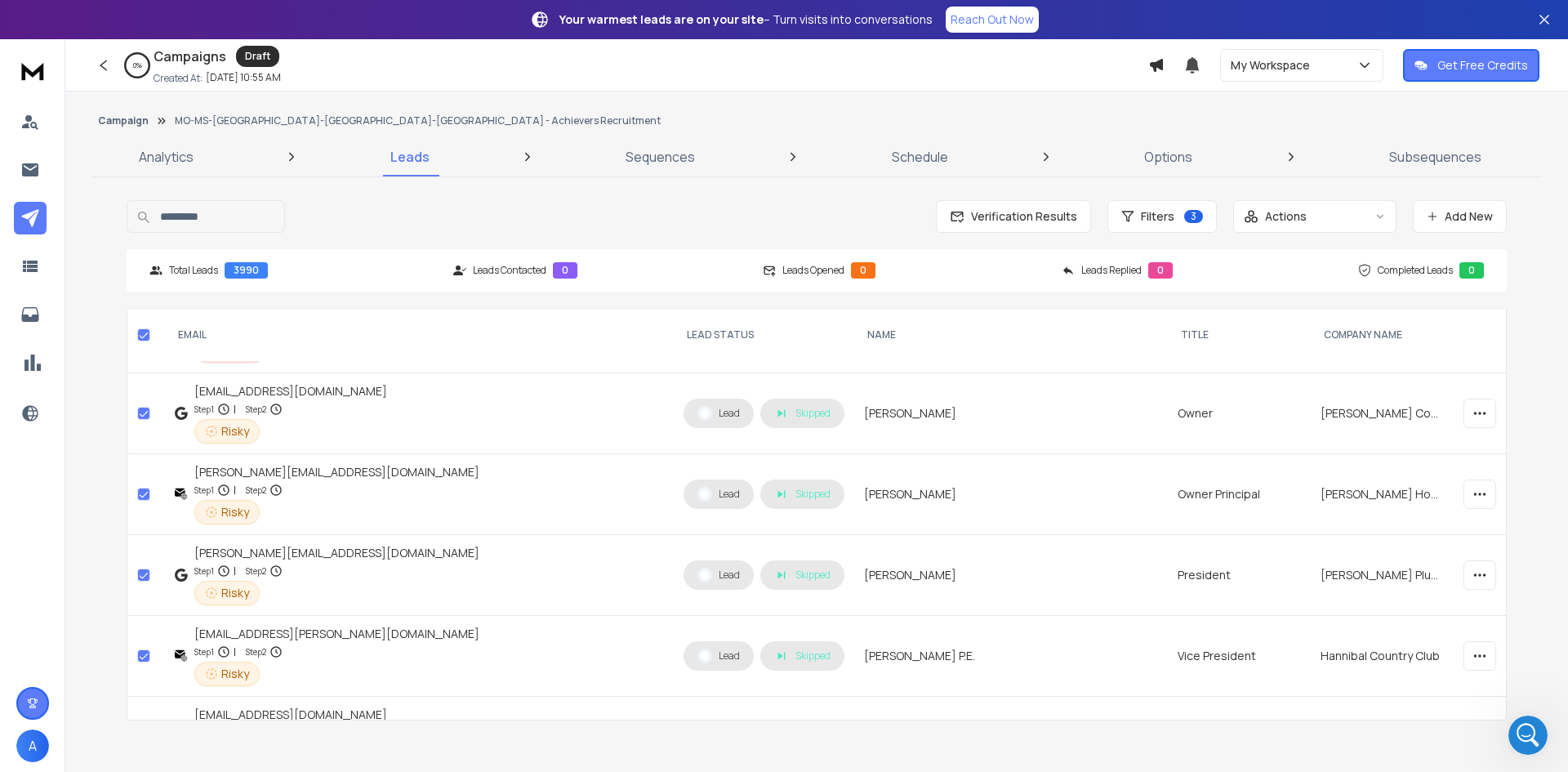
click at [774, 576] on div "Skipped" at bounding box center [801, 575] width 56 height 14
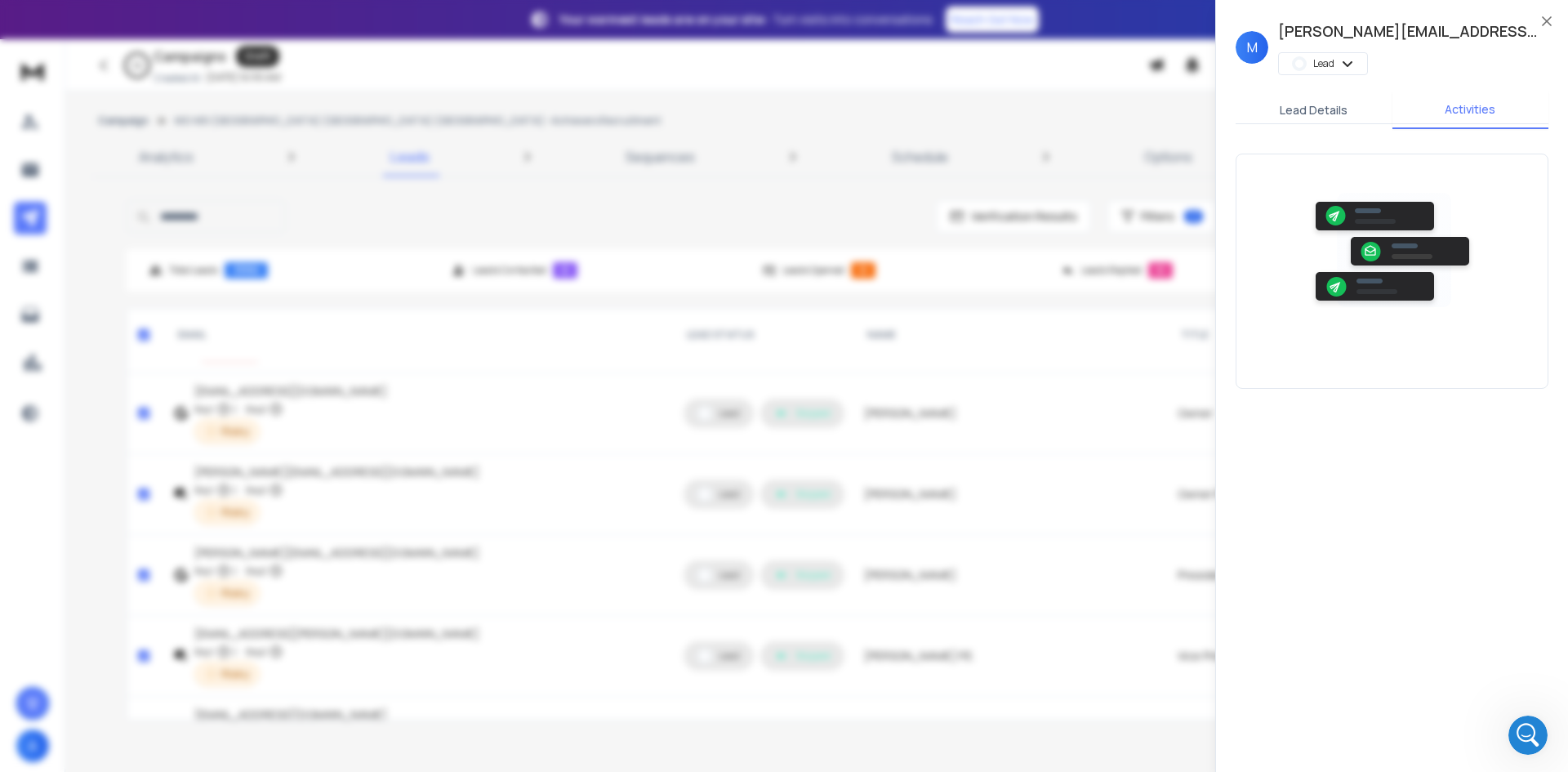
click at [1472, 102] on button "Activities" at bounding box center [1470, 110] width 157 height 38
drag, startPoint x: 1343, startPoint y: 217, endPoint x: 1357, endPoint y: 218, distance: 14.0
click at [1343, 218] on img at bounding box center [1392, 250] width 163 height 116
click at [838, 211] on div at bounding box center [784, 386] width 1568 height 772
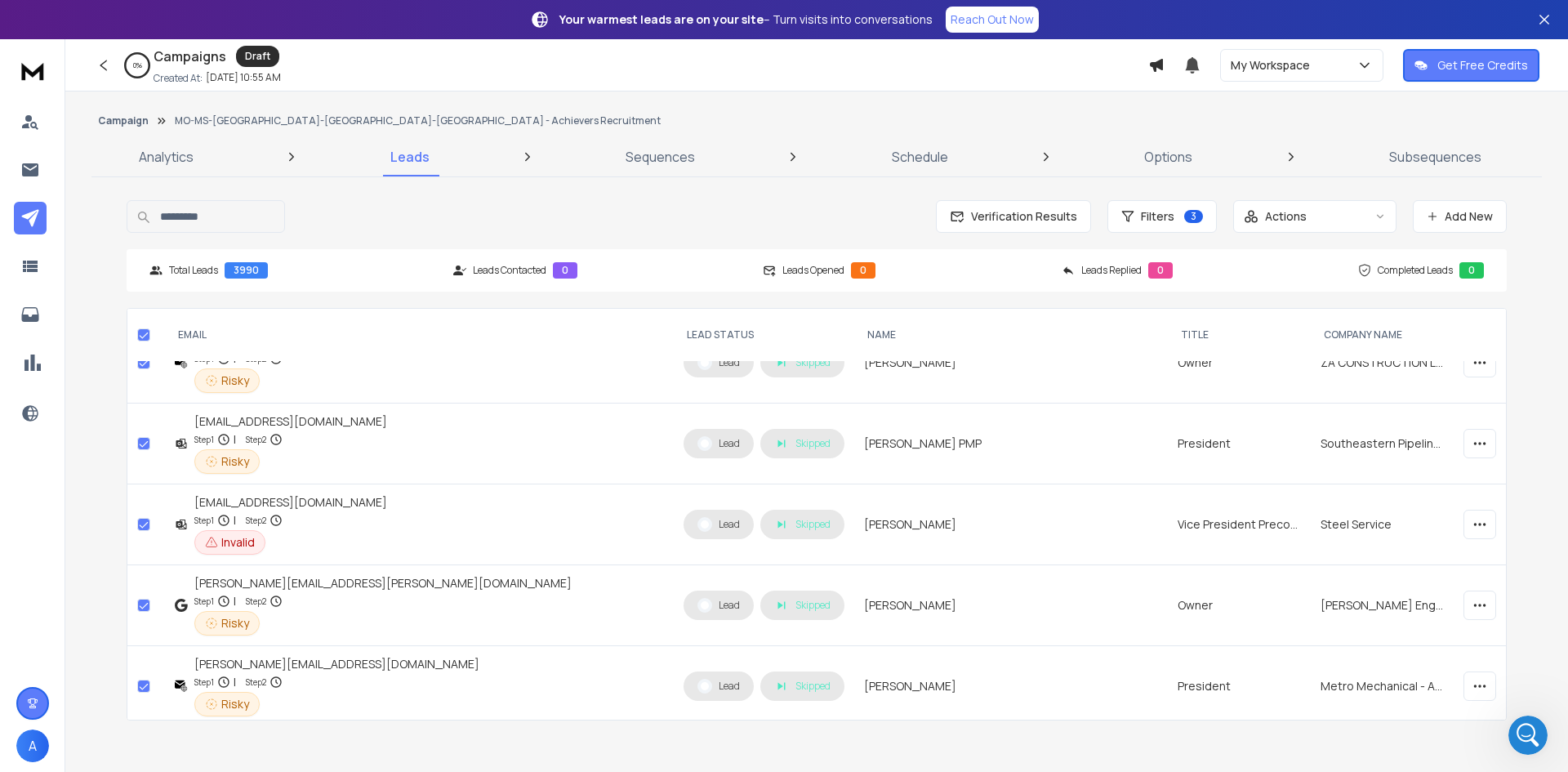
scroll to position [0, 0]
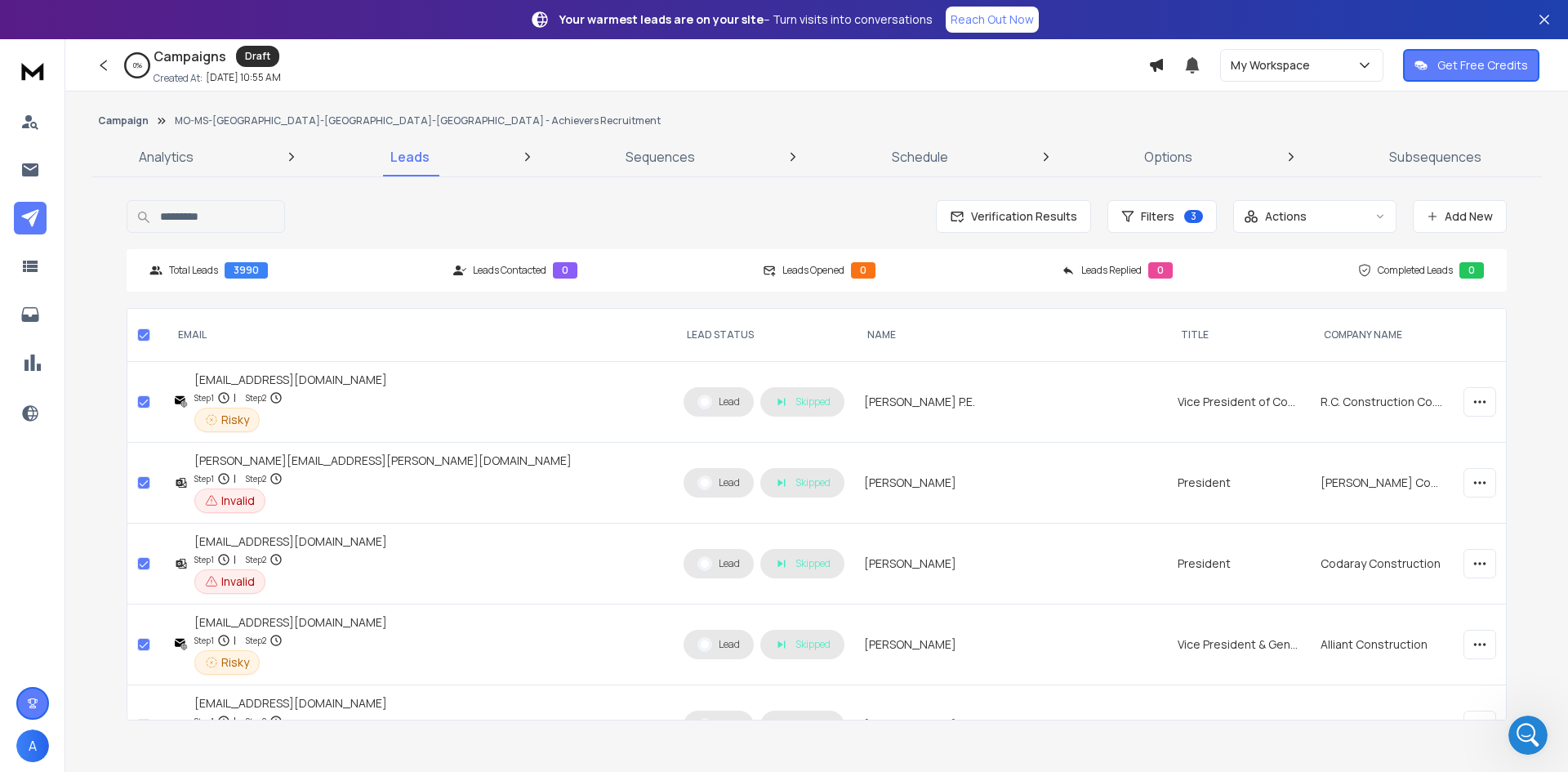
click at [647, 233] on div "Verification Results Filters 3 Actions Add New Total Leads 3990 Leads Contacted…" at bounding box center [816, 451] width 1380 height 504
click at [1529, 743] on icon "Open Intercom Messenger" at bounding box center [1526, 733] width 27 height 27
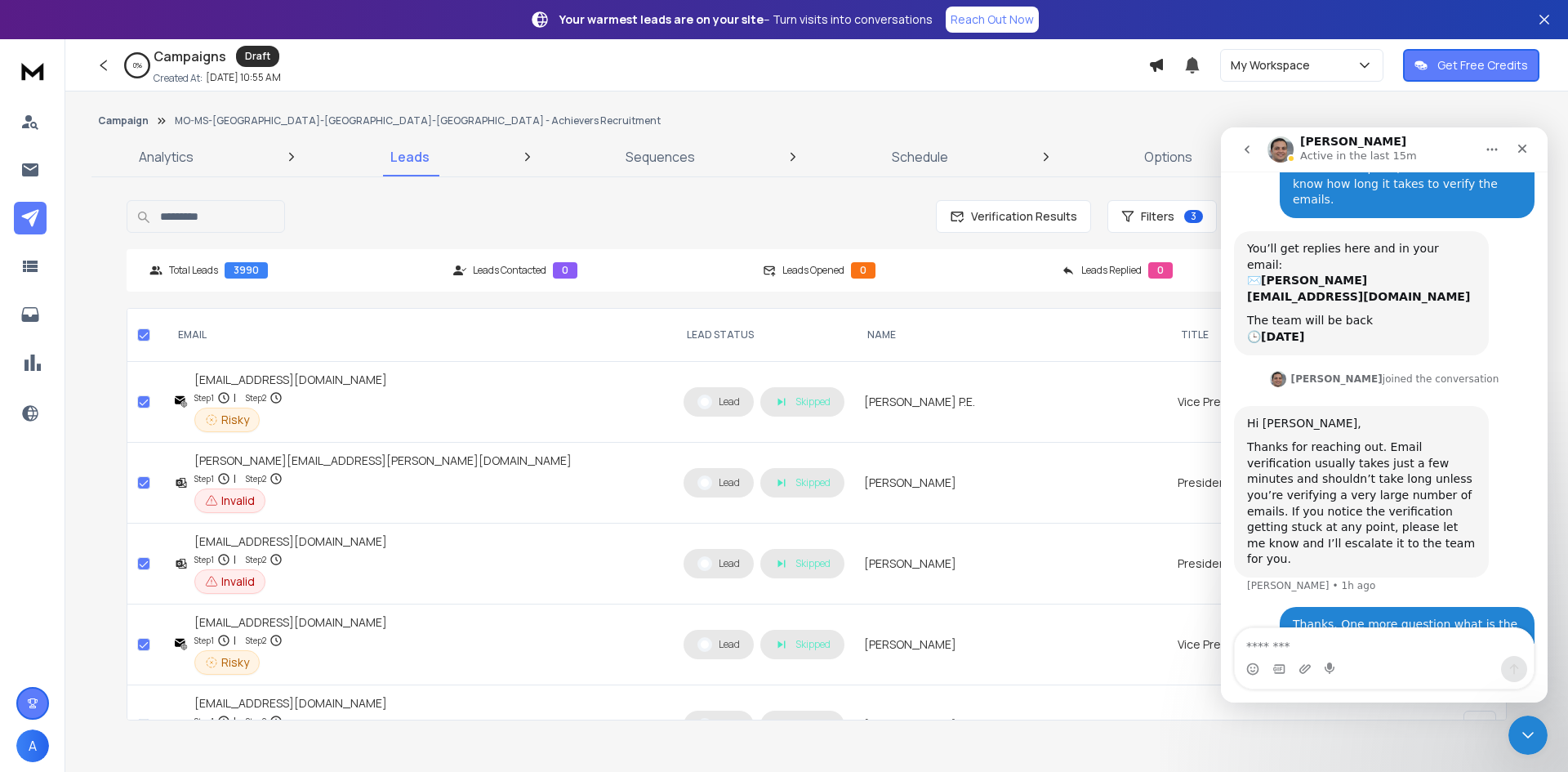
scroll to position [119, 0]
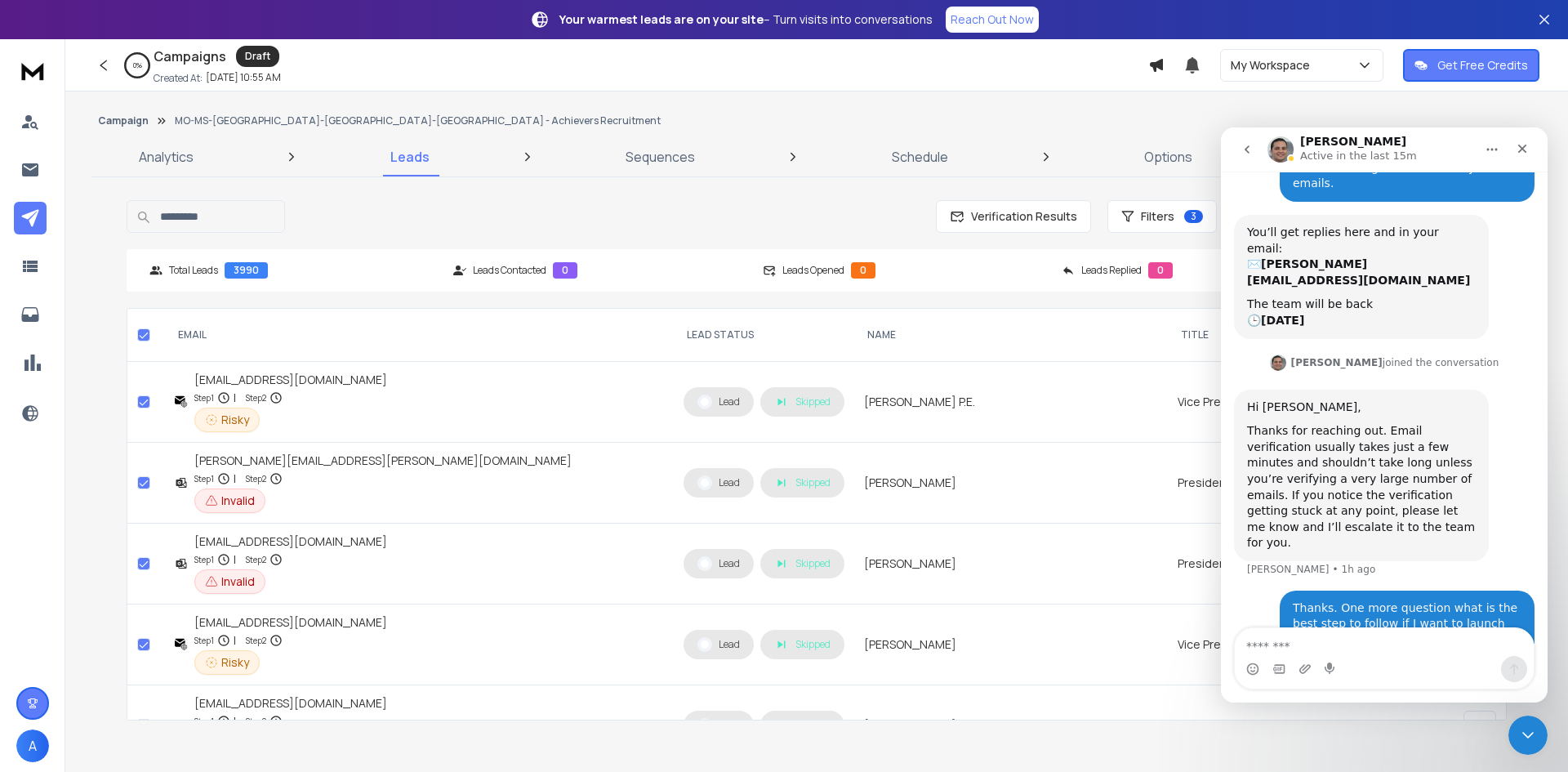
click at [745, 221] on div "Verification Results Filters 3 Actions Add New" at bounding box center [816, 216] width 1380 height 32
click at [1519, 141] on div "Close" at bounding box center [1521, 149] width 30 height 30
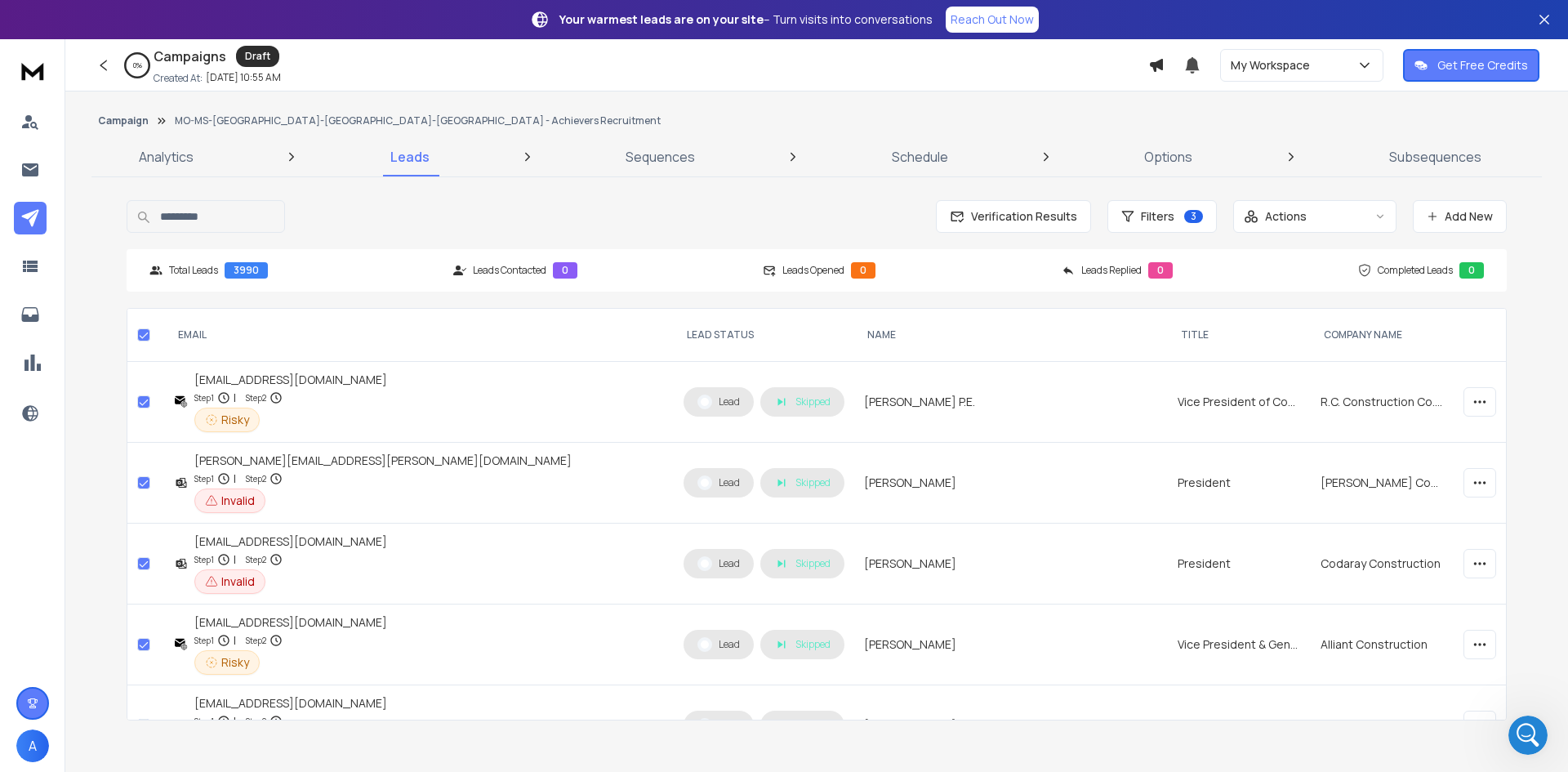
click at [600, 225] on div "Verification Results Filters 3 Actions Add New" at bounding box center [816, 216] width 1380 height 32
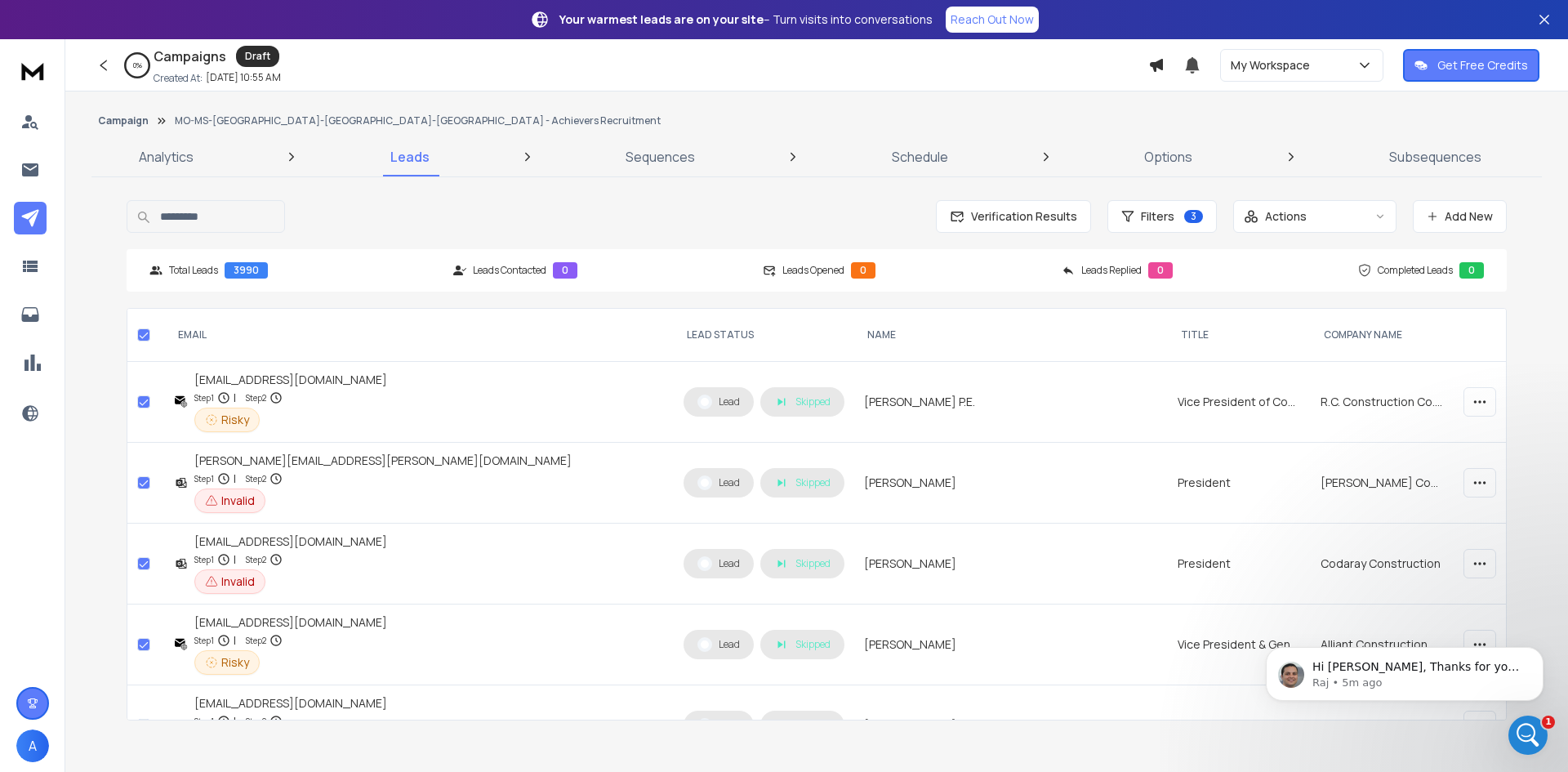
scroll to position [272, 0]
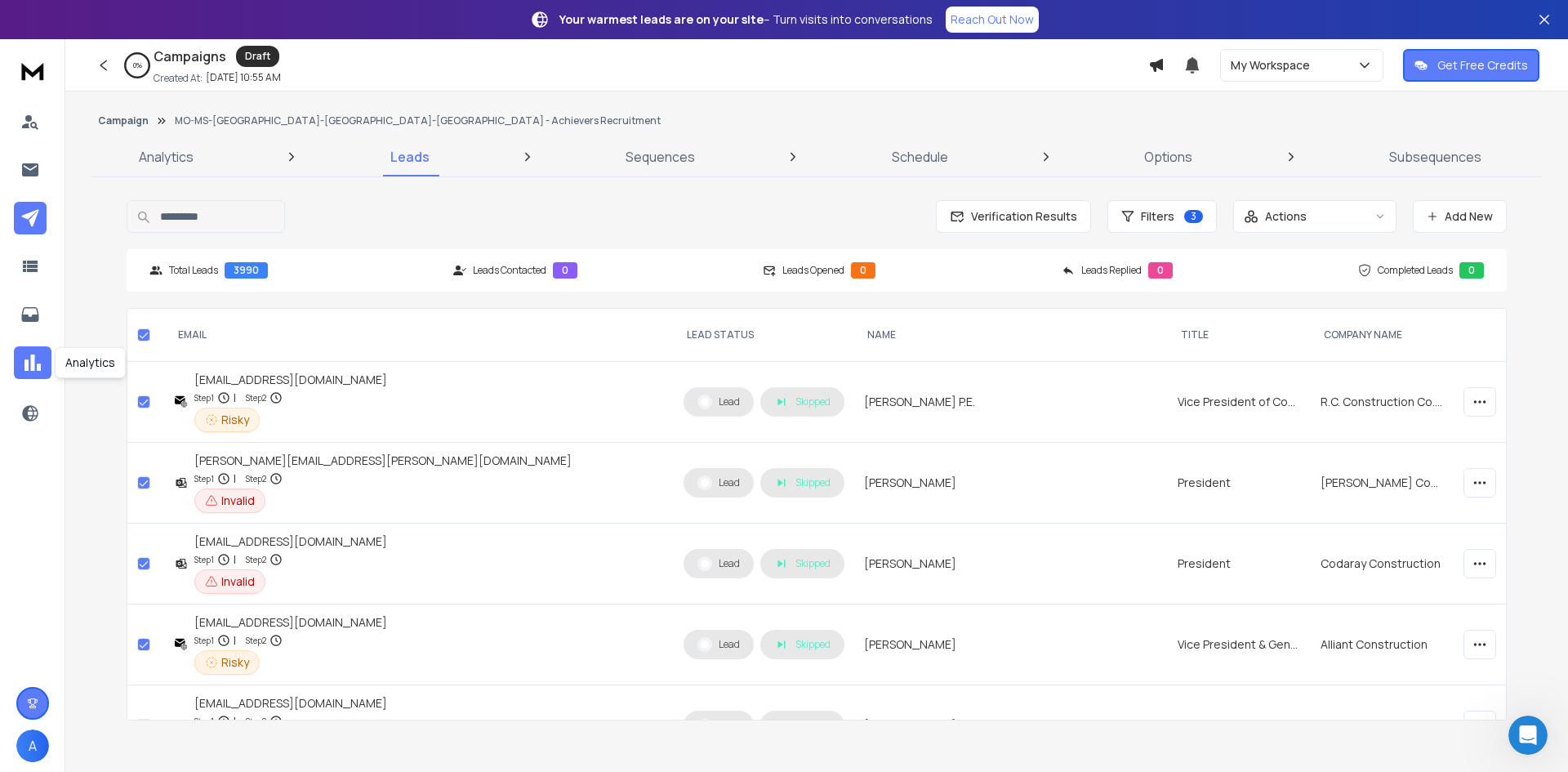
click at [32, 356] on icon at bounding box center [32, 363] width 16 height 16
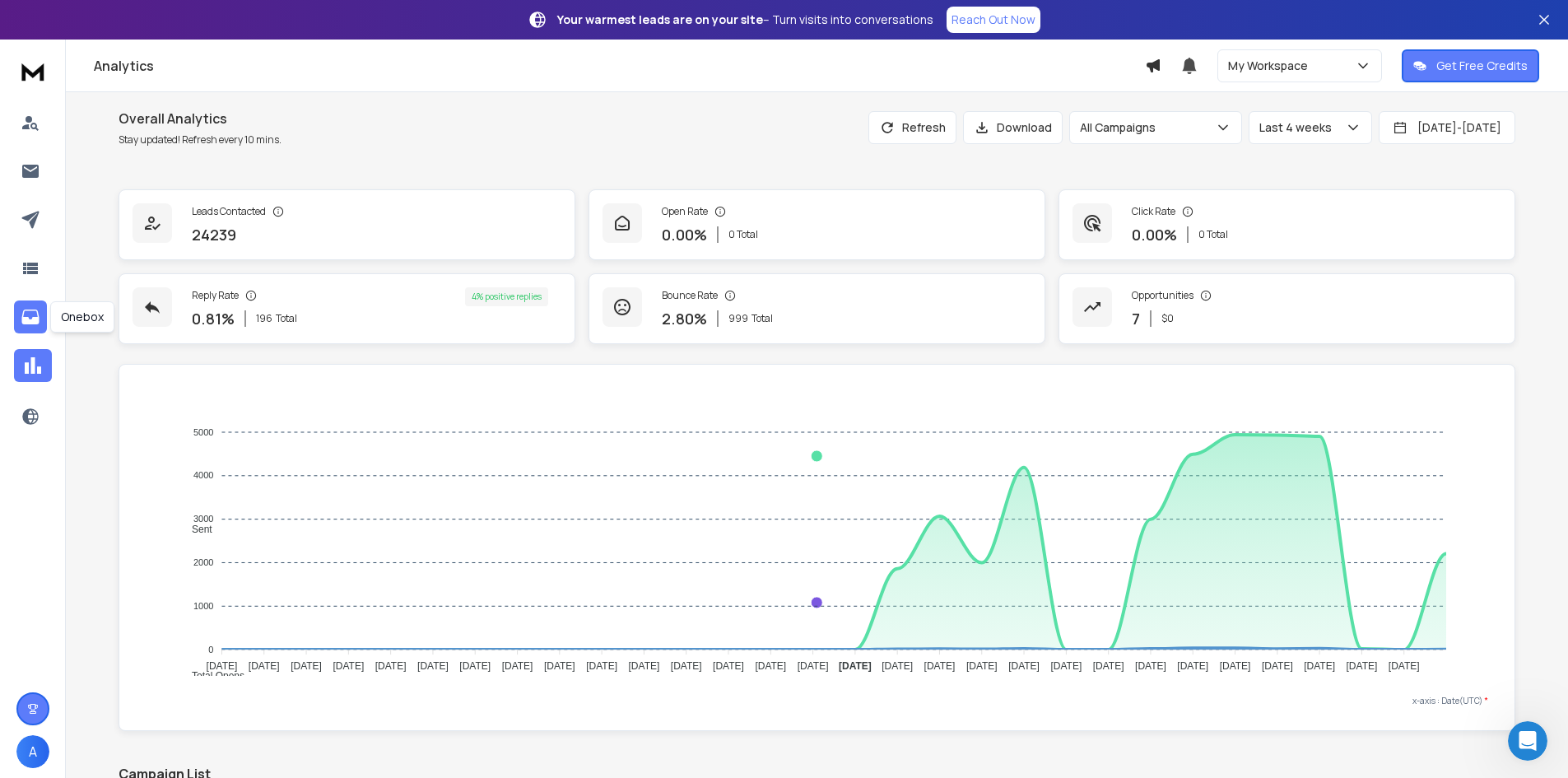
click at [23, 320] on icon at bounding box center [30, 317] width 17 height 14
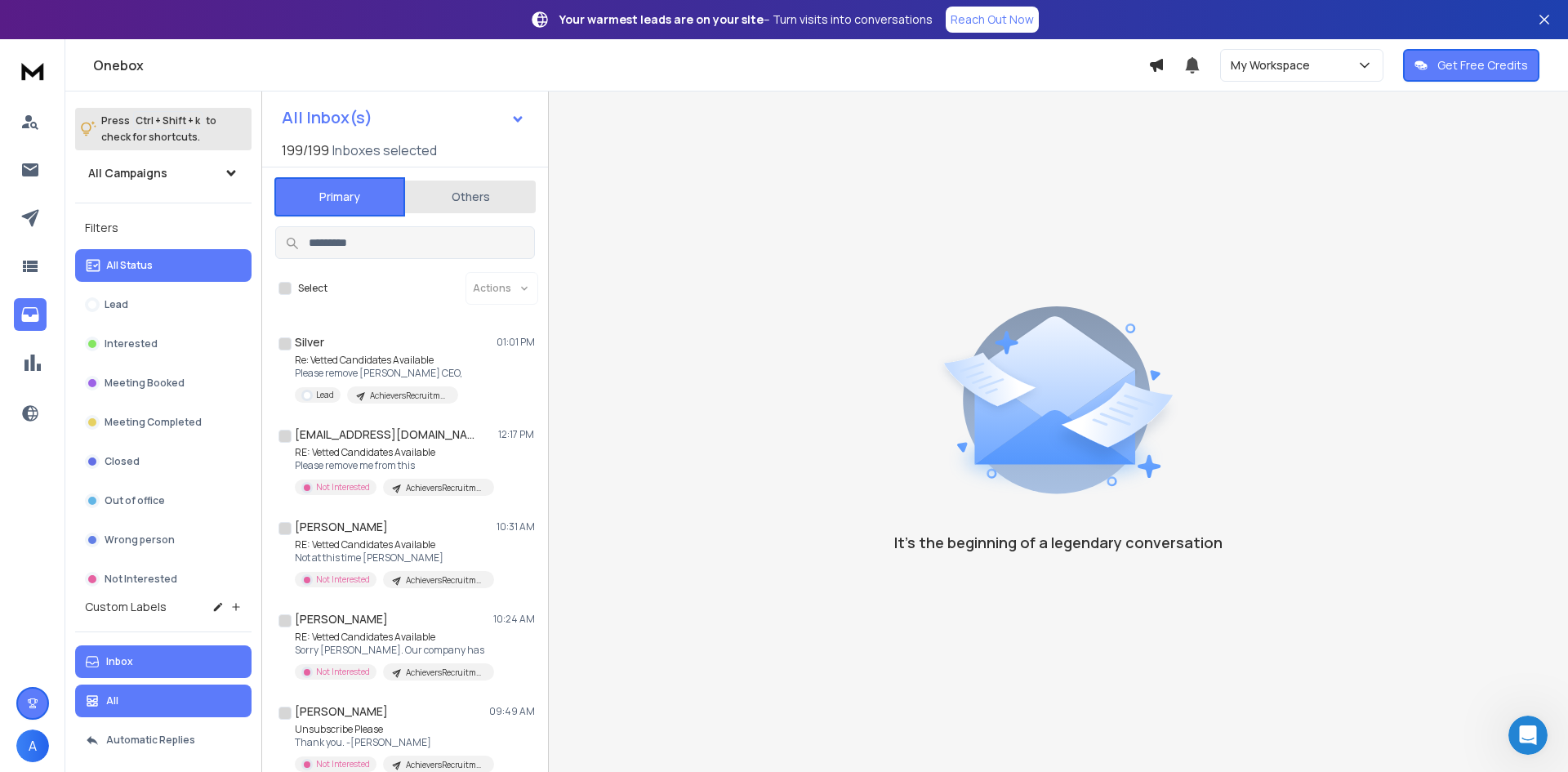
click at [187, 691] on button "All" at bounding box center [163, 700] width 176 height 32
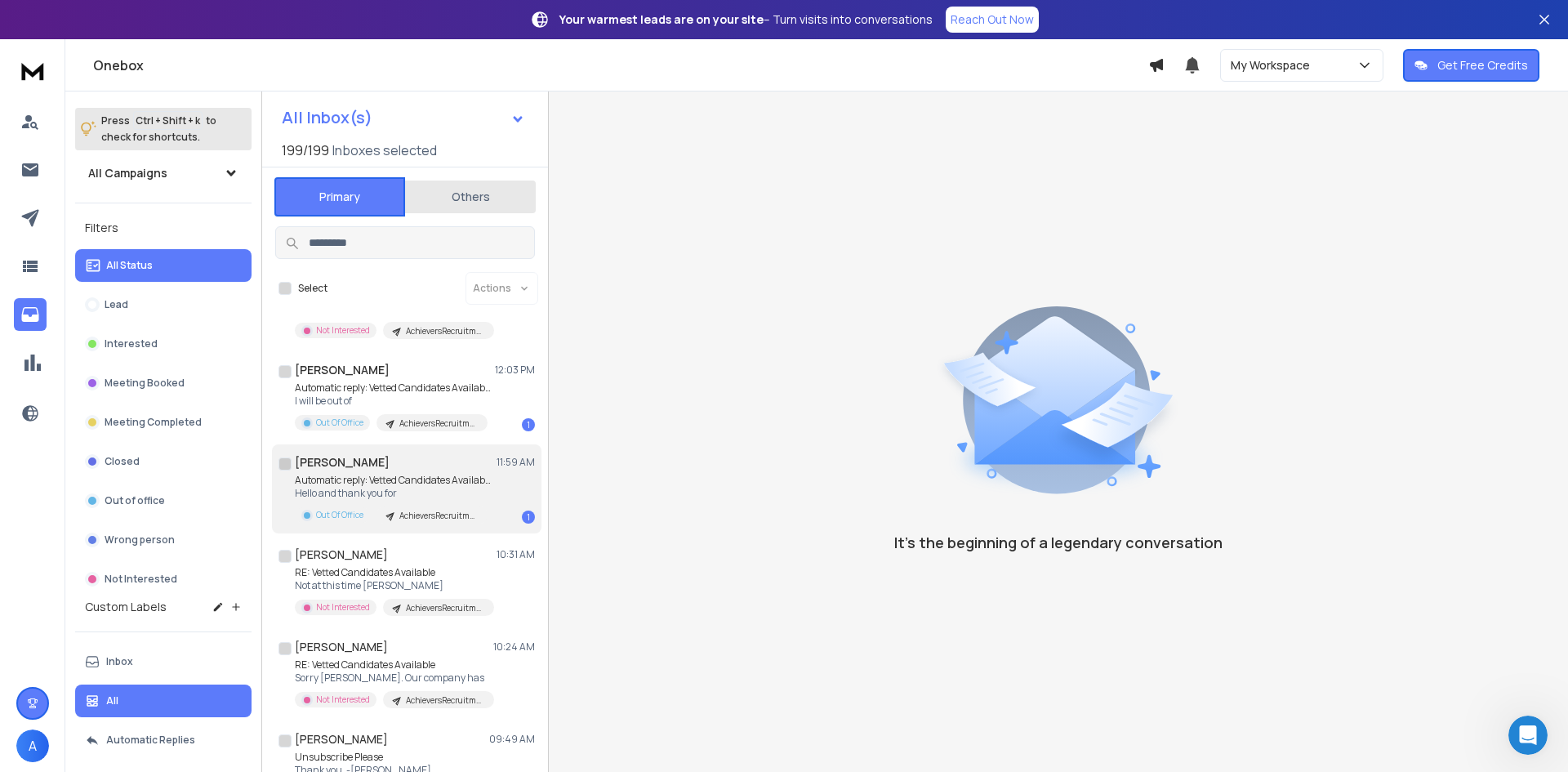
scroll to position [163, 0]
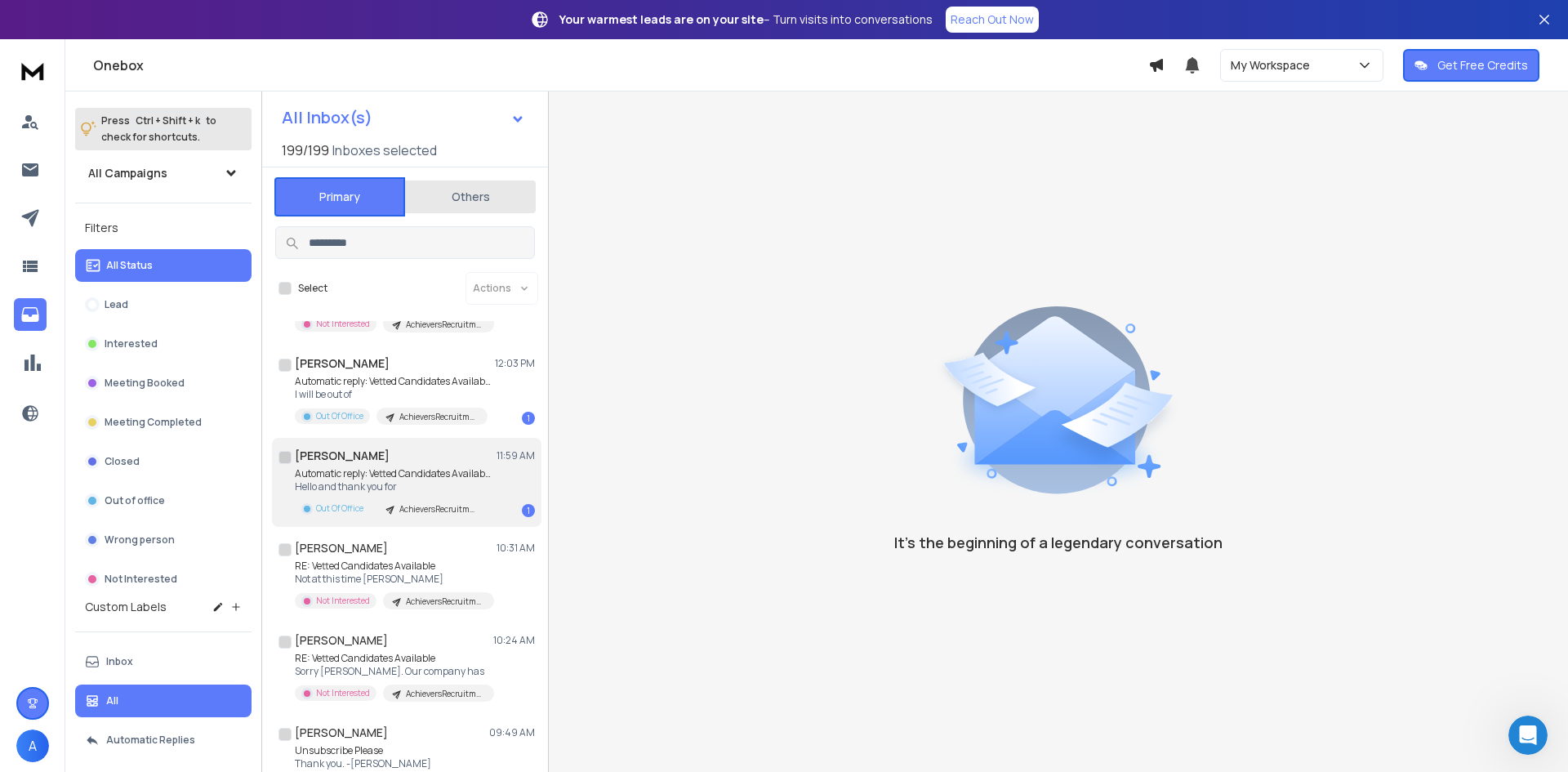
click at [451, 481] on p "Hello and thank you for" at bounding box center [392, 486] width 196 height 13
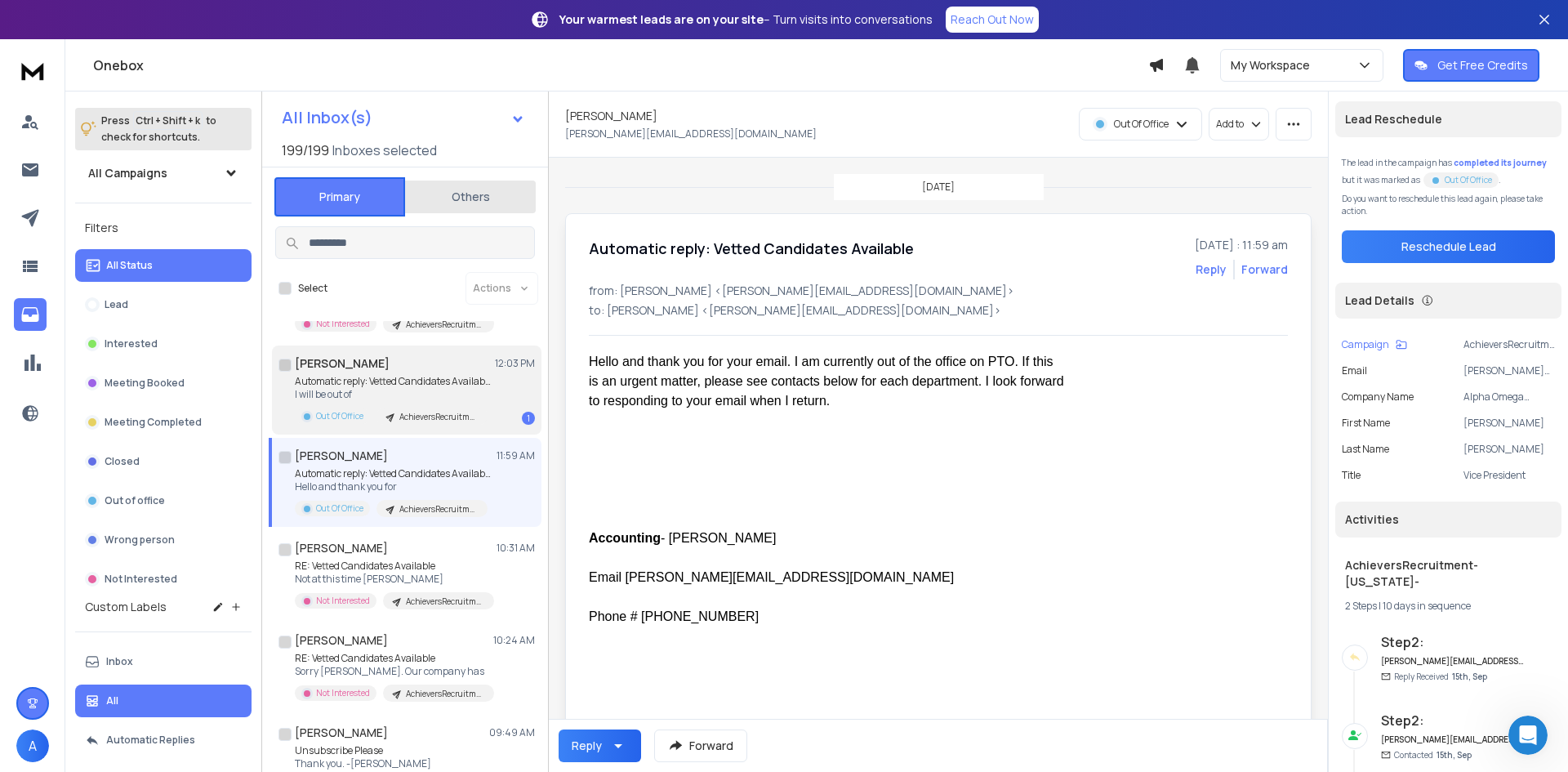
click at [479, 399] on p "I will be out of" at bounding box center [392, 394] width 196 height 13
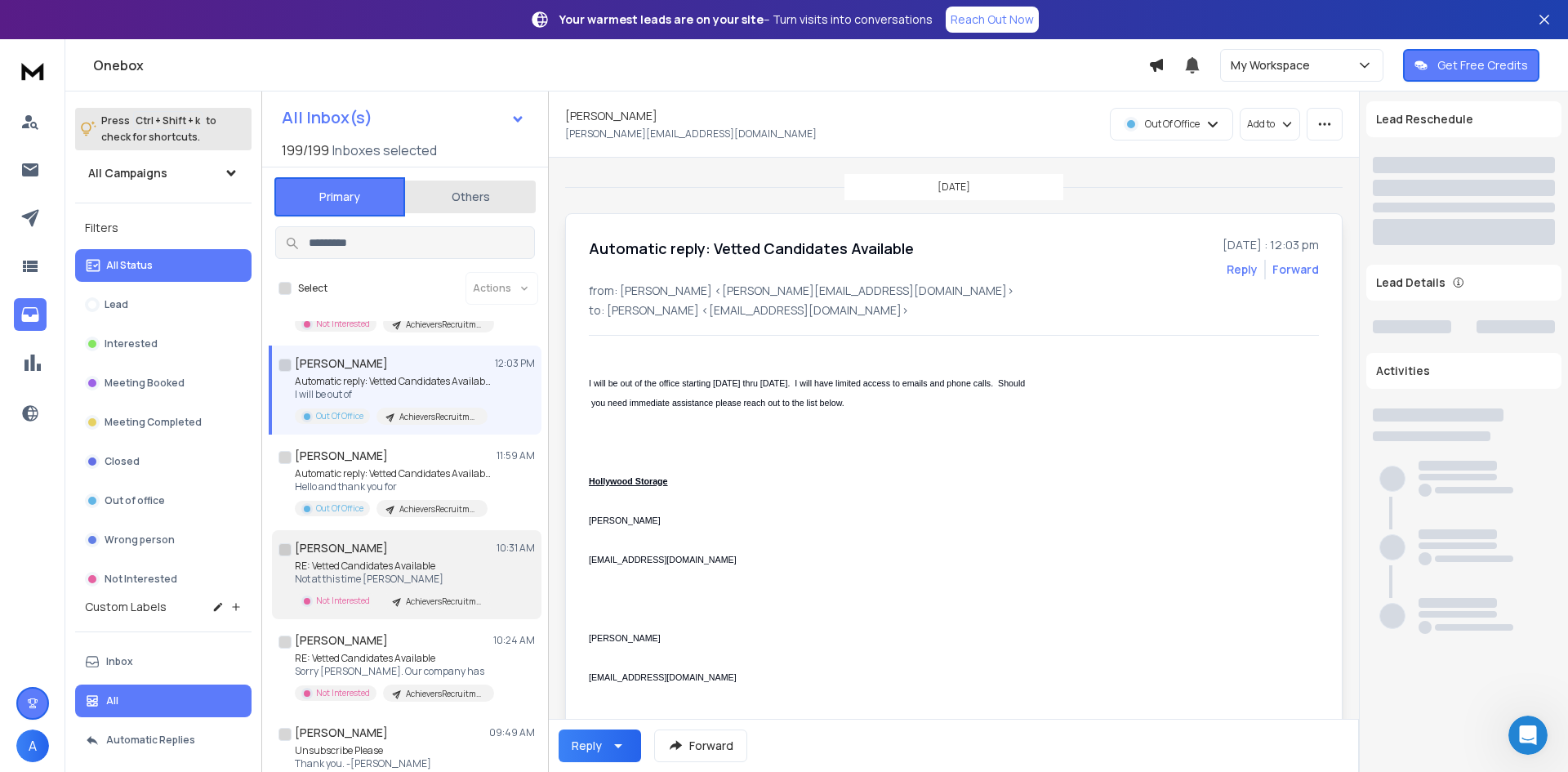
scroll to position [571, 0]
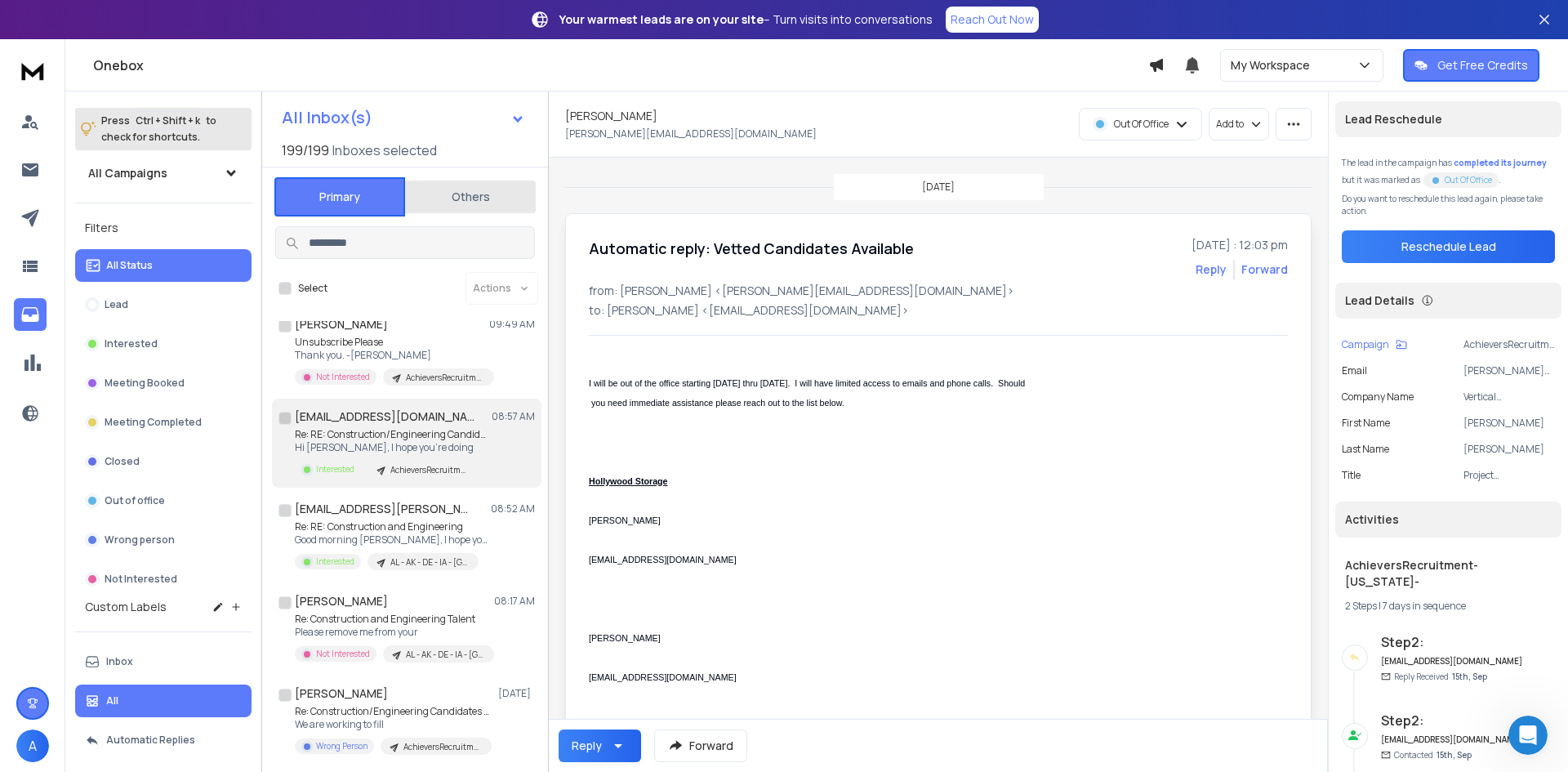
click at [506, 413] on p "08:57 AM" at bounding box center [513, 416] width 43 height 13
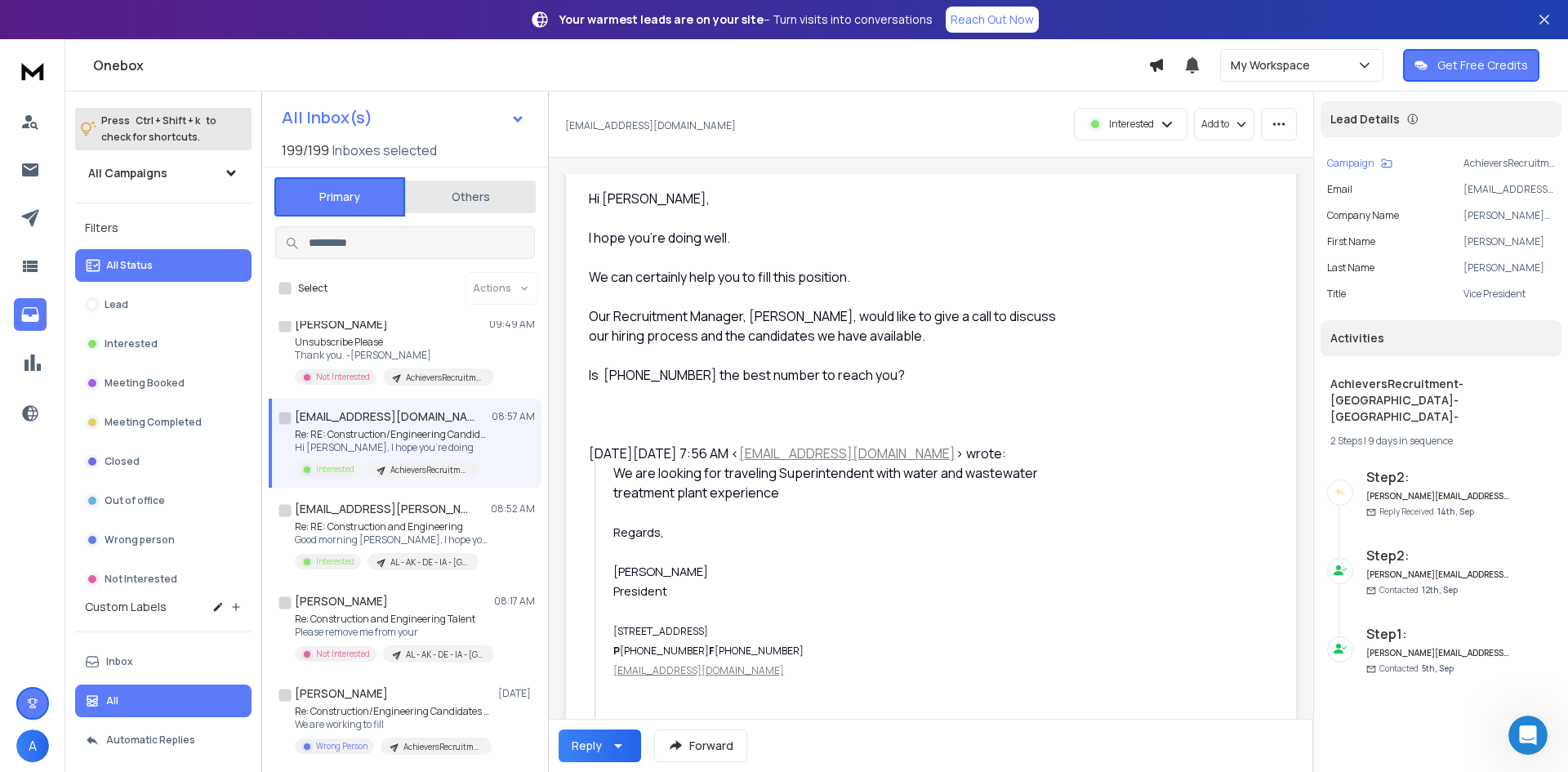
scroll to position [245, 0]
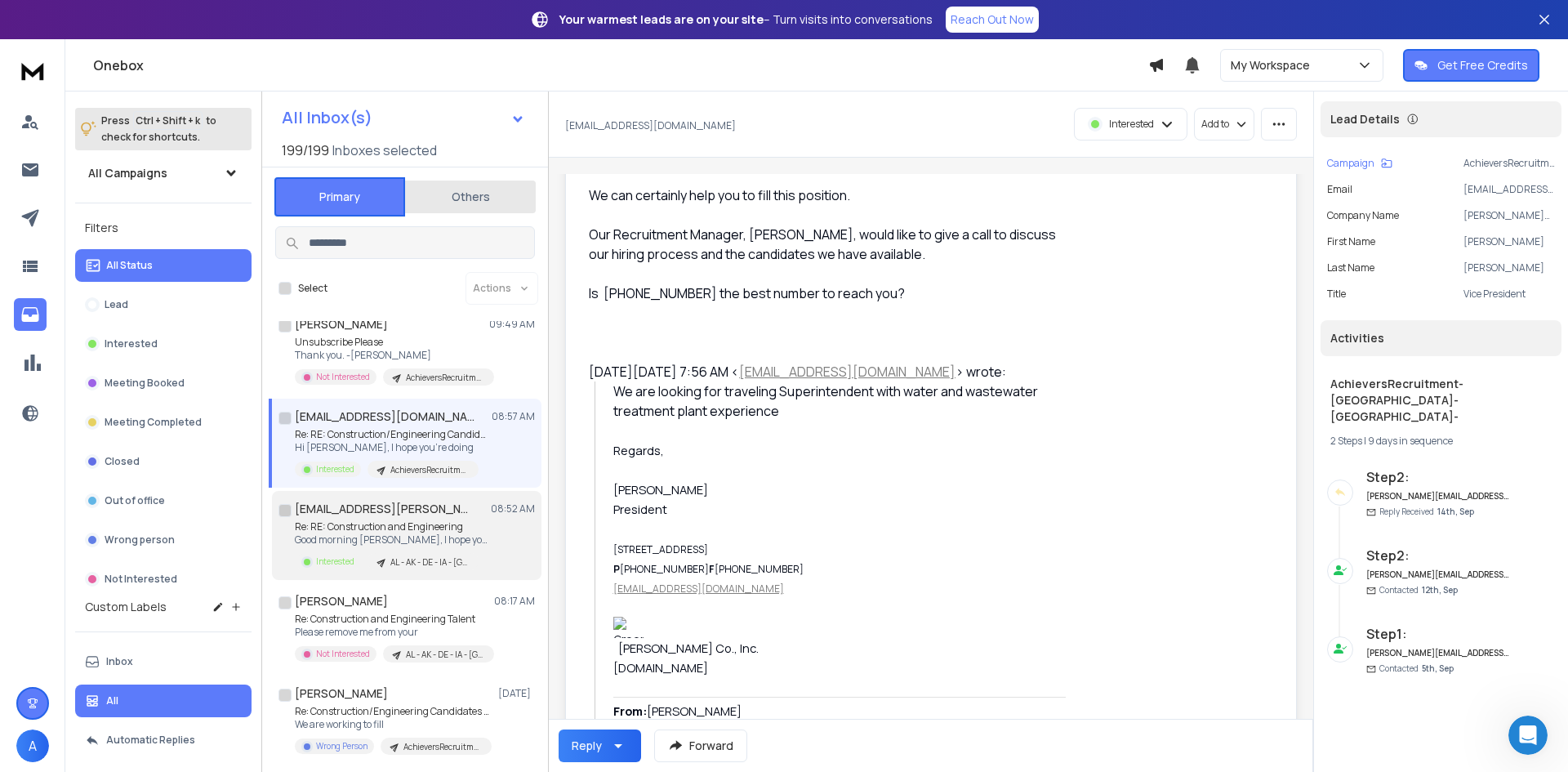
click at [460, 536] on p "Good morning [PERSON_NAME], I hope you're" at bounding box center [392, 539] width 196 height 13
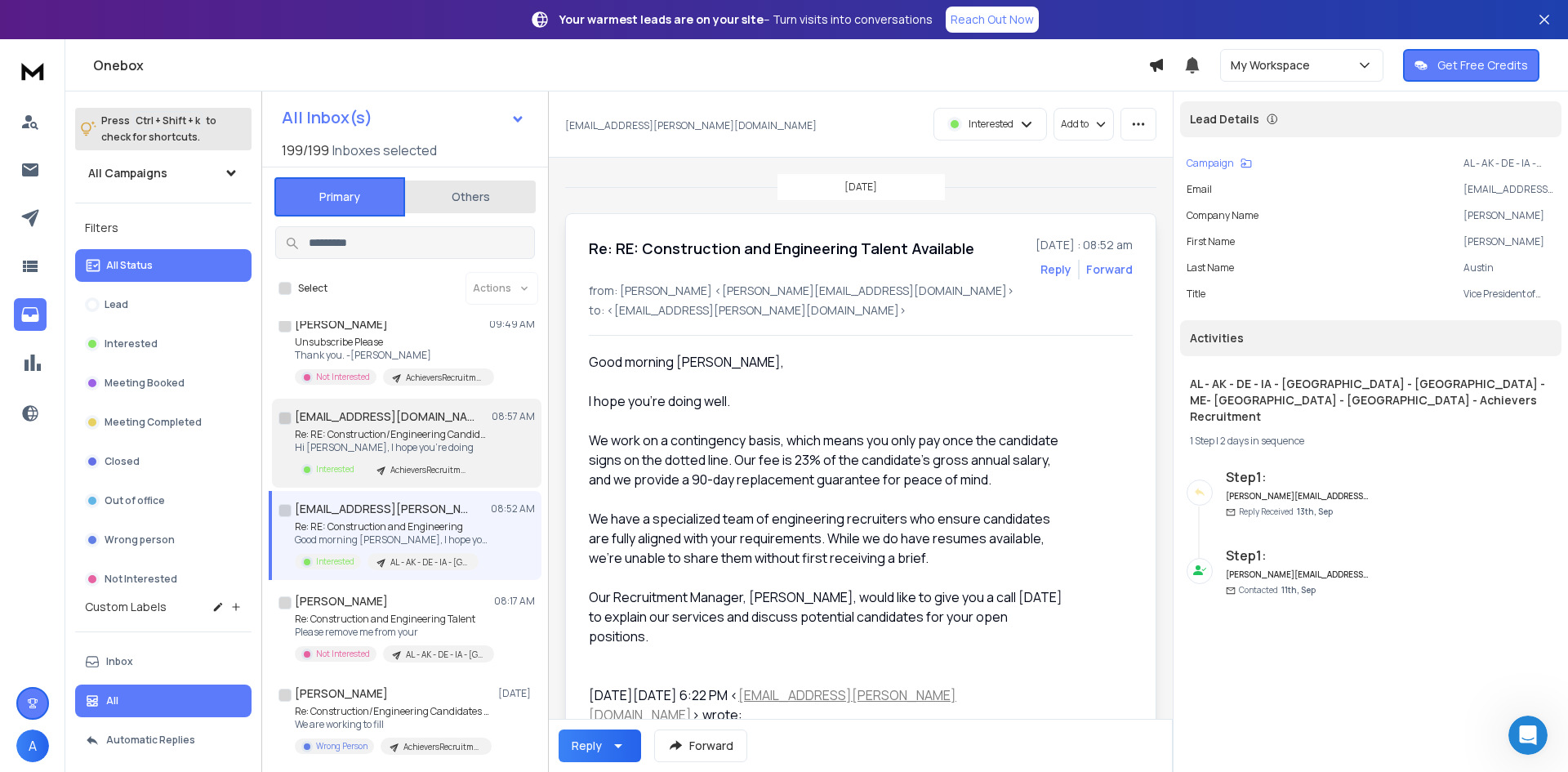
click at [455, 416] on div "[EMAIL_ADDRESS][DOMAIN_NAME] 08:57 AM" at bounding box center [415, 416] width 240 height 16
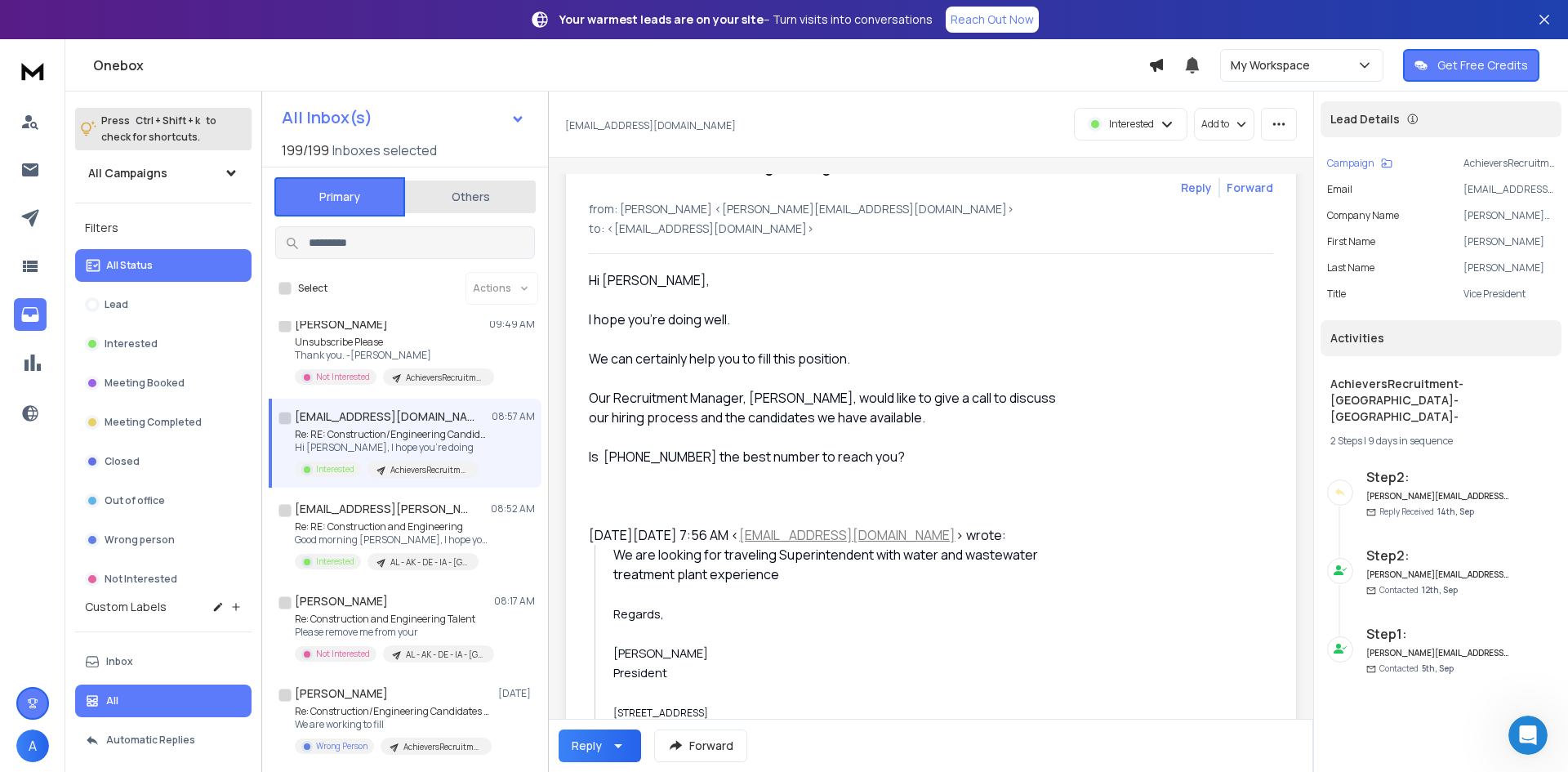
scroll to position [0, 0]
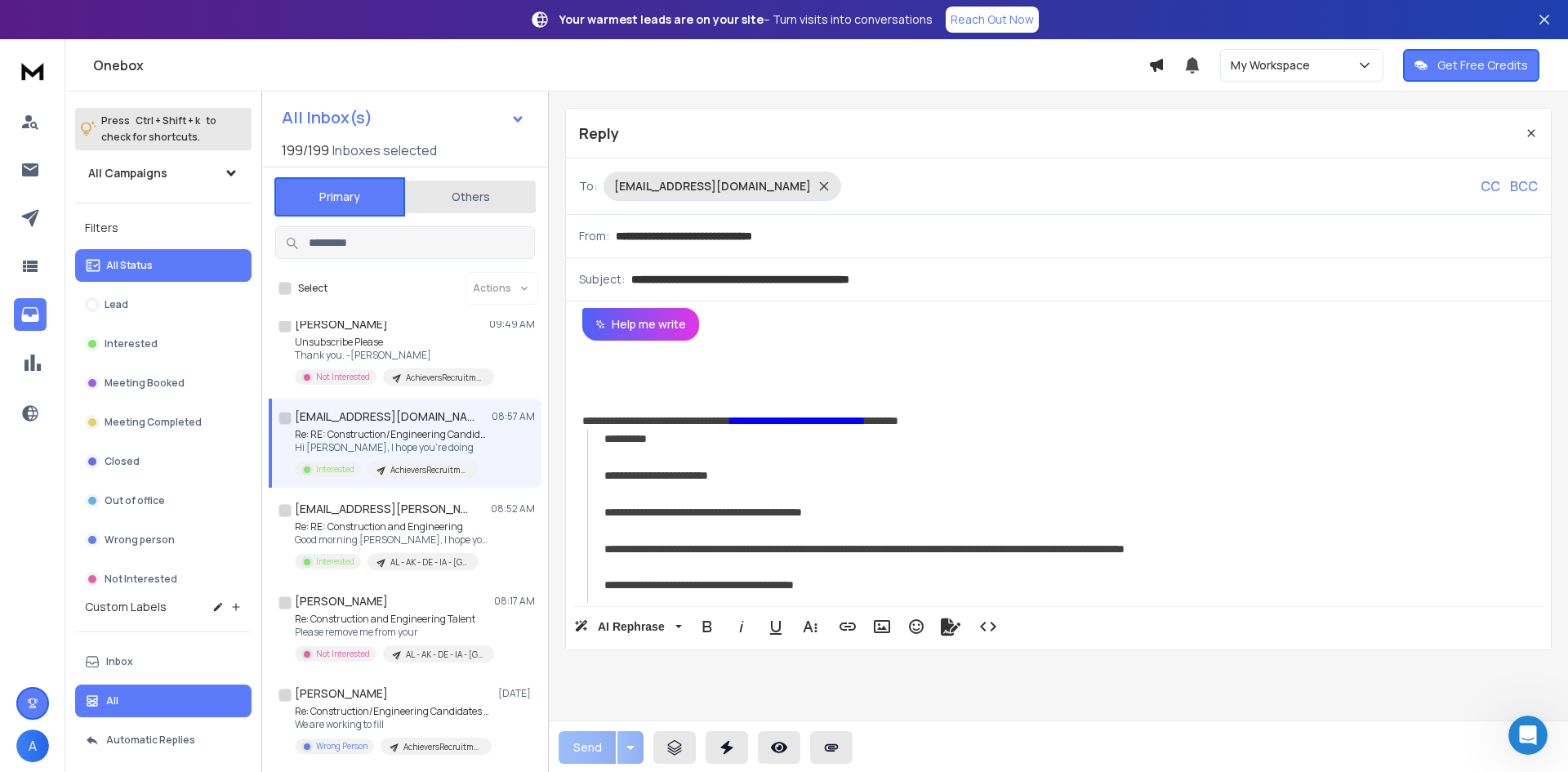
click at [1524, 130] on icon at bounding box center [1530, 133] width 13 height 13
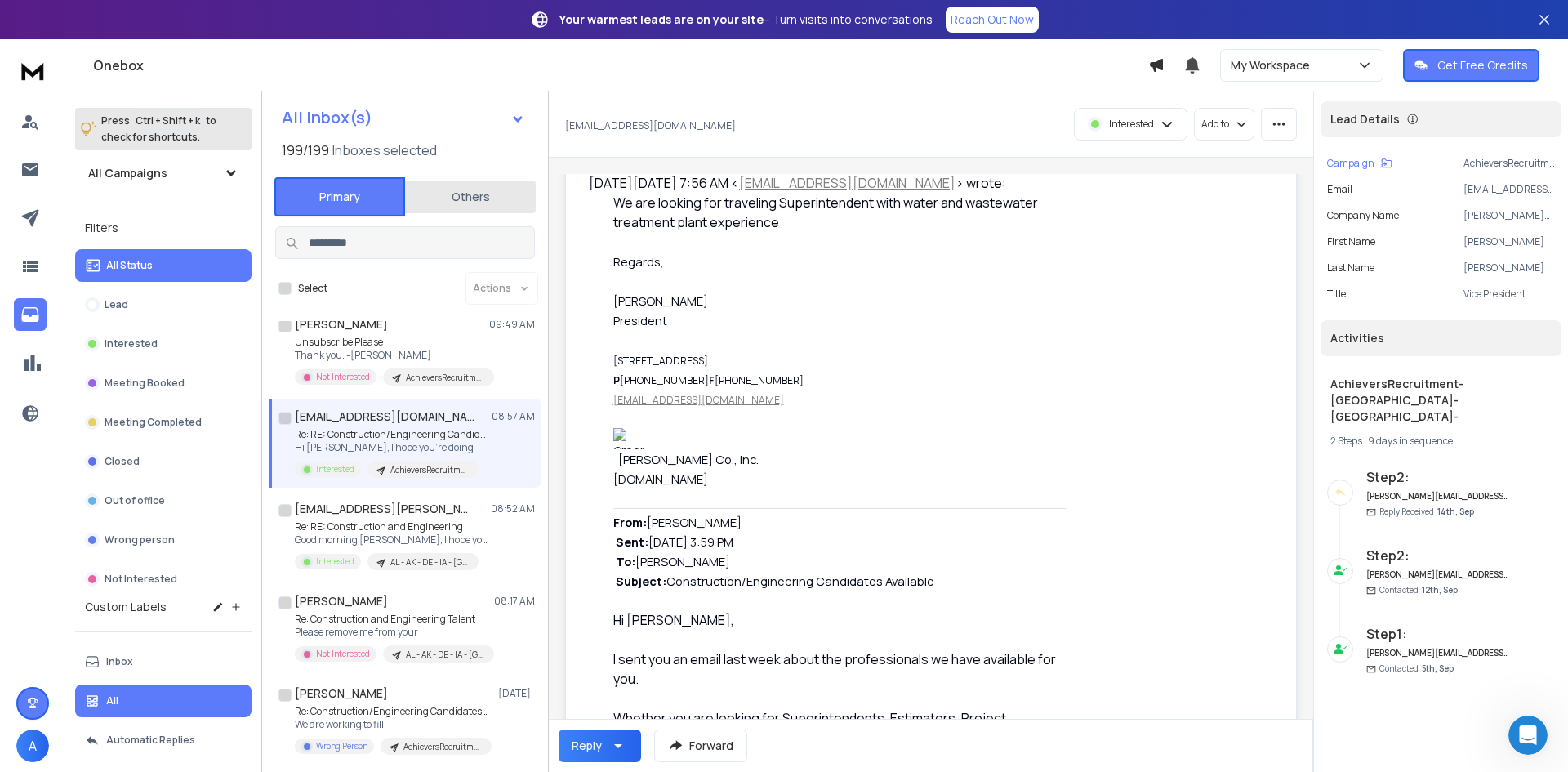
scroll to position [449, 0]
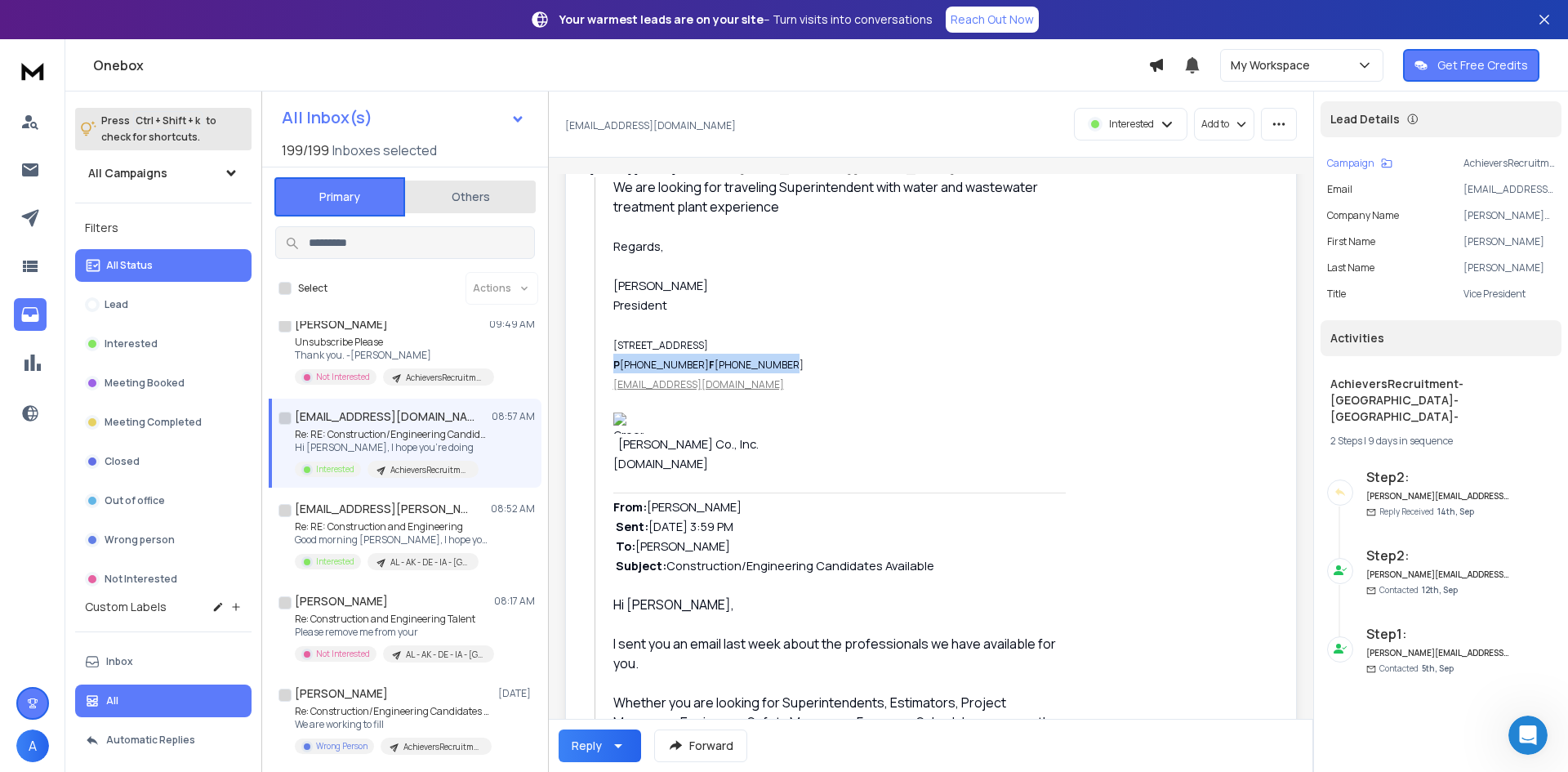
drag, startPoint x: 615, startPoint y: 364, endPoint x: 758, endPoint y: 362, distance: 143.0
click at [758, 362] on div "P [PHONE_NUMBER] F [PHONE_NUMBER]" at bounding box center [840, 364] width 453 height 20
copy div "P [PHONE_NUMBER] F [PHONE_NUMBER]"
click at [1081, 395] on div "Re: RE: Construction/Engineering Candidates Available [DATE] : 08:57 am Reply F…" at bounding box center [930, 570] width 684 height 1565
click at [668, 382] on link "[EMAIL_ADDRESS][DOMAIN_NAME]" at bounding box center [698, 383] width 171 height 13
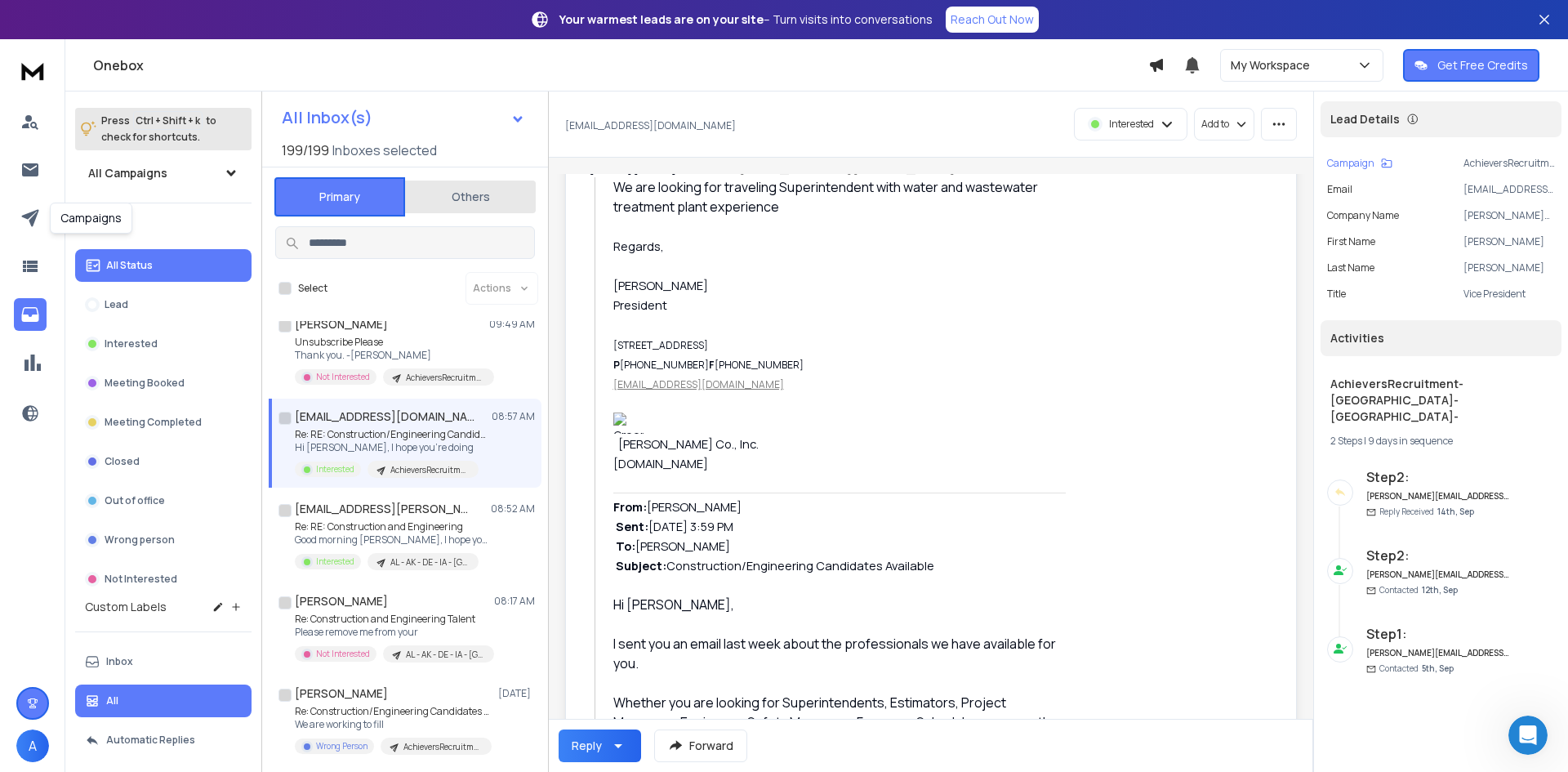
drag, startPoint x: 41, startPoint y: 226, endPoint x: 50, endPoint y: 237, distance: 14.2
click at [44, 227] on link at bounding box center [30, 218] width 32 height 32
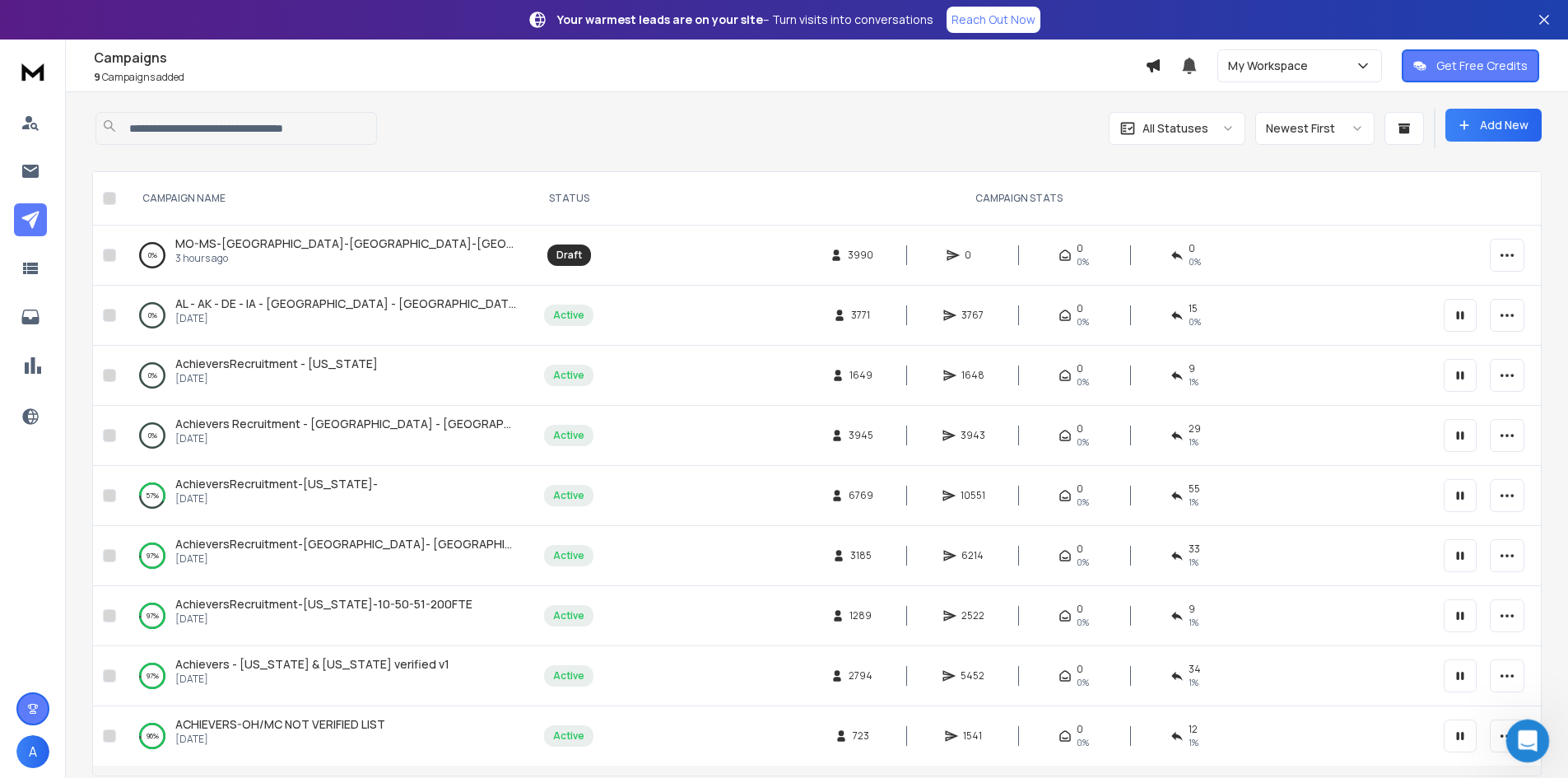
click at [1529, 741] on icon "Open Intercom Messenger" at bounding box center [1526, 738] width 27 height 27
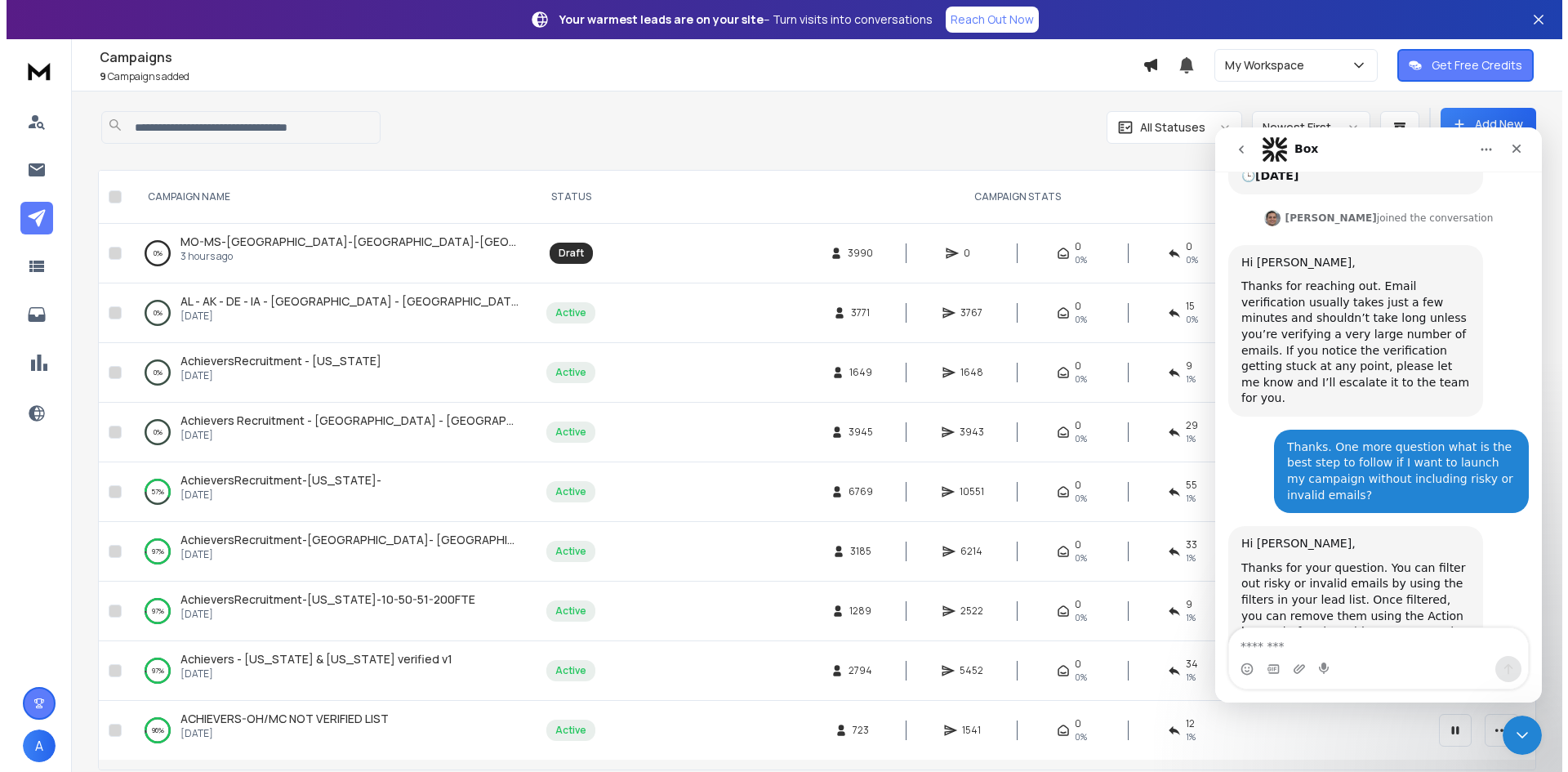
scroll to position [272, 0]
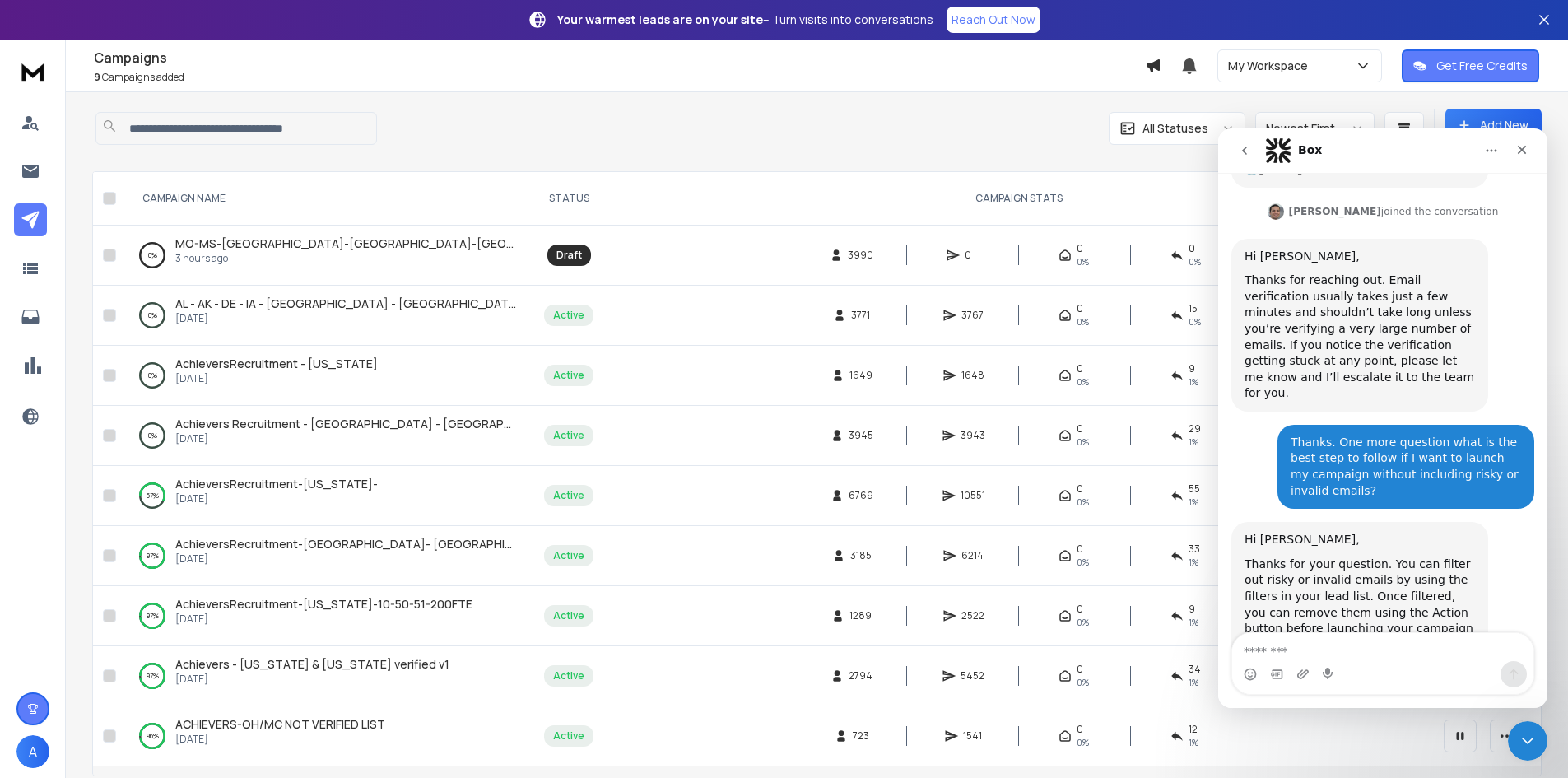
click at [1347, 644] on textarea "Message…" at bounding box center [1383, 646] width 302 height 28
click at [1348, 644] on textarea "Message…" at bounding box center [1383, 646] width 302 height 28
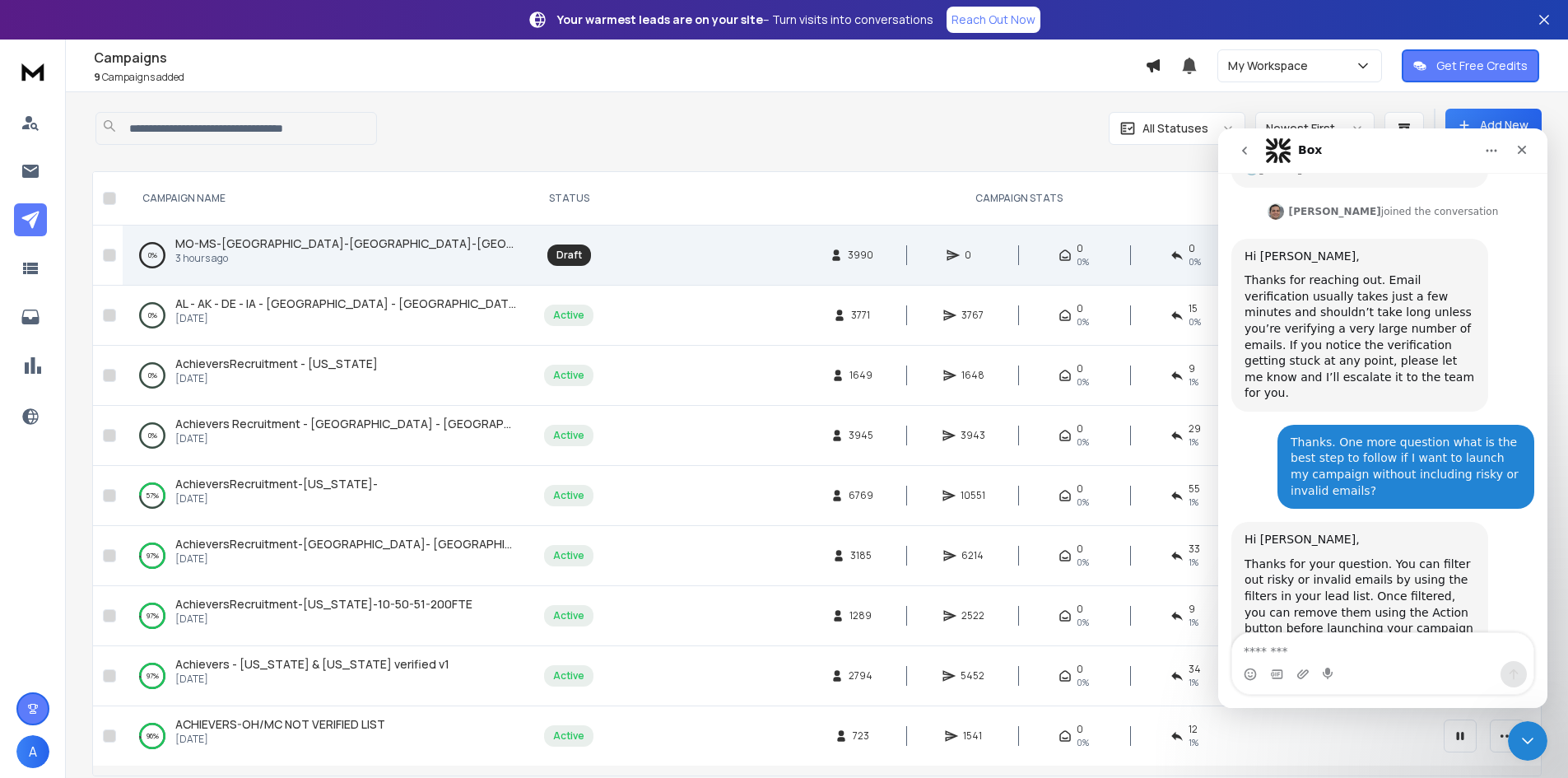
click at [283, 264] on p "3 hours ago" at bounding box center [346, 258] width 342 height 14
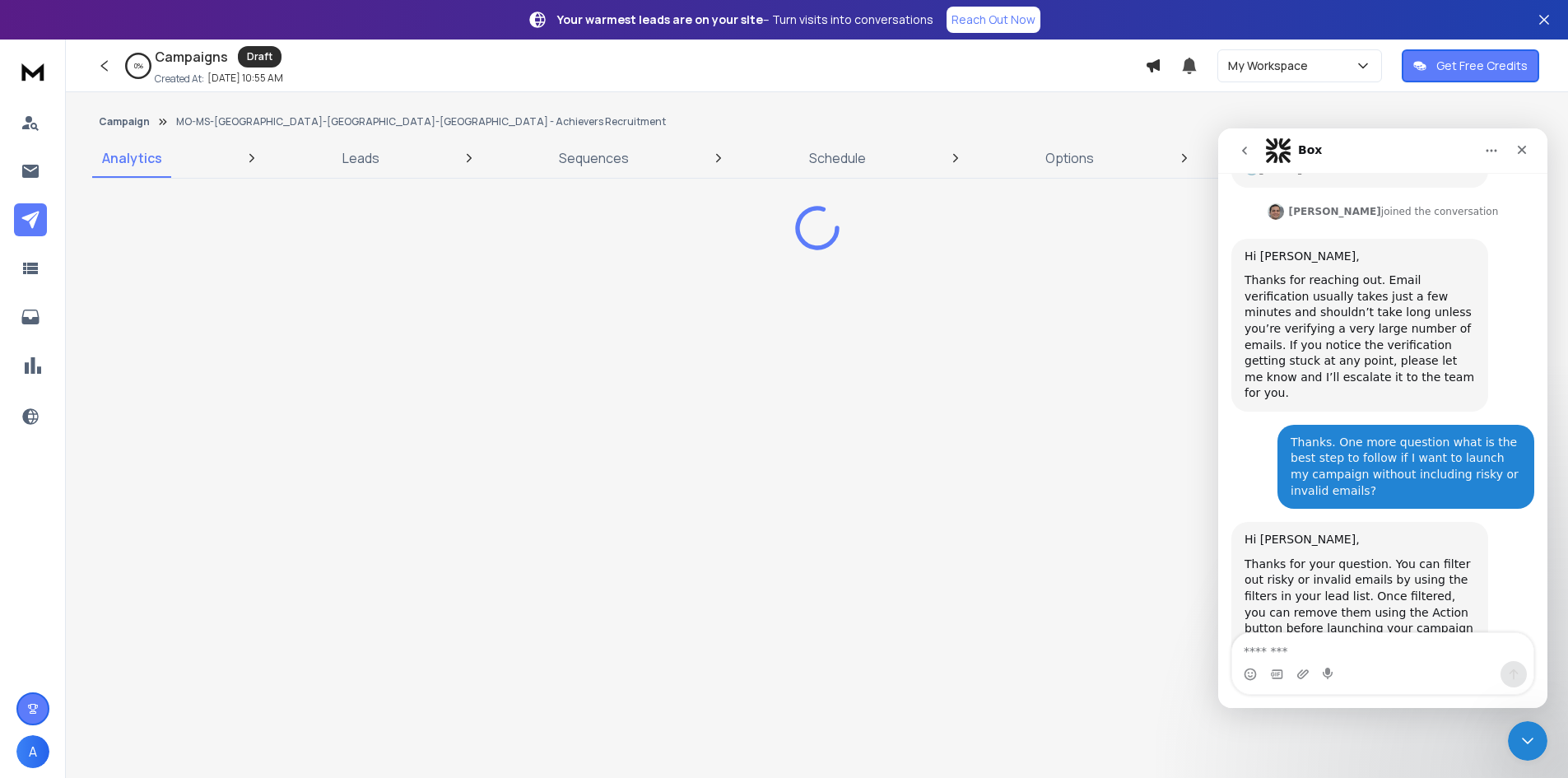
click at [937, 444] on div at bounding box center [816, 590] width 1436 height 778
click at [1535, 152] on div "Close" at bounding box center [1521, 150] width 30 height 30
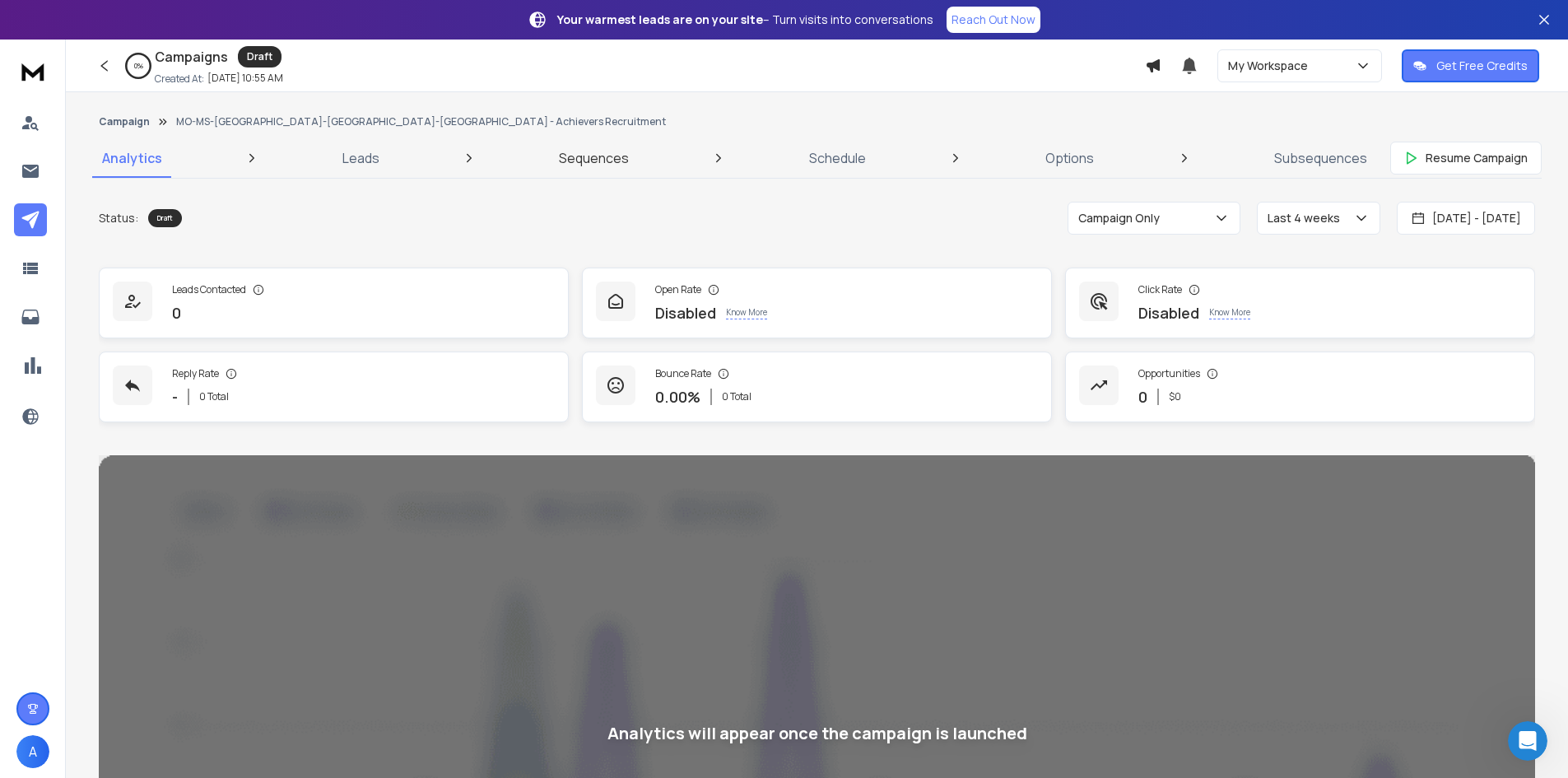
click at [620, 153] on p "Sequences" at bounding box center [593, 158] width 70 height 20
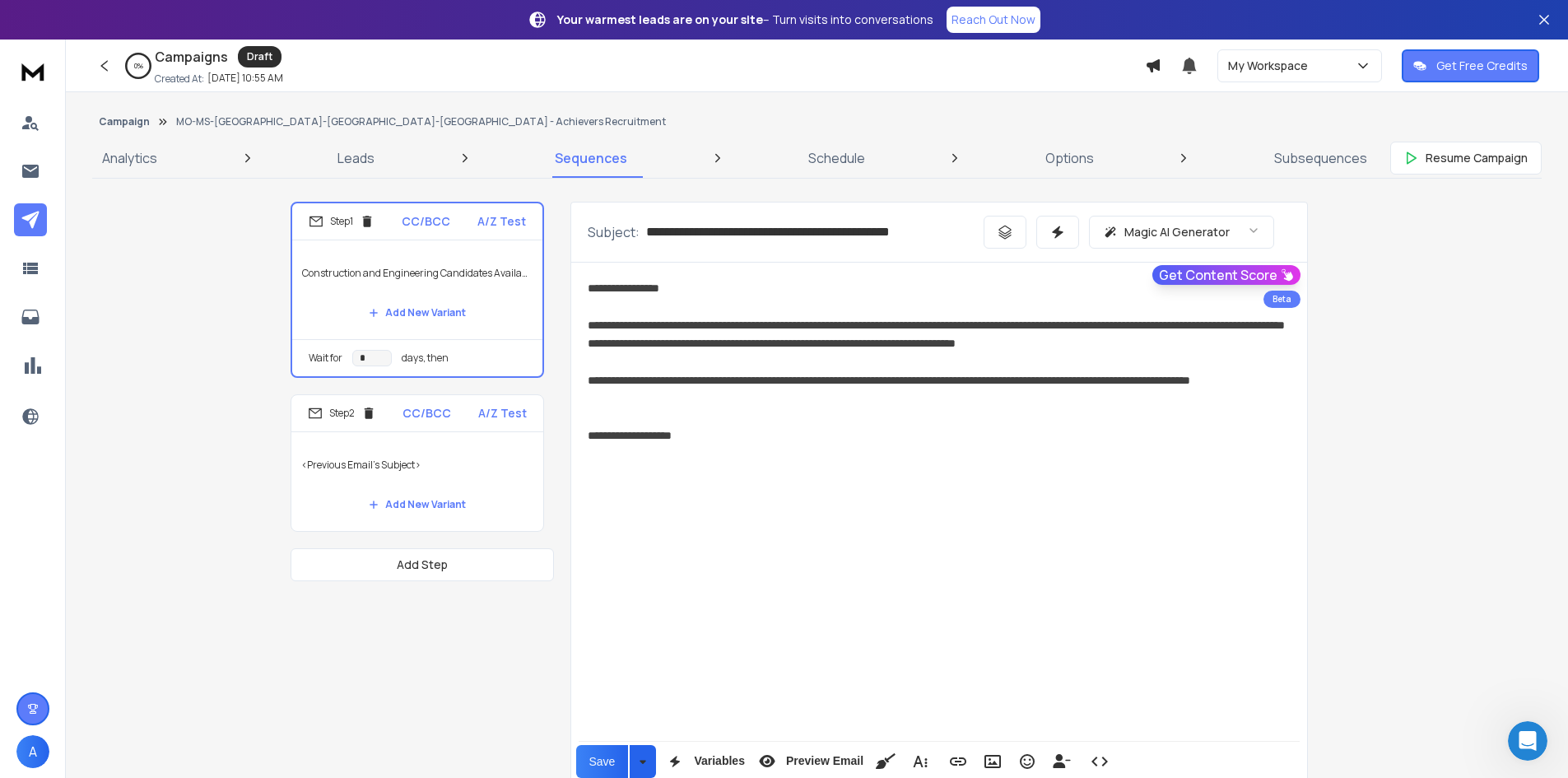
click at [429, 485] on p "<Previous Email's Subject>" at bounding box center [417, 465] width 232 height 46
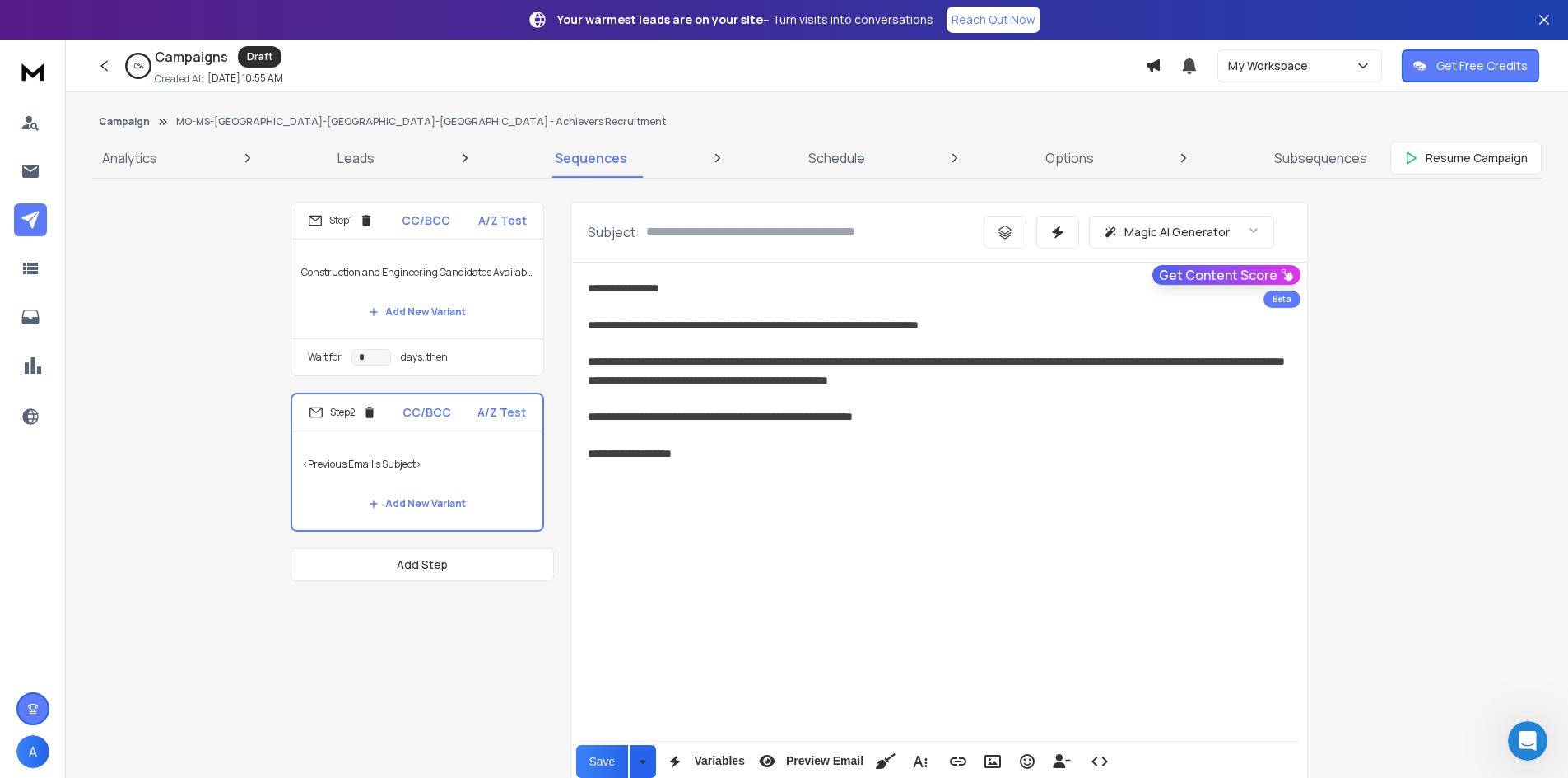
click at [1217, 281] on button "Get Content Score" at bounding box center [1226, 275] width 148 height 20
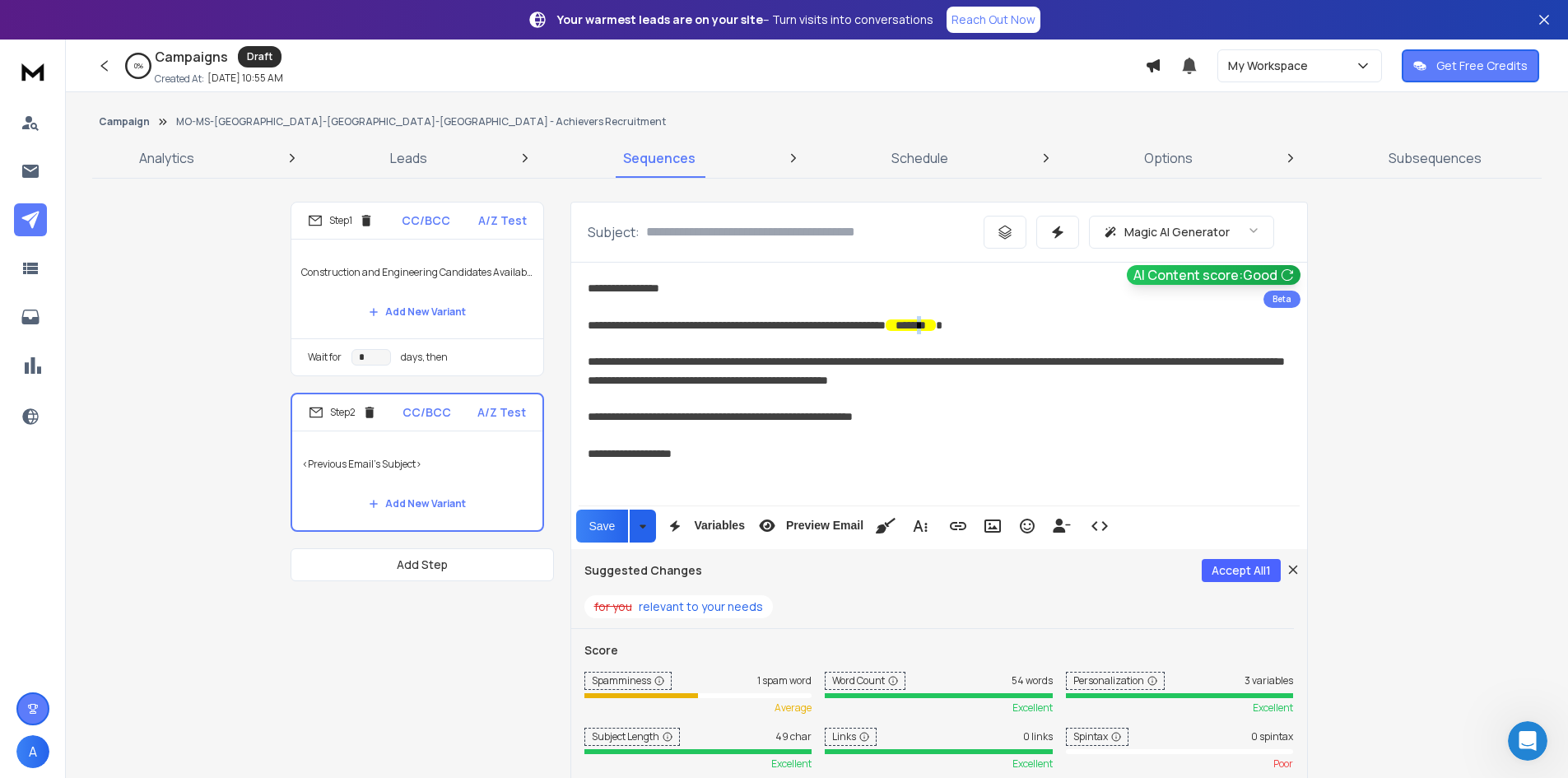
click at [936, 320] on span "*******" at bounding box center [911, 325] width 51 height 12
click at [1007, 316] on div "**********" at bounding box center [939, 325] width 703 height 18
click at [397, 281] on p "Construction and Engineering Candidates Available" at bounding box center [417, 272] width 232 height 46
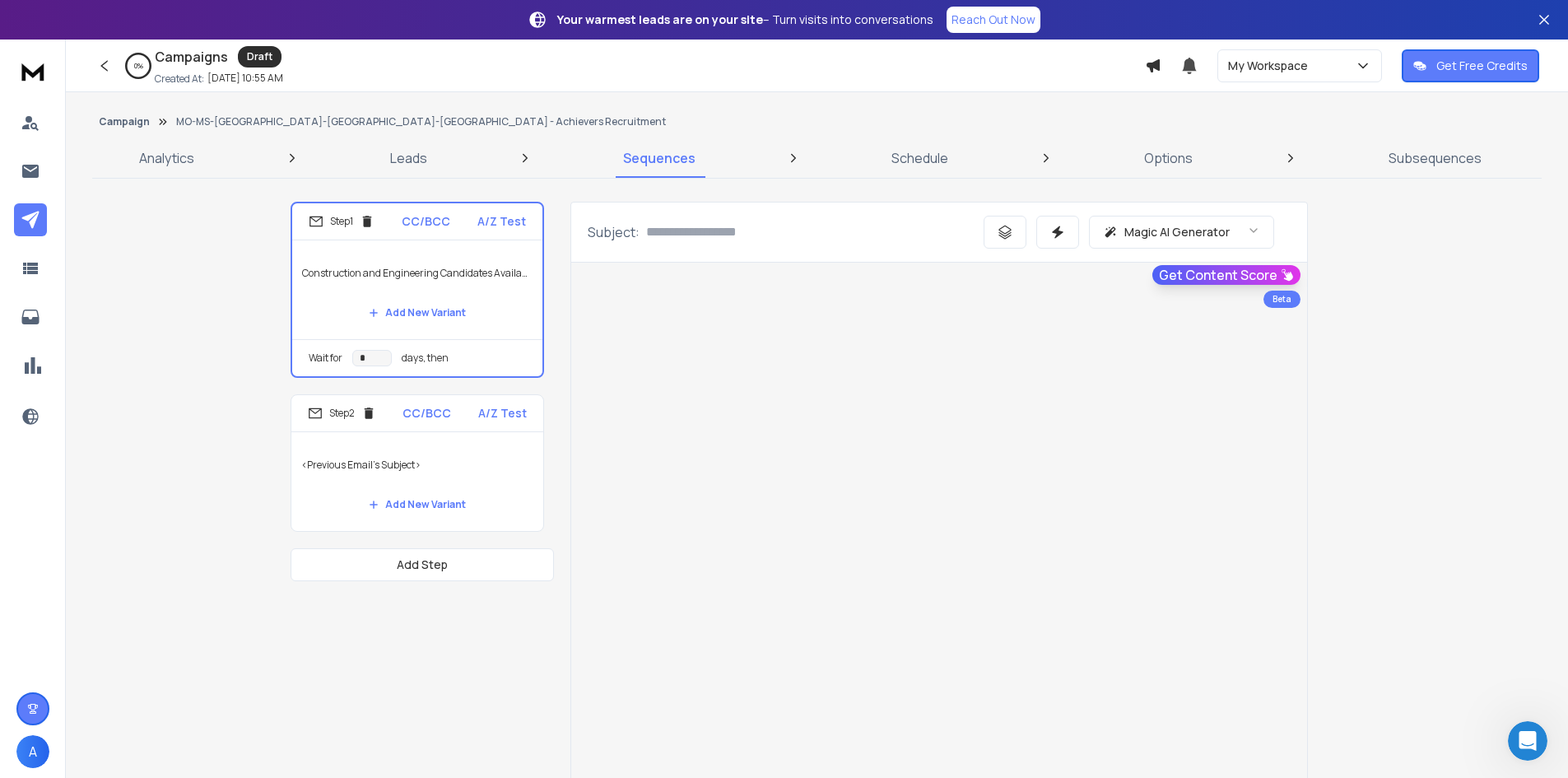
type input "**********"
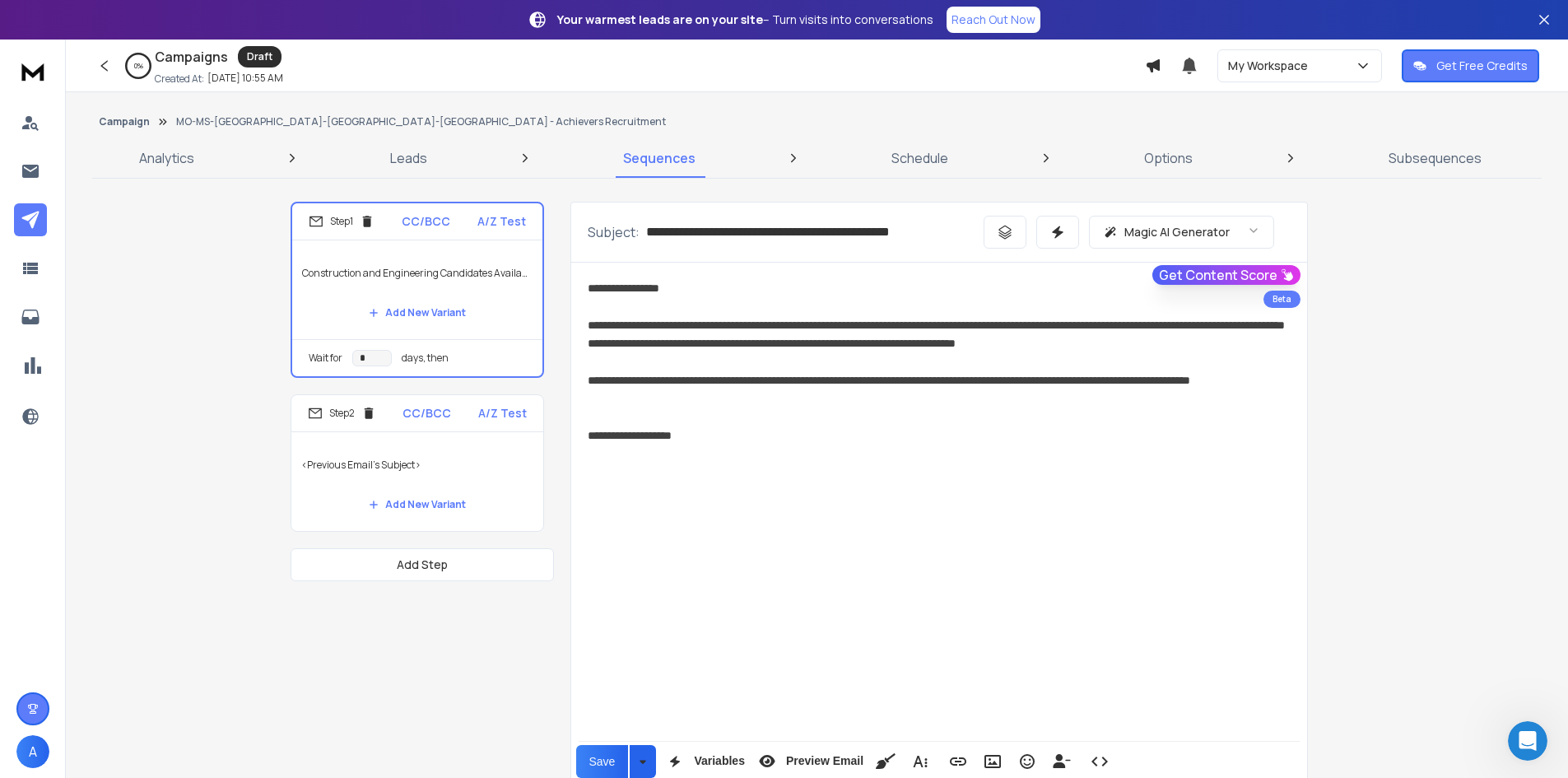
click at [1256, 273] on button "Get Content Score" at bounding box center [1226, 275] width 148 height 20
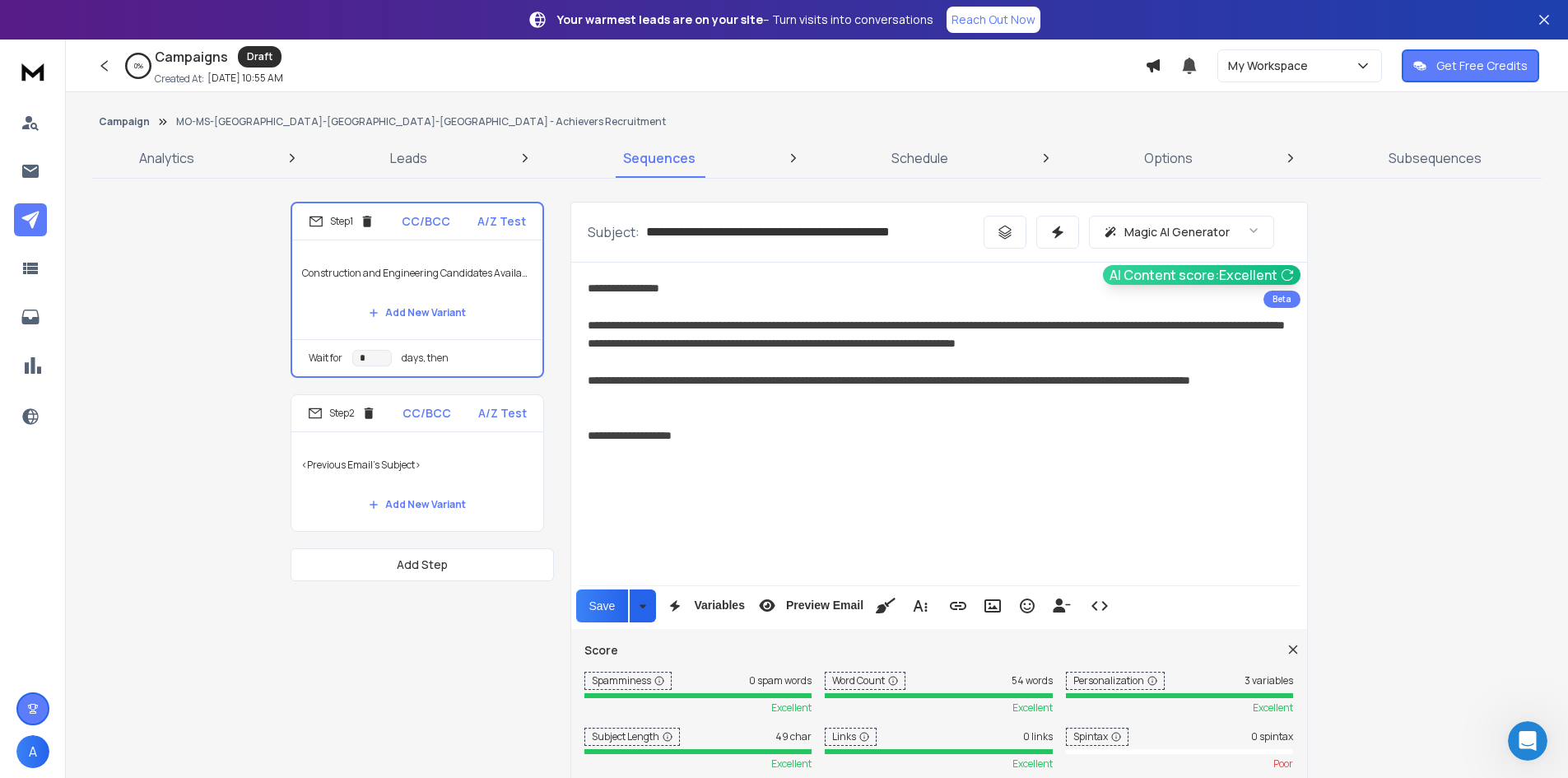
click at [413, 470] on p "<Previous Email's Subject>" at bounding box center [417, 465] width 232 height 46
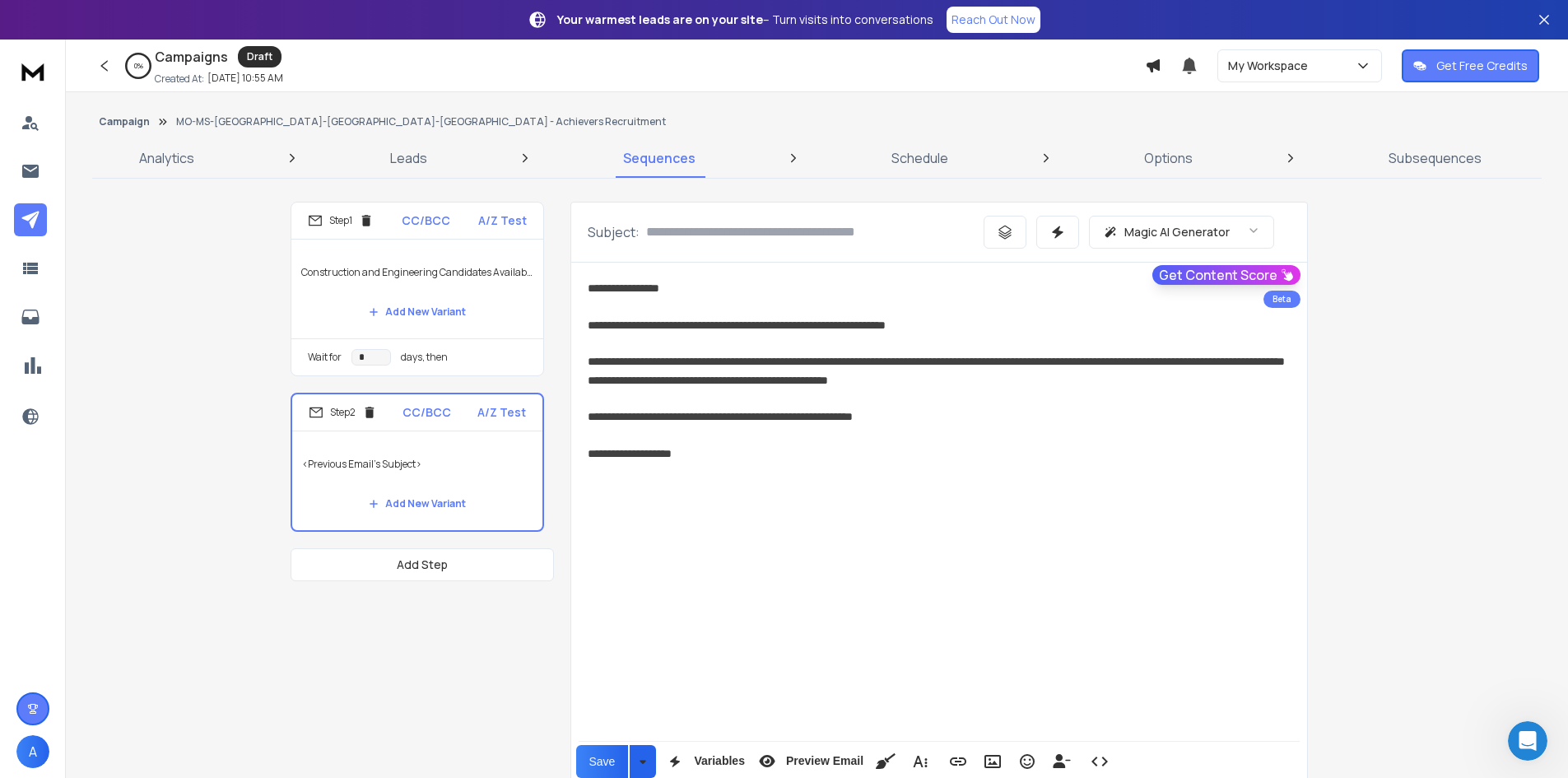
click at [1222, 286] on div "**********" at bounding box center [939, 288] width 703 height 18
click at [1218, 274] on button "Get Content Score" at bounding box center [1226, 275] width 148 height 20
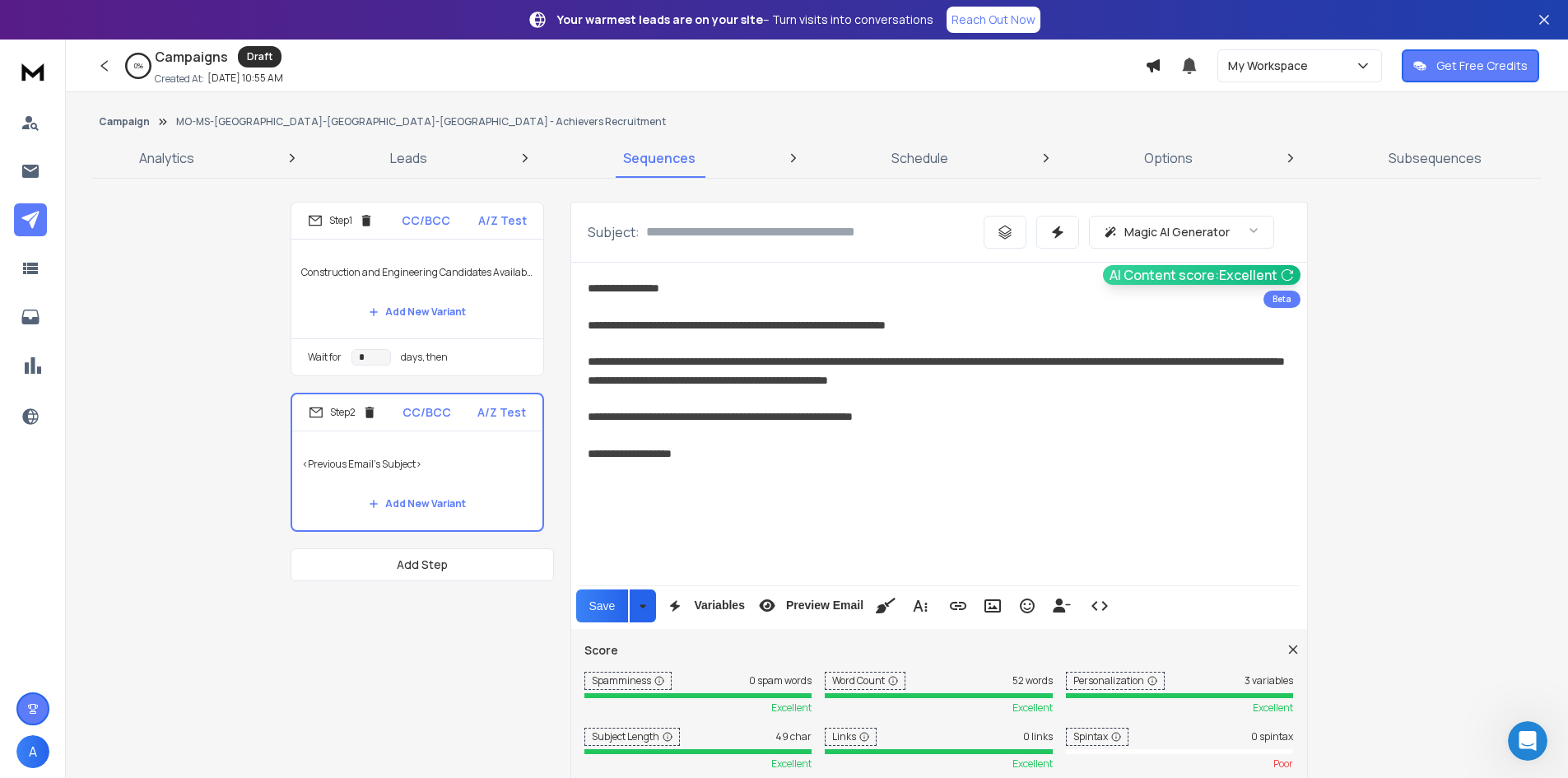
click at [978, 486] on div "**********" at bounding box center [939, 422] width 736 height 320
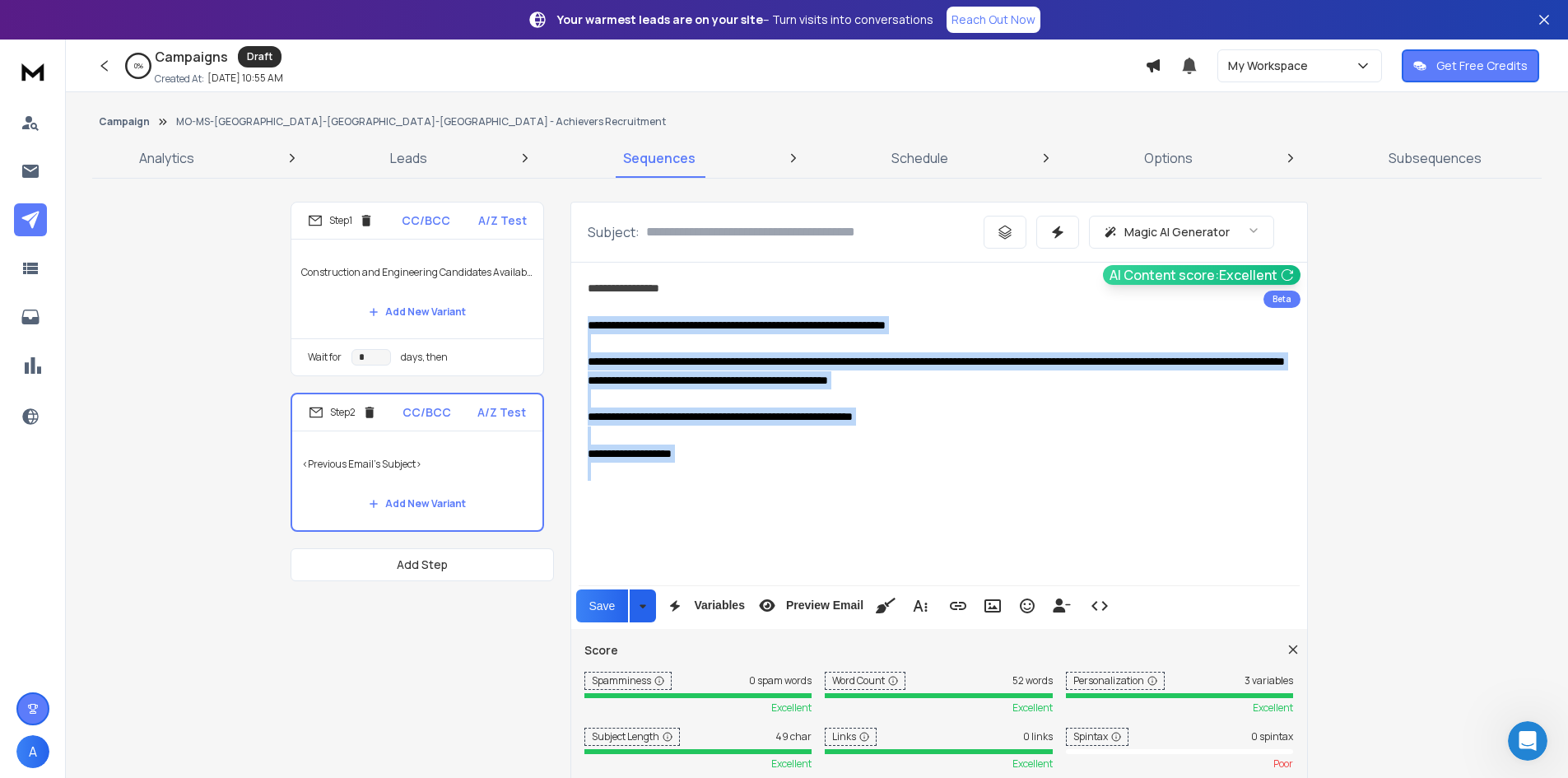
drag, startPoint x: 810, startPoint y: 474, endPoint x: 552, endPoint y: 328, distance: 296.4
click at [552, 328] on div "**********" at bounding box center [817, 493] width 1053 height 583
click at [790, 471] on div at bounding box center [939, 471] width 703 height 18
drag, startPoint x: 777, startPoint y: 471, endPoint x: 524, endPoint y: 263, distance: 327.5
click at [524, 263] on div "**********" at bounding box center [817, 493] width 1053 height 583
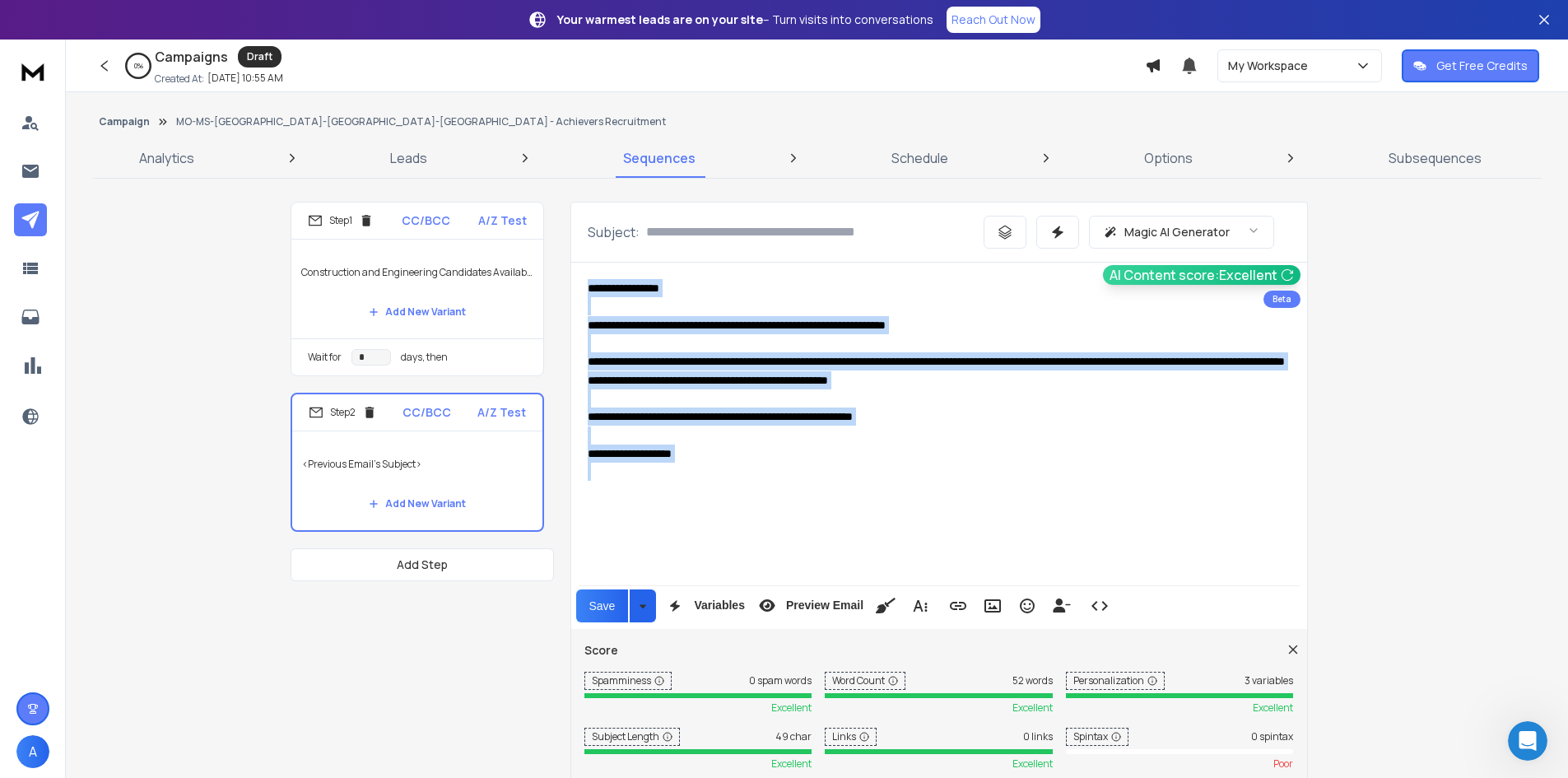
copy div "**********"
click at [1012, 442] on div at bounding box center [939, 435] width 703 height 18
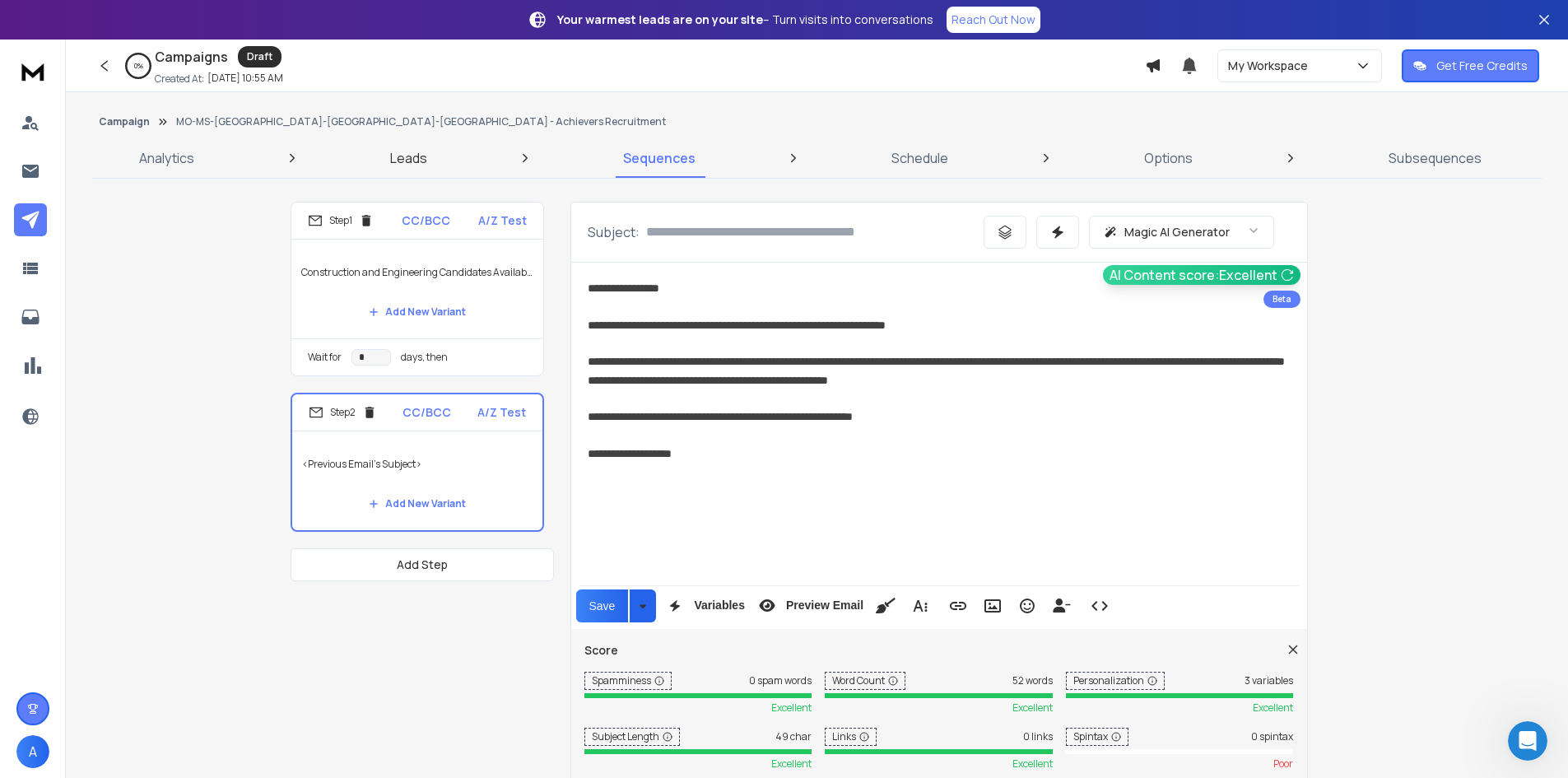
click at [427, 153] on p "Leads" at bounding box center [408, 158] width 37 height 20
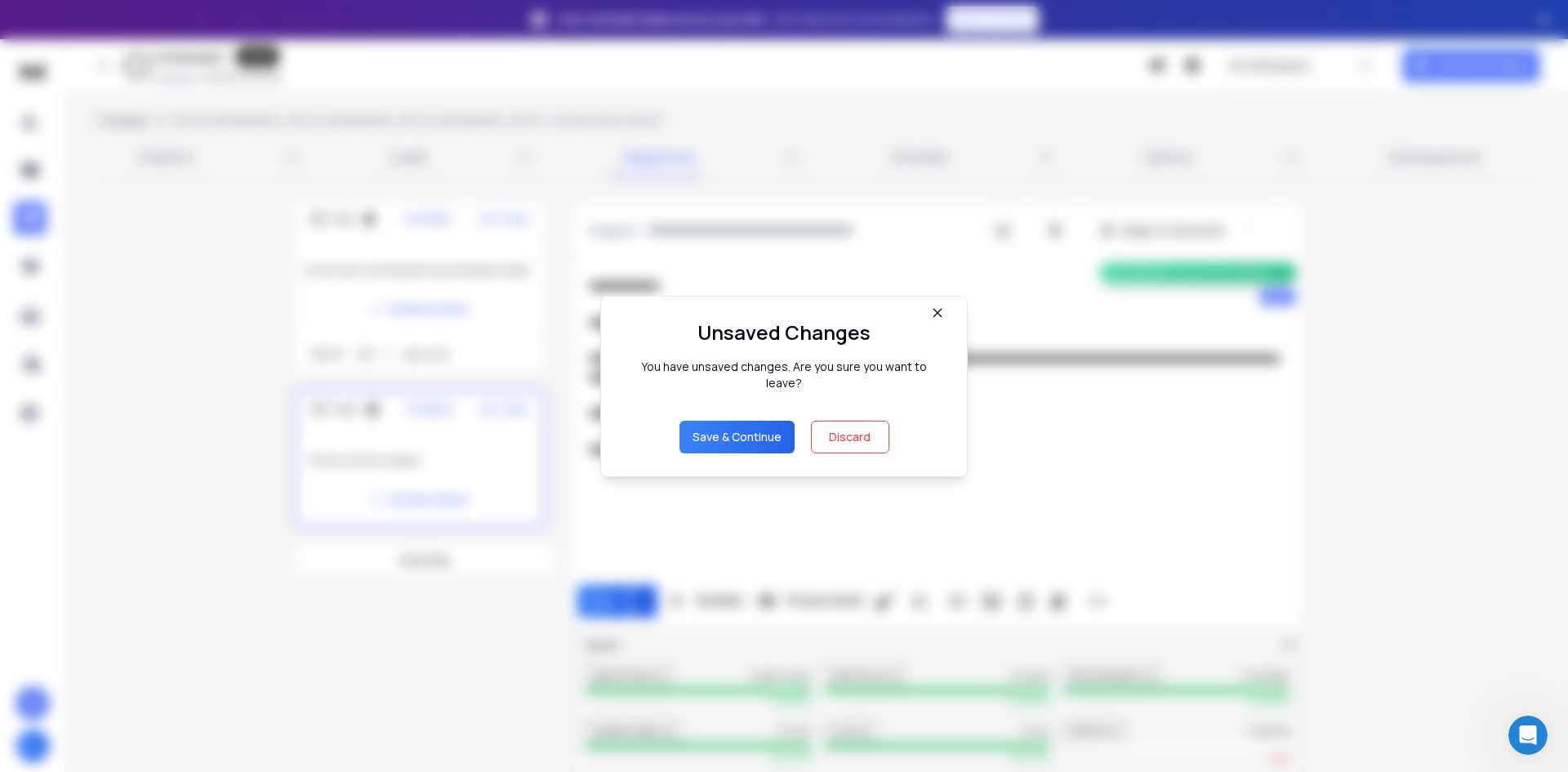
click at [748, 429] on button "Save & Continue" at bounding box center [737, 437] width 116 height 32
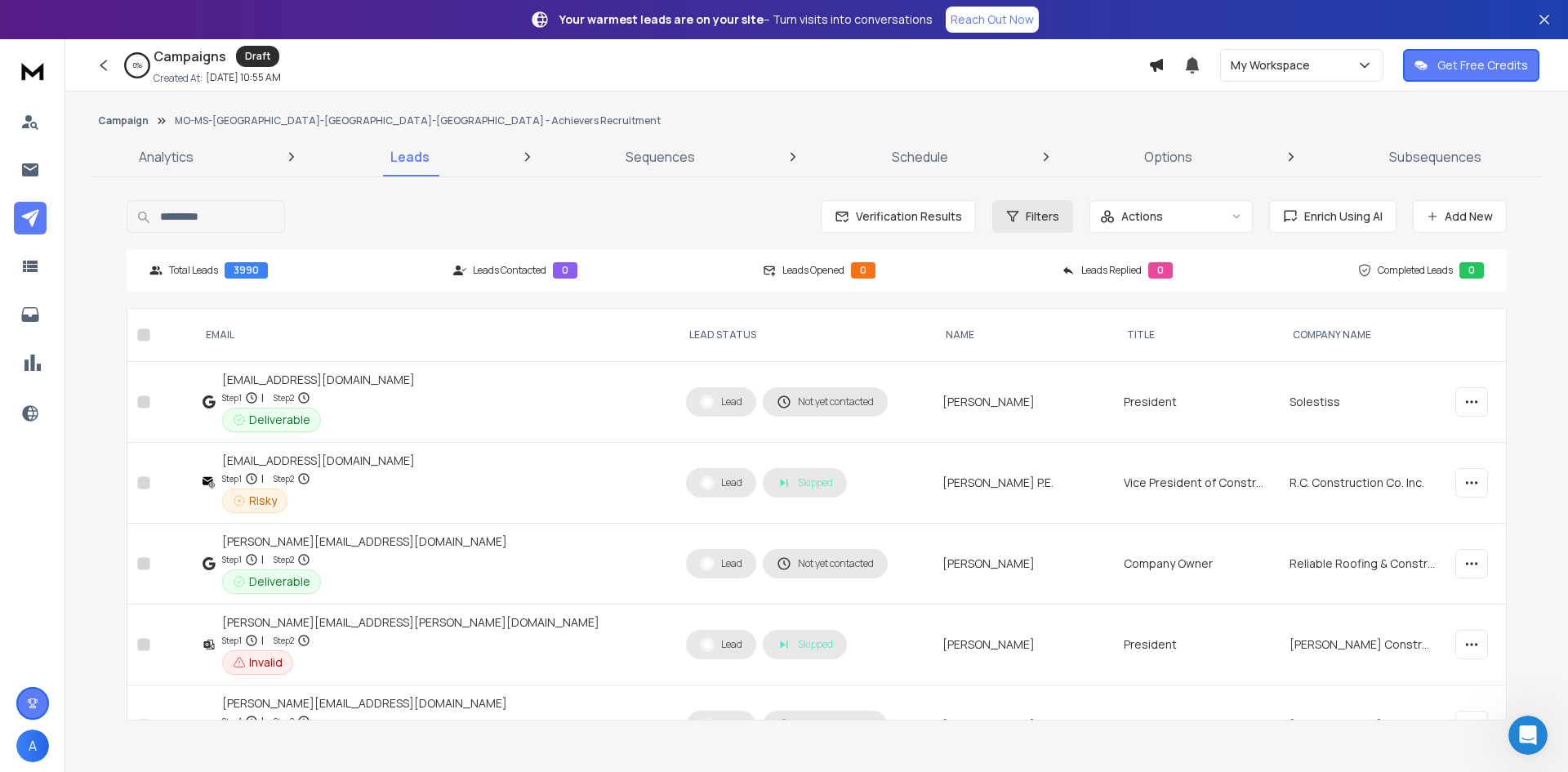
click at [1004, 216] on button "Filters" at bounding box center [1032, 216] width 81 height 32
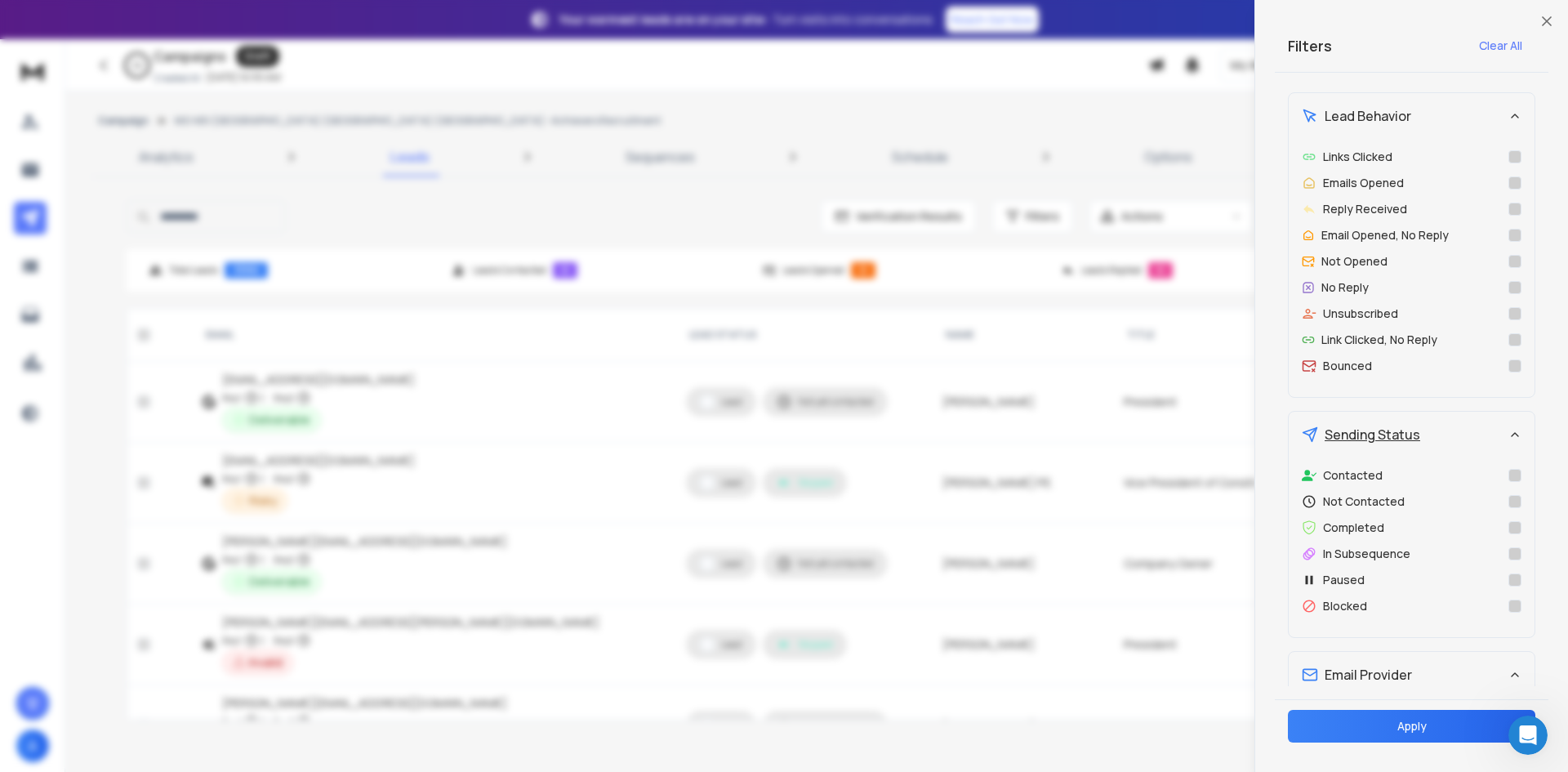
scroll to position [613, 0]
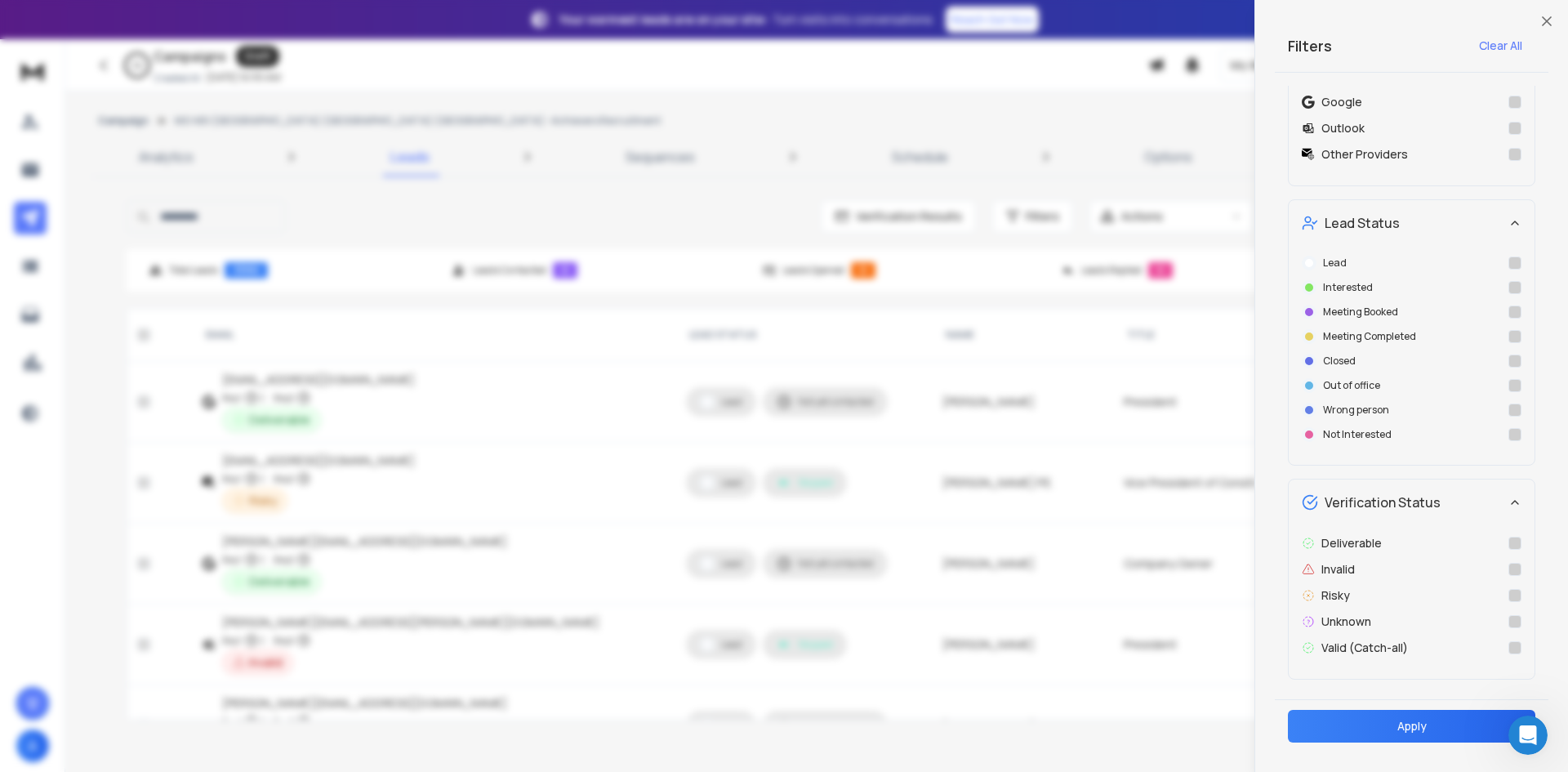
click at [1508, 569] on button "Invalid" at bounding box center [1514, 569] width 13 height 13
click at [1420, 731] on button "Apply" at bounding box center [1411, 725] width 247 height 32
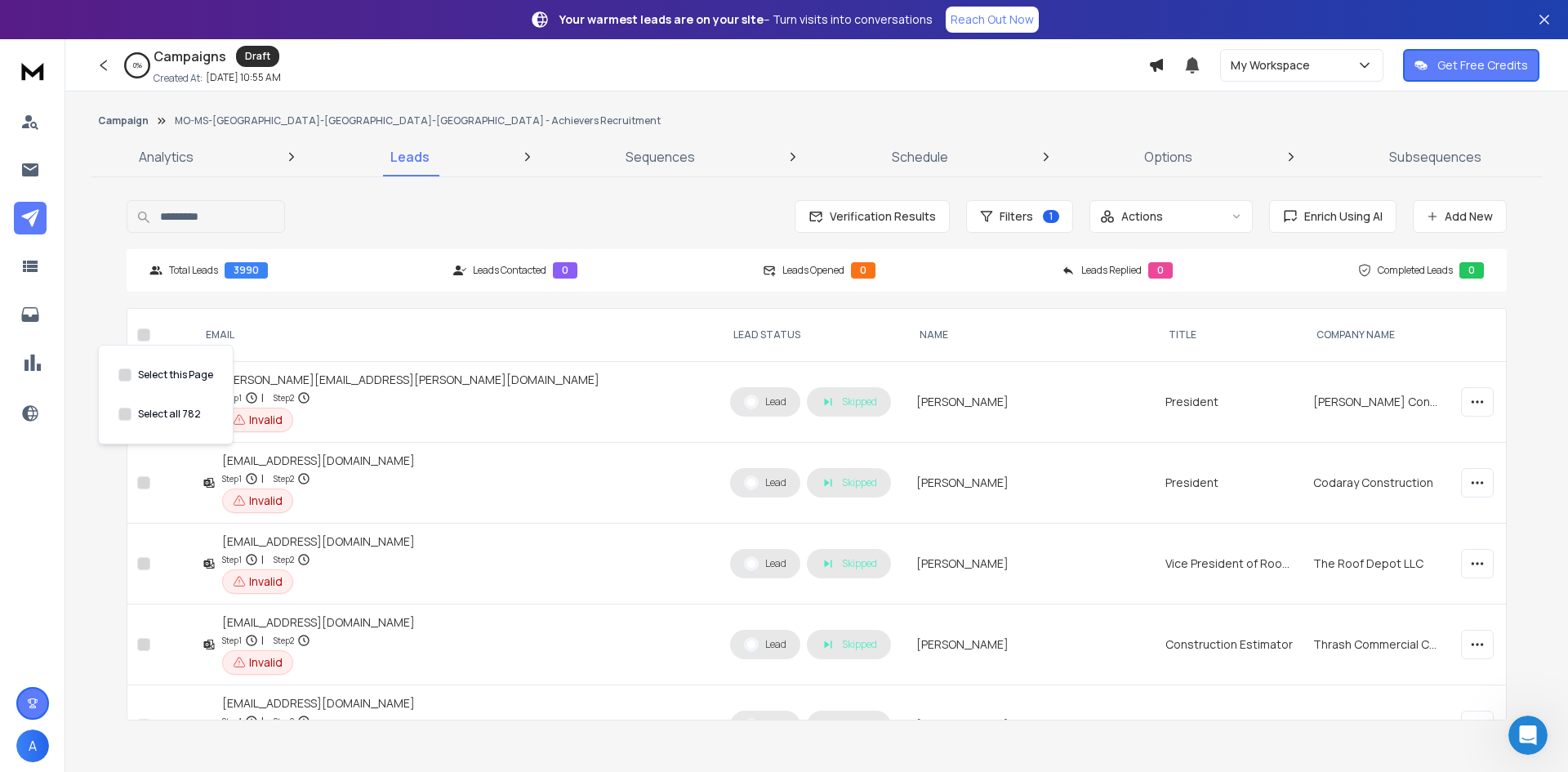
click at [121, 416] on button "Select this Page" at bounding box center [124, 414] width 13 height 13
drag, startPoint x: 1364, startPoint y: 218, endPoint x: 1370, endPoint y: 229, distance: 12.5
click at [1364, 219] on div "Actions" at bounding box center [1306, 216] width 124 height 16
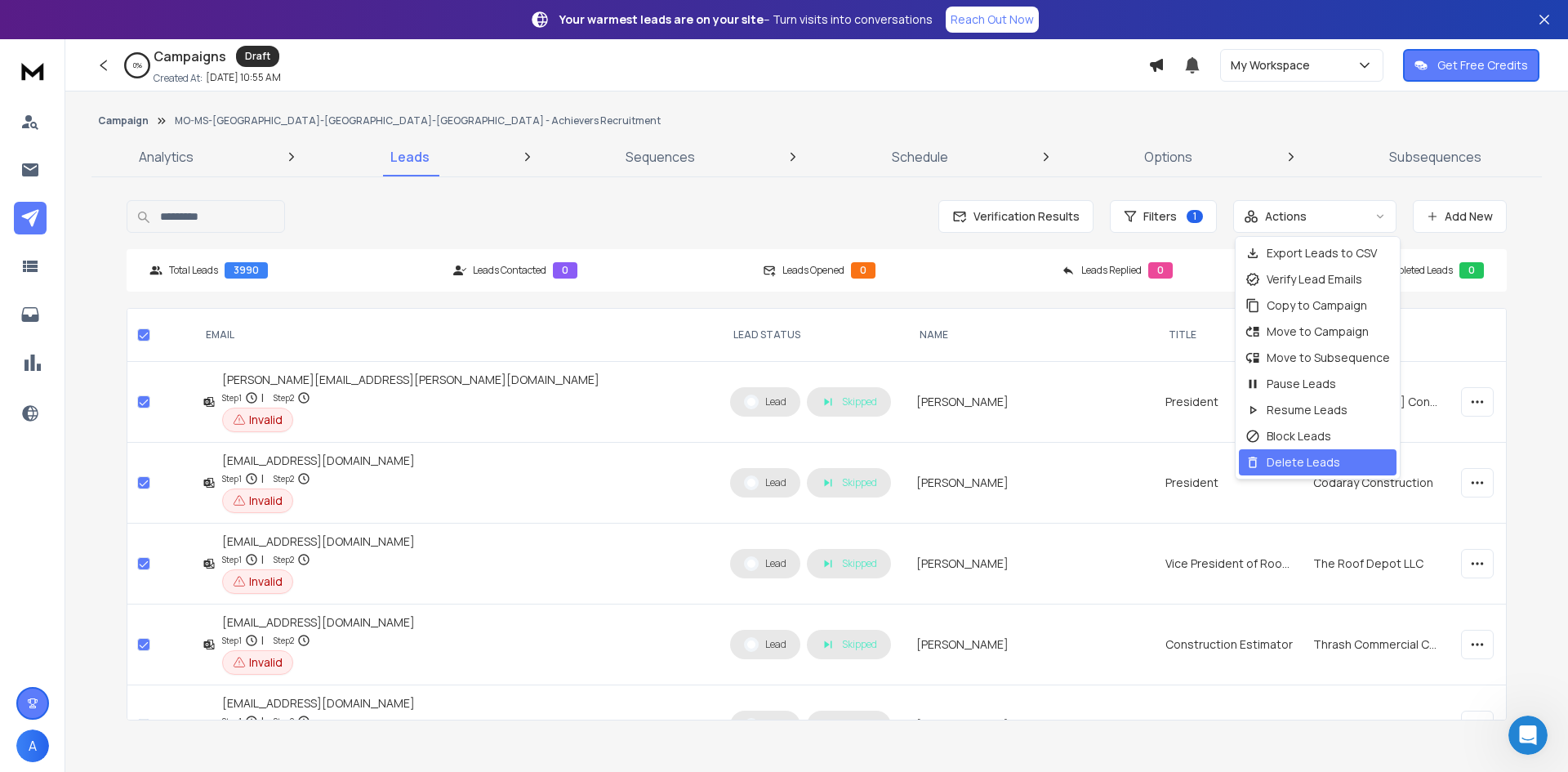
click at [1318, 464] on p "Delete Leads" at bounding box center [1303, 462] width 73 height 16
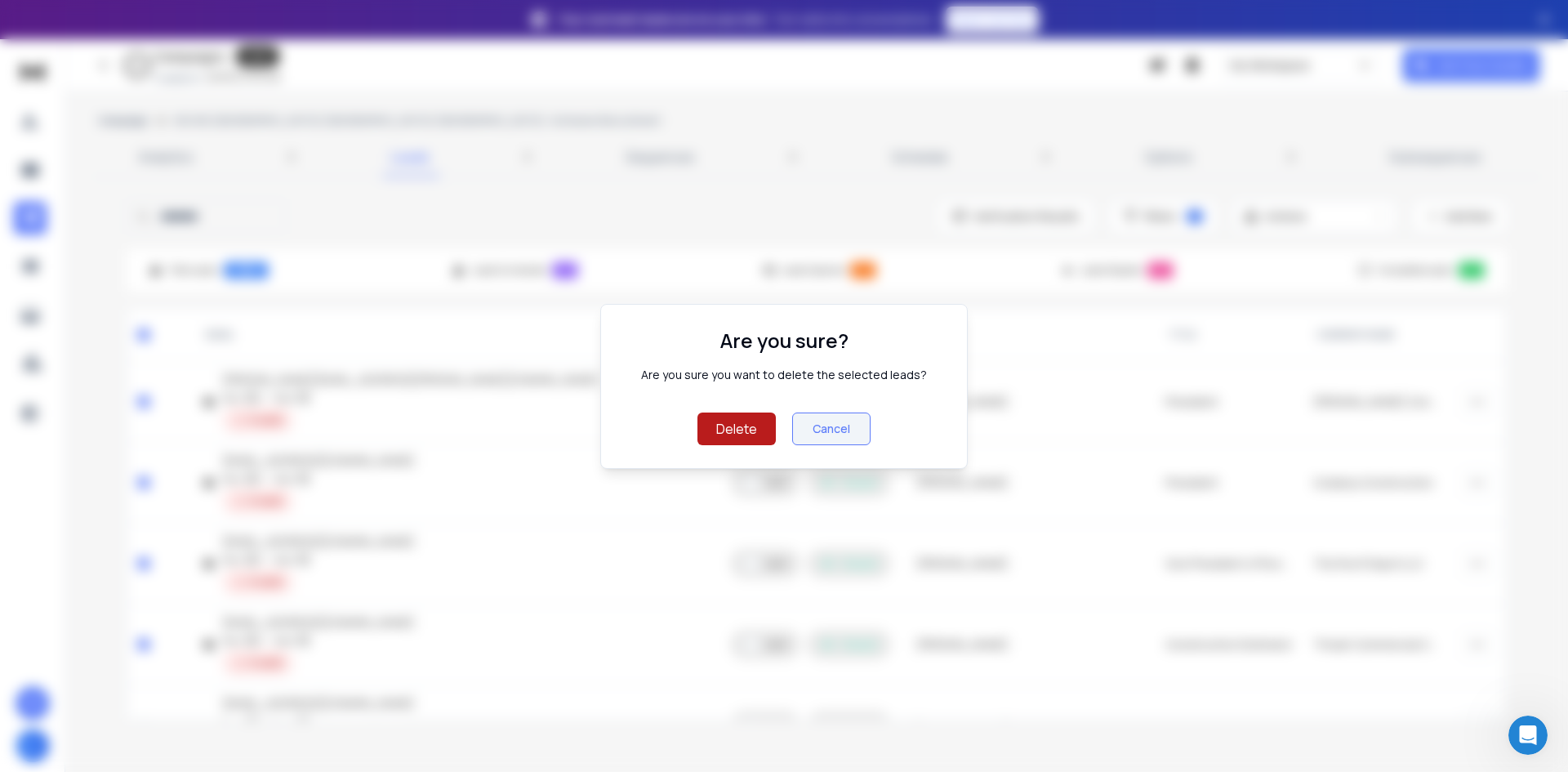
click at [745, 421] on button "Delete" at bounding box center [737, 428] width 79 height 32
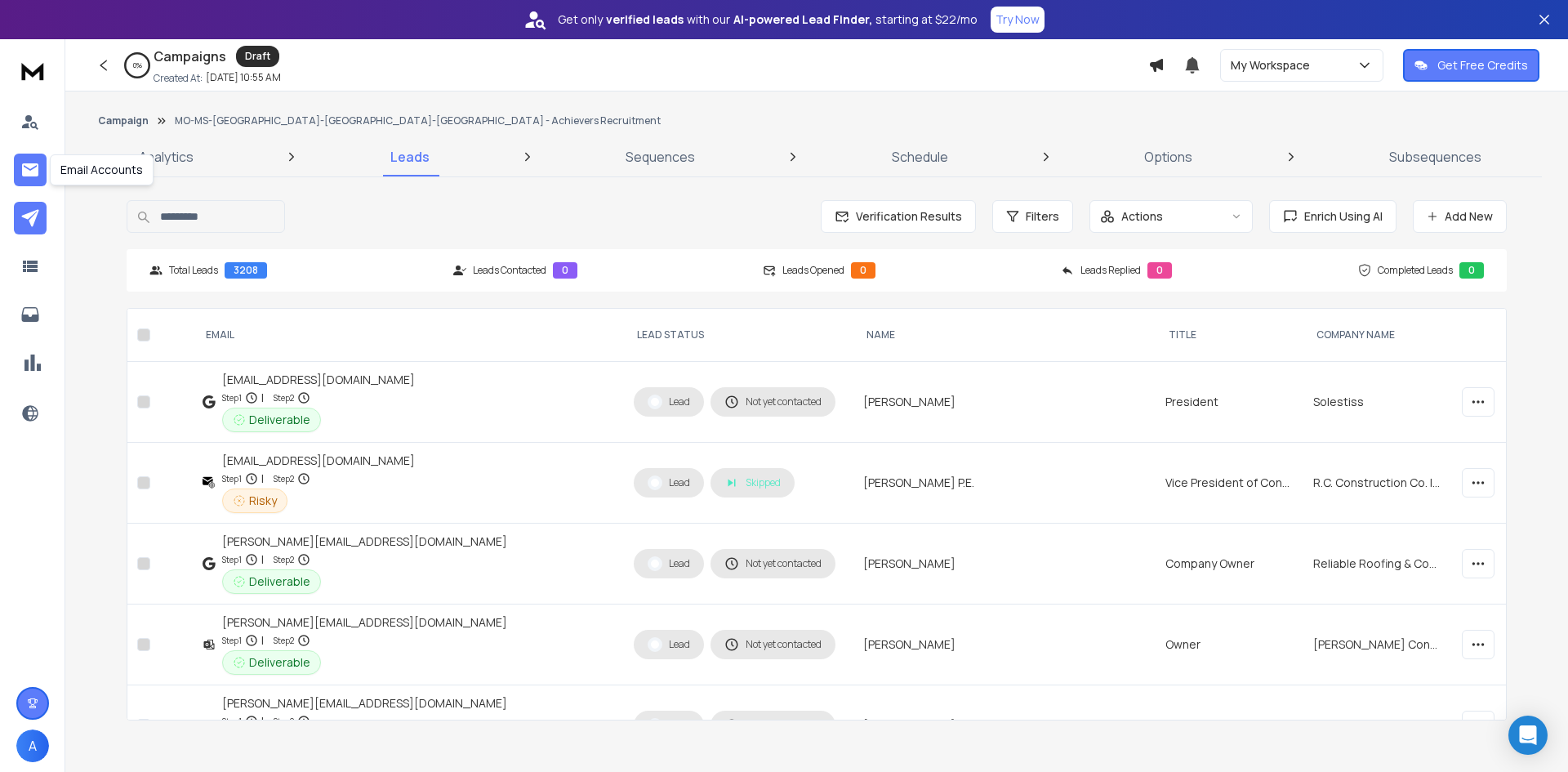
click at [25, 167] on icon at bounding box center [30, 170] width 20 height 20
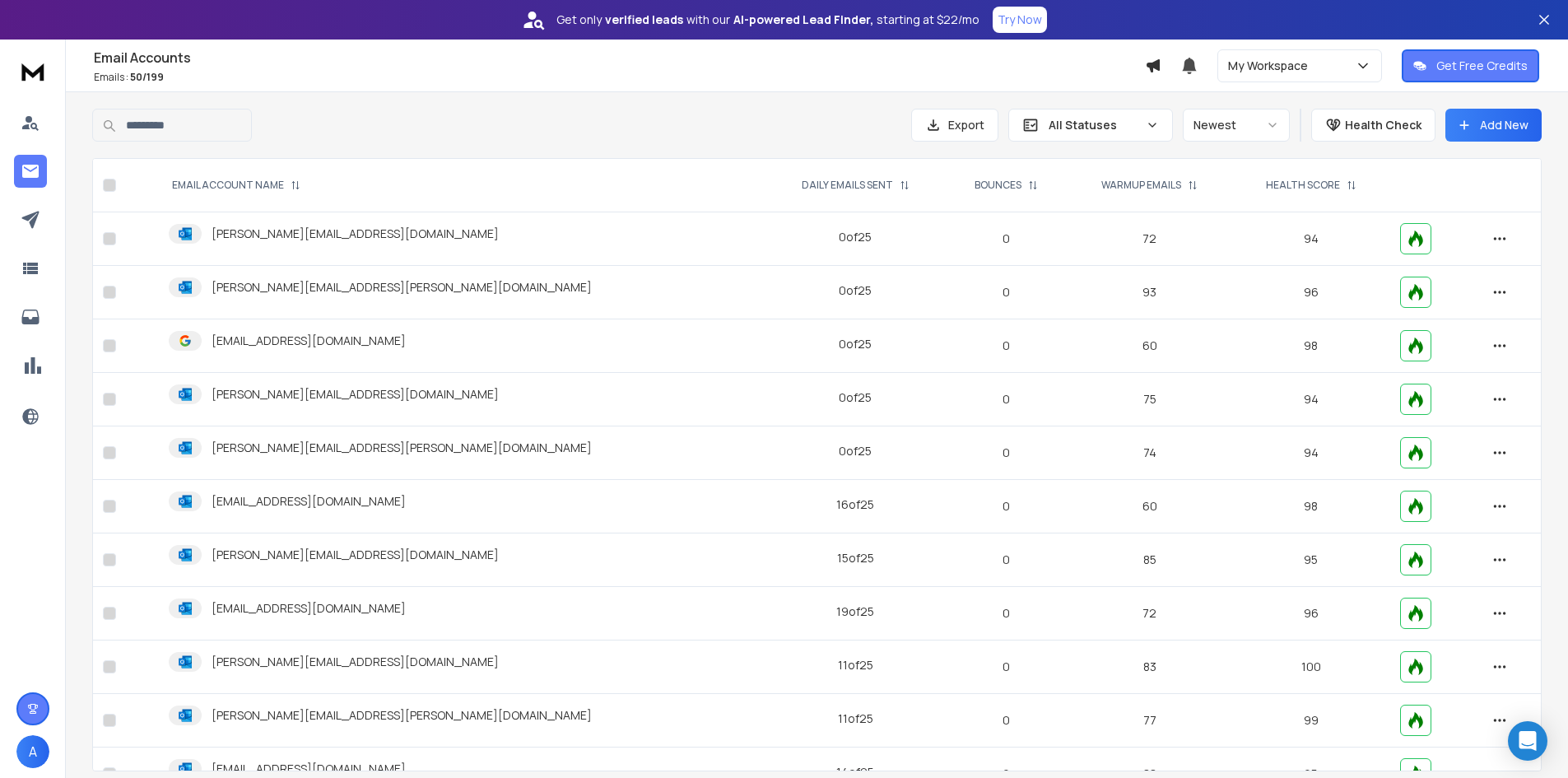
click at [1155, 125] on icon at bounding box center [1152, 125] width 6 height 4
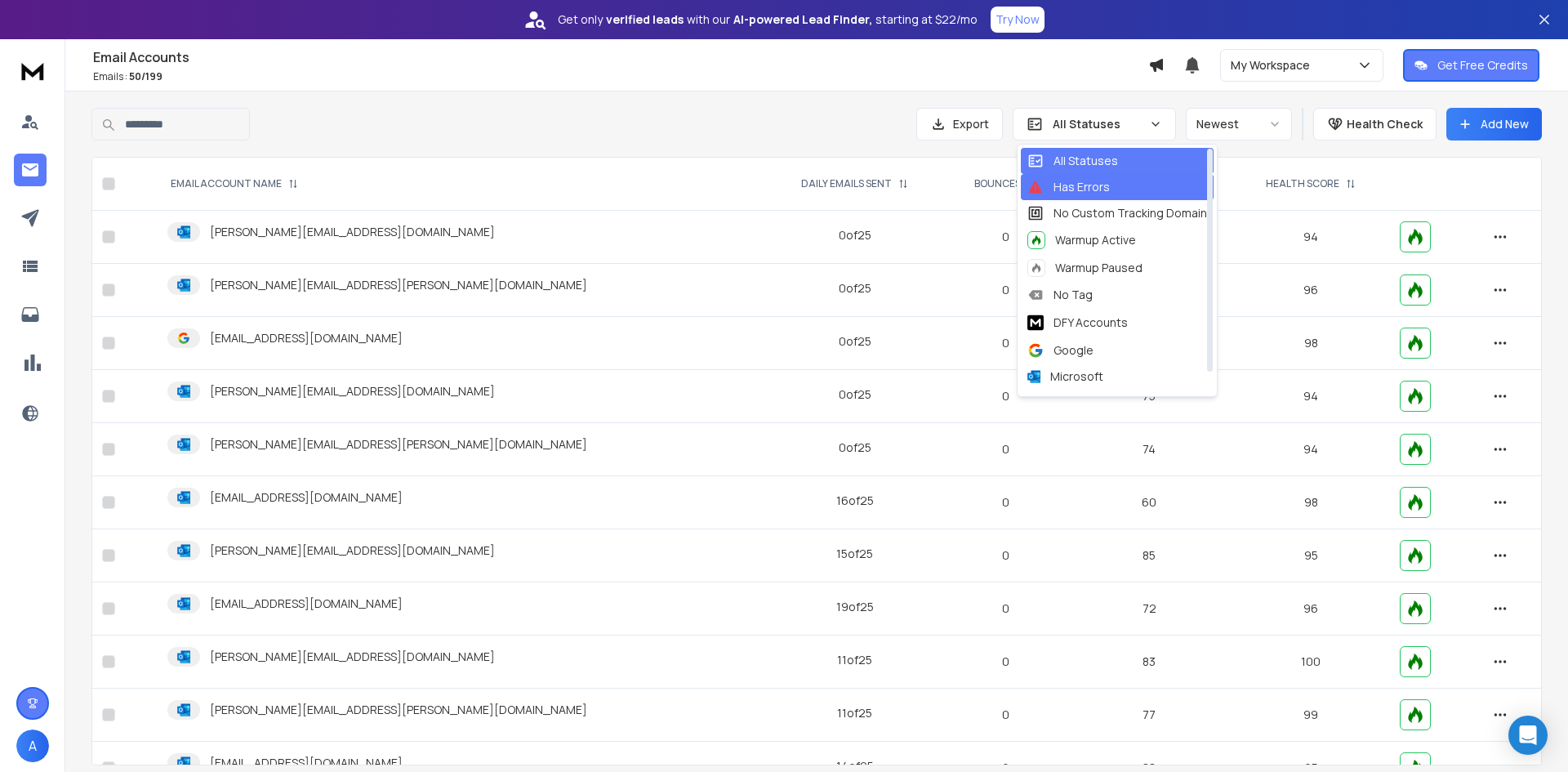
click at [1096, 185] on div "Has Errors" at bounding box center [1068, 187] width 82 height 16
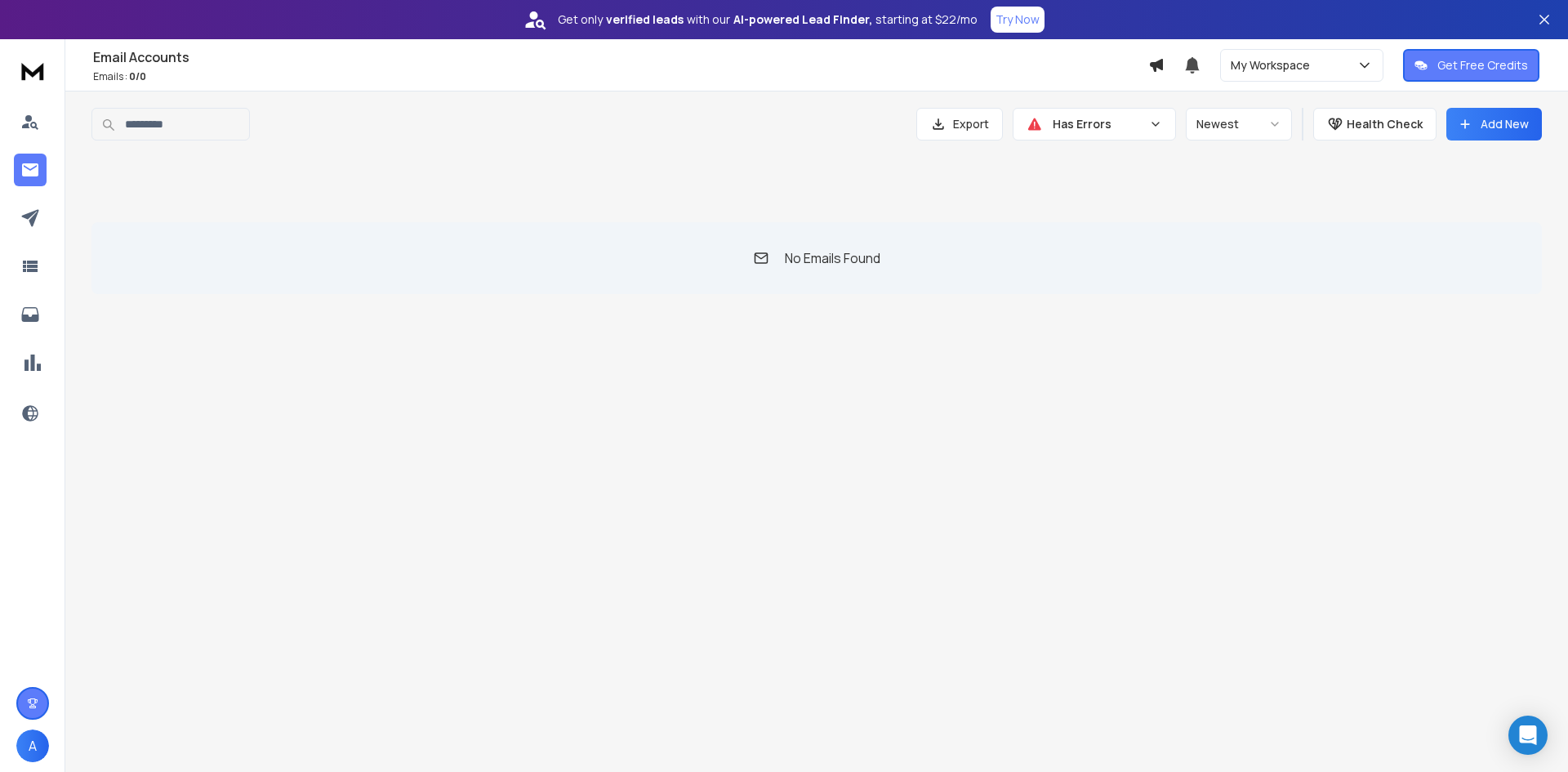
click at [1161, 129] on icon at bounding box center [1155, 124] width 13 height 13
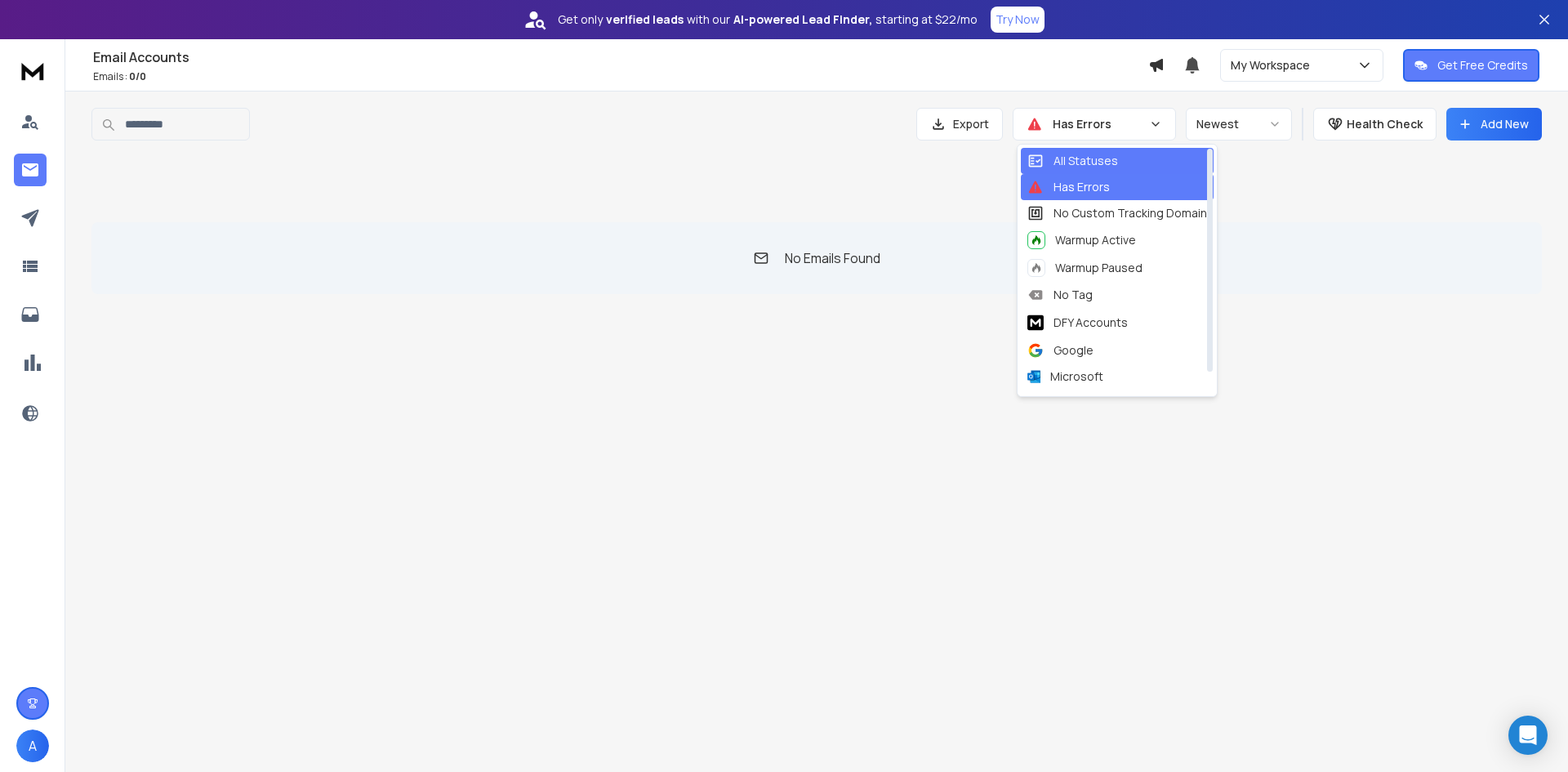
click at [1111, 167] on div "All Statuses" at bounding box center [1072, 160] width 90 height 16
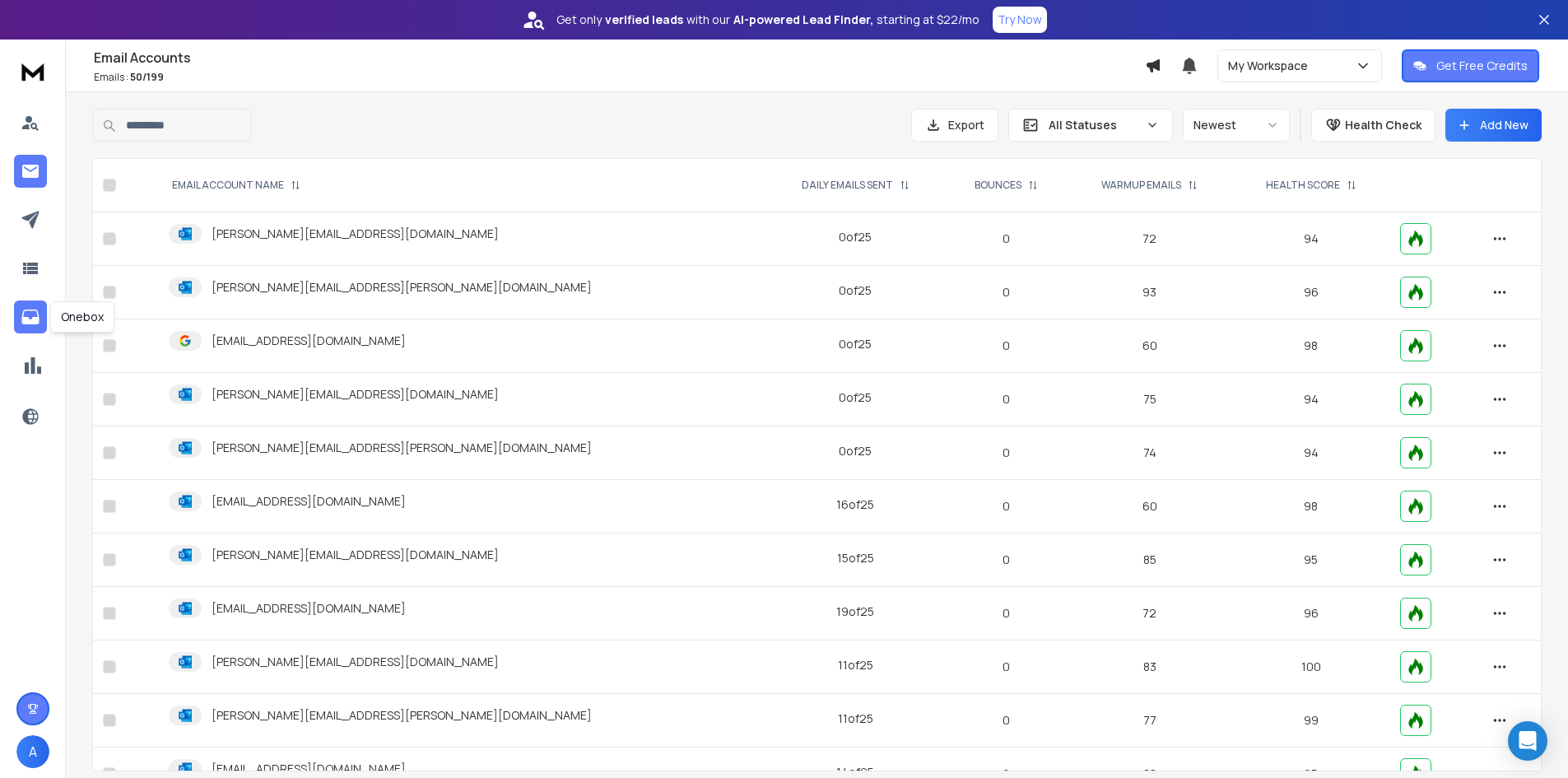
click at [16, 320] on link at bounding box center [30, 317] width 32 height 32
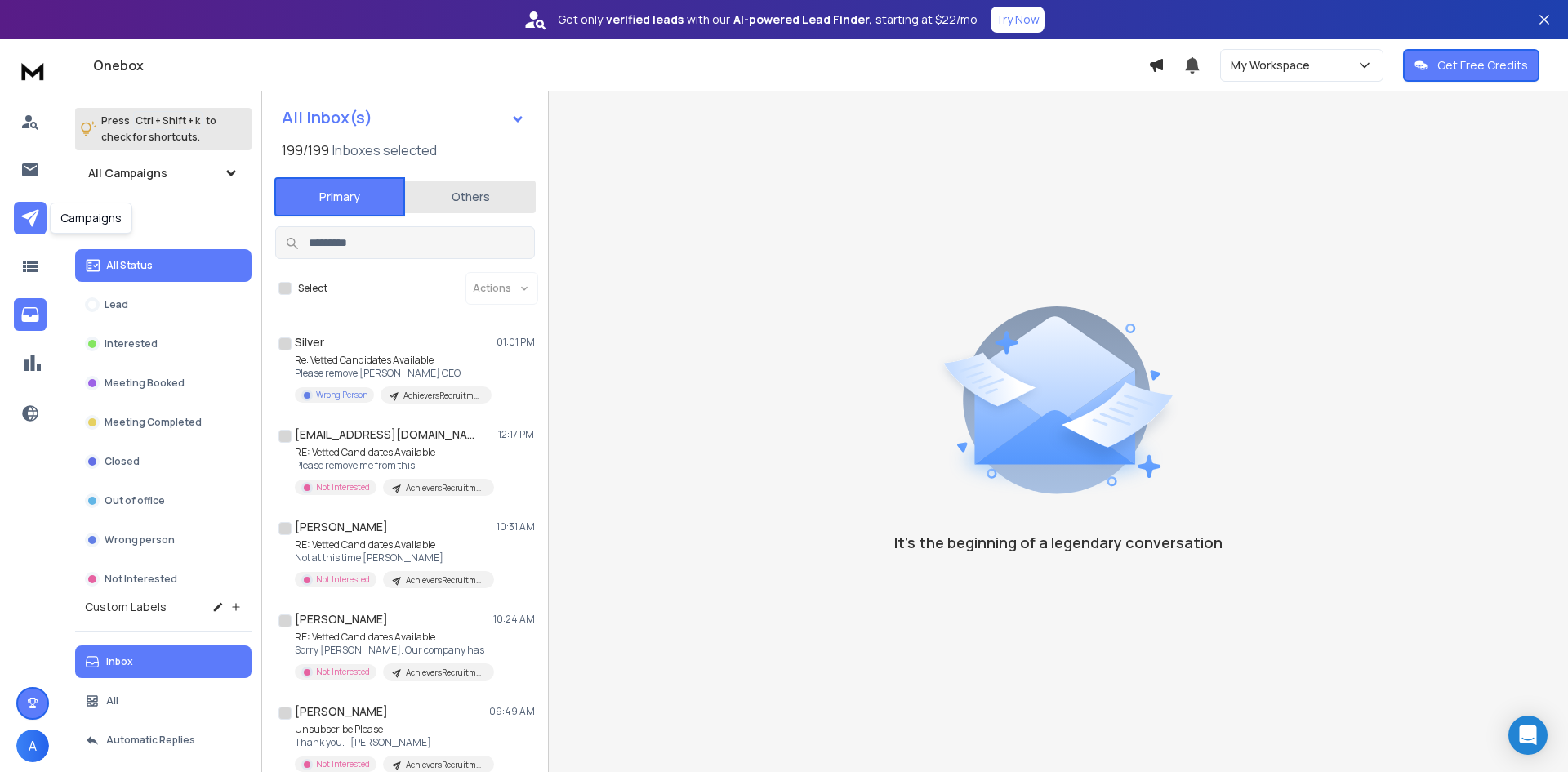
click at [41, 211] on link at bounding box center [30, 218] width 32 height 32
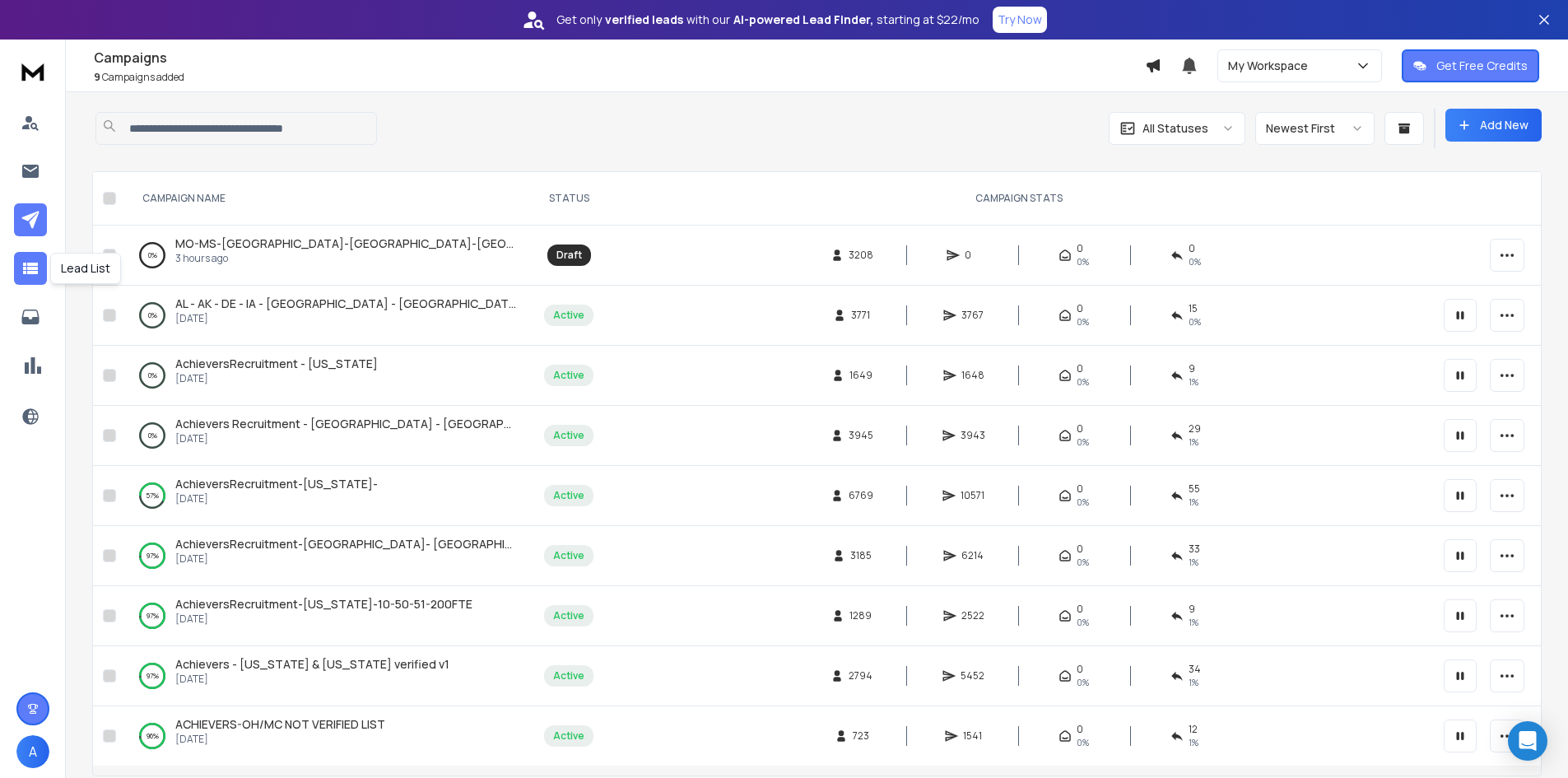
click at [39, 263] on icon at bounding box center [31, 268] width 20 height 20
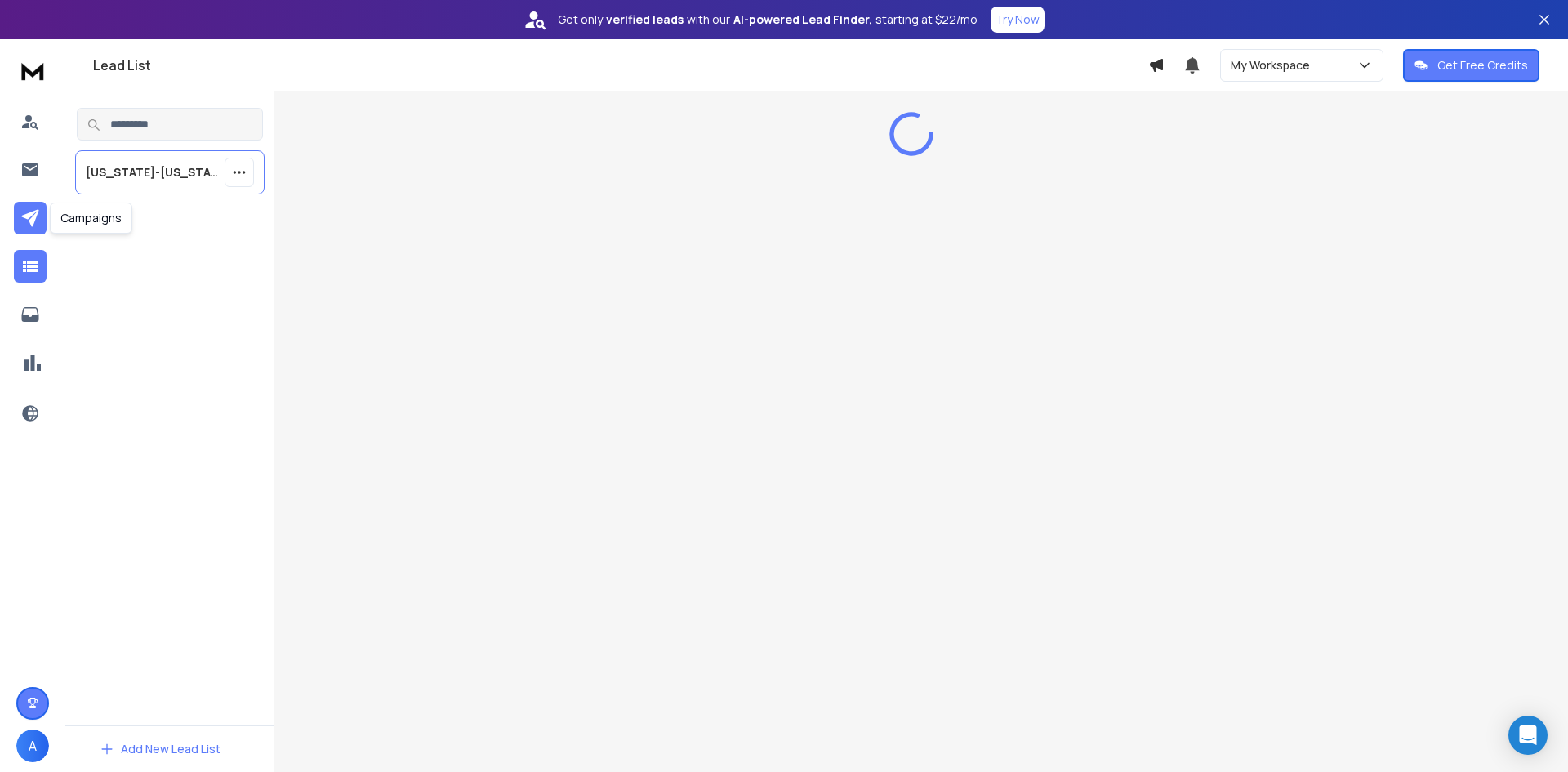
click at [23, 227] on icon at bounding box center [30, 218] width 20 height 20
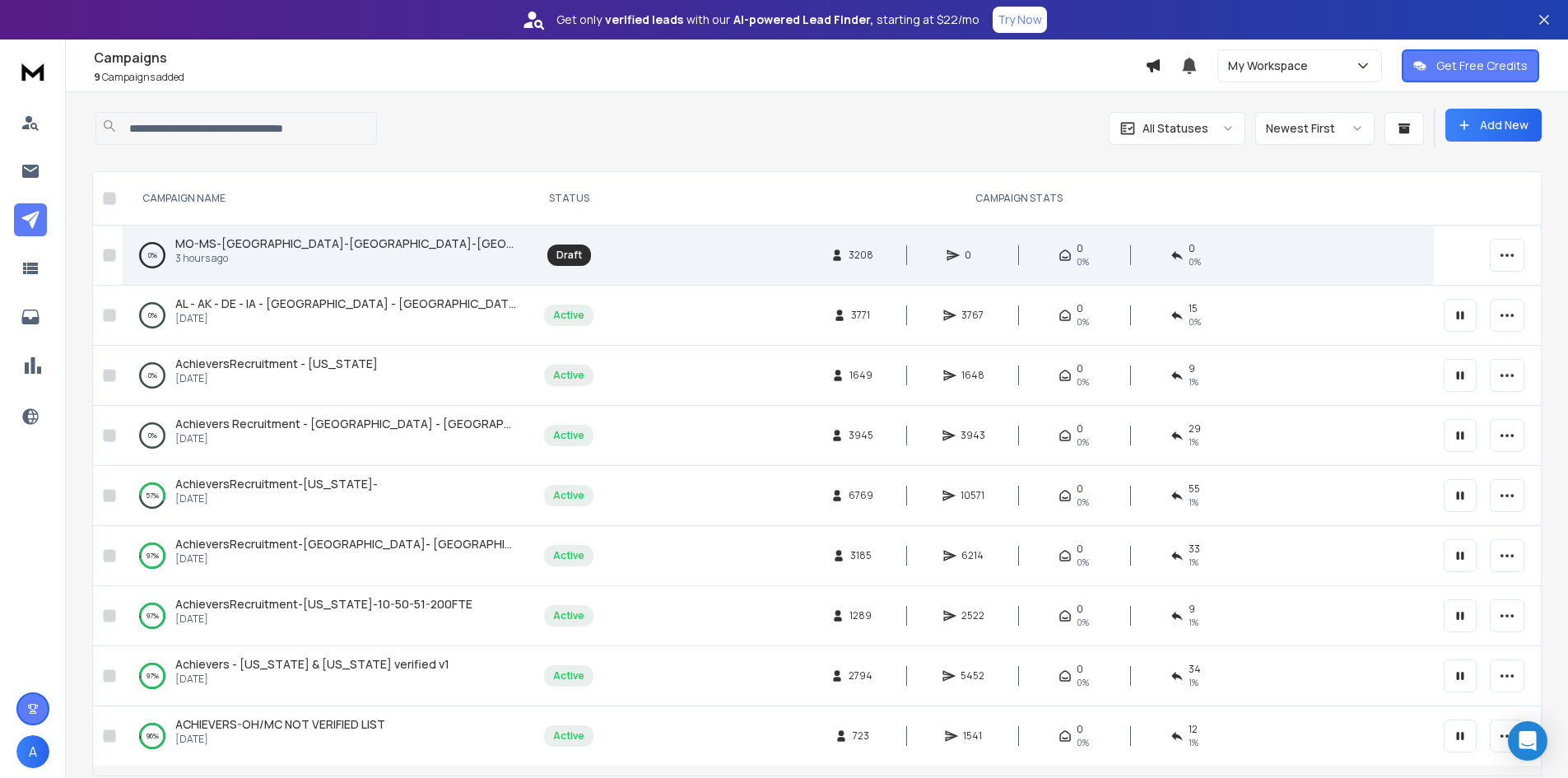
click at [266, 251] on link "MO-MS-[GEOGRAPHIC_DATA]-[GEOGRAPHIC_DATA]-[GEOGRAPHIC_DATA] - Achievers Recruit…" at bounding box center [346, 244] width 342 height 16
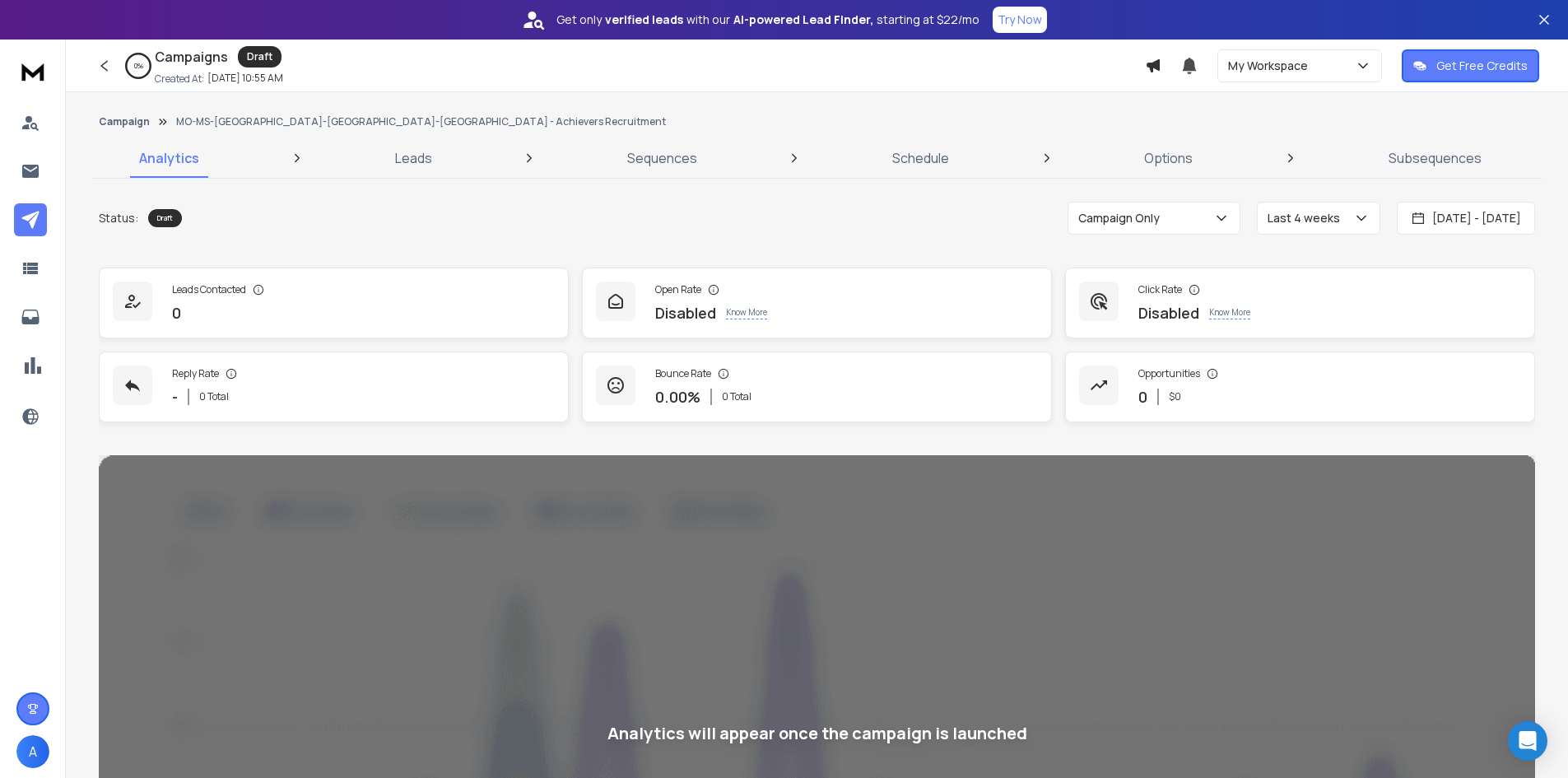
click at [384, 154] on div "Analytics Leads Sequences Schedule Options Subsequences" at bounding box center [810, 158] width 1436 height 40
click at [425, 163] on p "Leads" at bounding box center [413, 158] width 37 height 20
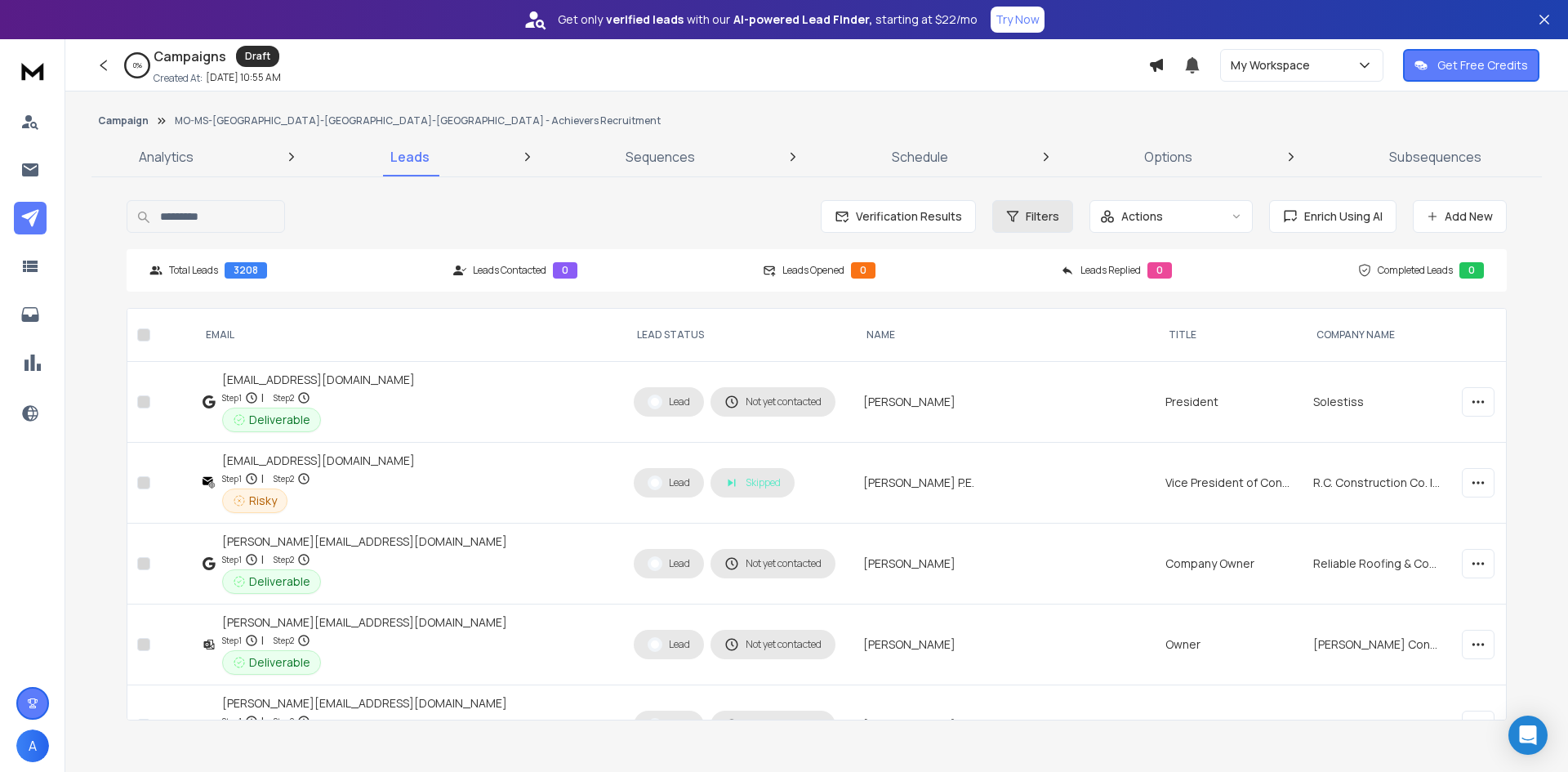
click at [1038, 208] on span "Filters" at bounding box center [1041, 216] width 33 height 16
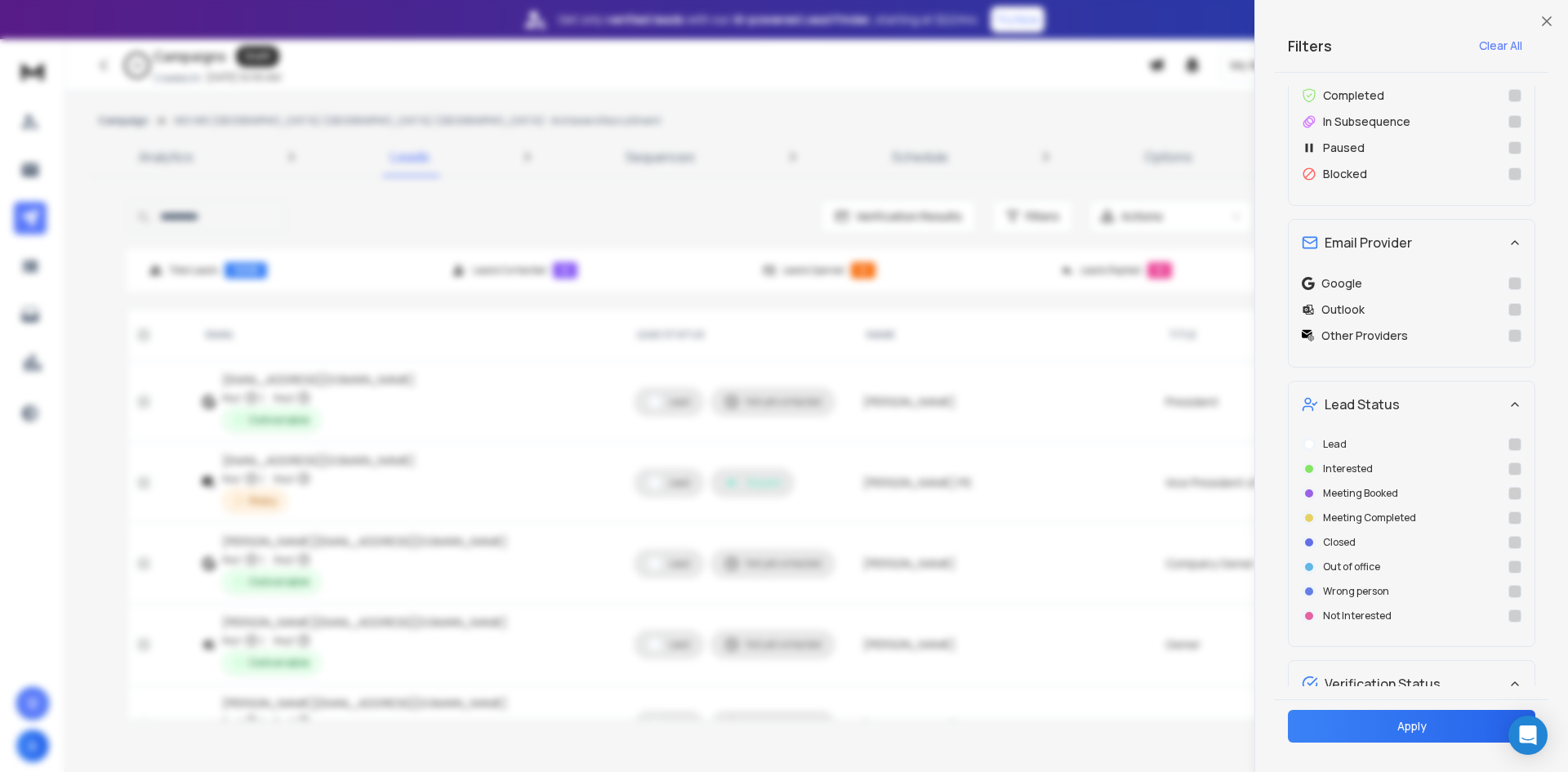
scroll to position [571, 0]
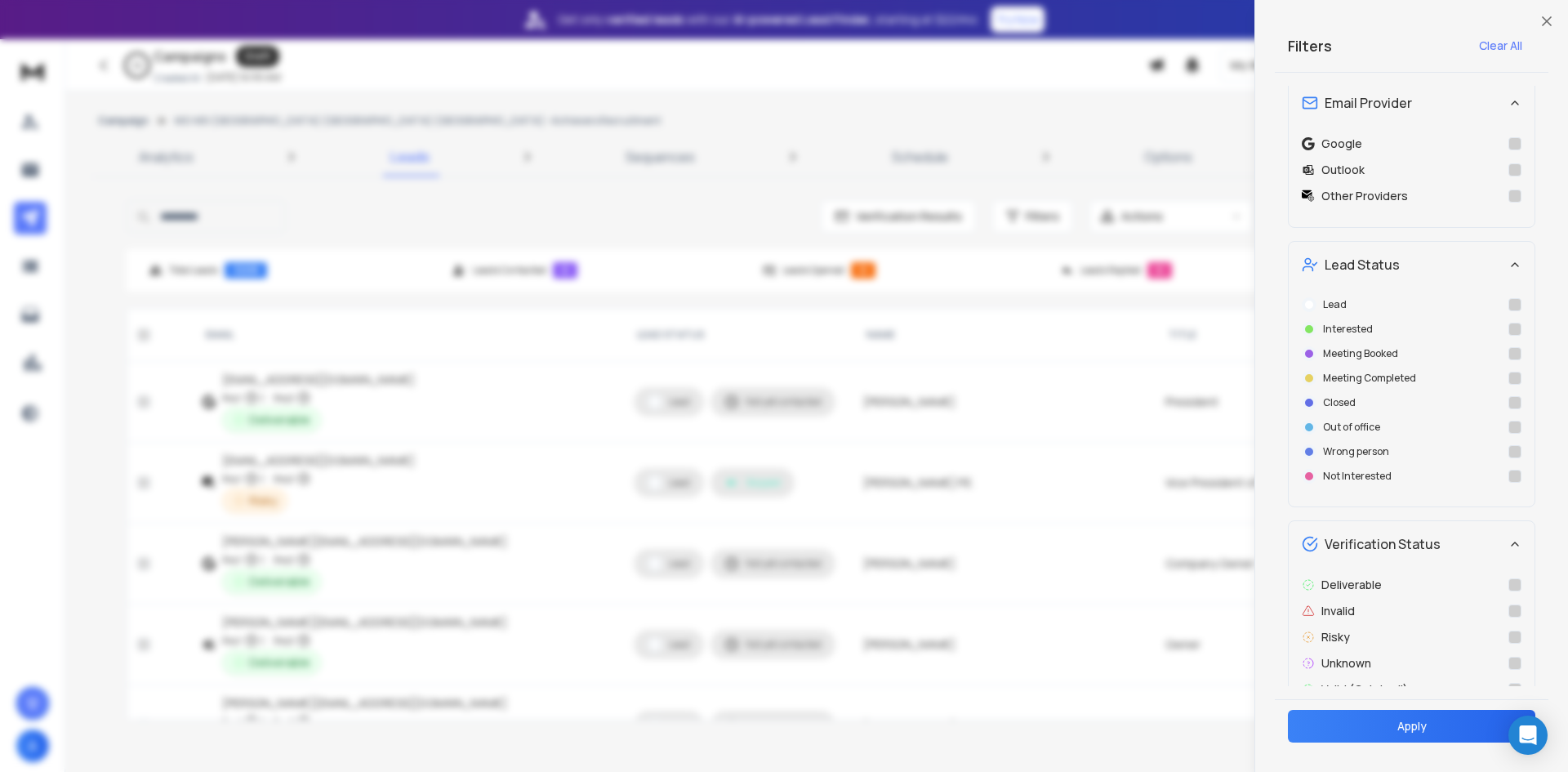
drag, startPoint x: 1504, startPoint y: 637, endPoint x: 1503, endPoint y: 648, distance: 11.0
click at [1508, 638] on button "Risky" at bounding box center [1514, 637] width 13 height 13
click at [1466, 743] on div "Apply" at bounding box center [1410, 725] width 273 height 53
click at [1464, 739] on button "Apply" at bounding box center [1411, 725] width 247 height 32
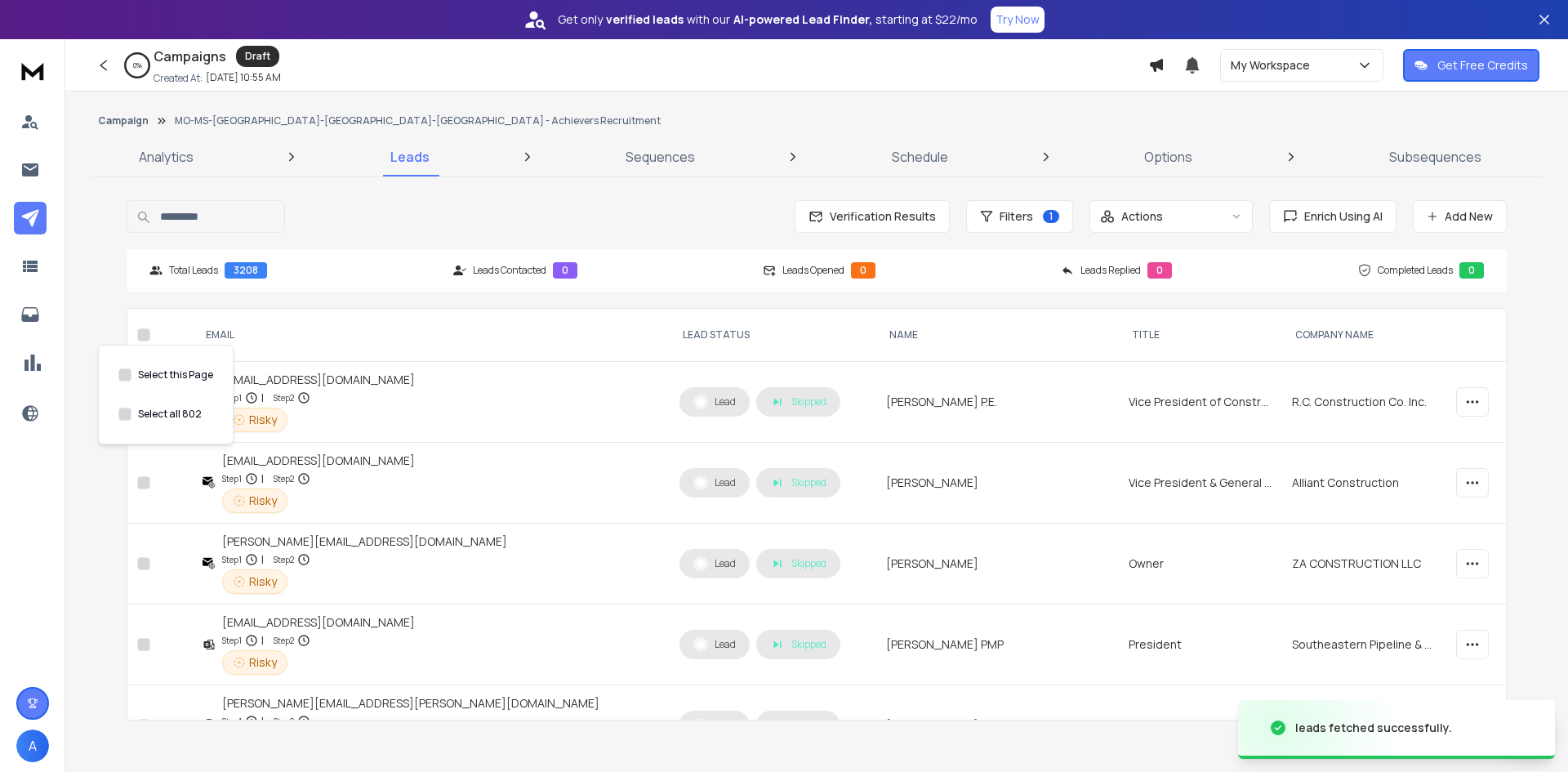
click at [146, 338] on button "Select this Page" at bounding box center [143, 335] width 13 height 13
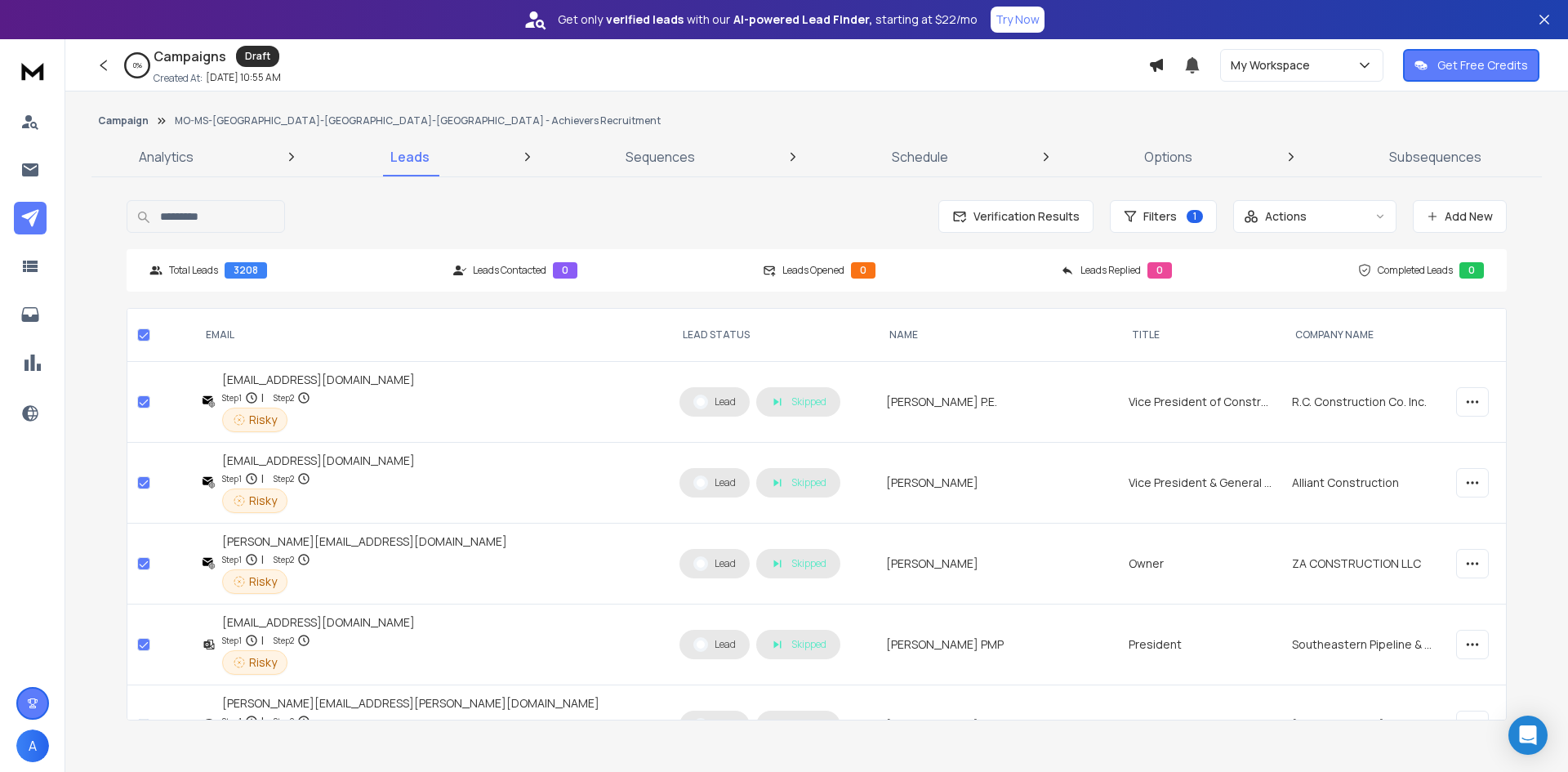
click at [131, 333] on th at bounding box center [159, 335] width 65 height 53
click at [143, 339] on button "Select this Page" at bounding box center [143, 335] width 13 height 13
click at [124, 411] on button "Select this Page" at bounding box center [124, 414] width 13 height 13
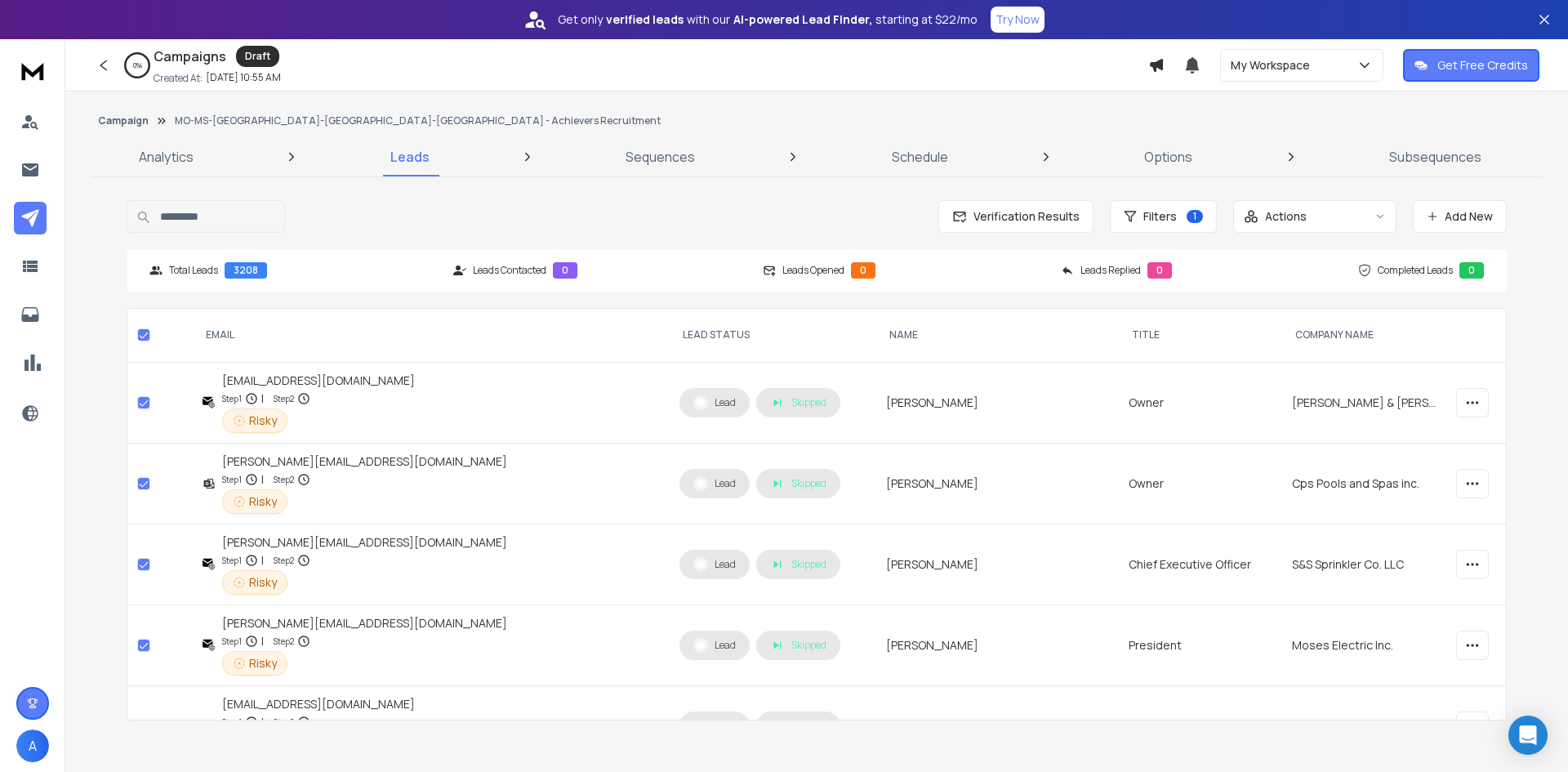
scroll to position [1551, 0]
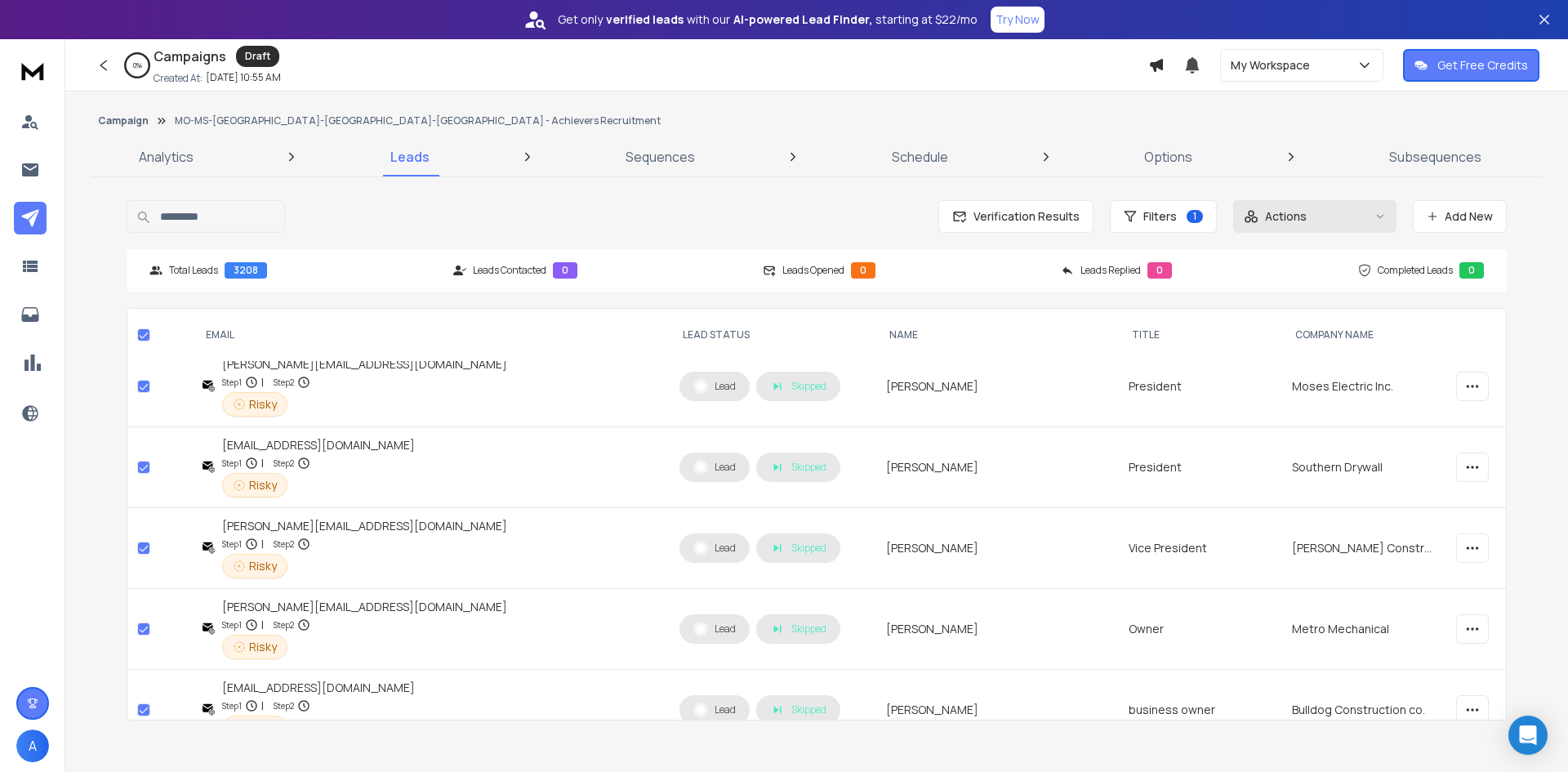
click at [1309, 210] on div "Actions" at bounding box center [1306, 216] width 124 height 16
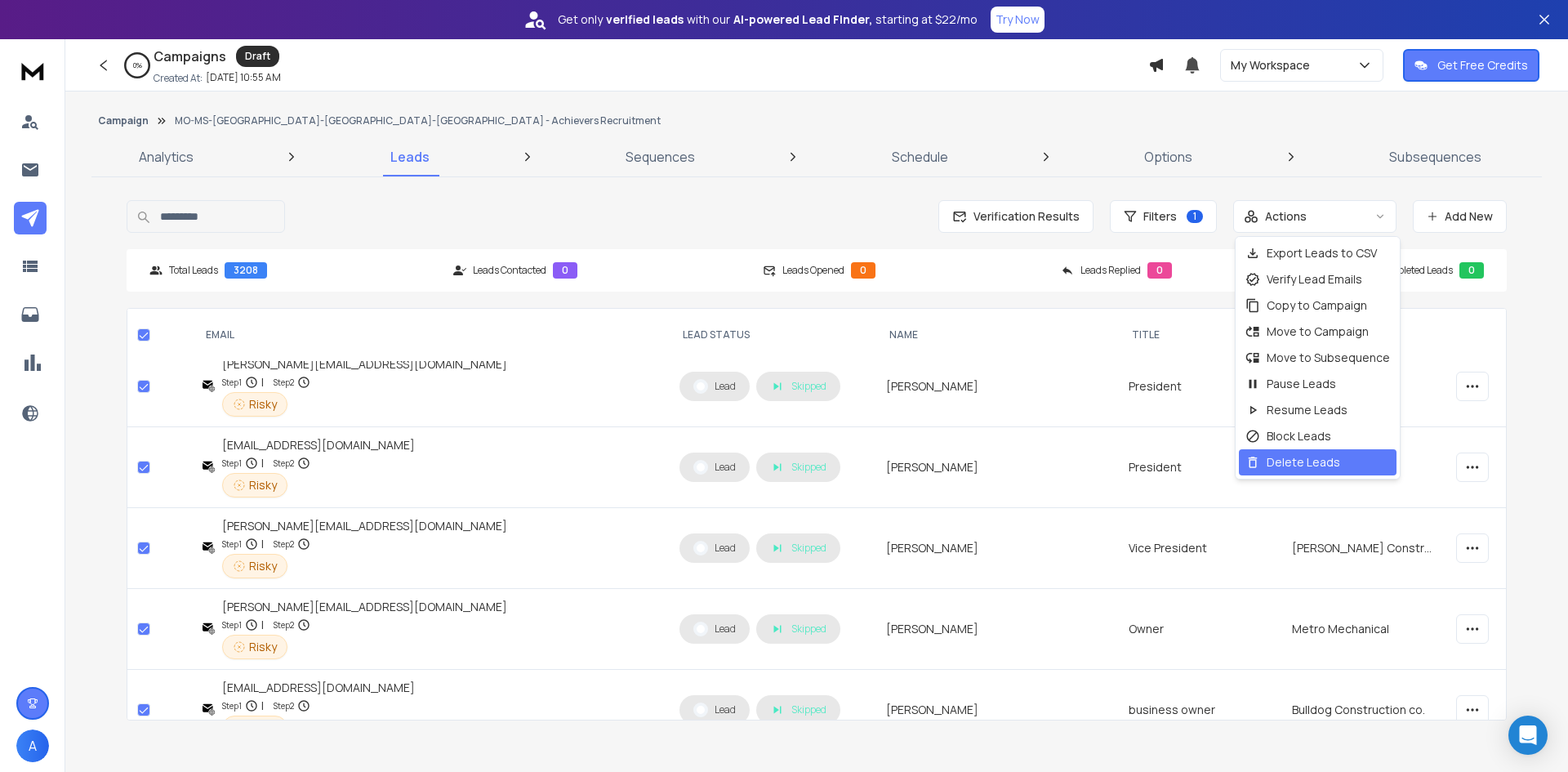
click at [1309, 467] on p "Delete Leads" at bounding box center [1303, 462] width 73 height 16
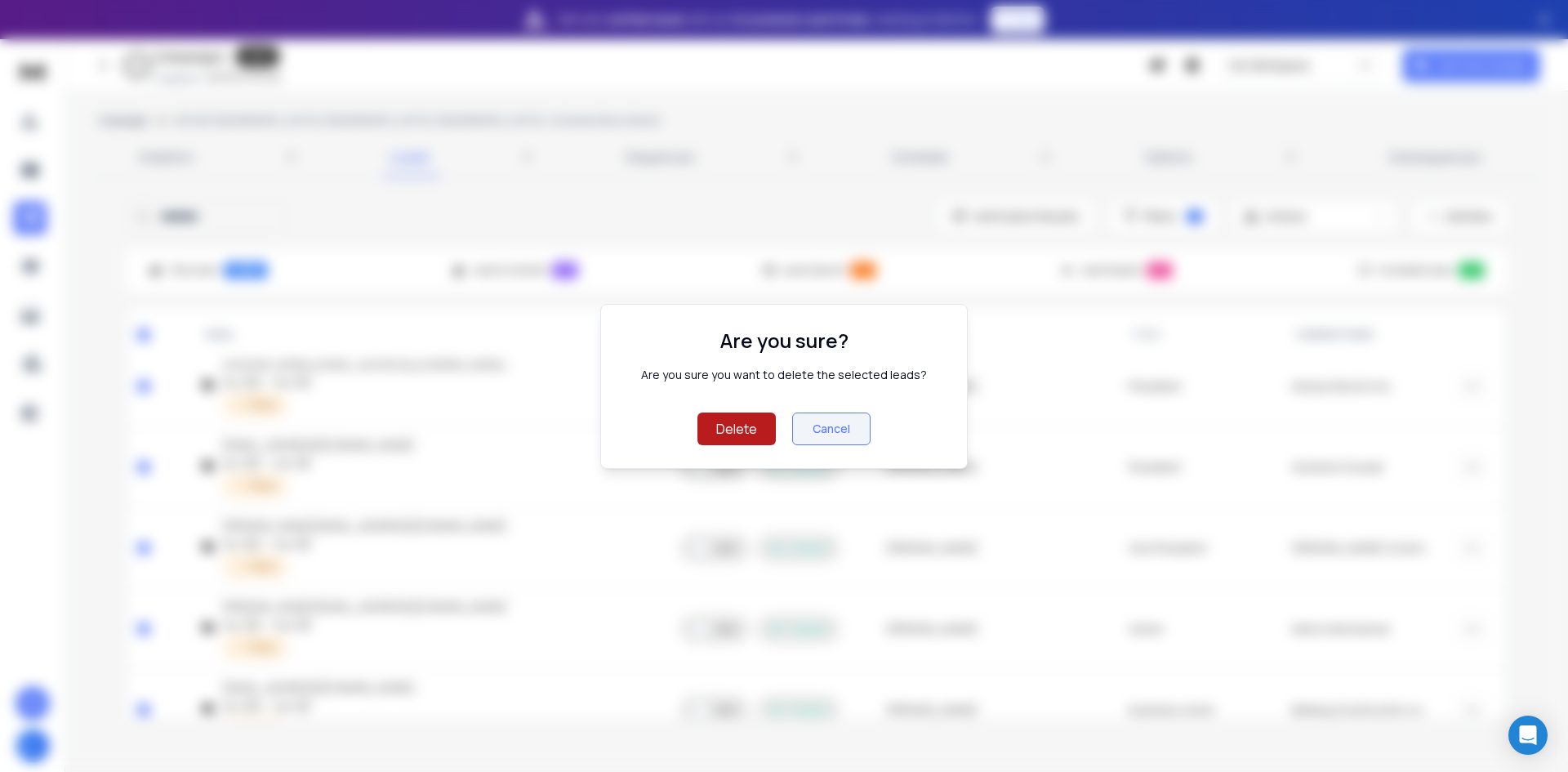
click at [735, 436] on button "Delete" at bounding box center [737, 428] width 79 height 32
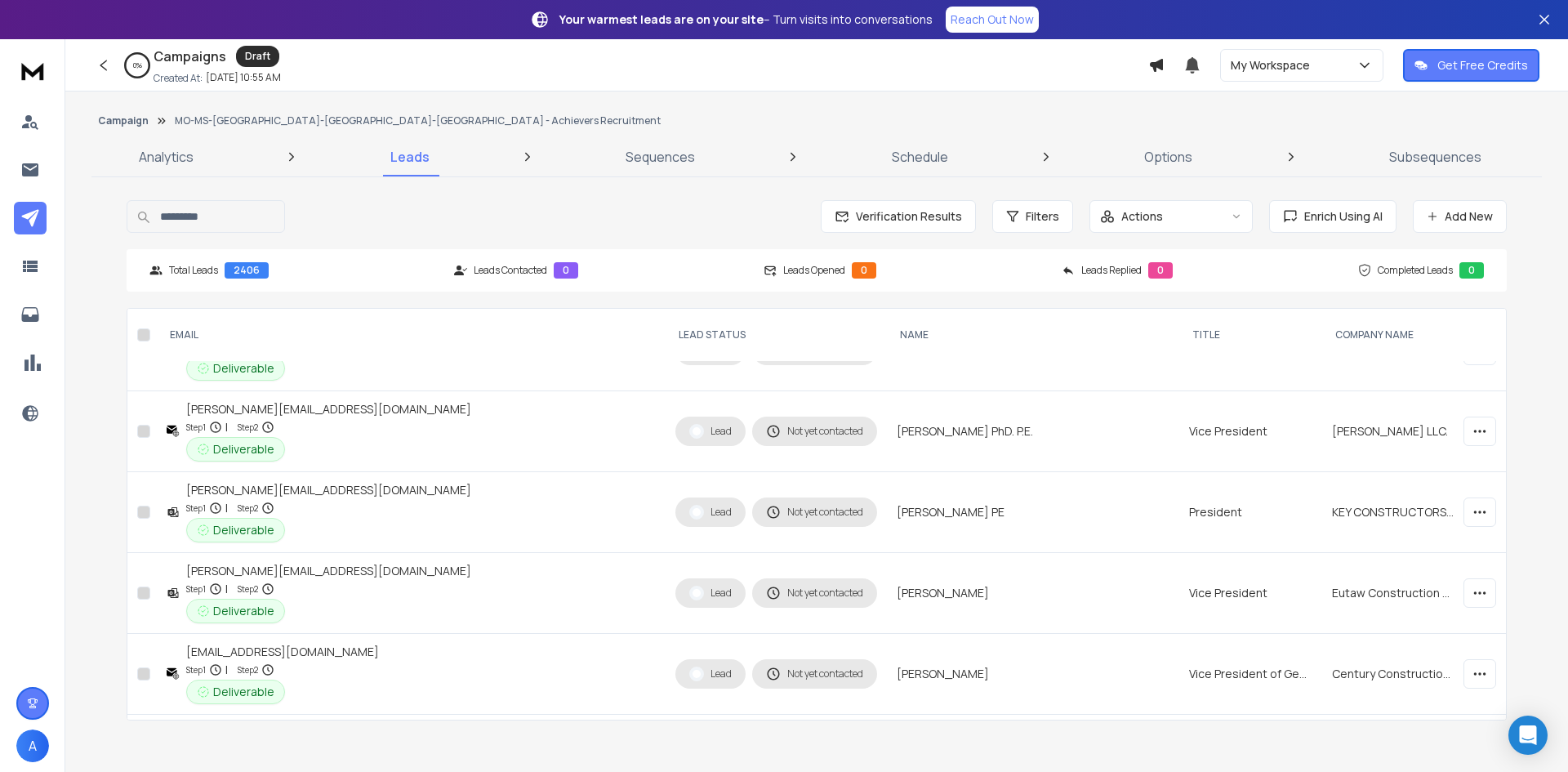
scroll to position [2695, 0]
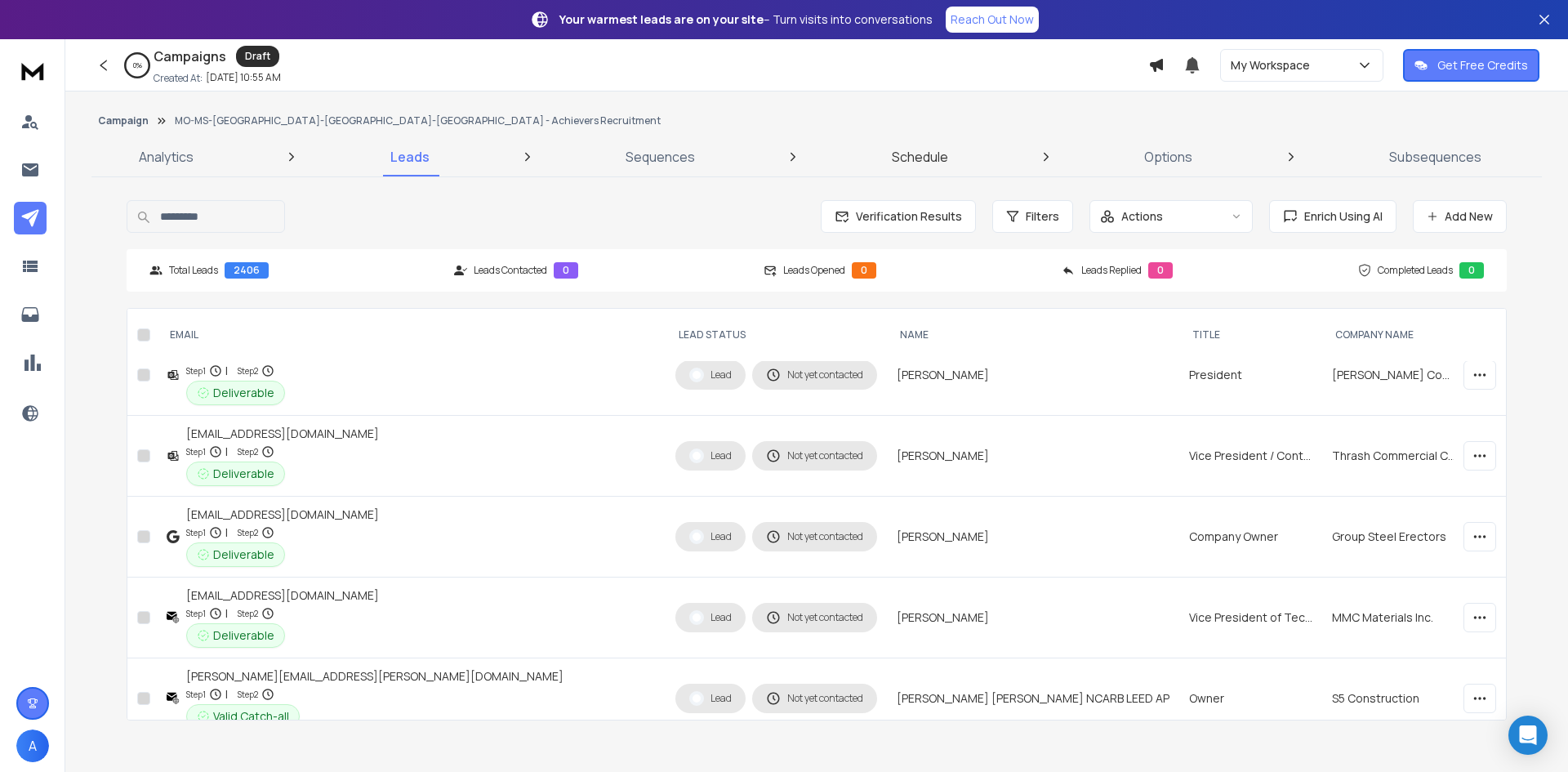
click at [953, 164] on link "Schedule" at bounding box center [920, 157] width 76 height 39
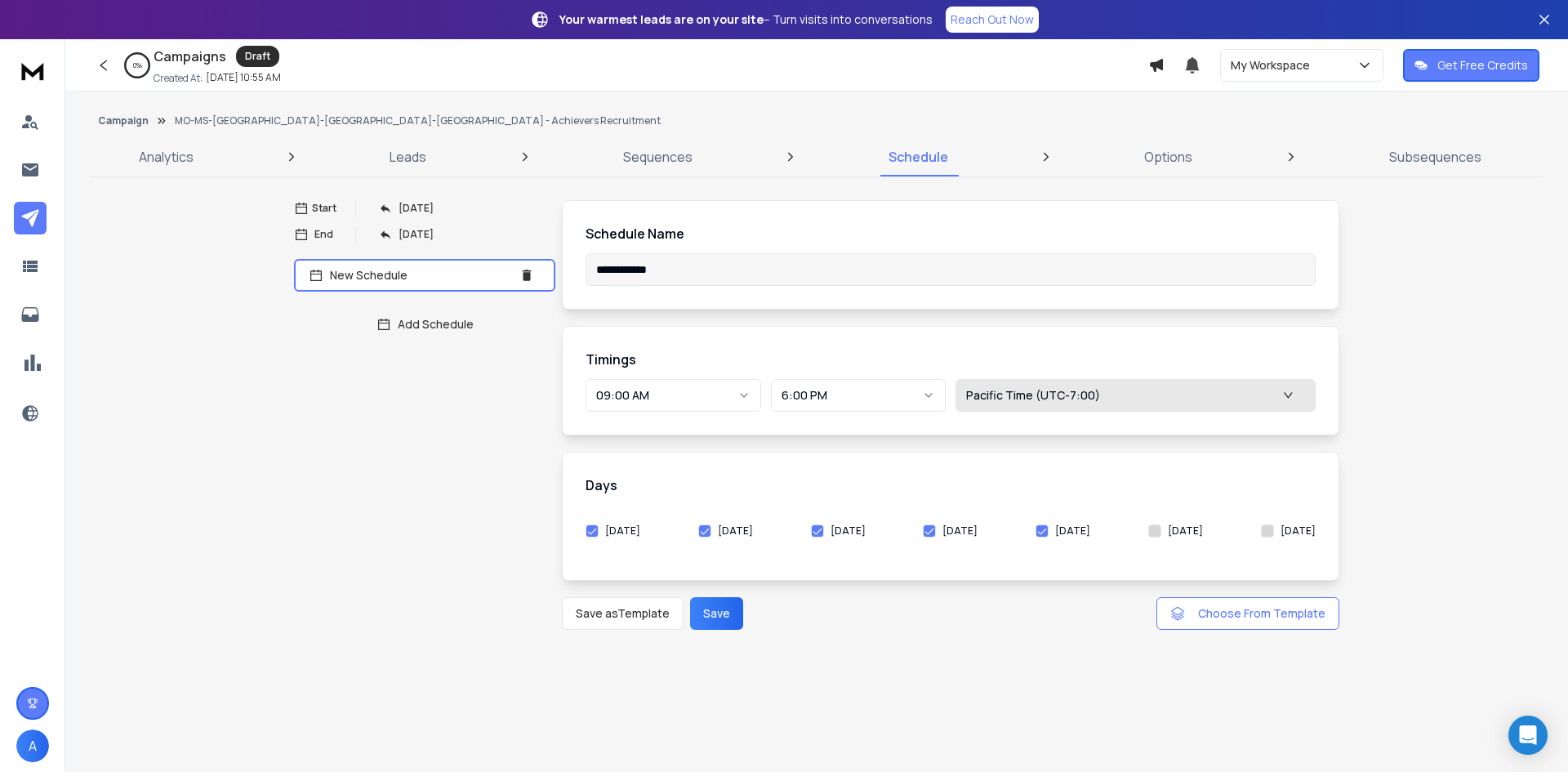
click at [1112, 393] on div "Pacific Time (UTC-7:00)" at bounding box center [1116, 395] width 299 height 16
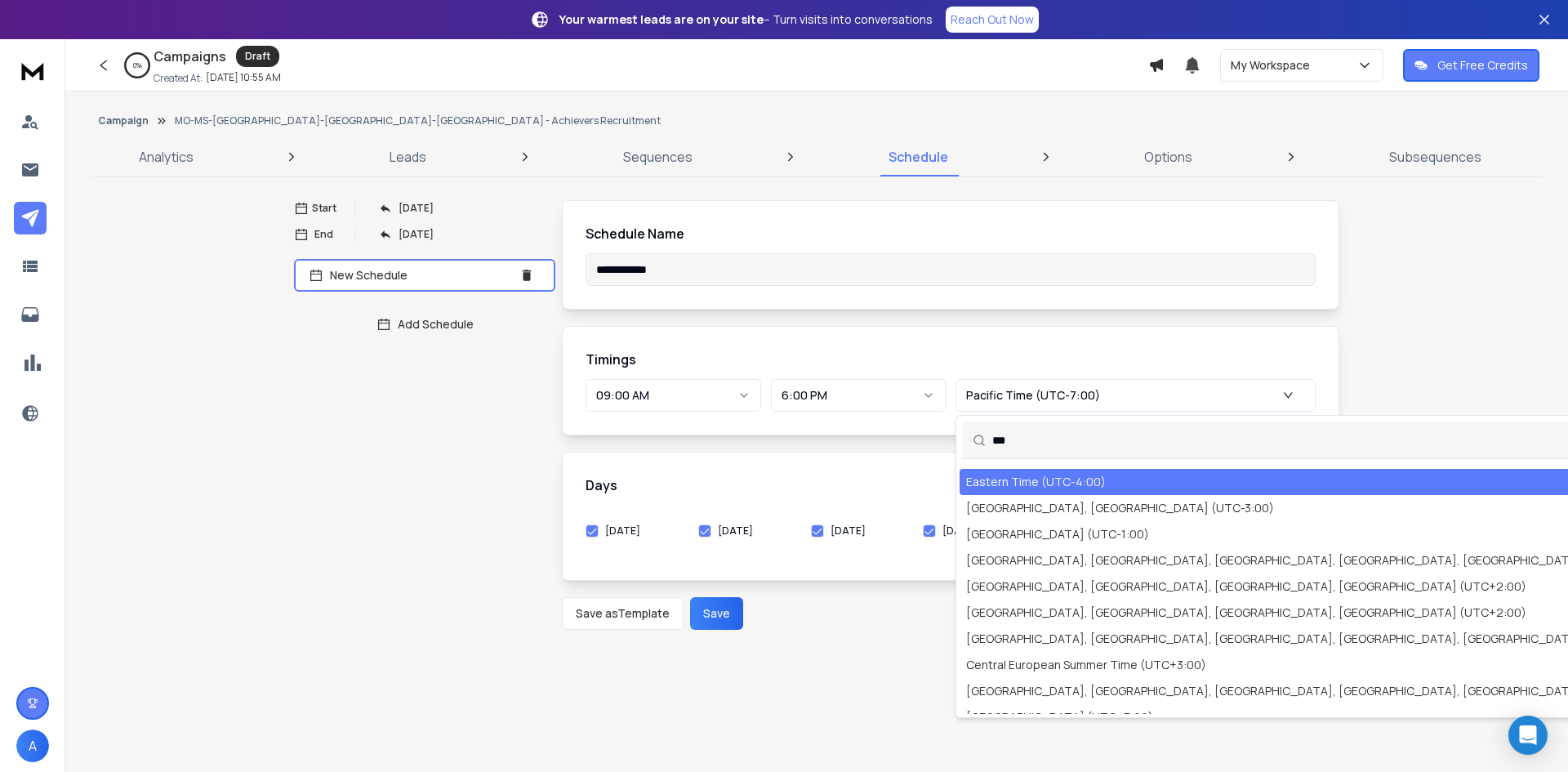
type input "***"
click at [1081, 481] on div "Eastern Time (UTC-4:00)" at bounding box center [1036, 482] width 140 height 16
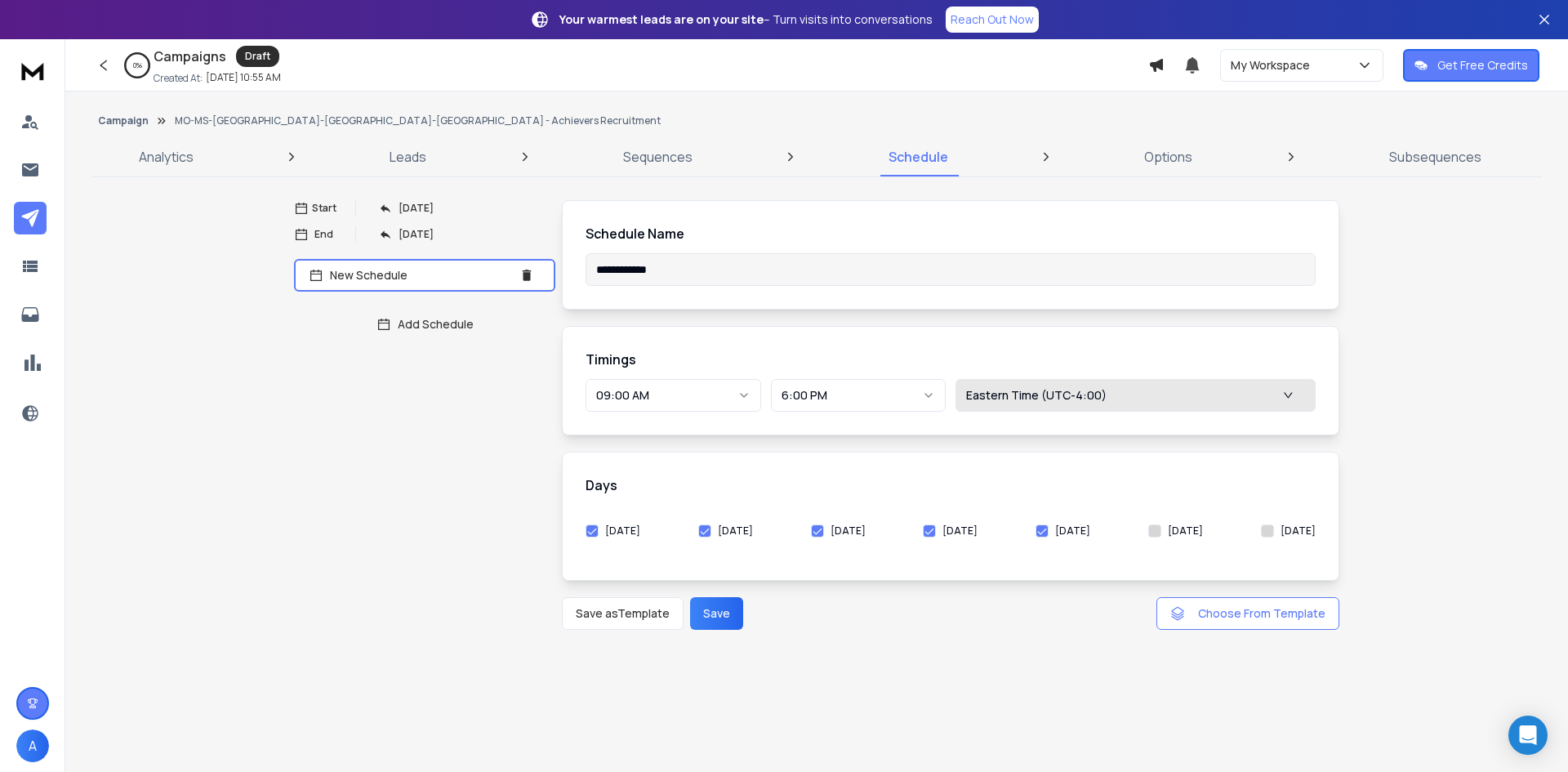
click at [1102, 402] on p "Eastern Time (UTC-4:00)" at bounding box center [1040, 395] width 147 height 16
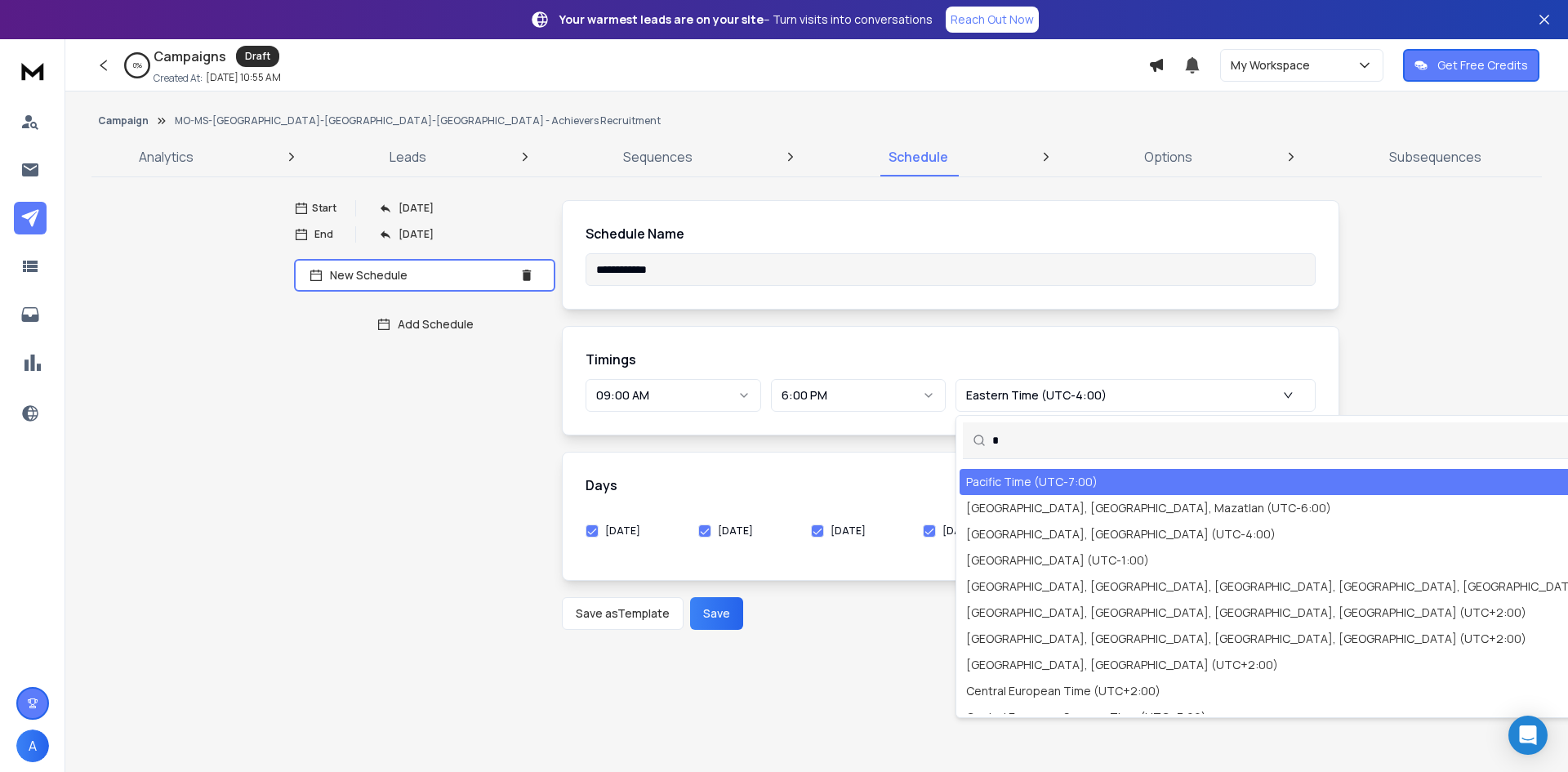
type input "*"
click at [1100, 476] on div "Pacific Time (UTC-7:00)" at bounding box center [1307, 481] width 698 height 26
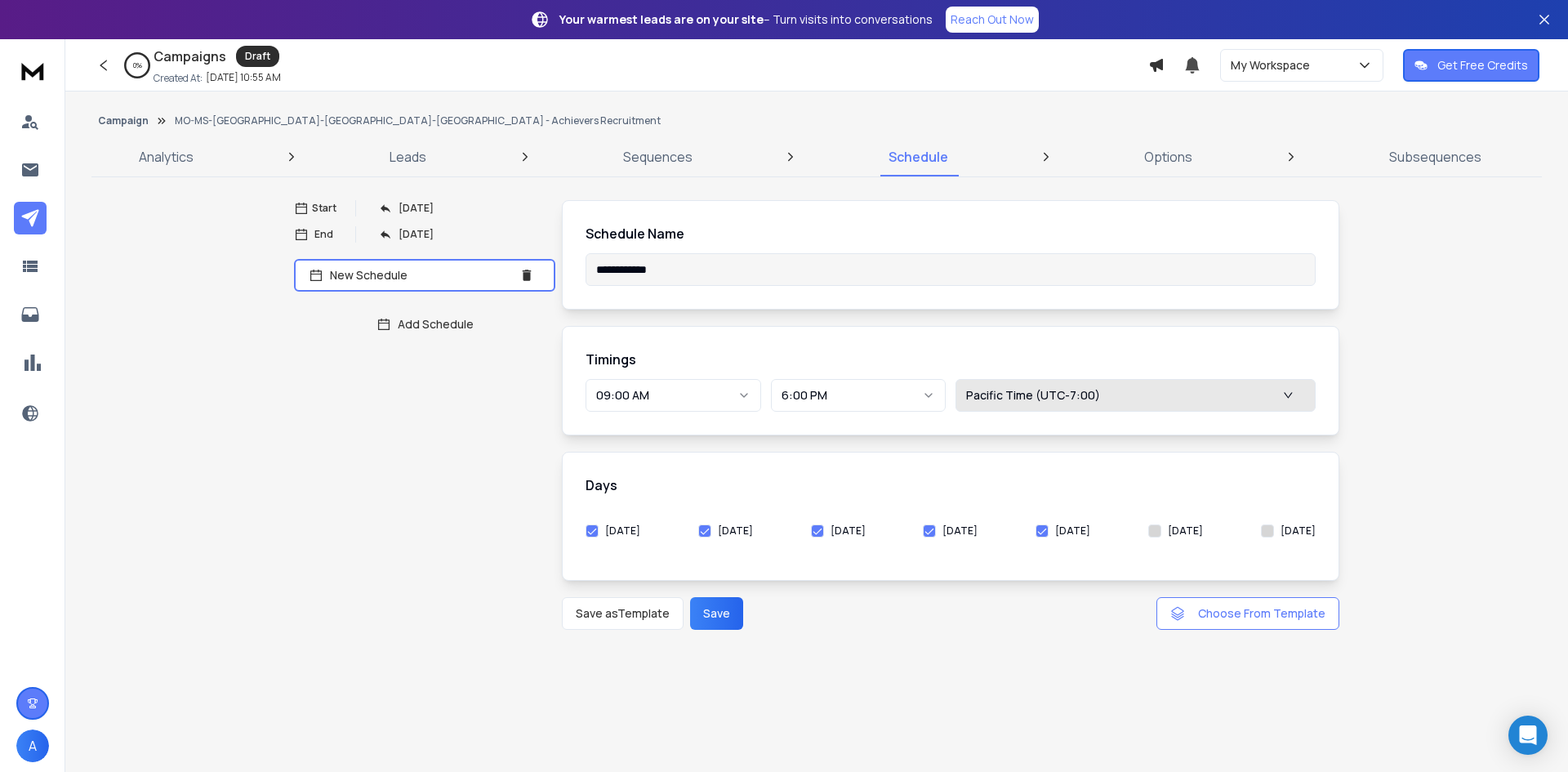
click at [1096, 393] on p "Pacific Time (UTC-7:00)" at bounding box center [1036, 395] width 141 height 16
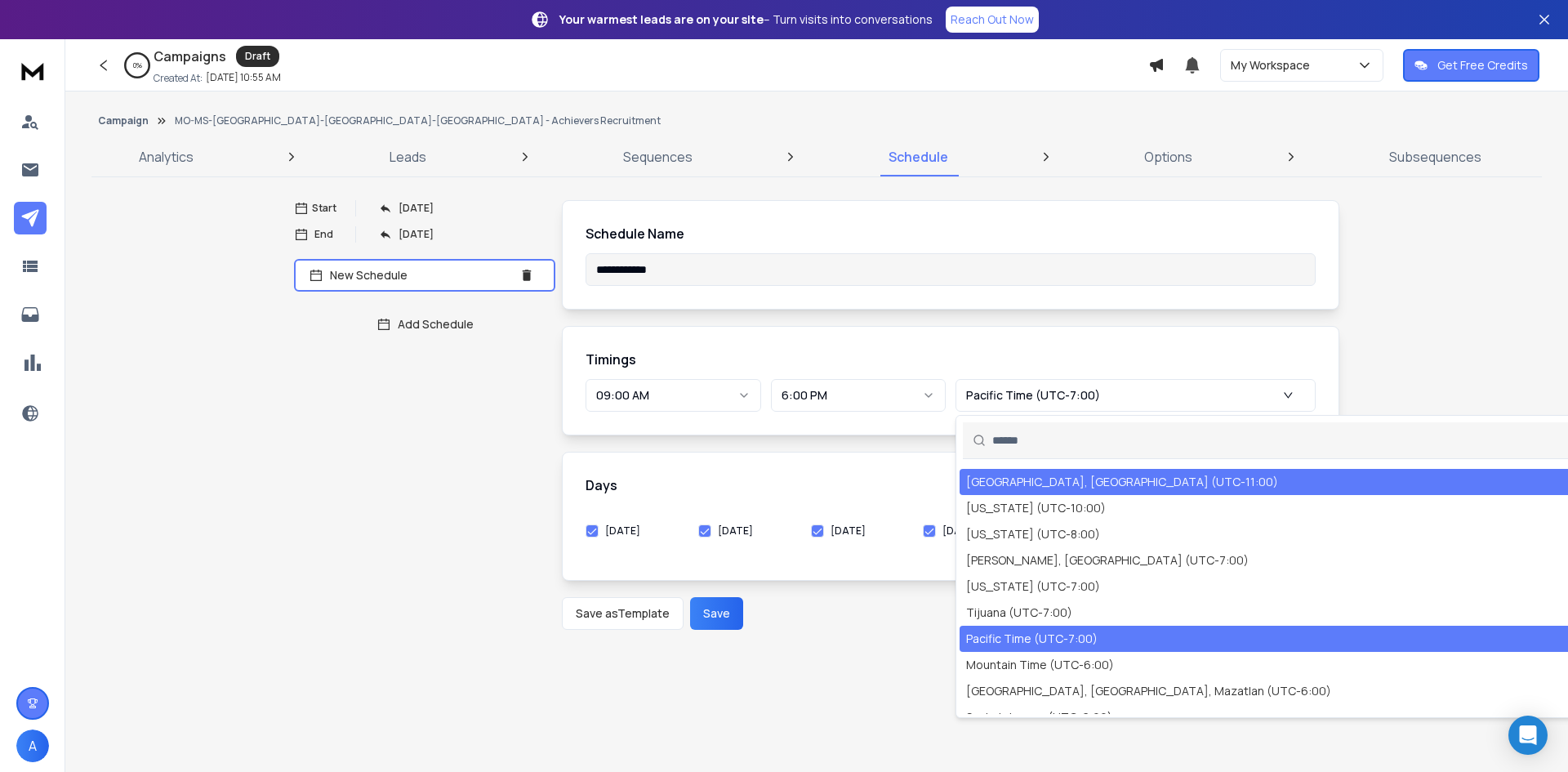
click at [899, 635] on div "**********" at bounding box center [816, 415] width 1450 height 442
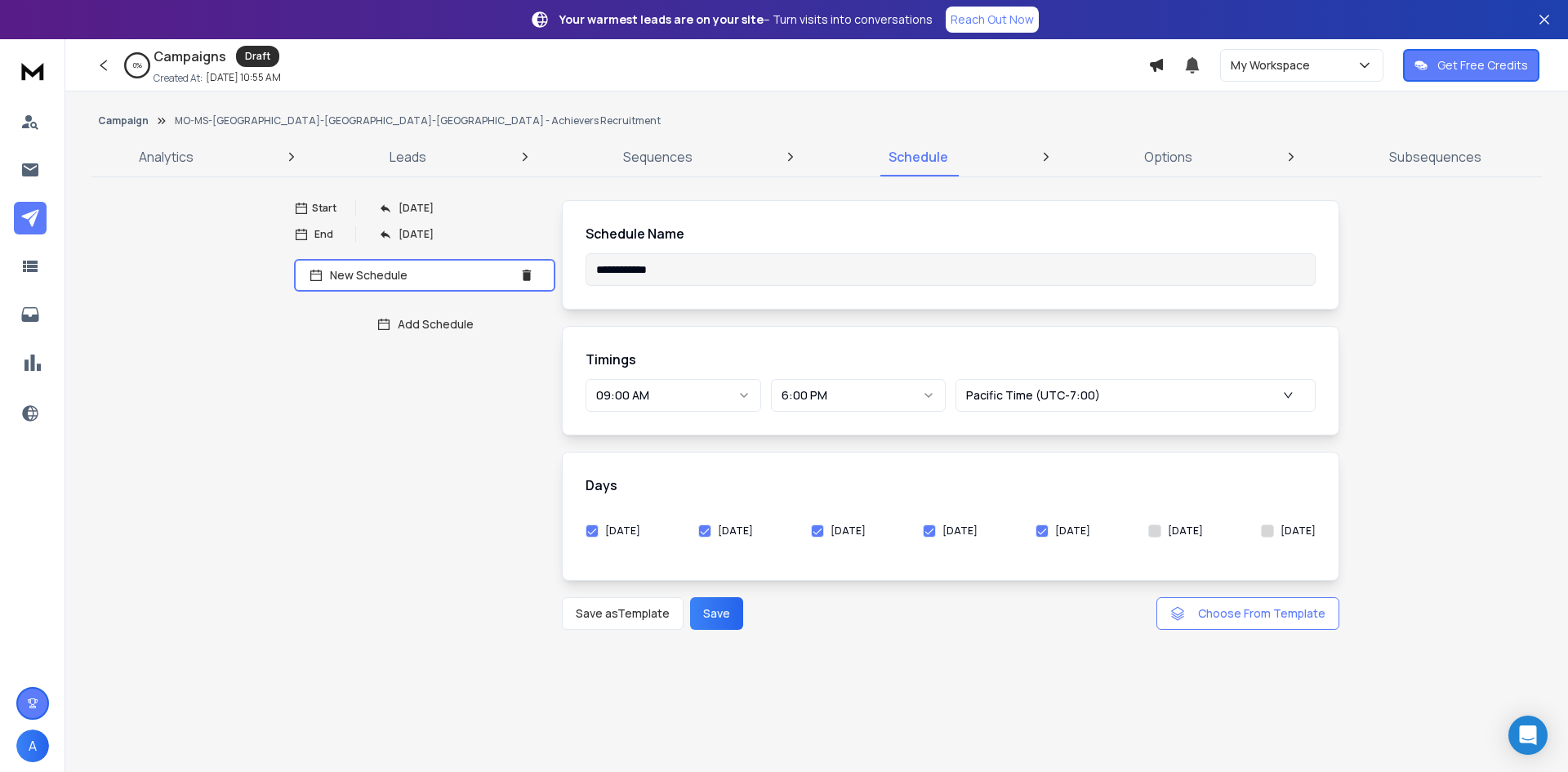
click at [650, 178] on div "**********" at bounding box center [816, 372] width 1450 height 528
click at [676, 159] on p "Sequences" at bounding box center [657, 157] width 69 height 20
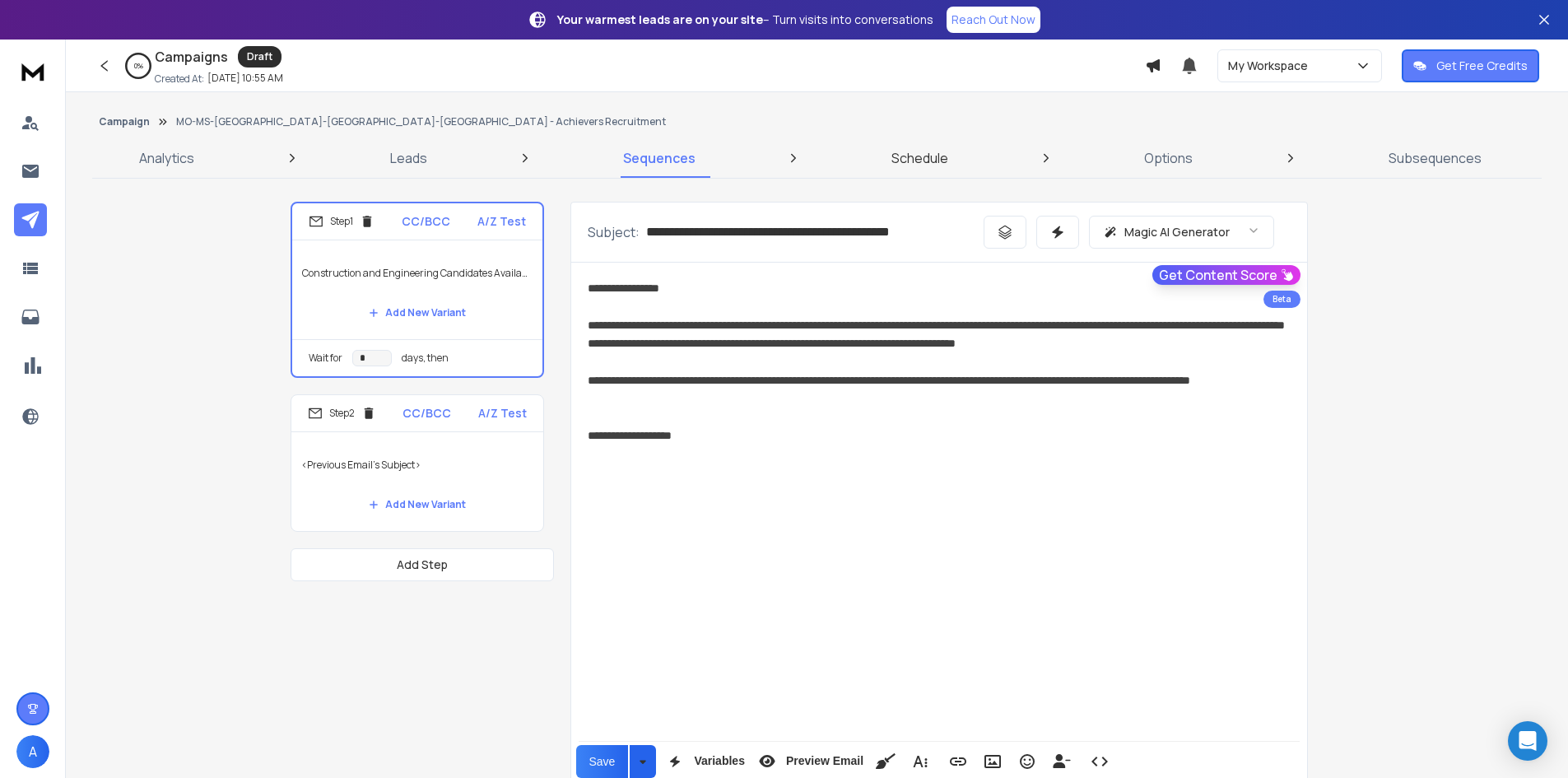
click at [927, 167] on p "Schedule" at bounding box center [919, 158] width 57 height 20
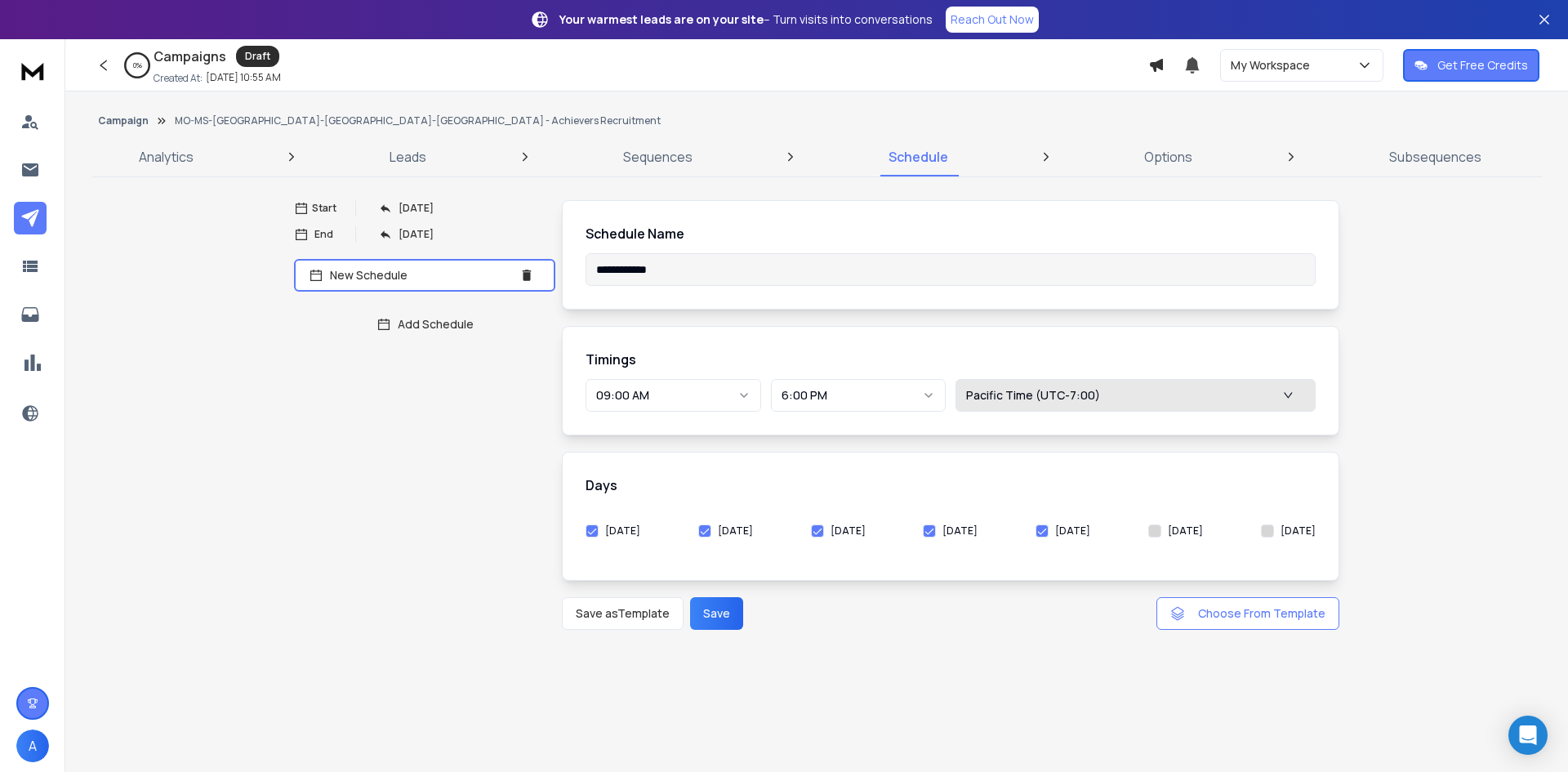
click at [1044, 383] on button "Pacific Time (UTC-7:00)" at bounding box center [1135, 395] width 360 height 32
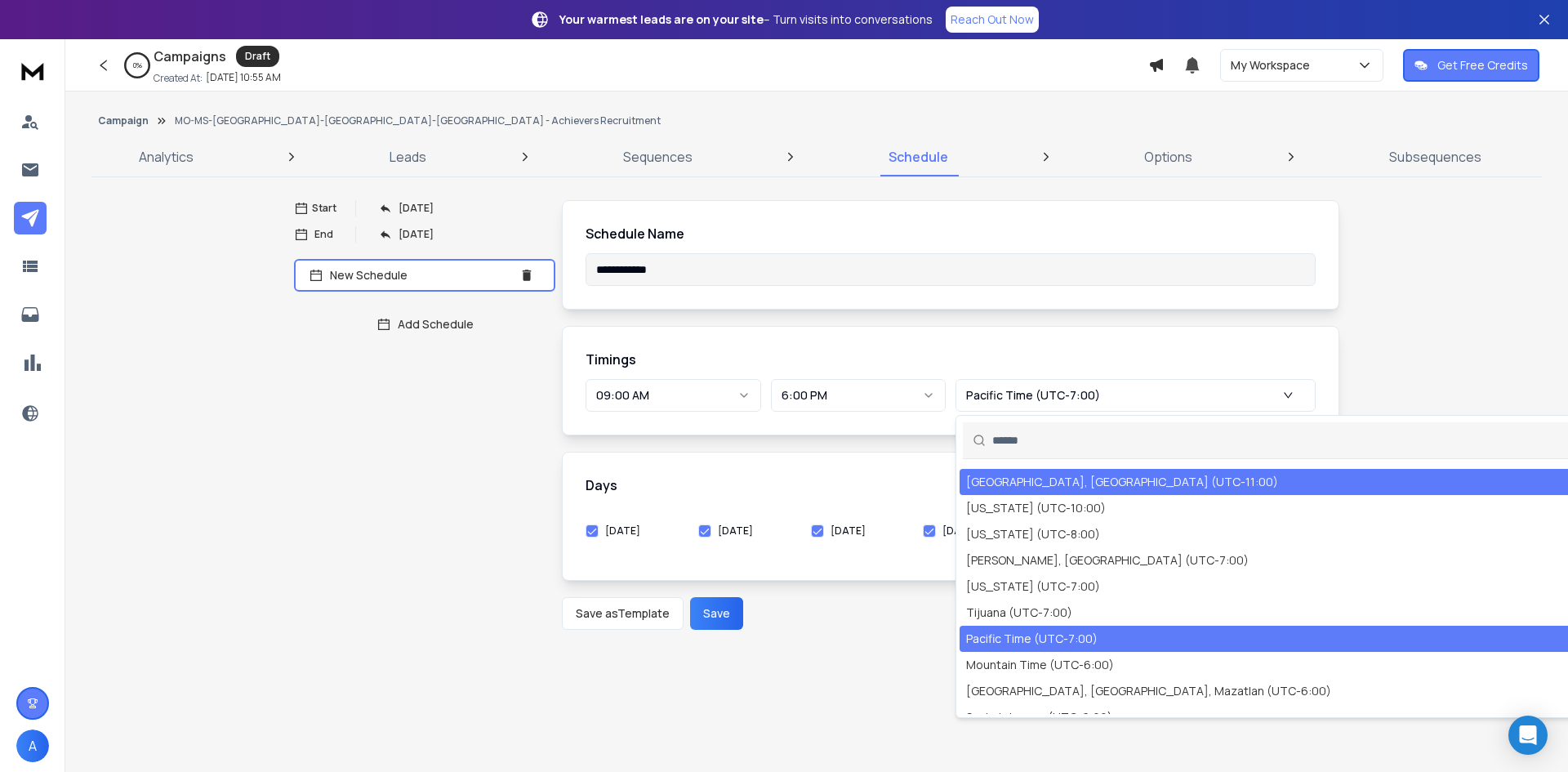
click at [1069, 444] on input "text" at bounding box center [1380, 440] width 775 height 36
click at [134, 115] on button "Campaign" at bounding box center [123, 121] width 51 height 13
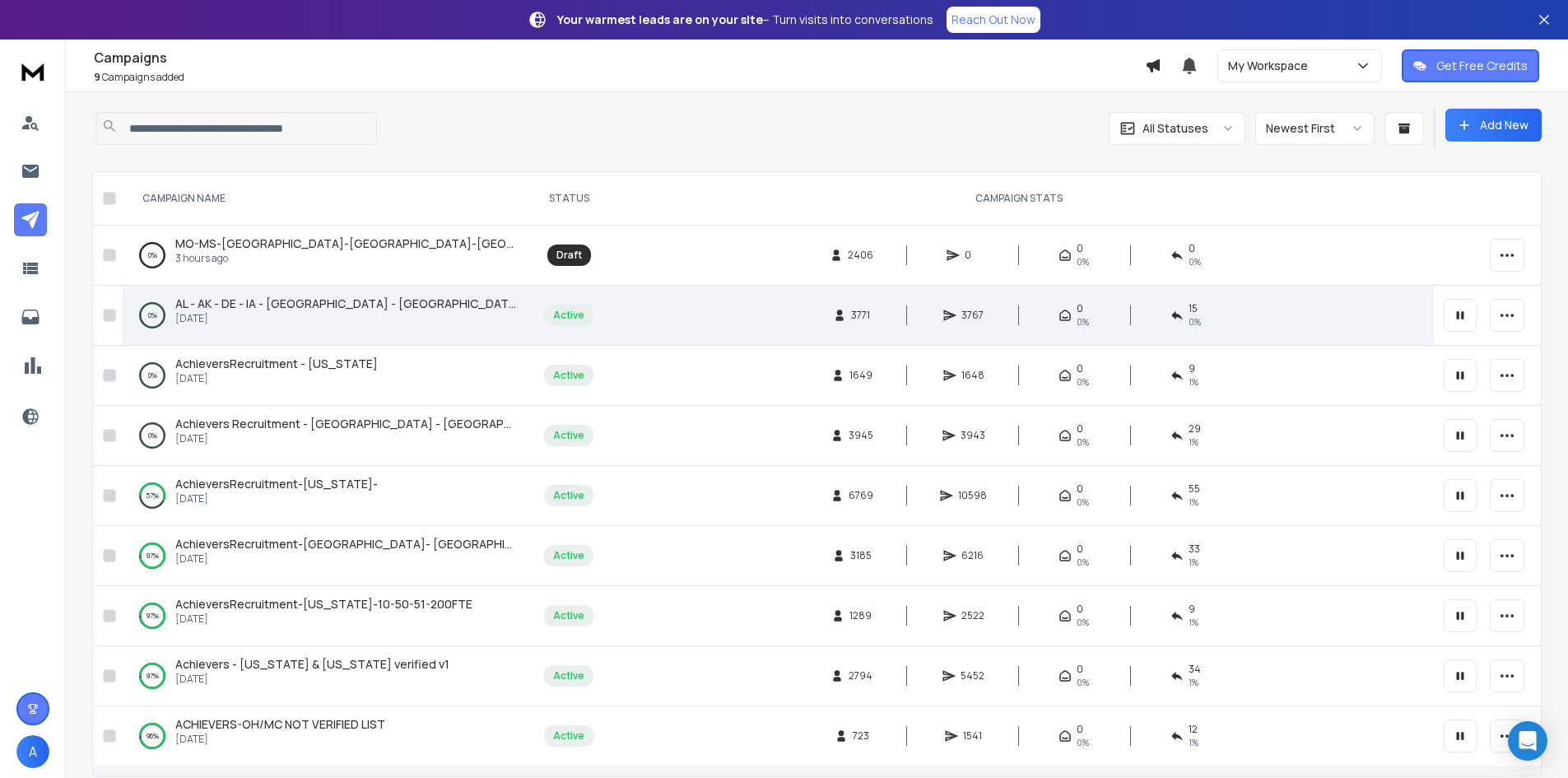
click at [347, 304] on span "AL - AK - DE - IA - [GEOGRAPHIC_DATA] - [GEOGRAPHIC_DATA] - ME- [GEOGRAPHIC_DAT…" at bounding box center [560, 302] width 769 height 15
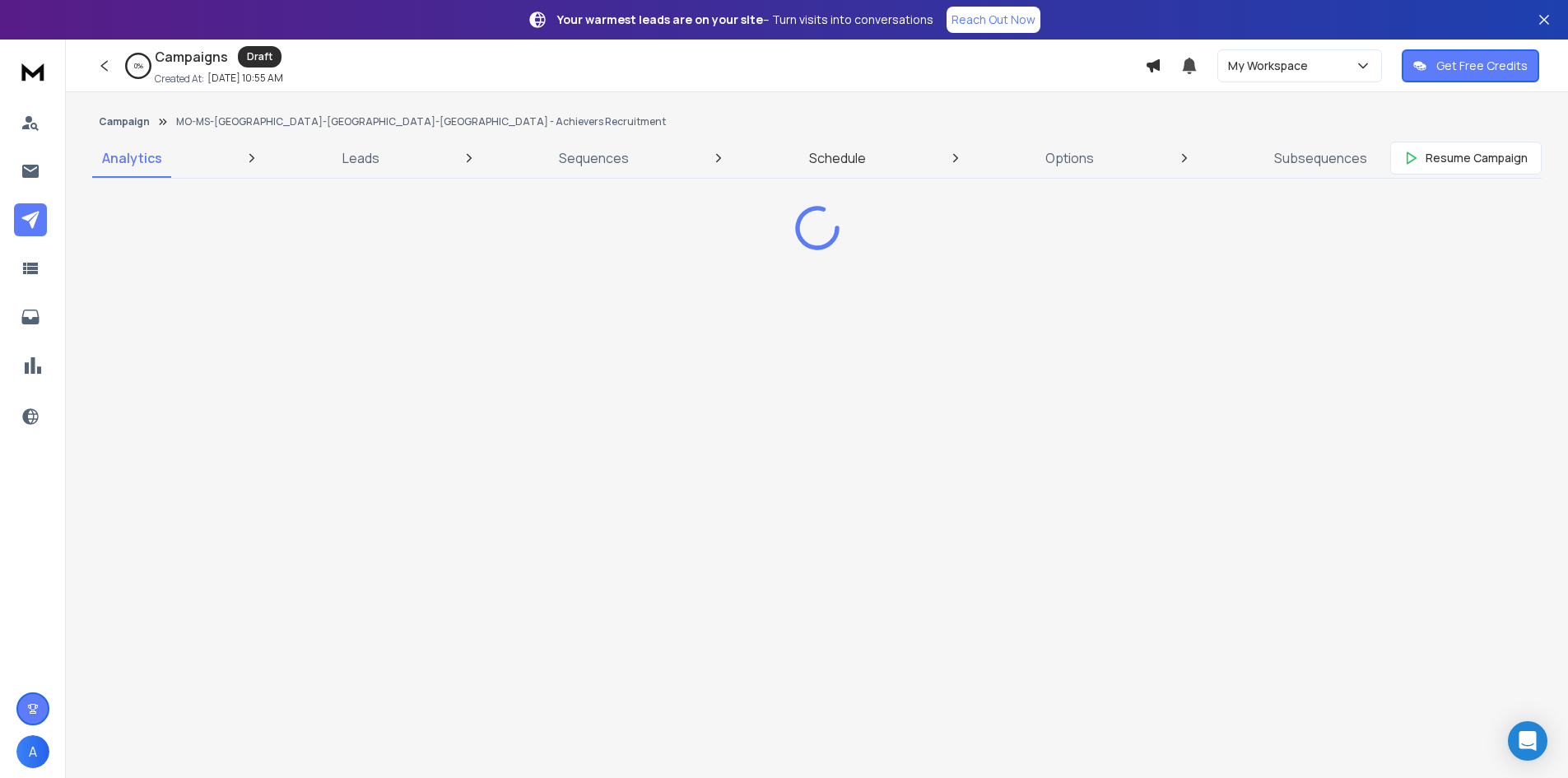
click at [865, 167] on p "Schedule" at bounding box center [837, 158] width 57 height 20
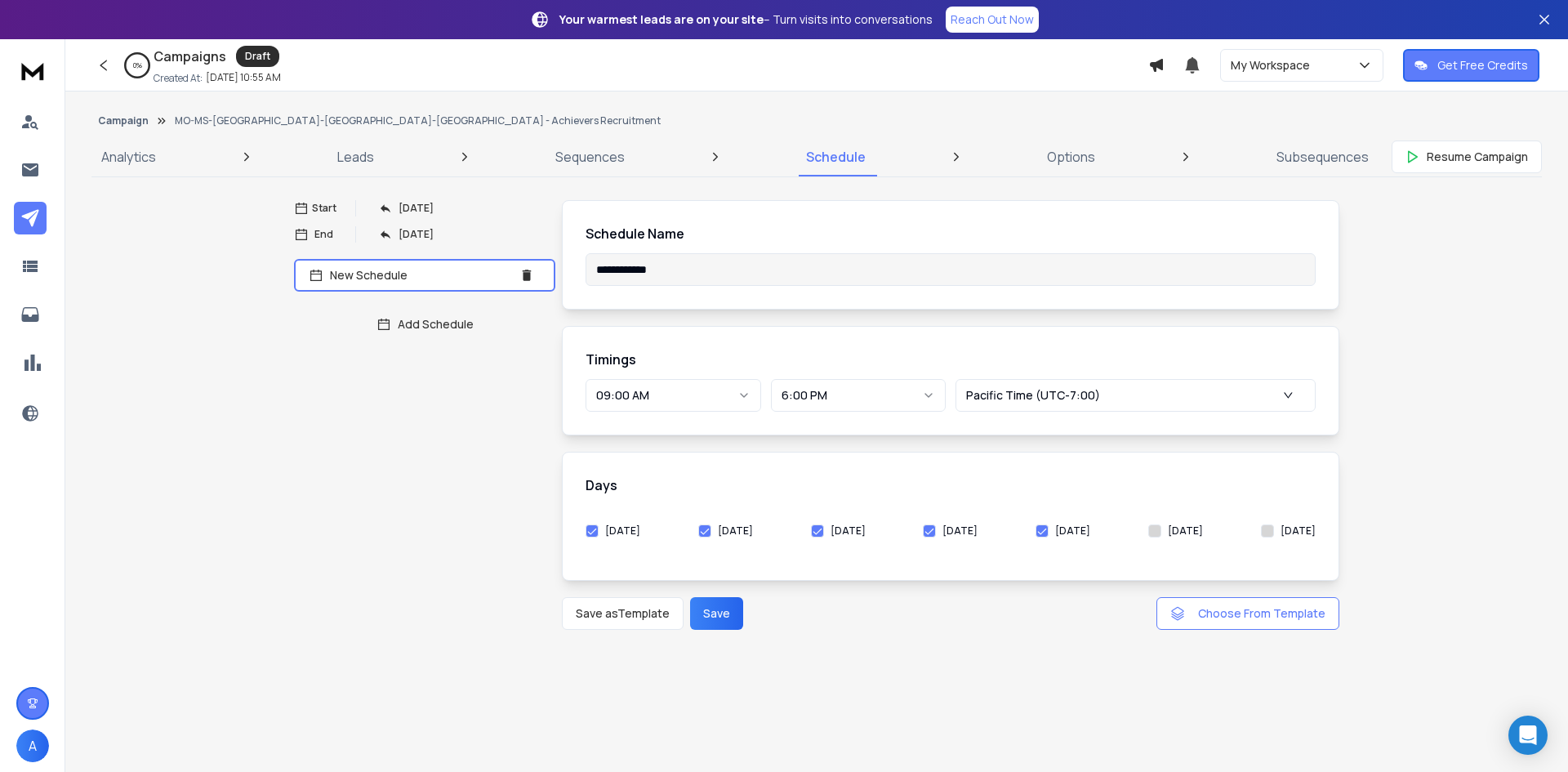
click at [170, 146] on div "Analytics Leads Sequences Schedule Options Subsequences" at bounding box center [734, 157] width 1287 height 39
click at [136, 61] on p "0 %" at bounding box center [138, 64] width 9 height 10
click at [107, 66] on icon at bounding box center [104, 65] width 14 height 14
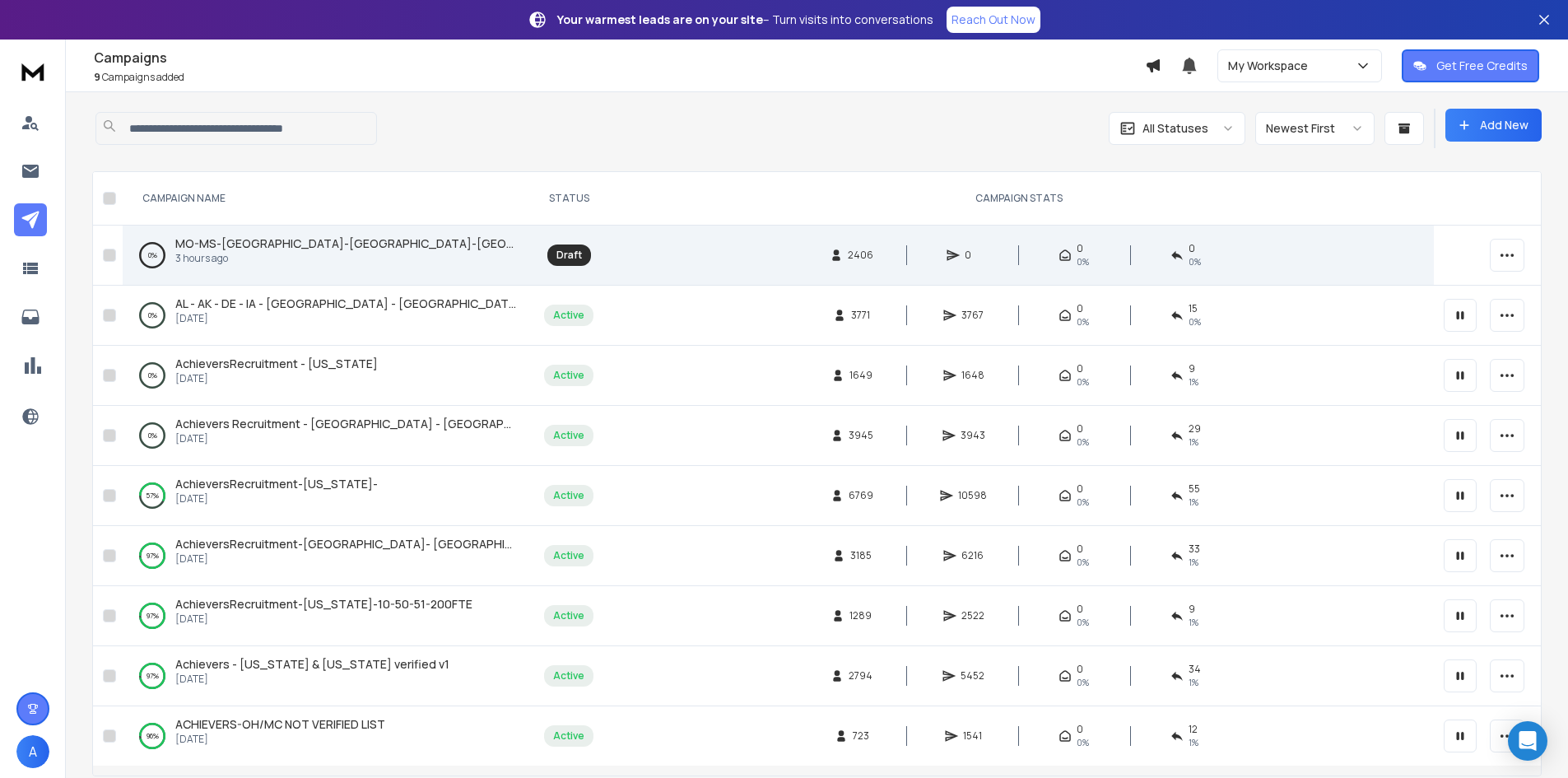
click at [275, 248] on span "MO-MS-[GEOGRAPHIC_DATA]-[GEOGRAPHIC_DATA]-[GEOGRAPHIC_DATA] - Achievers Recruit…" at bounding box center [454, 243] width 559 height 15
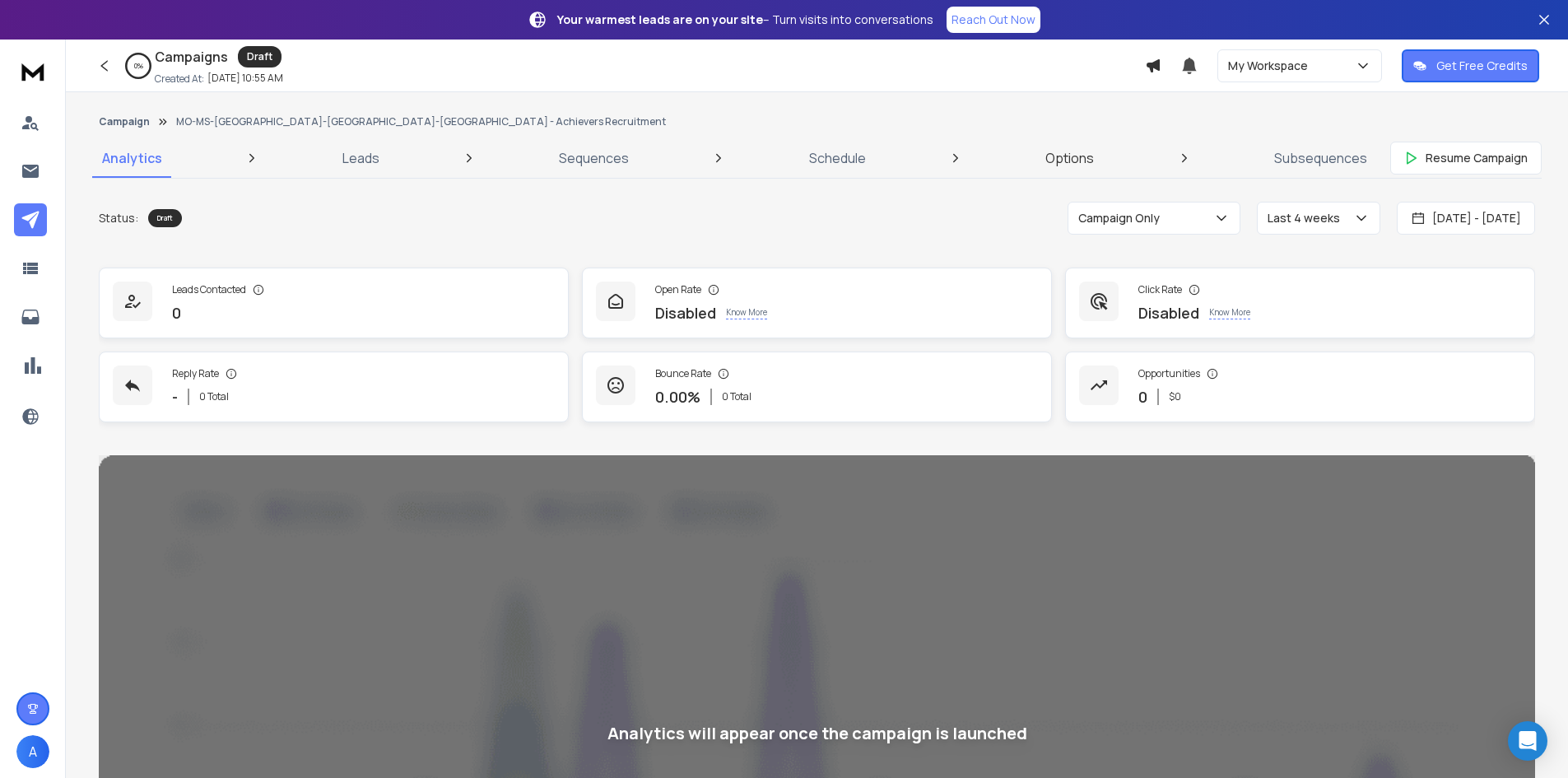
click at [1089, 153] on p "Options" at bounding box center [1070, 158] width 49 height 20
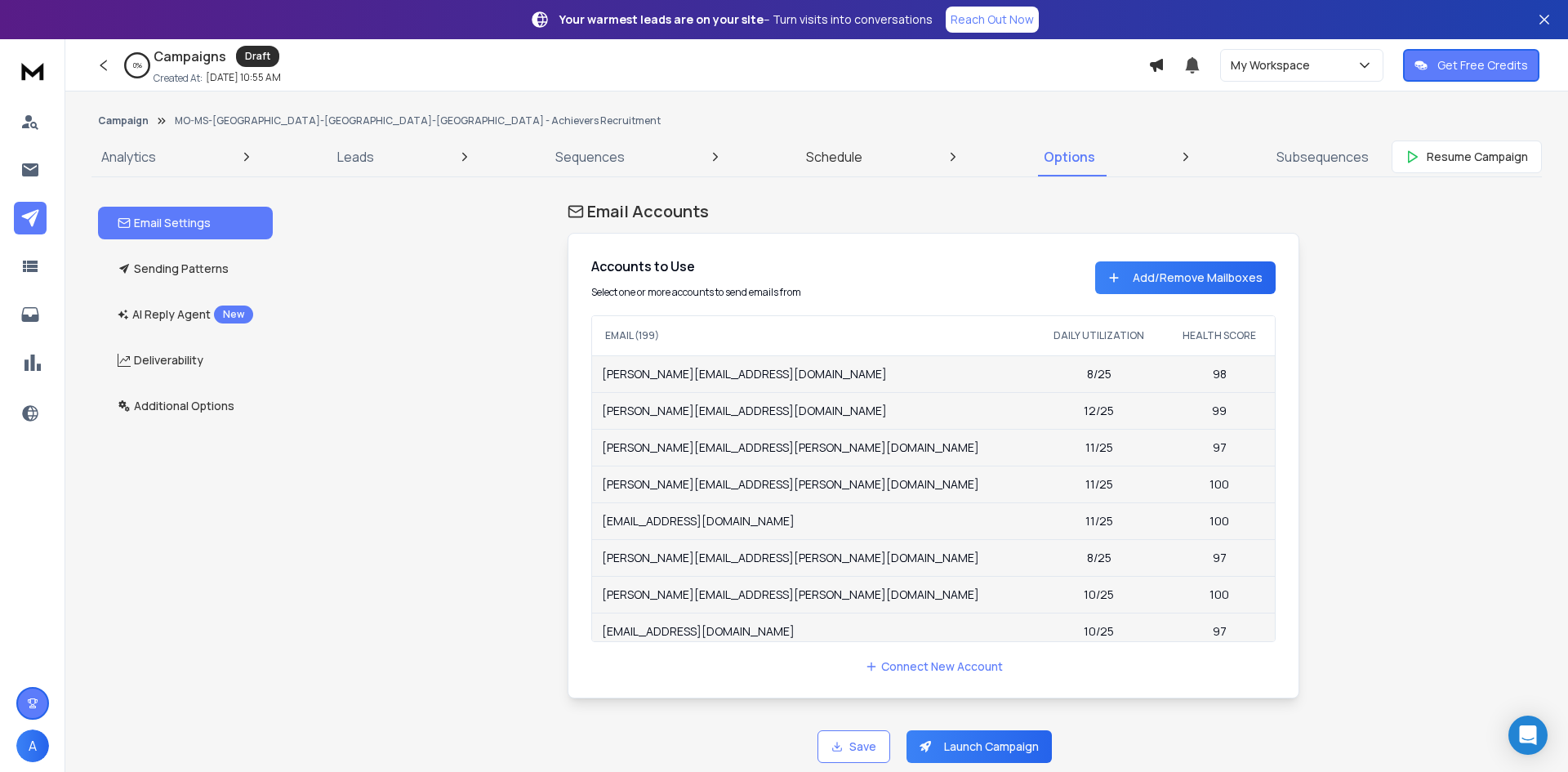
click at [828, 157] on p "Schedule" at bounding box center [834, 157] width 56 height 20
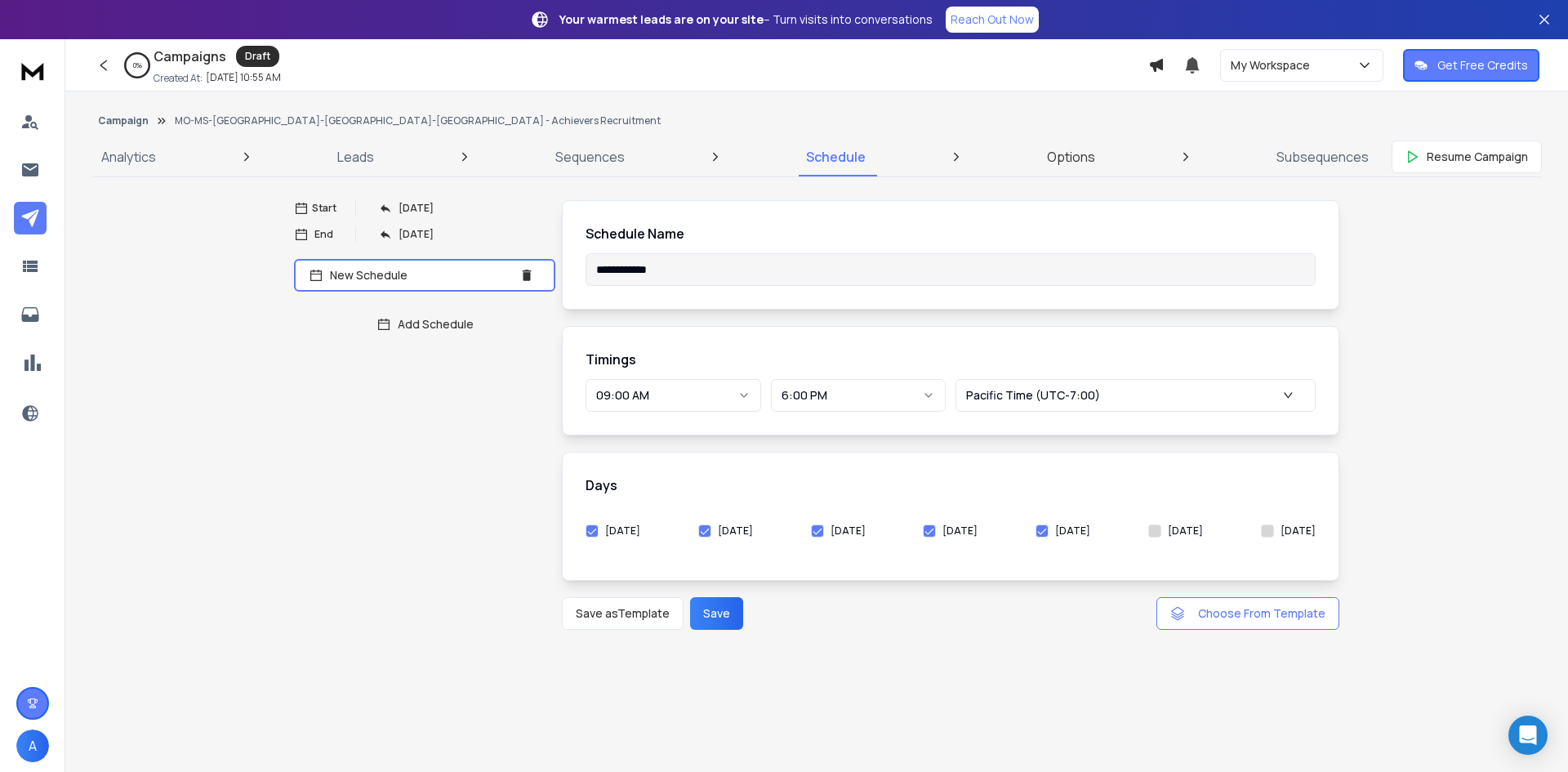
click at [1078, 155] on p "Options" at bounding box center [1071, 157] width 48 height 20
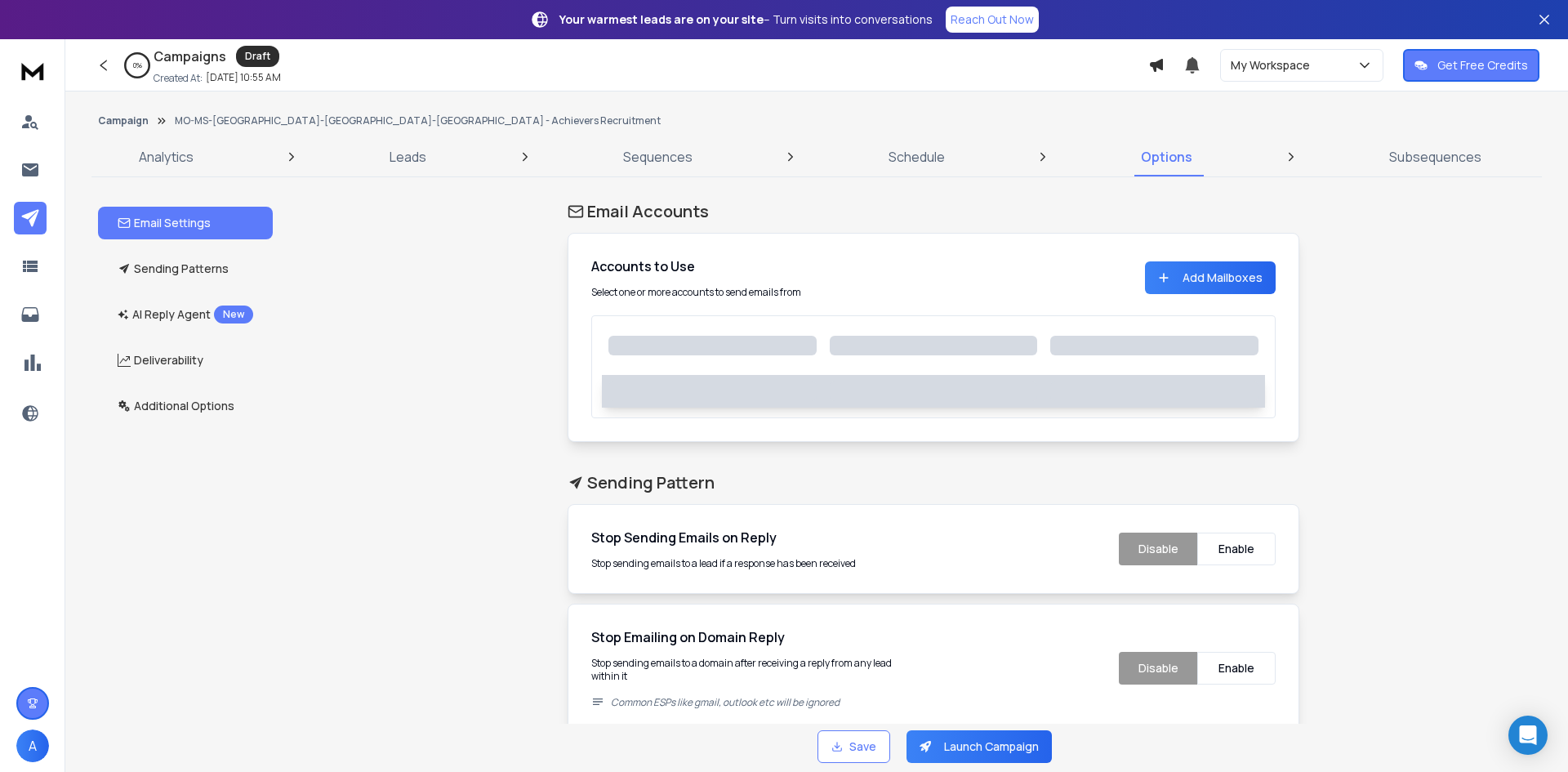
type input "****"
type input "*"
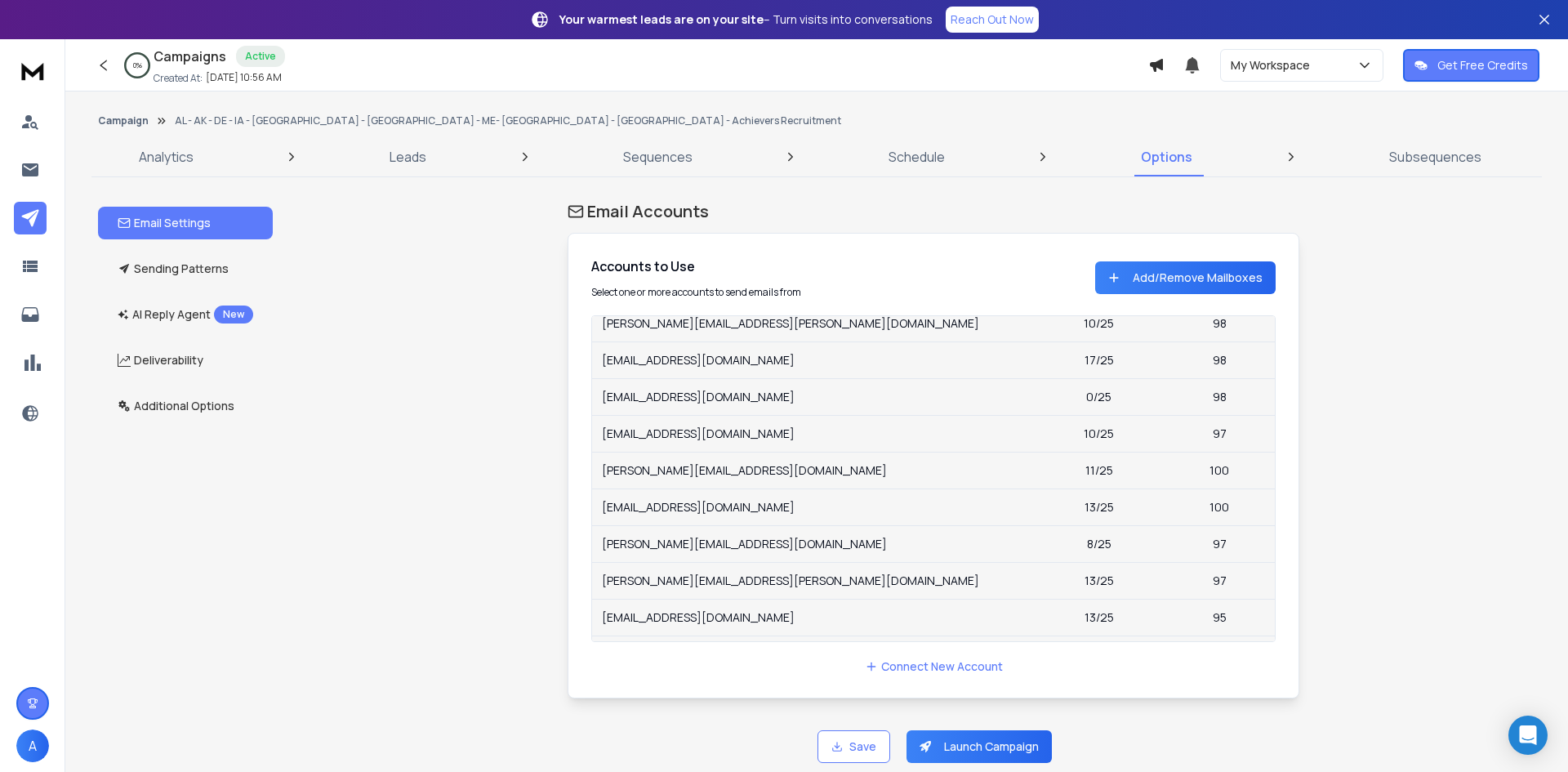
scroll to position [571, 0]
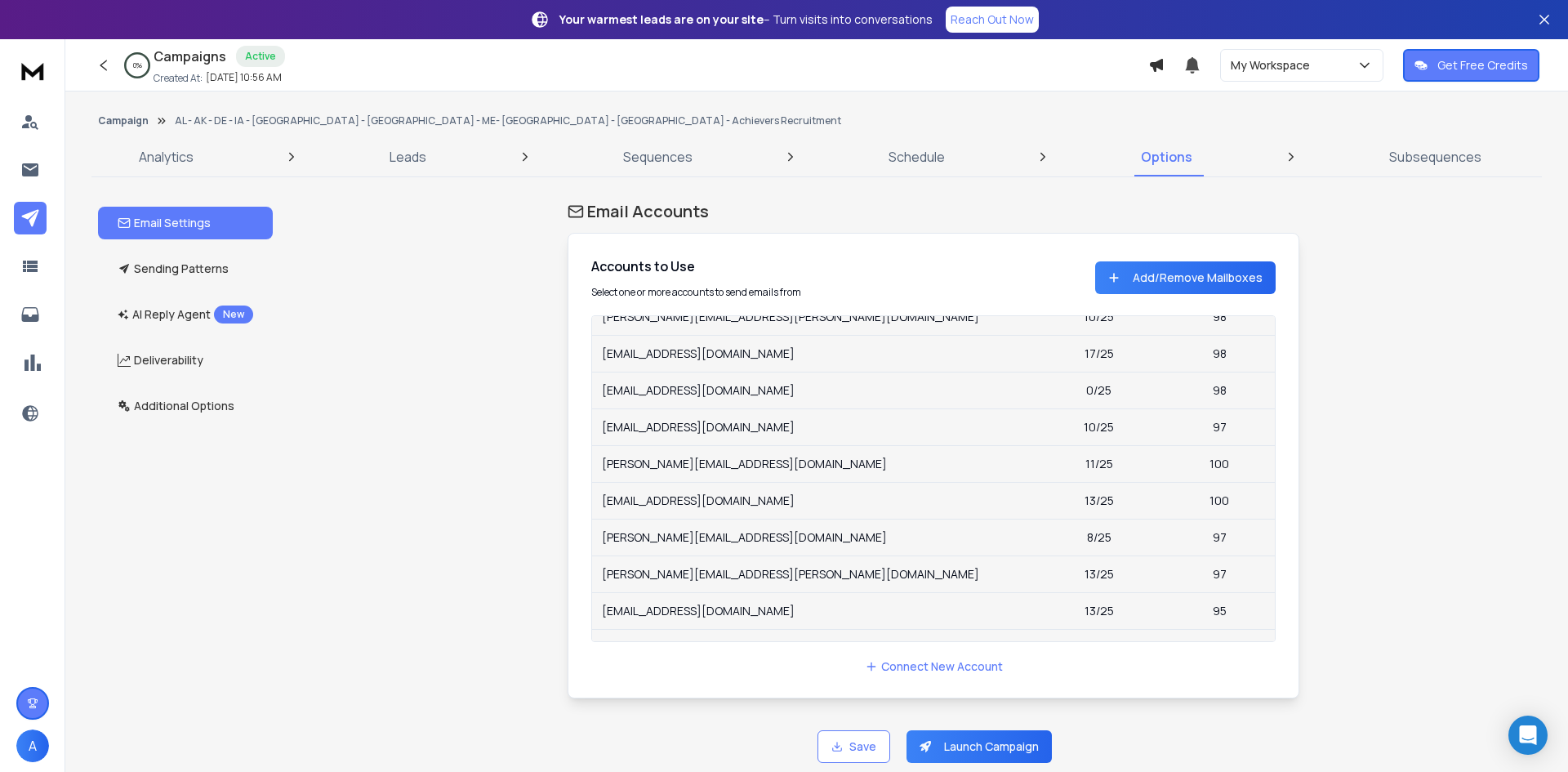
drag, startPoint x: 1323, startPoint y: 356, endPoint x: 1330, endPoint y: 348, distance: 10.6
click at [1328, 352] on div "Email Accounts Accounts to Use Select one or more accounts to send emails from …" at bounding box center [943, 461] width 1289 height 523
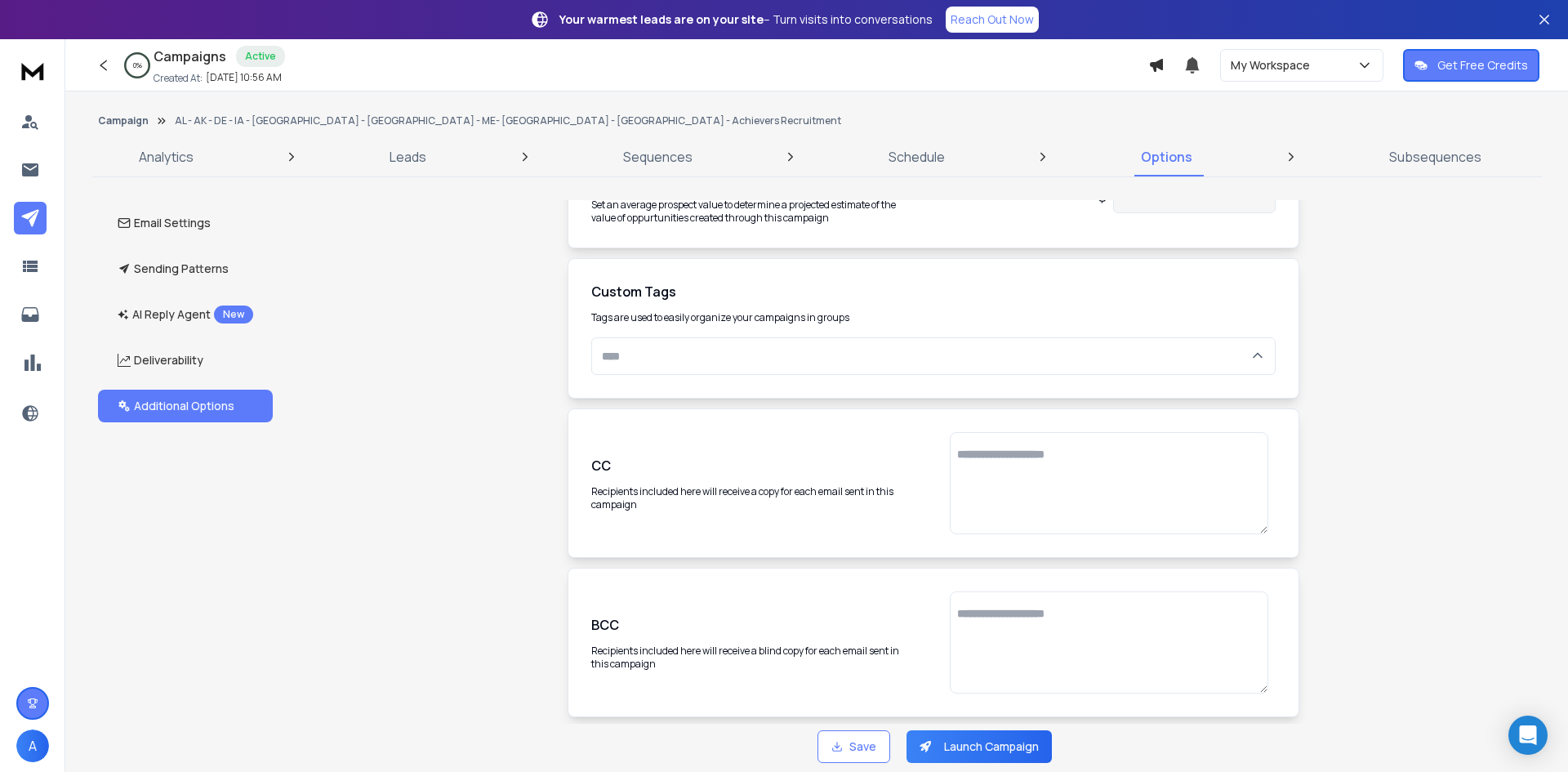
scroll to position [3109, 0]
click at [852, 742] on button "Save" at bounding box center [853, 746] width 73 height 32
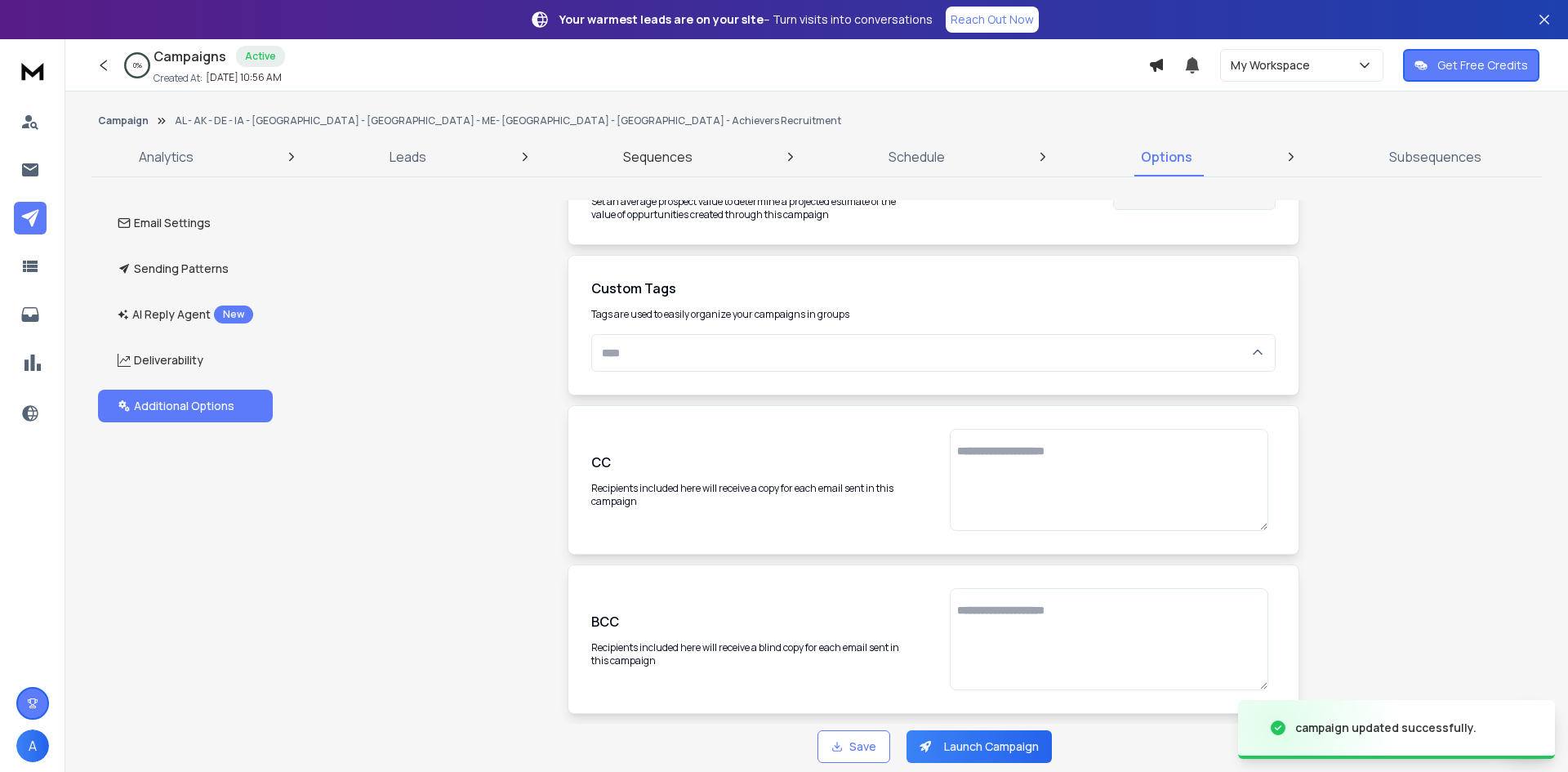
click at [657, 156] on p "Sequences" at bounding box center [657, 157] width 69 height 20
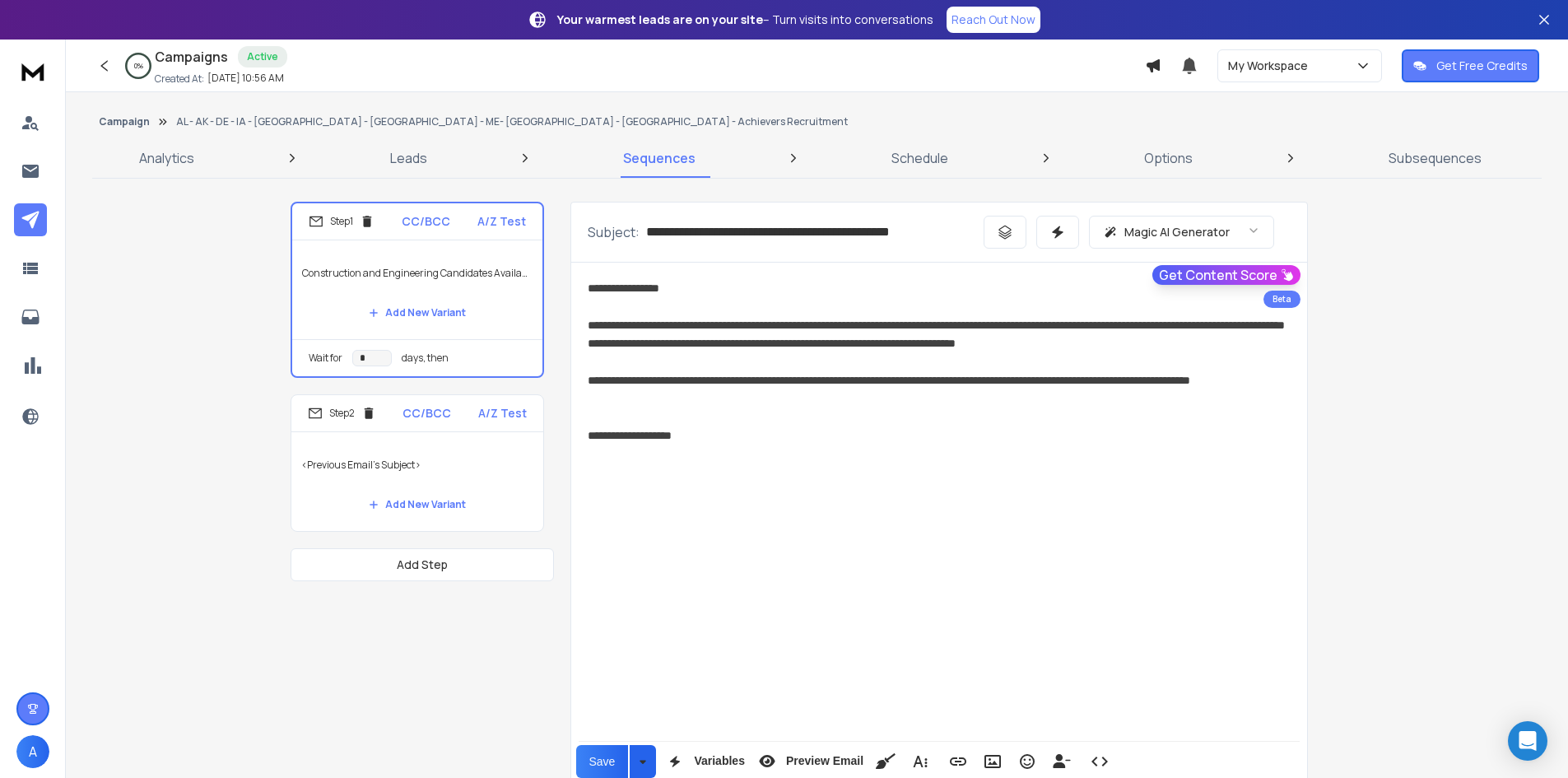
click at [494, 477] on p "<Previous Email's Subject>" at bounding box center [417, 465] width 232 height 46
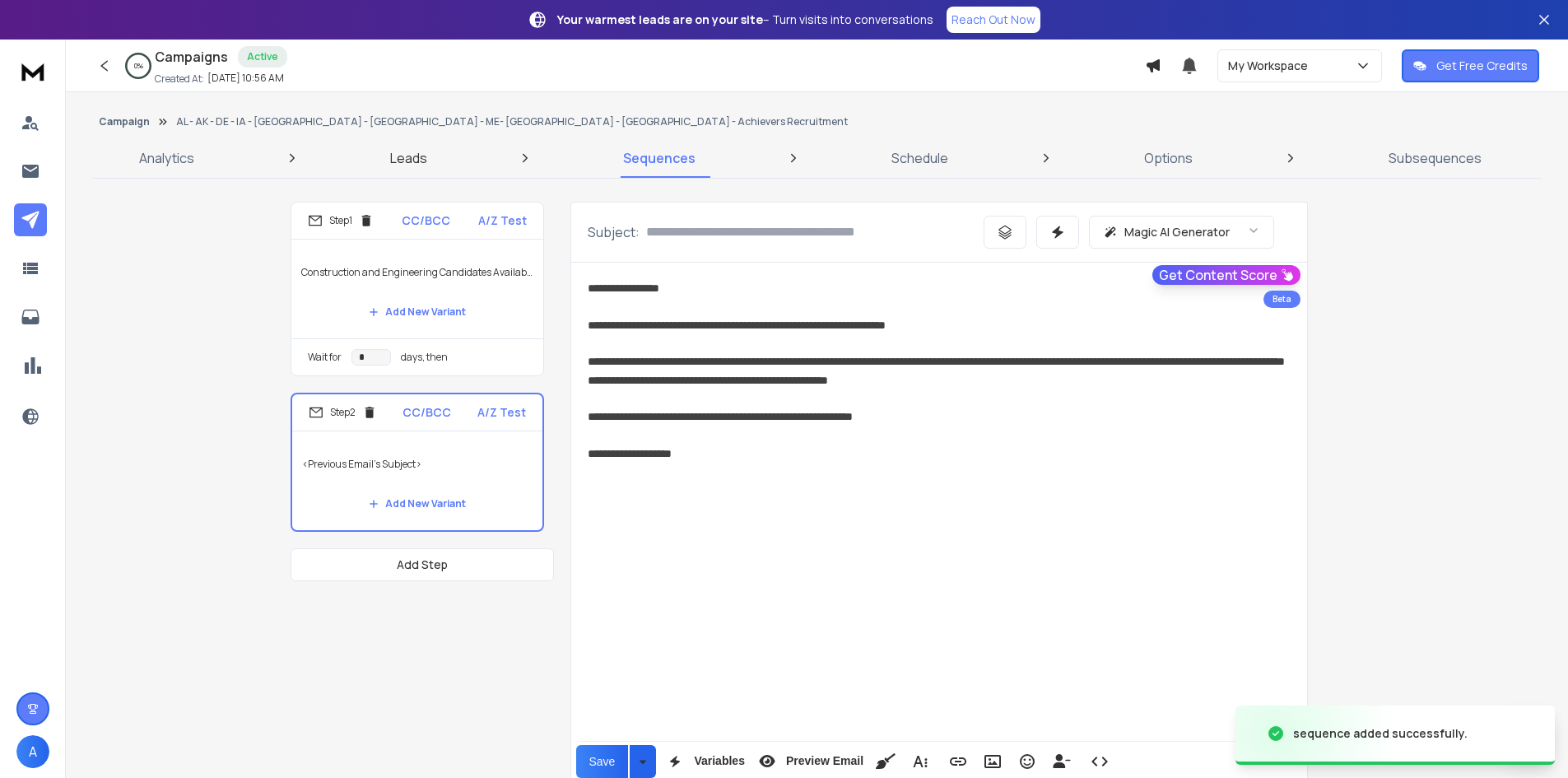
click at [405, 157] on p "Leads" at bounding box center [408, 158] width 37 height 20
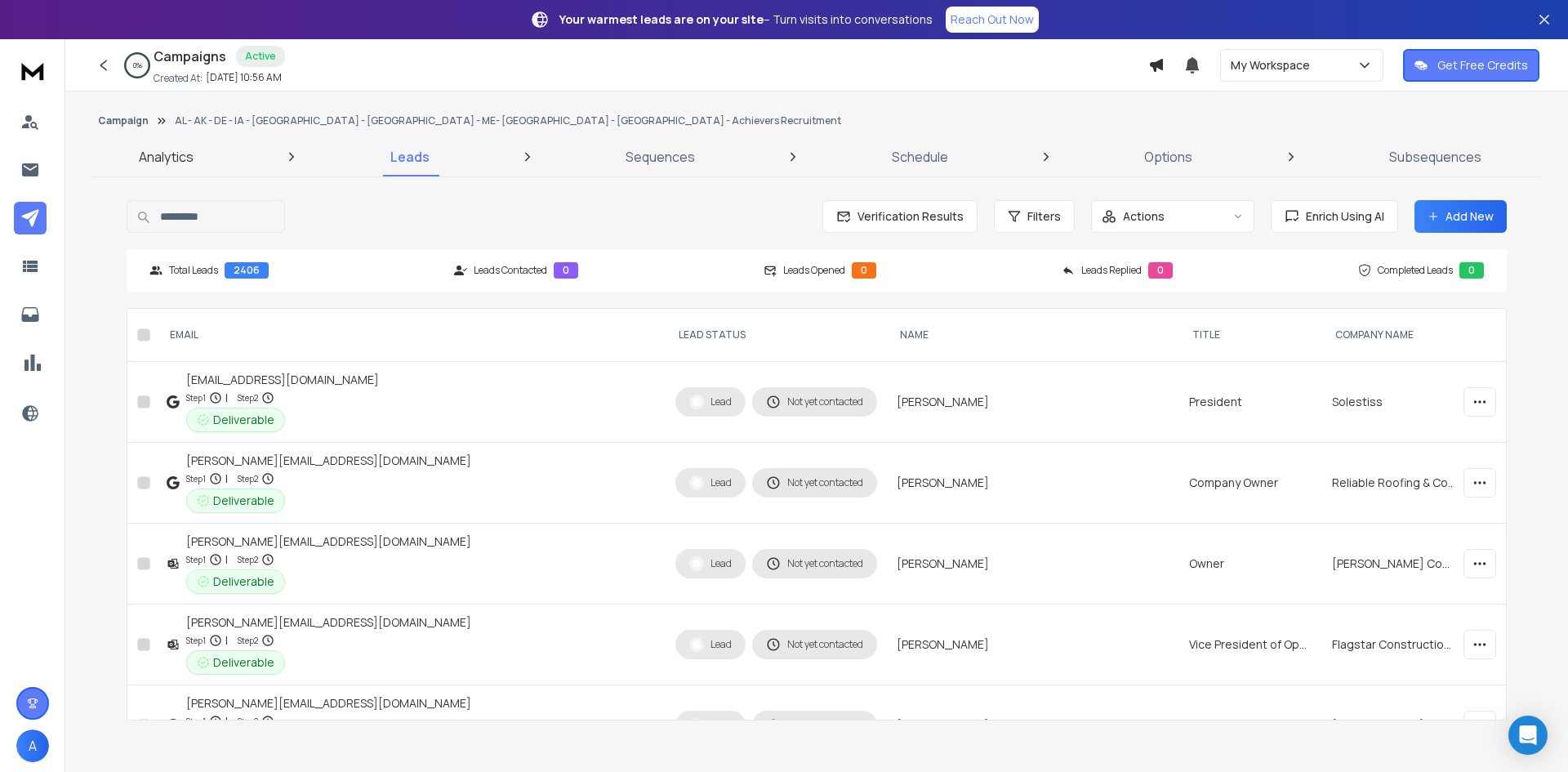
click at [147, 161] on p "Analytics" at bounding box center [166, 157] width 55 height 20
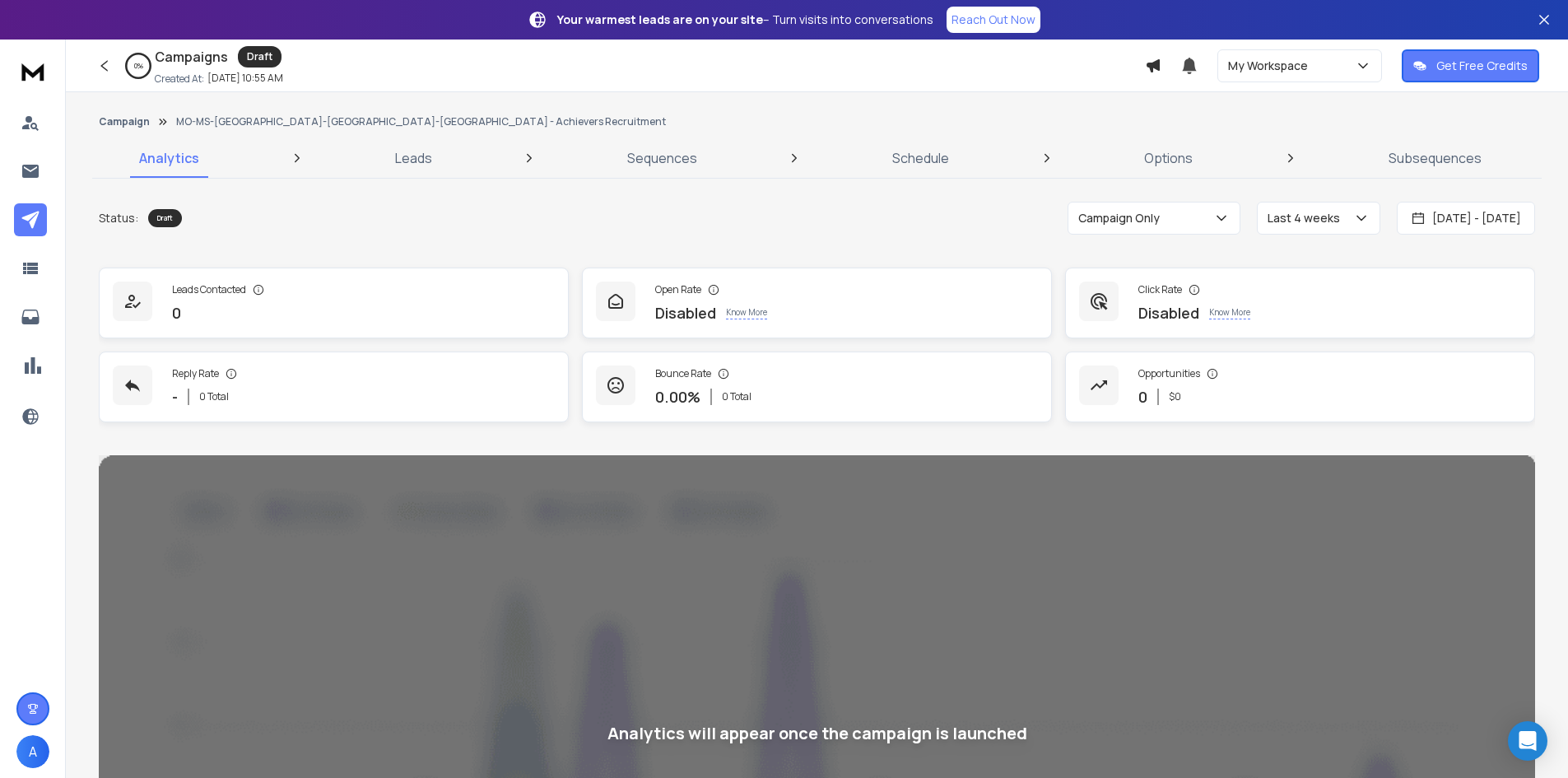
click at [1115, 148] on div "Analytics Leads Sequences Schedule Options Subsequences" at bounding box center [810, 158] width 1436 height 40
click at [1168, 151] on p "Options" at bounding box center [1168, 158] width 49 height 20
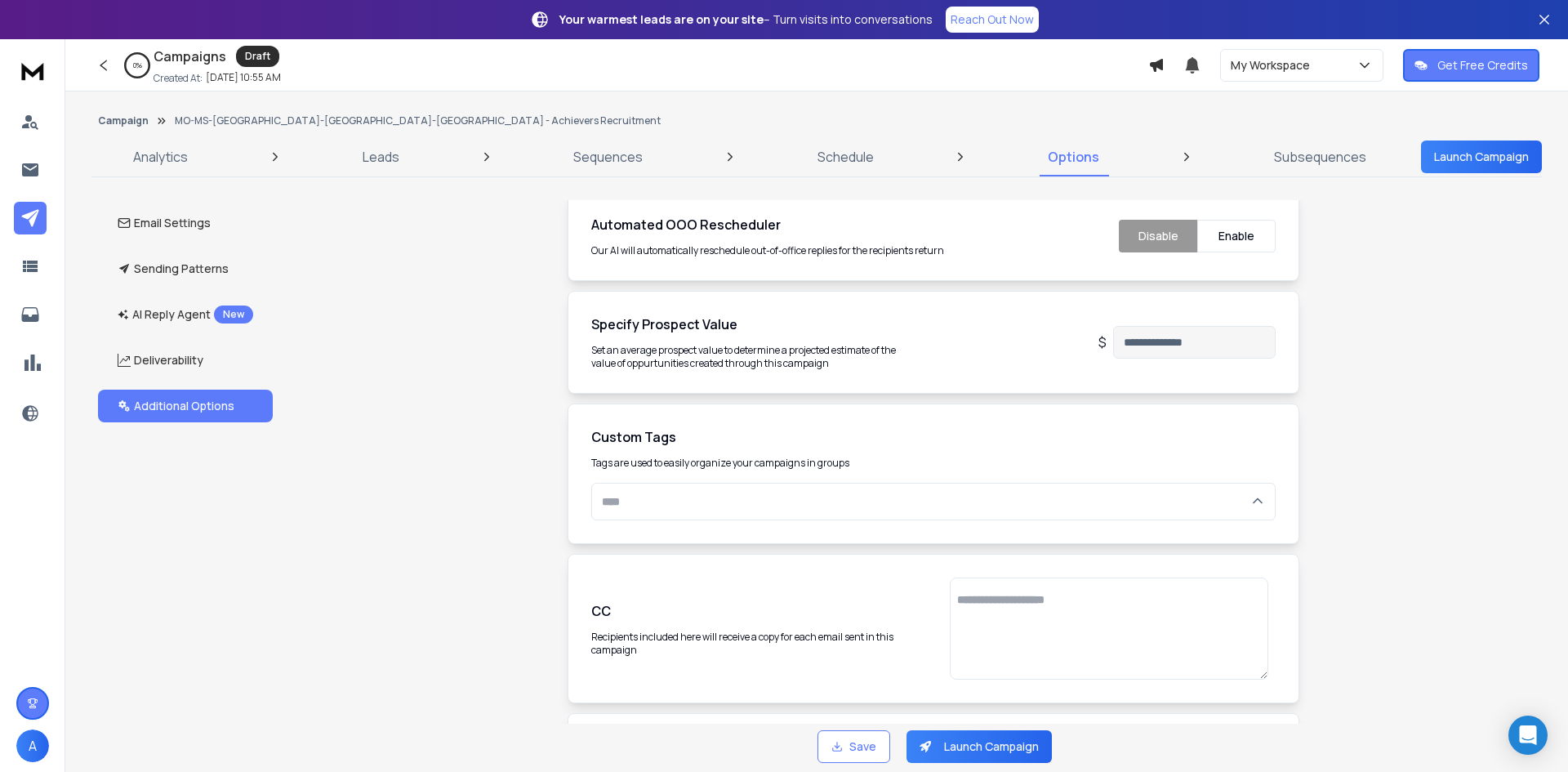
scroll to position [3109, 0]
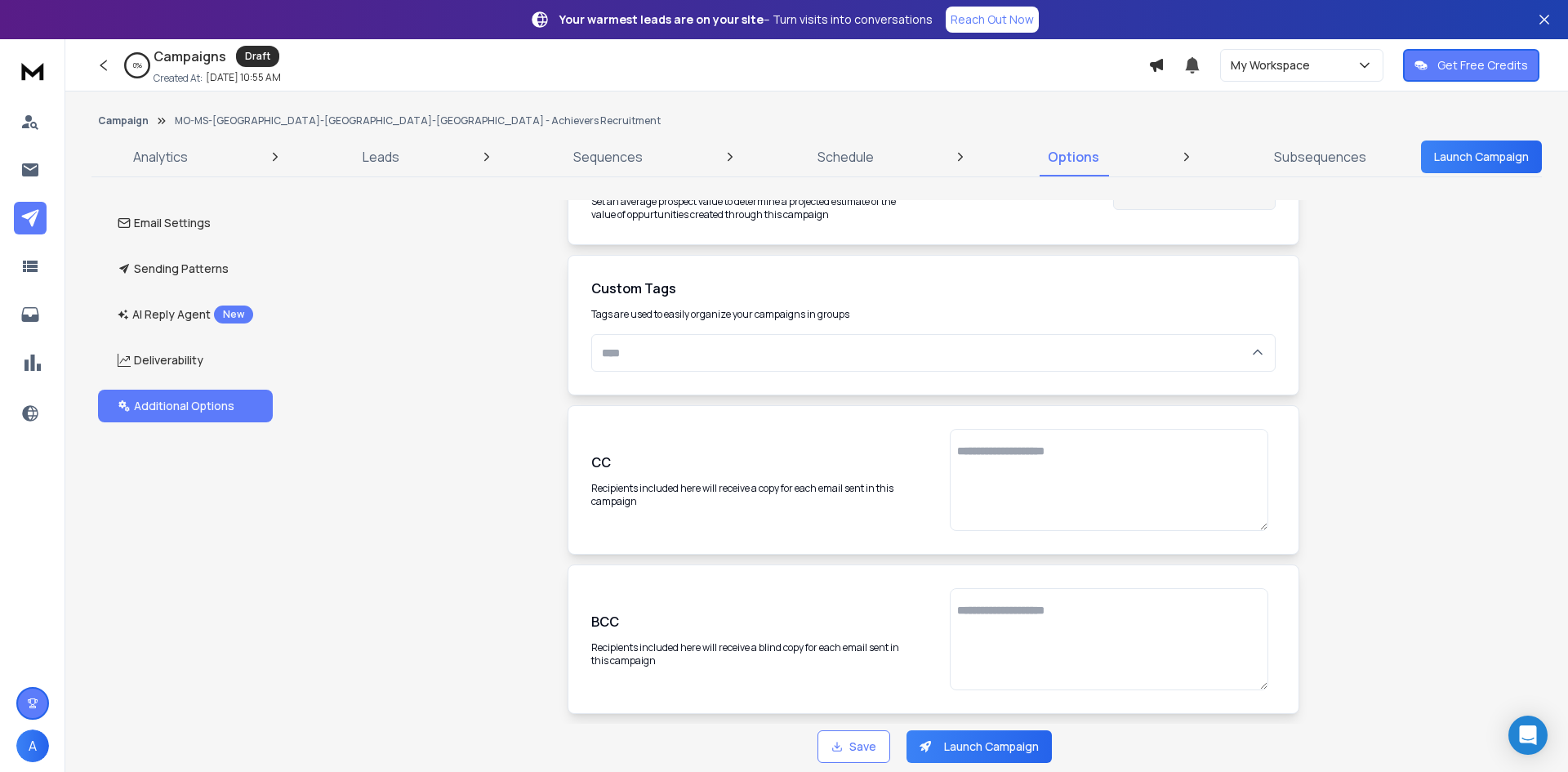
click at [996, 749] on button "Launch Campaign" at bounding box center [979, 746] width 145 height 32
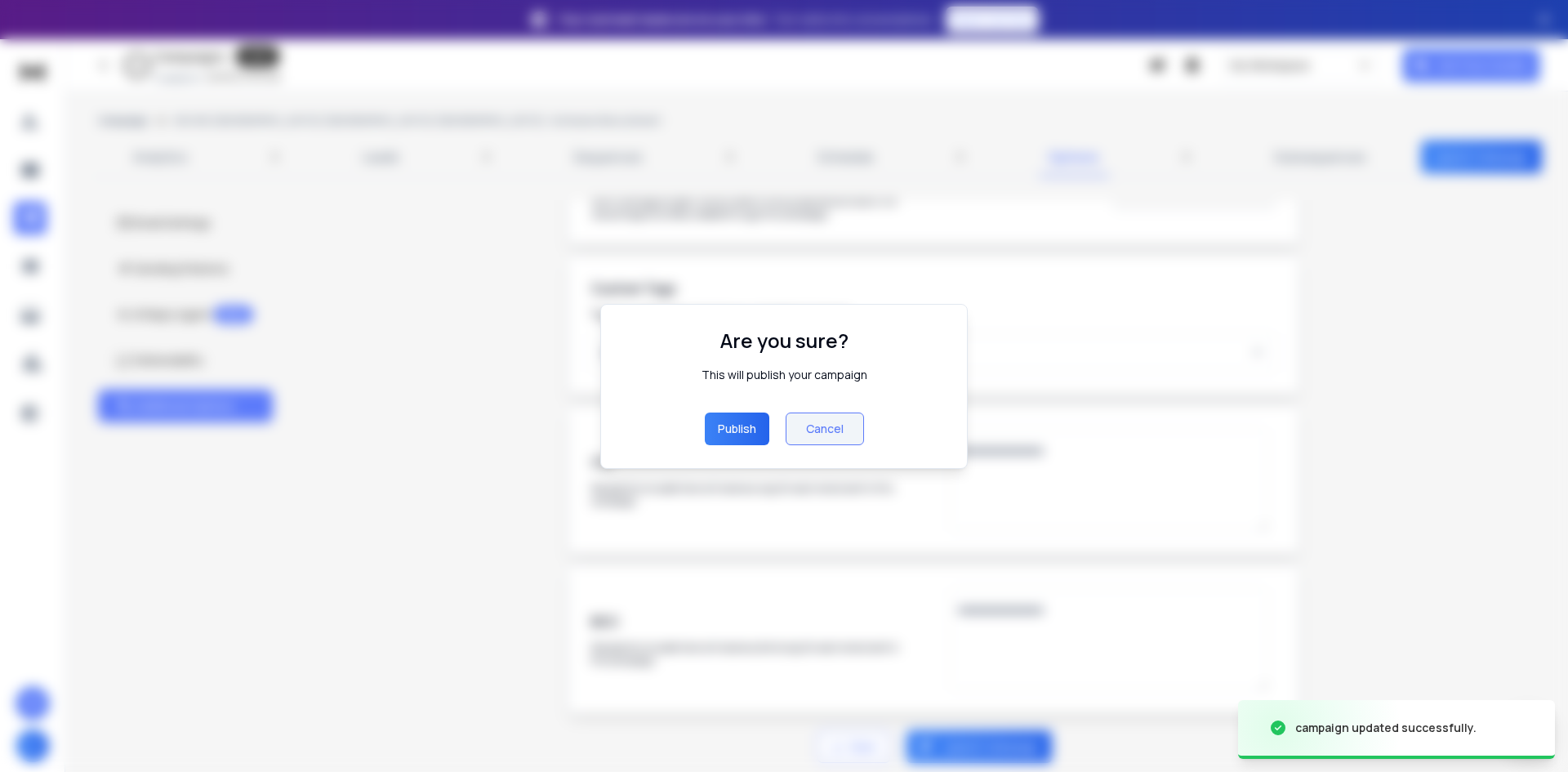
click at [740, 427] on button "Publish" at bounding box center [737, 428] width 64 height 32
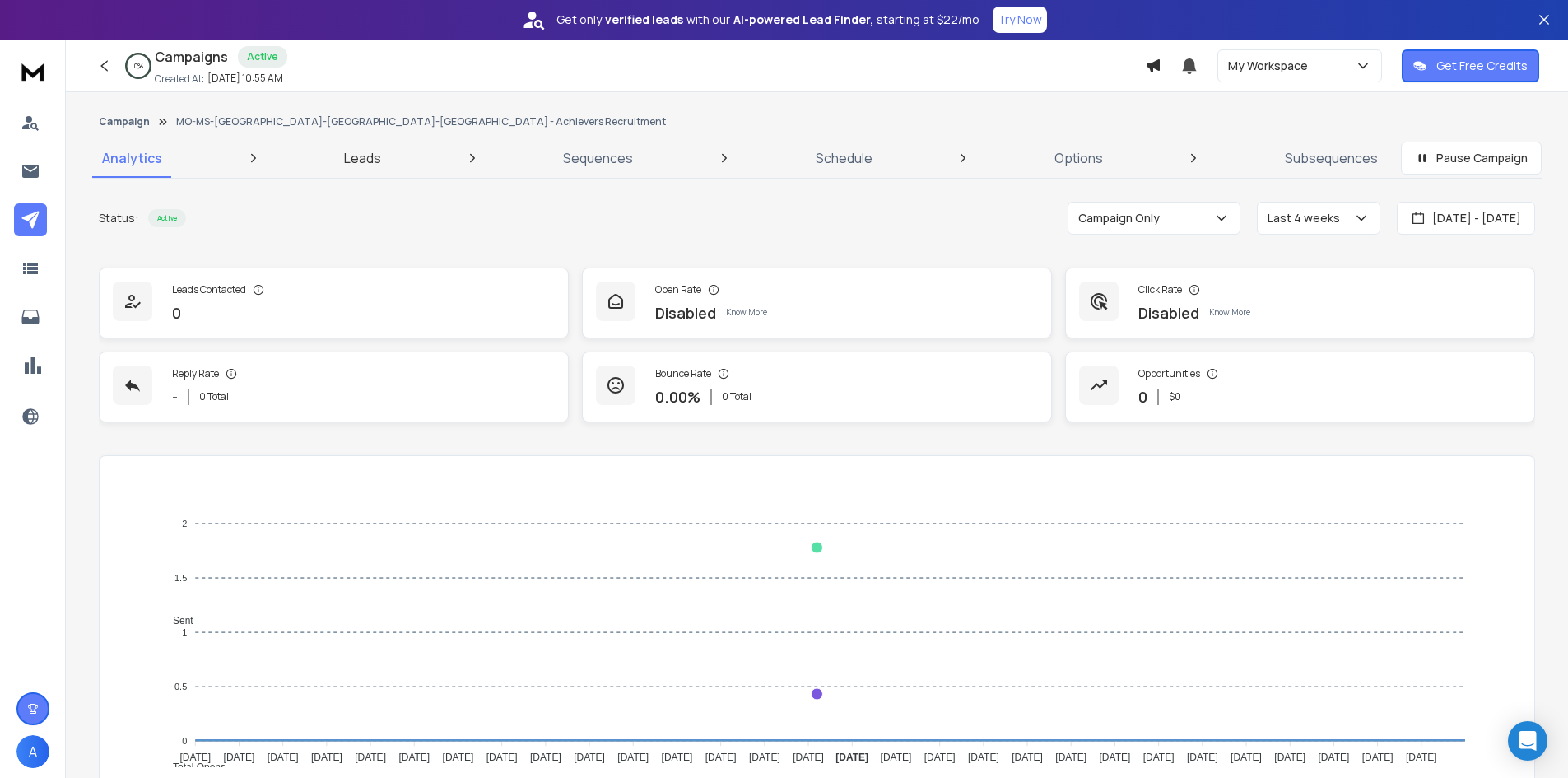
click at [358, 162] on p "Leads" at bounding box center [362, 158] width 37 height 20
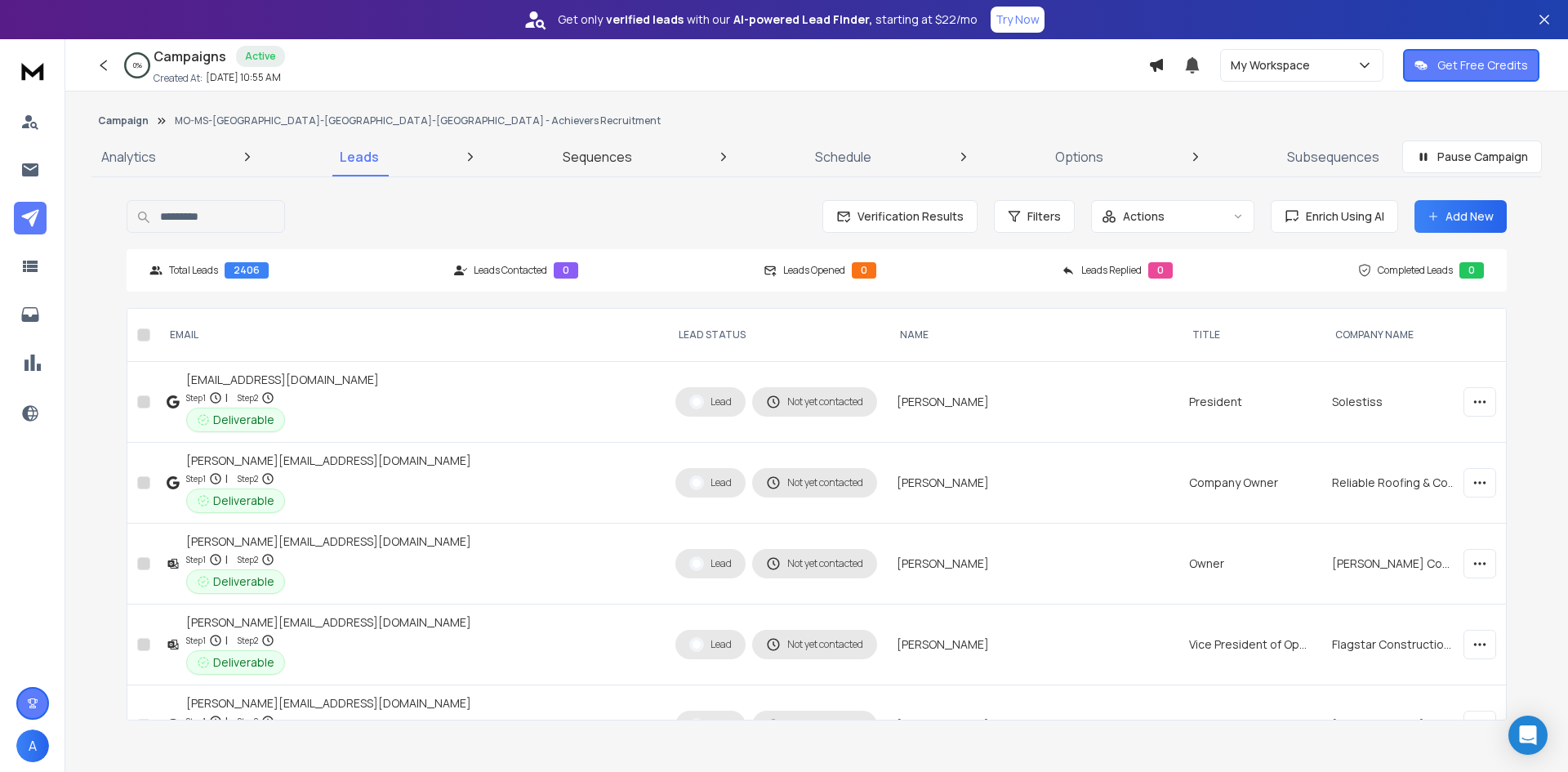
drag, startPoint x: 546, startPoint y: 151, endPoint x: 575, endPoint y: 156, distance: 29.4
click at [551, 152] on div "Analytics Leads Sequences Schedule Options Subsequences" at bounding box center [740, 157] width 1298 height 39
click at [581, 152] on p "Sequences" at bounding box center [596, 157] width 69 height 20
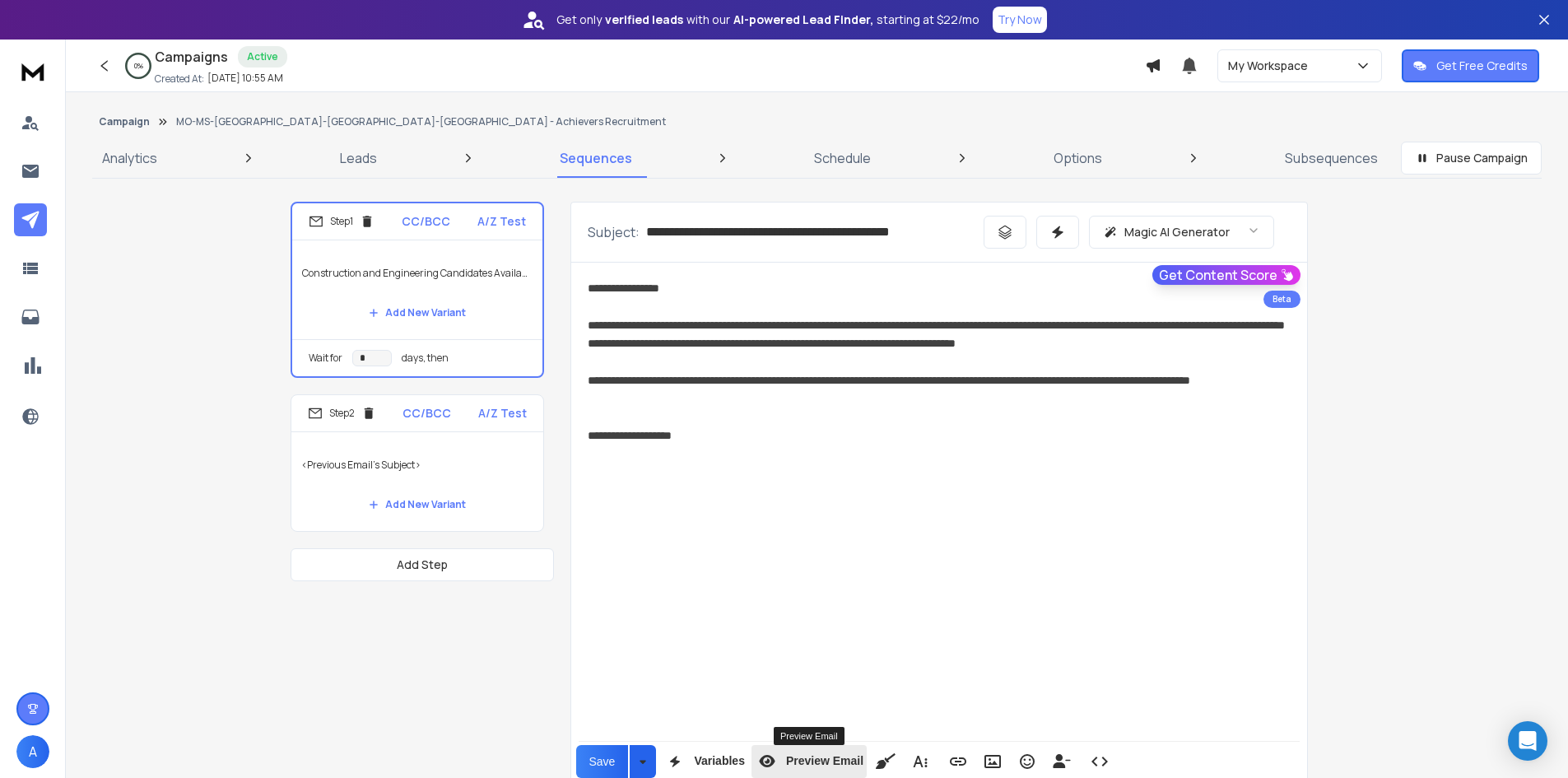
click at [837, 766] on span "Preview Email" at bounding box center [824, 760] width 84 height 14
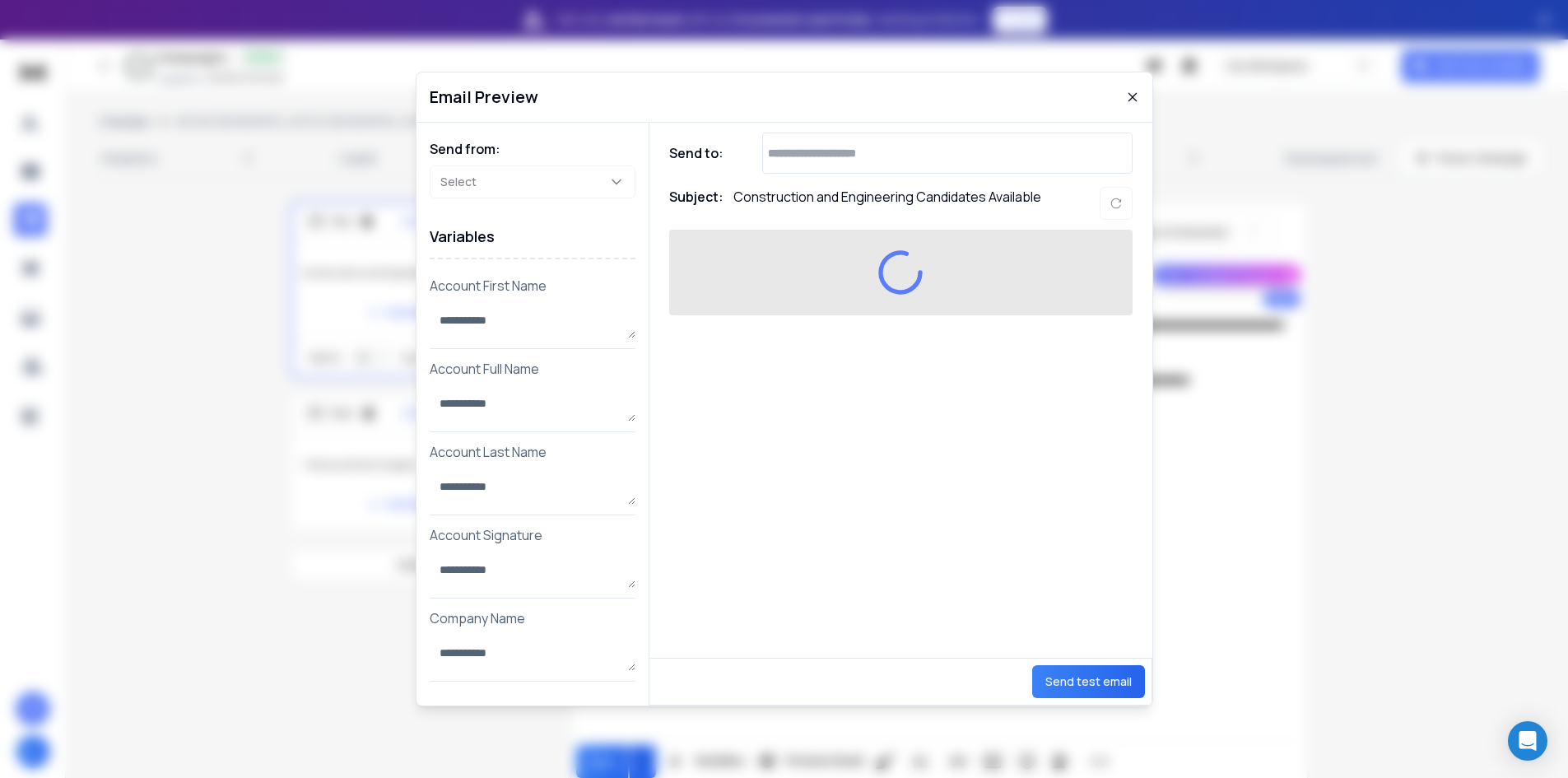
type textarea "**********"
type textarea "*********"
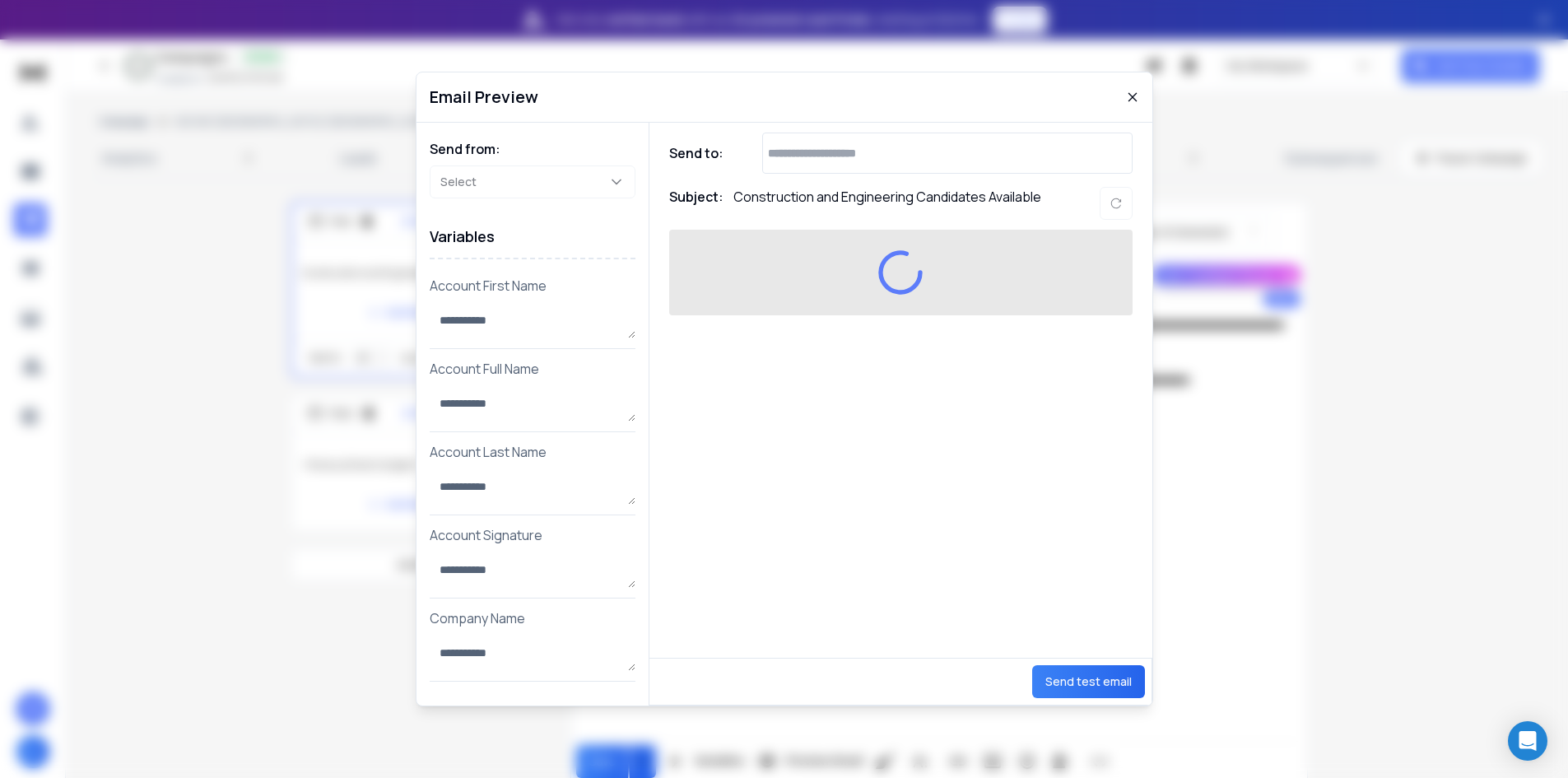
type textarea "**********"
type textarea "******"
type textarea "*****"
type textarea "*********"
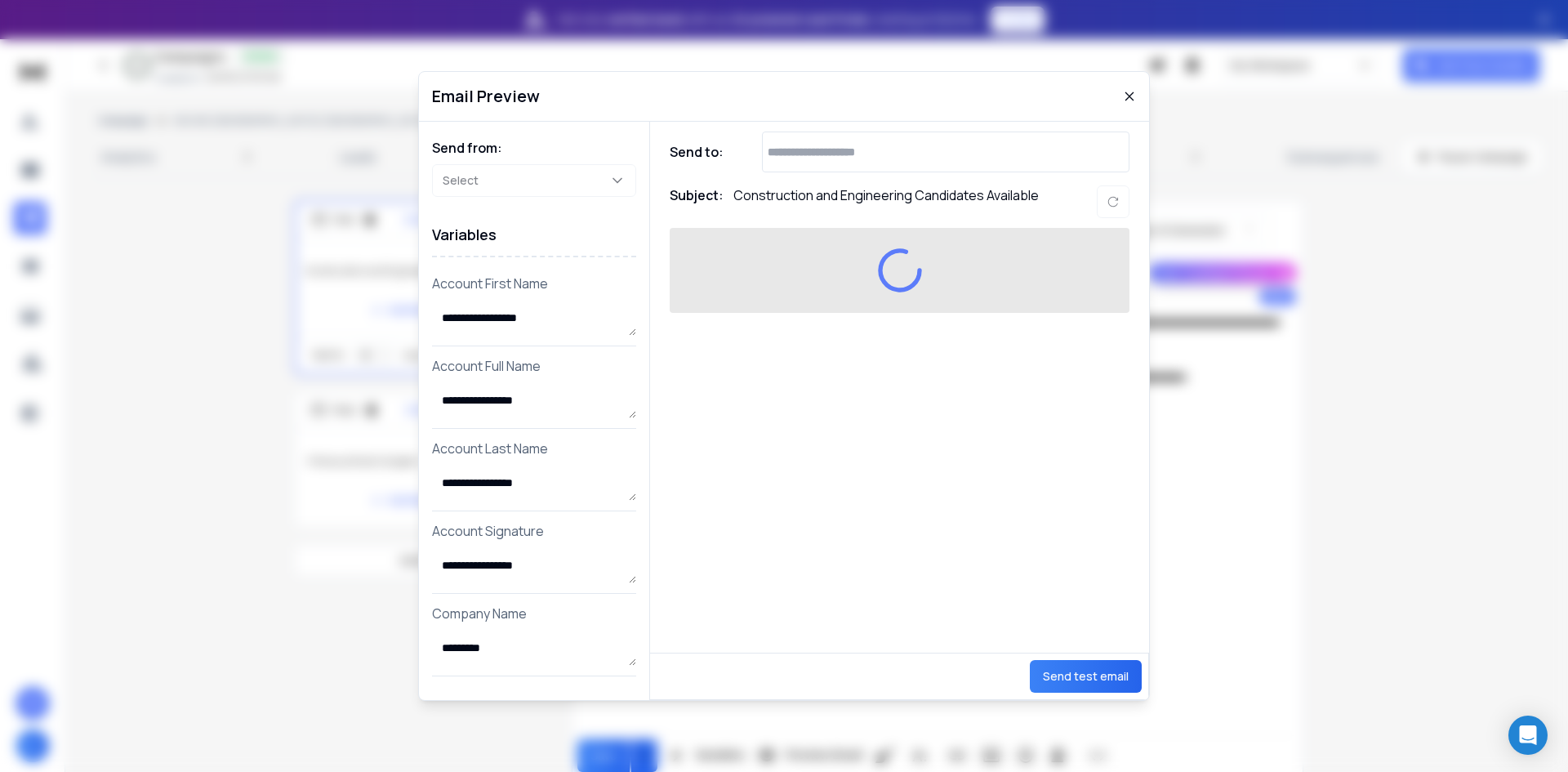
type textarea "**********"
type textarea "******"
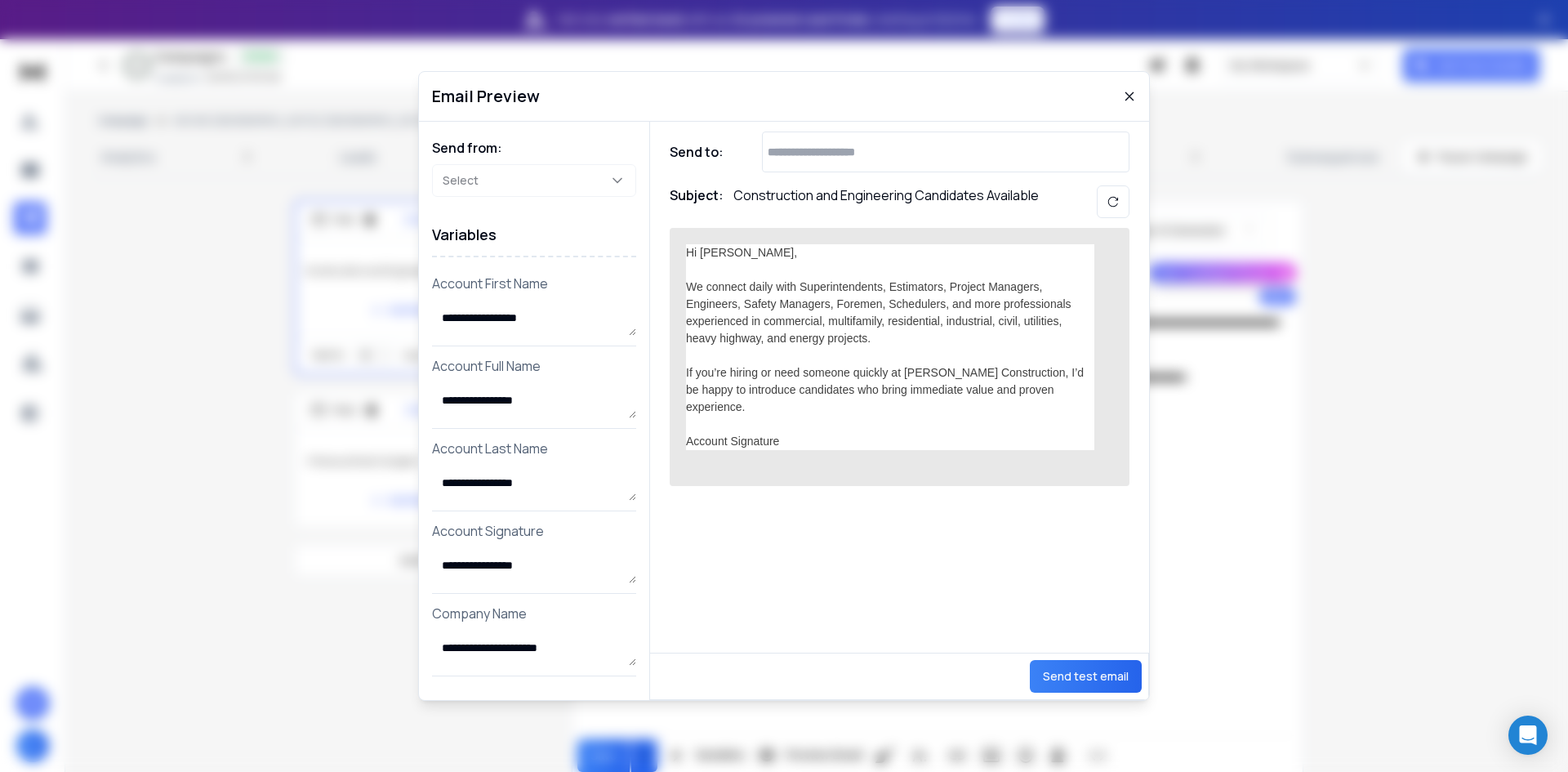
type textarea "*****"
type textarea "**********"
type textarea "********"
type textarea "**********"
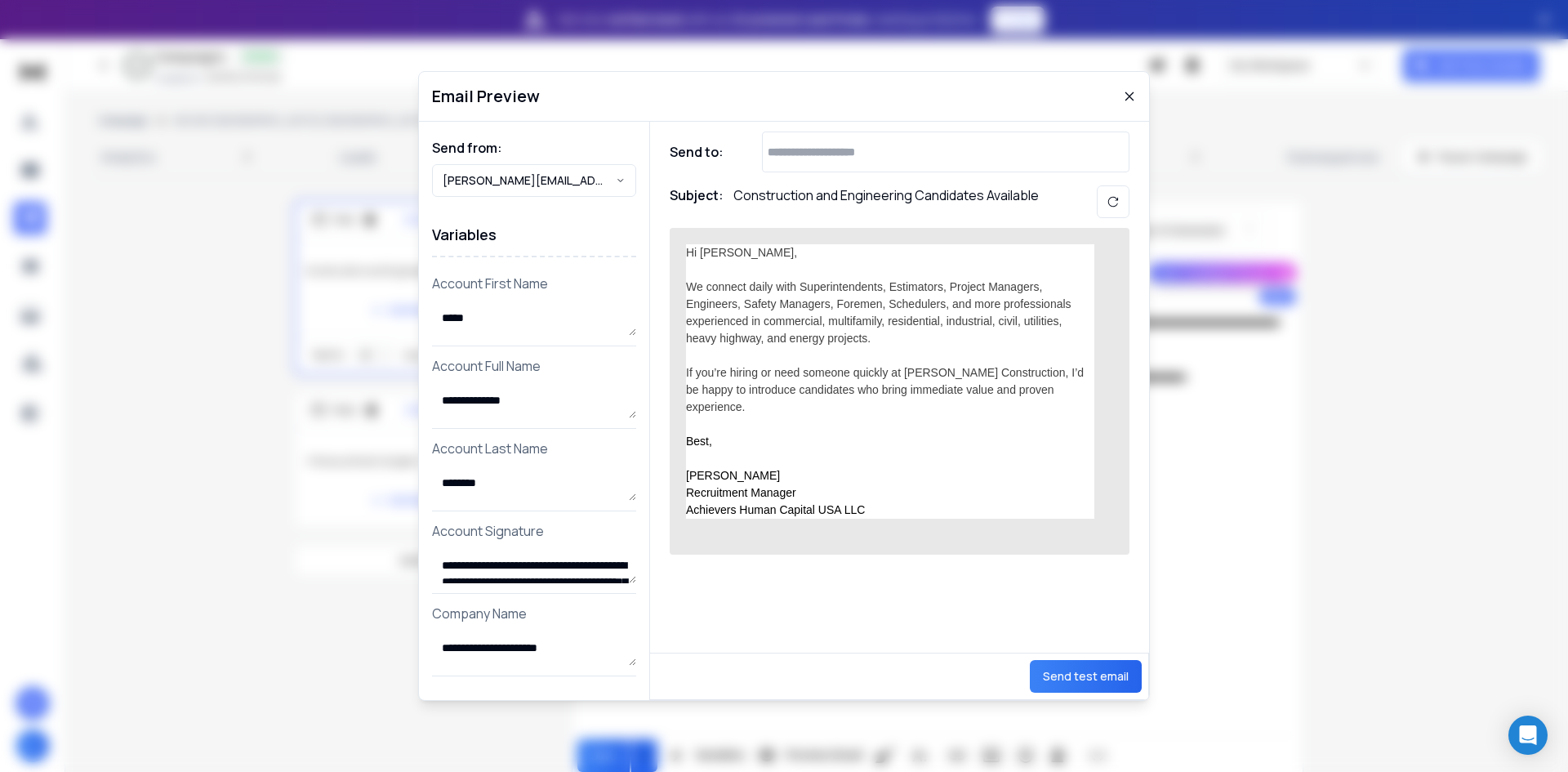
click at [1118, 92] on div "Email Preview" at bounding box center [784, 96] width 730 height 49
click at [1124, 92] on icon at bounding box center [1129, 96] width 13 height 13
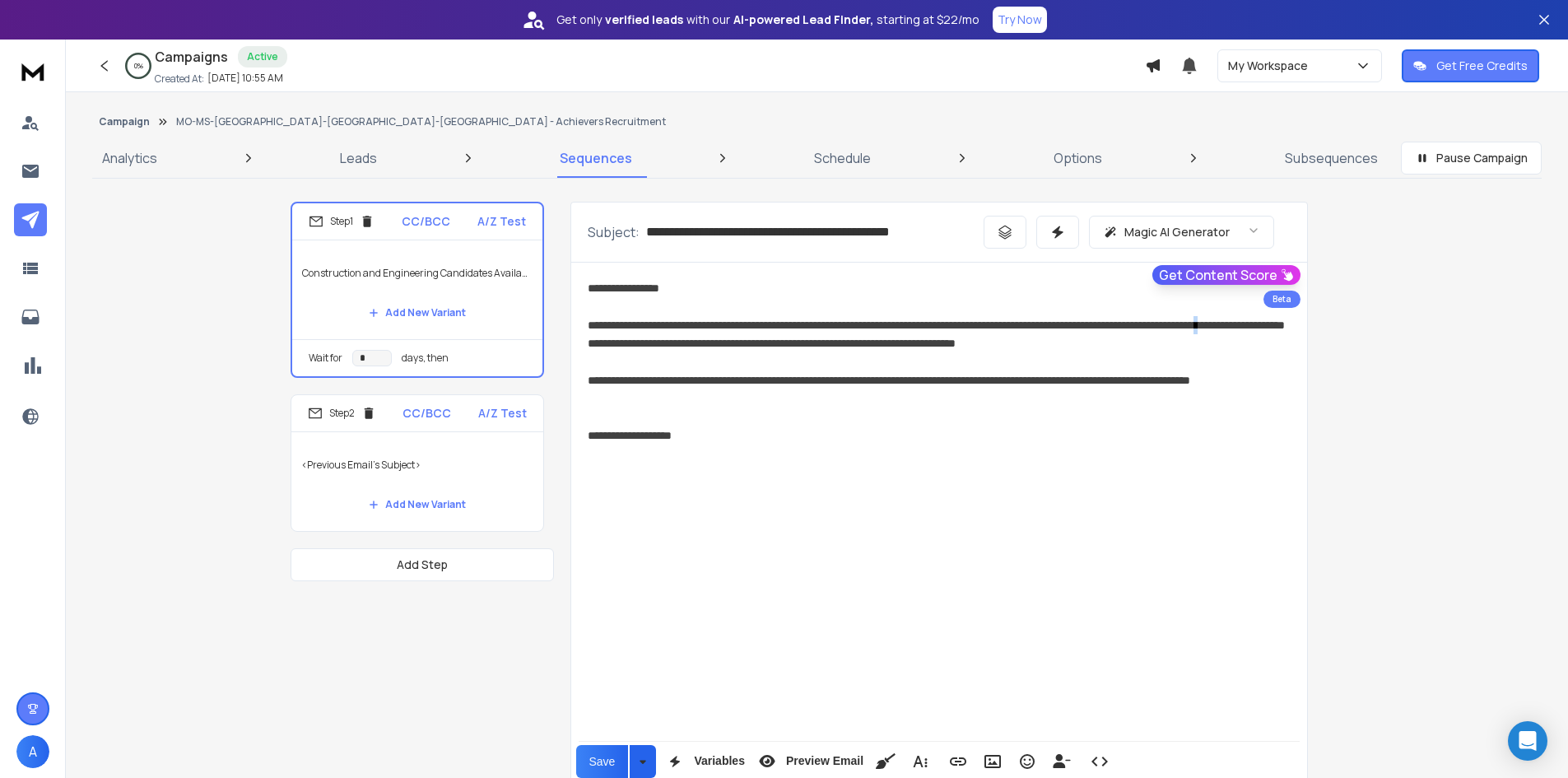
click at [699, 349] on div "**********" at bounding box center [939, 334] width 703 height 37
click at [759, 331] on div "**********" at bounding box center [939, 334] width 703 height 37
click at [937, 331] on div "**********" at bounding box center [939, 334] width 703 height 37
click at [1106, 452] on div at bounding box center [939, 453] width 703 height 18
click at [475, 470] on p "<Previous Email's Subject>" at bounding box center [417, 465] width 232 height 46
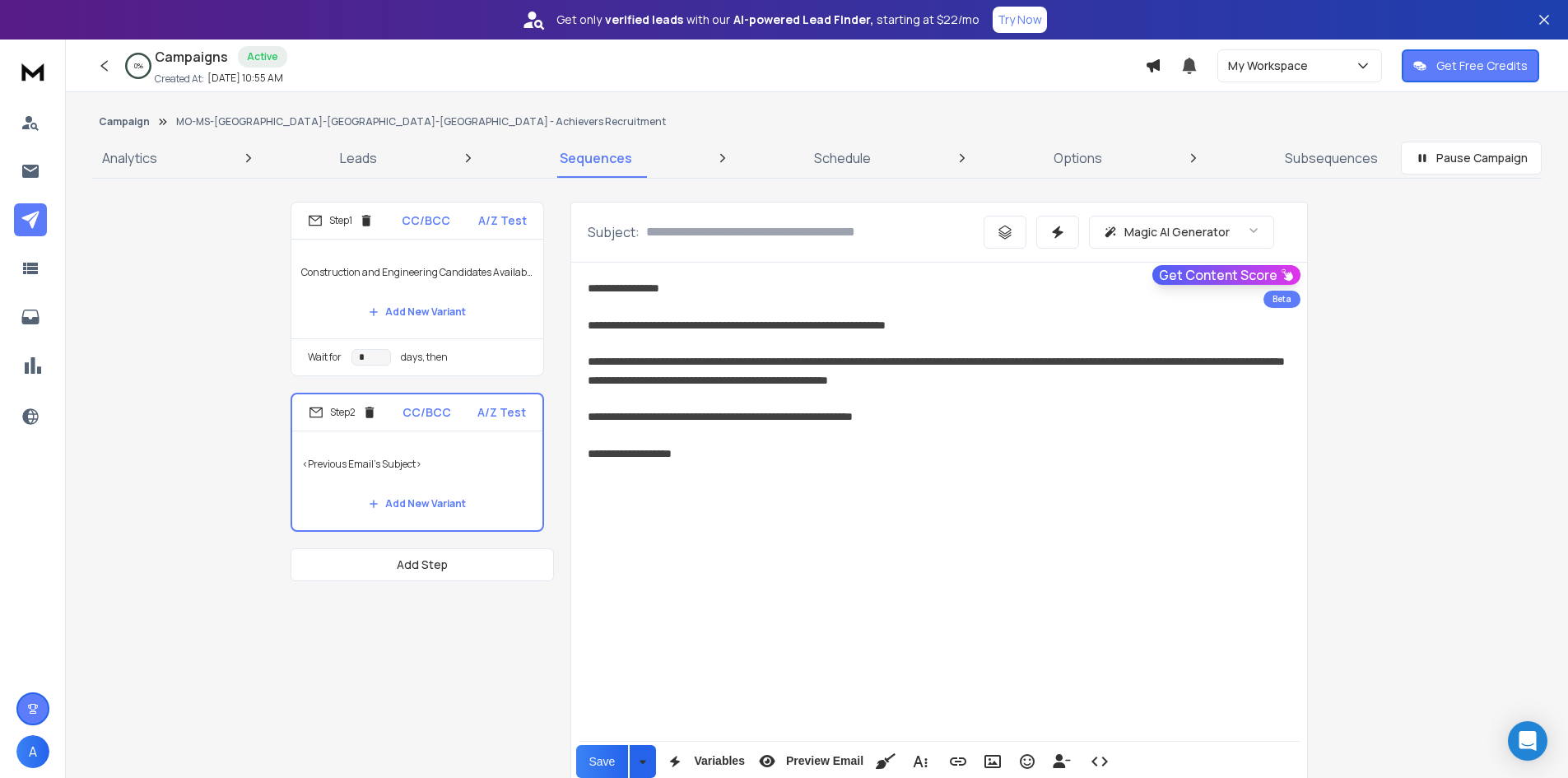
click at [141, 120] on button "Campaign" at bounding box center [124, 122] width 51 height 14
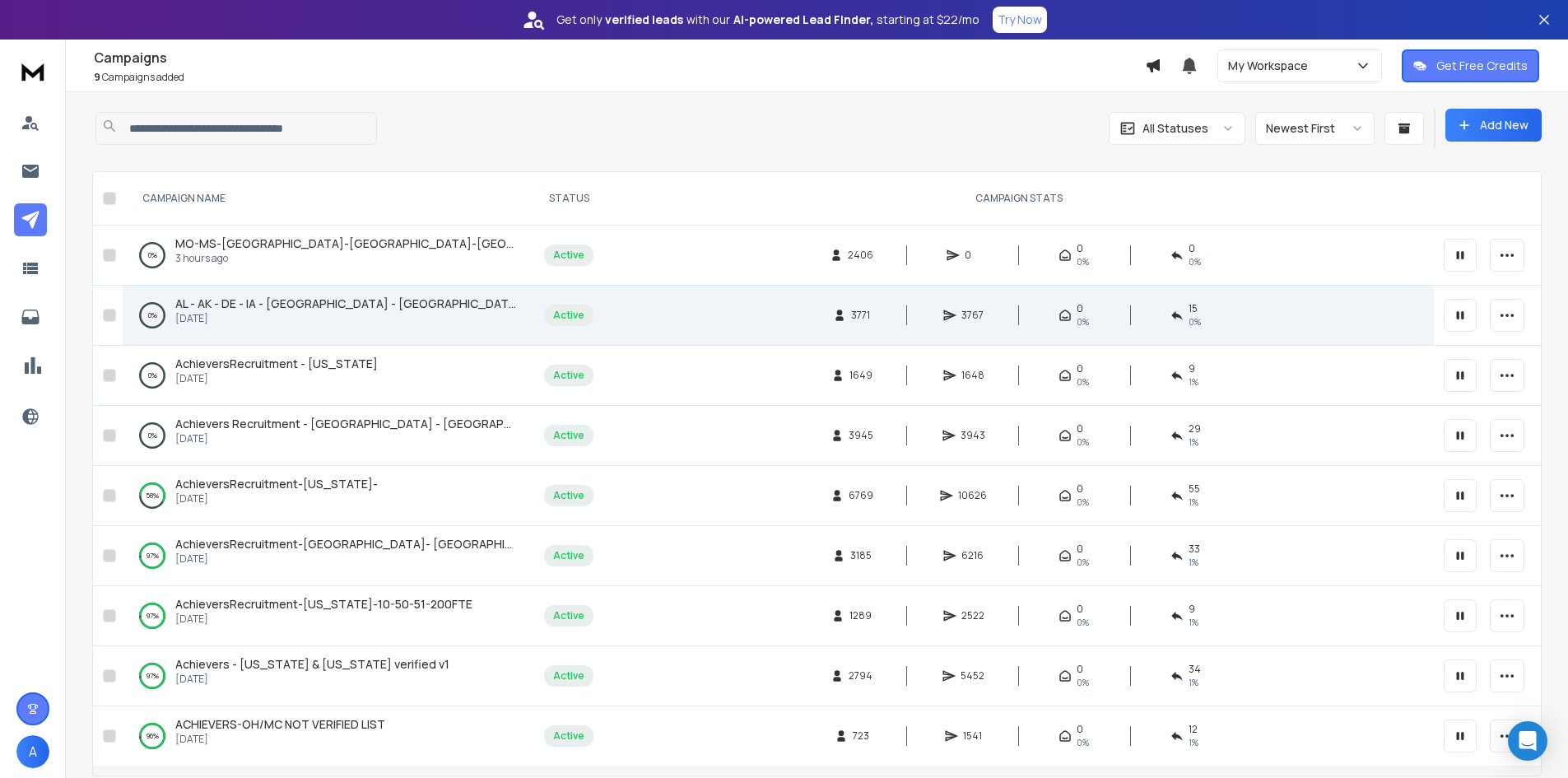
click at [249, 303] on span "AL - AK - DE - IA - [GEOGRAPHIC_DATA] - [GEOGRAPHIC_DATA] - ME- [GEOGRAPHIC_DAT…" at bounding box center [560, 302] width 769 height 15
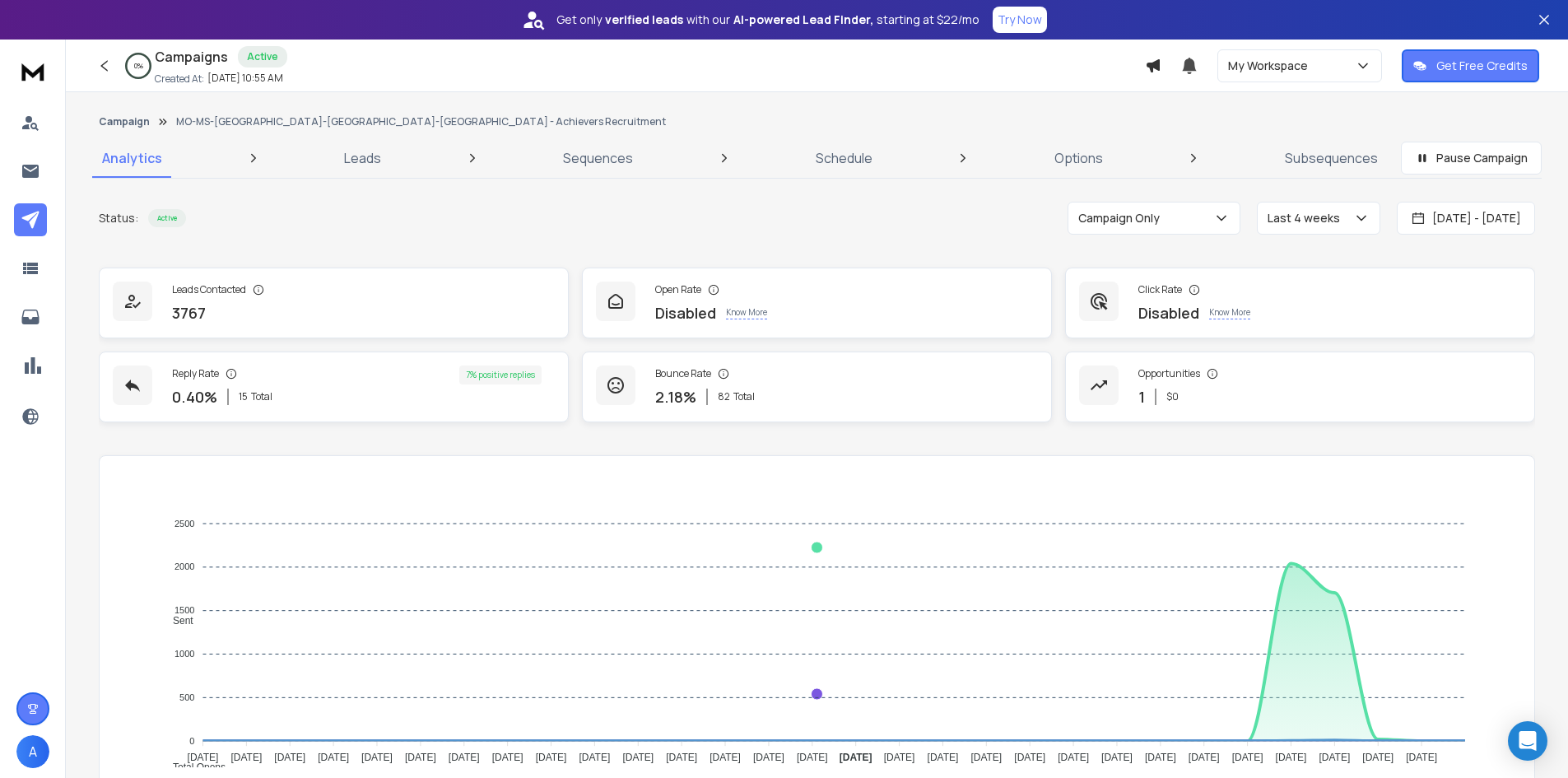
click at [118, 118] on button "Campaign" at bounding box center [124, 122] width 51 height 14
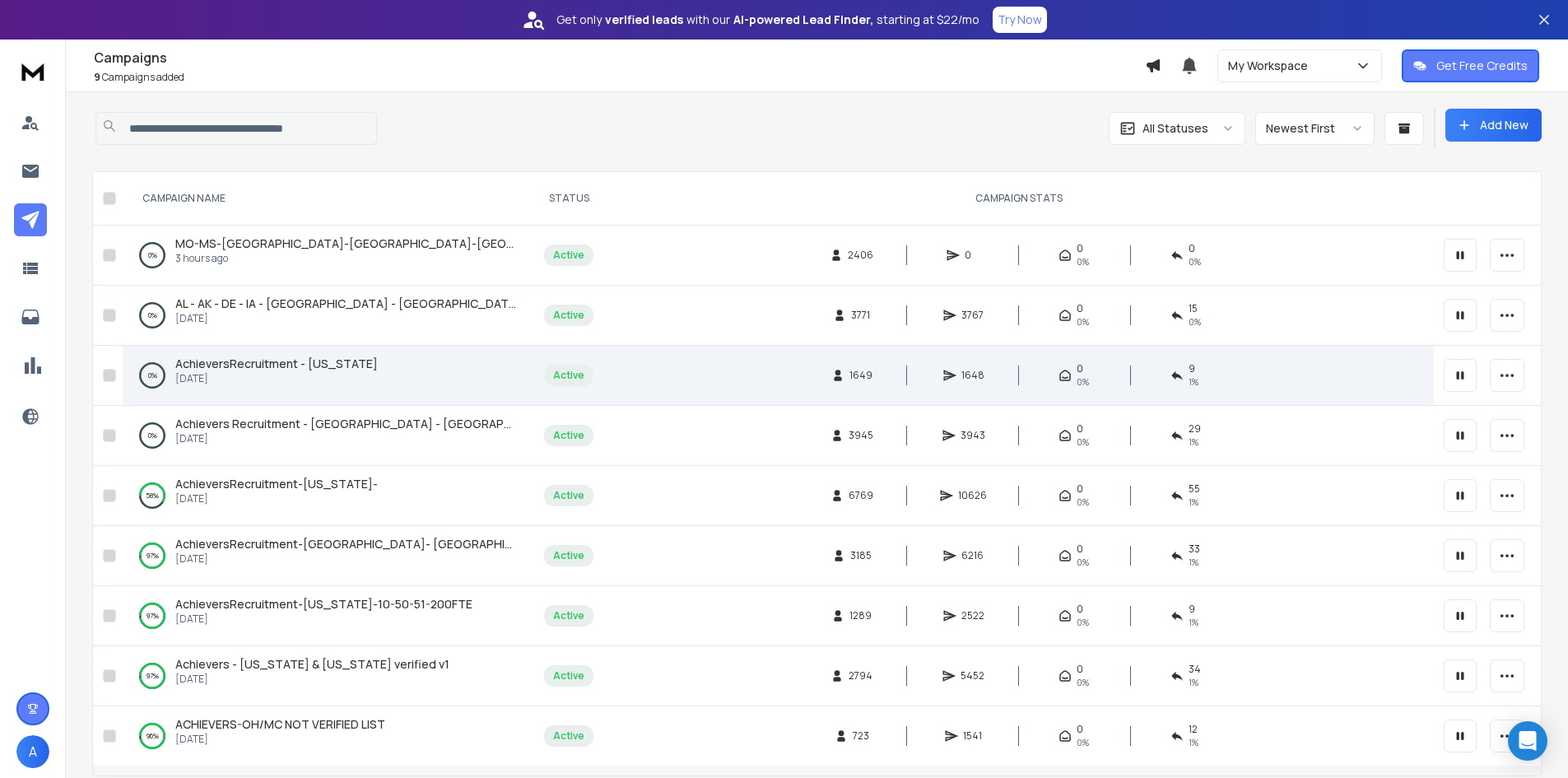
click at [274, 362] on span "AchieversRecruitment - [US_STATE]" at bounding box center [276, 363] width 202 height 15
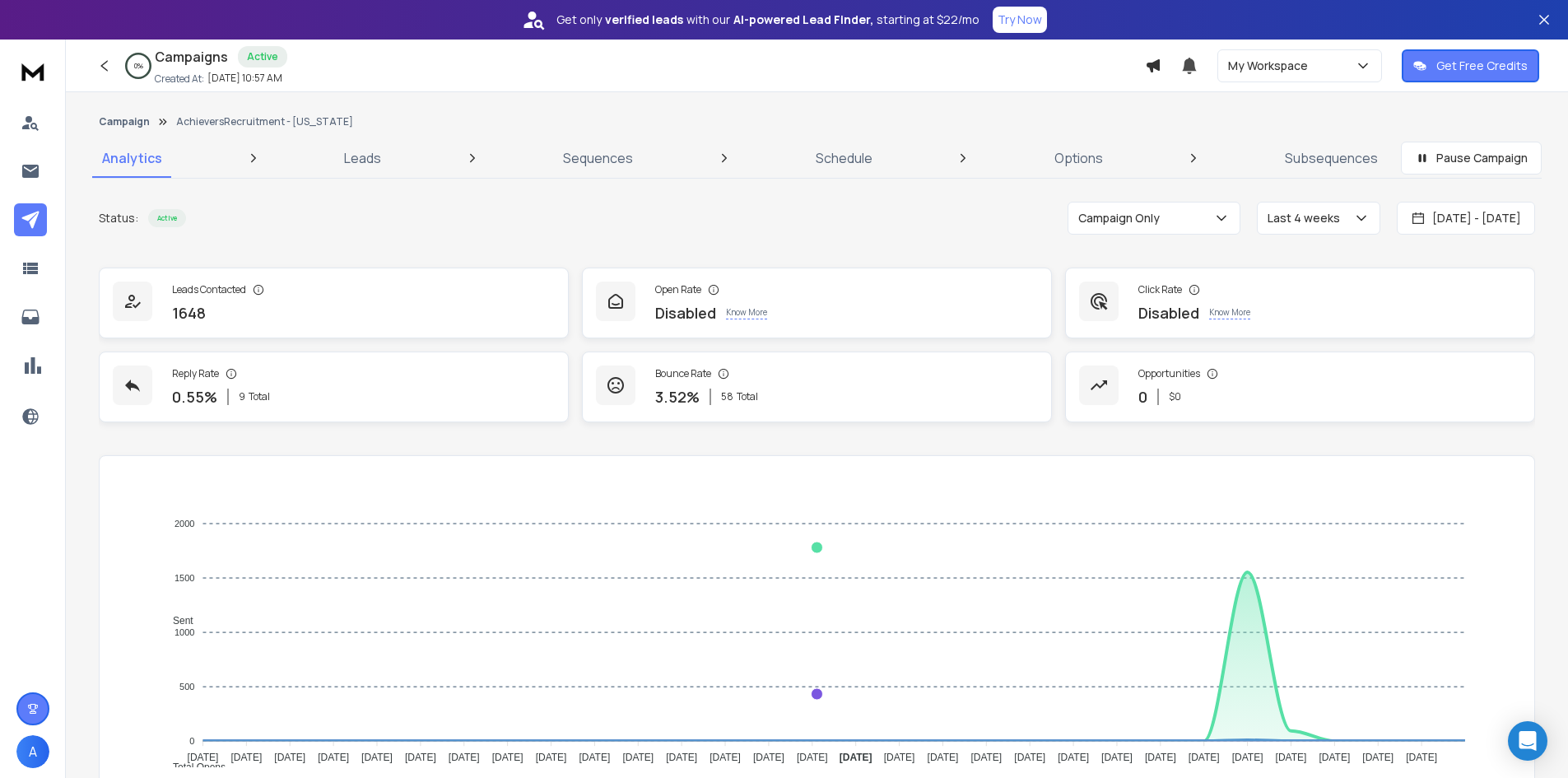
click at [110, 121] on button "Campaign" at bounding box center [124, 122] width 51 height 14
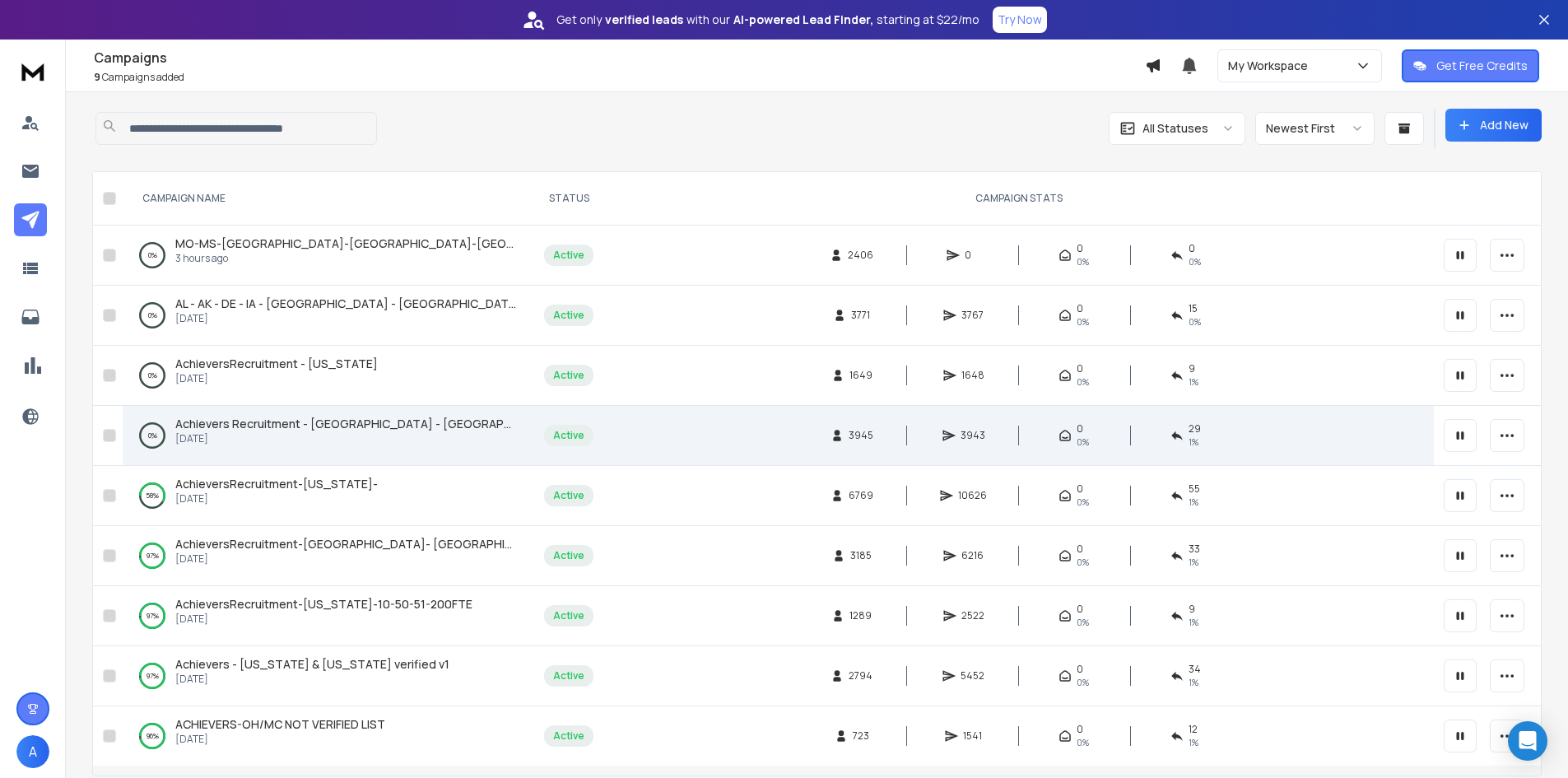
click at [300, 414] on td "0 % Achievers Recruitment - [GEOGRAPHIC_DATA] - [GEOGRAPHIC_DATA] - [GEOGRAPHIC…" at bounding box center [329, 435] width 412 height 60
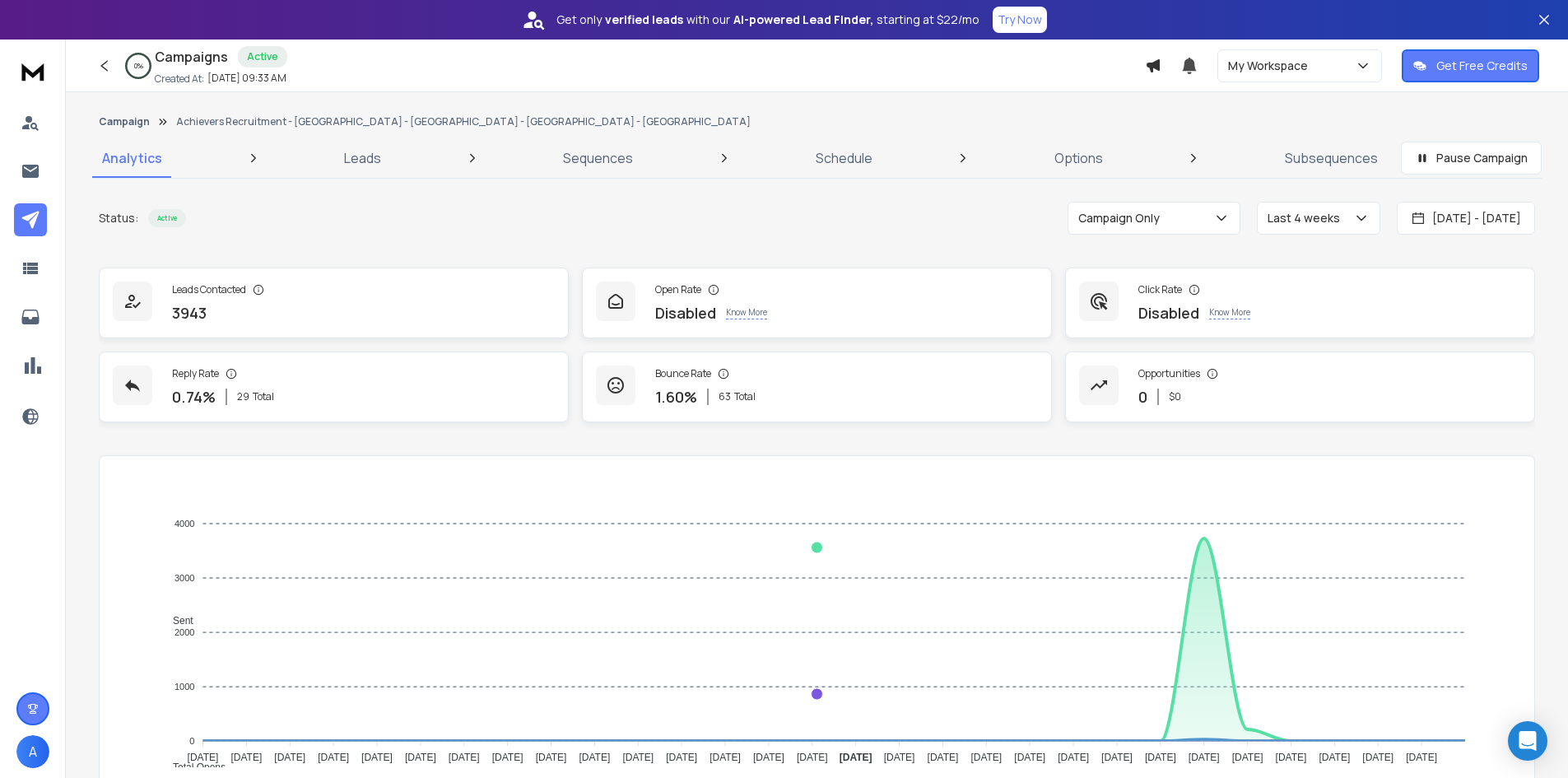
click at [125, 127] on button "Campaign" at bounding box center [124, 122] width 51 height 14
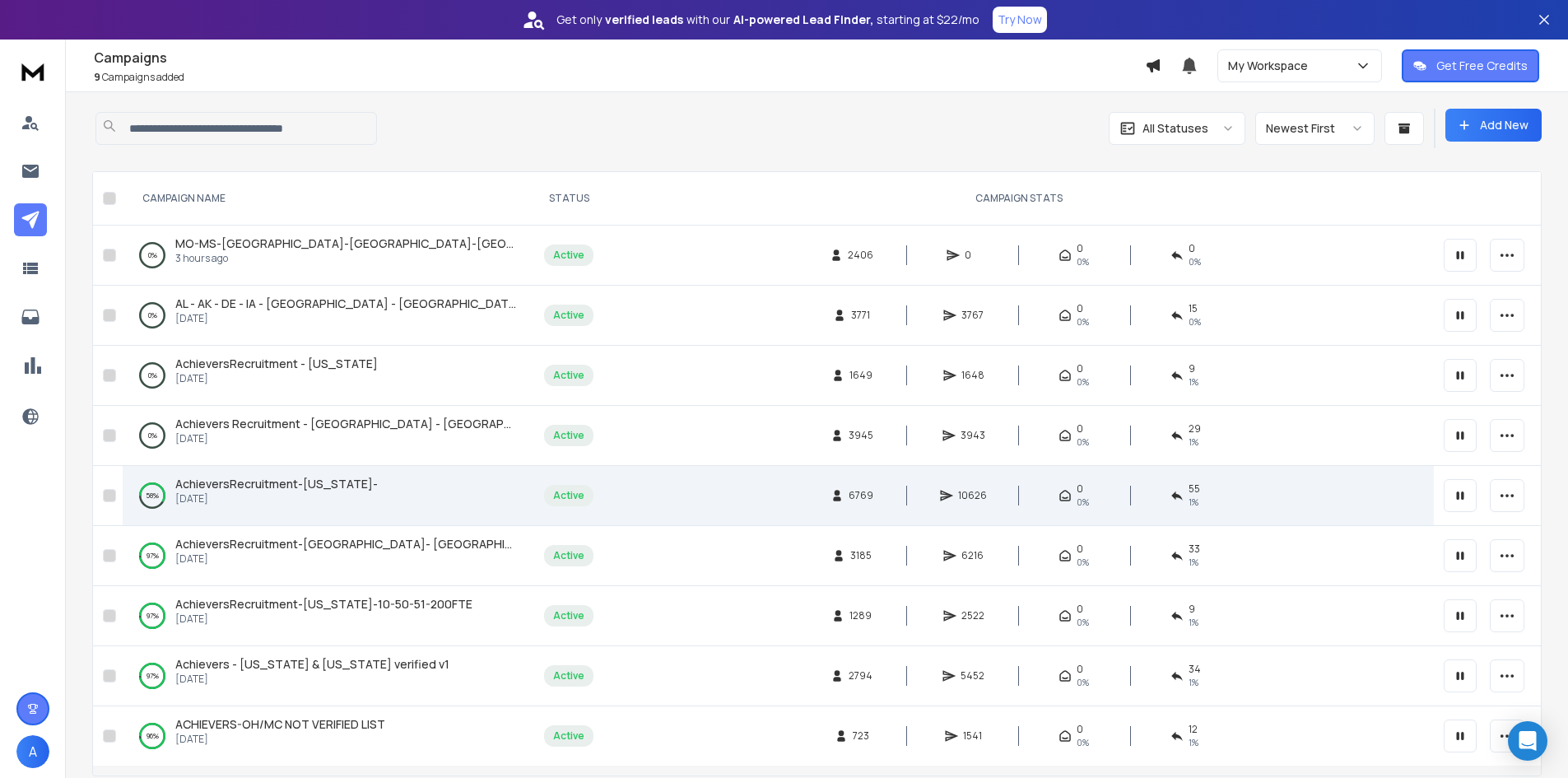
click at [313, 489] on span "AchieversRecruitment-[US_STATE]-" at bounding box center [276, 483] width 202 height 15
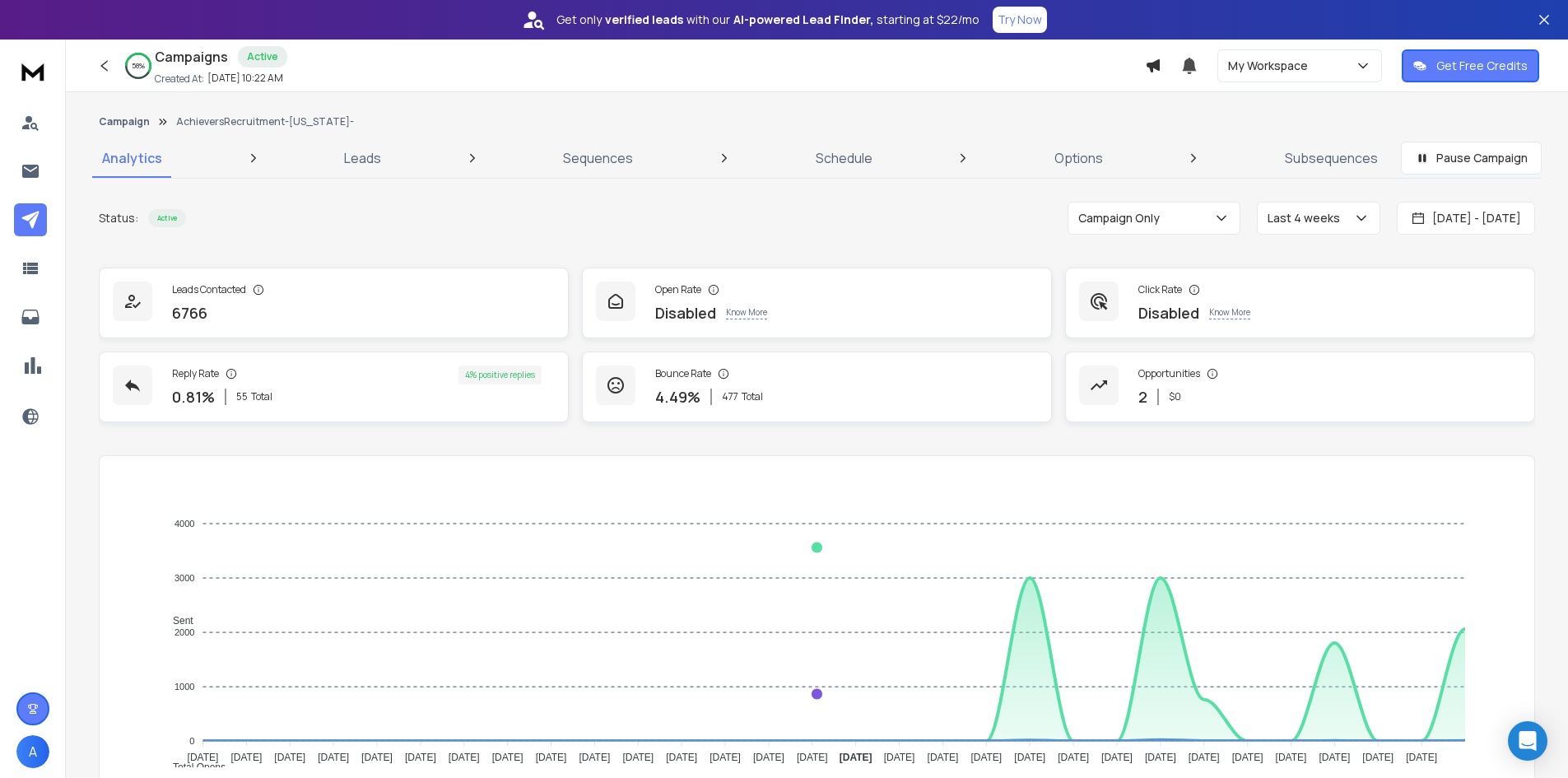
click at [144, 112] on div "Campaign AchieversRecruitment-[US_STATE]-" at bounding box center [817, 121] width 1450 height 26
click at [132, 125] on button "Campaign" at bounding box center [124, 122] width 51 height 14
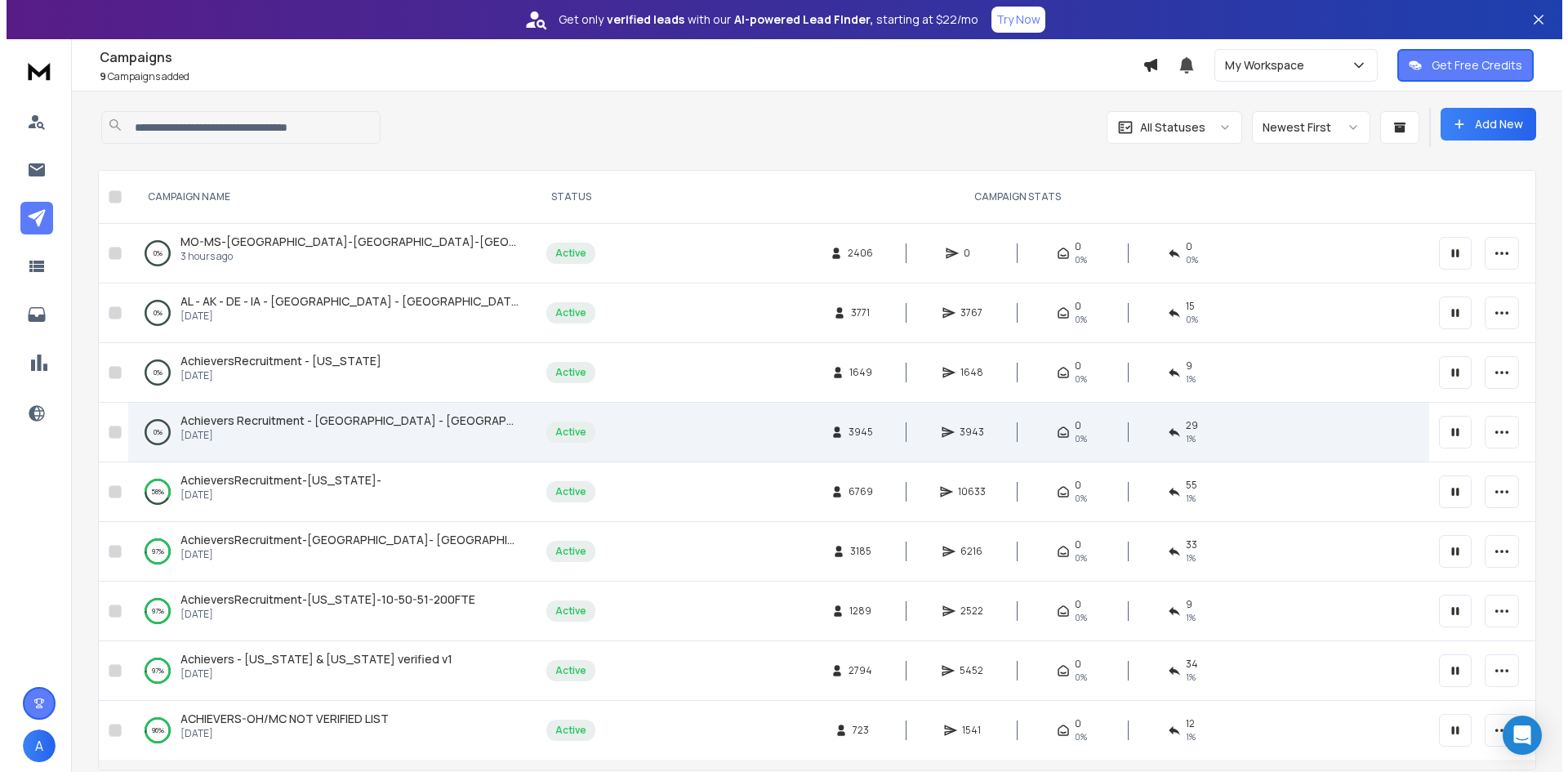
scroll to position [4, 0]
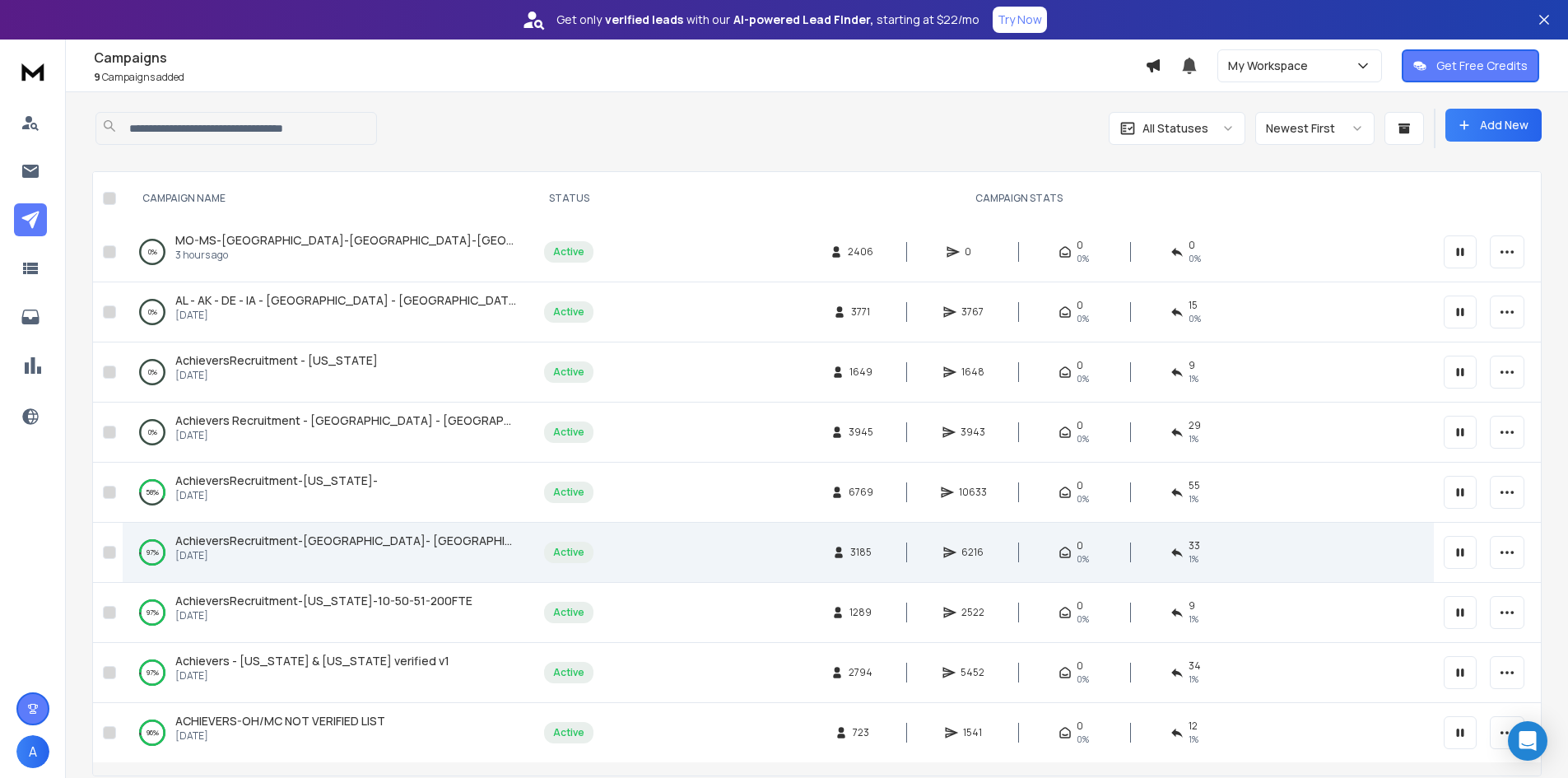
click at [264, 538] on span "AchieversRecruitment-[GEOGRAPHIC_DATA]- [GEOGRAPHIC_DATA]-" at bounding box center [367, 540] width 385 height 15
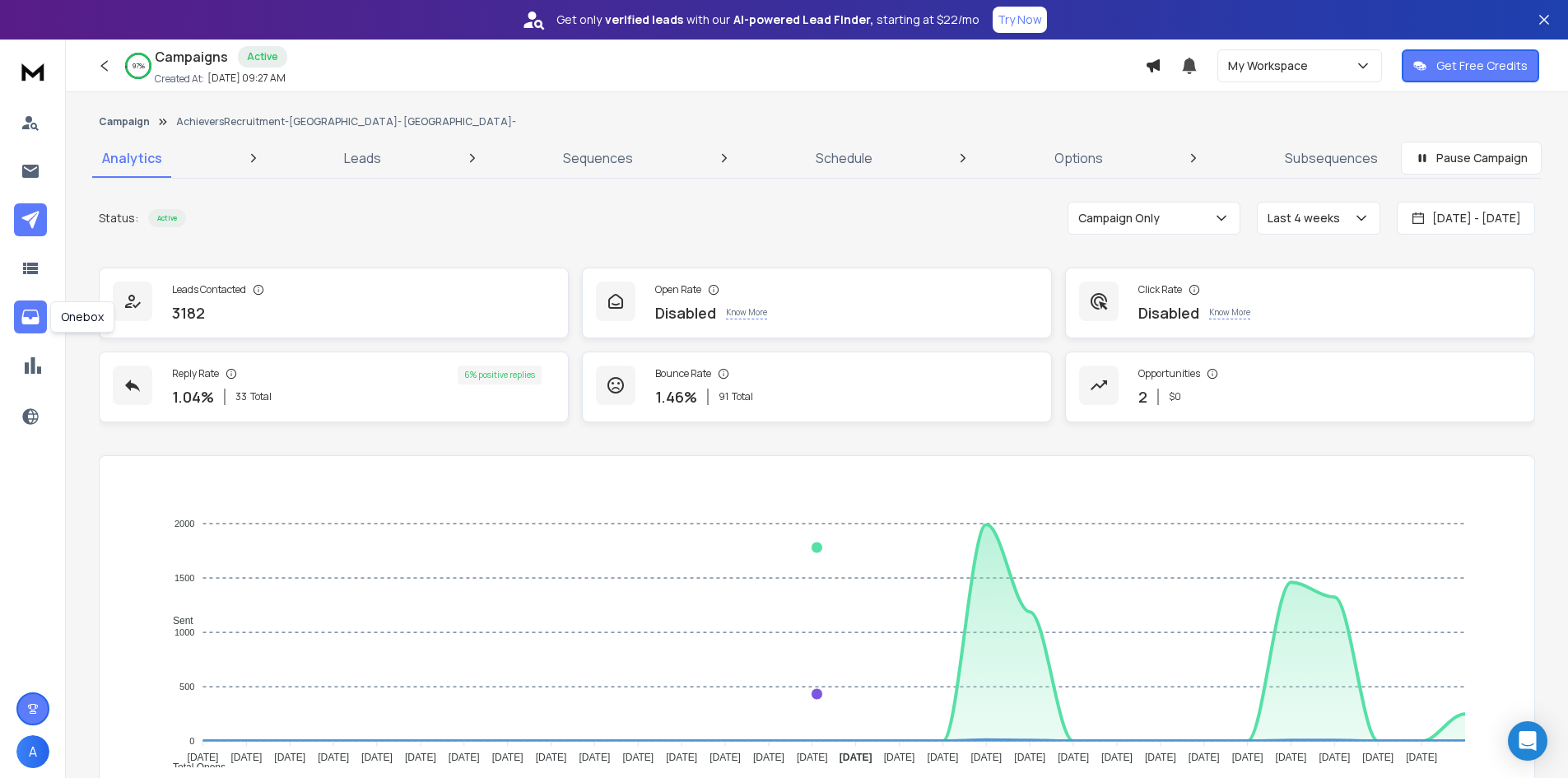
click at [35, 310] on icon at bounding box center [30, 317] width 17 height 14
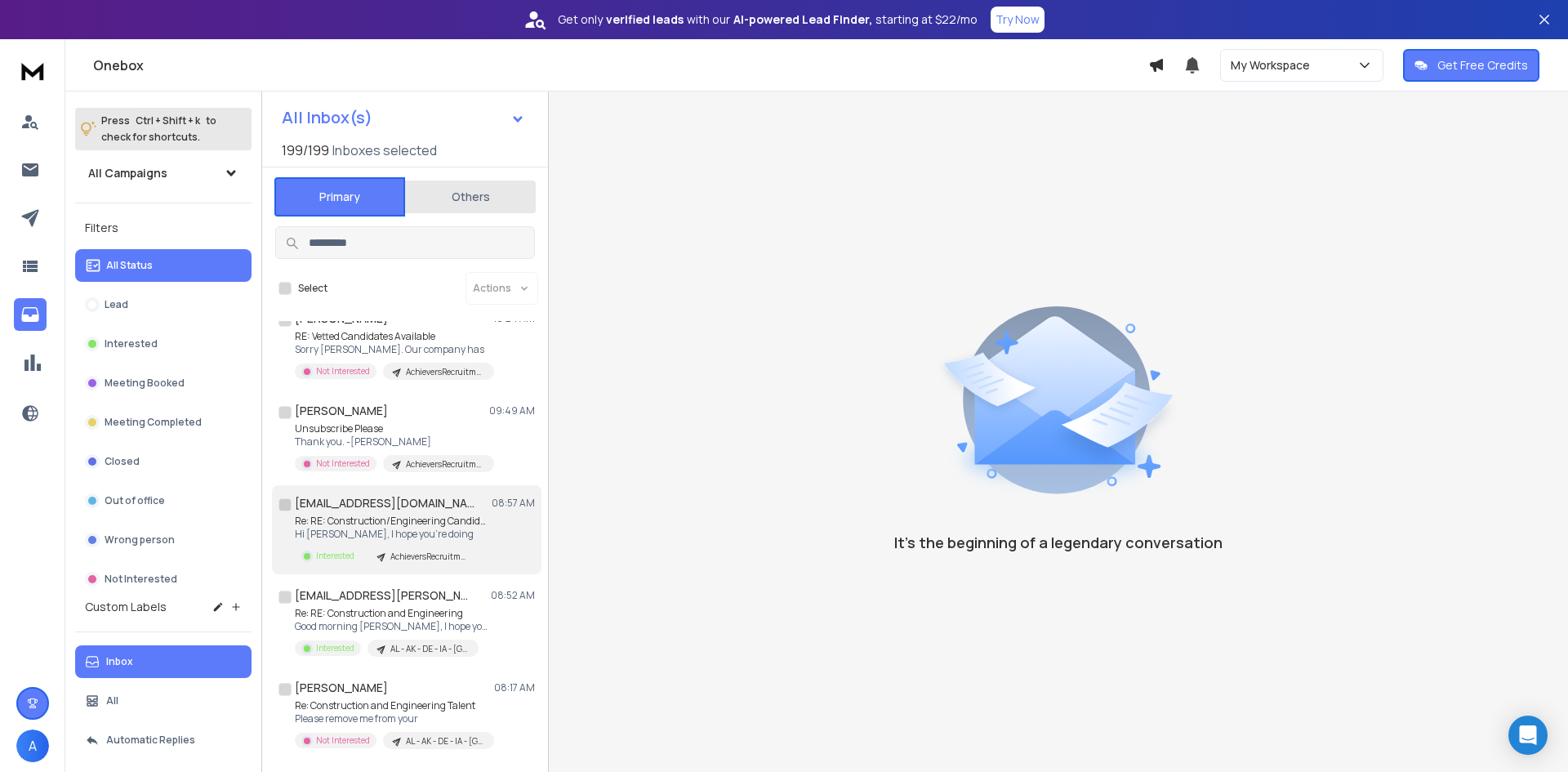
scroll to position [327, 0]
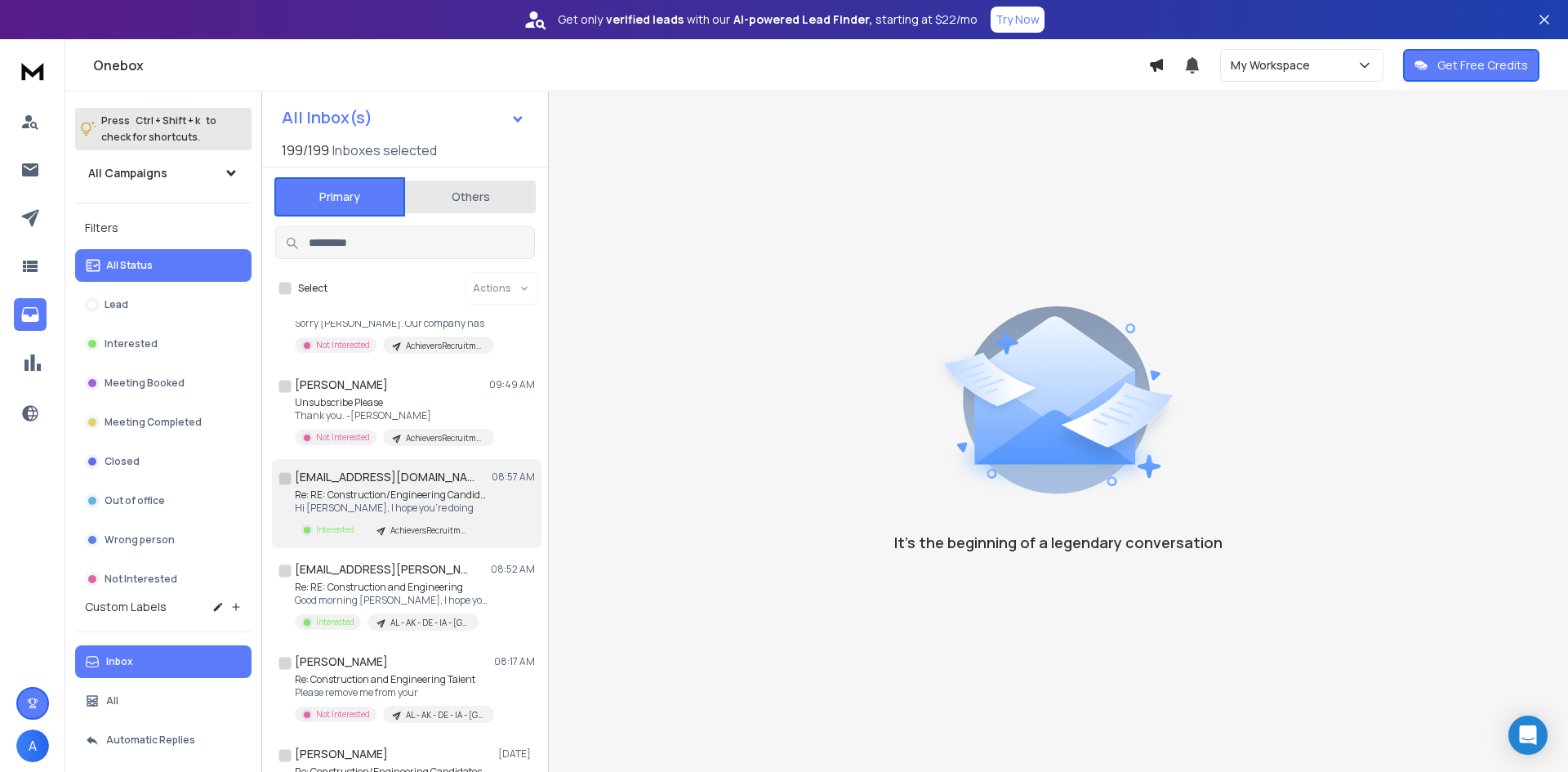
click at [484, 485] on div "[EMAIL_ADDRESS][DOMAIN_NAME] 08:57 AM" at bounding box center [415, 476] width 240 height 16
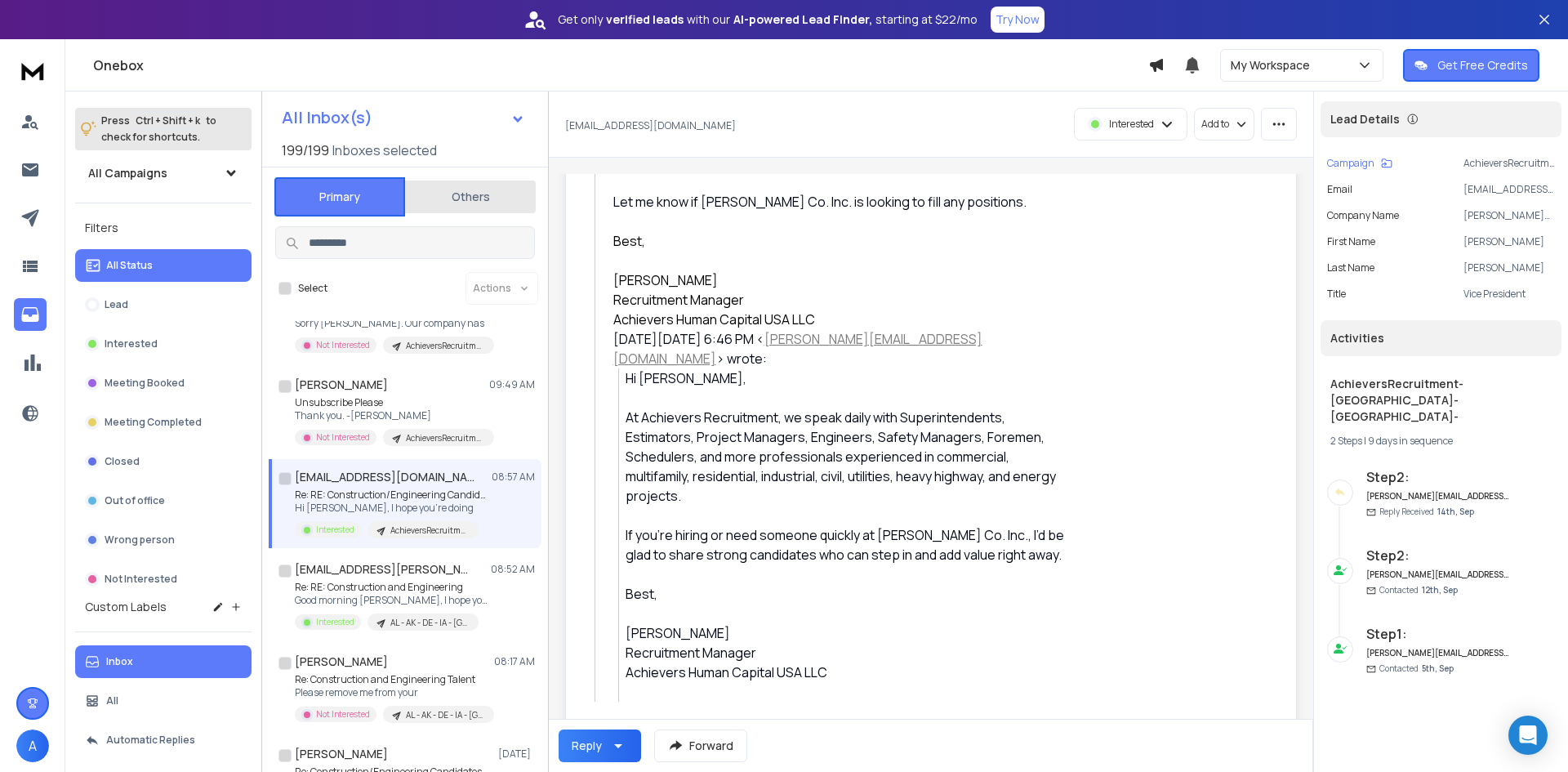
scroll to position [1184, 0]
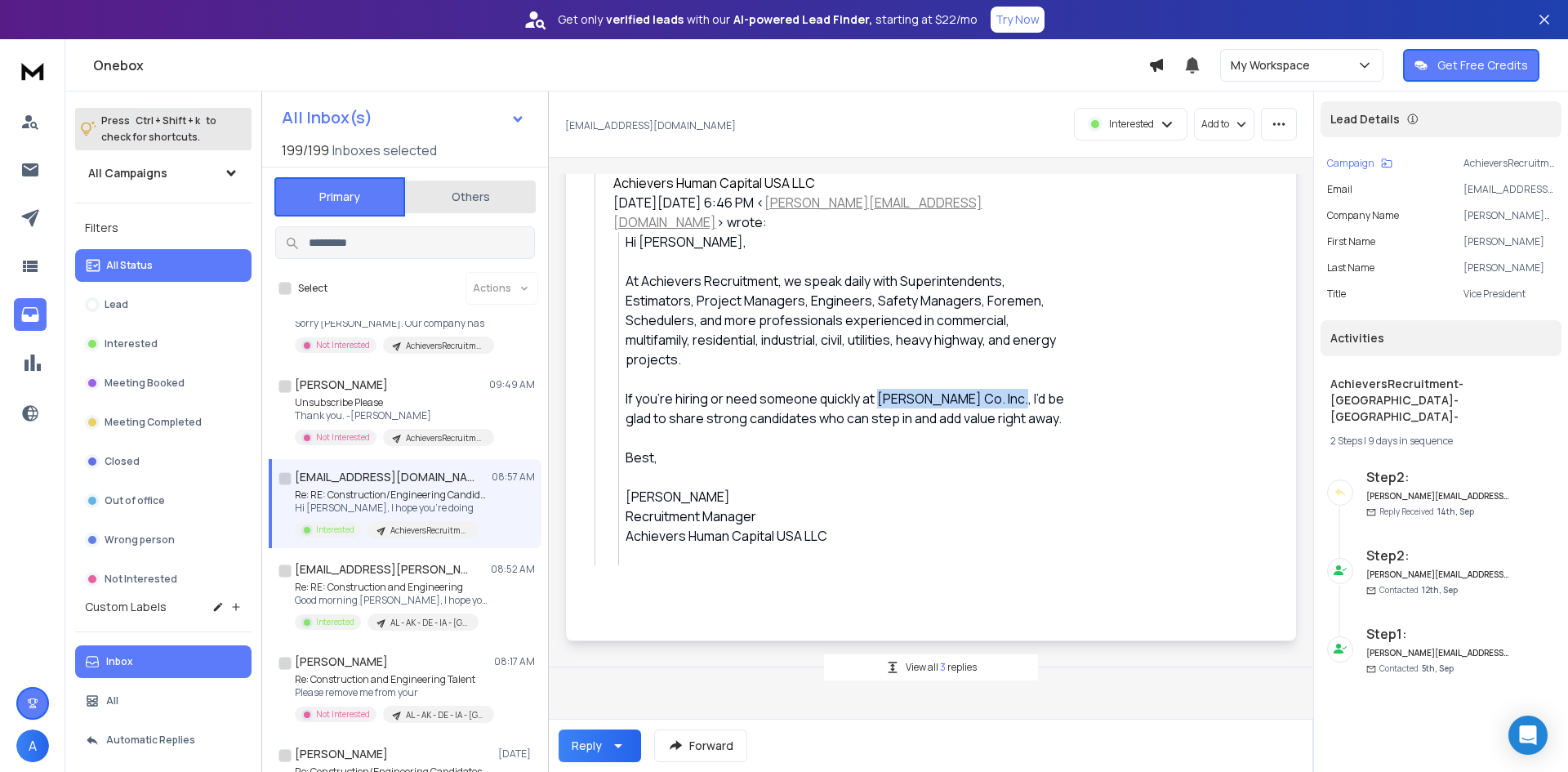
drag, startPoint x: 891, startPoint y: 400, endPoint x: 1013, endPoint y: 402, distance: 122.0
click at [1013, 402] on div "If you’re hiring or need someone quickly at [PERSON_NAME] Co. Inc., I’d be glad…" at bounding box center [844, 408] width 440 height 39
copy div "[PERSON_NAME] Co. Inc."
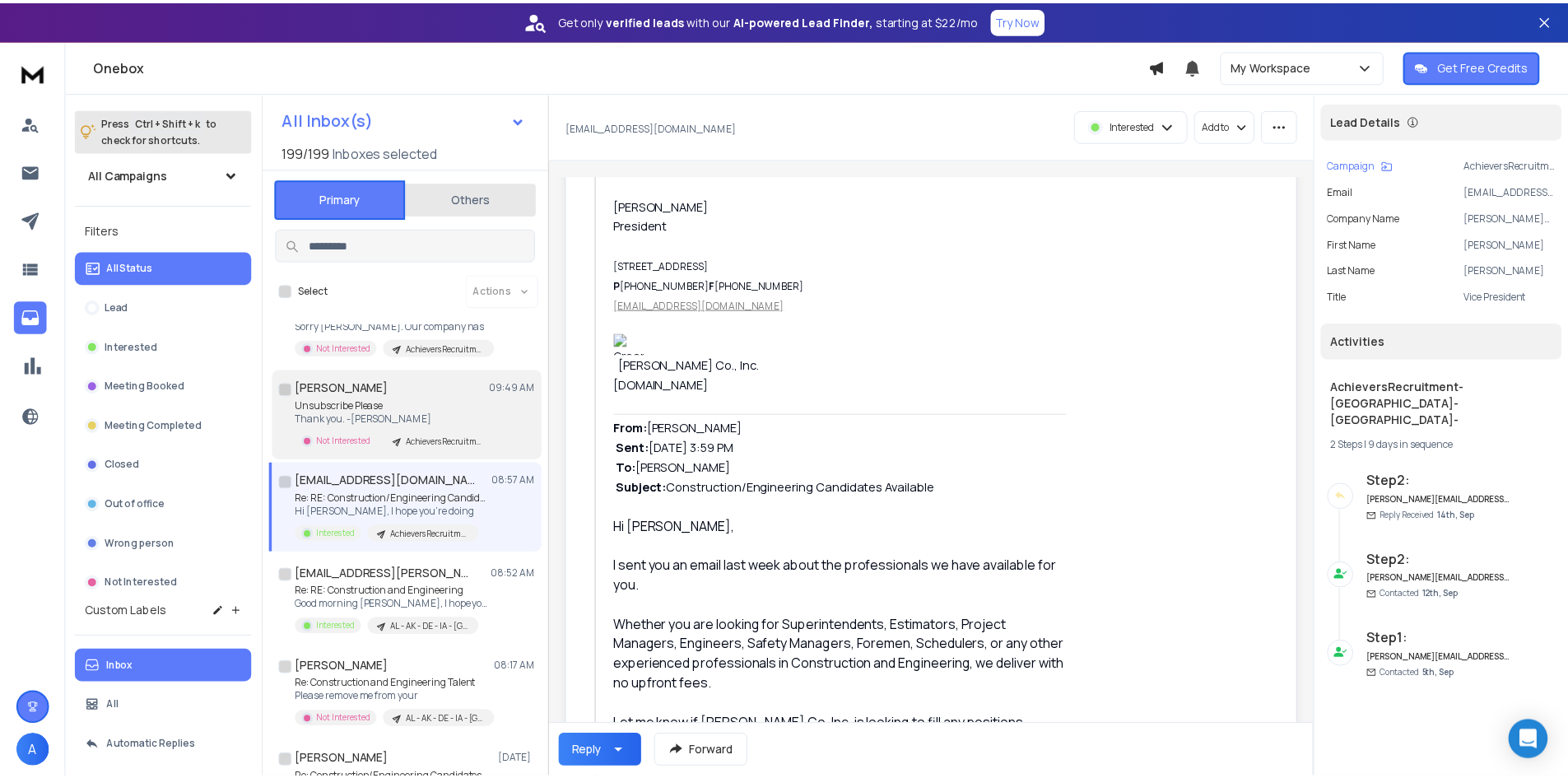
scroll to position [0, 0]
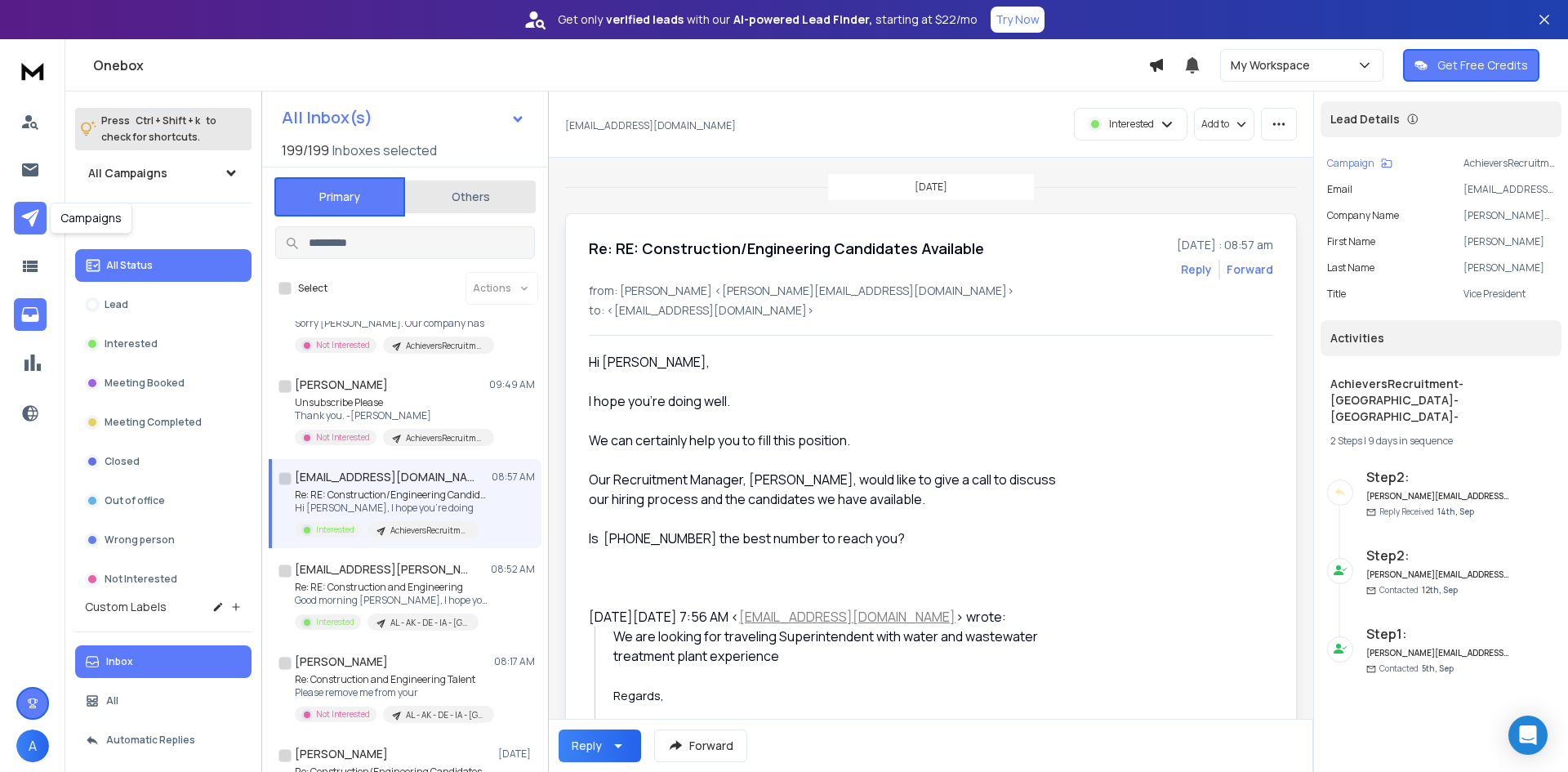
click at [39, 205] on link at bounding box center [30, 218] width 32 height 32
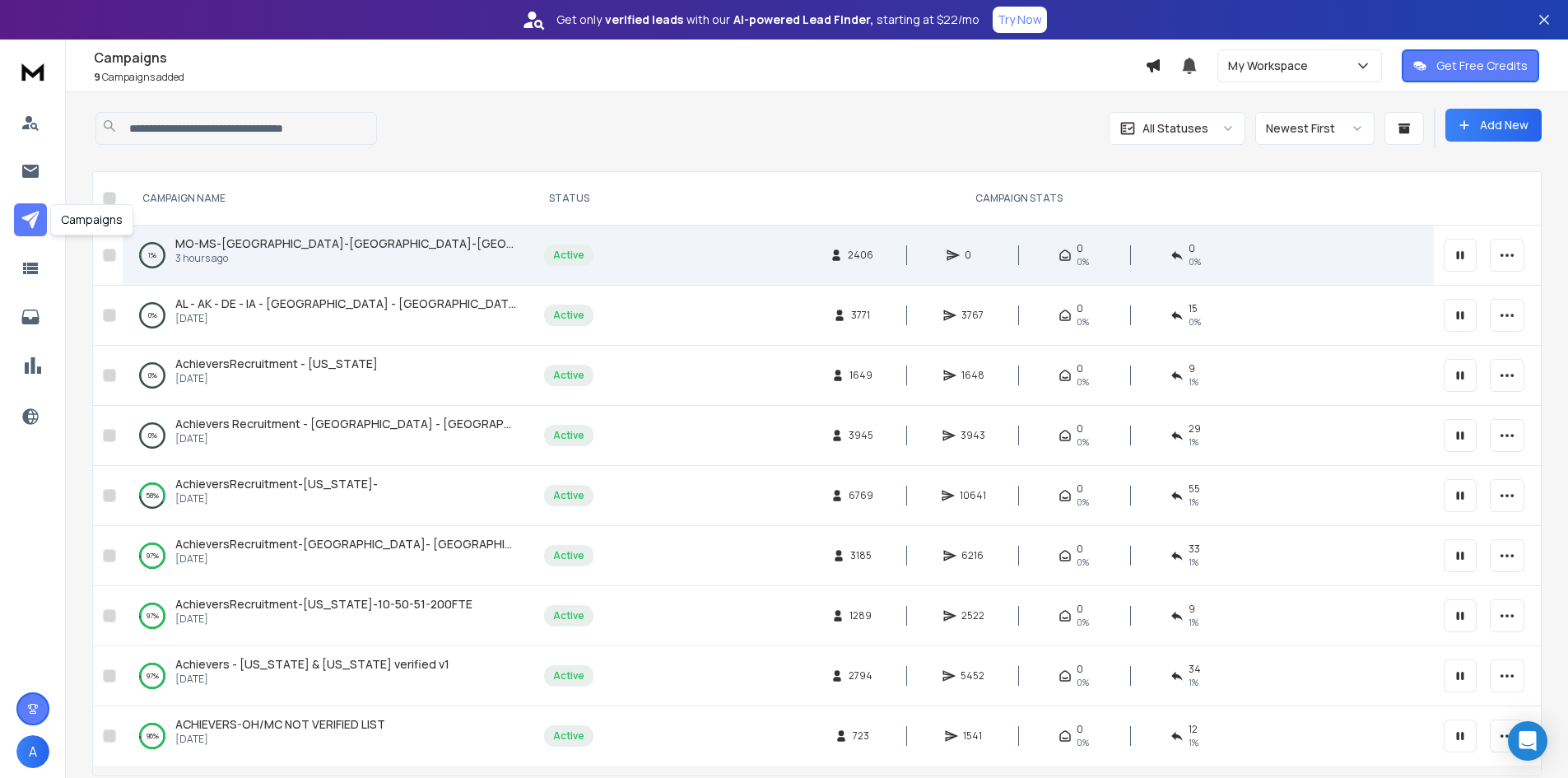
click at [1452, 260] on icon at bounding box center [1460, 255] width 14 height 14
click at [382, 255] on p "3 hours ago" at bounding box center [346, 258] width 342 height 14
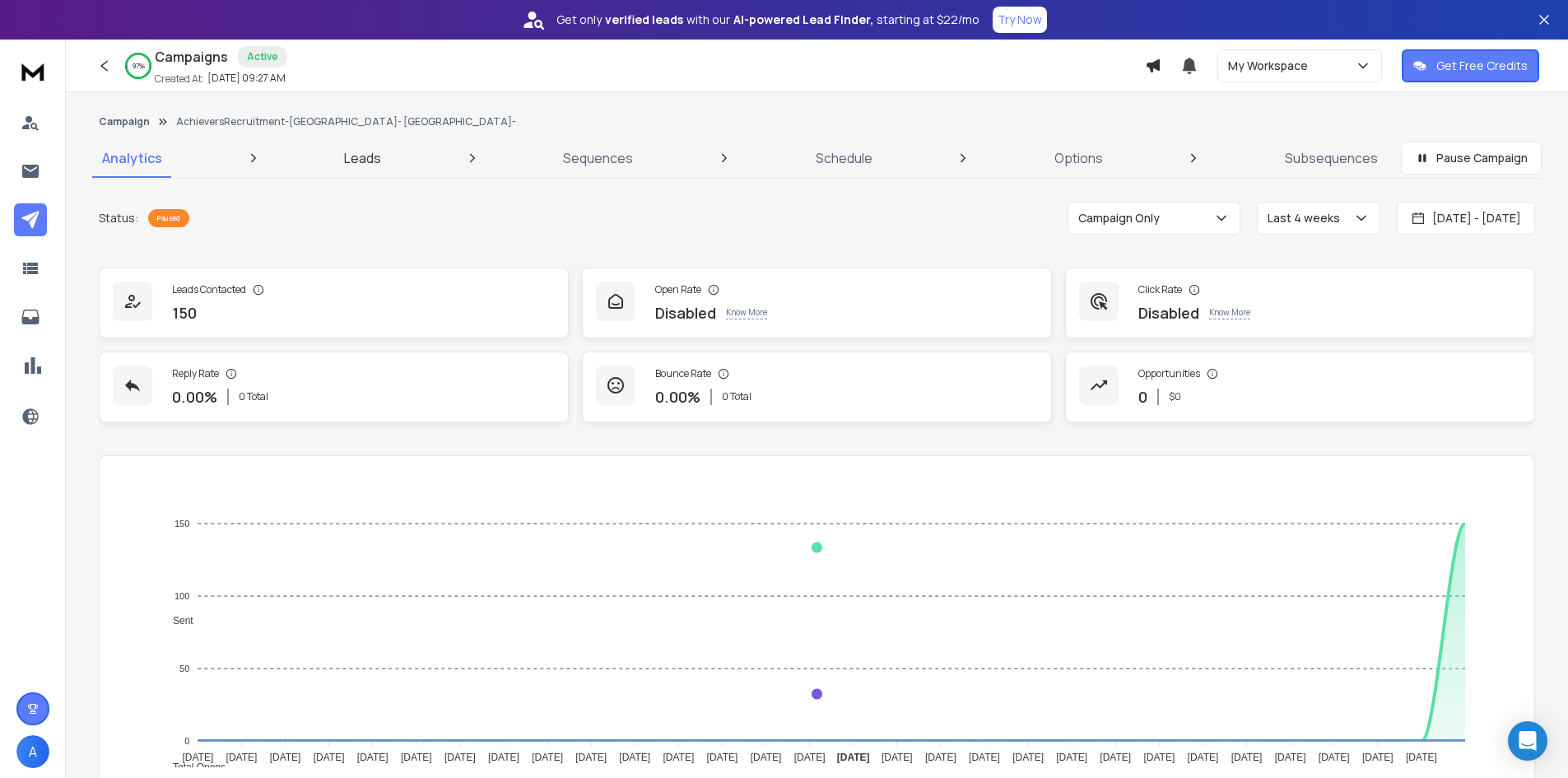
click at [344, 154] on p "Leads" at bounding box center [362, 158] width 37 height 20
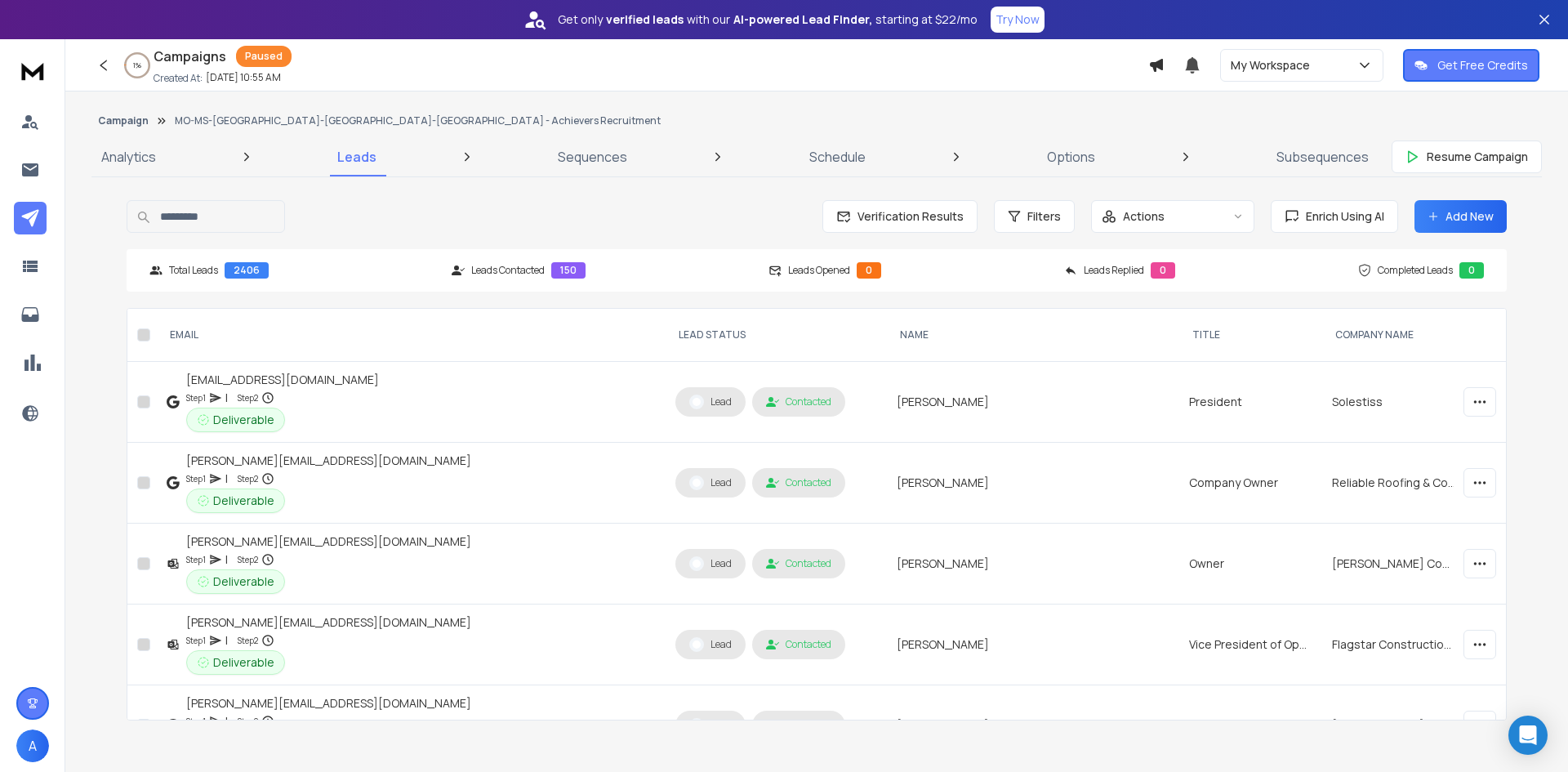
click at [125, 118] on button "Campaign" at bounding box center [123, 121] width 51 height 13
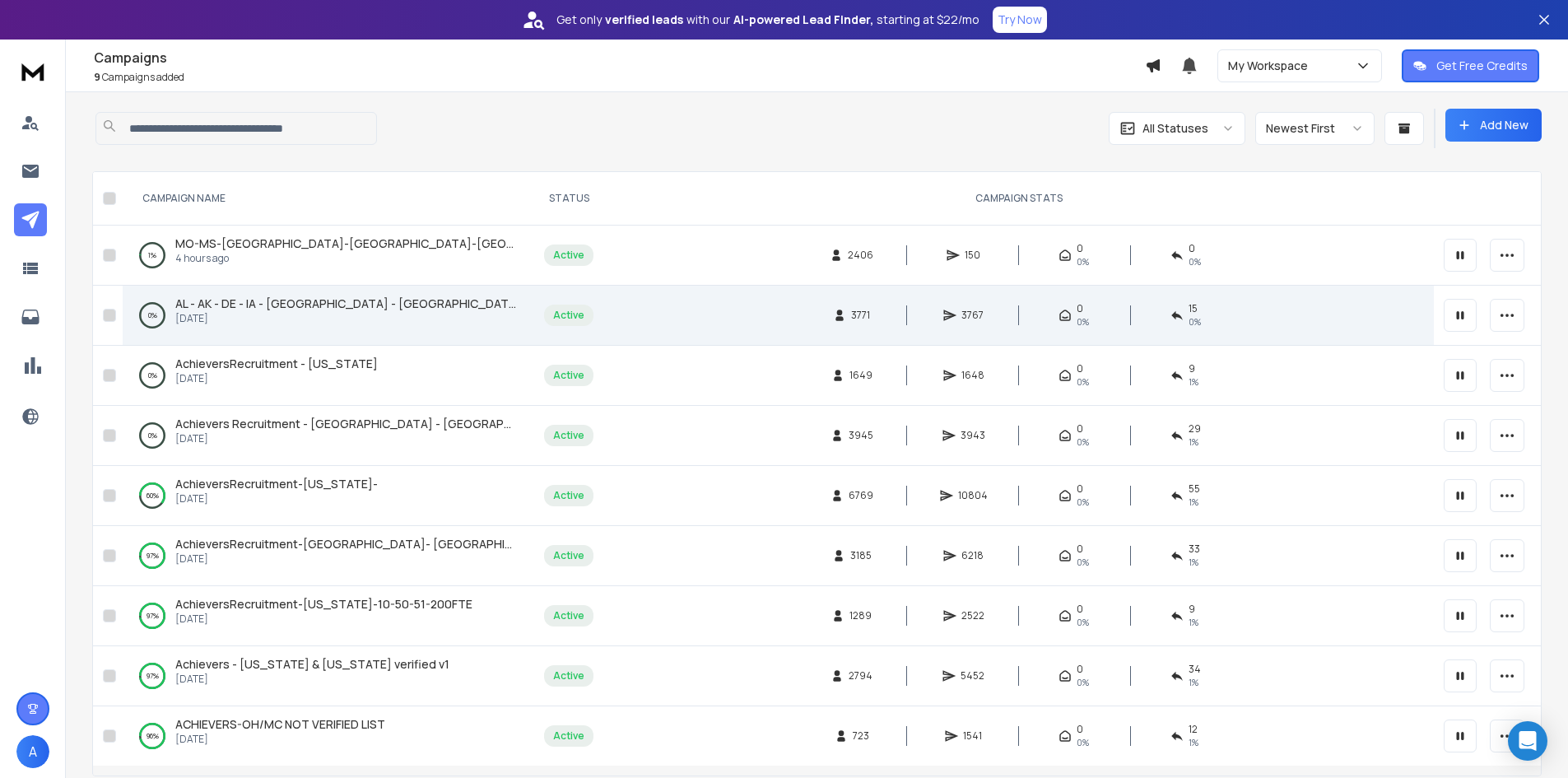
scroll to position [4, 0]
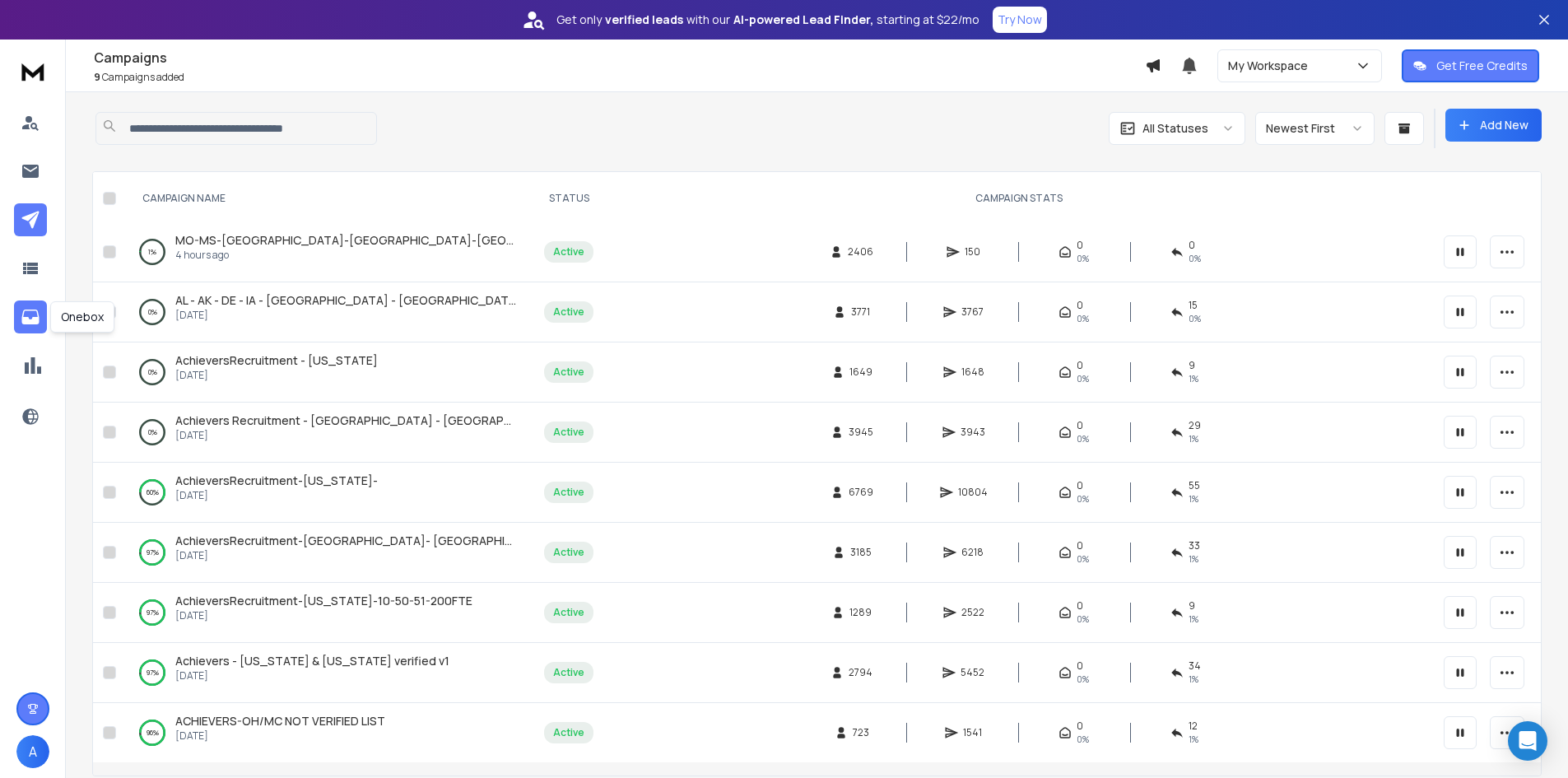
click at [23, 322] on icon at bounding box center [30, 317] width 17 height 14
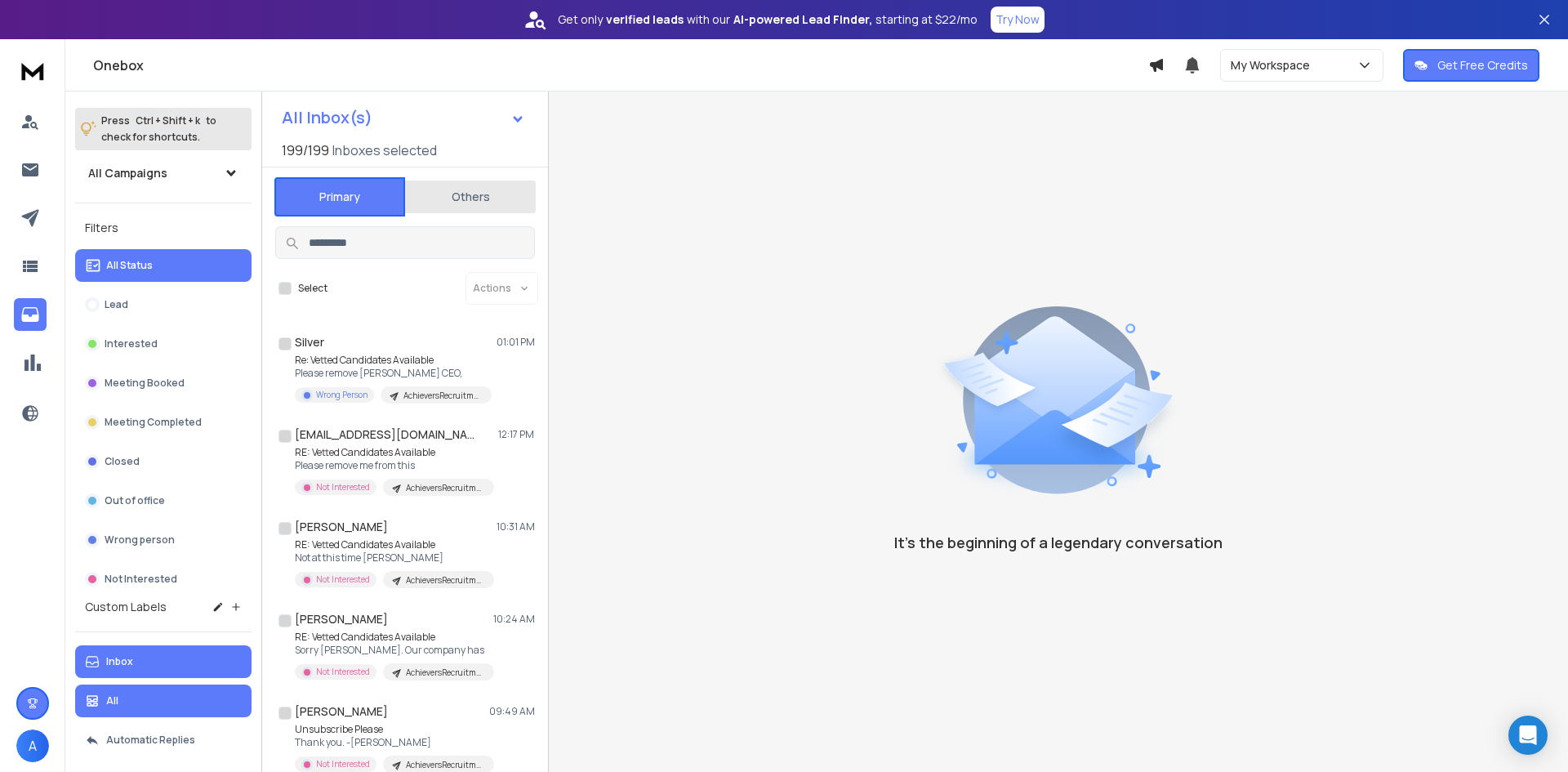
click at [124, 699] on button "All" at bounding box center [163, 700] width 176 height 32
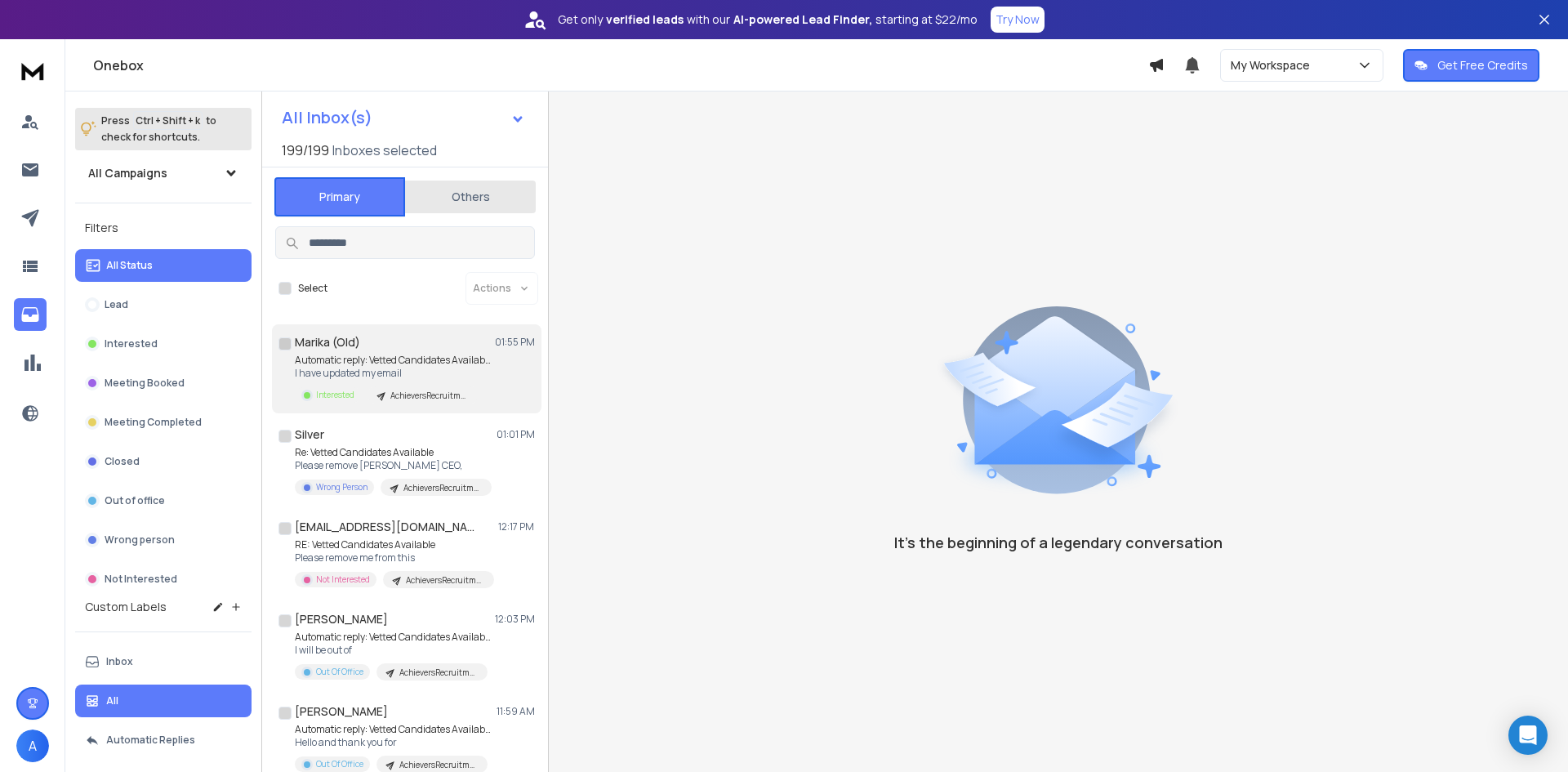
click at [466, 368] on p "I have updated my email" at bounding box center [392, 373] width 196 height 13
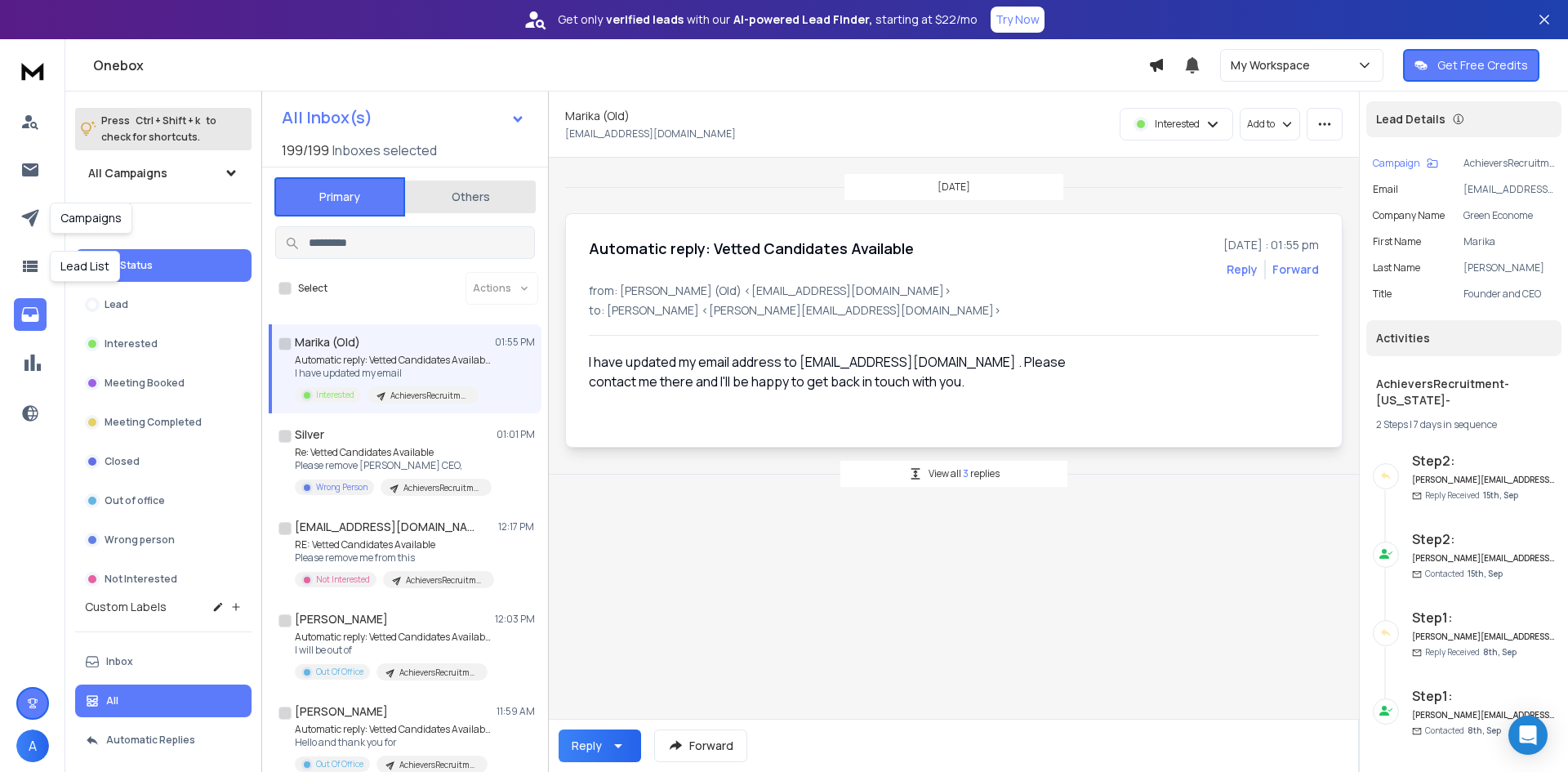
click at [47, 214] on div at bounding box center [32, 220] width 38 height 39
click at [39, 212] on link at bounding box center [30, 218] width 32 height 32
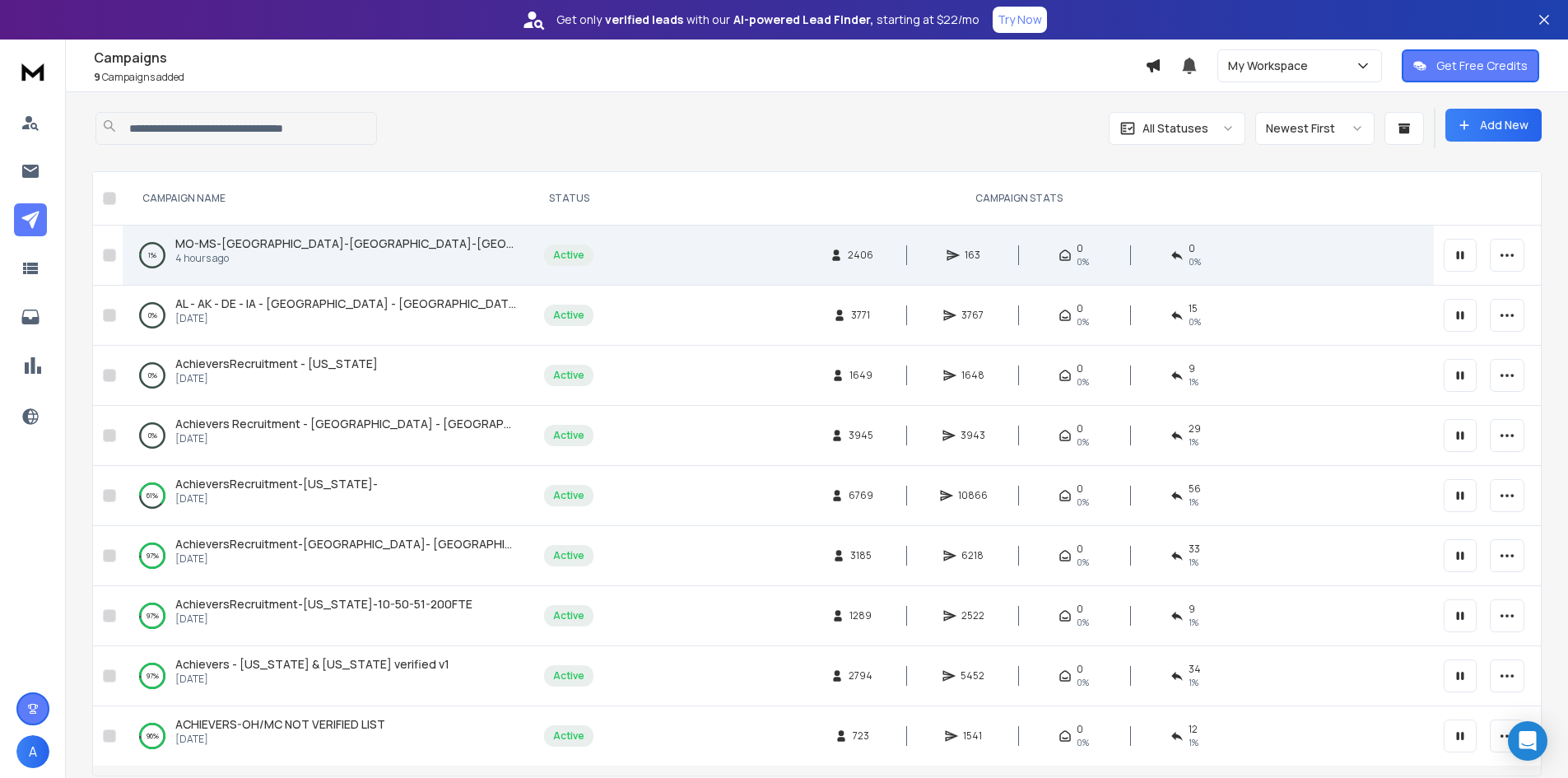
click at [208, 259] on p "4 hours ago" at bounding box center [346, 258] width 342 height 14
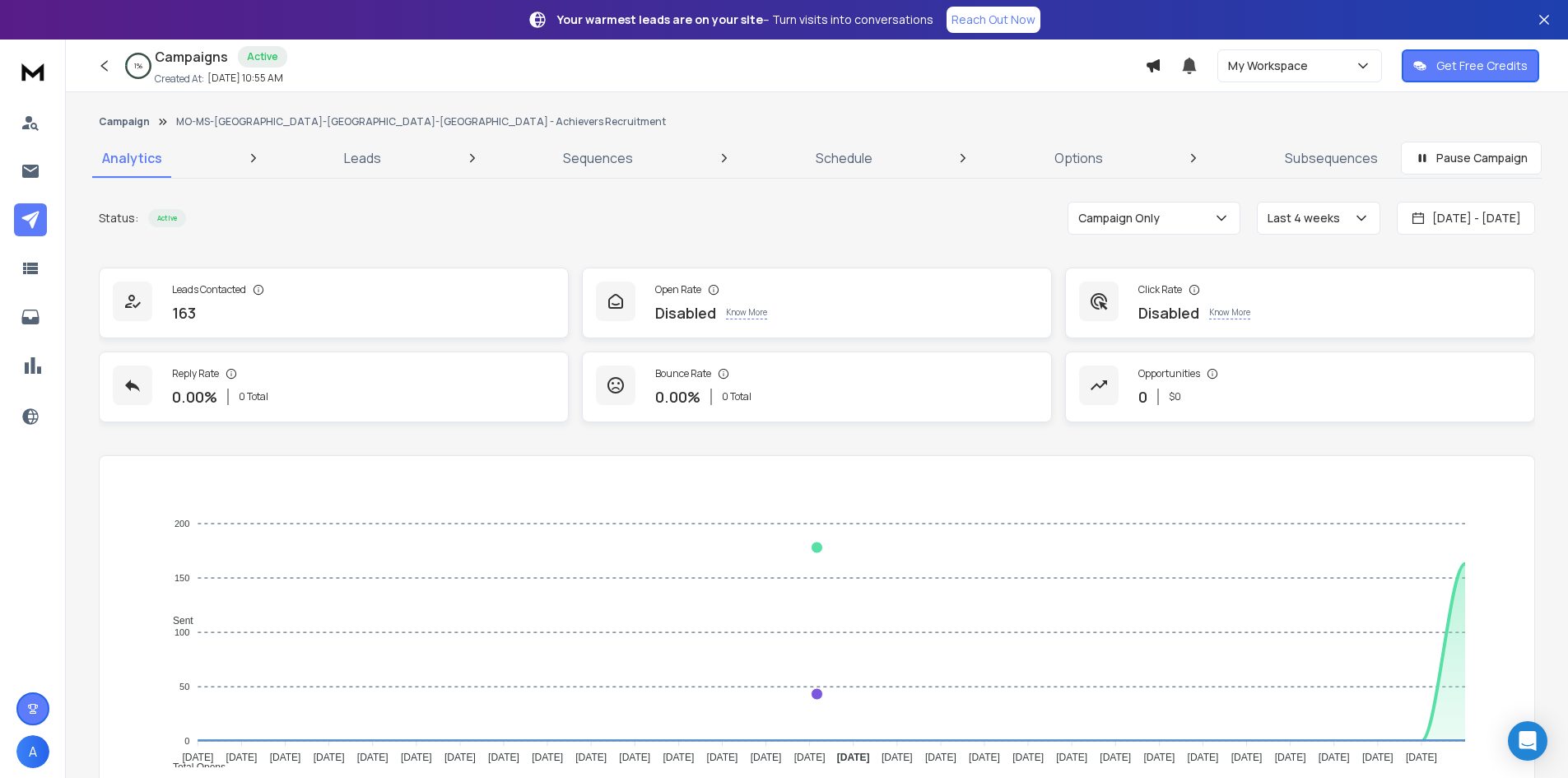
click at [147, 116] on button "Campaign" at bounding box center [124, 122] width 51 height 14
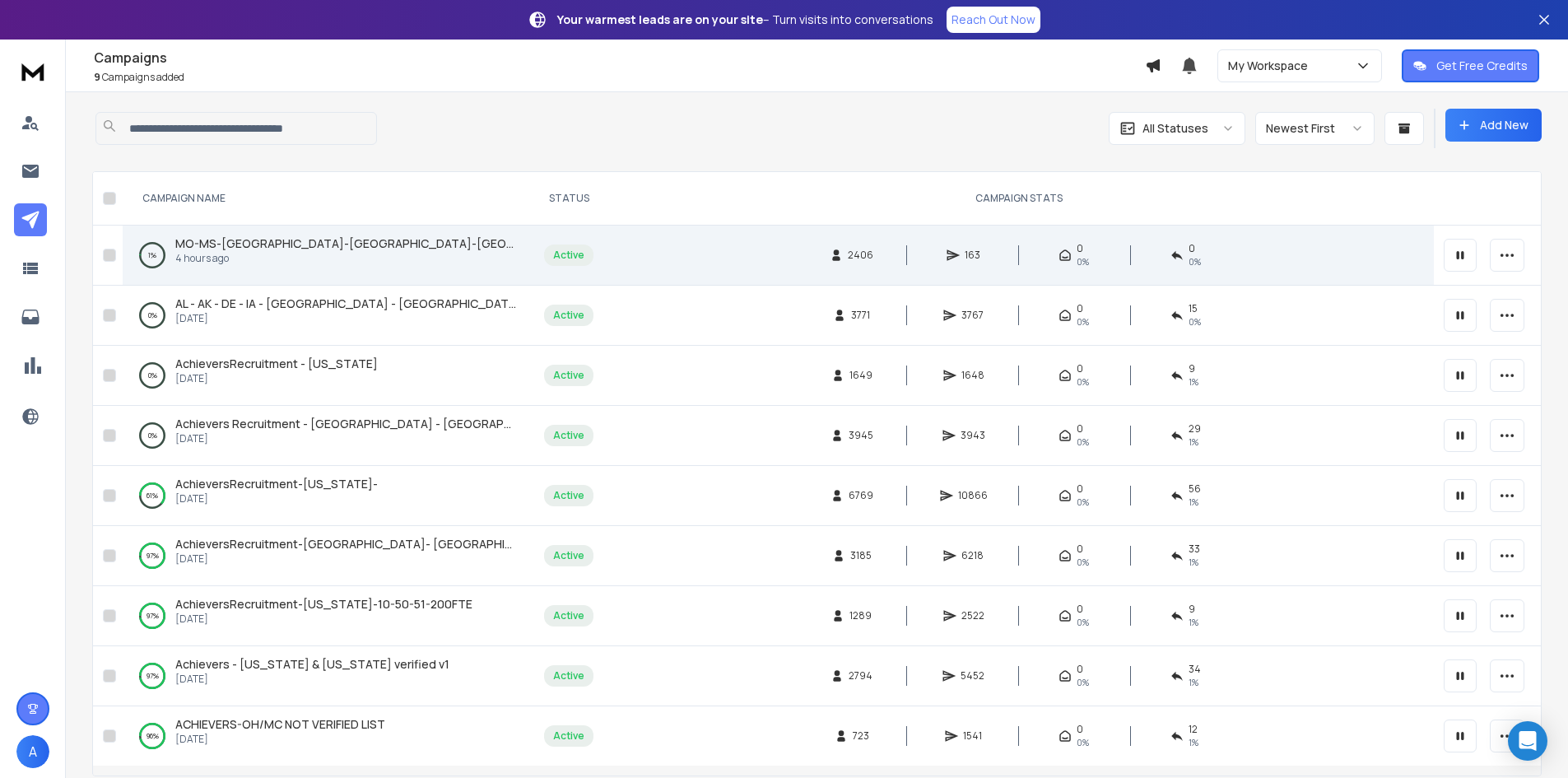
click at [269, 273] on div "MO-MS-[GEOGRAPHIC_DATA]-[GEOGRAPHIC_DATA]-[GEOGRAPHIC_DATA] - Achievers Recruit…" at bounding box center [346, 255] width 342 height 40
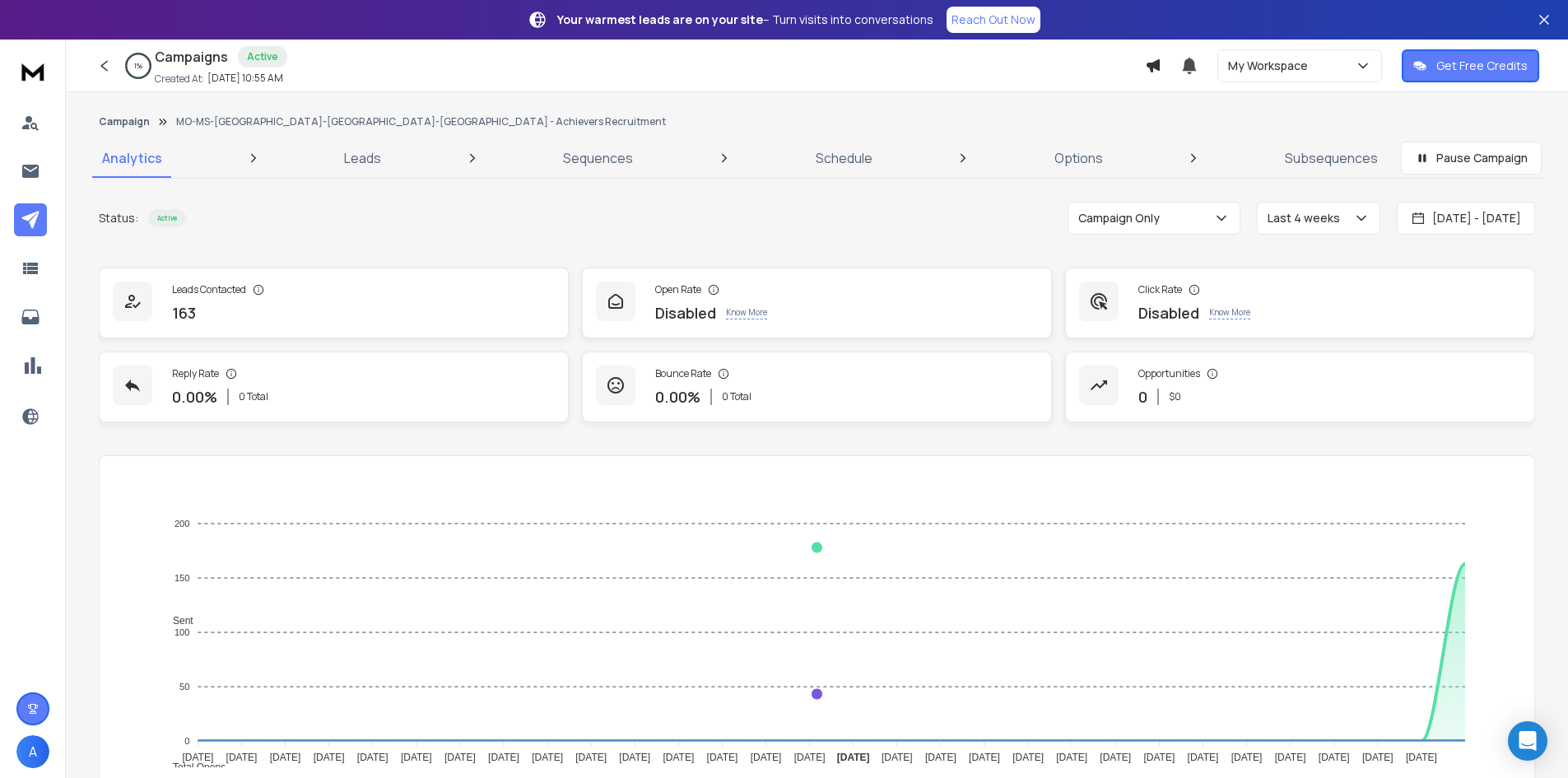
click at [472, 201] on div "Status: Active Pause Campaign Campaign Only Last 4 weeks [DATE] - [DATE]" at bounding box center [816, 218] width 1436 height 32
click at [125, 116] on button "Campaign" at bounding box center [124, 122] width 51 height 14
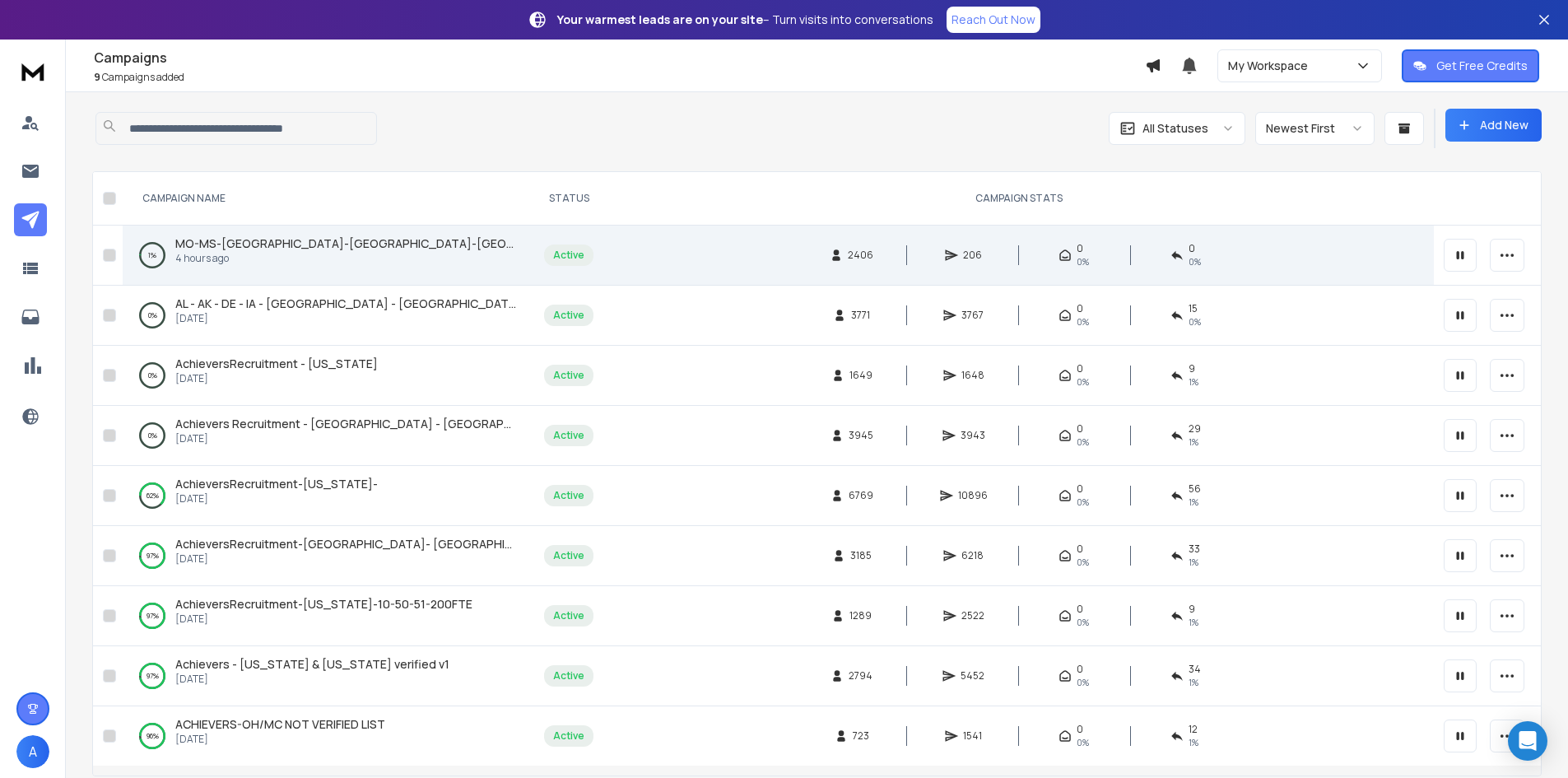
click at [331, 242] on span "MO-MS-[GEOGRAPHIC_DATA]-[GEOGRAPHIC_DATA]-[GEOGRAPHIC_DATA] - Achievers Recruit…" at bounding box center [454, 243] width 559 height 15
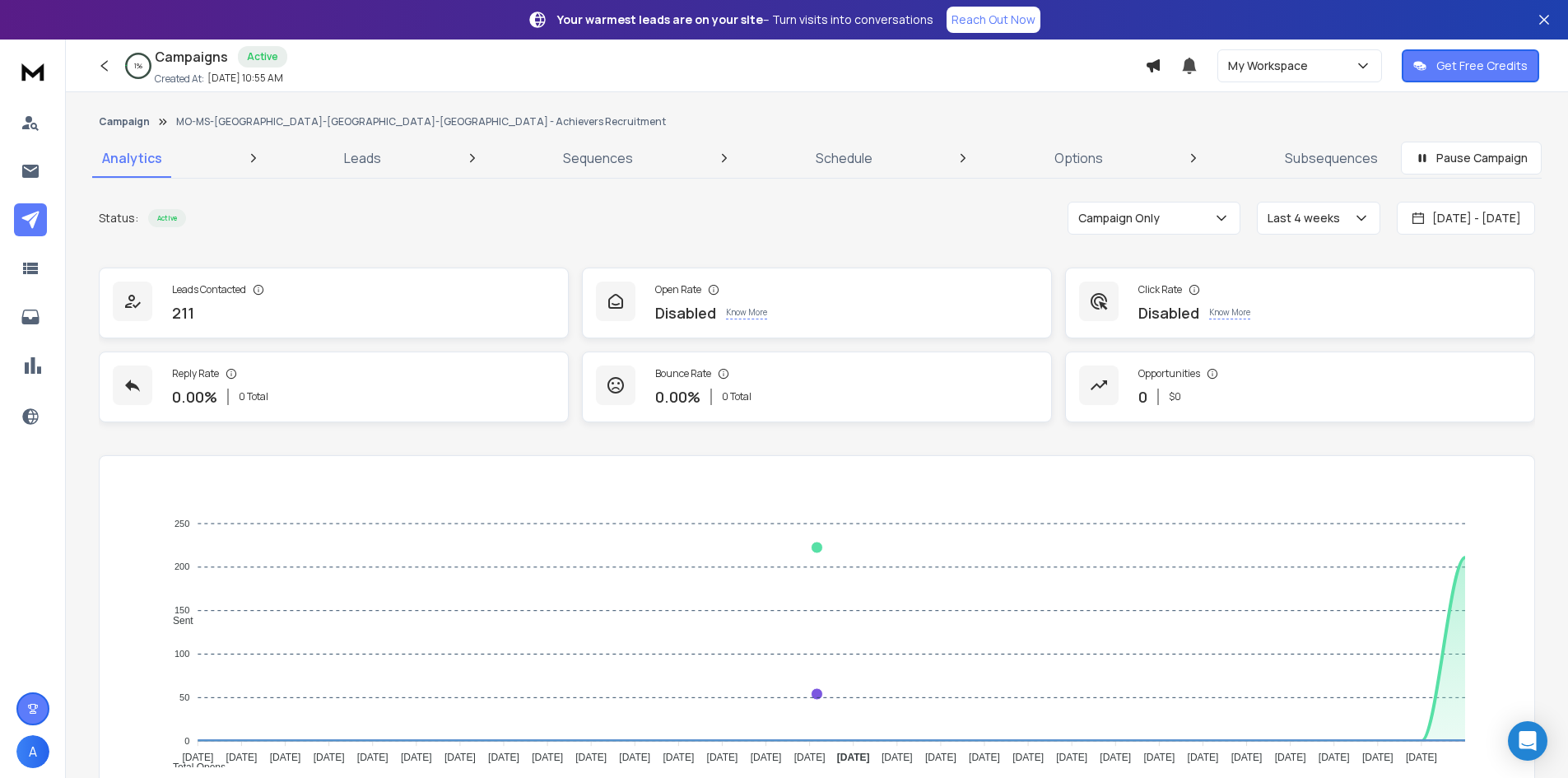
click at [147, 125] on button "Campaign" at bounding box center [124, 122] width 51 height 14
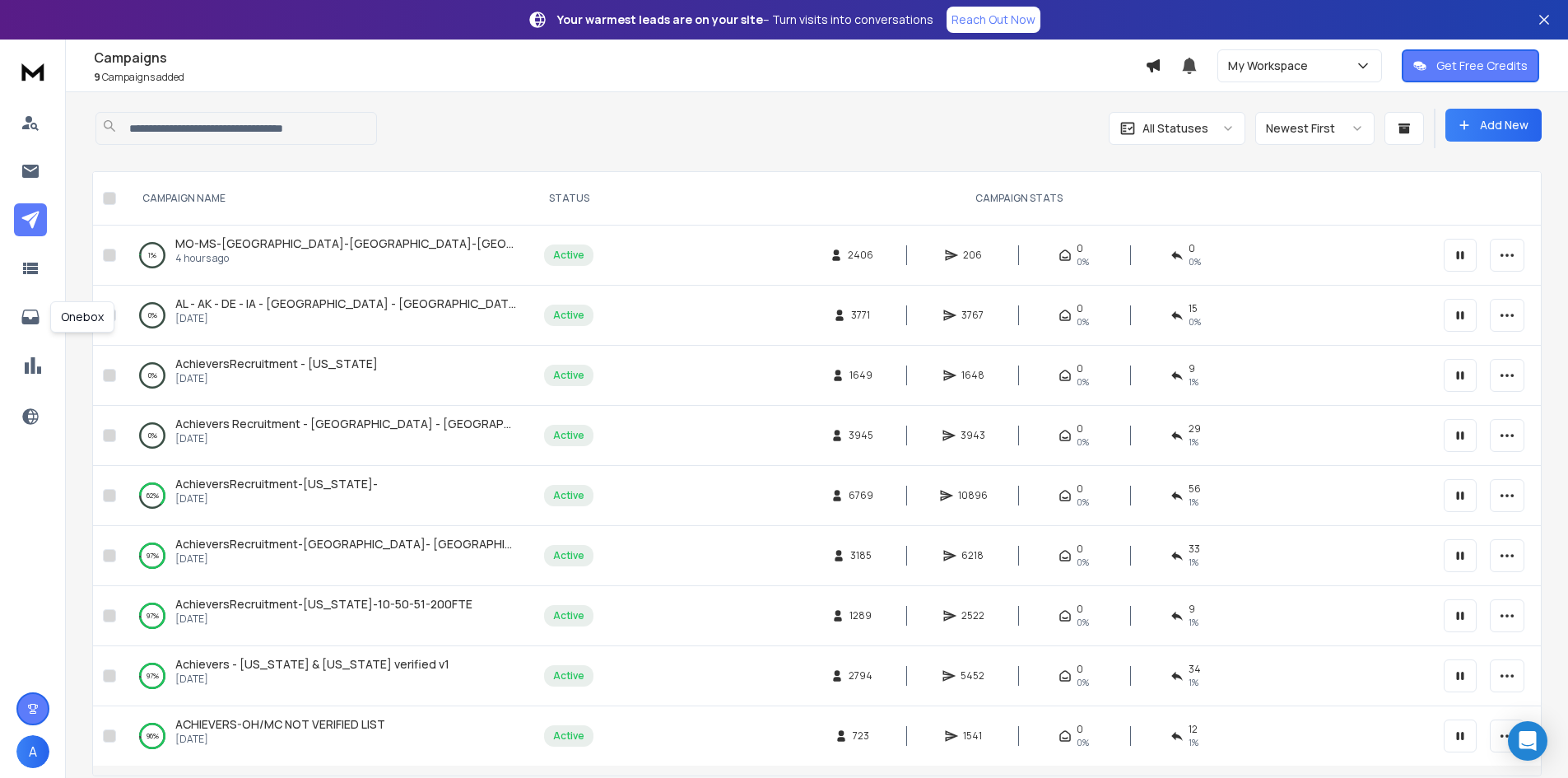
click at [47, 332] on div at bounding box center [32, 320] width 38 height 39
click at [25, 311] on icon at bounding box center [31, 317] width 20 height 20
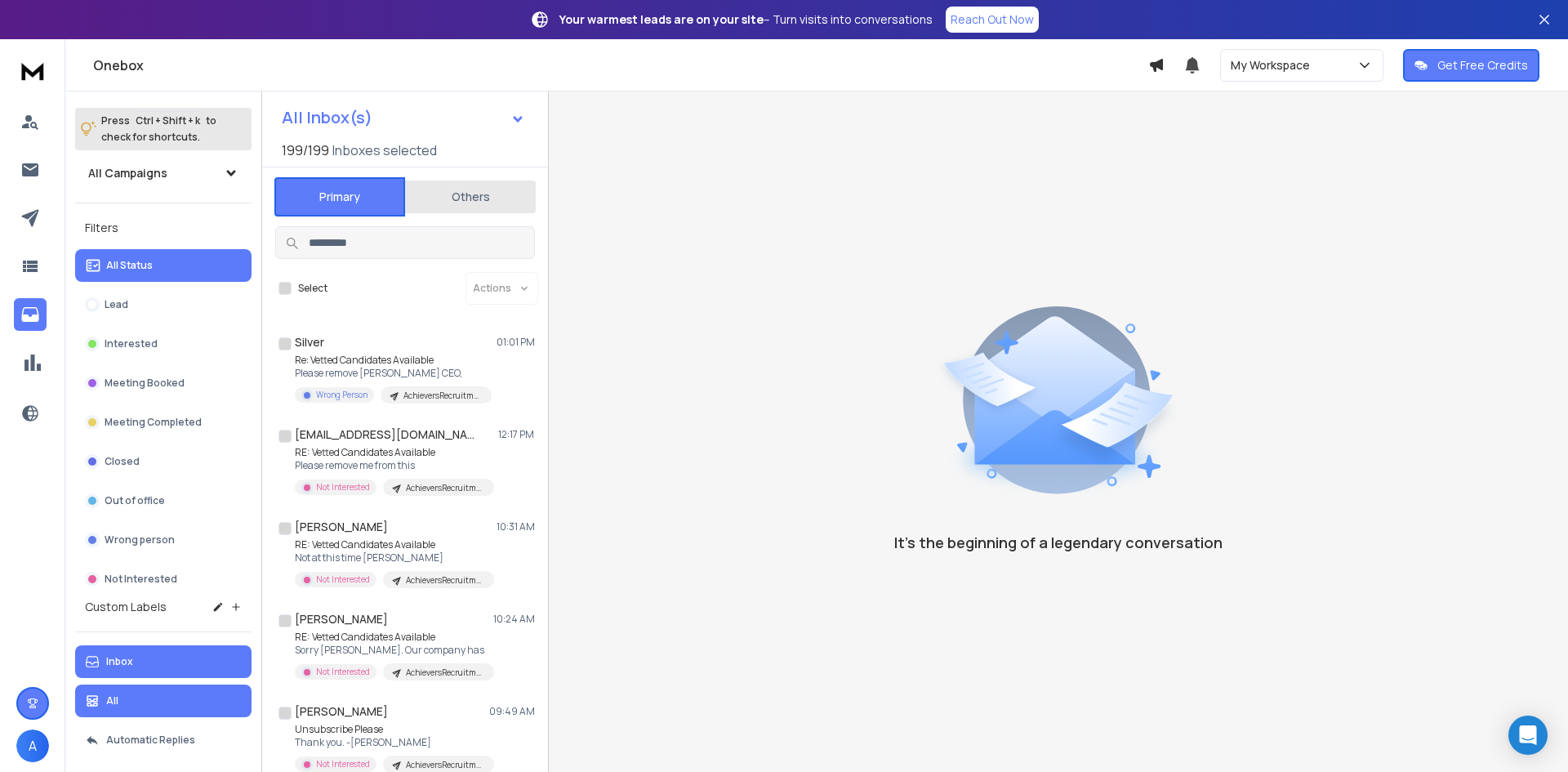
click at [161, 706] on button "All" at bounding box center [163, 700] width 176 height 32
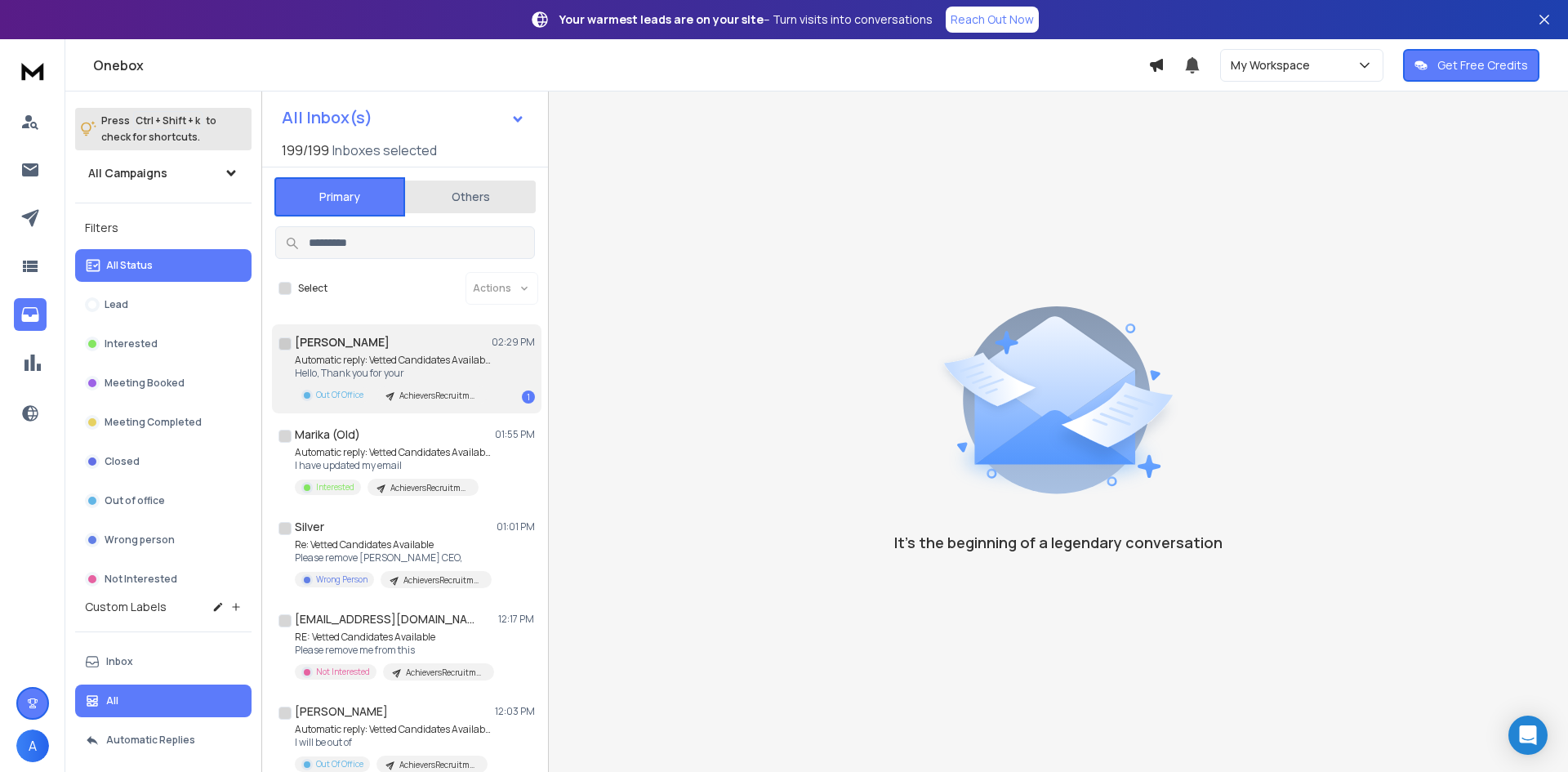
click at [448, 375] on p "Hello, Thank you for your" at bounding box center [392, 373] width 196 height 13
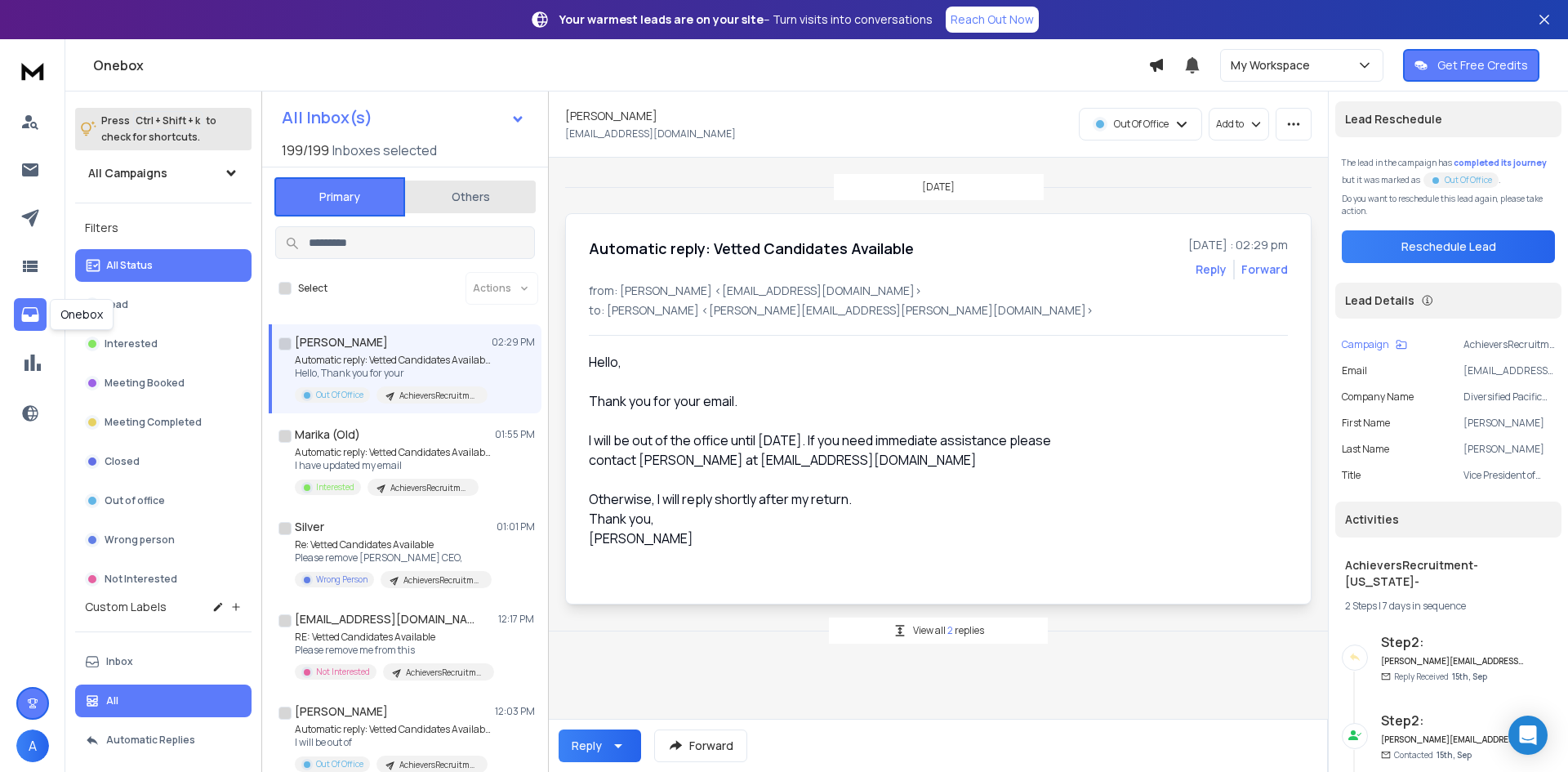
click at [41, 314] on link at bounding box center [30, 314] width 32 height 32
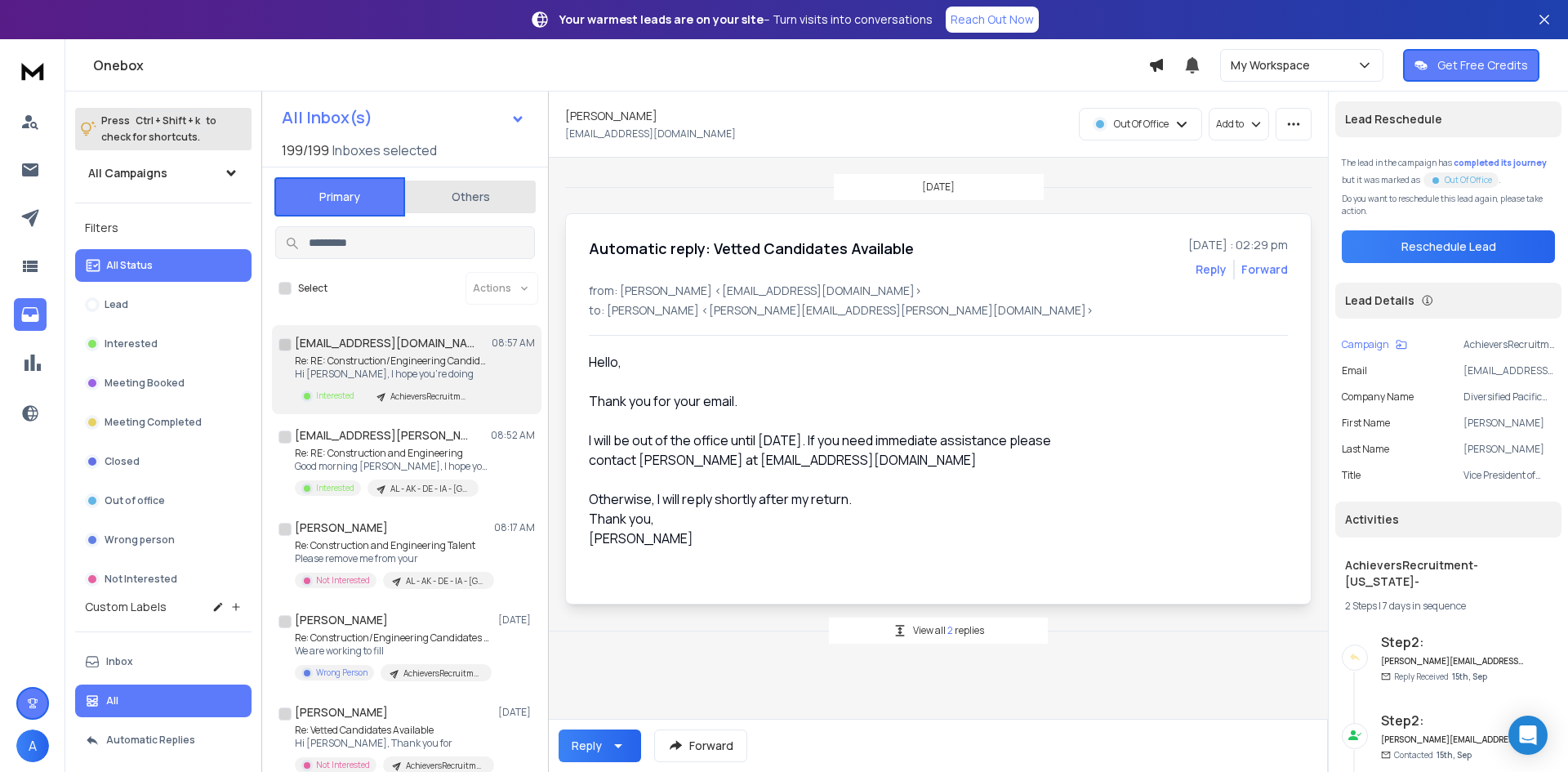
scroll to position [735, 0]
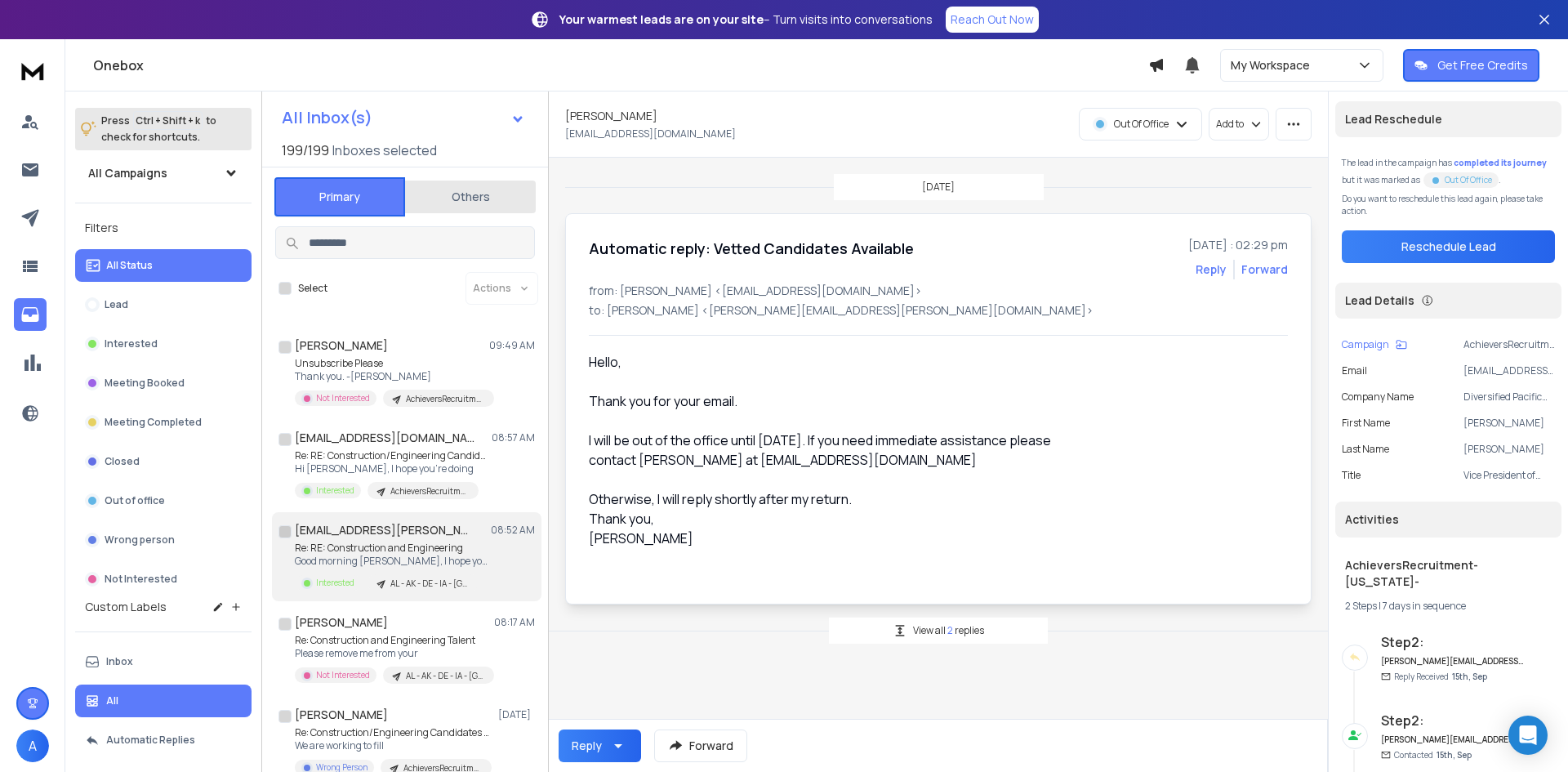
click at [395, 552] on p "Re: RE: Construction and Engineering" at bounding box center [392, 547] width 196 height 13
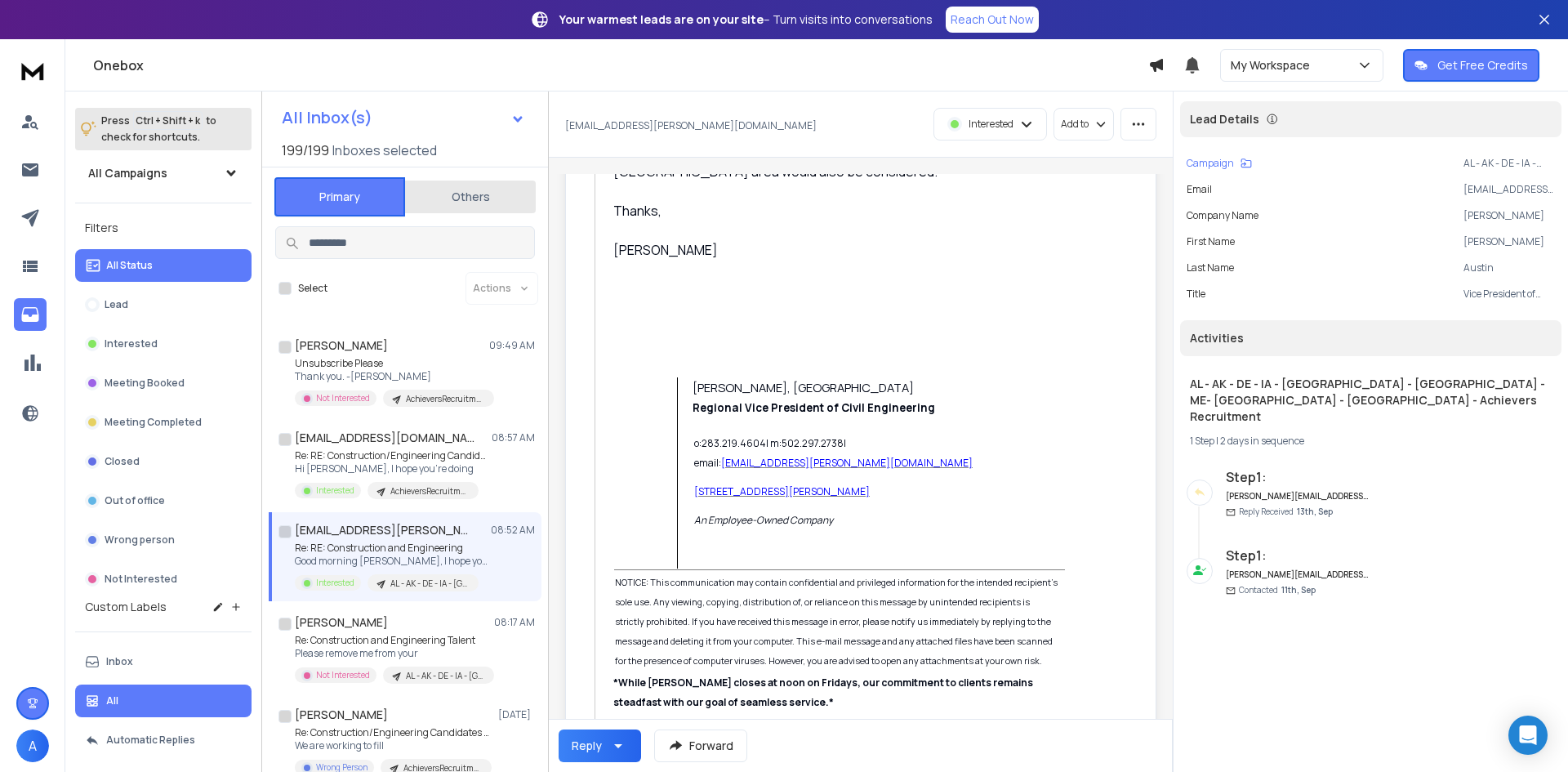
scroll to position [1307, 0]
drag, startPoint x: 704, startPoint y: 364, endPoint x: 769, endPoint y: 365, distance: 65.0
click at [769, 433] on div "o: 283.219.4604 | m: 502.297.2738 |" at bounding box center [874, 442] width 361 height 20
copy div "283.219.4604 |"
click at [855, 401] on span "Regional Vice President of Civil Engineering" at bounding box center [813, 408] width 243 height 14
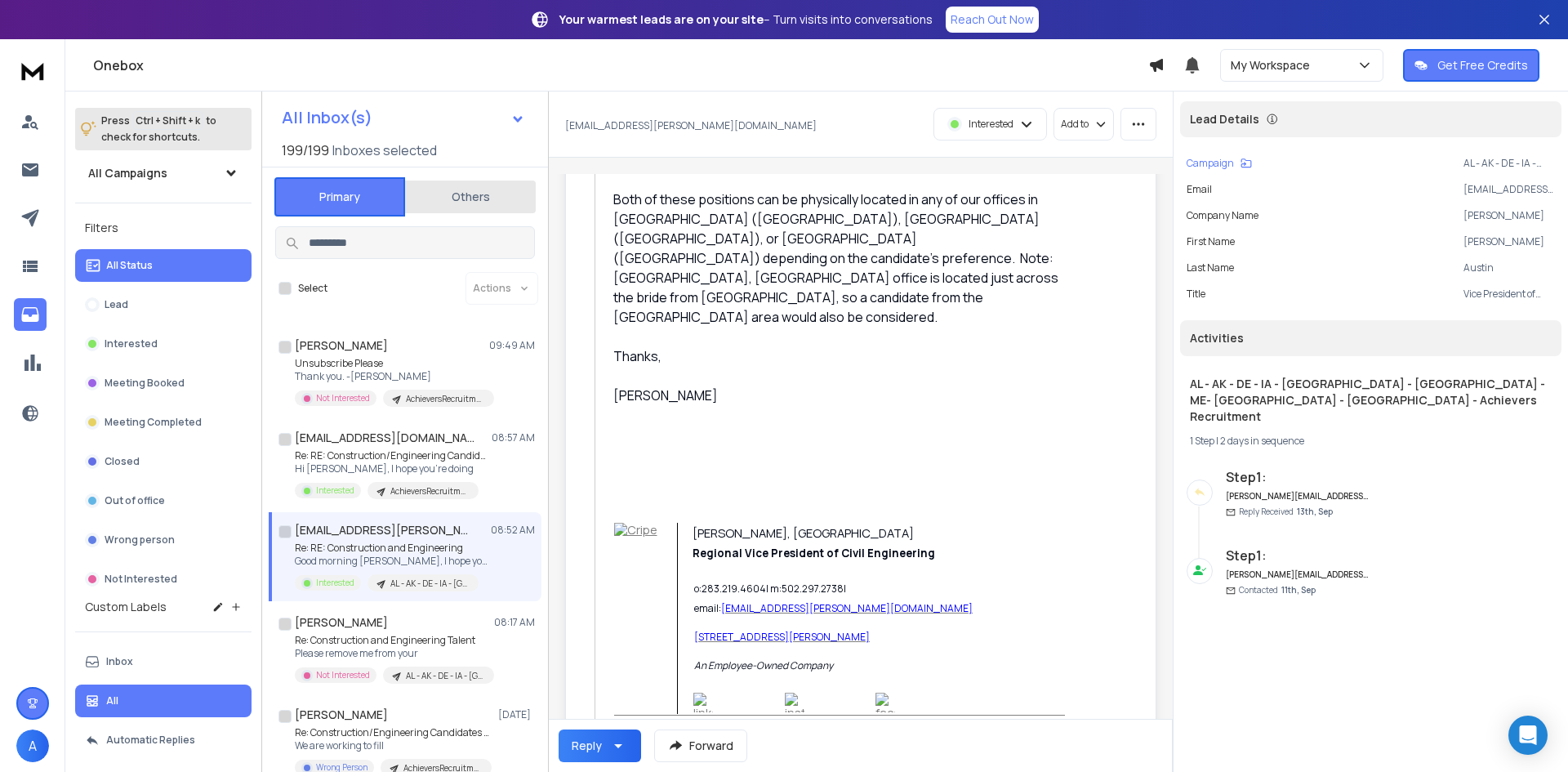
scroll to position [1137, 0]
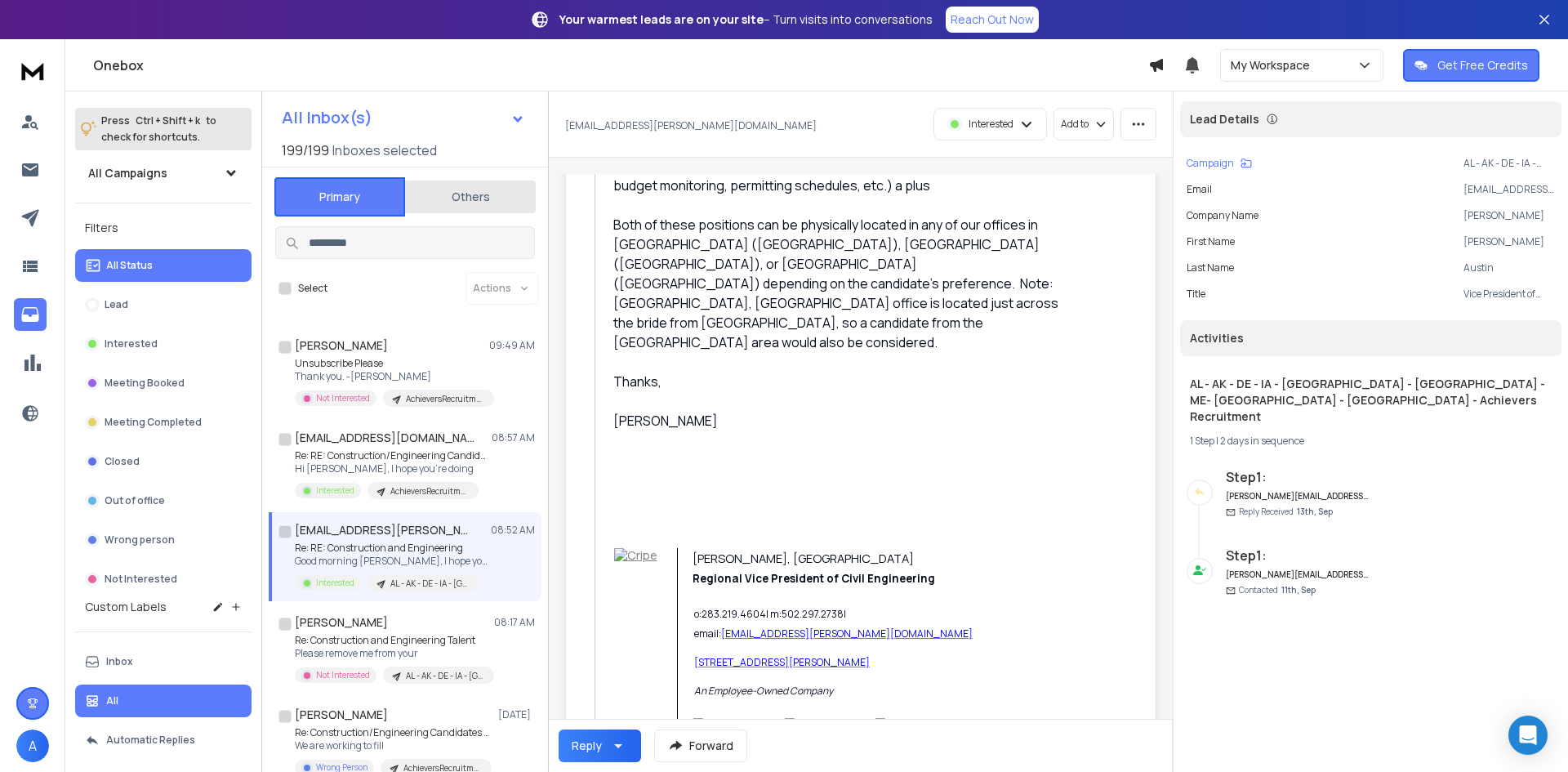
click at [630, 548] on img at bounding box center [638, 560] width 47 height 24
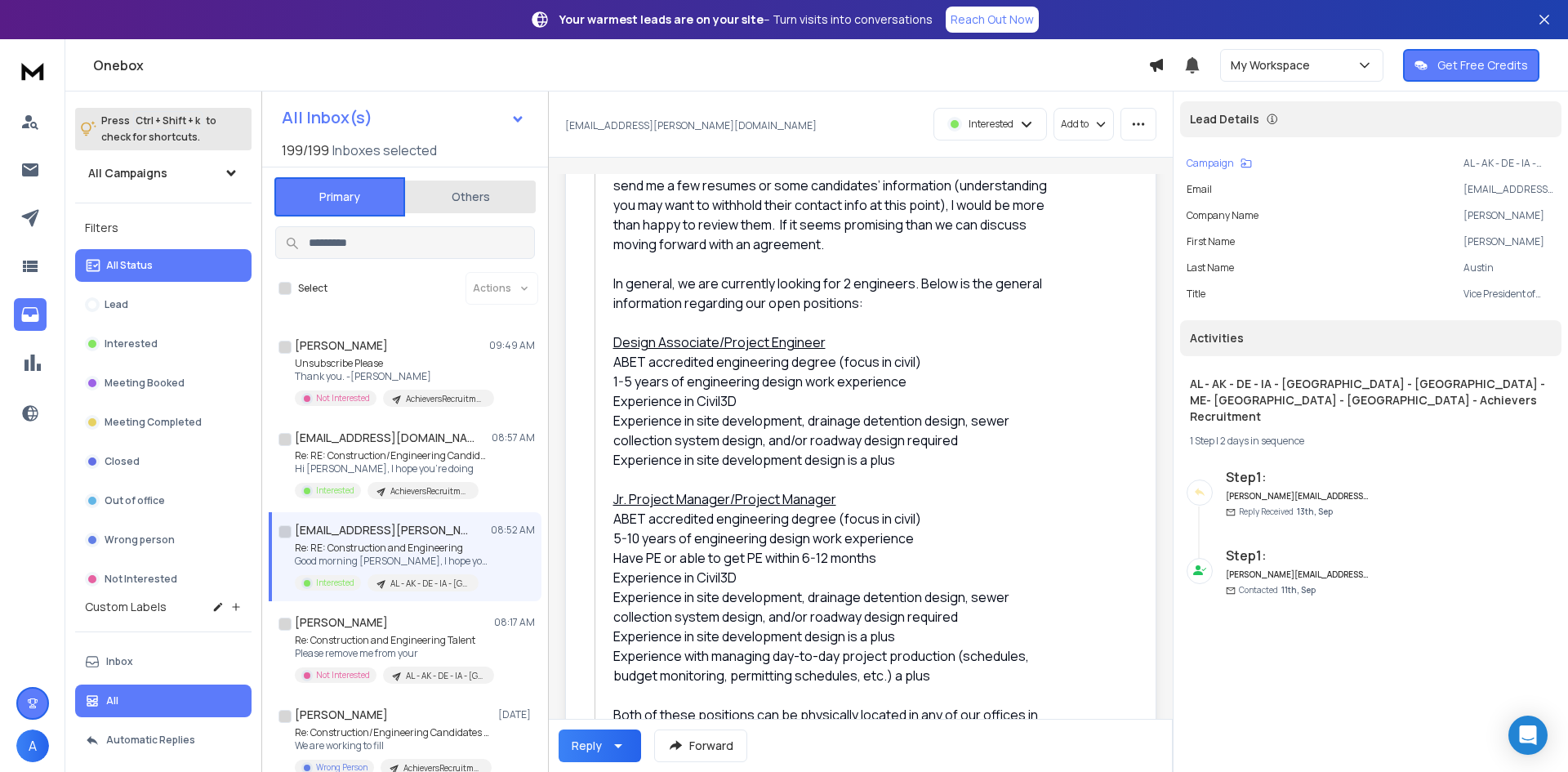
scroll to position [0, 0]
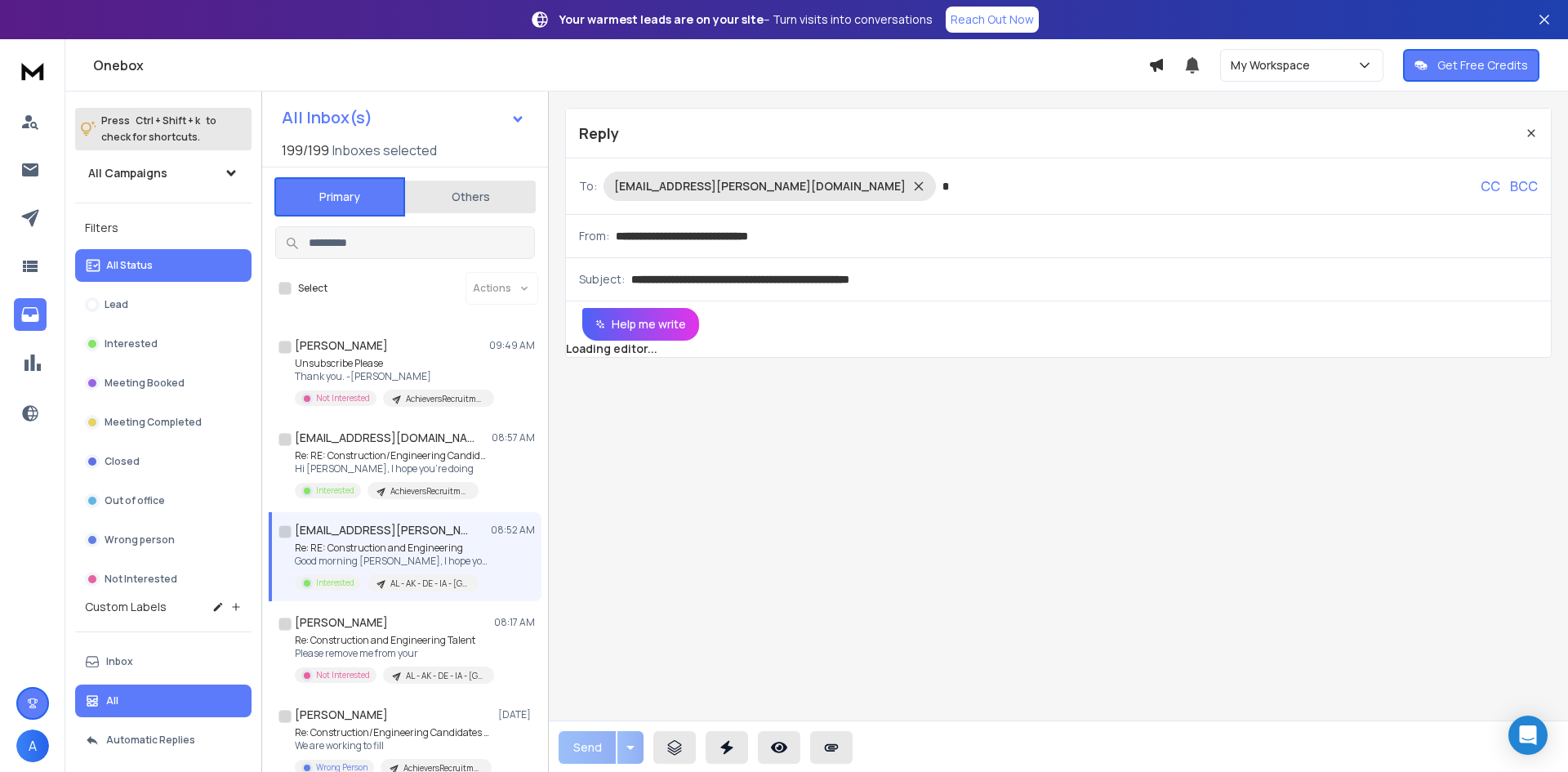
type input "*"
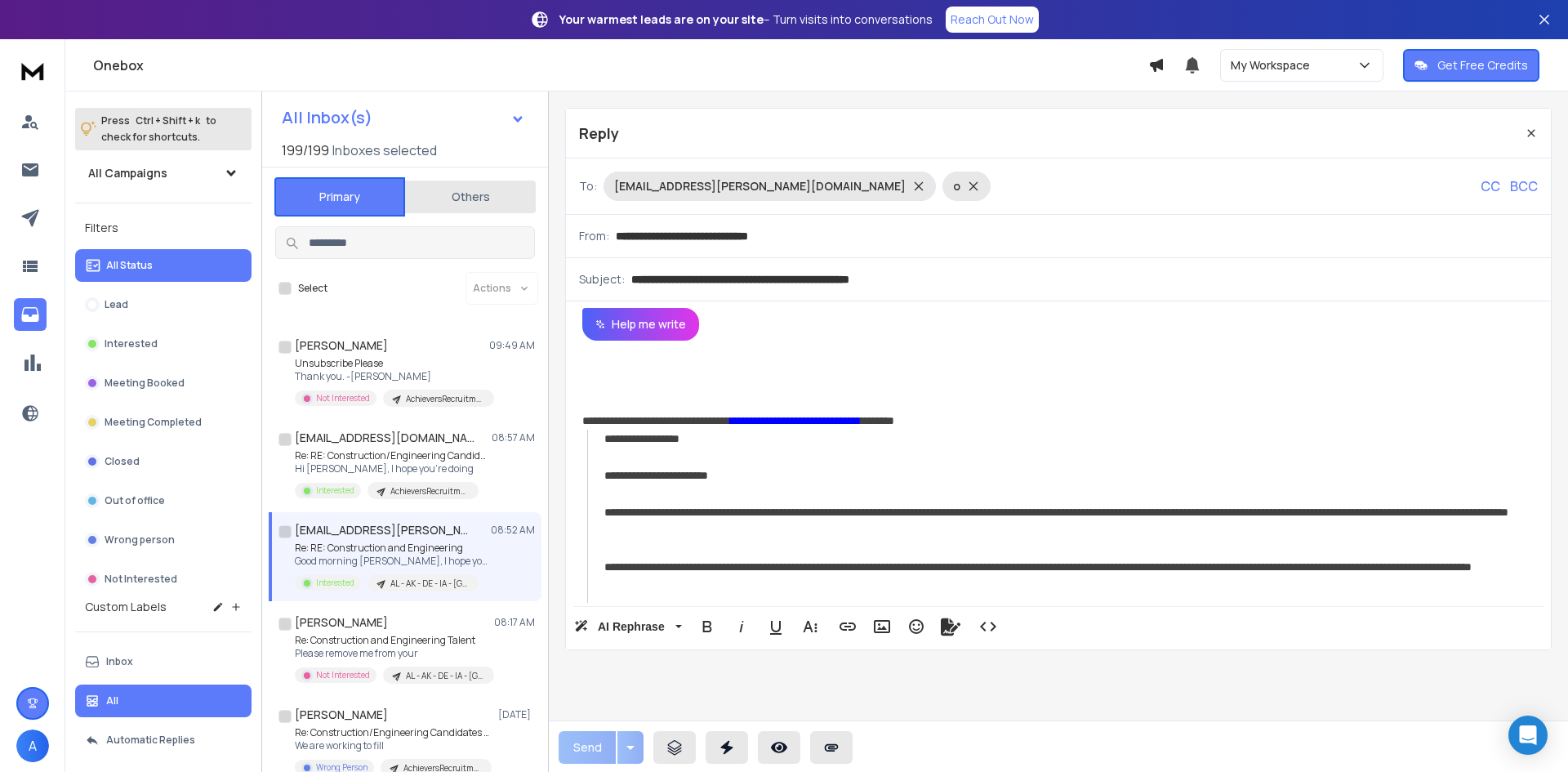
click at [1524, 130] on icon at bounding box center [1530, 133] width 13 height 13
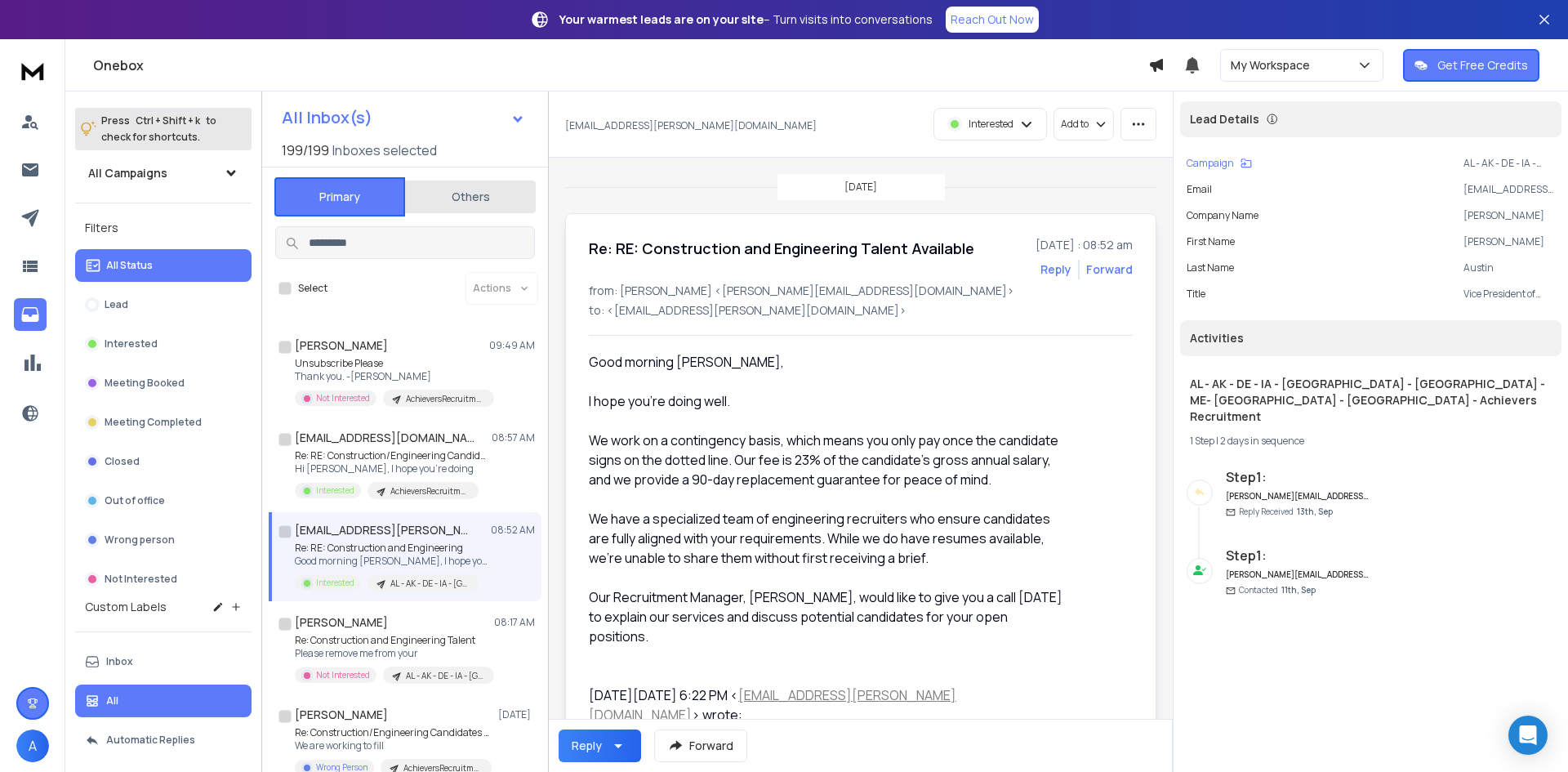
click at [1133, 268] on div "Forward" at bounding box center [1110, 270] width 47 height 16
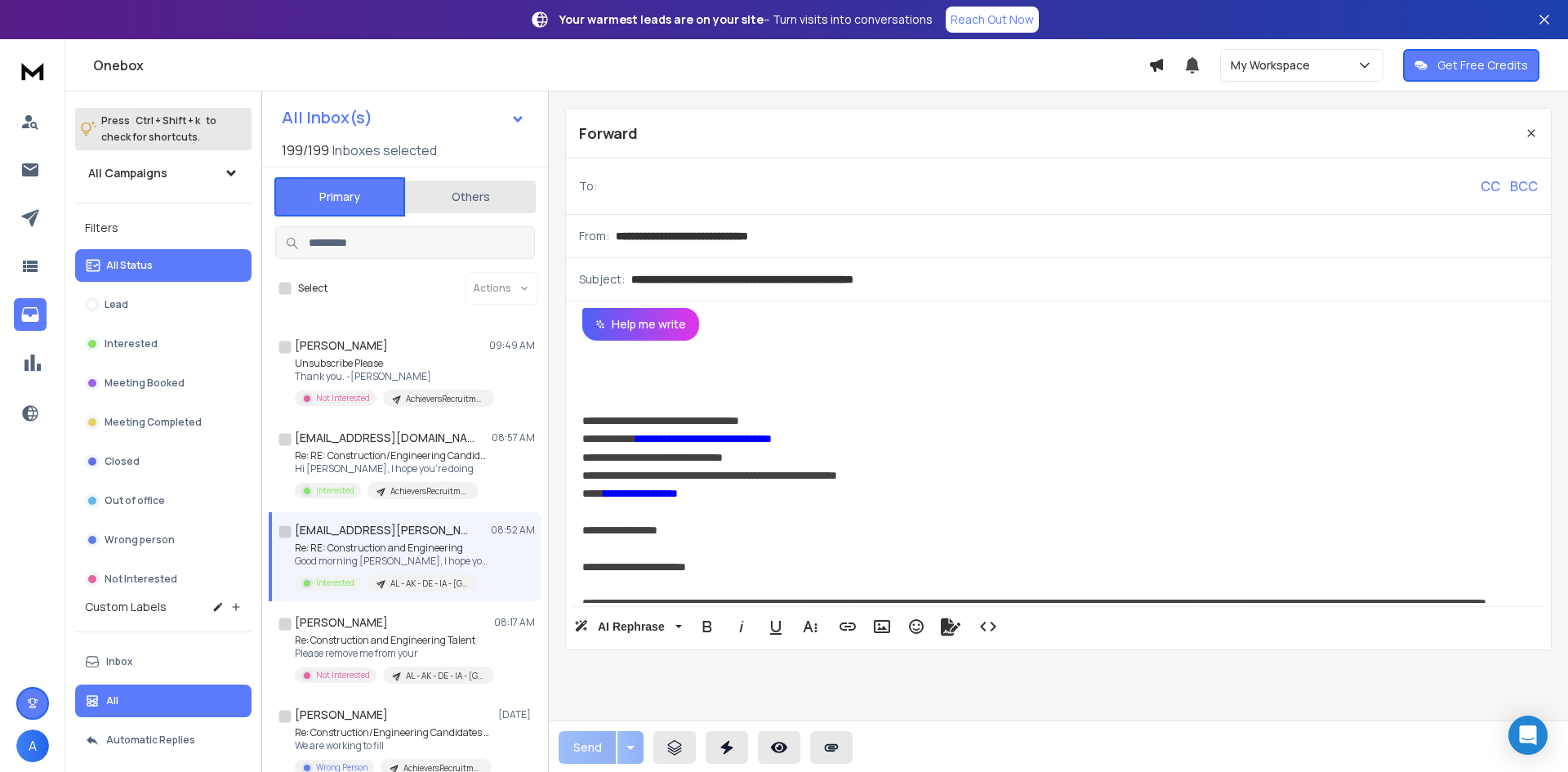
click at [705, 180] on input at bounding box center [661, 185] width 115 height 30
type input "**********"
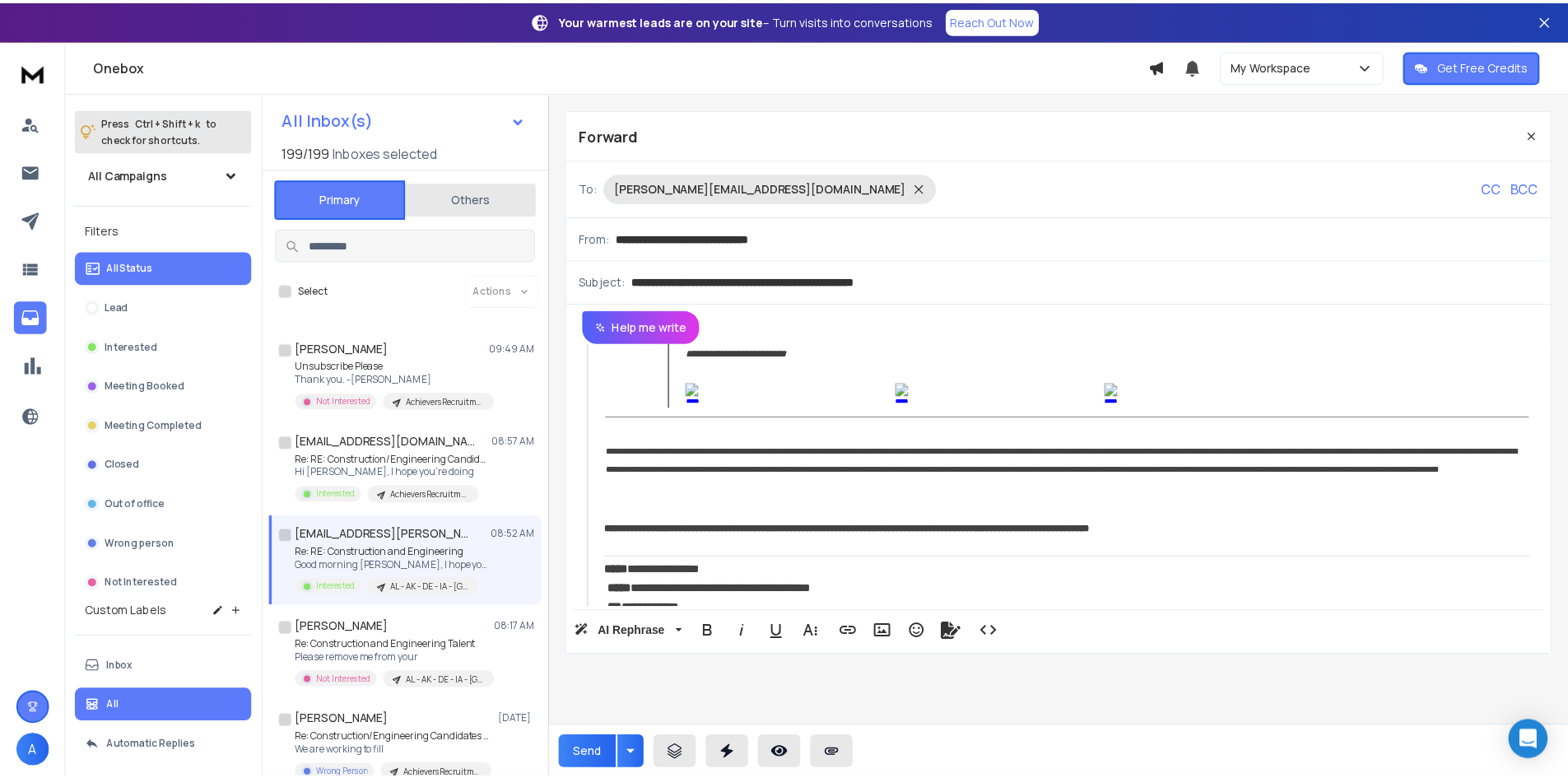
scroll to position [1235, 0]
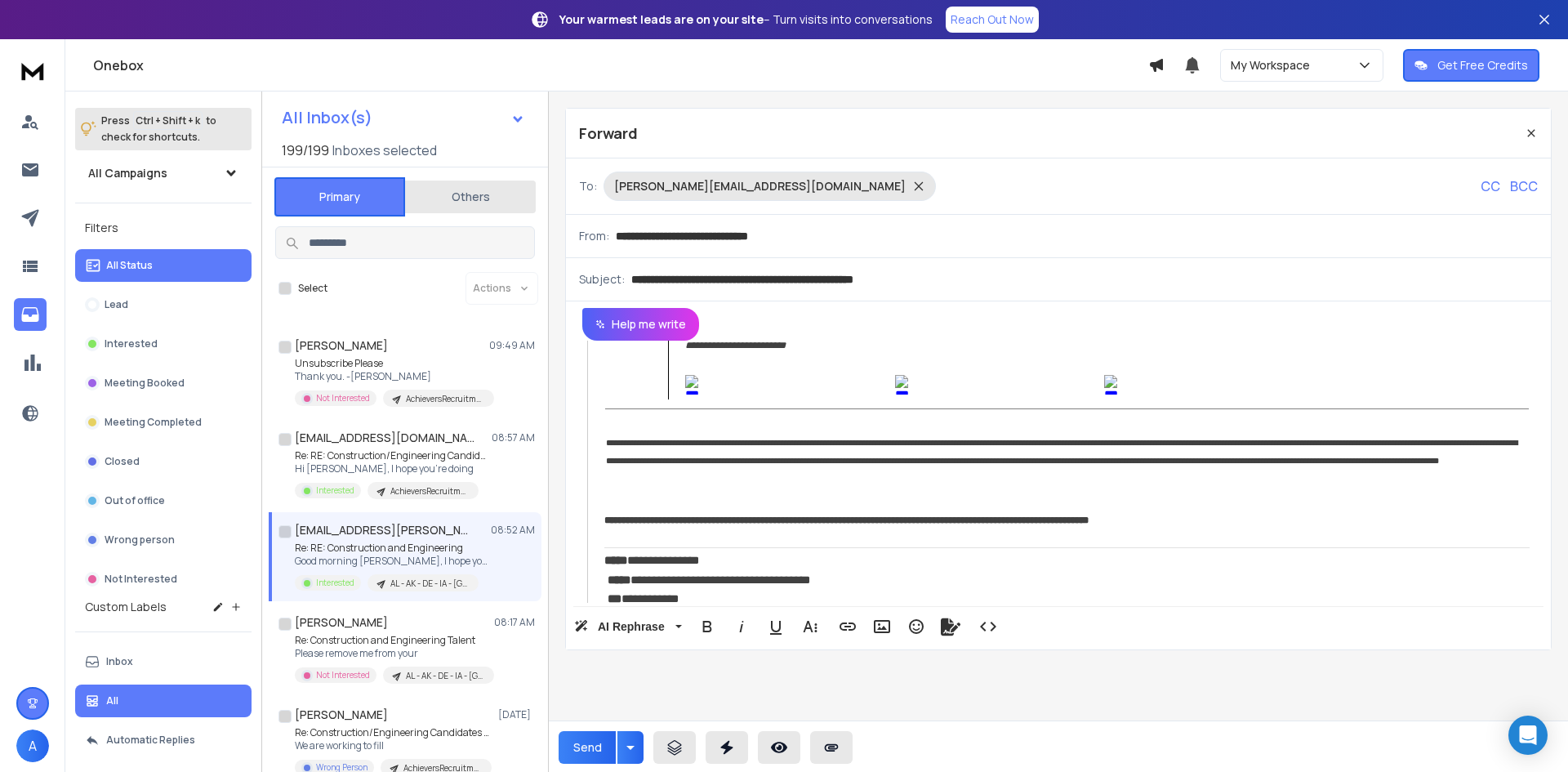
click at [594, 745] on button "Send" at bounding box center [587, 747] width 57 height 32
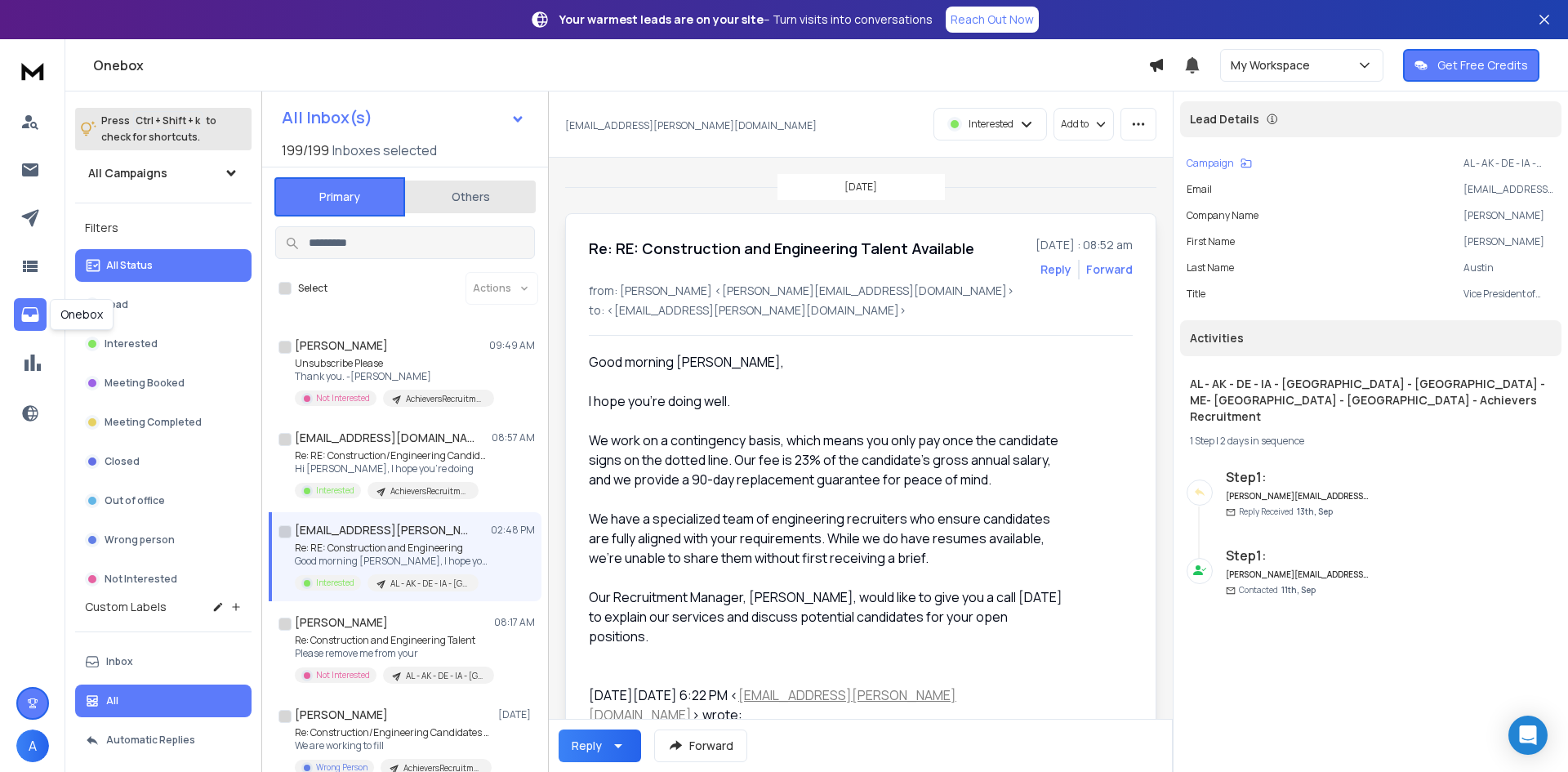
click at [33, 308] on icon at bounding box center [30, 314] width 17 height 14
click at [33, 211] on icon at bounding box center [30, 217] width 17 height 17
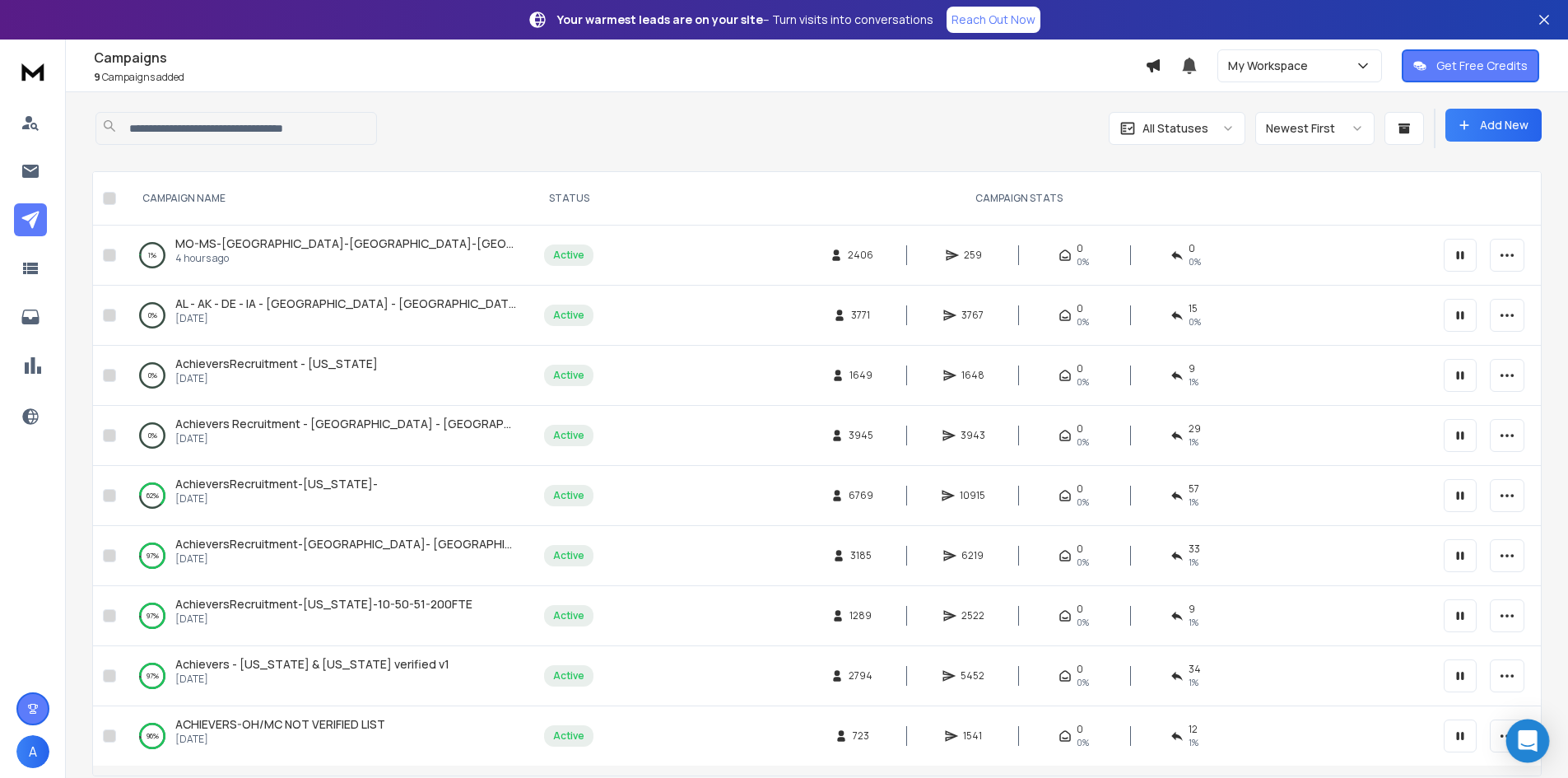
click at [1527, 739] on icon "Open Intercom Messenger" at bounding box center [1526, 741] width 19 height 22
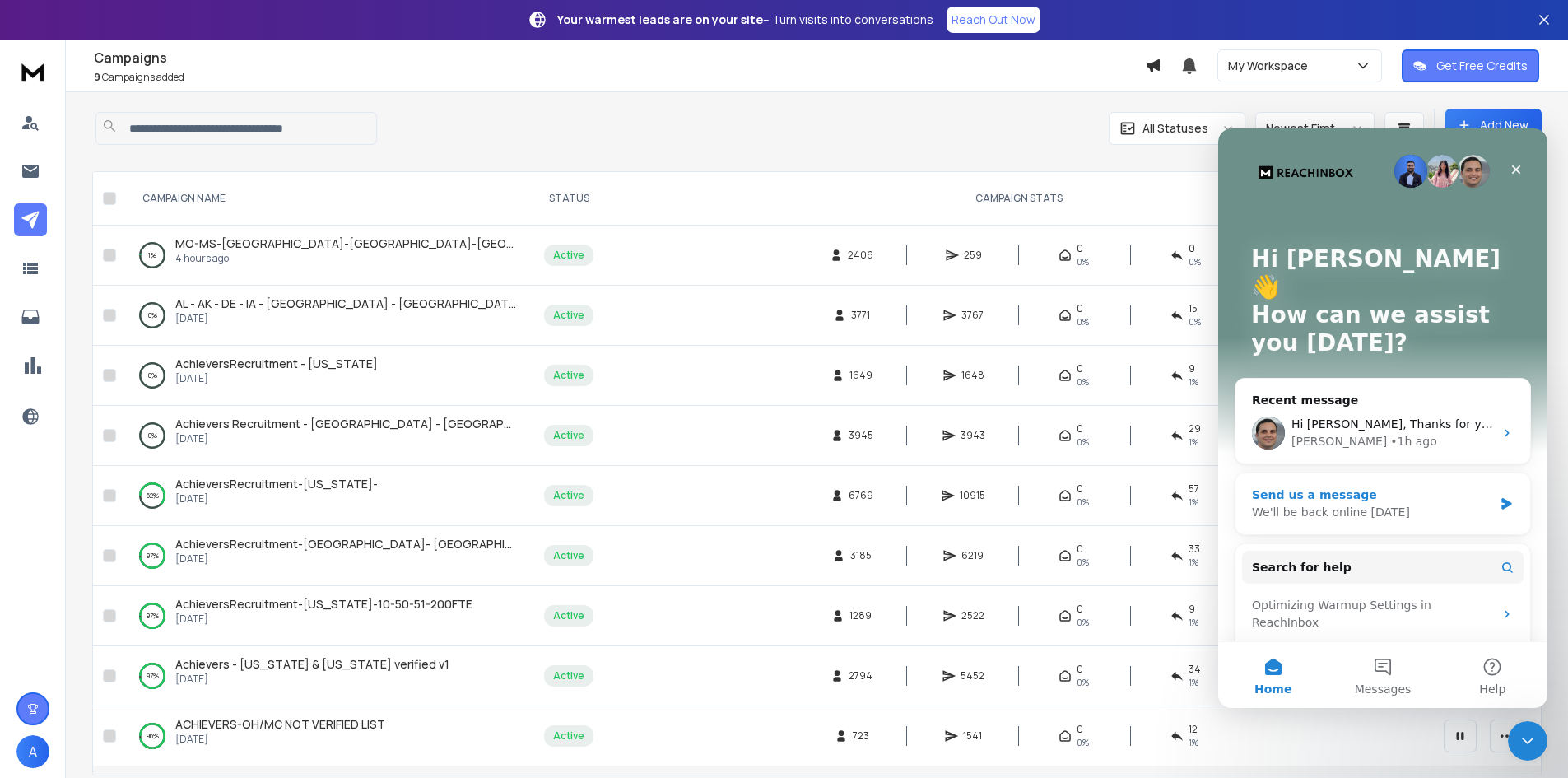
click at [1432, 504] on div "We'll be back online tomorrow" at bounding box center [1372, 512] width 241 height 17
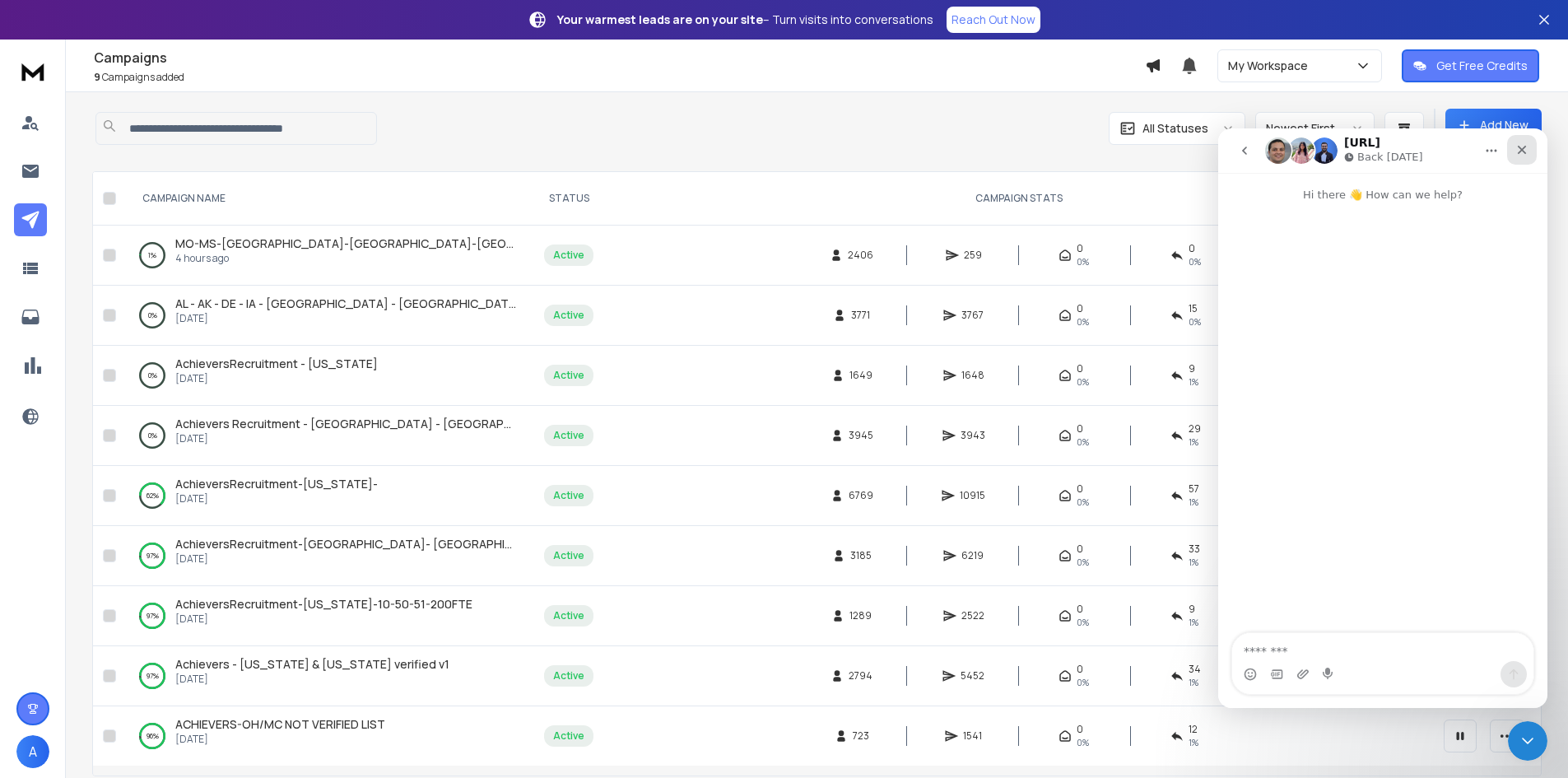
click at [1521, 151] on icon "Close" at bounding box center [1522, 150] width 9 height 9
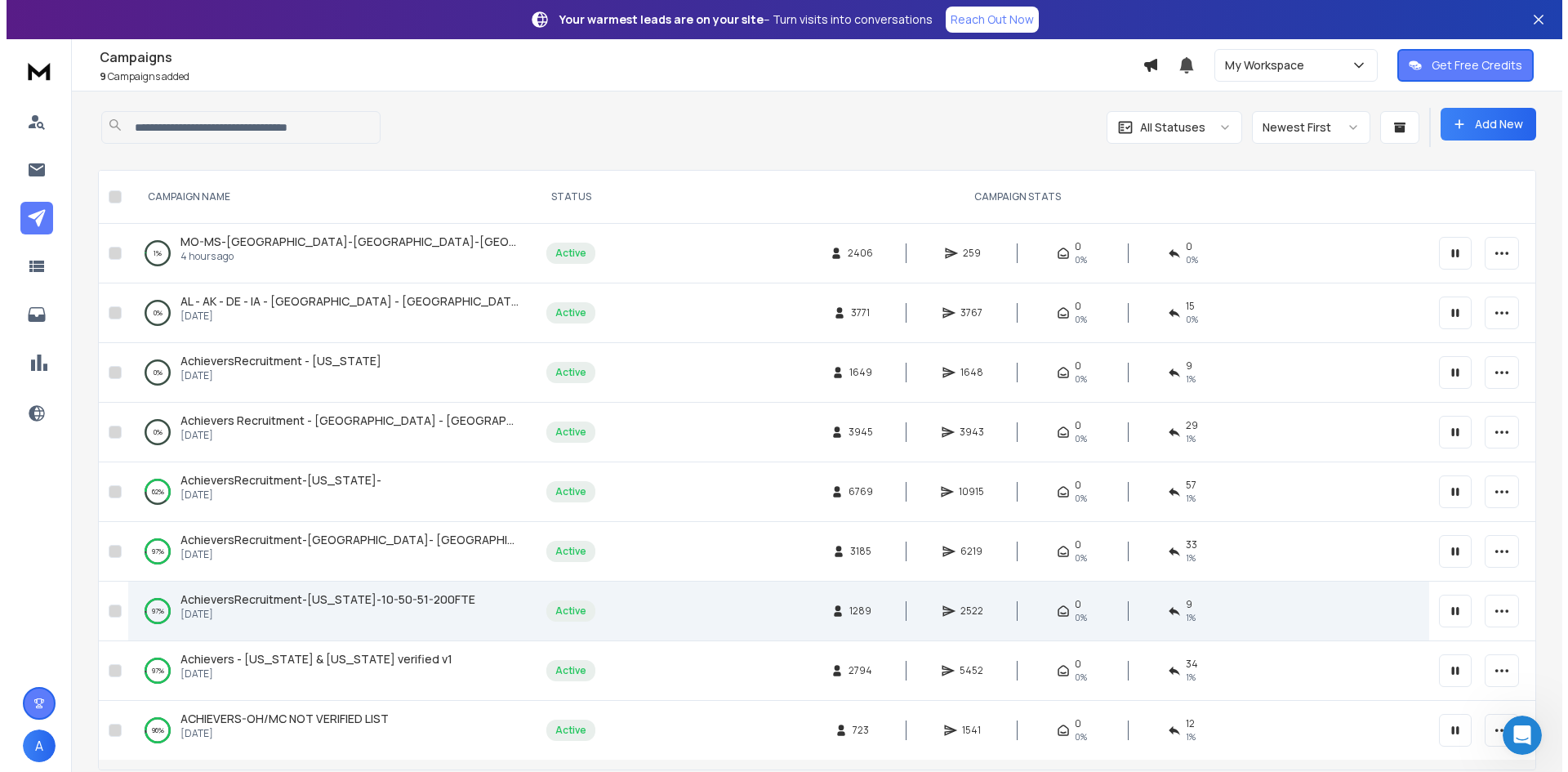
scroll to position [4, 0]
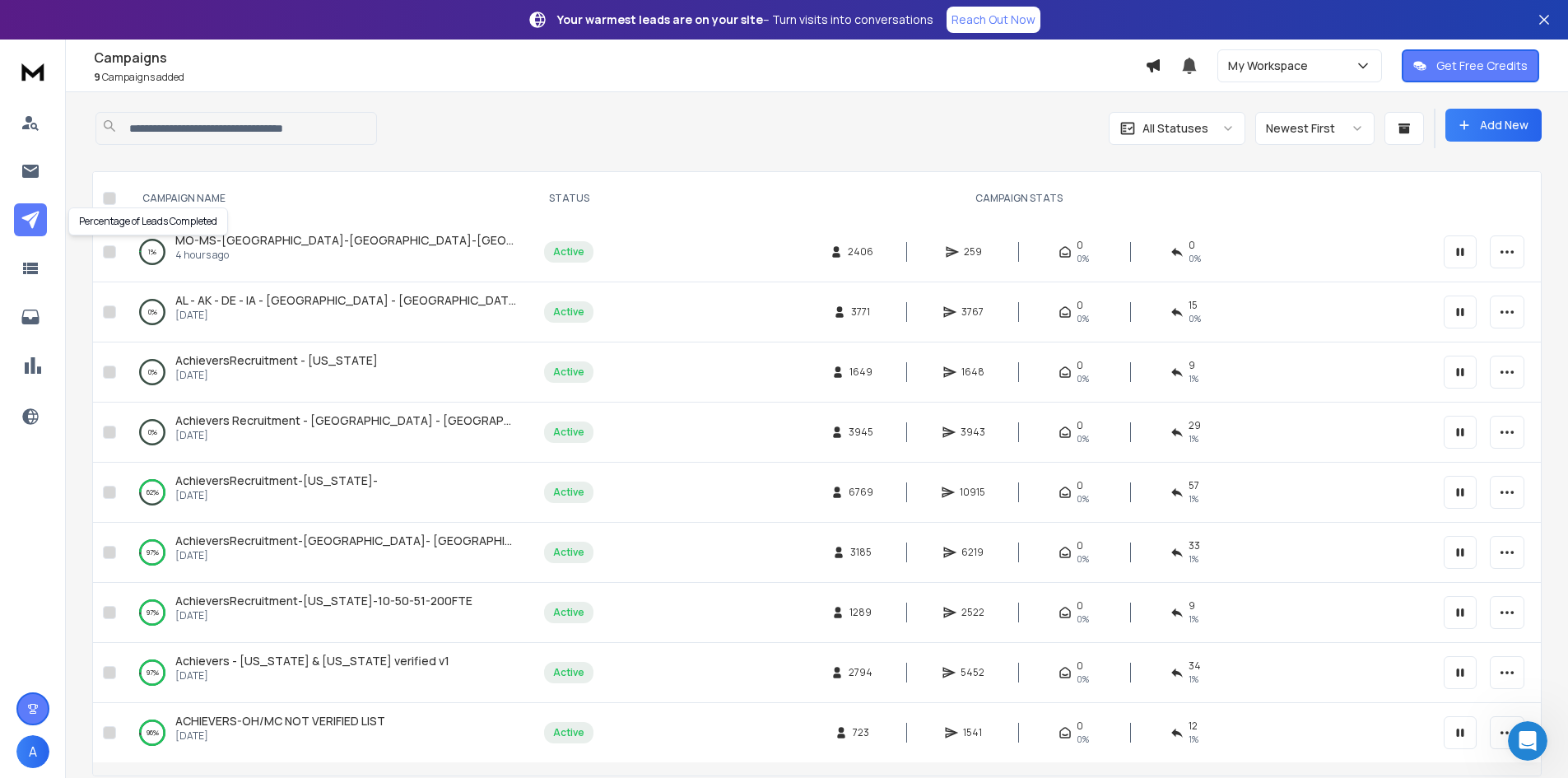
click at [445, 122] on div at bounding box center [454, 128] width 725 height 40
click at [751, 141] on div at bounding box center [454, 128] width 725 height 40
click at [43, 329] on link at bounding box center [30, 317] width 32 height 32
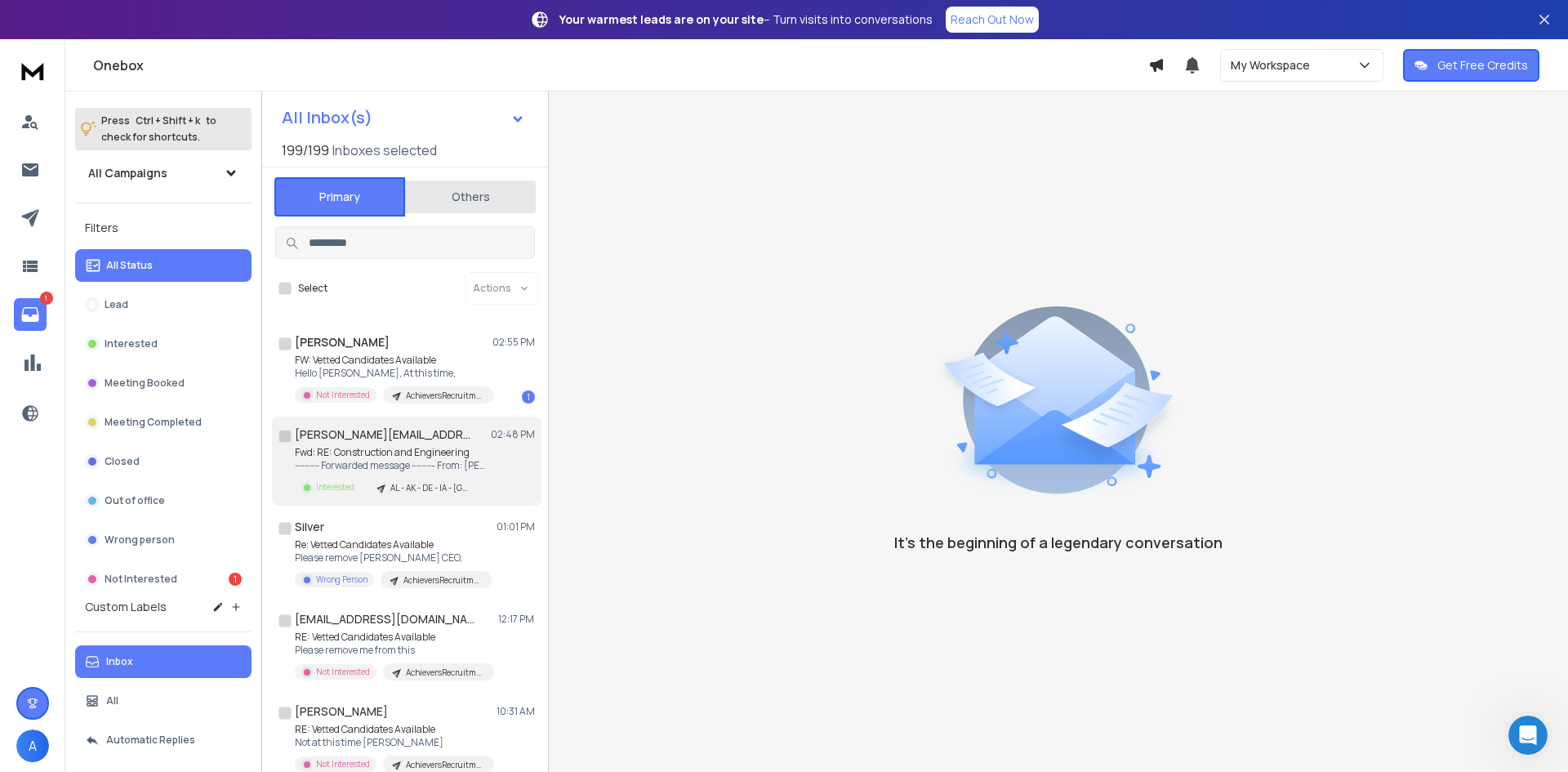
click at [471, 460] on p "---------- Forwarded message --------- From: [PERSON_NAME]" at bounding box center [392, 465] width 196 height 13
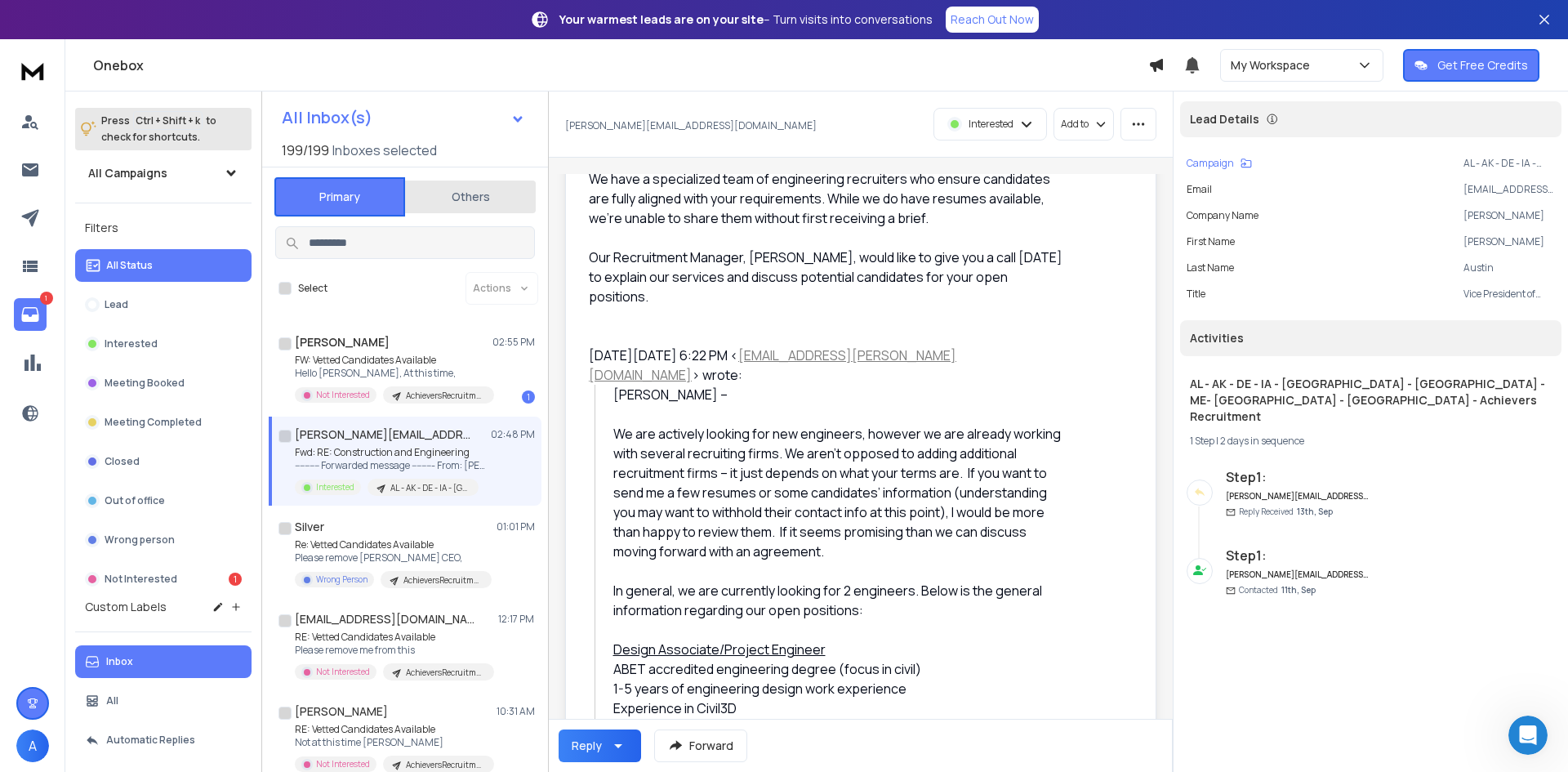
scroll to position [571, 0]
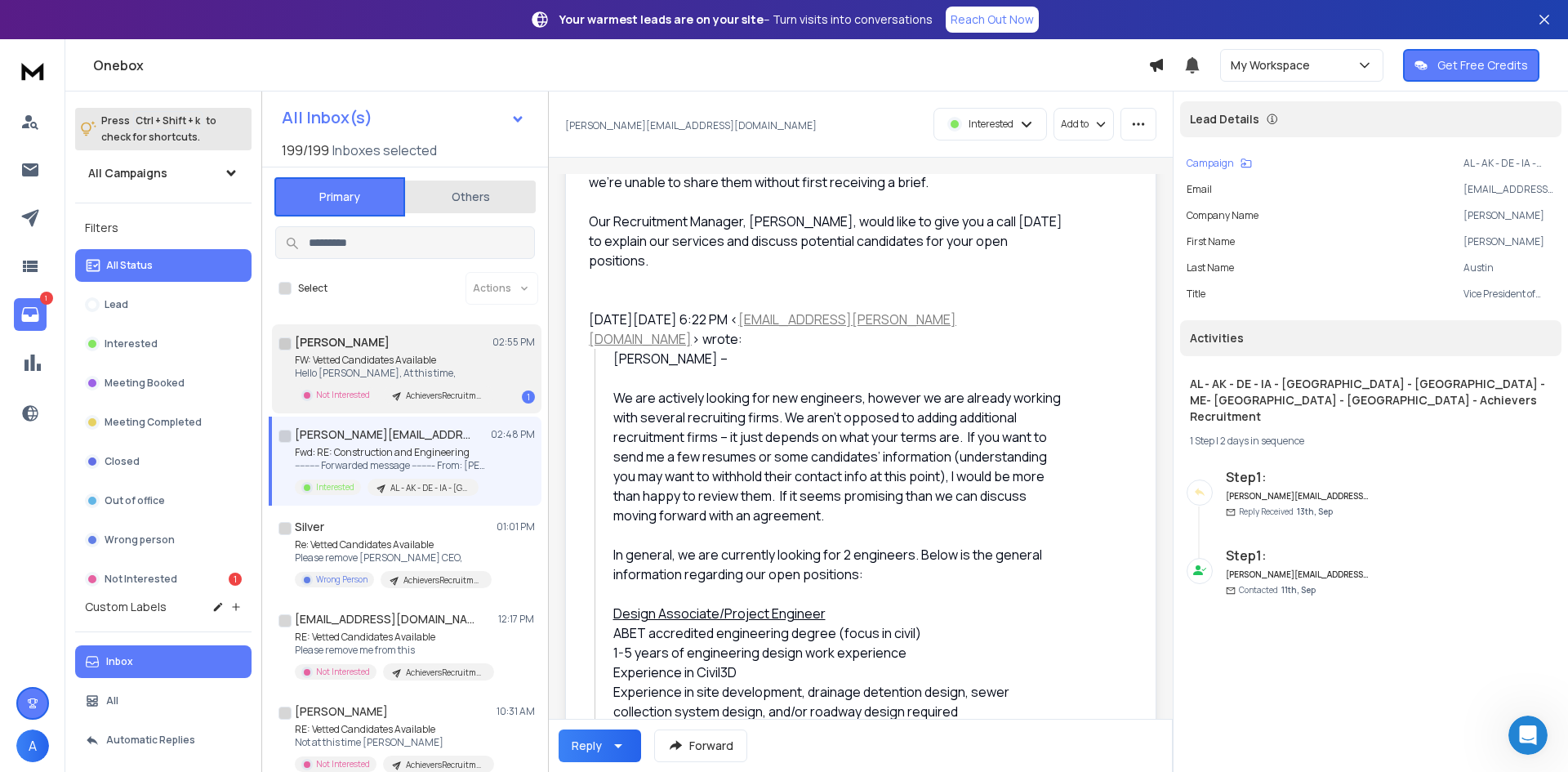
click at [422, 367] on p "Hello [PERSON_NAME], At this time," at bounding box center [392, 373] width 196 height 13
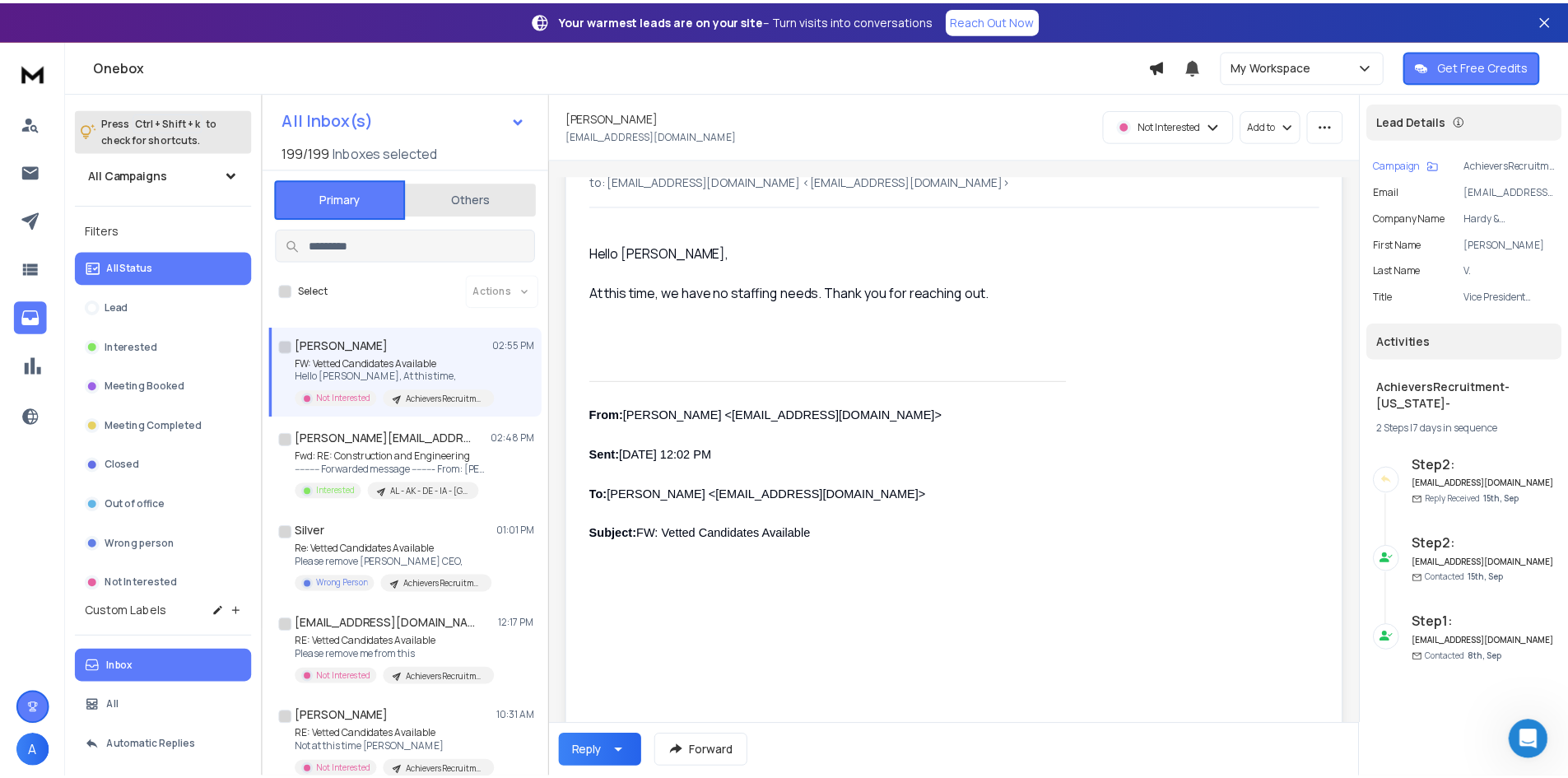
scroll to position [164, 0]
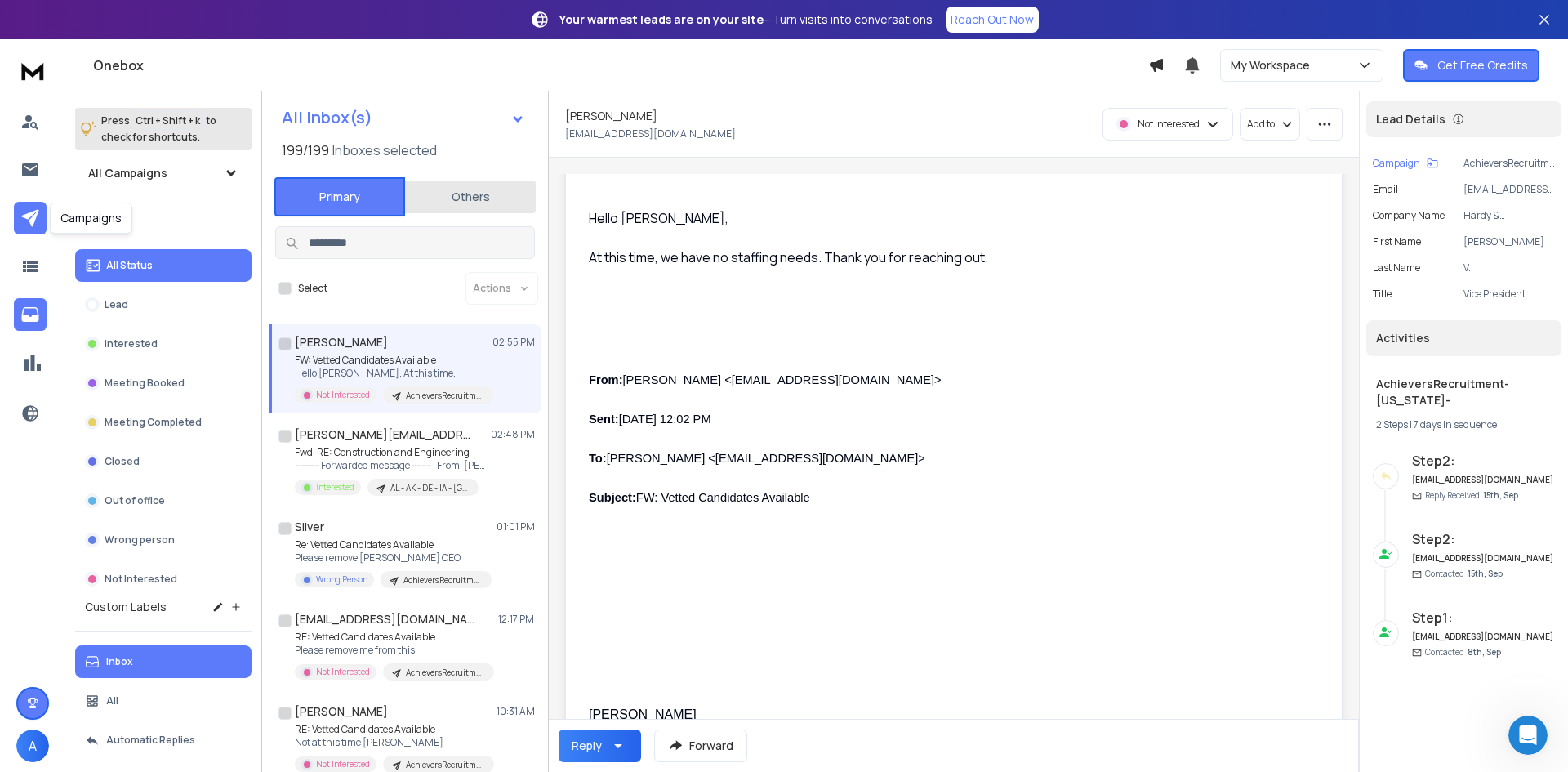
click at [33, 222] on icon at bounding box center [30, 217] width 17 height 17
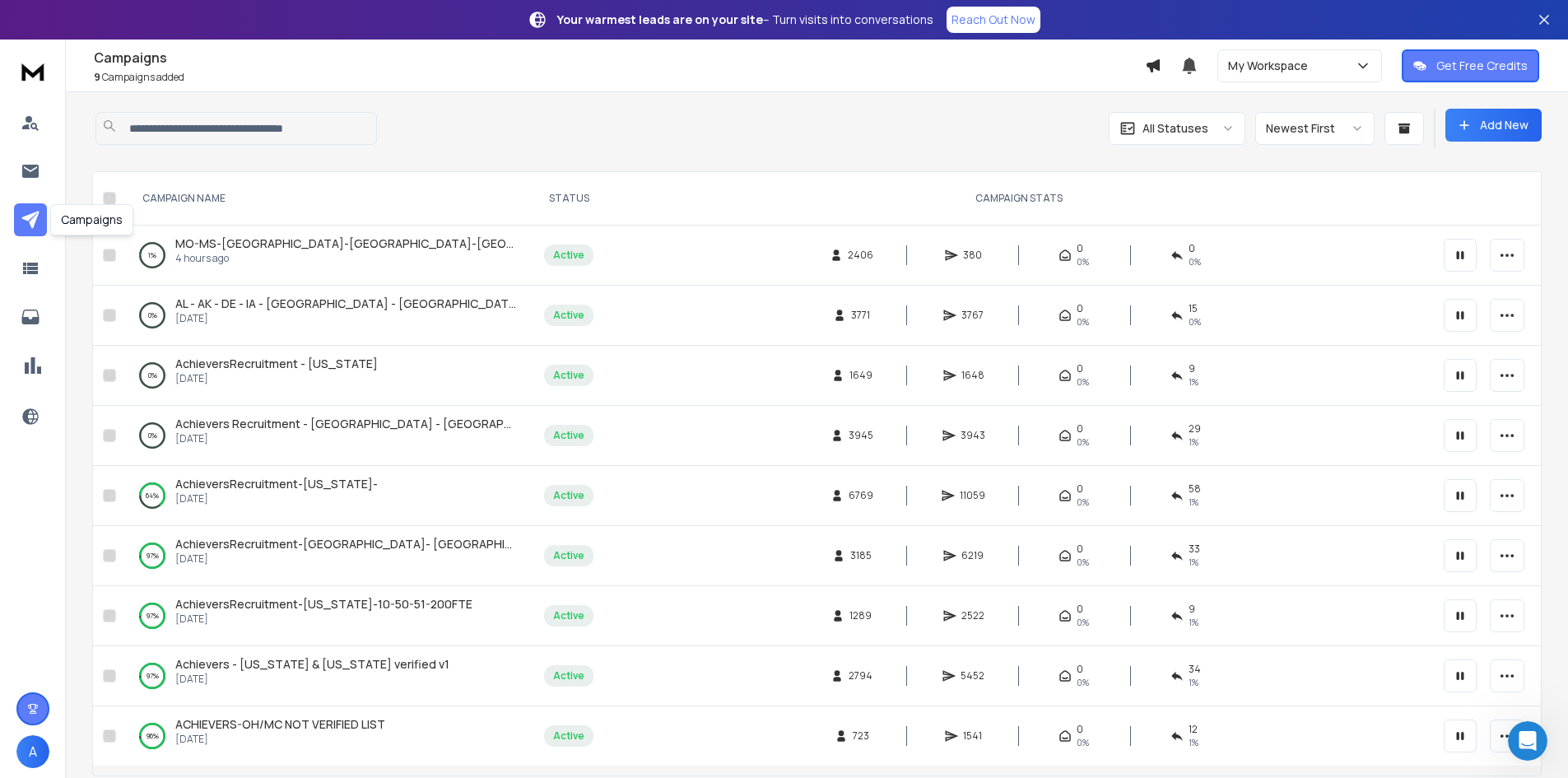
click at [396, 37] on div "Your warmest leads are on your site – Turn visits into conversations Reach Out …" at bounding box center [784, 20] width 1568 height 40
click at [41, 216] on link at bounding box center [30, 219] width 32 height 32
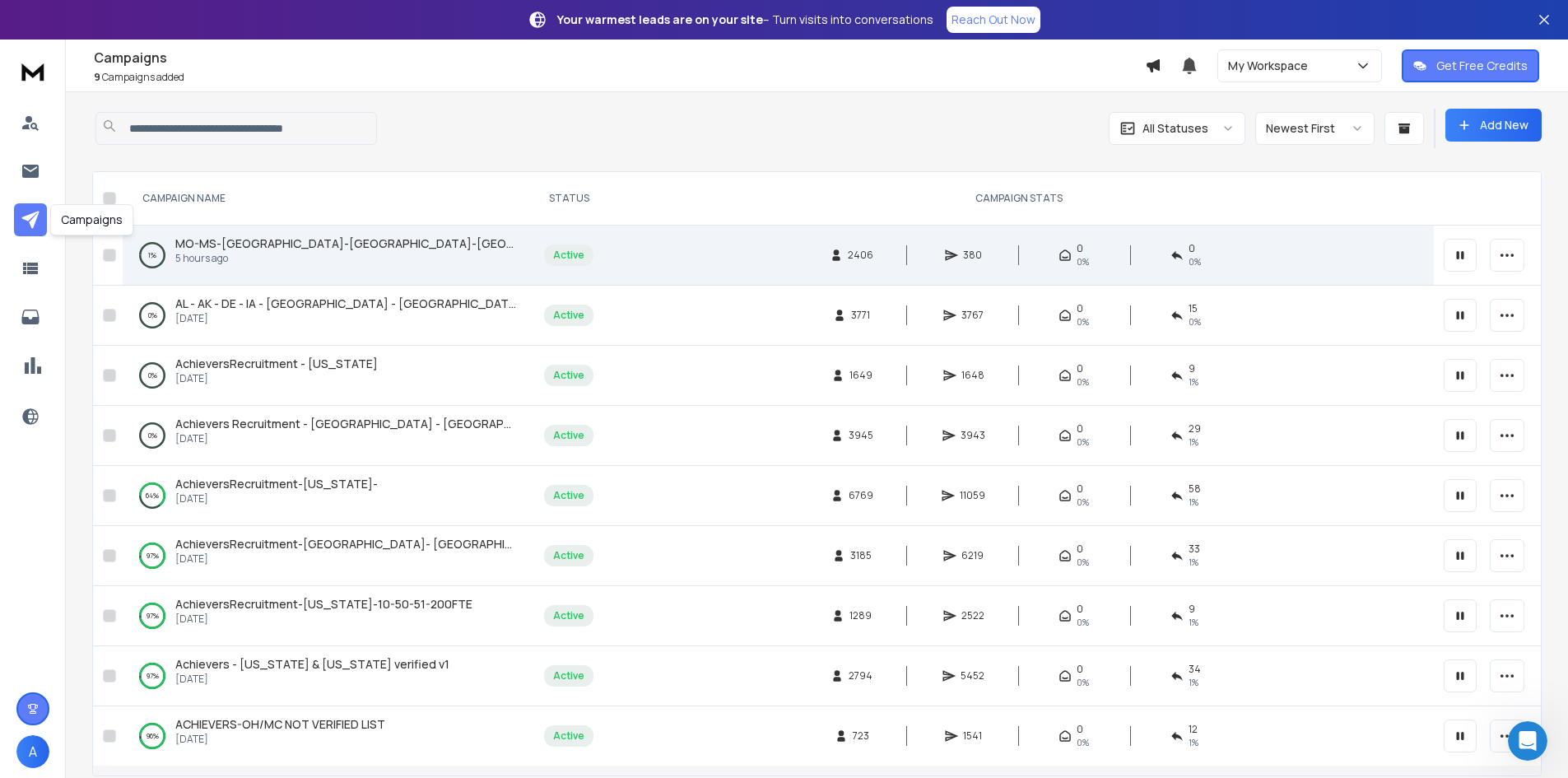
click at [234, 255] on p "5 hours ago" at bounding box center [346, 258] width 342 height 14
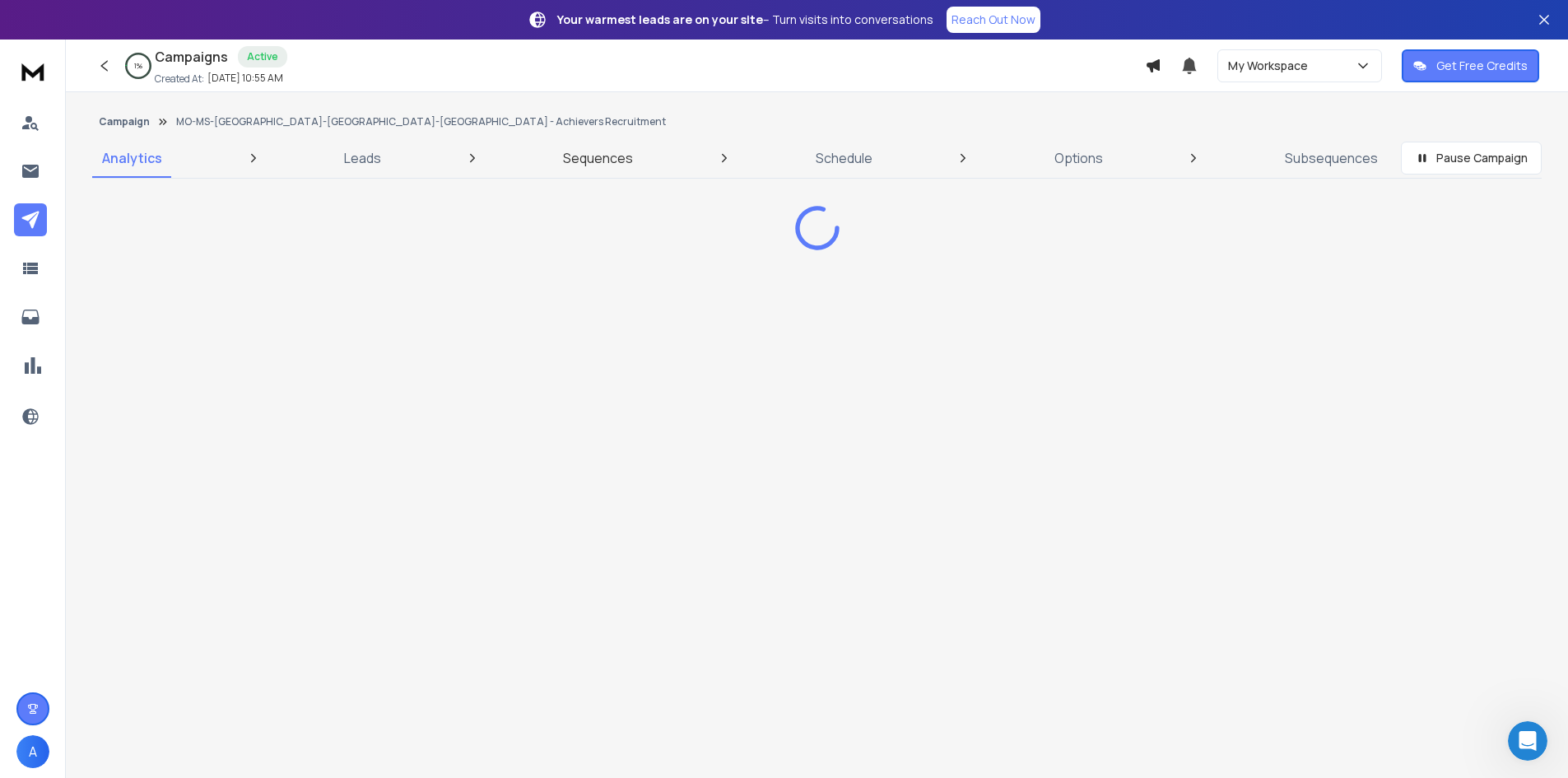
click at [583, 164] on p "Sequences" at bounding box center [598, 158] width 70 height 20
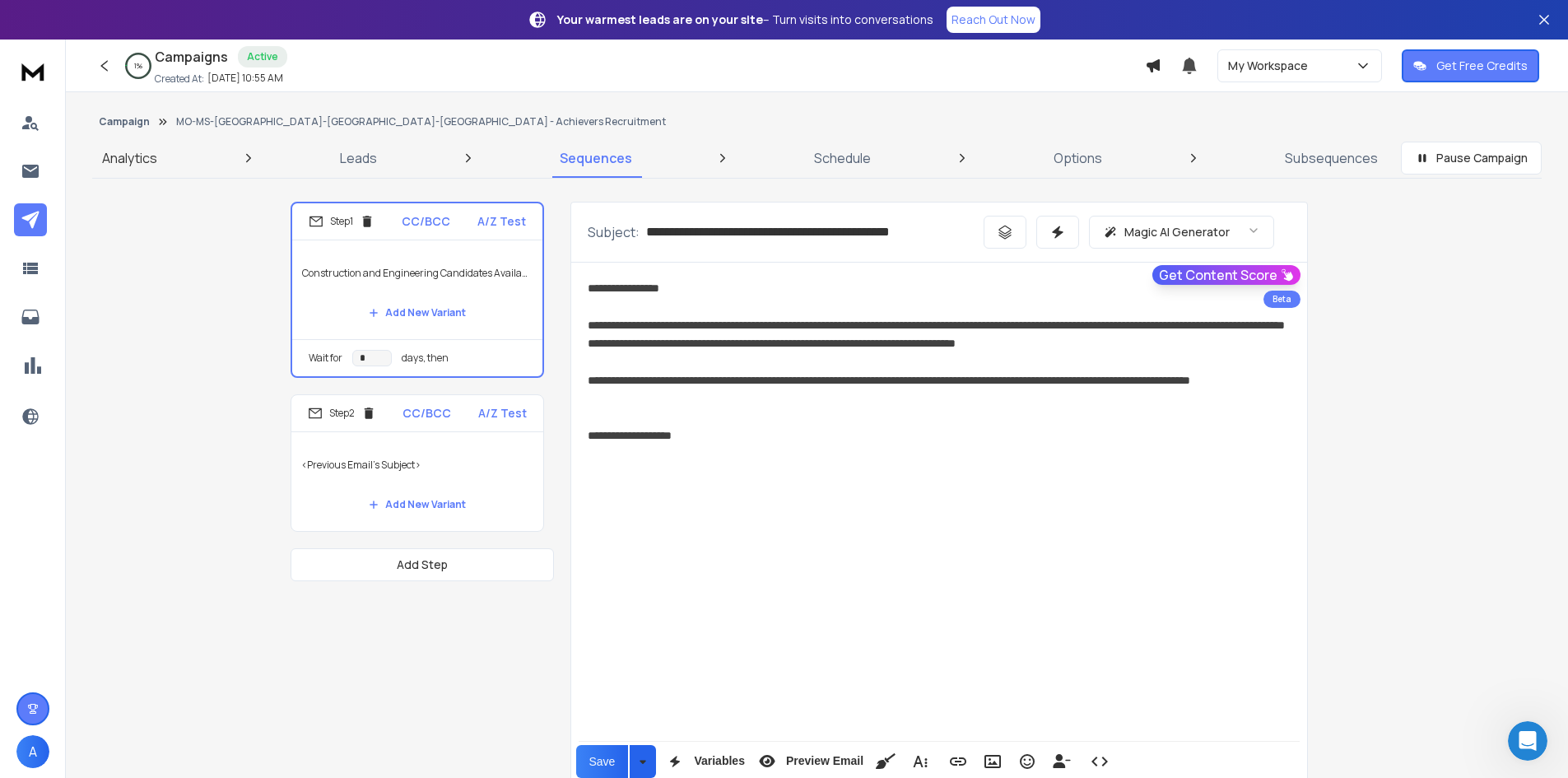
click at [150, 160] on p "Analytics" at bounding box center [129, 158] width 55 height 20
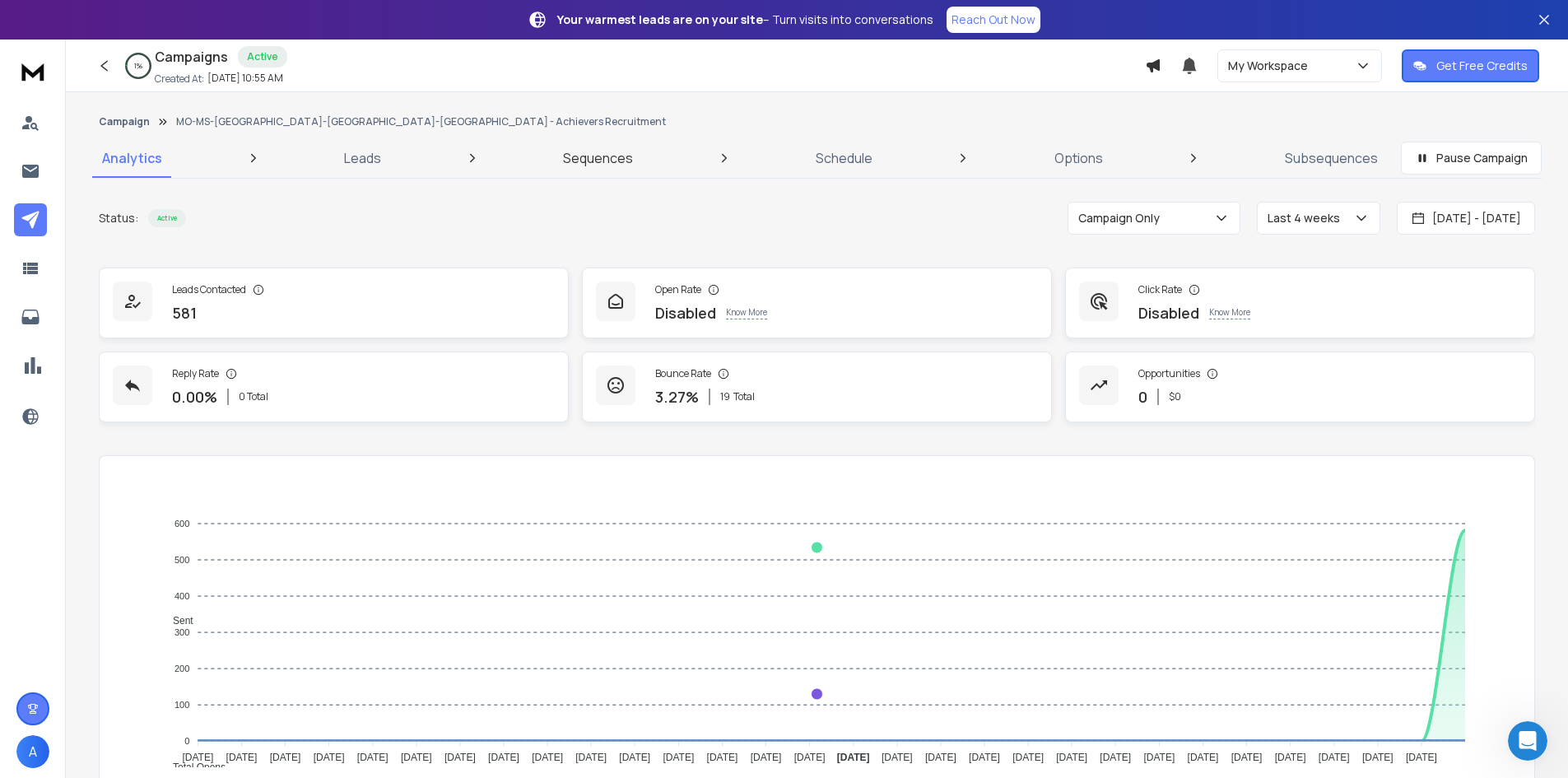
click at [589, 166] on p "Sequences" at bounding box center [598, 158] width 70 height 20
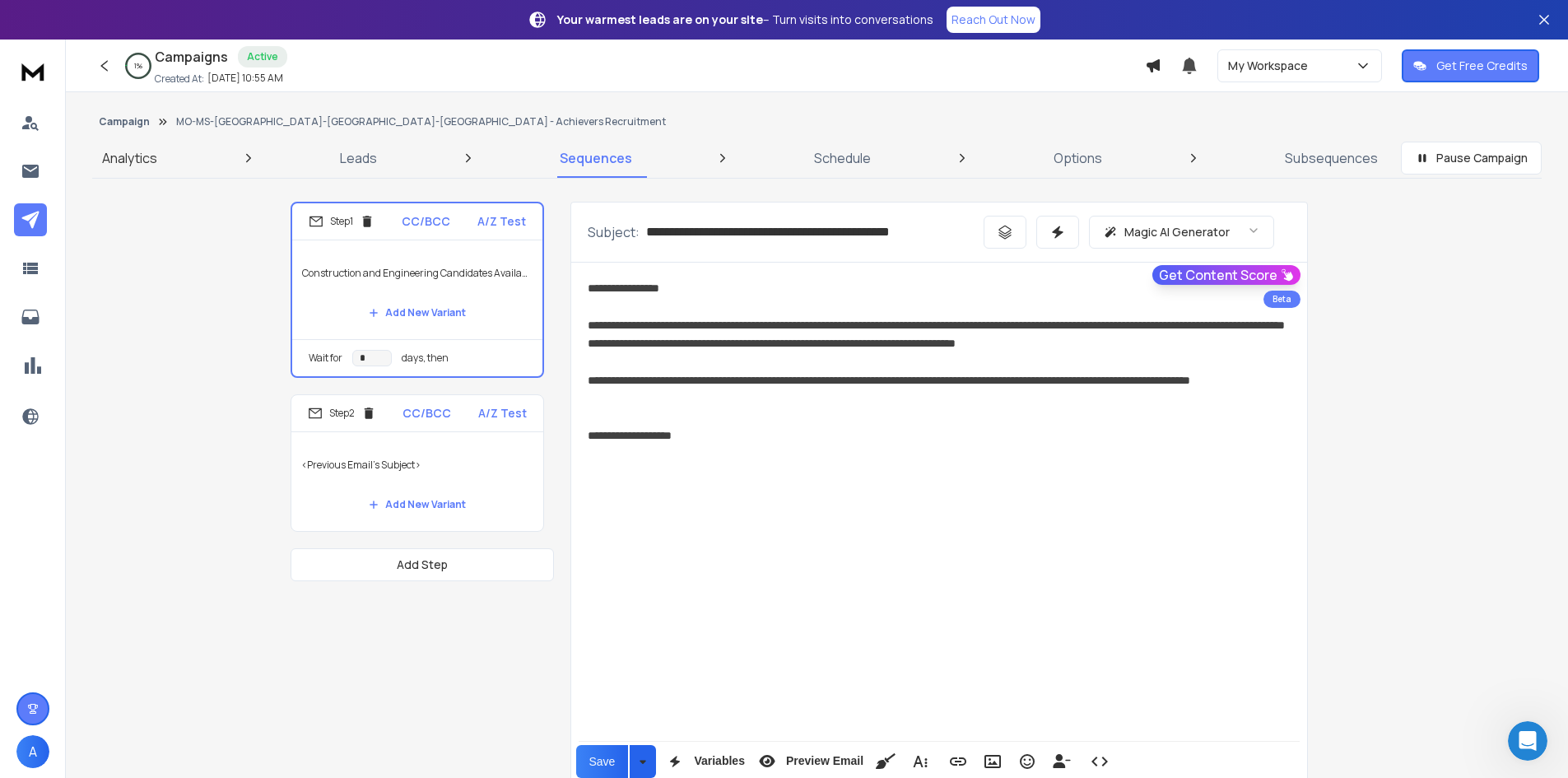
click at [146, 156] on p "Analytics" at bounding box center [129, 158] width 55 height 20
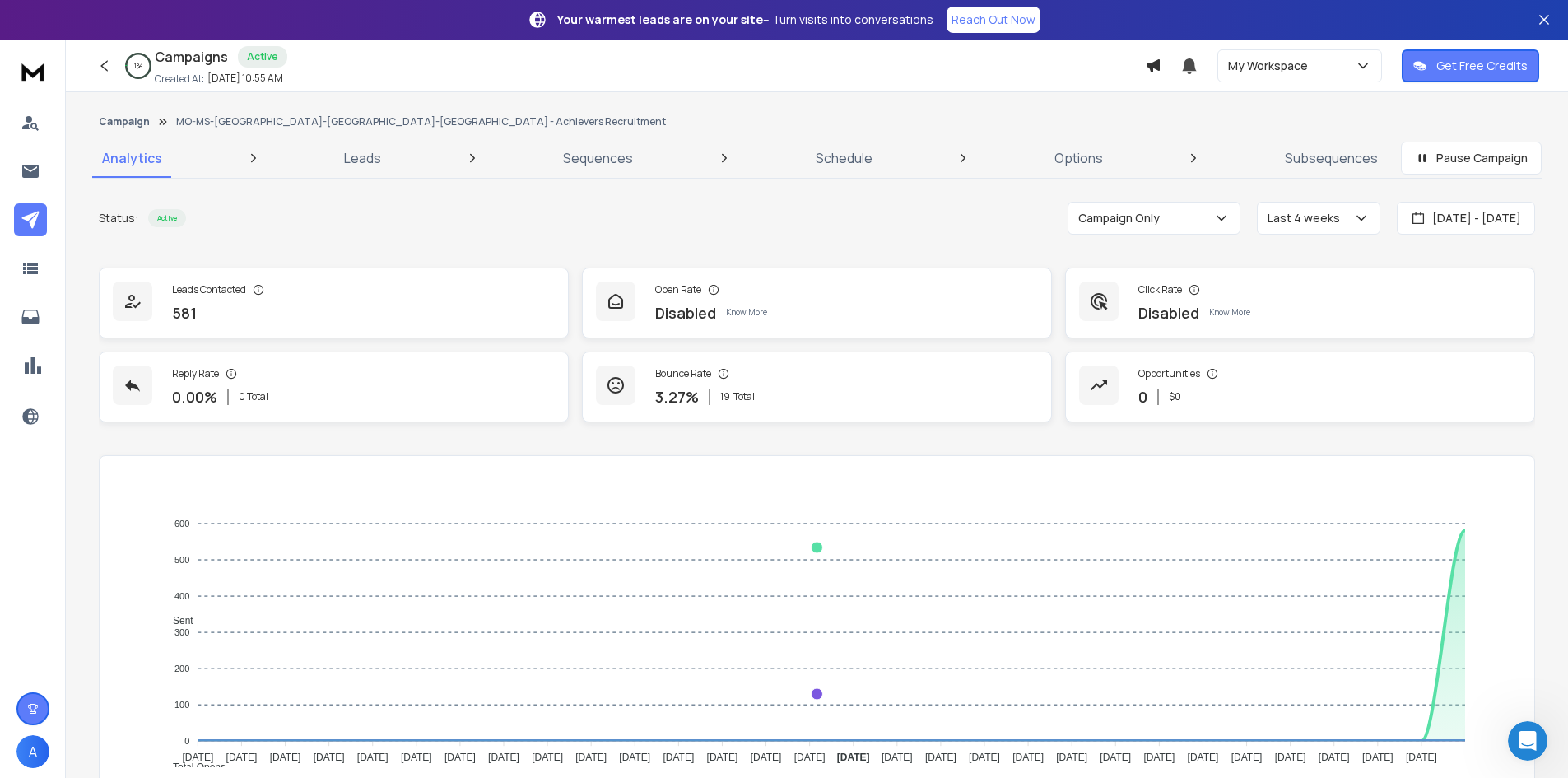
click at [1461, 160] on button "Pause Campaign" at bounding box center [1471, 158] width 141 height 32
click at [1456, 158] on button "Resume Campaign" at bounding box center [1466, 158] width 152 height 32
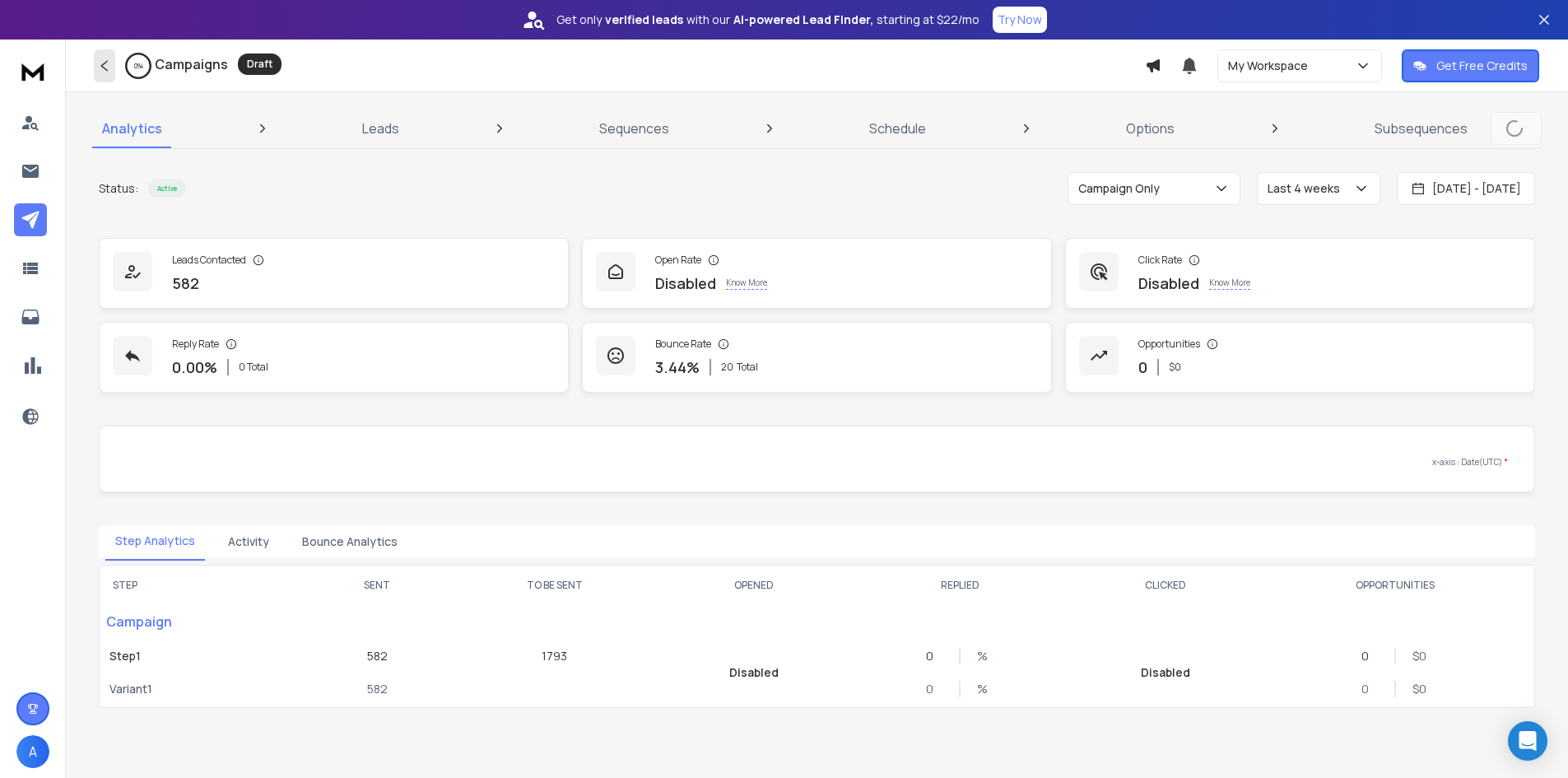
click at [102, 61] on icon at bounding box center [105, 66] width 14 height 14
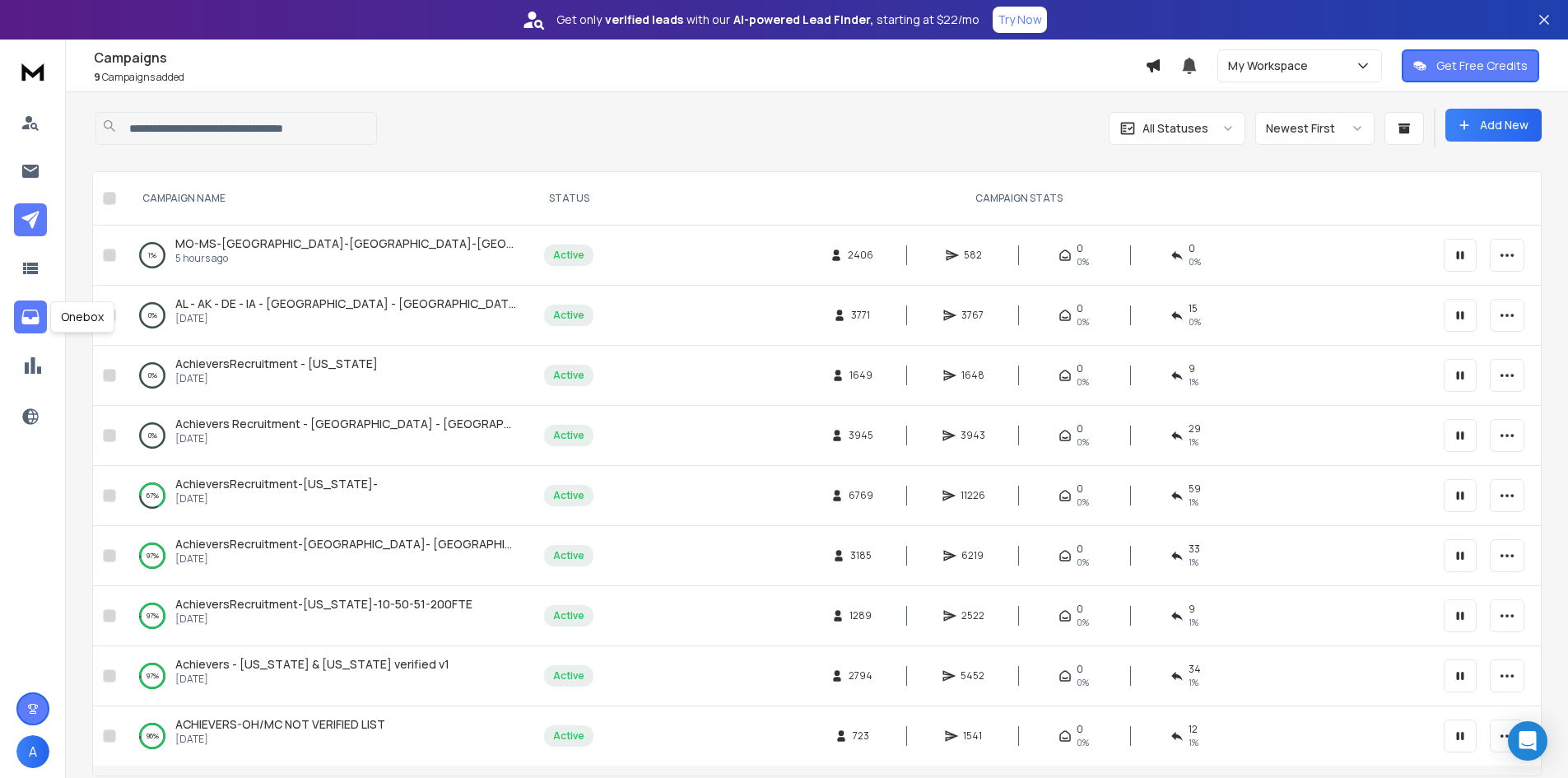
click at [33, 315] on icon at bounding box center [31, 317] width 20 height 20
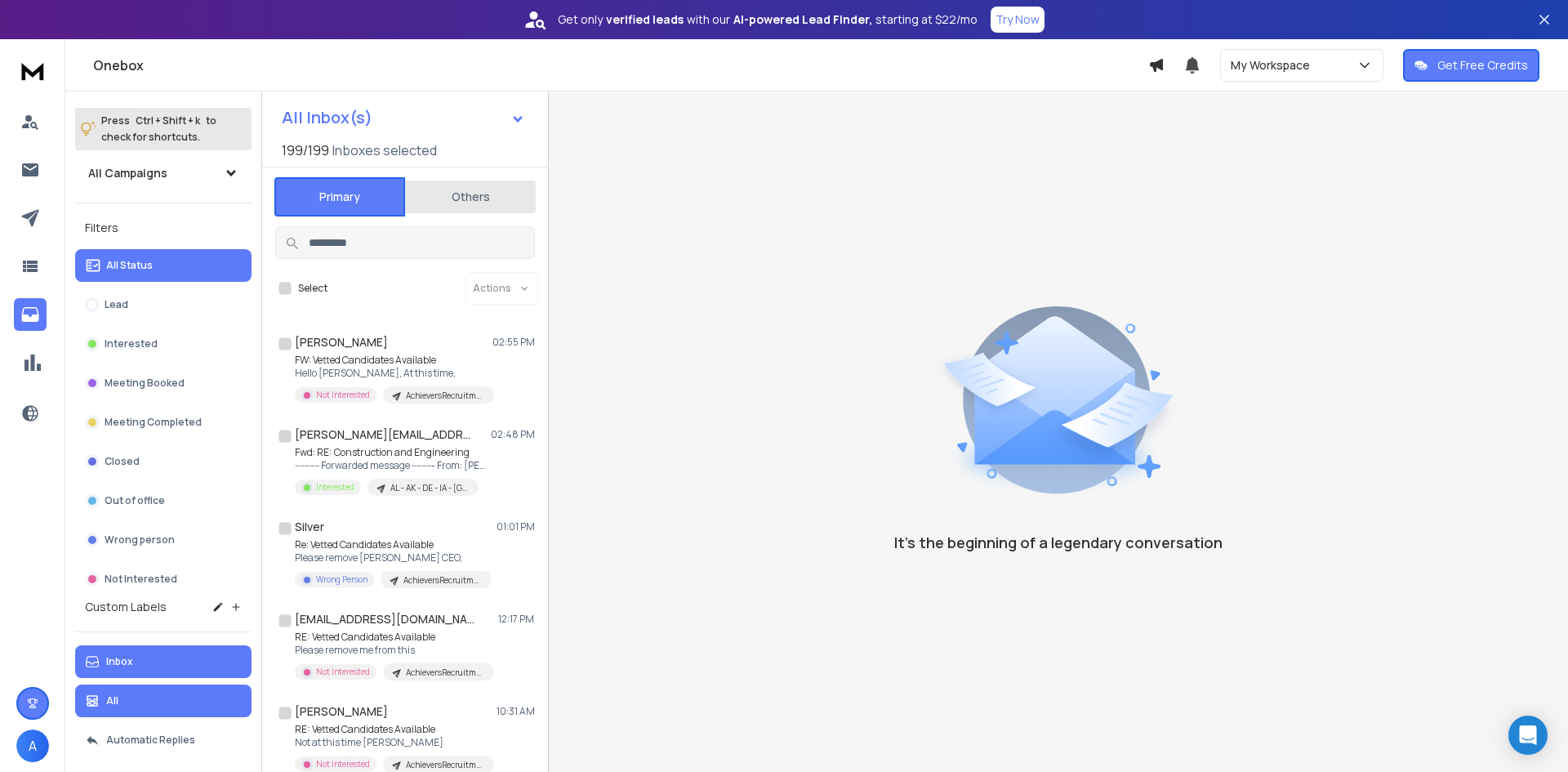
click at [123, 708] on button "All" at bounding box center [163, 700] width 176 height 32
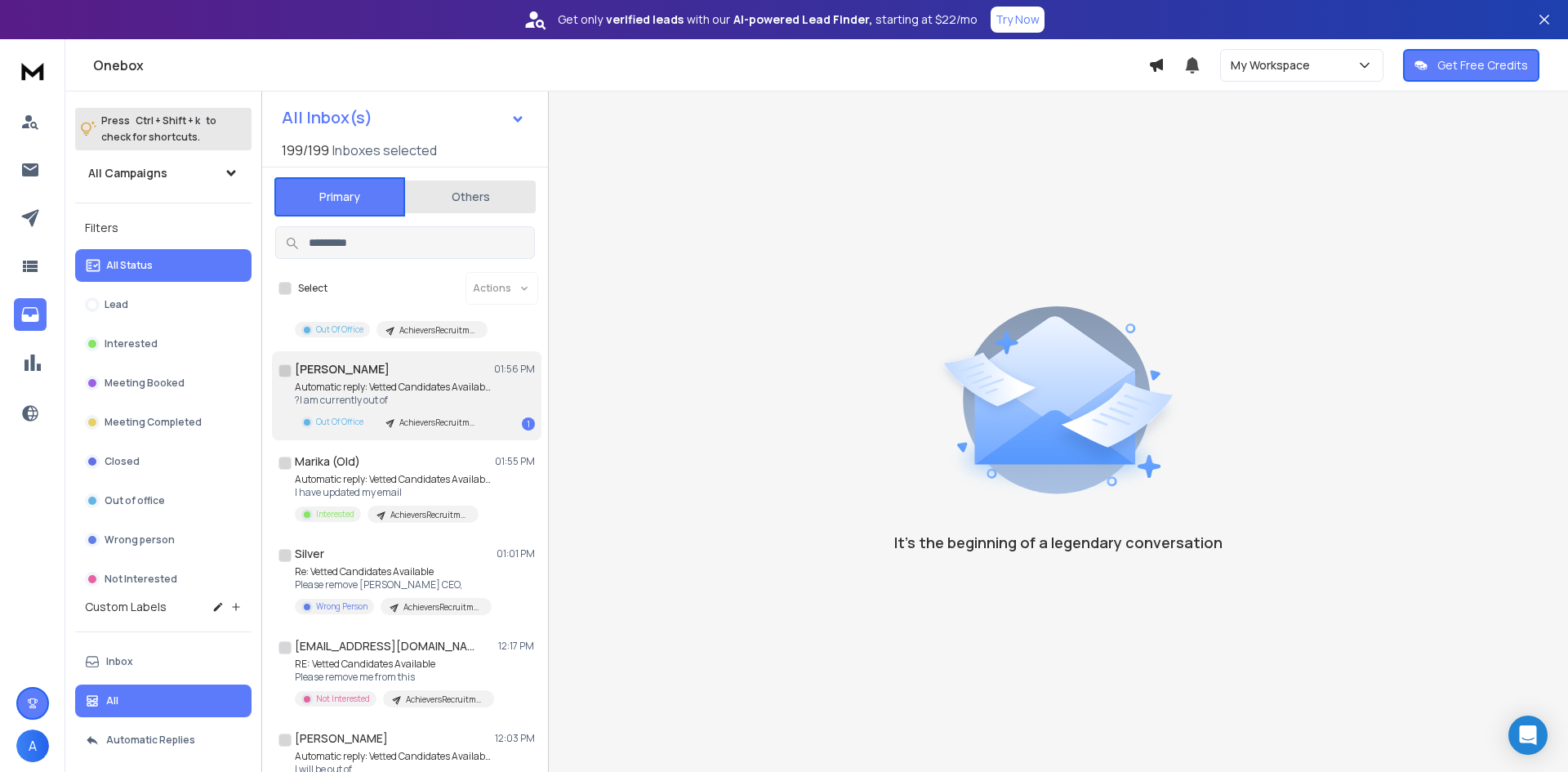
scroll to position [327, 0]
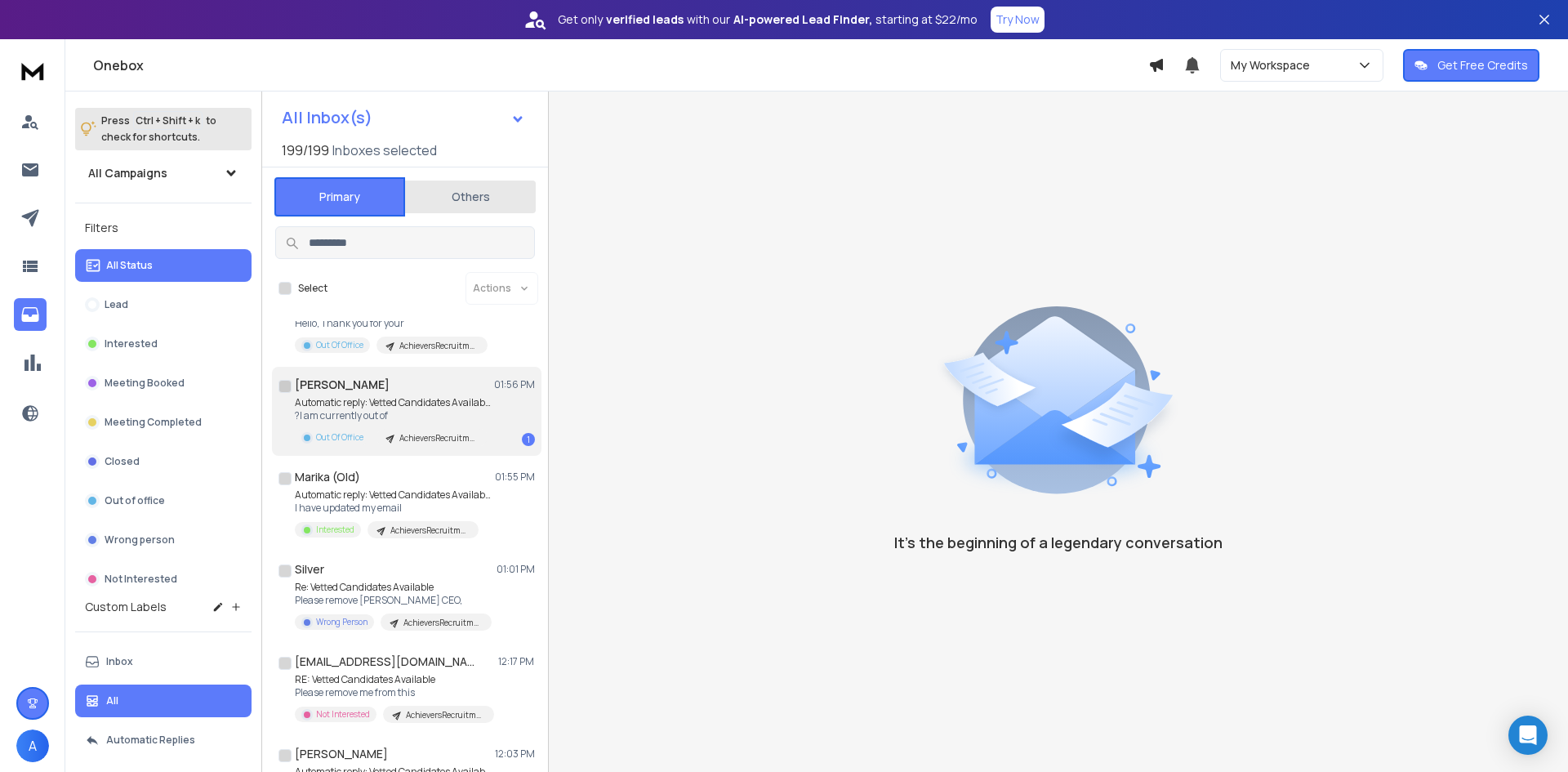
click at [406, 399] on p "Automatic reply: Vetted Candidates Available" at bounding box center [392, 402] width 196 height 13
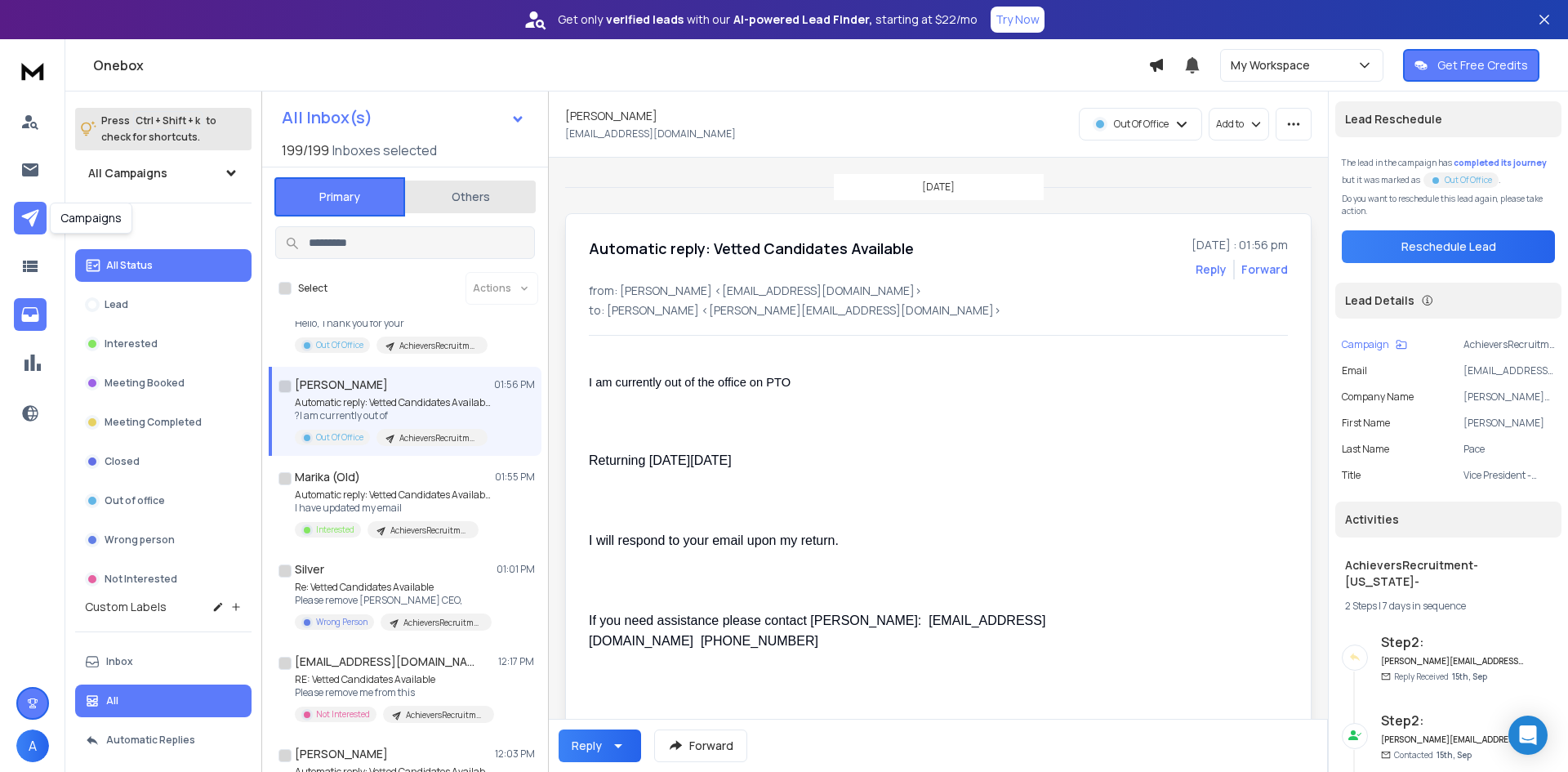
click at [36, 225] on icon at bounding box center [30, 218] width 20 height 20
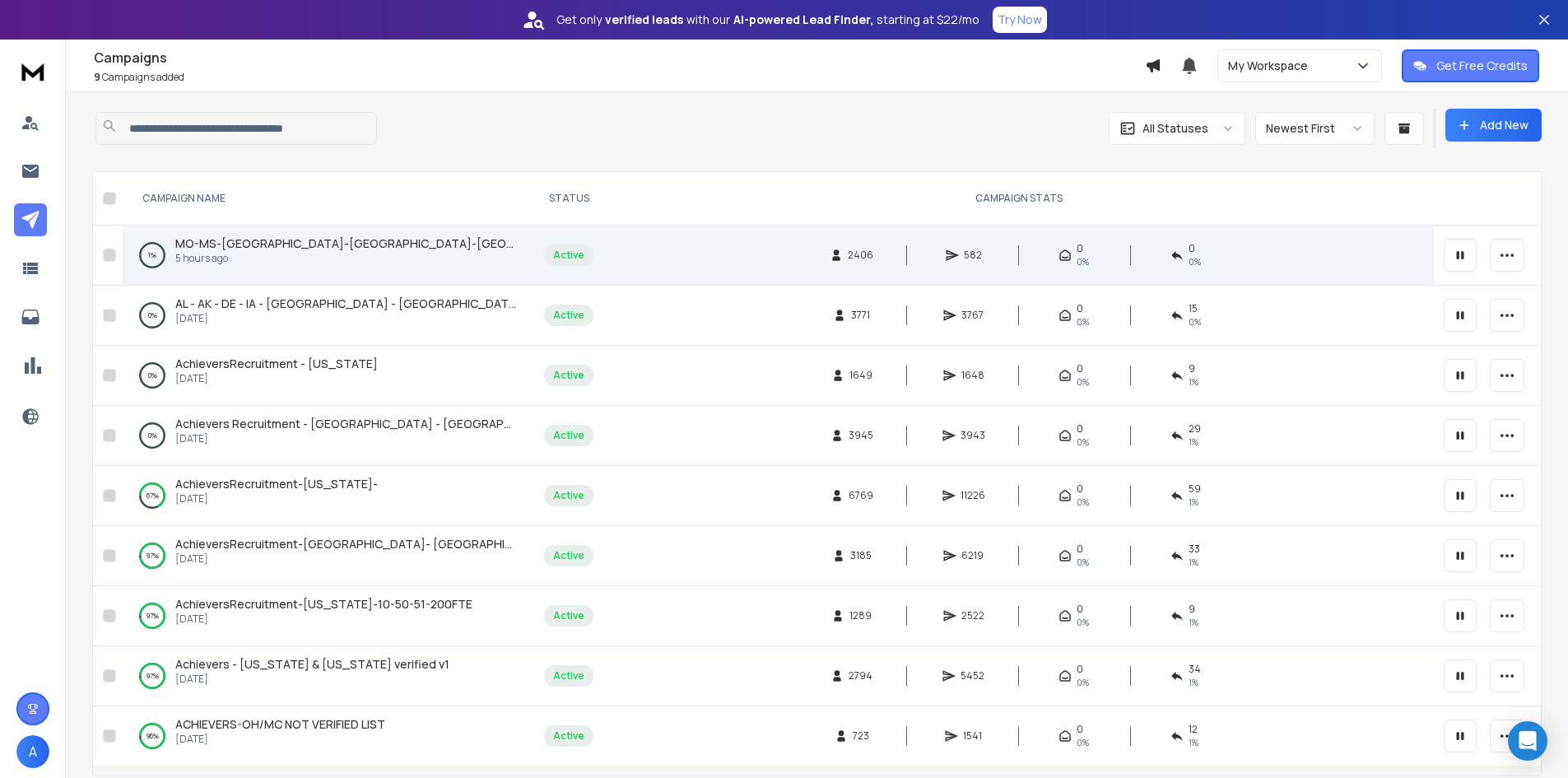
click at [228, 256] on p "5 hours ago" at bounding box center [346, 258] width 342 height 14
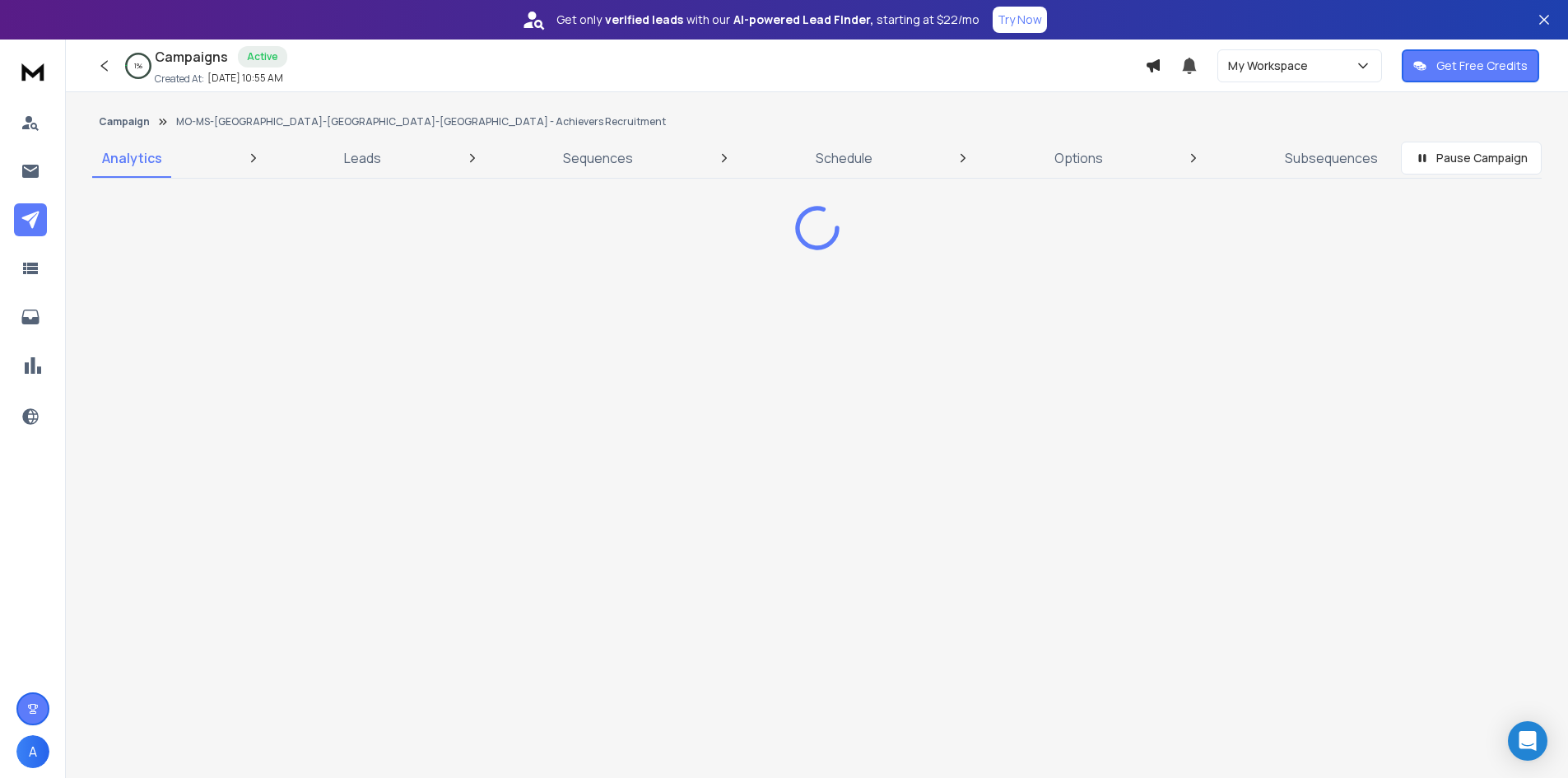
click at [124, 126] on button "Campaign" at bounding box center [124, 122] width 51 height 14
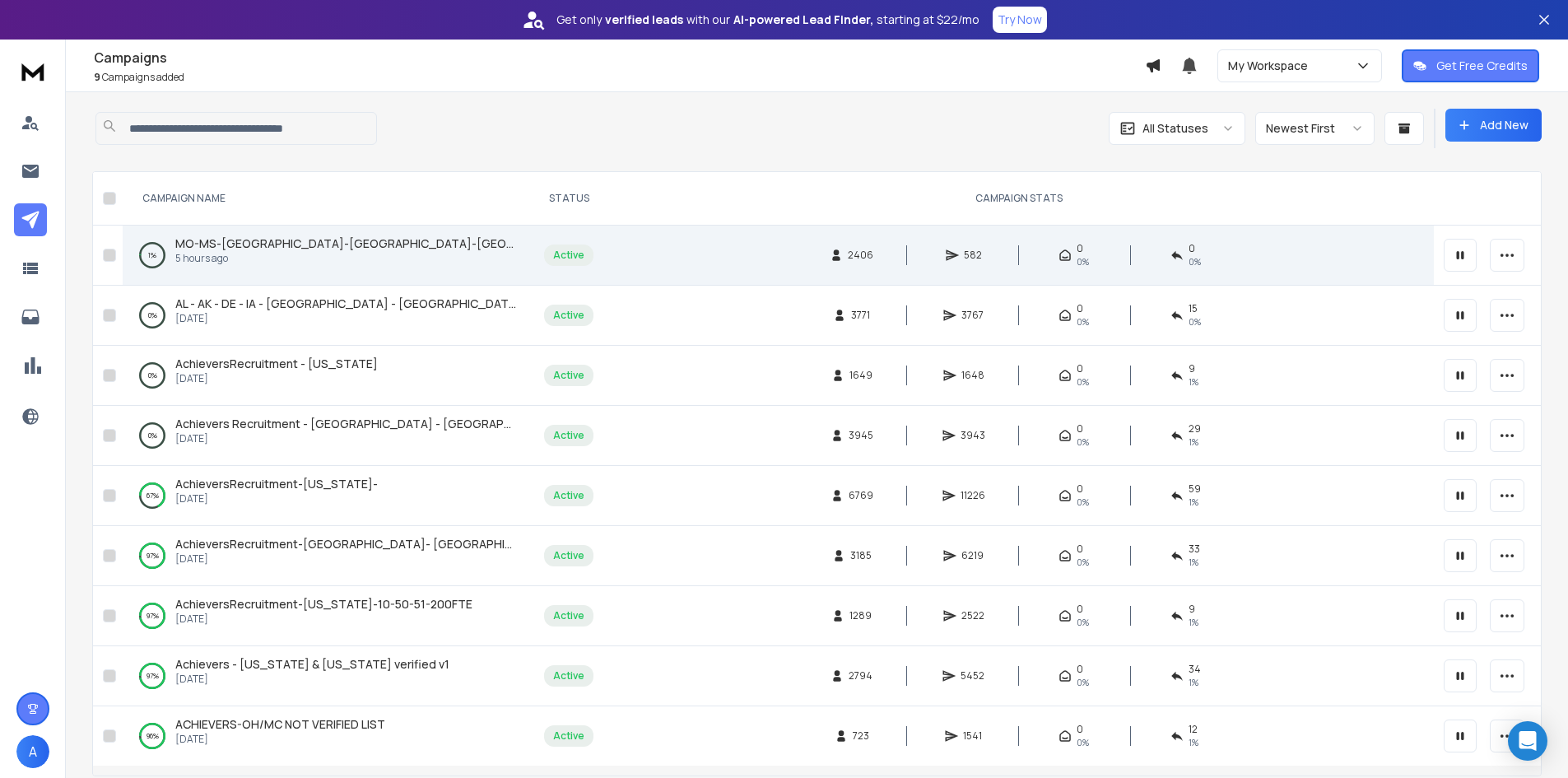
click at [338, 257] on p "5 hours ago" at bounding box center [346, 258] width 342 height 14
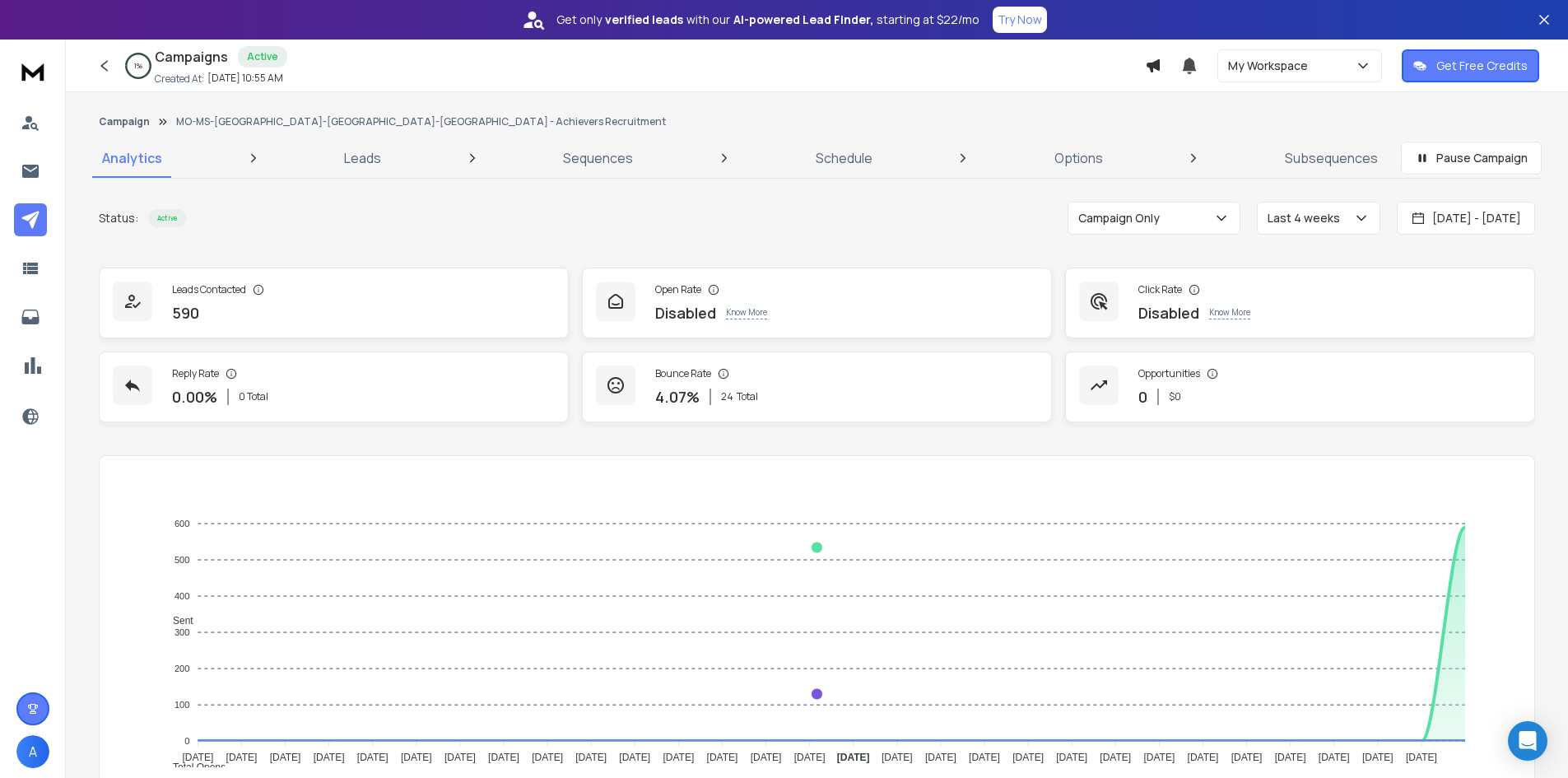
click at [125, 116] on button "Campaign" at bounding box center [124, 122] width 51 height 14
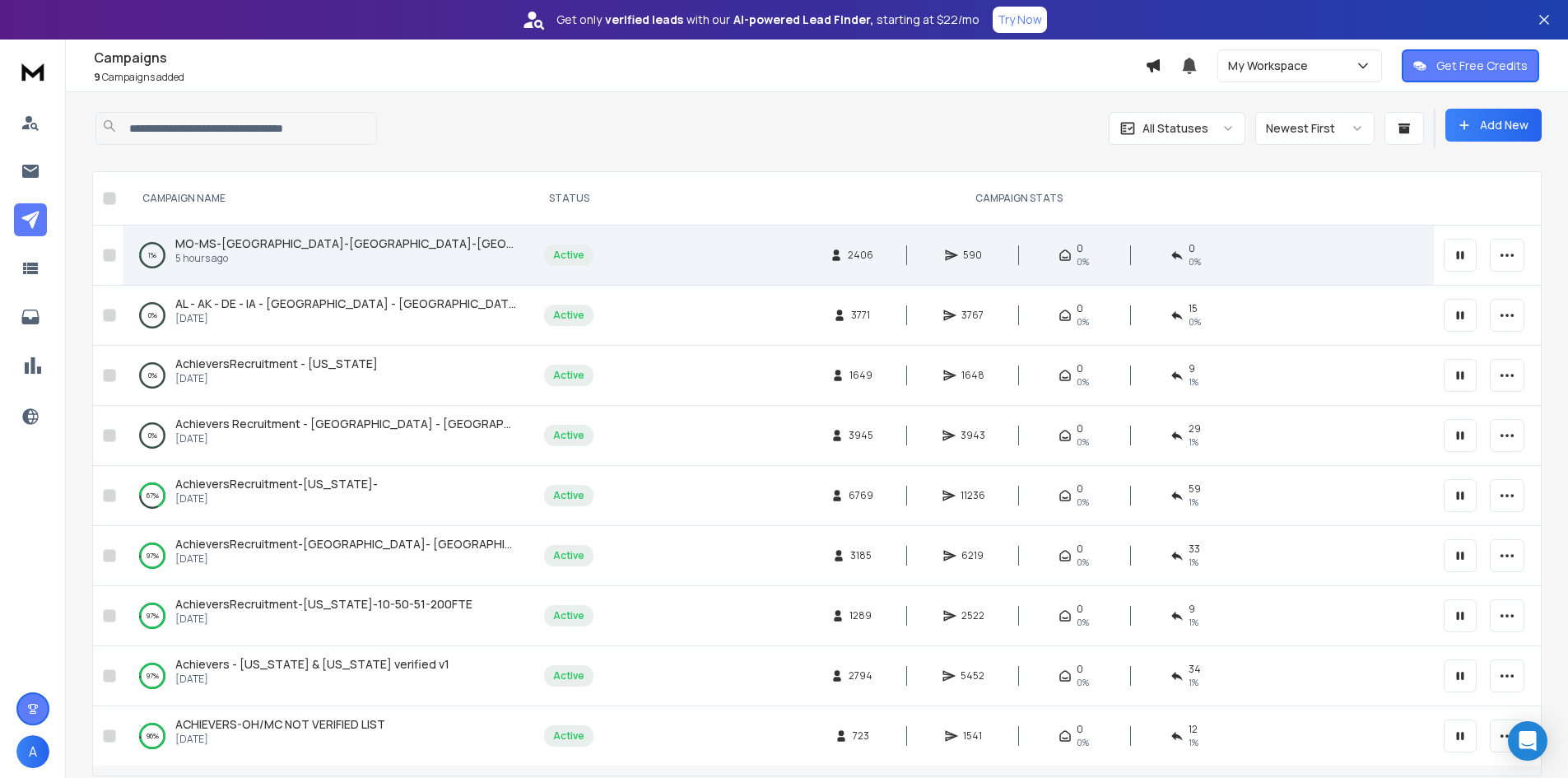
click at [309, 247] on span "MO-MS-[GEOGRAPHIC_DATA]-[GEOGRAPHIC_DATA]-[GEOGRAPHIC_DATA] - Achievers Recruit…" at bounding box center [454, 243] width 559 height 15
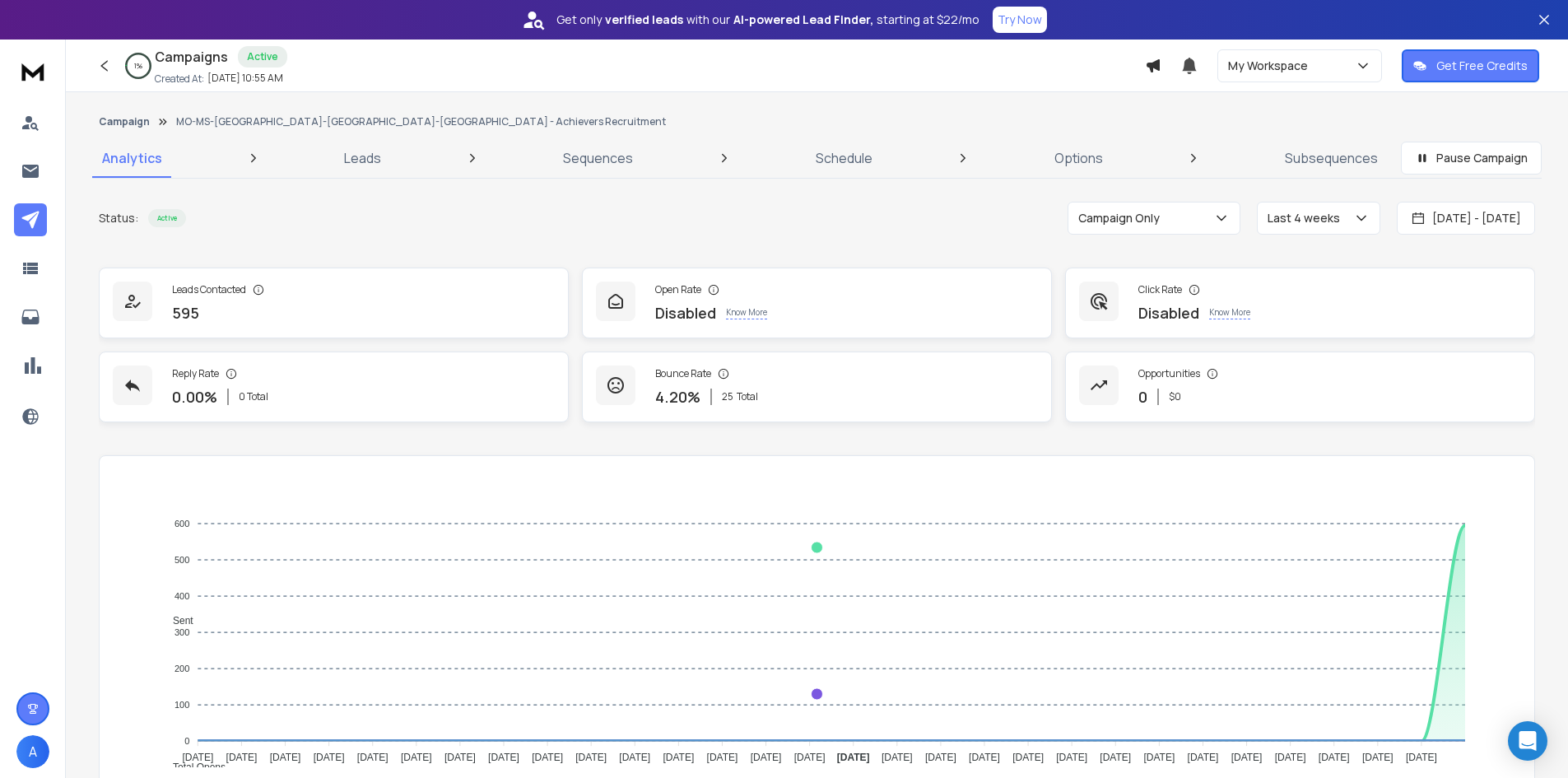
click at [133, 128] on div "Campaign [GEOGRAPHIC_DATA]-[GEOGRAPHIC_DATA]-[GEOGRAPHIC_DATA]-[GEOGRAPHIC_DATA…" at bounding box center [817, 121] width 1450 height 26
click at [36, 318] on icon at bounding box center [30, 317] width 17 height 14
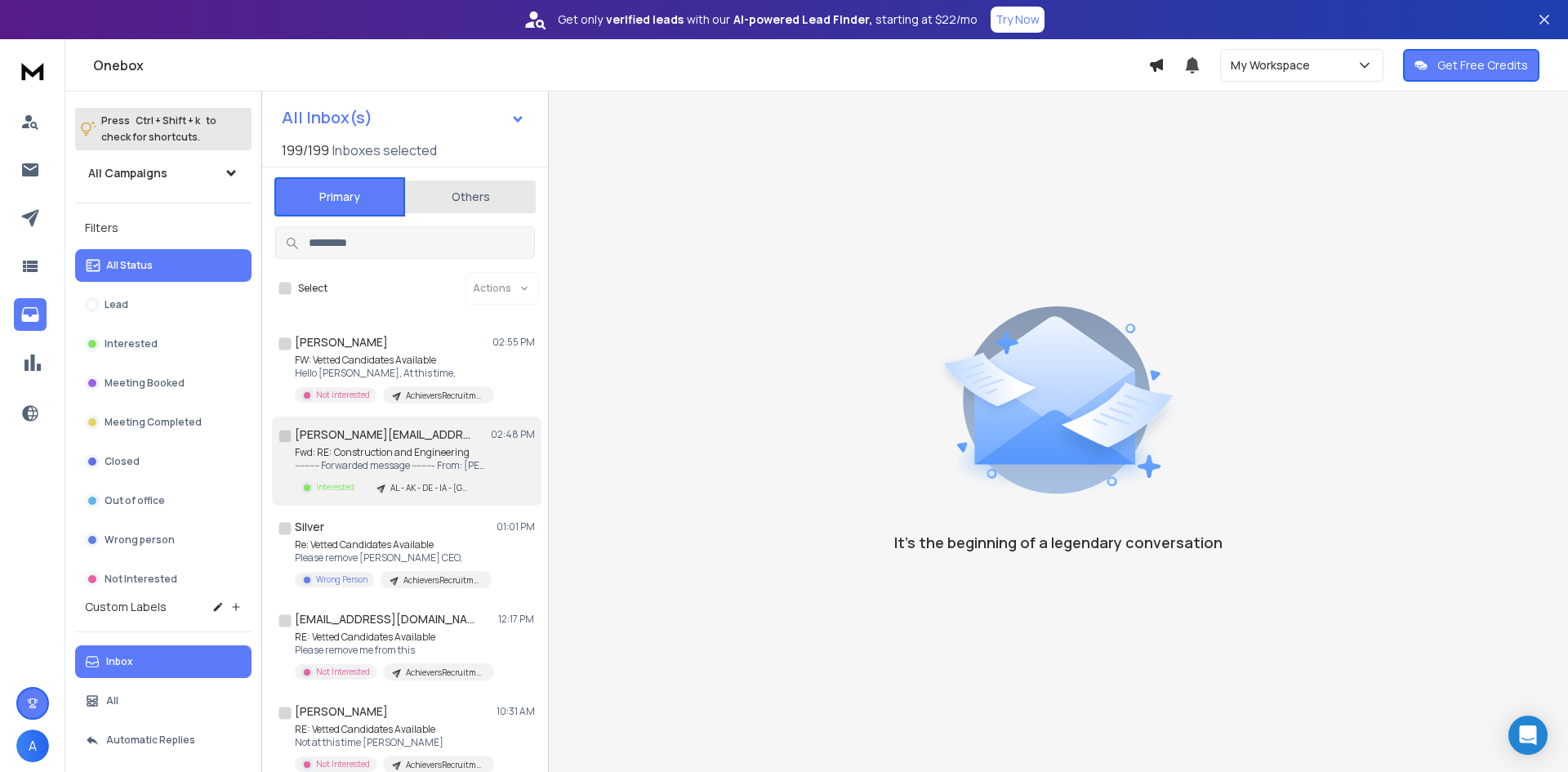
click at [438, 442] on h1 "[PERSON_NAME][EMAIL_ADDRESS][DOMAIN_NAME]" at bounding box center [384, 434] width 180 height 16
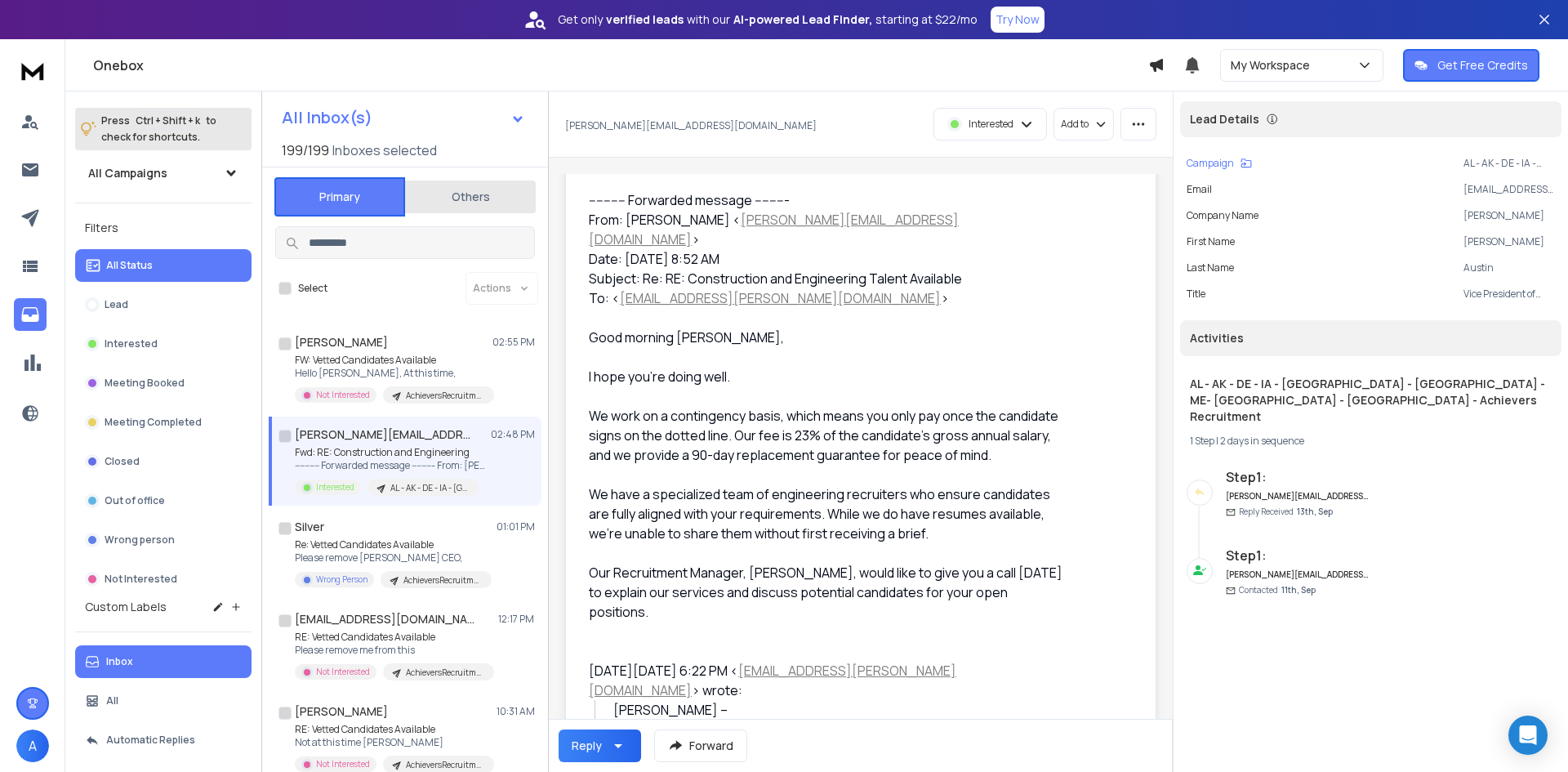
scroll to position [245, 0]
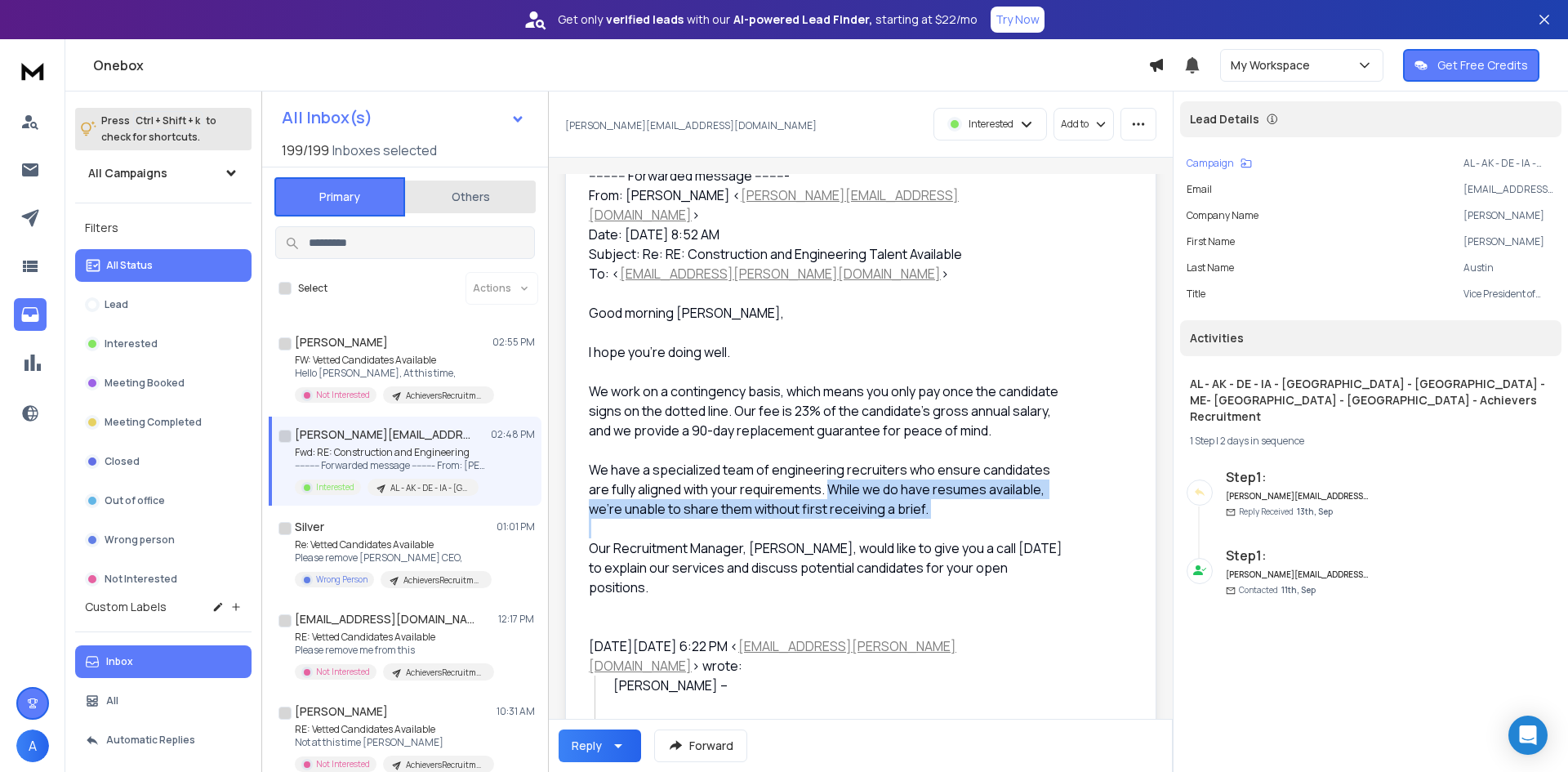
drag, startPoint x: 957, startPoint y: 500, endPoint x: 829, endPoint y: 467, distance: 132.2
copy div "While we do have resumes available, we’re unable to share them without first re…"
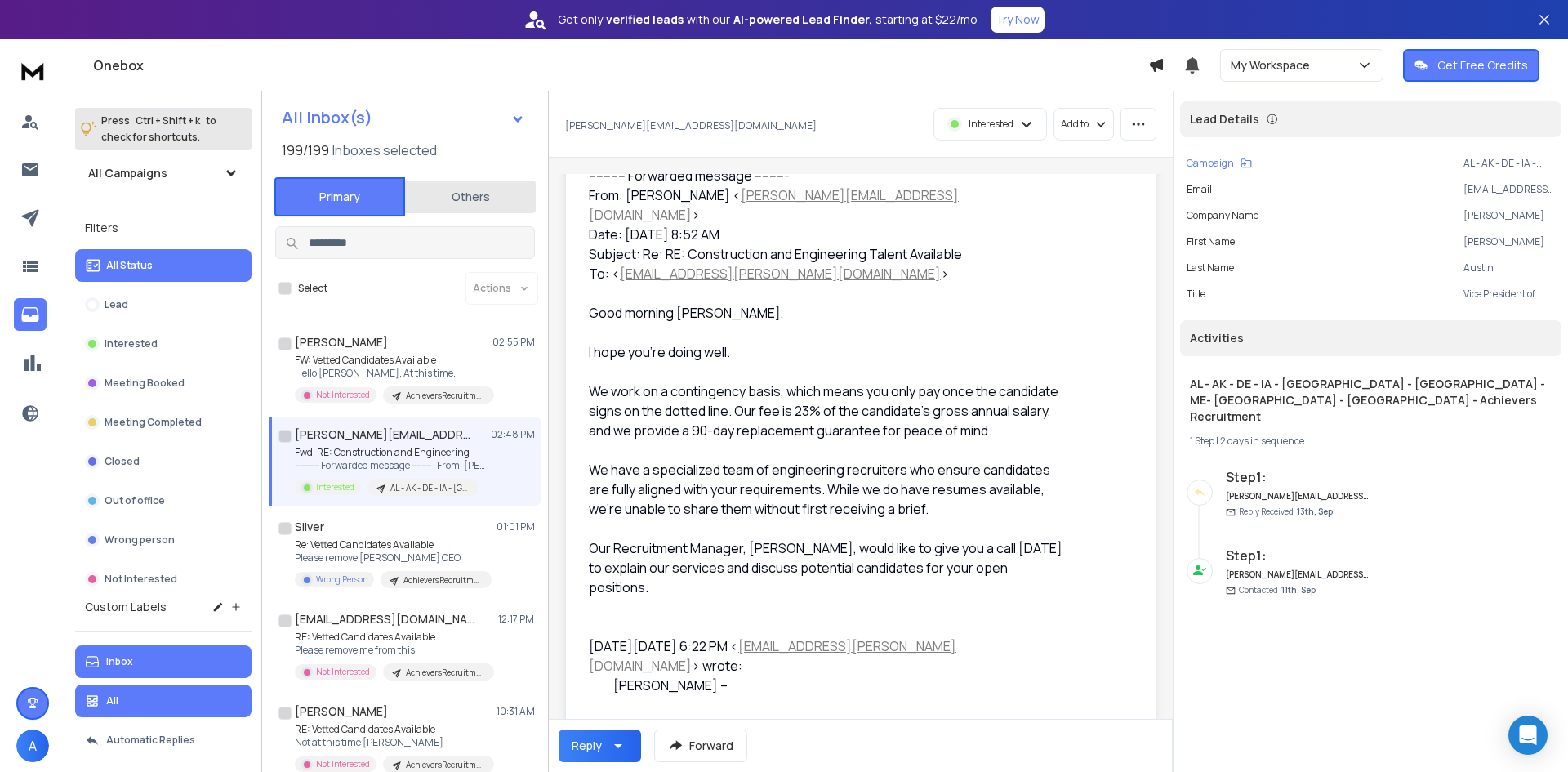
click at [171, 702] on button "All" at bounding box center [163, 700] width 176 height 32
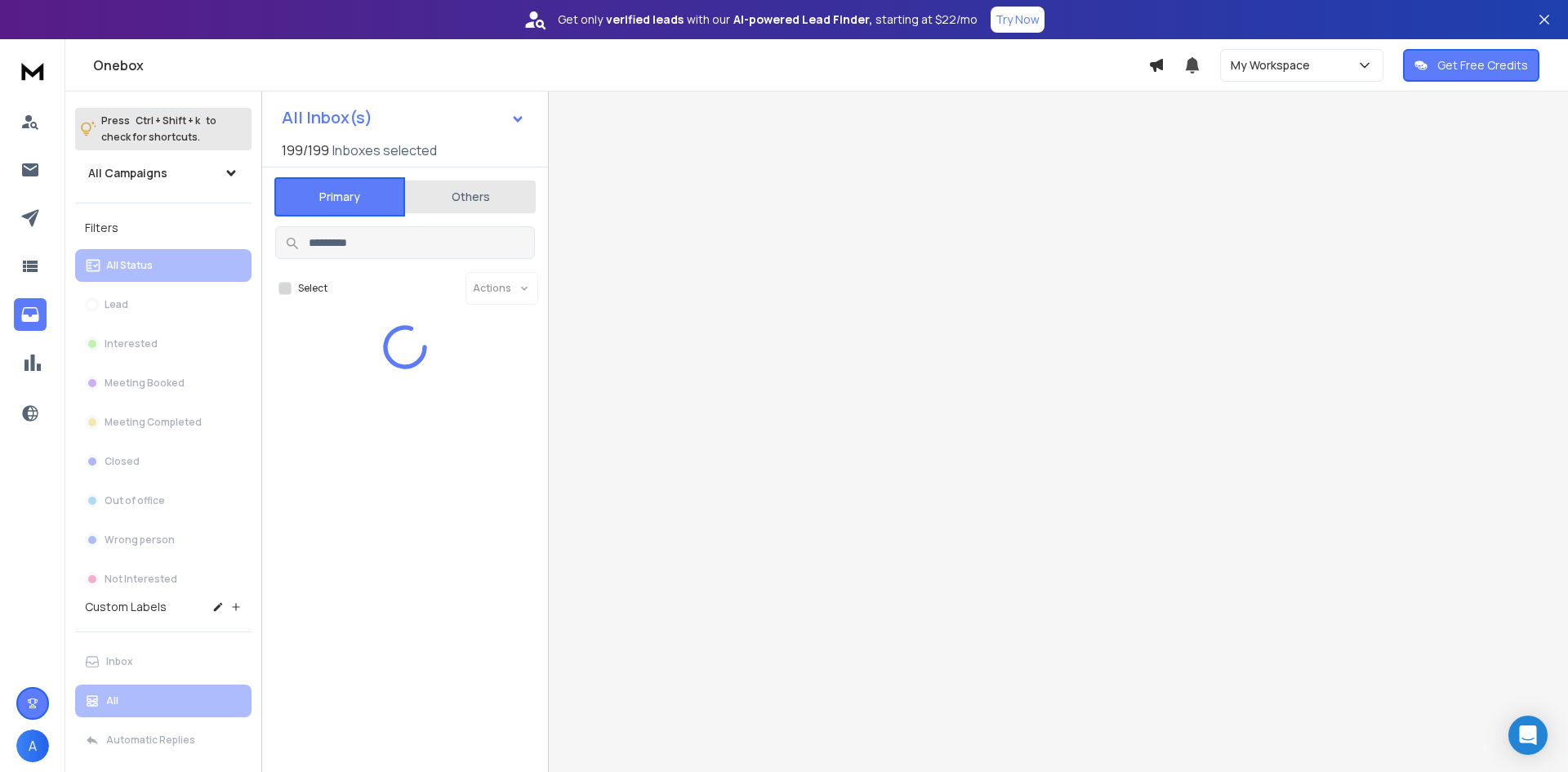
scroll to position [0, 0]
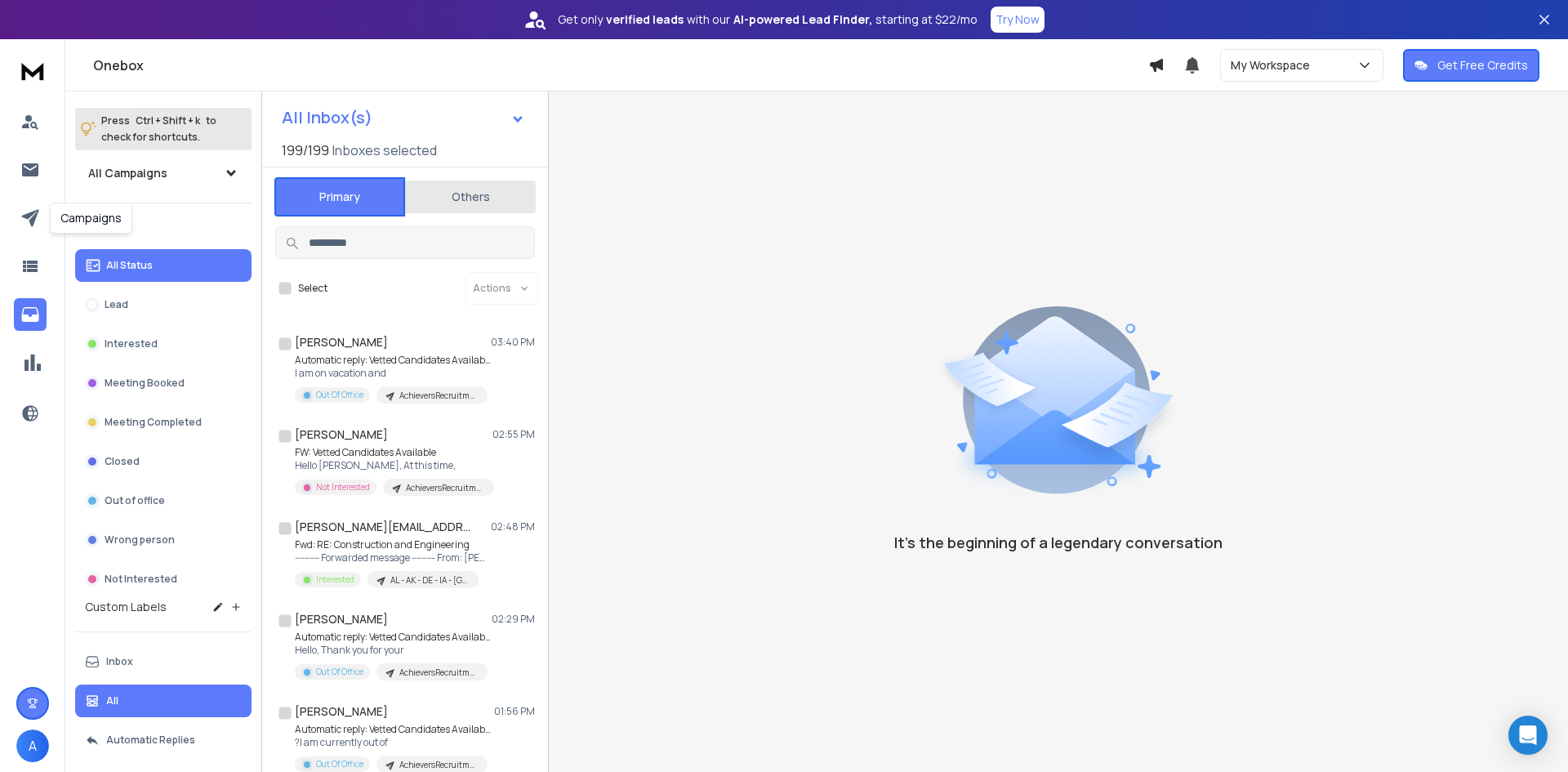
click at [28, 237] on div at bounding box center [32, 220] width 38 height 39
click at [26, 218] on icon at bounding box center [30, 217] width 17 height 17
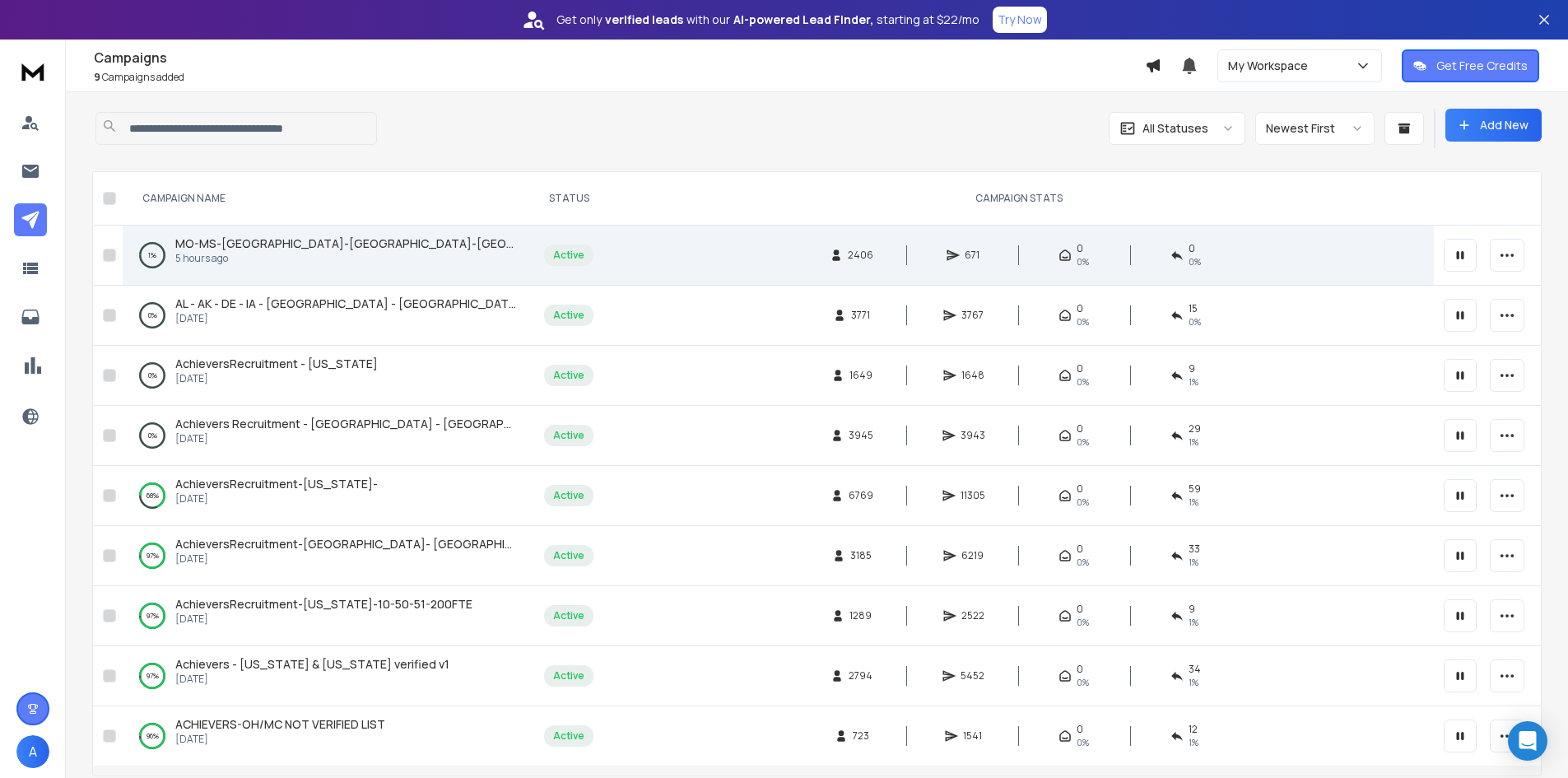
click at [283, 236] on span "MO-MS-[GEOGRAPHIC_DATA]-[GEOGRAPHIC_DATA]-[GEOGRAPHIC_DATA] - Achievers Recruit…" at bounding box center [454, 243] width 559 height 15
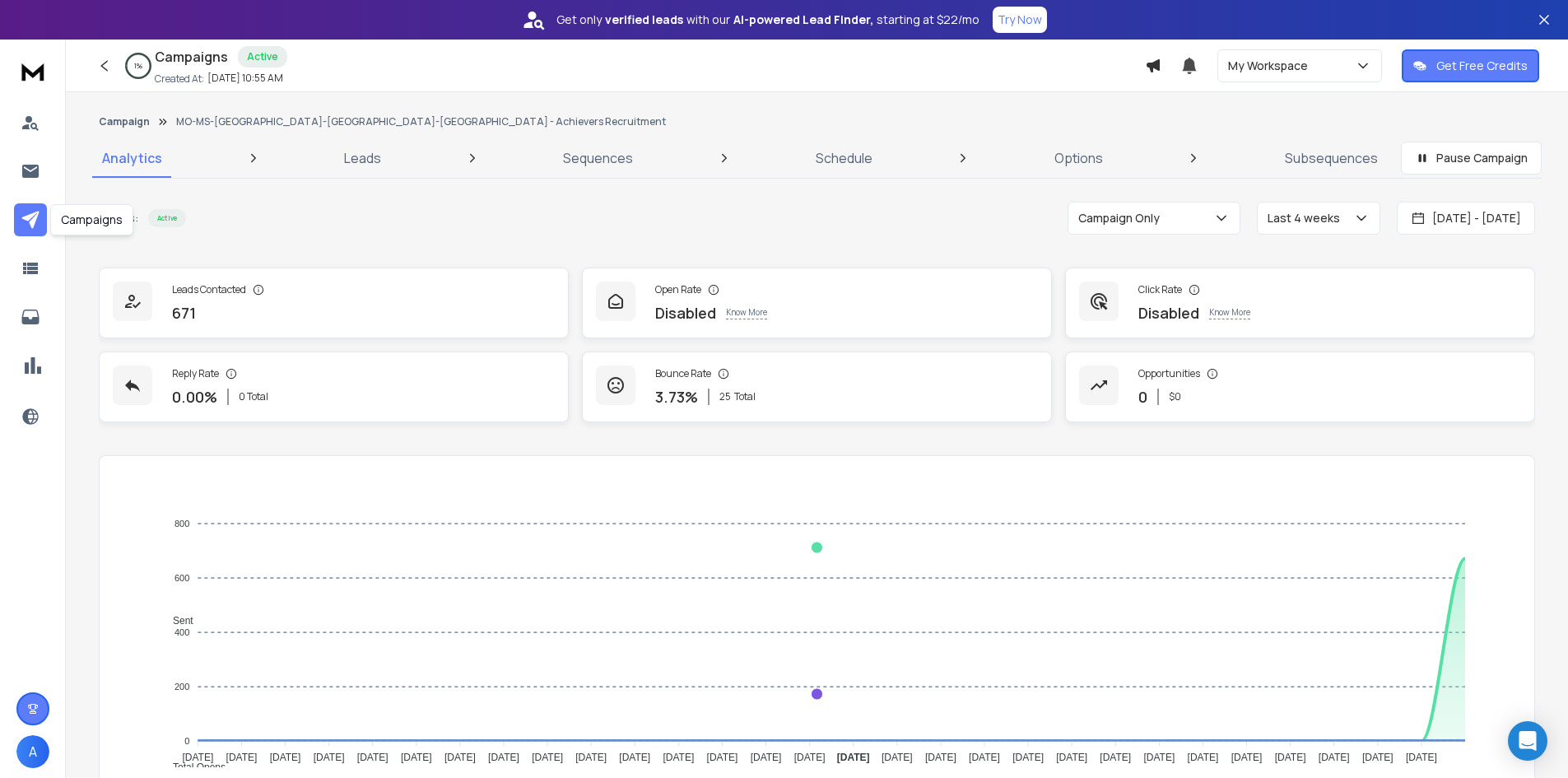
click at [27, 215] on icon at bounding box center [31, 219] width 20 height 20
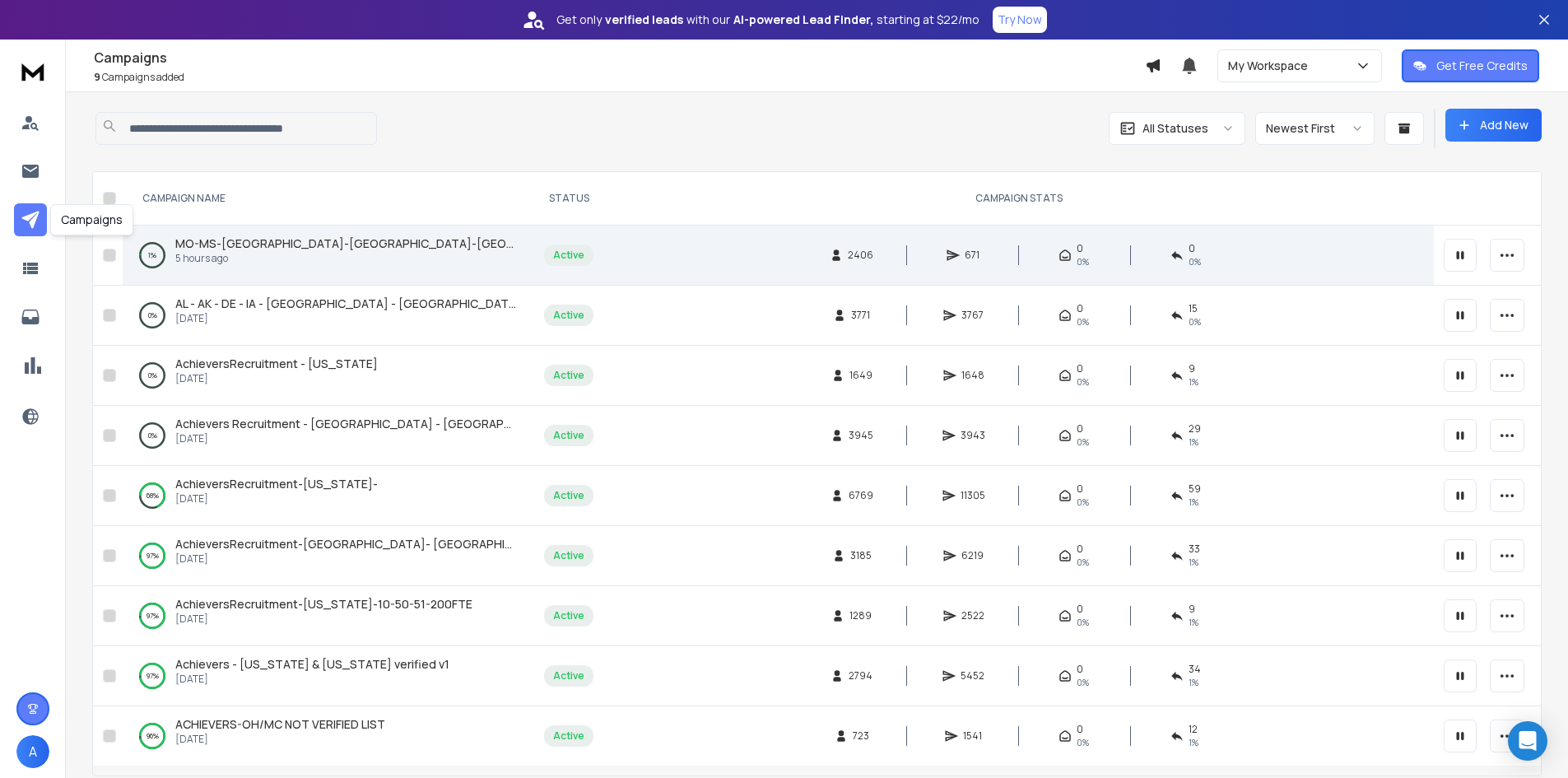
click at [256, 238] on span "MO-MS-[GEOGRAPHIC_DATA]-[GEOGRAPHIC_DATA]-[GEOGRAPHIC_DATA] - Achievers Recruit…" at bounding box center [454, 243] width 559 height 15
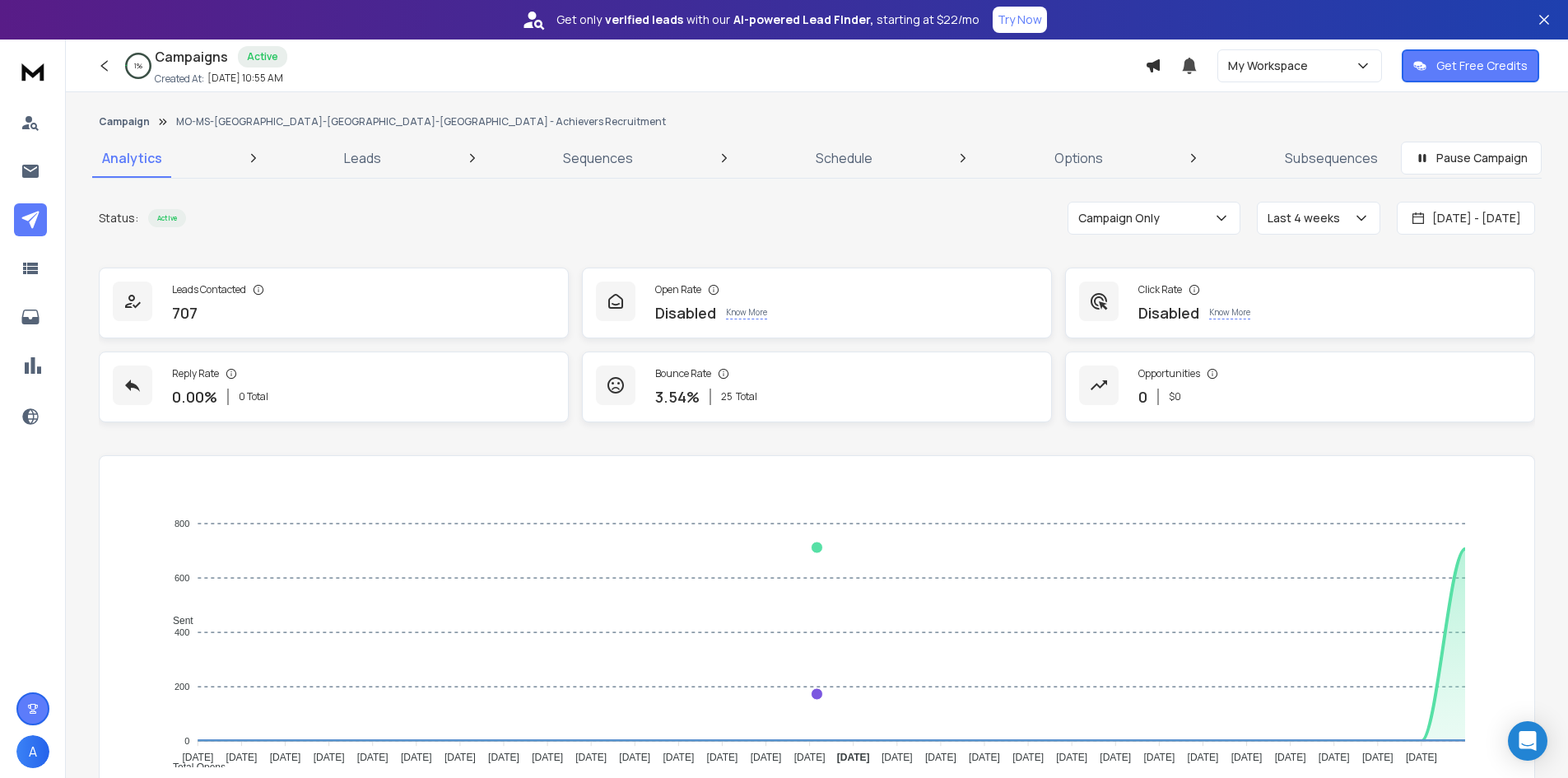
click at [122, 117] on button "Campaign" at bounding box center [124, 122] width 51 height 14
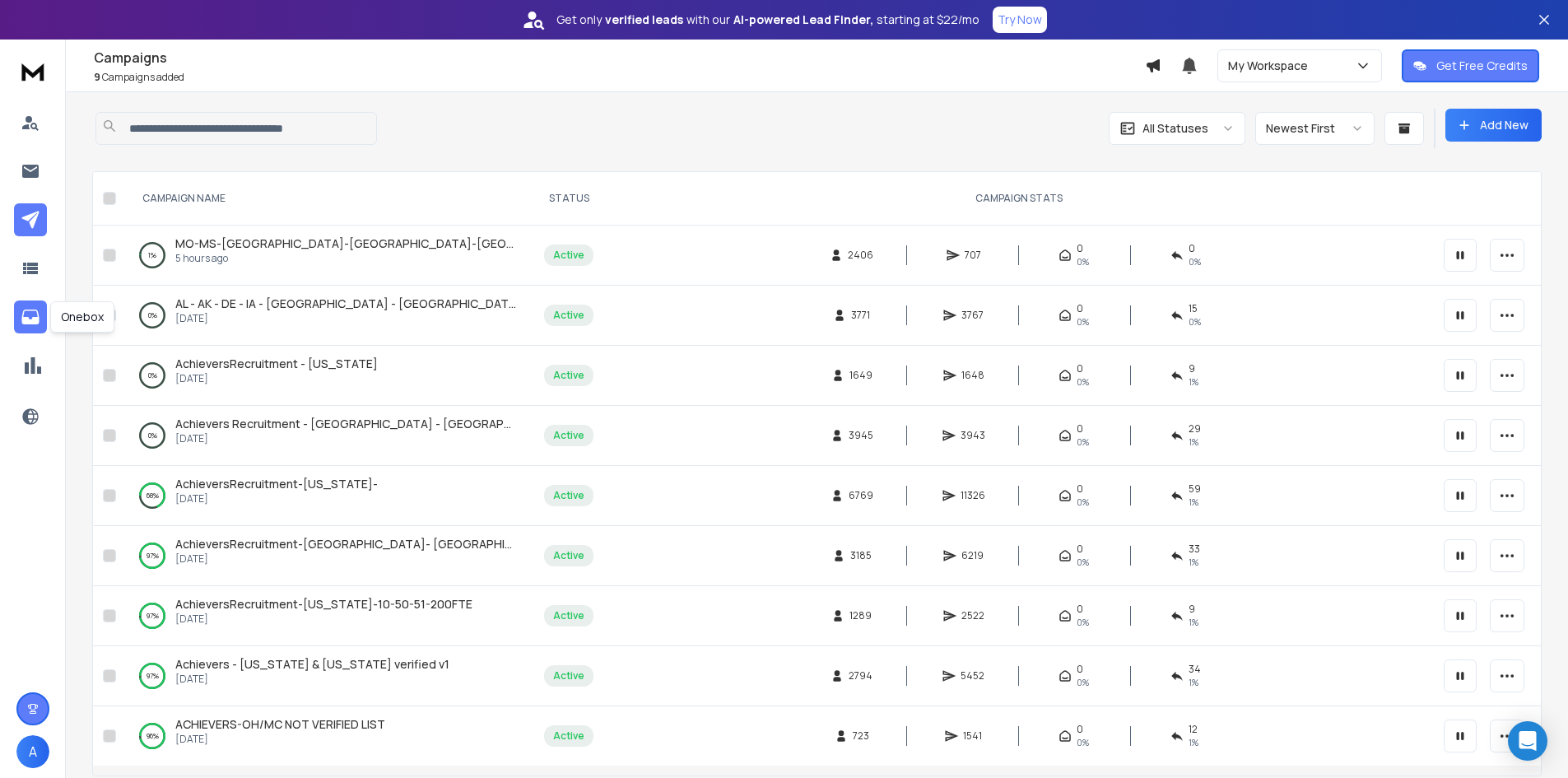
click at [37, 324] on icon at bounding box center [31, 317] width 20 height 20
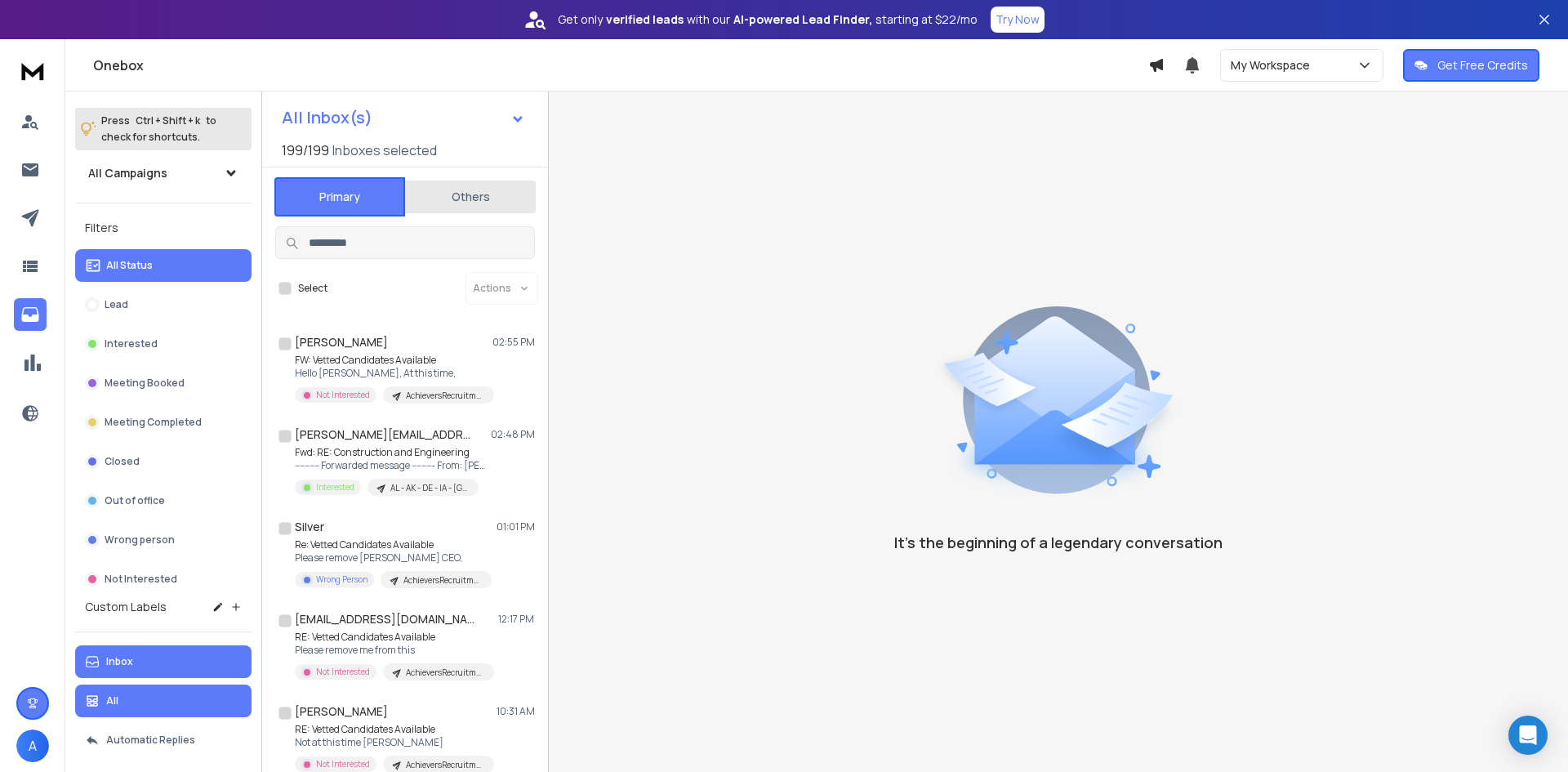
click at [106, 701] on div "All" at bounding box center [101, 700] width 33 height 20
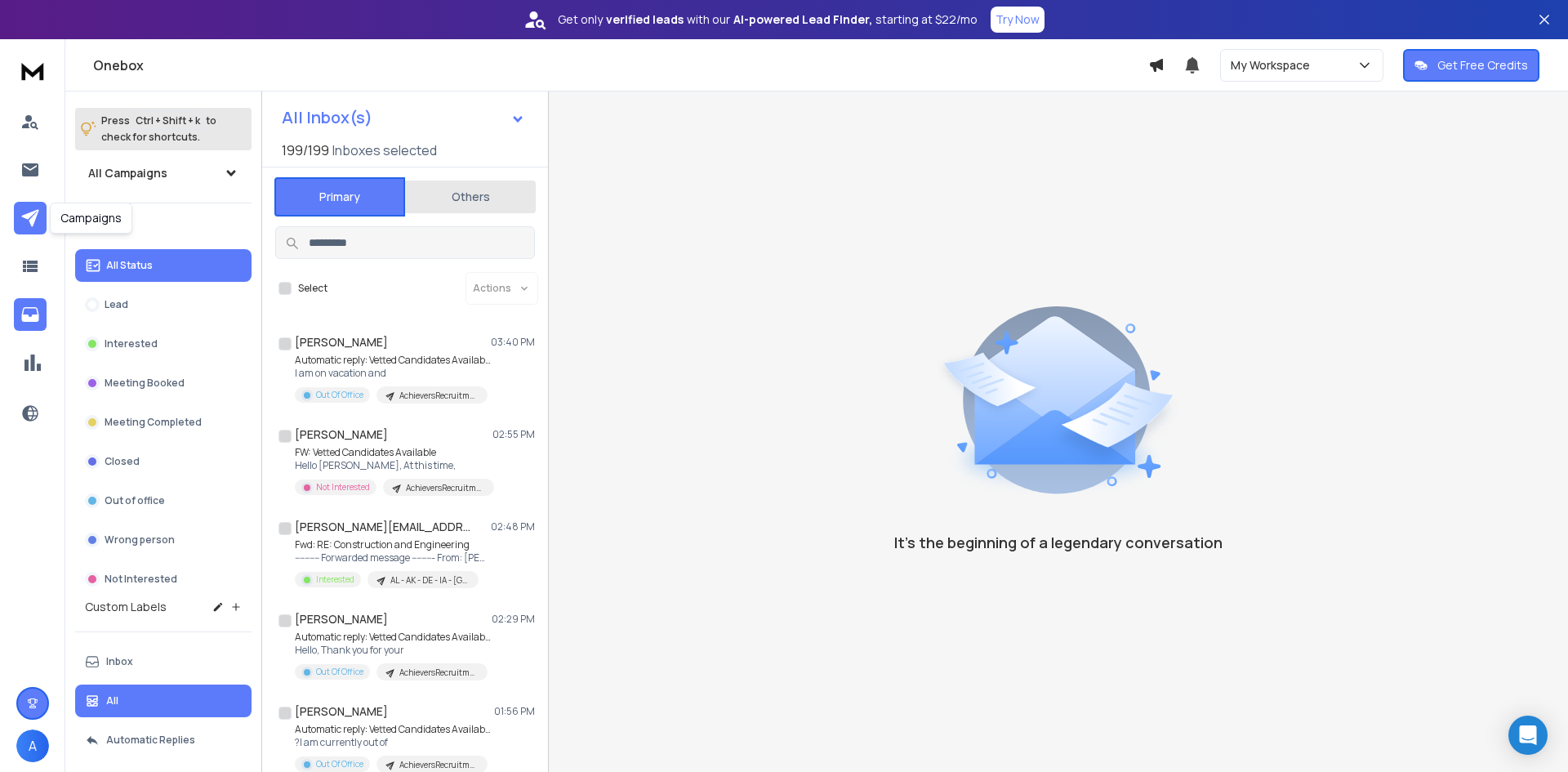
click at [30, 220] on icon at bounding box center [30, 217] width 17 height 17
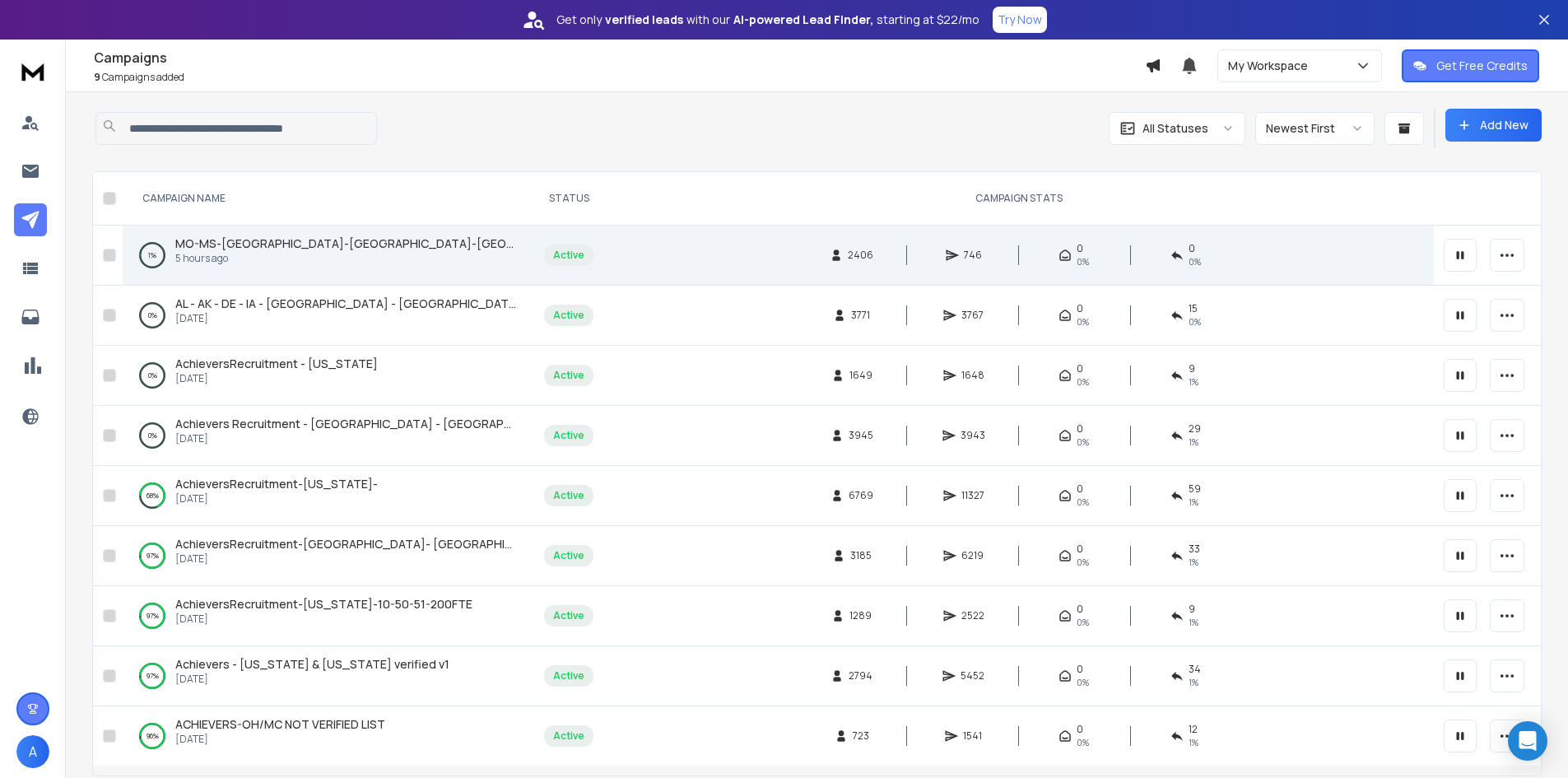
click at [247, 249] on span "MO-MS-[GEOGRAPHIC_DATA]-[GEOGRAPHIC_DATA]-[GEOGRAPHIC_DATA] - Achievers Recruit…" at bounding box center [454, 243] width 559 height 15
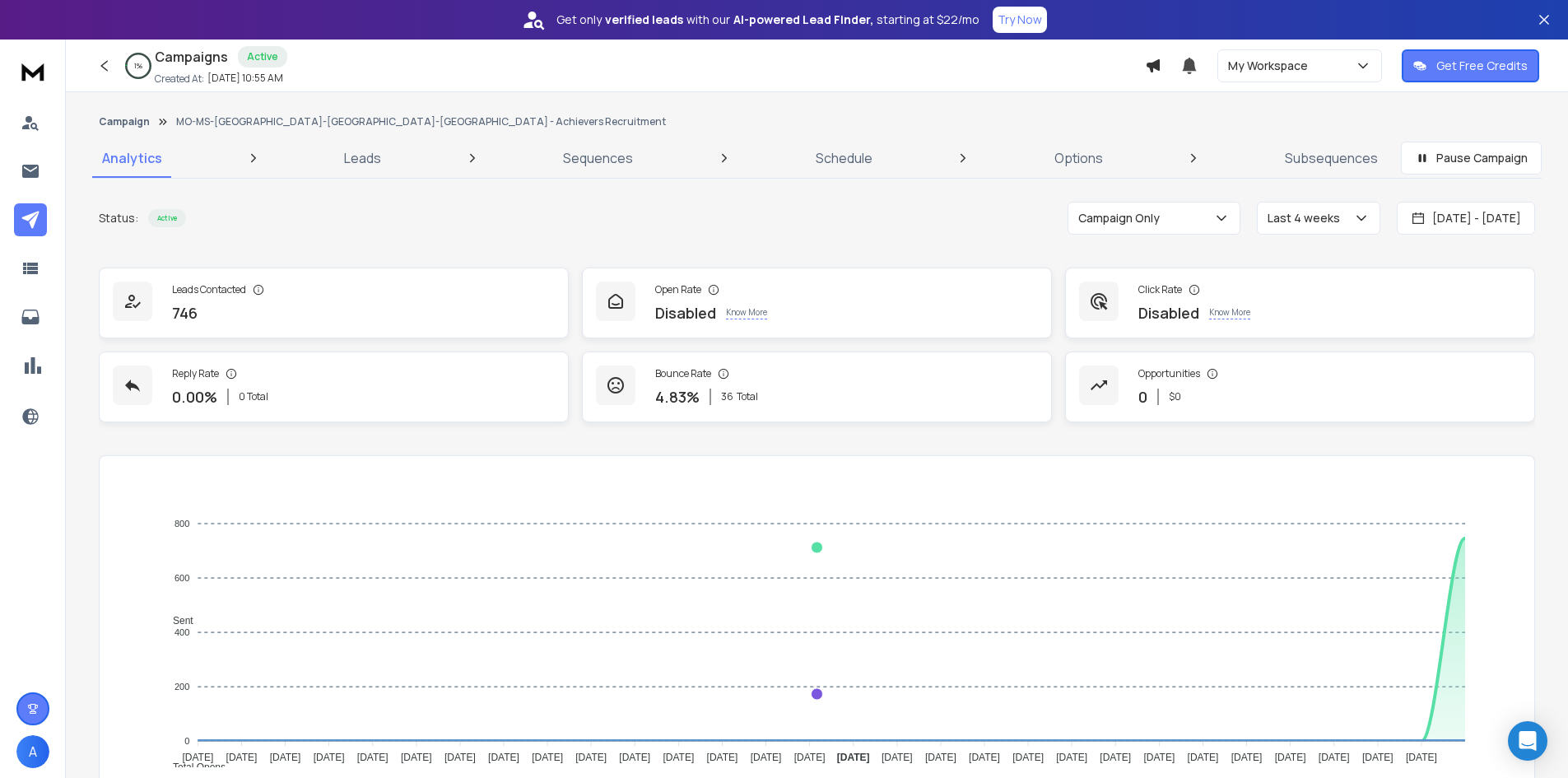
click at [789, 403] on link "Bounce Rate 4.83 % 36 Total" at bounding box center [817, 386] width 470 height 70
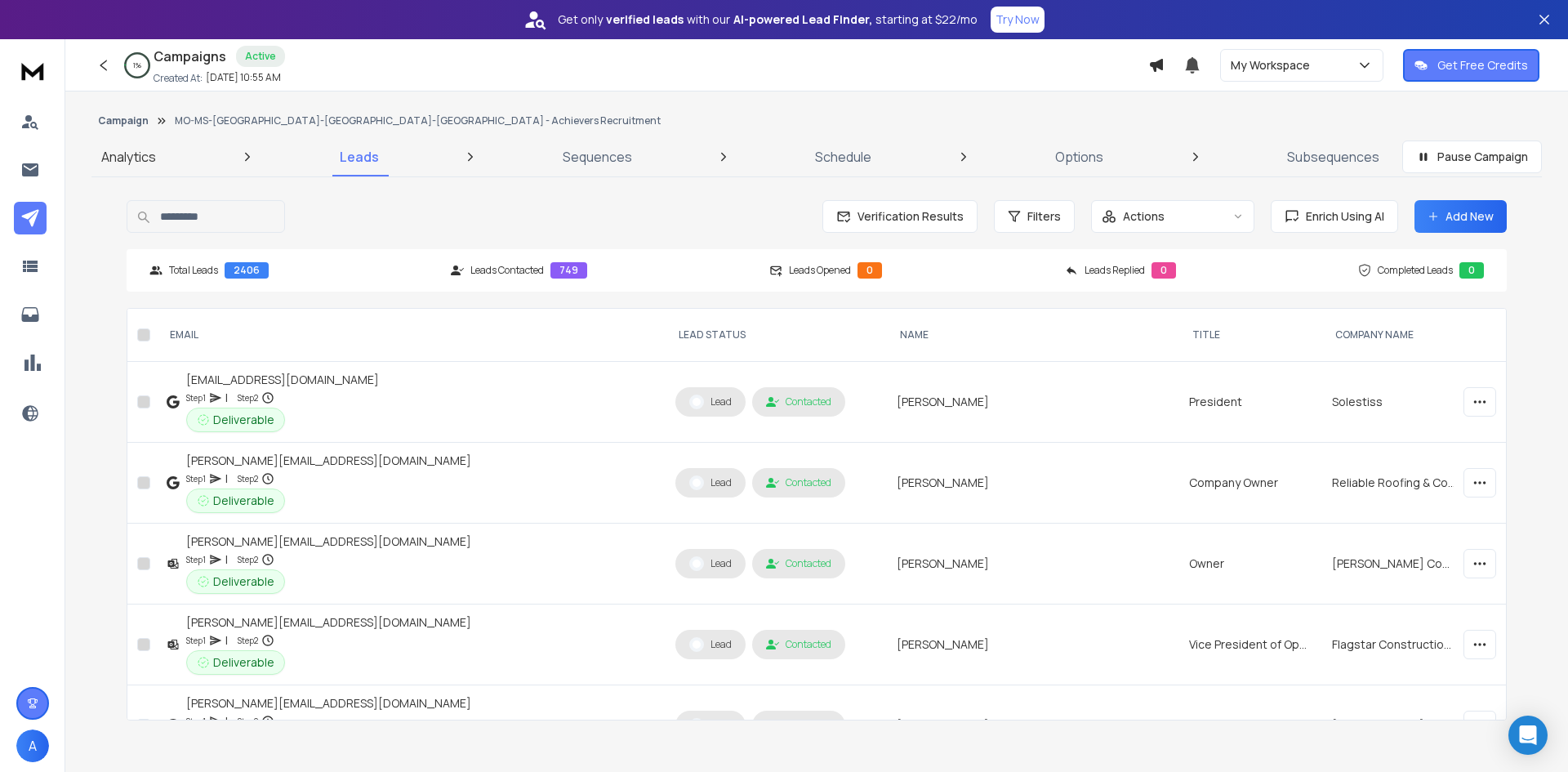
drag, startPoint x: 179, startPoint y: 167, endPoint x: 155, endPoint y: 162, distance: 24.5
click at [173, 169] on div "Analytics Leads Sequences Schedule Options Subsequences" at bounding box center [740, 157] width 1298 height 39
click at [155, 162] on p "Analytics" at bounding box center [128, 157] width 55 height 20
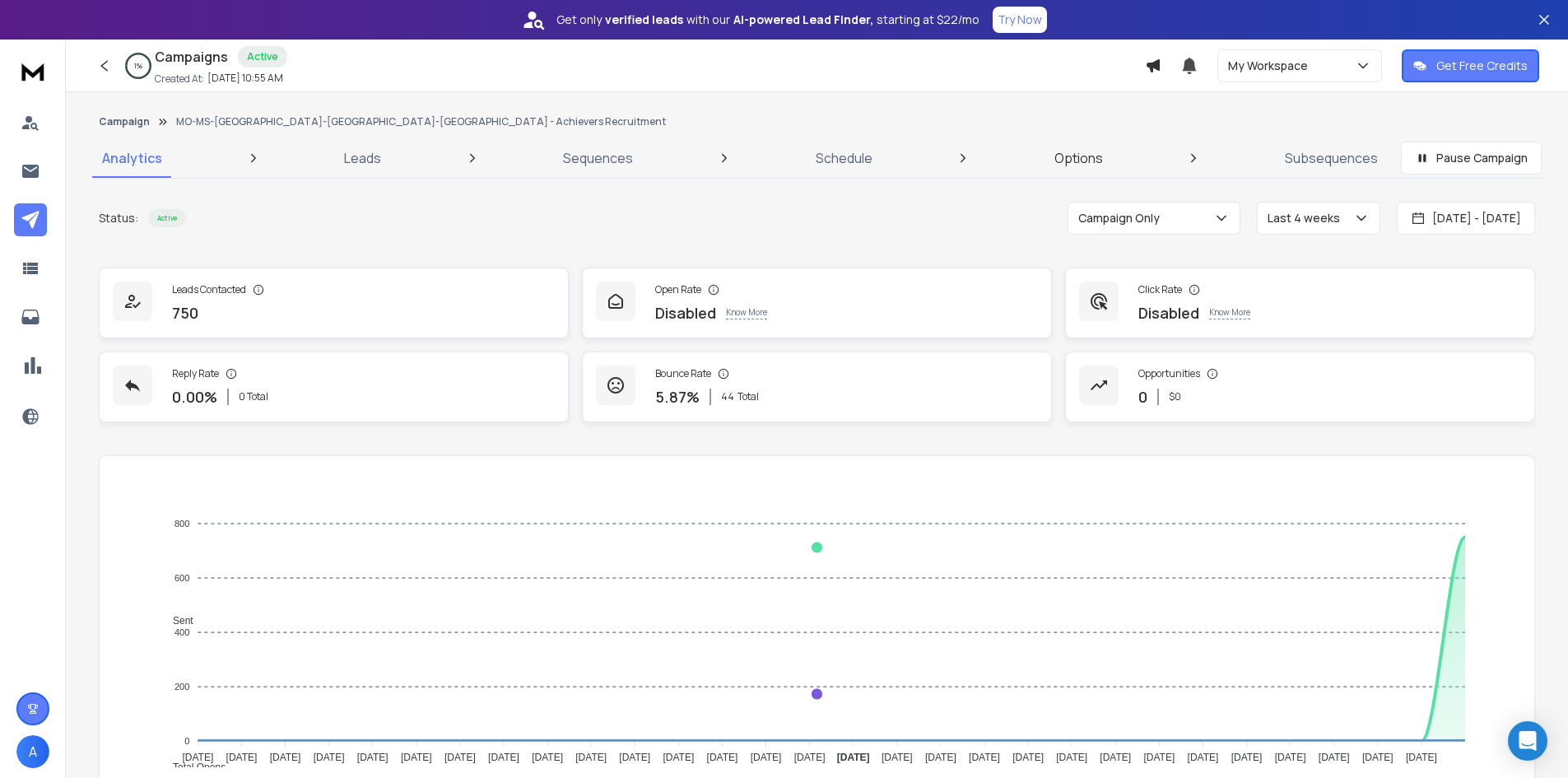
click at [1092, 147] on link "Options" at bounding box center [1079, 158] width 69 height 40
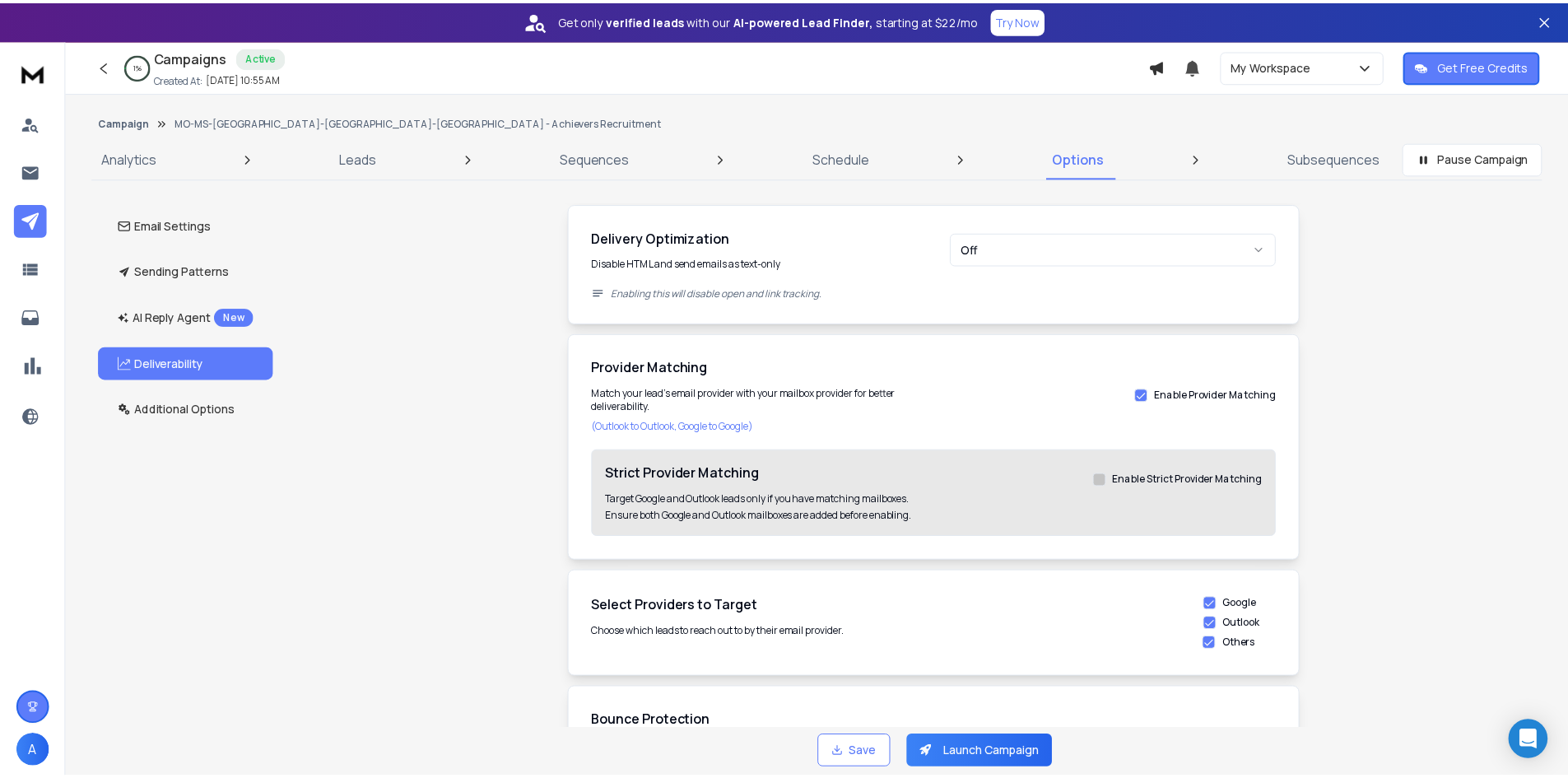
scroll to position [2069, 0]
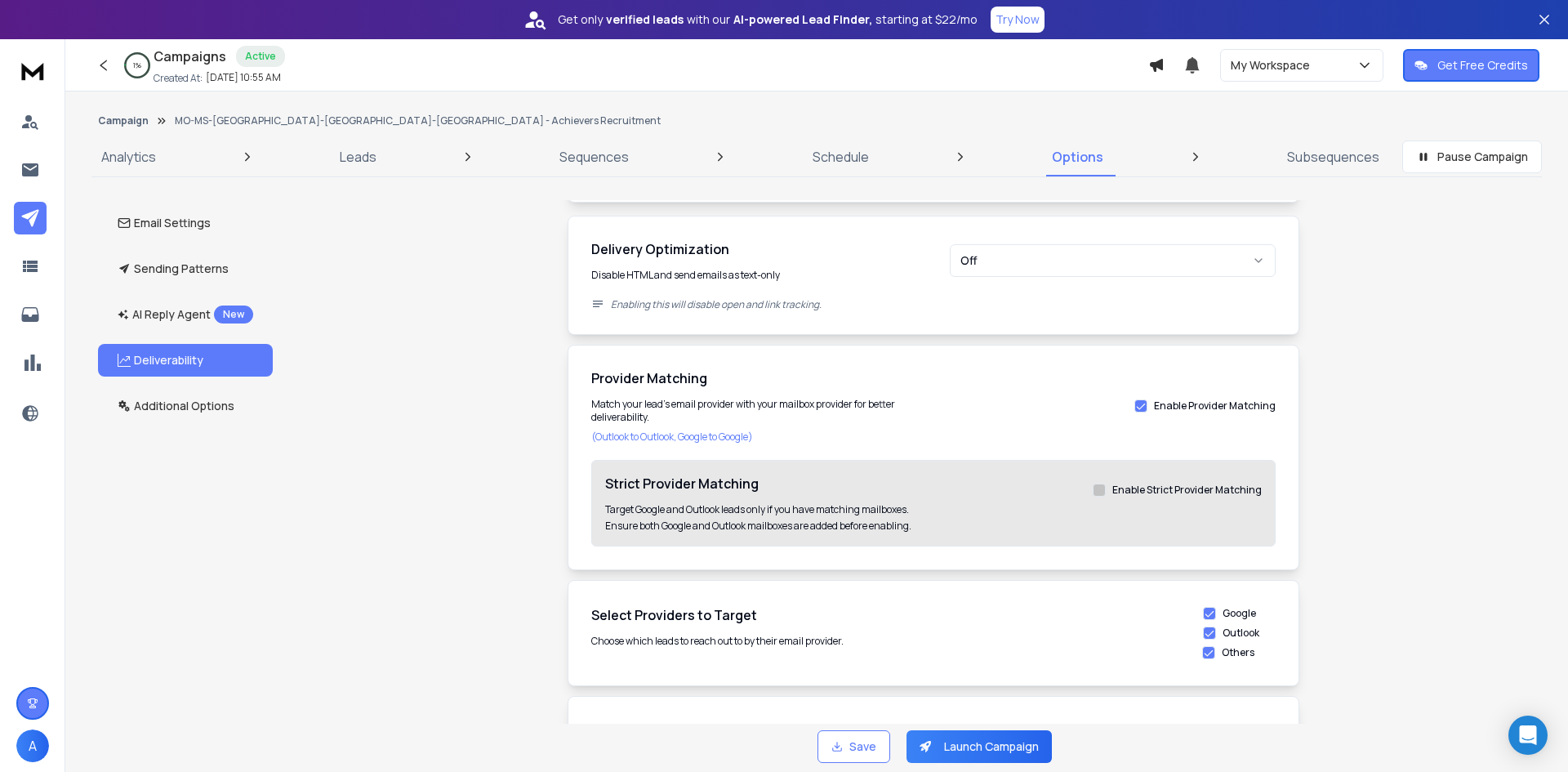
click at [1366, 421] on div "Email Accounts Accounts to Use Select one or more accounts to send emails from …" at bounding box center [943, 461] width 1289 height 523
click at [134, 125] on button "Campaign" at bounding box center [123, 121] width 51 height 13
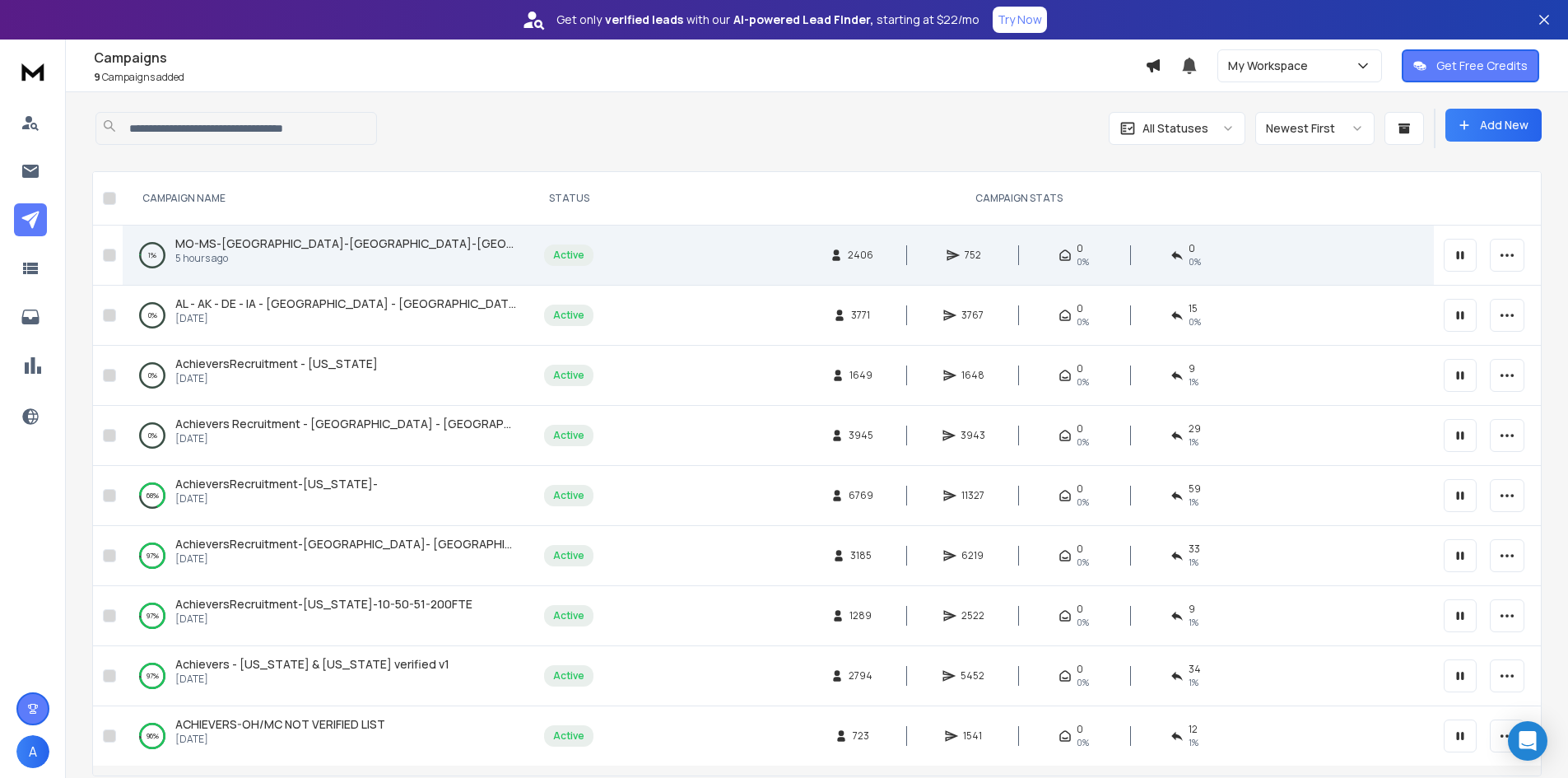
click at [225, 238] on span "MO-MS-[GEOGRAPHIC_DATA]-[GEOGRAPHIC_DATA]-[GEOGRAPHIC_DATA] - Achievers Recruit…" at bounding box center [454, 243] width 559 height 15
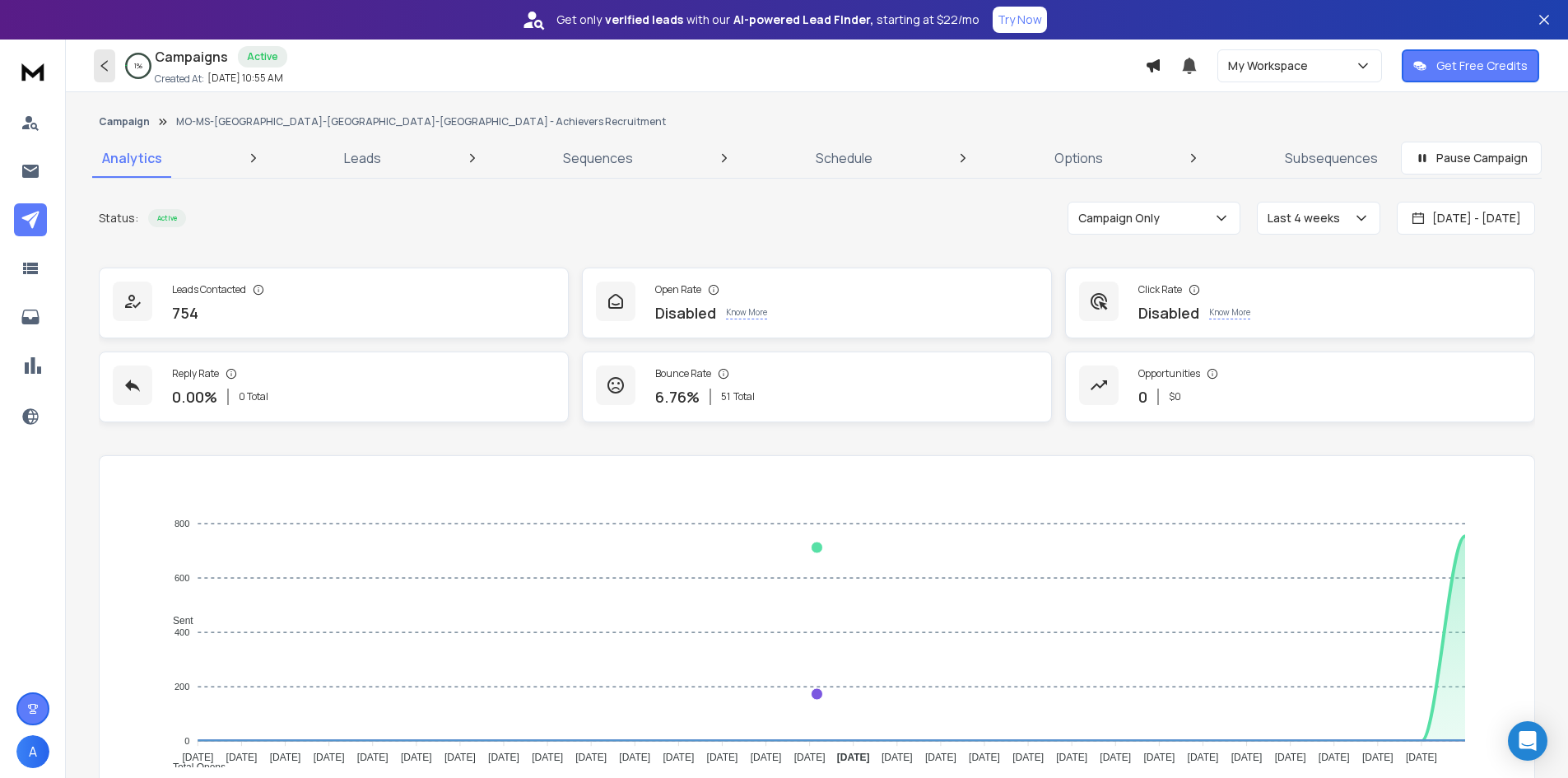
click at [98, 69] on icon at bounding box center [105, 66] width 14 height 14
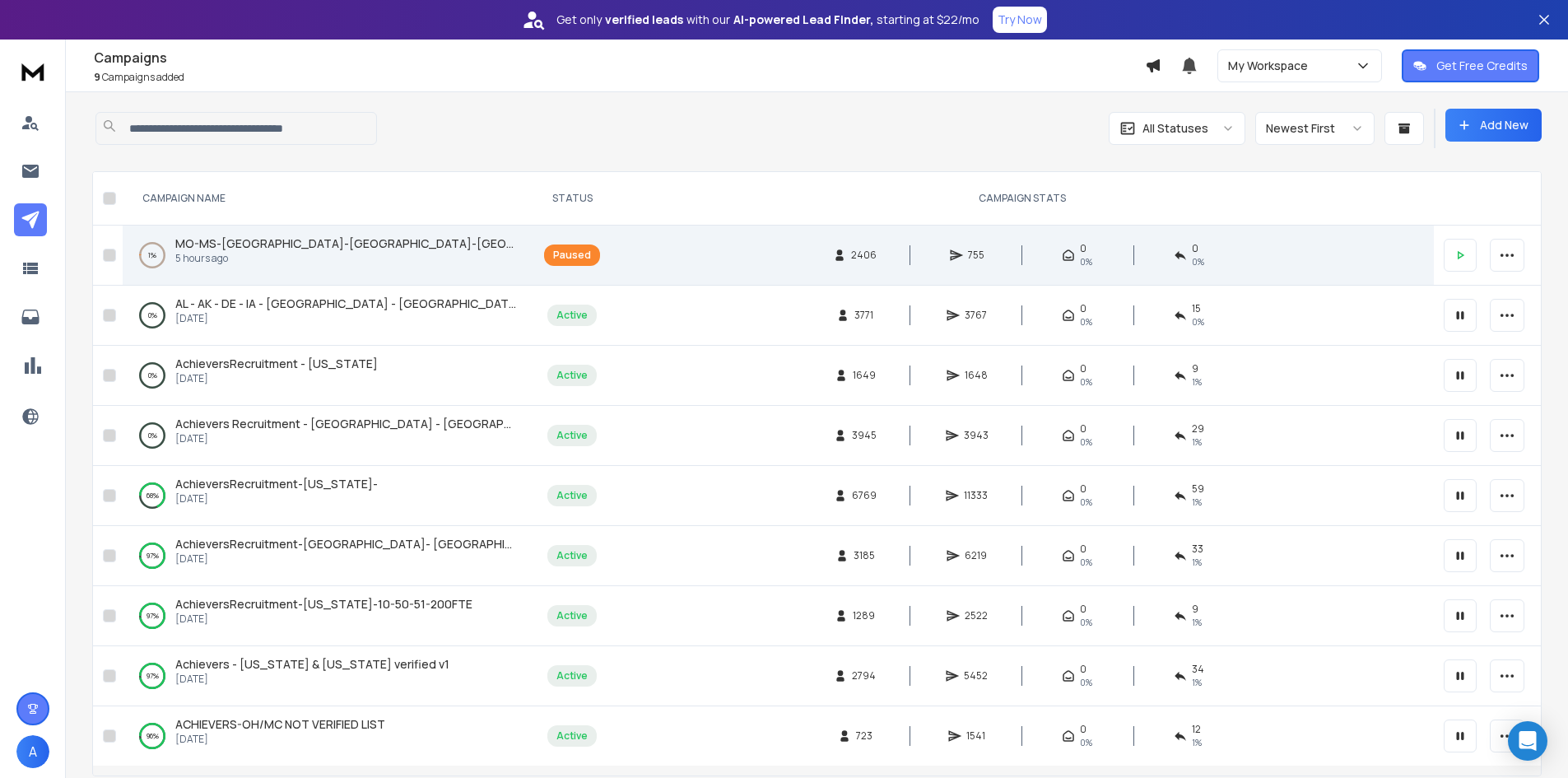
click at [302, 263] on p "5 hours ago" at bounding box center [346, 258] width 342 height 14
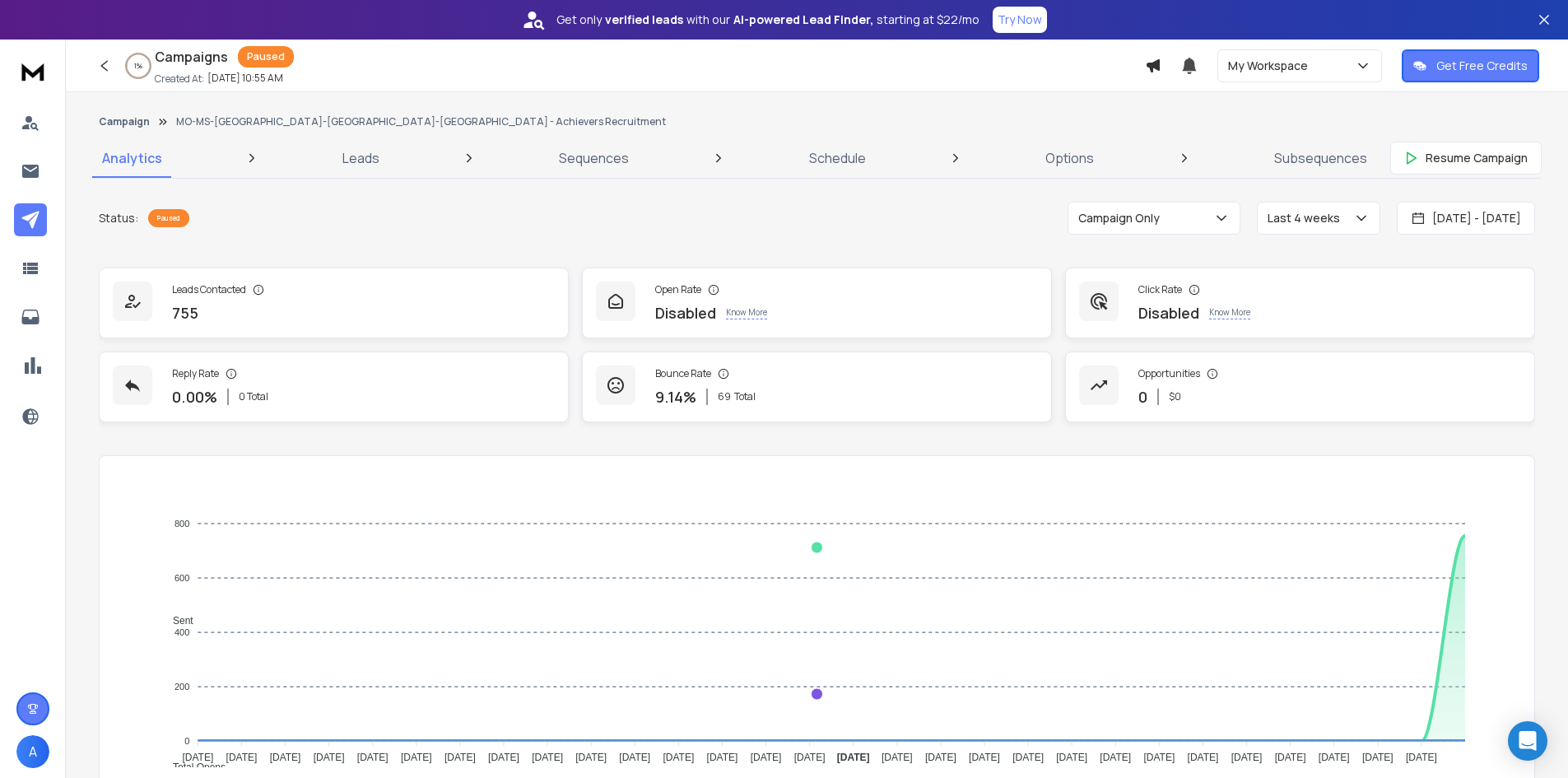
click at [112, 125] on button "Campaign" at bounding box center [124, 122] width 51 height 14
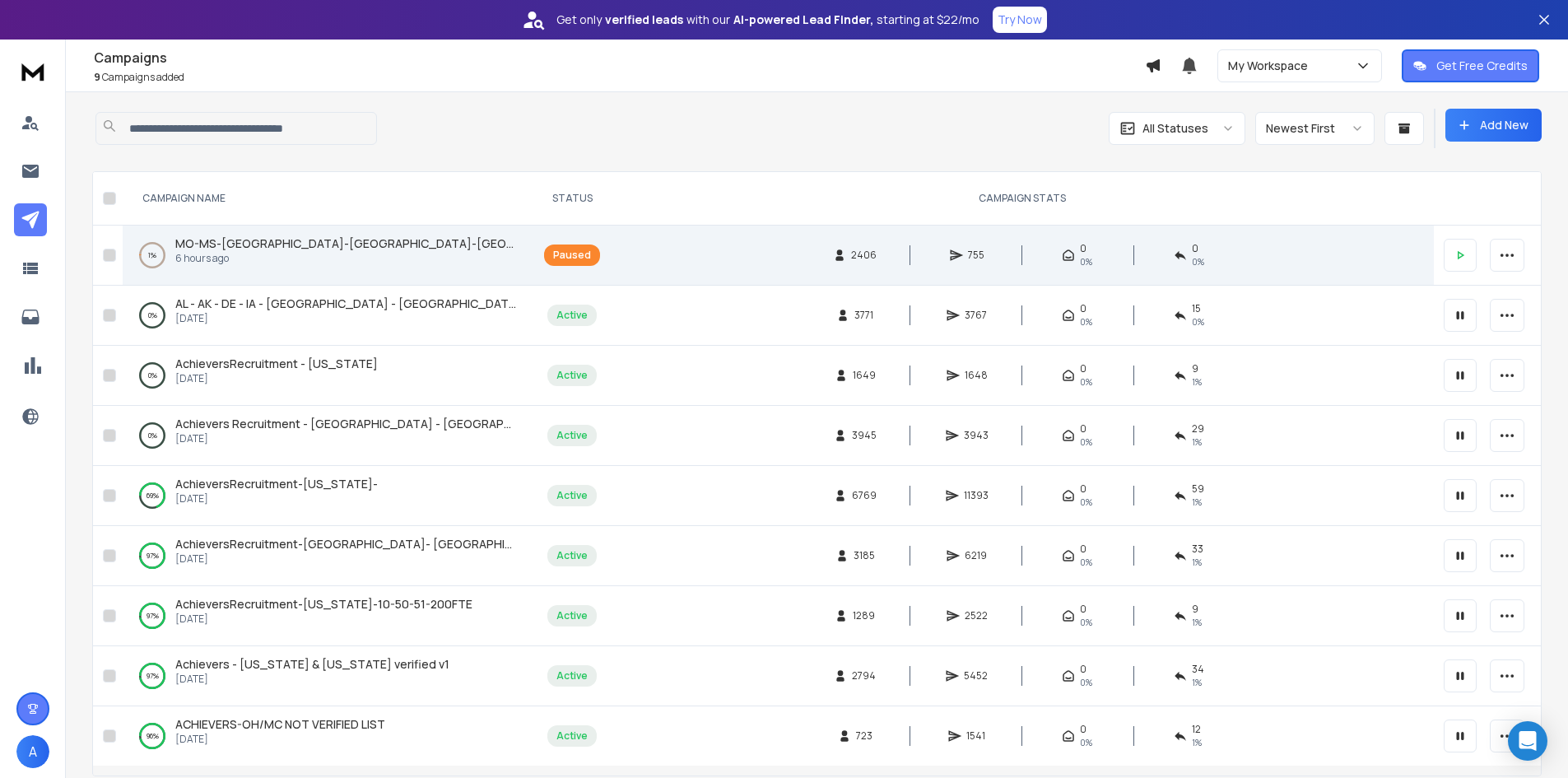
click at [422, 243] on div "1 % MO-MS-TN-NJ-CT - Achievers Recruitment 6 hours ago" at bounding box center [328, 255] width 378 height 40
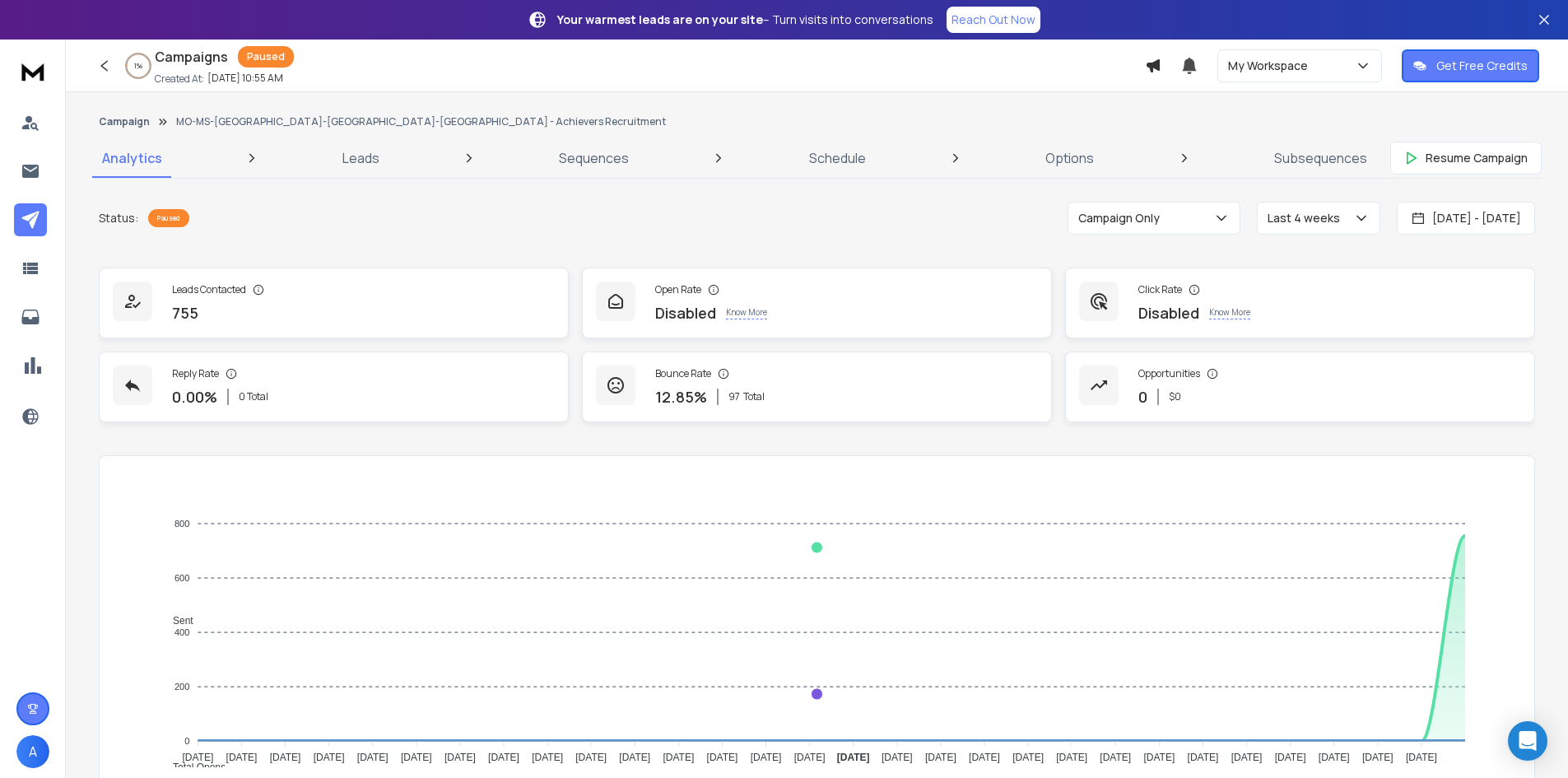
click at [141, 121] on button "Campaign" at bounding box center [124, 122] width 51 height 14
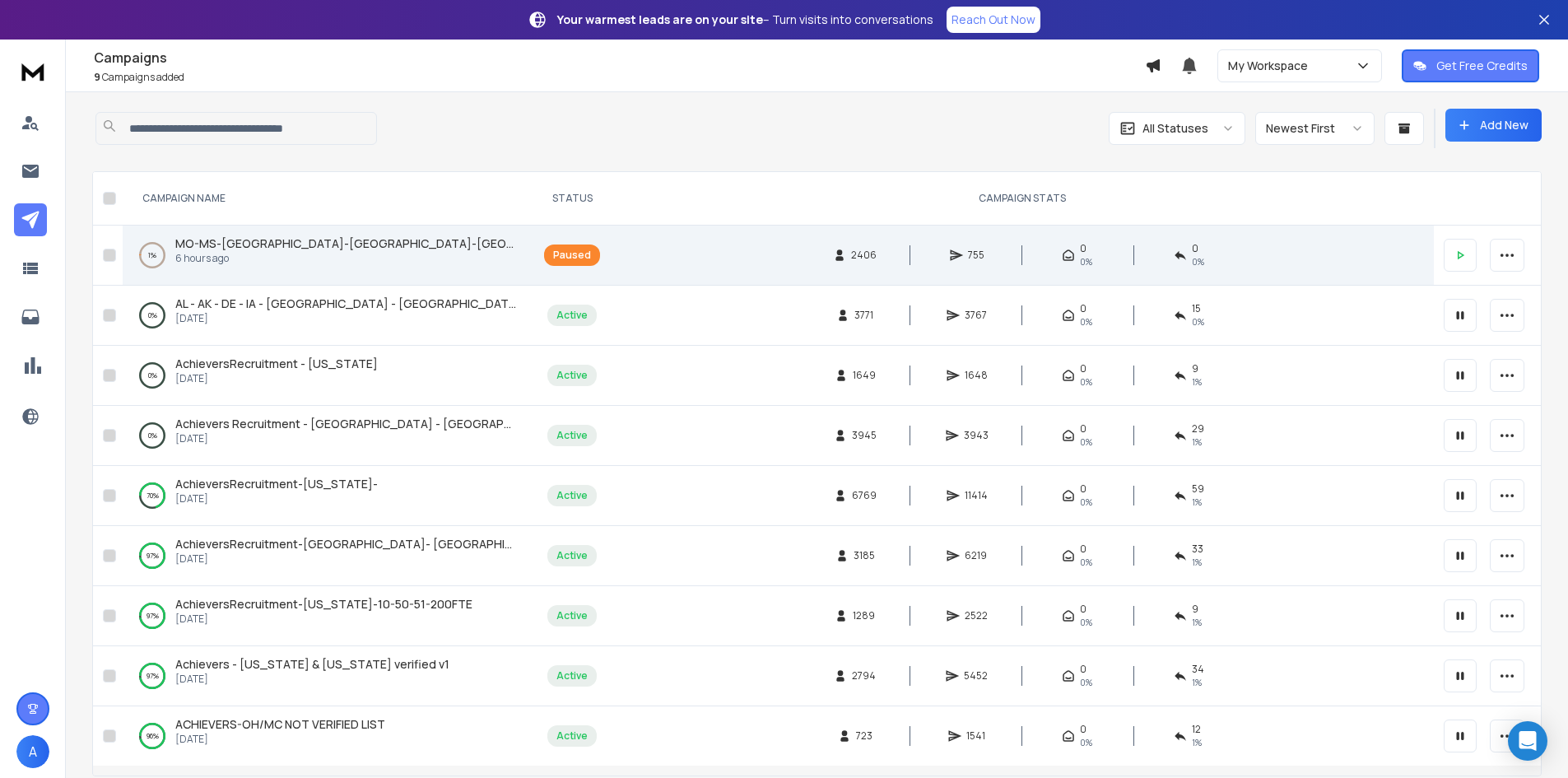
click at [190, 252] on p "6 hours ago" at bounding box center [346, 258] width 342 height 14
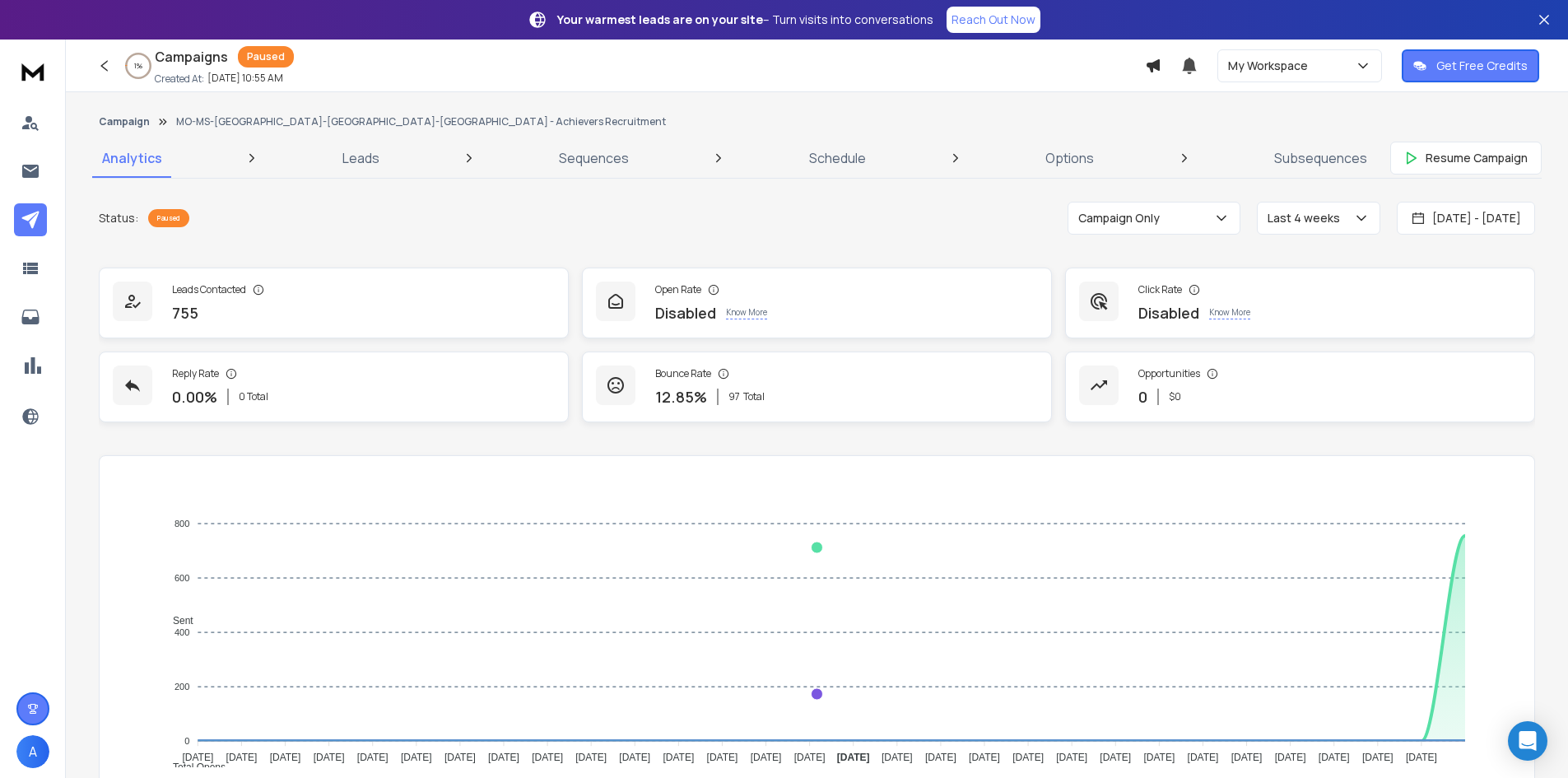
click at [777, 392] on link "Bounce Rate 12.85 % 97 Total" at bounding box center [817, 386] width 470 height 70
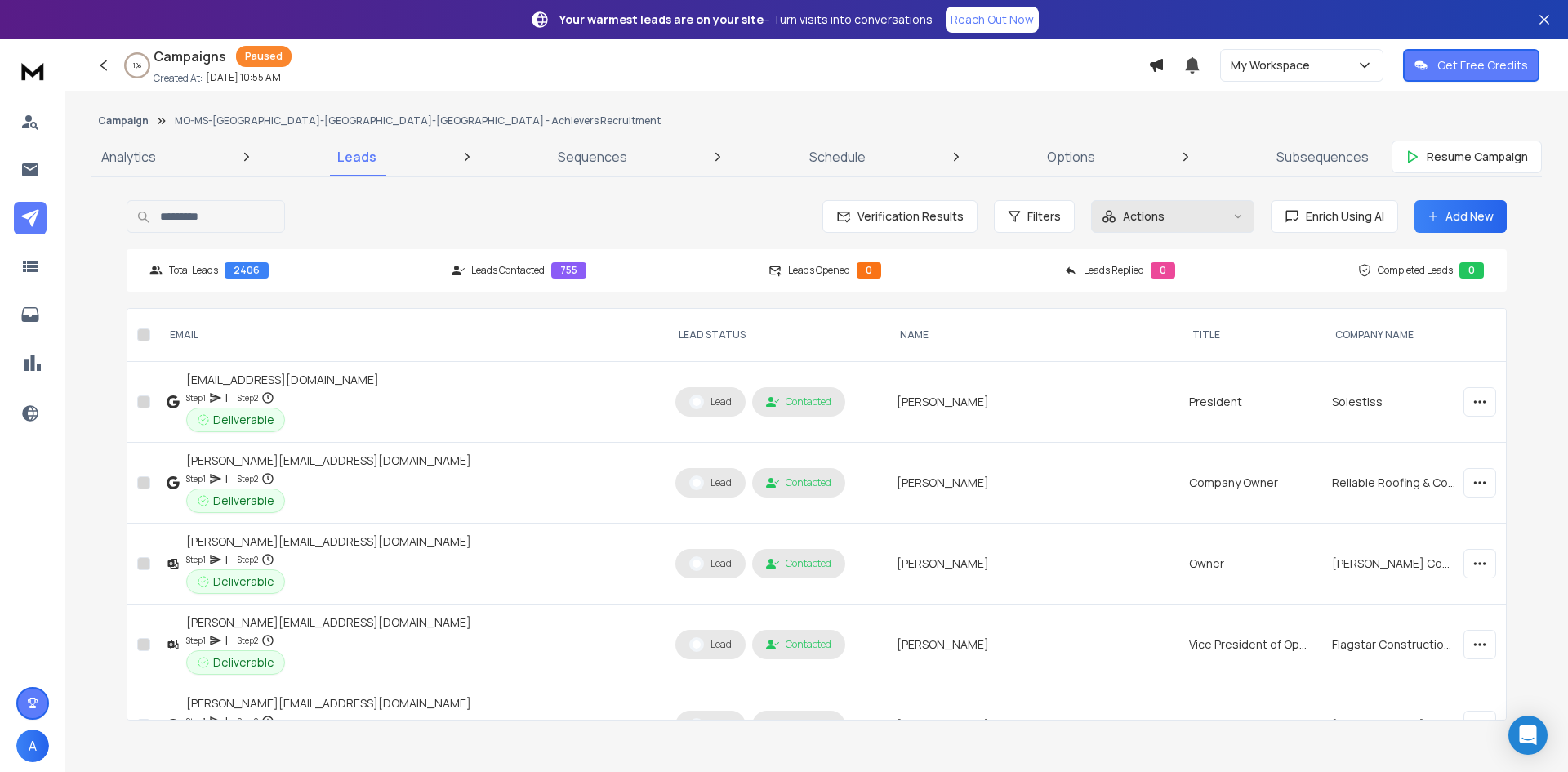
click at [1109, 222] on icon "button" at bounding box center [1109, 216] width 14 height 14
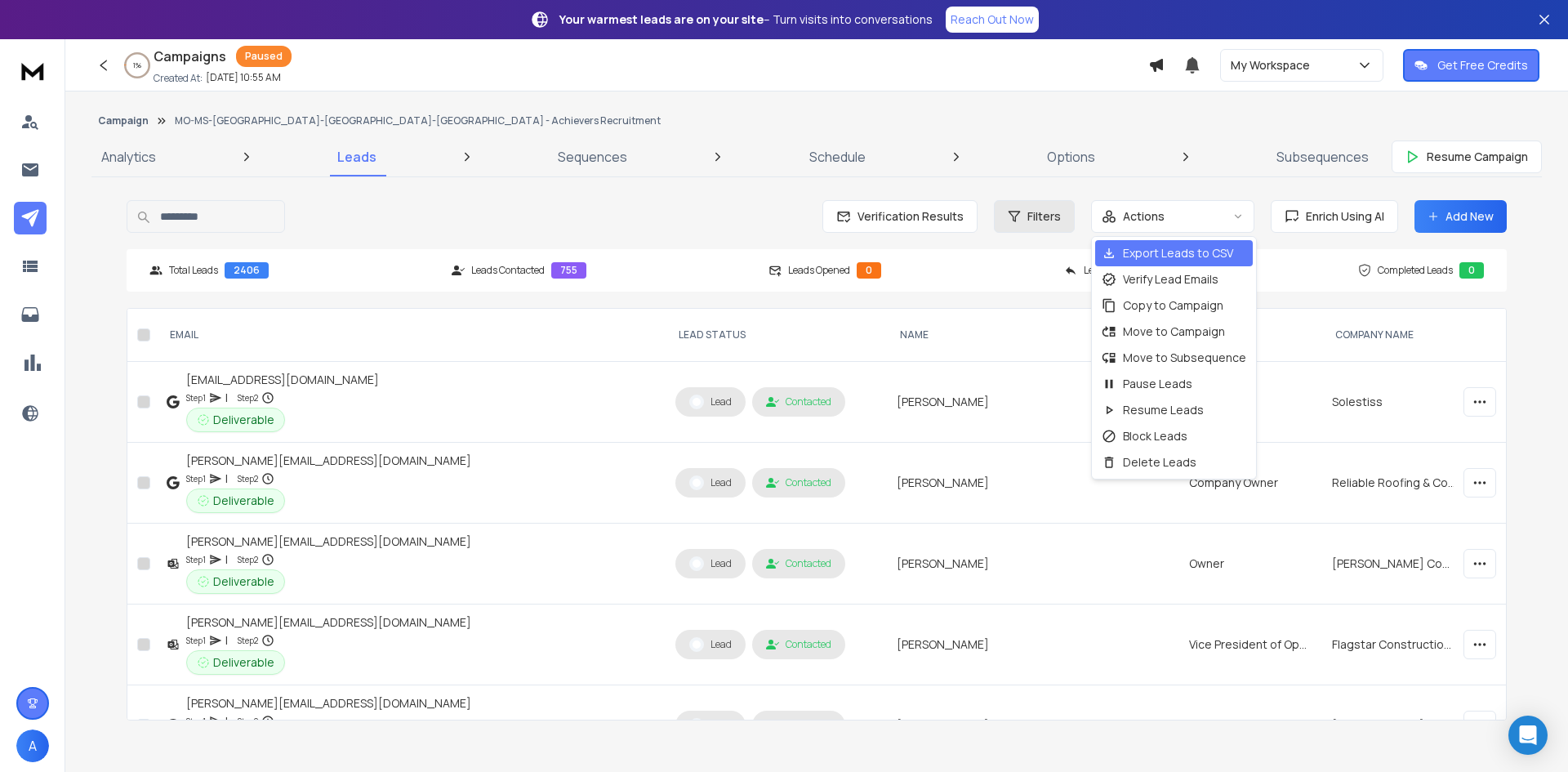
click at [1060, 219] on span "Filters" at bounding box center [1043, 216] width 33 height 16
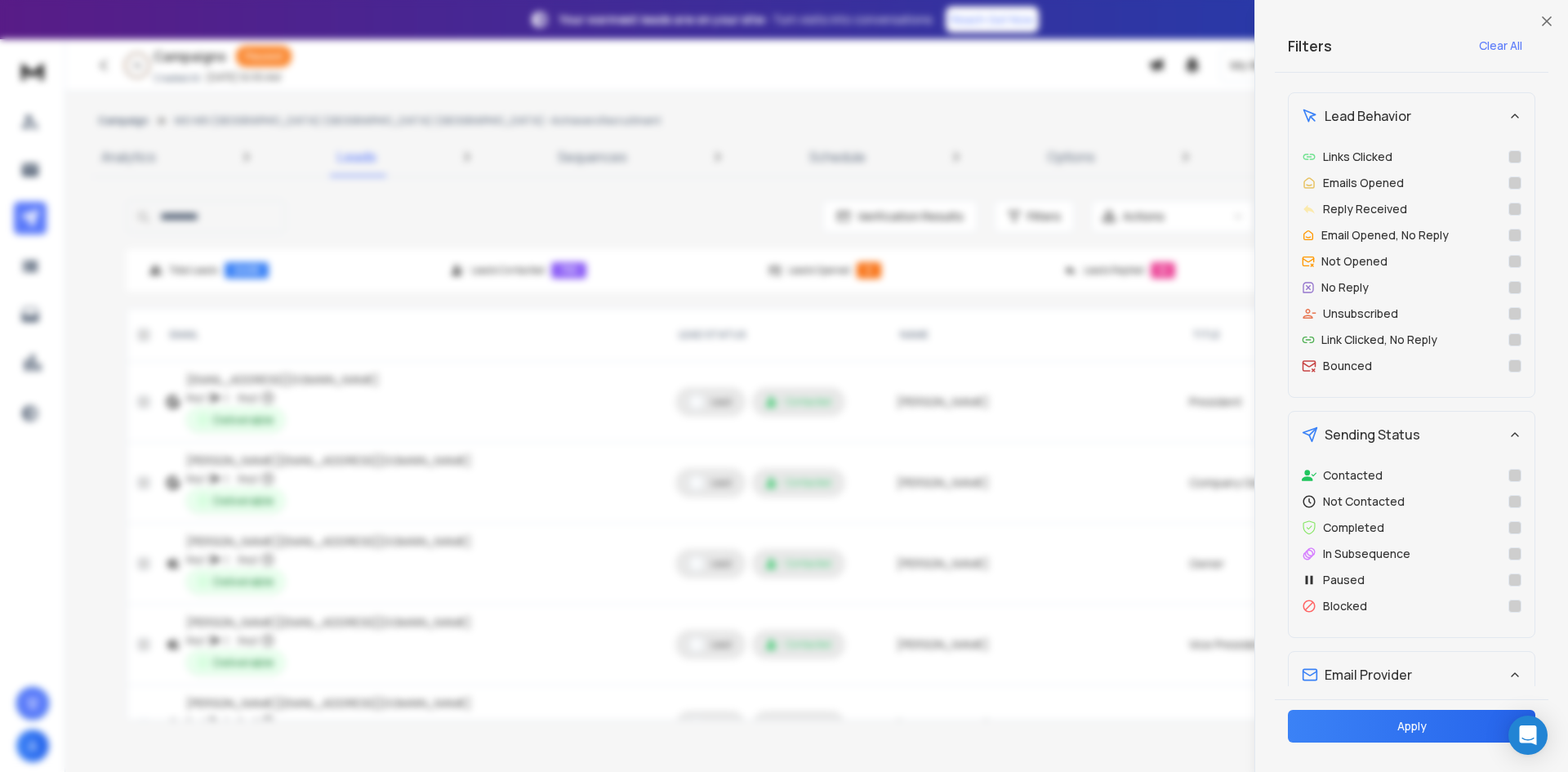
click at [1495, 366] on div "Bounced" at bounding box center [1410, 365] width 219 height 16
click at [1487, 370] on div "Bounced" at bounding box center [1410, 365] width 219 height 16
click at [1508, 367] on button "Bounced" at bounding box center [1514, 365] width 13 height 13
click at [1418, 725] on button "Apply" at bounding box center [1411, 725] width 247 height 32
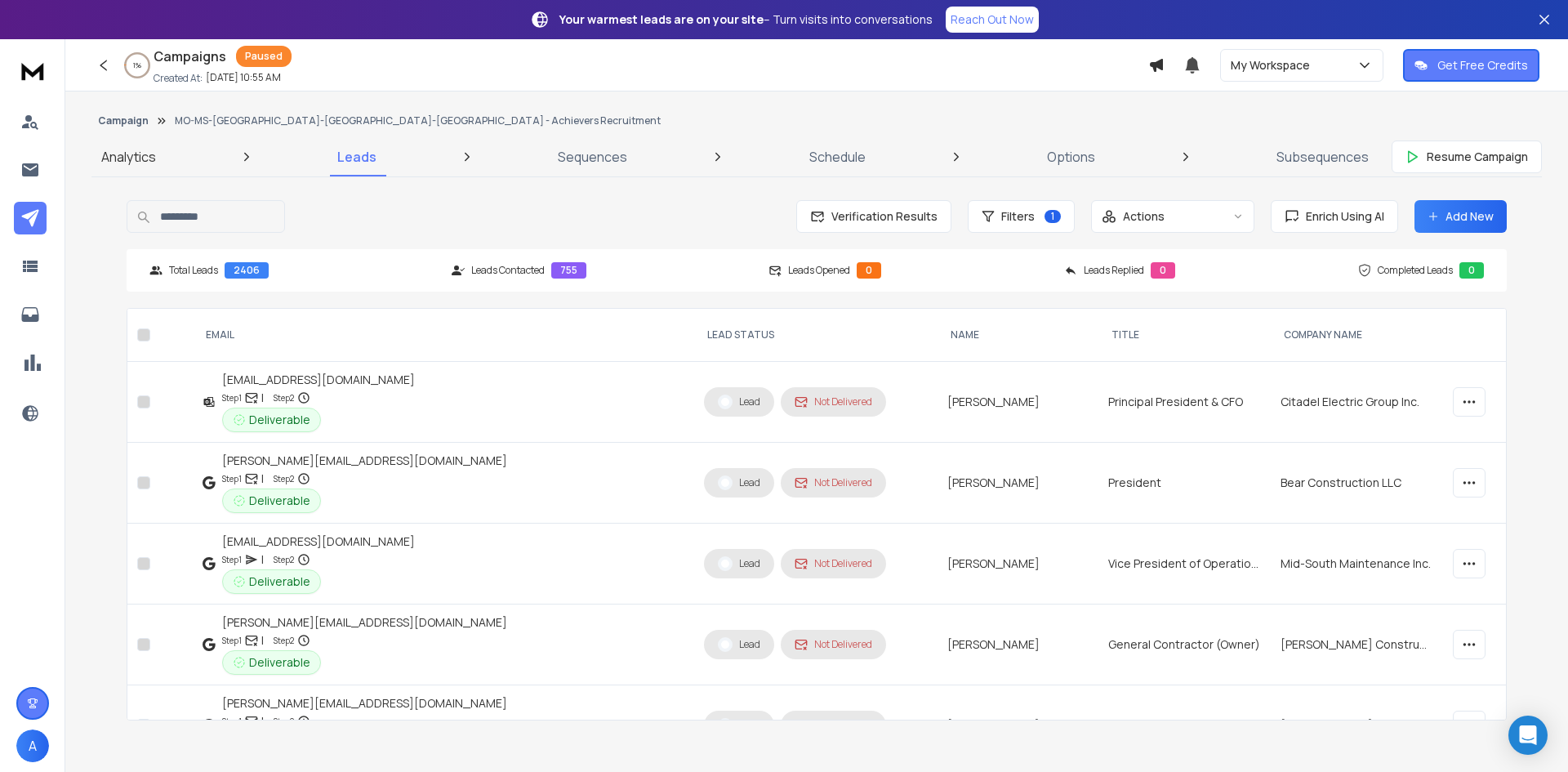
click at [151, 158] on p "Analytics" at bounding box center [128, 157] width 55 height 20
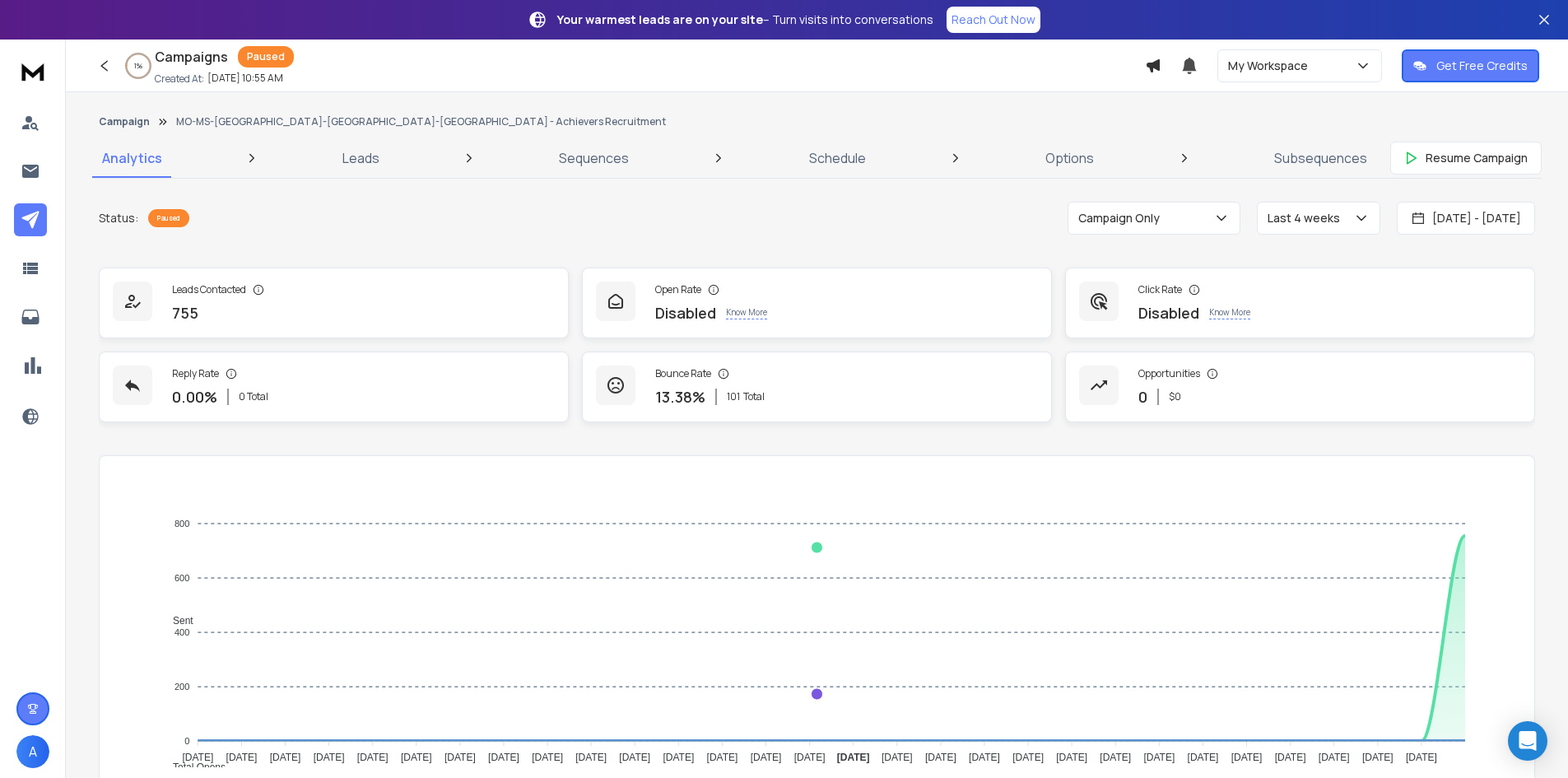
click at [792, 358] on link "Bounce Rate 13.38 % 101 Total" at bounding box center [817, 386] width 470 height 70
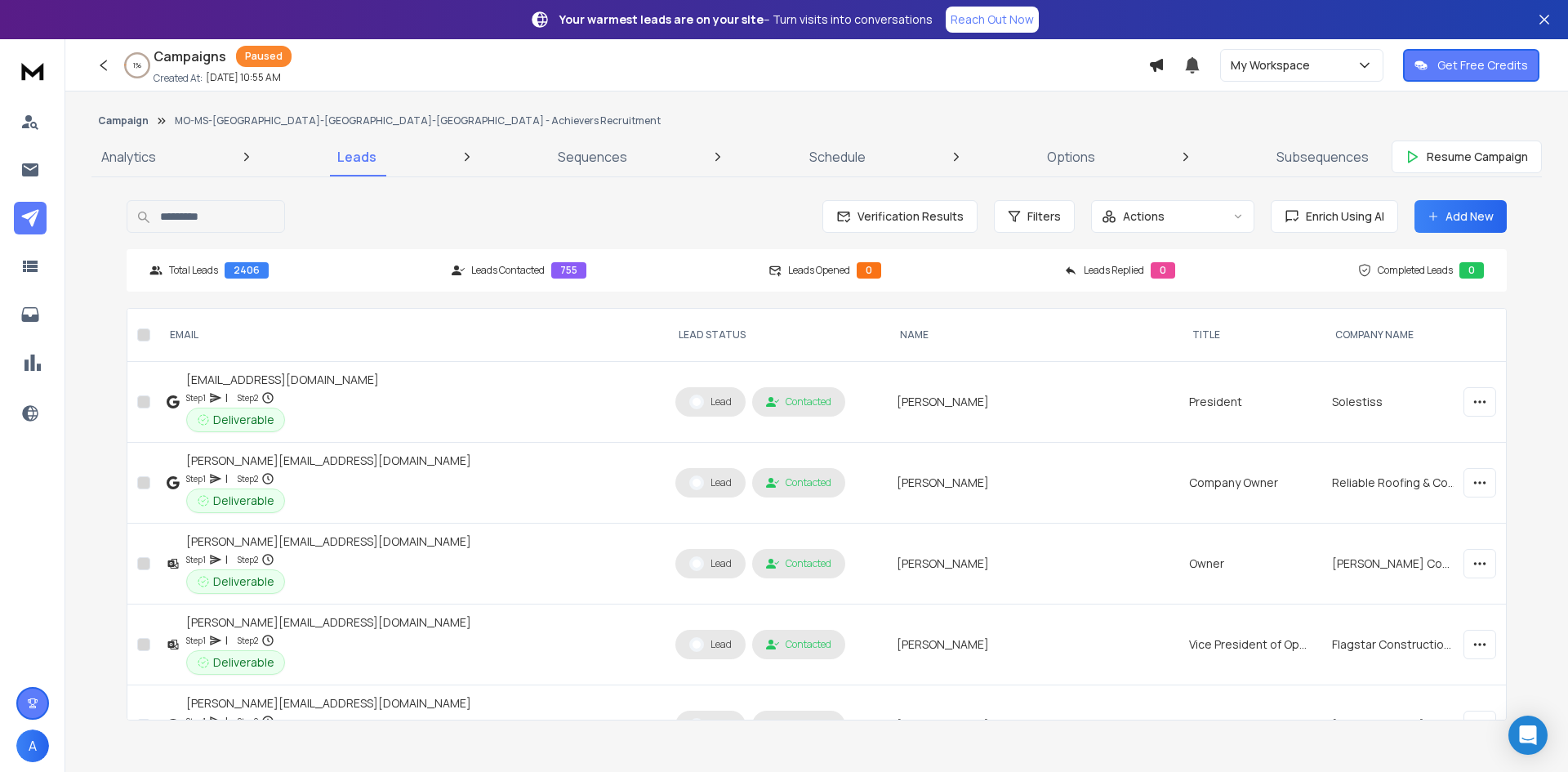
click at [122, 127] on div "Campaign [GEOGRAPHIC_DATA]-[GEOGRAPHIC_DATA]-[GEOGRAPHIC_DATA]-[GEOGRAPHIC_DATA…" at bounding box center [816, 120] width 1450 height 26
click at [122, 123] on button "Campaign" at bounding box center [123, 121] width 51 height 13
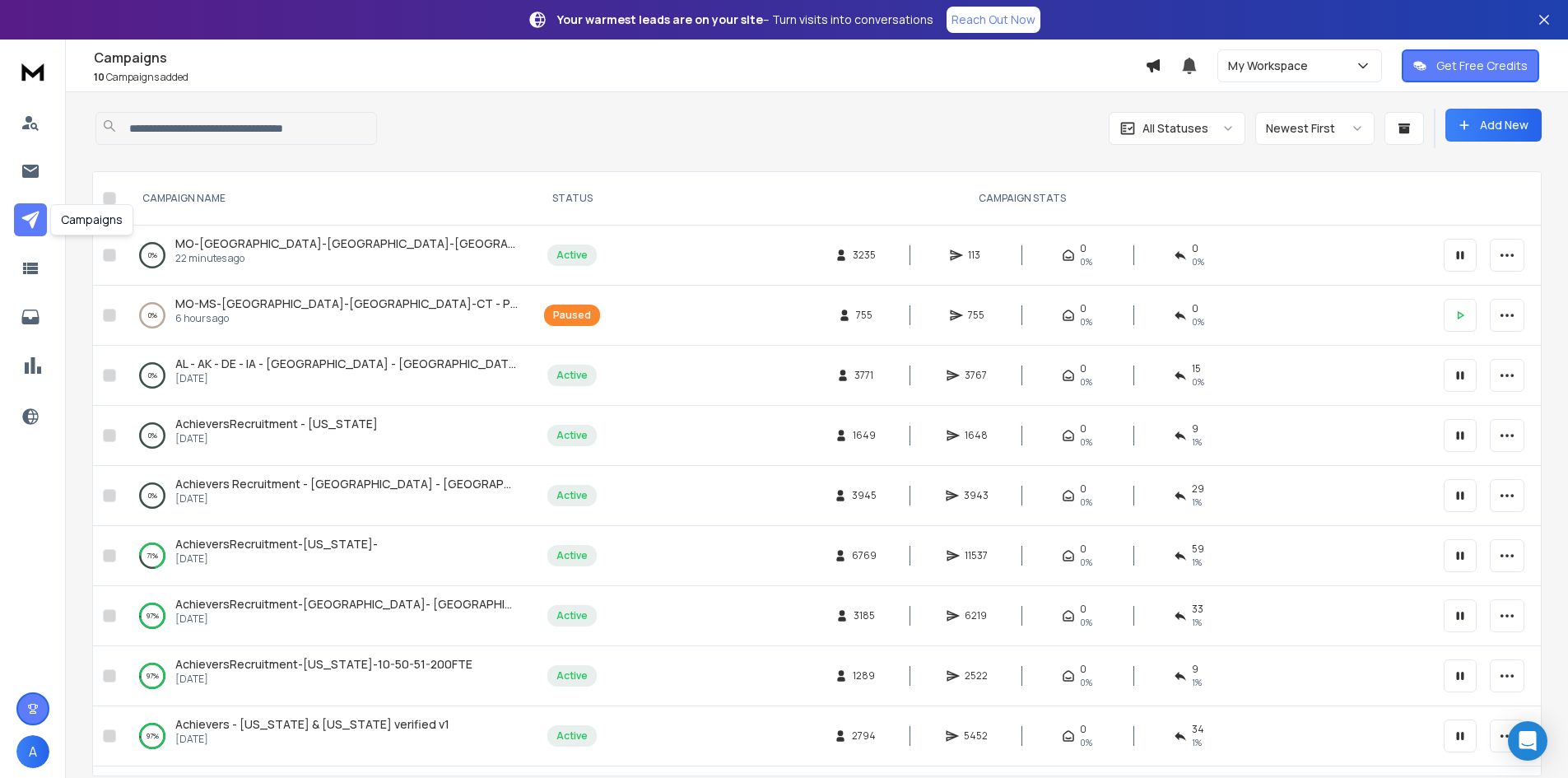
click at [36, 209] on icon at bounding box center [31, 219] width 20 height 20
click at [17, 180] on link at bounding box center [30, 171] width 32 height 32
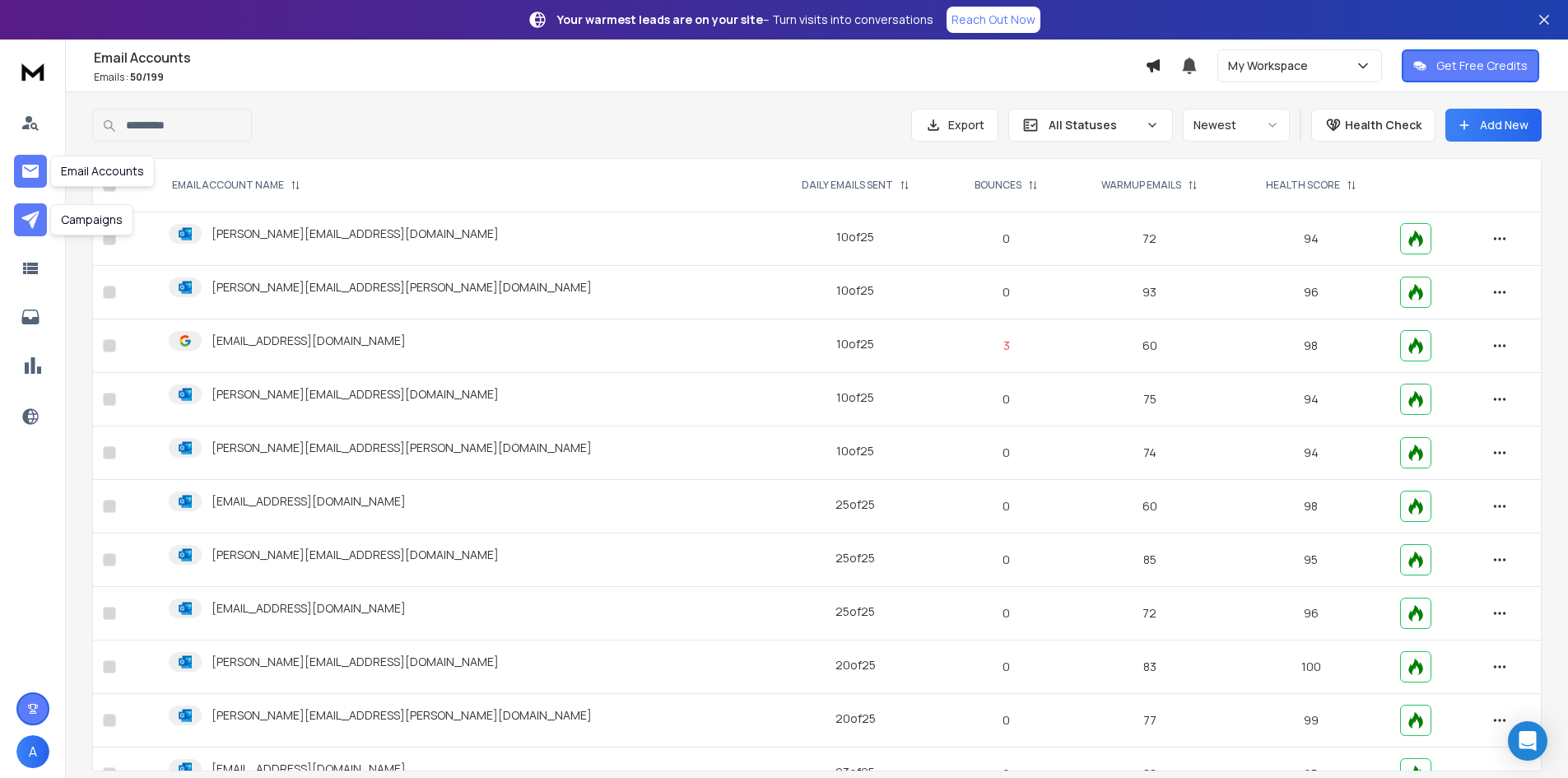
click at [25, 222] on icon at bounding box center [31, 219] width 20 height 20
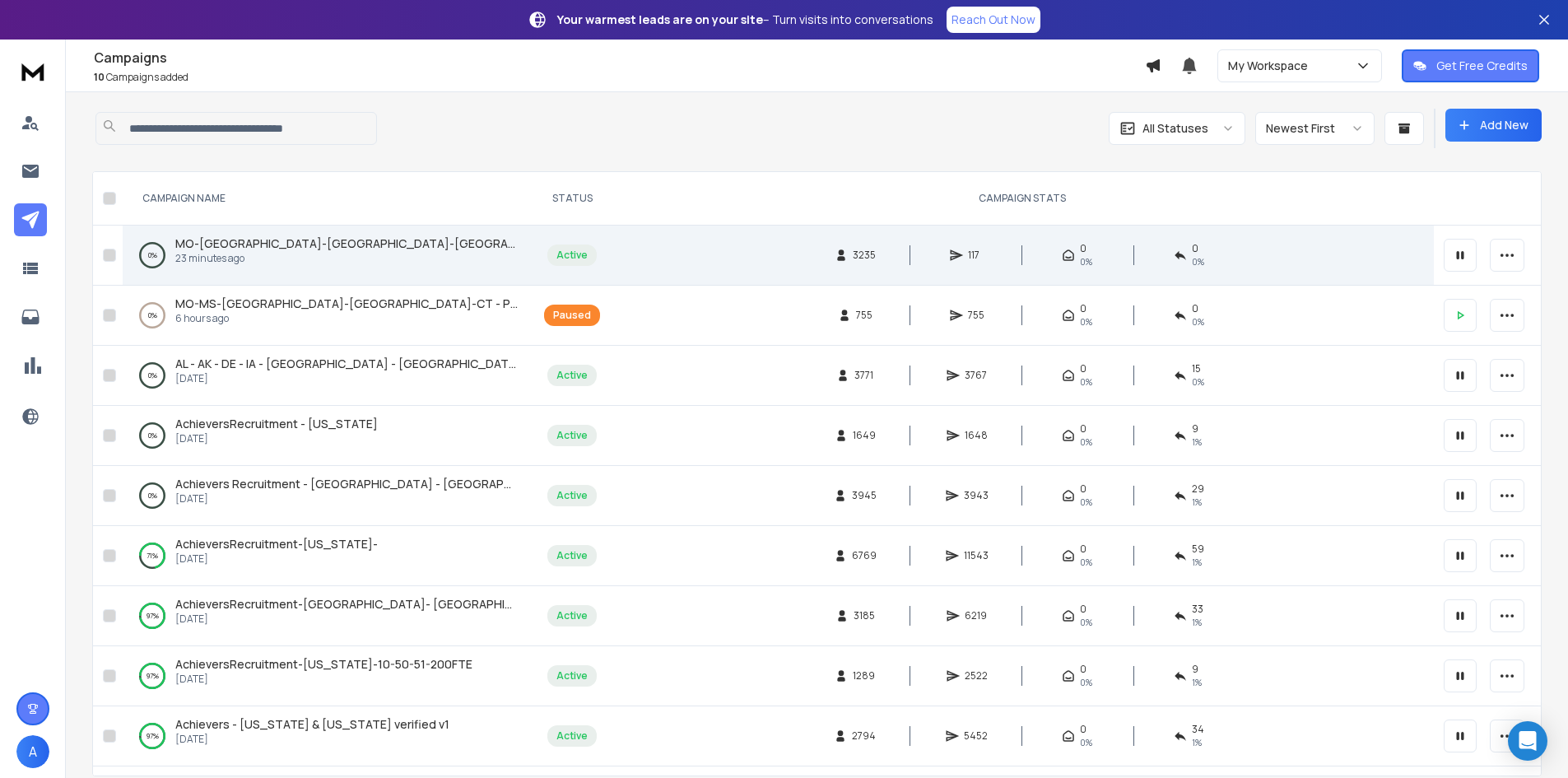
click at [319, 239] on span "MO-[GEOGRAPHIC_DATA]-[GEOGRAPHIC_DATA]-[GEOGRAPHIC_DATA]-[GEOGRAPHIC_DATA] - NO…" at bounding box center [528, 243] width 706 height 15
